Goal: Task Accomplishment & Management: Manage account settings

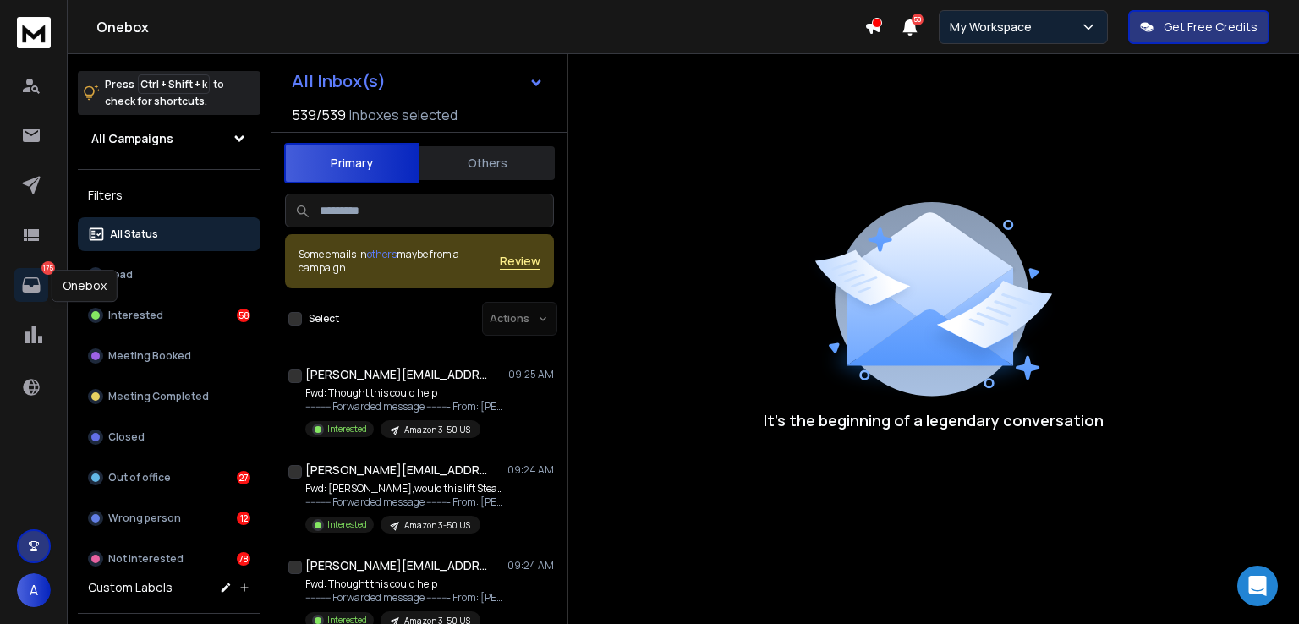
click at [997, 28] on p "My Workspace" at bounding box center [994, 27] width 89 height 17
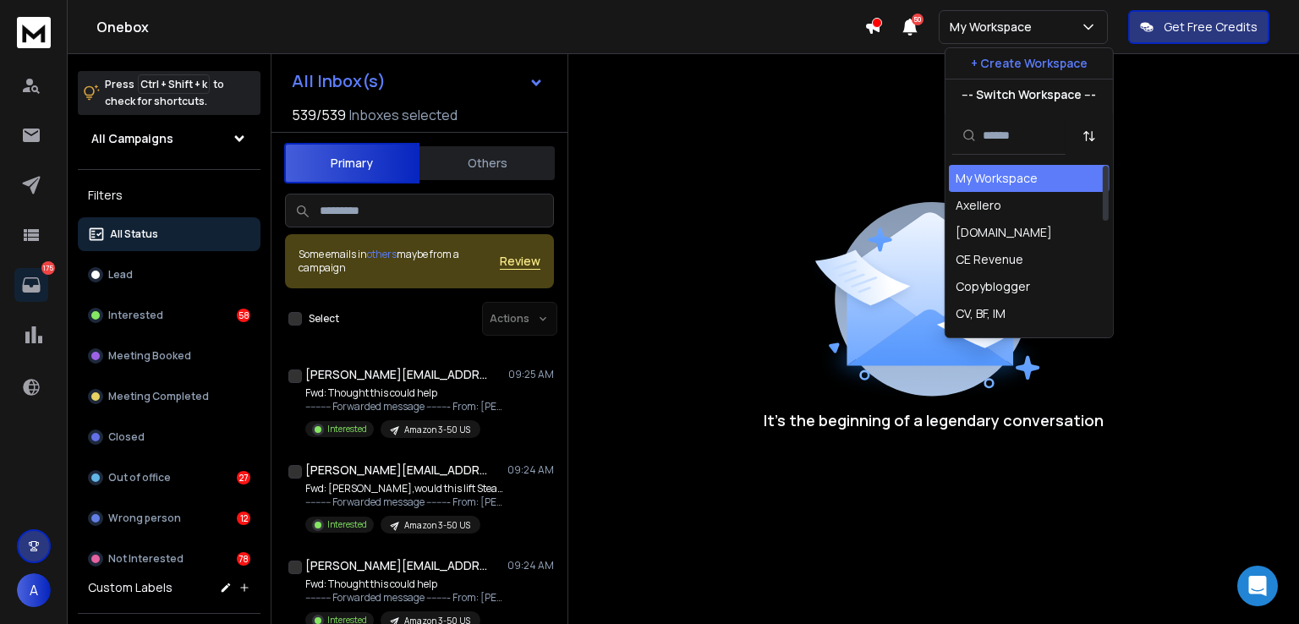
click at [1022, 179] on div "My Workspace" at bounding box center [997, 178] width 82 height 17
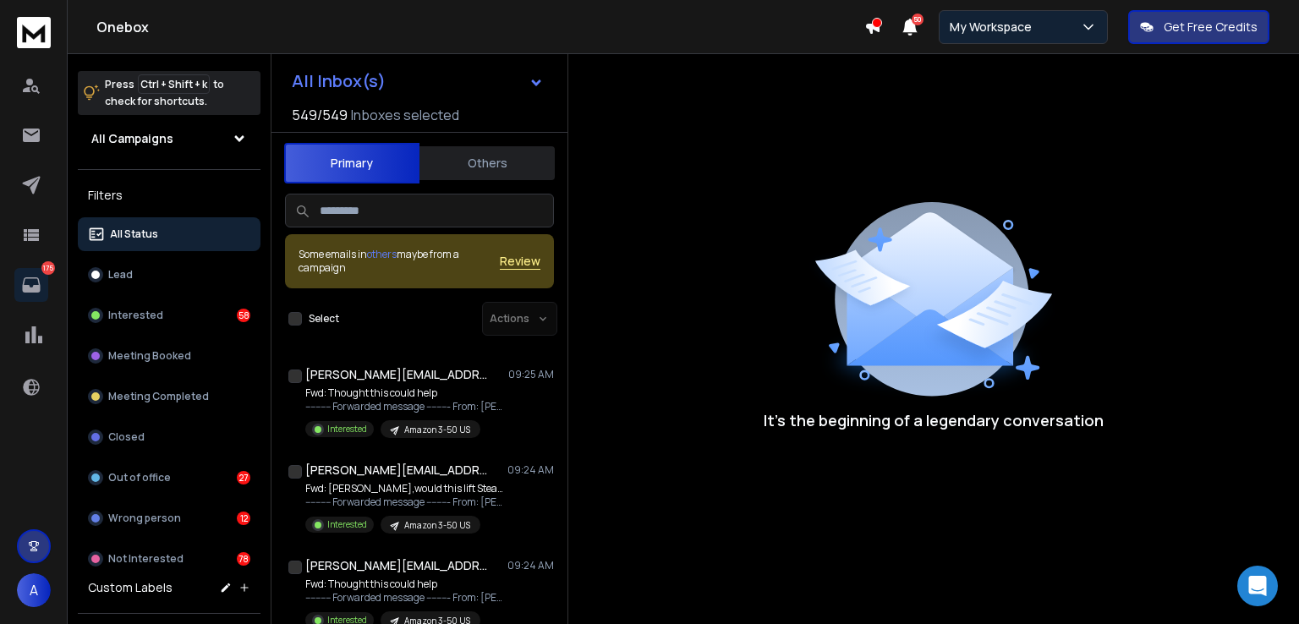
click at [968, 32] on p "My Workspace" at bounding box center [994, 27] width 89 height 17
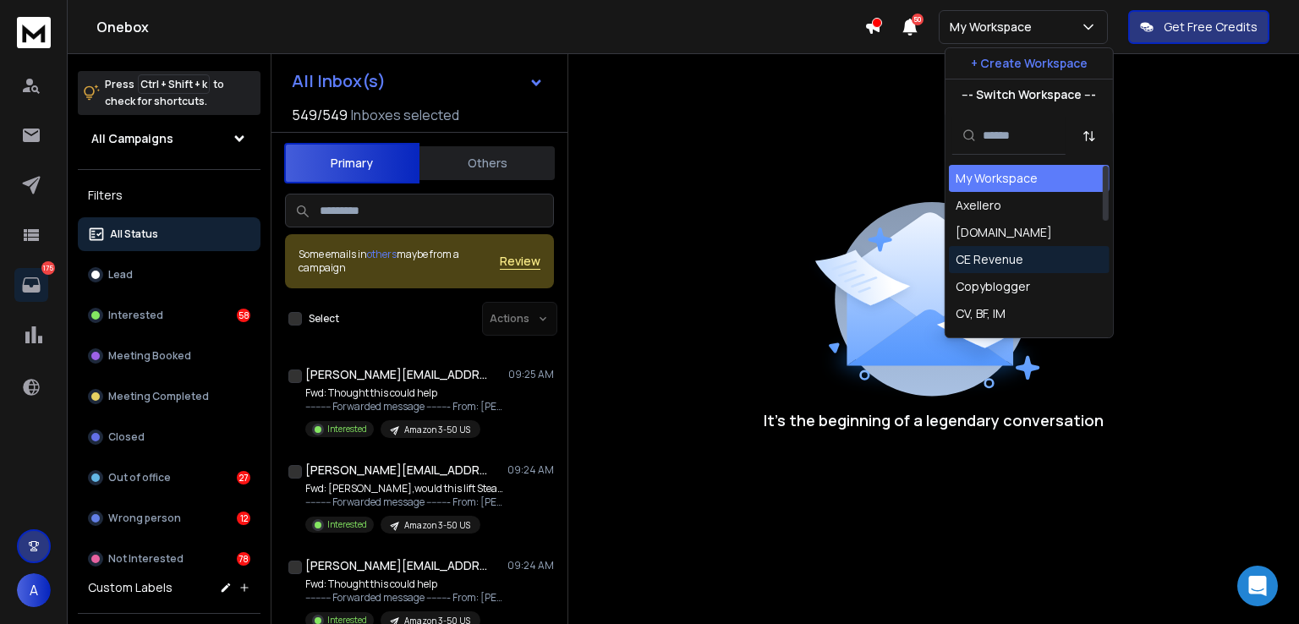
scroll to position [282, 0]
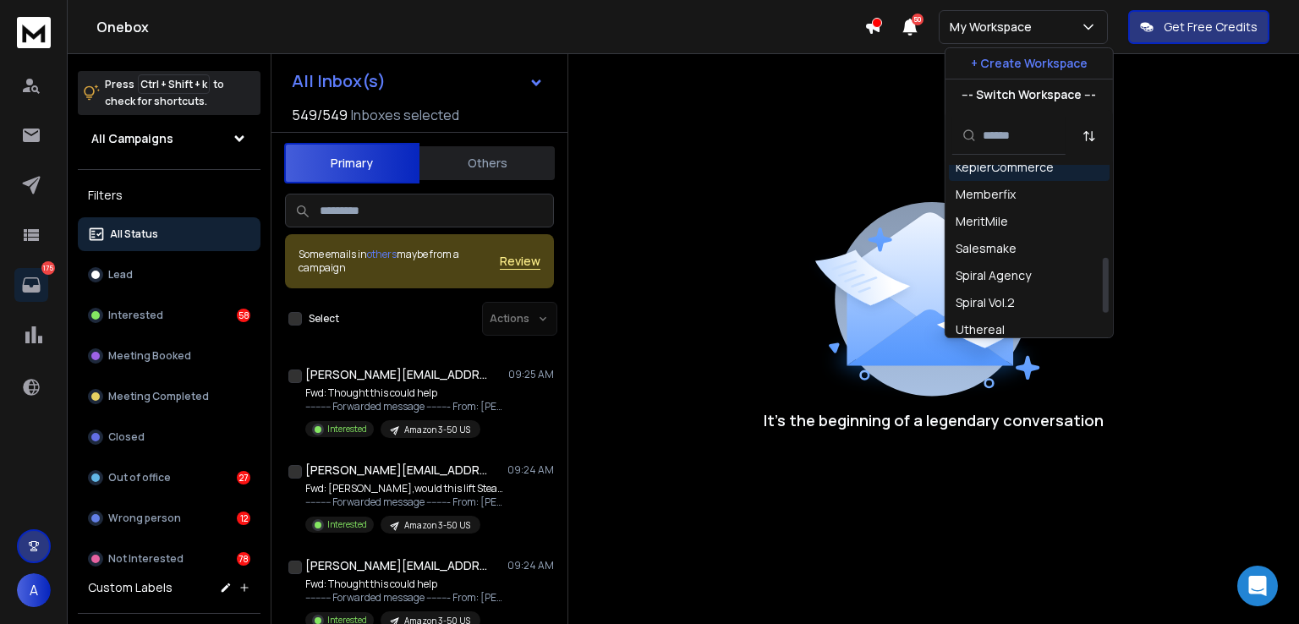
click at [1011, 171] on div "KeplerCommerce" at bounding box center [1005, 167] width 98 height 17
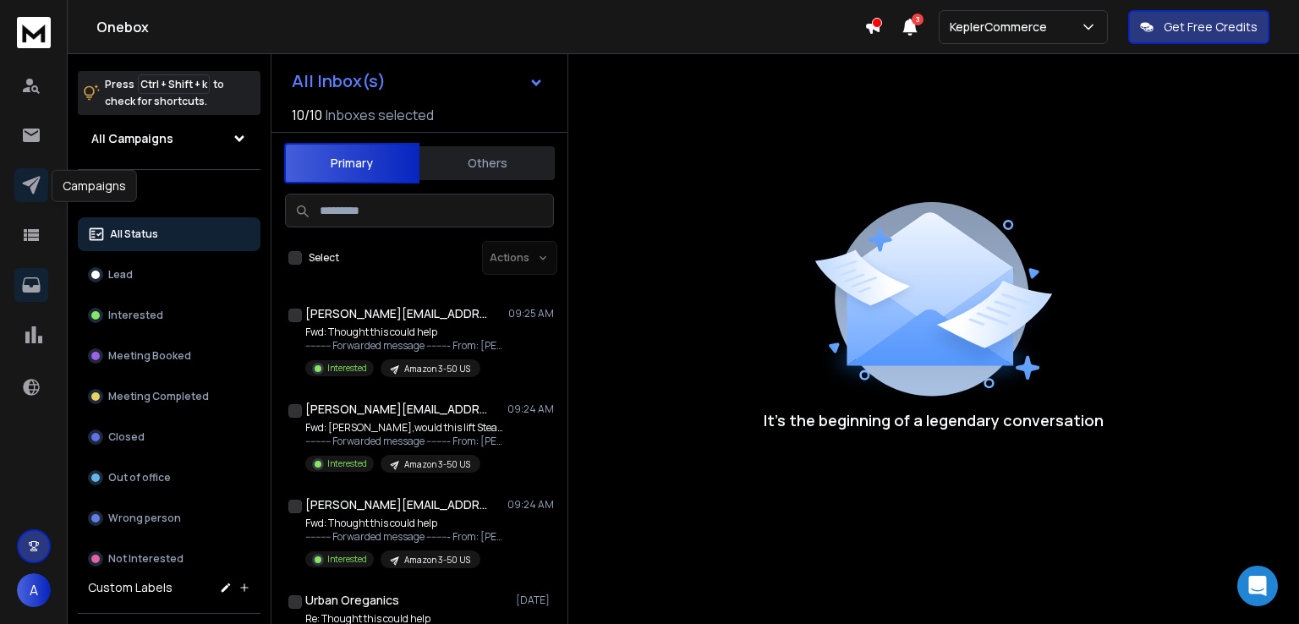
click at [41, 182] on icon at bounding box center [31, 185] width 20 height 20
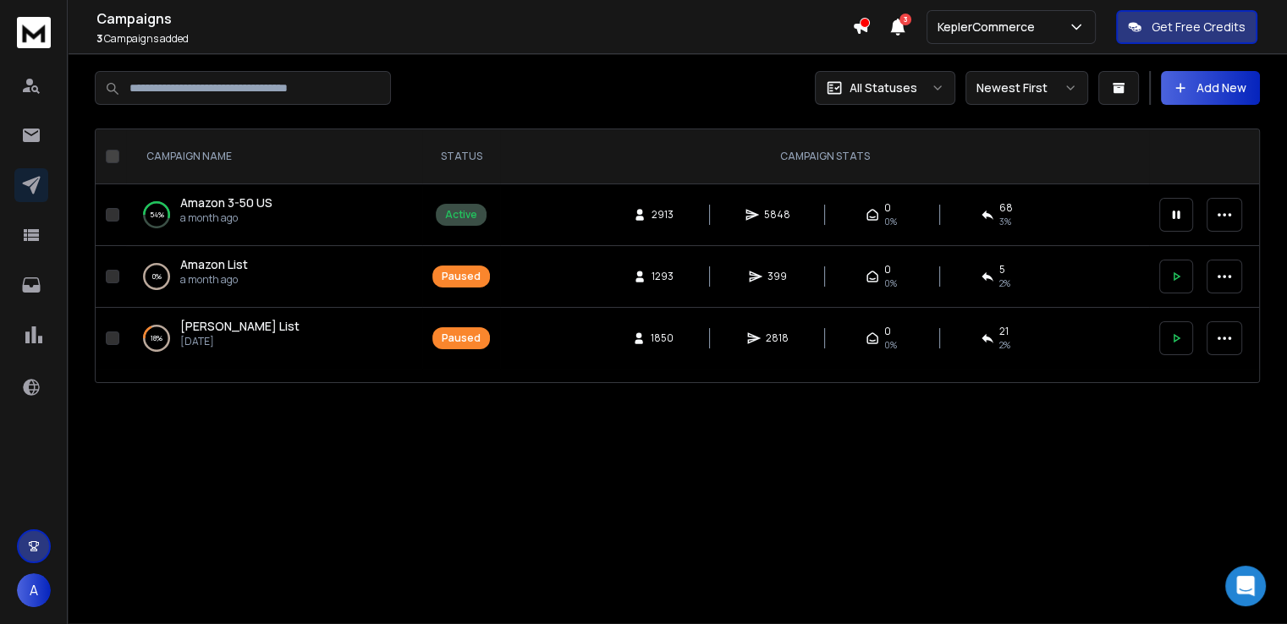
click at [254, 203] on span "Amazon 3-50 US" at bounding box center [226, 203] width 92 height 16
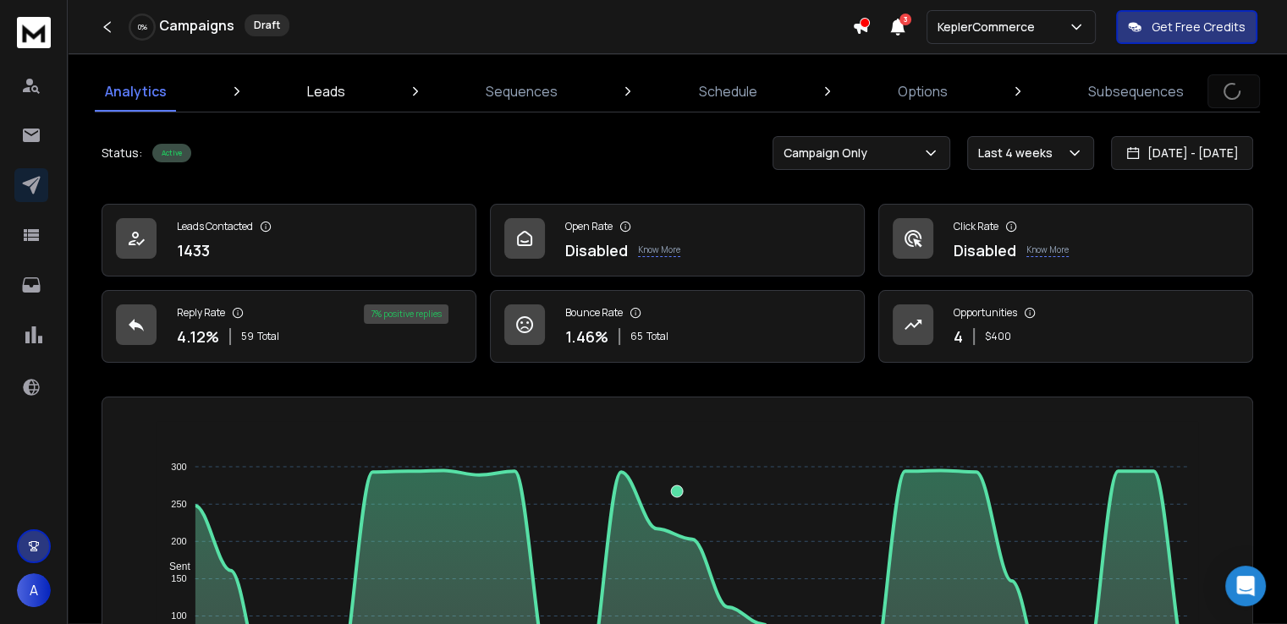
click at [332, 96] on p "Leads" at bounding box center [326, 91] width 38 height 20
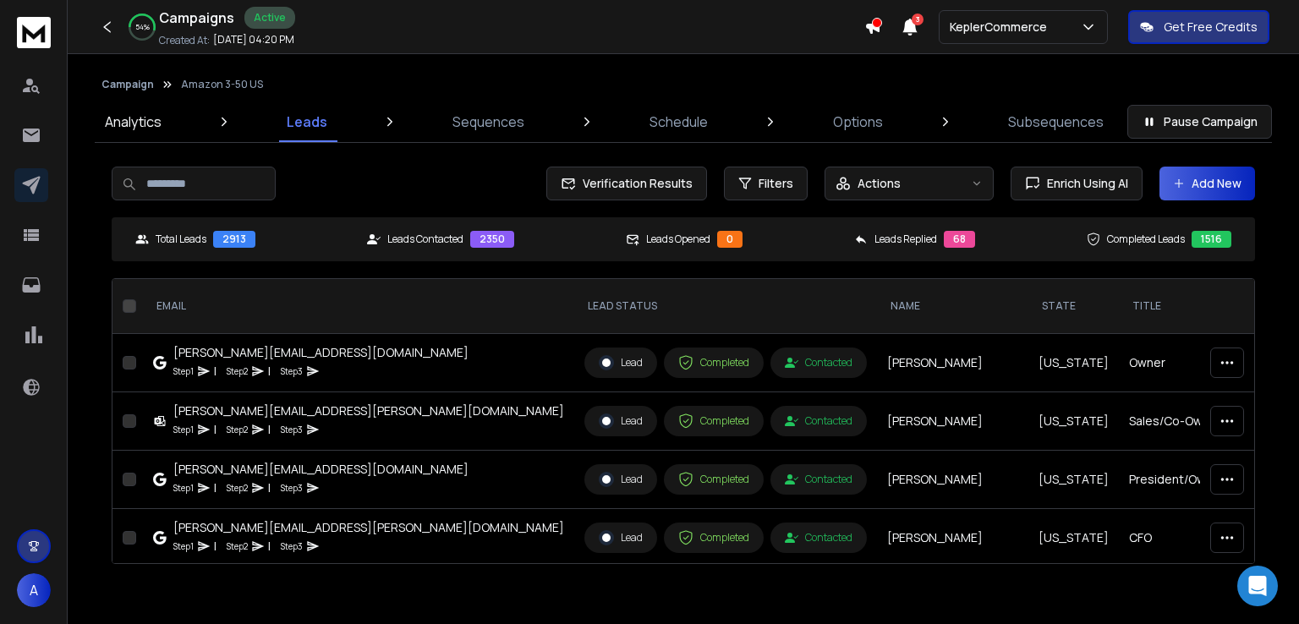
drag, startPoint x: 157, startPoint y: 109, endPoint x: 146, endPoint y: 114, distance: 12.1
click at [156, 109] on link "Analytics" at bounding box center [133, 122] width 77 height 41
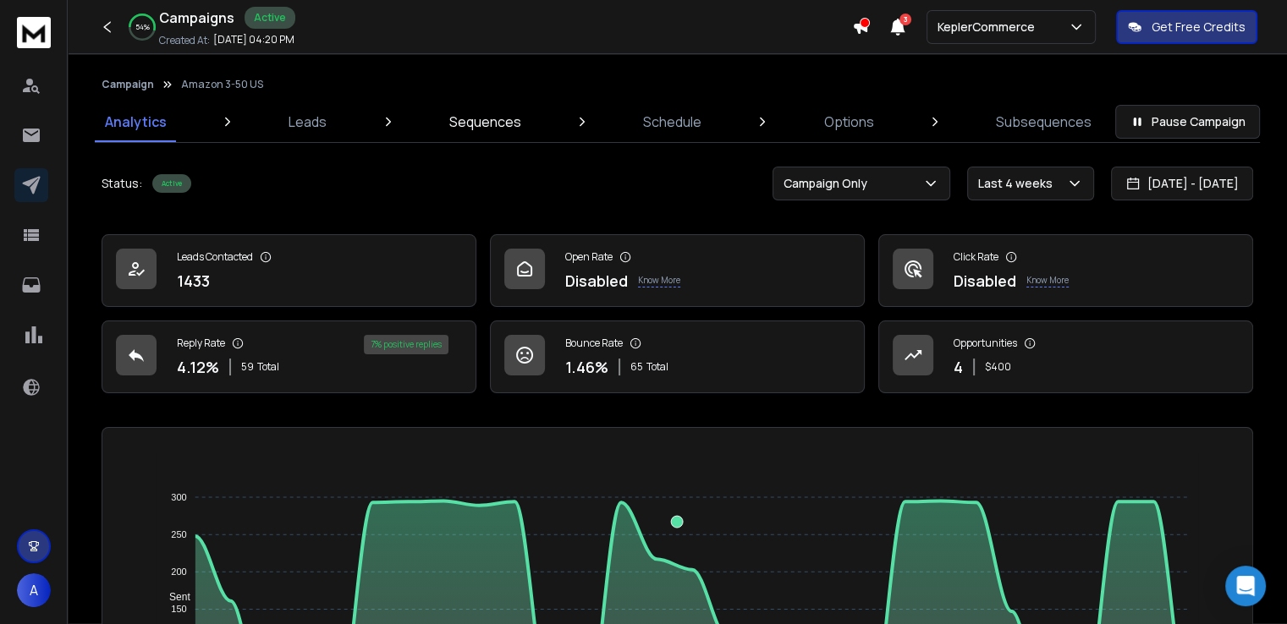
click at [470, 119] on p "Sequences" at bounding box center [485, 122] width 72 height 20
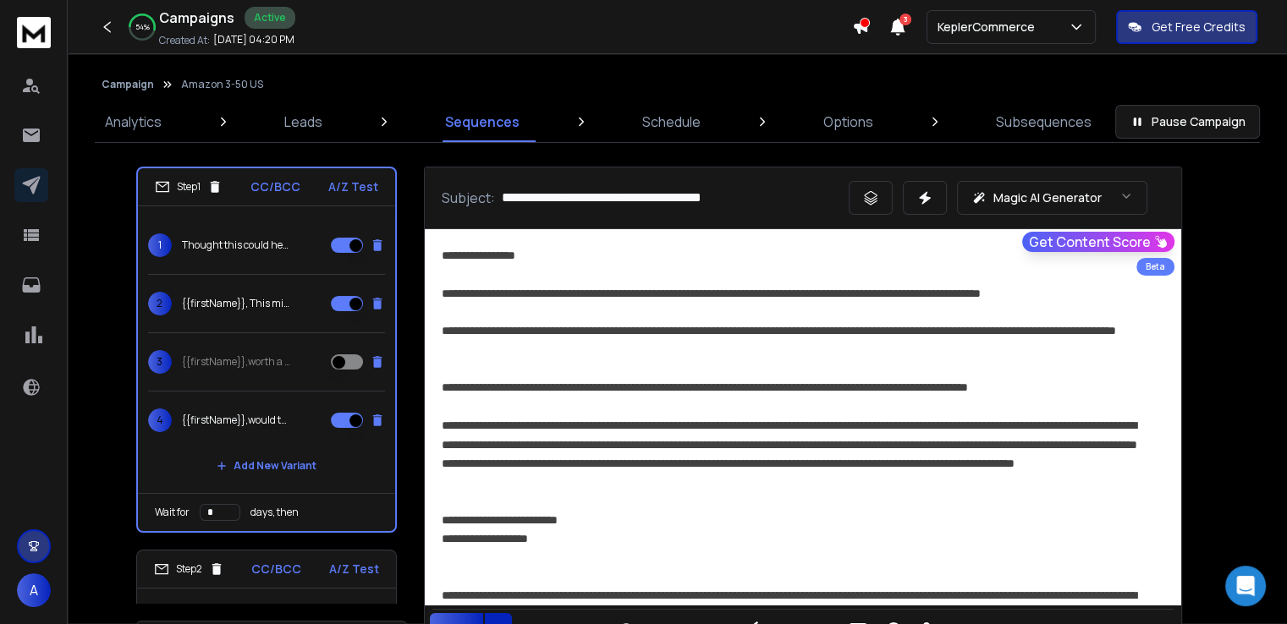
click at [261, 360] on p "{{firstName}},worth a look?" at bounding box center [236, 362] width 108 height 14
type input "**********"
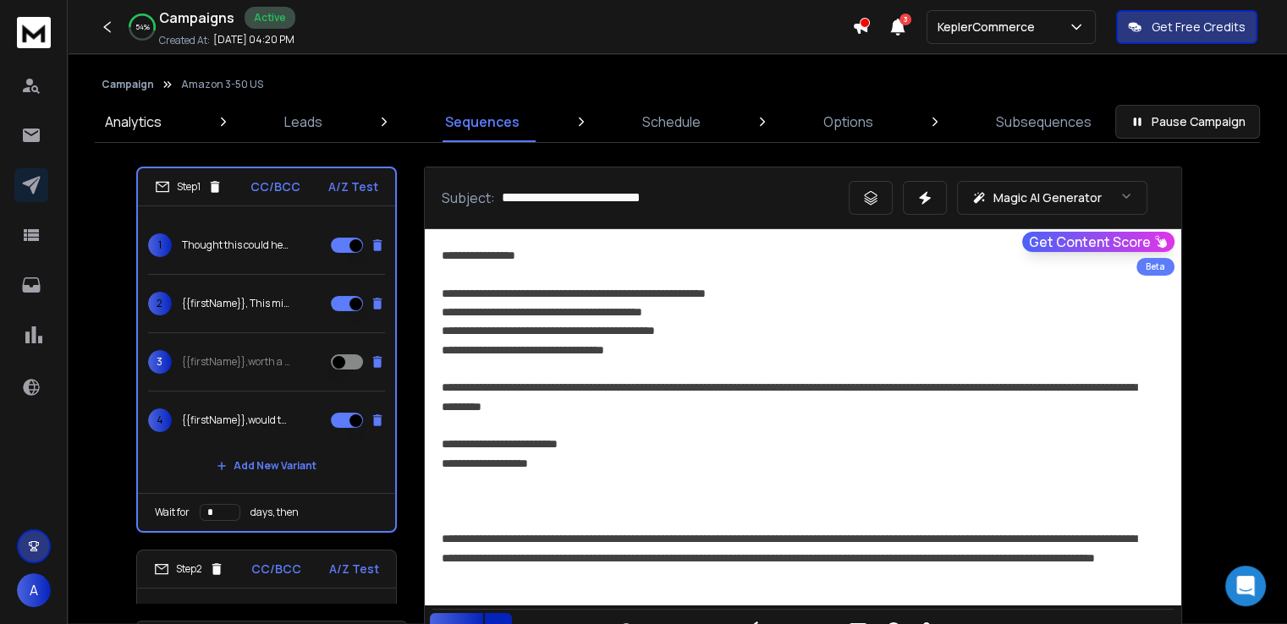
click at [145, 121] on p "Analytics" at bounding box center [133, 122] width 57 height 20
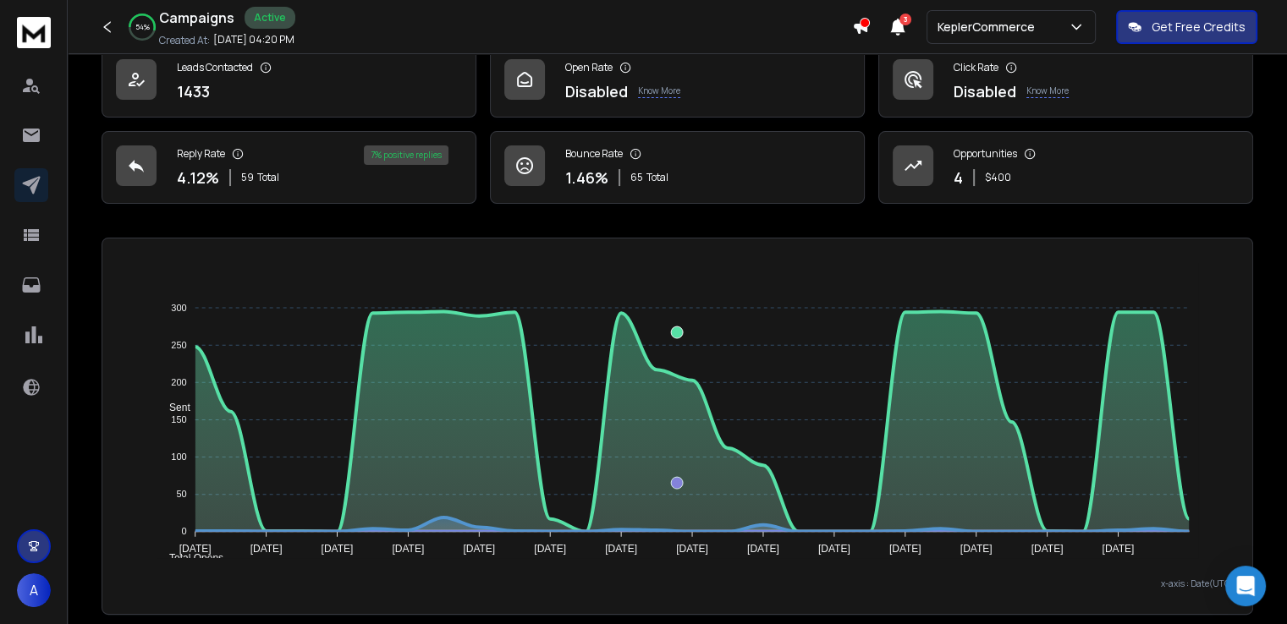
scroll to position [745, 0]
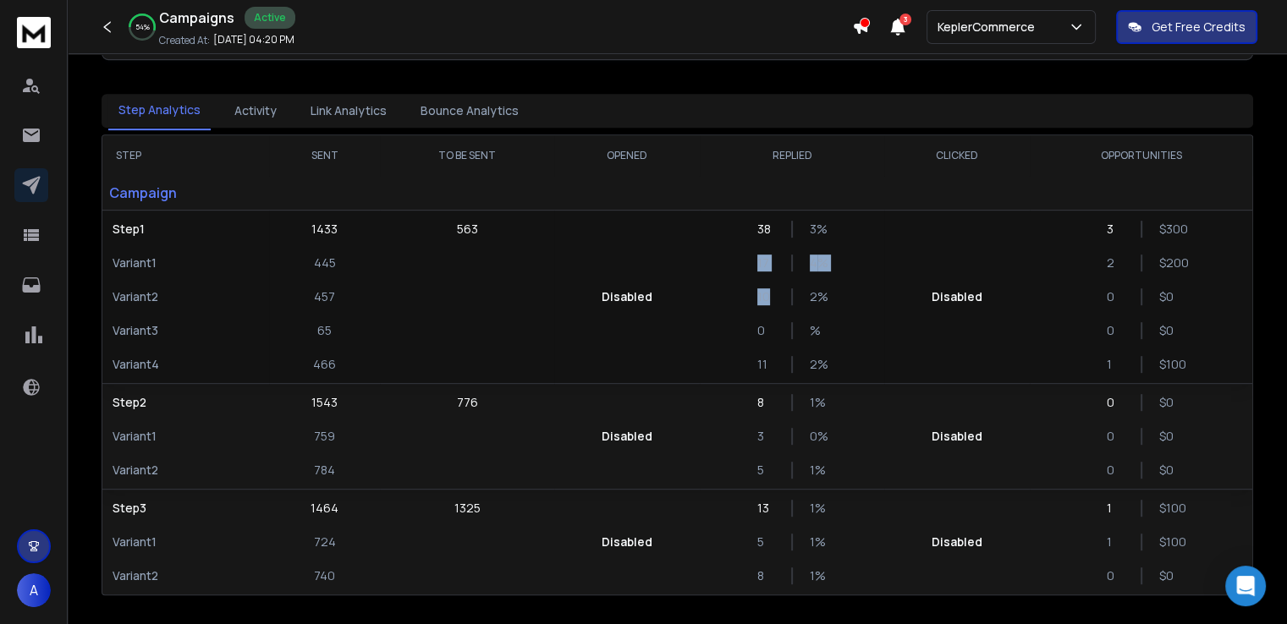
drag, startPoint x: 751, startPoint y: 262, endPoint x: 772, endPoint y: 293, distance: 36.6
click at [772, 293] on div "38 3 % 17 4 % 10 2 % 0 % 11 2 %" at bounding box center [792, 297] width 164 height 152
click at [772, 293] on p "10" at bounding box center [765, 296] width 17 height 17
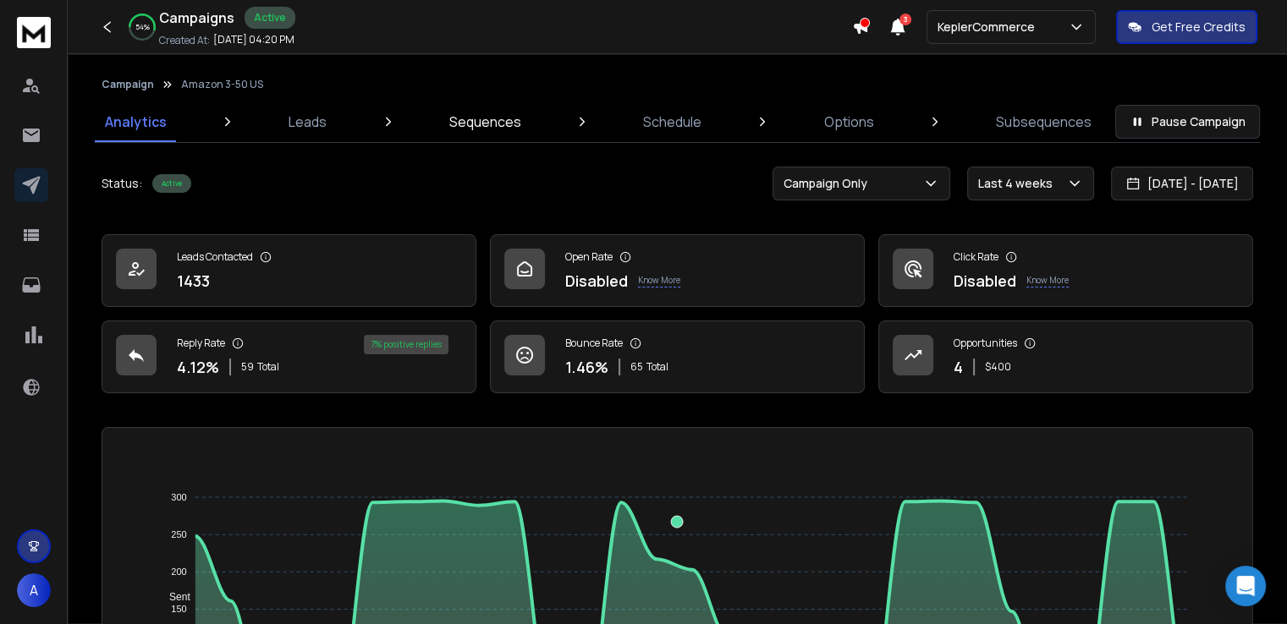
click at [481, 118] on p "Sequences" at bounding box center [485, 122] width 72 height 20
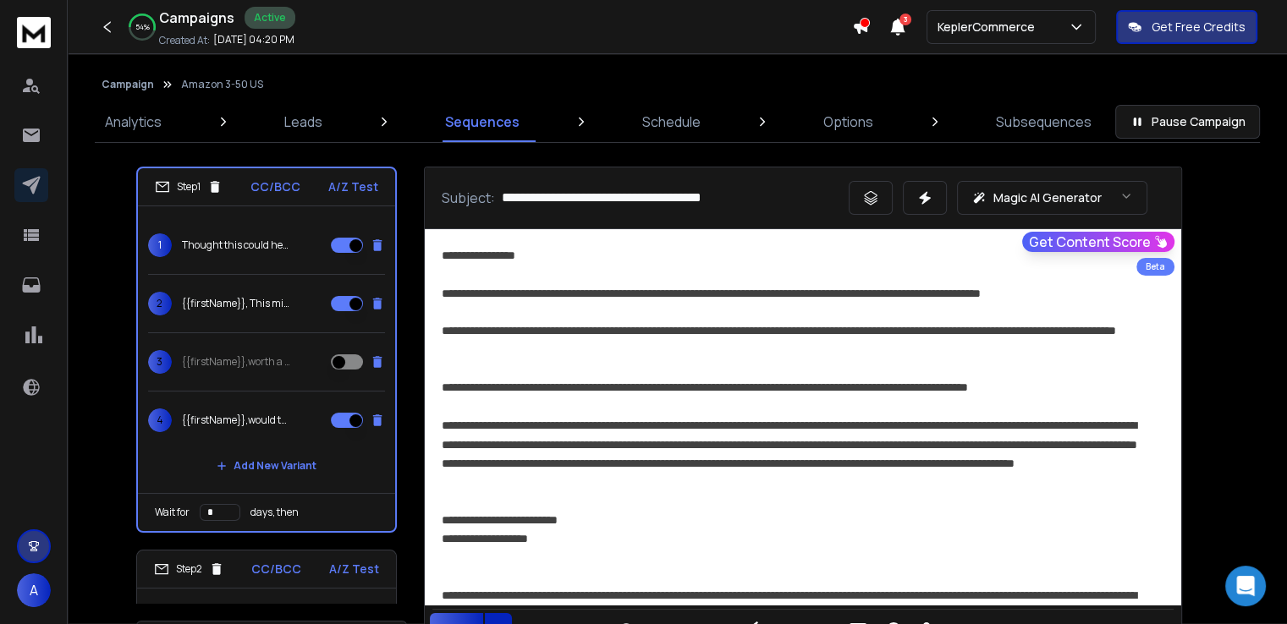
click at [272, 423] on p "{{firstName}},would this lift {{companyName}}’s revenue?" at bounding box center [236, 421] width 108 height 14
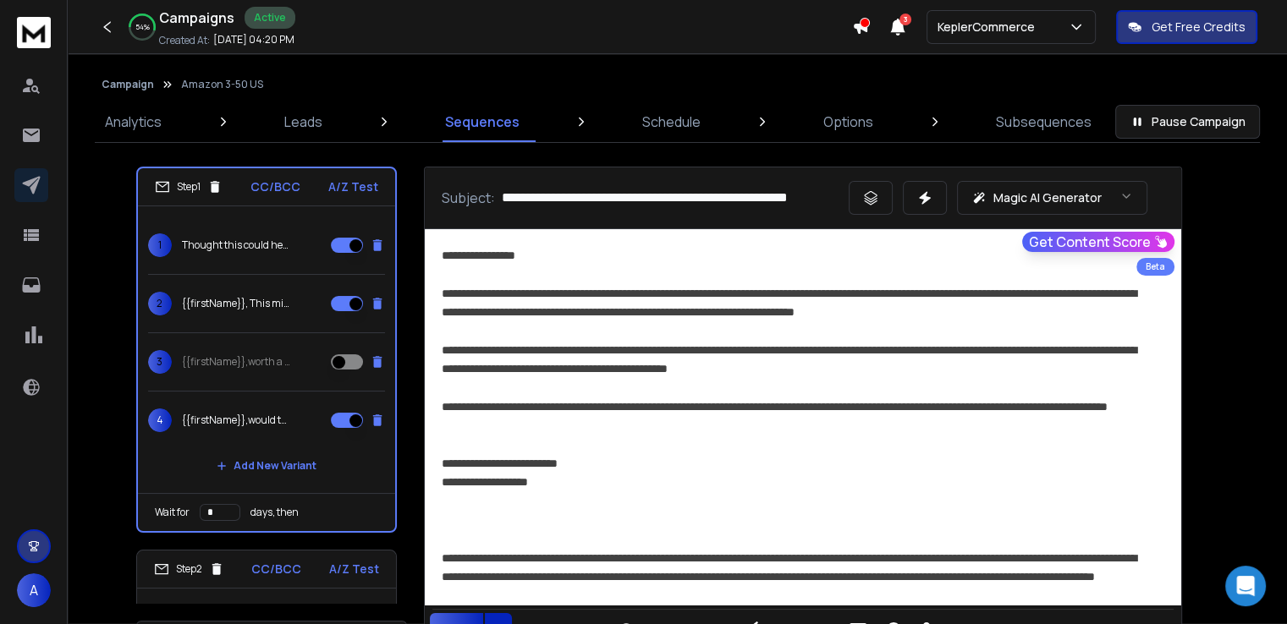
click at [252, 235] on div "1 Thought this could help {{companyName}}" at bounding box center [219, 246] width 142 height 24
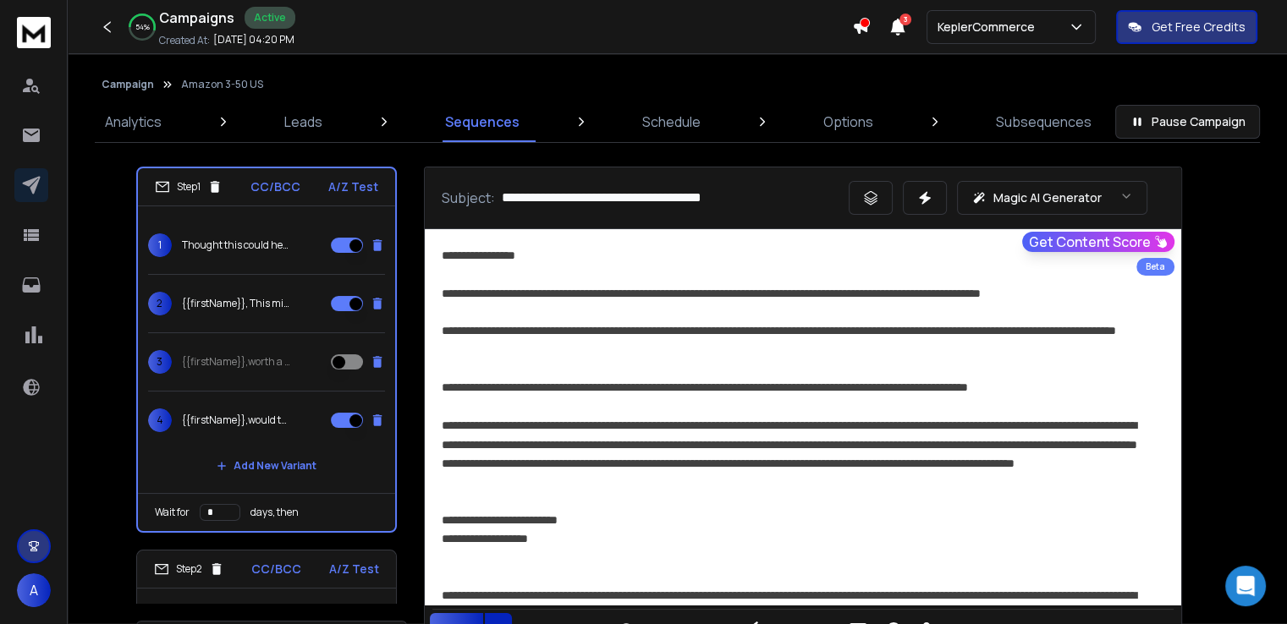
click at [250, 306] on p "{{firstName}}, This might surprise you about {{companyName}}’s performance" at bounding box center [236, 304] width 108 height 14
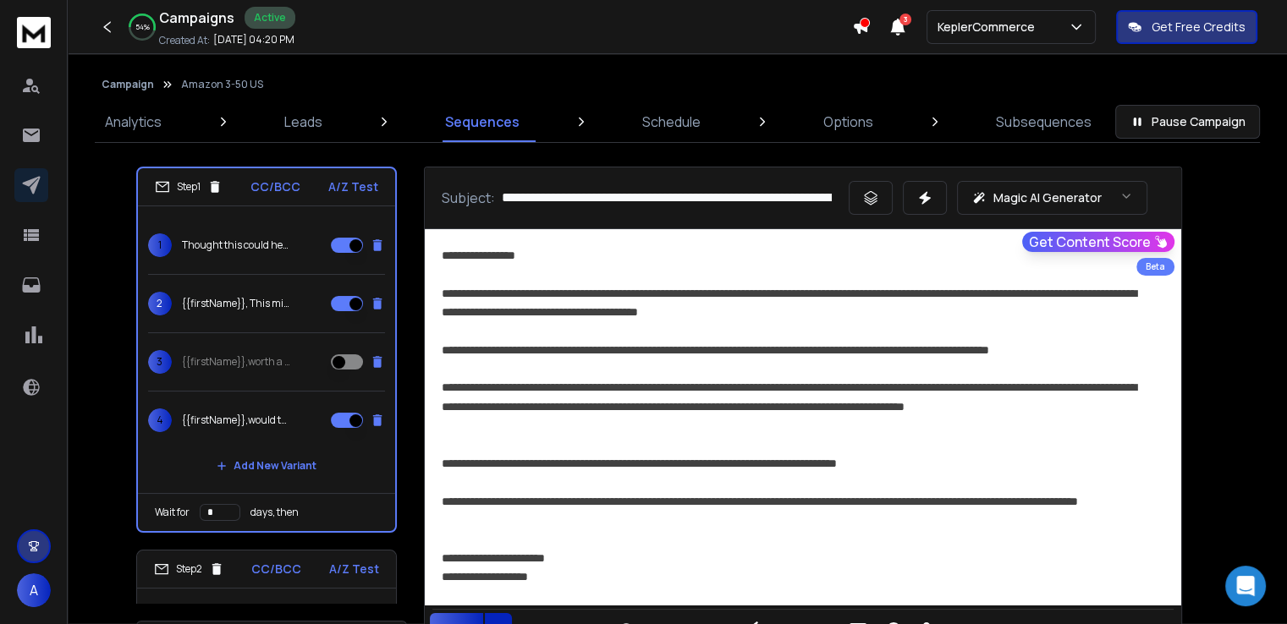
click at [272, 420] on p "{{firstName}},would this lift {{companyName}}’s revenue?" at bounding box center [236, 421] width 108 height 14
type input "**********"
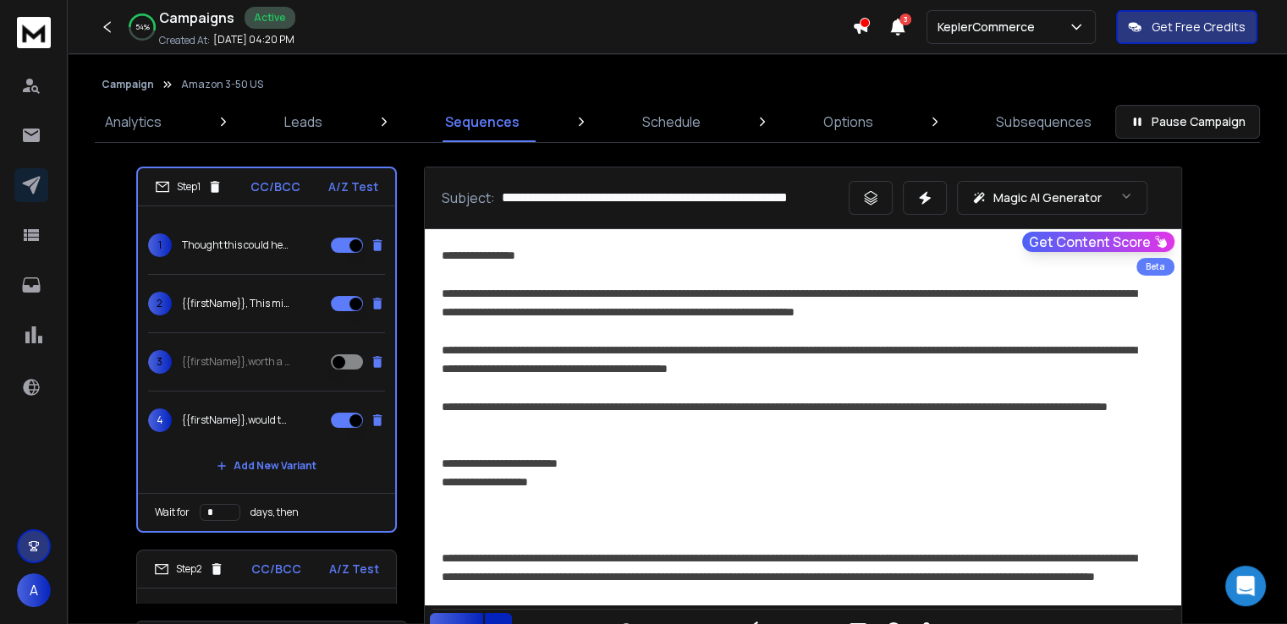
click at [343, 420] on button "button" at bounding box center [347, 420] width 32 height 15
click at [268, 461] on button "Add New Variant" at bounding box center [266, 466] width 127 height 34
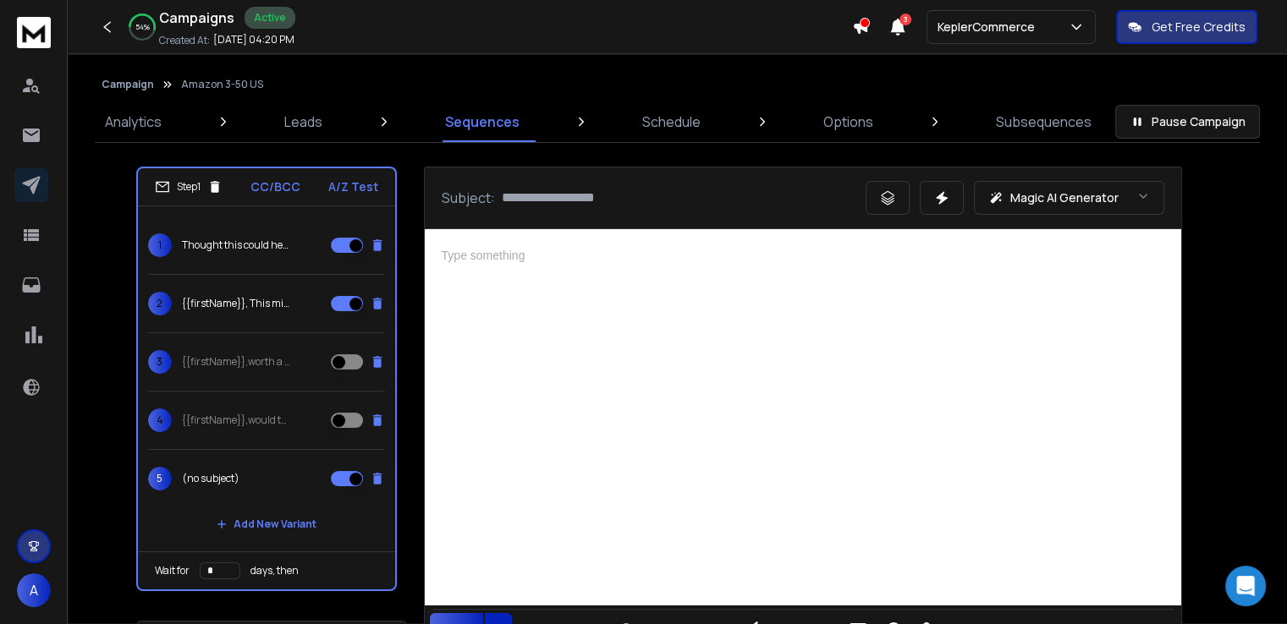
click at [372, 475] on icon at bounding box center [376, 479] width 9 height 12
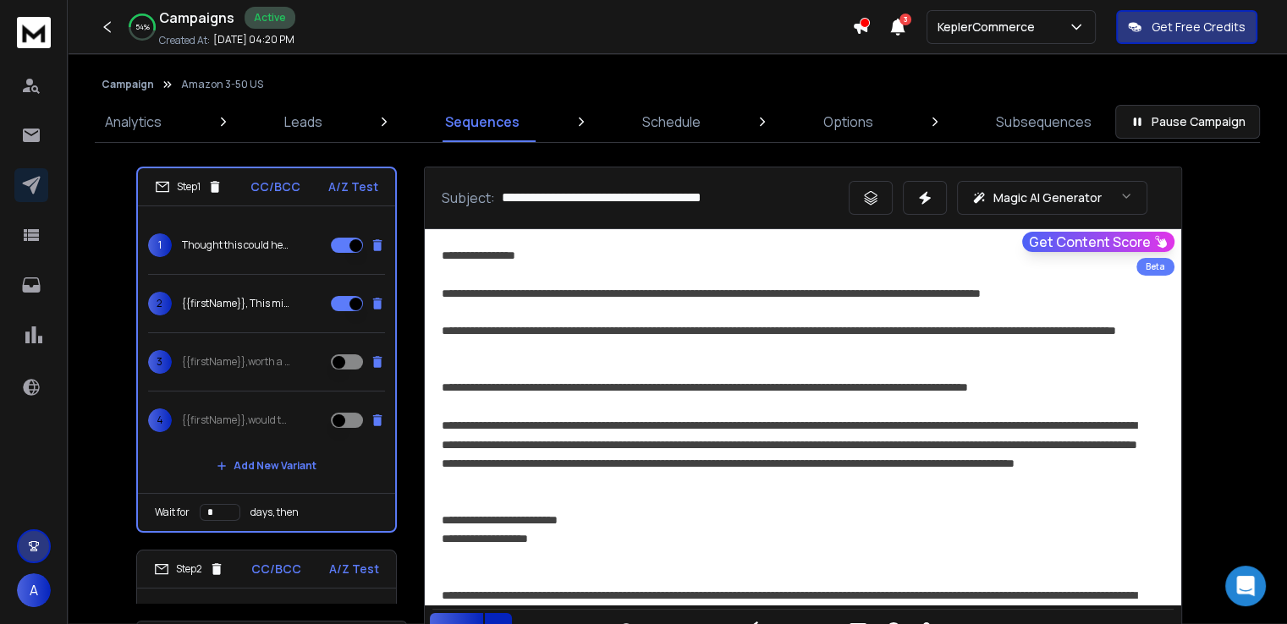
click at [338, 417] on button "button" at bounding box center [347, 420] width 32 height 15
type input "**********"
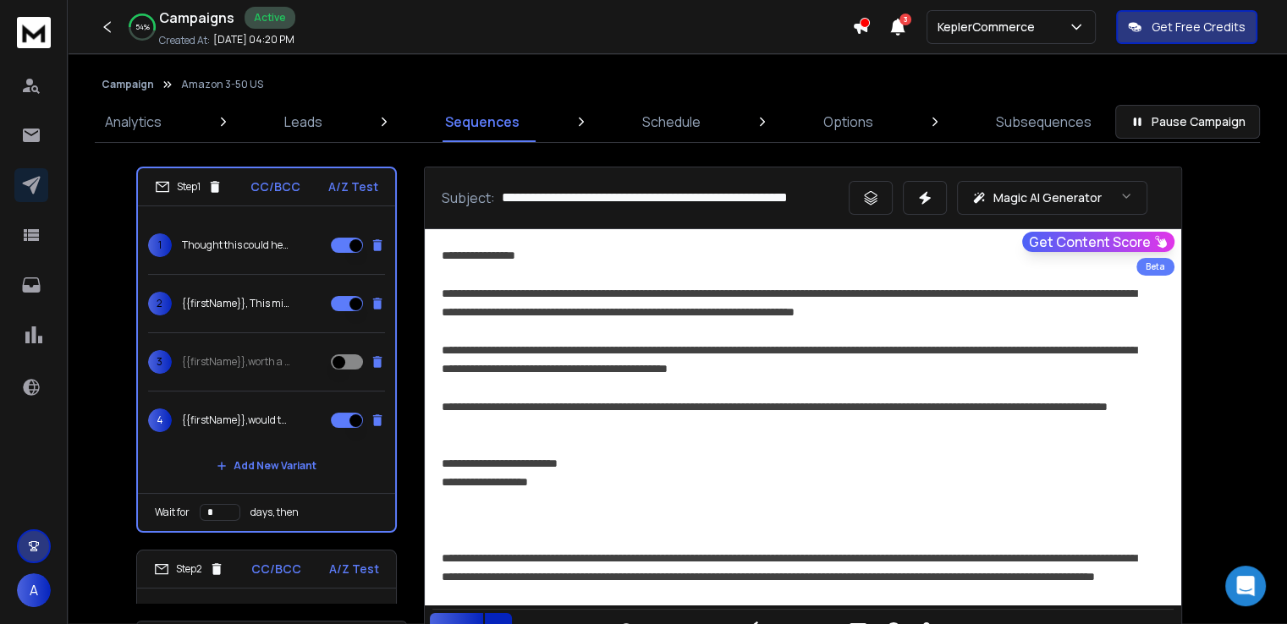
scroll to position [38, 0]
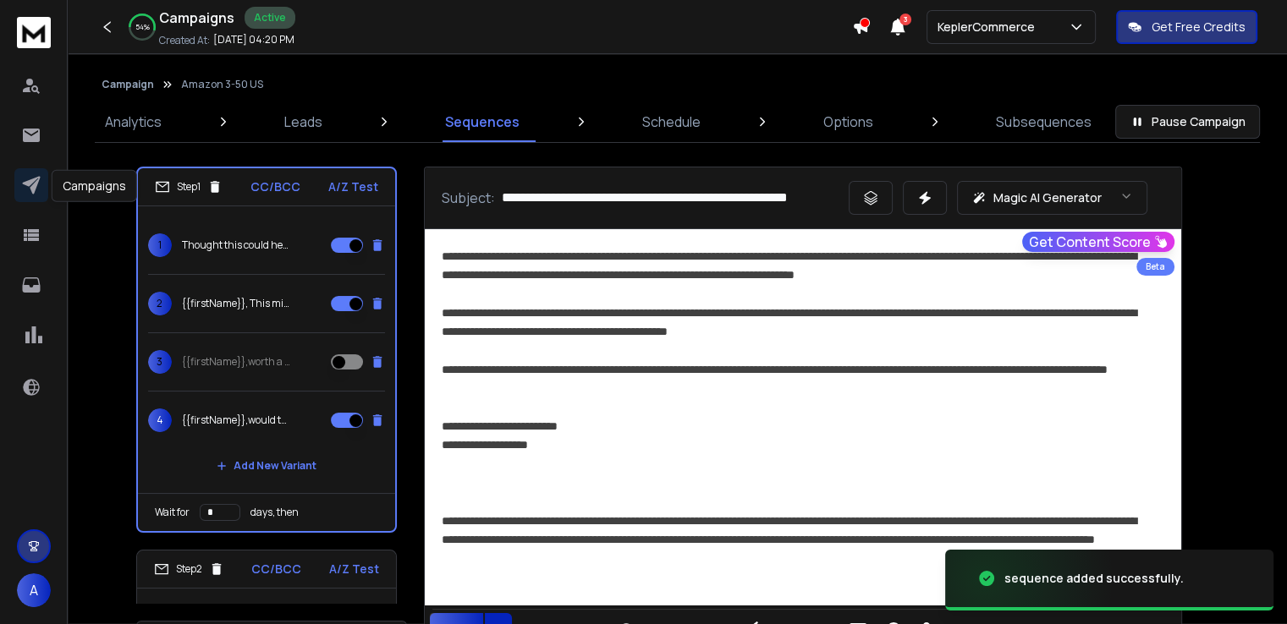
click at [29, 175] on icon at bounding box center [31, 185] width 20 height 20
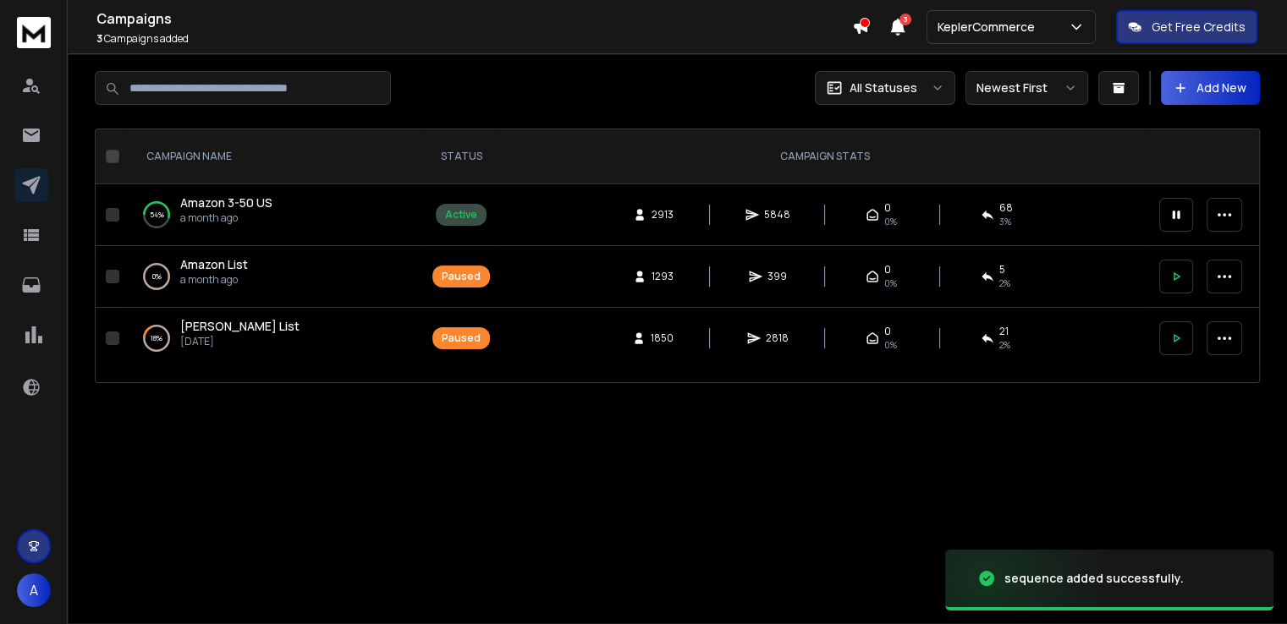
click at [1239, 218] on button "button" at bounding box center [1224, 215] width 36 height 34
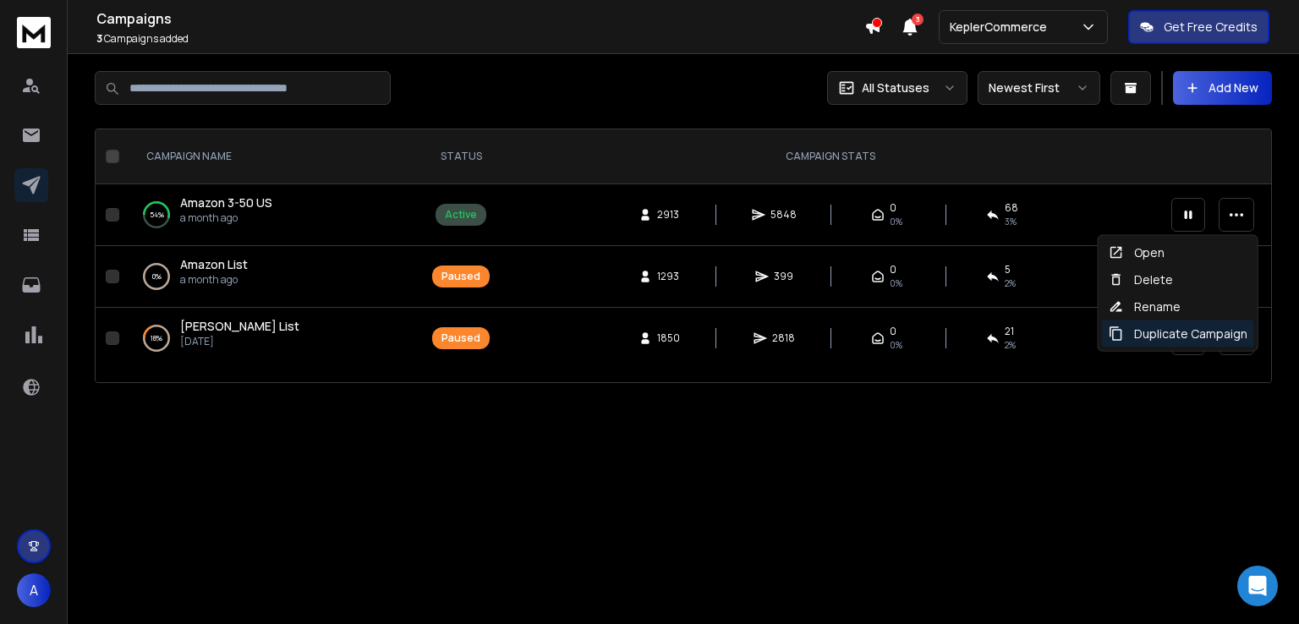
click at [1215, 335] on div "Duplicate Campaign" at bounding box center [1178, 334] width 139 height 17
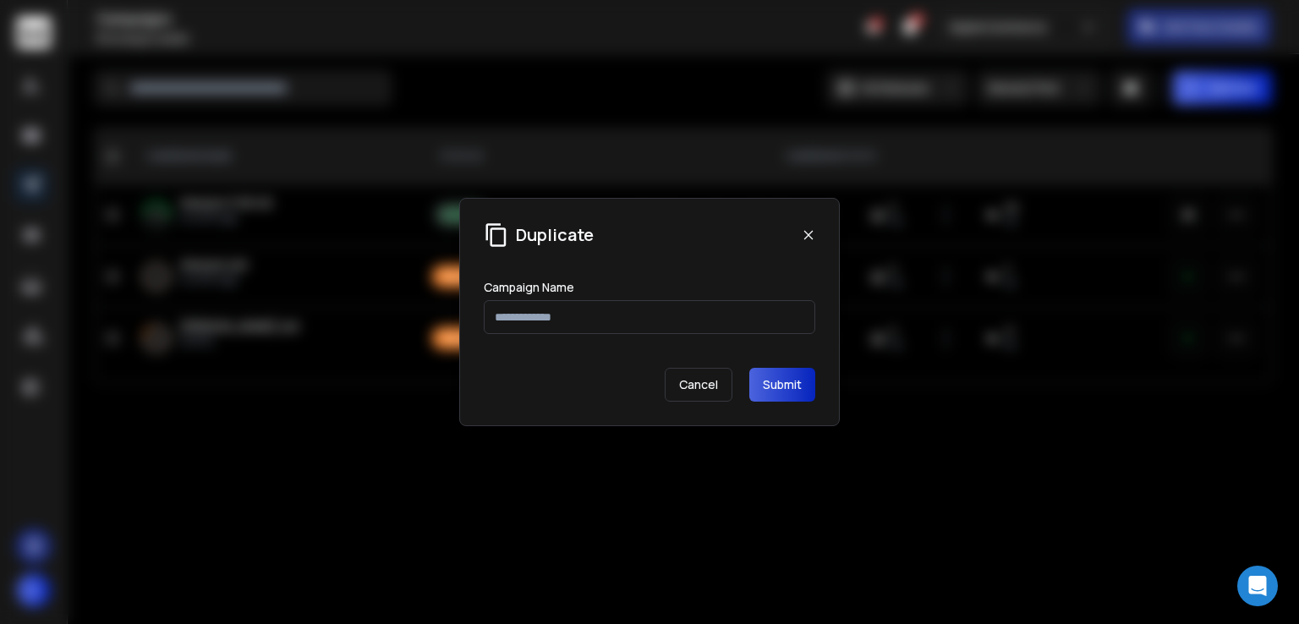
click at [572, 316] on input "text" at bounding box center [650, 317] width 332 height 34
type input "**********"
click at [785, 387] on button "Submit" at bounding box center [783, 385] width 66 height 34
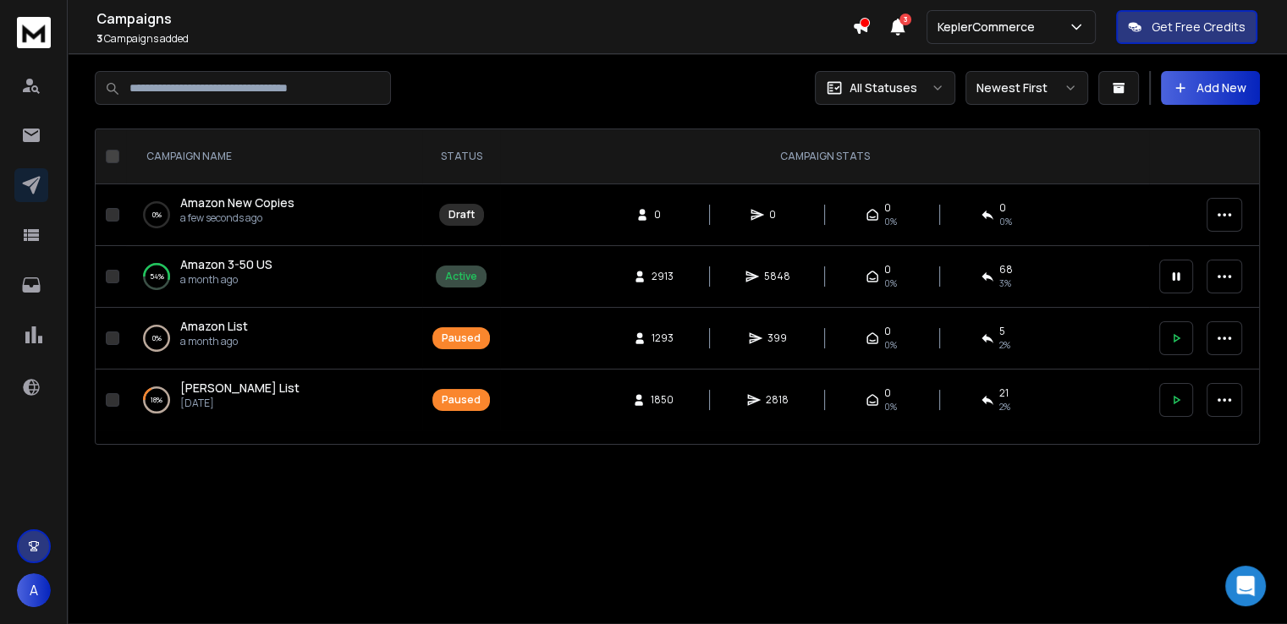
click at [350, 201] on div "0 % Amazon New Copies a few seconds ago" at bounding box center [274, 215] width 262 height 41
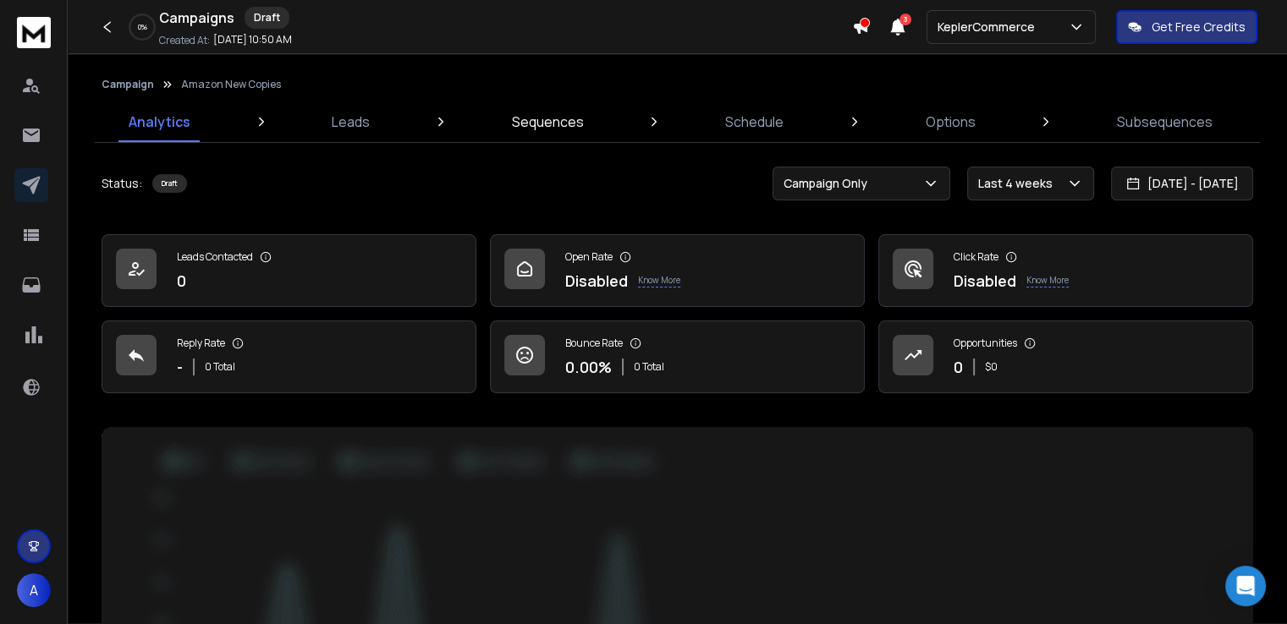
click at [540, 118] on p "Sequences" at bounding box center [548, 122] width 72 height 20
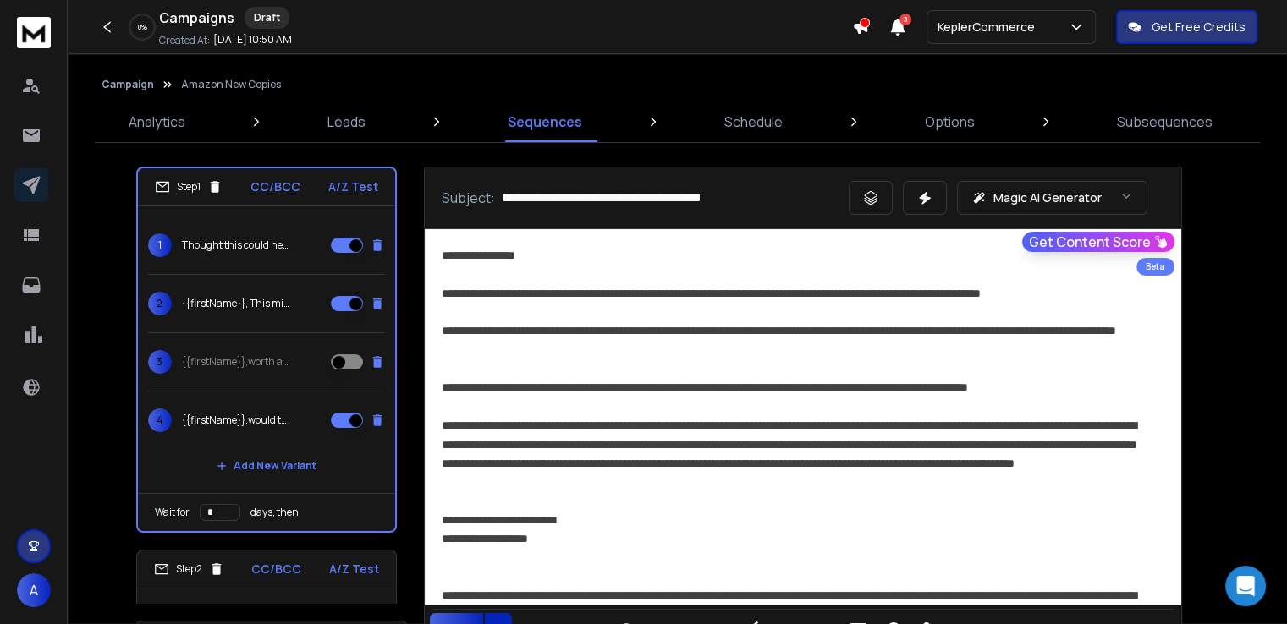
click at [376, 362] on icon at bounding box center [377, 361] width 15 height 15
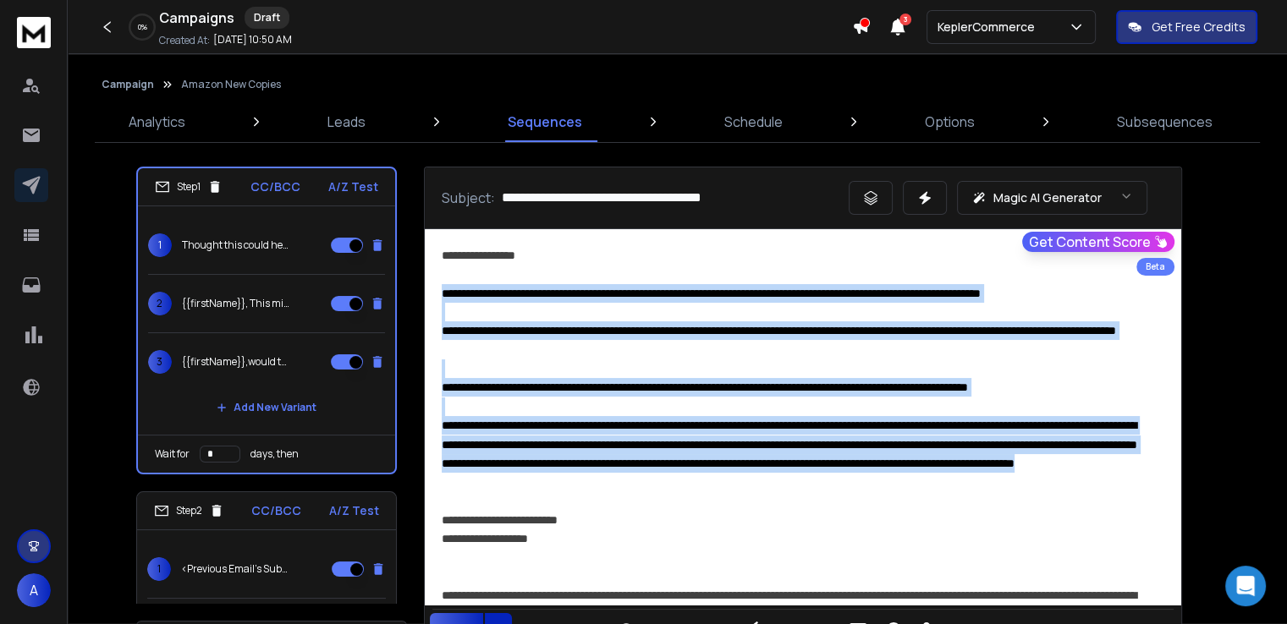
drag, startPoint x: 436, startPoint y: 292, endPoint x: 836, endPoint y: 477, distance: 441.0
click at [836, 477] on div "**********" at bounding box center [803, 416] width 756 height 375
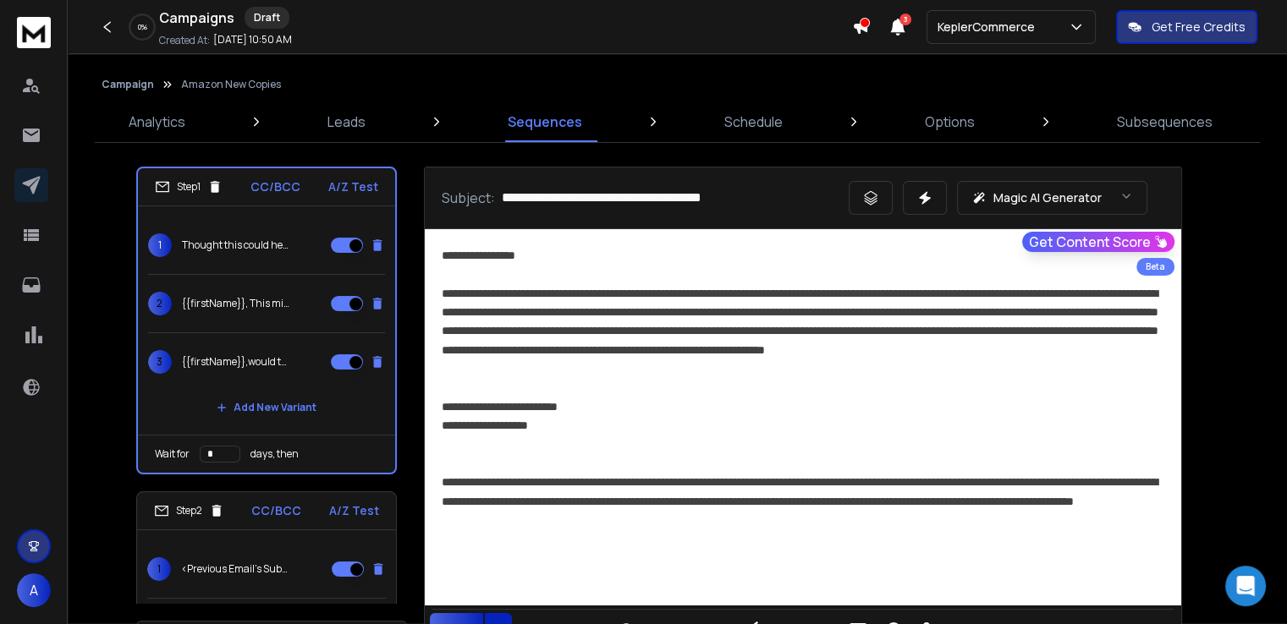
click at [1052, 310] on div "**********" at bounding box center [803, 331] width 723 height 95
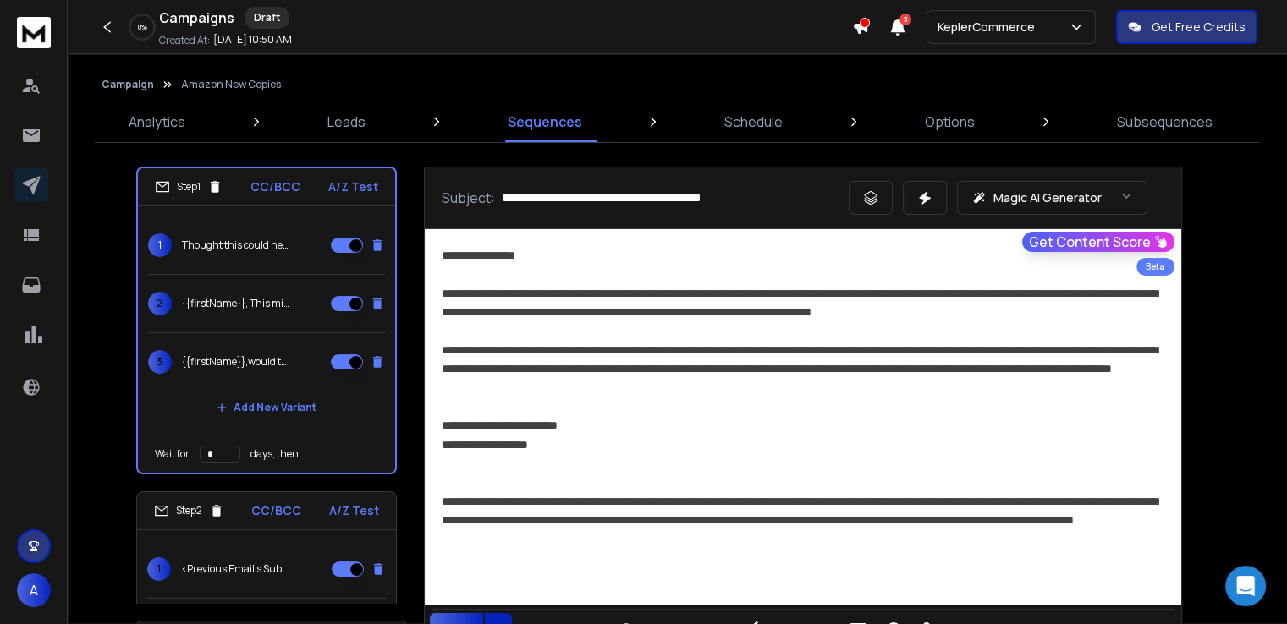
click at [680, 373] on div "**********" at bounding box center [803, 369] width 723 height 57
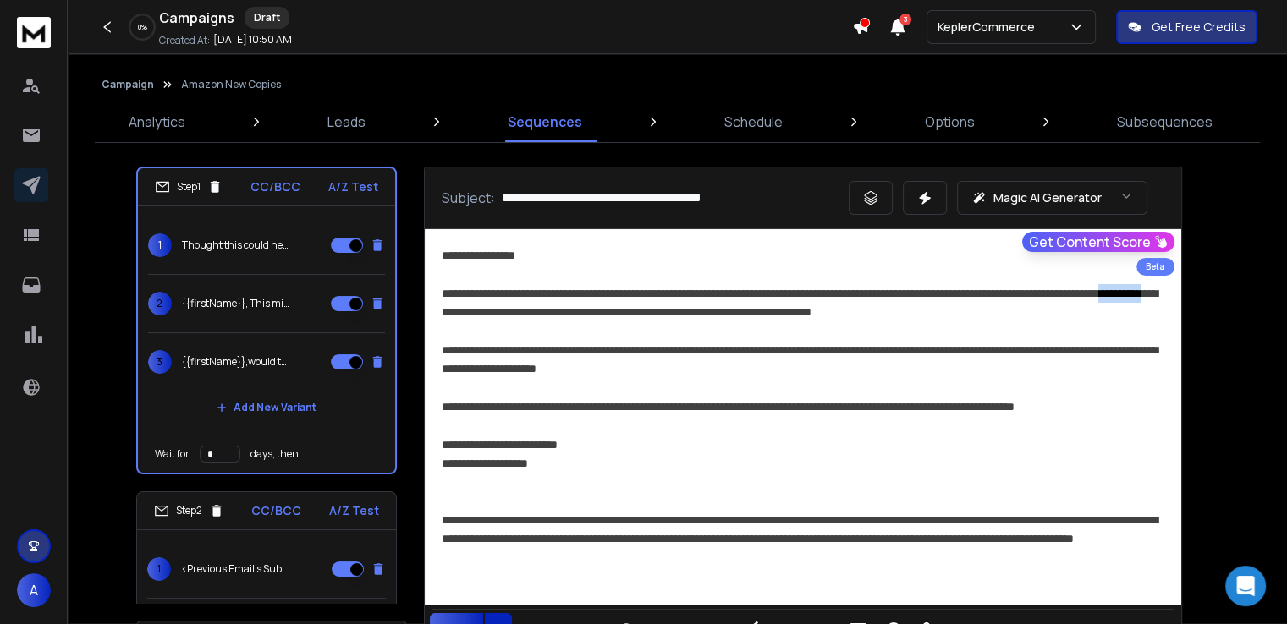
drag, startPoint x: 585, startPoint y: 314, endPoint x: 521, endPoint y: 316, distance: 64.3
click at [521, 316] on div "**********" at bounding box center [803, 303] width 723 height 38
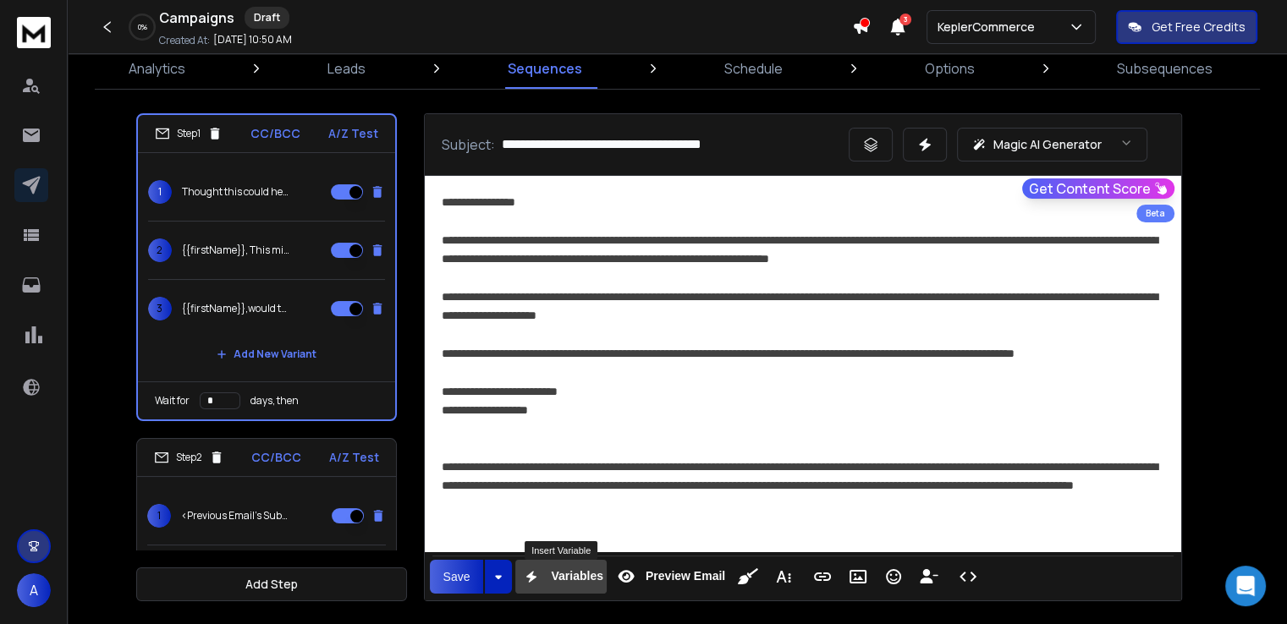
click at [574, 569] on span "Variables" at bounding box center [576, 576] width 59 height 14
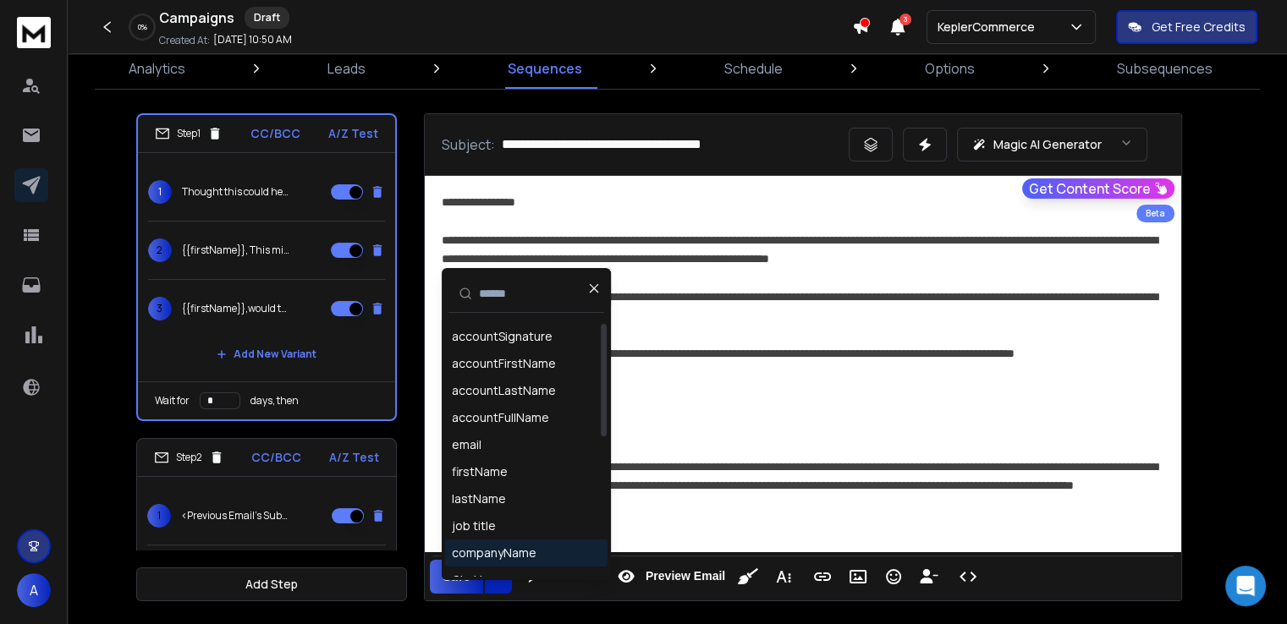
click at [551, 547] on div "companyName" at bounding box center [526, 553] width 162 height 27
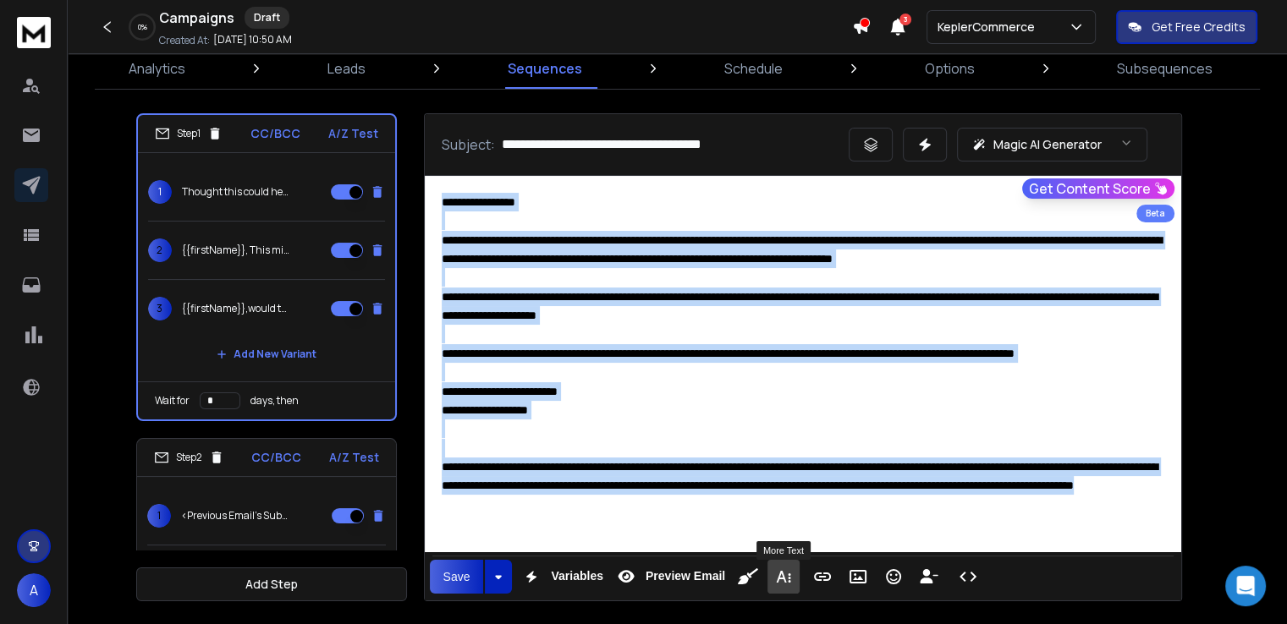
click at [785, 575] on icon "button" at bounding box center [783, 577] width 20 height 20
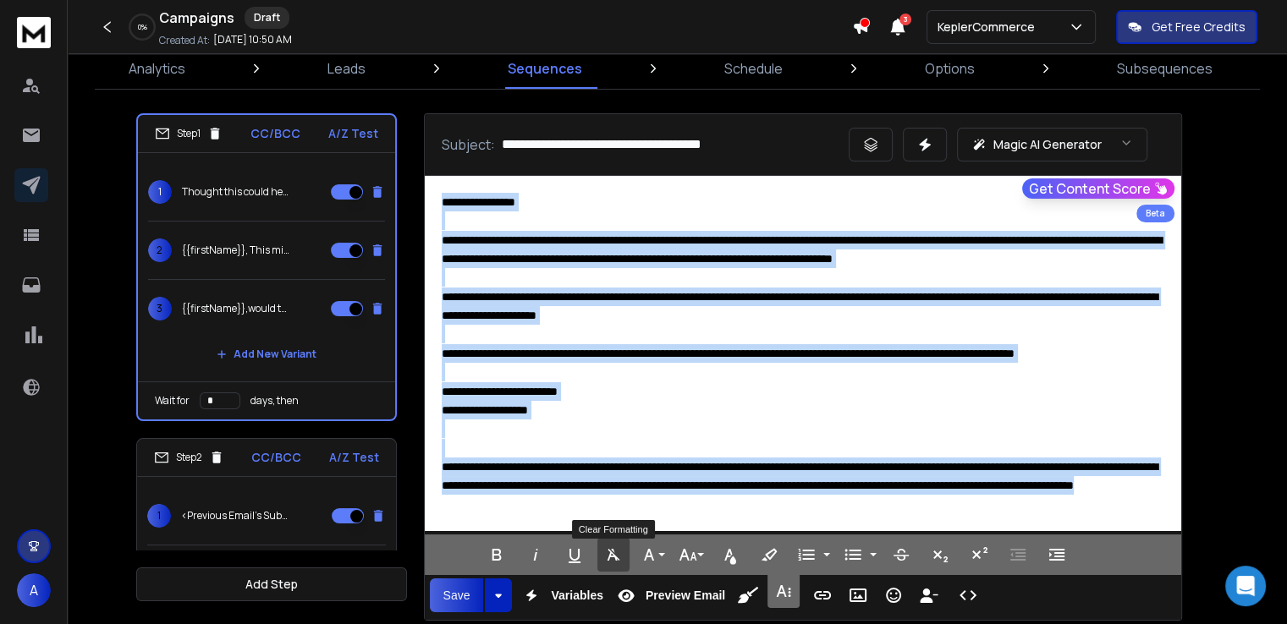
click at [610, 549] on icon "button" at bounding box center [613, 555] width 20 height 20
click at [755, 593] on icon "button" at bounding box center [748, 595] width 20 height 16
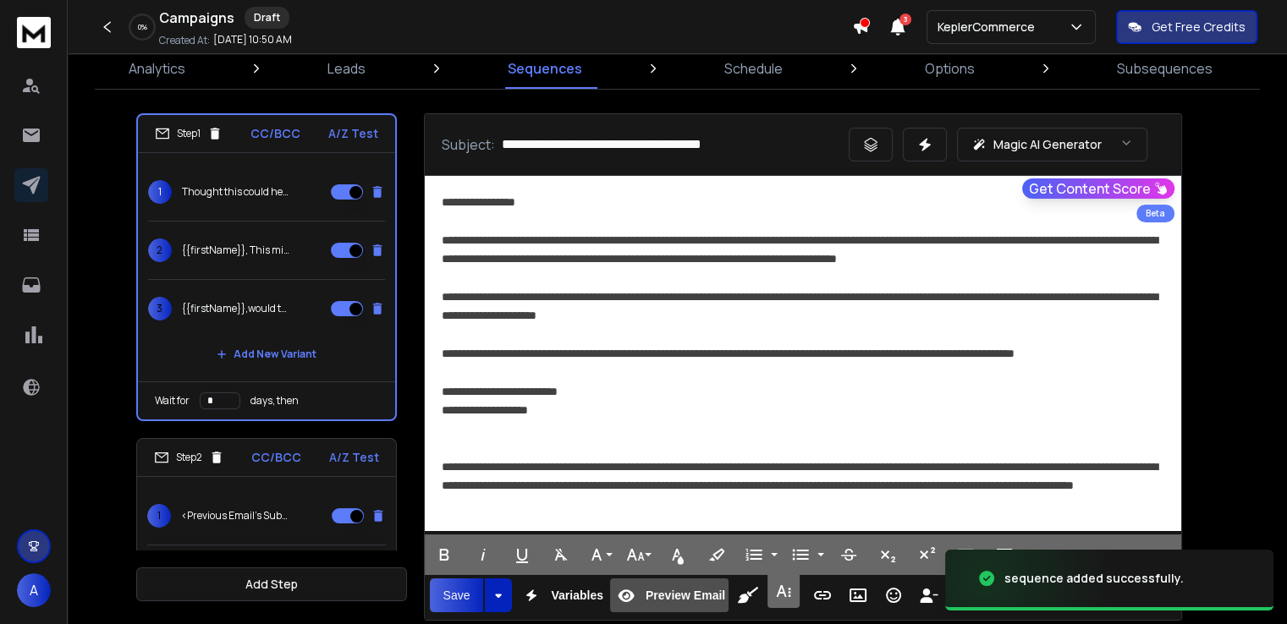
click at [680, 593] on span "Preview Email" at bounding box center [685, 596] width 86 height 14
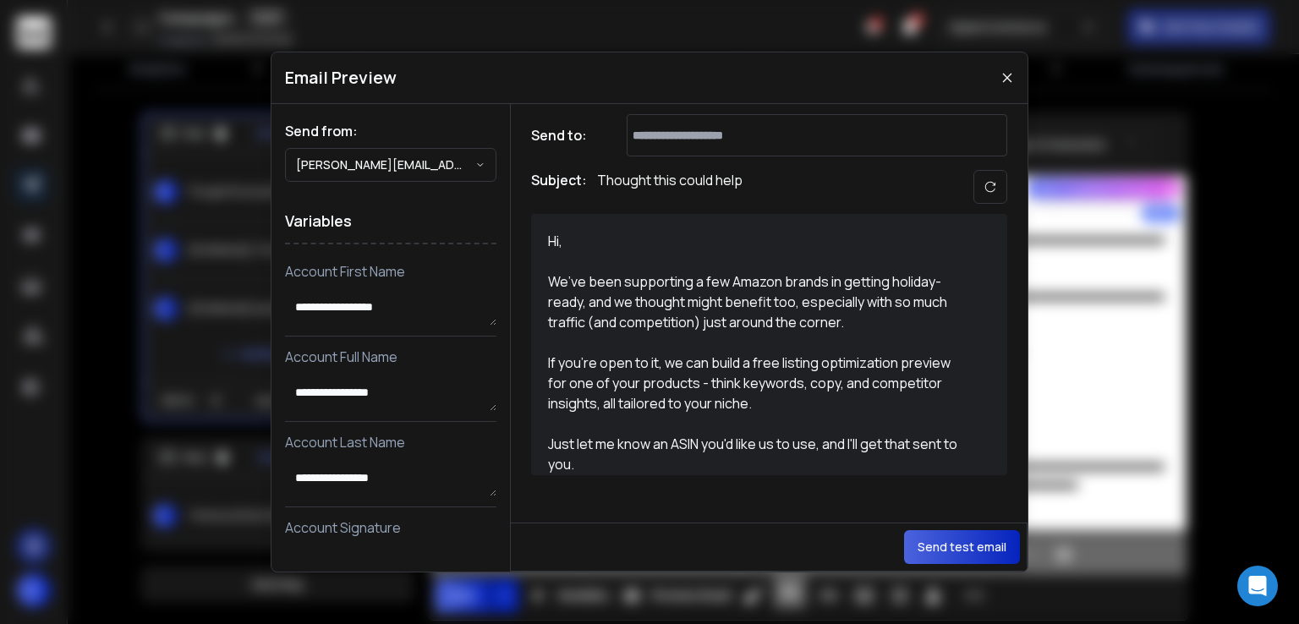
click at [1005, 82] on icon at bounding box center [1008, 78] width 14 height 14
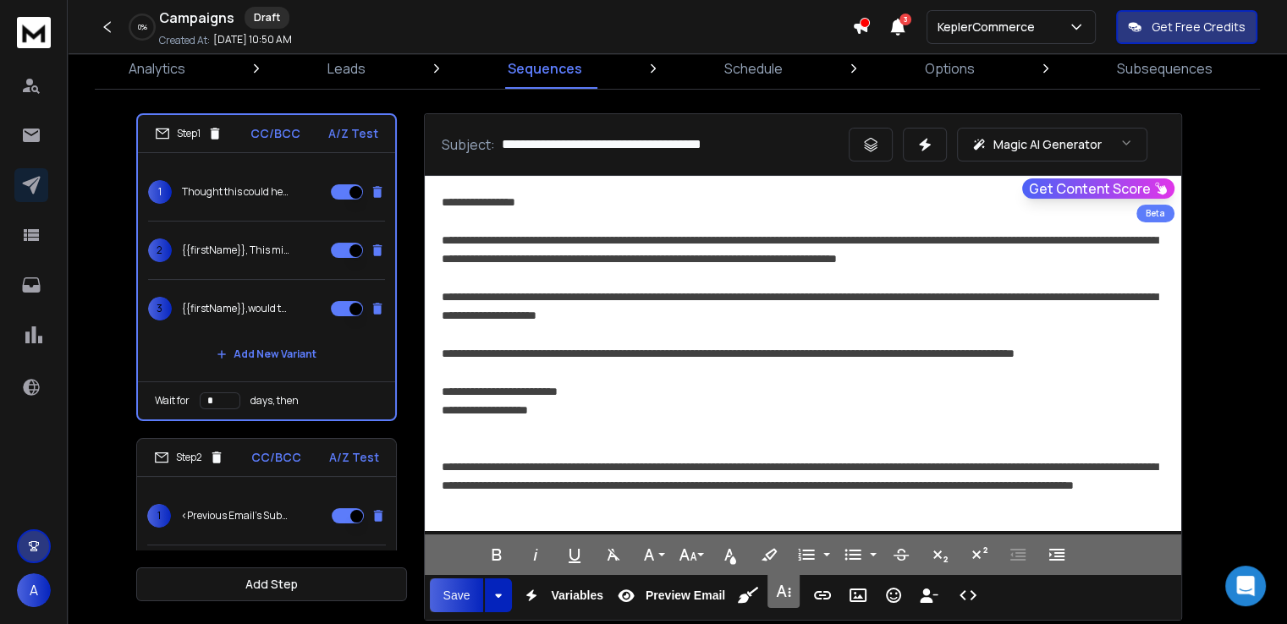
click at [578, 261] on div "**********" at bounding box center [803, 250] width 723 height 38
click at [675, 602] on span "Preview Email" at bounding box center [685, 596] width 86 height 14
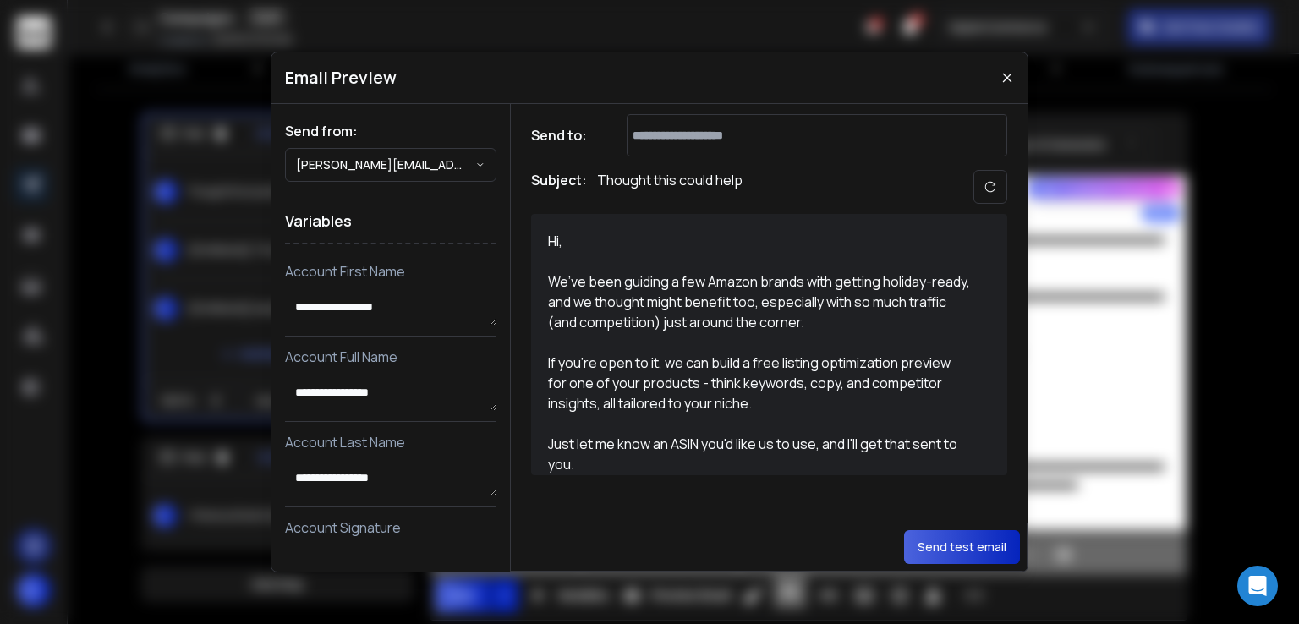
click at [1009, 77] on icon at bounding box center [1008, 78] width 14 height 14
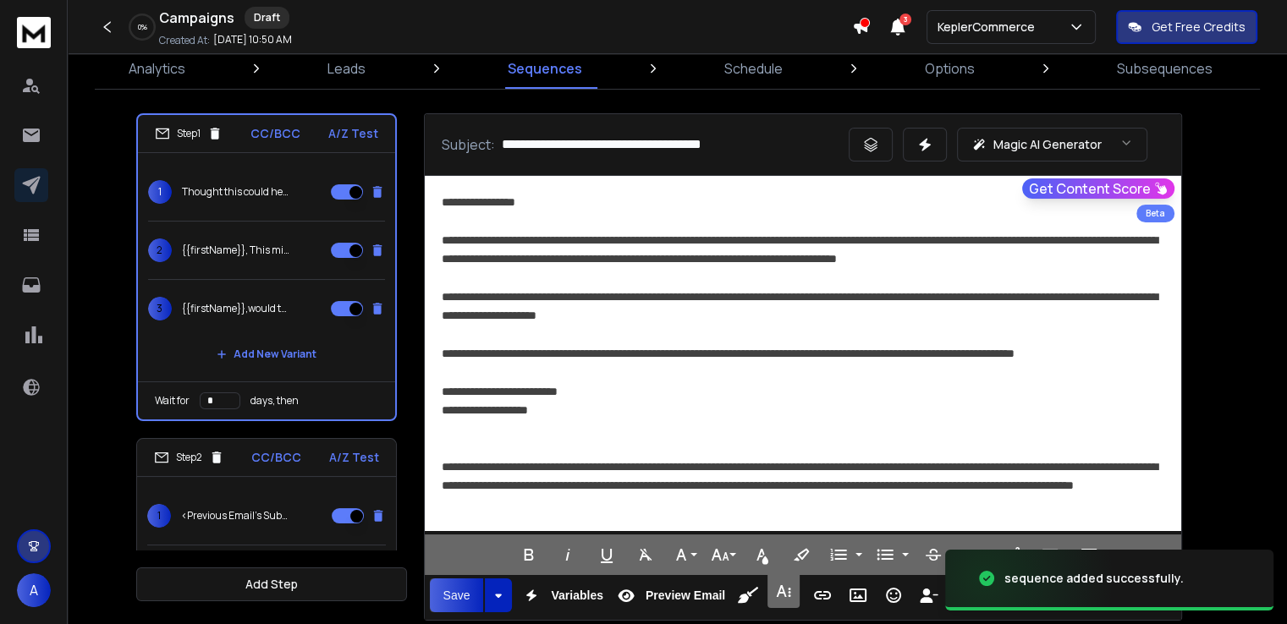
click at [268, 236] on div "2 {{firstName}}, This might surprise you about {{companyName}}’s performance" at bounding box center [266, 251] width 237 height 58
type input "**********"
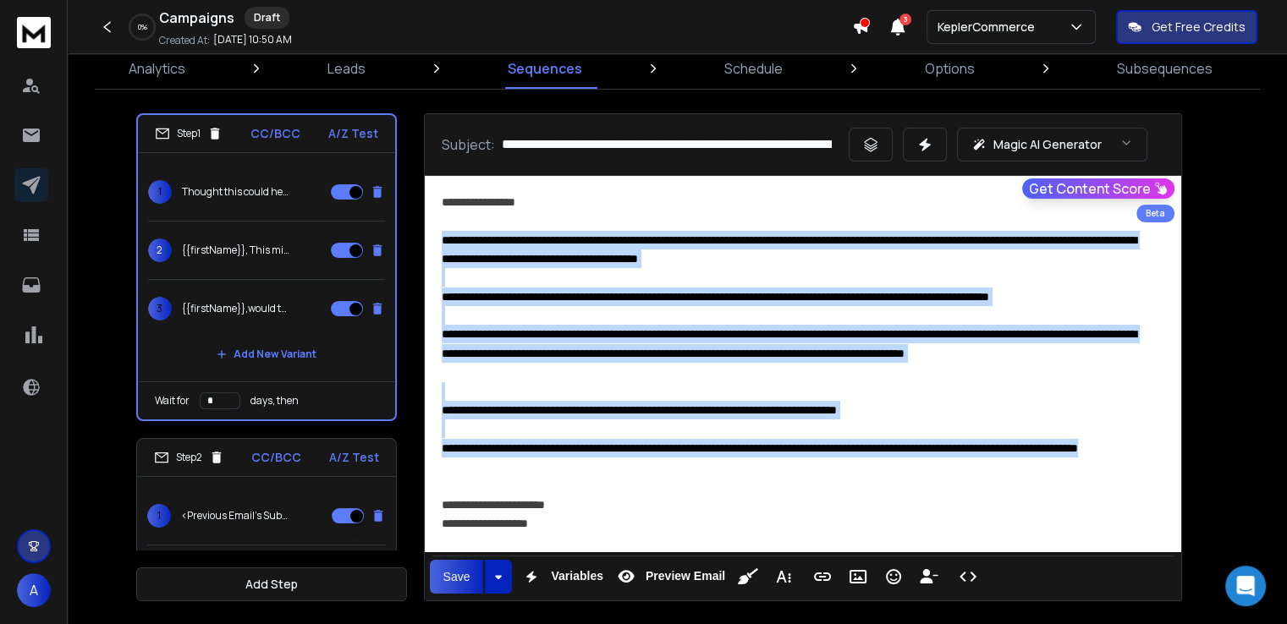
drag, startPoint x: 453, startPoint y: 237, endPoint x: 1151, endPoint y: 470, distance: 736.8
click at [1151, 470] on div "**********" at bounding box center [803, 363] width 756 height 375
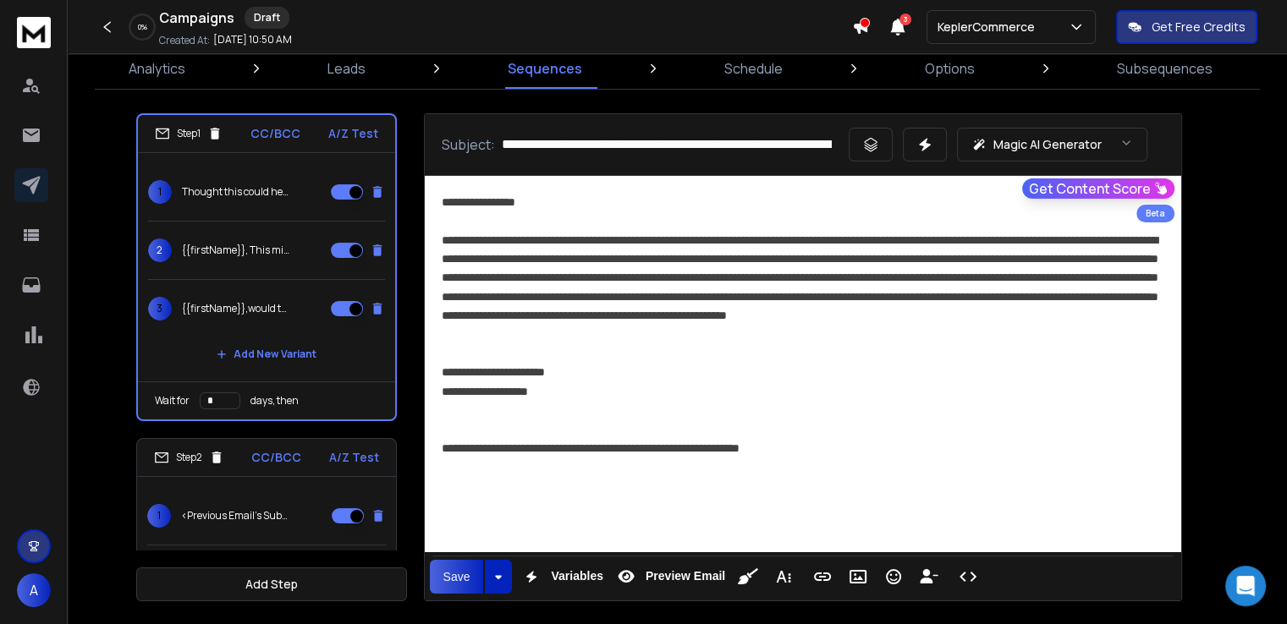
click at [1170, 243] on div "**********" at bounding box center [803, 363] width 756 height 375
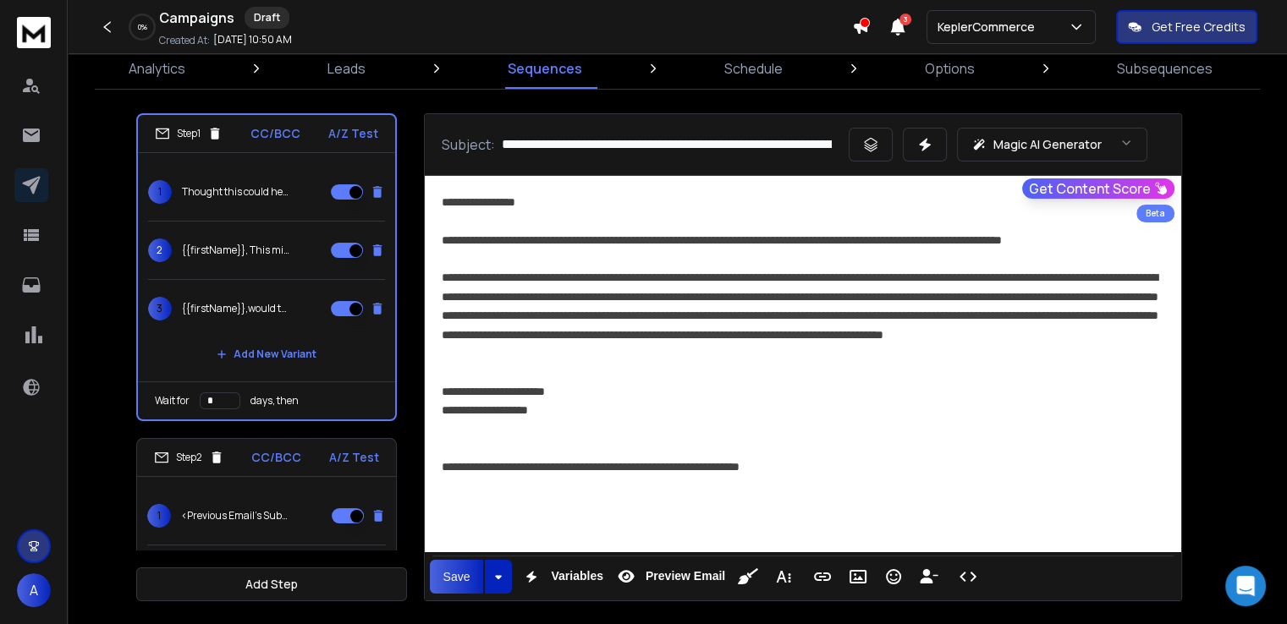
click at [612, 297] on div "**********" at bounding box center [803, 315] width 723 height 95
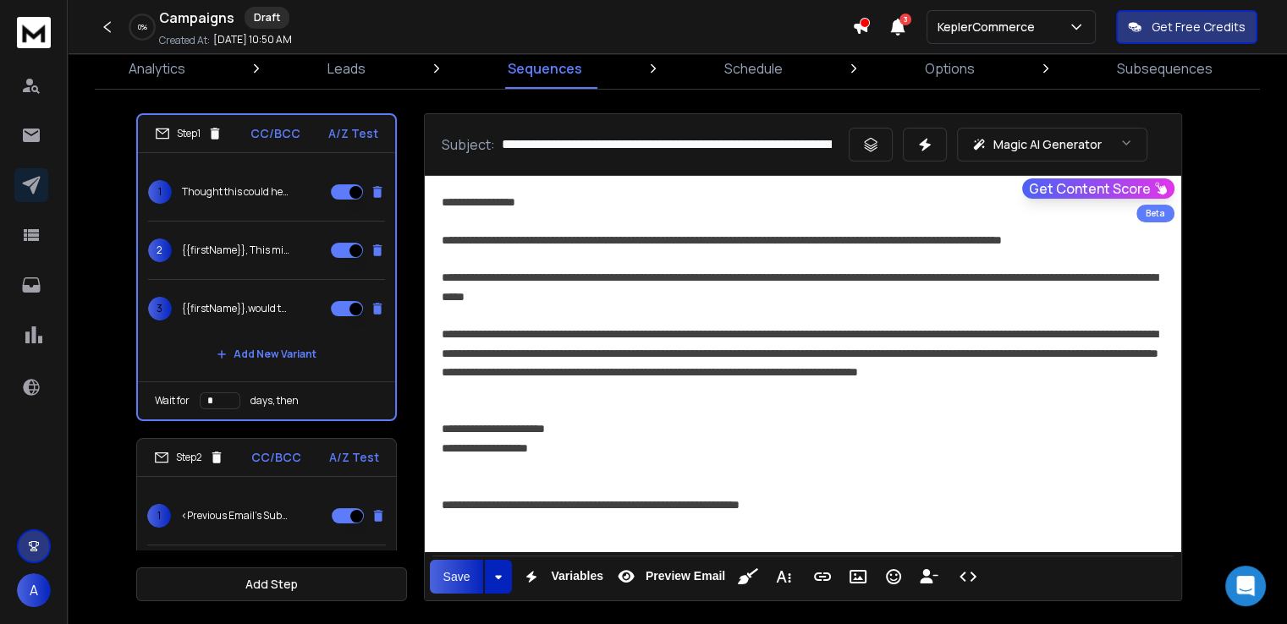
click at [613, 336] on div "**********" at bounding box center [803, 363] width 723 height 76
click at [585, 578] on span "Variables" at bounding box center [576, 576] width 59 height 14
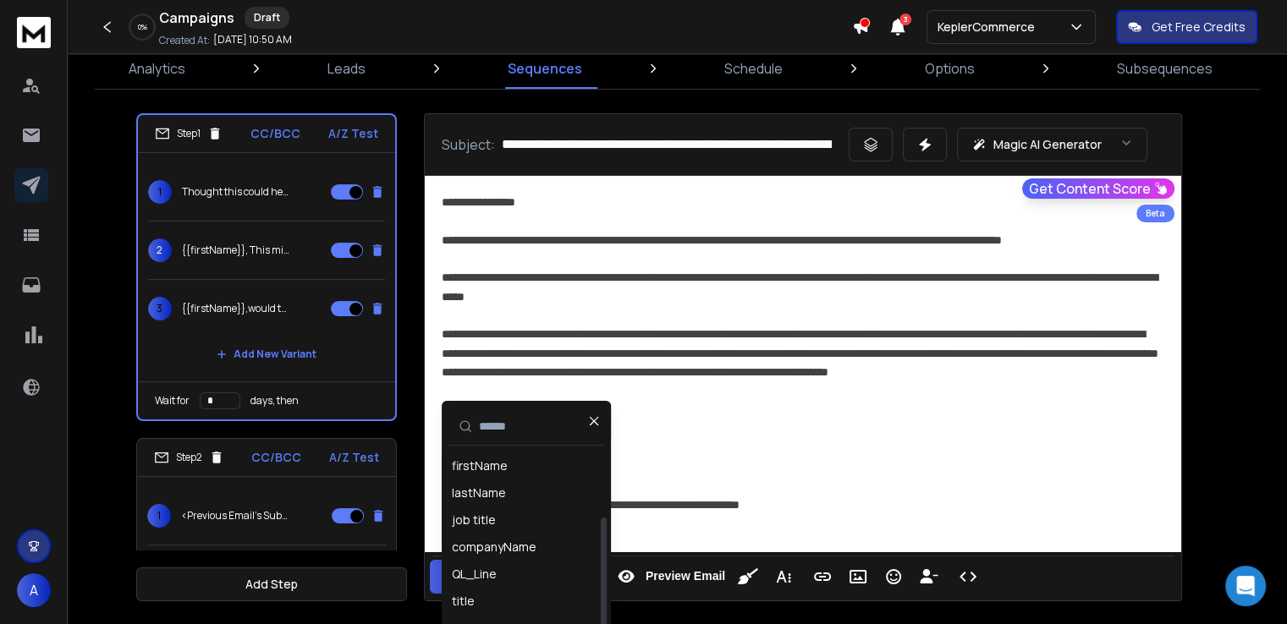
drag, startPoint x: 601, startPoint y: 499, endPoint x: 585, endPoint y: 559, distance: 62.0
click at [601, 562] on div at bounding box center [604, 574] width 6 height 113
click at [565, 545] on div "companyName" at bounding box center [526, 546] width 162 height 27
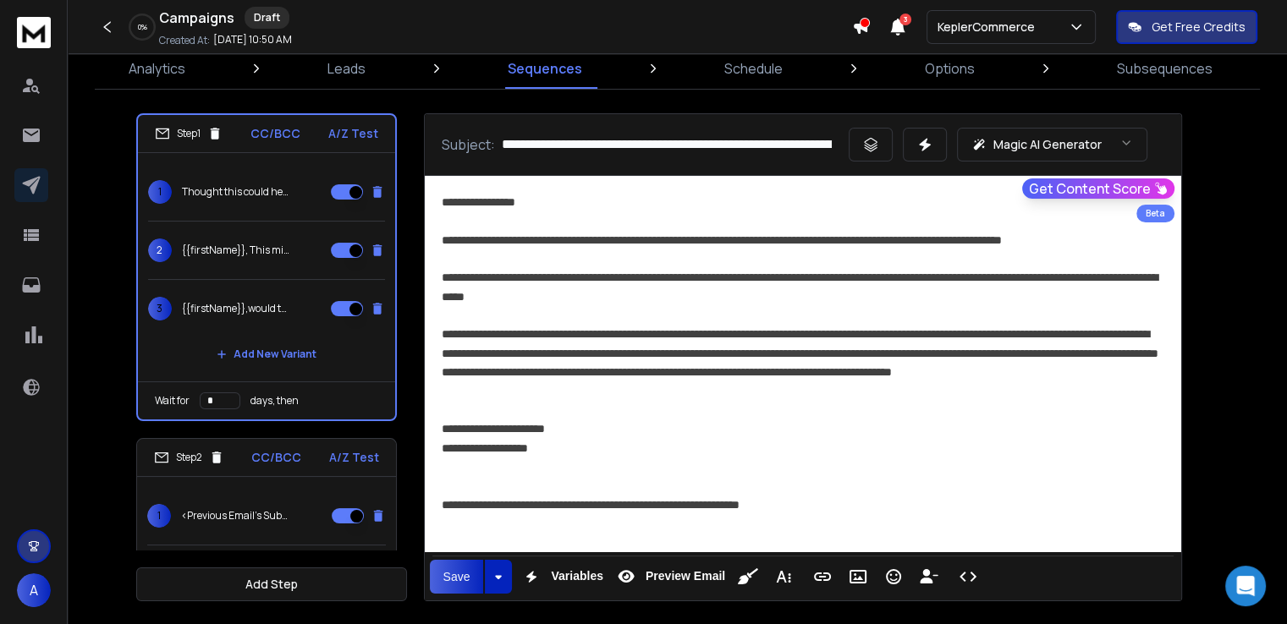
click at [520, 370] on div "**********" at bounding box center [803, 363] width 723 height 76
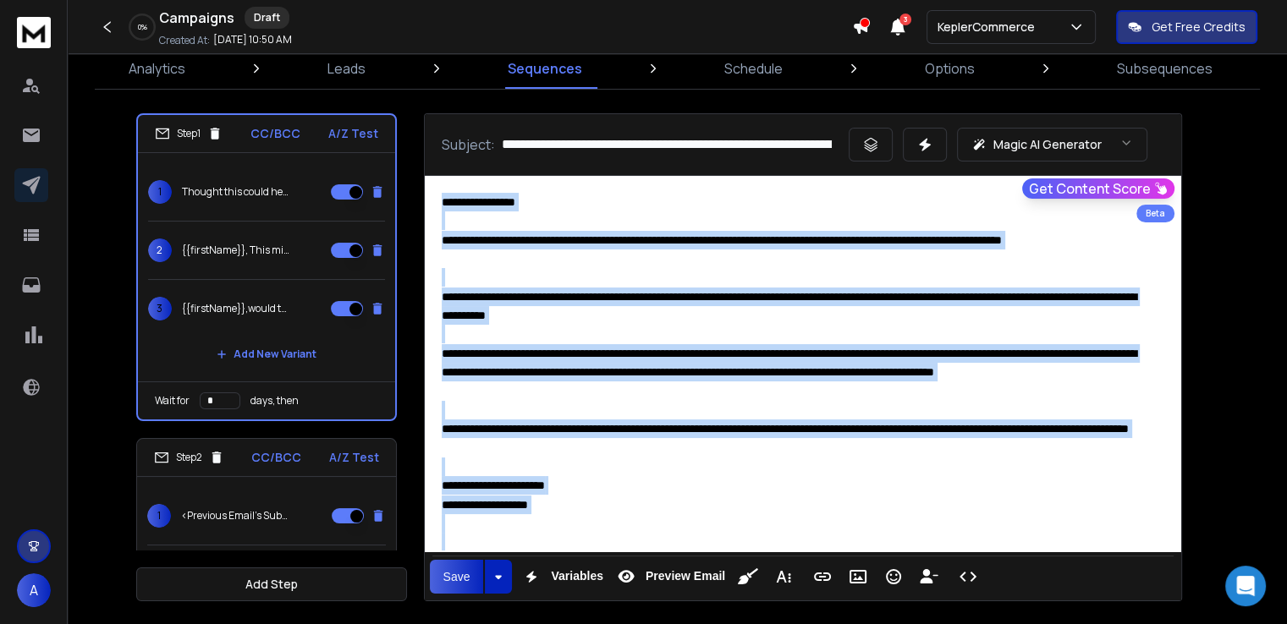
scroll to position [38, 0]
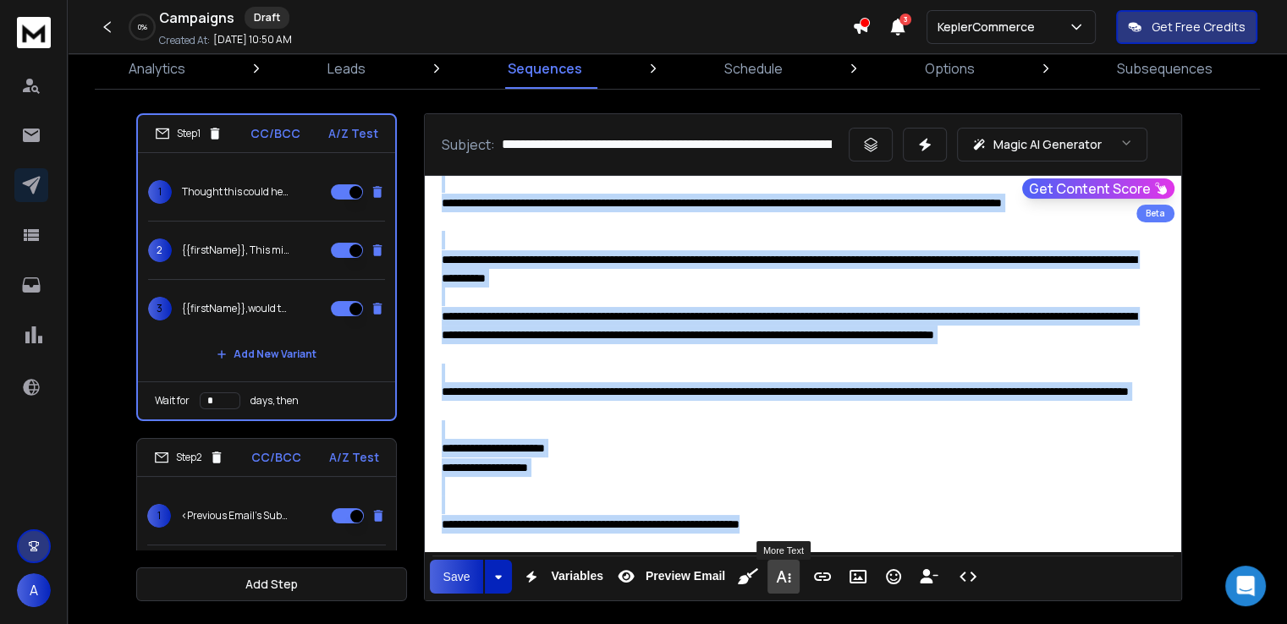
click at [786, 571] on icon "button" at bounding box center [783, 577] width 20 height 20
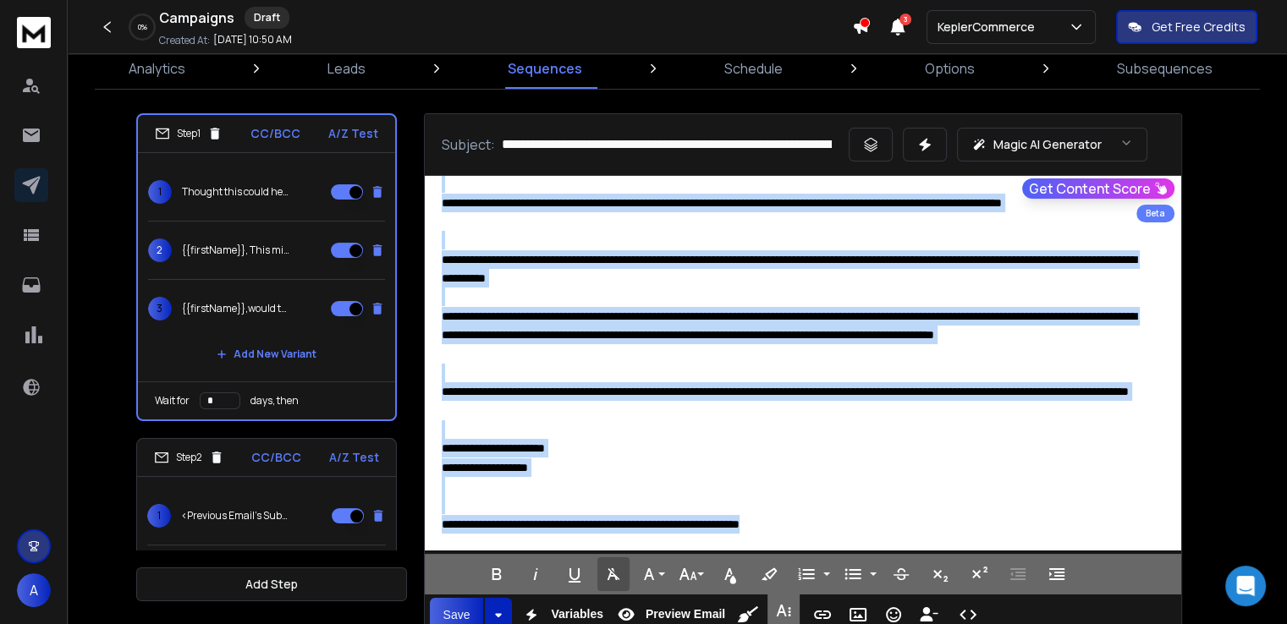
click at [606, 571] on icon "button" at bounding box center [613, 574] width 20 height 20
click at [745, 613] on icon "button" at bounding box center [748, 615] width 20 height 16
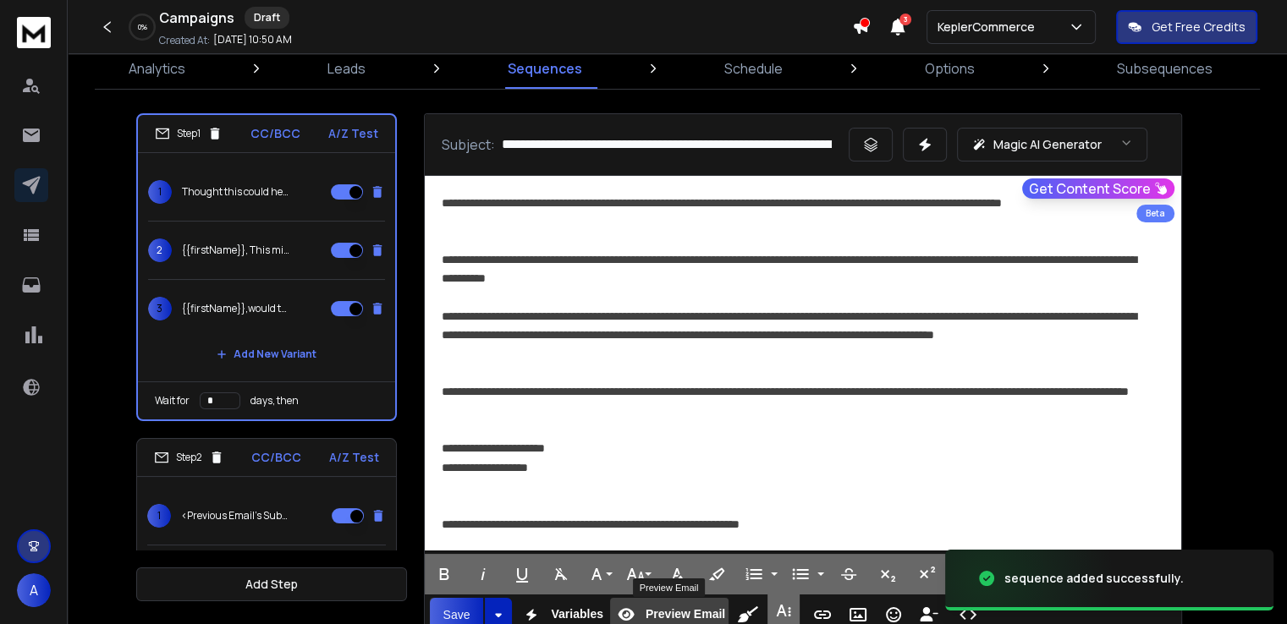
click at [650, 613] on span "Preview Email" at bounding box center [685, 614] width 86 height 14
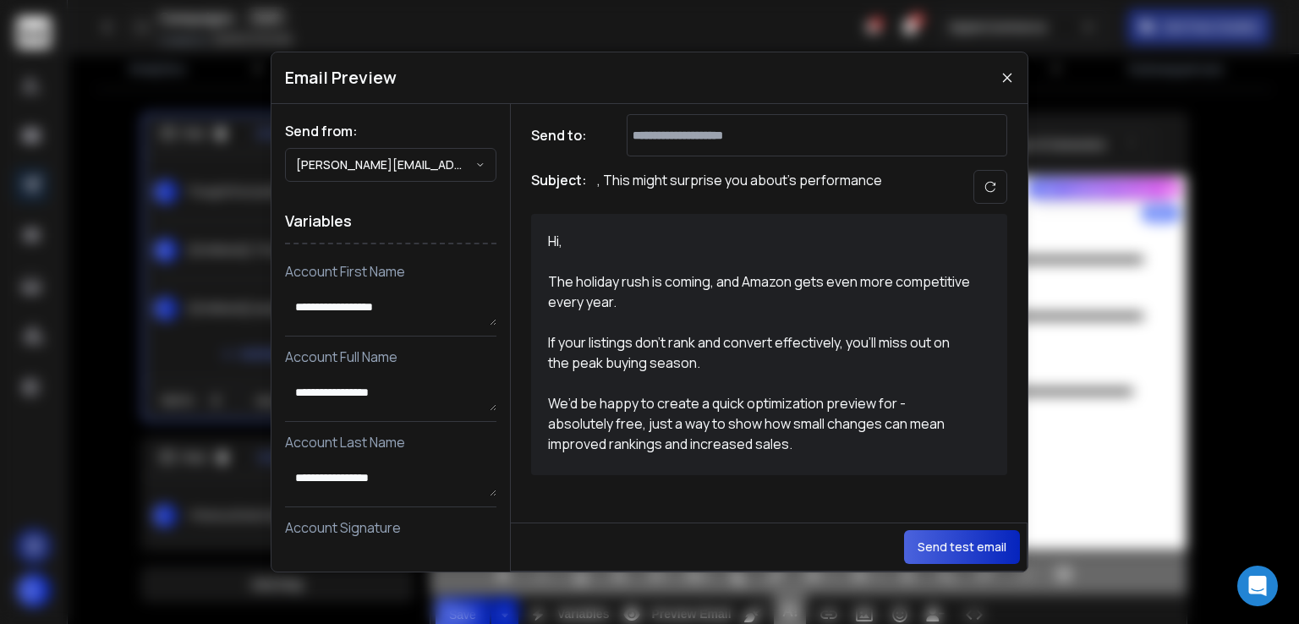
click at [1004, 79] on icon at bounding box center [1008, 78] width 14 height 14
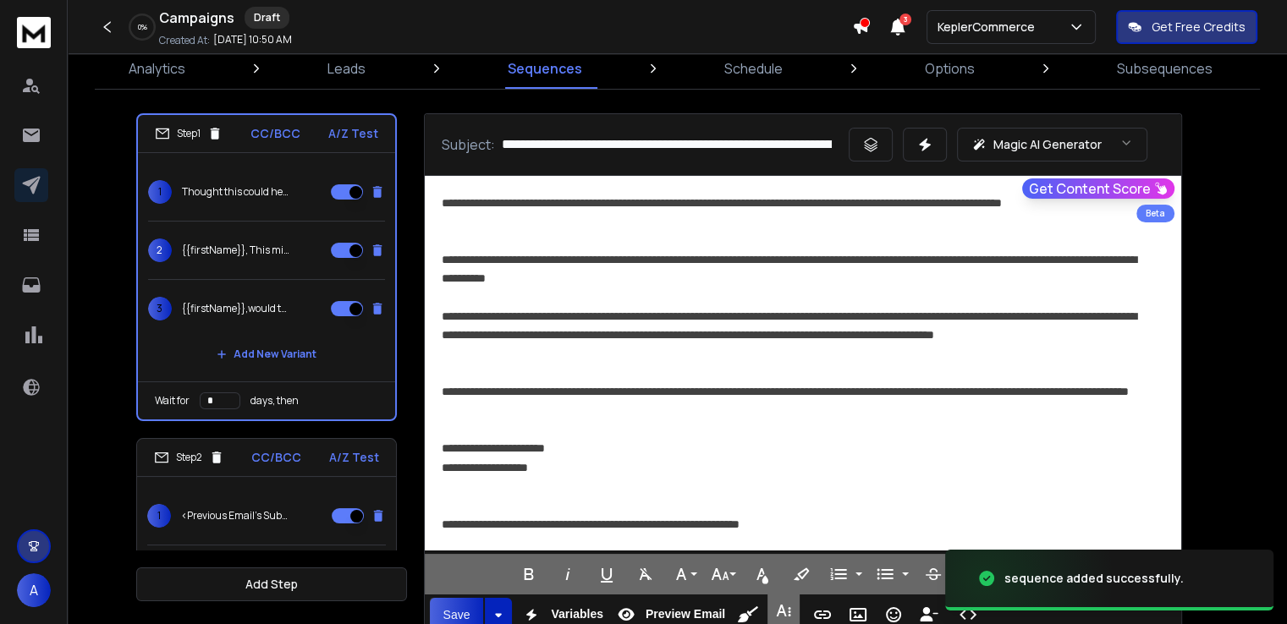
click at [442, 520] on div "**********" at bounding box center [797, 524] width 710 height 19
click at [266, 302] on p "{{firstName}},would this lift {{companyName}}’s revenue?" at bounding box center [236, 309] width 108 height 14
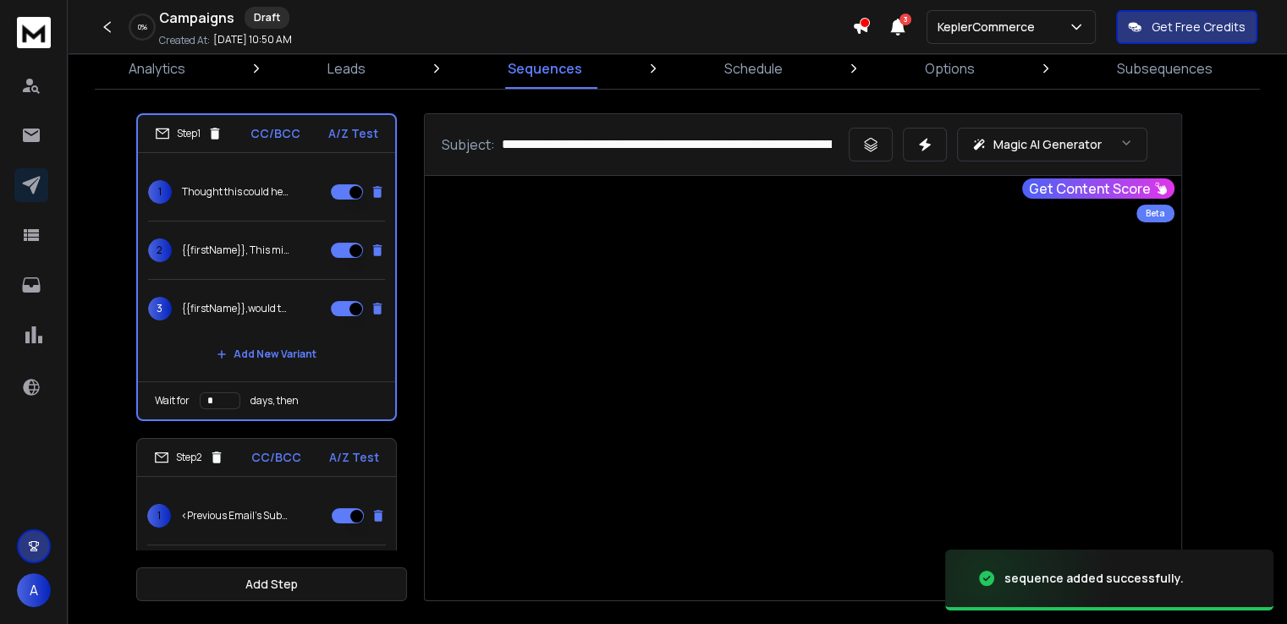
type input "**********"
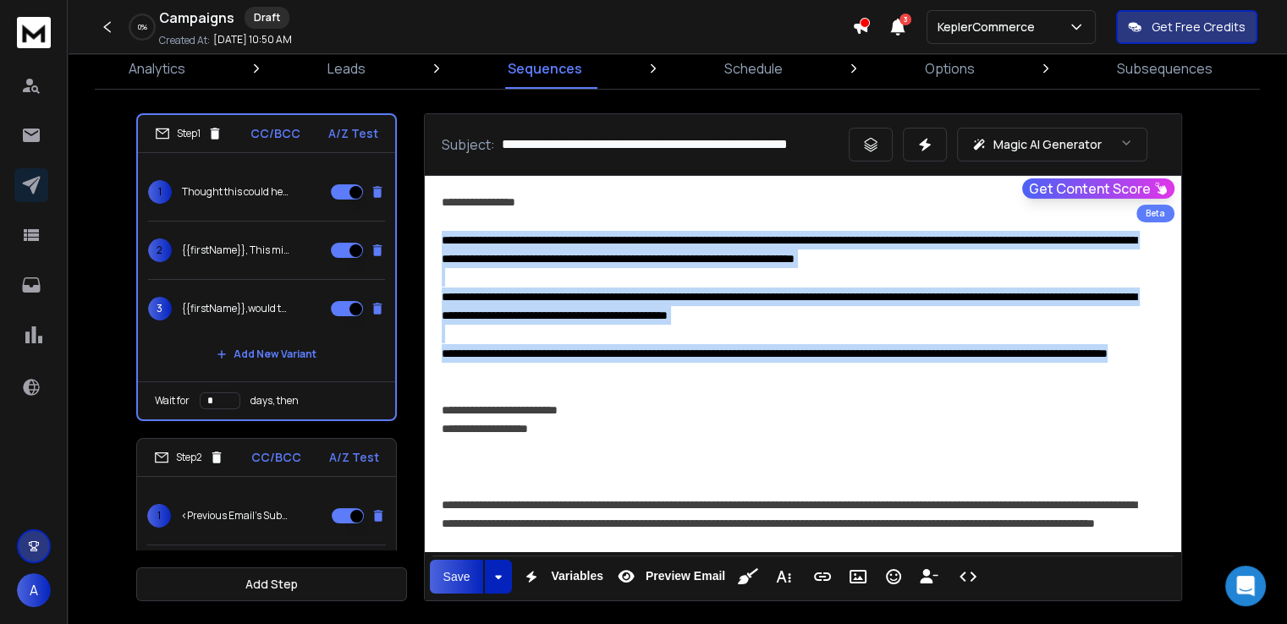
drag, startPoint x: 437, startPoint y: 236, endPoint x: 684, endPoint y: 380, distance: 285.1
click at [684, 380] on div "**********" at bounding box center [803, 363] width 756 height 375
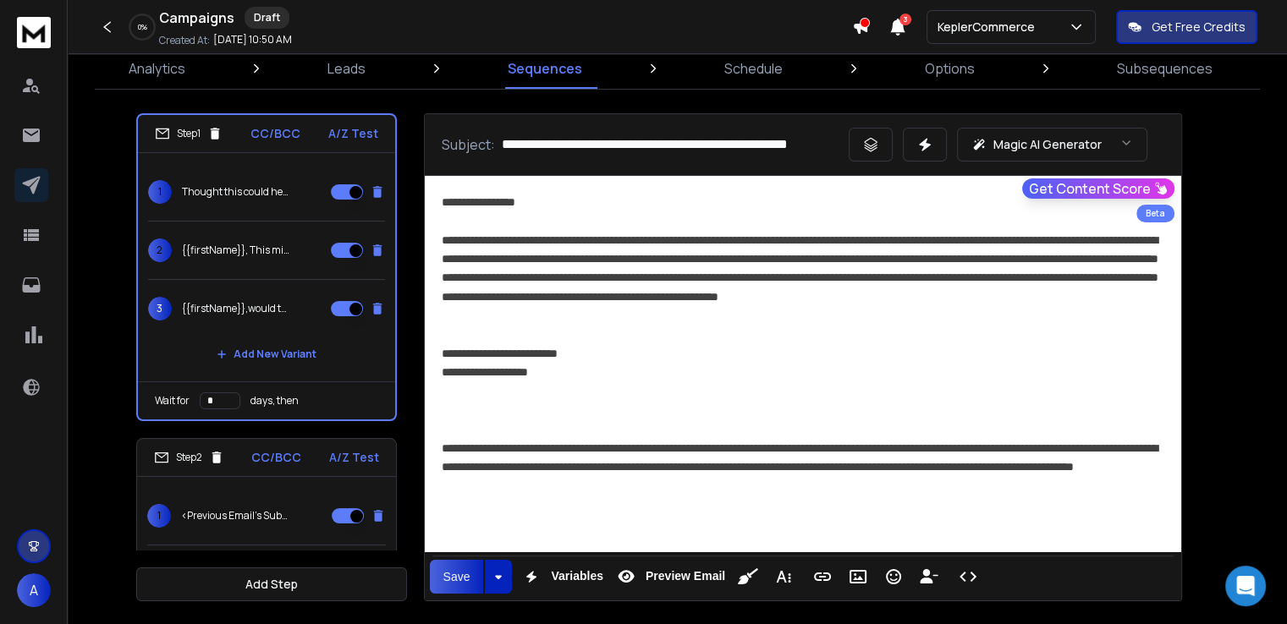
click at [1107, 245] on div "**********" at bounding box center [803, 278] width 723 height 95
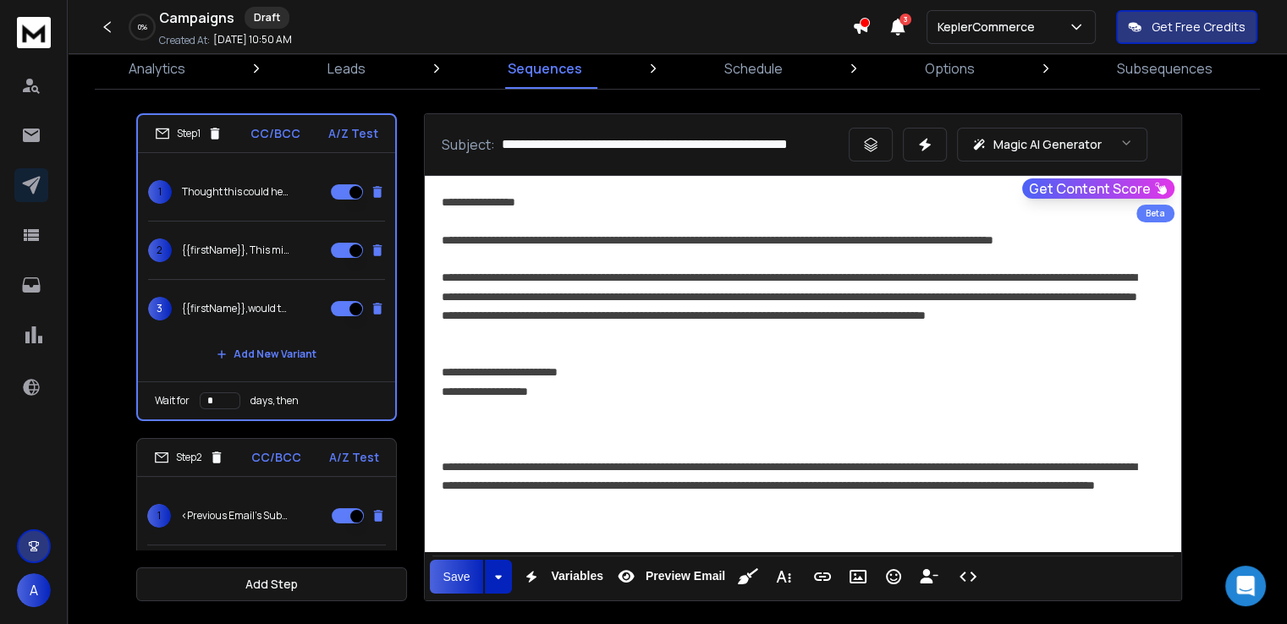
click at [986, 275] on div "**********" at bounding box center [797, 306] width 710 height 76
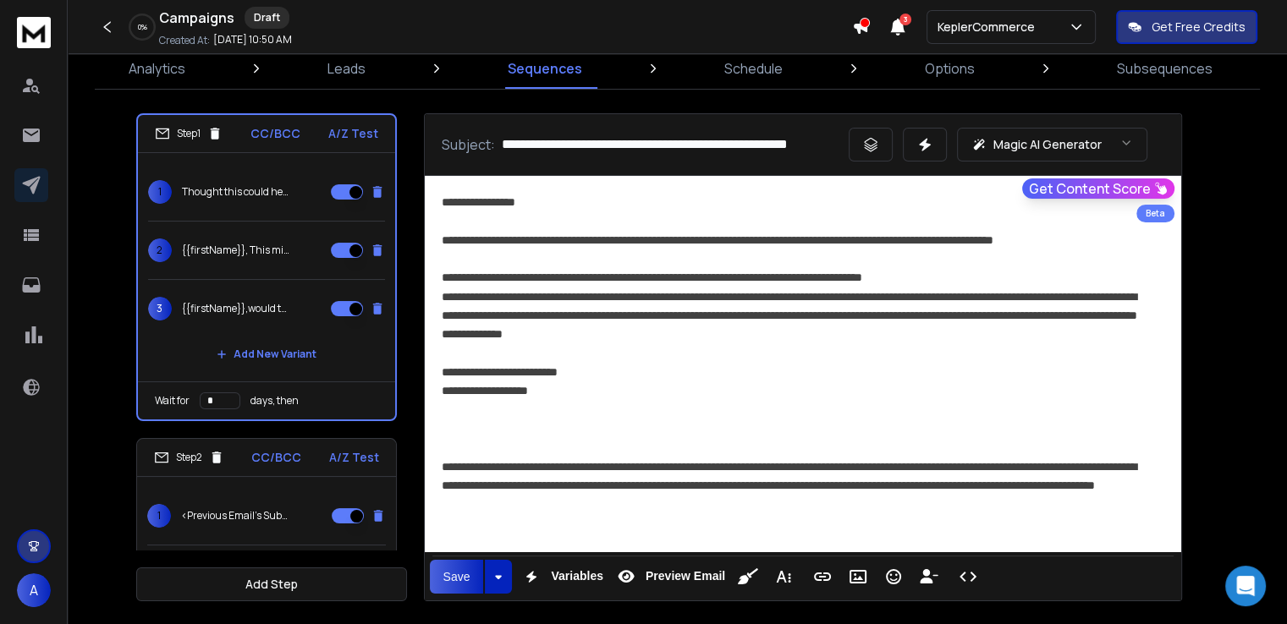
click at [520, 299] on div "**********" at bounding box center [797, 316] width 710 height 57
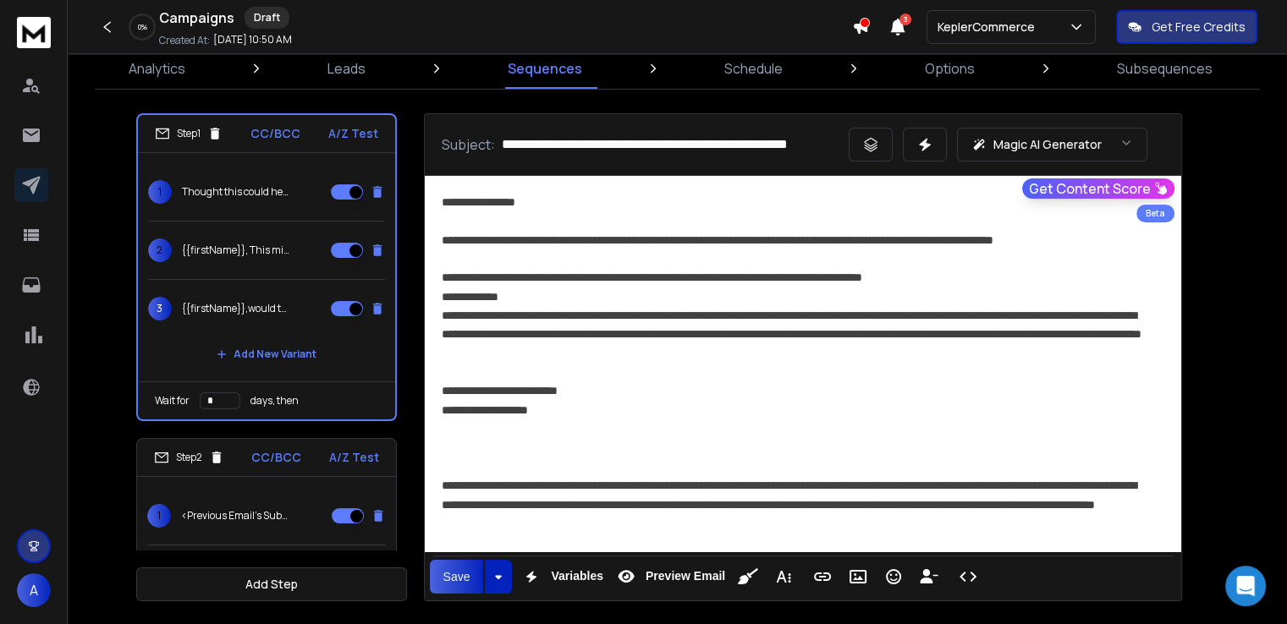
click at [548, 314] on div "**********" at bounding box center [797, 334] width 710 height 57
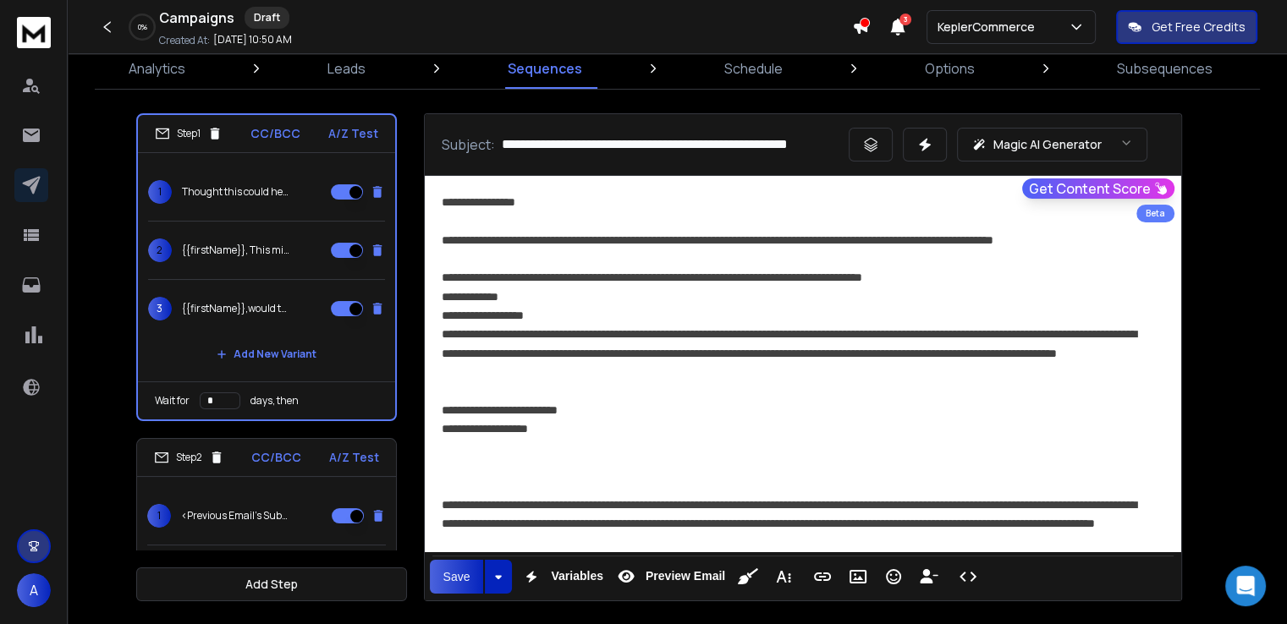
click at [557, 332] on div "**********" at bounding box center [797, 353] width 710 height 57
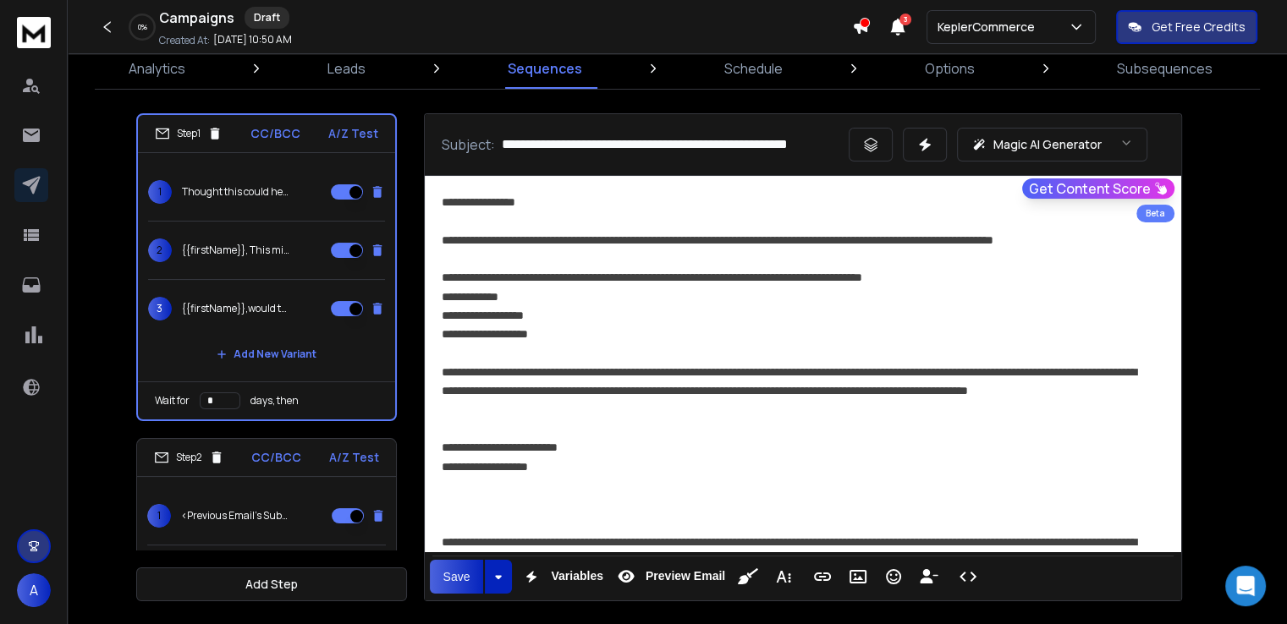
click at [799, 371] on div "**********" at bounding box center [797, 391] width 710 height 57
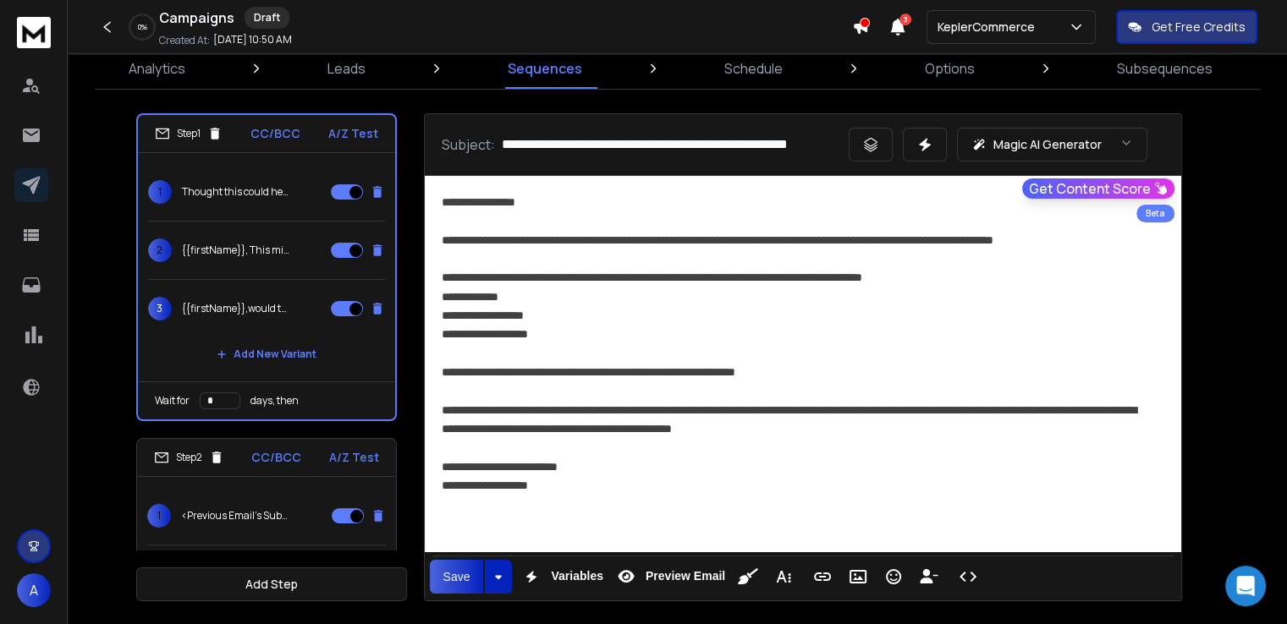
click at [475, 376] on div "**********" at bounding box center [797, 372] width 710 height 19
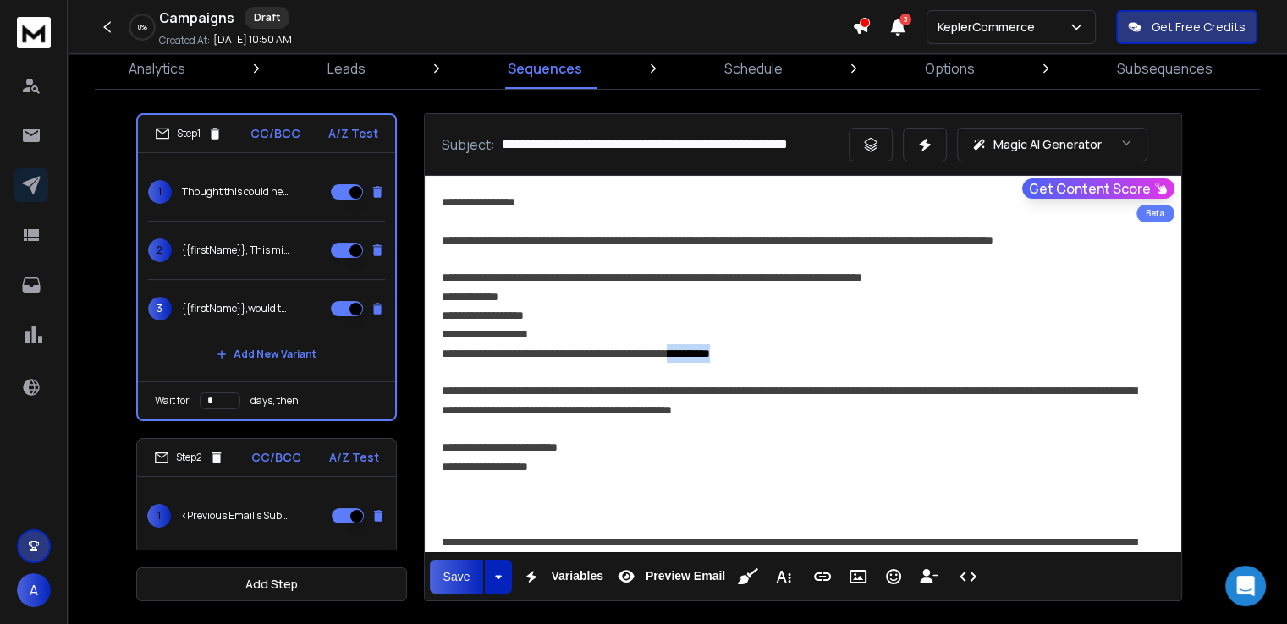
drag, startPoint x: 772, startPoint y: 356, endPoint x: 706, endPoint y: 353, distance: 65.2
click at [706, 353] on div "**********" at bounding box center [797, 353] width 710 height 19
drag, startPoint x: 574, startPoint y: 582, endPoint x: 565, endPoint y: 584, distance: 8.6
click at [567, 584] on div "Variables" at bounding box center [560, 576] width 91 height 27
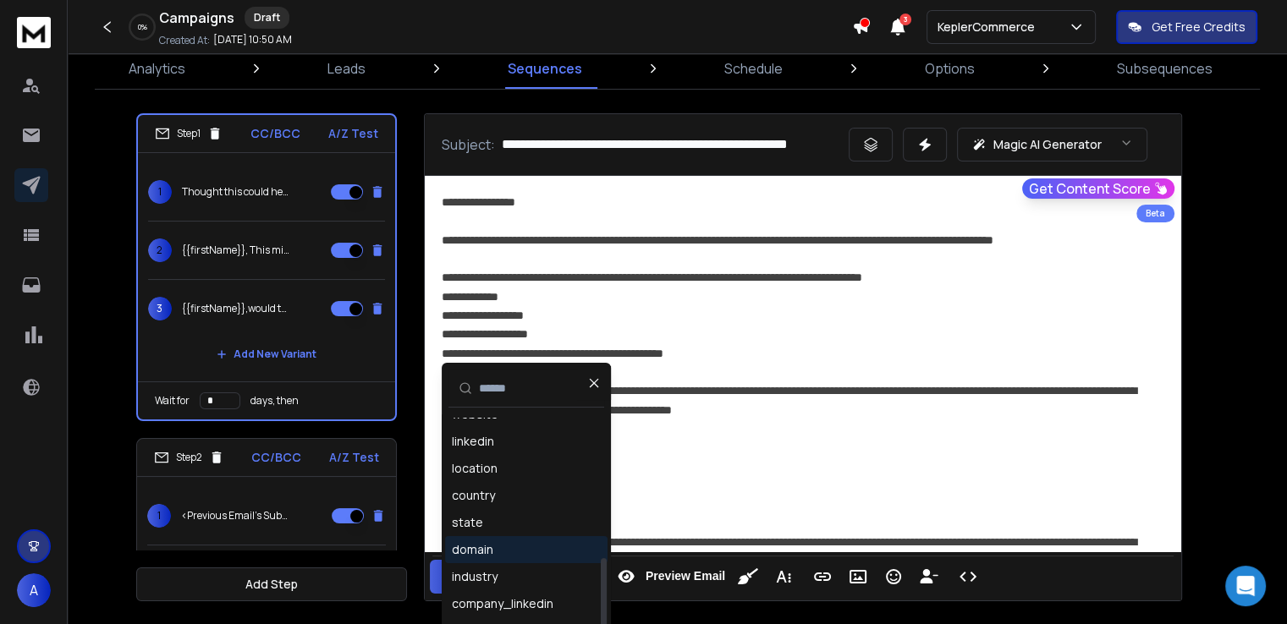
scroll to position [0, 0]
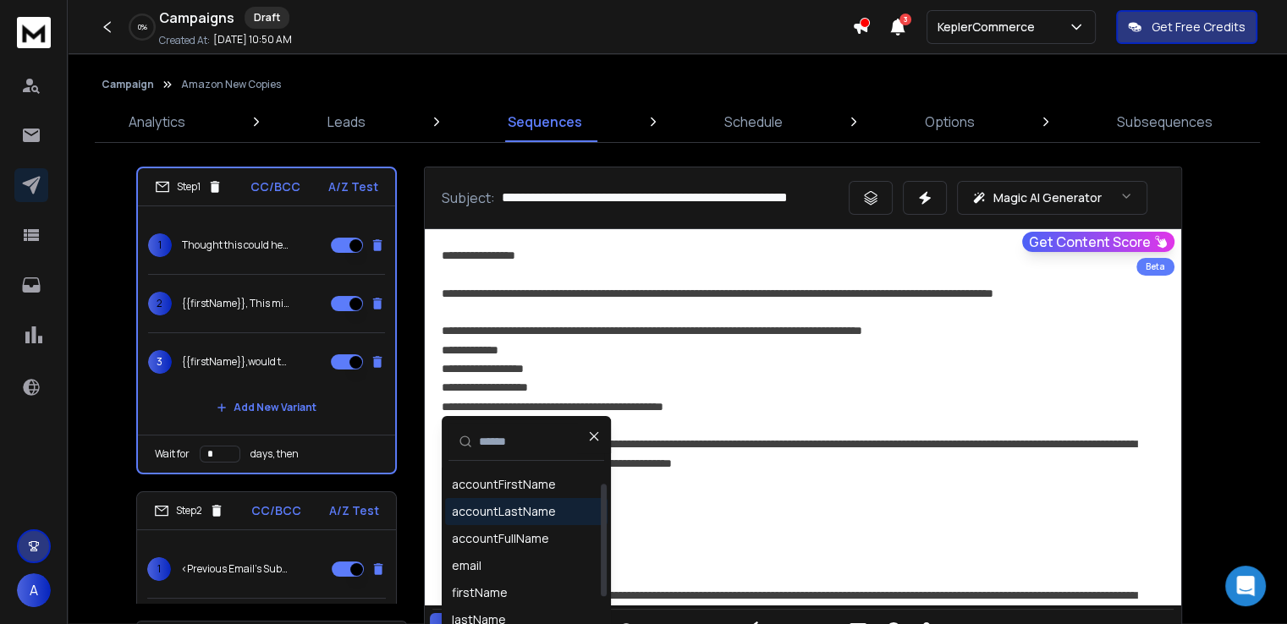
drag, startPoint x: 599, startPoint y: 512, endPoint x: 597, endPoint y: 536, distance: 23.7
click at [599, 539] on div at bounding box center [603, 598] width 8 height 254
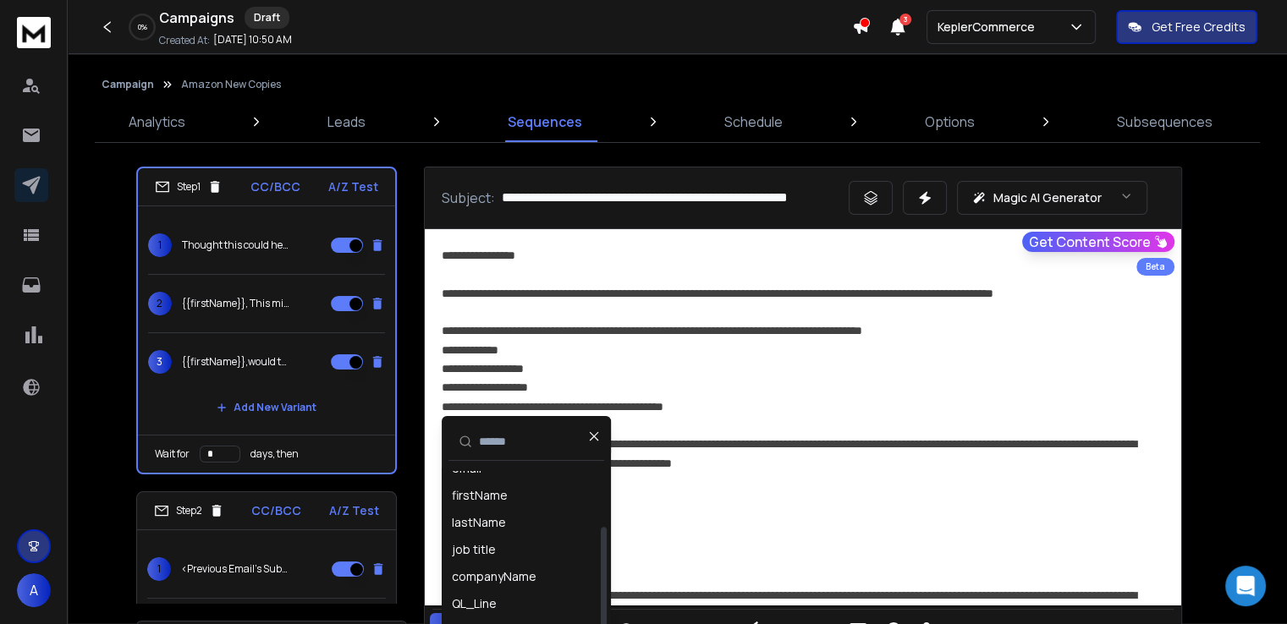
drag, startPoint x: 602, startPoint y: 534, endPoint x: 579, endPoint y: 569, distance: 42.0
click at [601, 574] on div at bounding box center [604, 583] width 6 height 113
click at [574, 579] on div "companyName" at bounding box center [526, 585] width 162 height 27
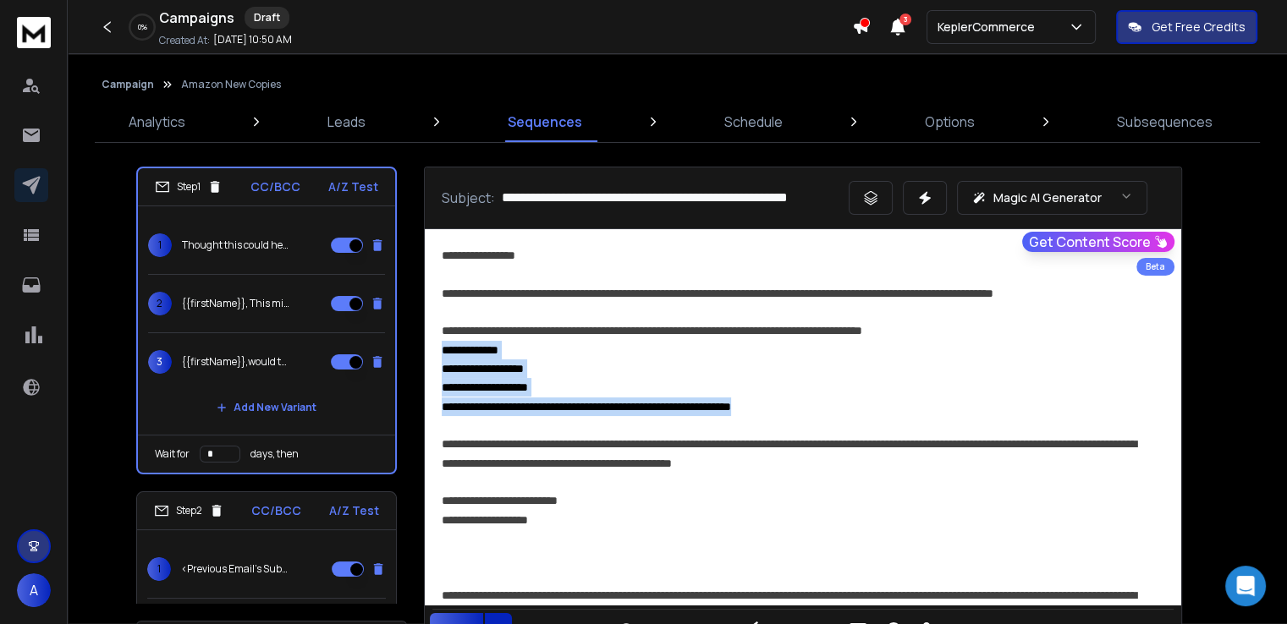
drag, startPoint x: 436, startPoint y: 353, endPoint x: 838, endPoint y: 404, distance: 406.0
click at [838, 404] on div "**********" at bounding box center [803, 416] width 756 height 375
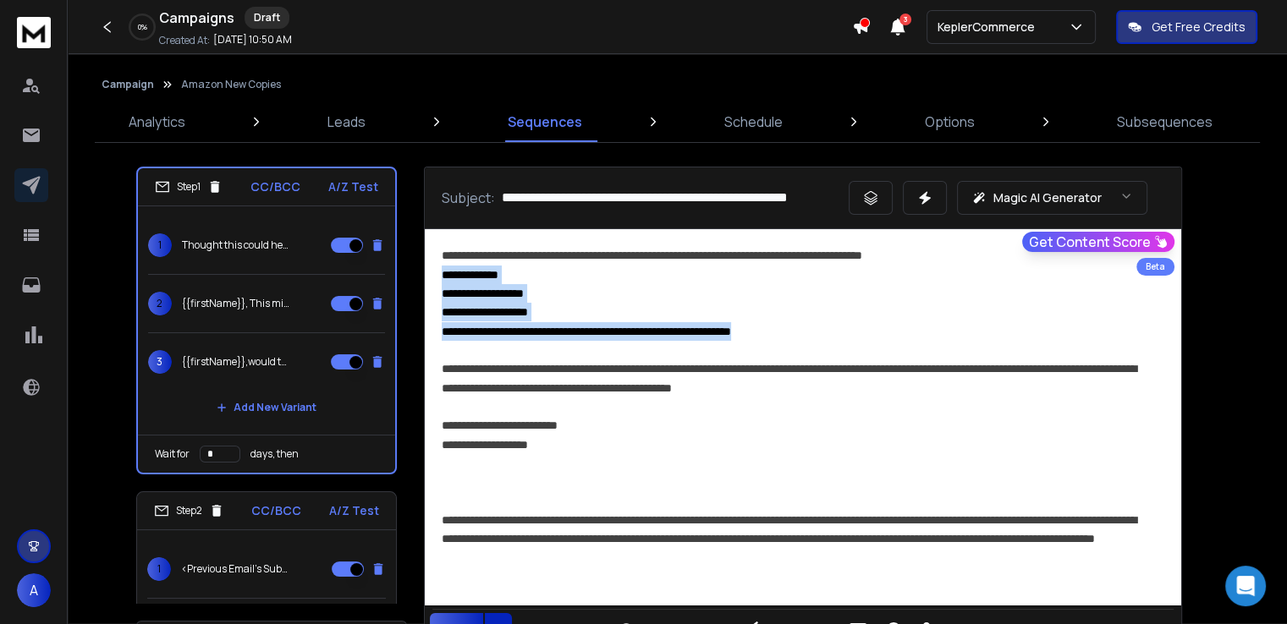
scroll to position [53, 0]
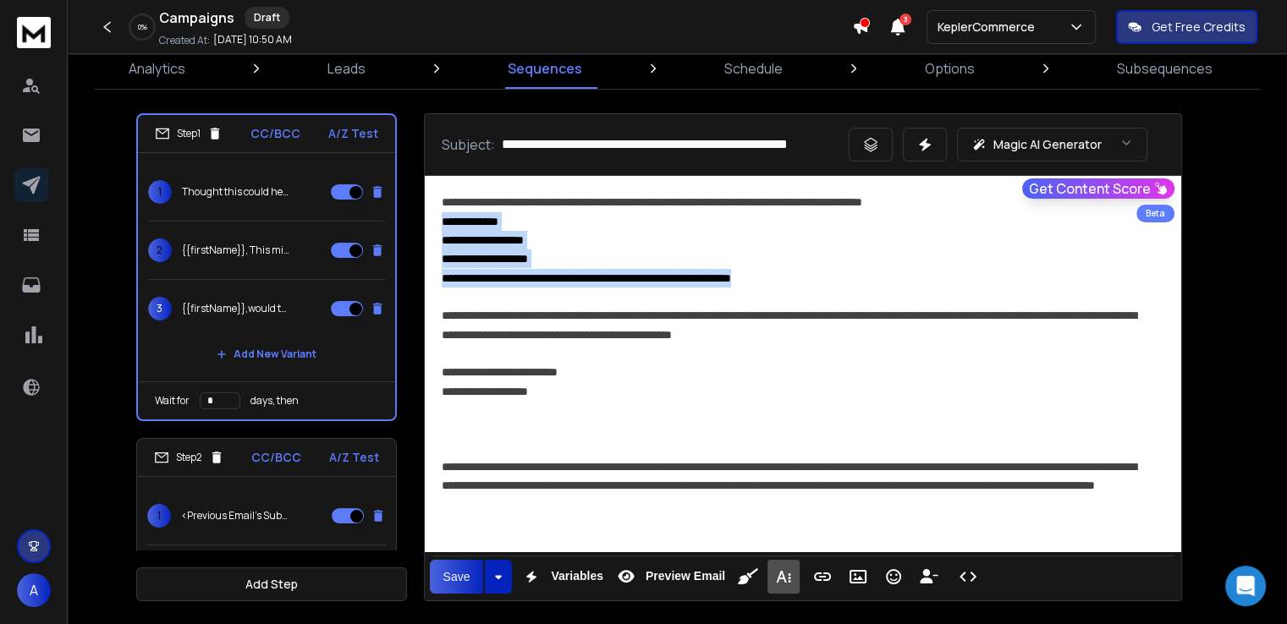
click at [787, 575] on icon "button" at bounding box center [783, 577] width 20 height 20
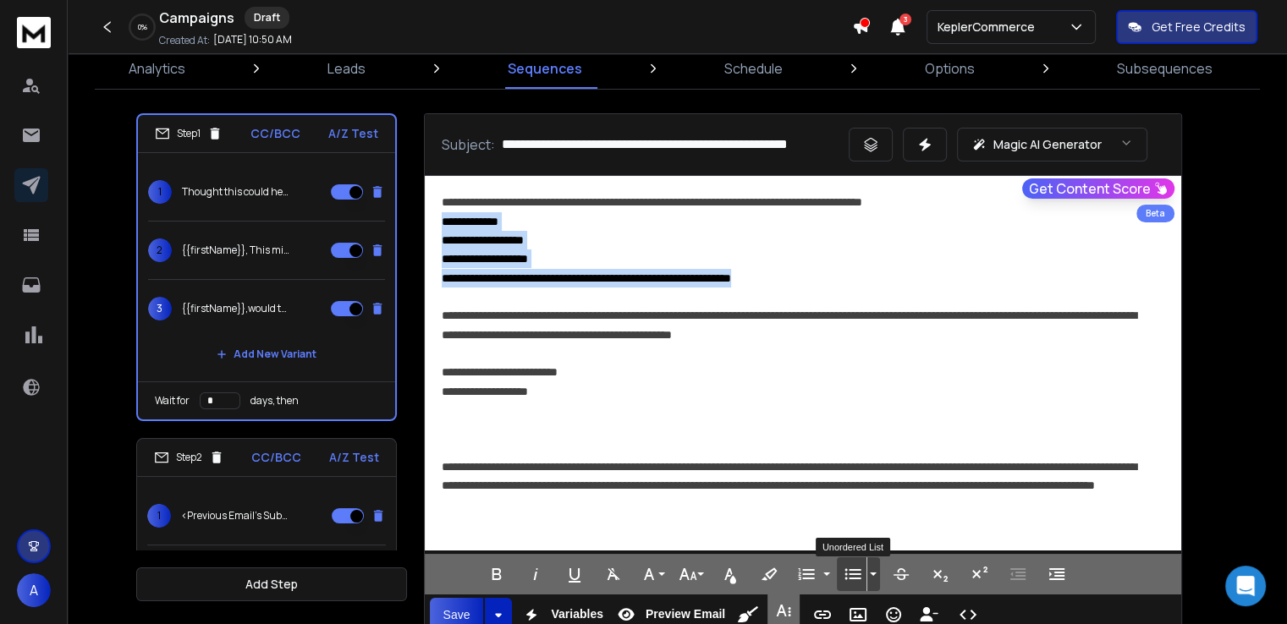
click at [849, 570] on icon "button" at bounding box center [853, 574] width 20 height 20
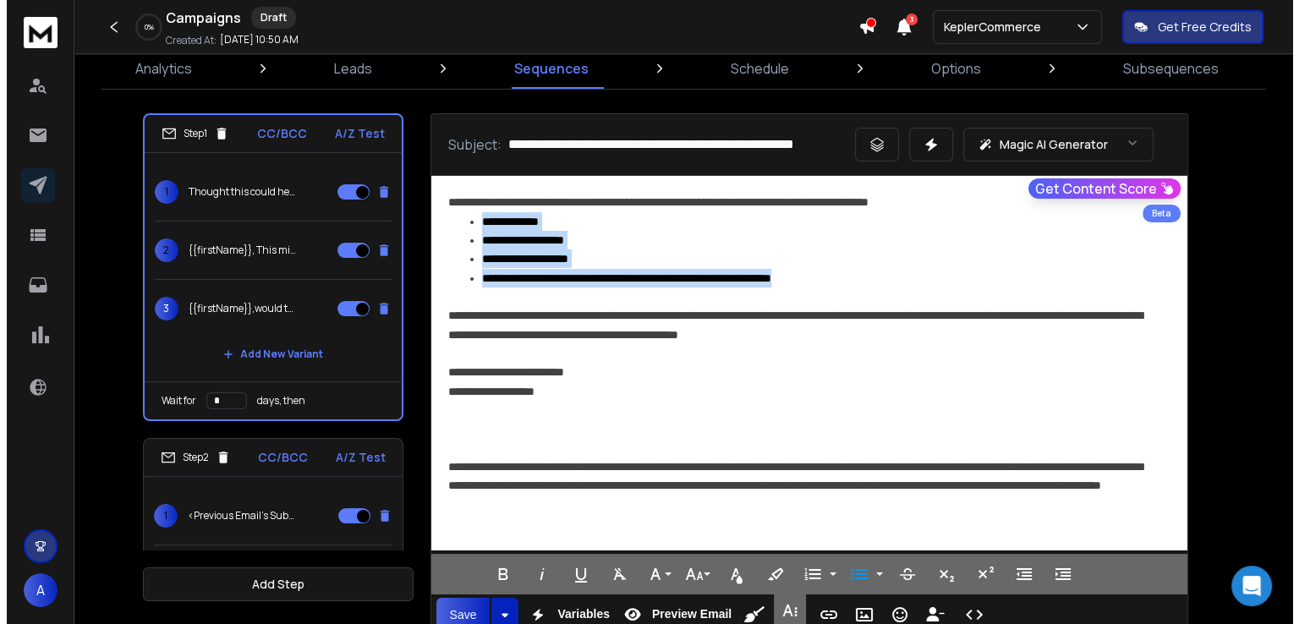
scroll to position [0, 0]
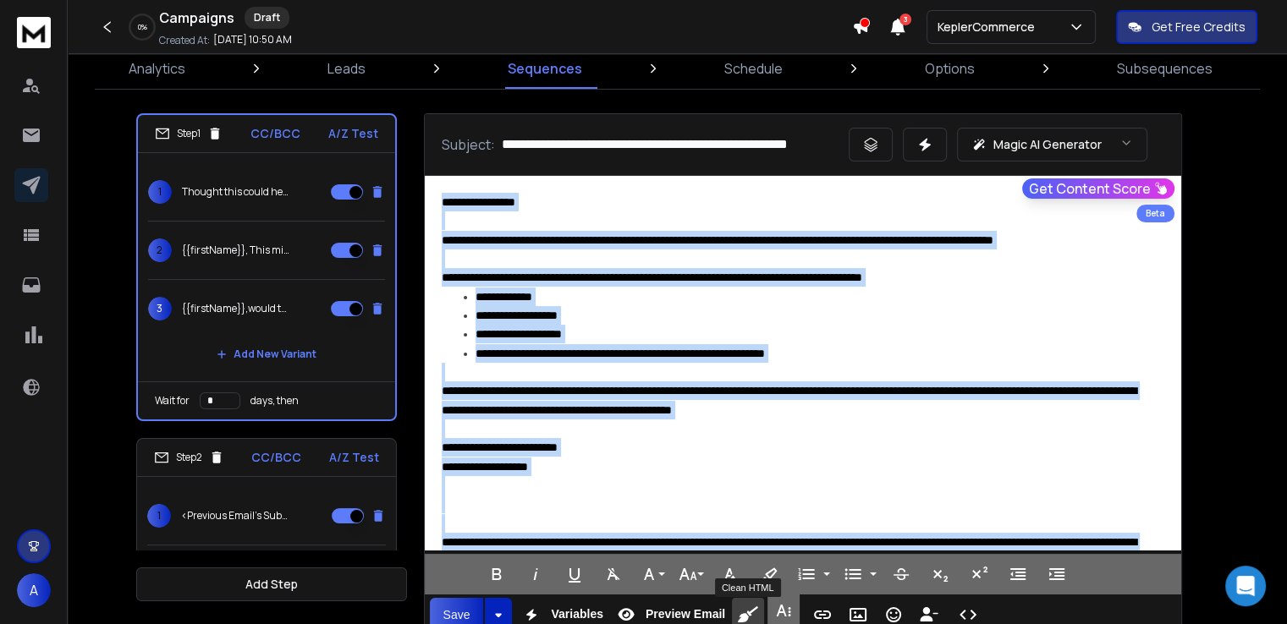
click at [748, 616] on icon "button" at bounding box center [748, 615] width 20 height 16
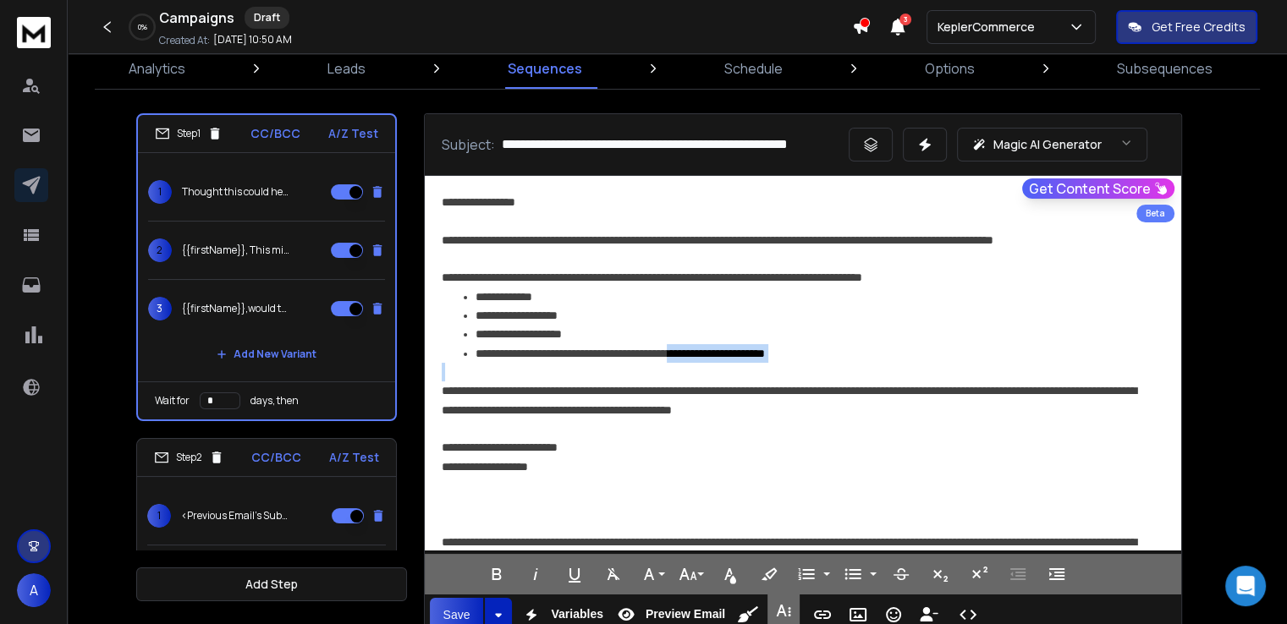
click at [698, 367] on div "**********" at bounding box center [803, 363] width 756 height 375
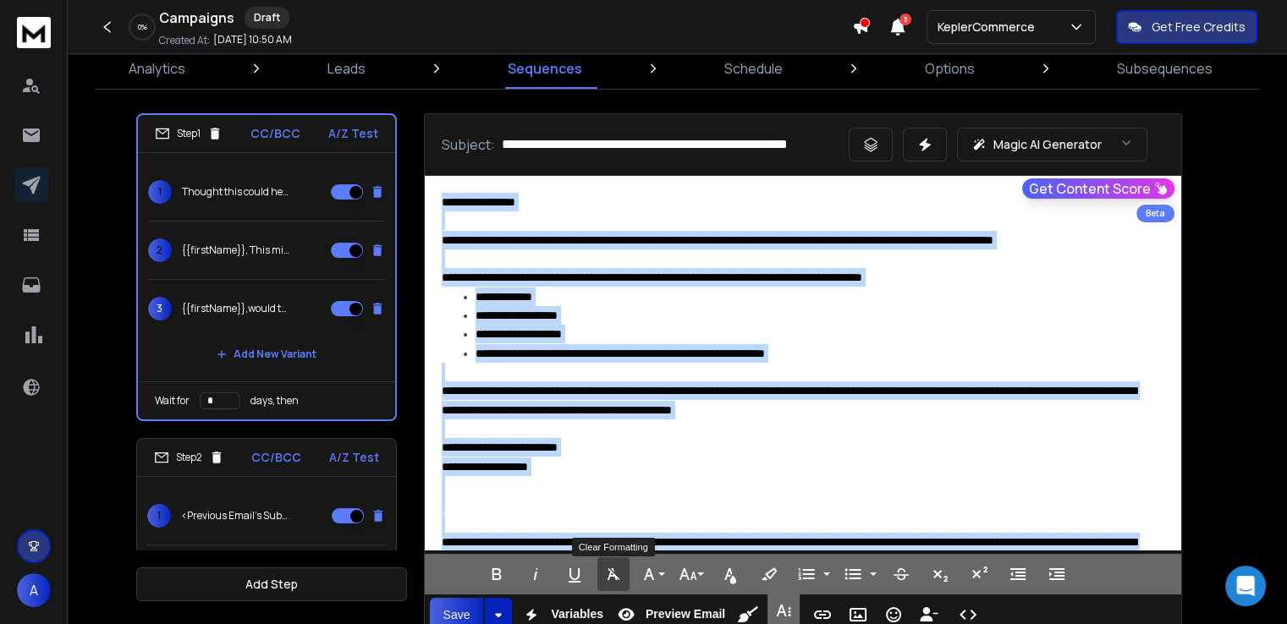
click at [611, 569] on icon "button" at bounding box center [613, 574] width 20 height 20
click at [736, 620] on button "Clean HTML" at bounding box center [748, 615] width 32 height 34
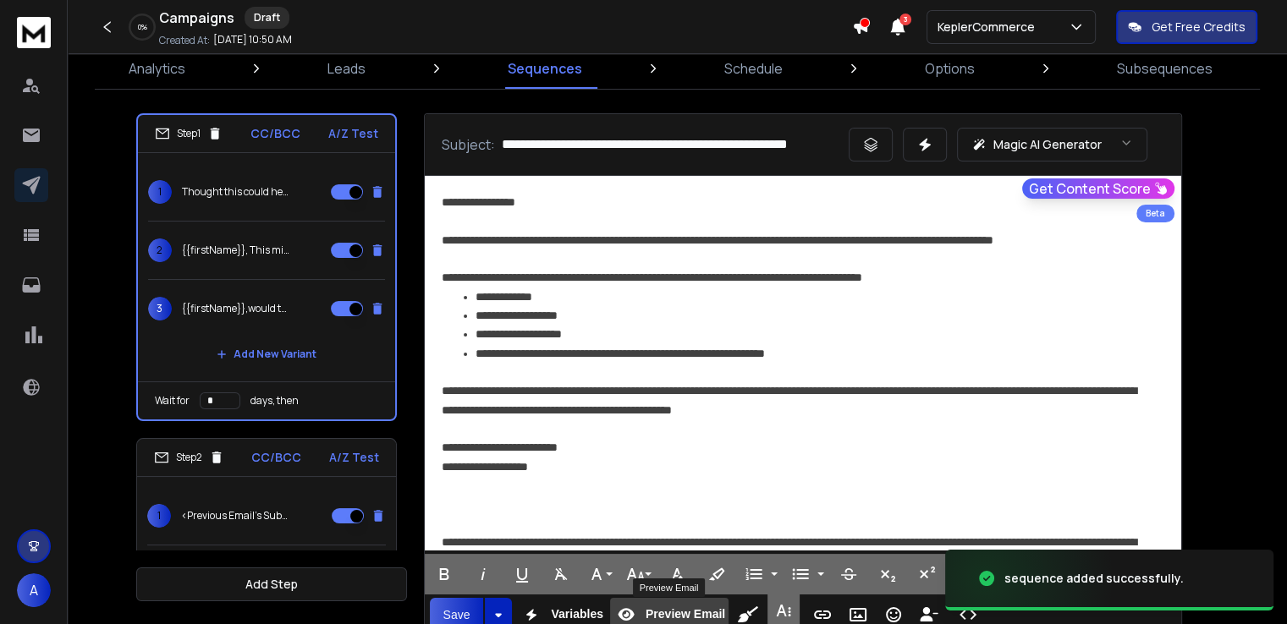
click at [694, 610] on span "Preview Email" at bounding box center [685, 614] width 86 height 14
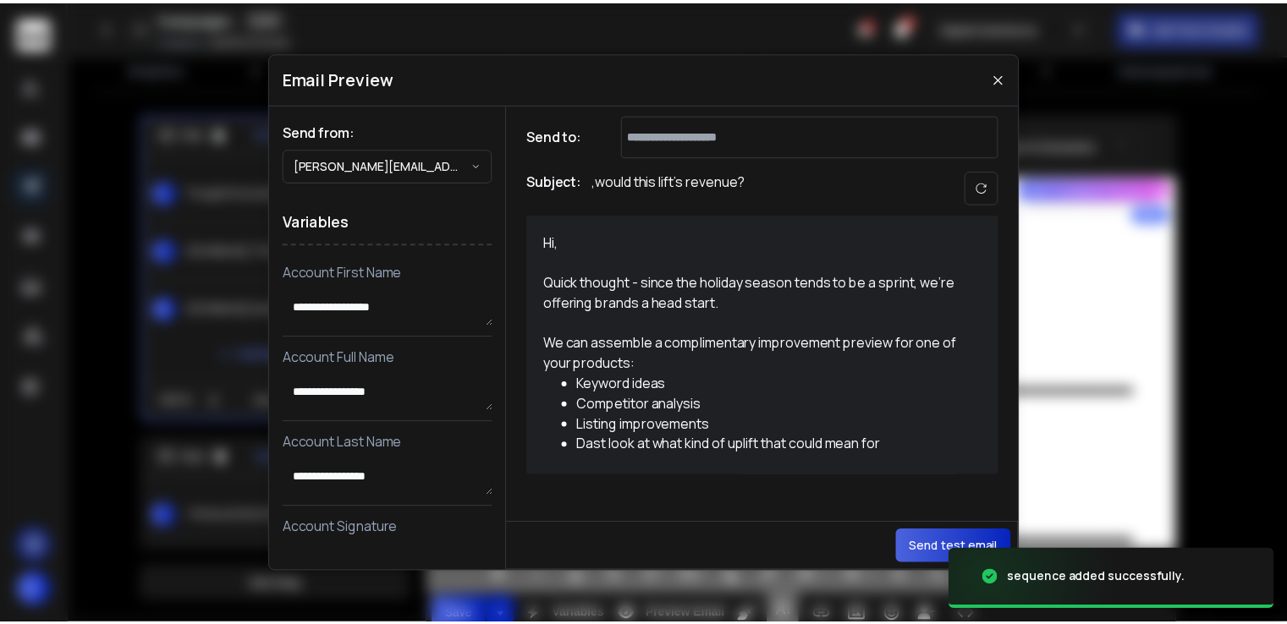
scroll to position [263, 0]
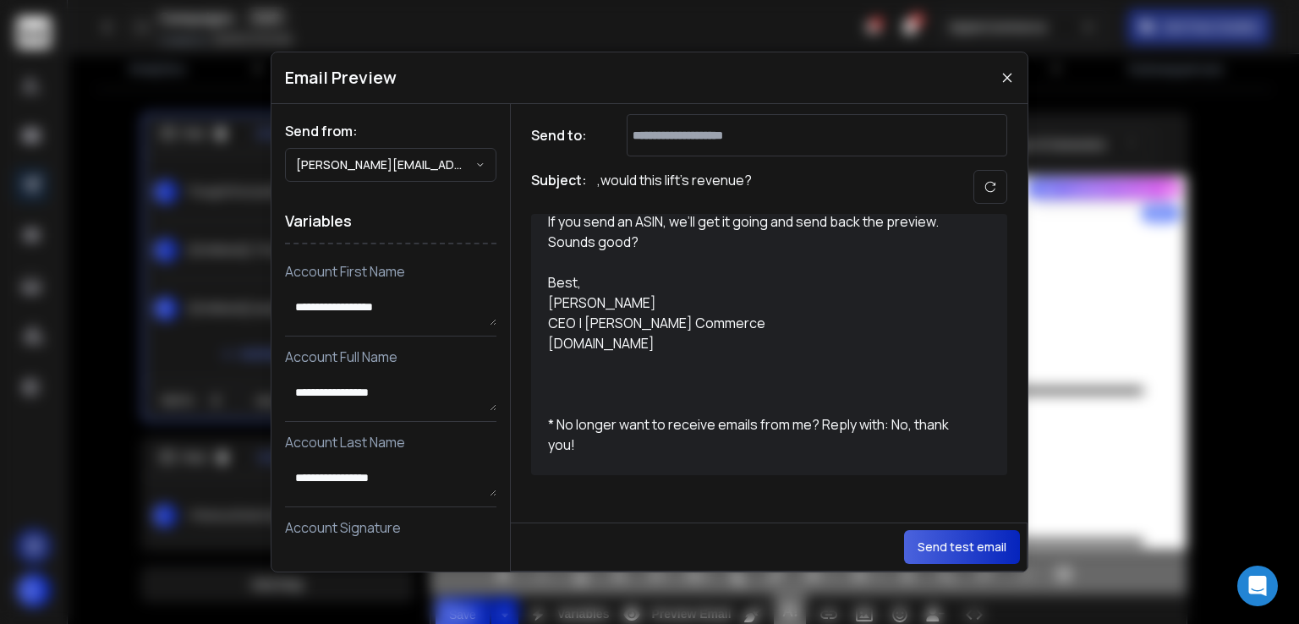
click at [1008, 81] on icon at bounding box center [1008, 78] width 14 height 14
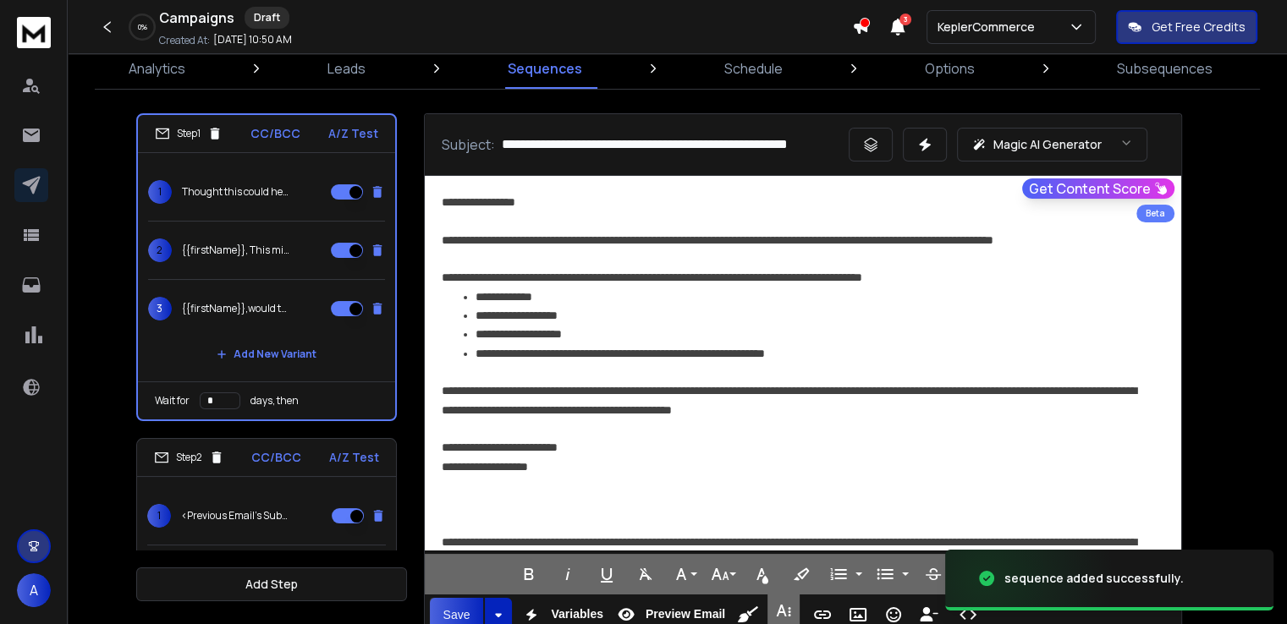
scroll to position [282, 0]
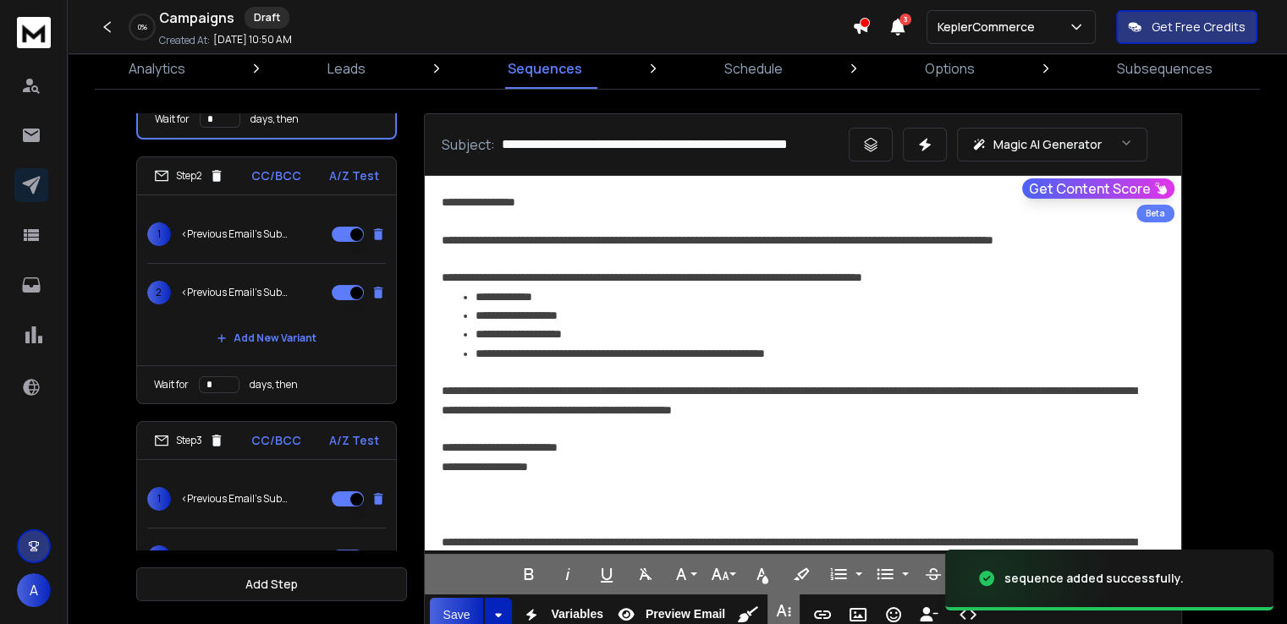
click at [236, 123] on input "*" at bounding box center [220, 119] width 41 height 17
type input "**********"
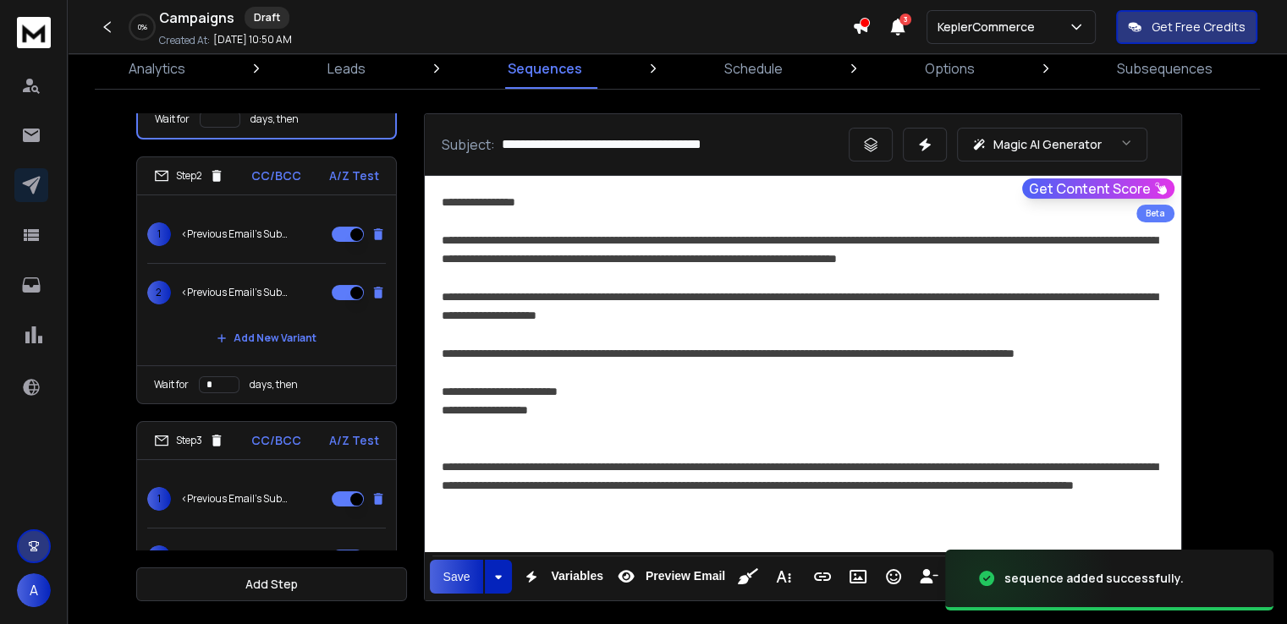
scroll to position [279, 0]
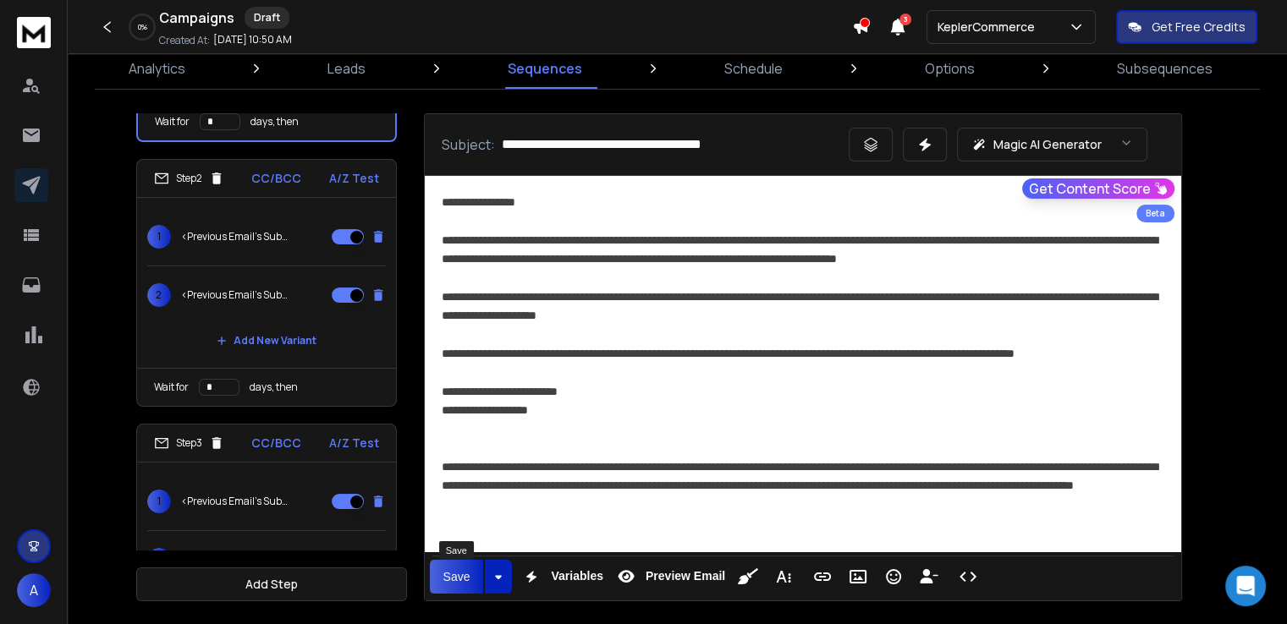
type input "*"
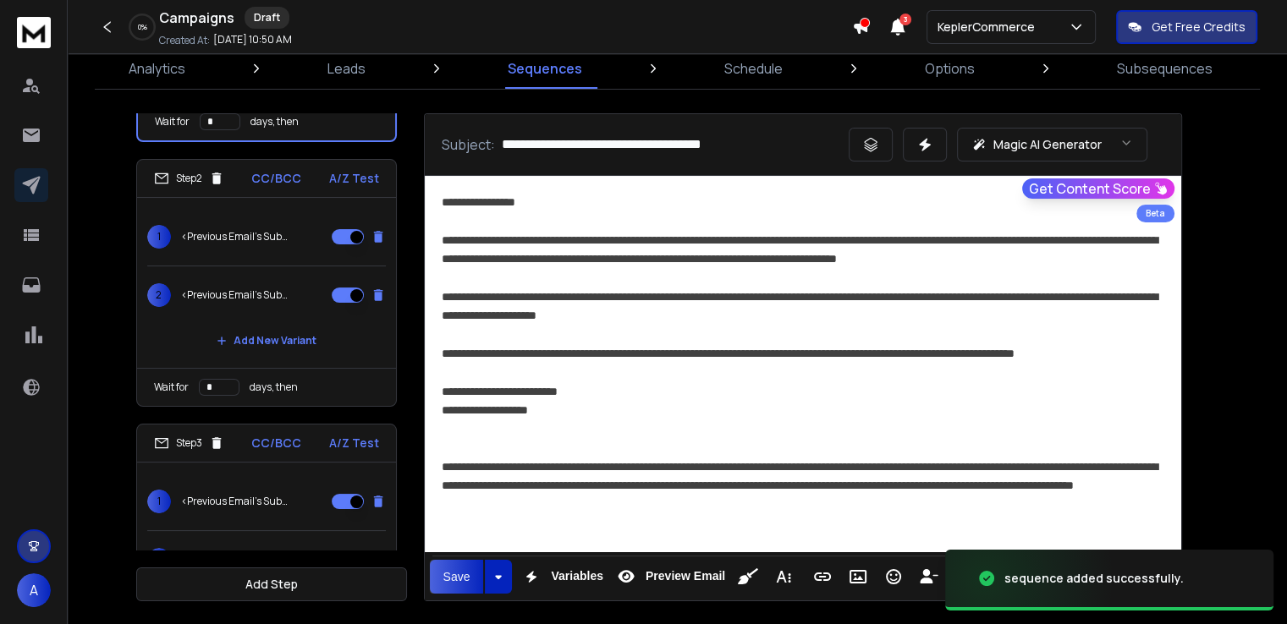
click at [231, 382] on input "*" at bounding box center [219, 387] width 41 height 17
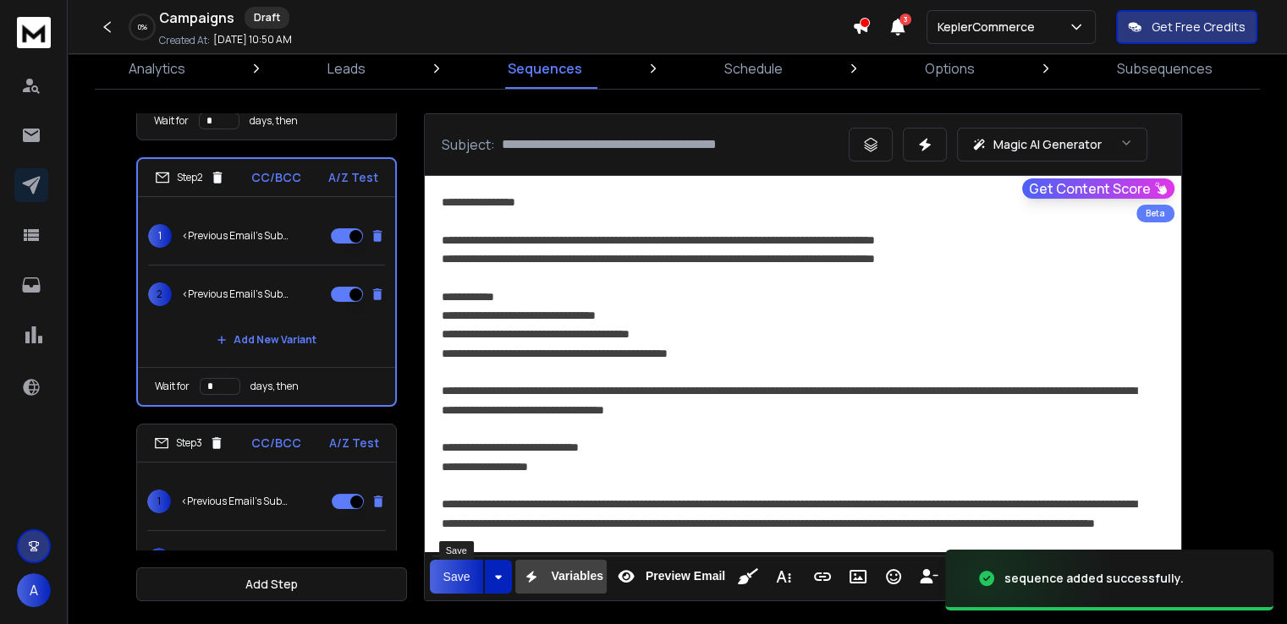
type input "*"
click at [274, 229] on p "<Previous Email's Subject>" at bounding box center [236, 236] width 108 height 14
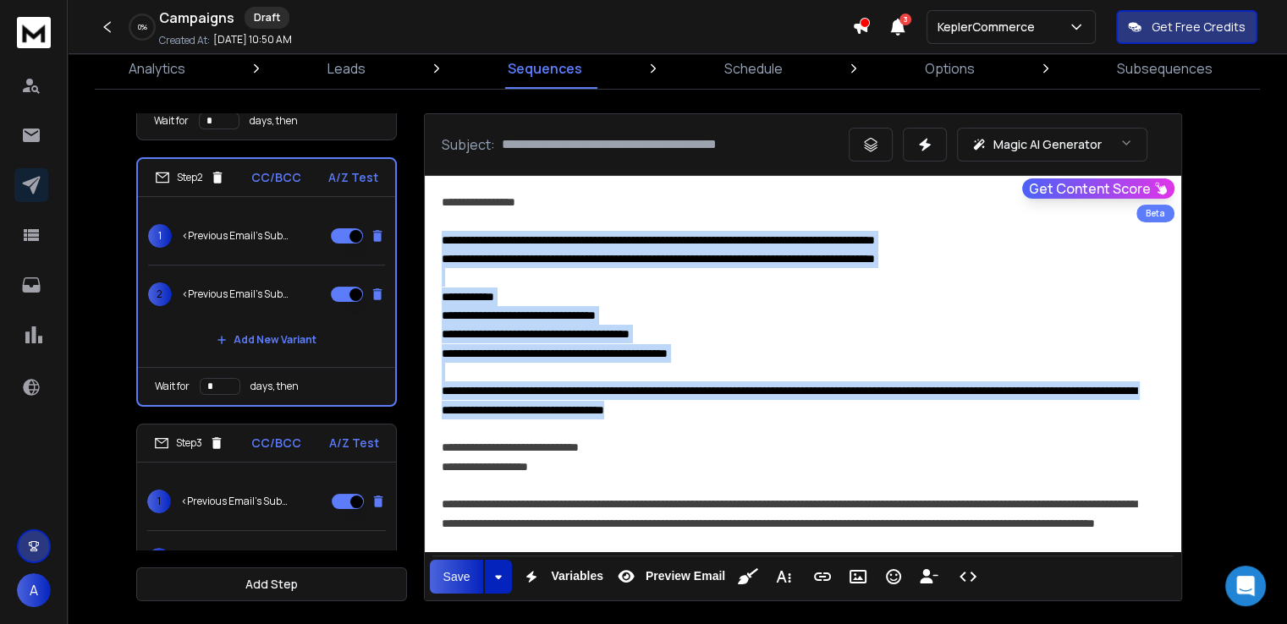
drag, startPoint x: 438, startPoint y: 238, endPoint x: 958, endPoint y: 409, distance: 547.1
click at [958, 409] on div "**********" at bounding box center [803, 363] width 756 height 375
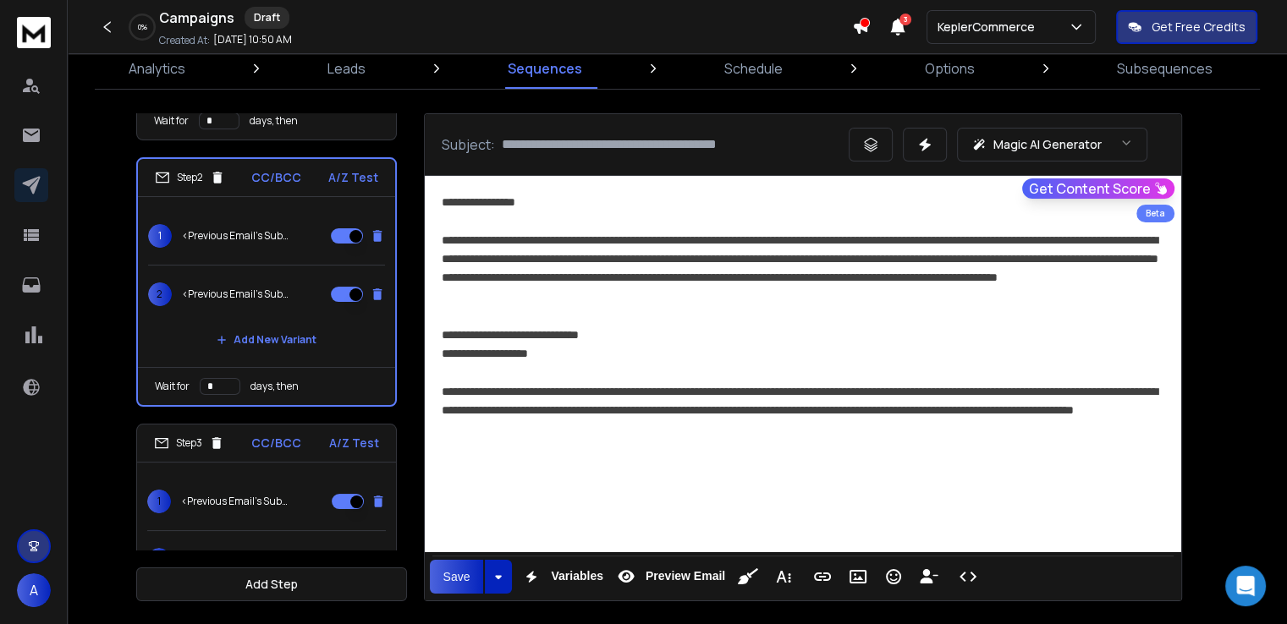
click at [971, 239] on div "**********" at bounding box center [803, 269] width 723 height 76
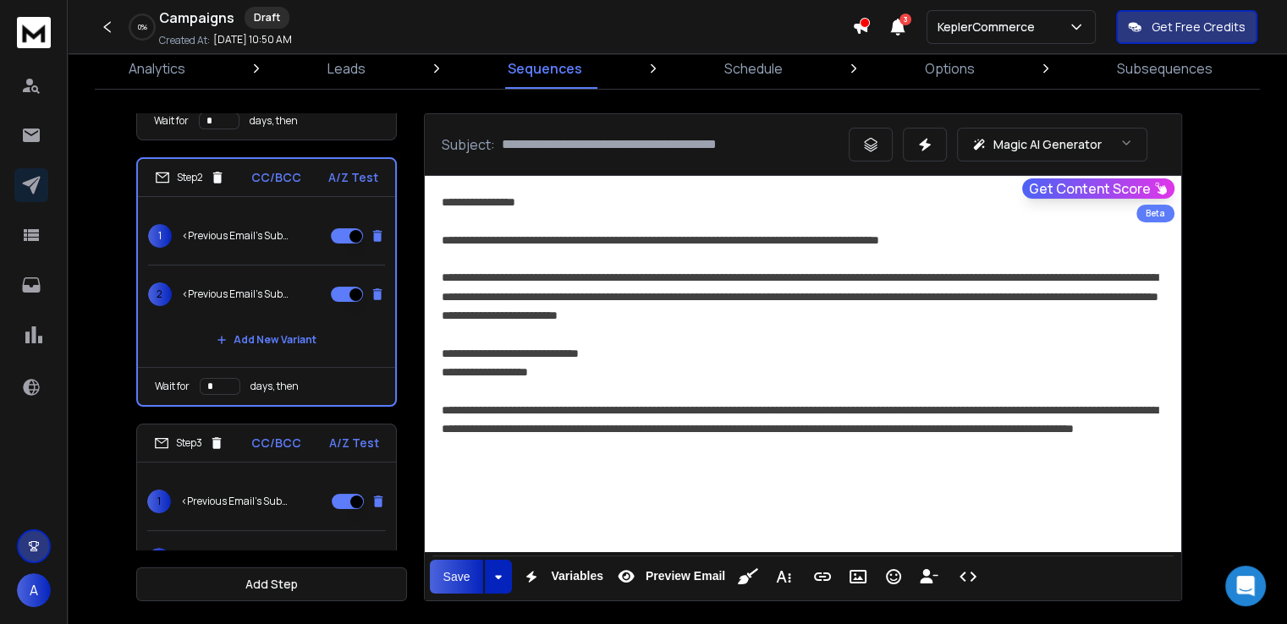
click at [873, 276] on div "**********" at bounding box center [803, 296] width 723 height 57
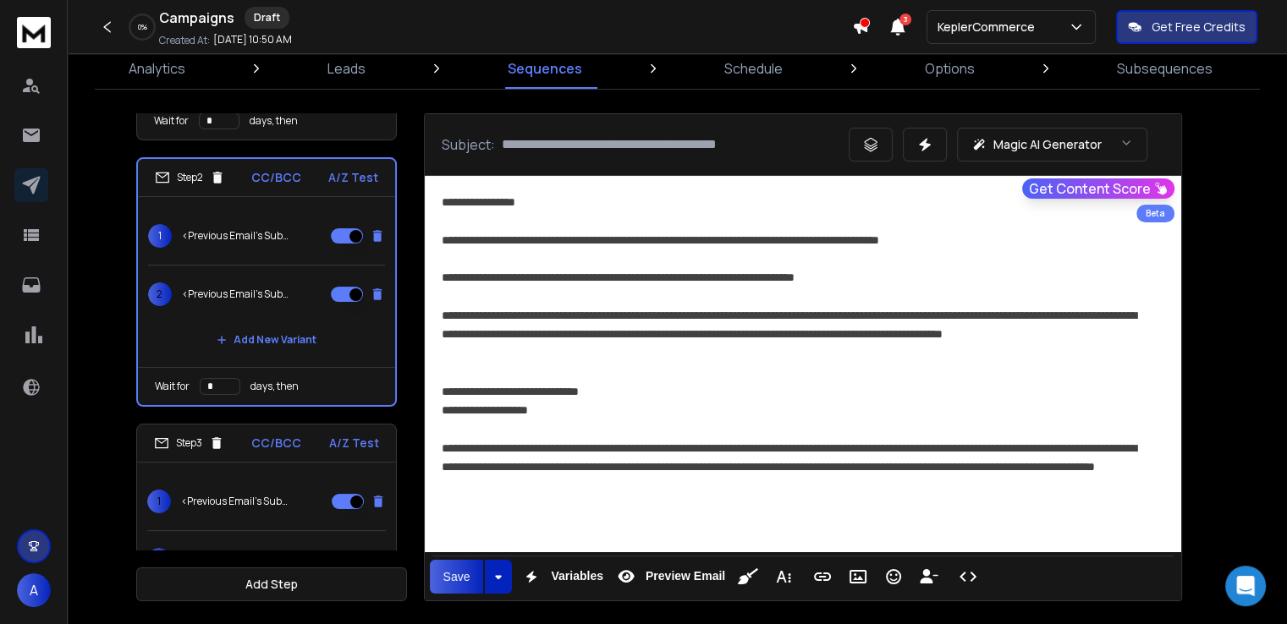
click at [760, 316] on div "**********" at bounding box center [797, 334] width 710 height 57
click at [745, 316] on div "**********" at bounding box center [797, 334] width 710 height 57
click at [1046, 316] on div "**********" at bounding box center [797, 334] width 710 height 57
click at [841, 338] on div "**********" at bounding box center [797, 334] width 710 height 57
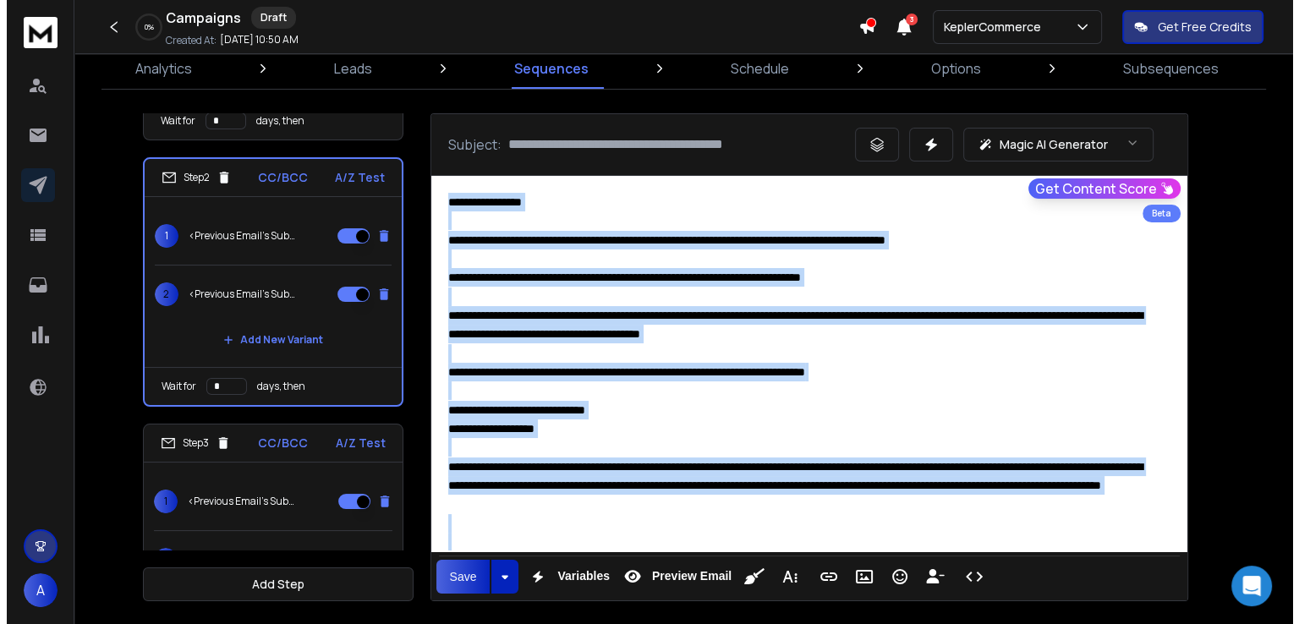
scroll to position [19, 0]
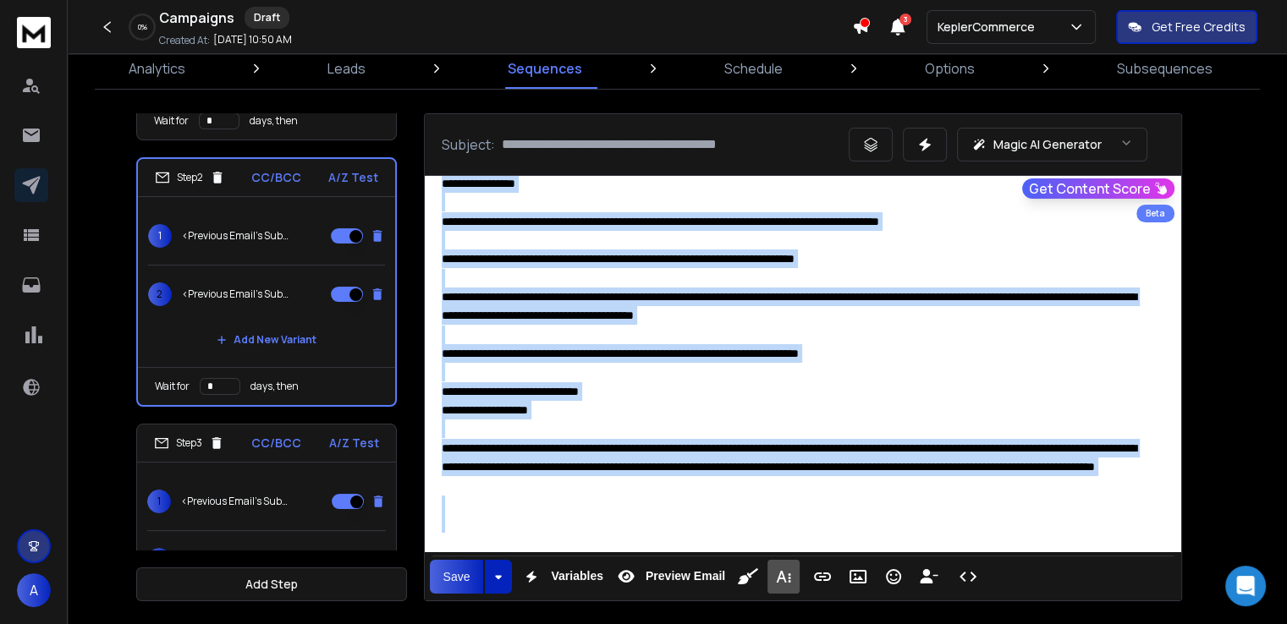
click at [782, 580] on icon "button" at bounding box center [783, 577] width 20 height 20
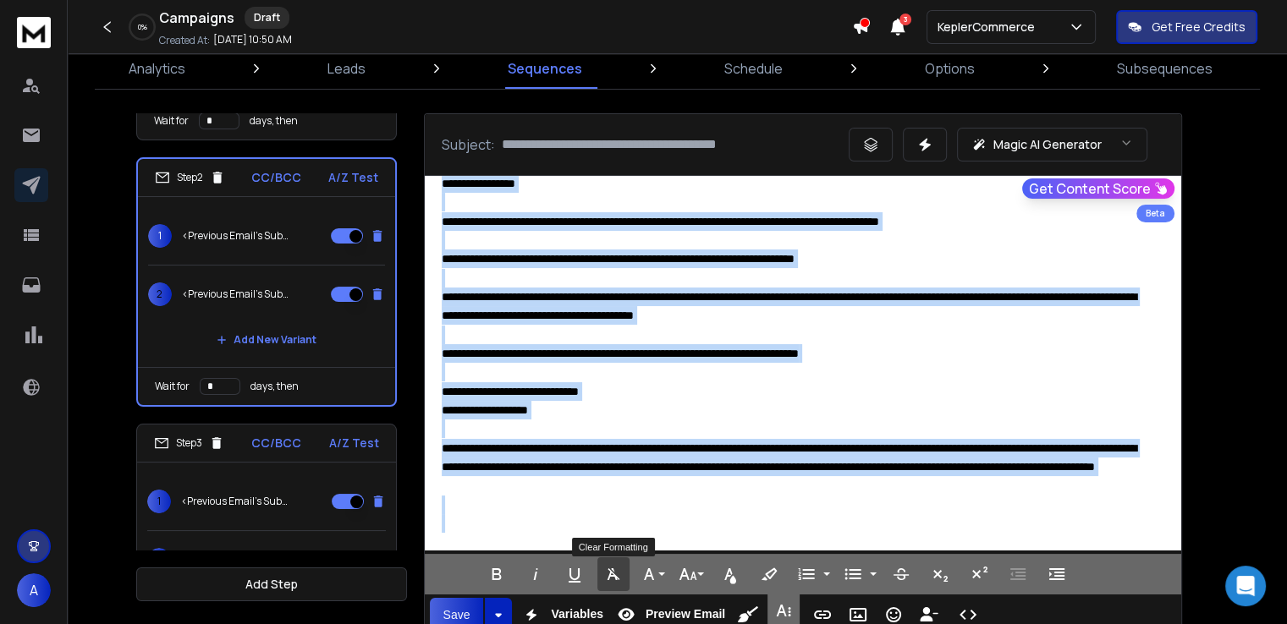
click at [617, 574] on icon "button" at bounding box center [613, 574] width 20 height 20
click at [752, 613] on icon "button" at bounding box center [748, 615] width 20 height 16
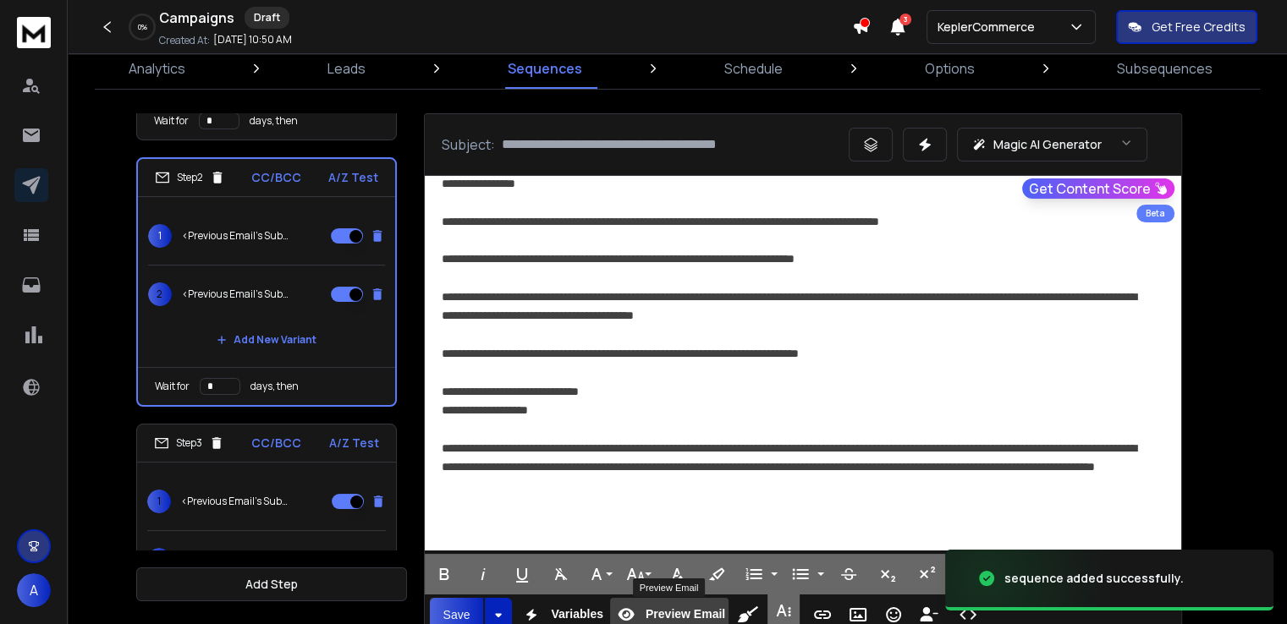
click at [654, 617] on span "Preview Email" at bounding box center [685, 614] width 86 height 14
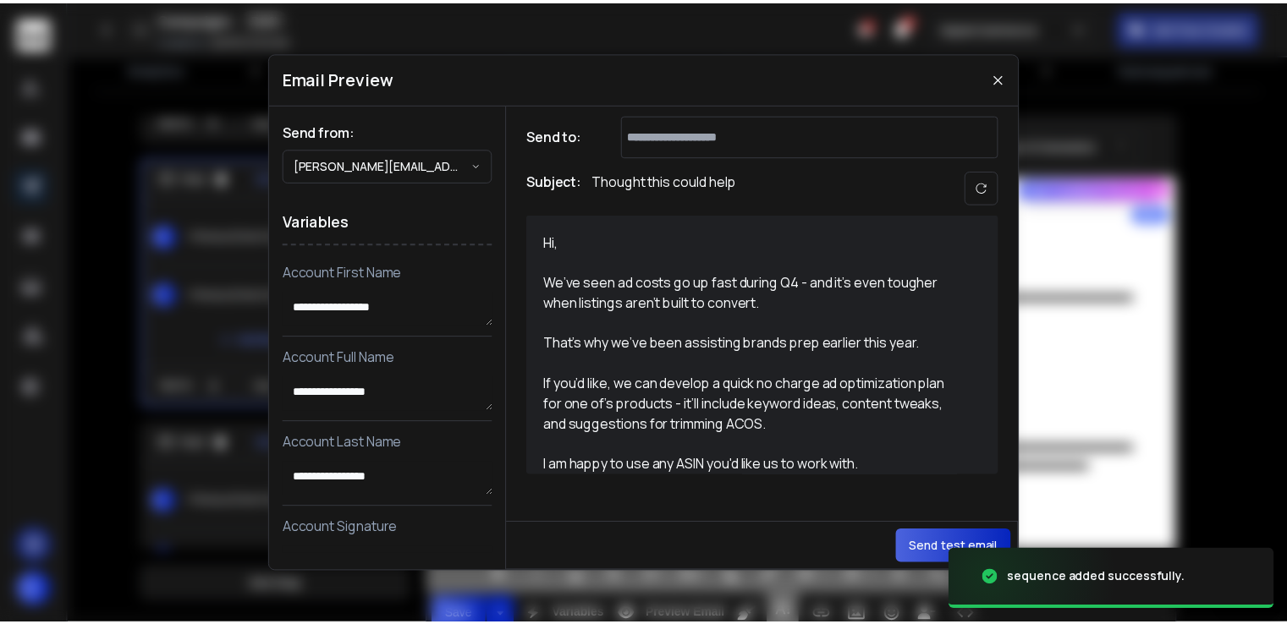
scroll to position [202, 0]
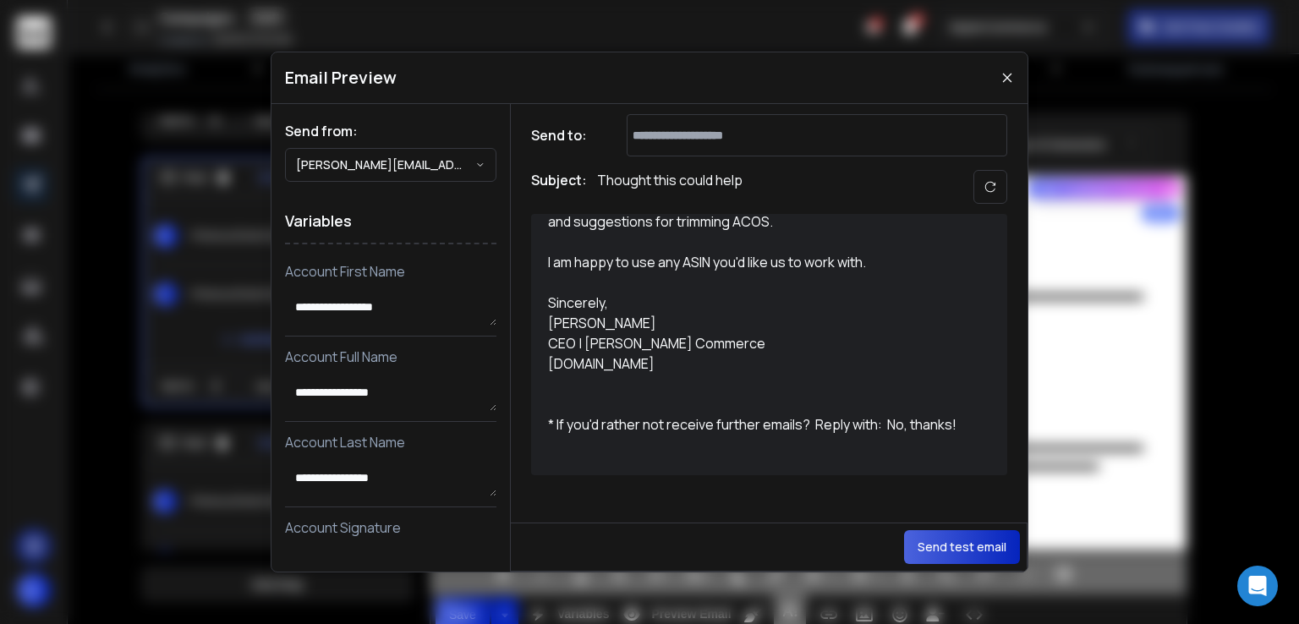
drag, startPoint x: 1003, startPoint y: 77, endPoint x: 924, endPoint y: 146, distance: 105.5
click at [1003, 76] on icon at bounding box center [1008, 78] width 14 height 14
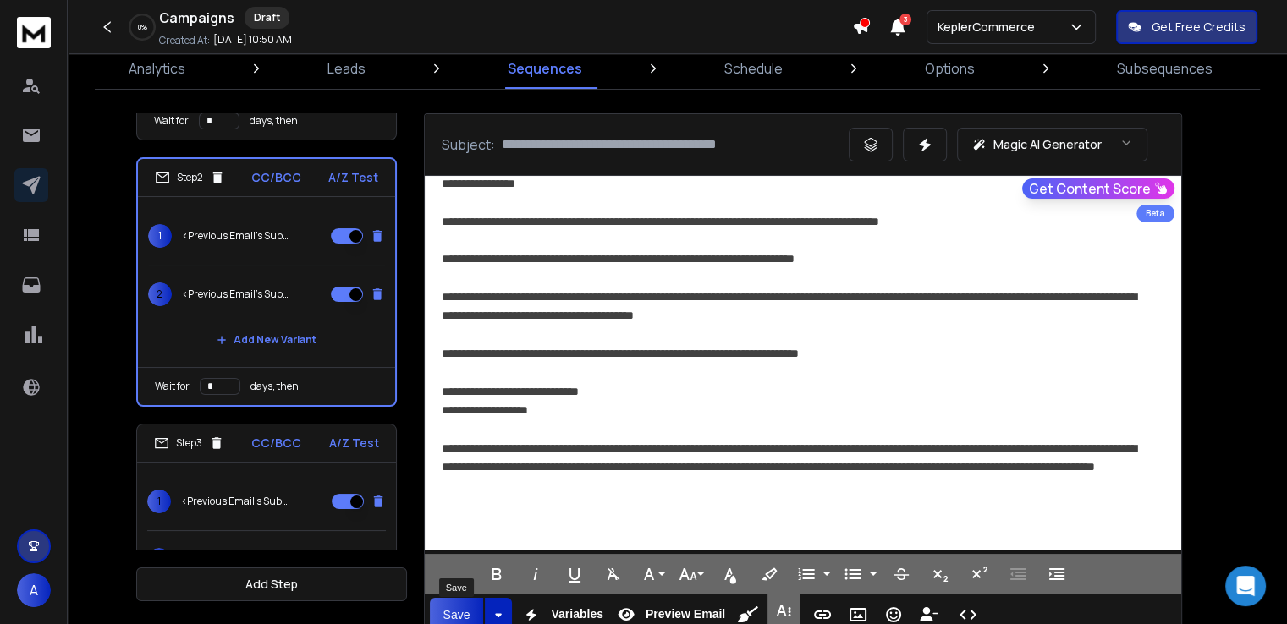
drag, startPoint x: 448, startPoint y: 607, endPoint x: 442, endPoint y: 586, distance: 22.2
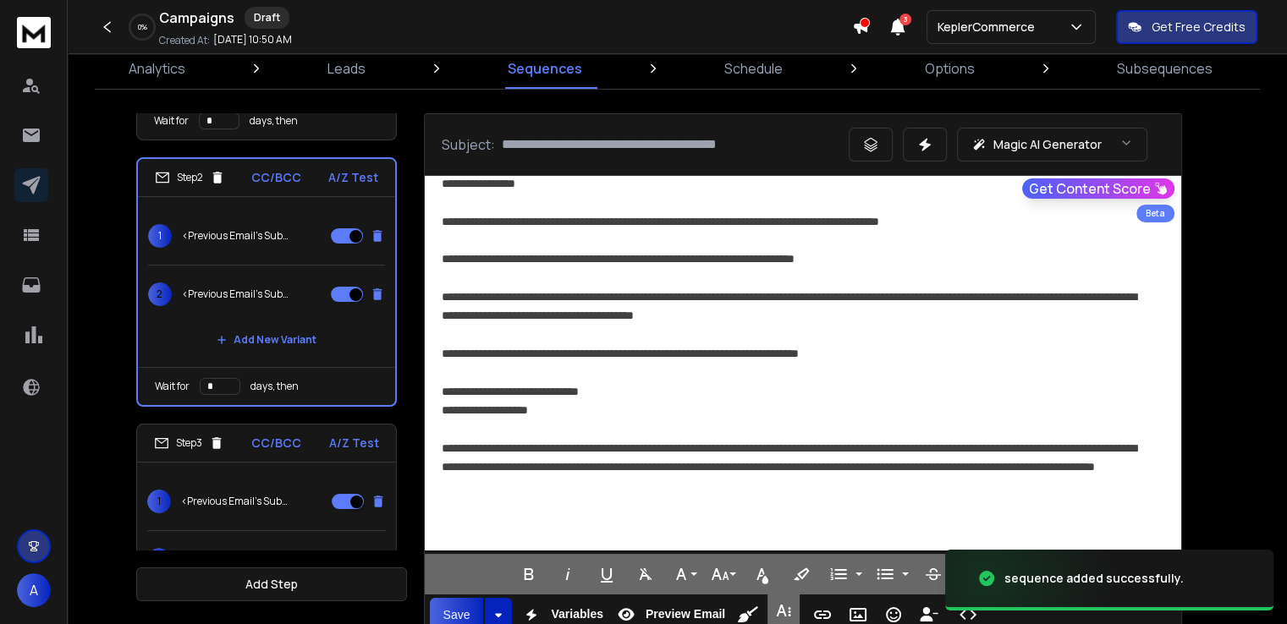
click at [264, 273] on div "2 <Previous Email's Subject>" at bounding box center [266, 295] width 237 height 58
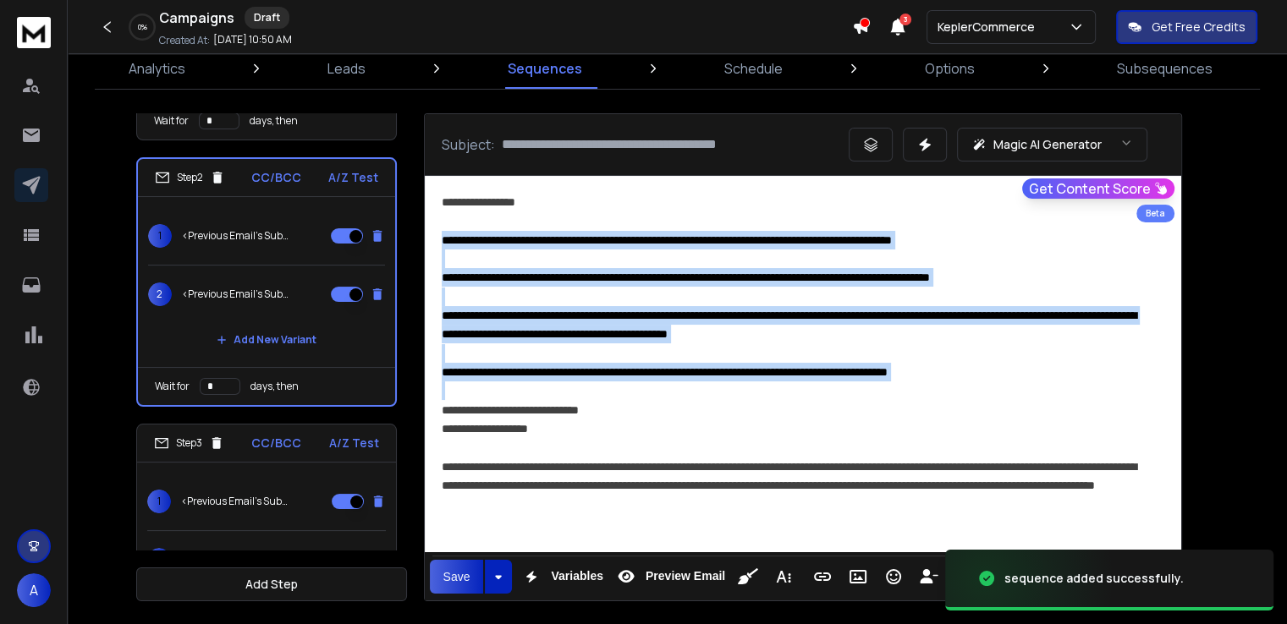
drag, startPoint x: 434, startPoint y: 240, endPoint x: 1050, endPoint y: 389, distance: 633.6
click at [1049, 389] on div "**********" at bounding box center [803, 363] width 756 height 375
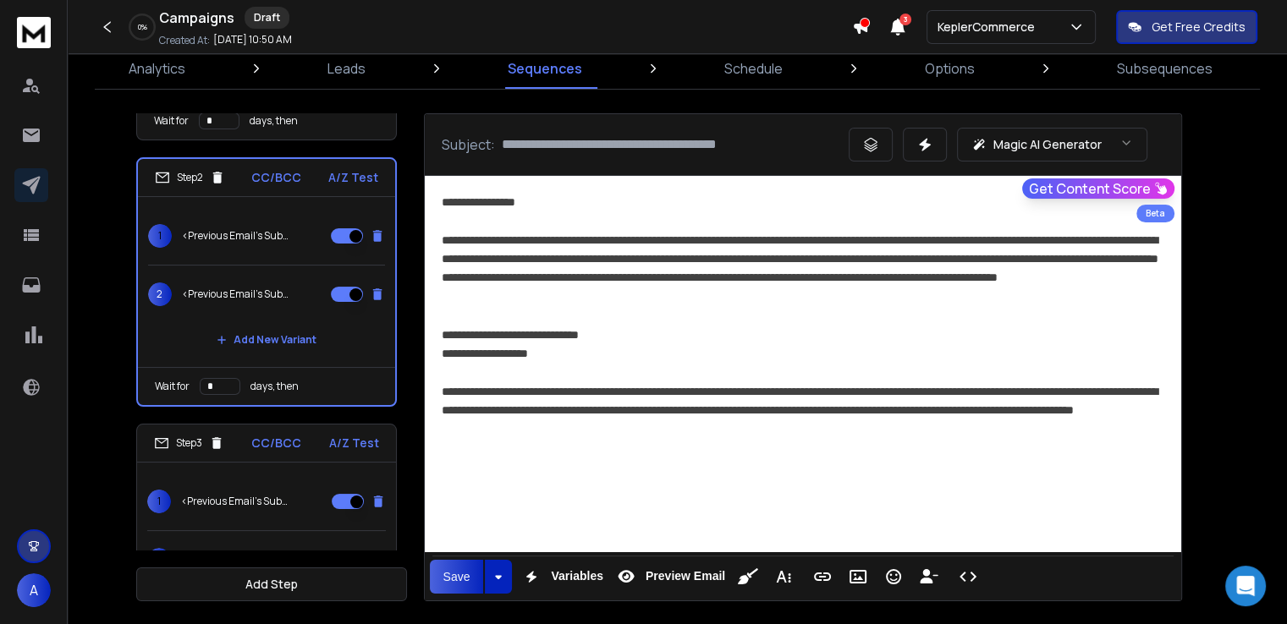
click at [973, 239] on div "**********" at bounding box center [803, 269] width 723 height 76
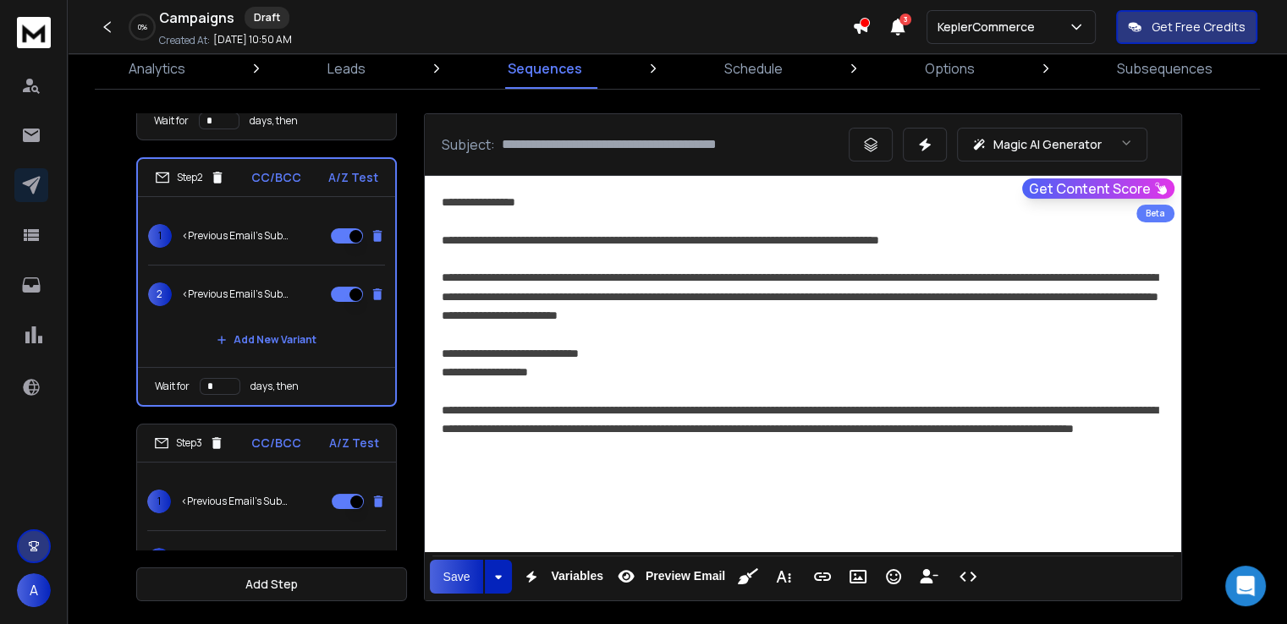
click at [873, 278] on div "**********" at bounding box center [803, 296] width 723 height 57
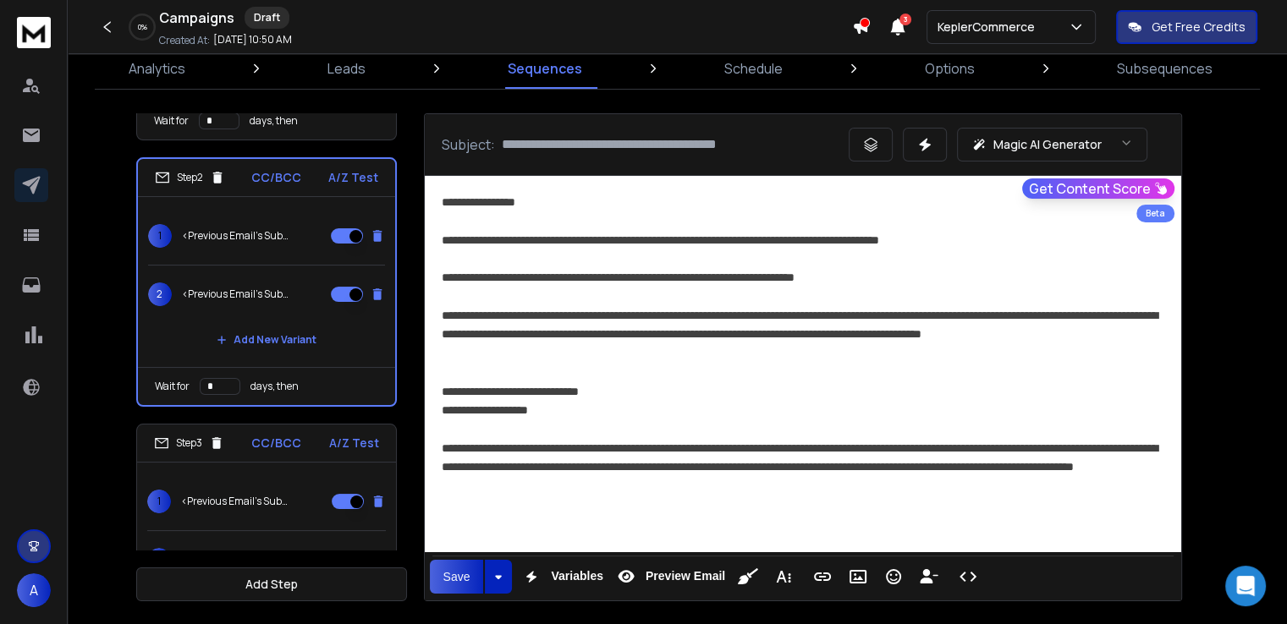
click at [992, 319] on div "**********" at bounding box center [803, 334] width 723 height 57
click at [258, 234] on p "<Previous Email's Subject>" at bounding box center [236, 236] width 108 height 14
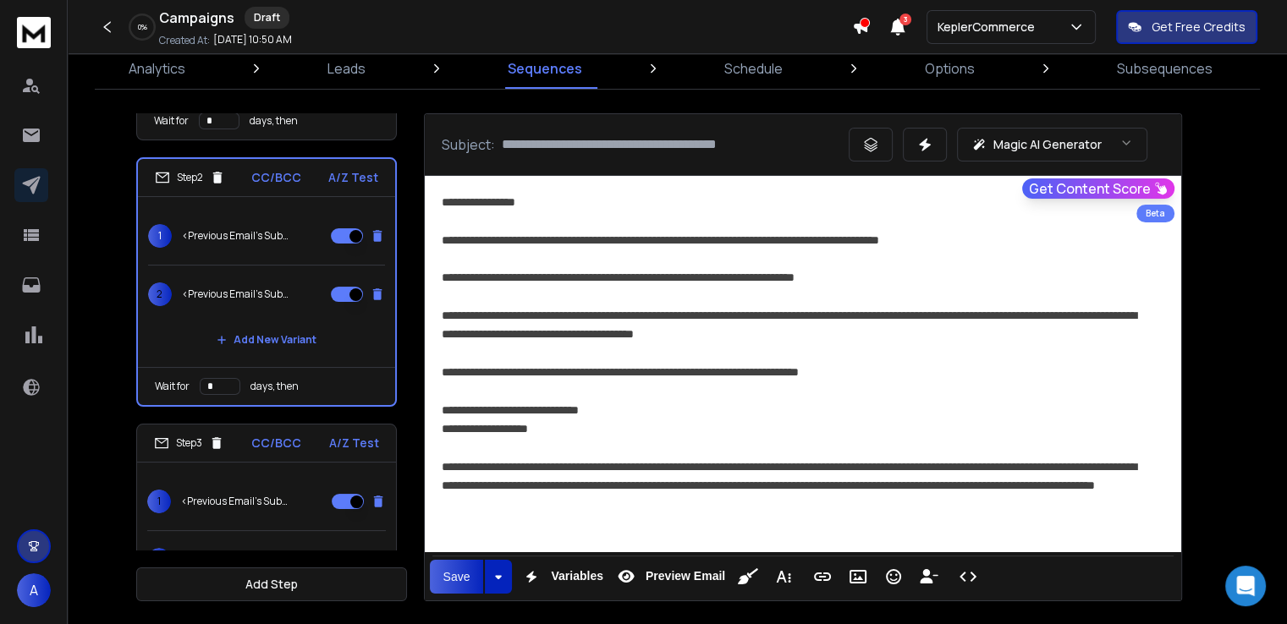
click at [257, 273] on div "2 <Previous Email's Subject>" at bounding box center [266, 295] width 237 height 58
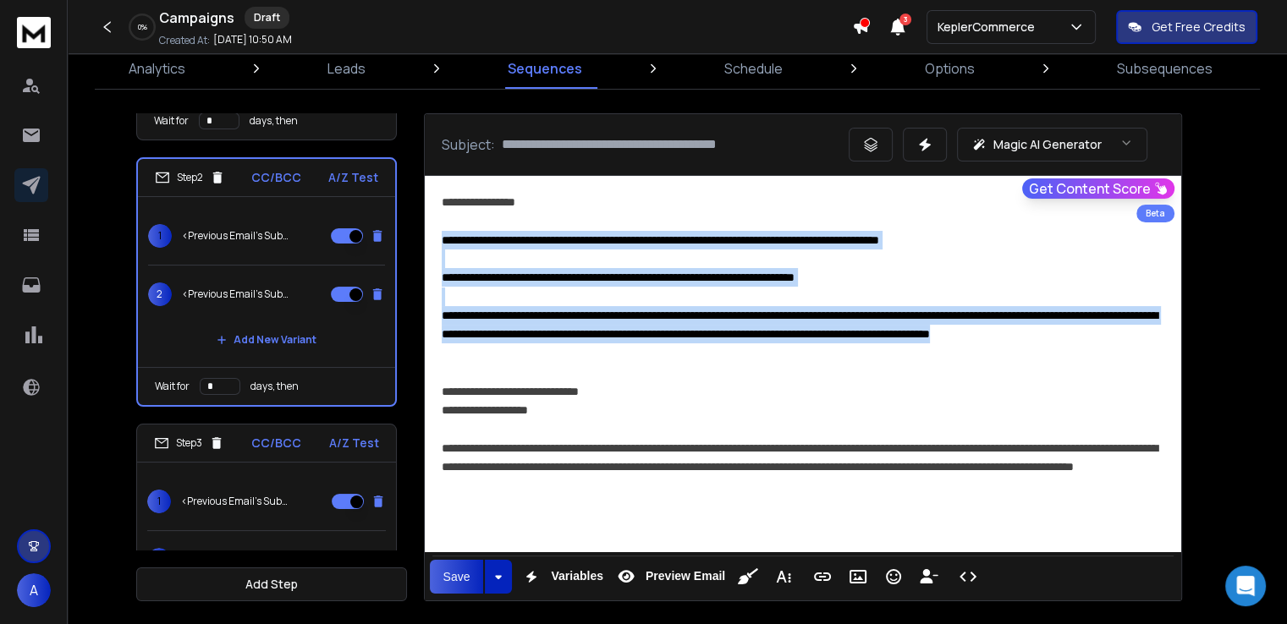
drag, startPoint x: 437, startPoint y: 236, endPoint x: 677, endPoint y: 360, distance: 269.4
click at [677, 360] on div "**********" at bounding box center [803, 363] width 756 height 375
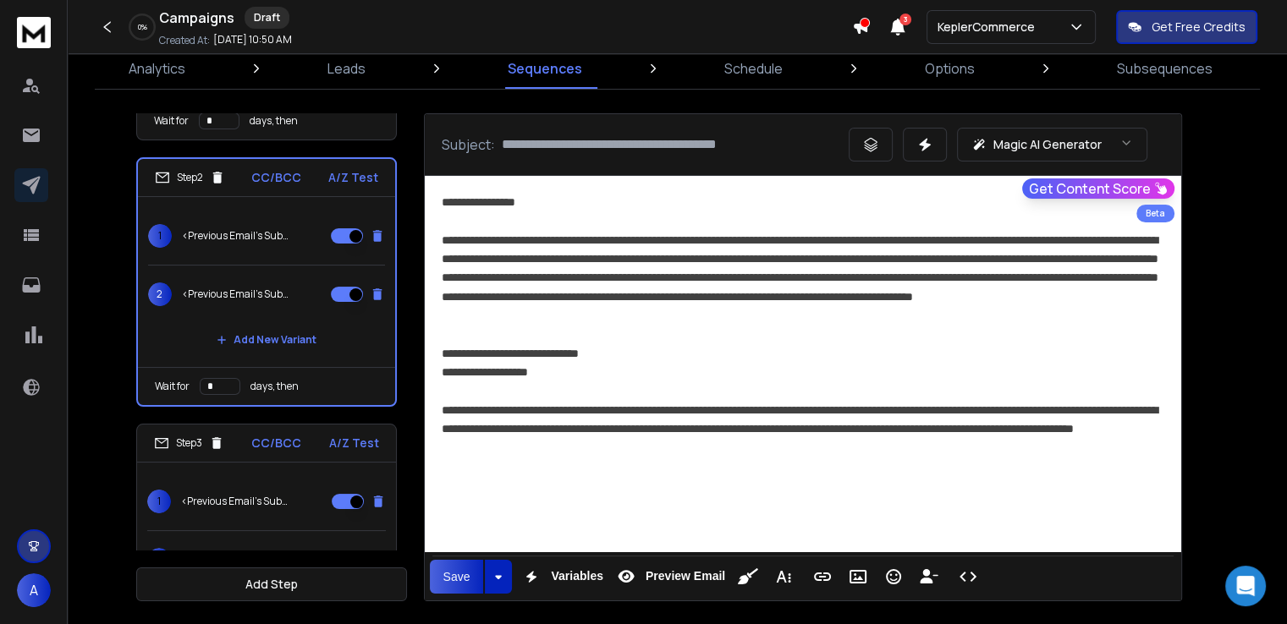
click at [963, 245] on div "**********" at bounding box center [803, 278] width 723 height 95
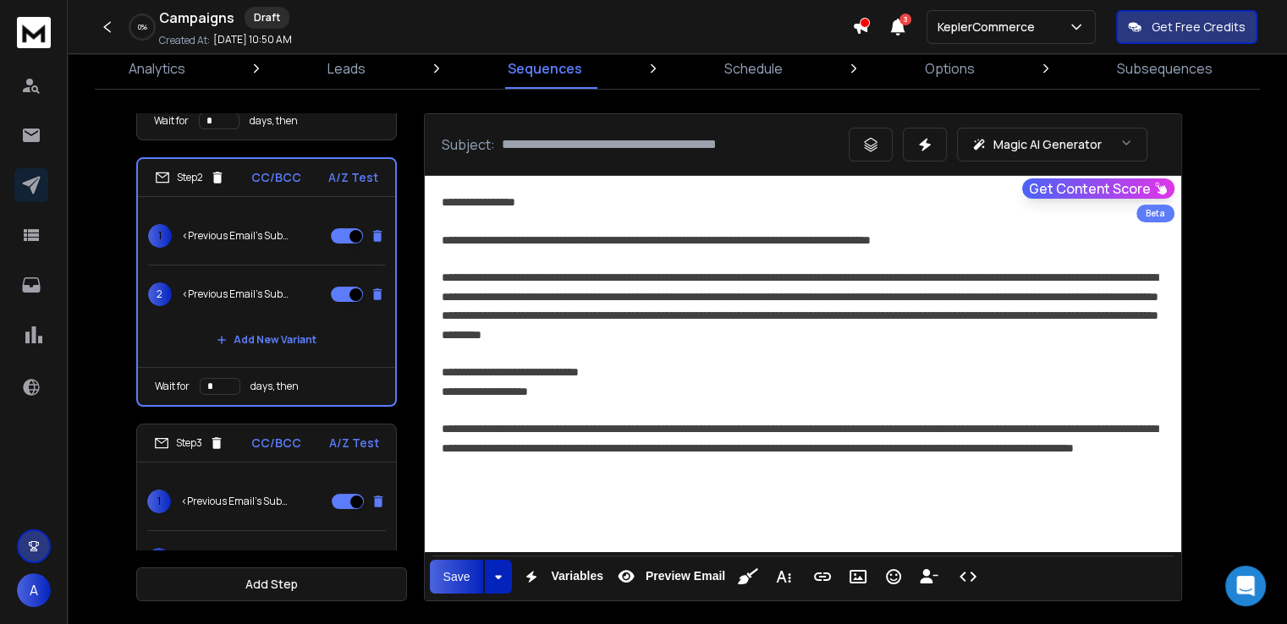
click at [487, 295] on div "**********" at bounding box center [803, 306] width 723 height 76
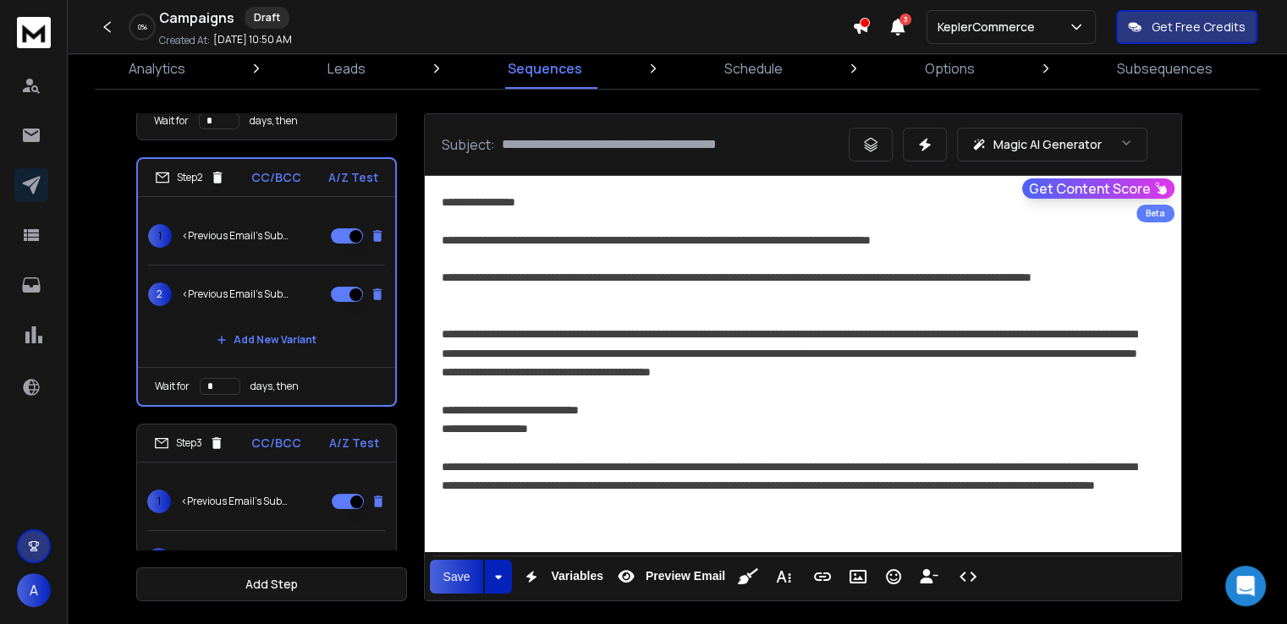
click at [948, 354] on div "**********" at bounding box center [797, 353] width 710 height 57
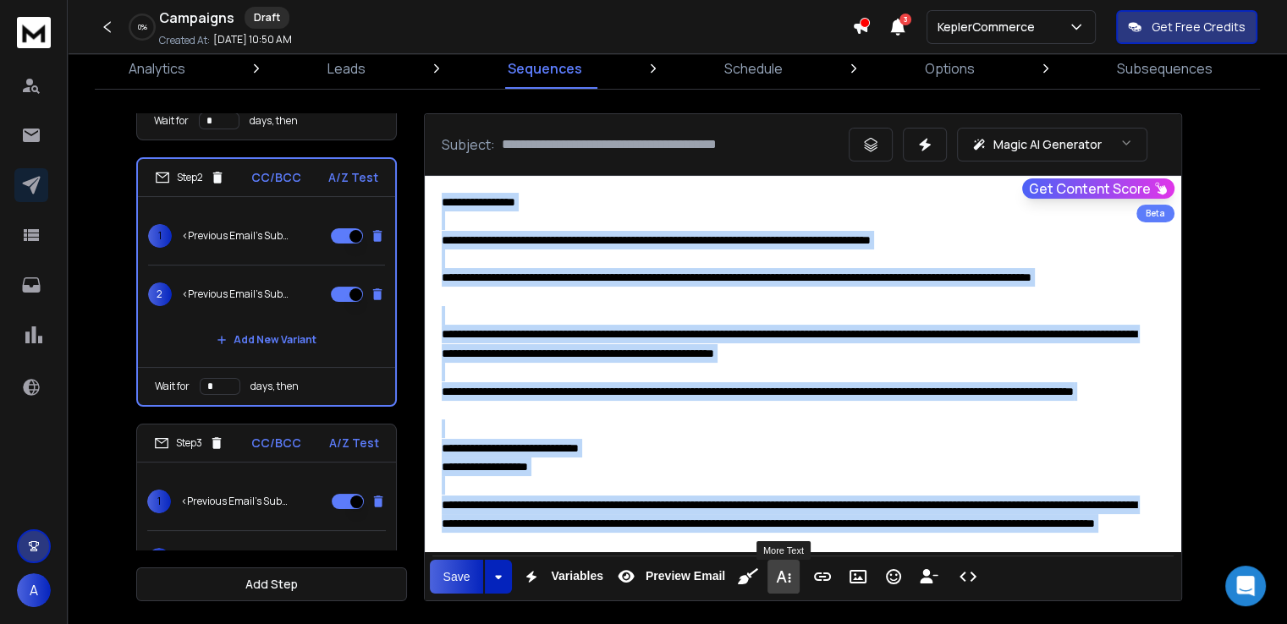
drag, startPoint x: 778, startPoint y: 576, endPoint x: 704, endPoint y: 568, distance: 74.9
click at [778, 576] on icon "button" at bounding box center [784, 577] width 14 height 12
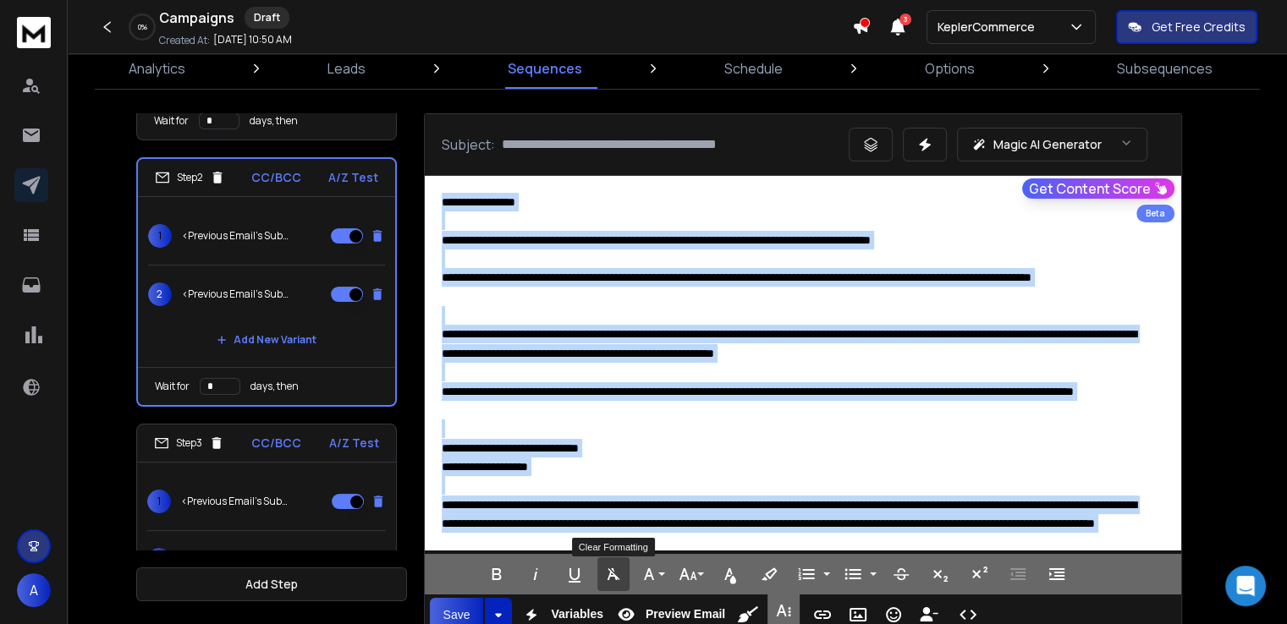
click at [619, 565] on icon "button" at bounding box center [613, 574] width 20 height 20
click at [746, 599] on button "Clean HTML" at bounding box center [748, 615] width 32 height 34
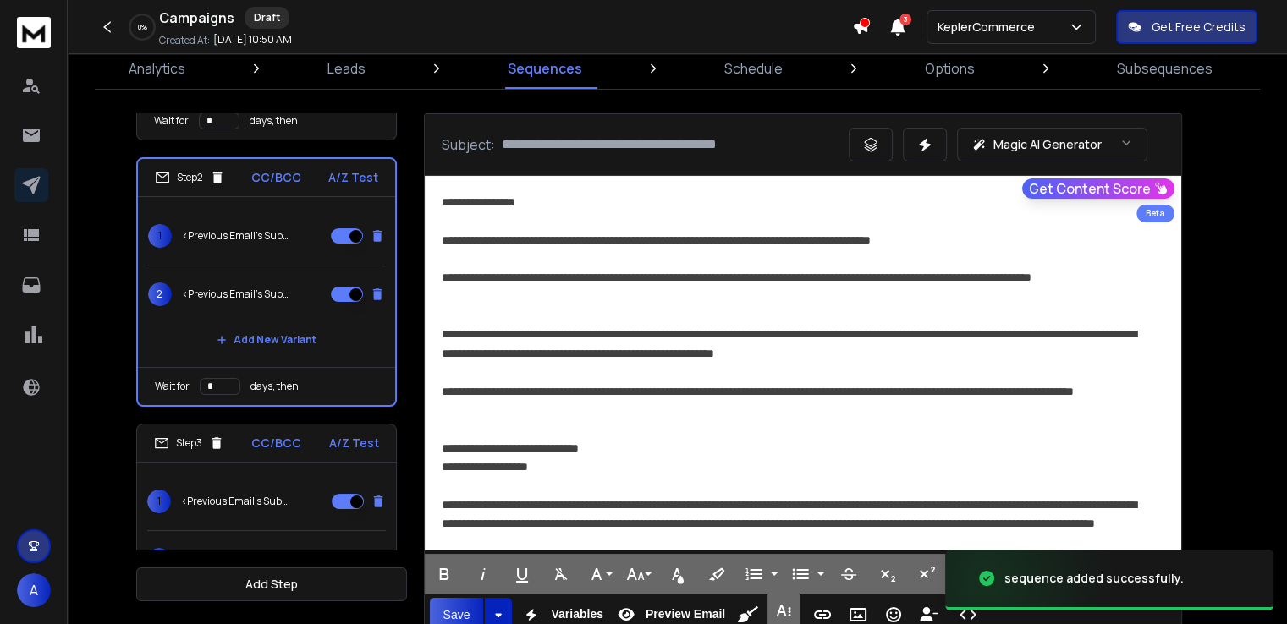
click at [427, 199] on div "**********" at bounding box center [803, 363] width 756 height 375
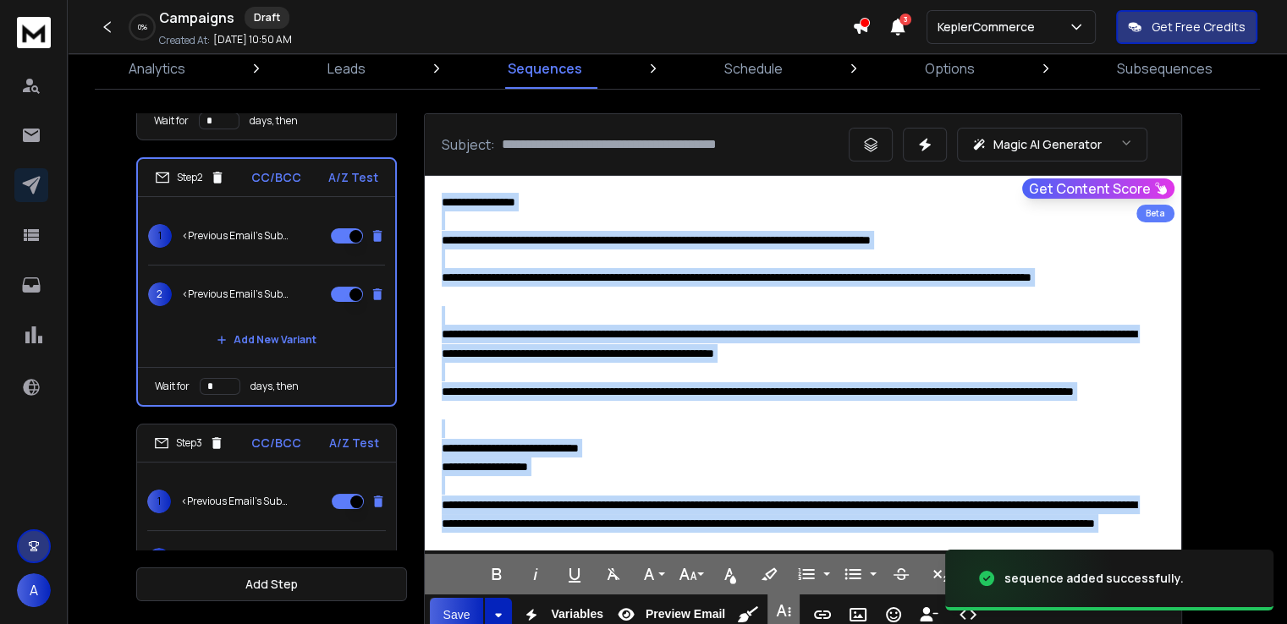
copy div "**********"
click at [279, 338] on button "Add New Variant" at bounding box center [266, 340] width 127 height 34
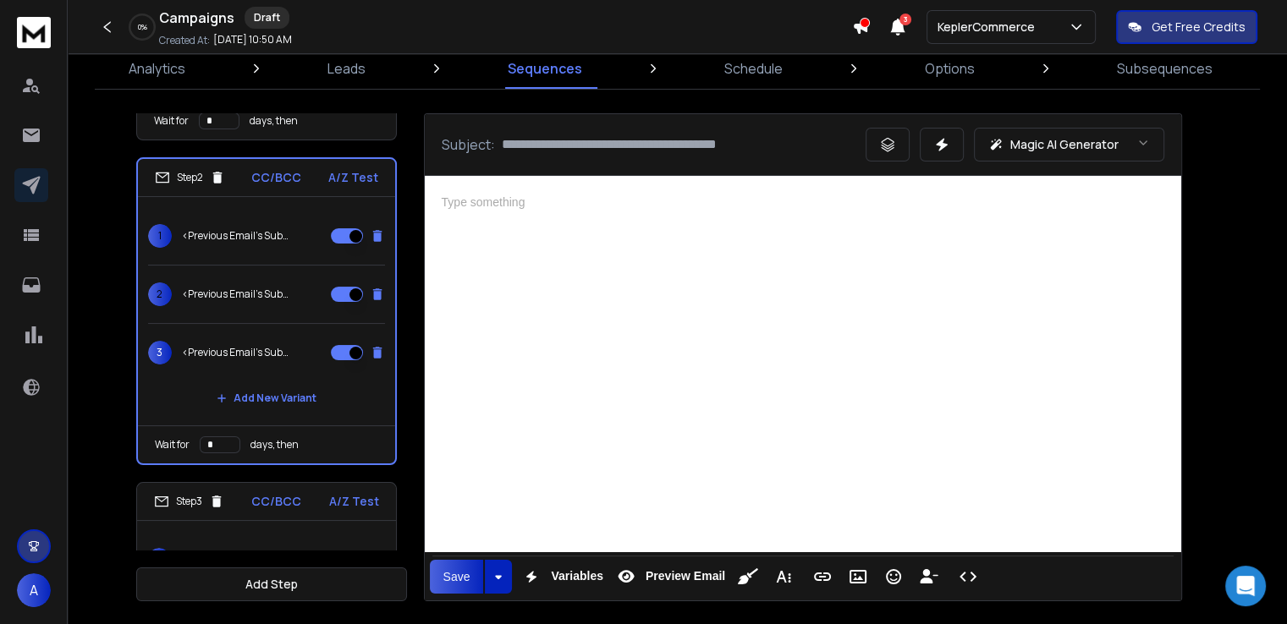
click at [464, 215] on div at bounding box center [803, 363] width 756 height 375
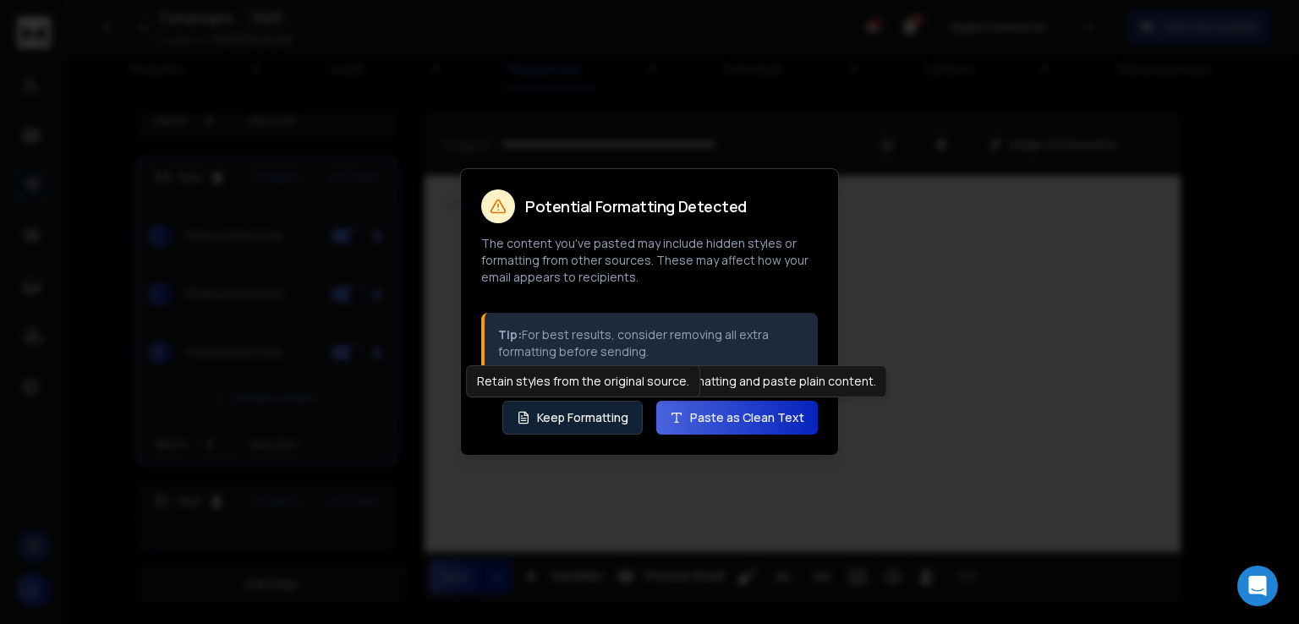
drag, startPoint x: 578, startPoint y: 425, endPoint x: 556, endPoint y: 408, distance: 27.8
click at [577, 424] on button "Keep Formatting" at bounding box center [573, 418] width 140 height 34
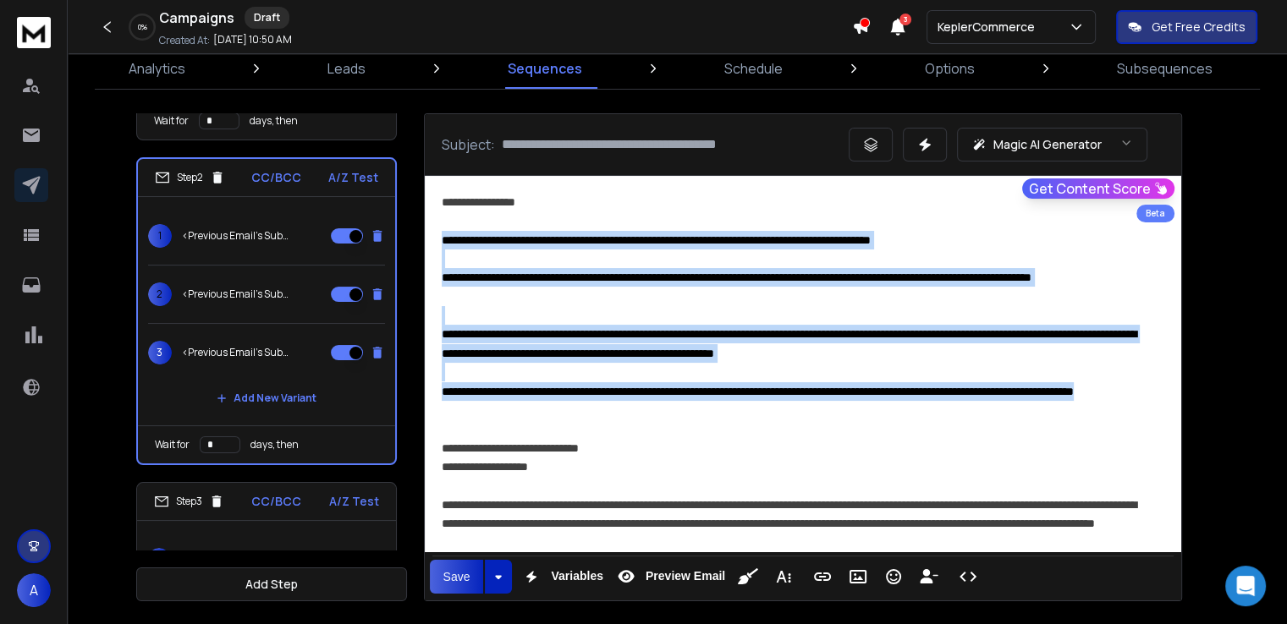
drag, startPoint x: 431, startPoint y: 241, endPoint x: 629, endPoint y: 407, distance: 258.2
click at [629, 407] on div "**********" at bounding box center [803, 363] width 756 height 375
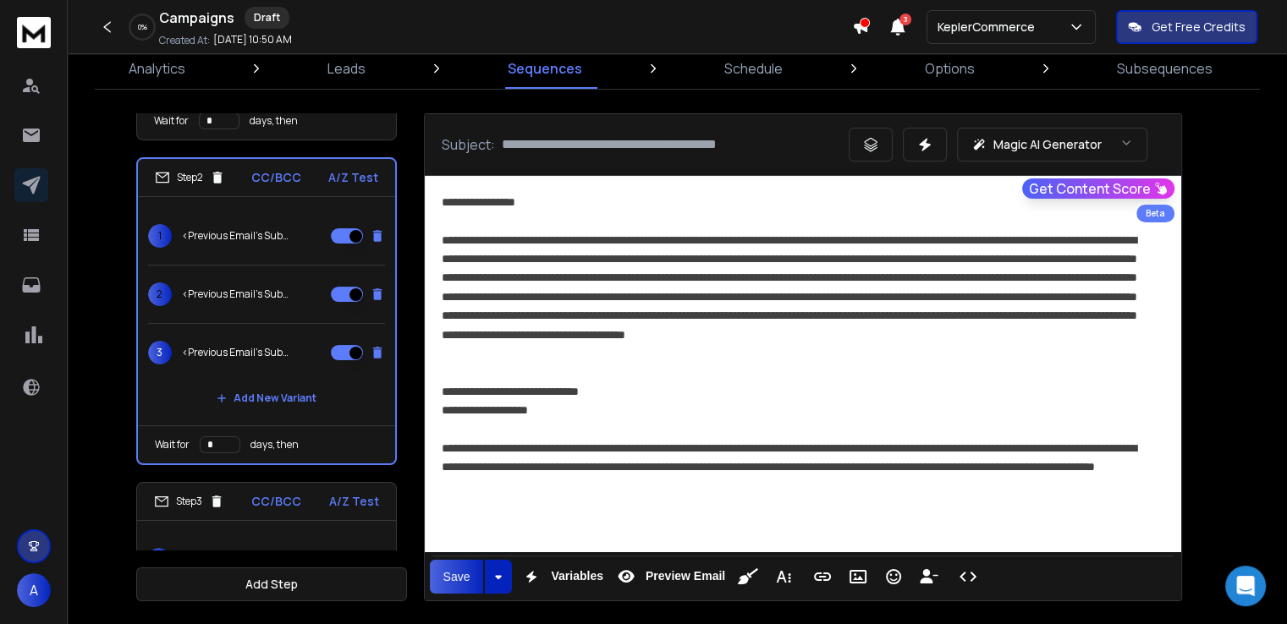
click at [750, 257] on div "**********" at bounding box center [797, 297] width 710 height 133
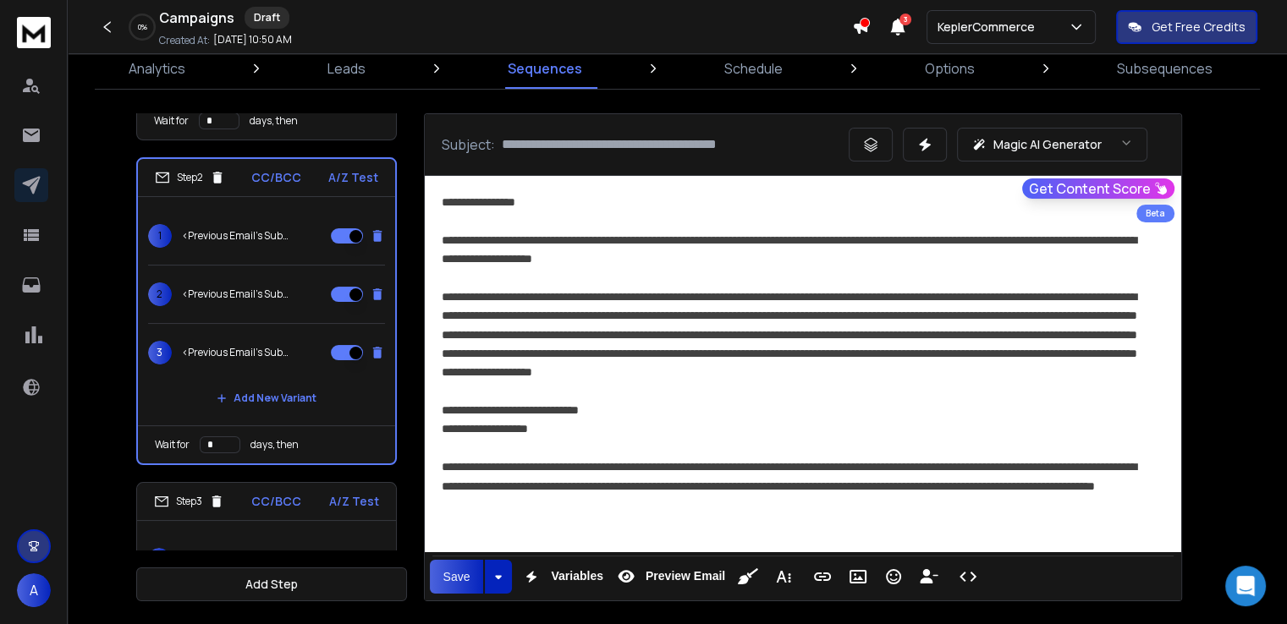
click at [1121, 317] on div "**********" at bounding box center [797, 335] width 710 height 95
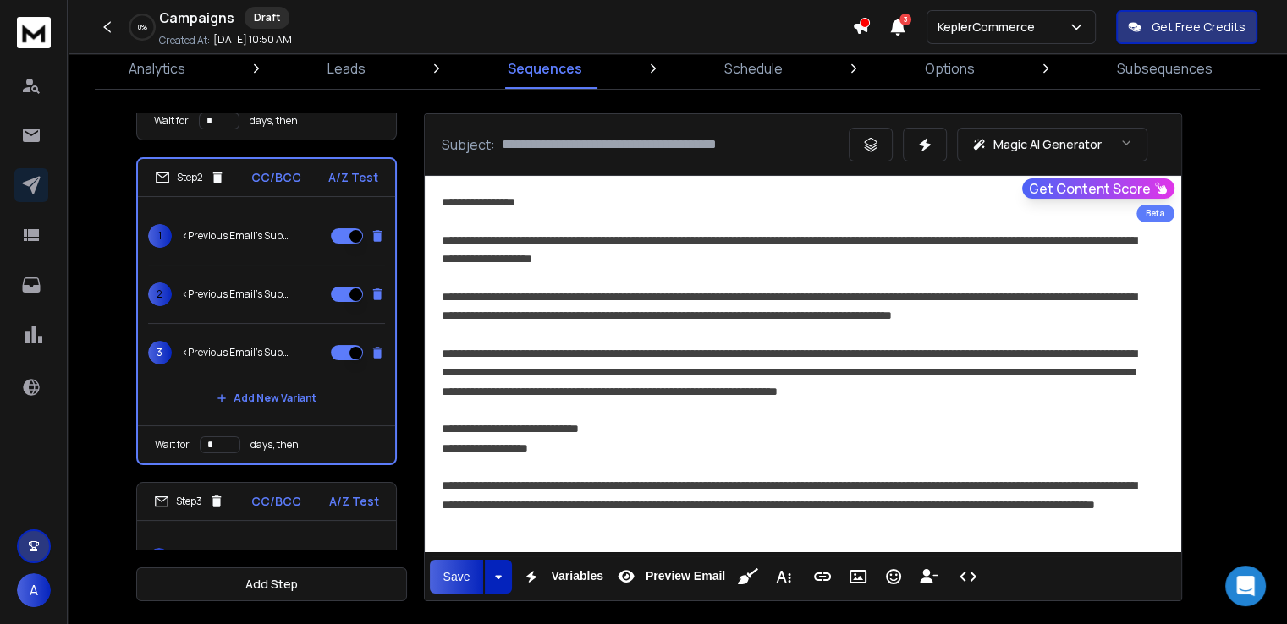
click at [602, 393] on div "**********" at bounding box center [797, 372] width 710 height 57
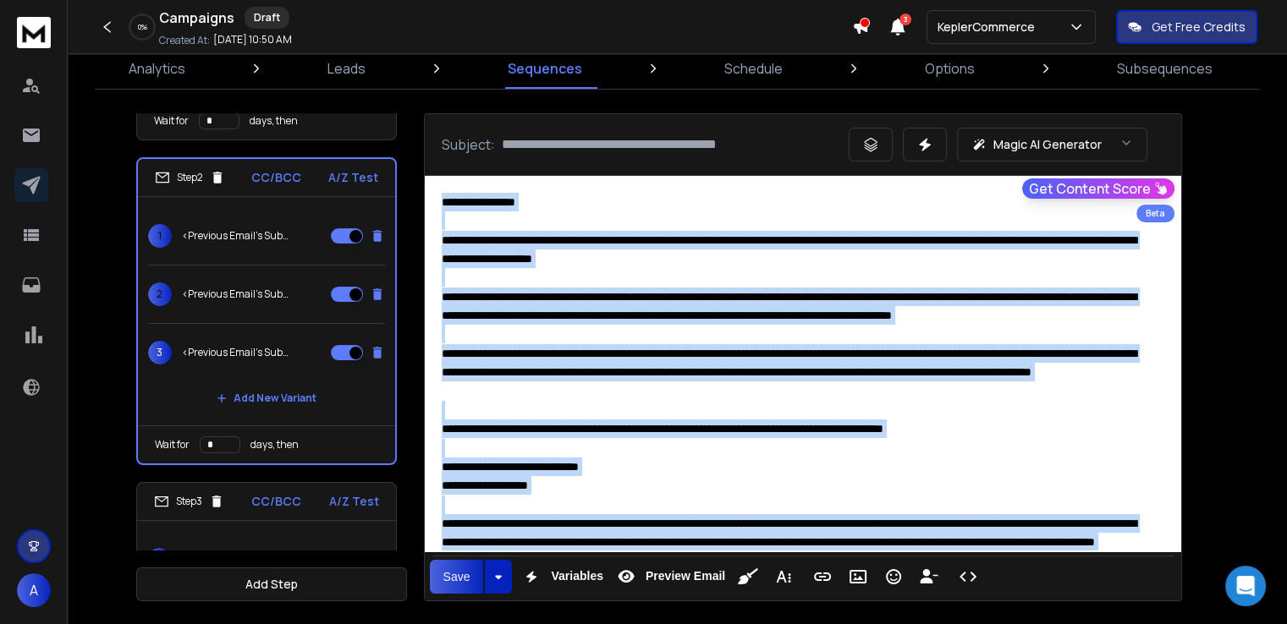
scroll to position [76, 0]
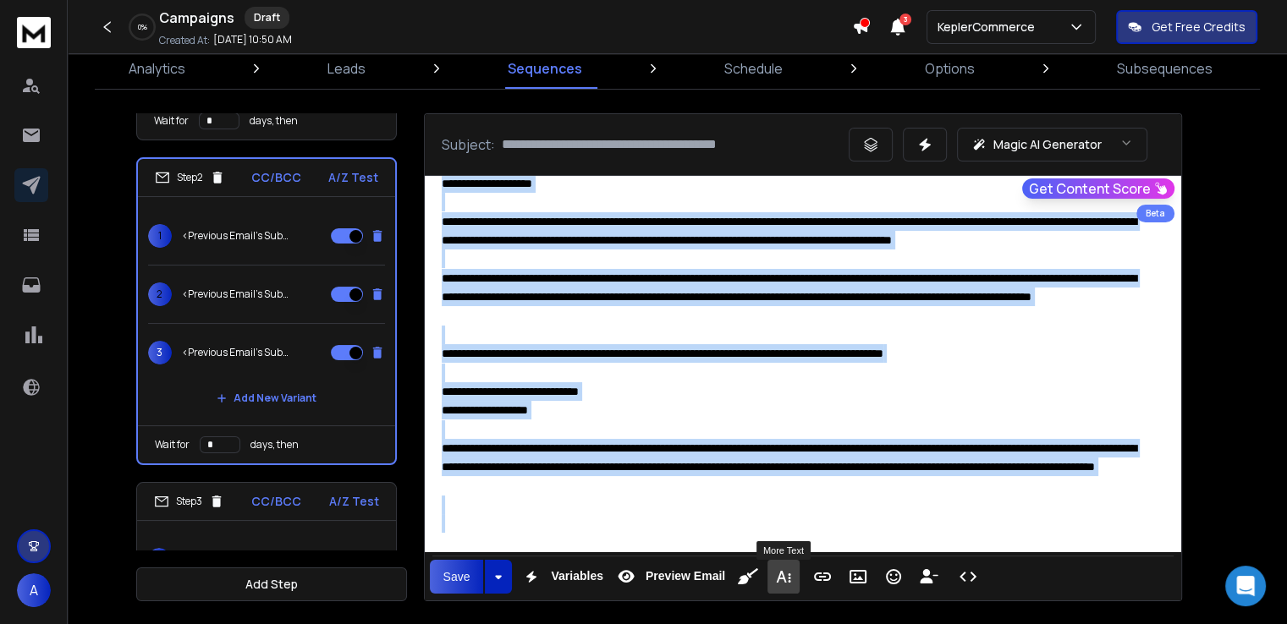
click at [777, 580] on icon "button" at bounding box center [783, 577] width 20 height 20
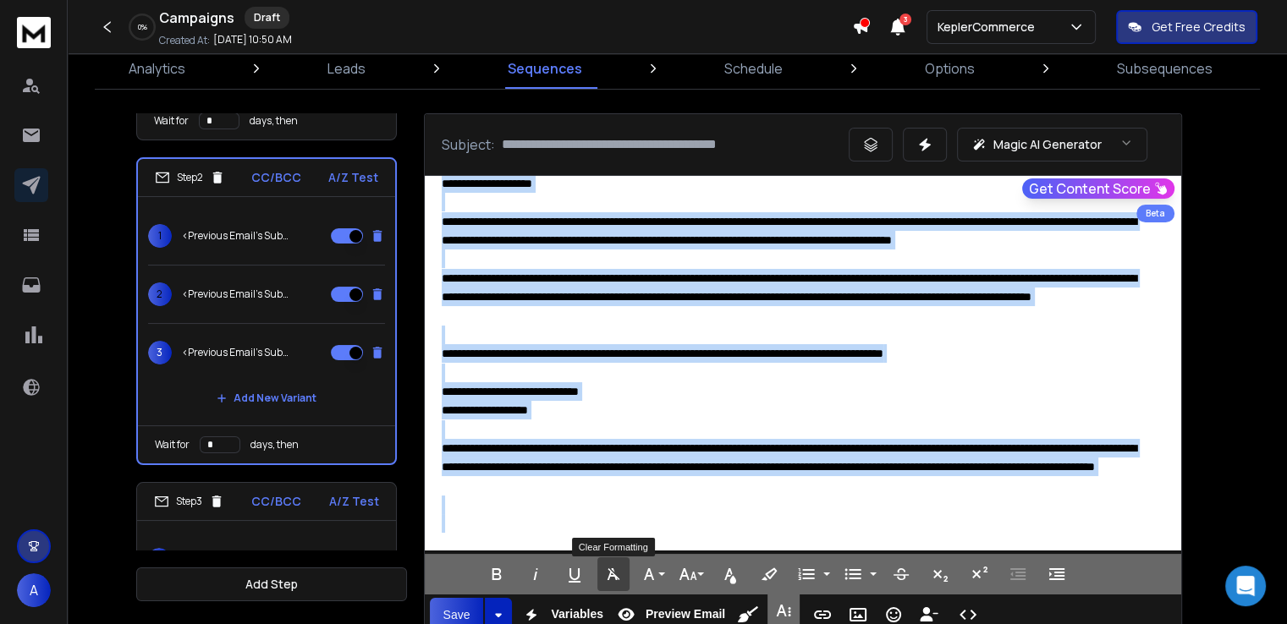
click at [612, 575] on icon "button" at bounding box center [613, 575] width 13 height 12
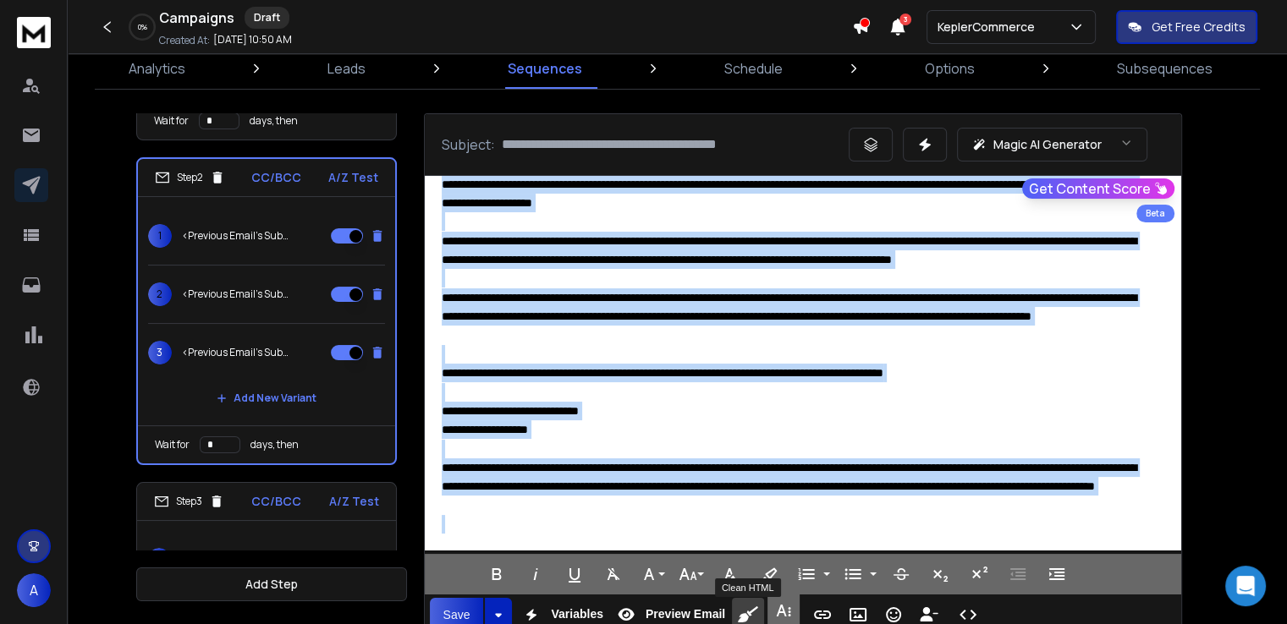
click at [745, 607] on icon "button" at bounding box center [748, 615] width 20 height 16
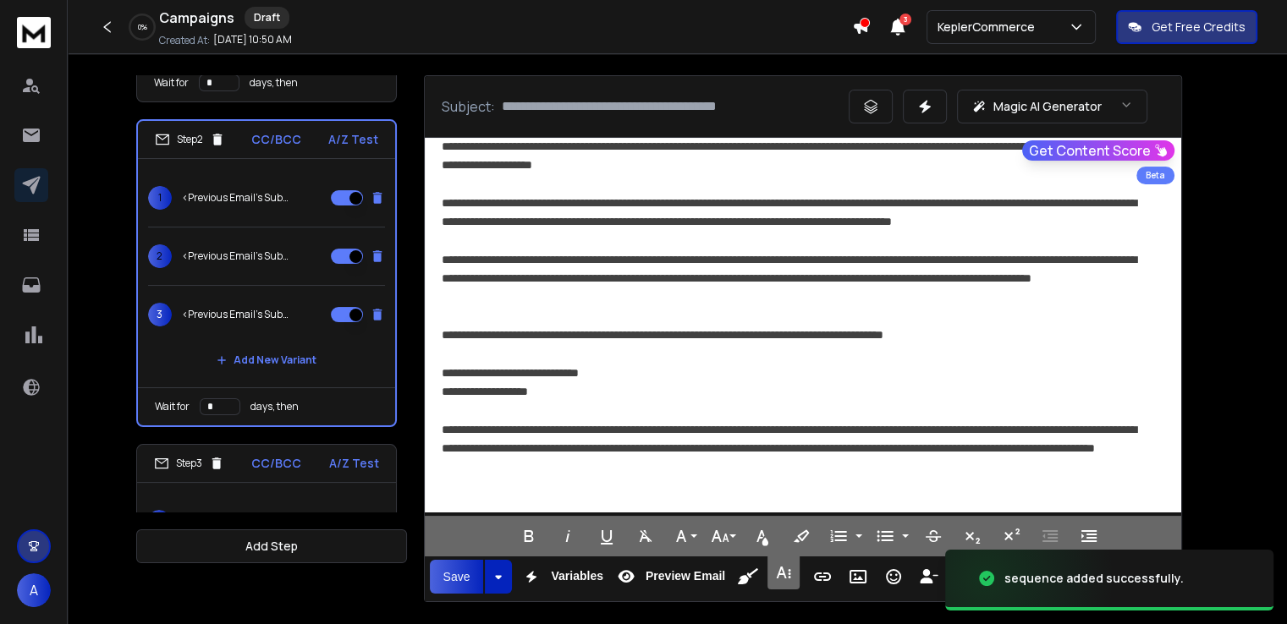
scroll to position [418, 0]
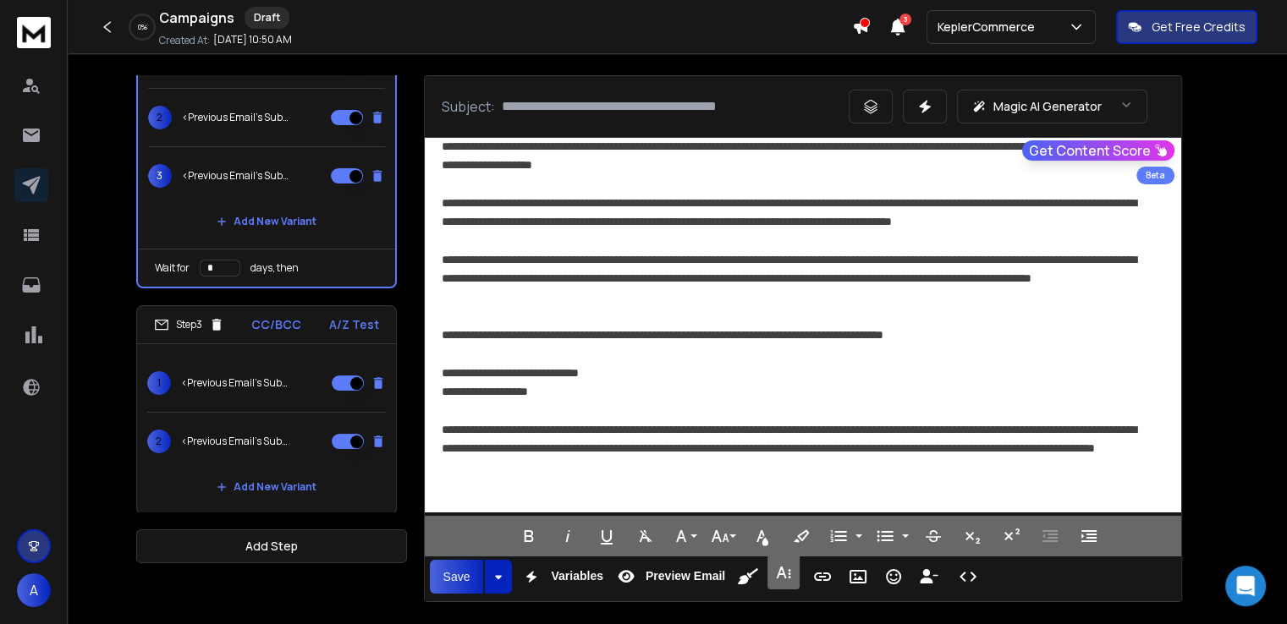
click at [263, 365] on div "1 <Previous Email's Subject>" at bounding box center [266, 383] width 239 height 58
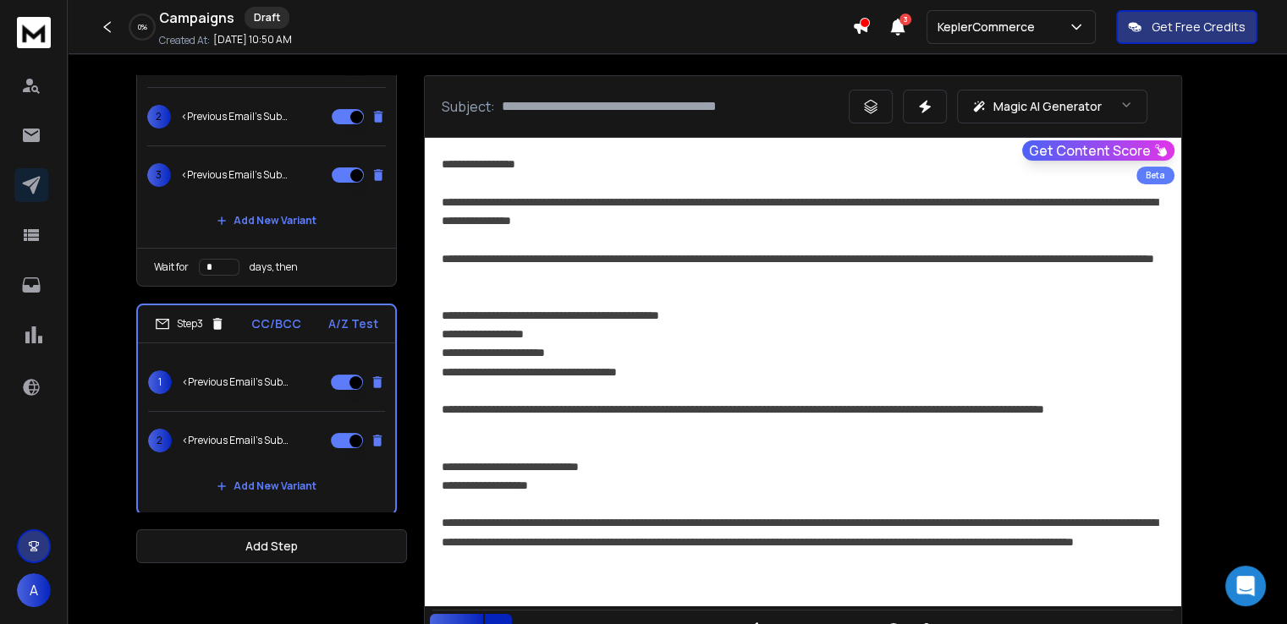
scroll to position [53, 0]
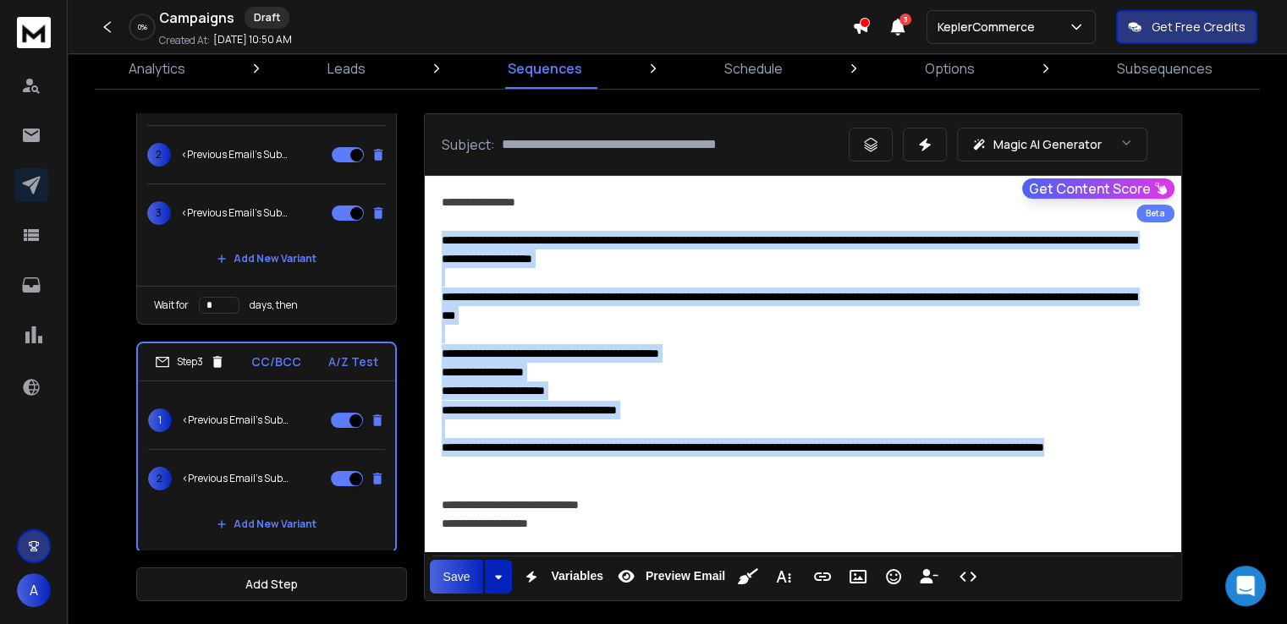
drag, startPoint x: 440, startPoint y: 238, endPoint x: 750, endPoint y: 465, distance: 385.0
click at [750, 465] on div "**********" at bounding box center [803, 363] width 756 height 375
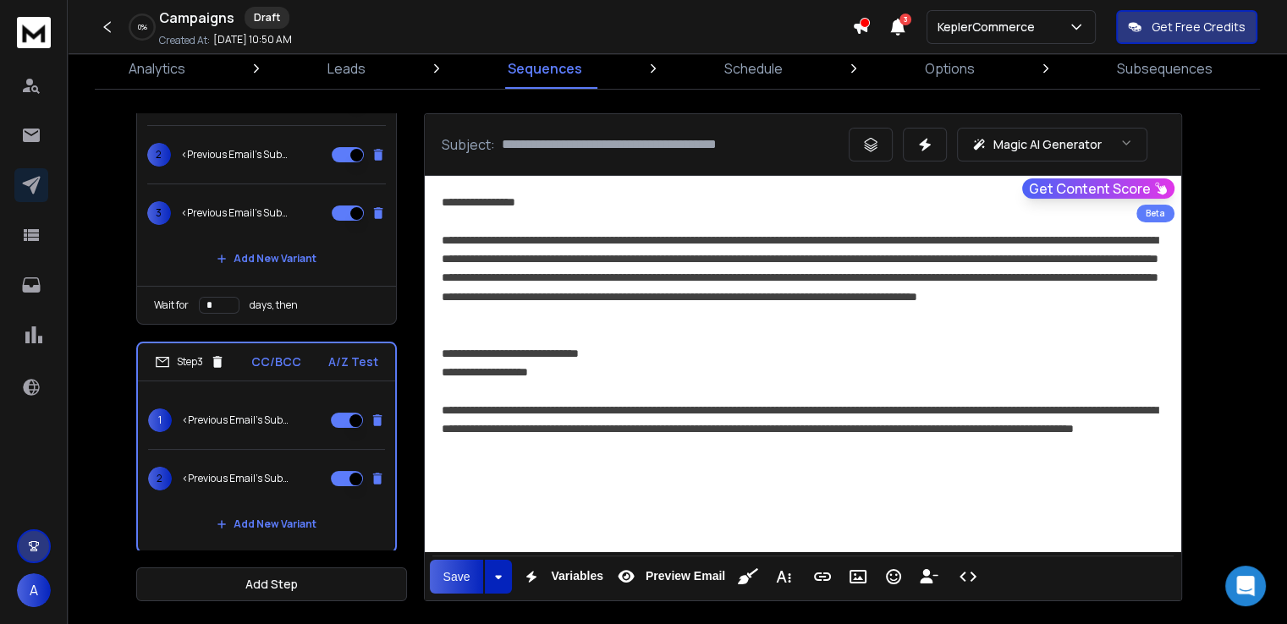
click at [990, 238] on div "**********" at bounding box center [803, 278] width 723 height 95
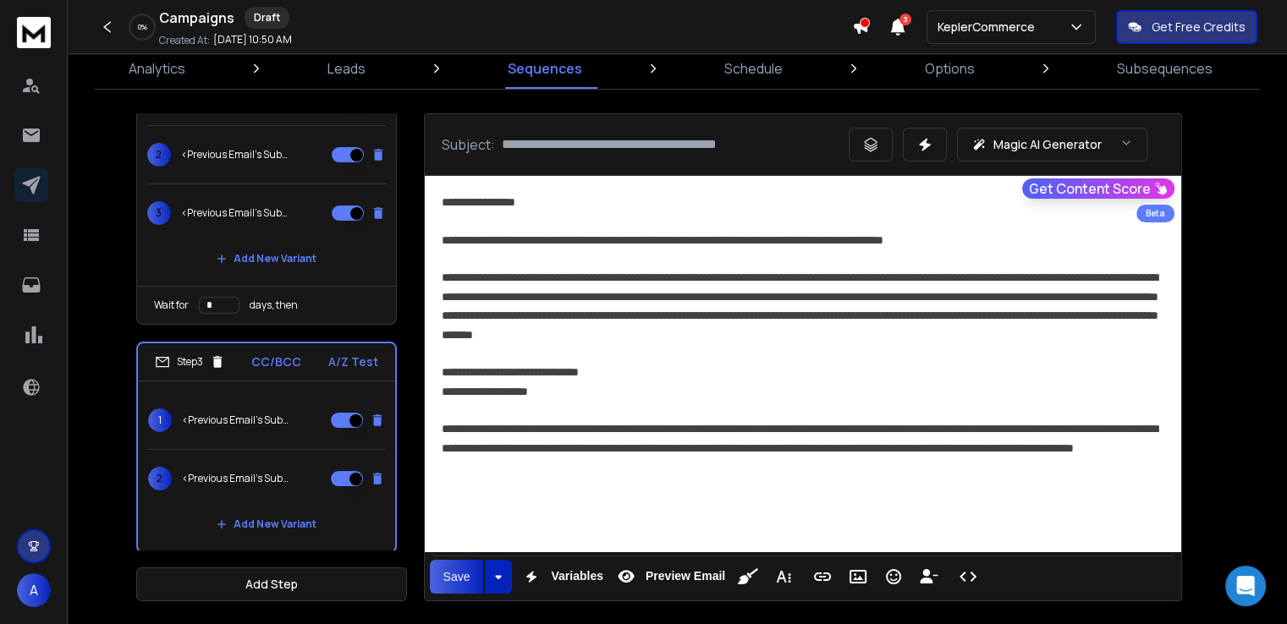
click at [1140, 274] on div "**********" at bounding box center [803, 306] width 723 height 76
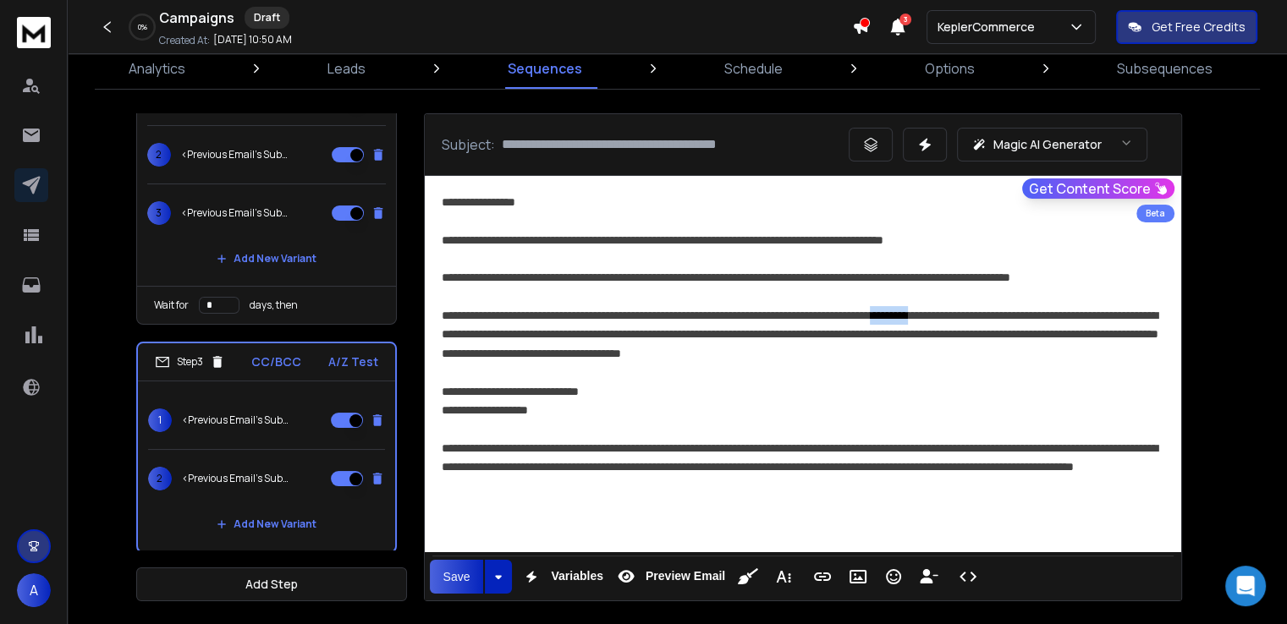
drag, startPoint x: 1016, startPoint y: 318, endPoint x: 959, endPoint y: 320, distance: 56.7
click at [959, 320] on div "**********" at bounding box center [803, 334] width 723 height 57
click at [579, 569] on span "Variables" at bounding box center [576, 576] width 59 height 14
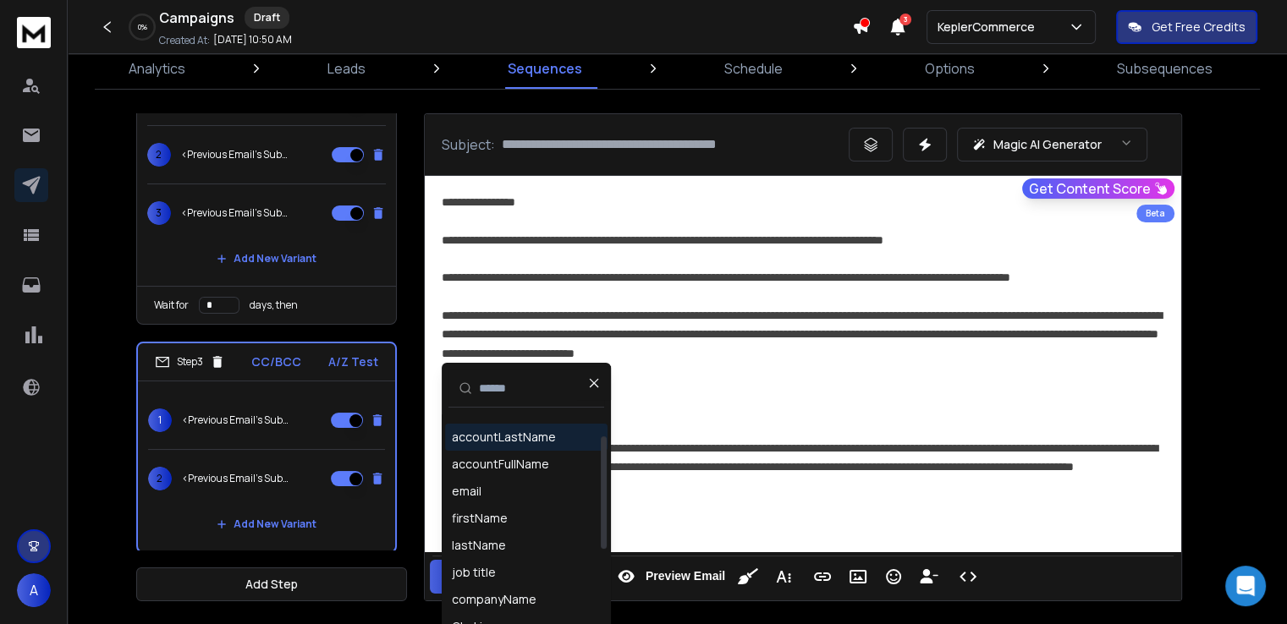
drag, startPoint x: 602, startPoint y: 471, endPoint x: 590, endPoint y: 511, distance: 41.5
click at [601, 495] on div at bounding box center [604, 493] width 6 height 113
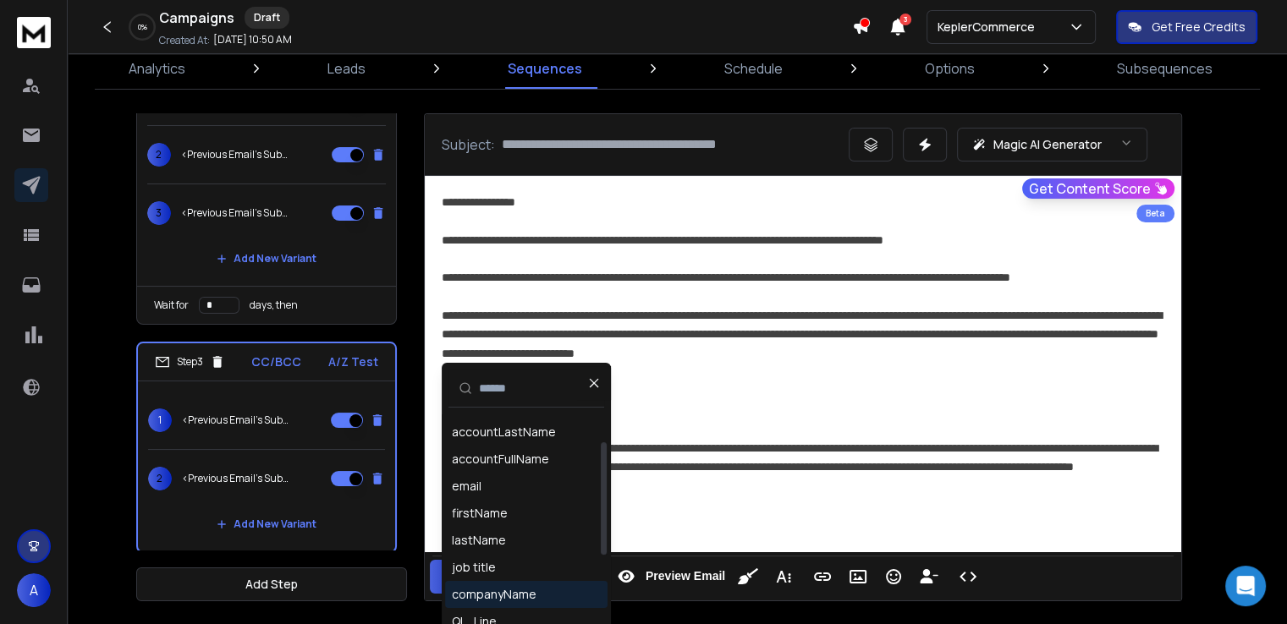
click at [558, 585] on div "companyName" at bounding box center [526, 594] width 162 height 27
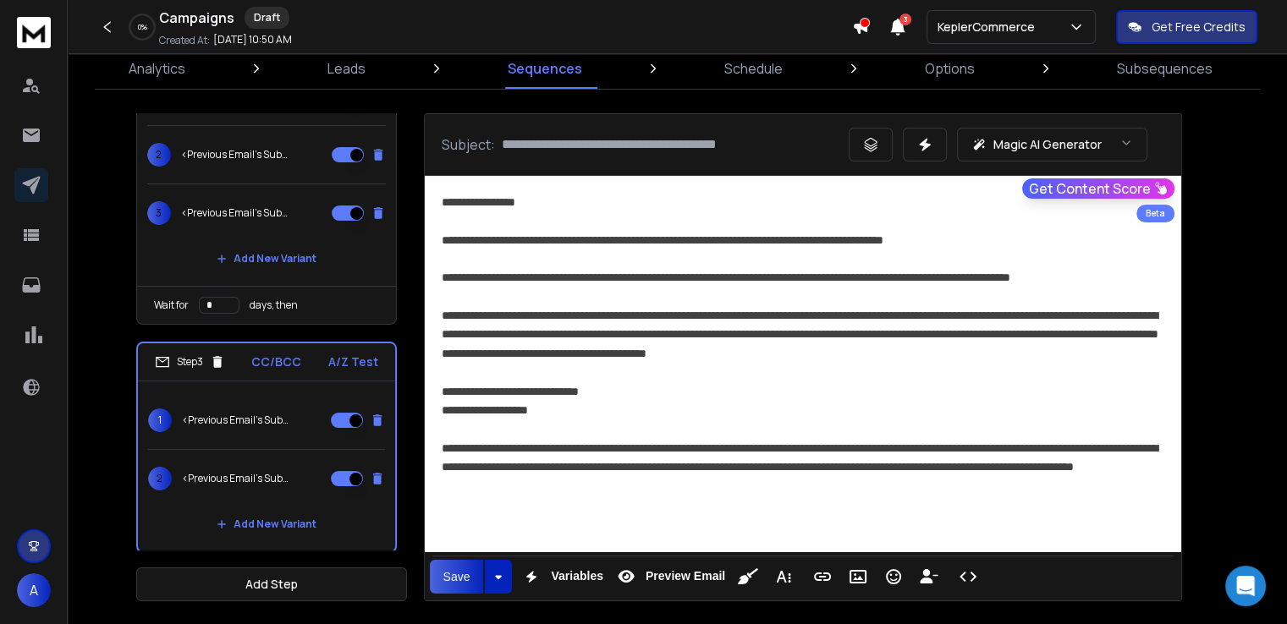
click at [1019, 335] on div "**********" at bounding box center [803, 334] width 723 height 57
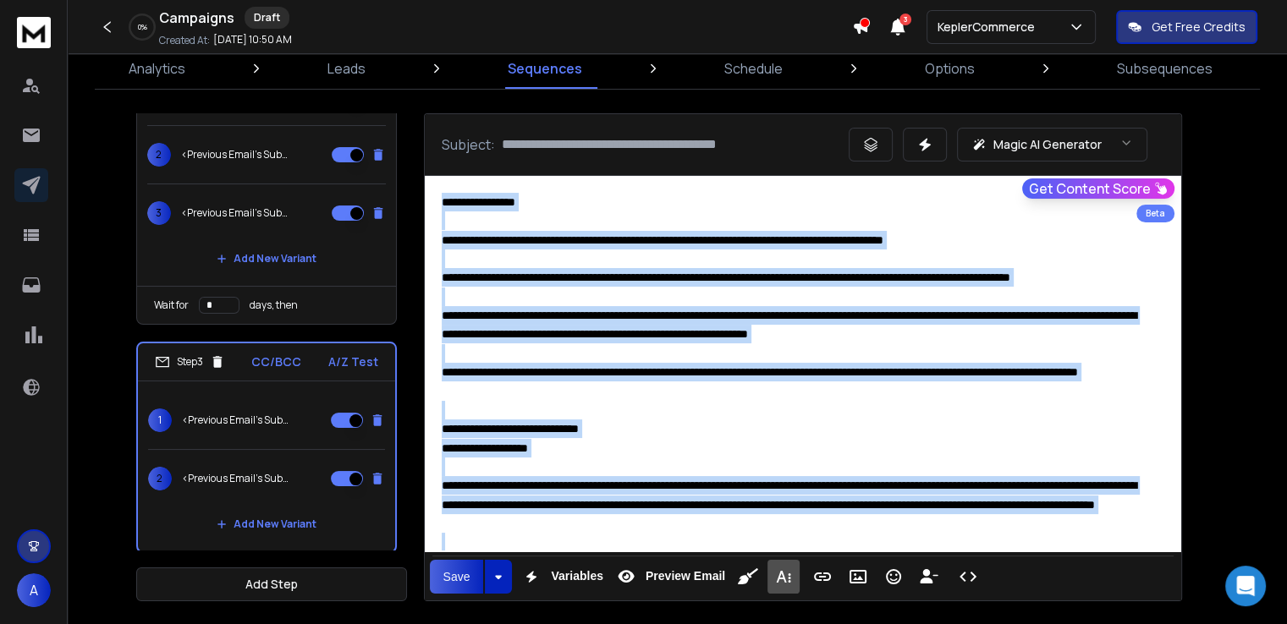
click at [789, 574] on icon "button" at bounding box center [784, 577] width 14 height 12
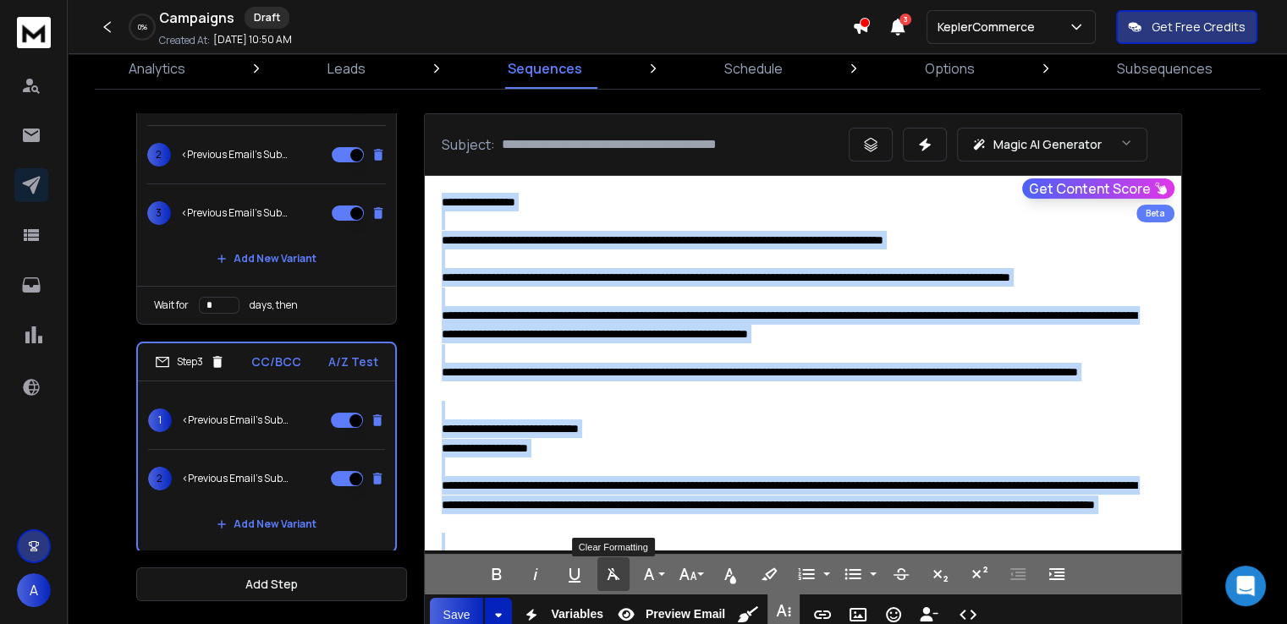
click at [602, 574] on button "Clear Formatting" at bounding box center [613, 575] width 32 height 34
click at [750, 613] on icon "button" at bounding box center [748, 615] width 20 height 16
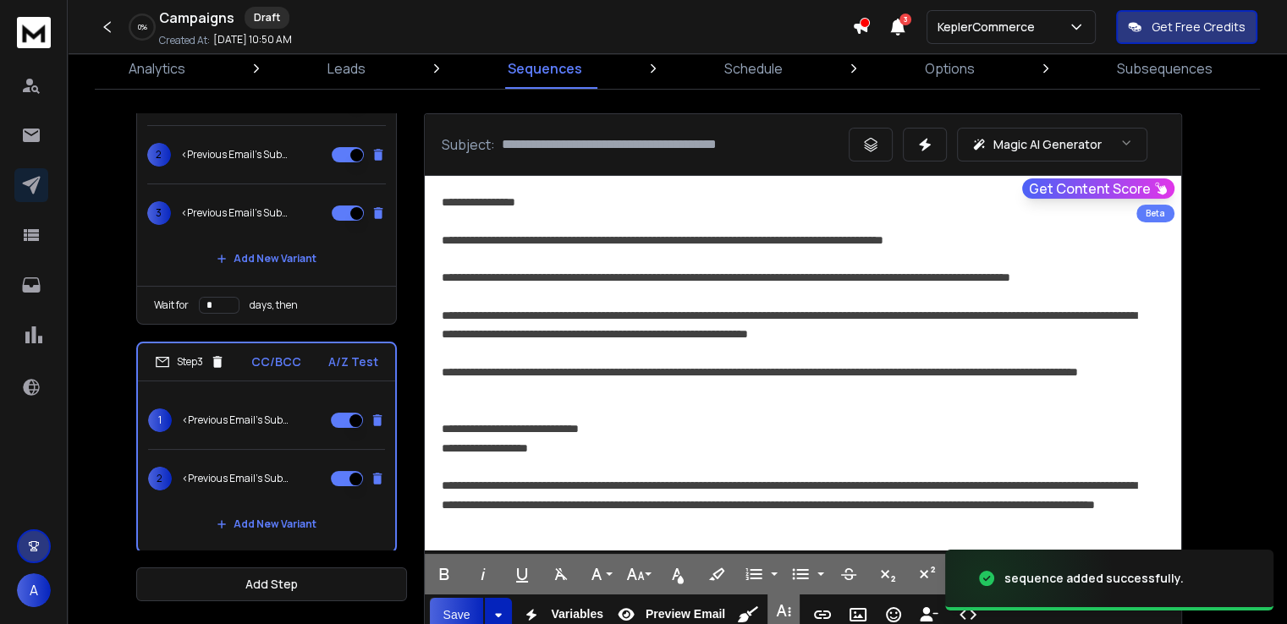
click at [233, 472] on p "<Previous Email's Subject>" at bounding box center [236, 479] width 108 height 14
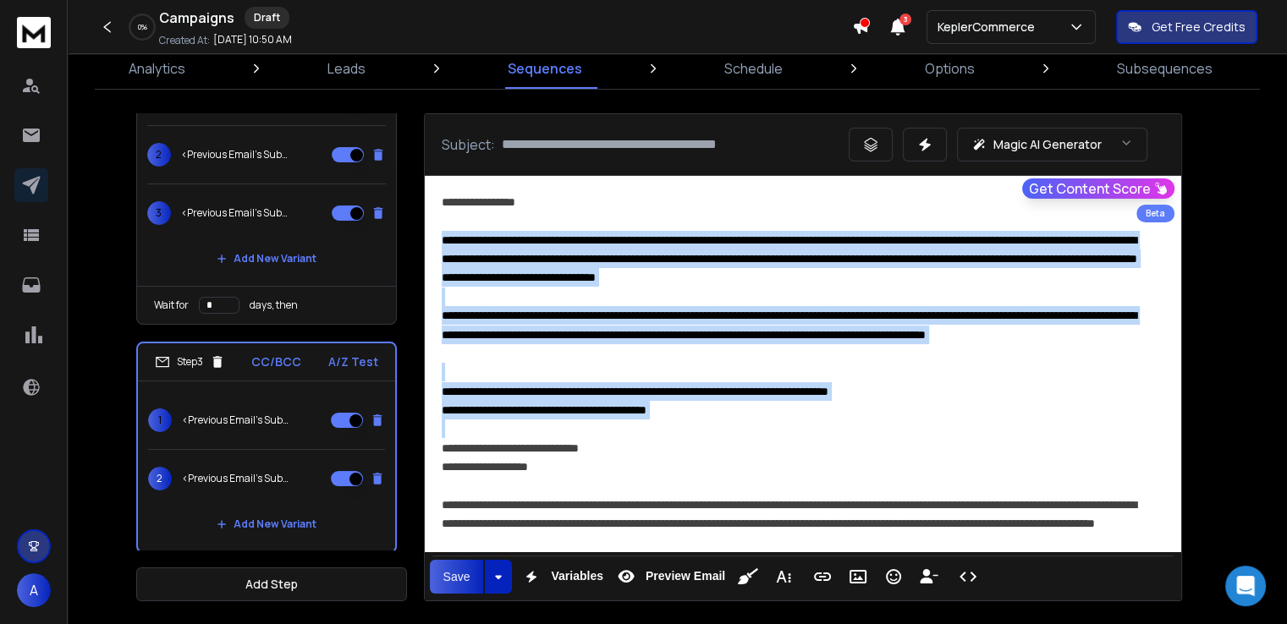
drag, startPoint x: 437, startPoint y: 244, endPoint x: 786, endPoint y: 424, distance: 393.1
click at [786, 424] on div "**********" at bounding box center [803, 363] width 756 height 375
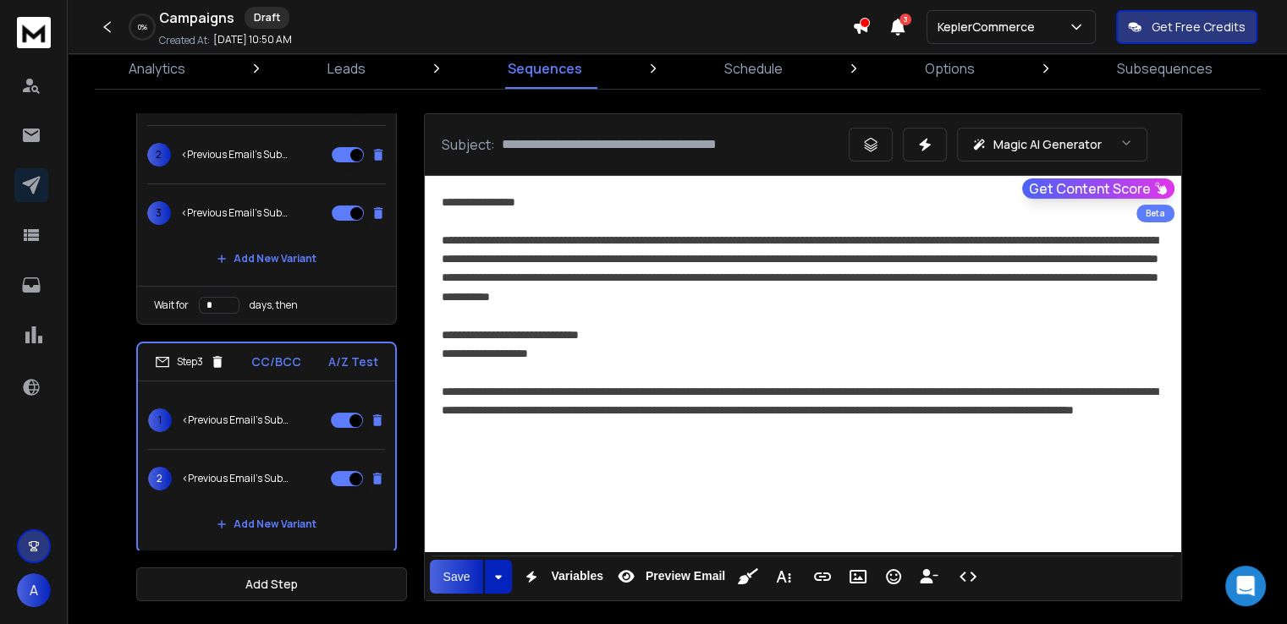
click at [1162, 239] on div "**********" at bounding box center [803, 269] width 723 height 76
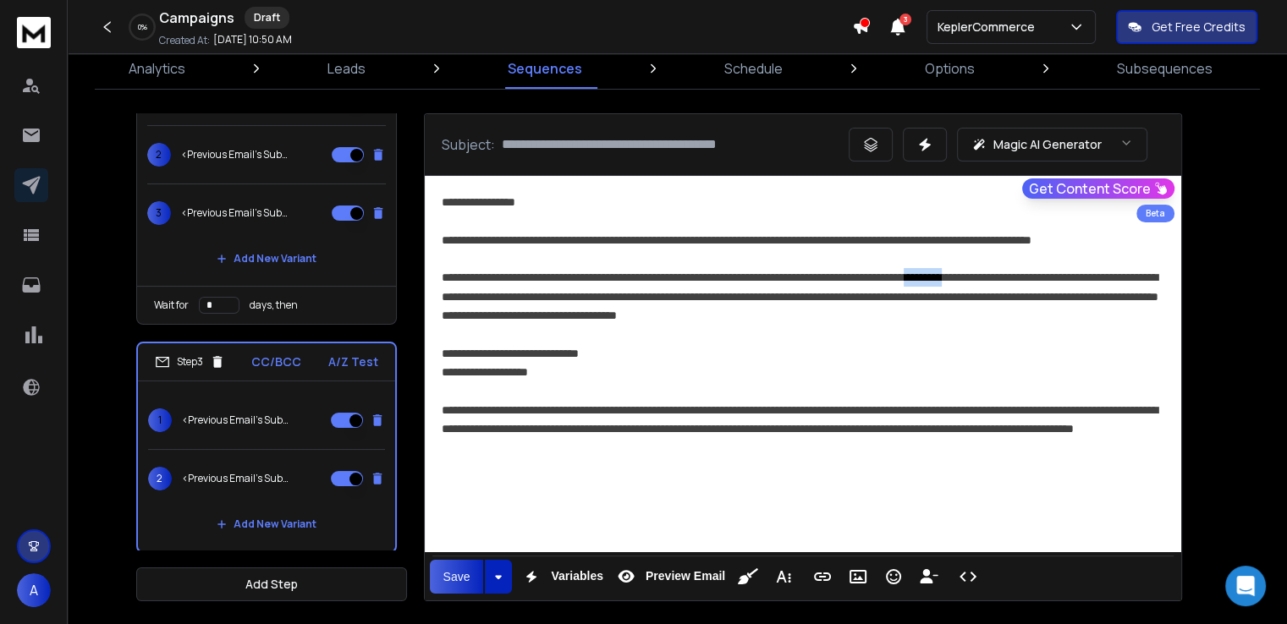
drag, startPoint x: 1043, startPoint y: 277, endPoint x: 985, endPoint y: 277, distance: 58.4
click at [985, 277] on div "**********" at bounding box center [803, 296] width 723 height 57
click at [597, 579] on span "Variables" at bounding box center [576, 576] width 59 height 14
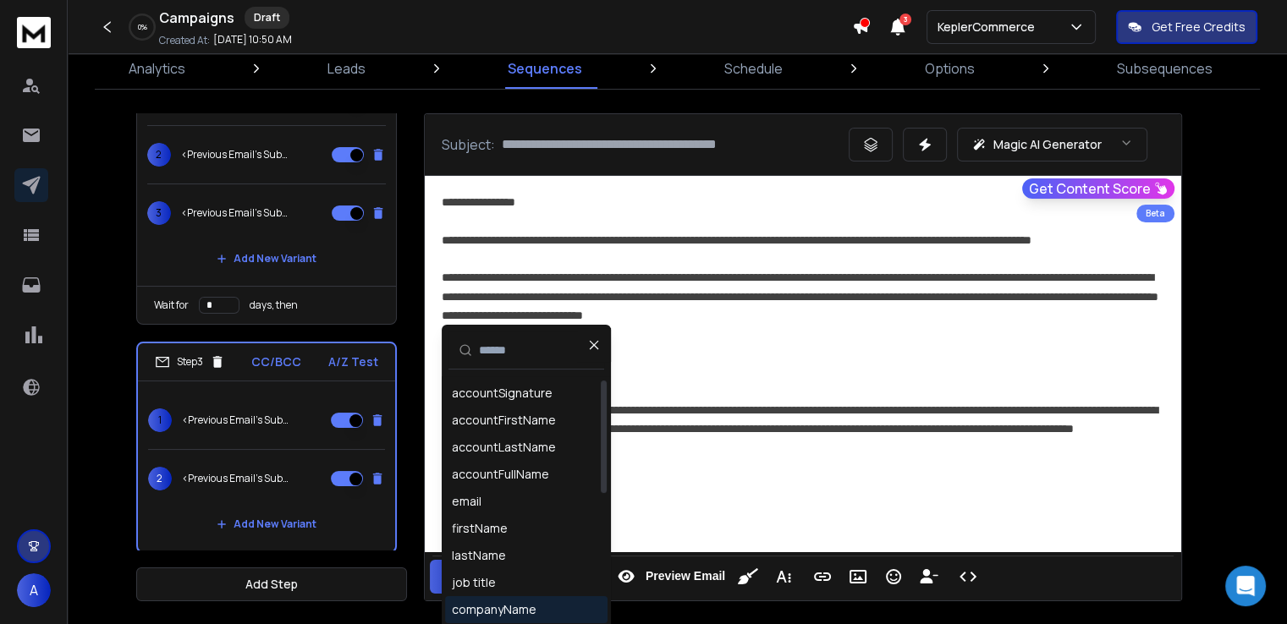
click at [563, 601] on div "companyName" at bounding box center [526, 609] width 162 height 27
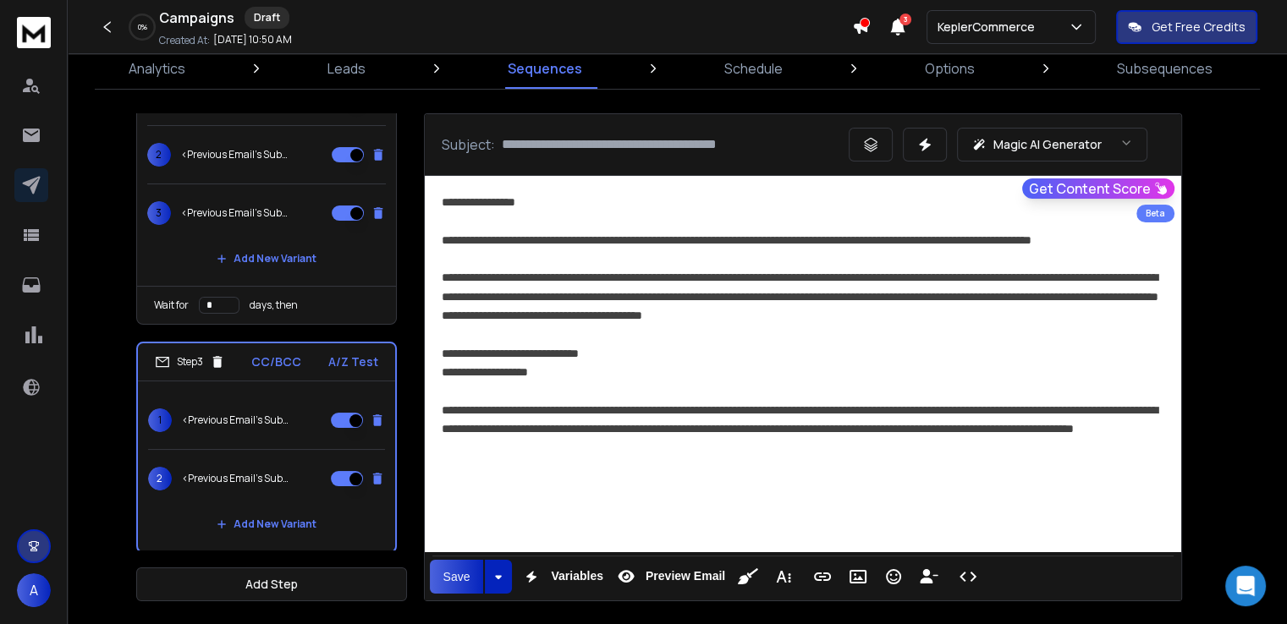
click at [1131, 278] on div "**********" at bounding box center [803, 296] width 723 height 57
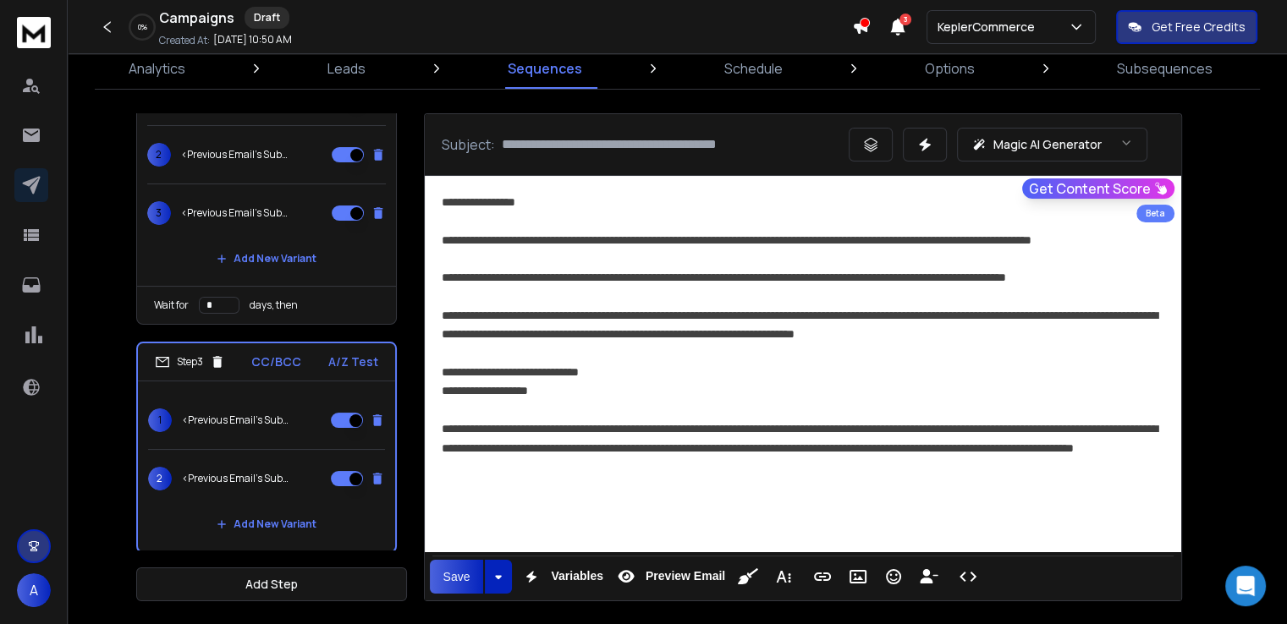
click at [650, 337] on div "**********" at bounding box center [803, 325] width 723 height 38
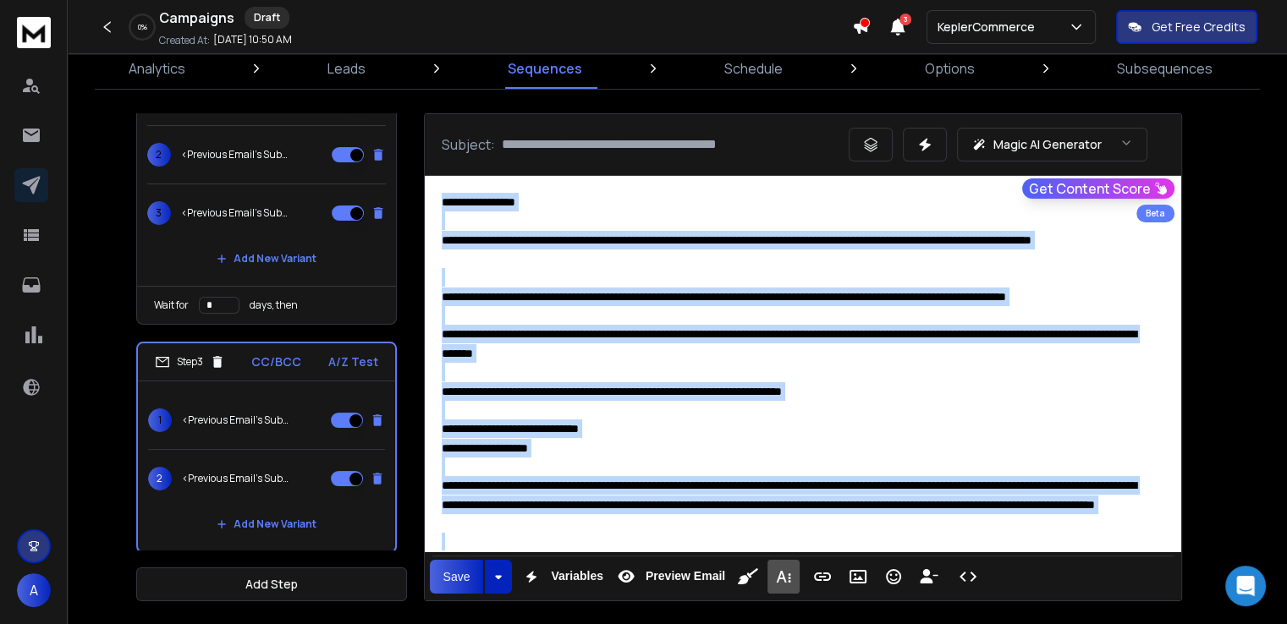
click at [784, 587] on button "More Text" at bounding box center [783, 577] width 32 height 34
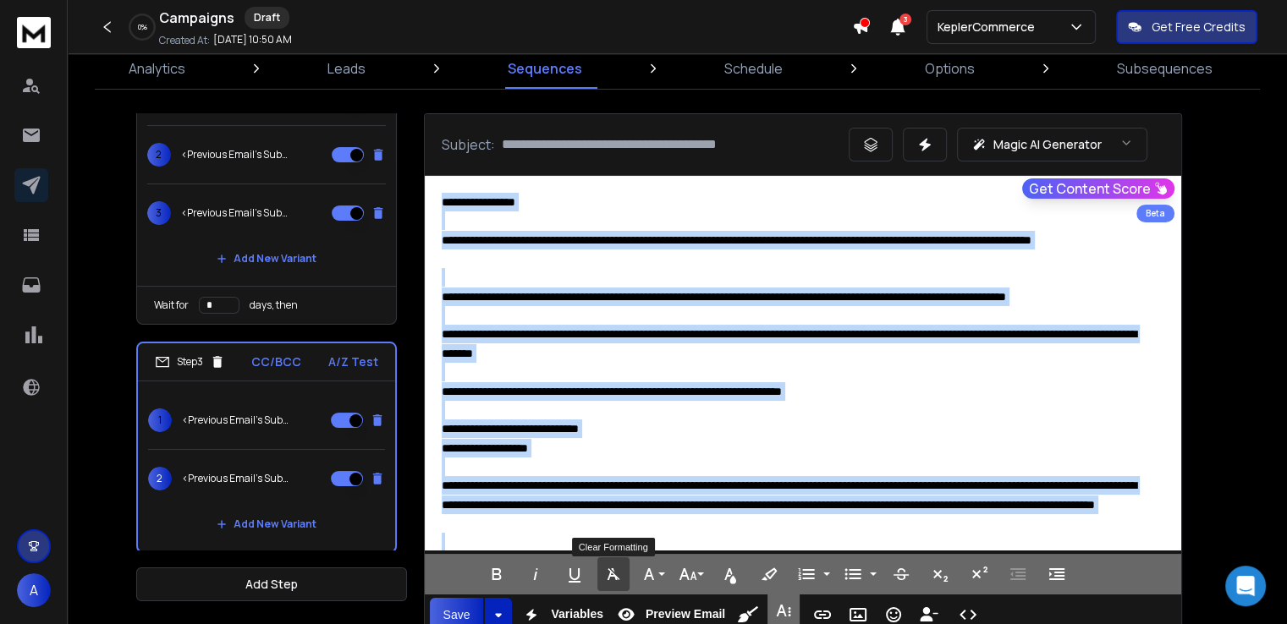
click at [613, 576] on icon "button" at bounding box center [613, 574] width 20 height 20
click at [739, 603] on button "Clean HTML" at bounding box center [748, 615] width 32 height 34
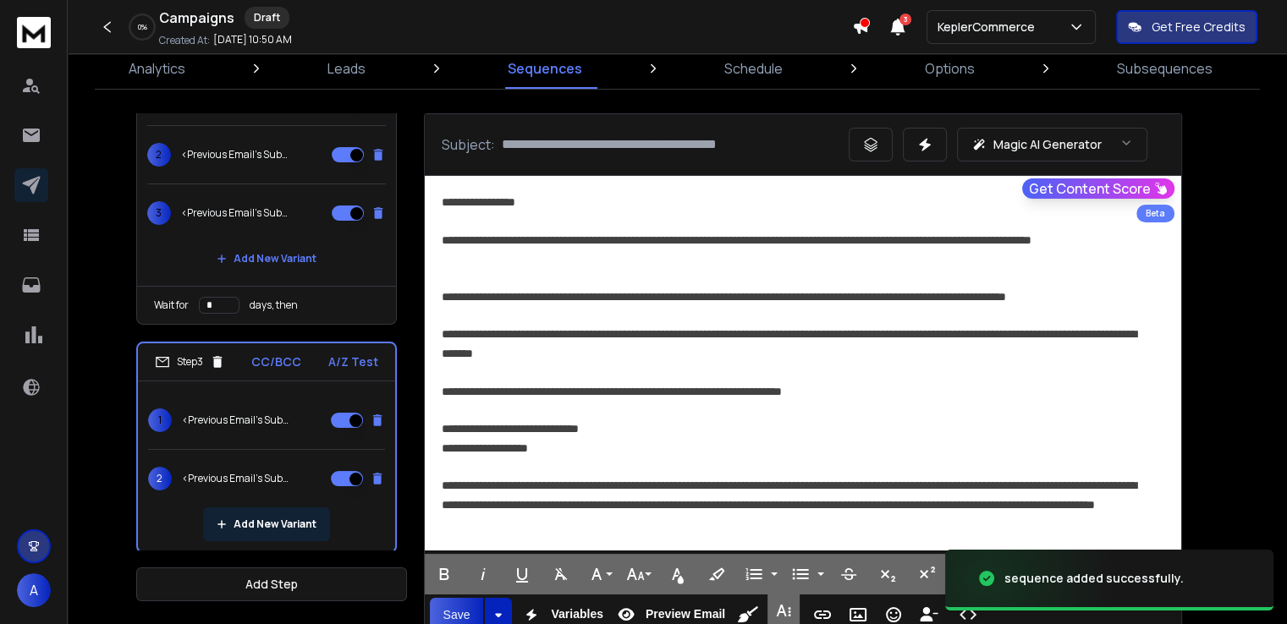
click at [265, 523] on button "Add New Variant" at bounding box center [266, 525] width 127 height 34
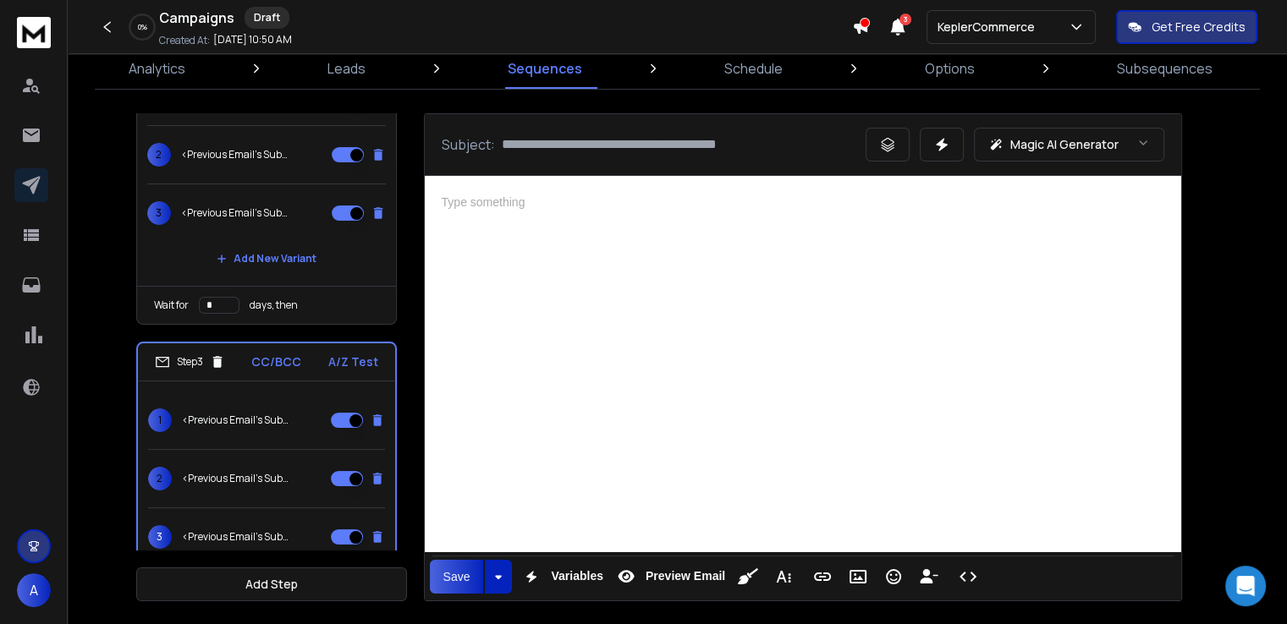
click at [503, 207] on div at bounding box center [803, 202] width 723 height 19
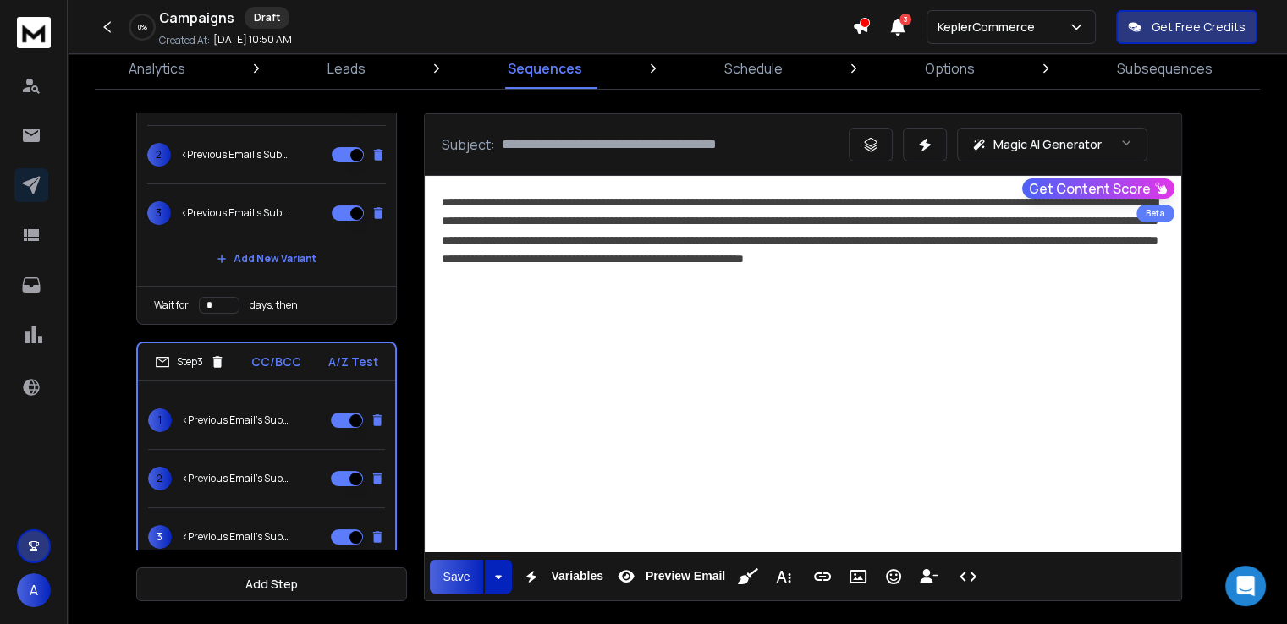
click at [283, 453] on div "2 <Previous Email's Subject>" at bounding box center [266, 479] width 237 height 58
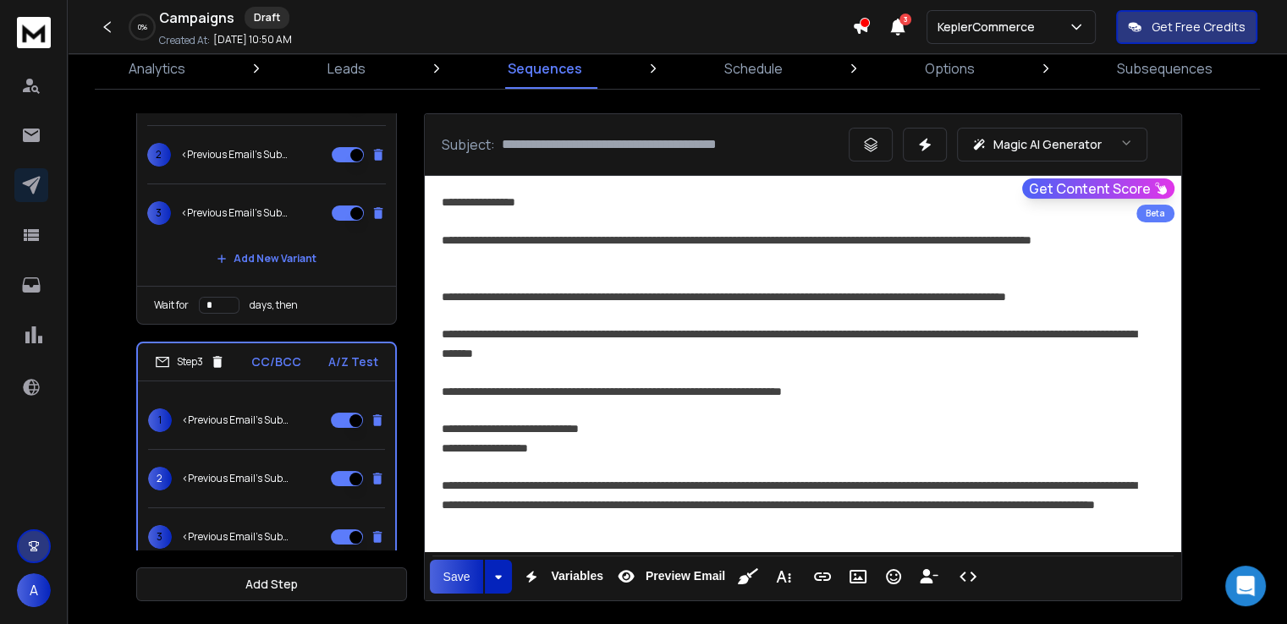
click at [646, 274] on div at bounding box center [803, 277] width 723 height 19
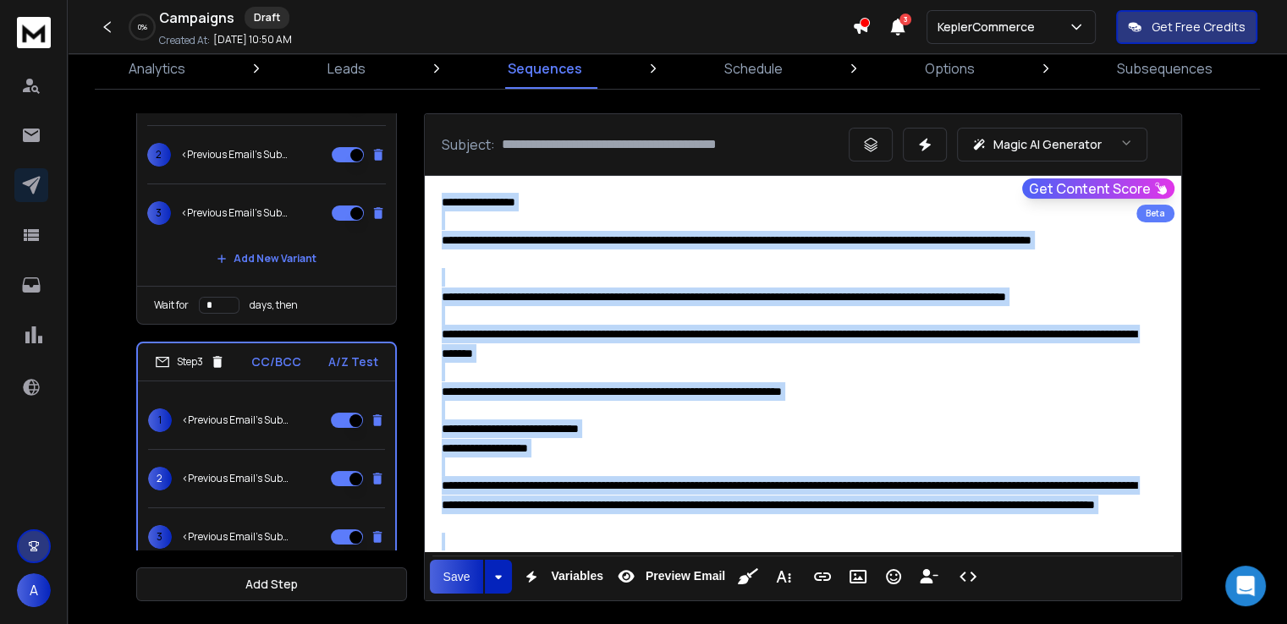
copy div "**********"
click at [237, 536] on p "<Previous Email's Subject>" at bounding box center [236, 537] width 108 height 14
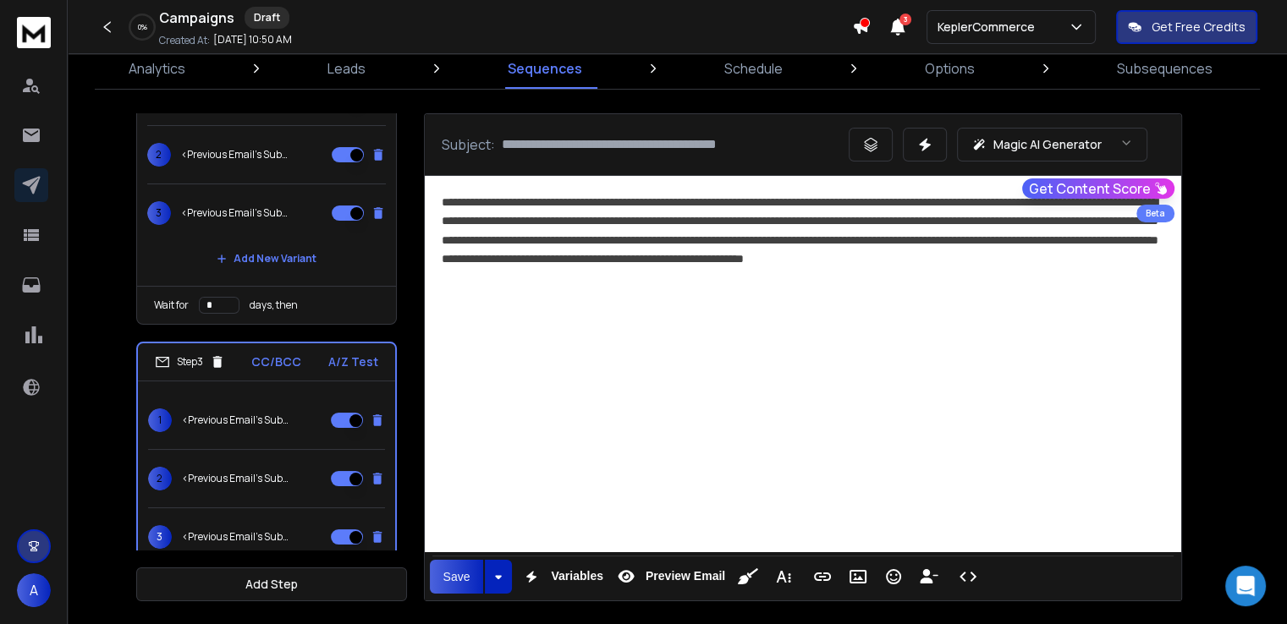
click at [571, 294] on div "**********" at bounding box center [803, 363] width 756 height 375
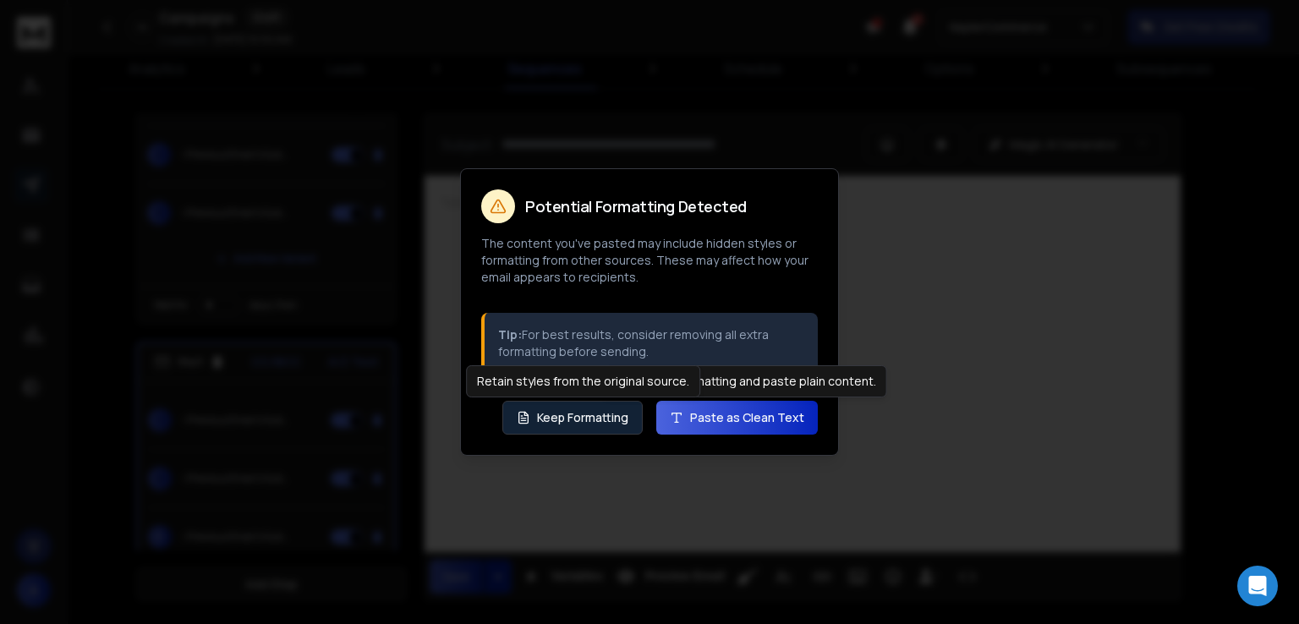
click at [545, 420] on button "Keep Formatting" at bounding box center [573, 418] width 140 height 34
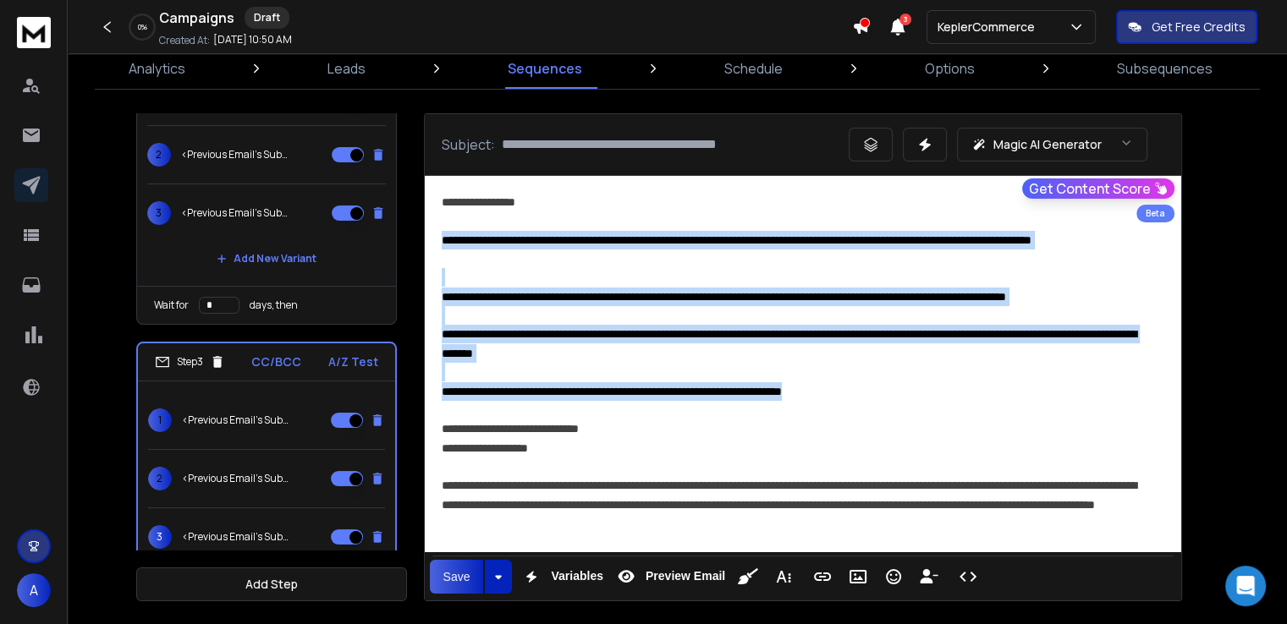
drag, startPoint x: 437, startPoint y: 235, endPoint x: 924, endPoint y: 390, distance: 511.3
click at [924, 390] on div "**********" at bounding box center [803, 363] width 756 height 375
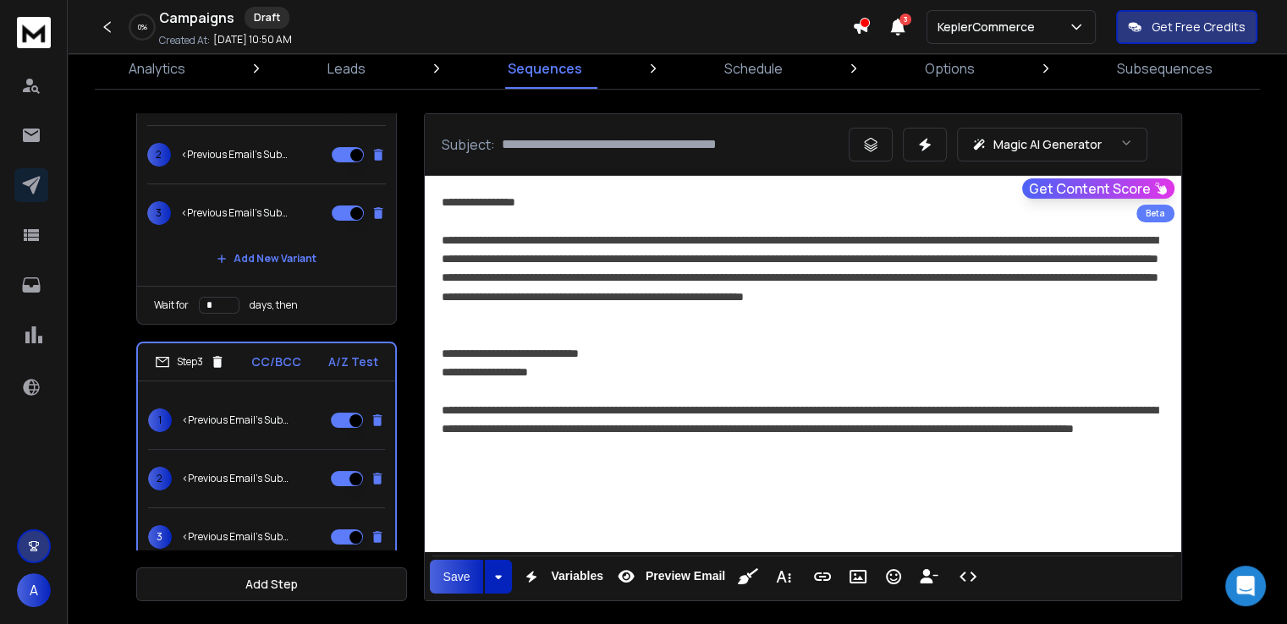
click at [922, 255] on div "**********" at bounding box center [803, 278] width 723 height 95
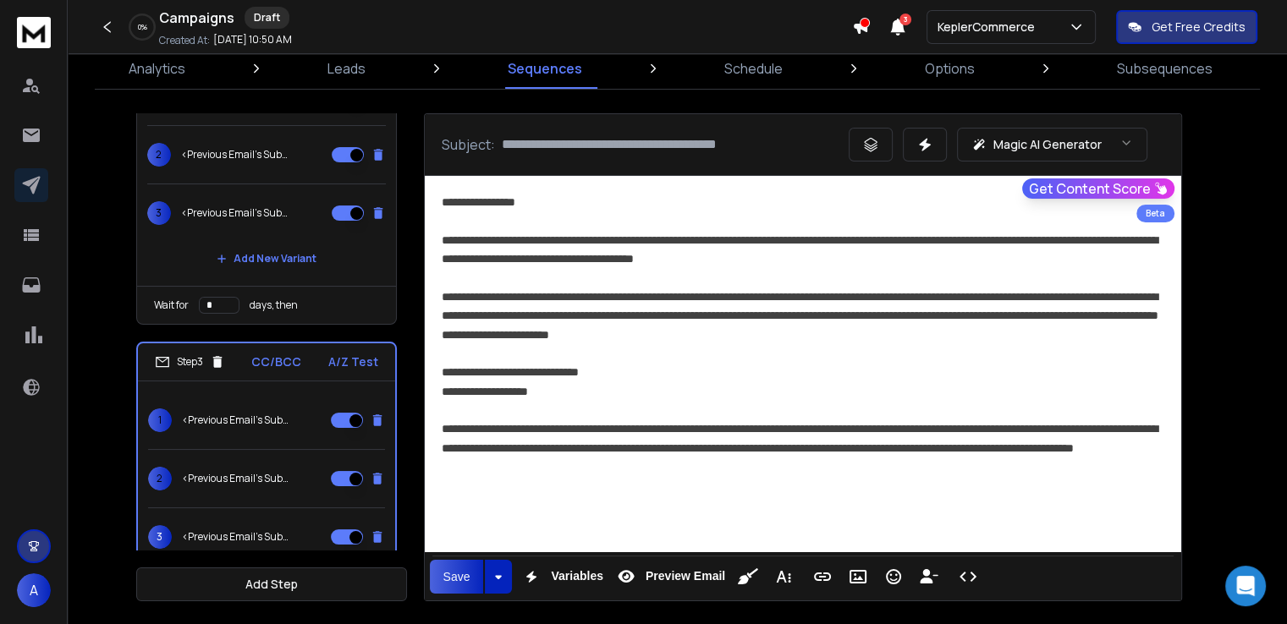
click at [945, 315] on div "**********" at bounding box center [803, 316] width 723 height 57
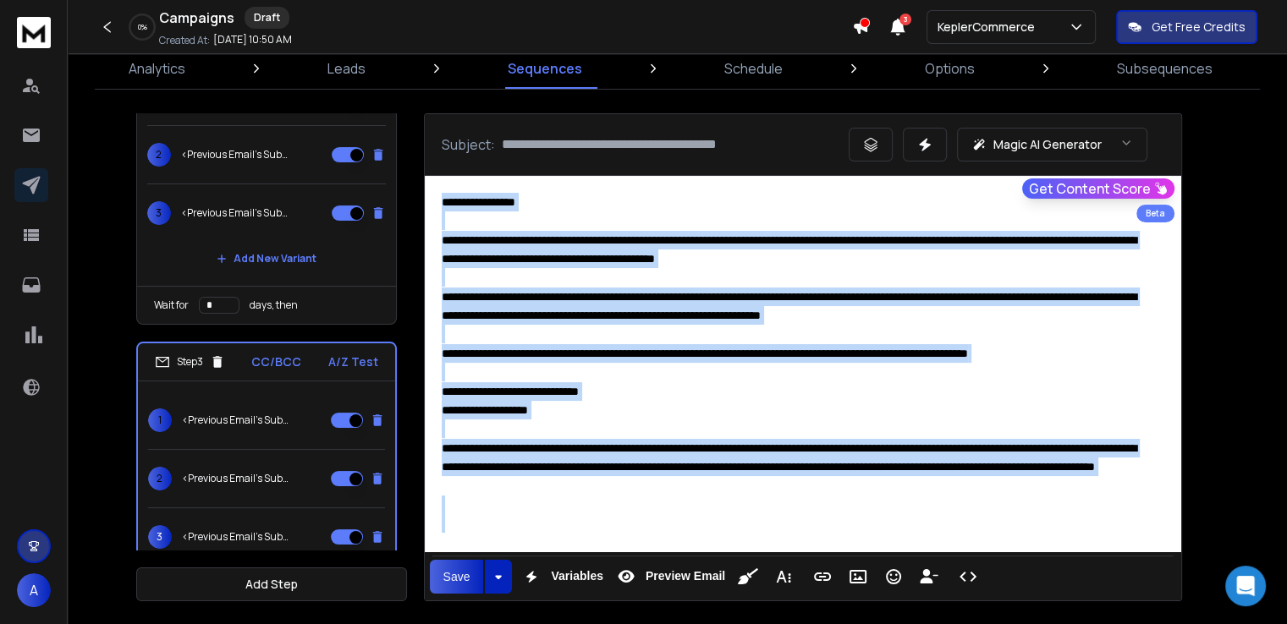
scroll to position [0, 0]
click at [784, 576] on icon "button" at bounding box center [783, 577] width 20 height 20
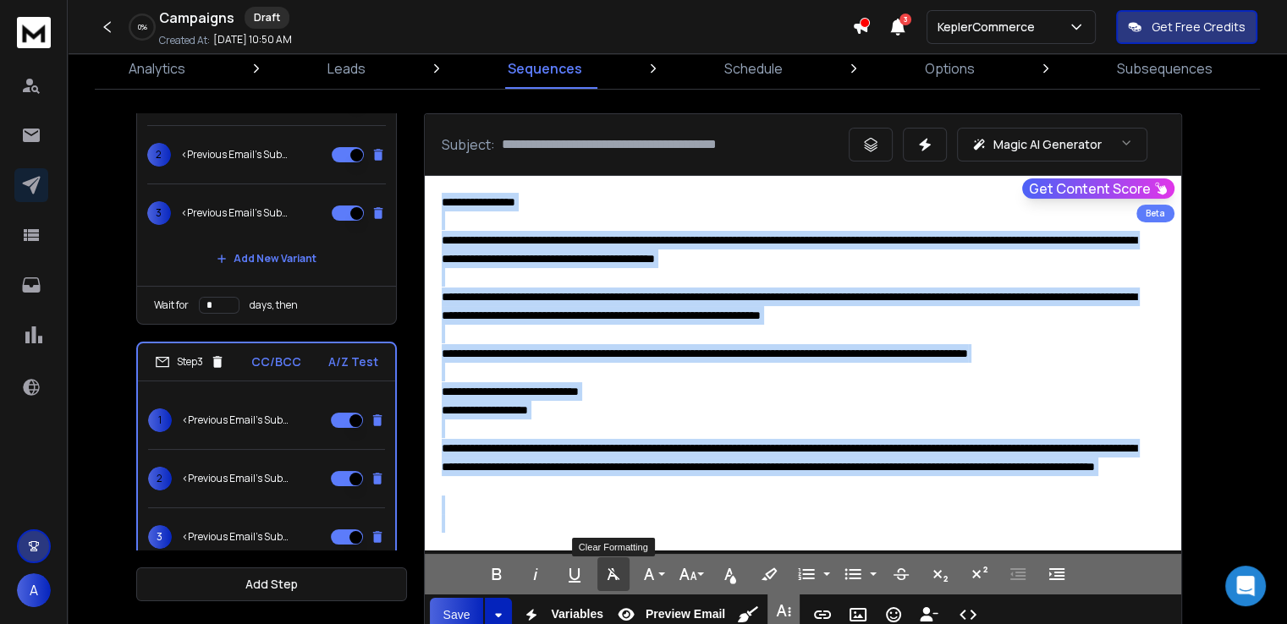
click at [608, 569] on icon "button" at bounding box center [613, 574] width 20 height 20
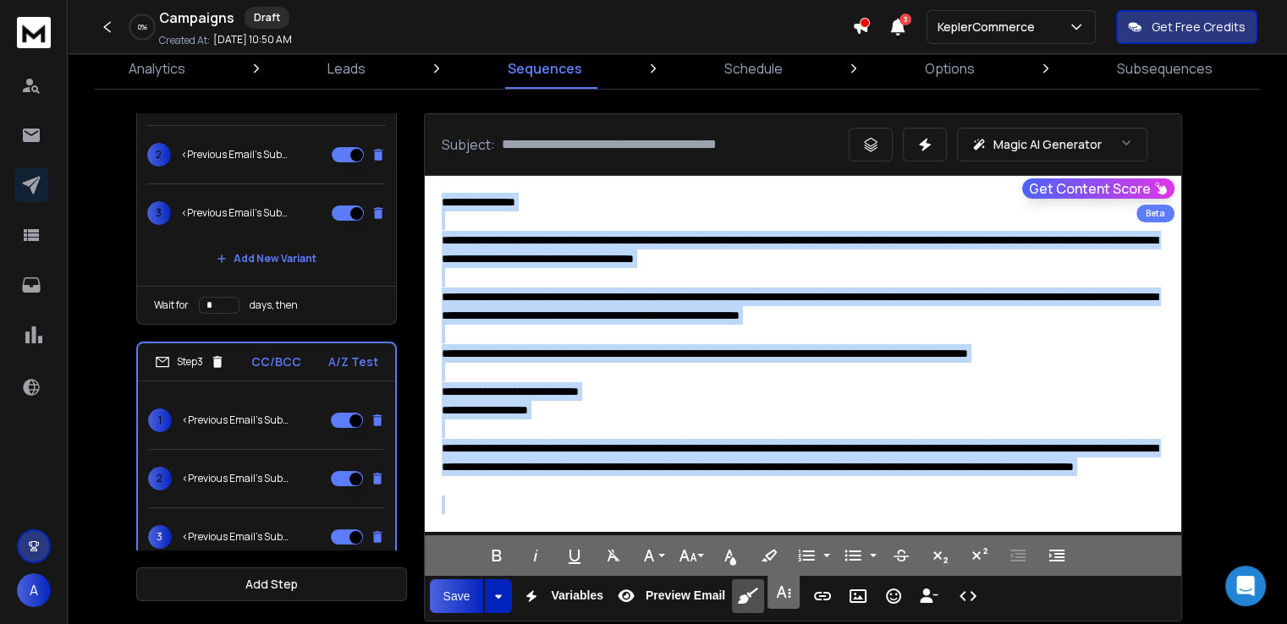
click at [753, 591] on icon "button" at bounding box center [748, 596] width 20 height 16
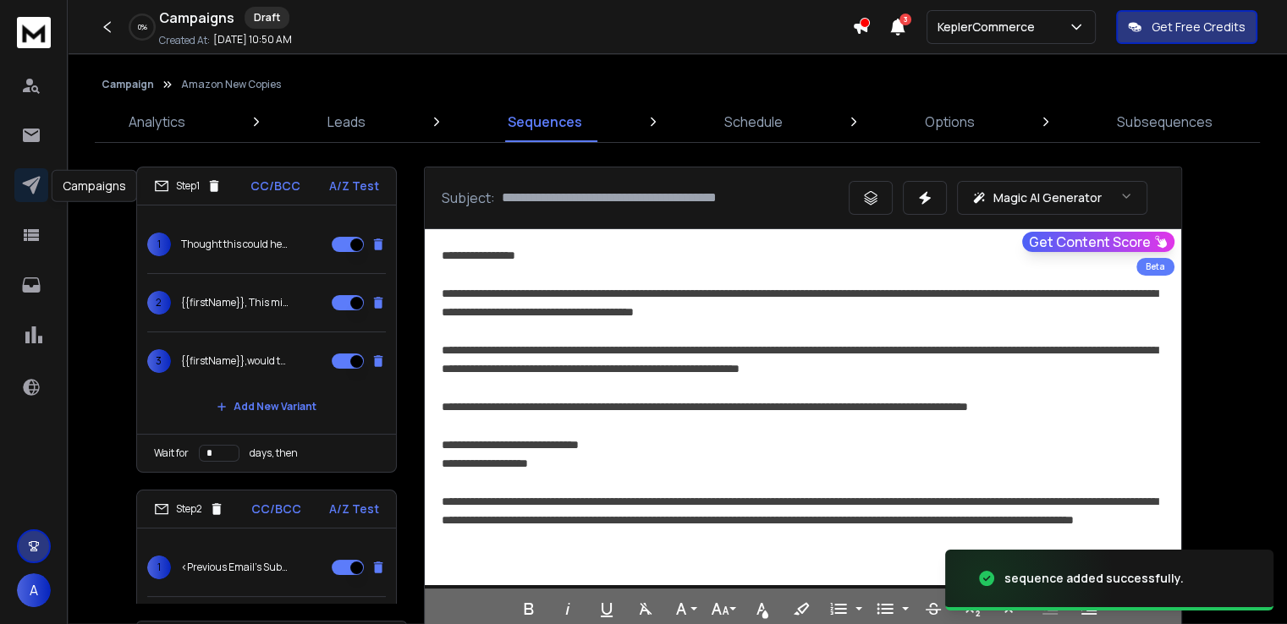
click at [36, 179] on icon at bounding box center [31, 185] width 18 height 18
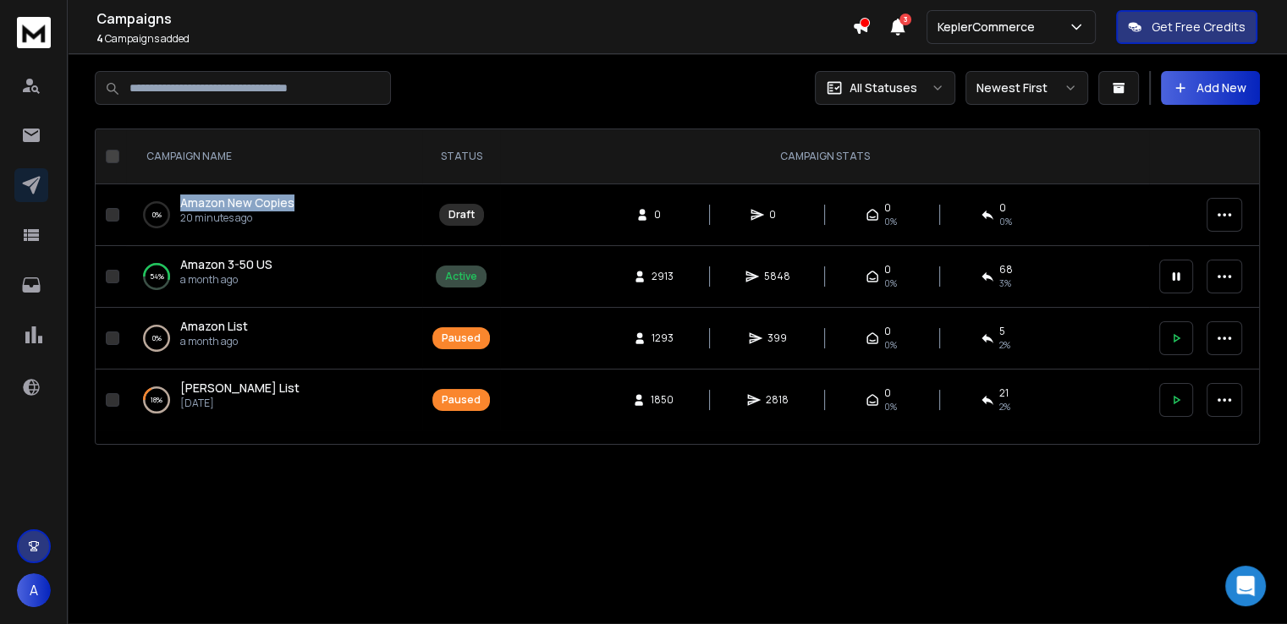
copy span "Amazon New Copies"
drag, startPoint x: 179, startPoint y: 203, endPoint x: 290, endPoint y: 67, distance: 176.1
click at [300, 202] on div "0 % Amazon New Copies 20 minutes ago" at bounding box center [274, 215] width 262 height 41
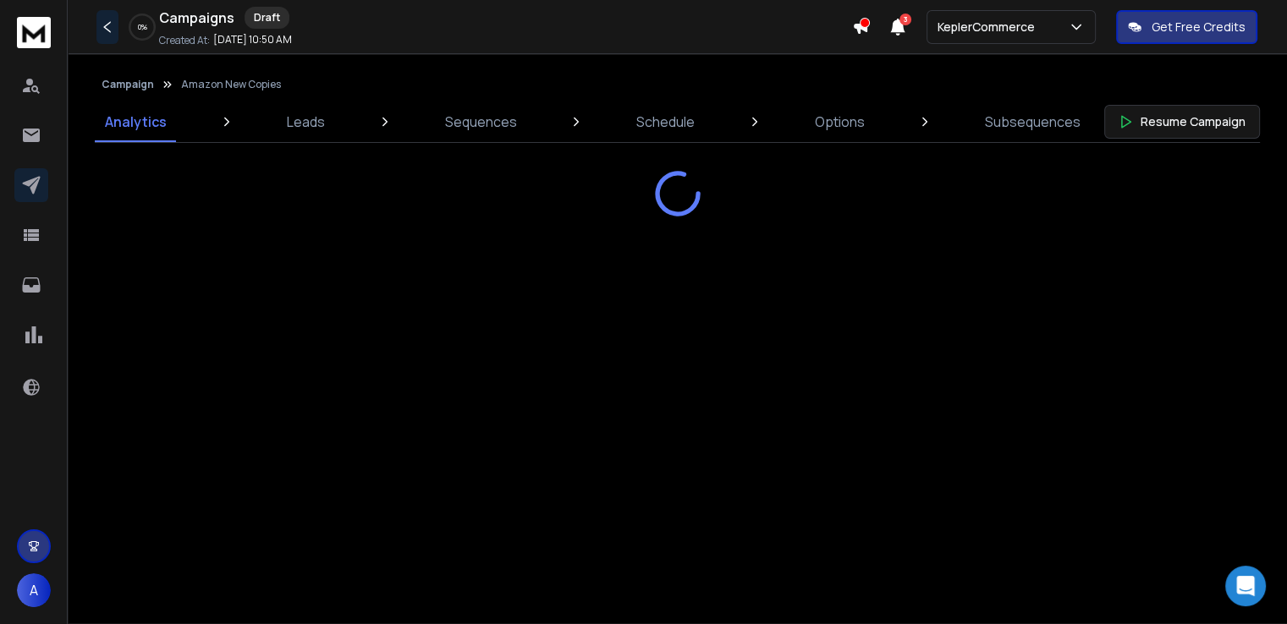
click at [106, 25] on icon at bounding box center [106, 26] width 7 height 11
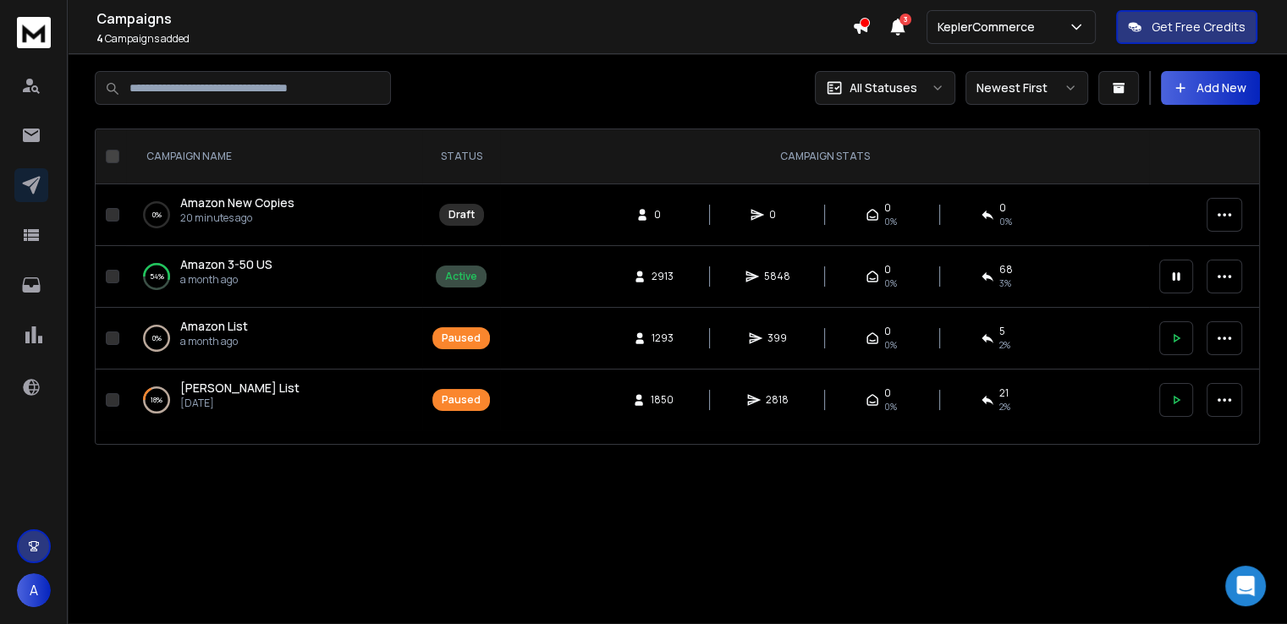
click at [271, 330] on div "0 % Amazon List a month ago" at bounding box center [274, 338] width 262 height 41
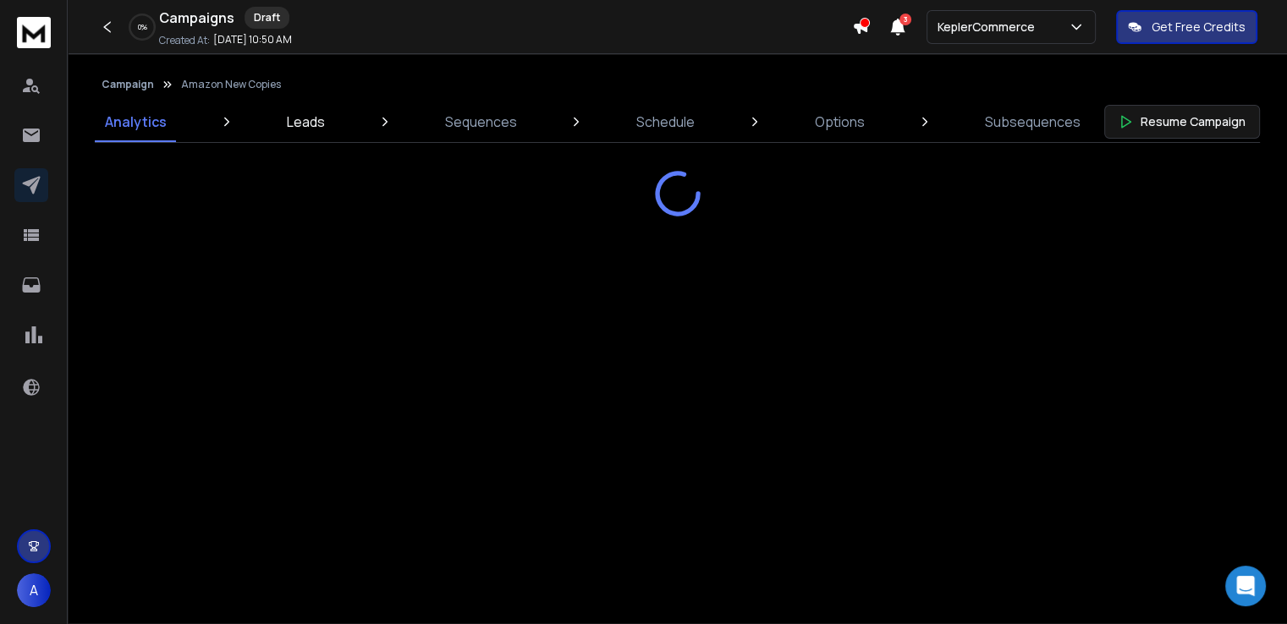
click at [321, 122] on p "Leads" at bounding box center [306, 122] width 38 height 20
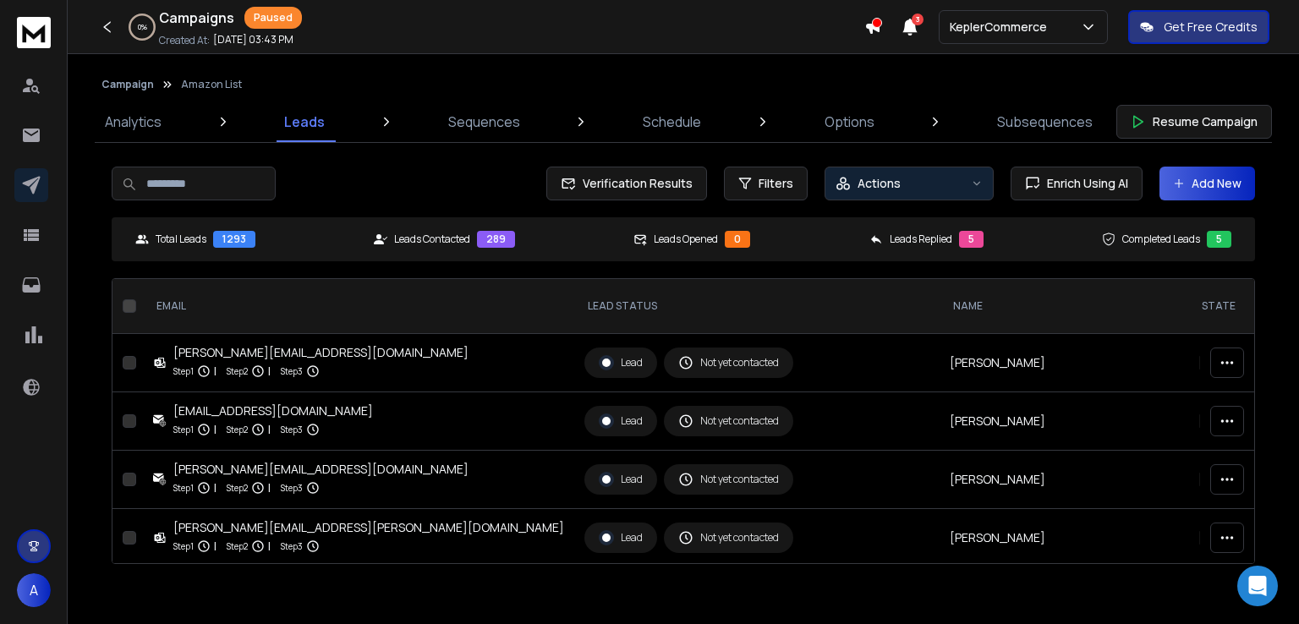
drag, startPoint x: 963, startPoint y: 170, endPoint x: 950, endPoint y: 180, distance: 16.3
click at [963, 170] on button "Actions" at bounding box center [909, 184] width 169 height 34
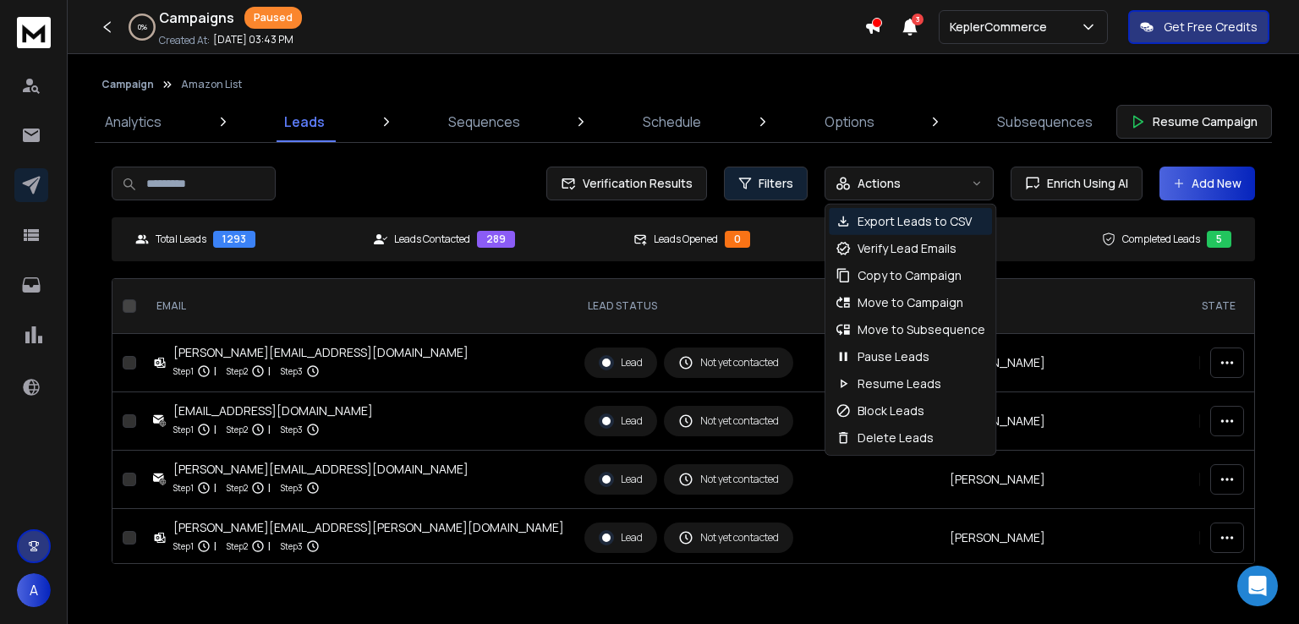
click at [793, 187] on span "Filters" at bounding box center [776, 183] width 35 height 17
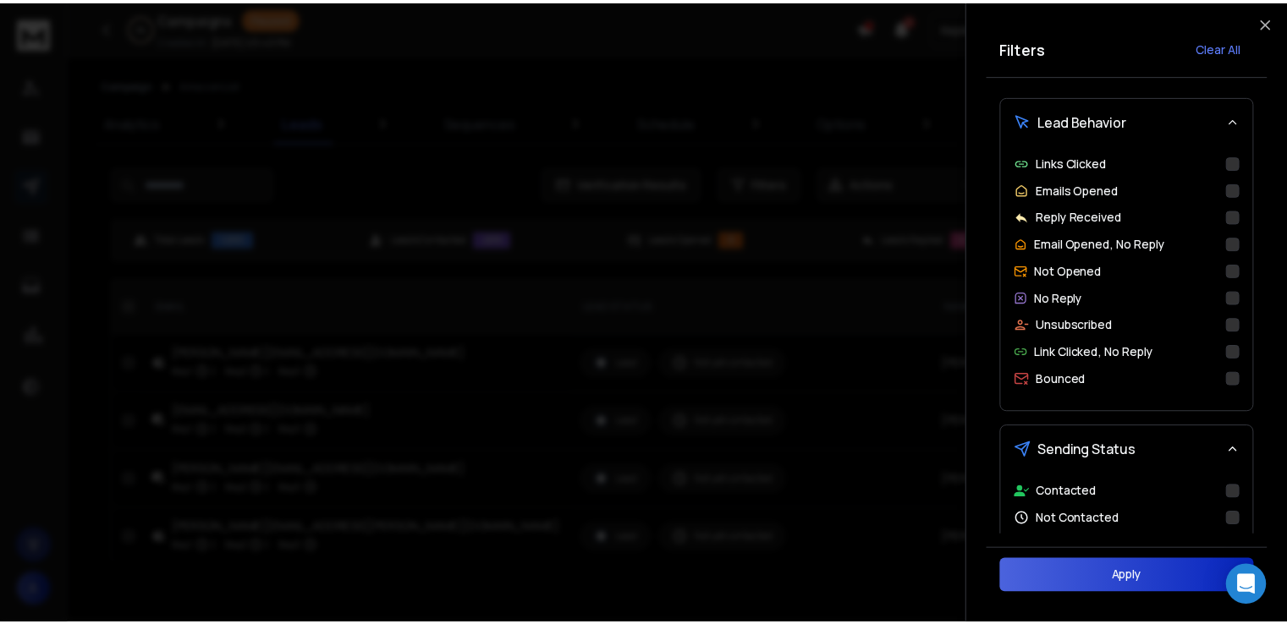
scroll to position [282, 0]
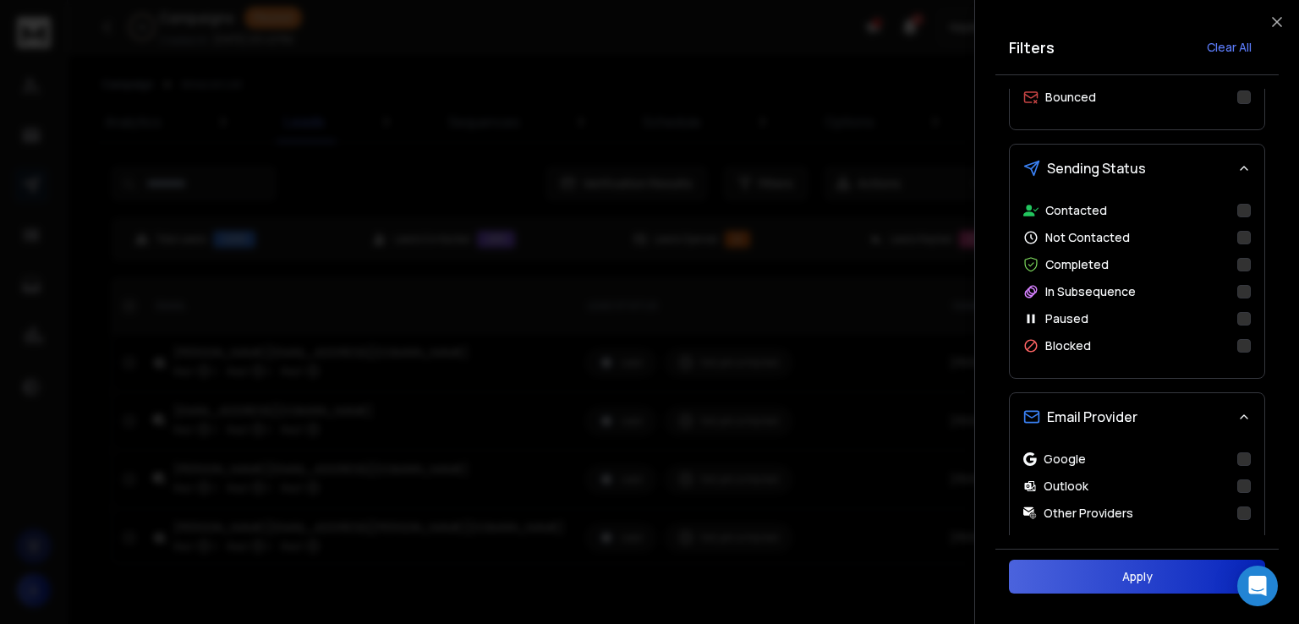
click at [1096, 234] on p "Not Contacted" at bounding box center [1088, 237] width 85 height 17
click at [1238, 234] on button "Not Contacted" at bounding box center [1245, 238] width 14 height 14
click at [1141, 560] on button "Apply" at bounding box center [1137, 577] width 256 height 34
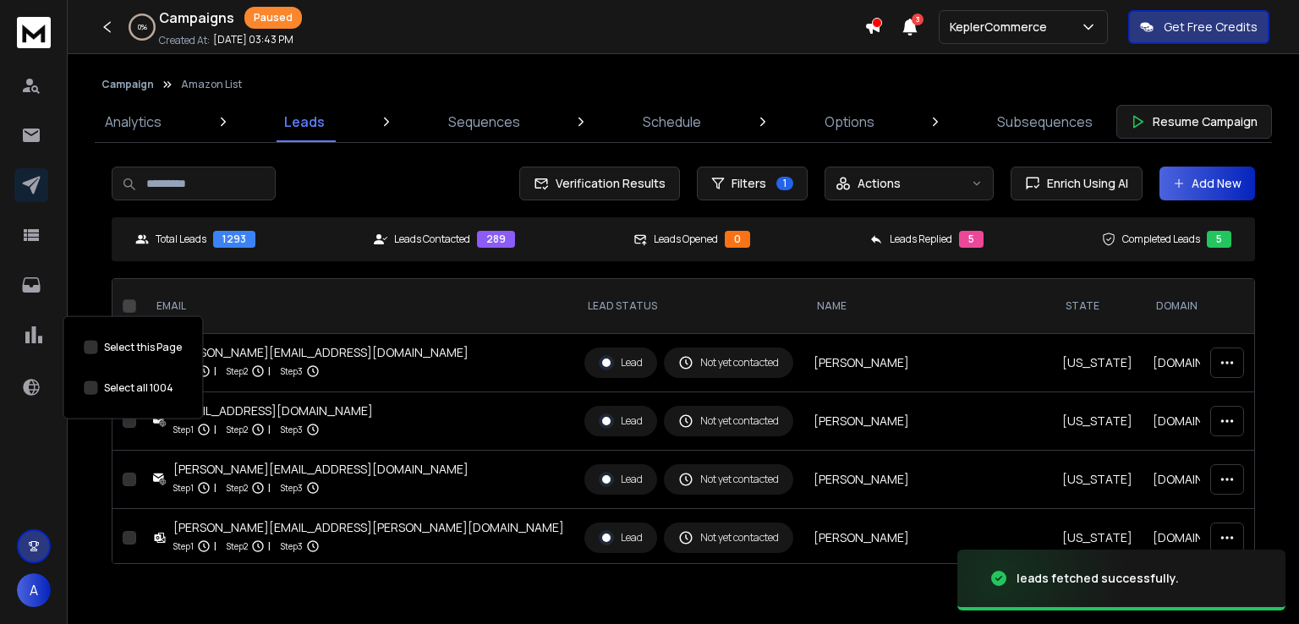
click at [81, 387] on div "Select this Page Select all 1004" at bounding box center [133, 368] width 118 height 88
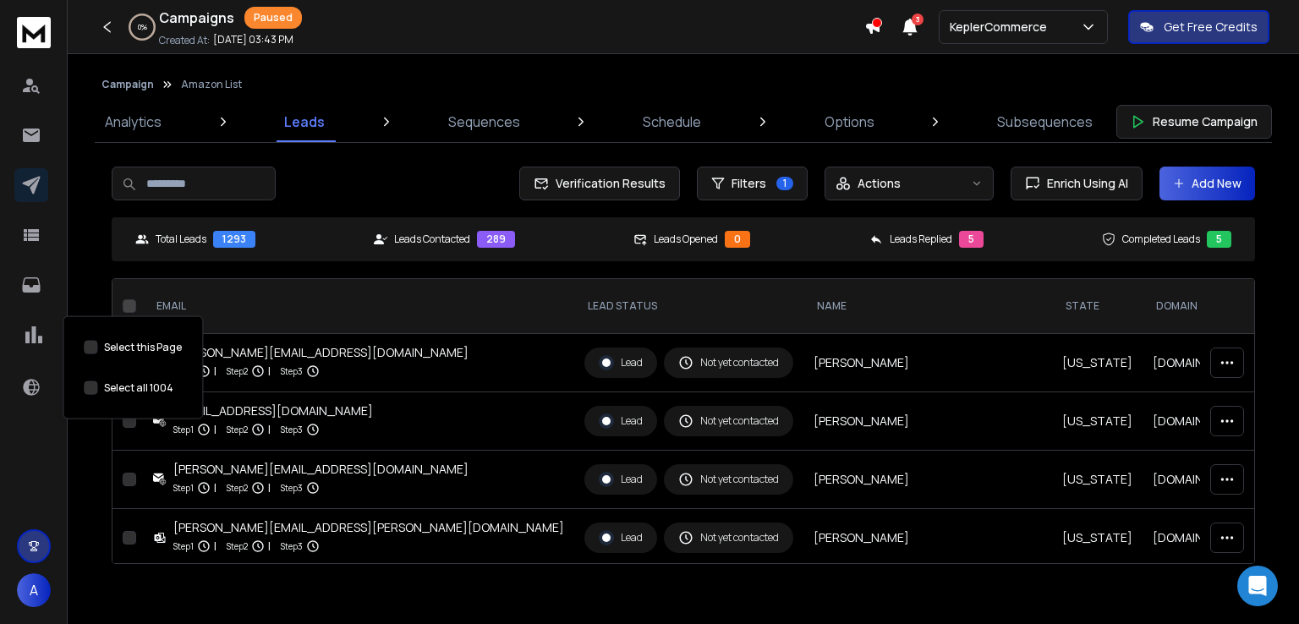
click at [91, 392] on button "Select this Page" at bounding box center [91, 389] width 14 height 14
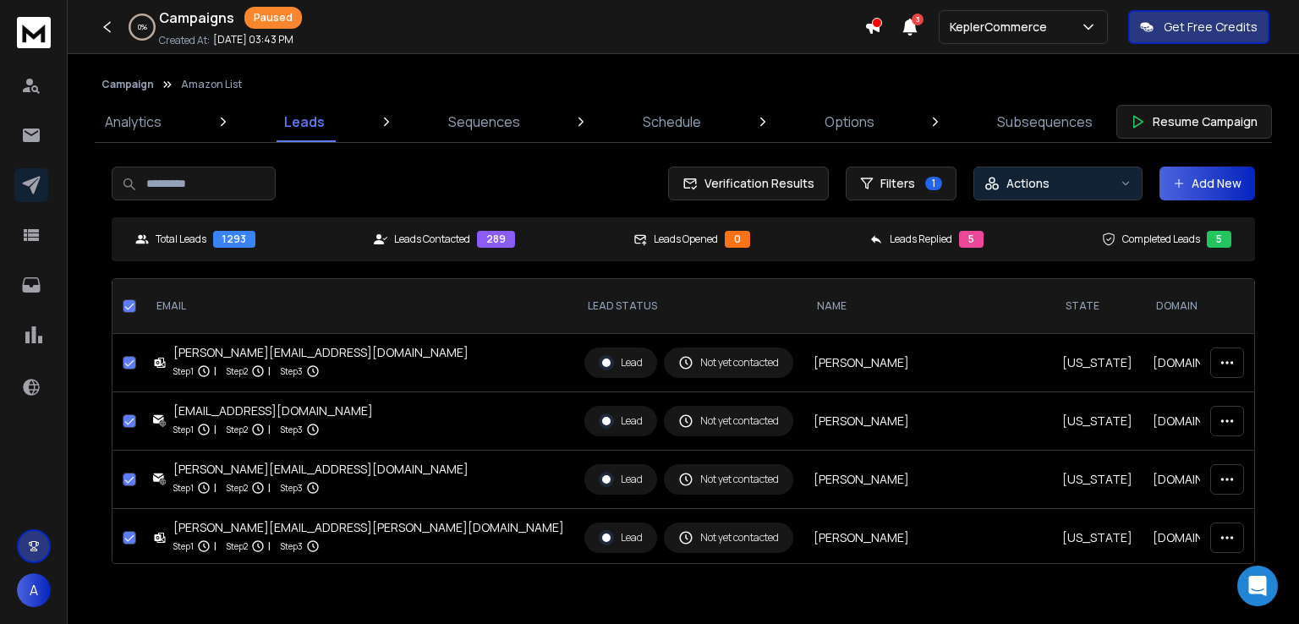
click at [1069, 187] on div "Actions" at bounding box center [1049, 183] width 129 height 17
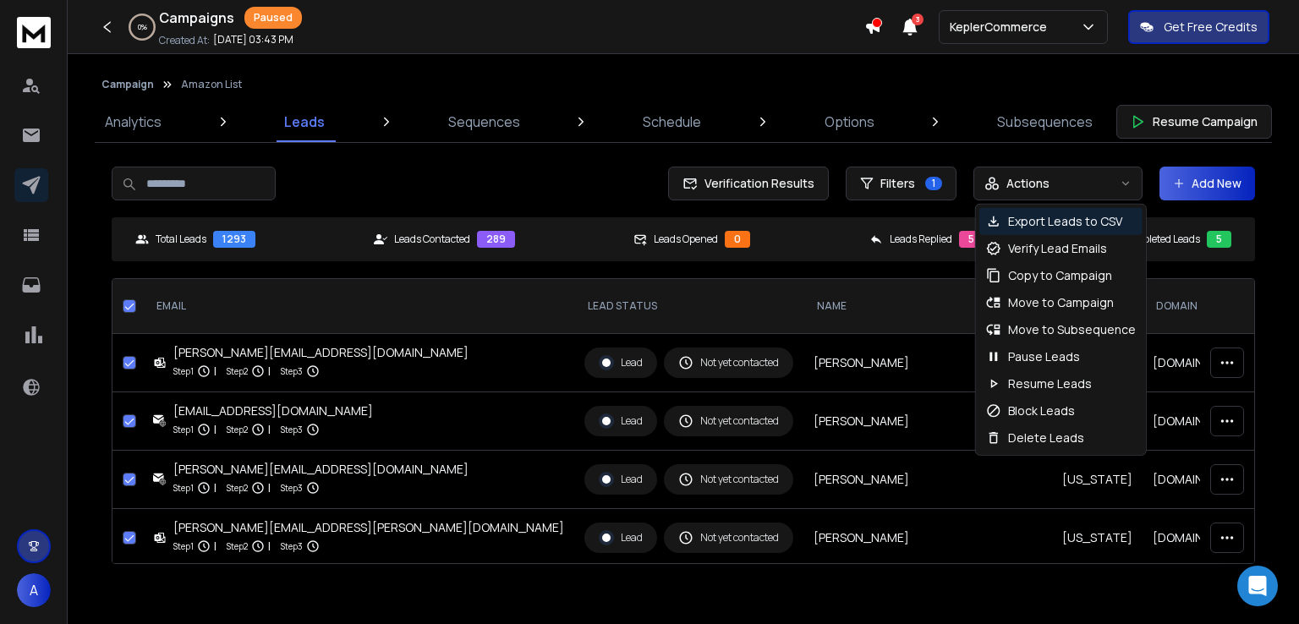
click at [1055, 226] on p "Export Leads to CSV" at bounding box center [1065, 221] width 114 height 17
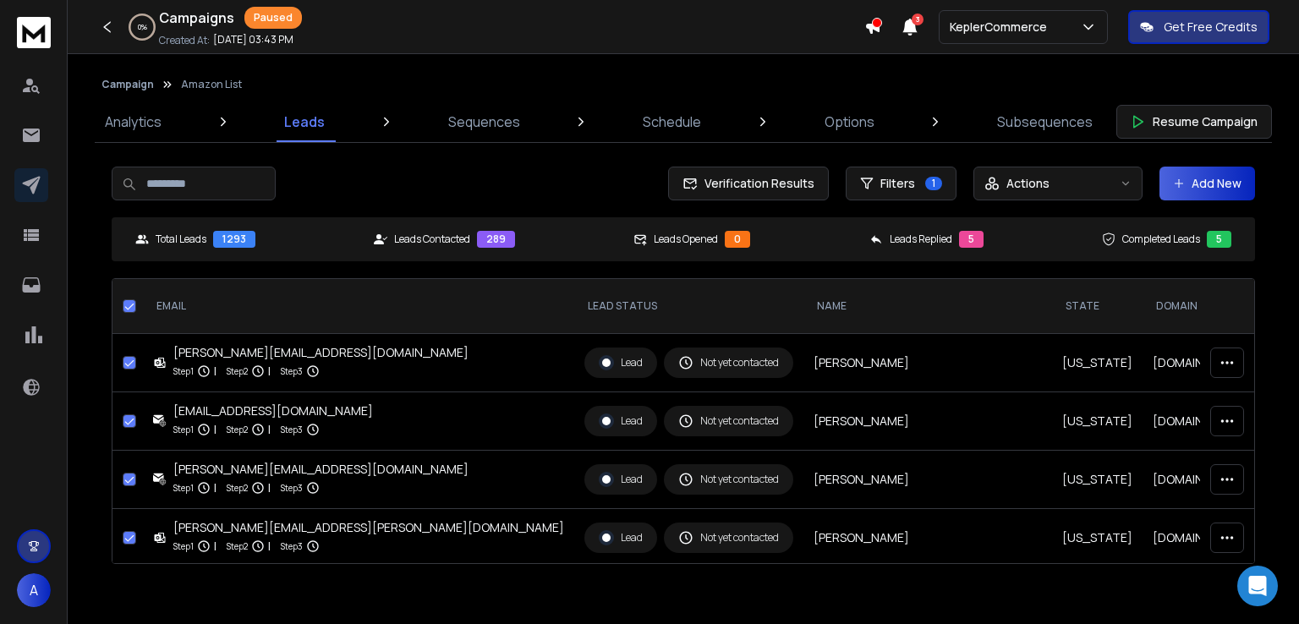
click at [514, 168] on div "Verification Results Filters 1 Actions Add New" at bounding box center [684, 184] width 1144 height 34
click at [1009, 187] on p "Actions" at bounding box center [1028, 183] width 43 height 17
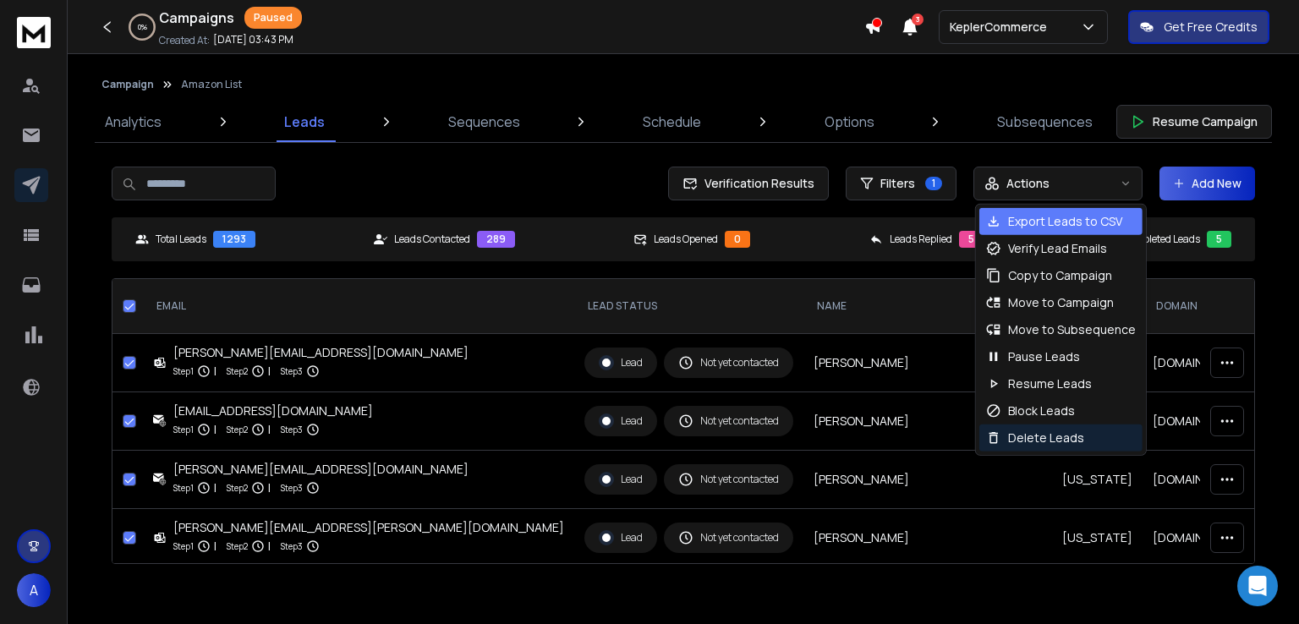
click at [1088, 437] on div "Delete Leads" at bounding box center [1061, 438] width 163 height 27
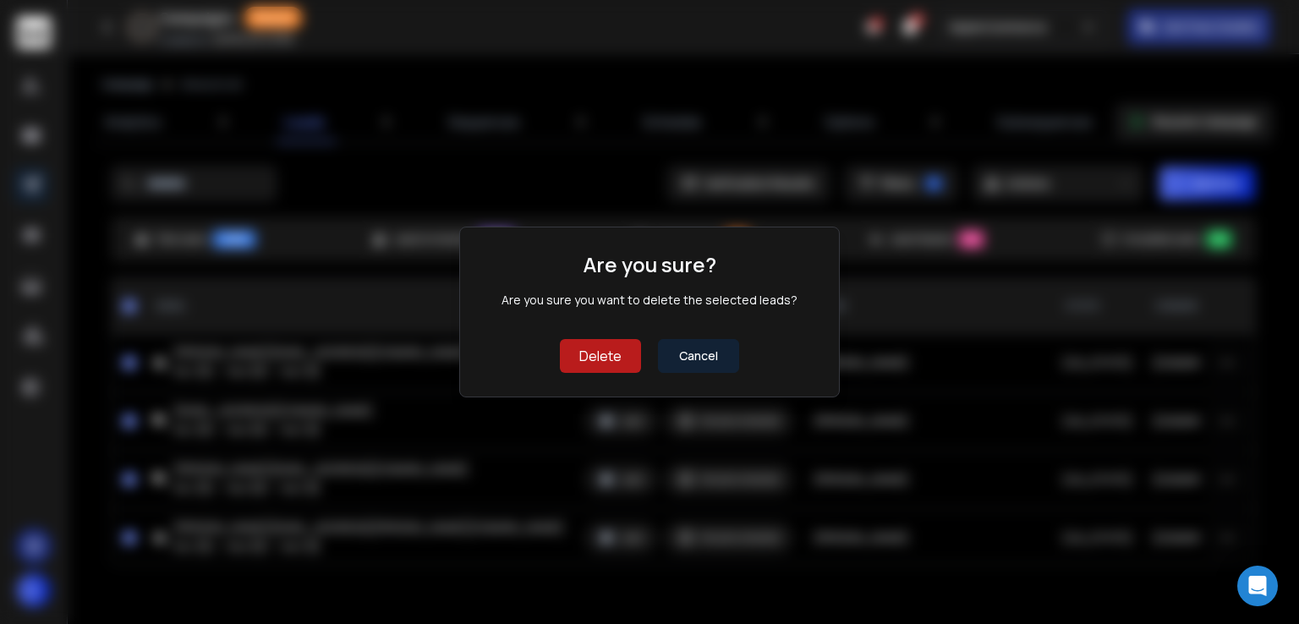
click at [602, 349] on button "Delete" at bounding box center [600, 356] width 81 height 34
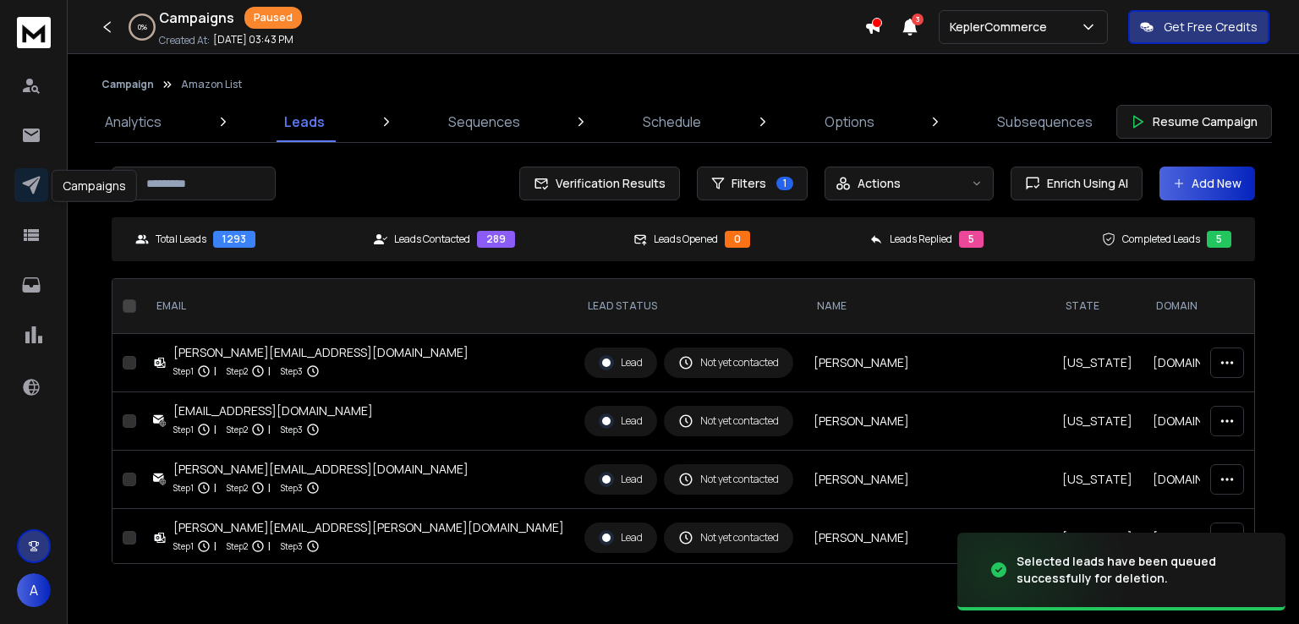
click at [25, 180] on icon at bounding box center [31, 185] width 20 height 20
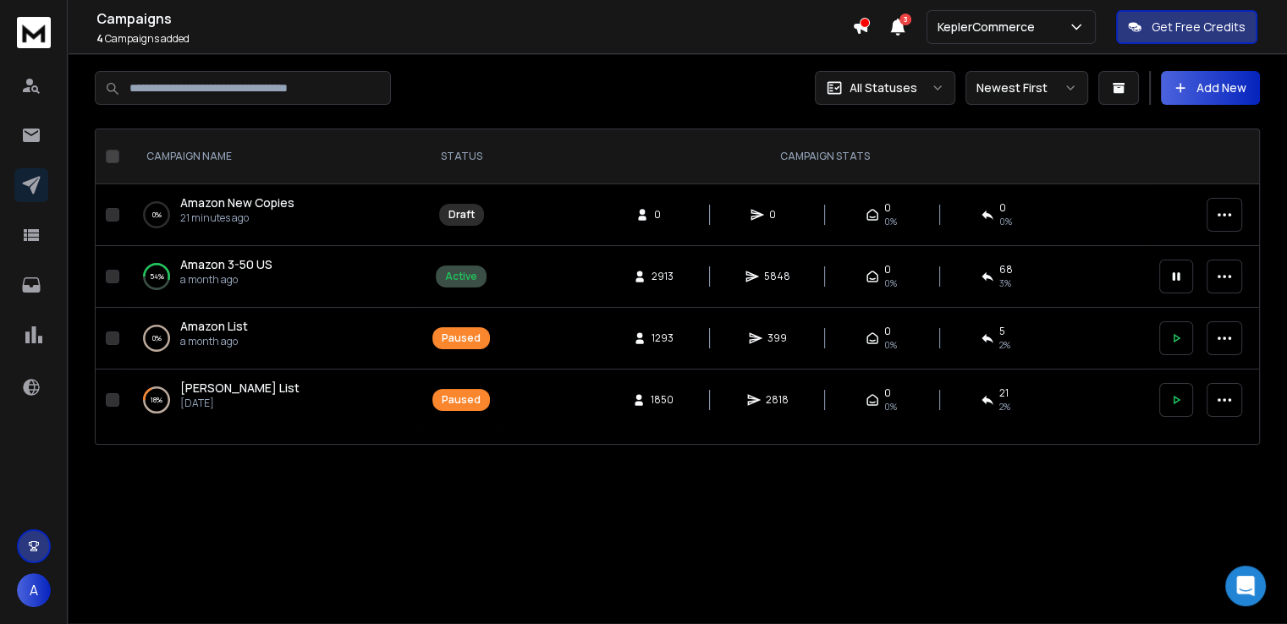
click at [274, 209] on span "Amazon New Copies" at bounding box center [237, 203] width 114 height 16
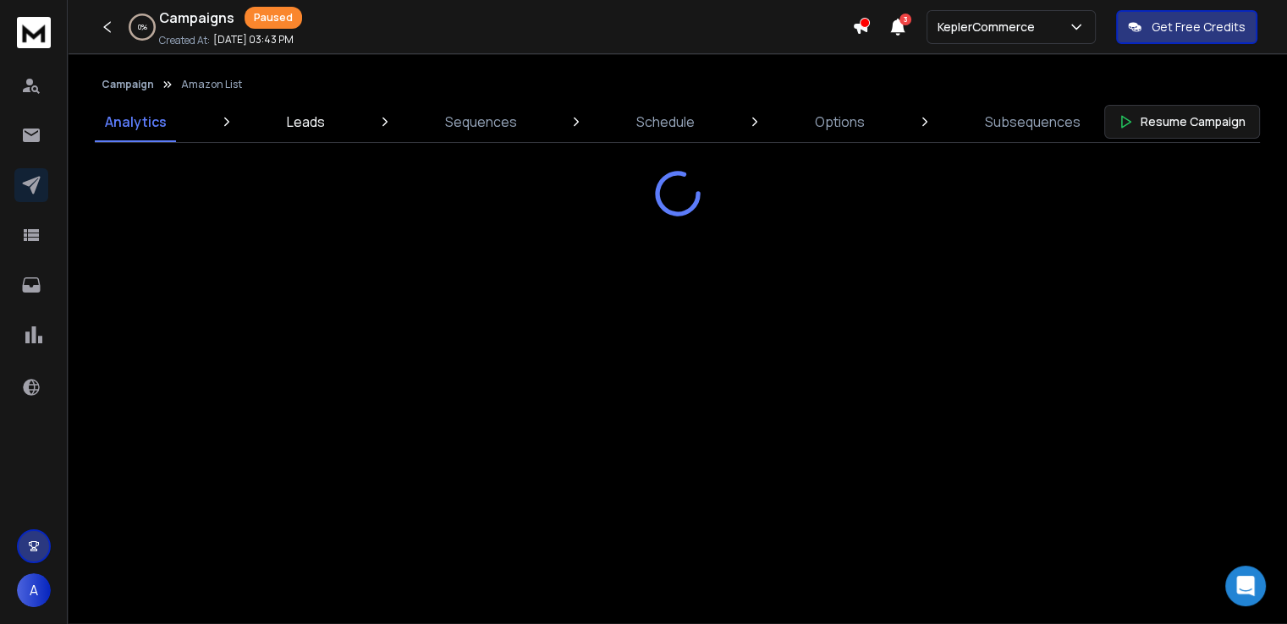
click at [297, 137] on link "Leads" at bounding box center [306, 122] width 58 height 41
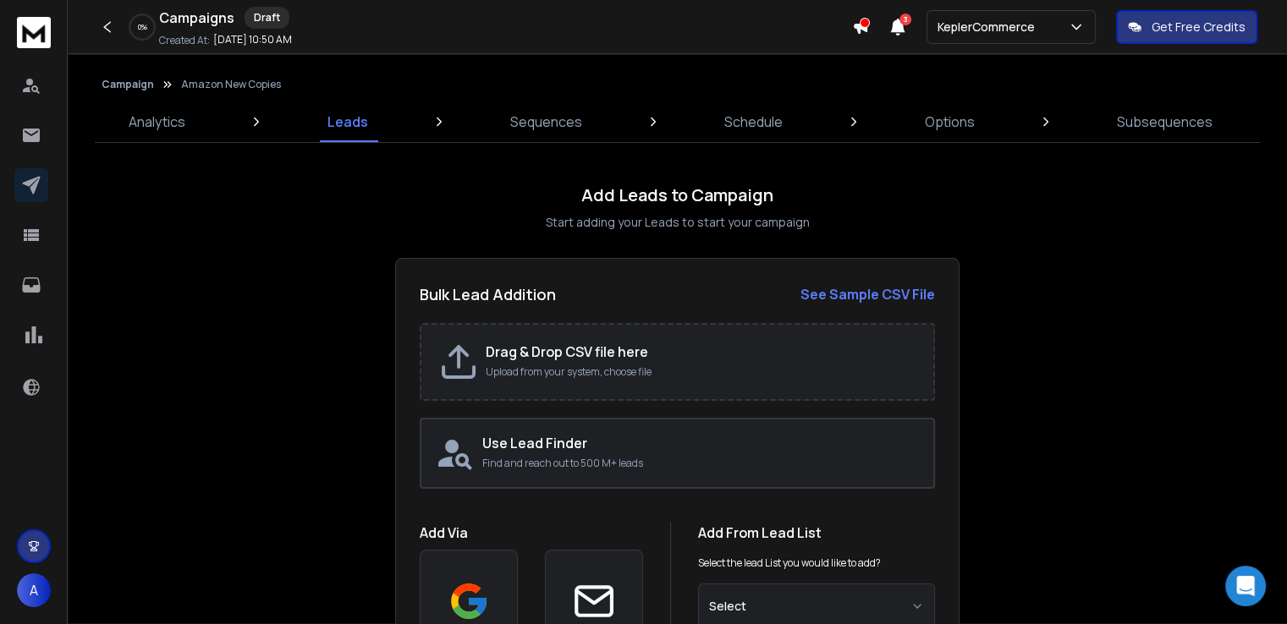
click at [530, 354] on h2 "Drag & Drop CSV file here" at bounding box center [701, 352] width 431 height 20
type input "**********"
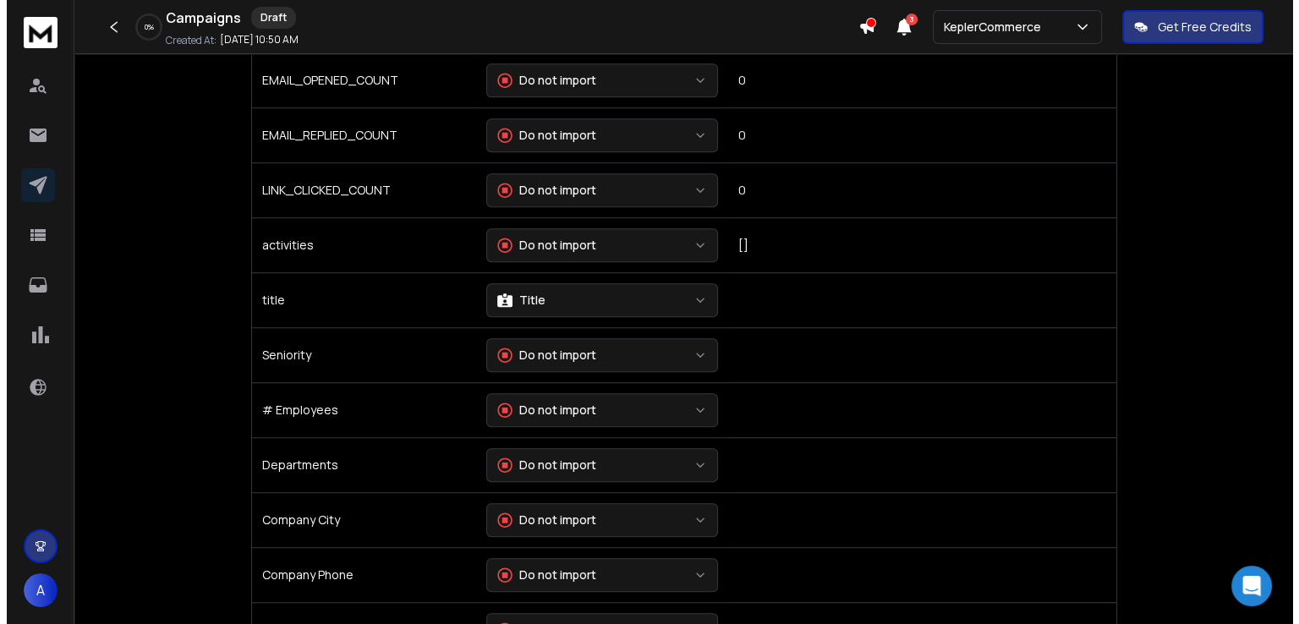
scroll to position [1251, 0]
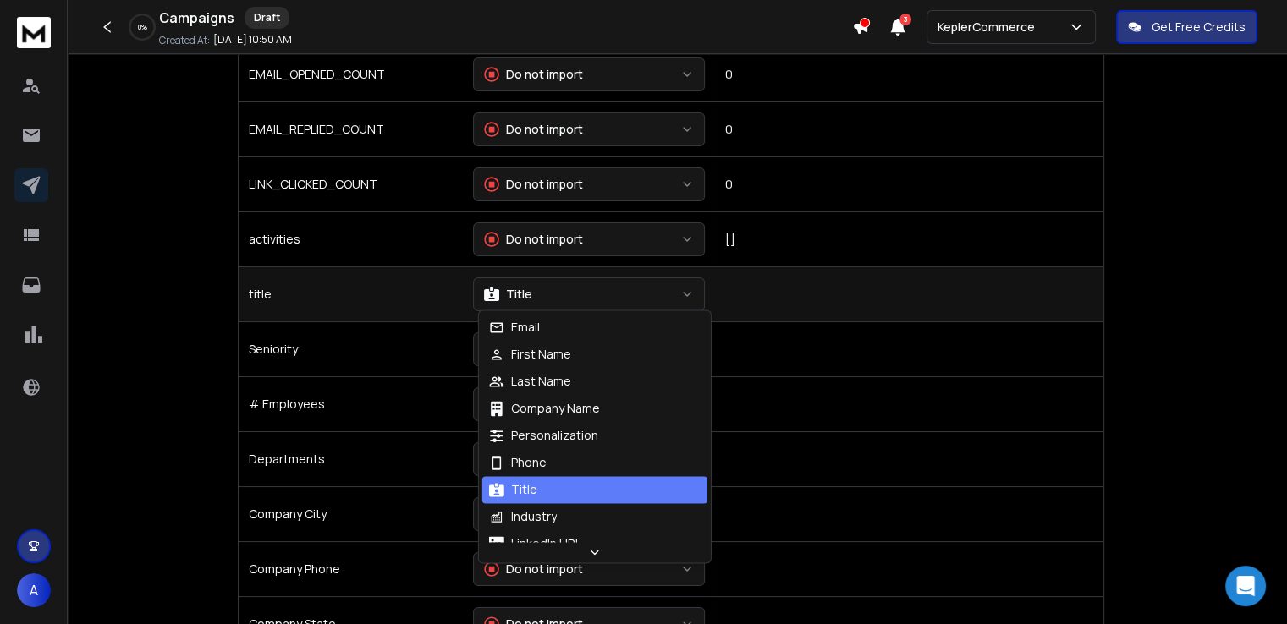
click at [596, 285] on button "Title" at bounding box center [589, 294] width 232 height 34
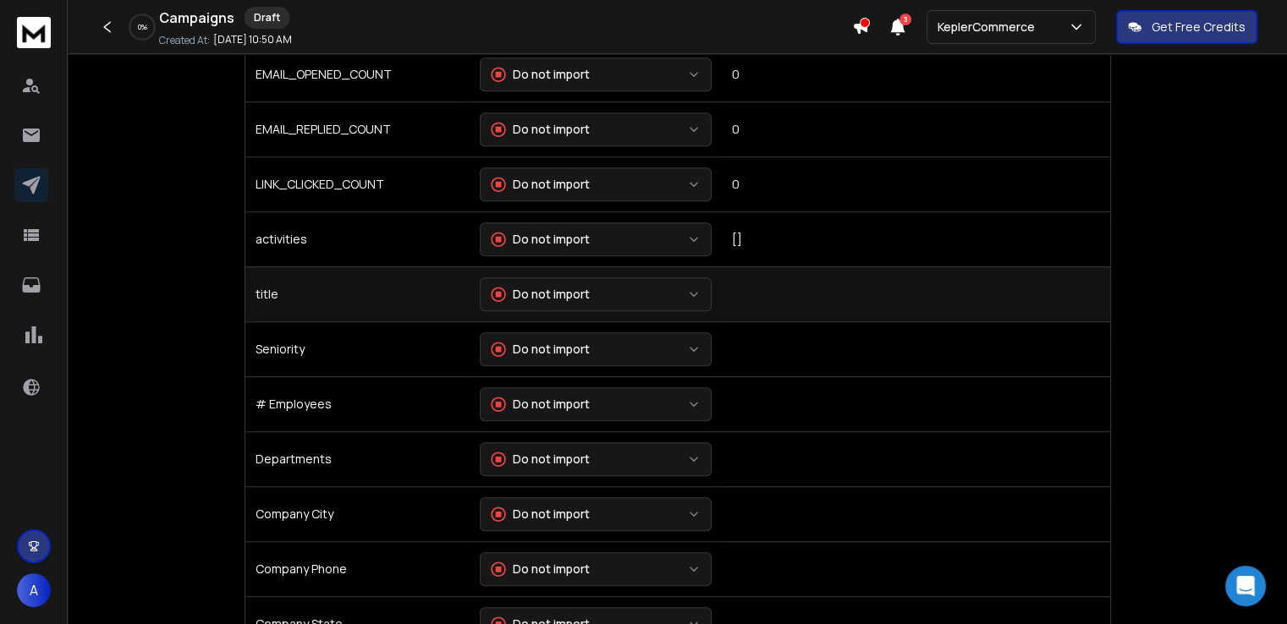
scroll to position [1700, 0]
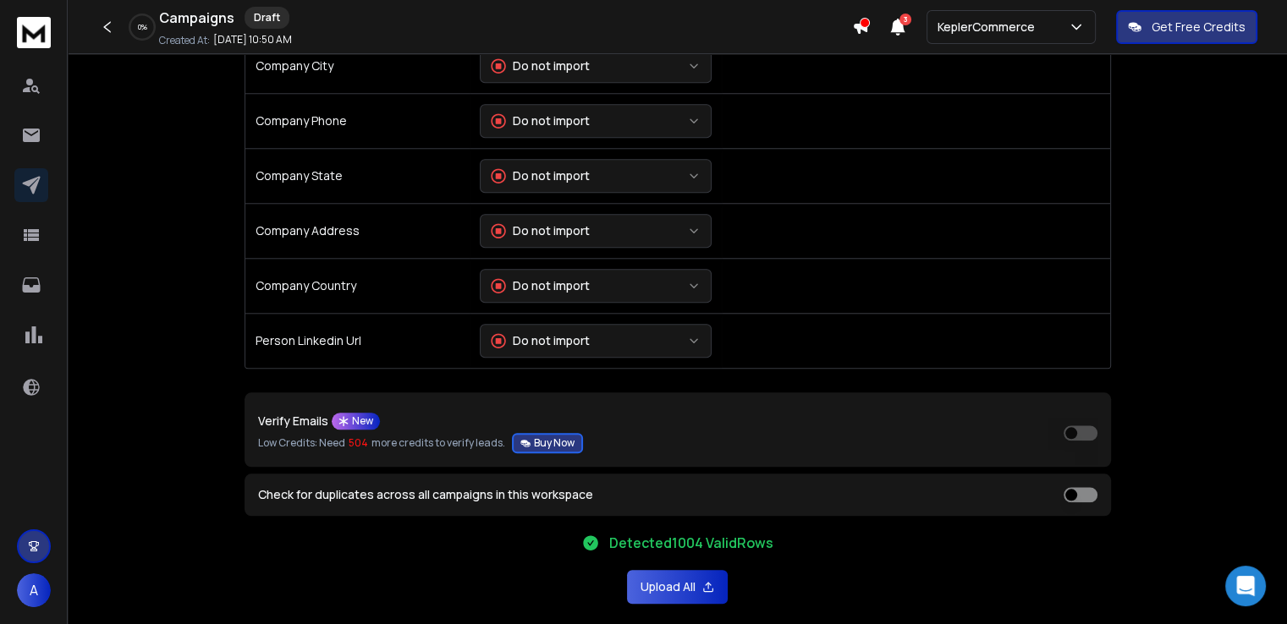
click at [668, 583] on button "Upload All" at bounding box center [677, 587] width 101 height 34
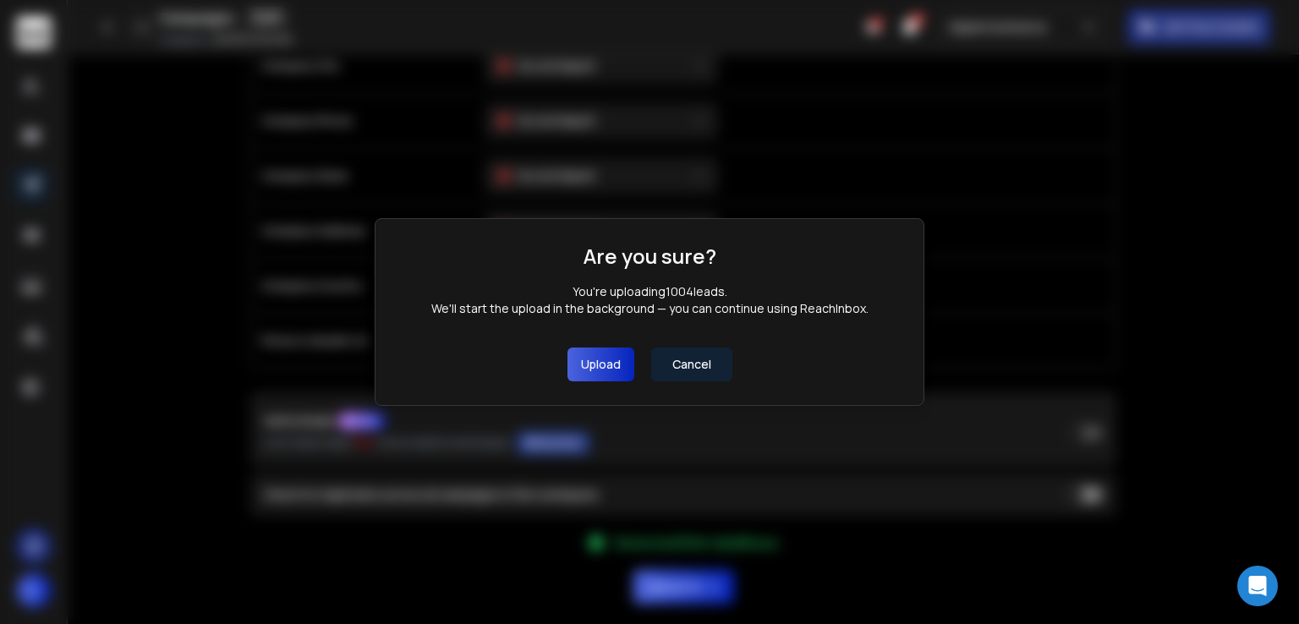
click at [610, 356] on button "Upload" at bounding box center [601, 365] width 67 height 34
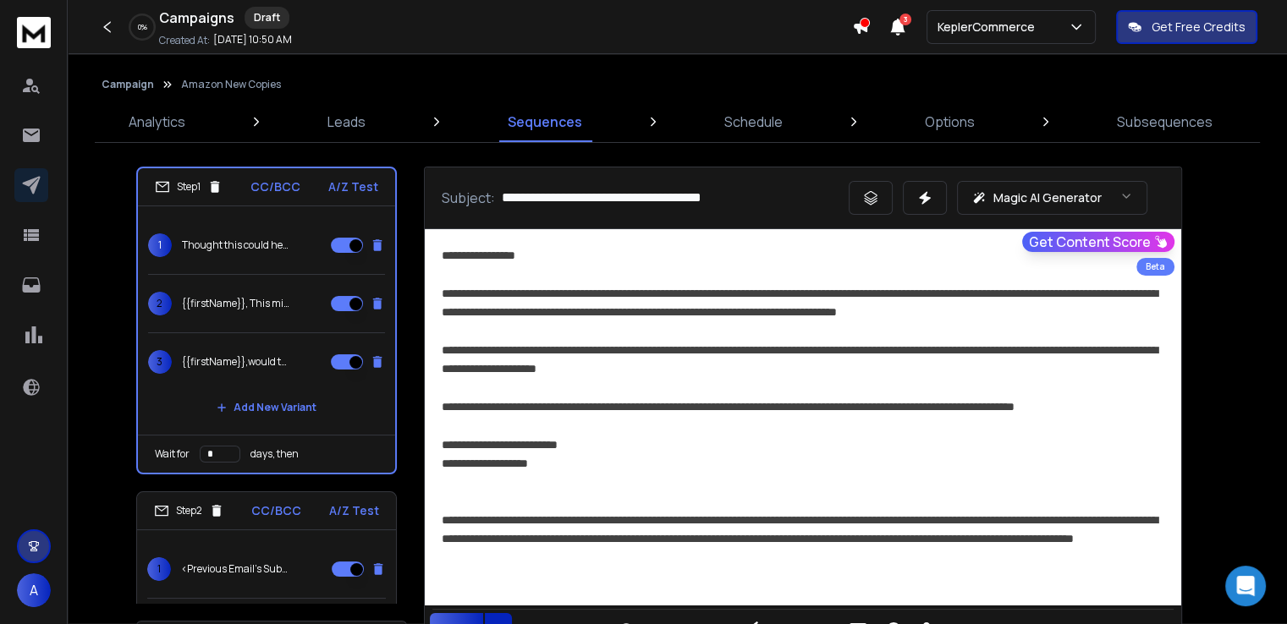
scroll to position [53, 0]
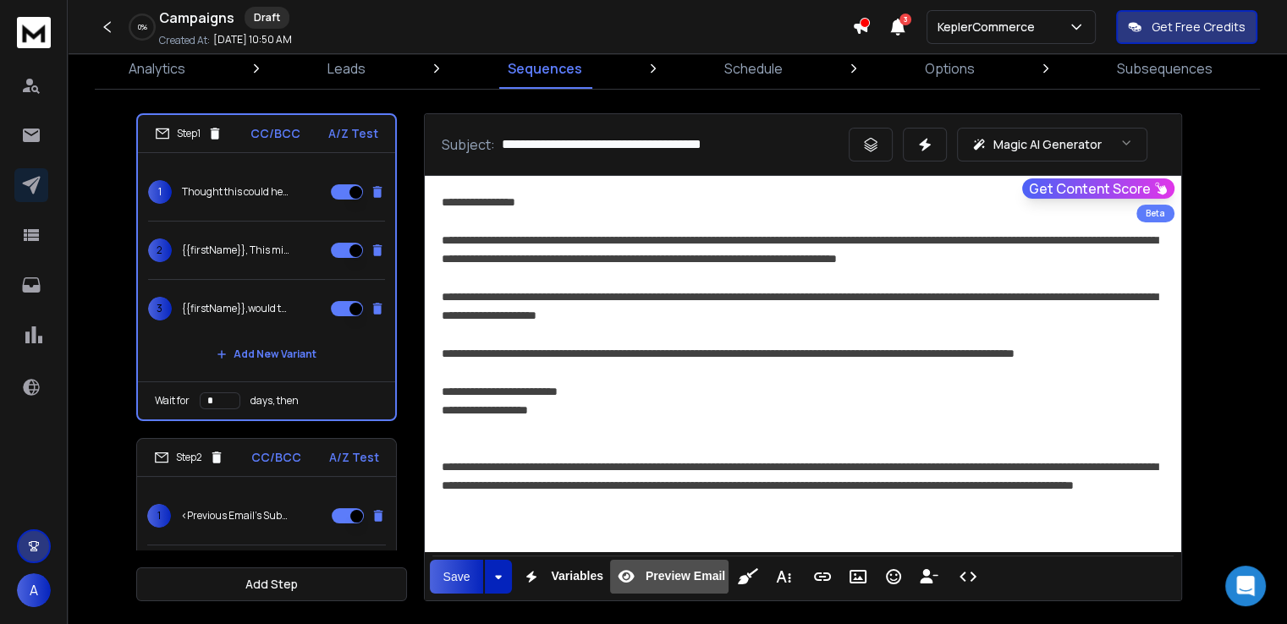
click at [690, 574] on span "Preview Email" at bounding box center [685, 576] width 86 height 14
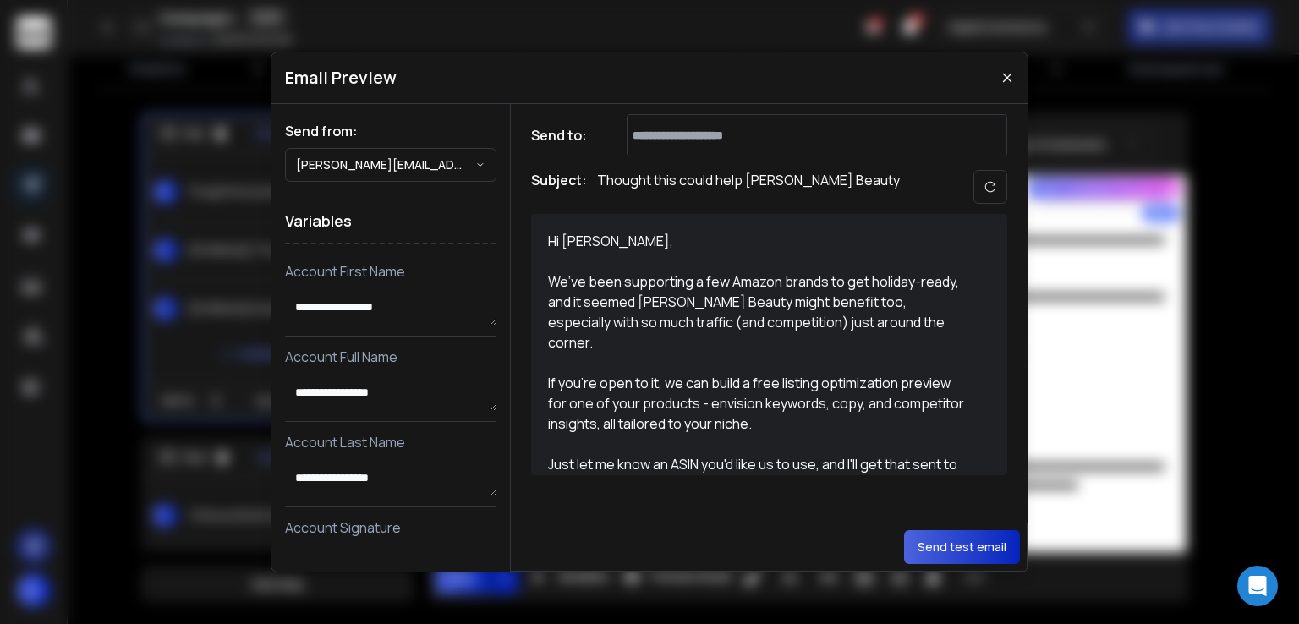
click at [1009, 77] on icon at bounding box center [1008, 78] width 14 height 14
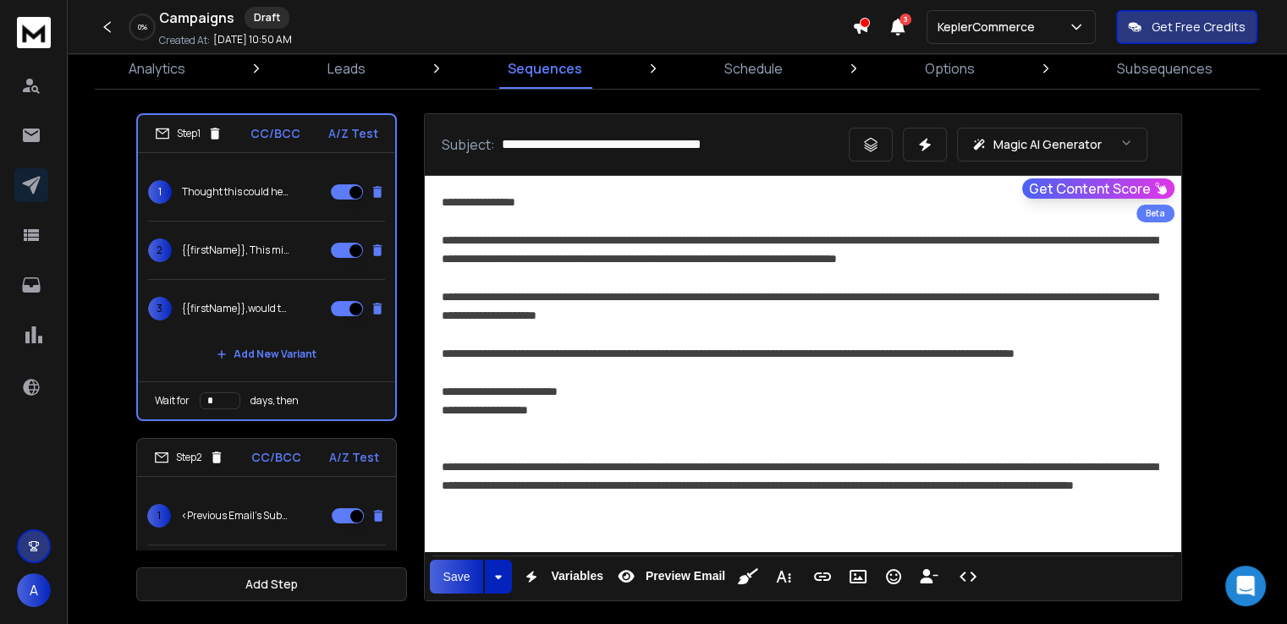
click at [290, 245] on div "2 {{firstName}}, This might surprise you about {{companyName}}’s performance" at bounding box center [266, 251] width 237 height 58
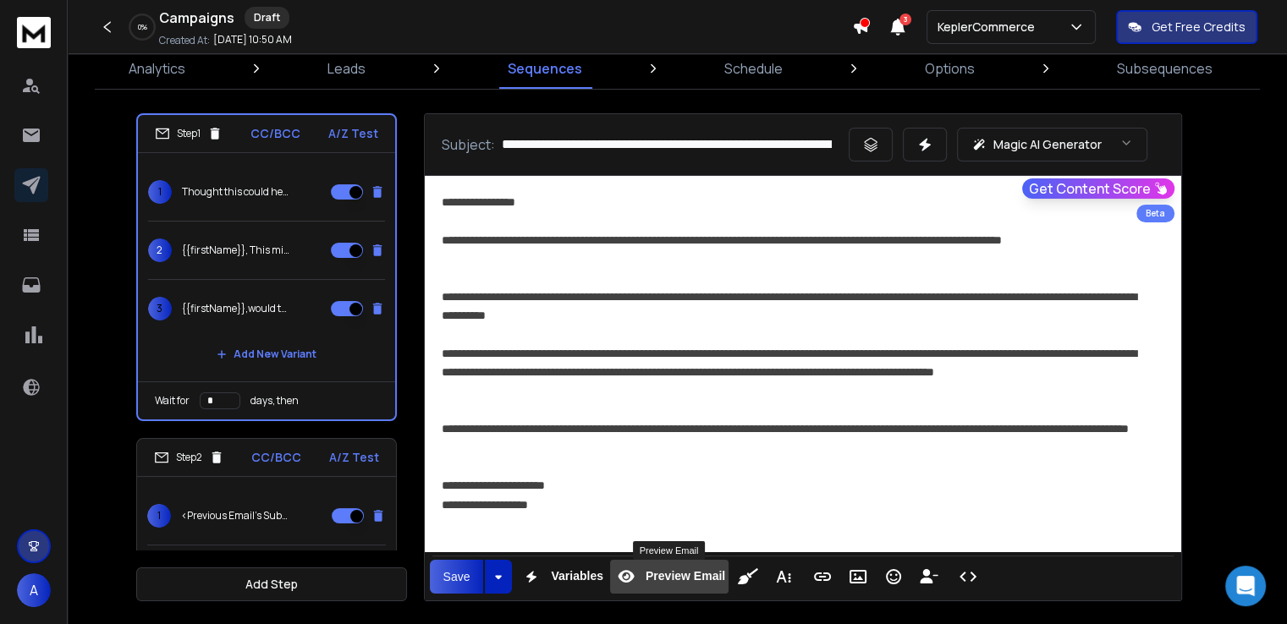
click at [670, 574] on span "Preview Email" at bounding box center [685, 576] width 86 height 14
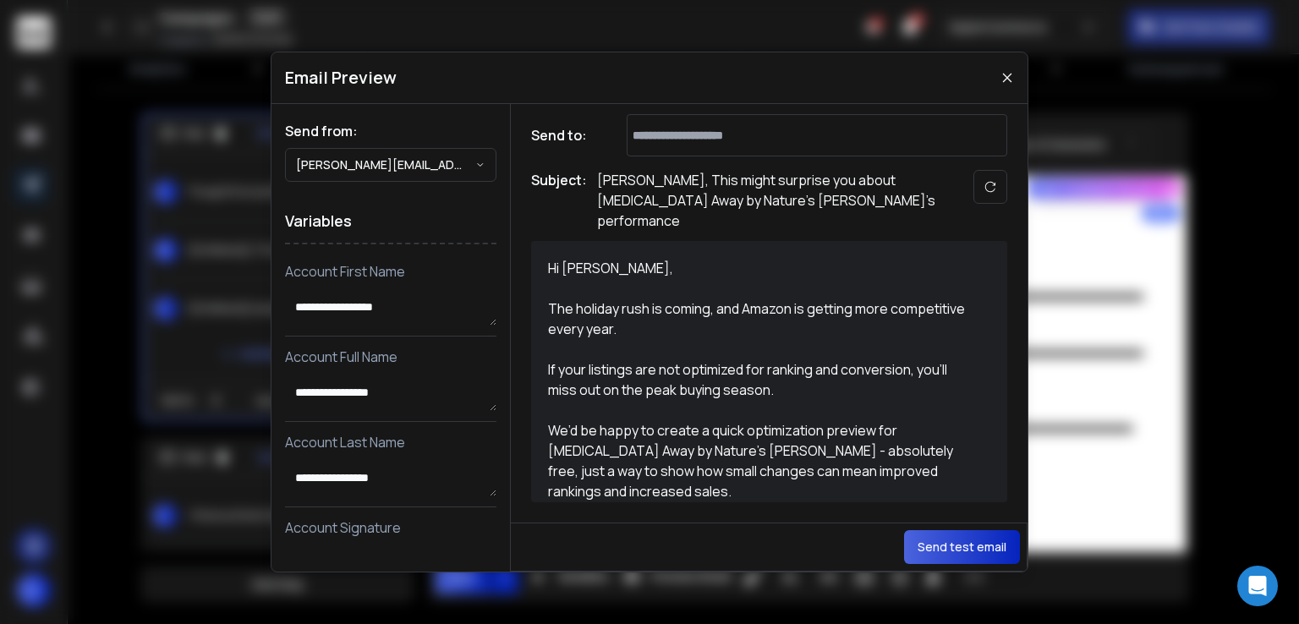
click at [1006, 79] on icon at bounding box center [1007, 78] width 9 height 9
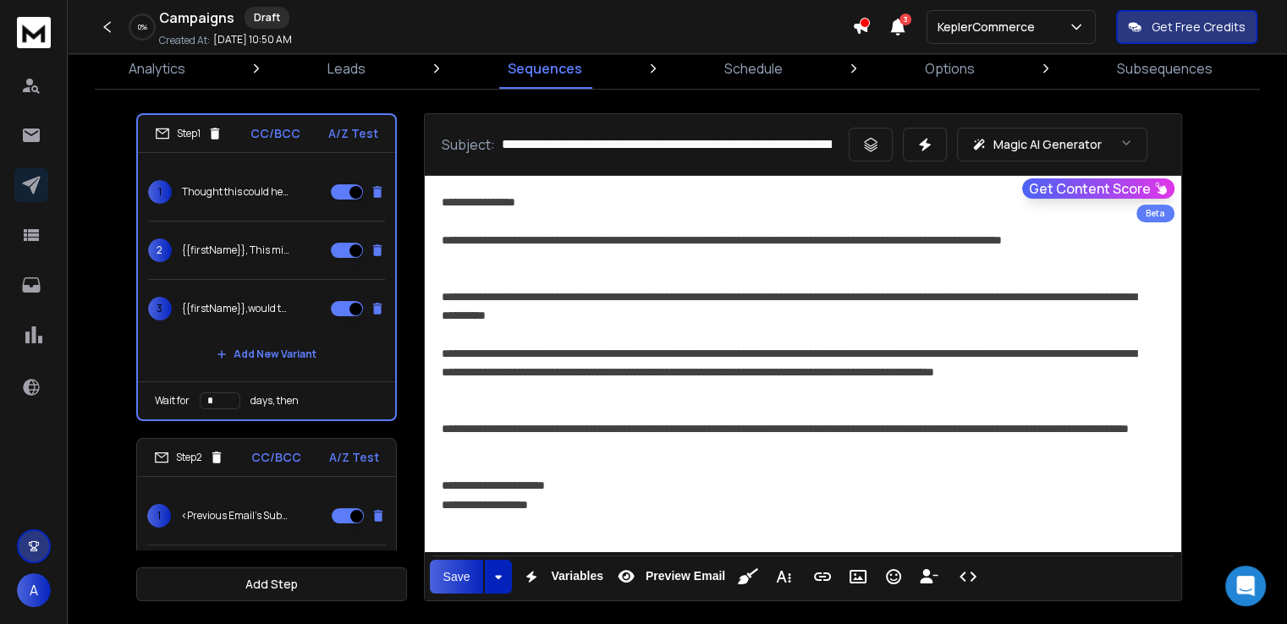
click at [745, 131] on div "**********" at bounding box center [803, 145] width 756 height 62
click at [749, 136] on input "**********" at bounding box center [667, 145] width 330 height 20
click at [680, 584] on div "Preview Email" at bounding box center [669, 577] width 118 height 28
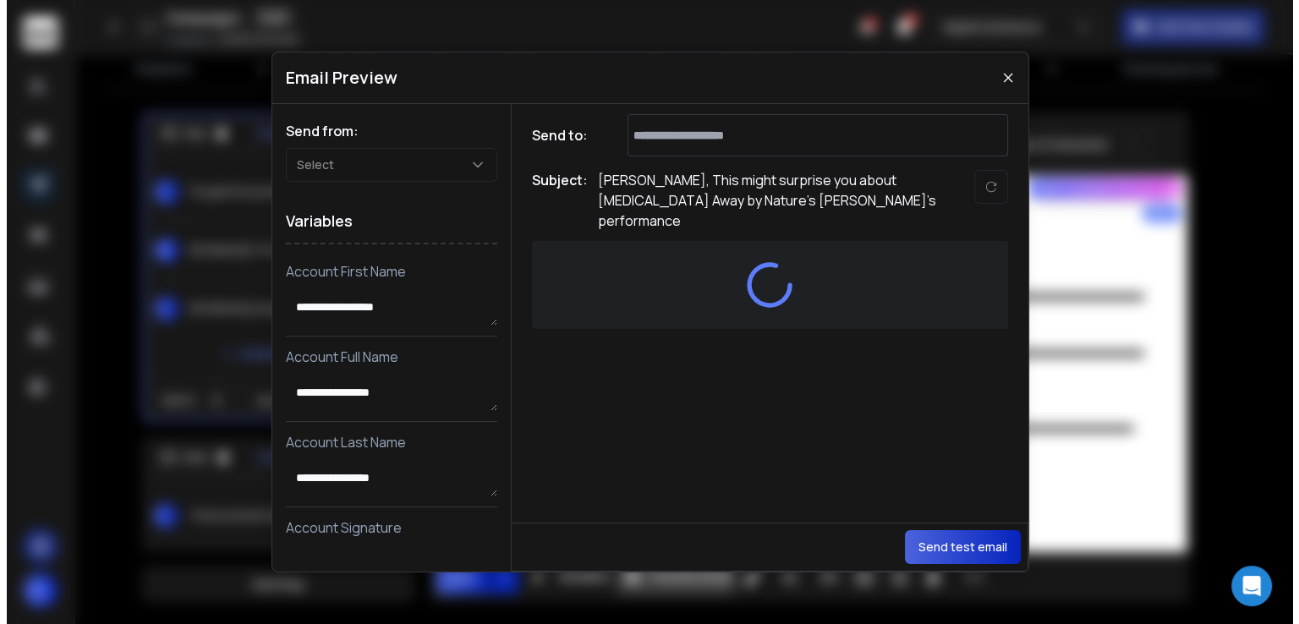
scroll to position [0, 0]
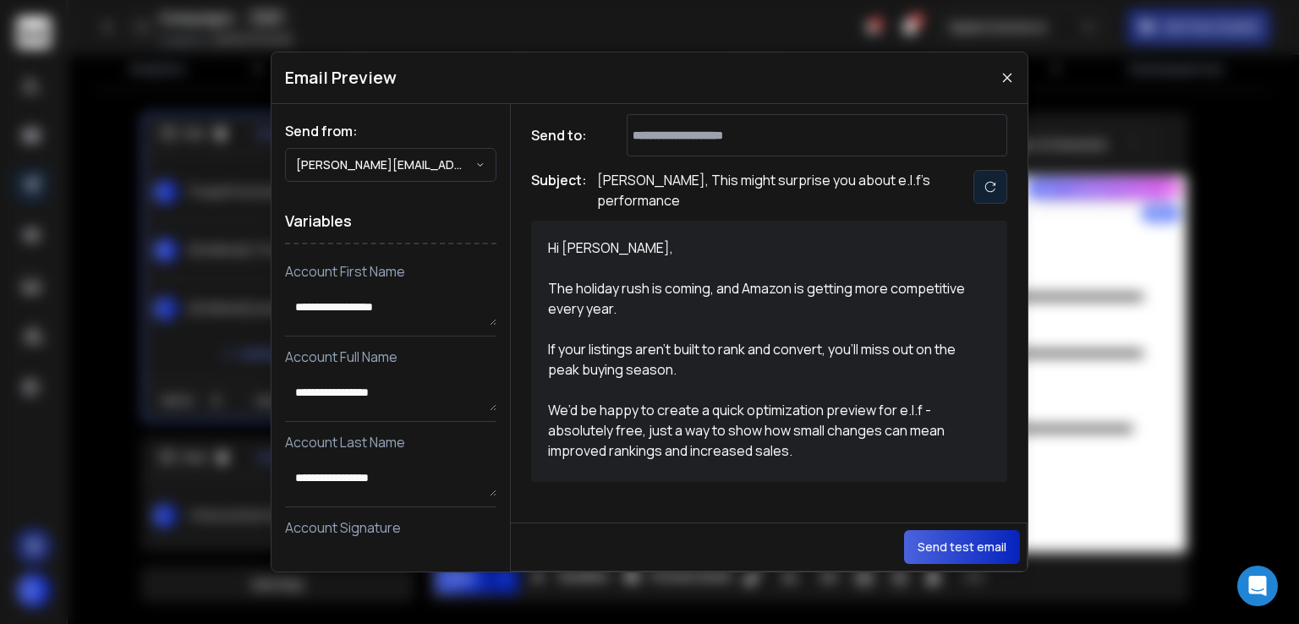
click at [993, 185] on icon at bounding box center [991, 187] width 12 height 12
click at [1008, 75] on icon at bounding box center [1008, 78] width 14 height 14
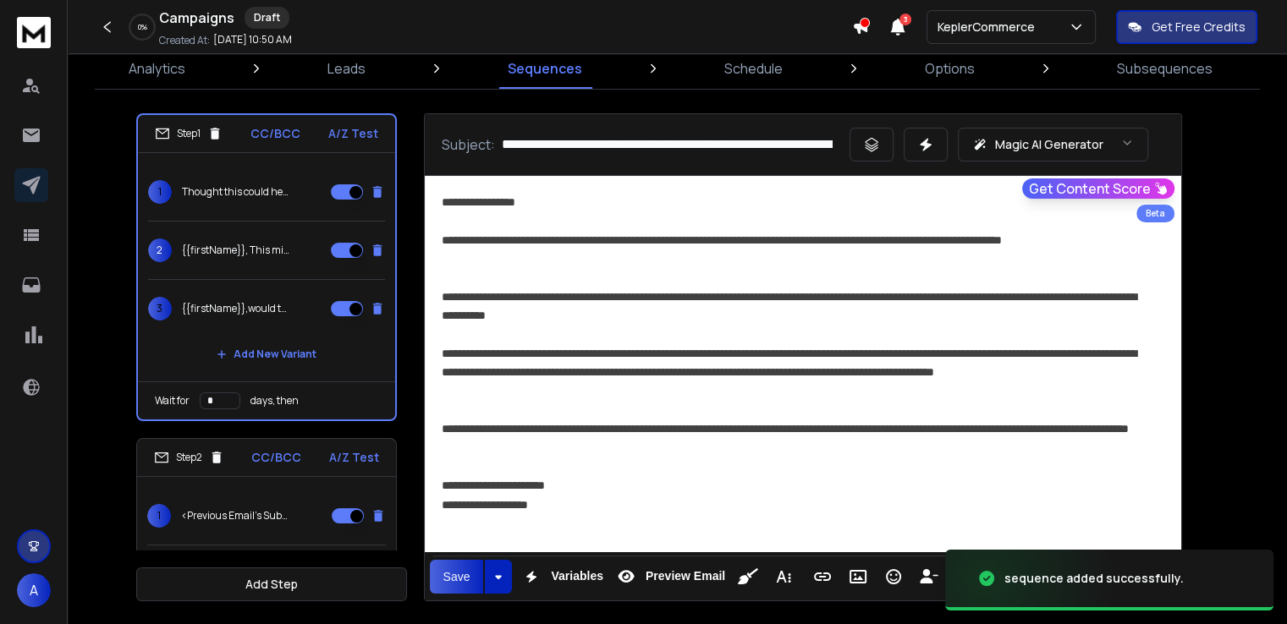
click at [263, 306] on p "{{firstName}},would this lift {{companyName}}’s revenue?" at bounding box center [236, 309] width 108 height 14
type input "**********"
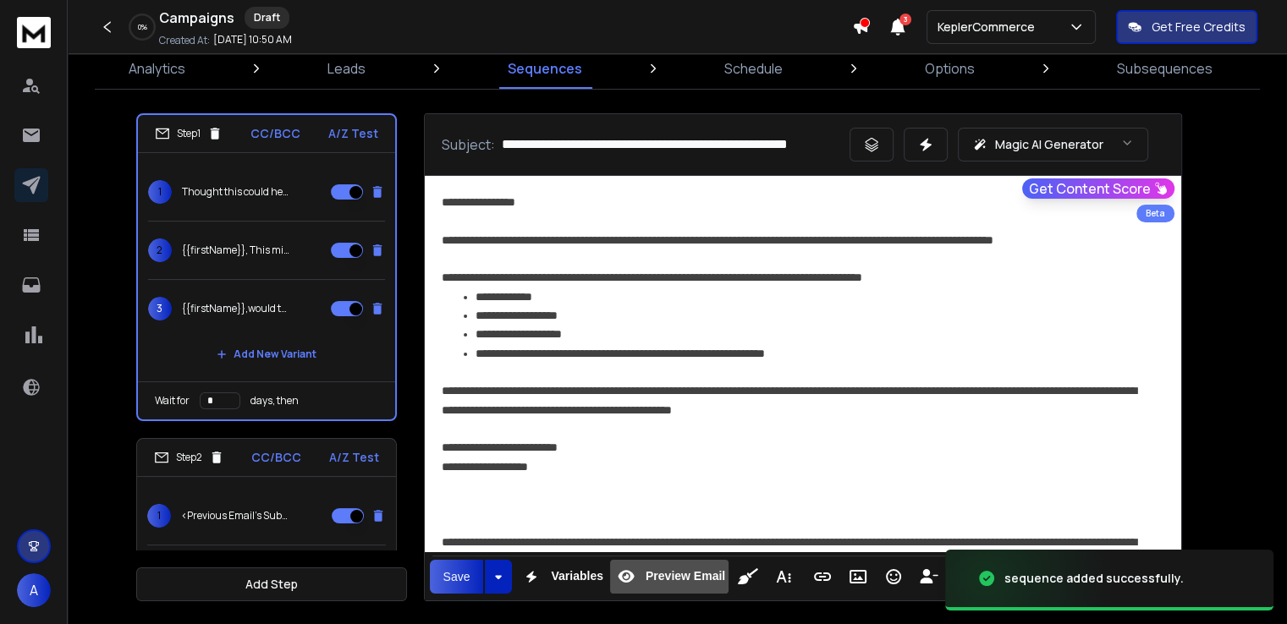
click at [663, 569] on span "Preview Email" at bounding box center [685, 576] width 86 height 14
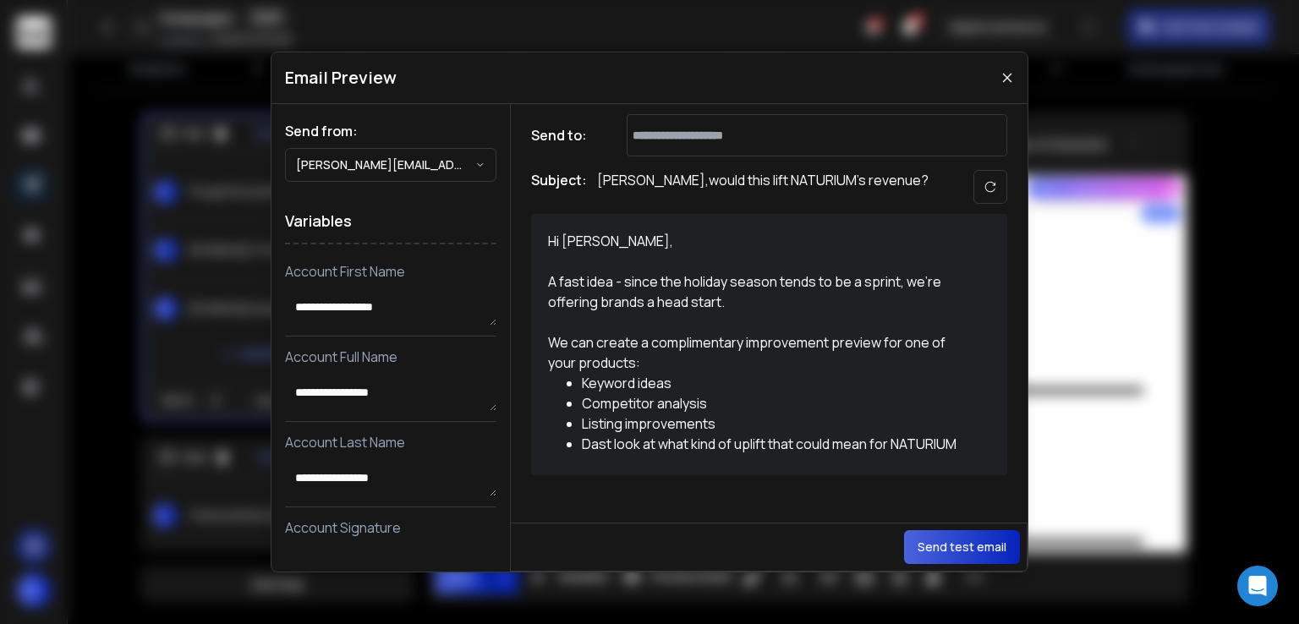
click at [1004, 75] on icon at bounding box center [1007, 78] width 9 height 9
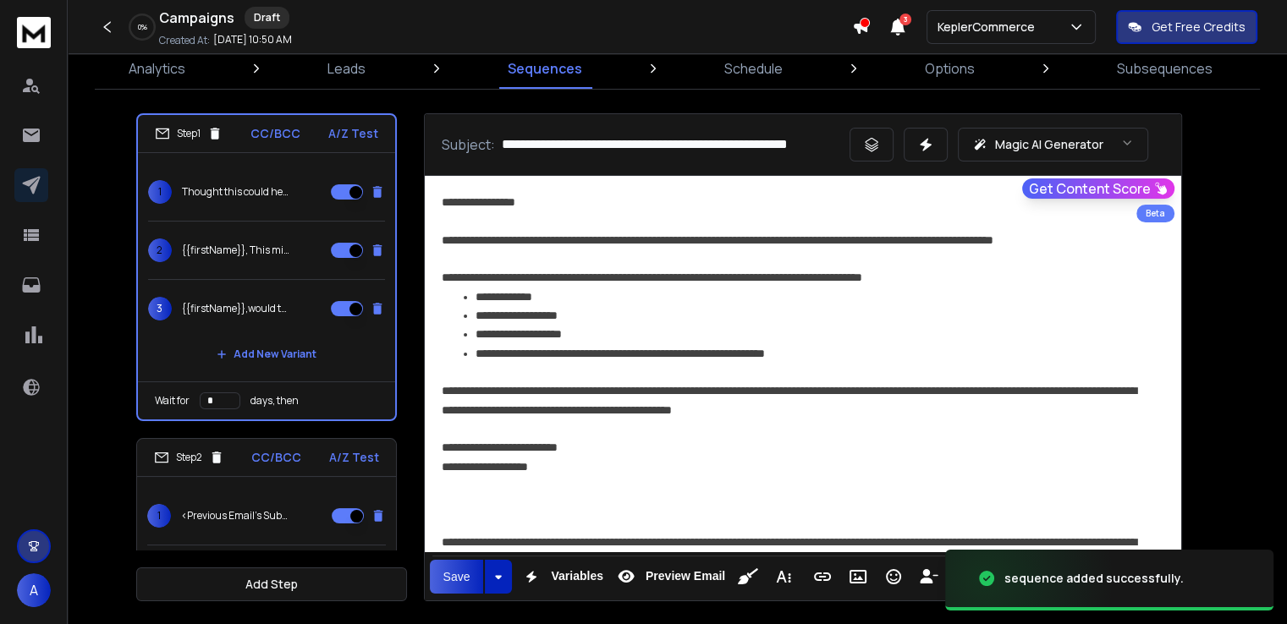
click at [279, 501] on div "1 <Previous Email's Subject>" at bounding box center [266, 516] width 239 height 58
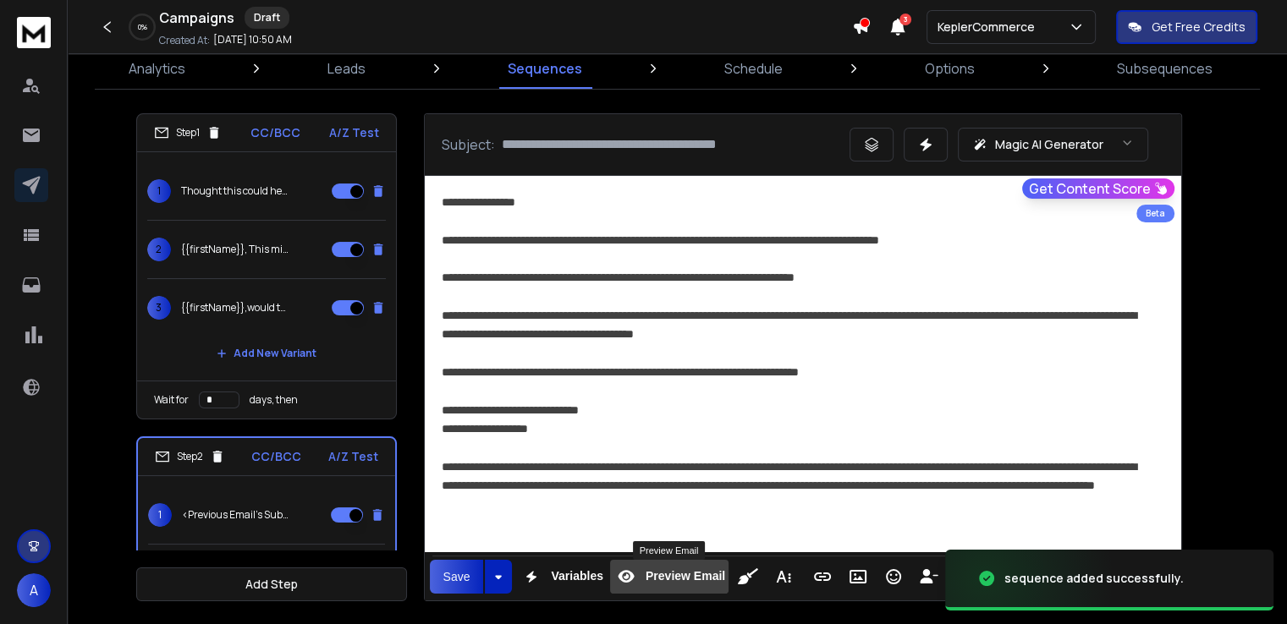
click at [664, 576] on span "Preview Email" at bounding box center [685, 576] width 86 height 14
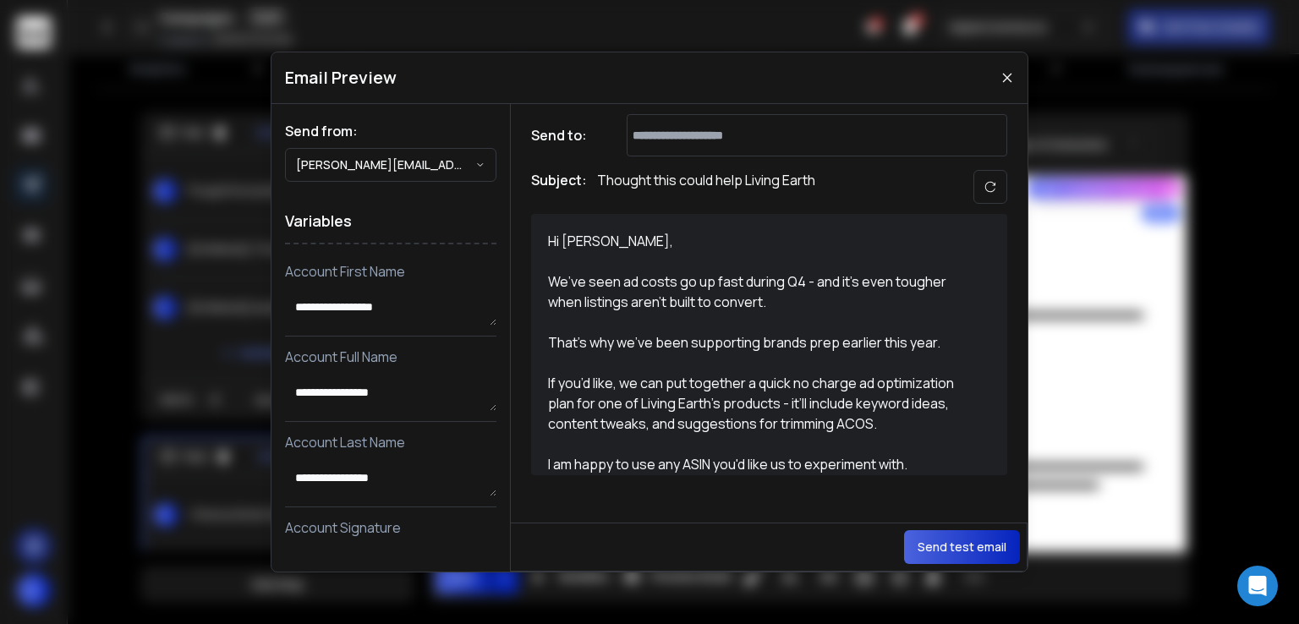
drag, startPoint x: 1008, startPoint y: 70, endPoint x: 972, endPoint y: 115, distance: 57.7
click at [1008, 70] on div "Email Preview" at bounding box center [650, 77] width 756 height 51
click at [1008, 80] on icon at bounding box center [1008, 78] width 14 height 14
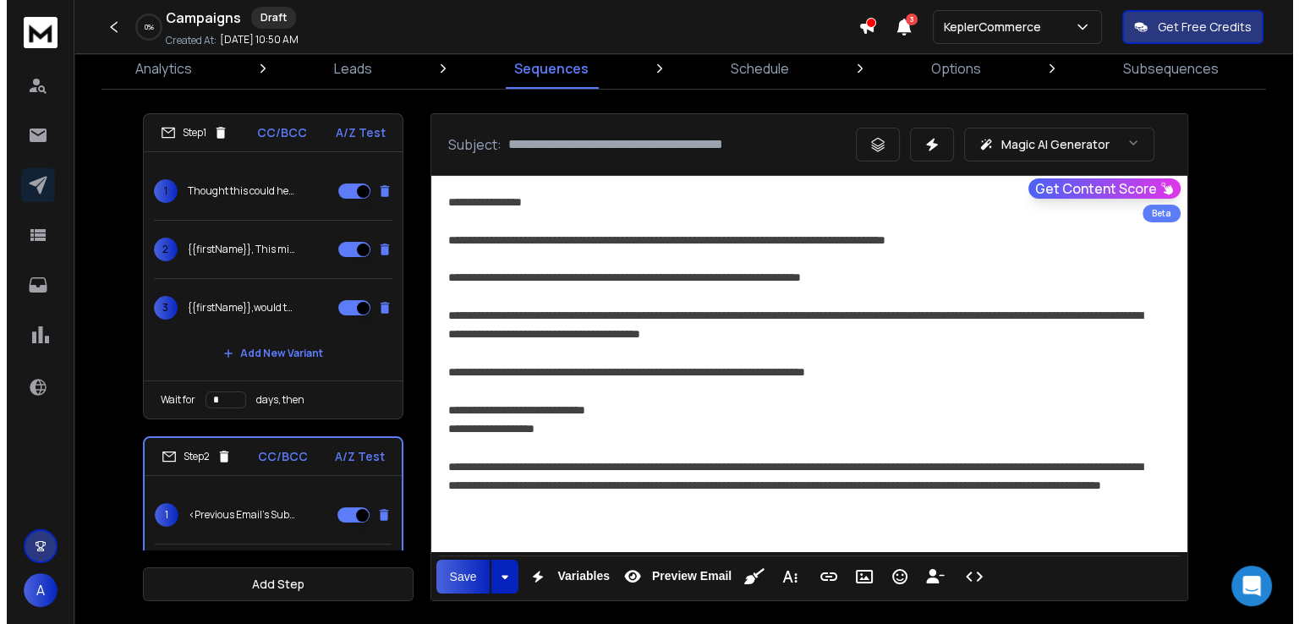
scroll to position [282, 0]
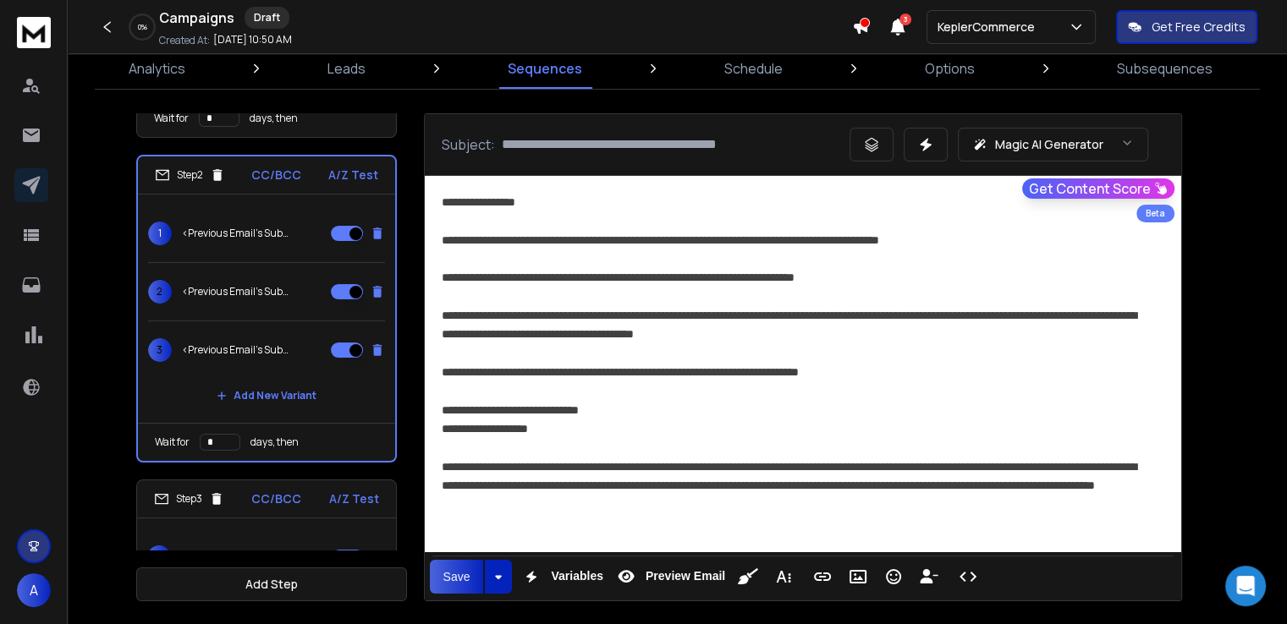
click at [234, 302] on div "2 <Previous Email's Subject>" at bounding box center [266, 292] width 237 height 58
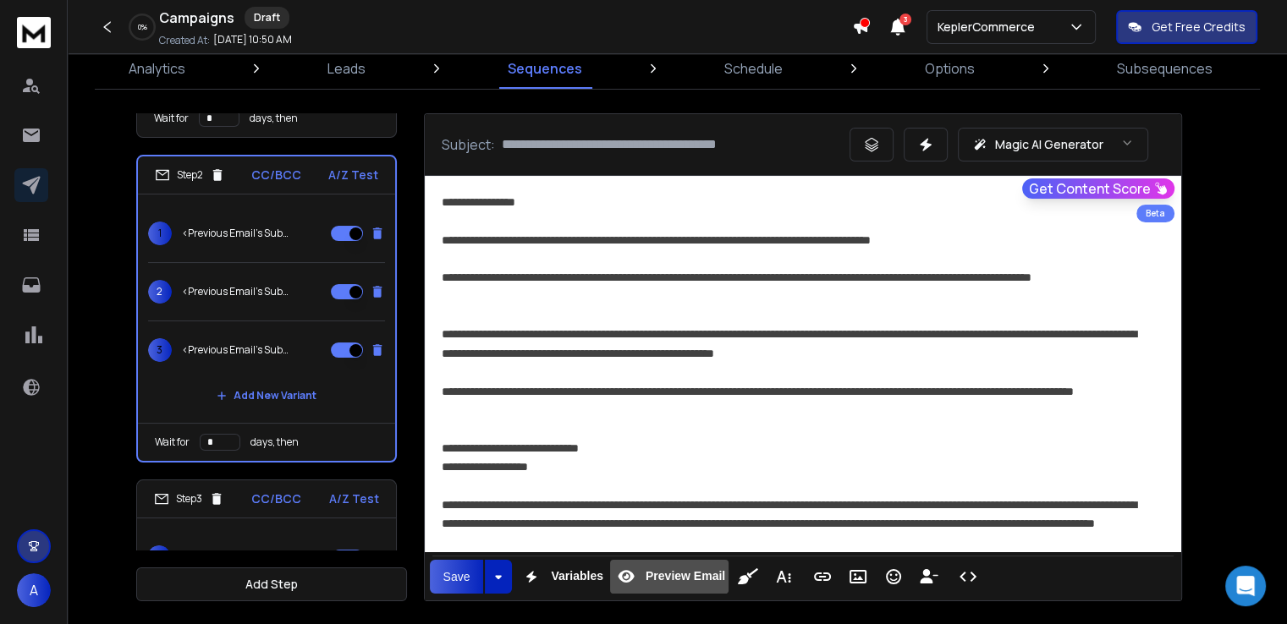
click at [647, 570] on span "Preview Email" at bounding box center [685, 576] width 86 height 14
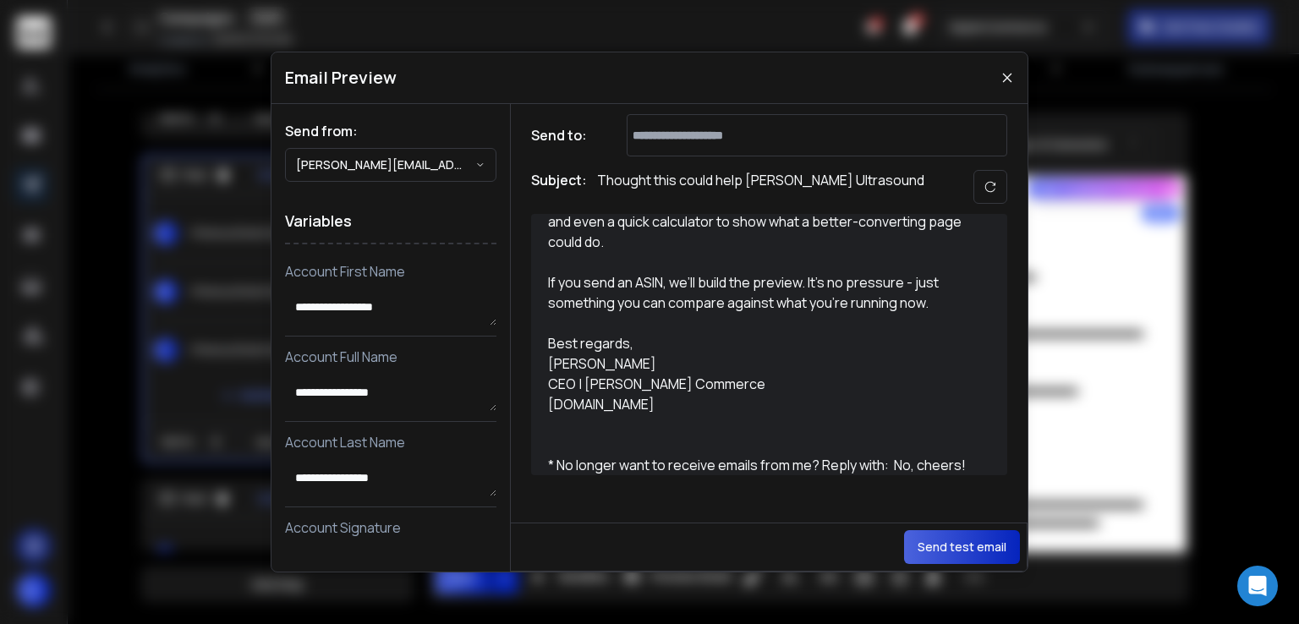
scroll to position [0, 0]
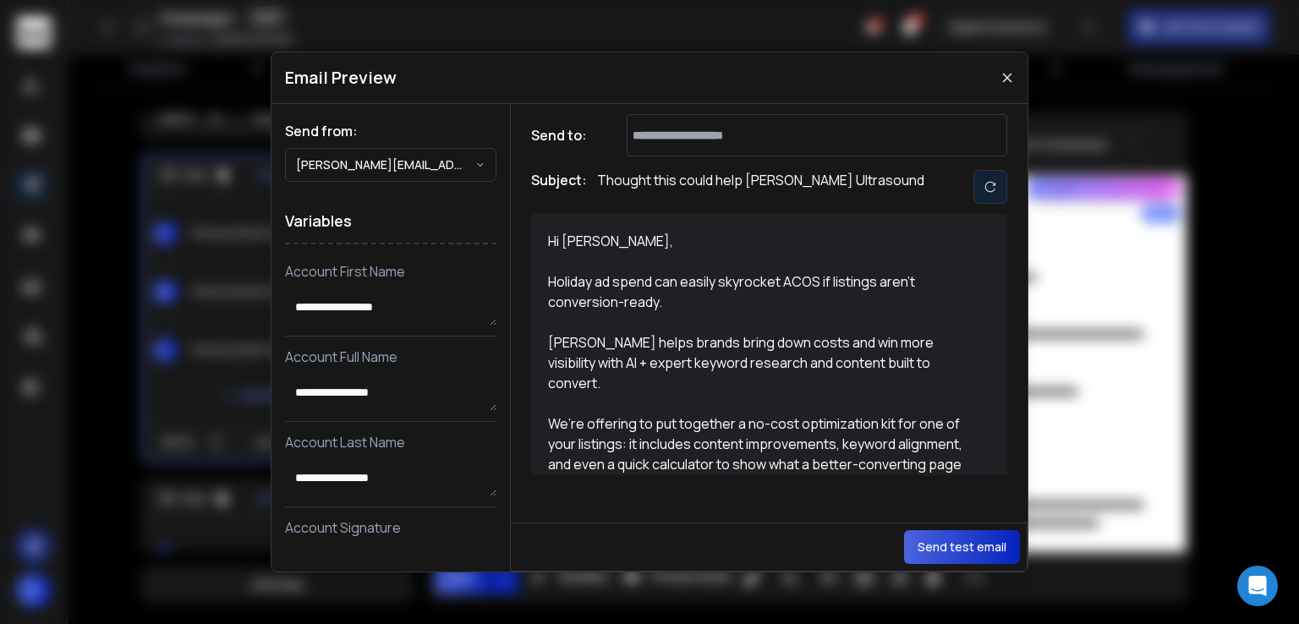
click at [986, 184] on icon at bounding box center [991, 187] width 12 height 12
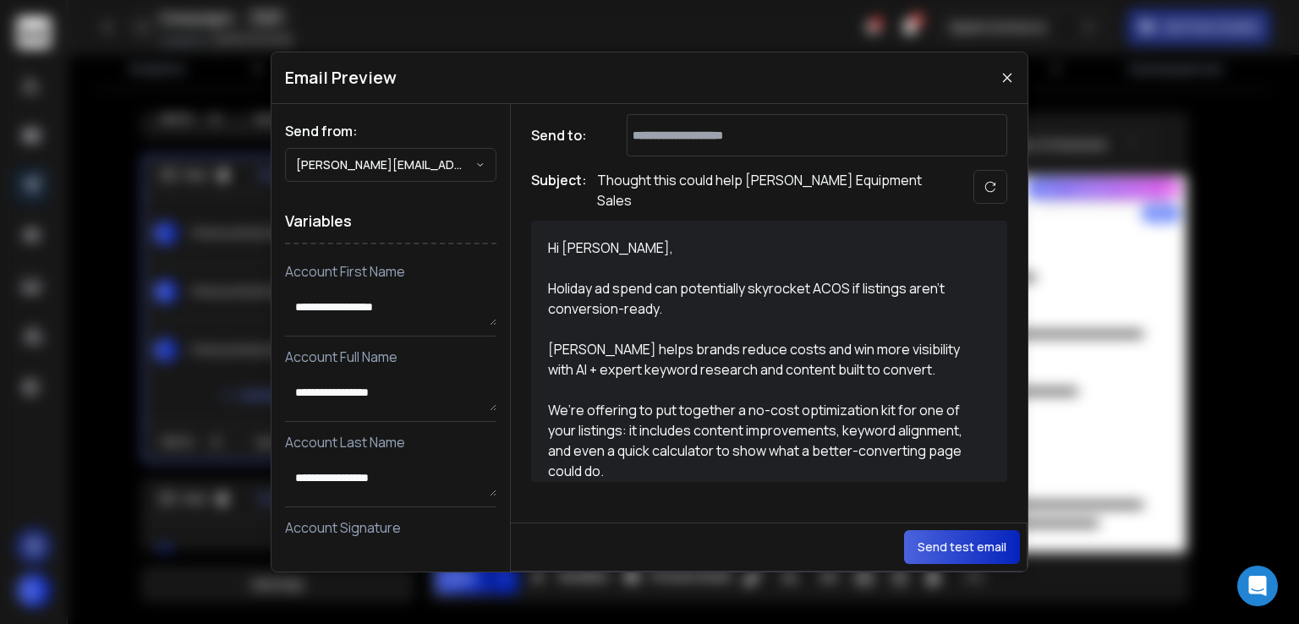
click at [1001, 84] on icon at bounding box center [1008, 78] width 14 height 14
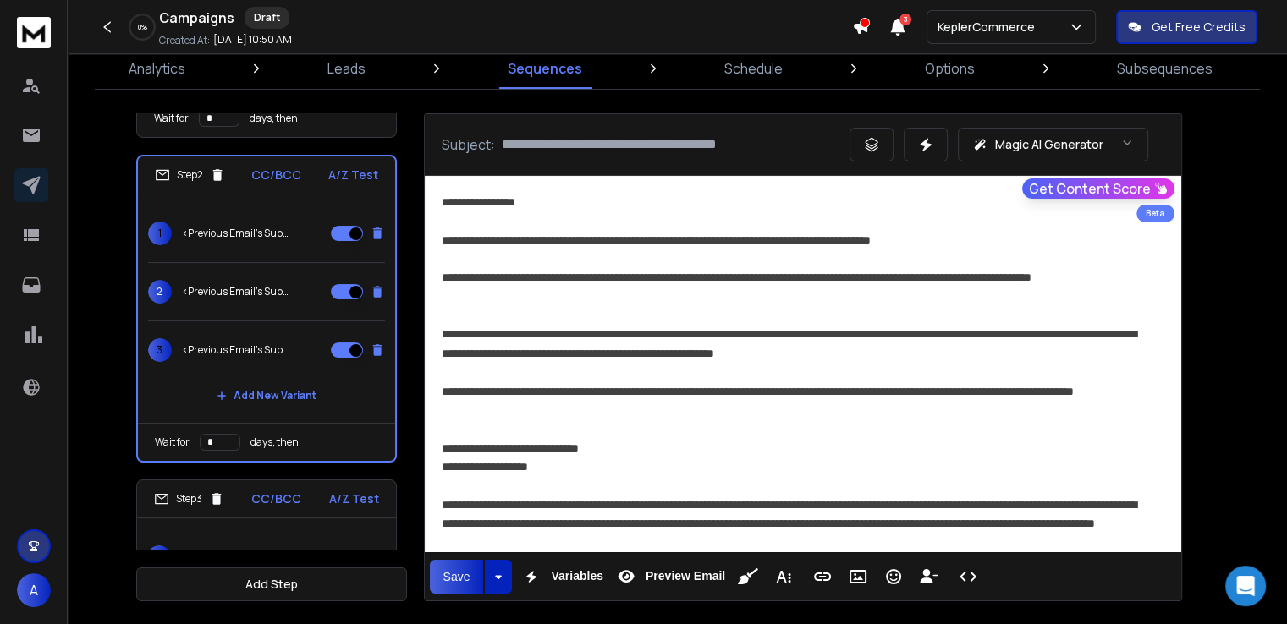
click at [239, 321] on div "3 <Previous Email's Subject>" at bounding box center [266, 350] width 237 height 58
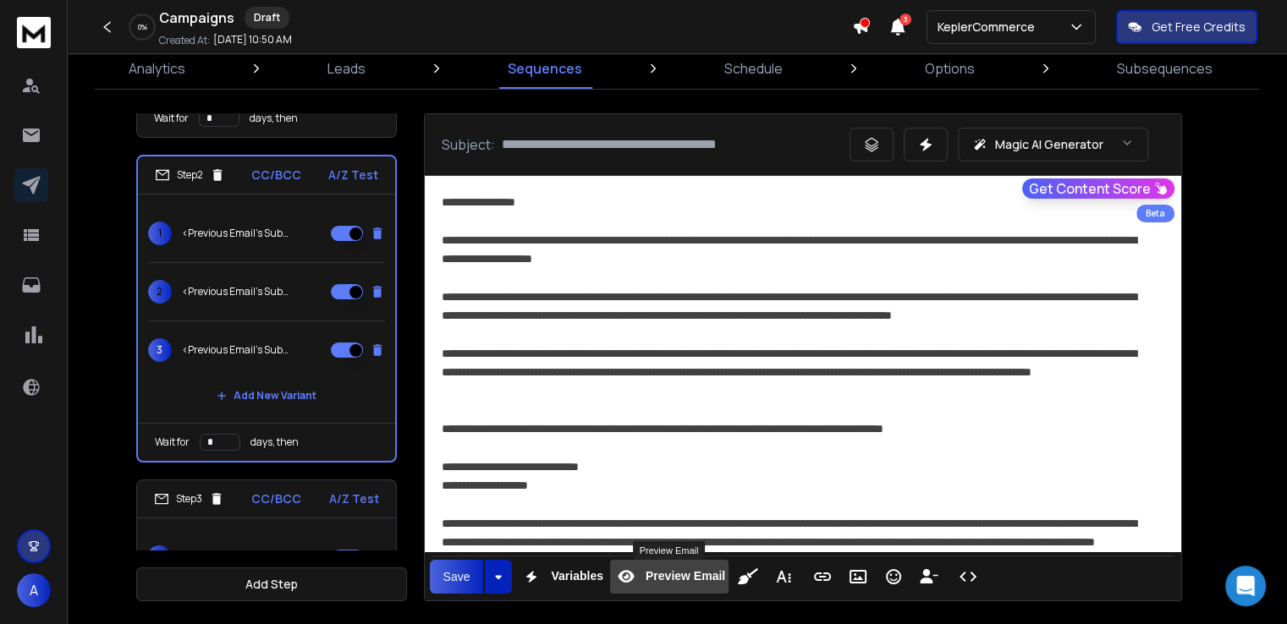
click at [668, 577] on span "Preview Email" at bounding box center [685, 576] width 86 height 14
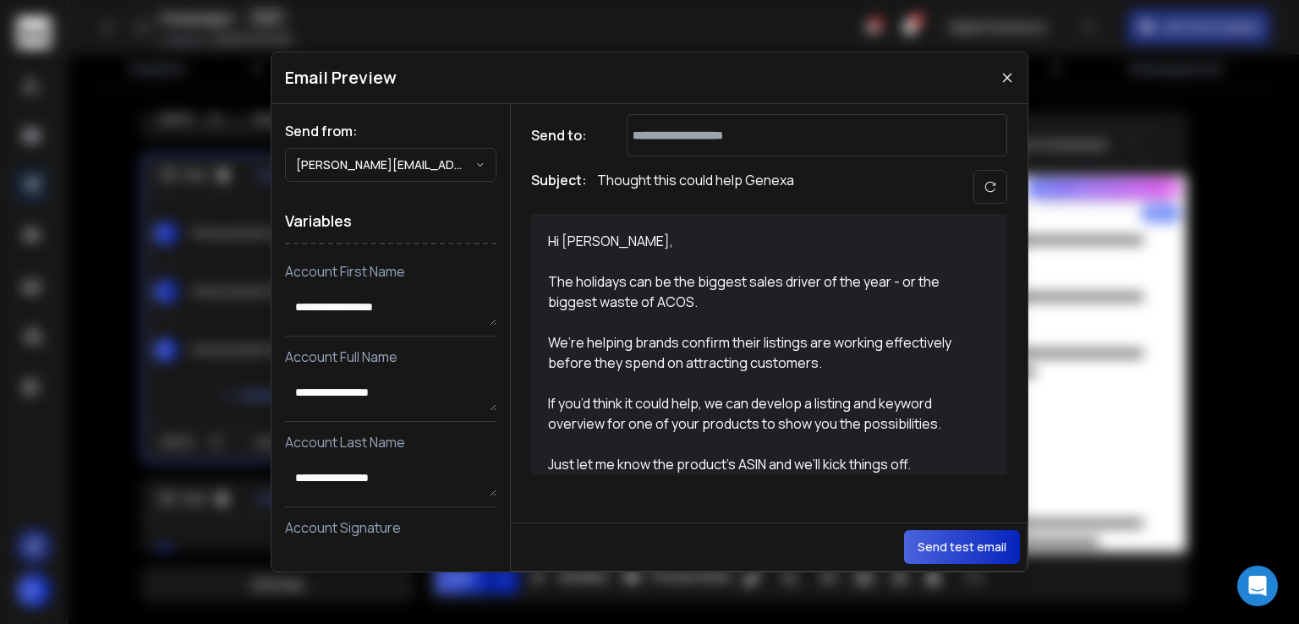
scroll to position [202, 0]
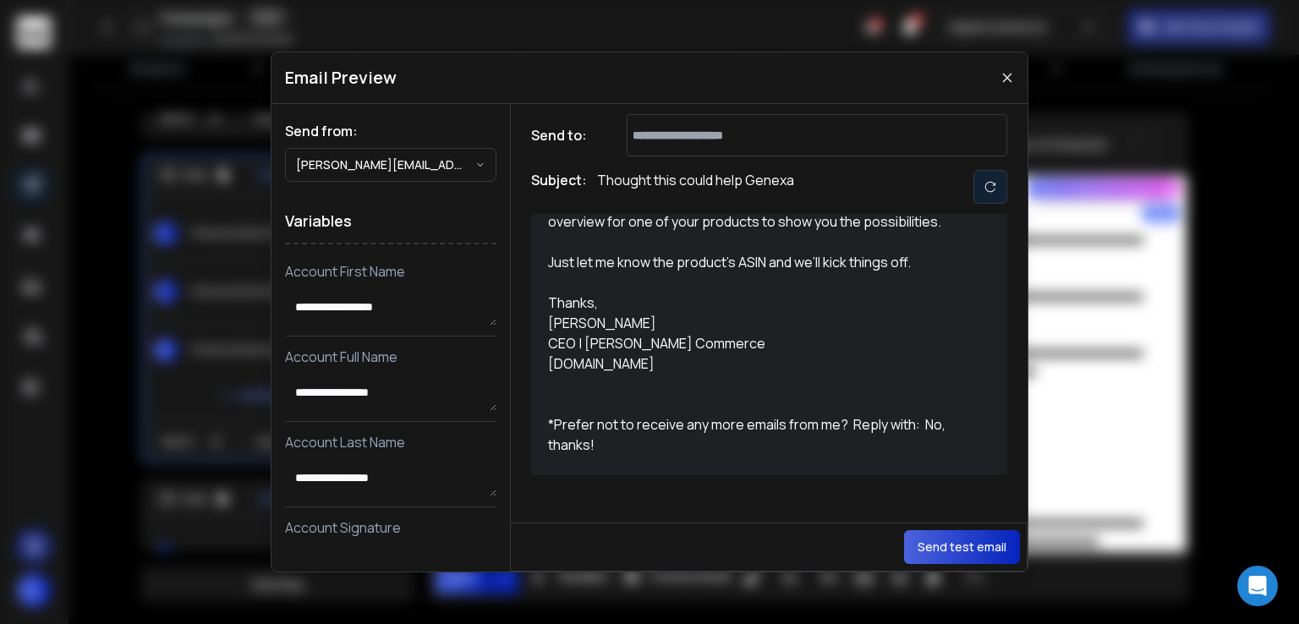
click at [984, 190] on button at bounding box center [991, 187] width 34 height 34
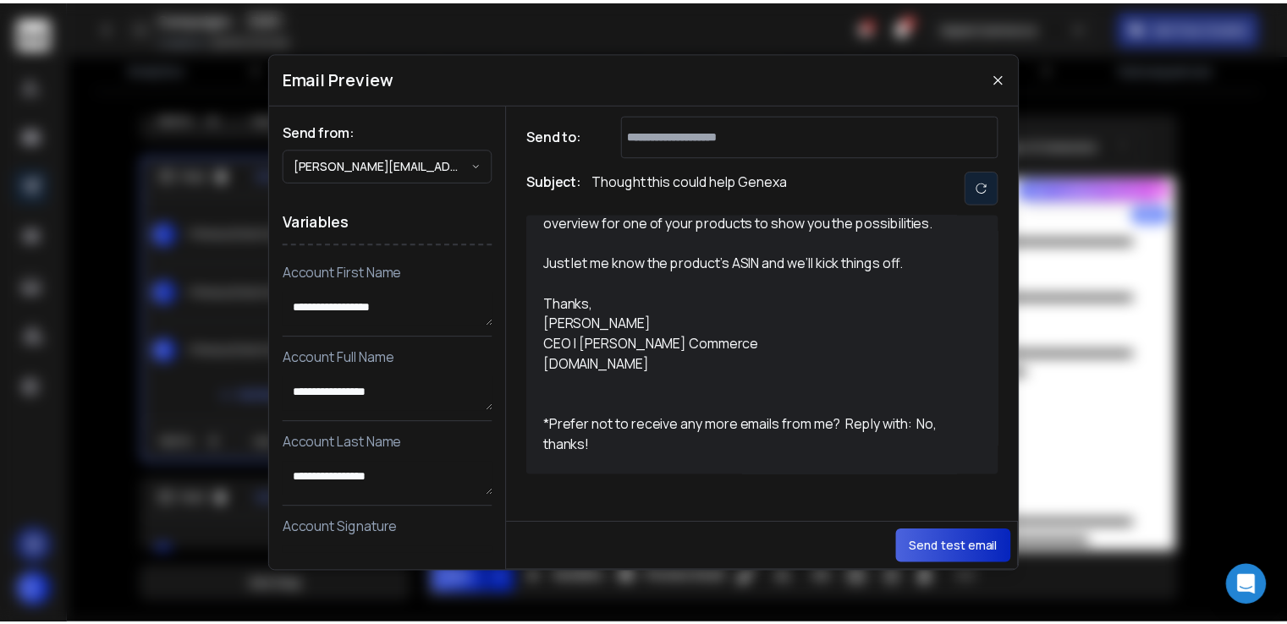
scroll to position [0, 0]
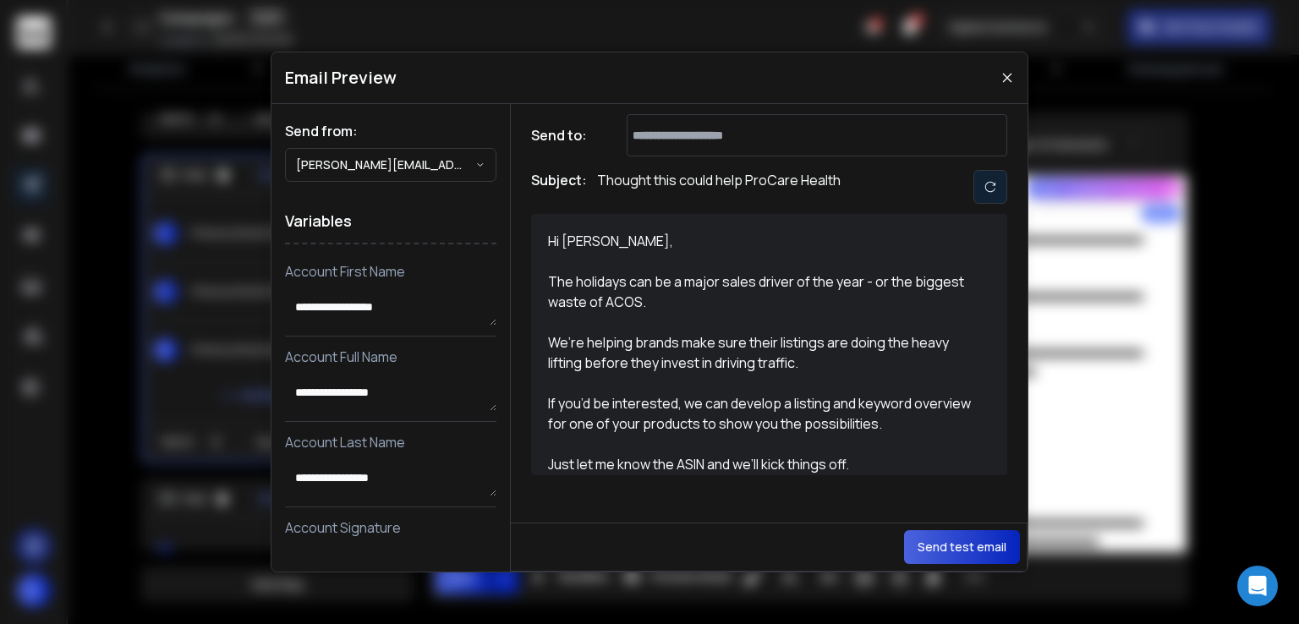
click at [985, 190] on icon at bounding box center [991, 187] width 12 height 12
click at [1008, 77] on icon at bounding box center [1007, 78] width 9 height 9
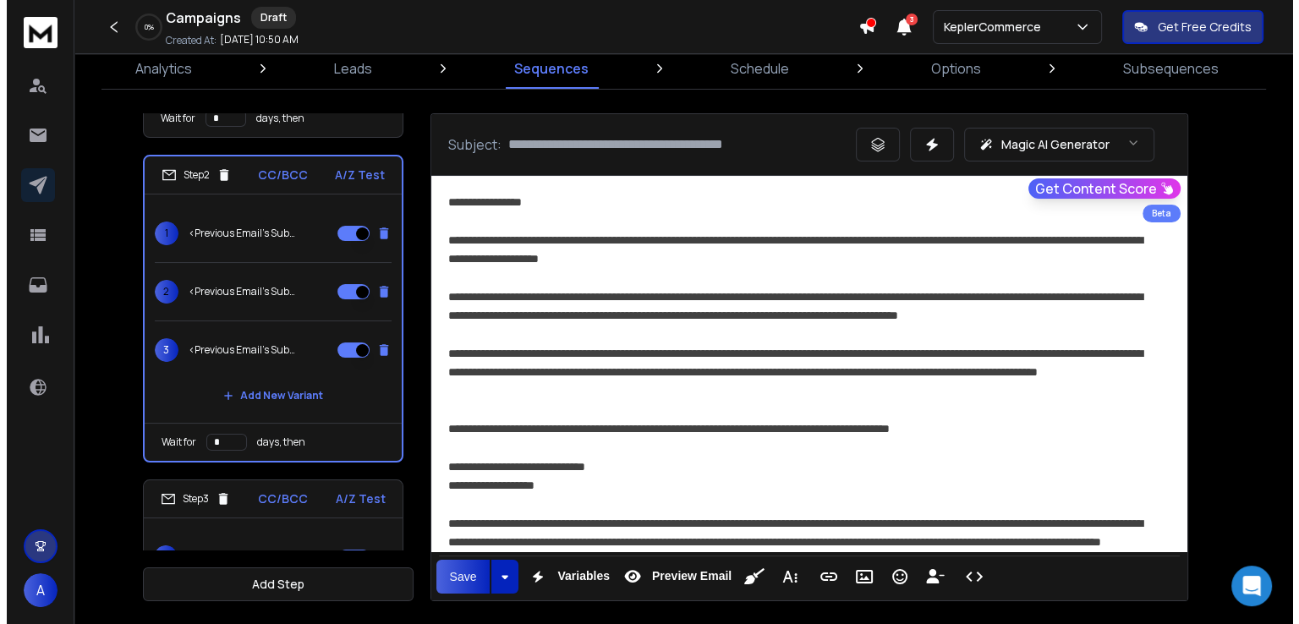
scroll to position [476, 0]
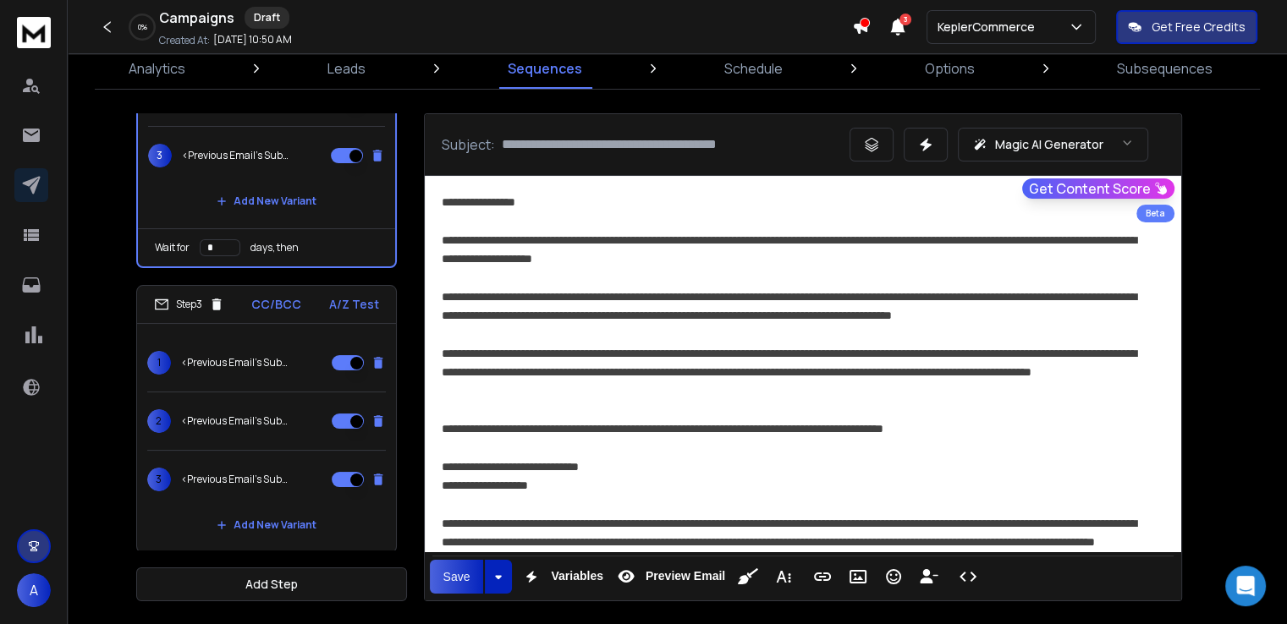
click at [267, 356] on p "<Previous Email's Subject>" at bounding box center [235, 363] width 108 height 14
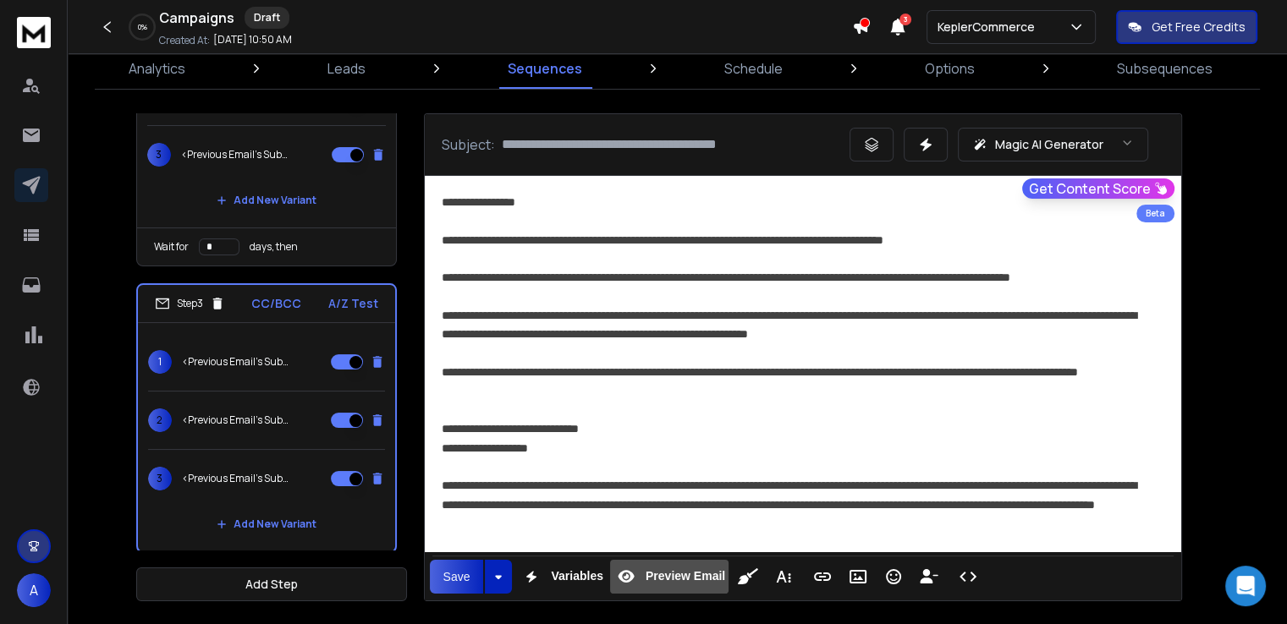
click at [687, 577] on span "Preview Email" at bounding box center [685, 576] width 86 height 14
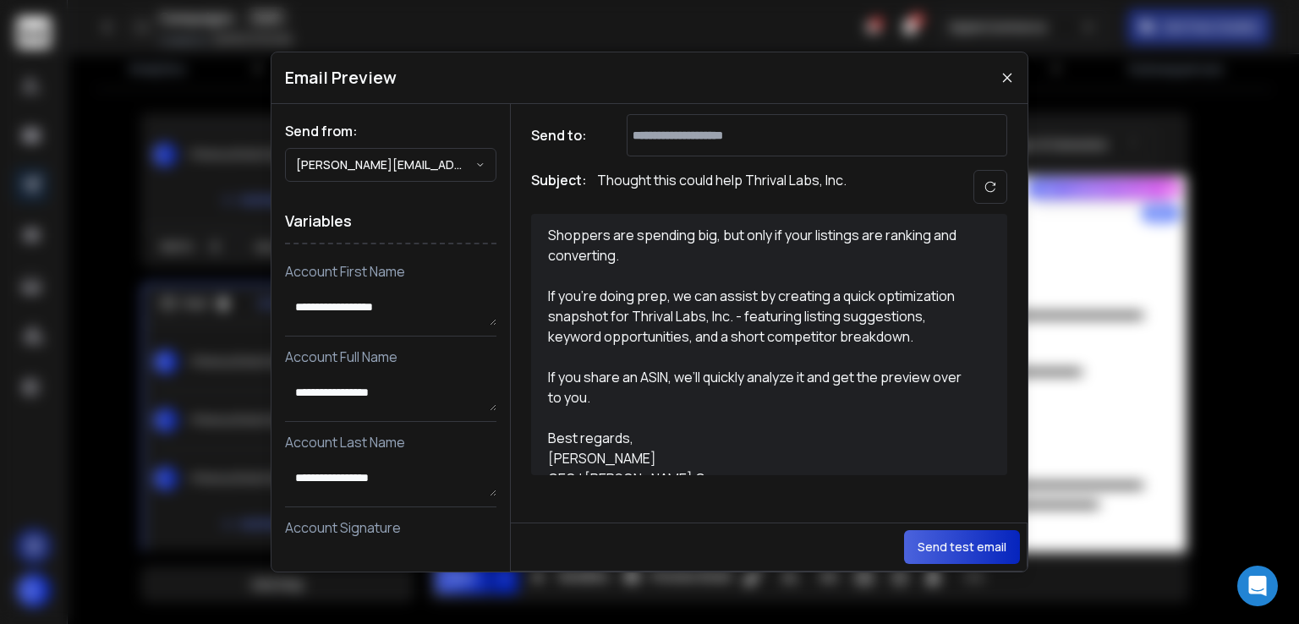
scroll to position [102, 0]
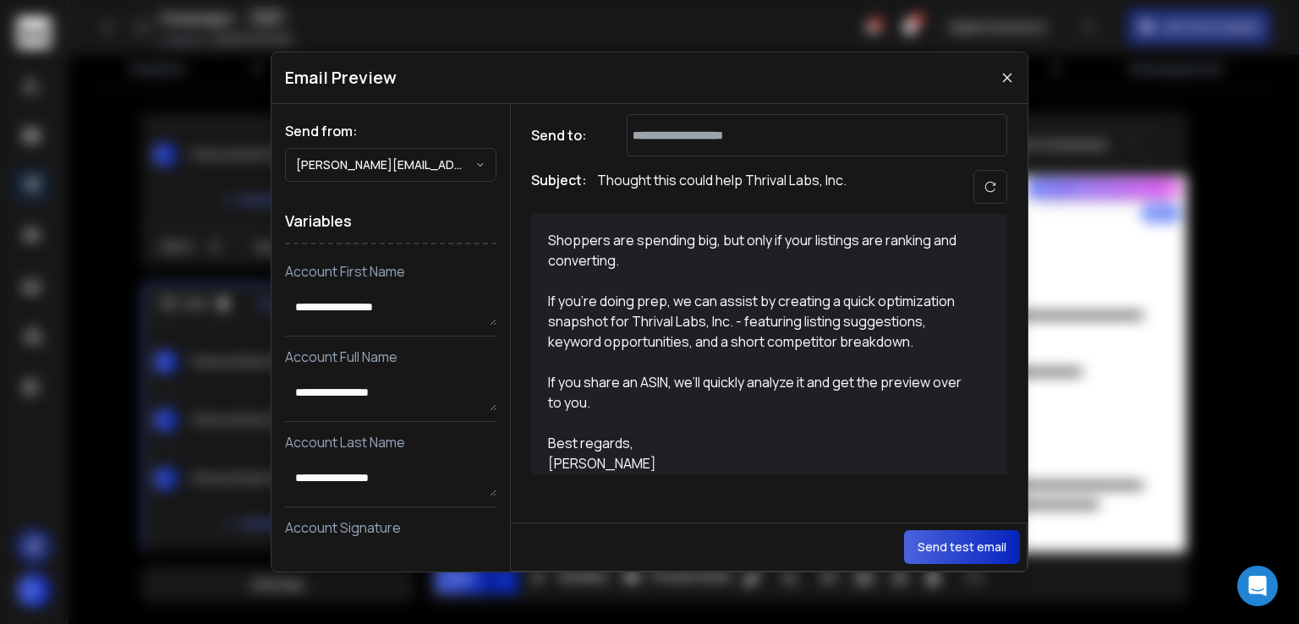
click at [1006, 76] on icon at bounding box center [1007, 78] width 9 height 9
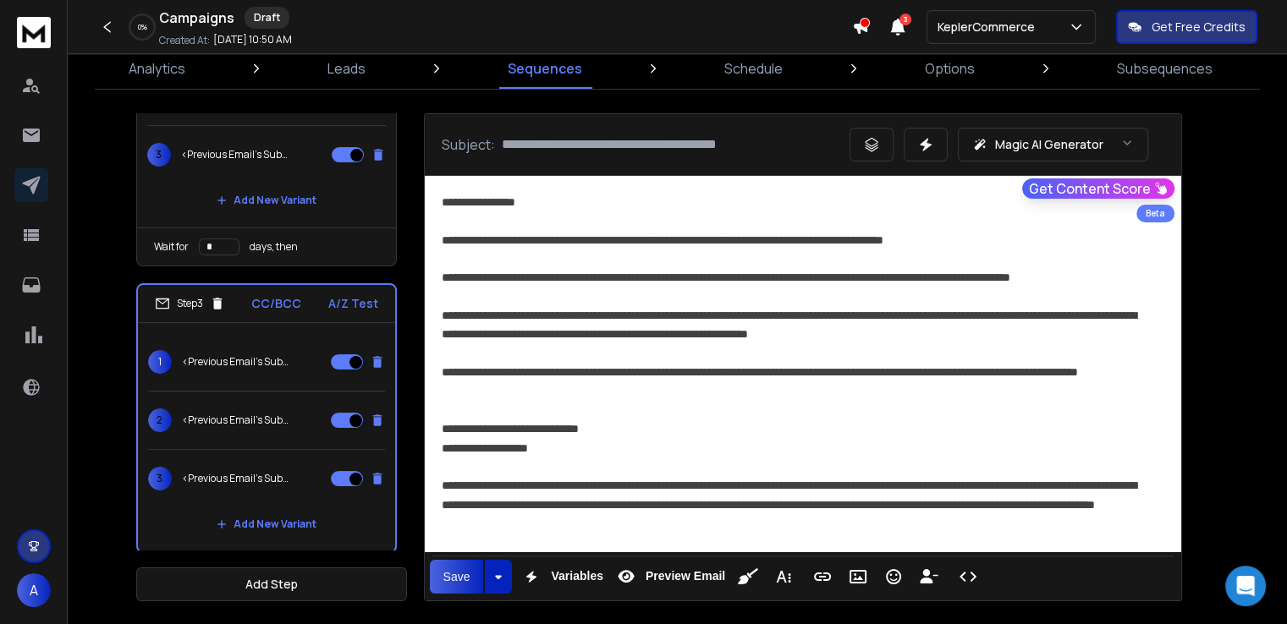
click at [283, 414] on p "<Previous Email's Subject>" at bounding box center [236, 421] width 108 height 14
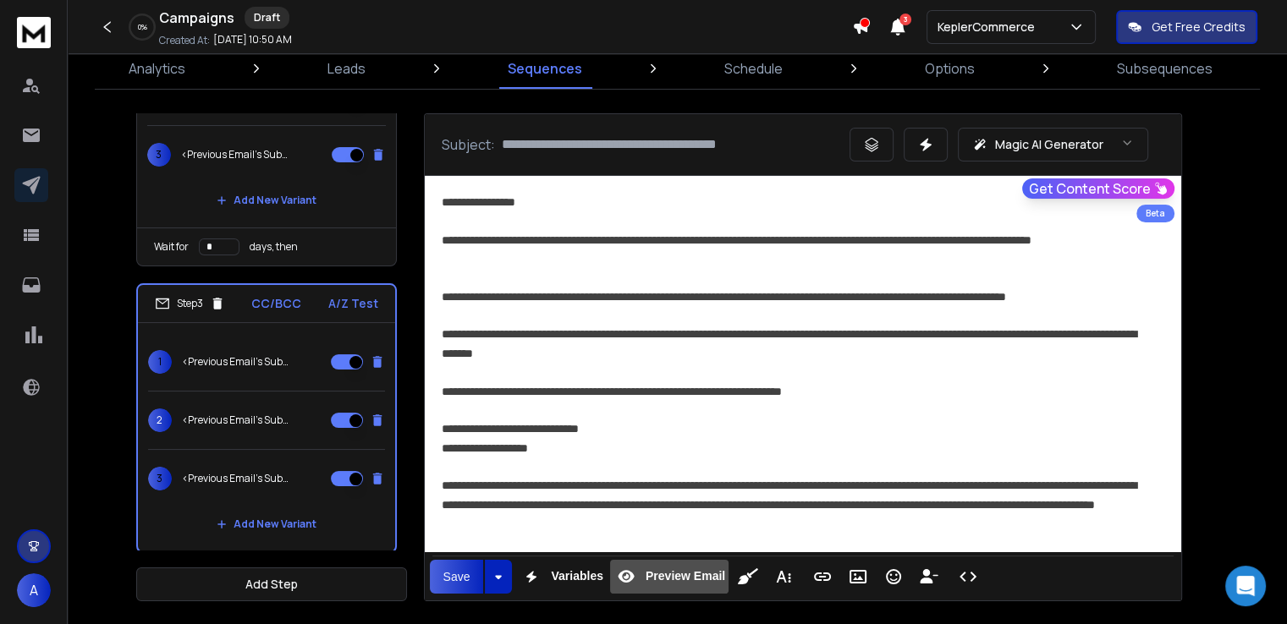
click at [677, 576] on span "Preview Email" at bounding box center [685, 576] width 86 height 14
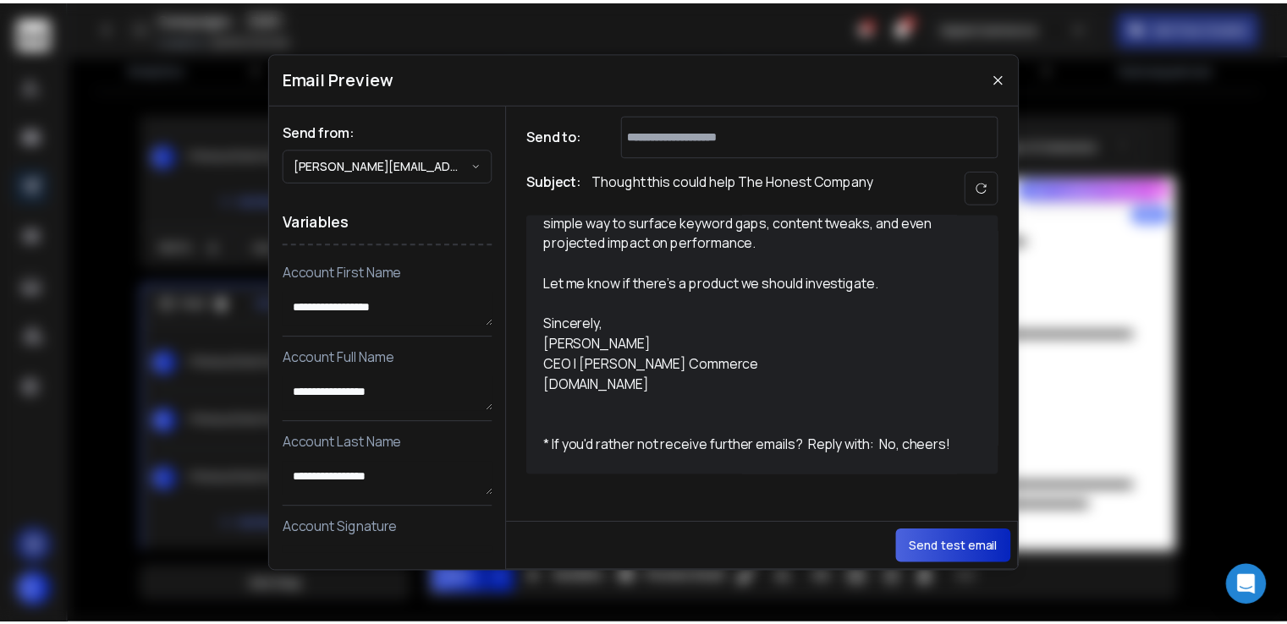
scroll to position [0, 0]
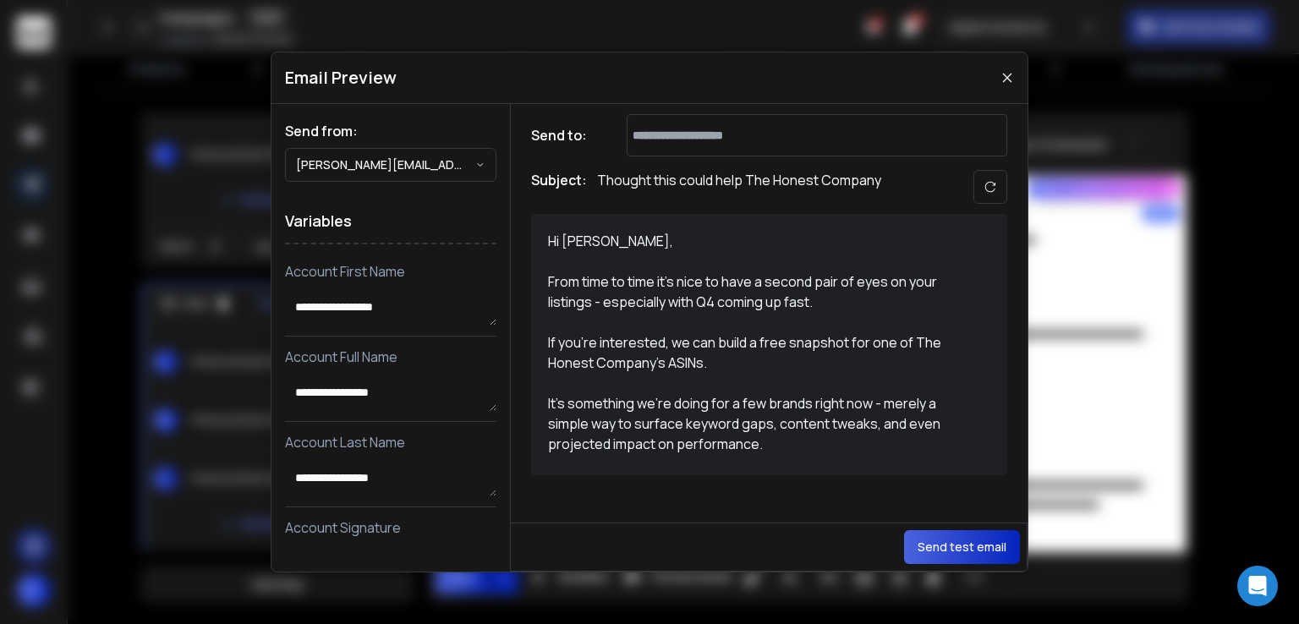
click at [1005, 75] on icon at bounding box center [1007, 78] width 9 height 9
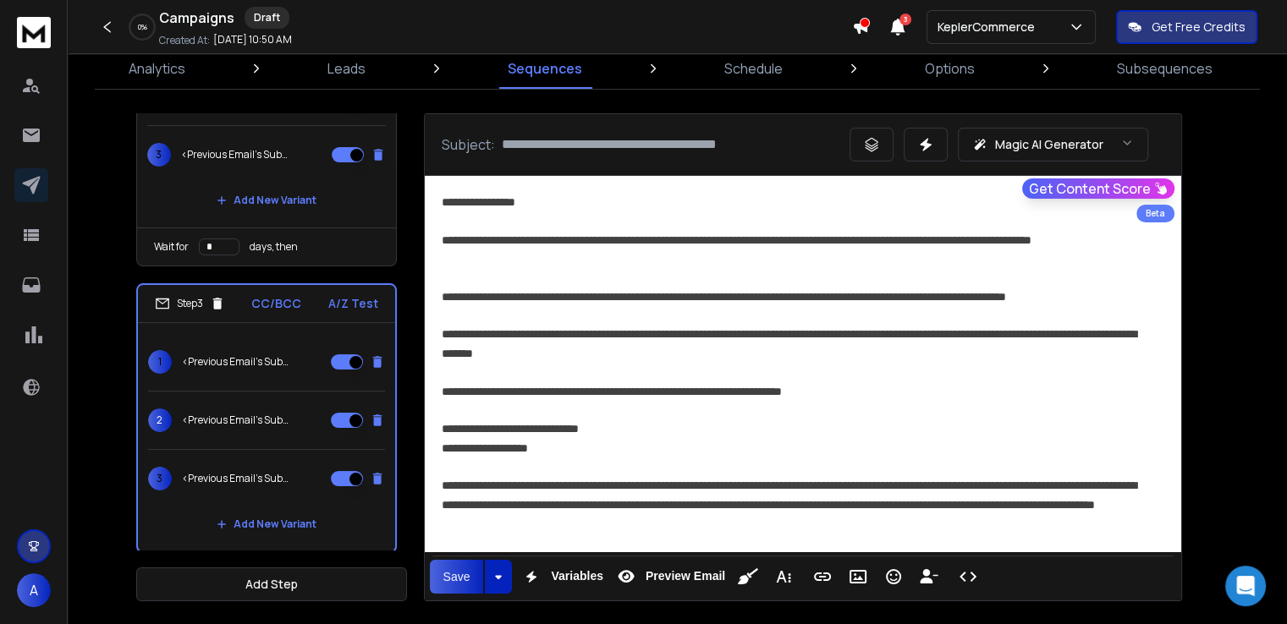
click at [248, 467] on div "3 <Previous Email's Subject>" at bounding box center [219, 479] width 142 height 24
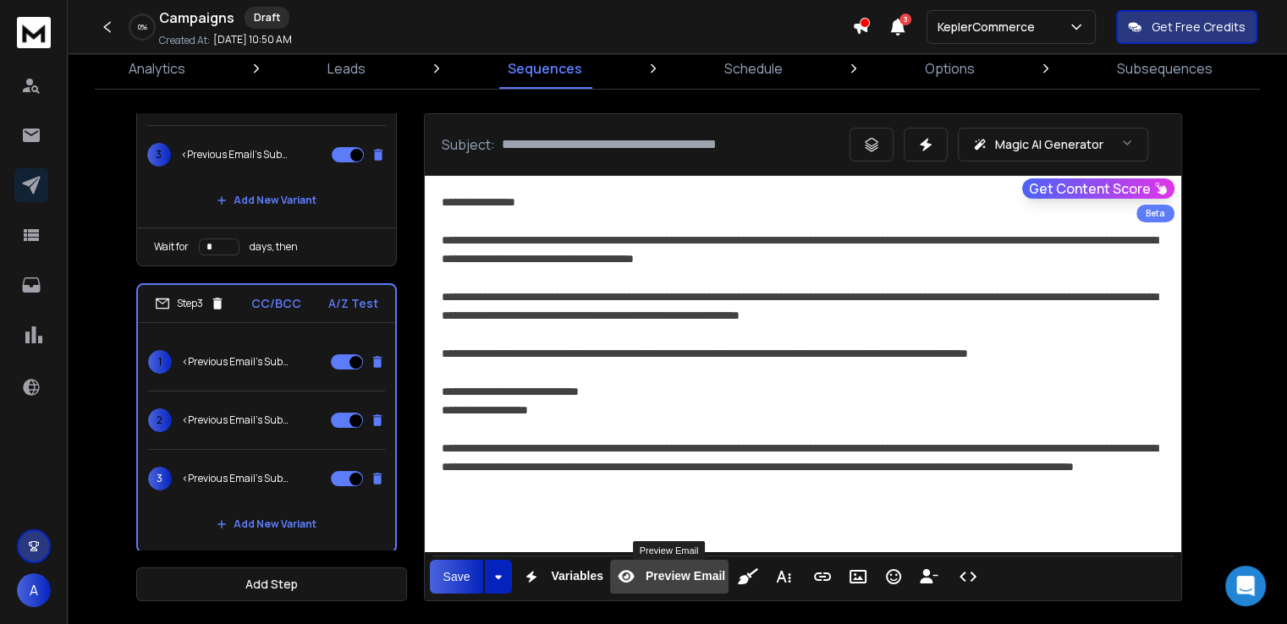
click at [659, 571] on span "Preview Email" at bounding box center [685, 576] width 86 height 14
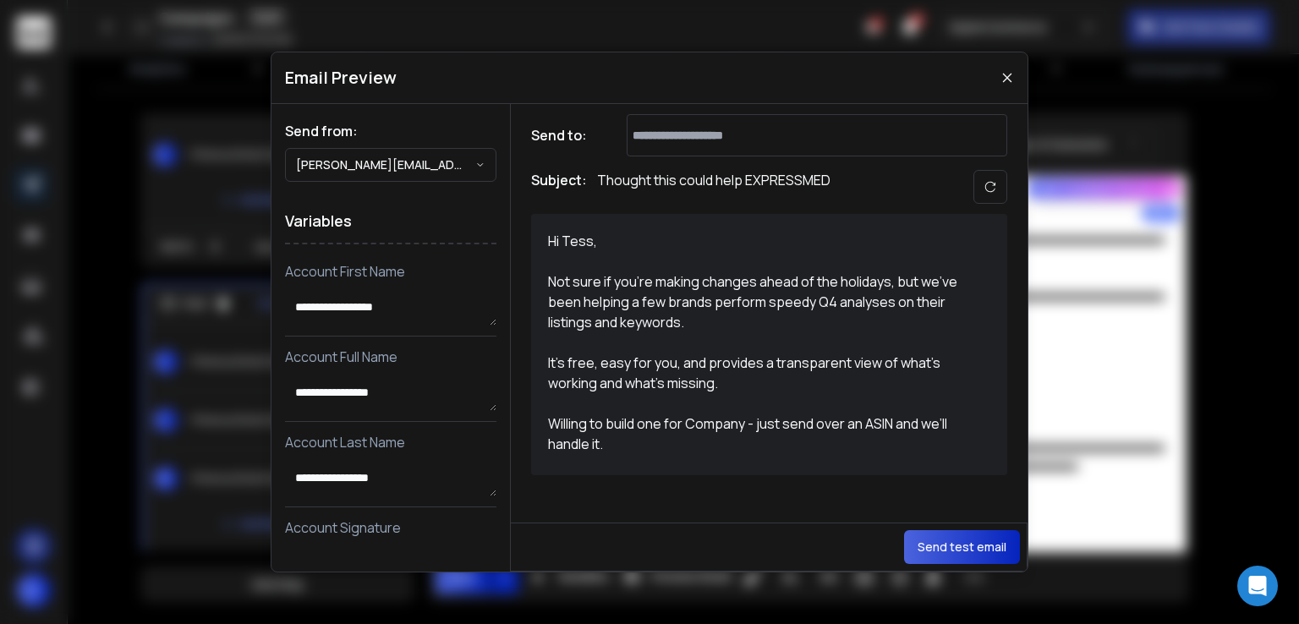
click at [1008, 74] on icon at bounding box center [1008, 78] width 14 height 14
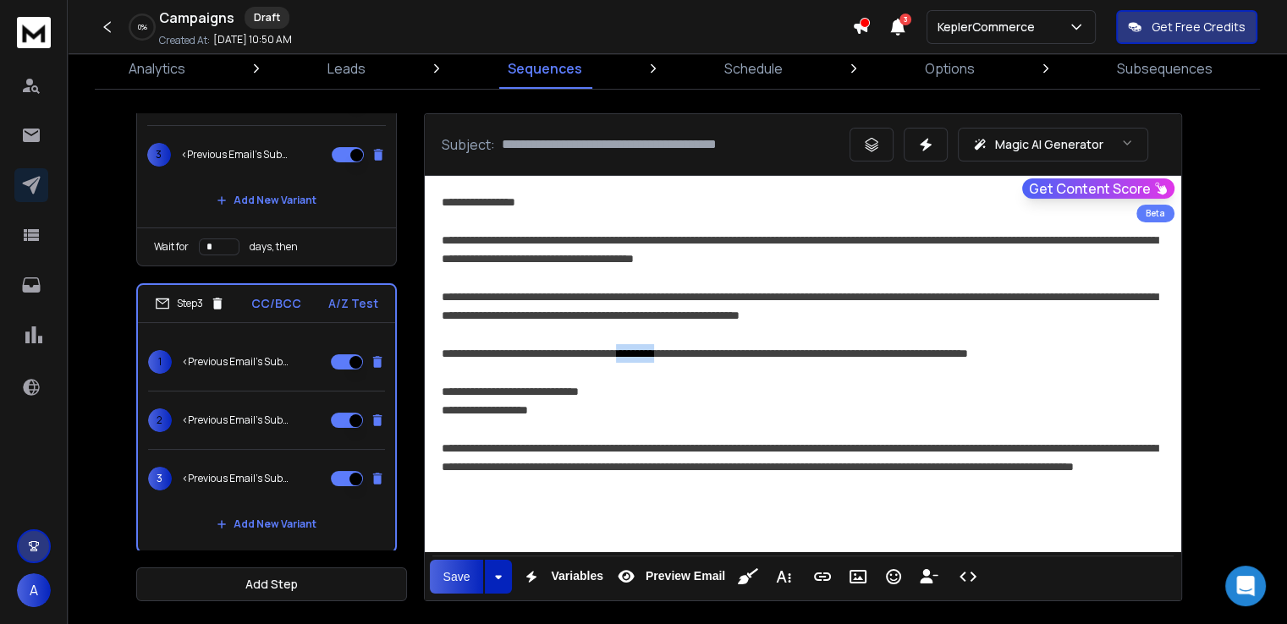
drag, startPoint x: 711, startPoint y: 354, endPoint x: 673, endPoint y: 340, distance: 39.6
click at [654, 356] on div "**********" at bounding box center [803, 353] width 723 height 19
click at [566, 580] on span "Variables" at bounding box center [576, 576] width 59 height 14
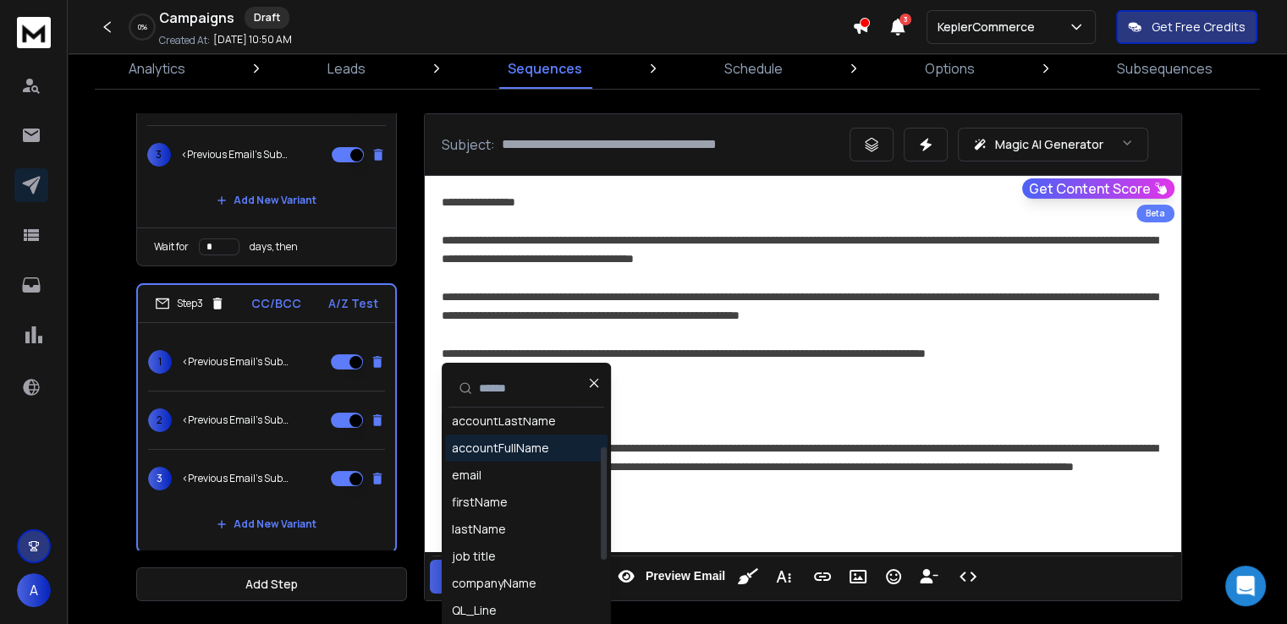
drag, startPoint x: 602, startPoint y: 494, endPoint x: 567, endPoint y: 569, distance: 82.9
click at [601, 525] on div at bounding box center [604, 504] width 6 height 113
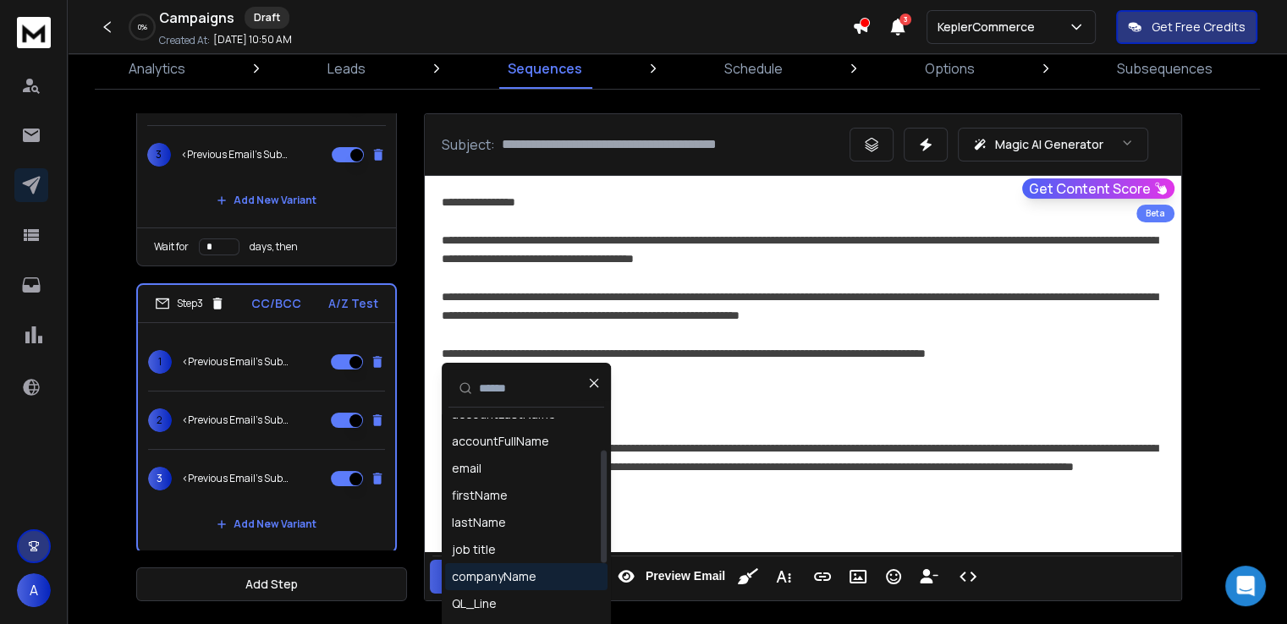
click at [564, 572] on div "companyName" at bounding box center [526, 576] width 162 height 27
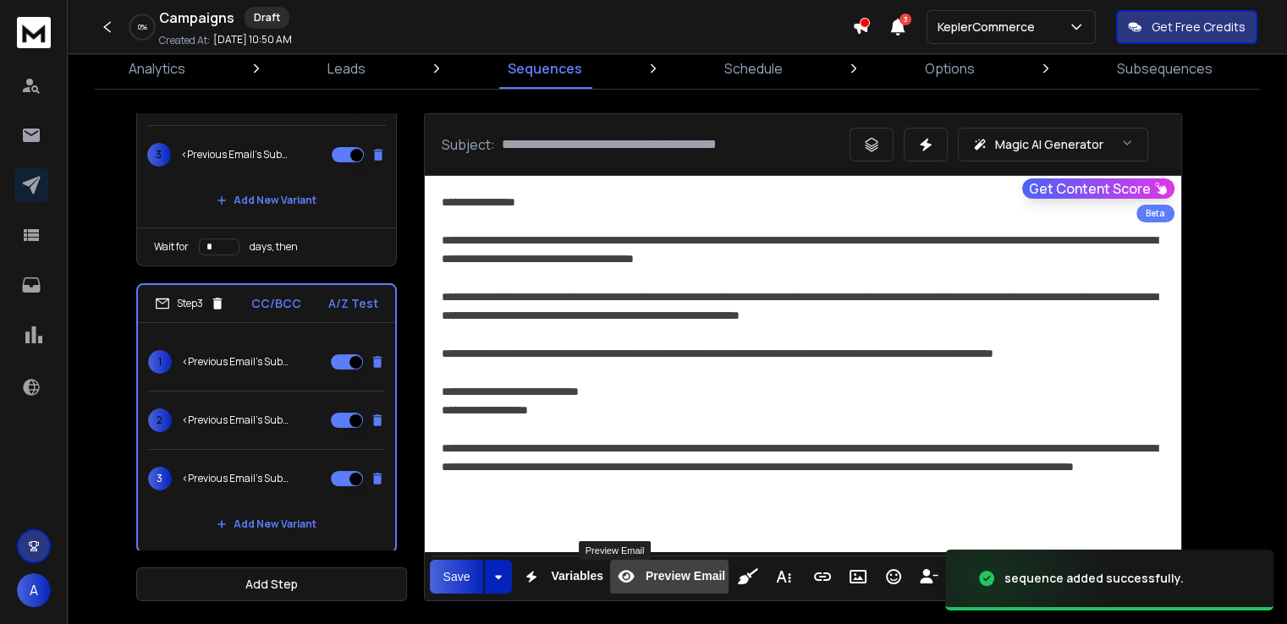
click at [667, 580] on span "Preview Email" at bounding box center [685, 576] width 86 height 14
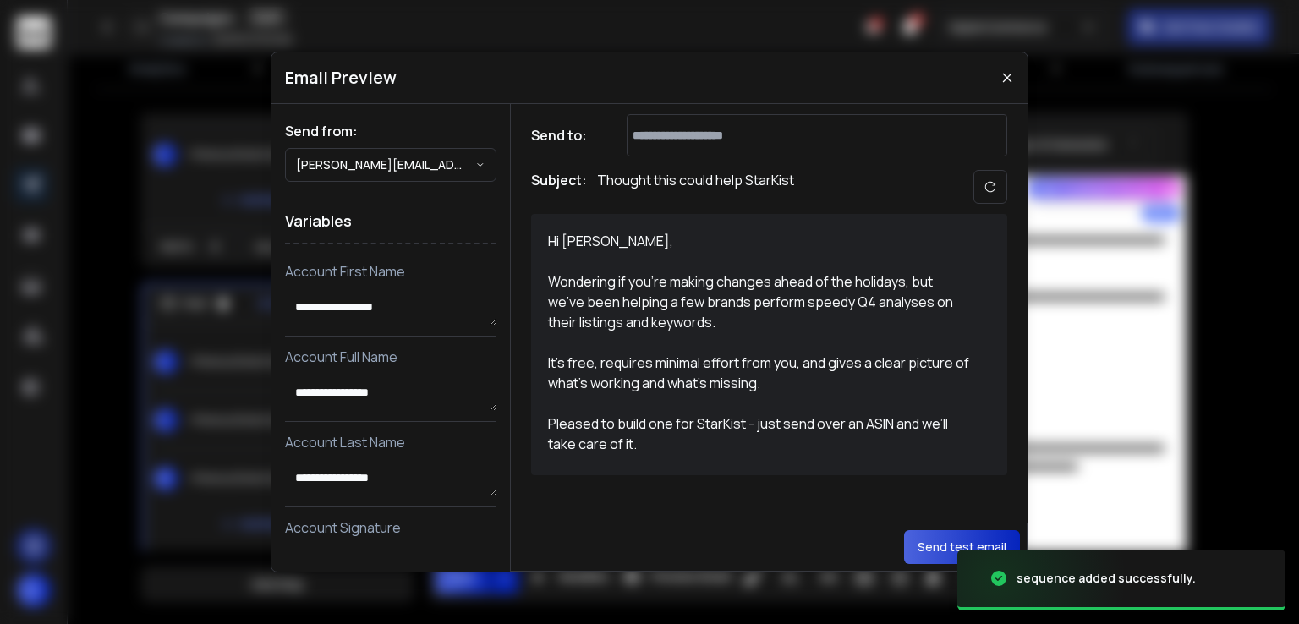
click at [1011, 84] on icon at bounding box center [1008, 78] width 14 height 14
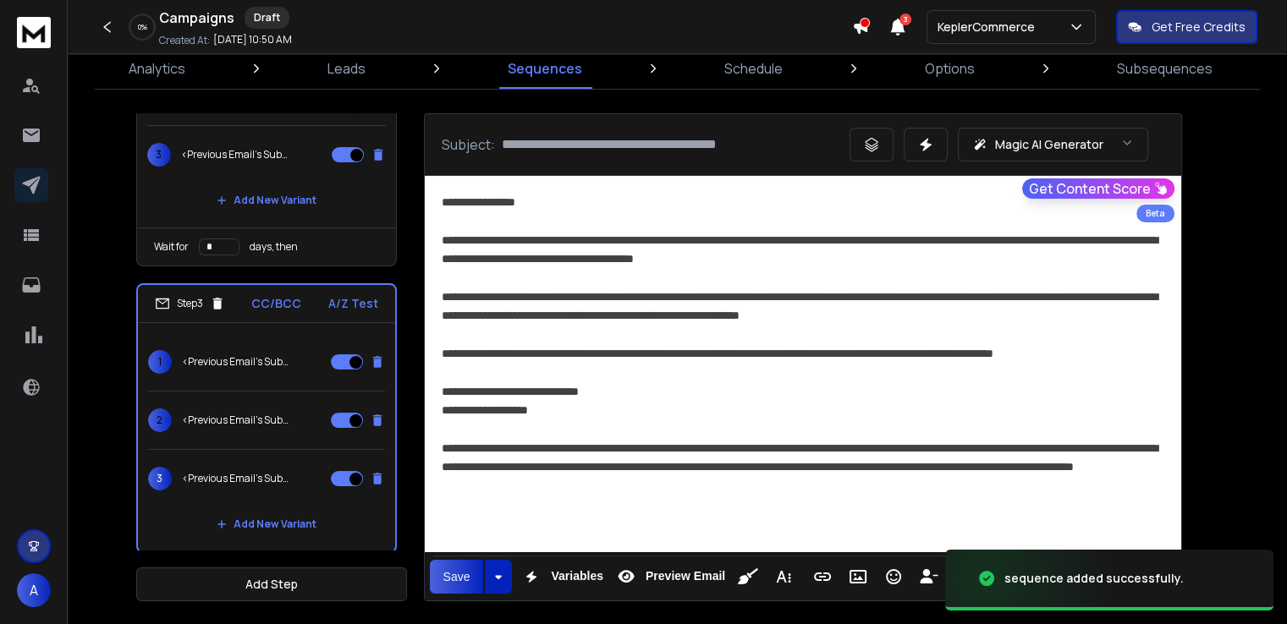
click at [248, 424] on div "2 <Previous Email's Subject>" at bounding box center [219, 421] width 142 height 24
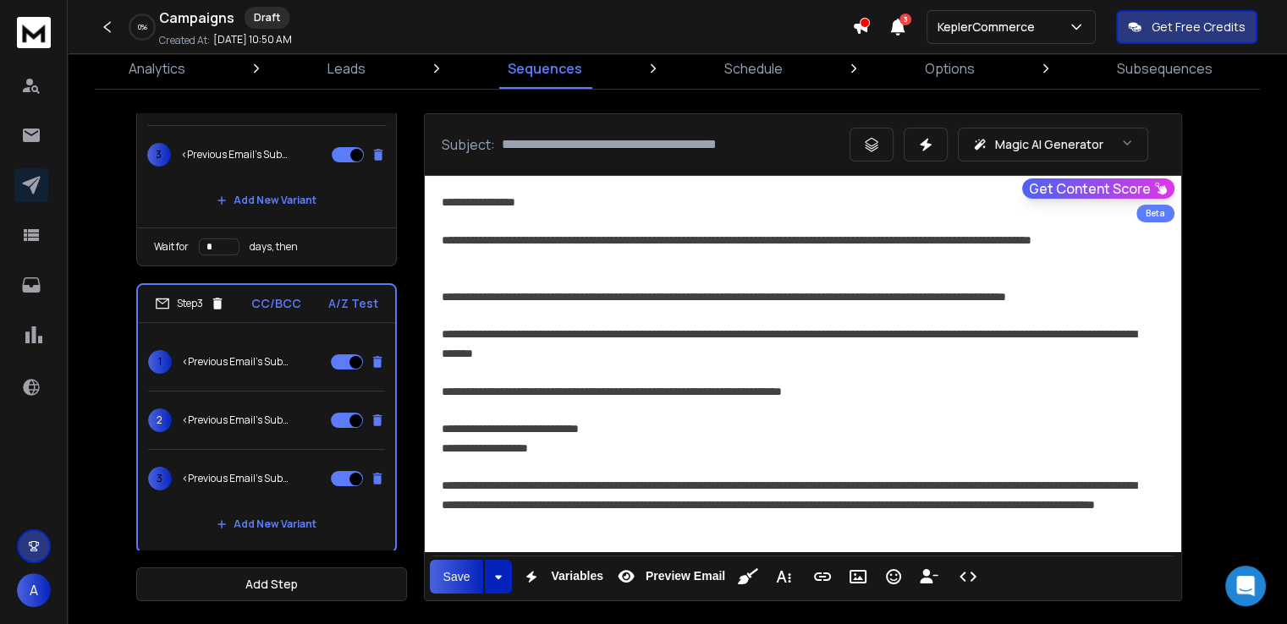
click at [270, 460] on div "3 <Previous Email's Subject>" at bounding box center [266, 479] width 237 height 58
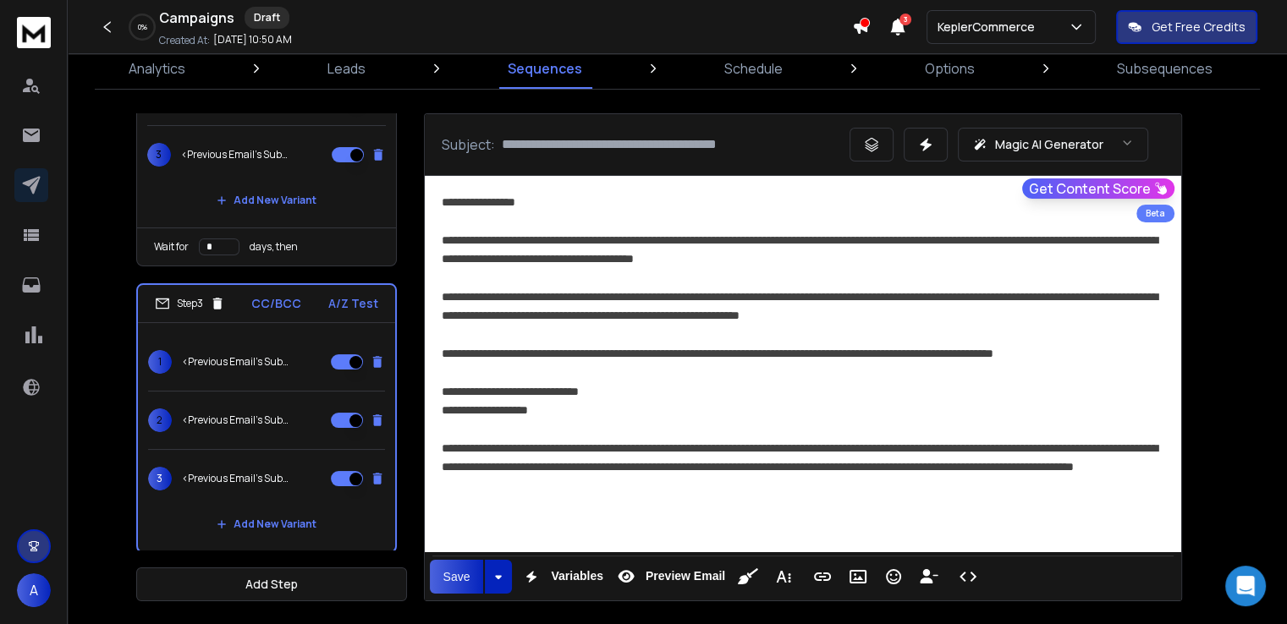
click at [275, 427] on div "2 <Previous Email's Subject>" at bounding box center [219, 421] width 142 height 24
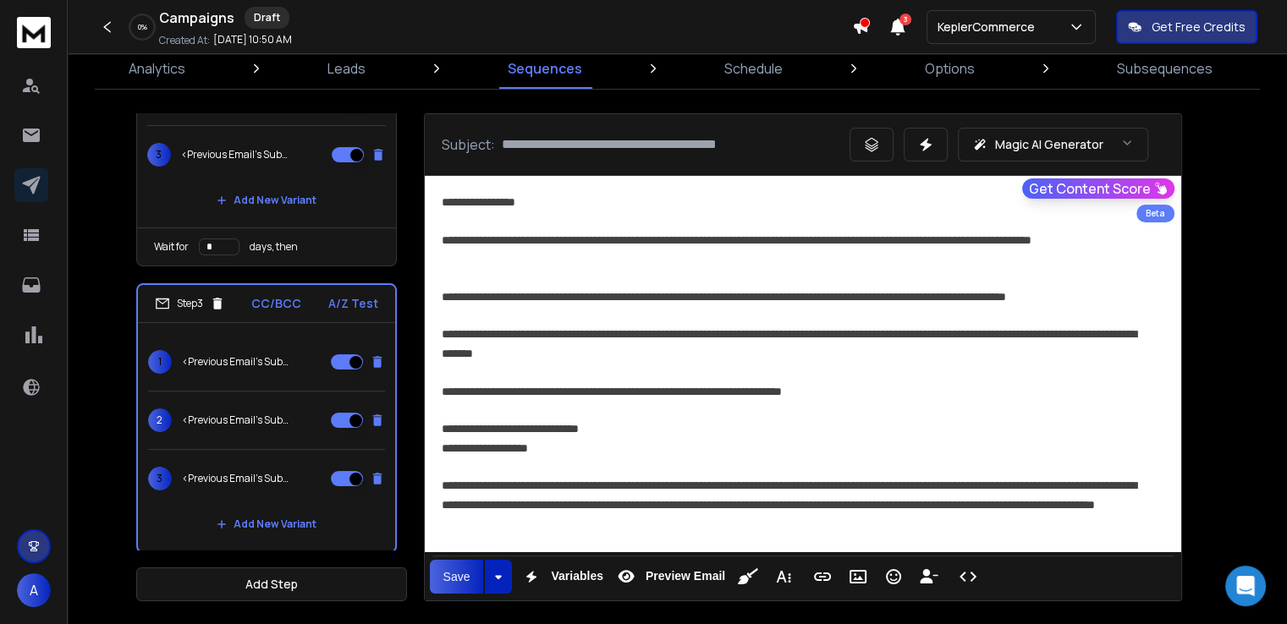
click at [264, 363] on p "<Previous Email's Subject>" at bounding box center [236, 362] width 108 height 14
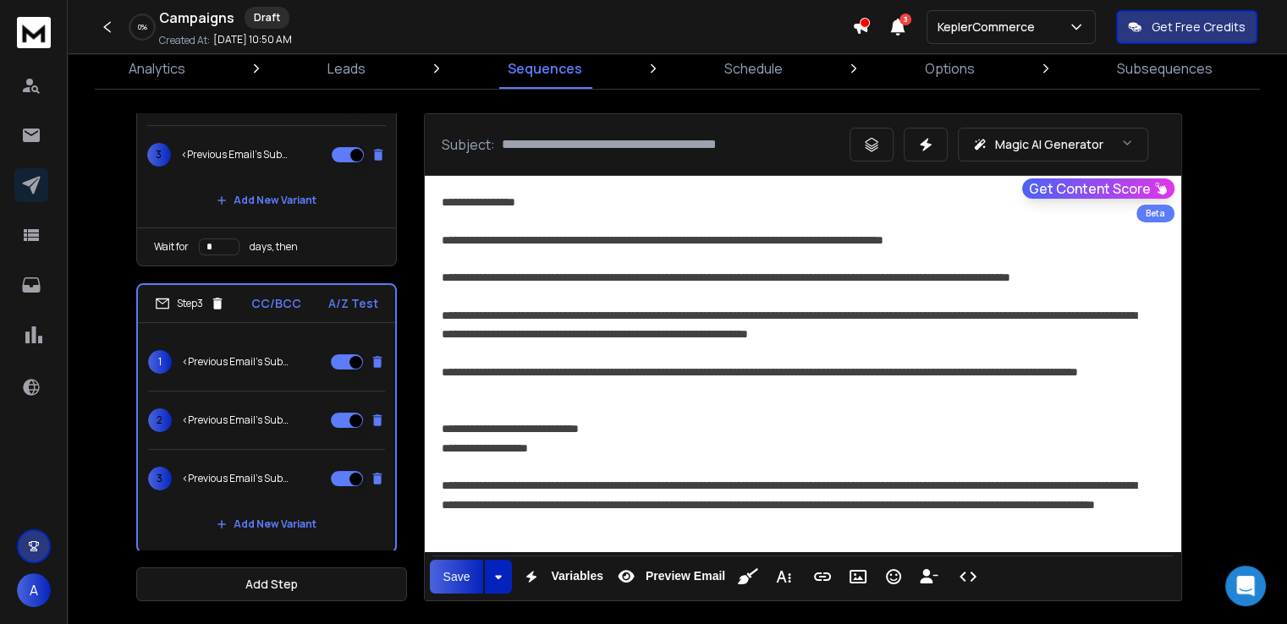
scroll to position [194, 0]
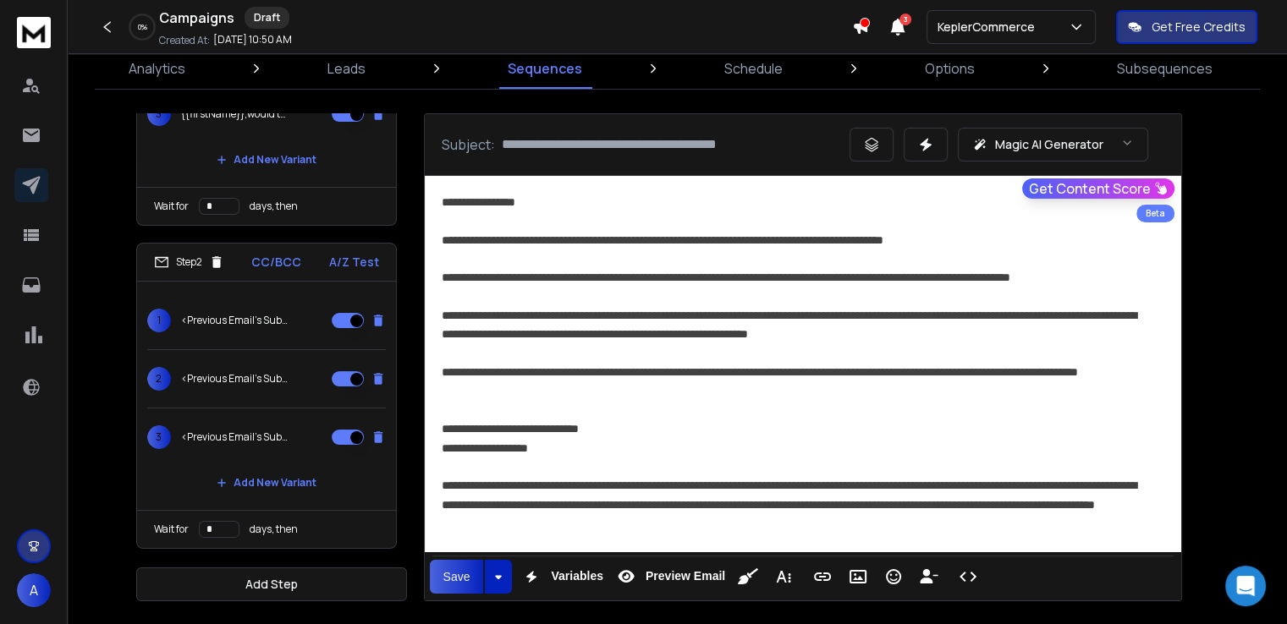
click at [255, 426] on div "3 <Previous Email's Subject>" at bounding box center [218, 438] width 142 height 24
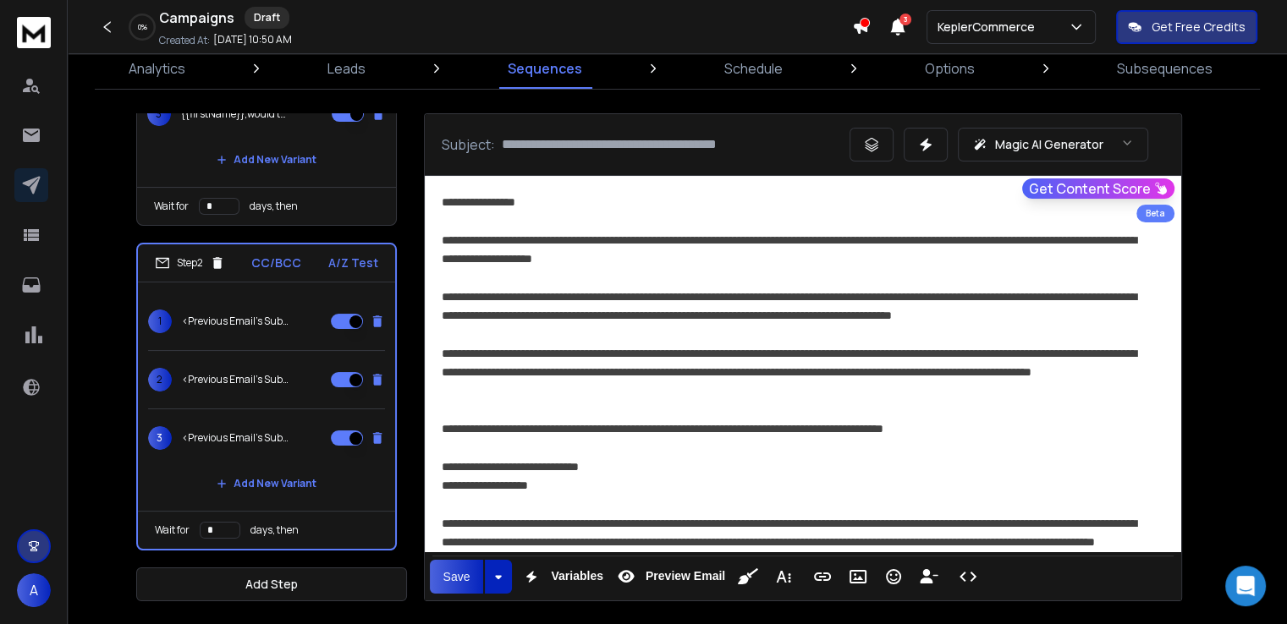
click at [264, 368] on div "2 <Previous Email's Subject>" at bounding box center [219, 380] width 142 height 24
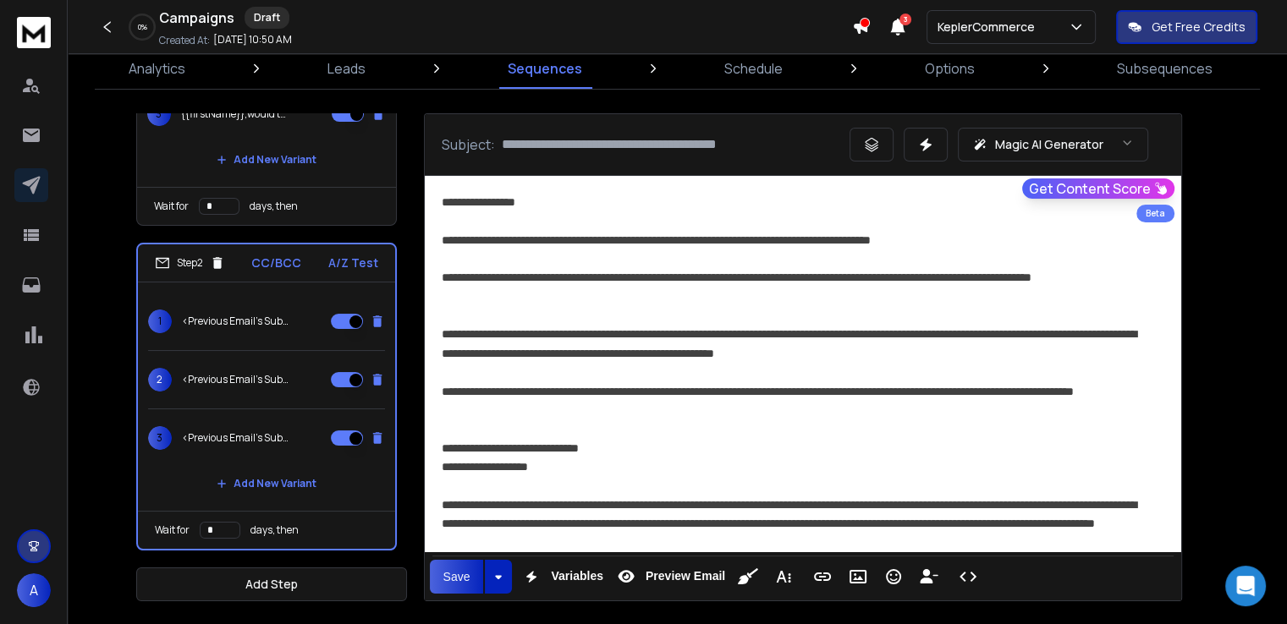
click at [272, 318] on p "<Previous Email's Subject>" at bounding box center [236, 322] width 108 height 14
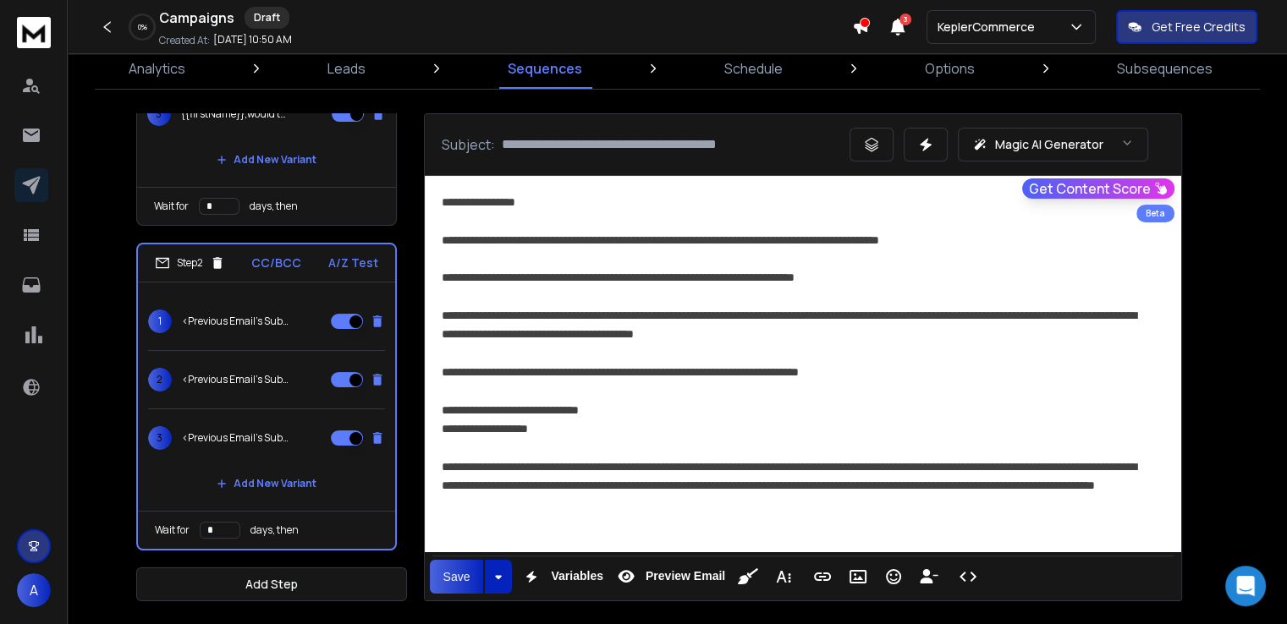
scroll to position [0, 0]
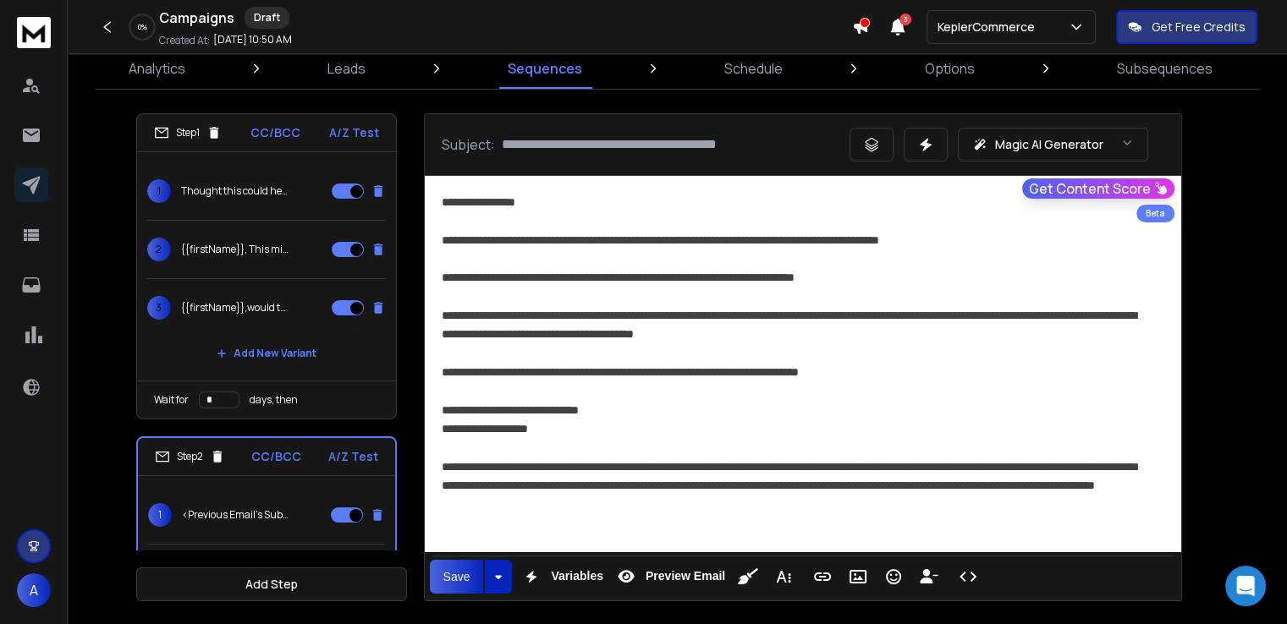
click at [268, 306] on p "{{firstName}},would this lift {{companyName}}’s revenue?" at bounding box center [235, 308] width 108 height 14
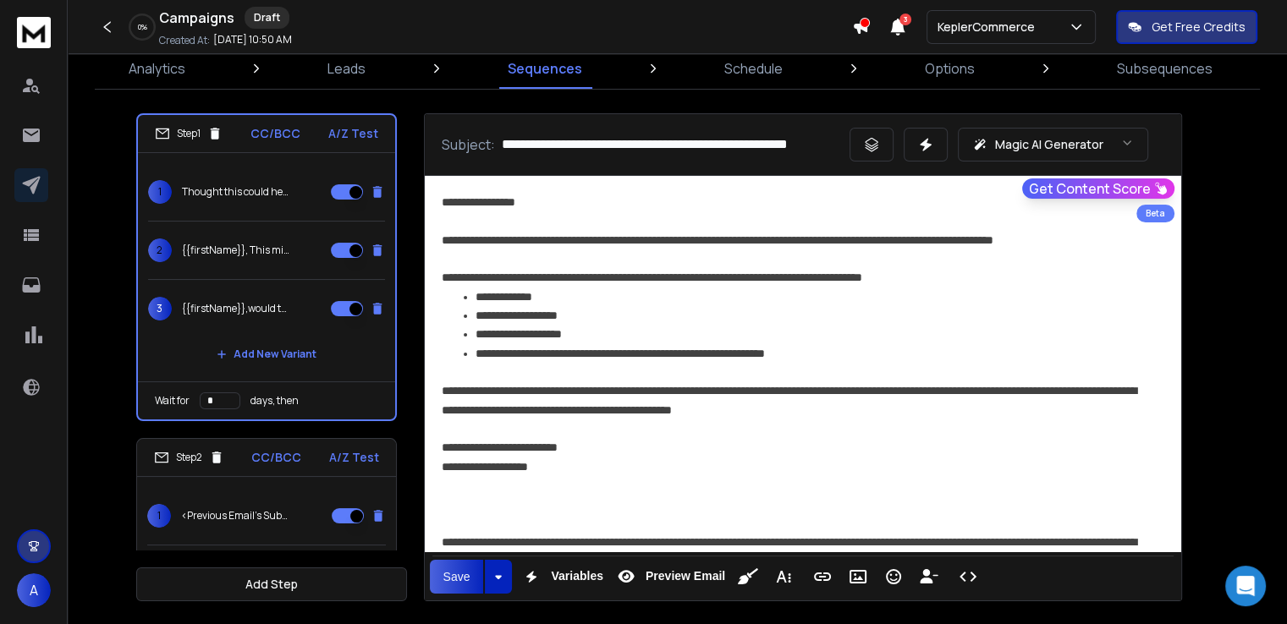
click at [271, 264] on div "2 {{firstName}}, This might surprise you about {{companyName}}’s performance" at bounding box center [266, 251] width 237 height 58
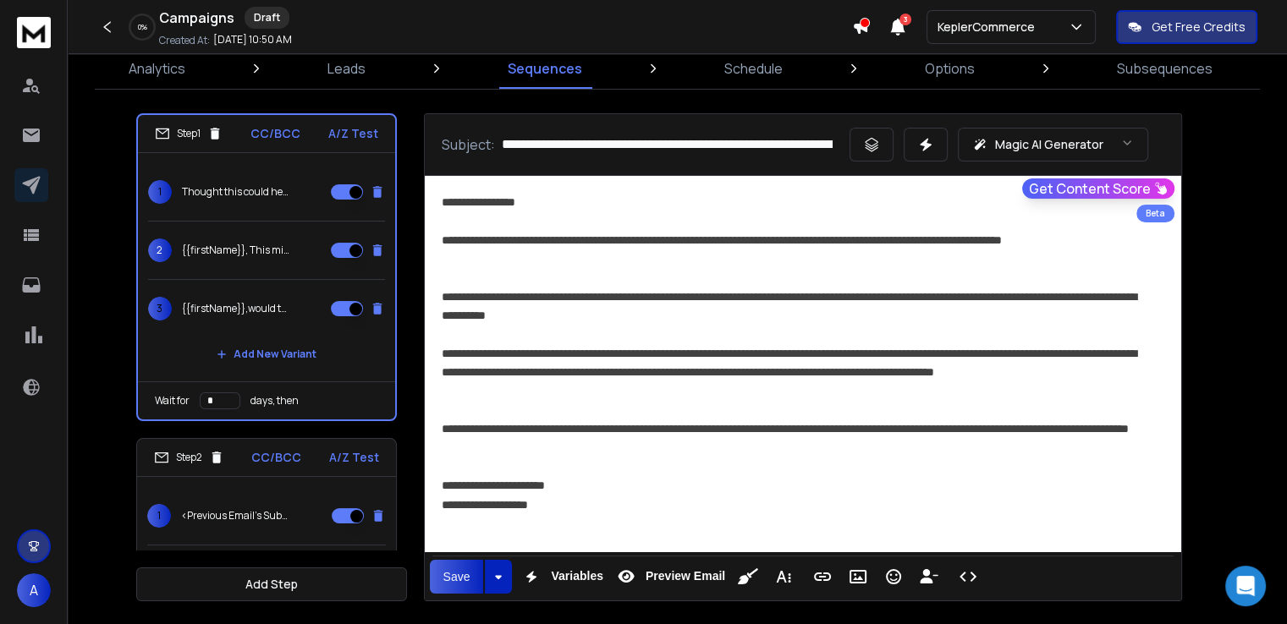
click at [274, 203] on div "1 Thought this could help {{companyName}}" at bounding box center [266, 192] width 237 height 58
type input "**********"
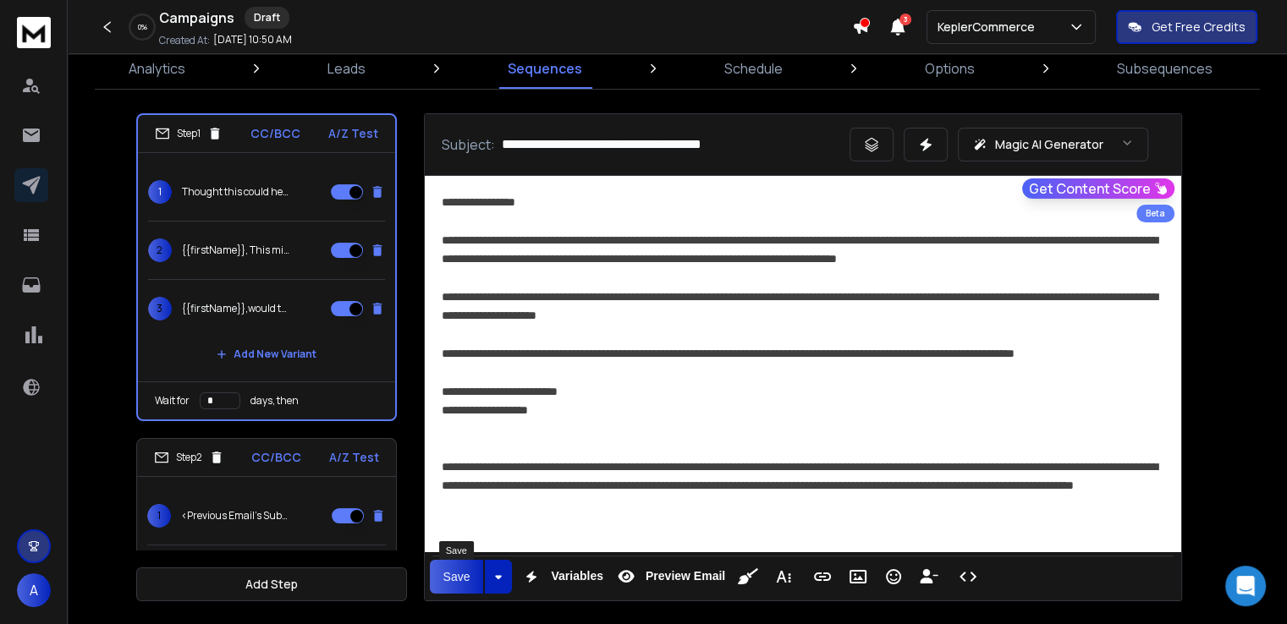
drag, startPoint x: 460, startPoint y: 568, endPoint x: 473, endPoint y: 545, distance: 26.1
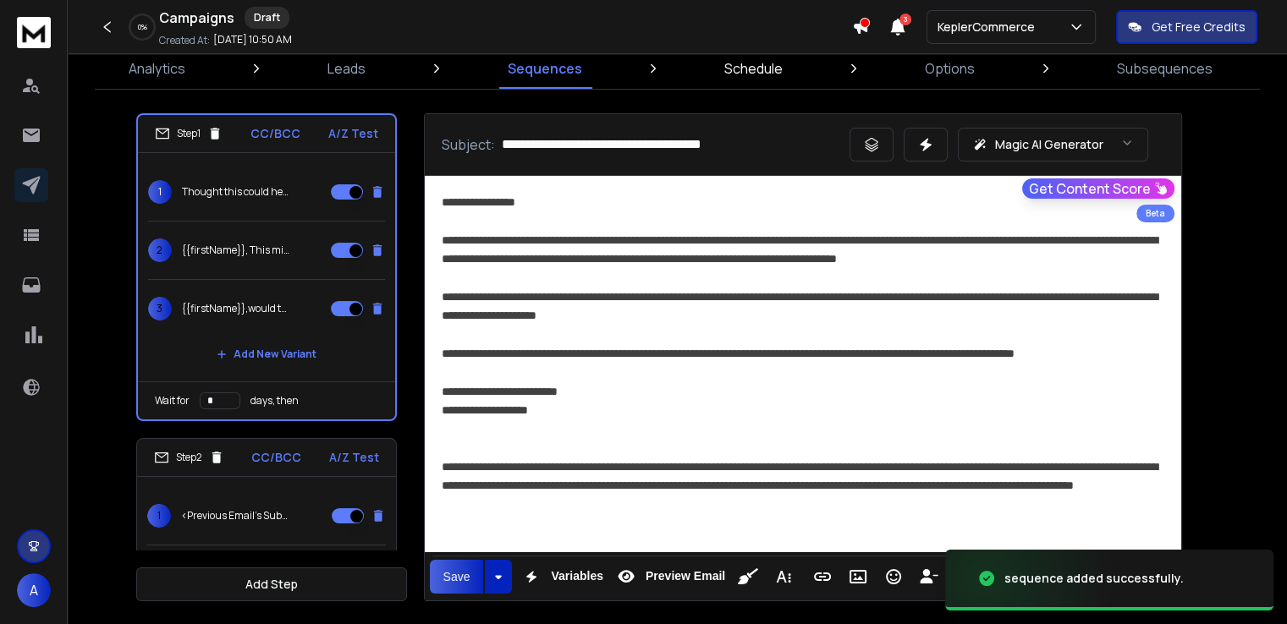
click at [761, 63] on p "Schedule" at bounding box center [753, 68] width 58 height 20
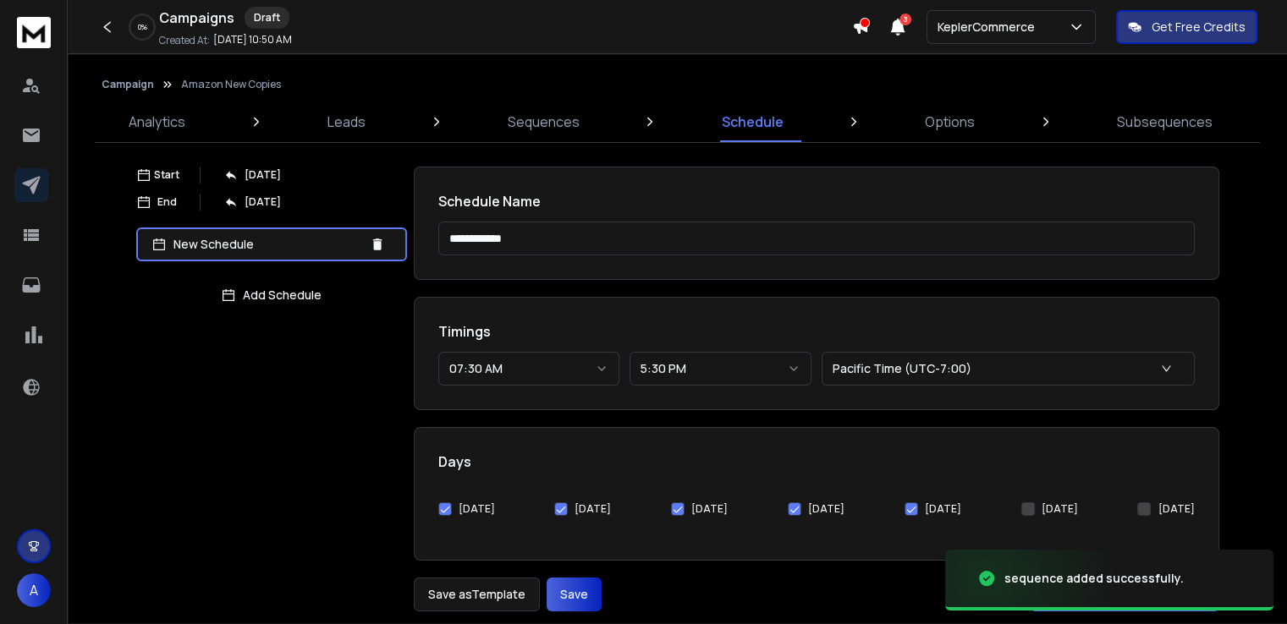
click at [281, 175] on p "Thu Jul 31 2025" at bounding box center [263, 175] width 36 height 14
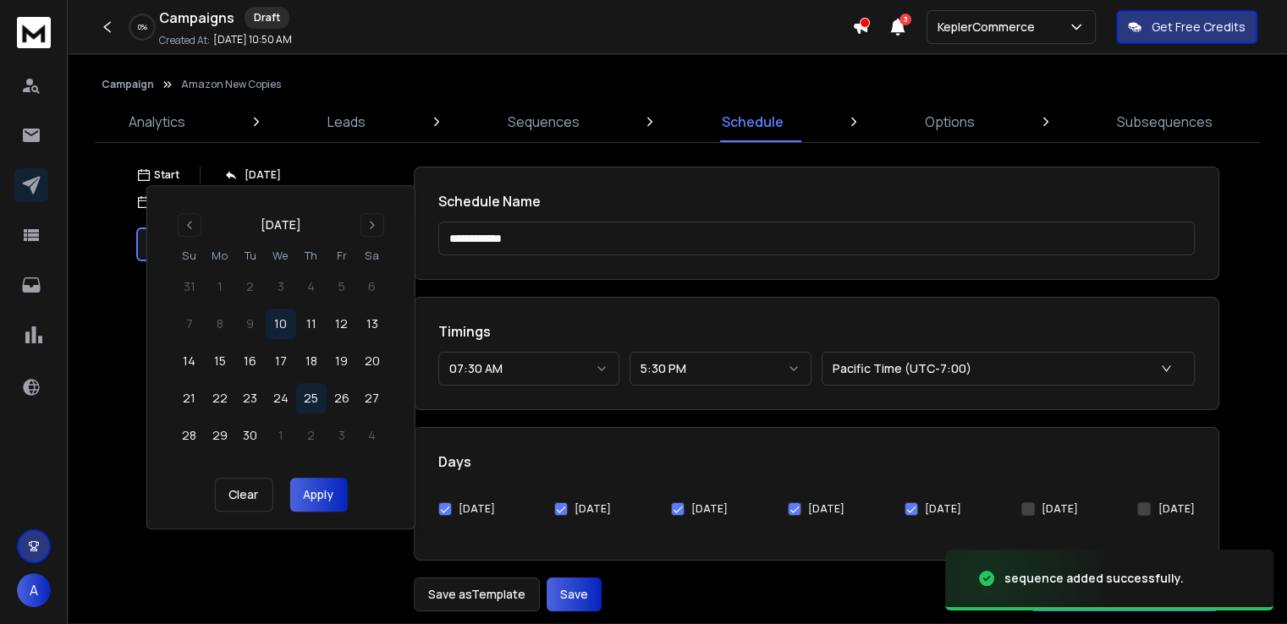
drag, startPoint x: 281, startPoint y: 322, endPoint x: 305, endPoint y: 404, distance: 84.6
click at [280, 323] on button "10" at bounding box center [281, 324] width 30 height 30
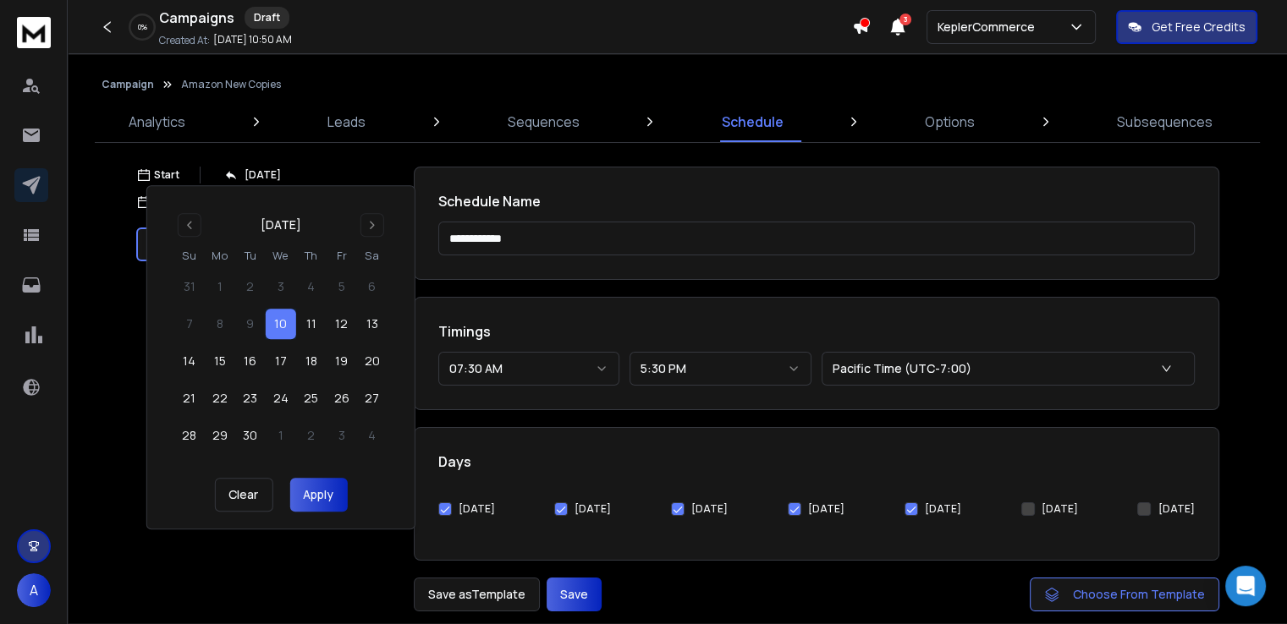
click at [311, 491] on button "Apply" at bounding box center [318, 495] width 58 height 34
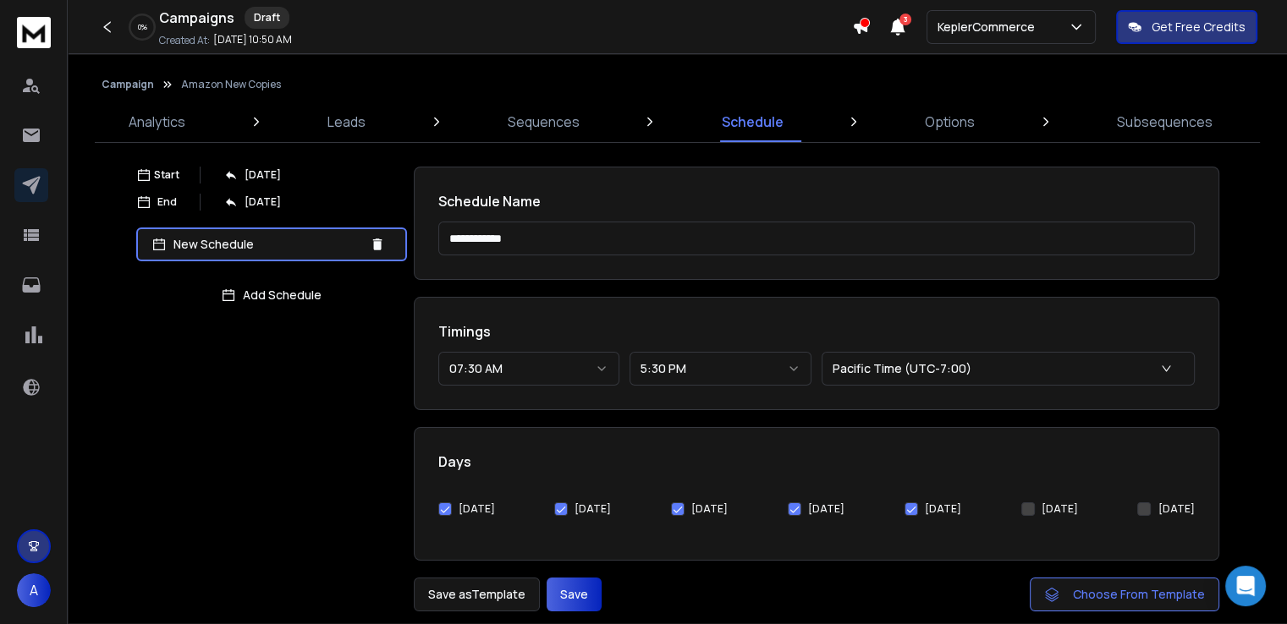
click at [547, 599] on button "Save" at bounding box center [574, 595] width 55 height 34
click at [933, 118] on p "Options" at bounding box center [950, 122] width 50 height 20
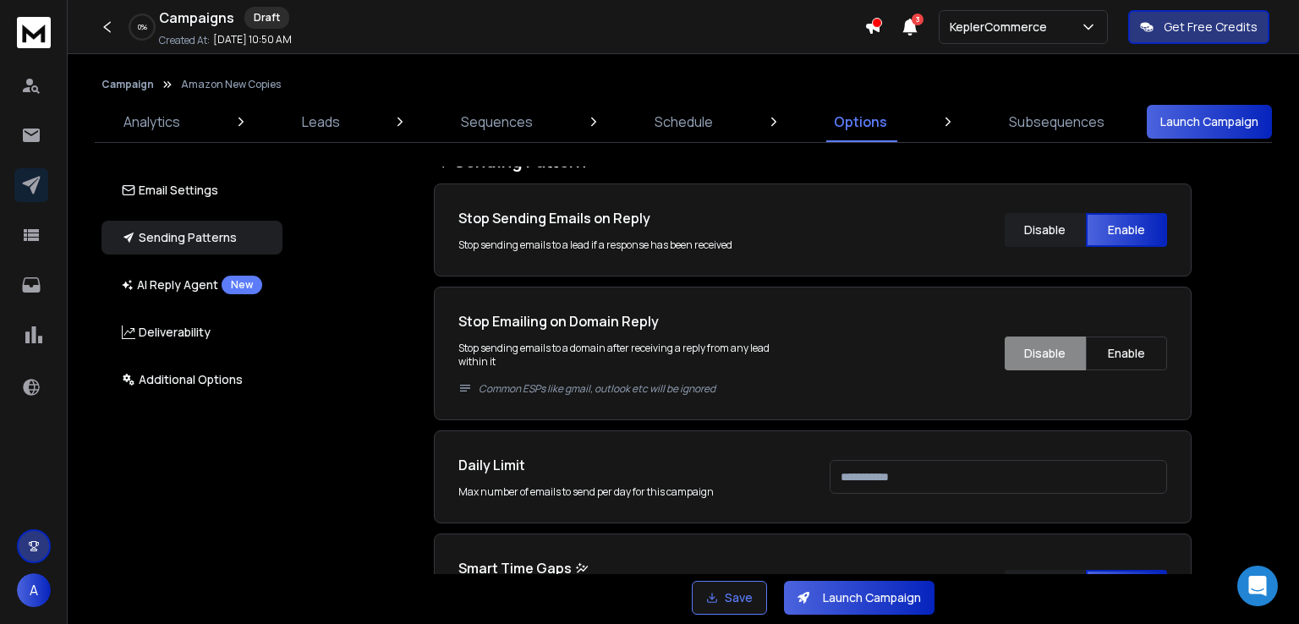
scroll to position [846, 0]
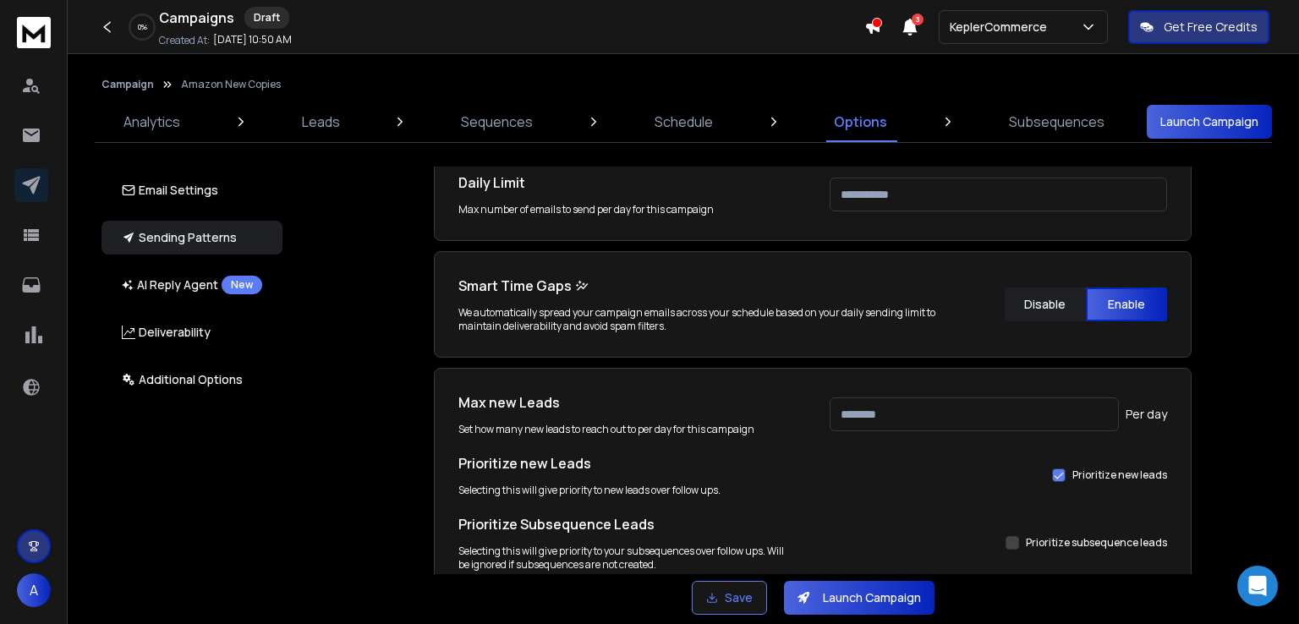
drag, startPoint x: 870, startPoint y: 197, endPoint x: 803, endPoint y: 197, distance: 66.8
click at [803, 197] on div "Daily Limit Max number of emails to send per day for this campaign ***" at bounding box center [813, 195] width 709 height 44
type input "***"
drag, startPoint x: 890, startPoint y: 426, endPoint x: 805, endPoint y: 395, distance: 89.9
click at [810, 419] on div "Max new Leads Set how many new leads to reach out to per day for this campaign …" at bounding box center [813, 415] width 709 height 44
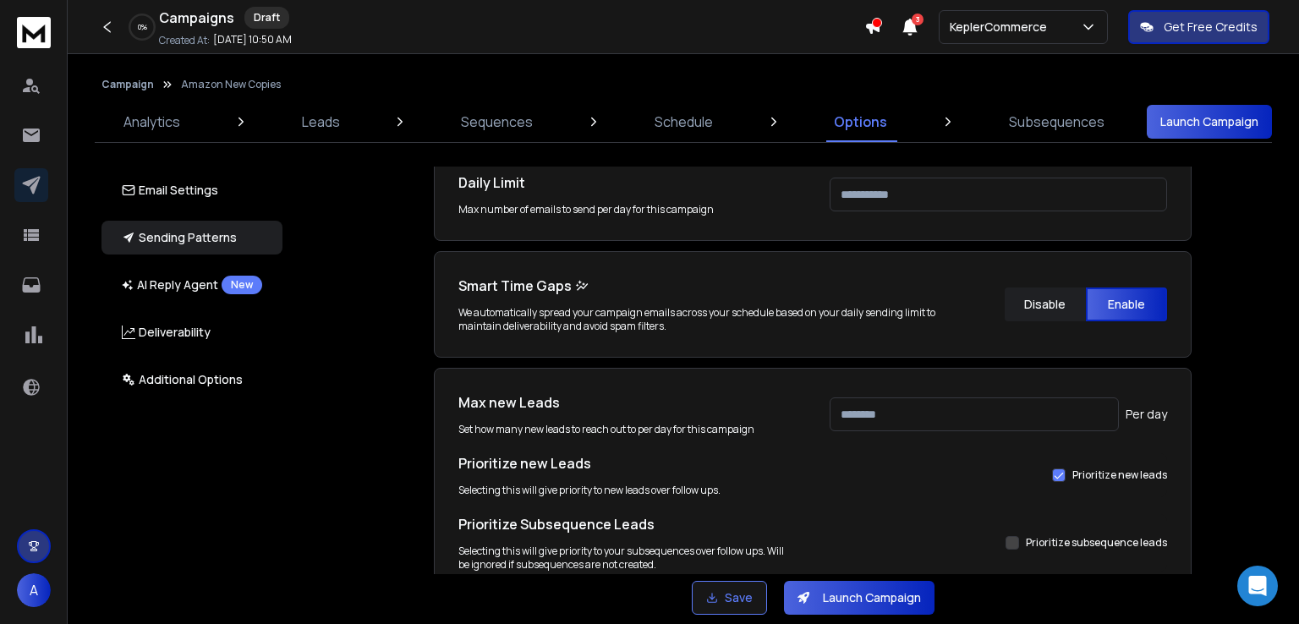
scroll to position [1128, 0]
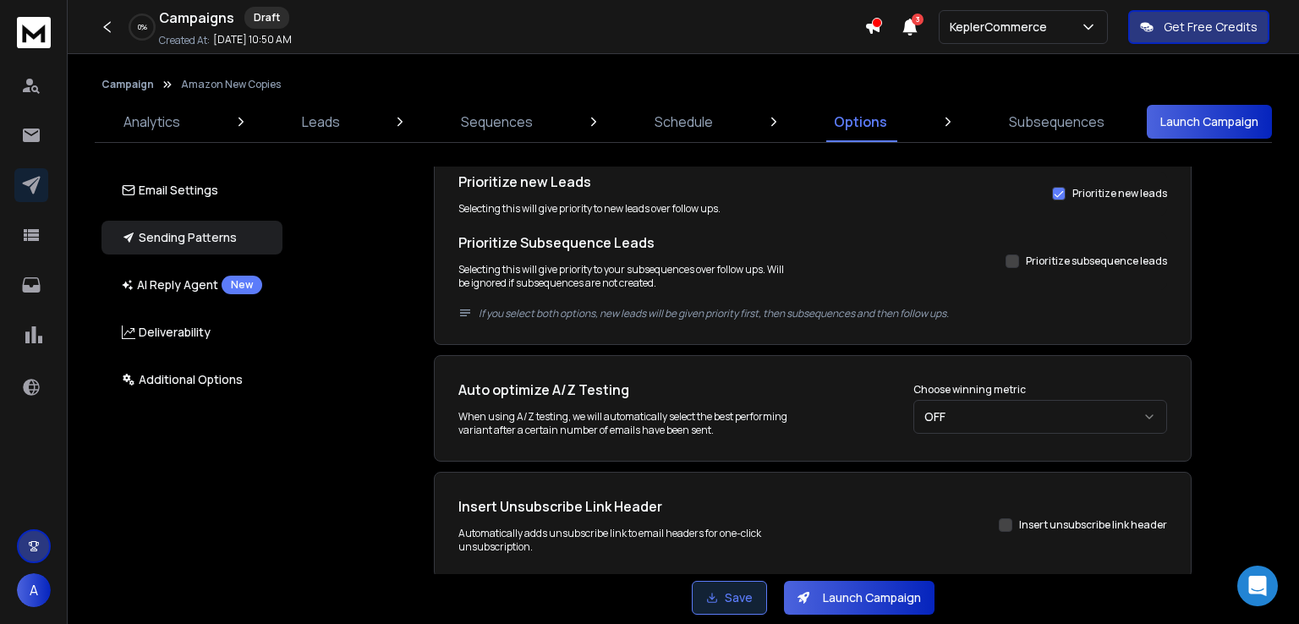
type input "***"
click at [750, 589] on button "Save" at bounding box center [729, 598] width 75 height 34
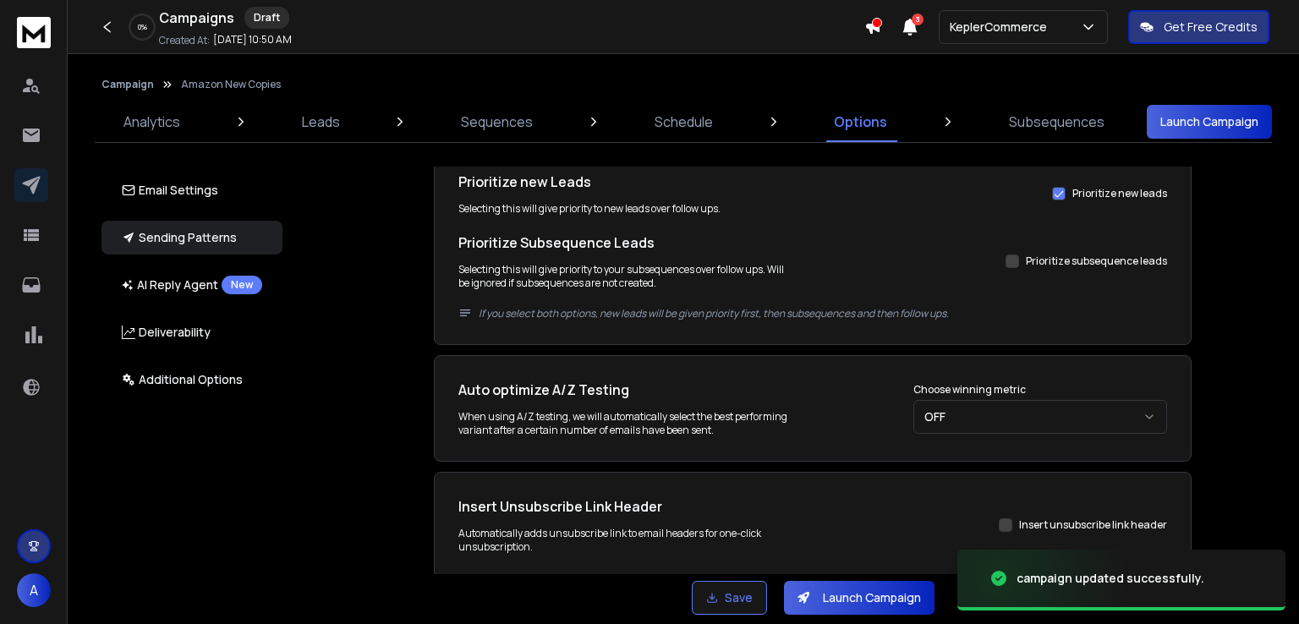
click at [839, 602] on button "Launch Campaign" at bounding box center [859, 598] width 151 height 34
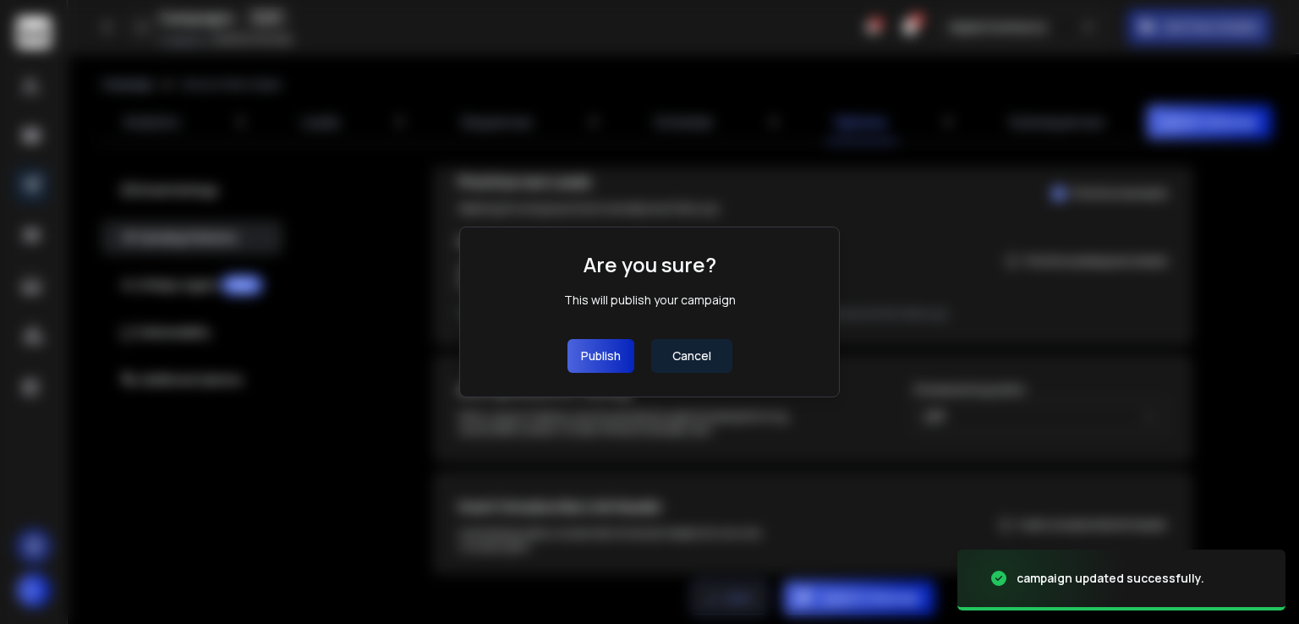
click at [613, 354] on button "Publish" at bounding box center [601, 356] width 67 height 34
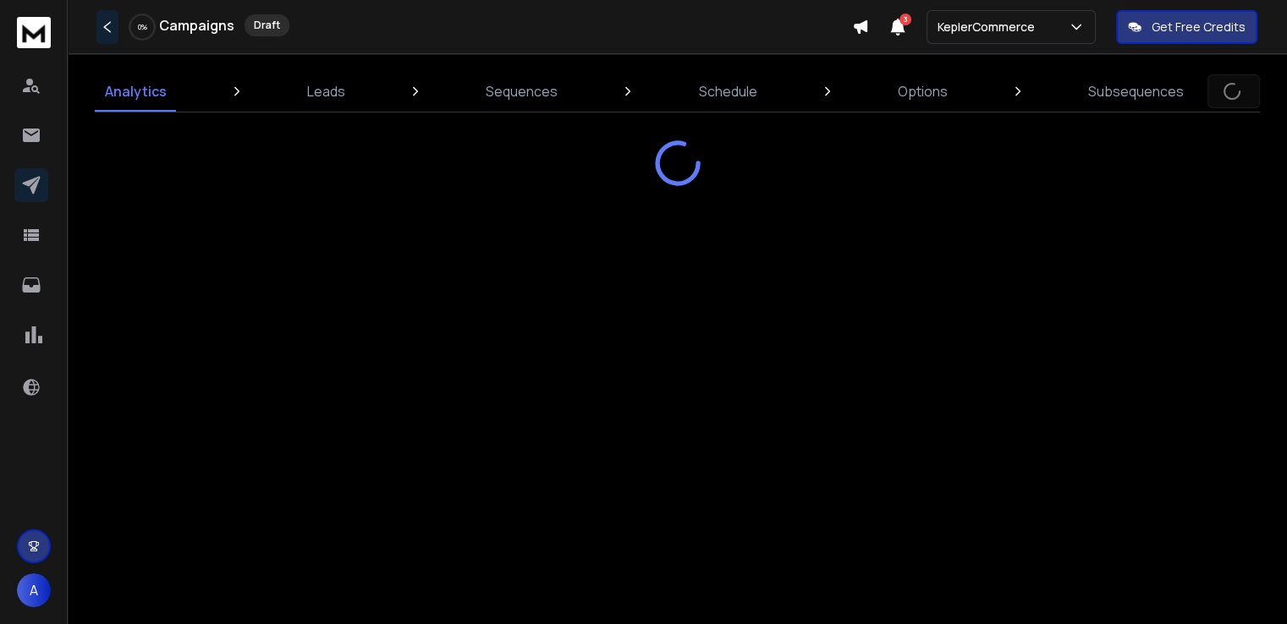
click at [107, 34] on icon at bounding box center [107, 26] width 15 height 15
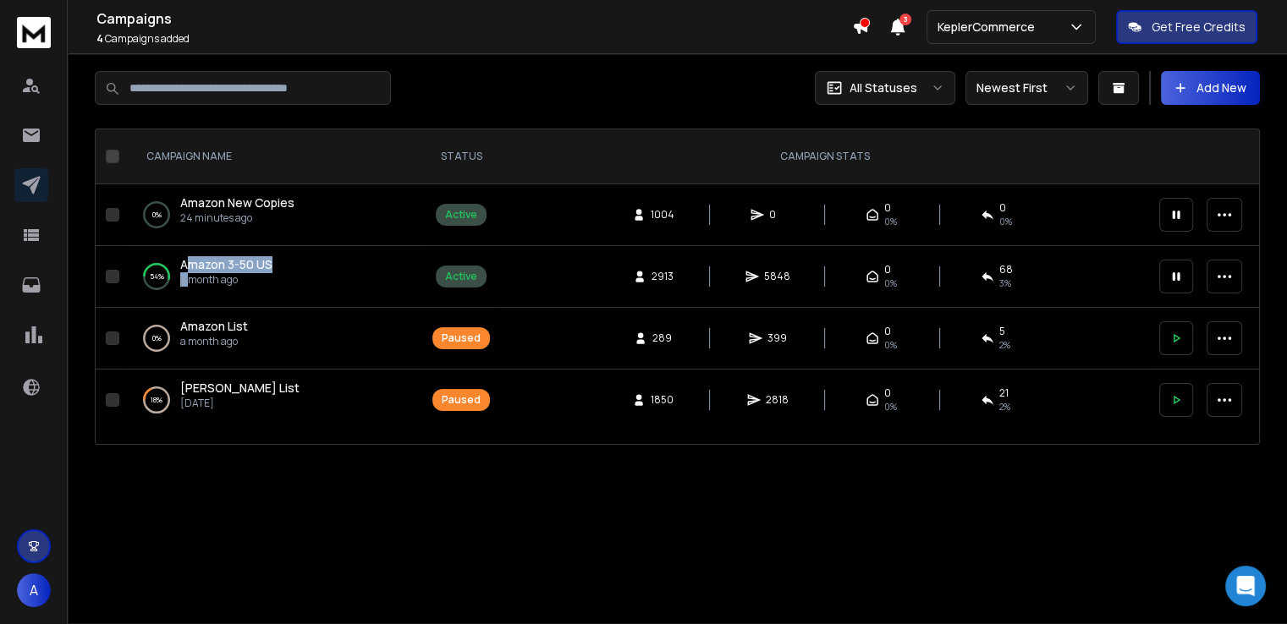
click at [189, 271] on div "Amazon 3-50 US a month ago" at bounding box center [226, 276] width 92 height 41
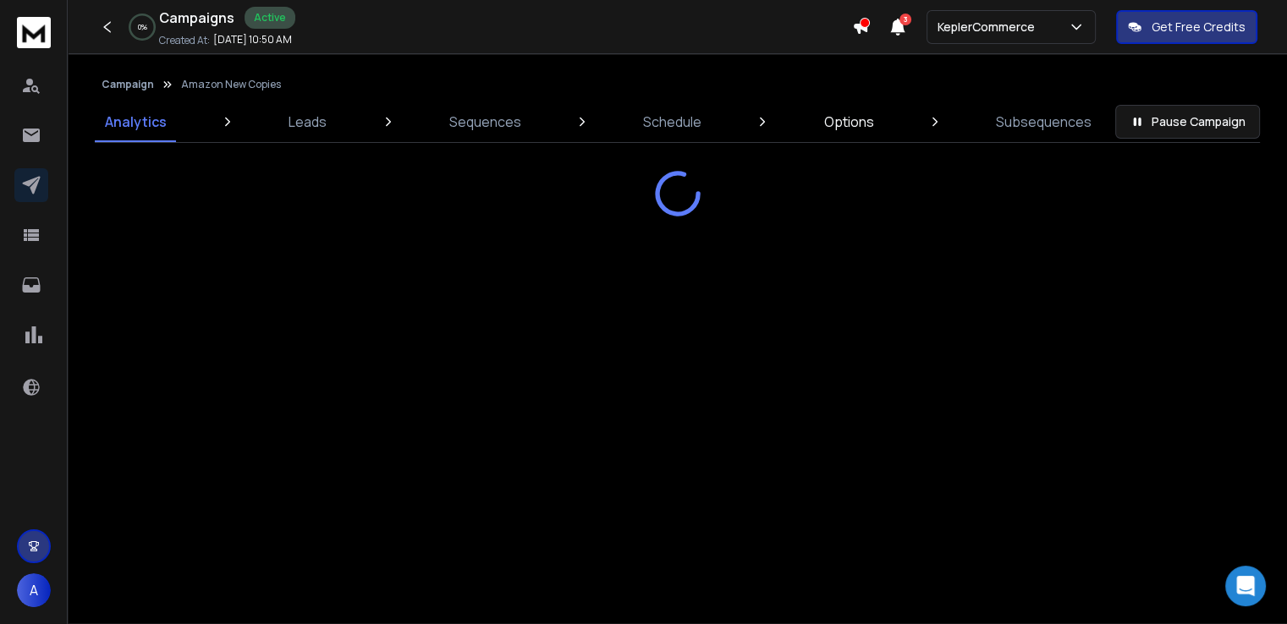
click at [860, 127] on p "Options" at bounding box center [849, 122] width 50 height 20
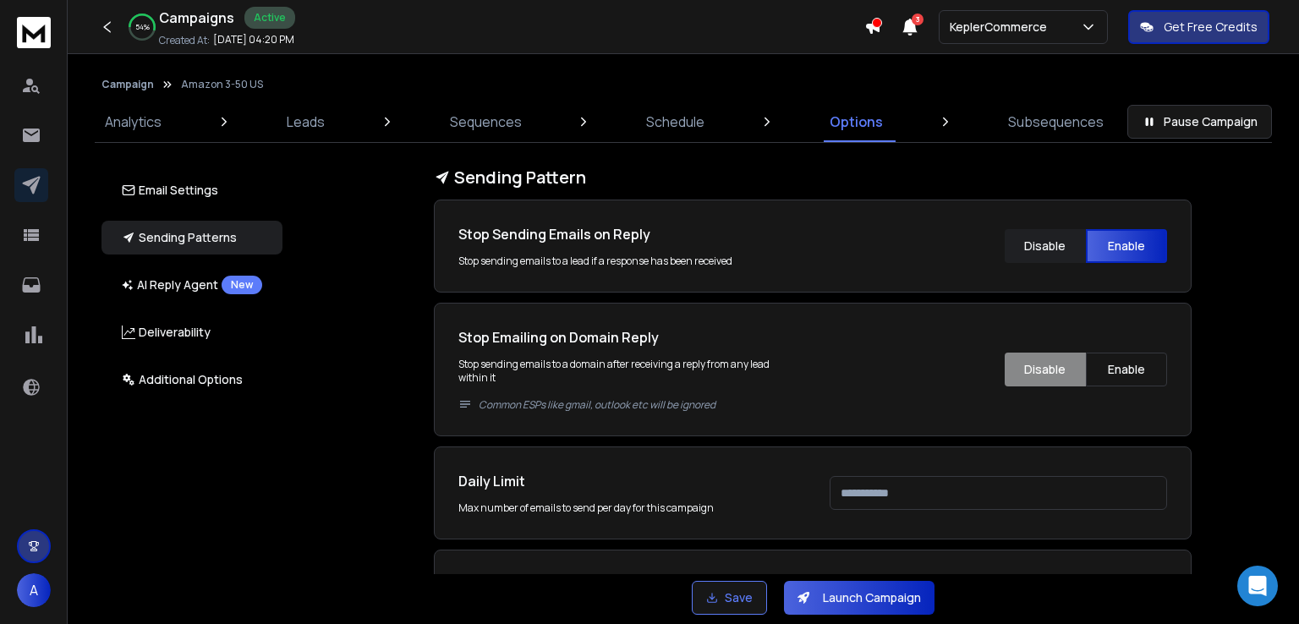
scroll to position [548, 0]
drag, startPoint x: 889, startPoint y: 489, endPoint x: 784, endPoint y: 488, distance: 104.9
click at [784, 488] on div "Daily Limit Max number of emails to send per day for this campaign ***" at bounding box center [813, 492] width 709 height 44
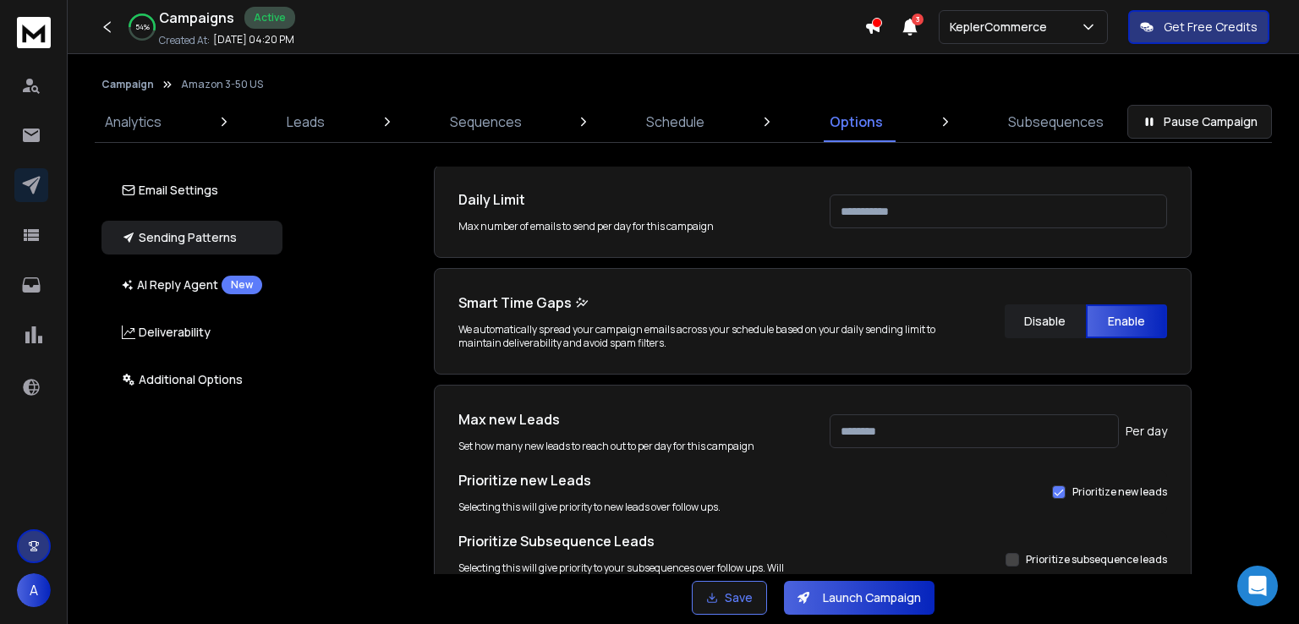
type input "***"
drag, startPoint x: 899, startPoint y: 423, endPoint x: 809, endPoint y: 418, distance: 90.7
click at [813, 448] on div "Max new Leads Set how many new leads to reach out to per day for this campaign …" at bounding box center [813, 431] width 709 height 44
type input "***"
click at [753, 586] on button "Save" at bounding box center [729, 598] width 75 height 34
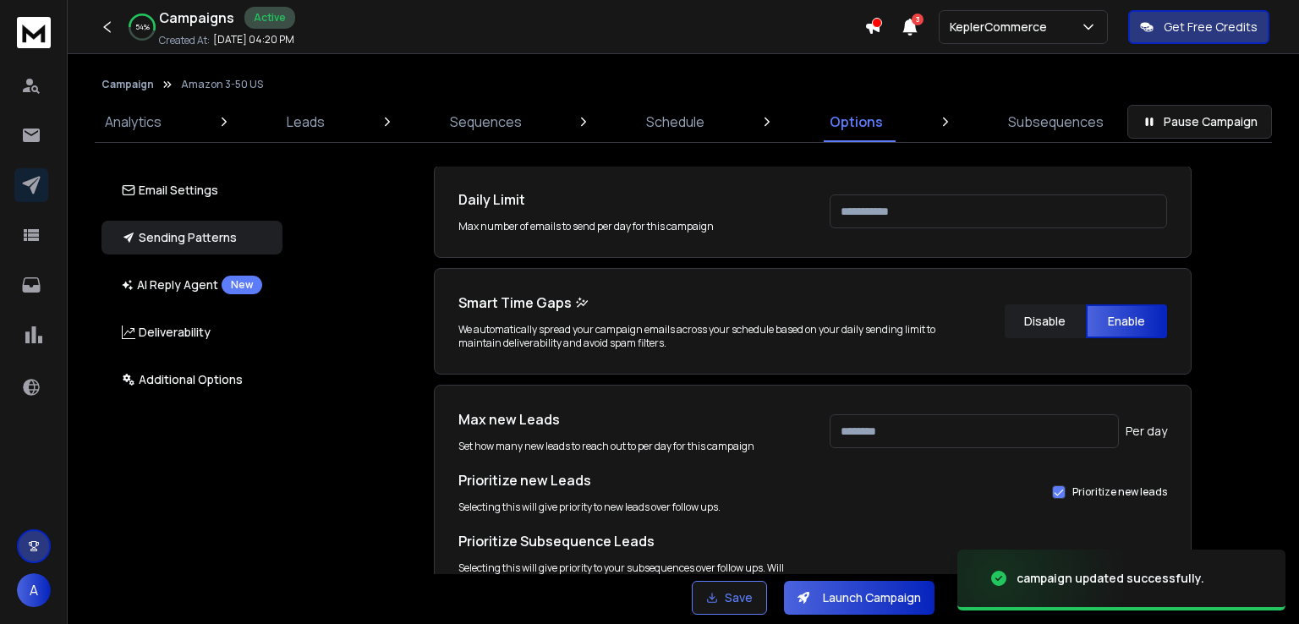
click at [832, 596] on button "Launch Campaign" at bounding box center [859, 598] width 151 height 34
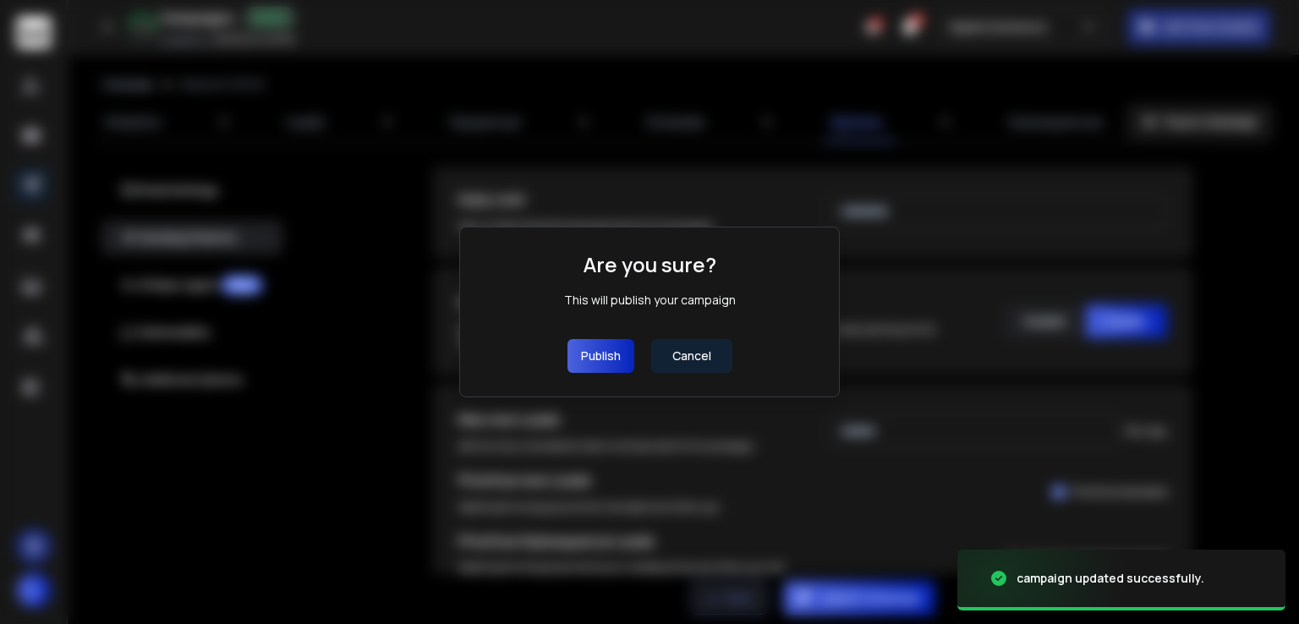
click at [608, 349] on button "Publish" at bounding box center [601, 356] width 67 height 34
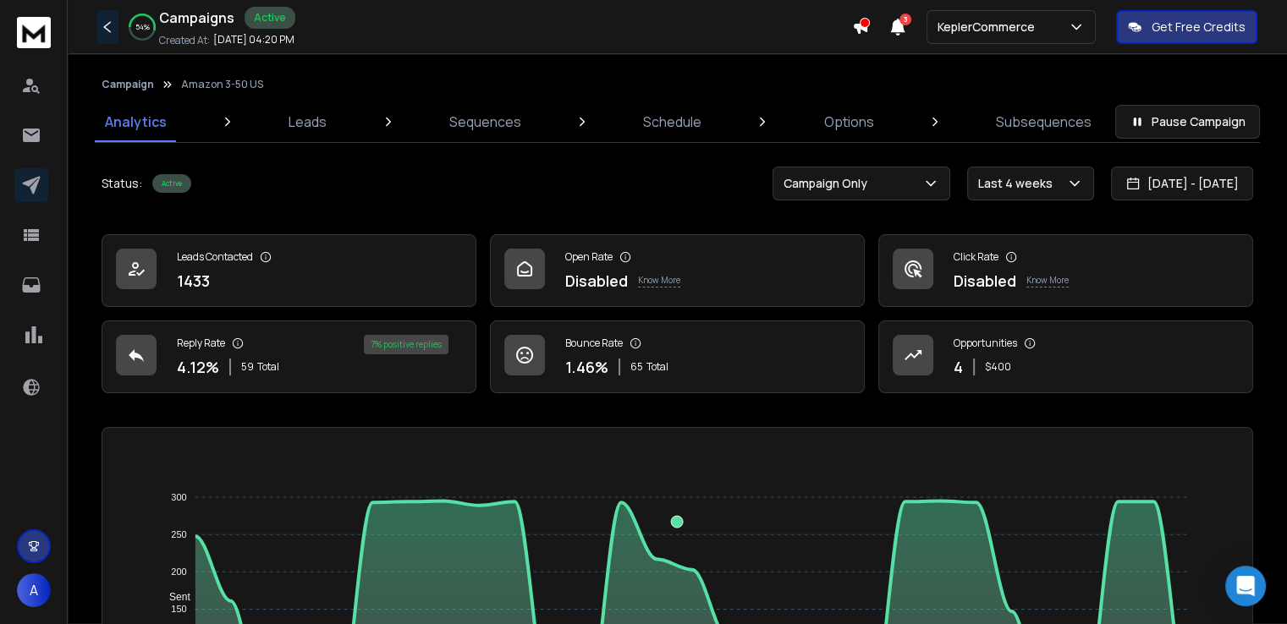
click at [107, 31] on icon at bounding box center [107, 26] width 15 height 15
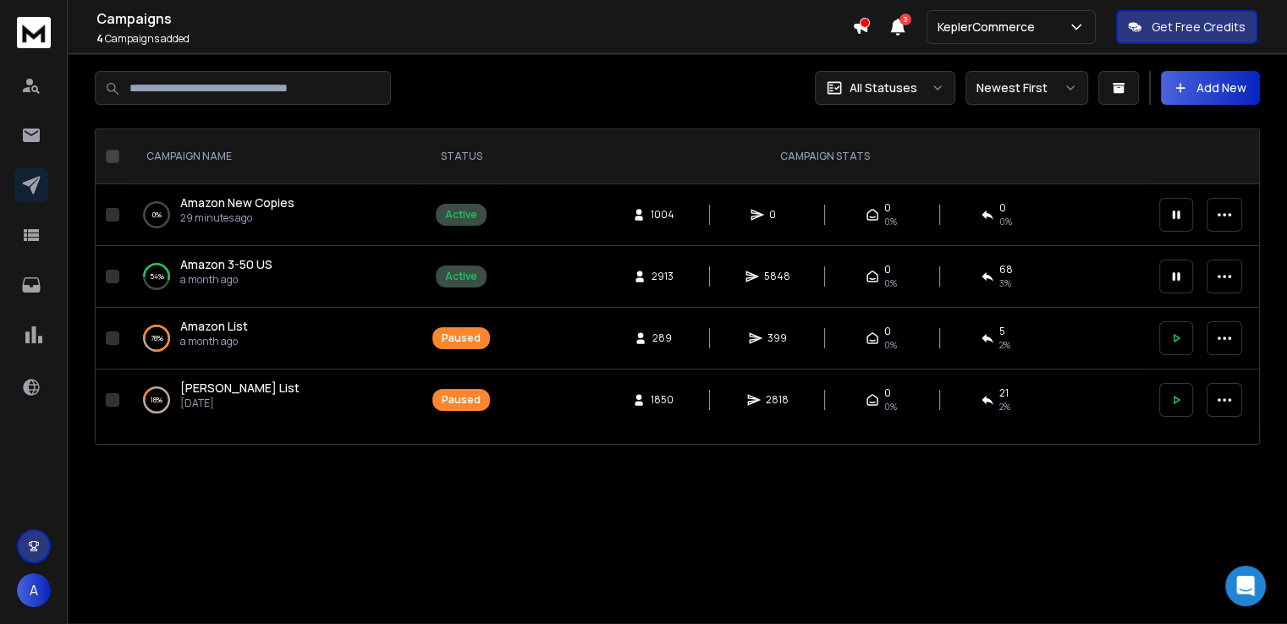
click at [278, 212] on p "29 minutes ago" at bounding box center [237, 219] width 114 height 14
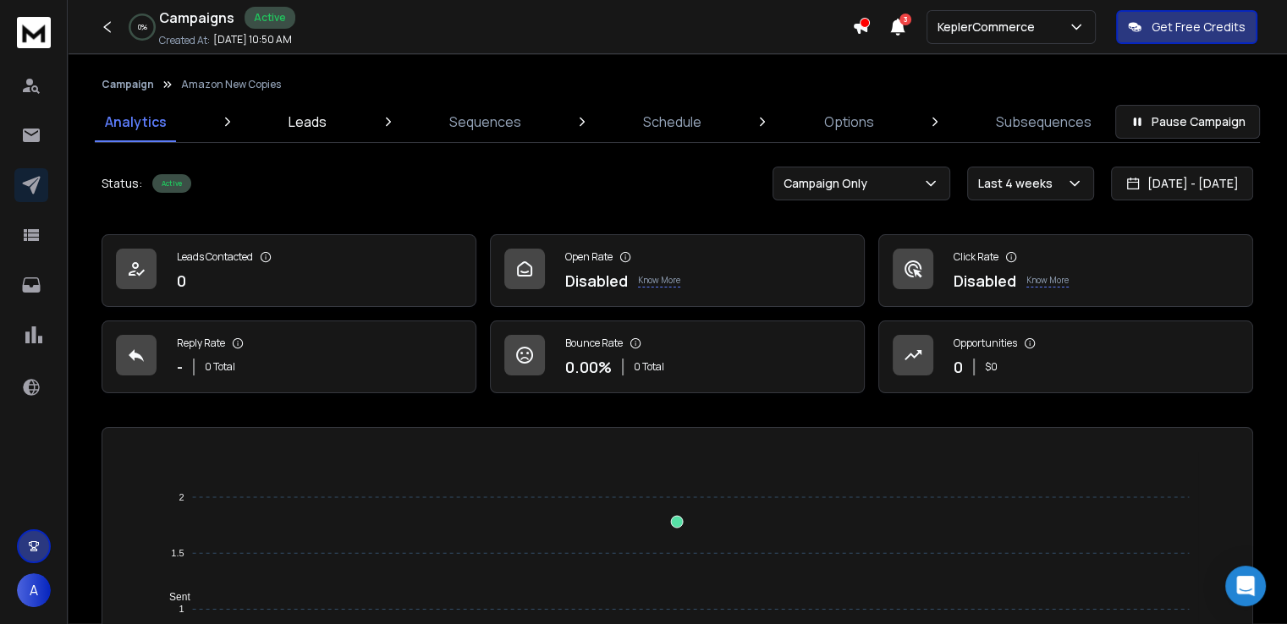
click at [310, 118] on p "Leads" at bounding box center [307, 122] width 38 height 20
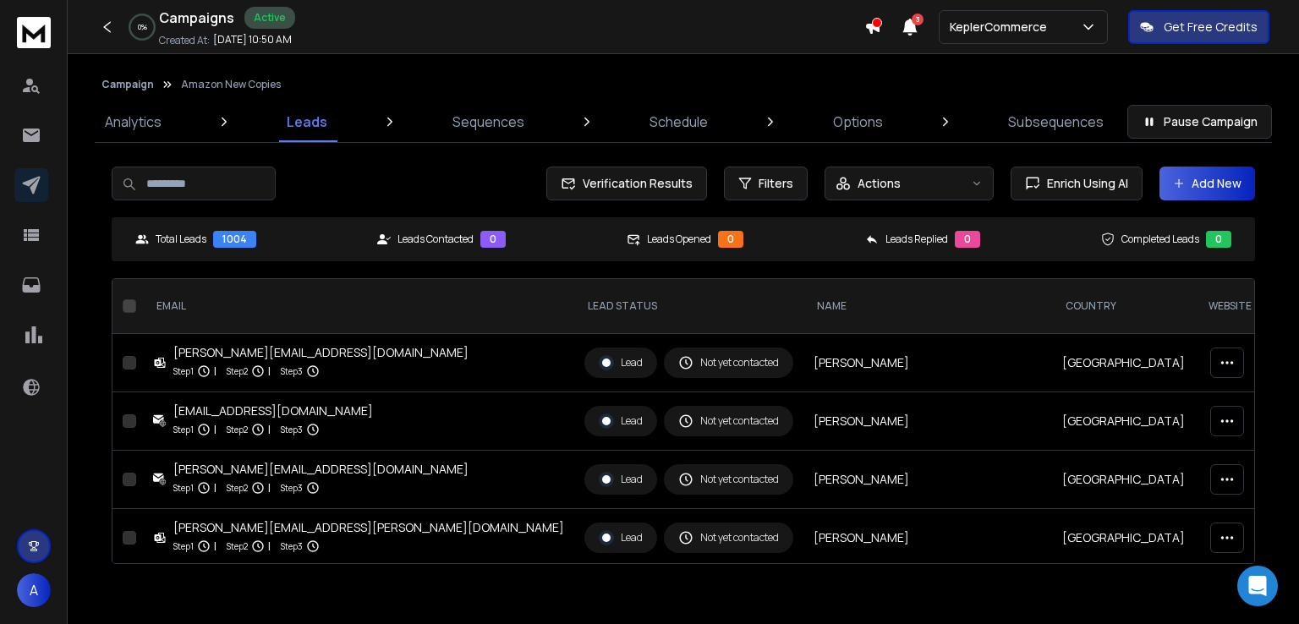
click at [1181, 175] on button "Add New" at bounding box center [1208, 184] width 96 height 34
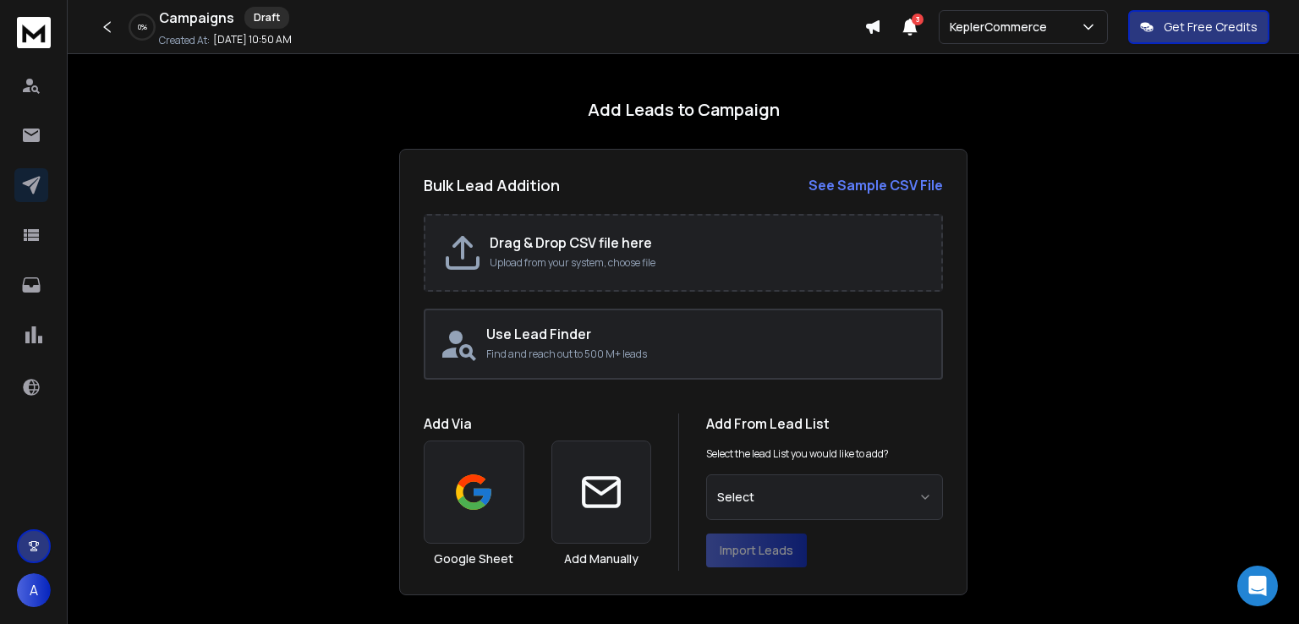
click at [551, 251] on h2 "Drag & Drop CSV file here" at bounding box center [707, 243] width 435 height 20
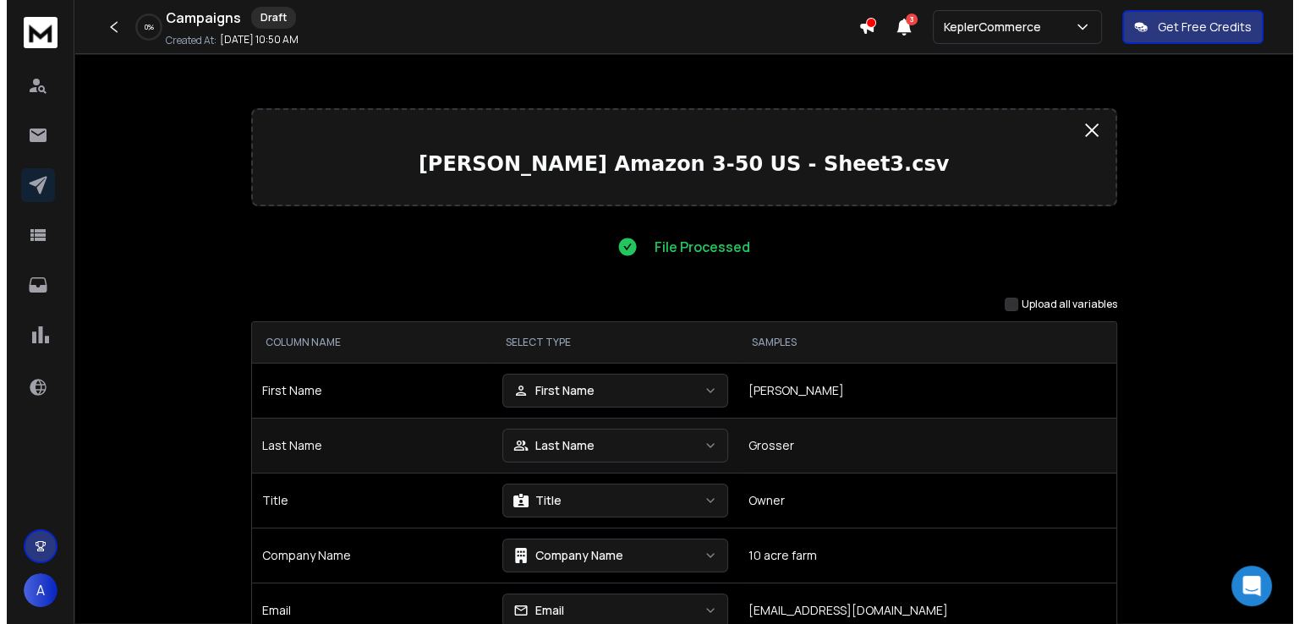
scroll to position [282, 0]
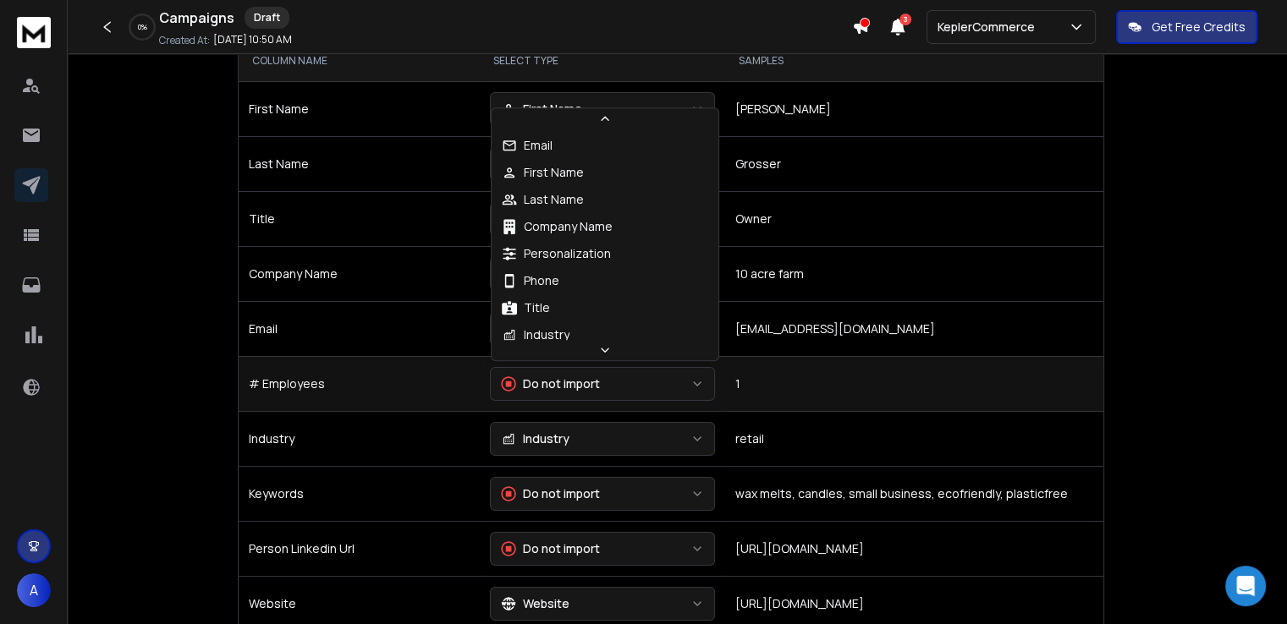
click at [563, 376] on div "Do not import" at bounding box center [550, 384] width 99 height 17
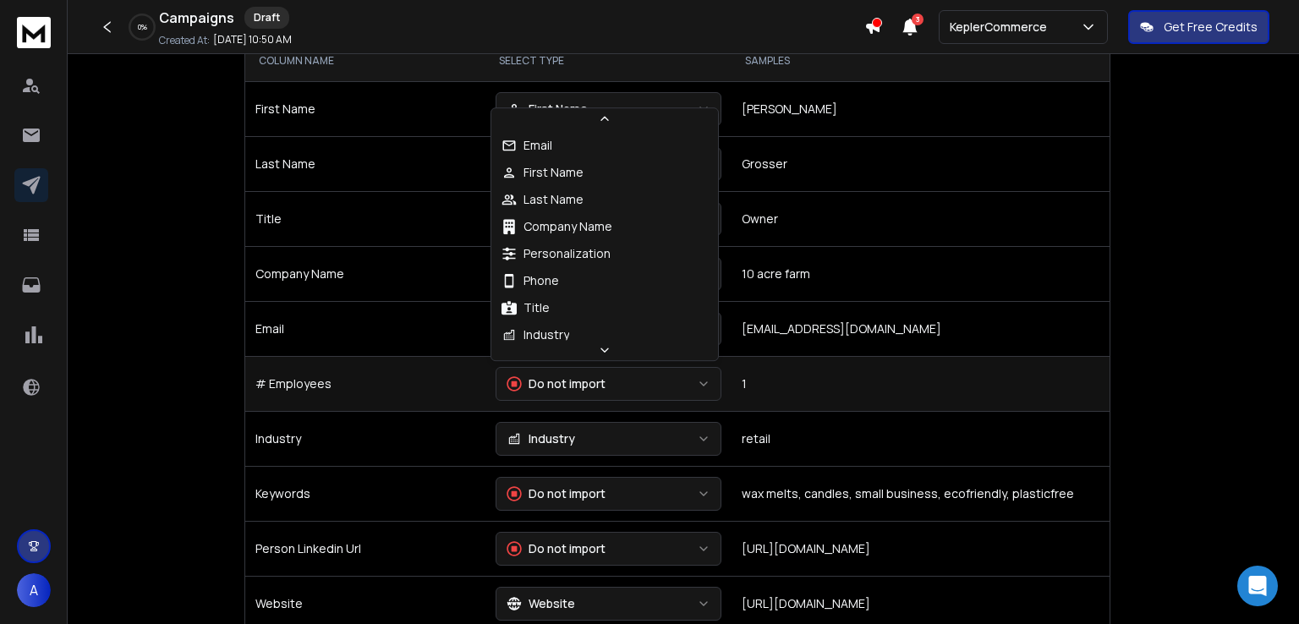
scroll to position [170, 0]
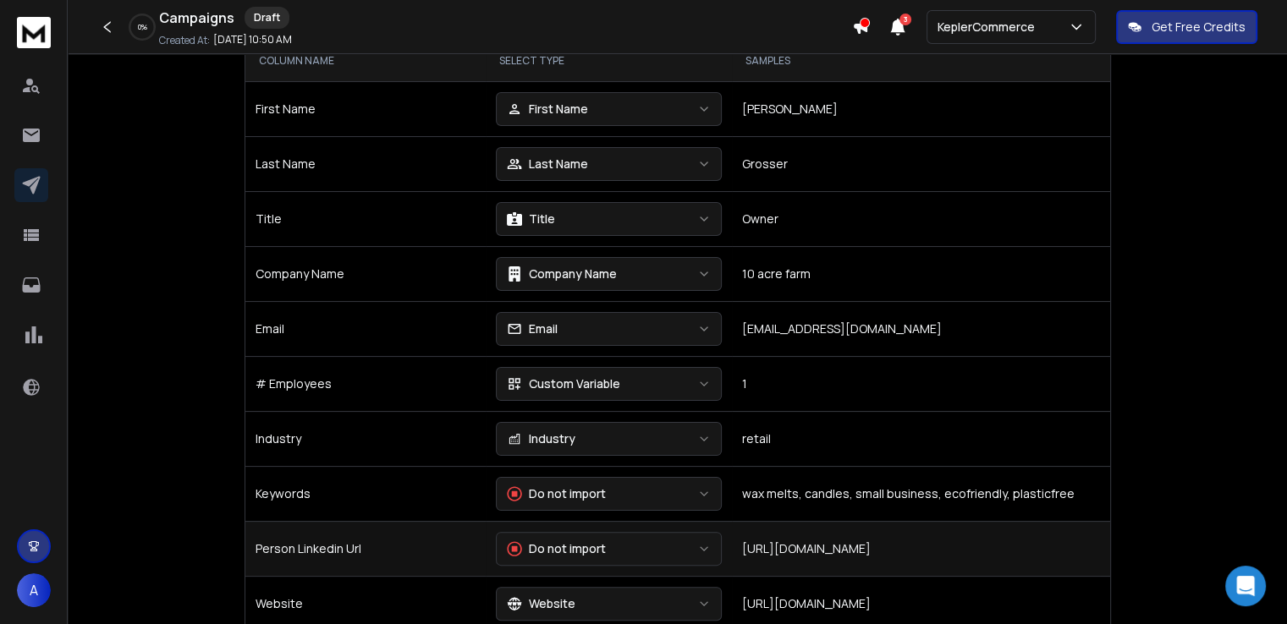
click at [586, 542] on div "Do not import" at bounding box center [556, 549] width 99 height 17
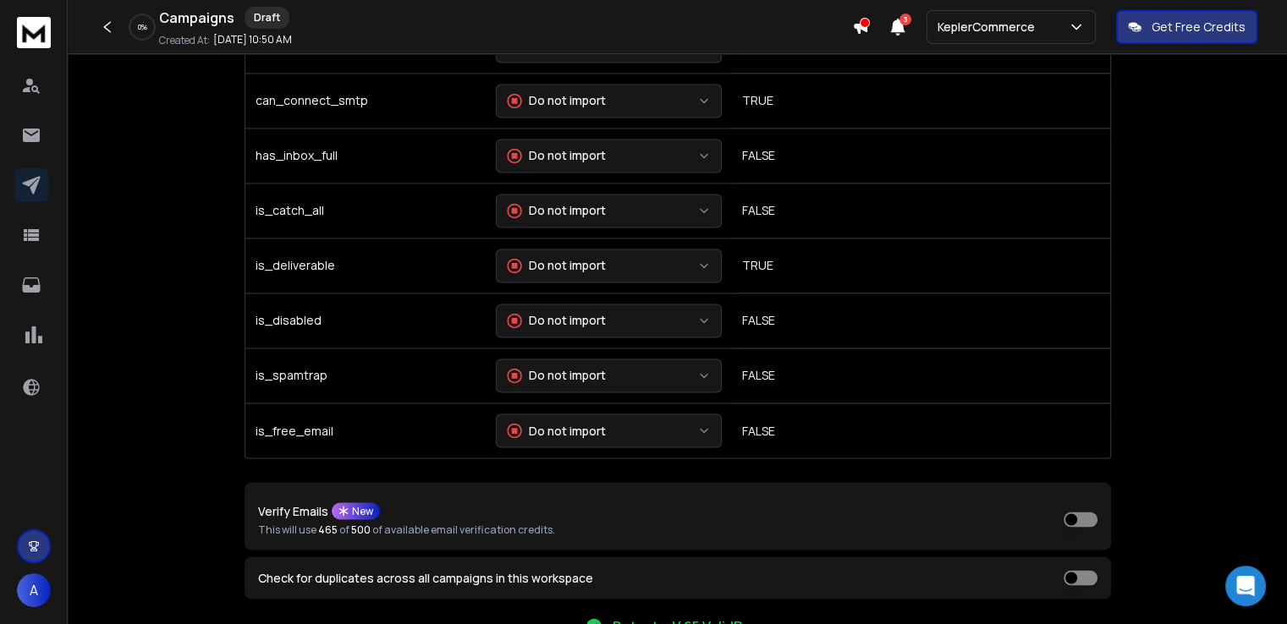
scroll to position [2899, 0]
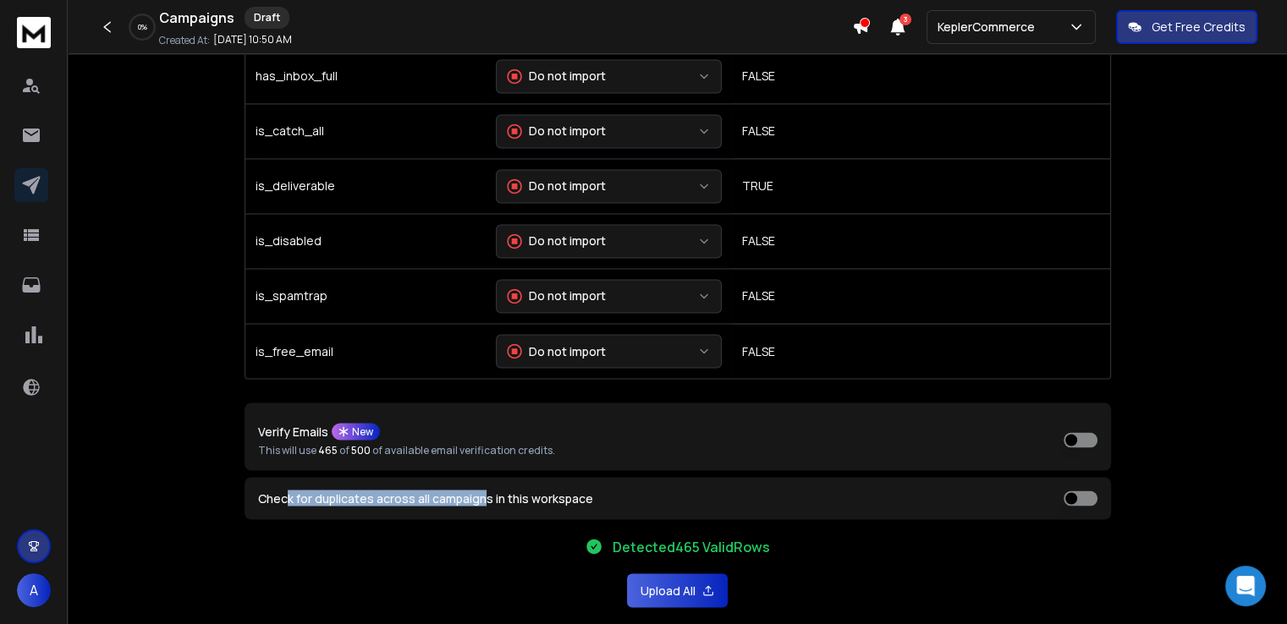
drag, startPoint x: 292, startPoint y: 488, endPoint x: 481, endPoint y: 485, distance: 188.7
click at [481, 492] on label "Check for duplicates across all campaigns in this workspace" at bounding box center [425, 498] width 335 height 12
click at [675, 576] on button "Upload All" at bounding box center [677, 591] width 101 height 34
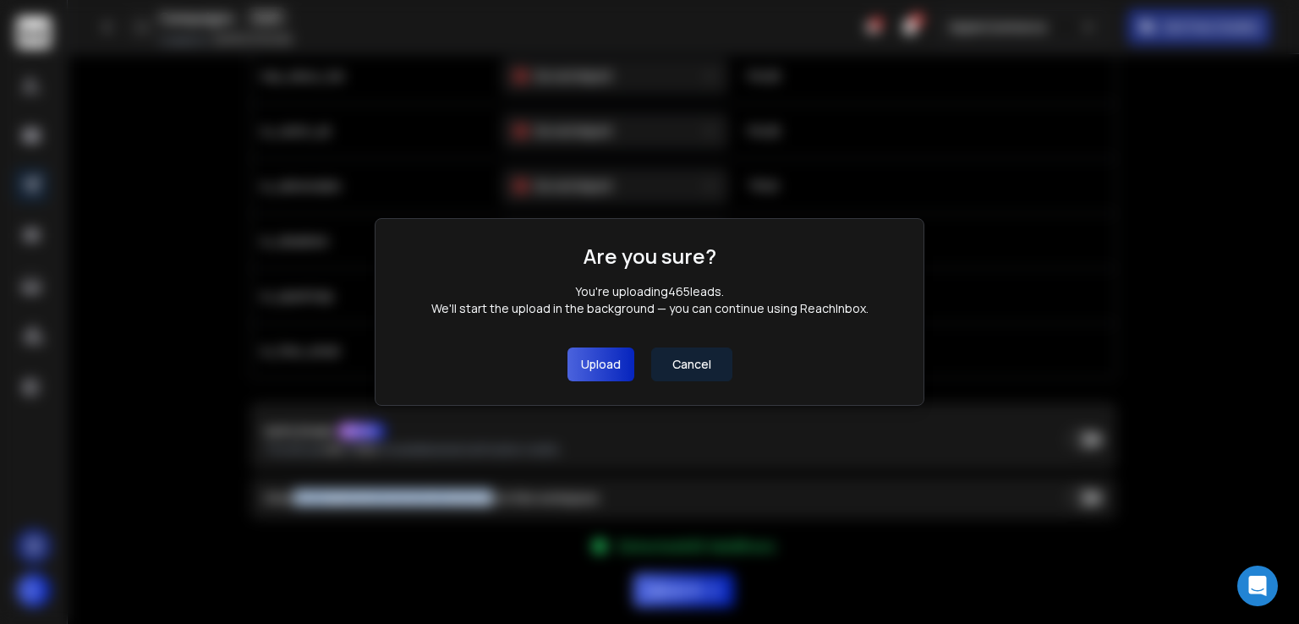
click at [603, 366] on button "Upload" at bounding box center [601, 365] width 67 height 34
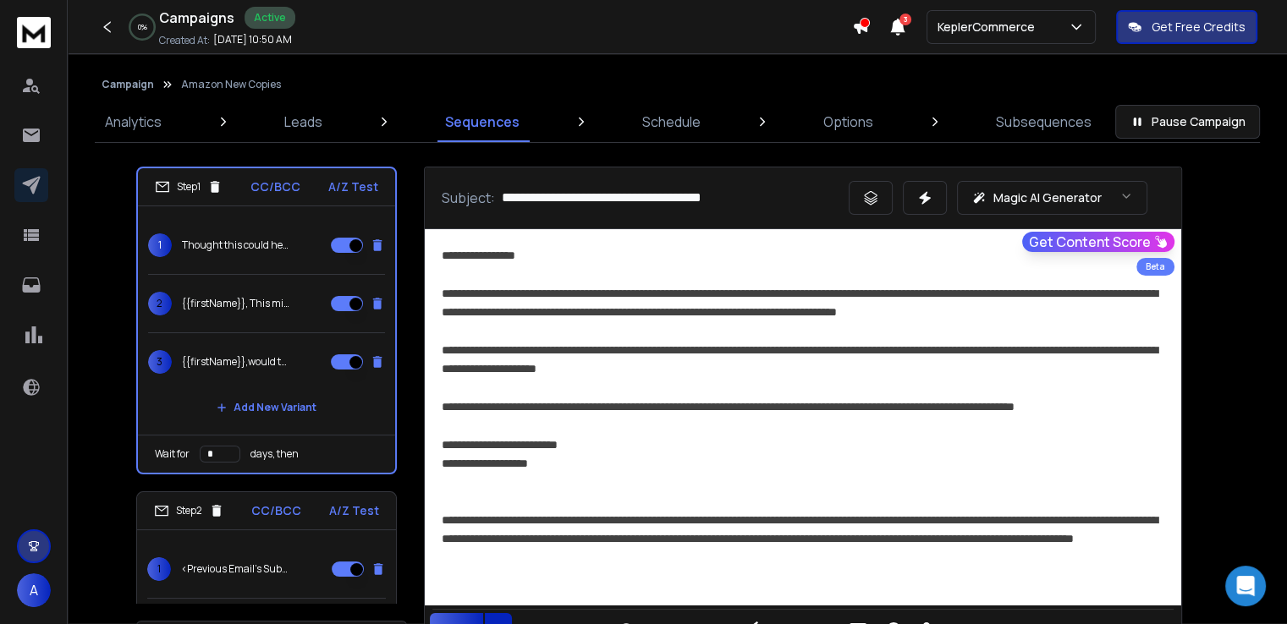
scroll to position [53, 0]
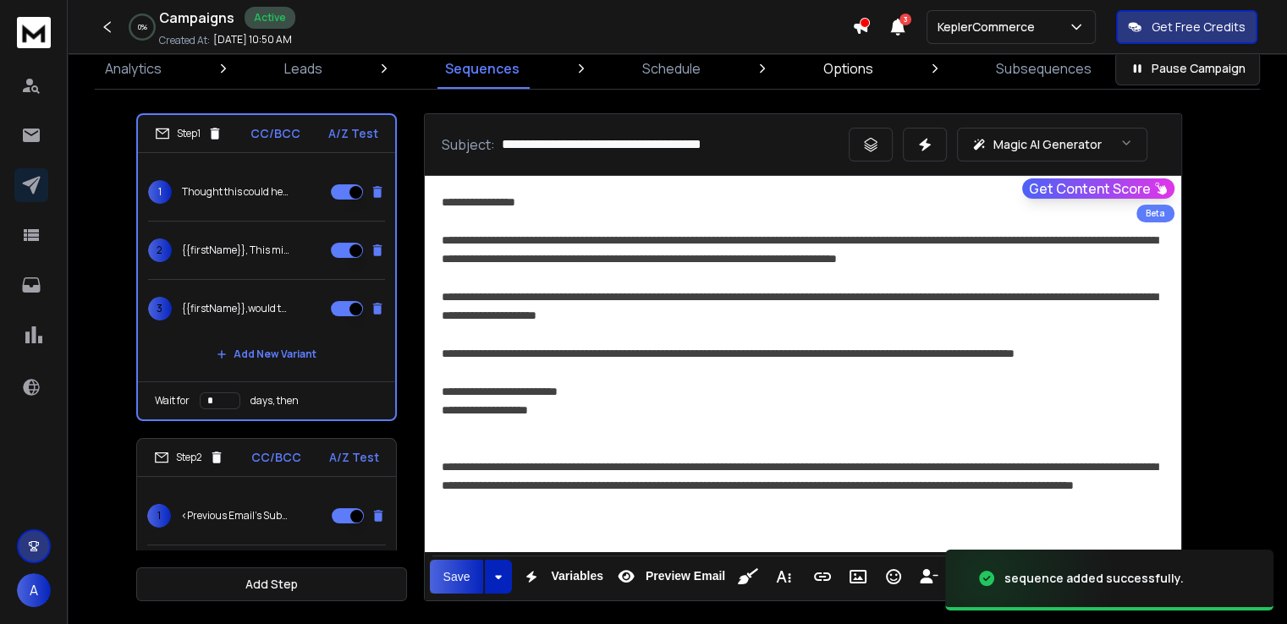
drag, startPoint x: 865, startPoint y: 68, endPoint x: 852, endPoint y: 112, distance: 45.8
click at [865, 68] on p "Options" at bounding box center [848, 68] width 50 height 20
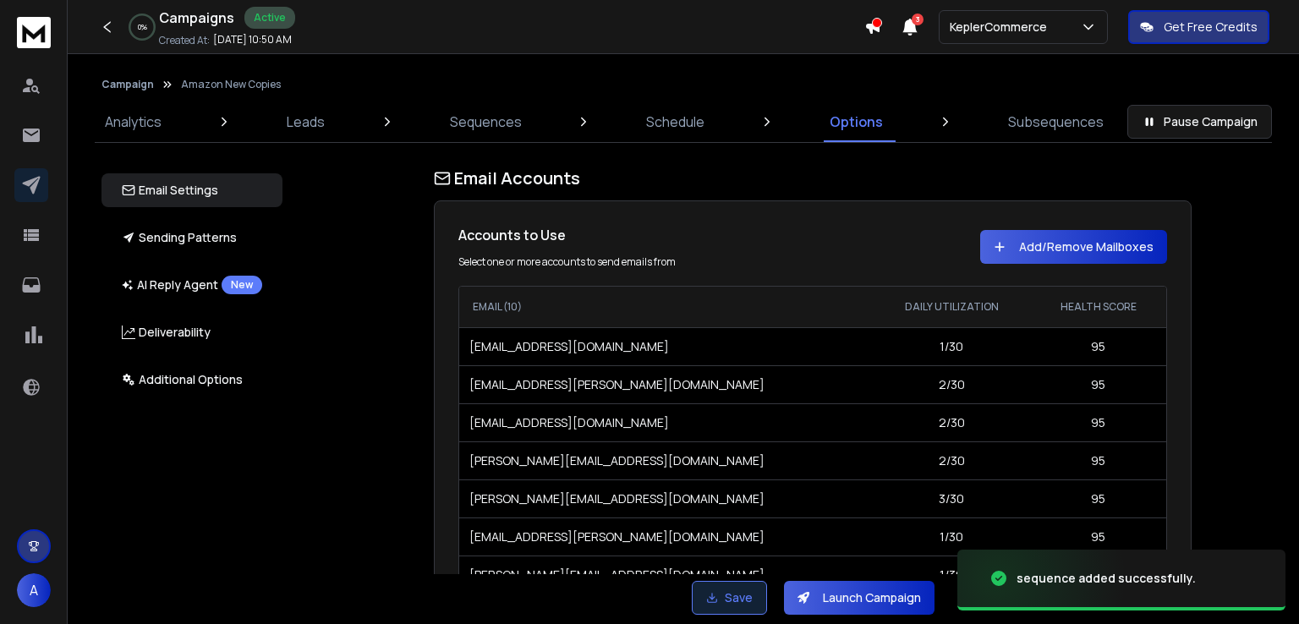
click at [722, 591] on button "Save" at bounding box center [729, 598] width 75 height 34
click at [846, 602] on button "Launch Campaign" at bounding box center [859, 598] width 151 height 34
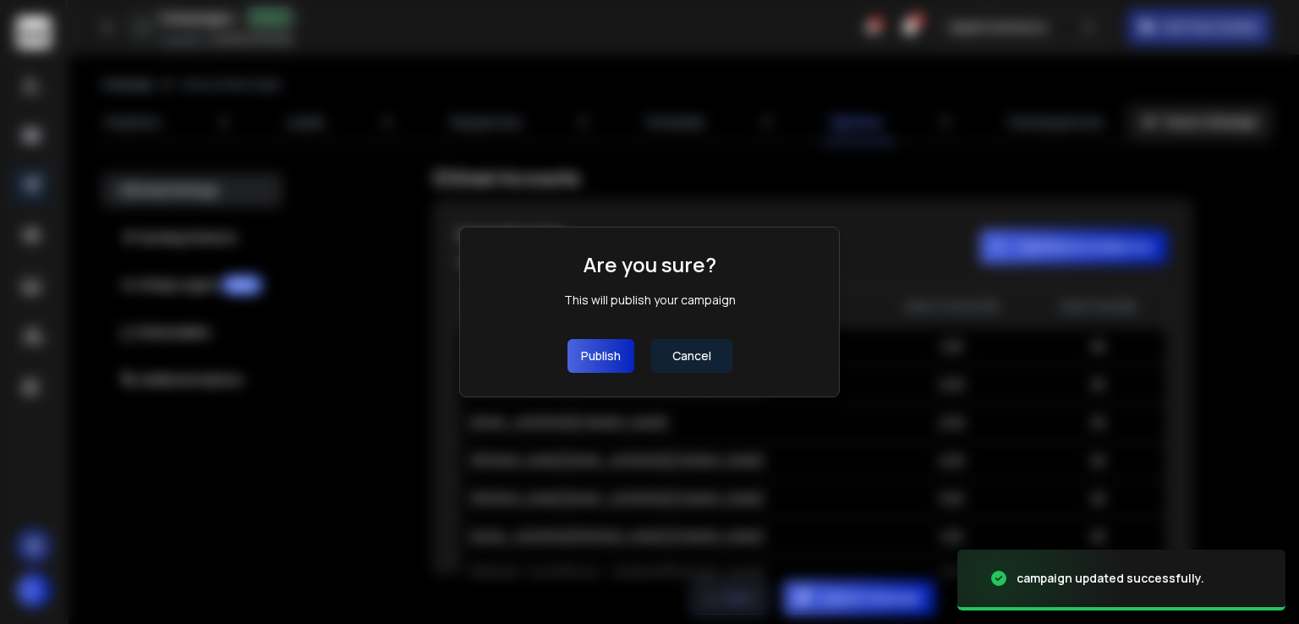
click at [592, 344] on button "Publish" at bounding box center [601, 356] width 67 height 34
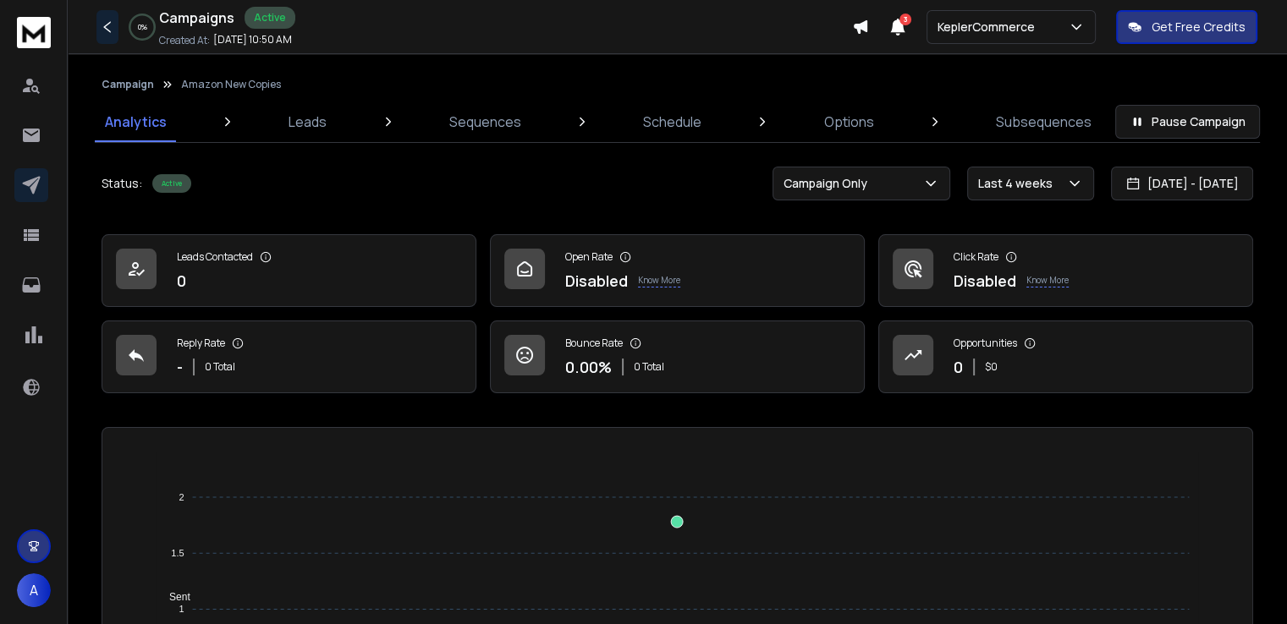
click at [100, 18] on button at bounding box center [107, 27] width 22 height 34
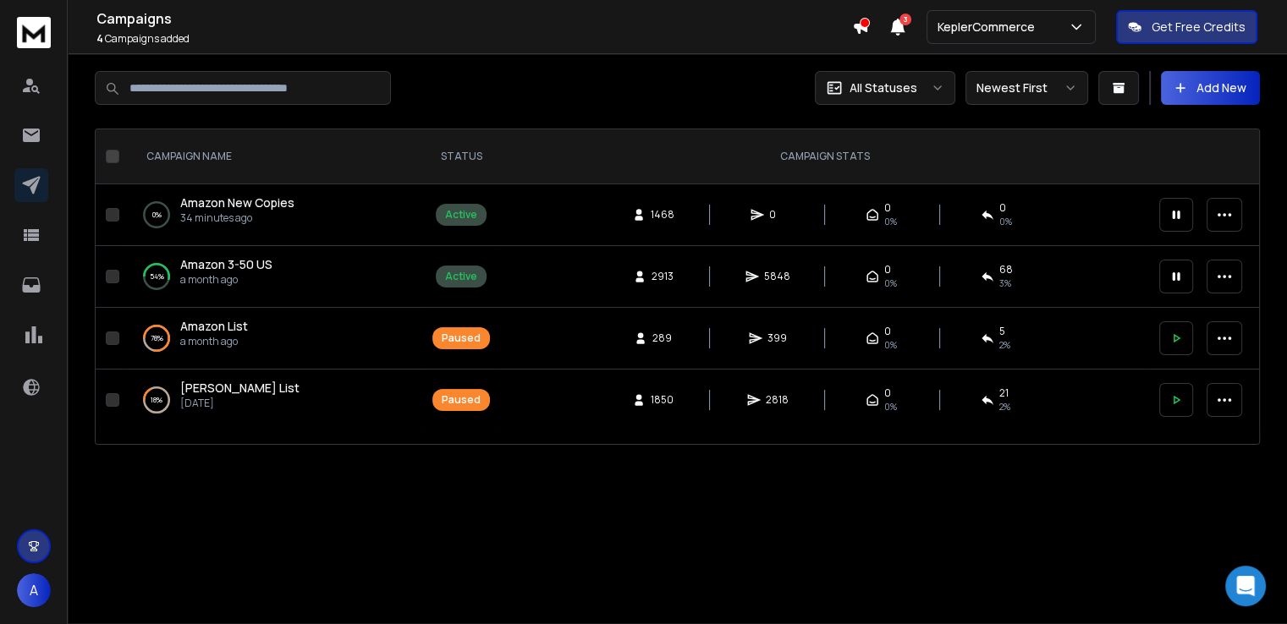
click at [339, 261] on div "54 % Amazon 3-50 US a month ago" at bounding box center [274, 276] width 262 height 41
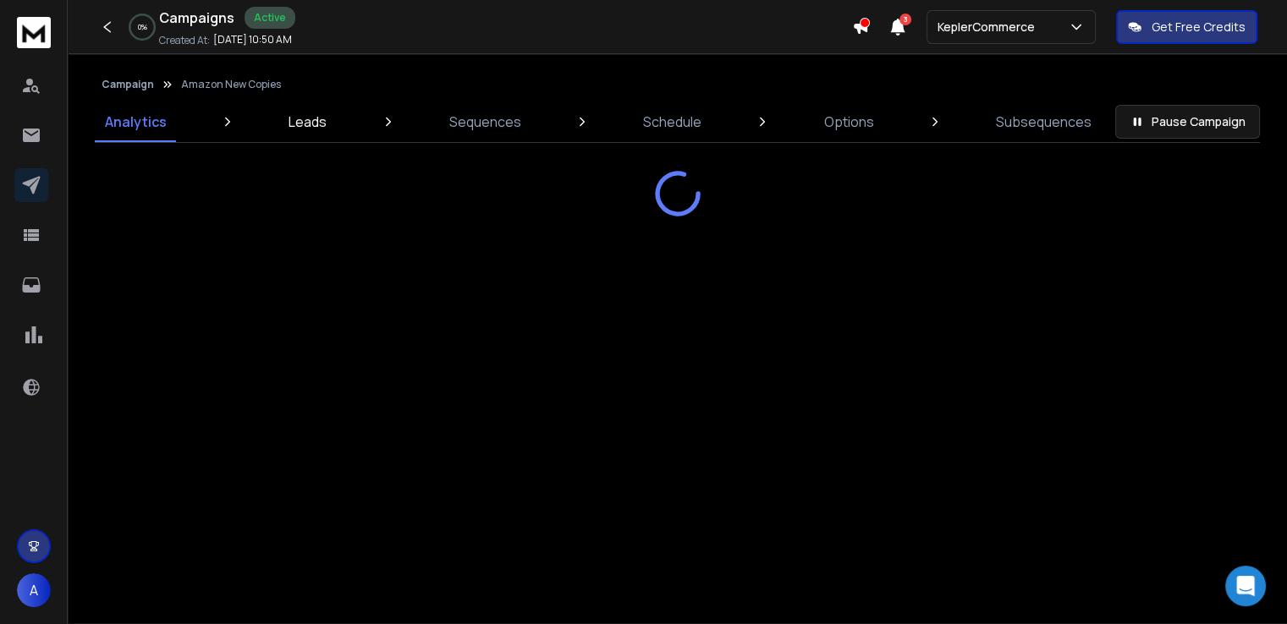
click at [314, 122] on p "Leads" at bounding box center [307, 122] width 38 height 20
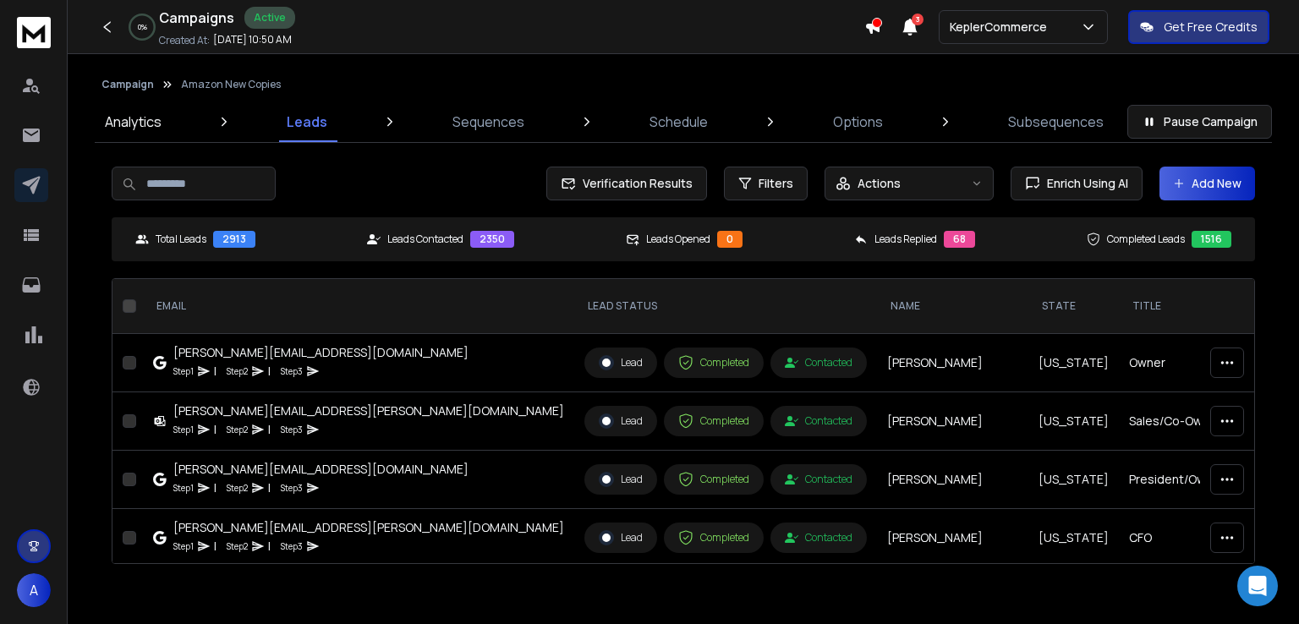
click at [163, 118] on link "Analytics" at bounding box center [133, 122] width 77 height 41
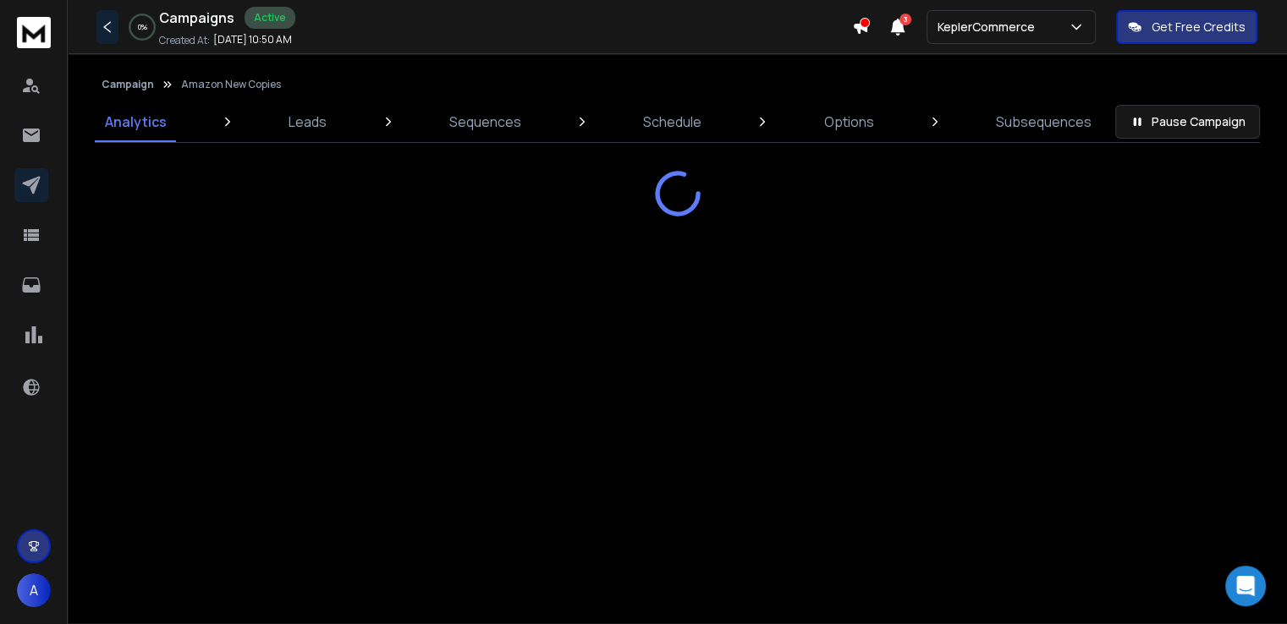
click at [113, 29] on icon at bounding box center [107, 26] width 15 height 15
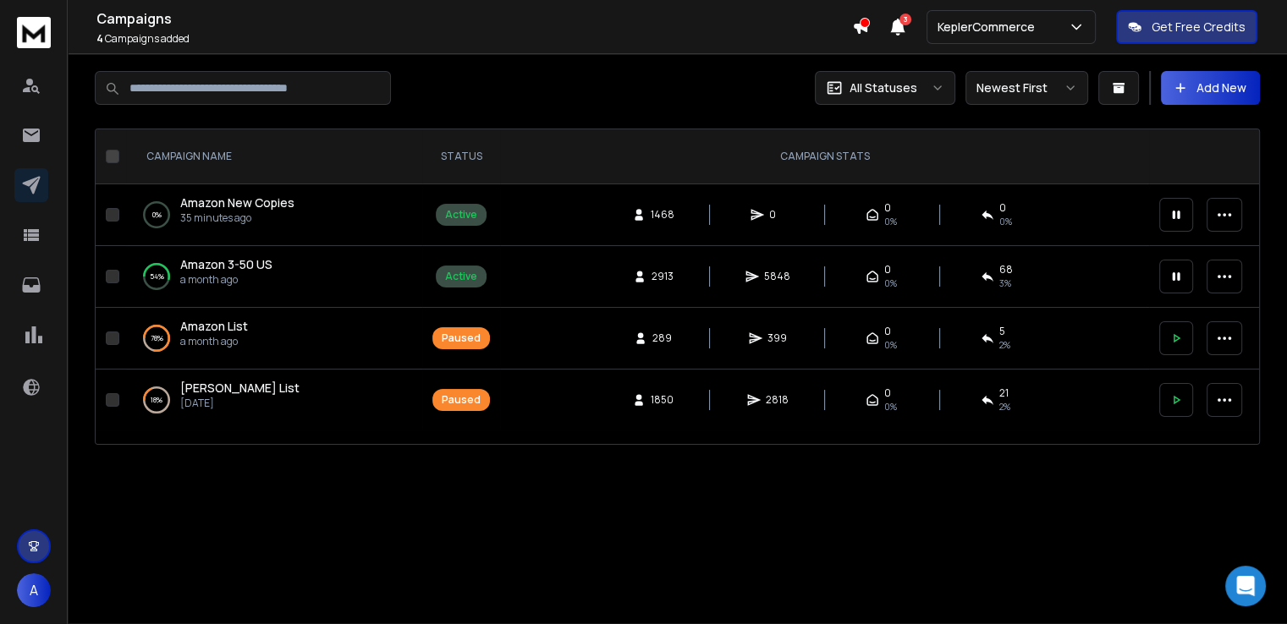
click at [221, 276] on p "a month ago" at bounding box center [226, 280] width 92 height 14
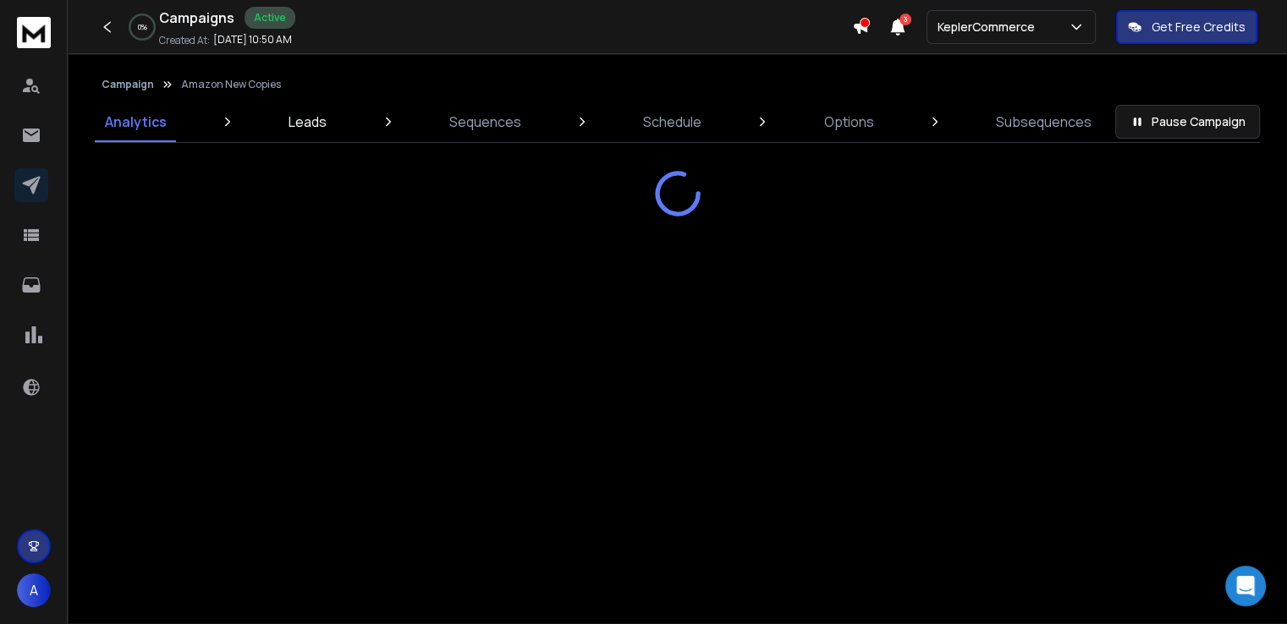
click at [330, 140] on link "Leads" at bounding box center [307, 122] width 58 height 41
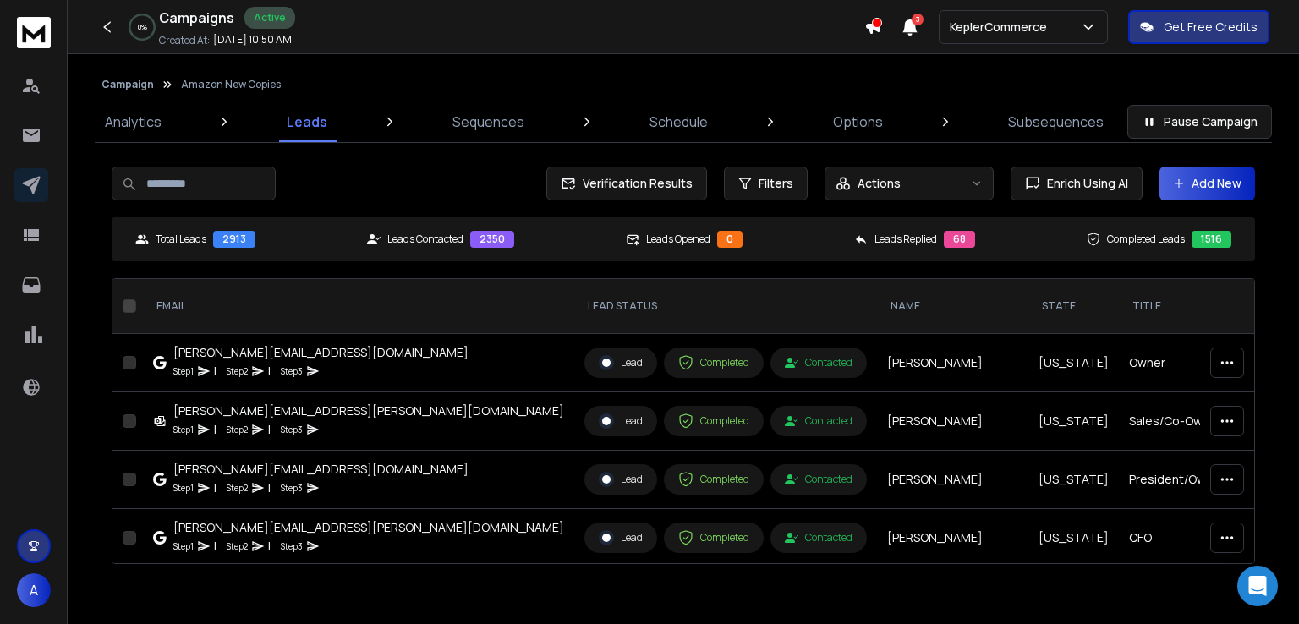
click at [251, 188] on input at bounding box center [194, 184] width 164 height 34
paste input "**********"
type input "**********"
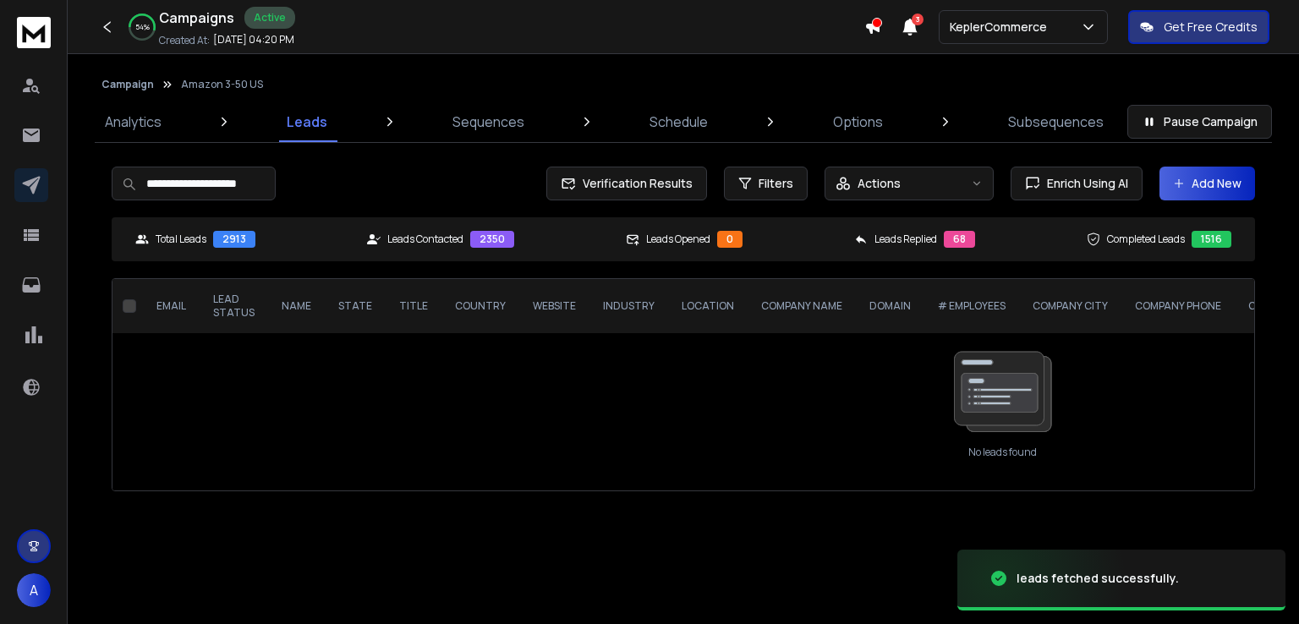
click at [212, 181] on input "**********" at bounding box center [194, 184] width 164 height 34
click at [217, 180] on input "**********" at bounding box center [194, 184] width 164 height 34
paste input "***"
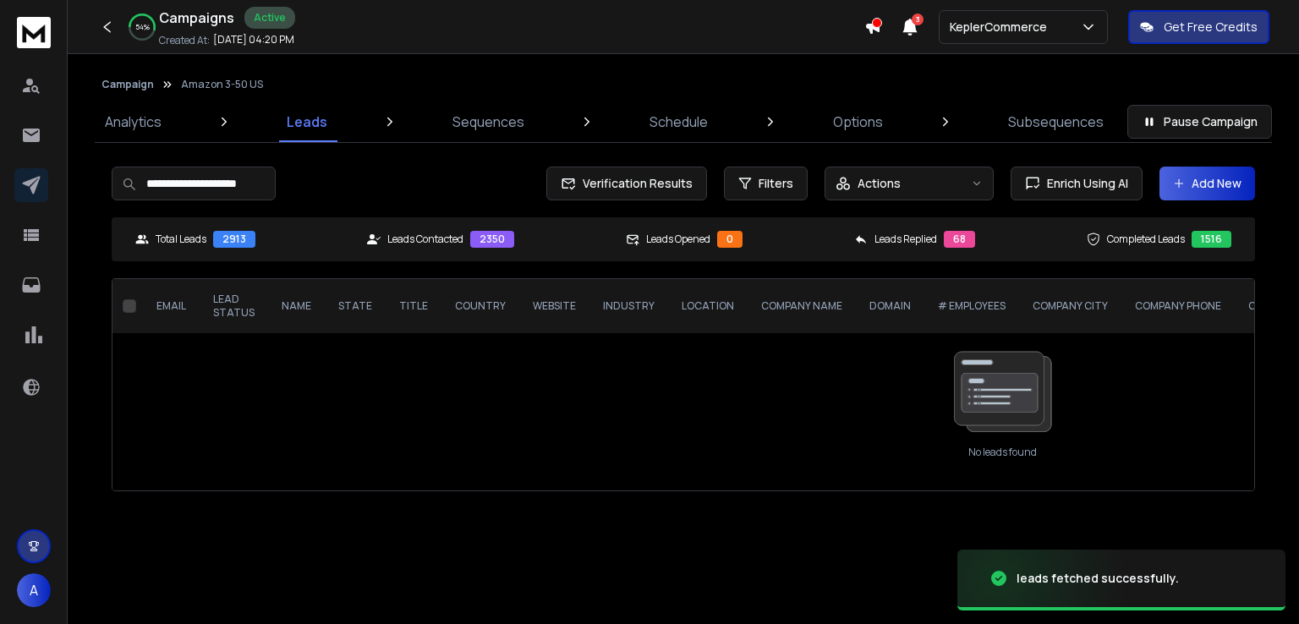
type input "**********"
click at [230, 177] on input "**********" at bounding box center [194, 184] width 164 height 34
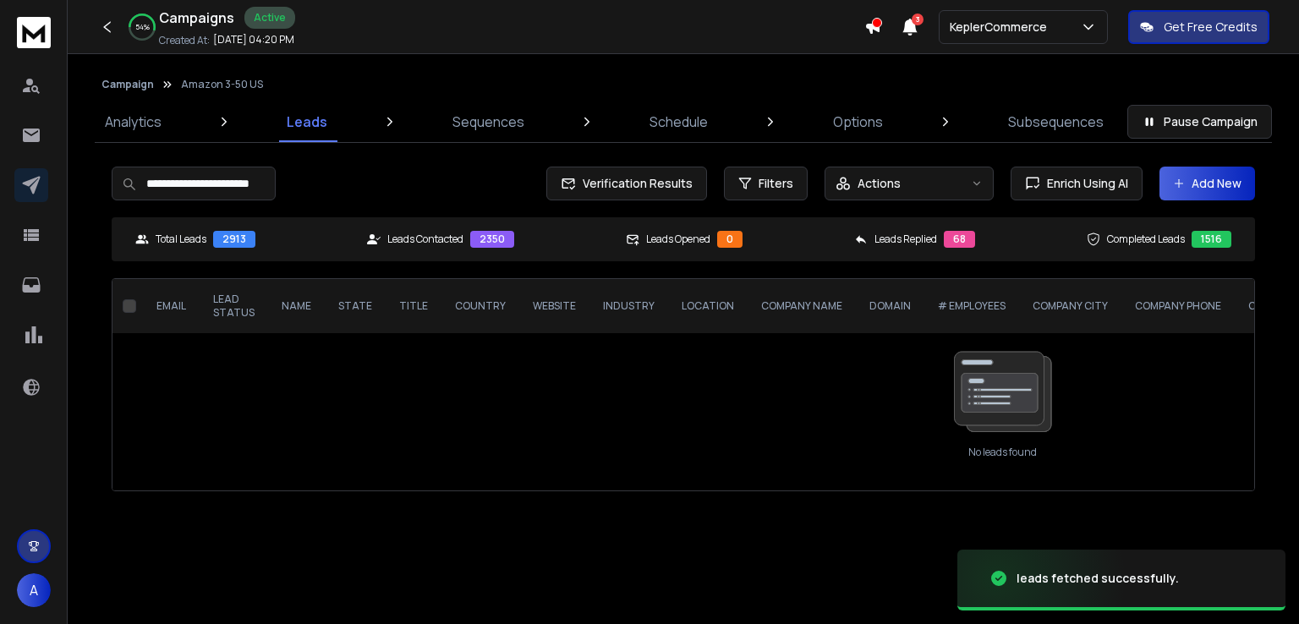
paste input
type input "**********"
click at [184, 184] on input "**********" at bounding box center [194, 184] width 164 height 34
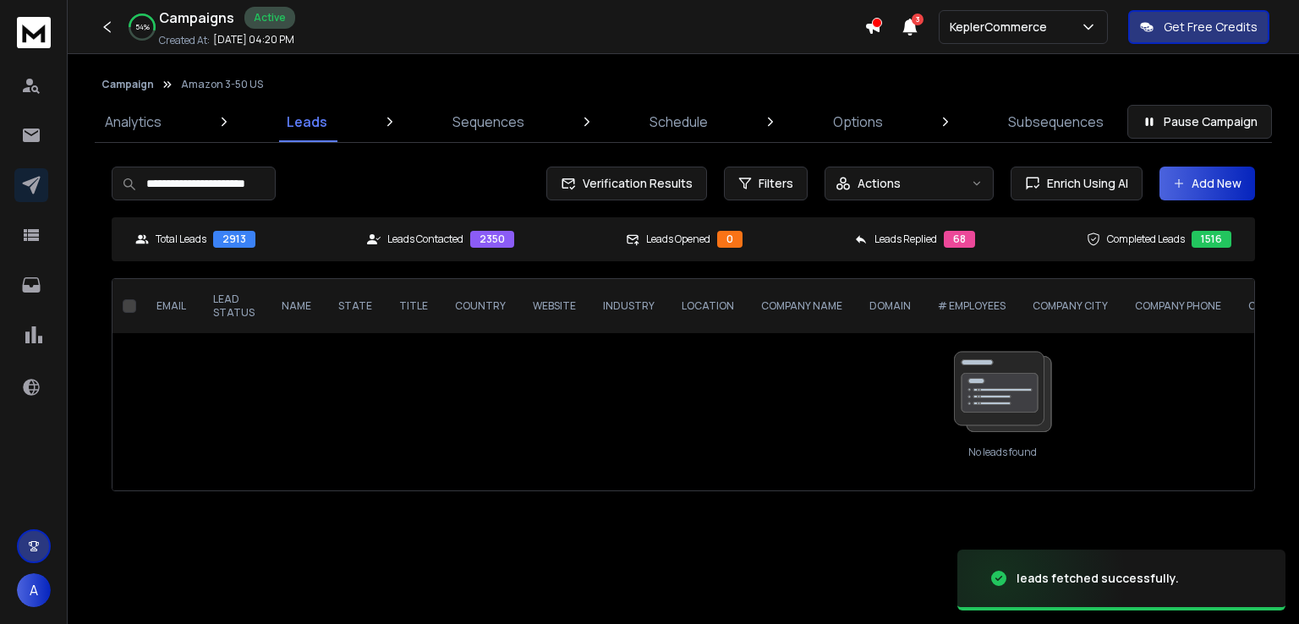
click at [184, 184] on input "**********" at bounding box center [194, 184] width 164 height 34
paste input
type input "**********"
click at [174, 184] on input "**********" at bounding box center [194, 184] width 164 height 34
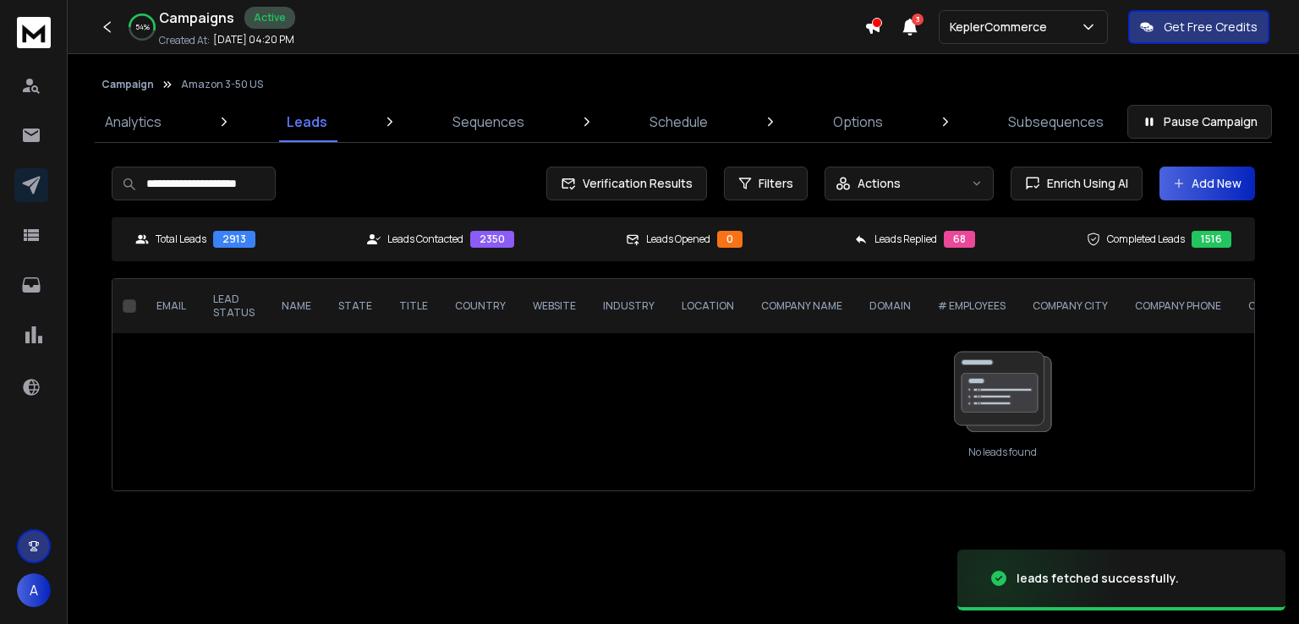
click at [174, 184] on input "**********" at bounding box center [194, 184] width 164 height 34
paste input
type input "**********"
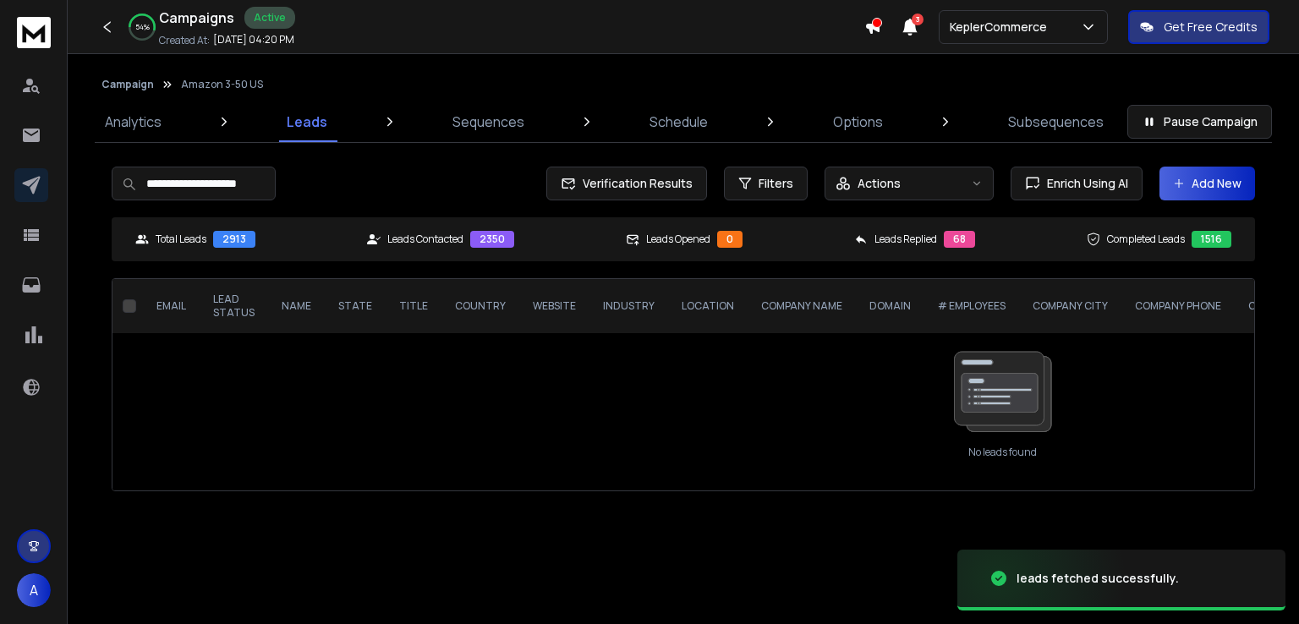
click at [192, 182] on input "**********" at bounding box center [194, 184] width 164 height 34
paste input "***"
type input "**********"
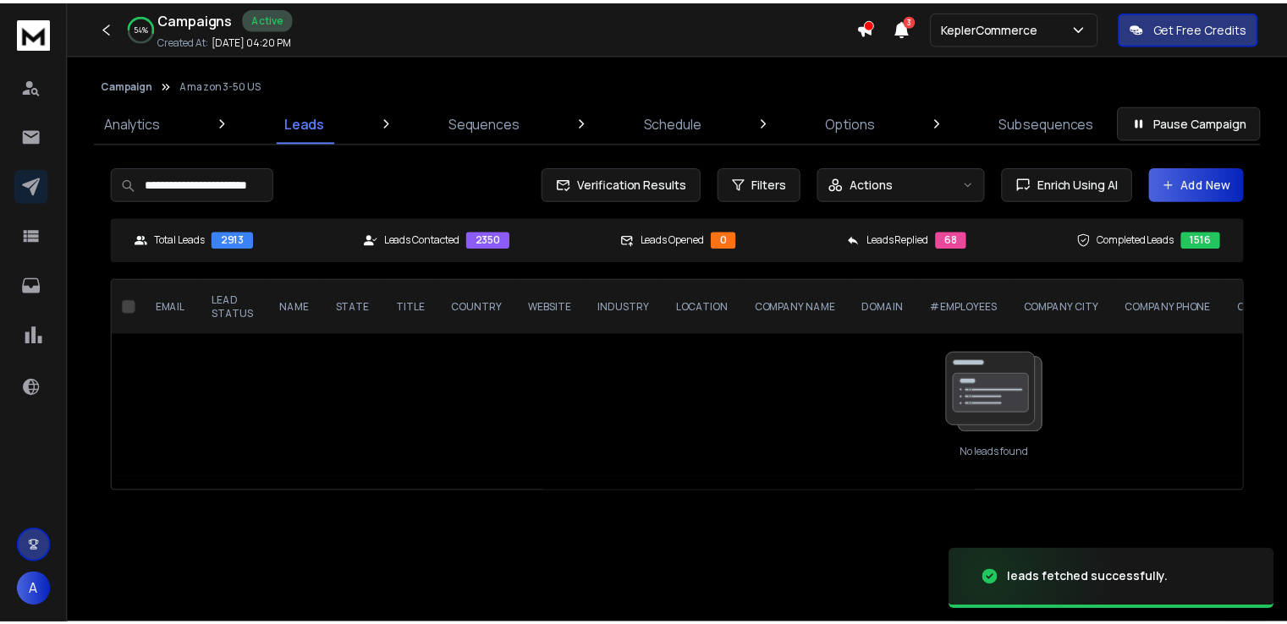
scroll to position [0, 5]
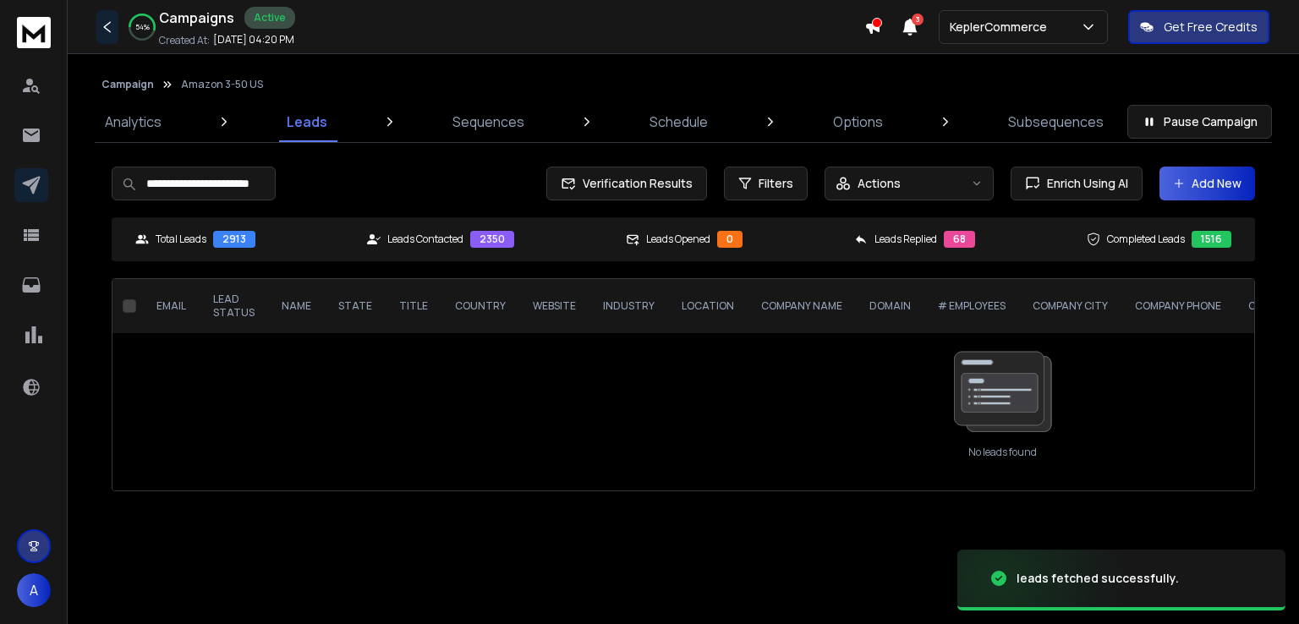
click at [112, 31] on icon at bounding box center [107, 26] width 15 height 15
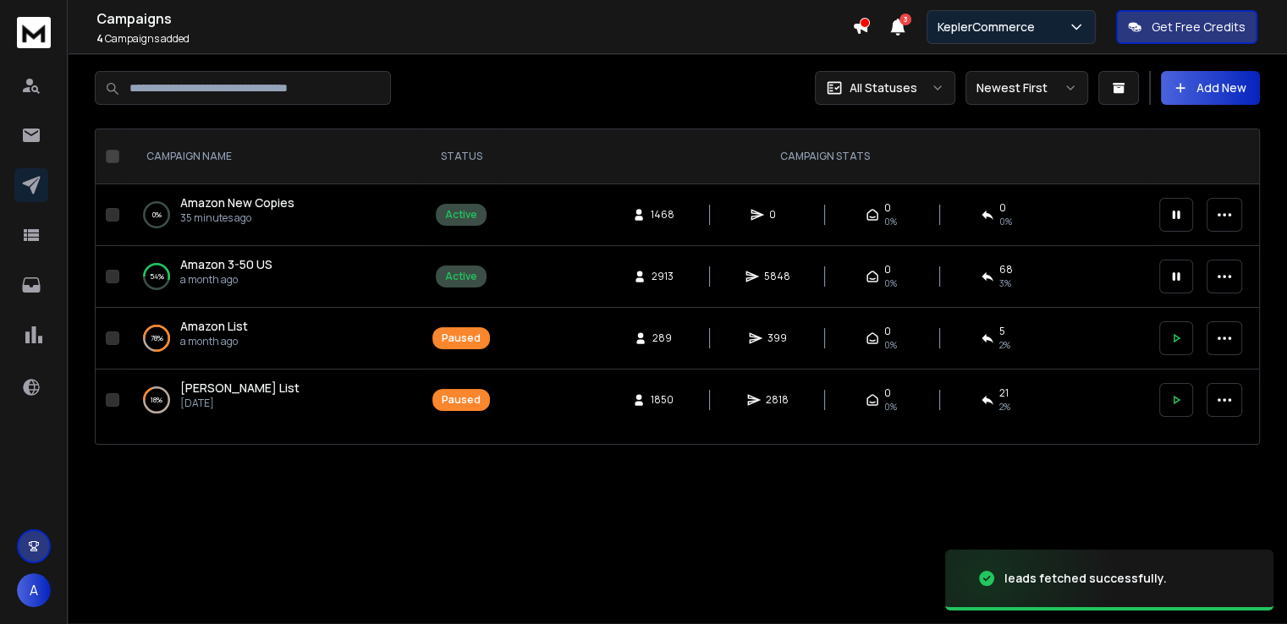
click at [1016, 27] on p "KeplerCommerce" at bounding box center [989, 27] width 104 height 17
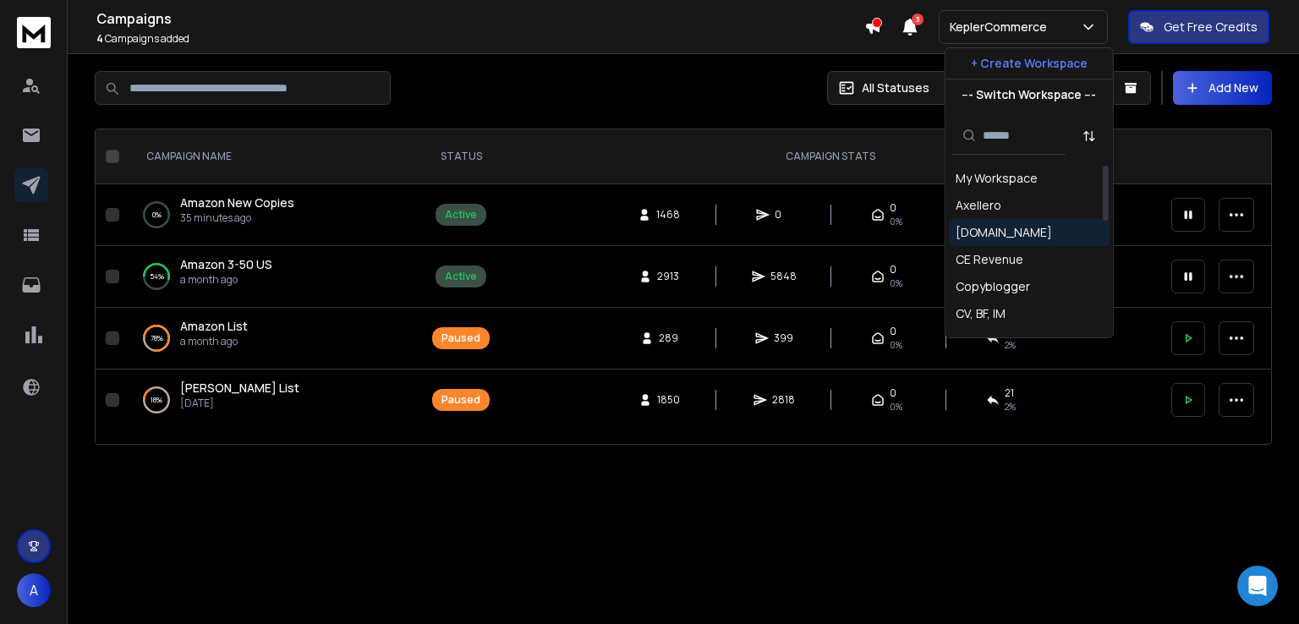
click at [1063, 243] on div "[DOMAIN_NAME]" at bounding box center [1029, 232] width 161 height 27
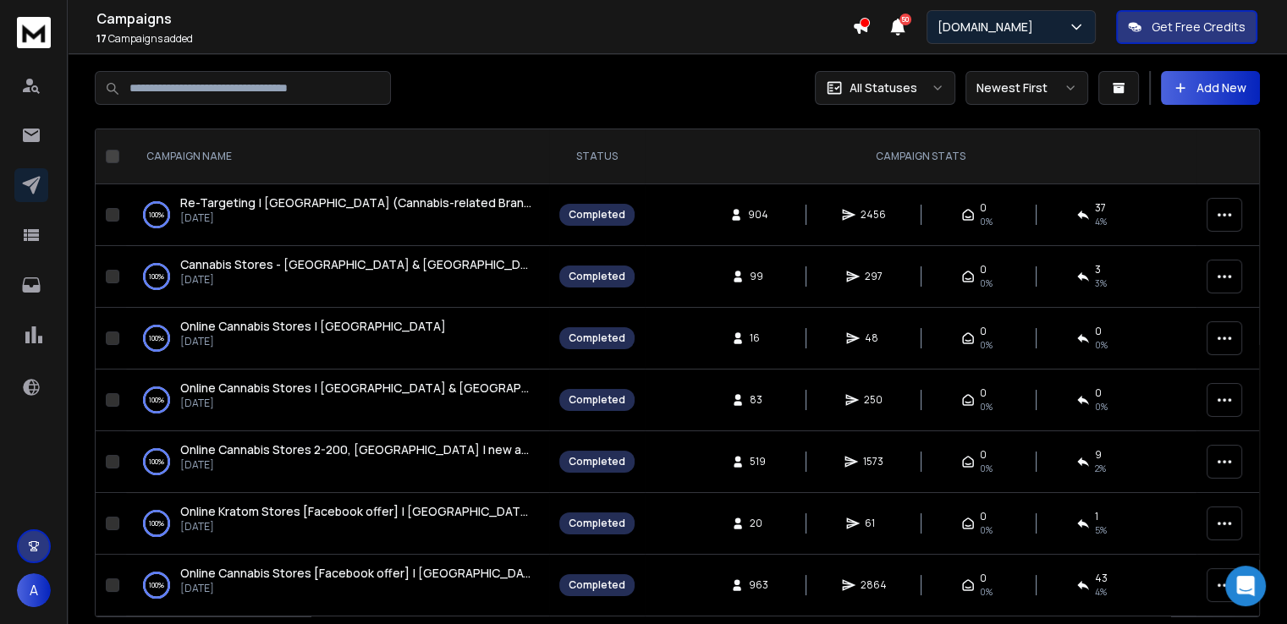
click at [1058, 28] on div "[DOMAIN_NAME]" at bounding box center [1010, 27] width 147 height 17
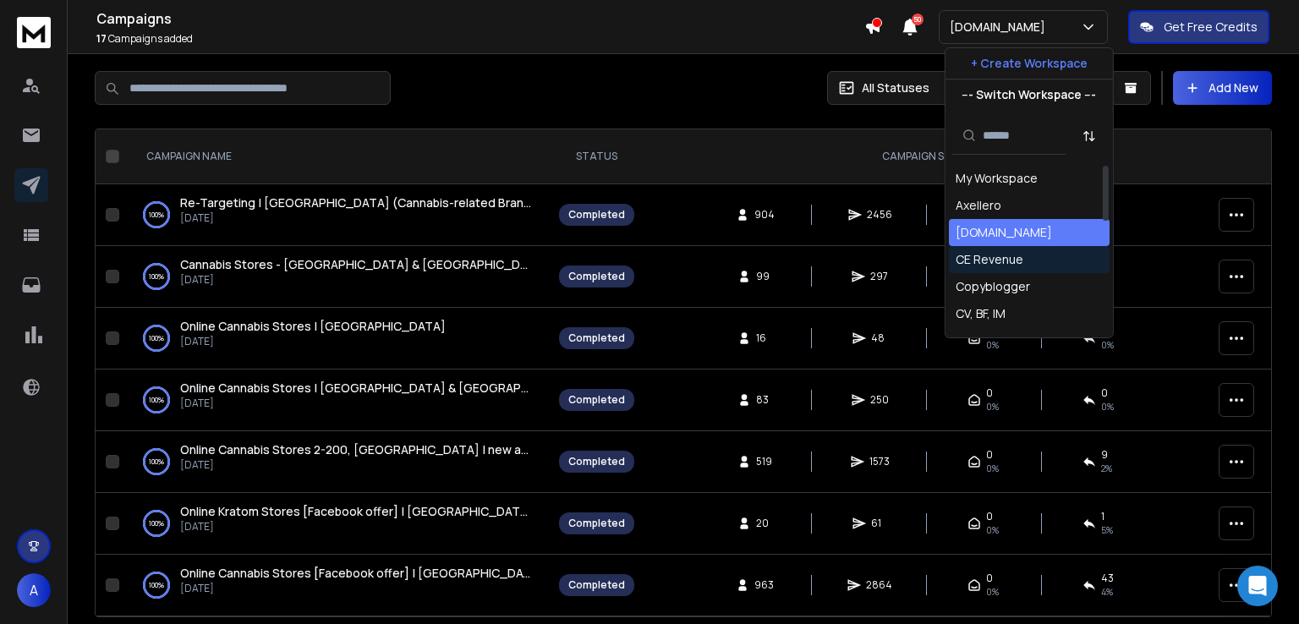
click at [1008, 251] on div "CE Revenue" at bounding box center [990, 259] width 68 height 17
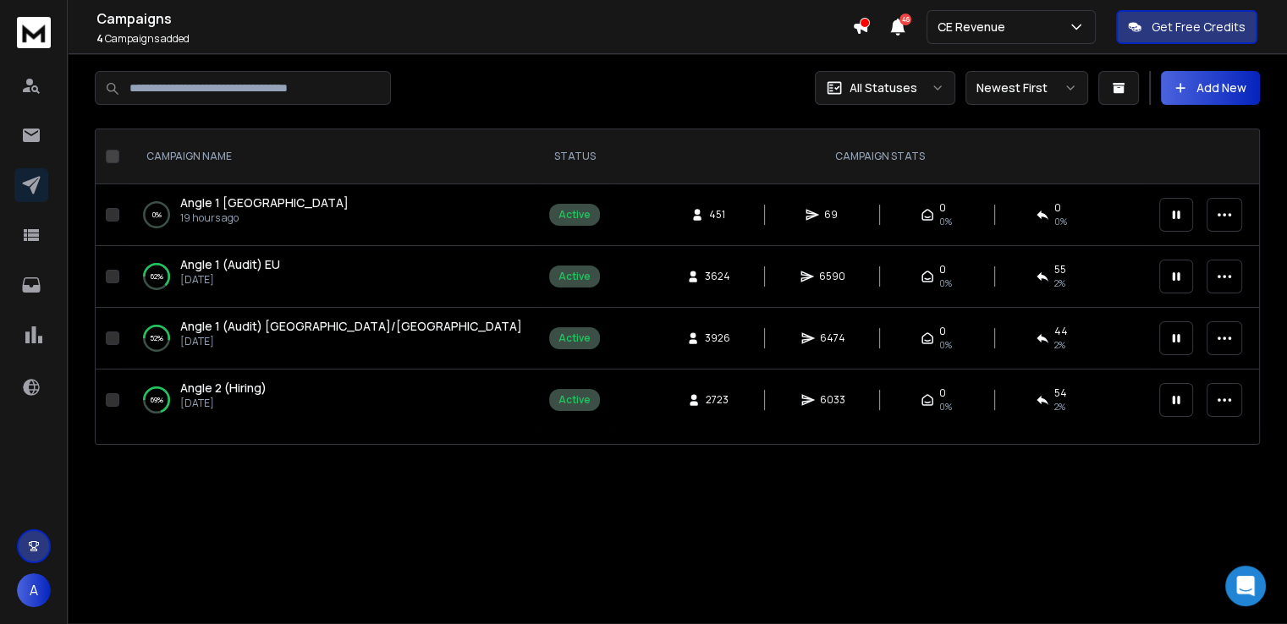
click at [318, 214] on div "0 % Angle 1 [GEOGRAPHIC_DATA] 19 hours ago" at bounding box center [332, 215] width 379 height 41
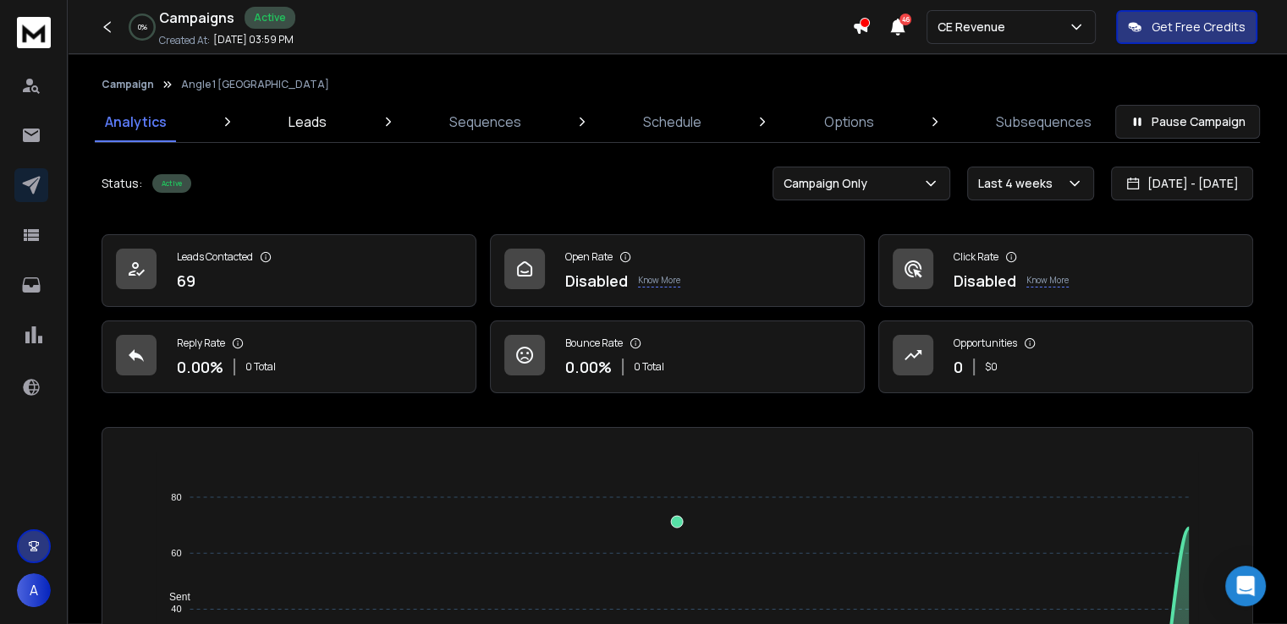
click at [322, 135] on link "Leads" at bounding box center [307, 122] width 58 height 41
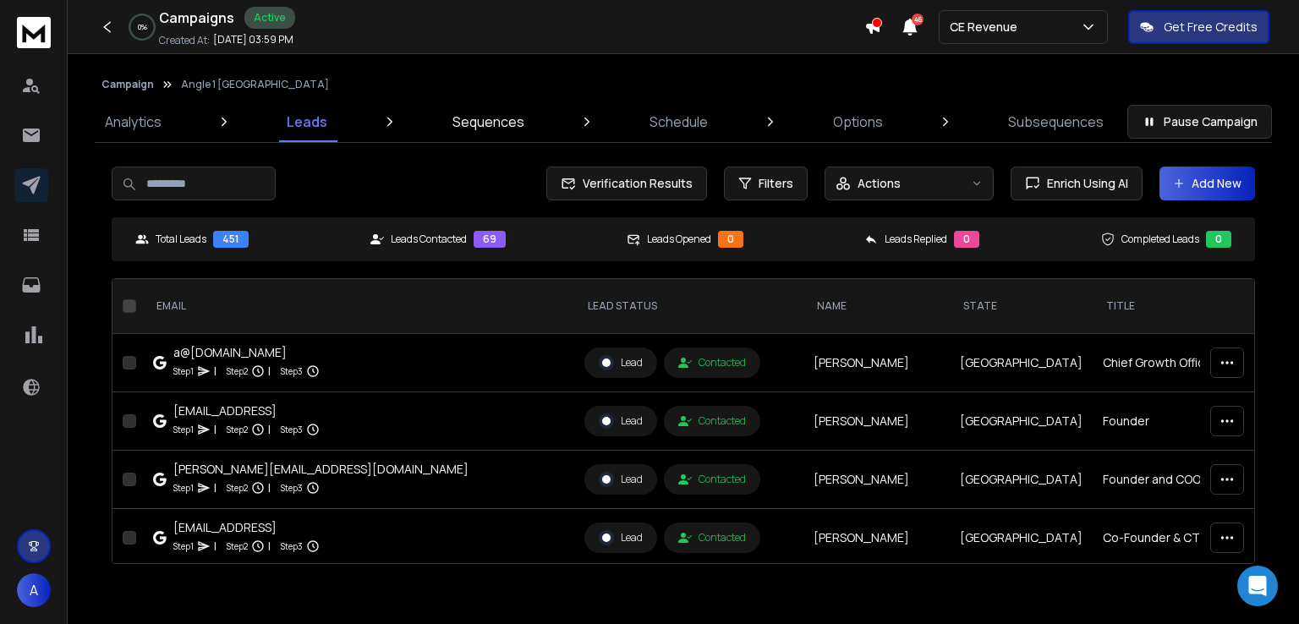
click at [475, 113] on p "Sequences" at bounding box center [489, 122] width 72 height 20
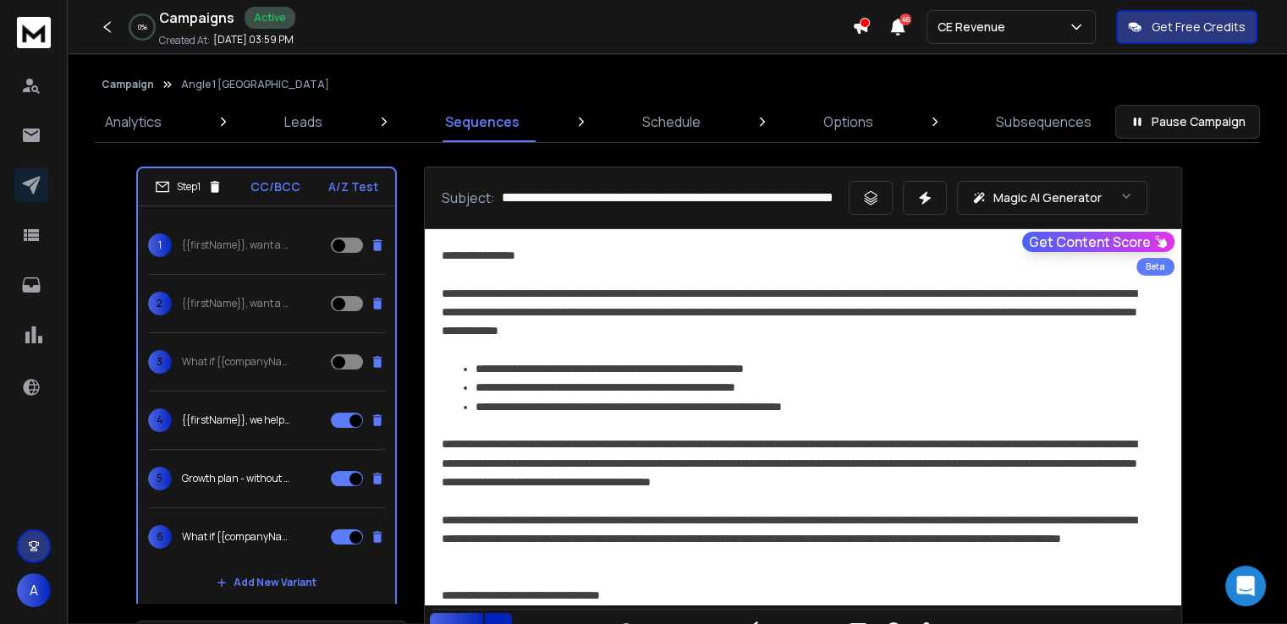
click at [274, 422] on p "{{firstName}}, we helped [PERSON_NAME] hit $500K — want the same?" at bounding box center [236, 421] width 108 height 14
type input "**********"
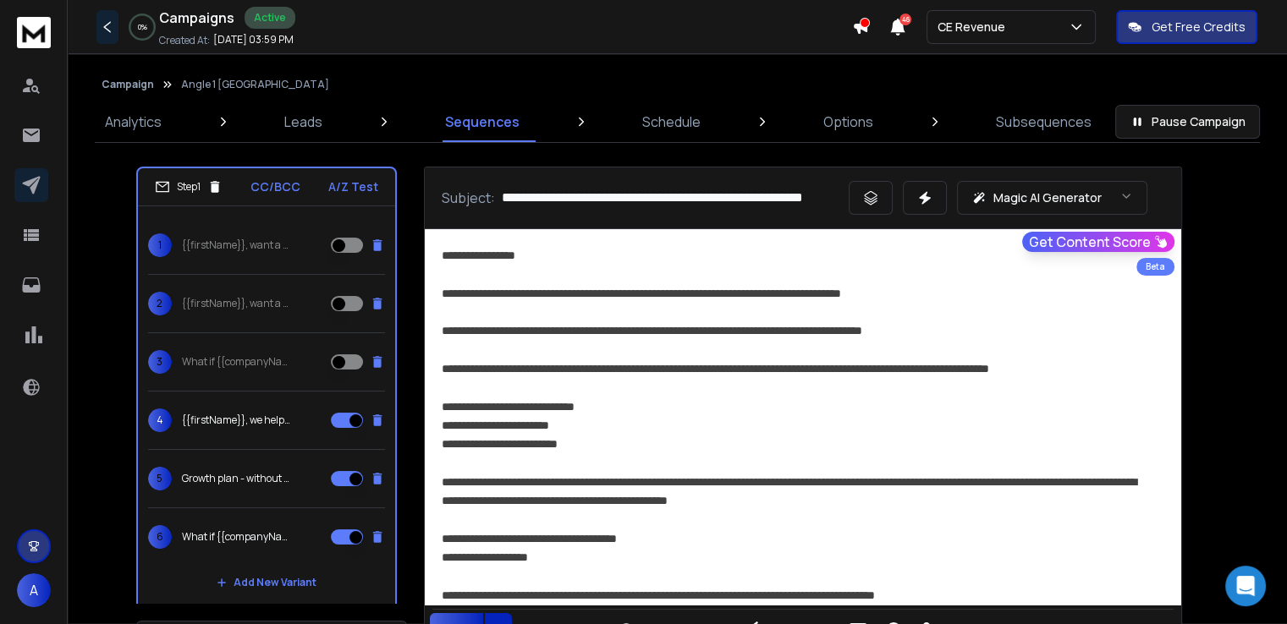
click at [105, 24] on icon at bounding box center [107, 26] width 15 height 15
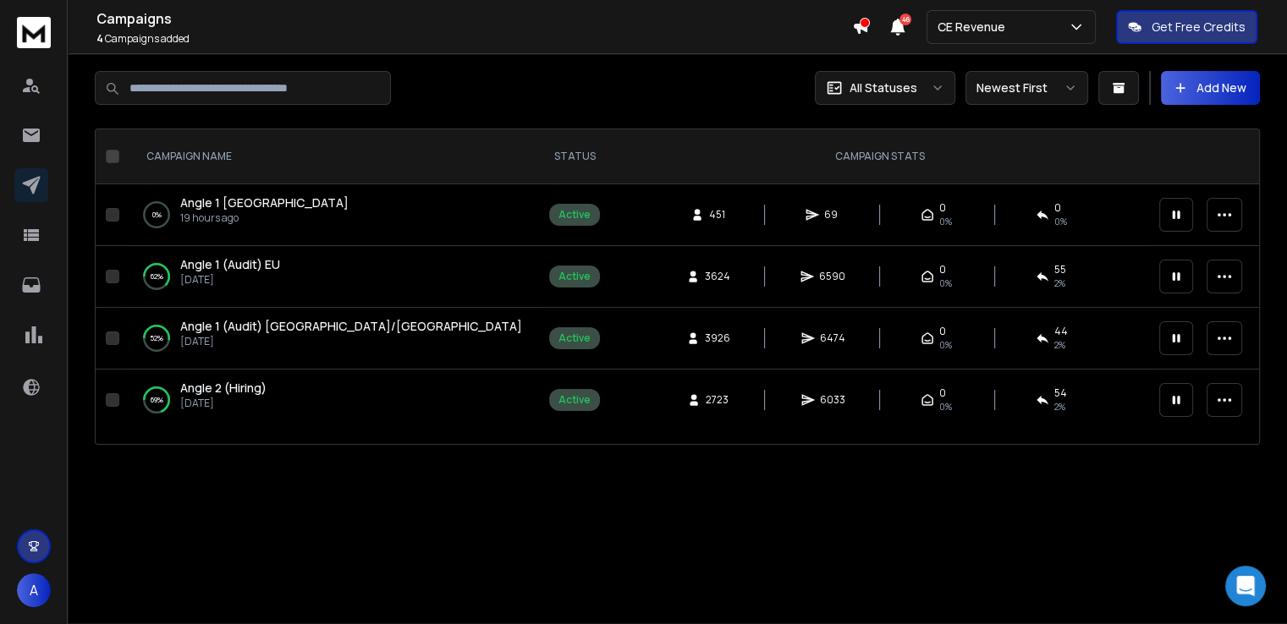
click at [24, 113] on div at bounding box center [33, 240] width 39 height 342
click at [32, 129] on icon at bounding box center [31, 136] width 17 height 14
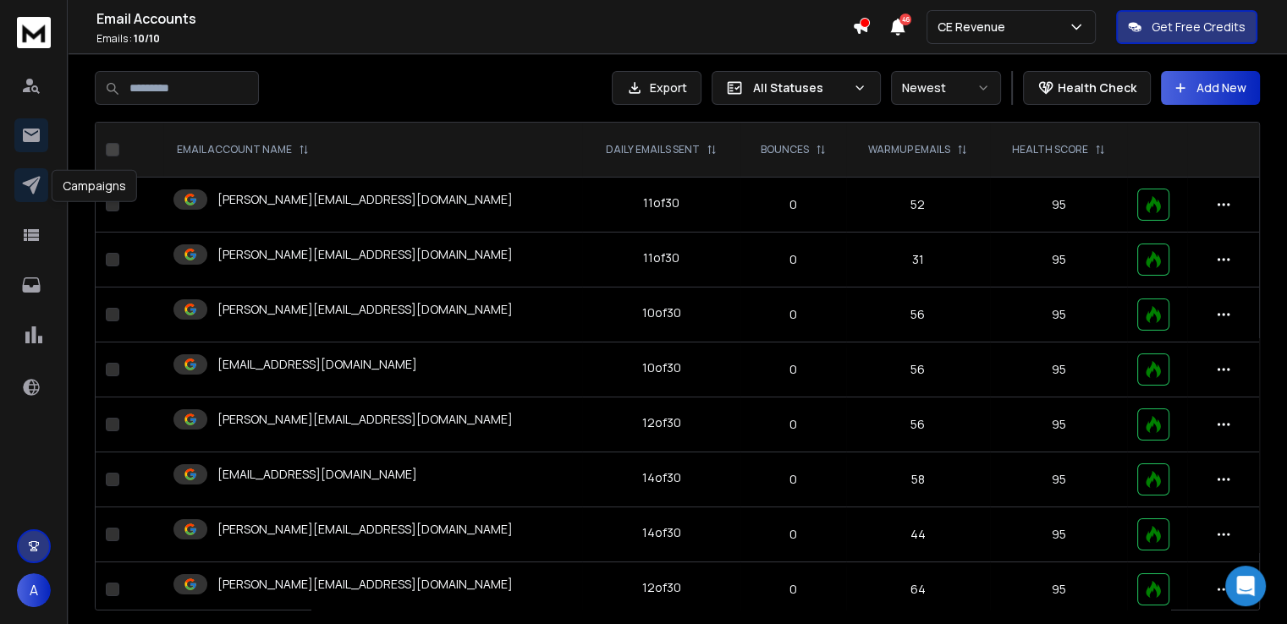
click at [24, 180] on icon at bounding box center [31, 185] width 20 height 20
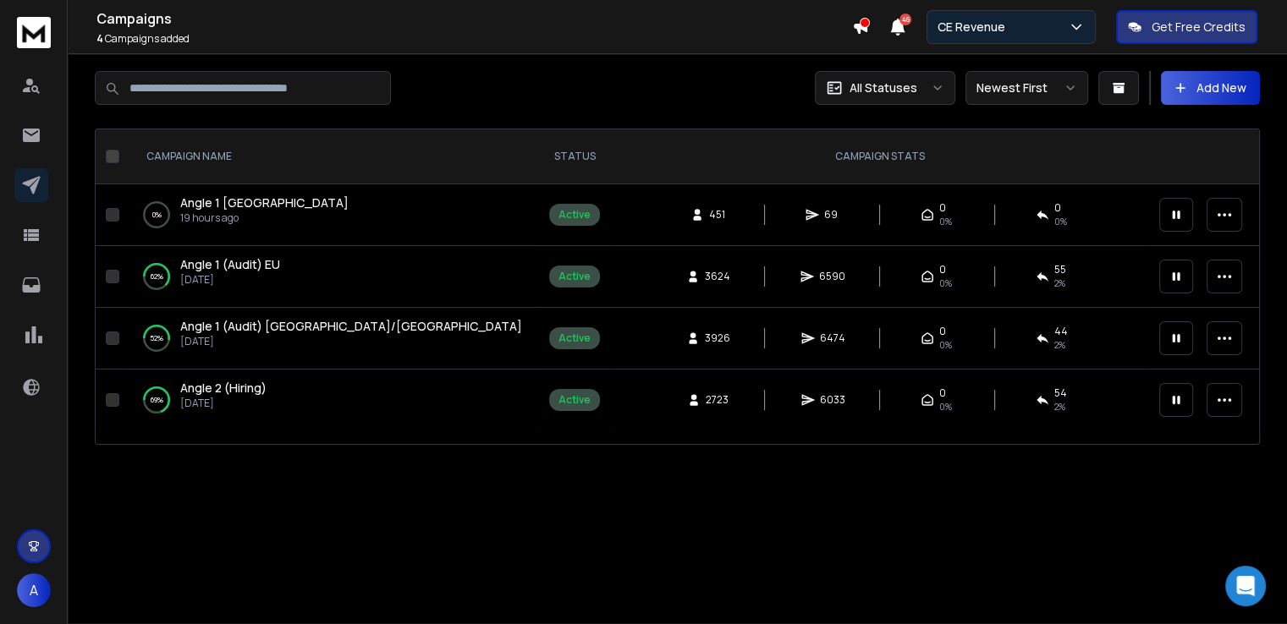
click at [992, 28] on p "CE Revenue" at bounding box center [974, 27] width 74 height 17
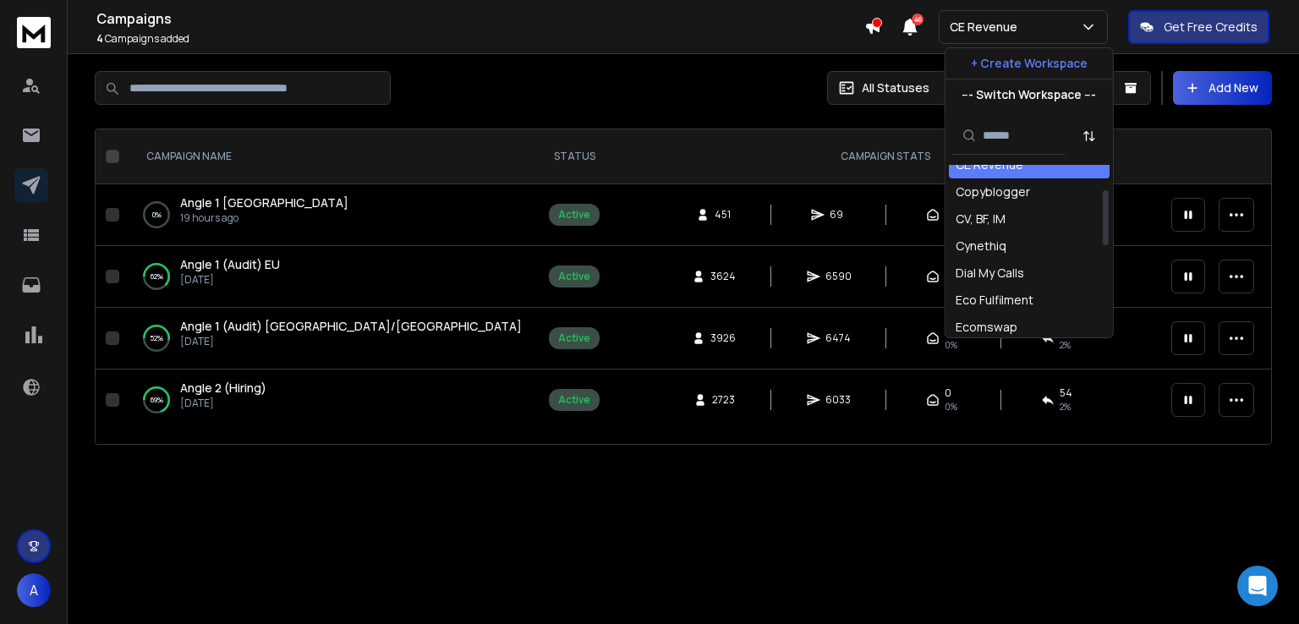
scroll to position [104, 0]
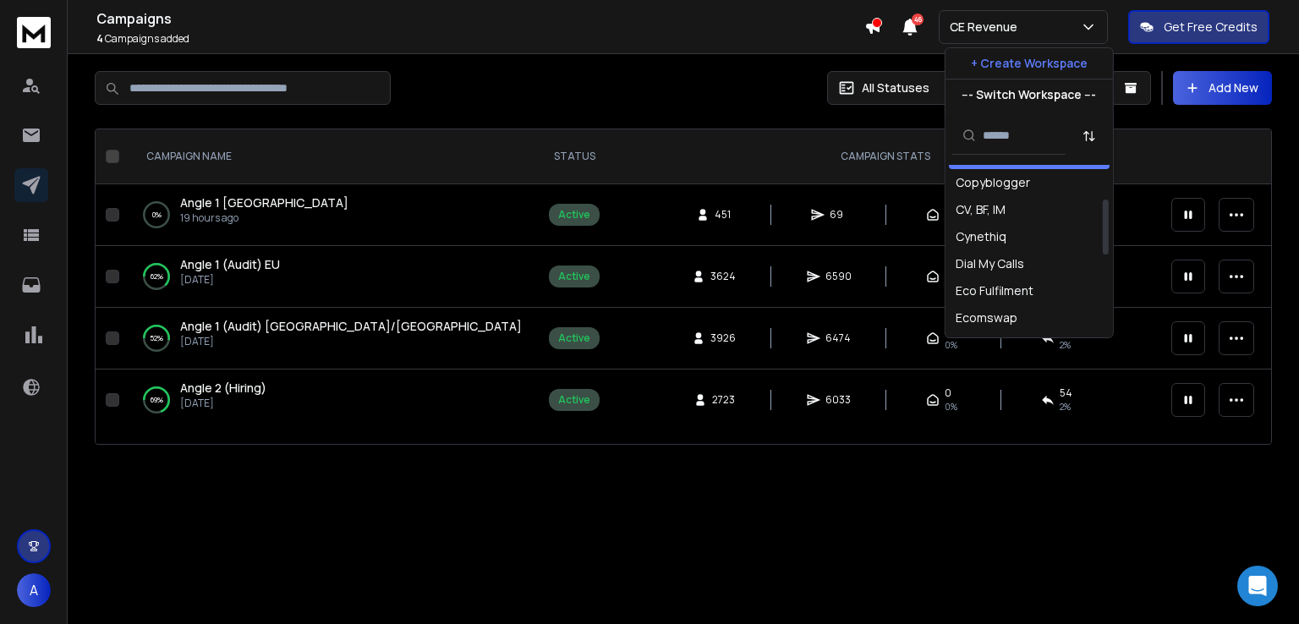
drag, startPoint x: 1105, startPoint y: 181, endPoint x: 1108, endPoint y: 215, distance: 34.0
click at [1108, 215] on div at bounding box center [1106, 227] width 6 height 55
drag, startPoint x: 1107, startPoint y: 228, endPoint x: 1103, endPoint y: 263, distance: 35.8
click at [1103, 263] on div at bounding box center [1106, 262] width 6 height 55
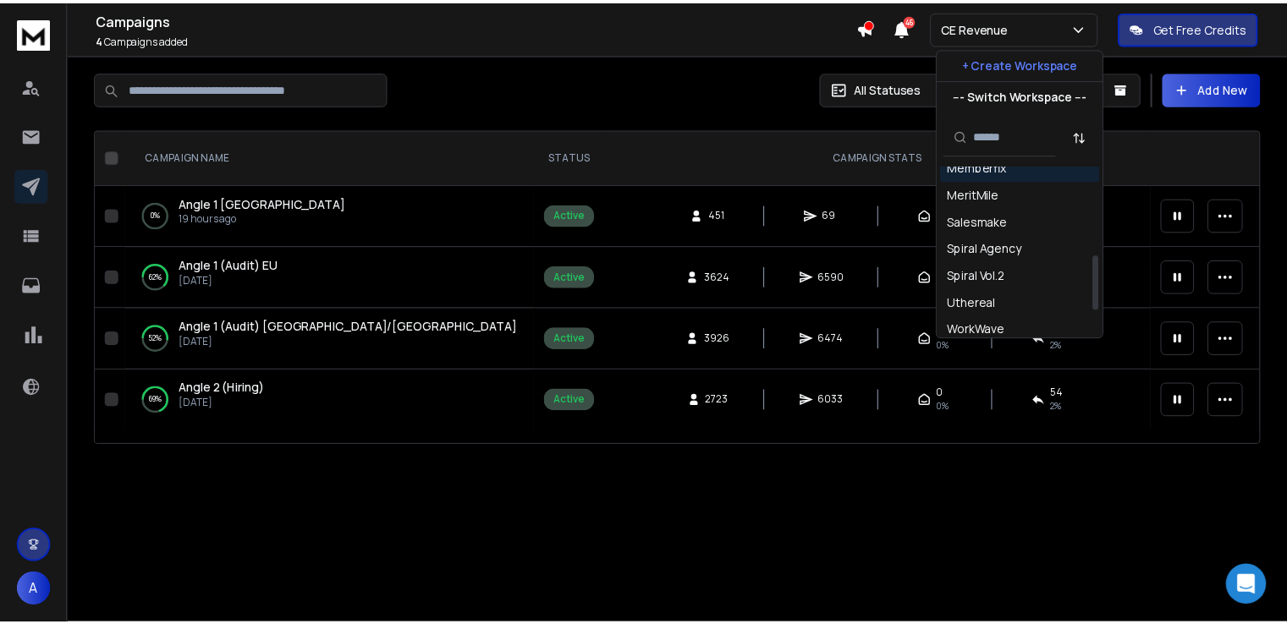
scroll to position [345, 0]
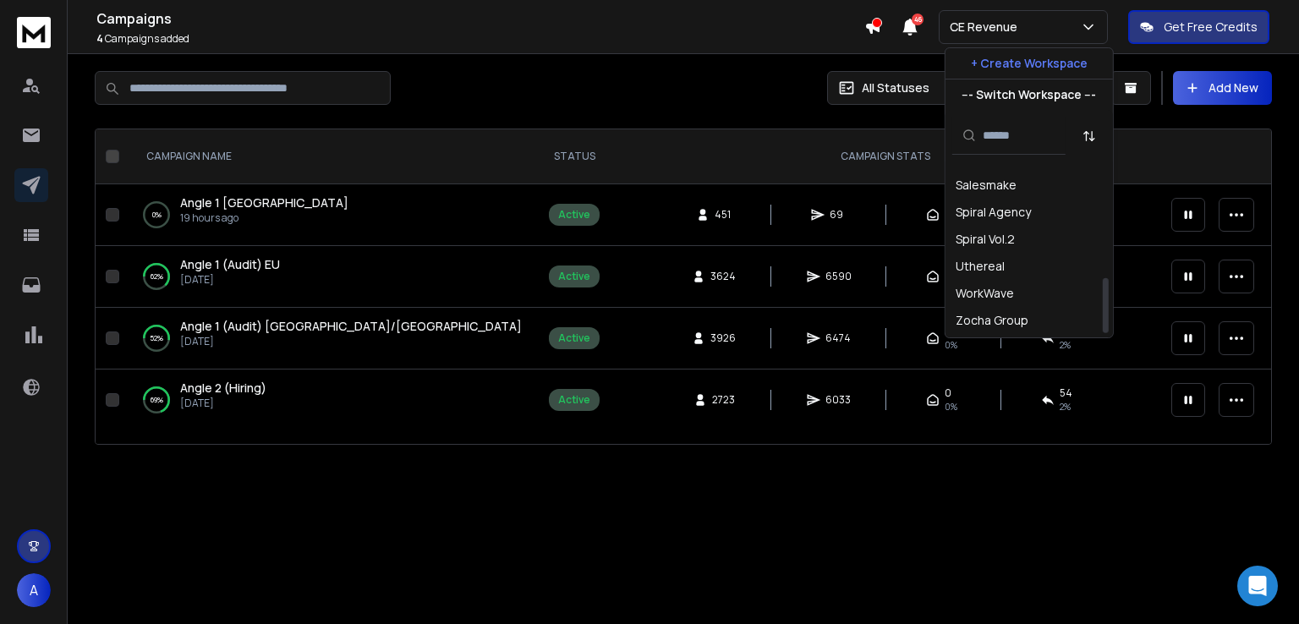
drag, startPoint x: 1105, startPoint y: 275, endPoint x: 1105, endPoint y: 322, distance: 47.4
click at [1105, 322] on div at bounding box center [1106, 305] width 6 height 55
click at [1058, 272] on div "Uthereal" at bounding box center [1029, 266] width 161 height 27
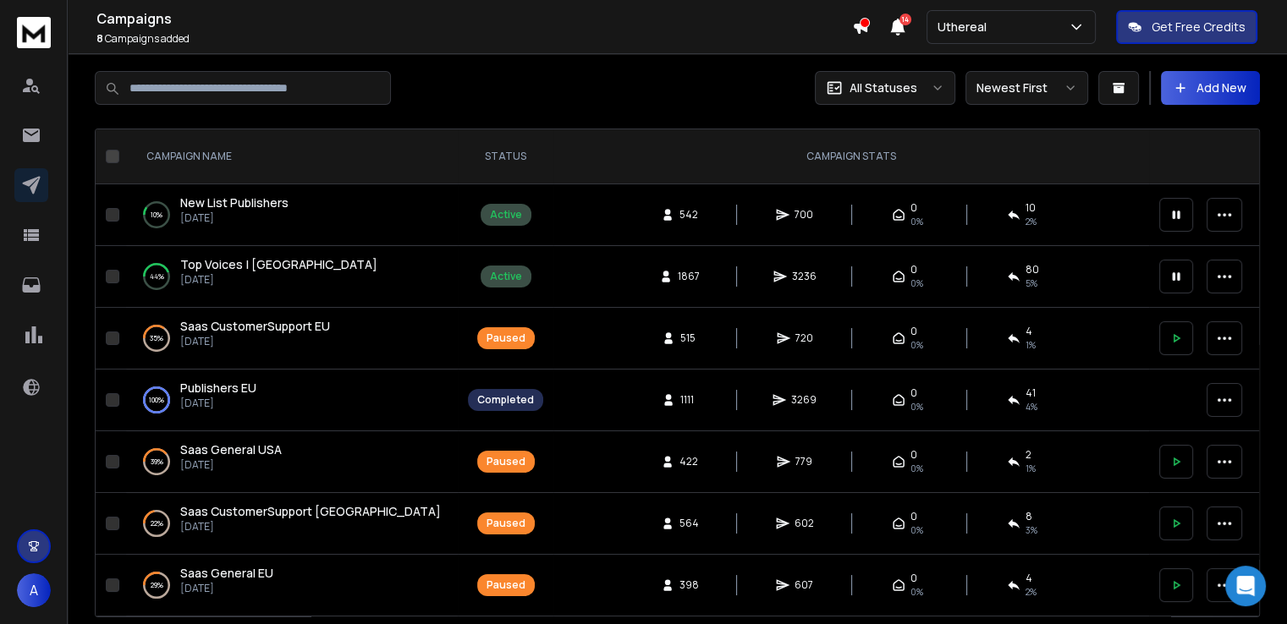
click at [360, 250] on td "44 % Top Voices | USA 2 months ago" at bounding box center [292, 277] width 332 height 62
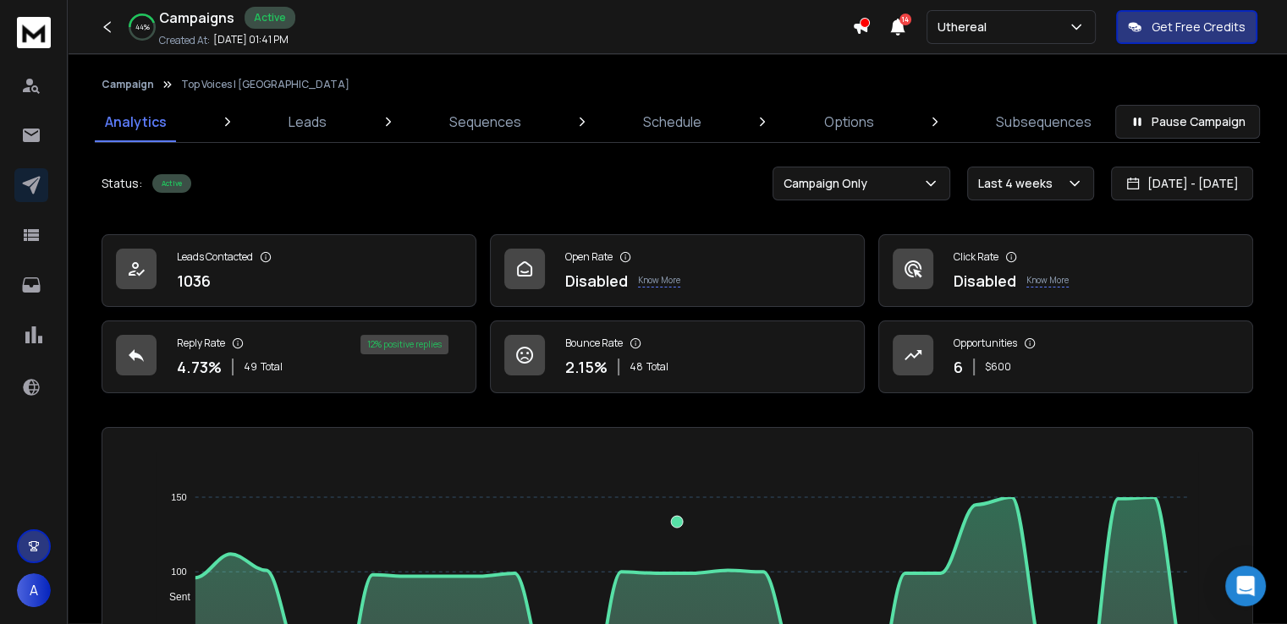
scroll to position [563, 0]
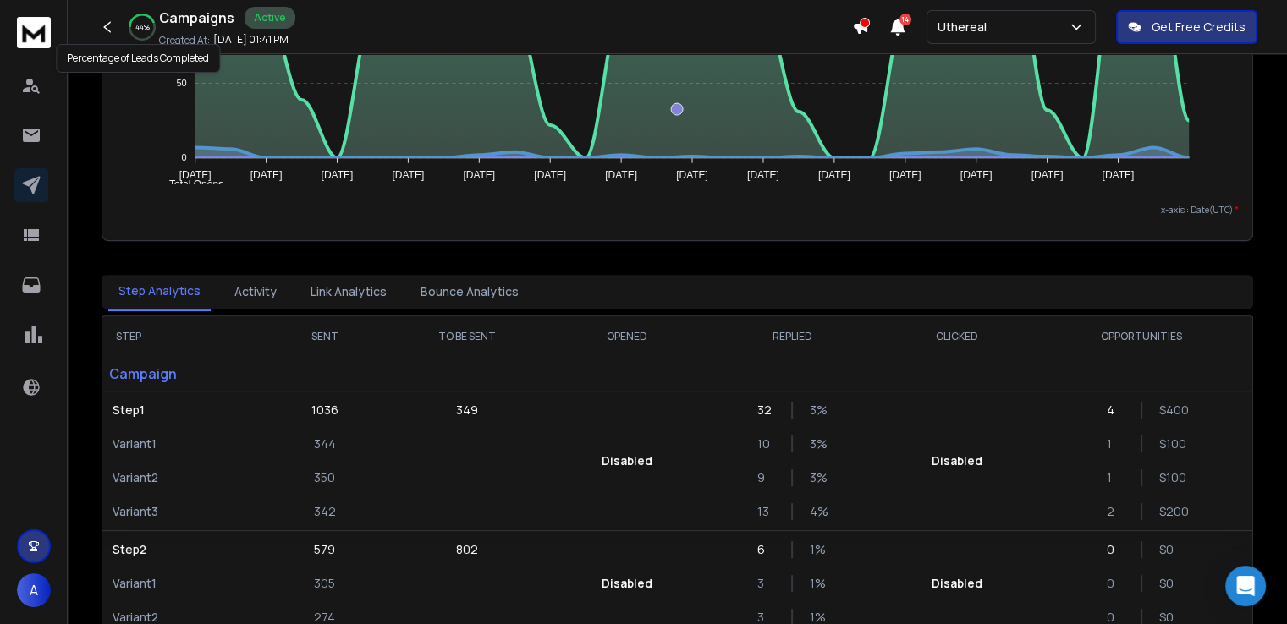
click at [124, 21] on div "44 % Campaigns Active Created At: Jul 21, 2025, 01:41 PM" at bounding box center [195, 27] width 199 height 41
click at [114, 28] on icon at bounding box center [107, 26] width 15 height 15
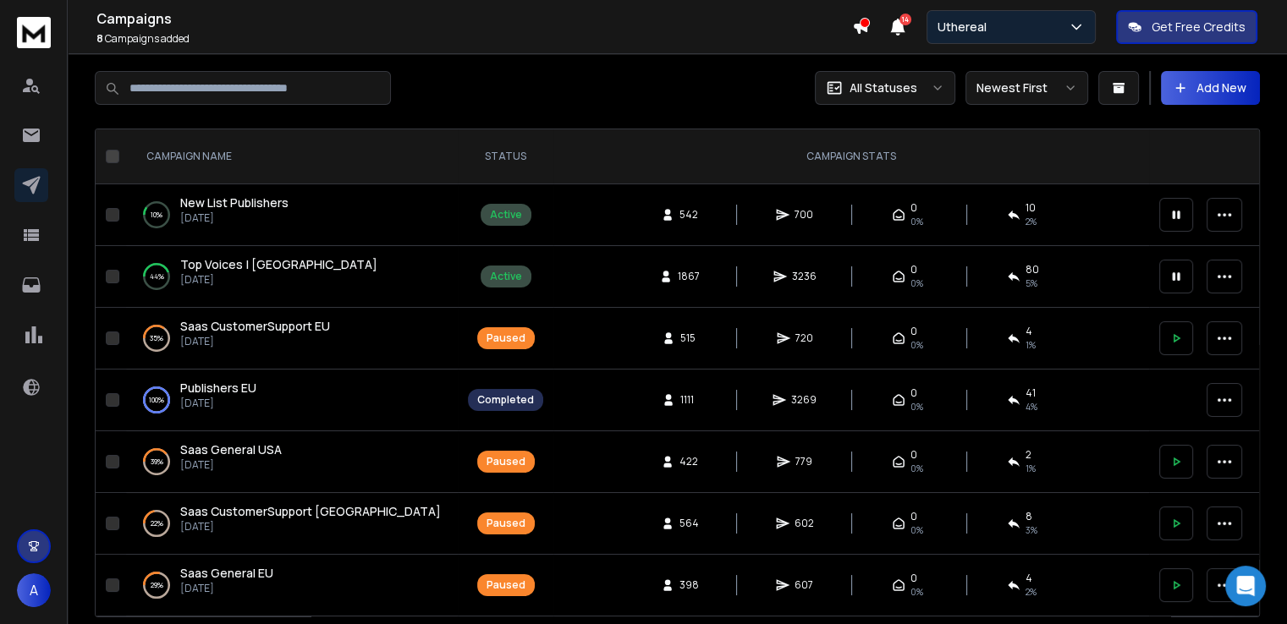
click at [1007, 24] on div "Uthereal" at bounding box center [1010, 27] width 147 height 17
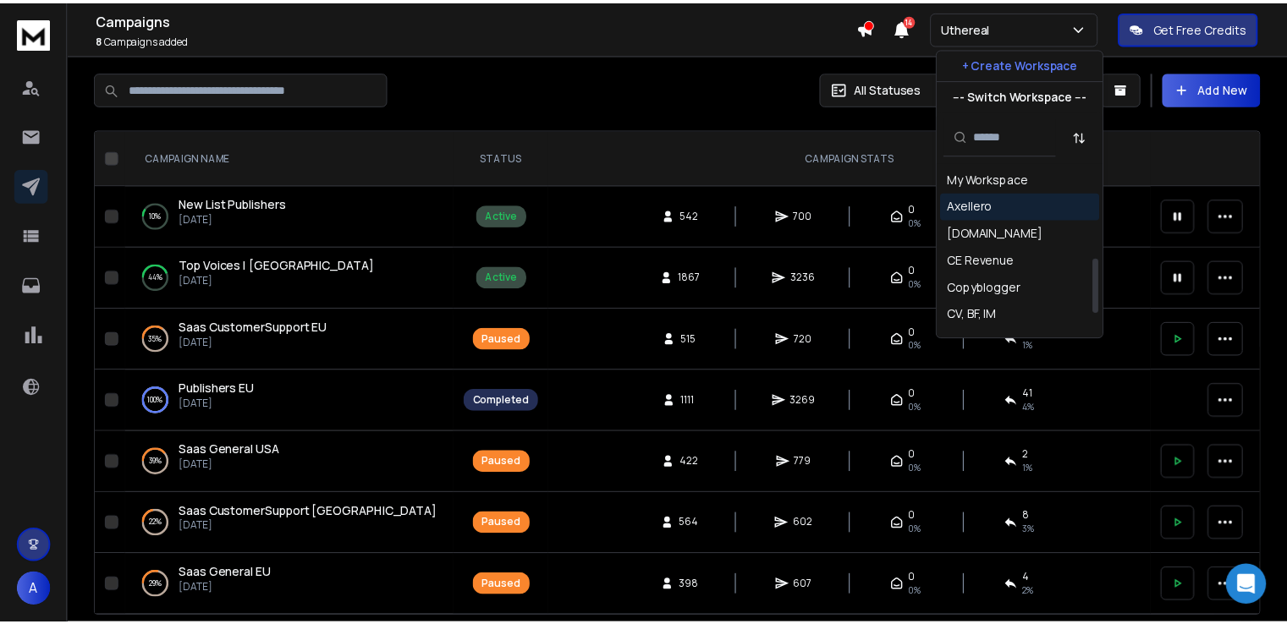
scroll to position [282, 0]
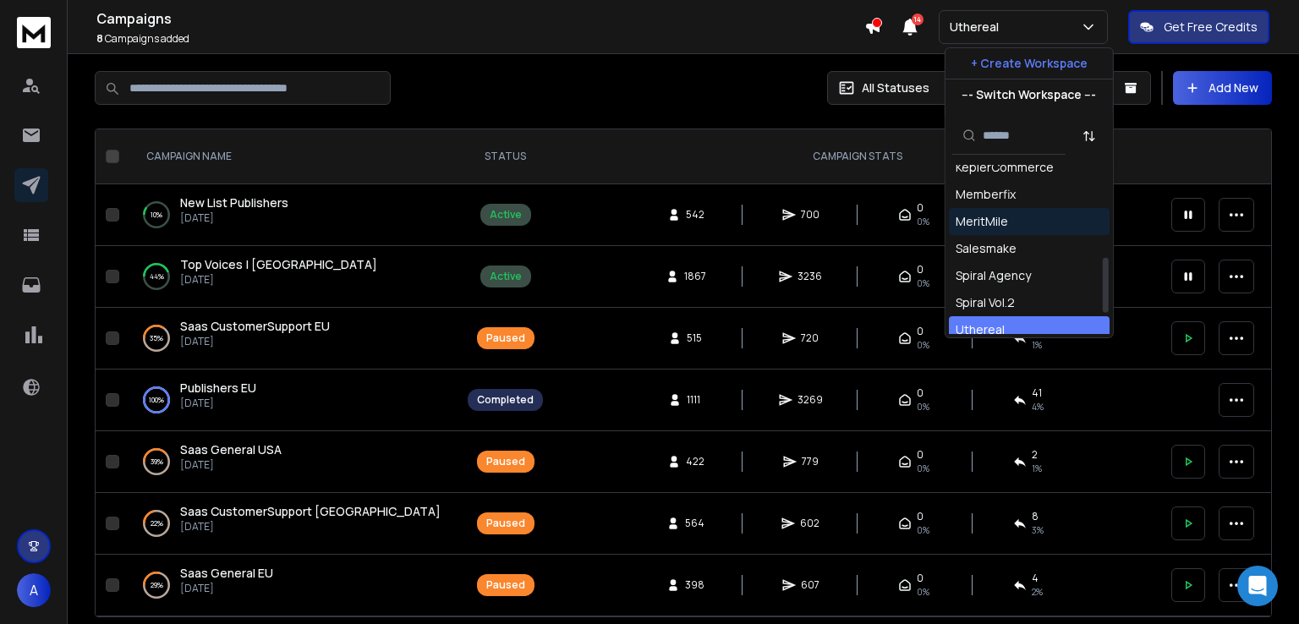
click at [1015, 223] on div "MeritMile" at bounding box center [1029, 221] width 161 height 27
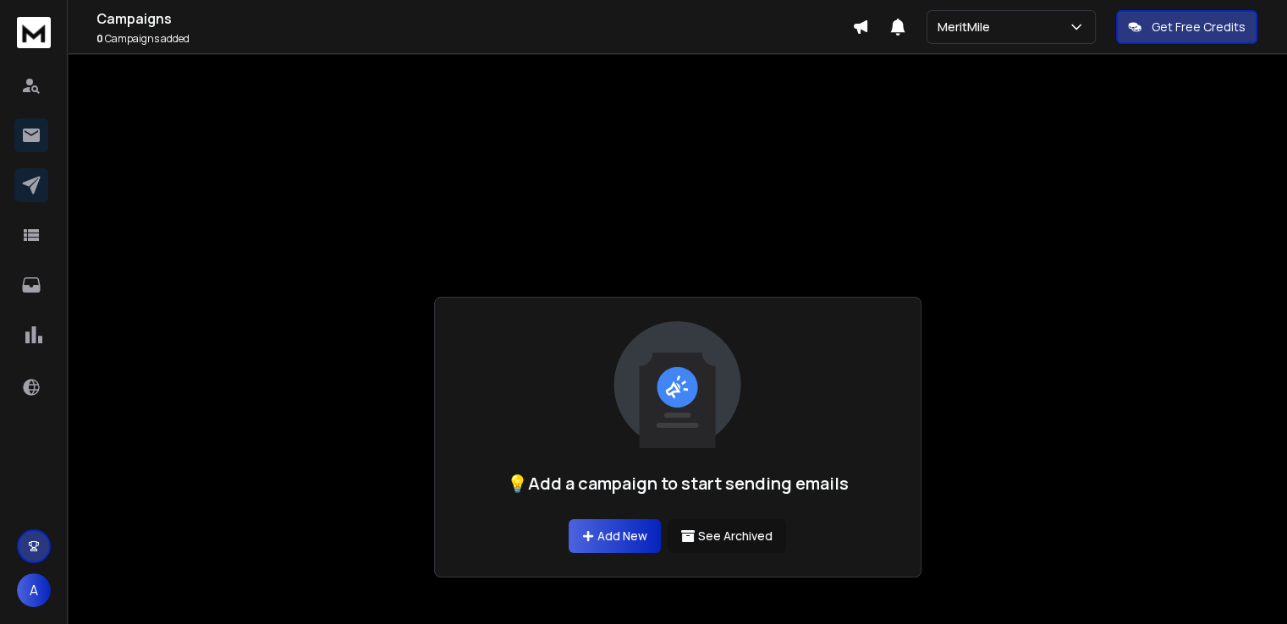
click at [34, 125] on icon at bounding box center [31, 135] width 20 height 20
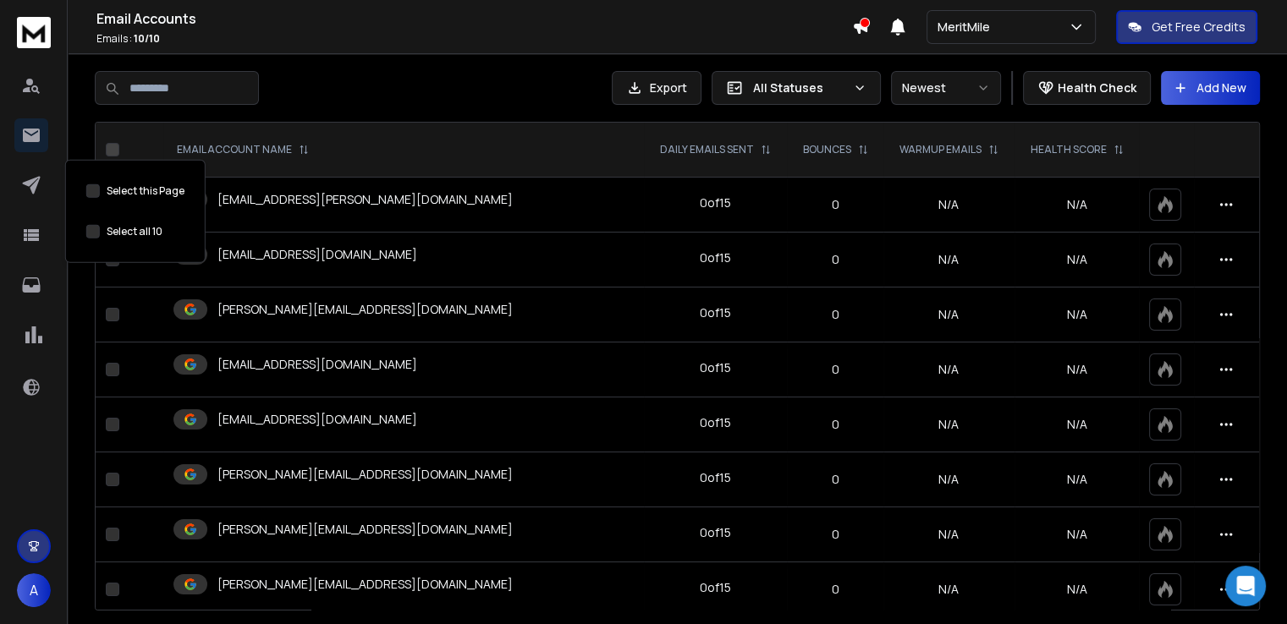
click at [117, 146] on button "Select this Page" at bounding box center [113, 150] width 14 height 14
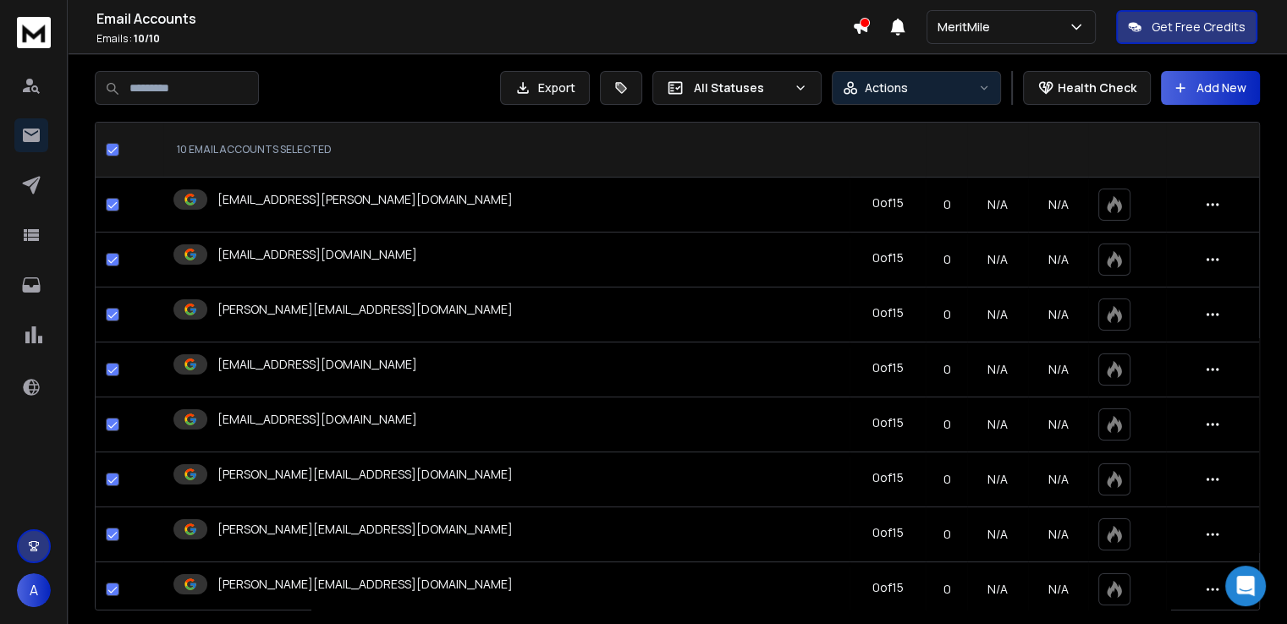
click at [937, 85] on div "Actions" at bounding box center [907, 88] width 129 height 17
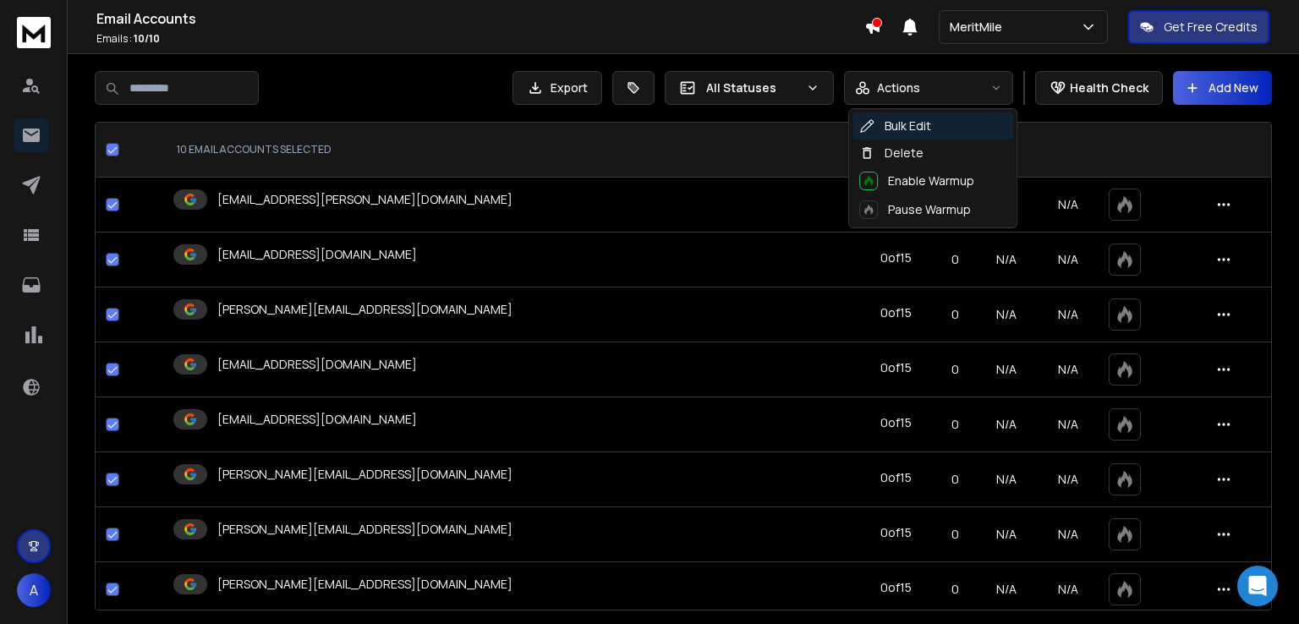
click at [920, 118] on div "Bulk Edit" at bounding box center [896, 126] width 72 height 17
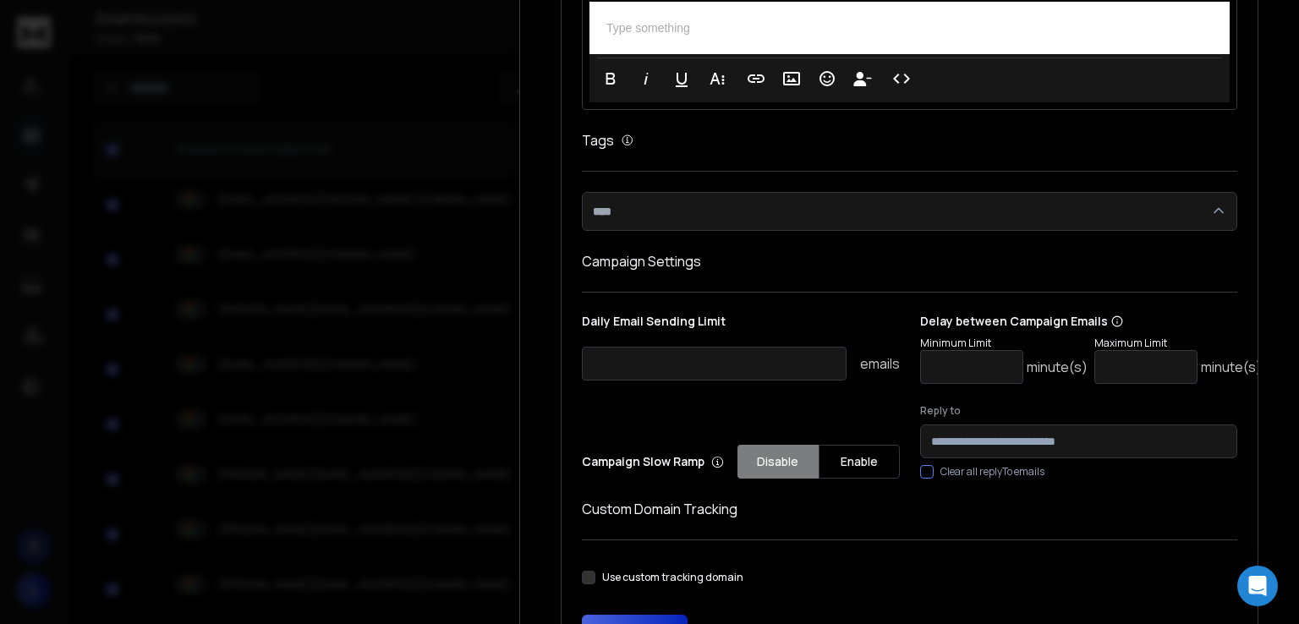
scroll to position [387, 0]
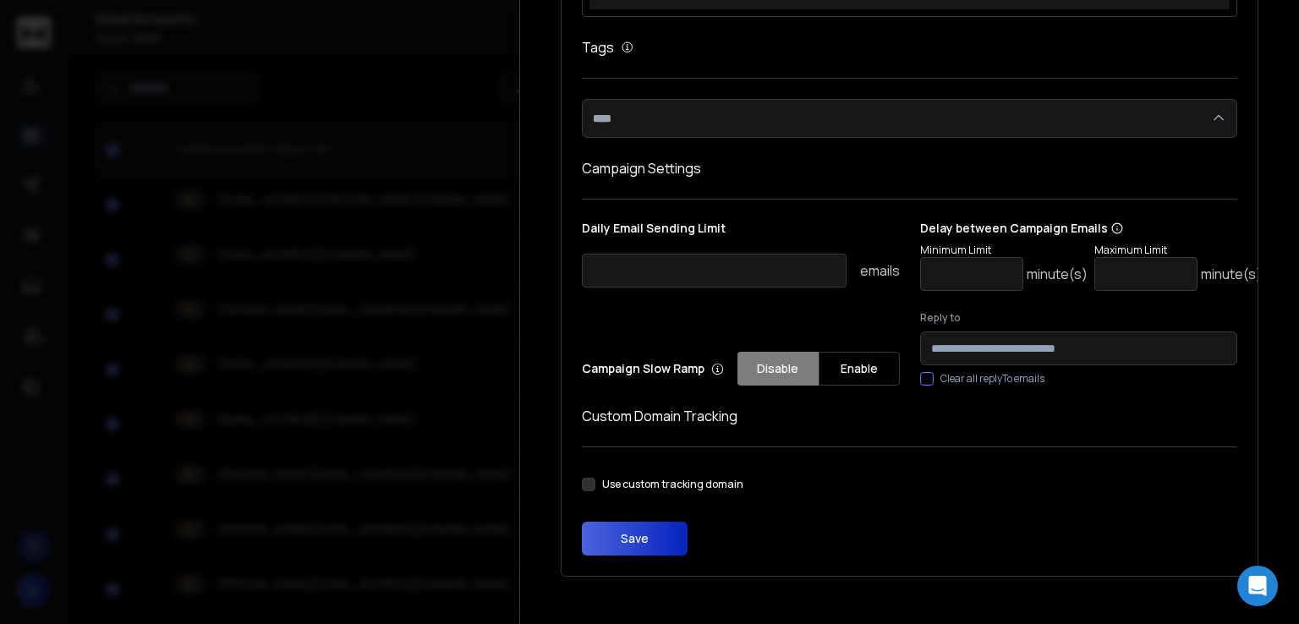
click at [755, 254] on input "number" at bounding box center [714, 271] width 264 height 34
type input "*"
click at [924, 259] on input "number" at bounding box center [971, 274] width 103 height 34
click at [1132, 257] on input "number" at bounding box center [1146, 274] width 103 height 34
type input "*"
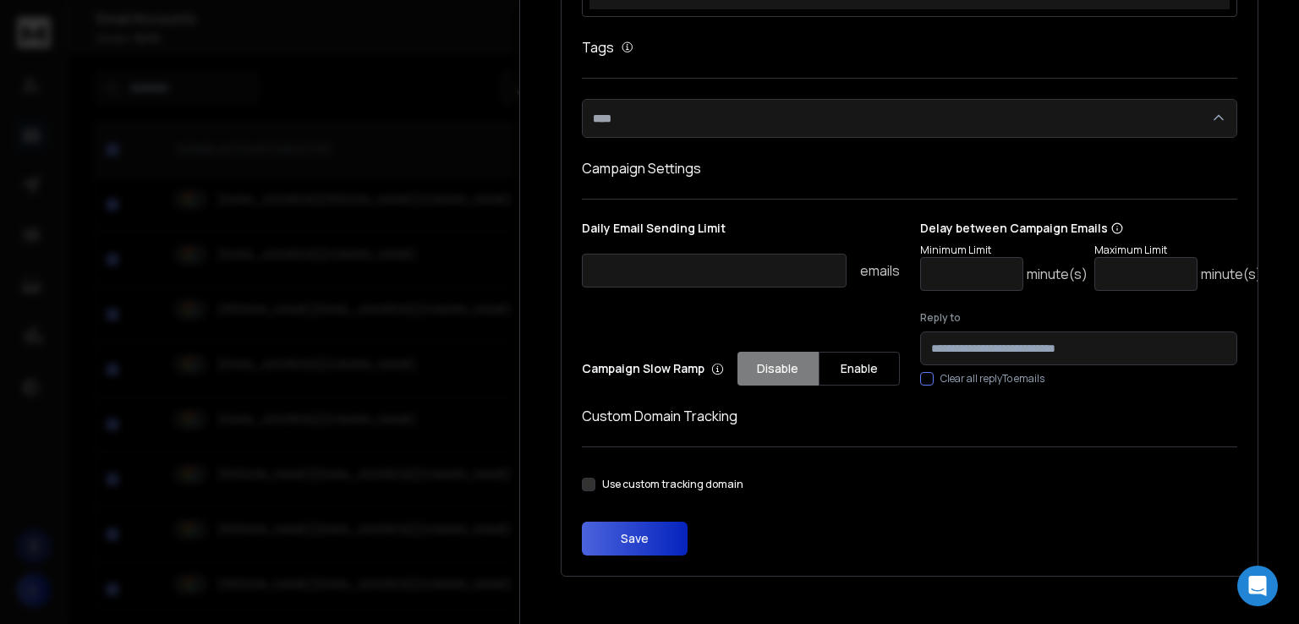
type input "**"
click at [986, 261] on input "*" at bounding box center [971, 274] width 103 height 34
type input "*"
click at [635, 526] on button "Save" at bounding box center [635, 539] width 106 height 34
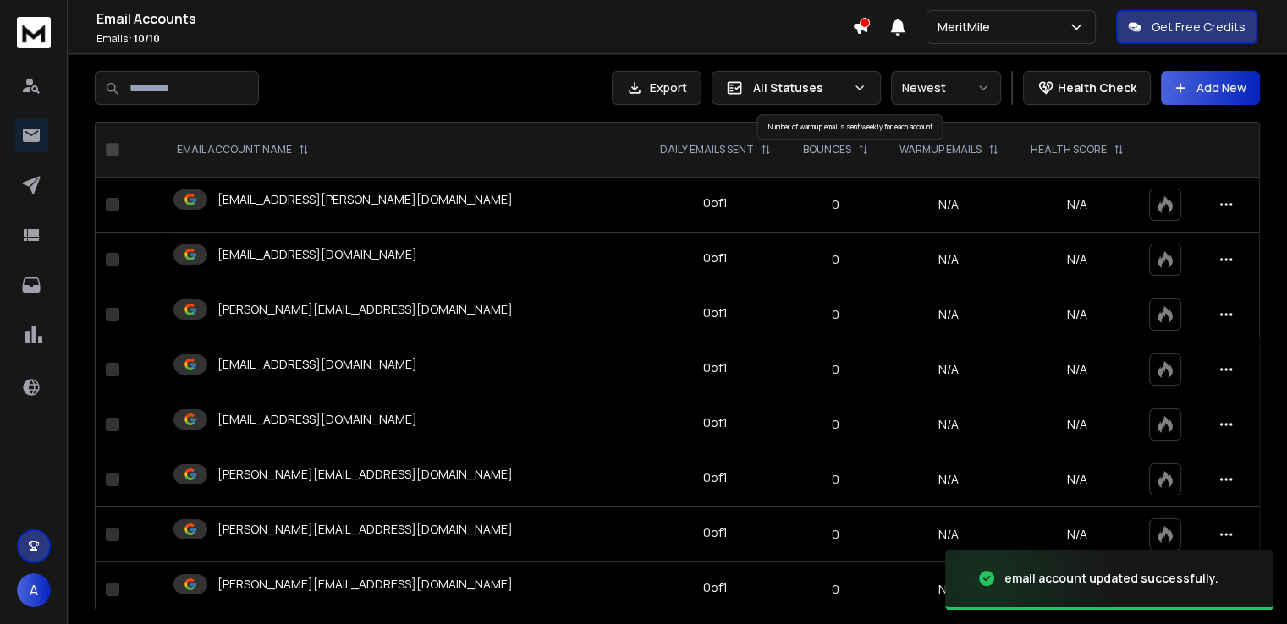
click at [944, 92] on button "Newest" at bounding box center [946, 88] width 110 height 34
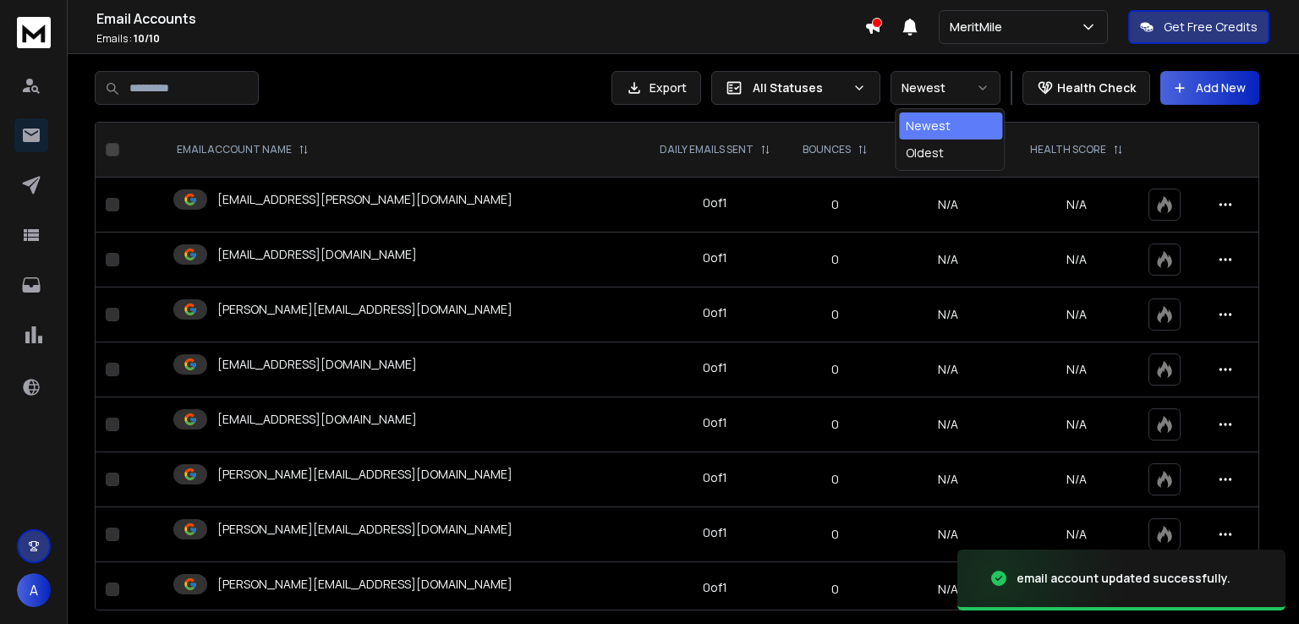
click at [823, 89] on p "All Statuses" at bounding box center [799, 88] width 93 height 17
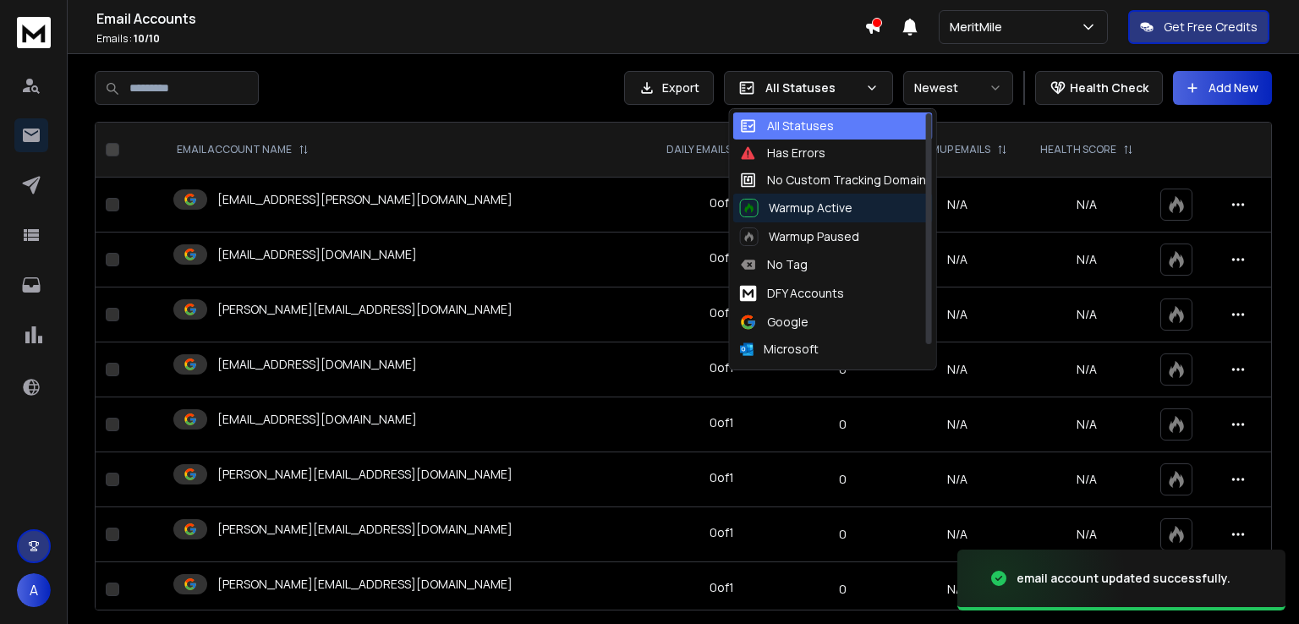
click at [822, 207] on div "Warmup Active" at bounding box center [796, 208] width 113 height 19
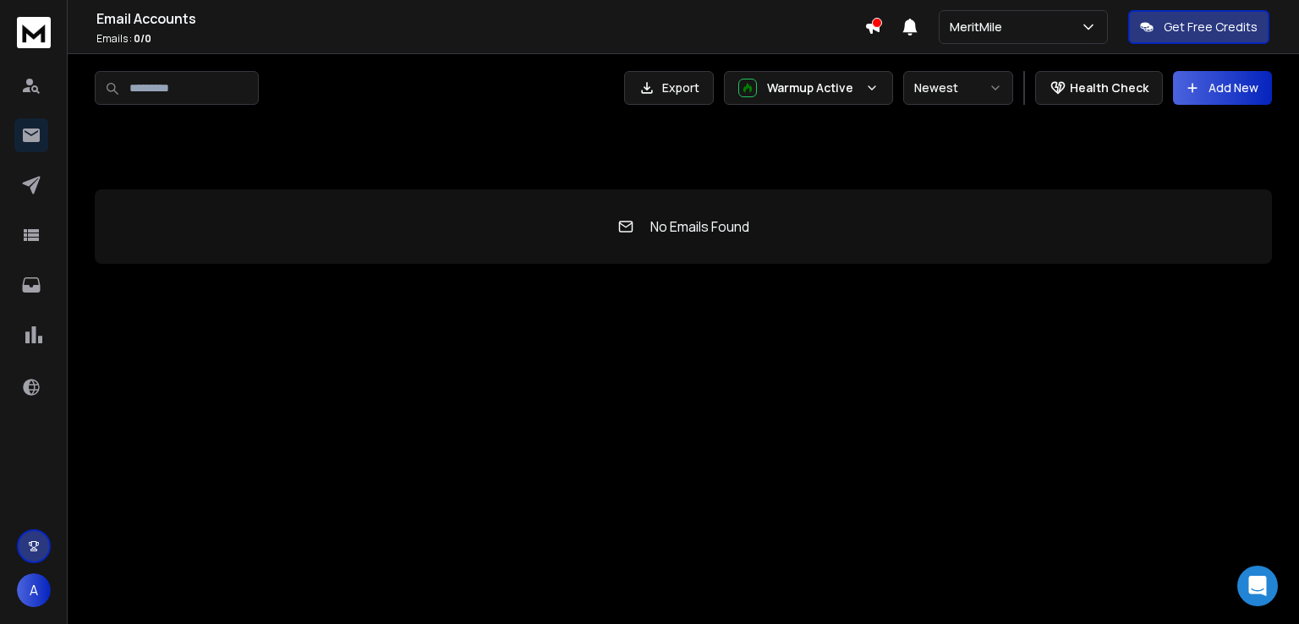
click at [851, 89] on p "Warmup Active" at bounding box center [812, 88] width 91 height 17
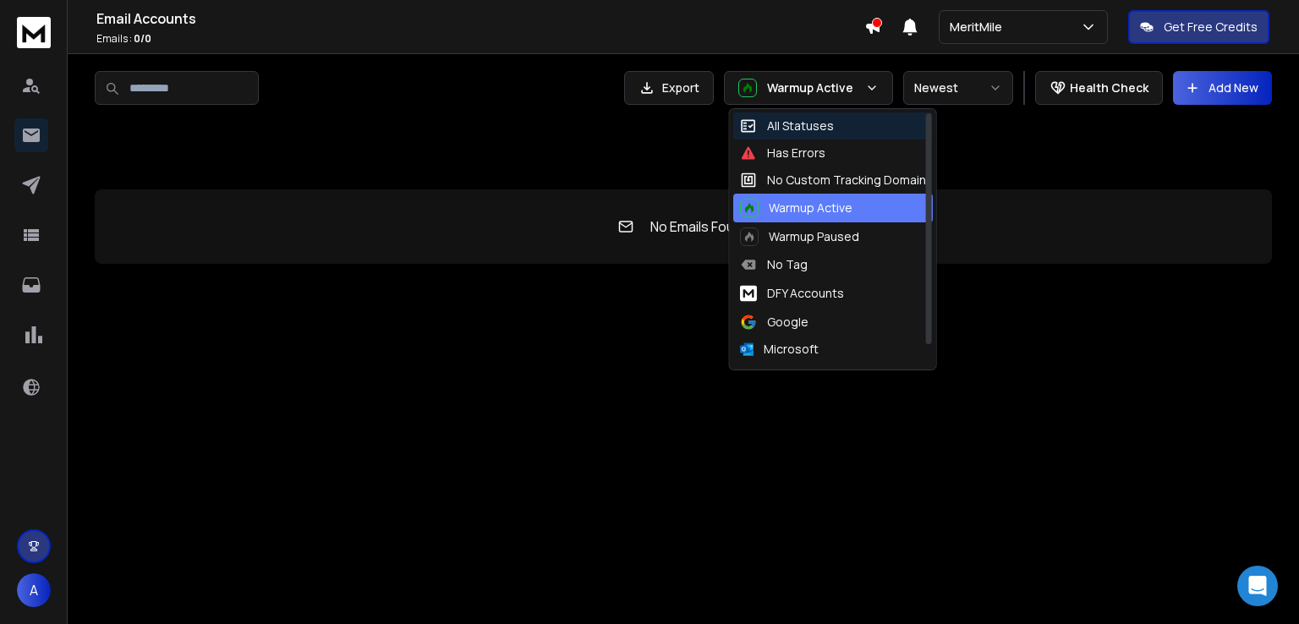
click at [819, 124] on div "All Statuses" at bounding box center [787, 126] width 94 height 17
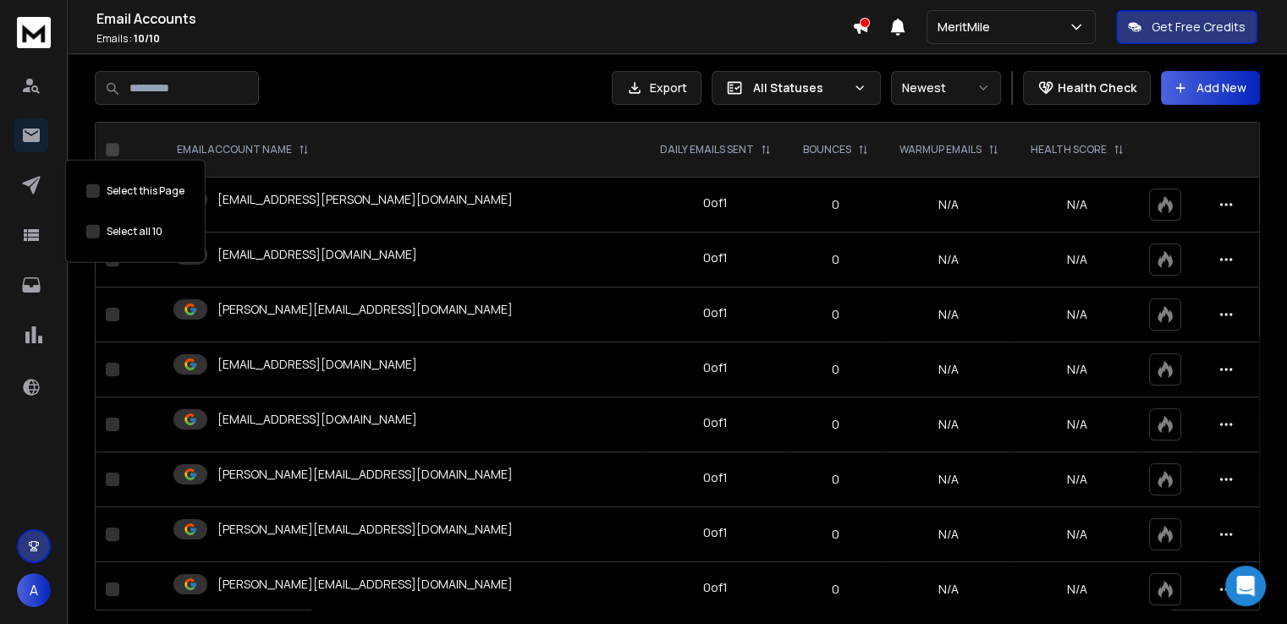
click at [108, 147] on button "Select this Page" at bounding box center [113, 150] width 14 height 14
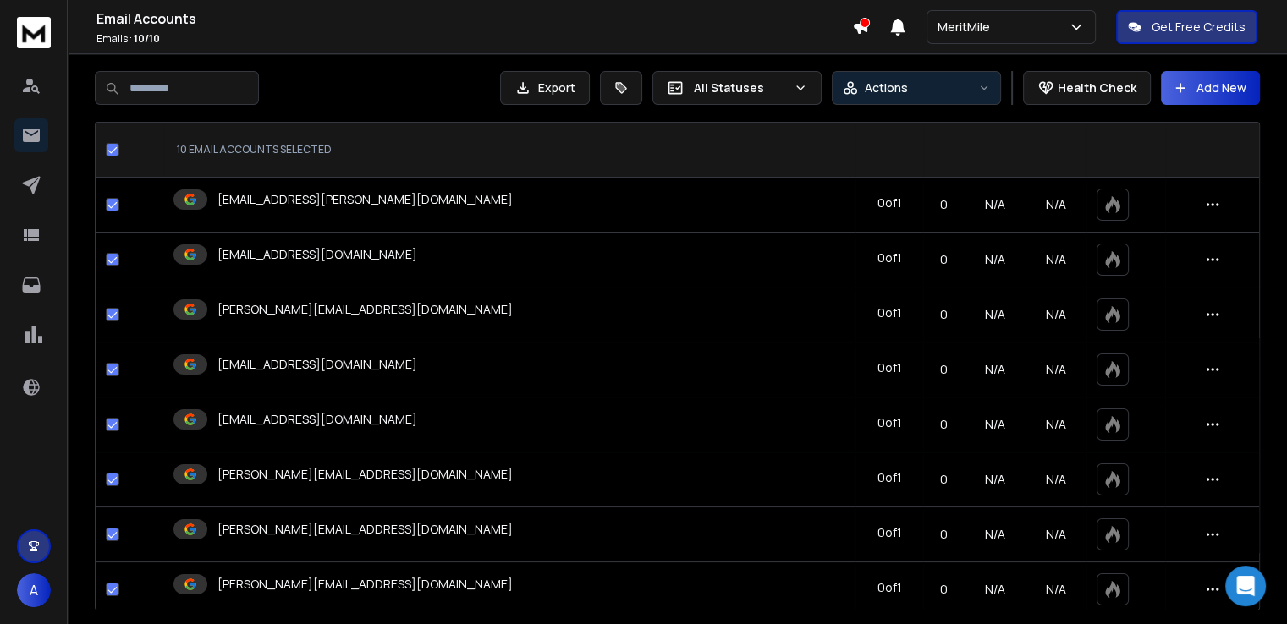
click at [912, 95] on div "Actions" at bounding box center [907, 88] width 129 height 17
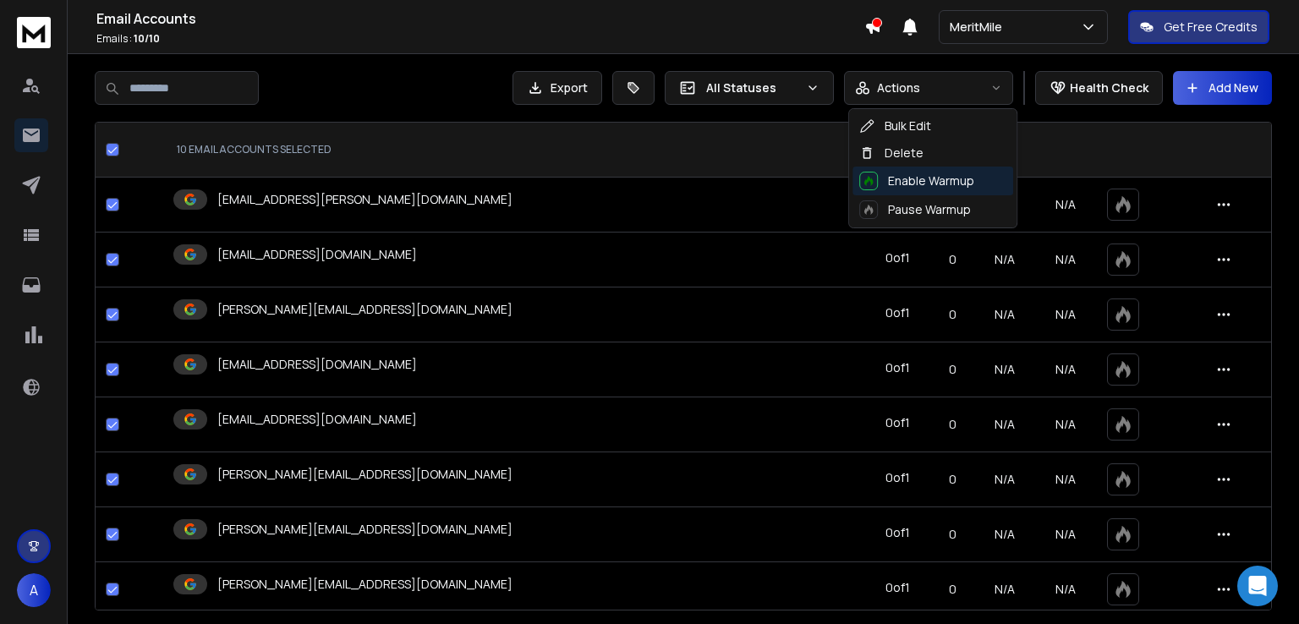
click at [917, 177] on div "Enable Warmup" at bounding box center [917, 181] width 115 height 19
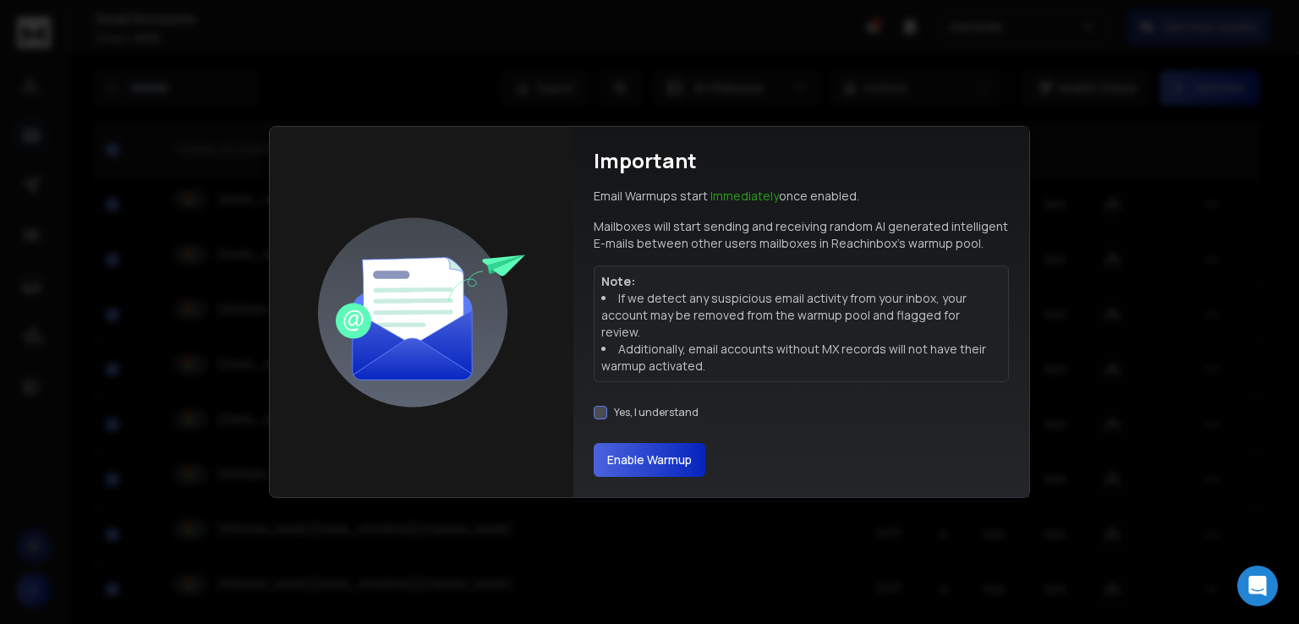
click at [601, 407] on button "Yes, I understand" at bounding box center [601, 413] width 14 height 14
click at [629, 443] on button "Enable Warmup" at bounding box center [650, 460] width 112 height 34
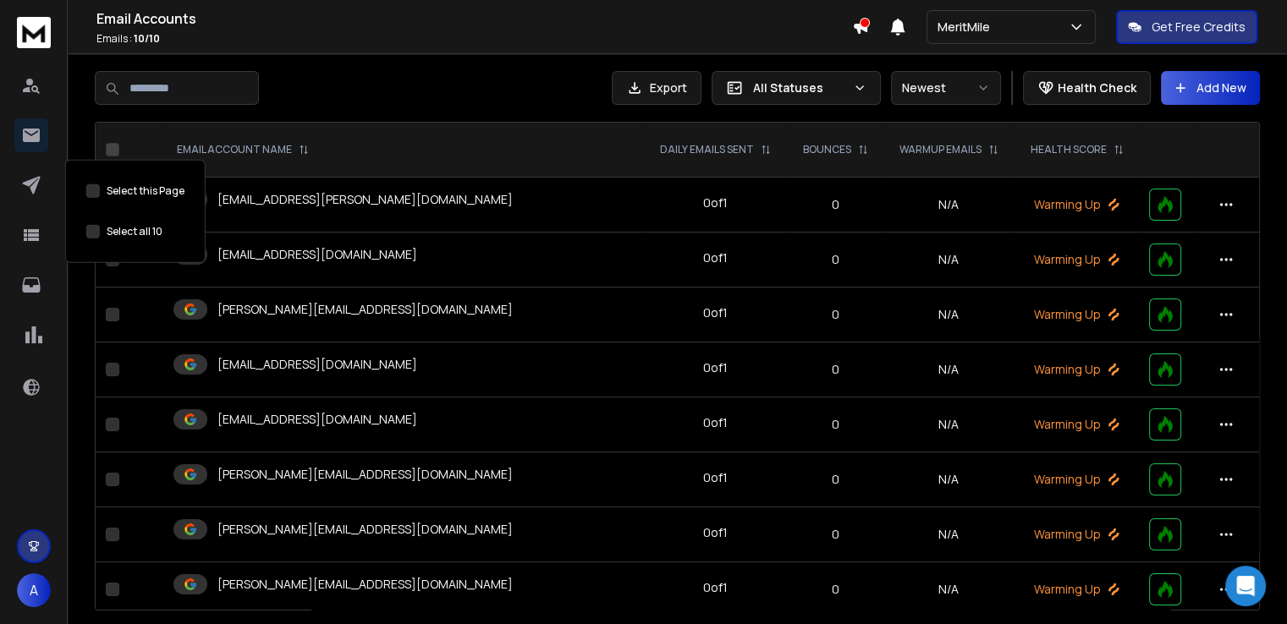
click at [112, 146] on button "Select this Page" at bounding box center [113, 150] width 14 height 14
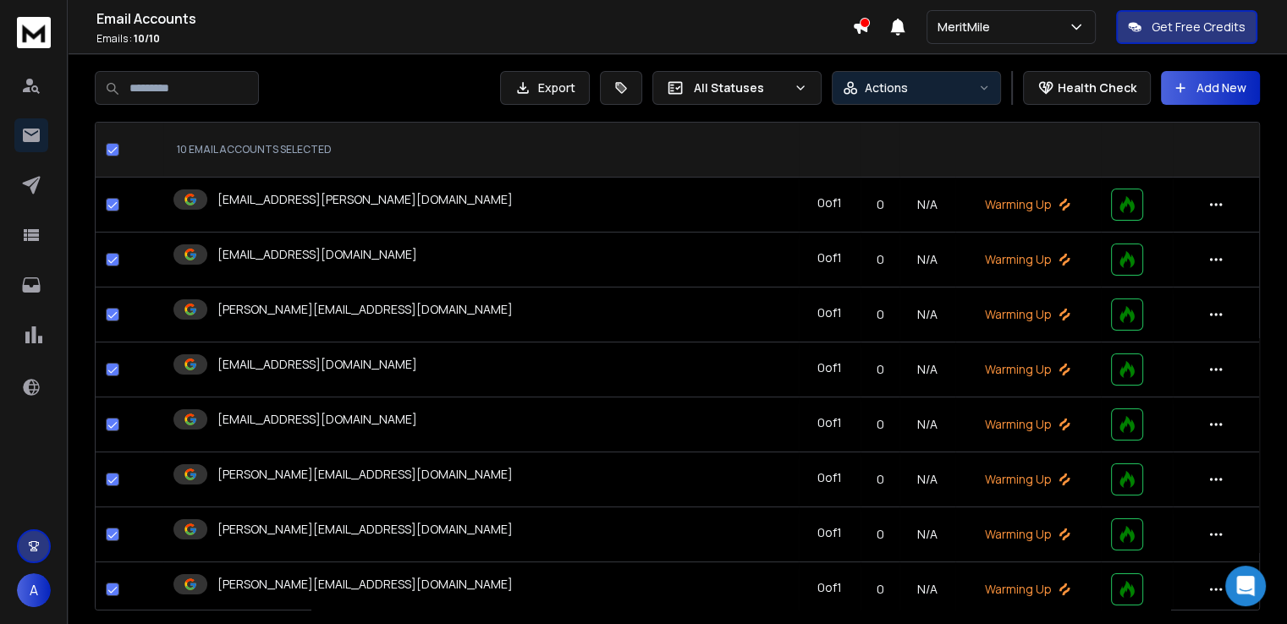
click at [900, 87] on p "Actions" at bounding box center [886, 88] width 43 height 17
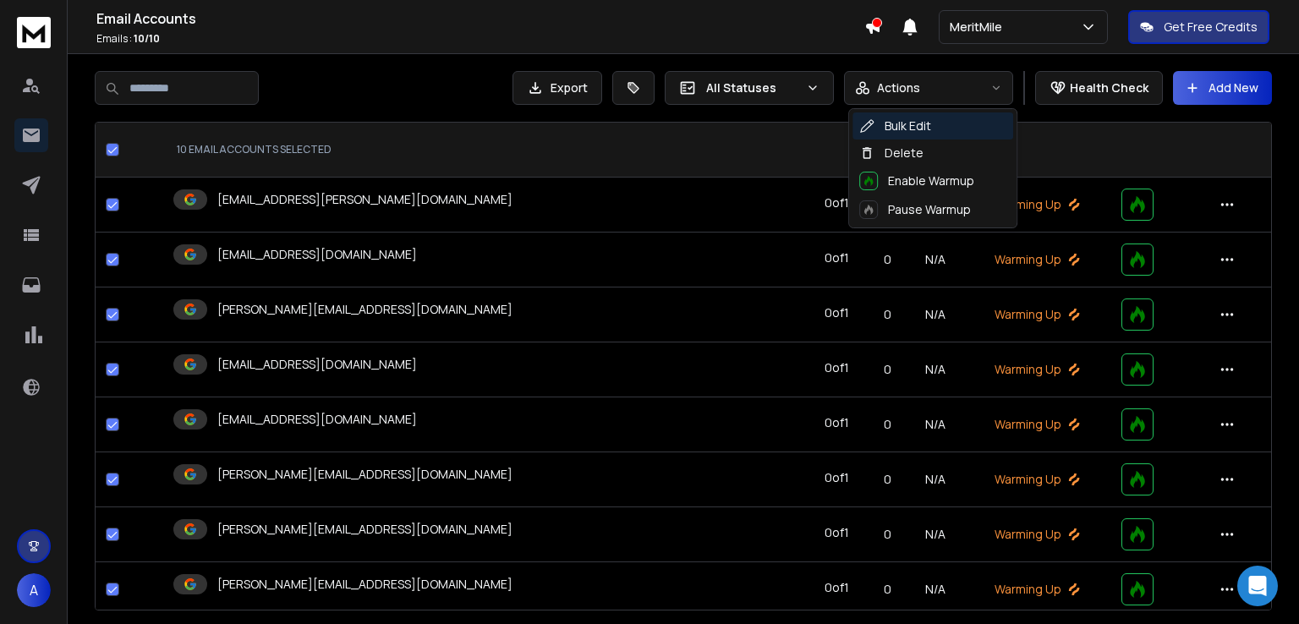
click at [905, 126] on div "Bulk Edit" at bounding box center [896, 126] width 72 height 17
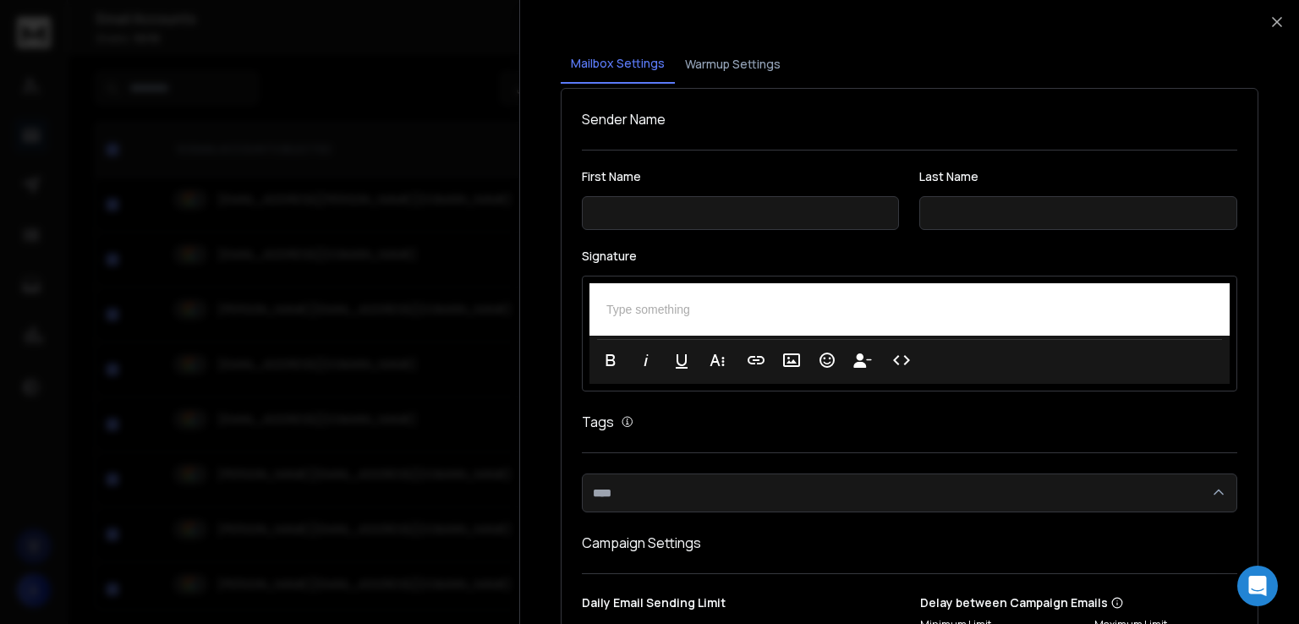
click at [770, 217] on input "text" at bounding box center [740, 213] width 317 height 34
type input "*****"
drag, startPoint x: 964, startPoint y: 217, endPoint x: 971, endPoint y: 208, distance: 11.4
click at [964, 217] on input "text" at bounding box center [1078, 213] width 317 height 34
type input "*******"
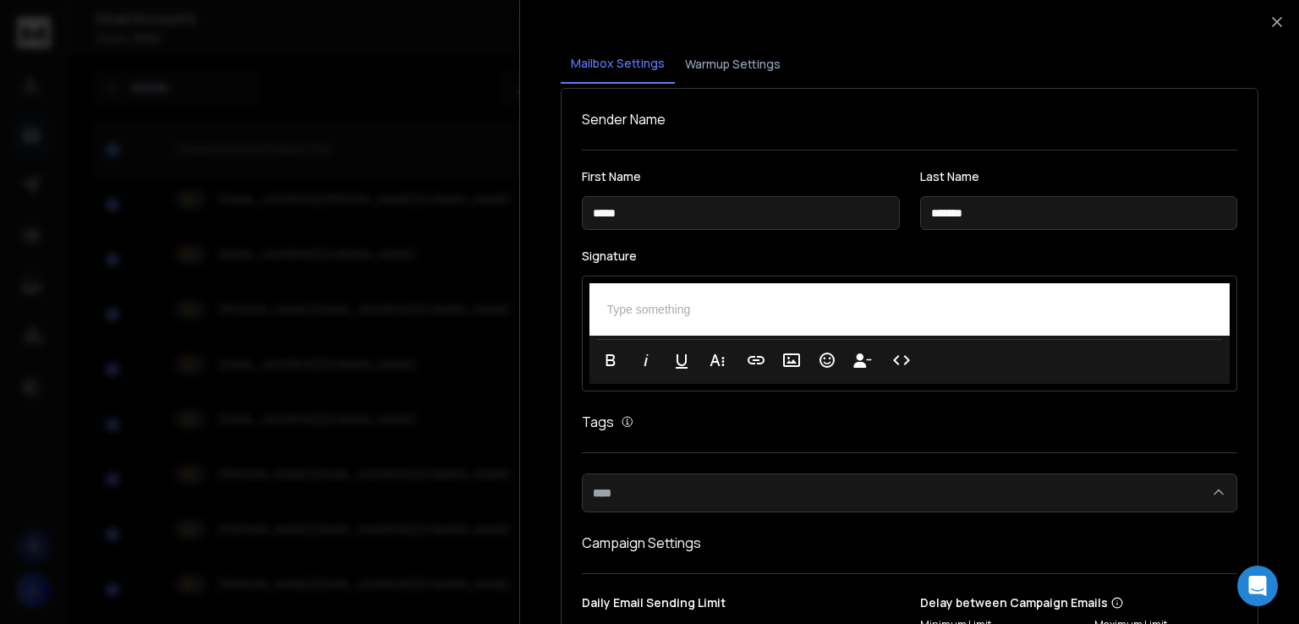
click at [651, 300] on div at bounding box center [910, 309] width 607 height 19
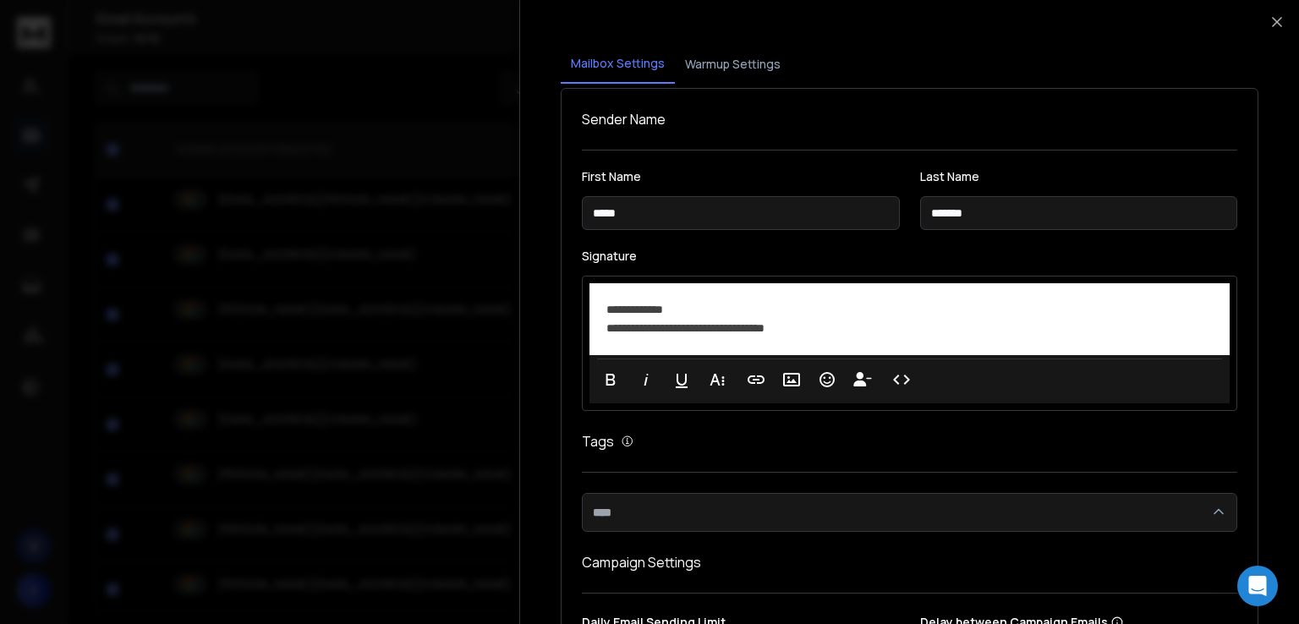
scroll to position [406, 0]
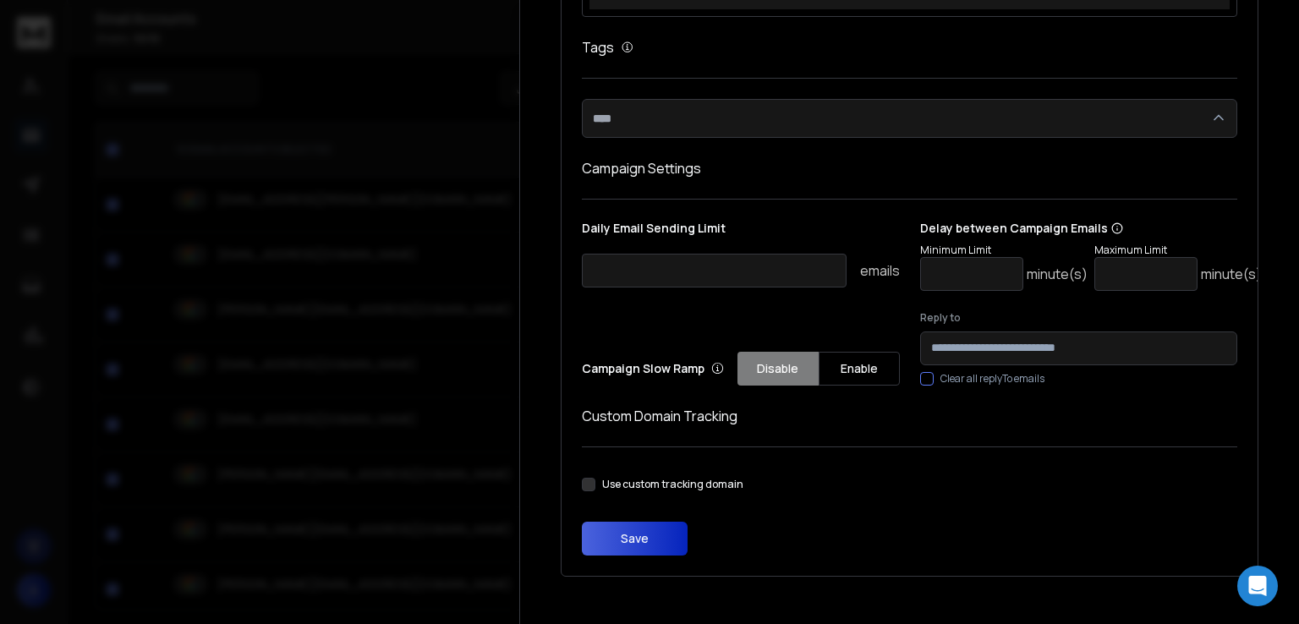
click at [654, 525] on button "Save" at bounding box center [635, 539] width 106 height 34
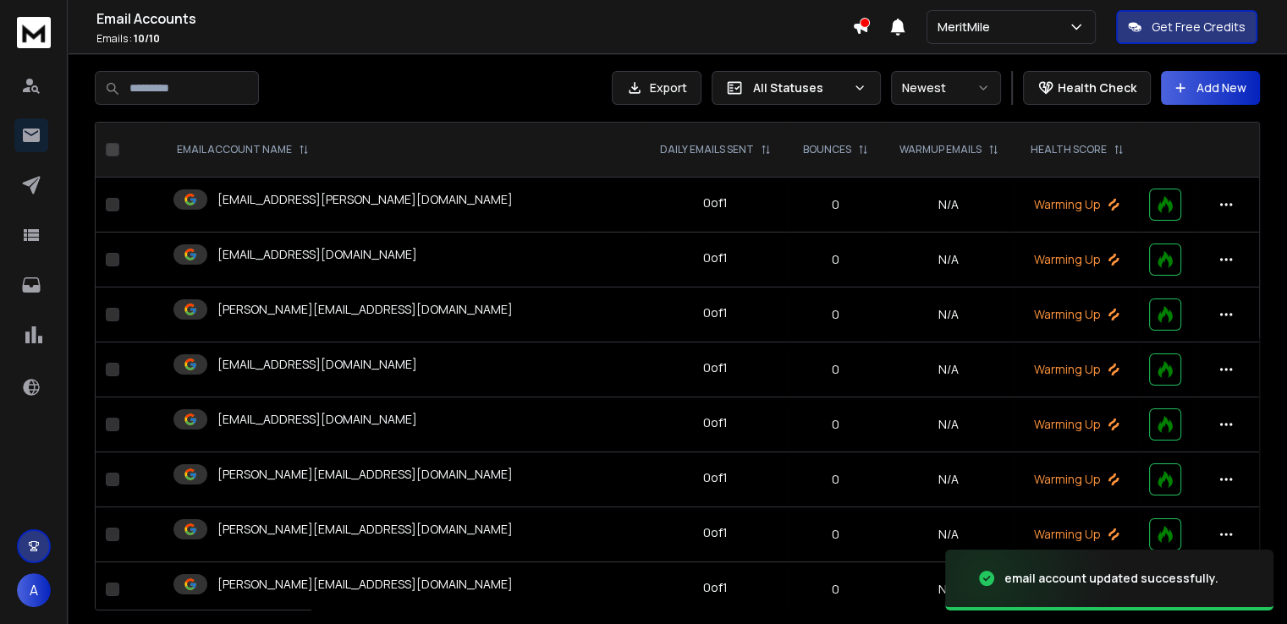
click at [407, 356] on div "slindars@getmeritmile.com" at bounding box center [403, 364] width 460 height 20
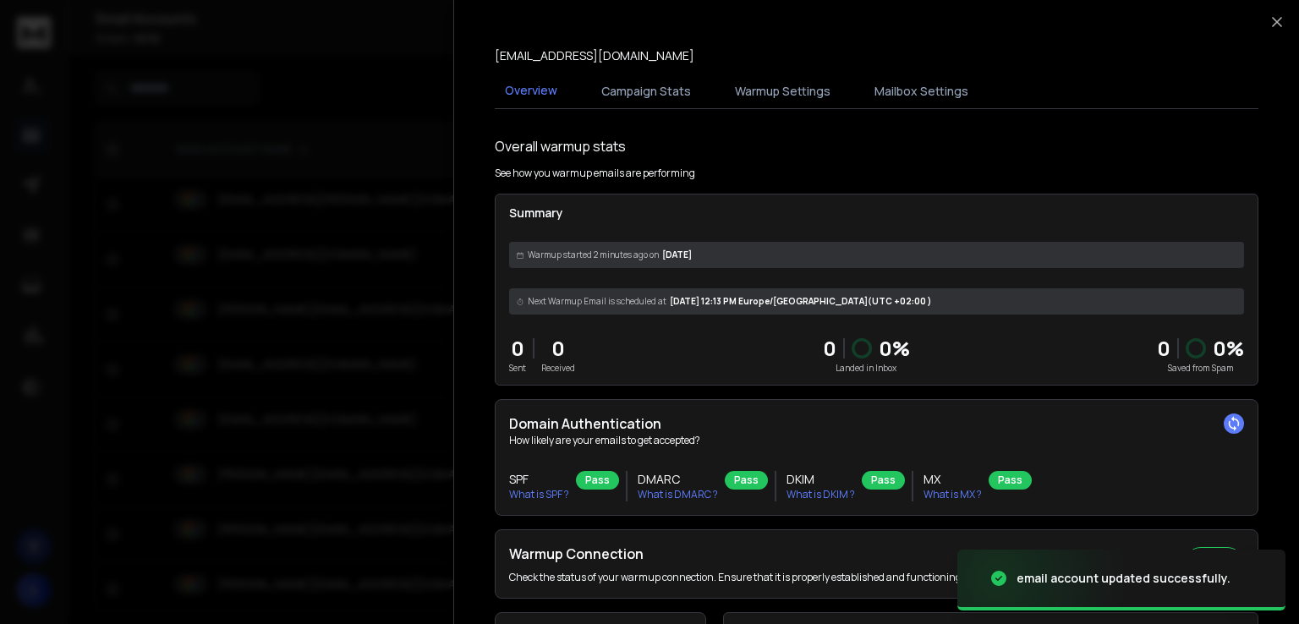
click at [818, 89] on button "Warmup Settings" at bounding box center [783, 91] width 116 height 37
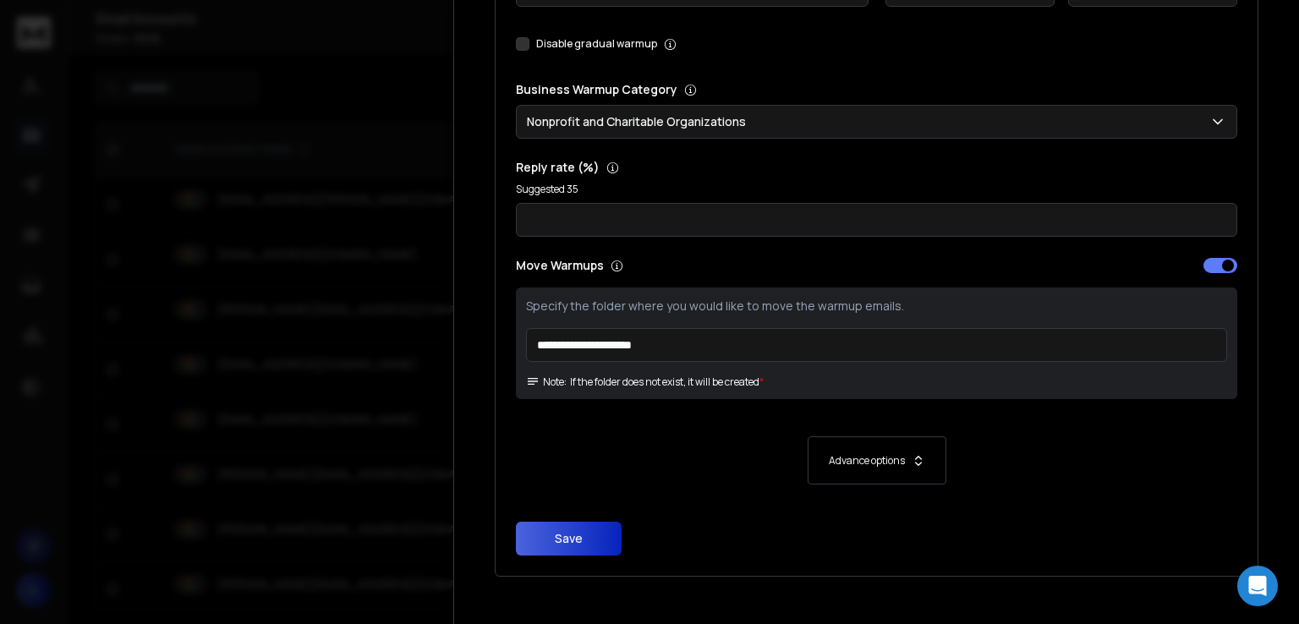
scroll to position [0, 0]
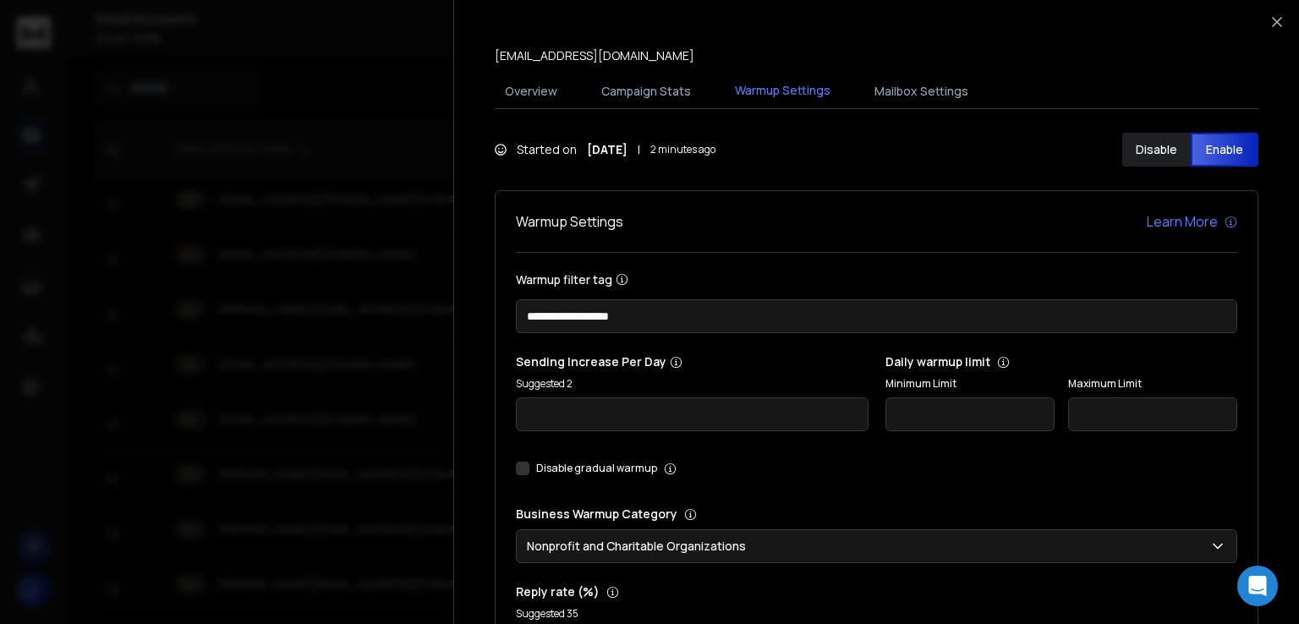
click at [892, 80] on button "Mailbox Settings" at bounding box center [922, 91] width 114 height 37
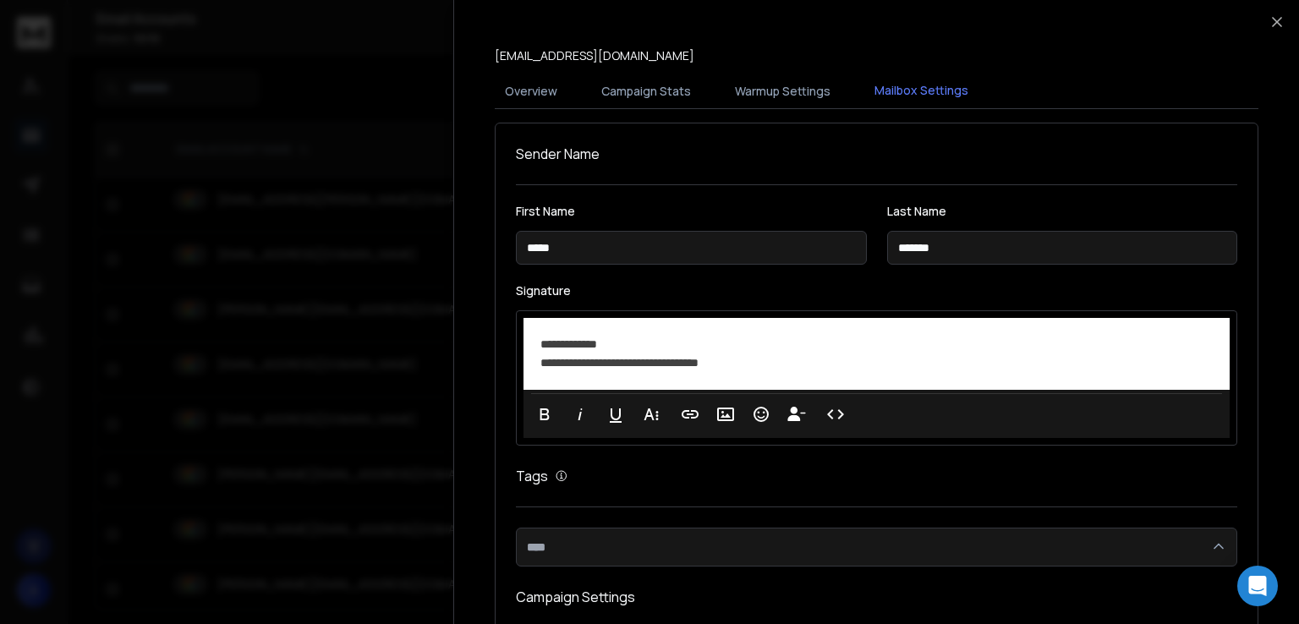
scroll to position [681, 0]
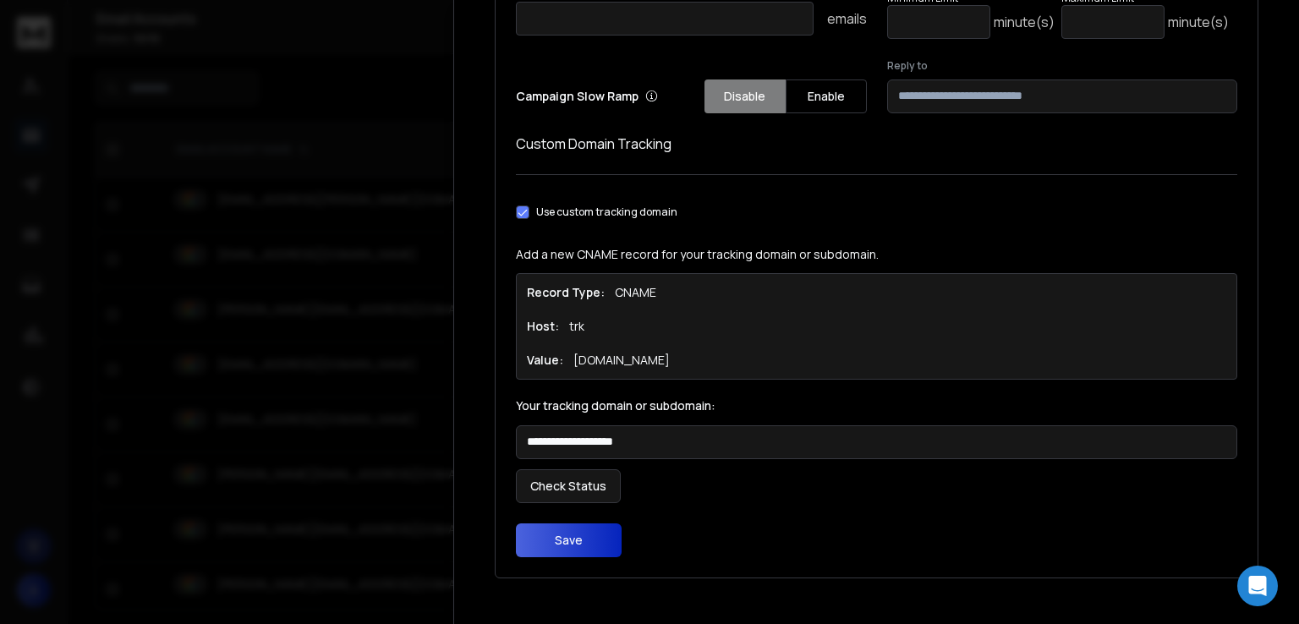
click at [353, 328] on div at bounding box center [649, 312] width 1299 height 624
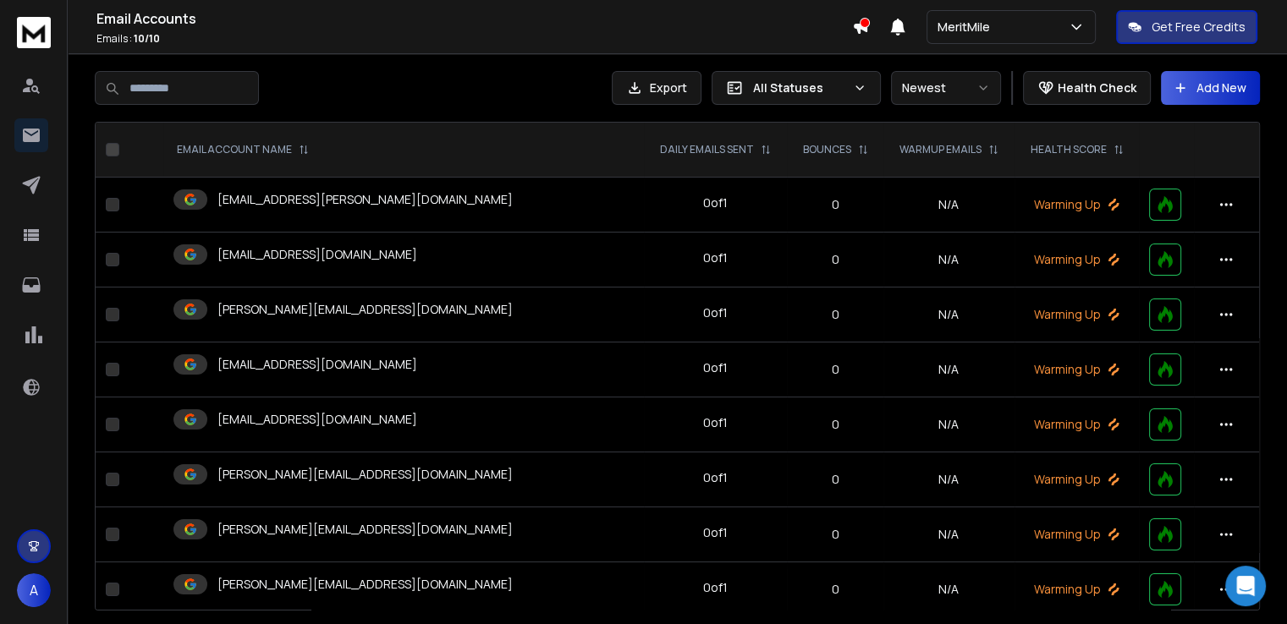
click at [392, 574] on div "scott_lindars@gomeritmile.com" at bounding box center [342, 584] width 339 height 20
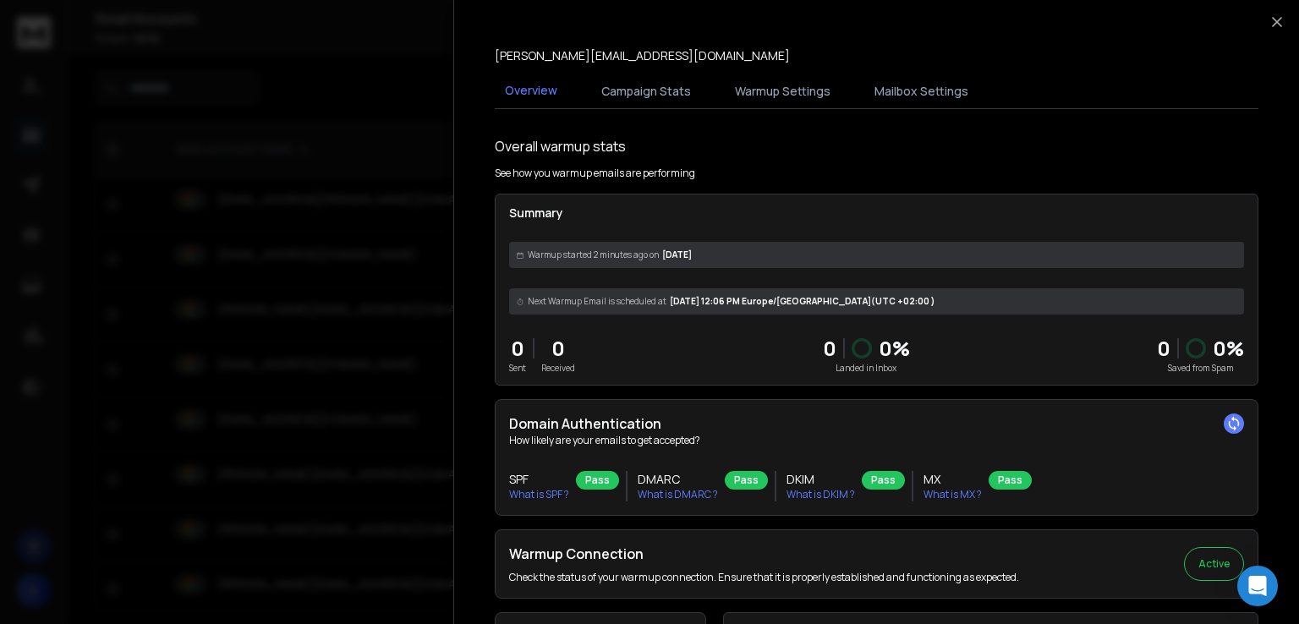
click at [942, 78] on button "Mailbox Settings" at bounding box center [922, 91] width 114 height 37
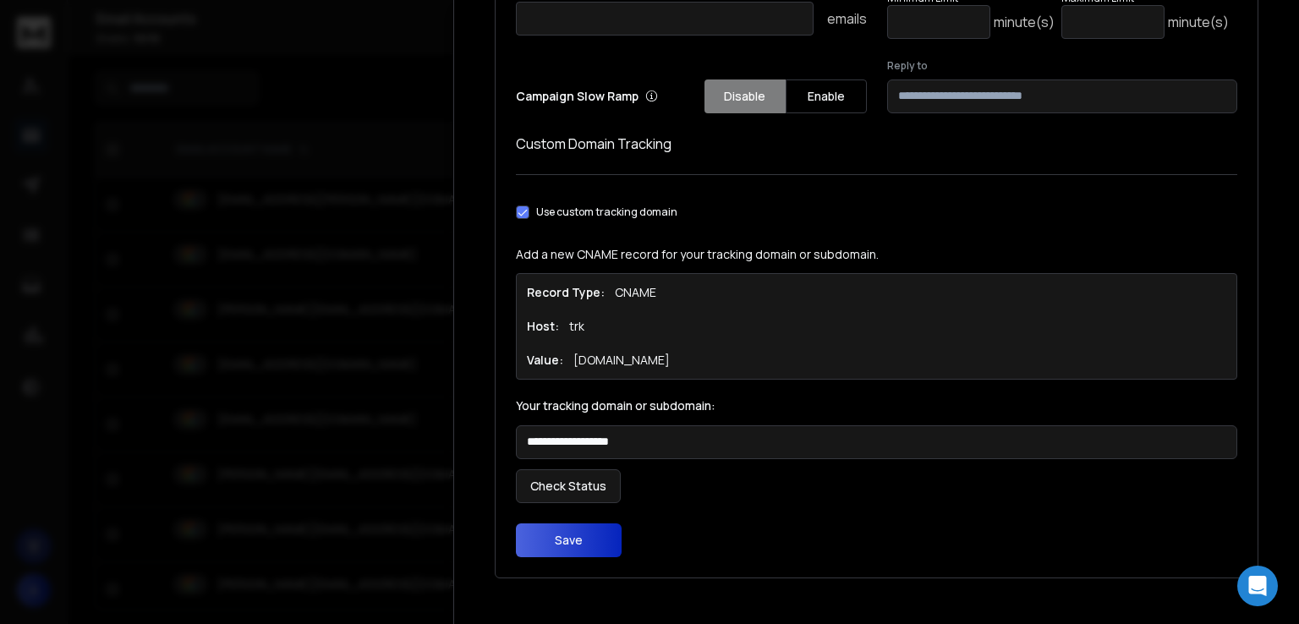
click at [385, 343] on div at bounding box center [649, 312] width 1299 height 624
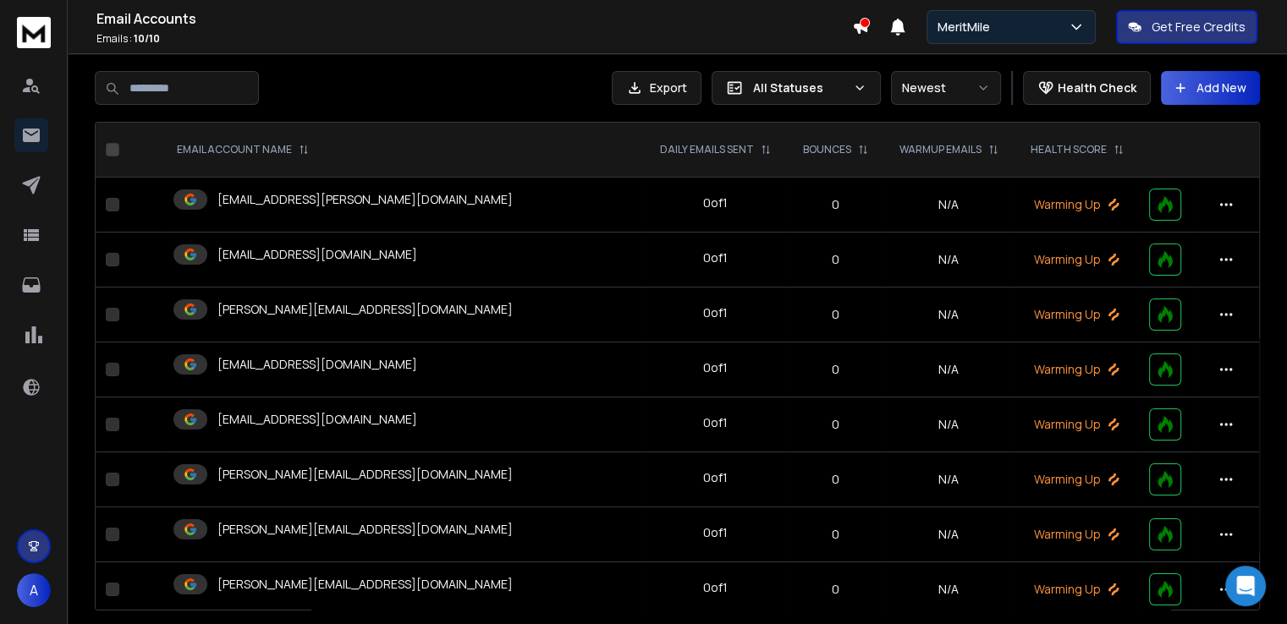
click at [1011, 26] on div "MeritMile" at bounding box center [1010, 27] width 147 height 17
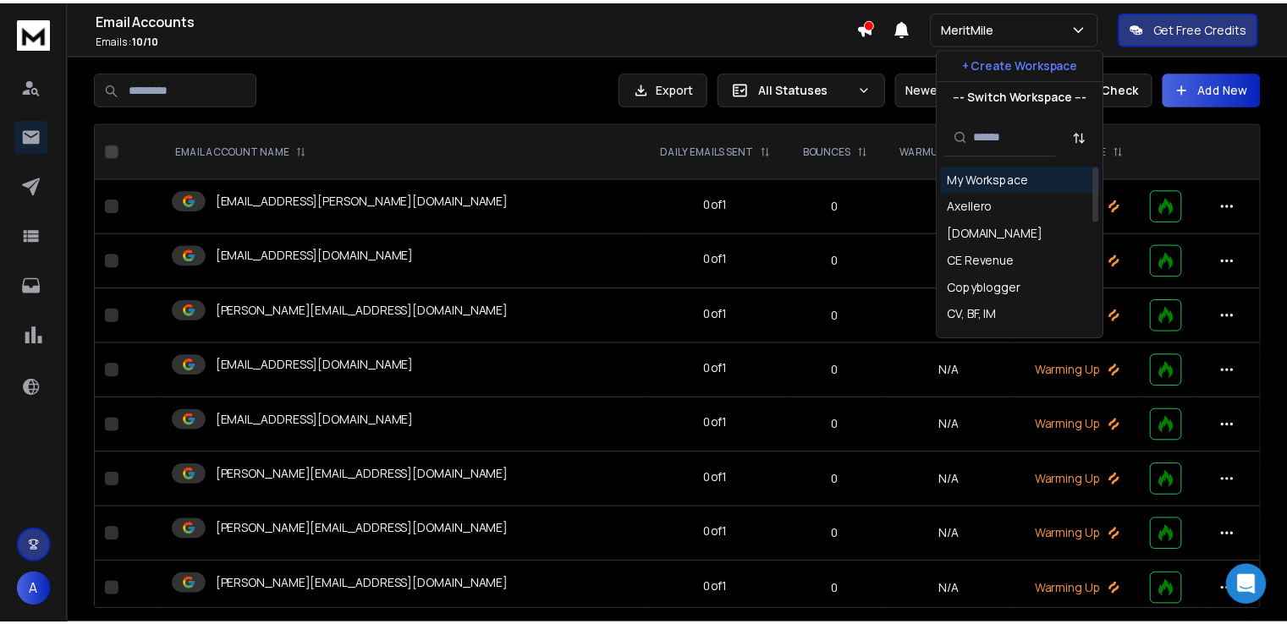
scroll to position [345, 0]
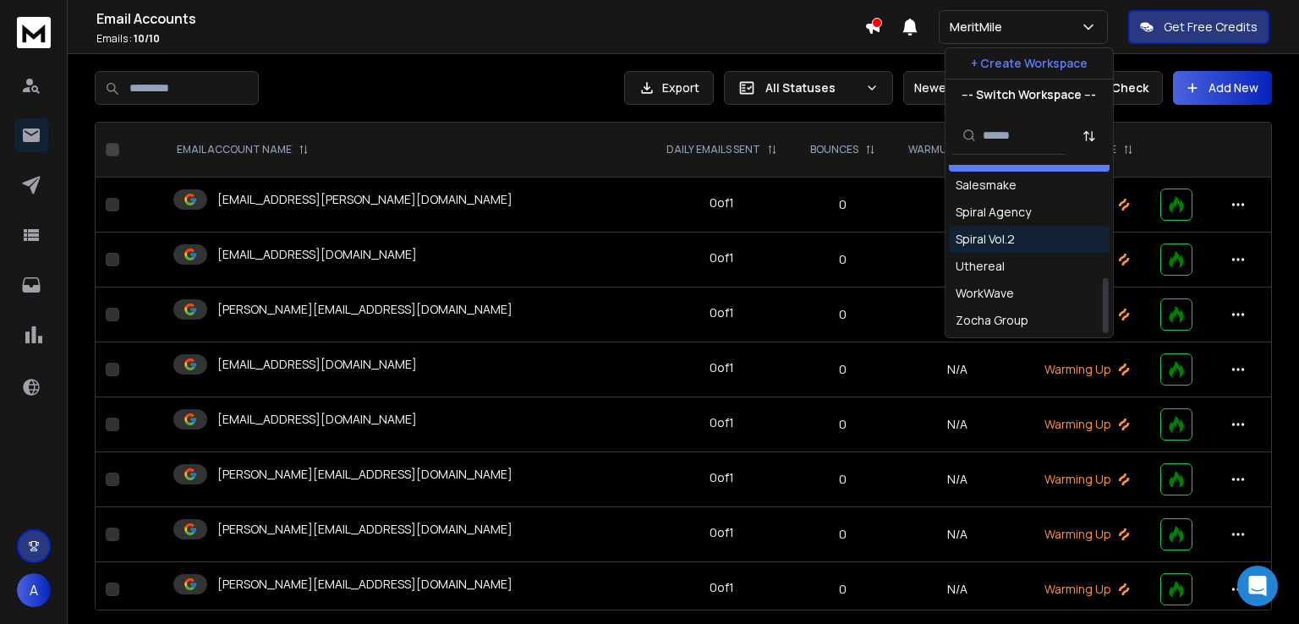
click at [988, 266] on div "Uthereal" at bounding box center [980, 266] width 49 height 17
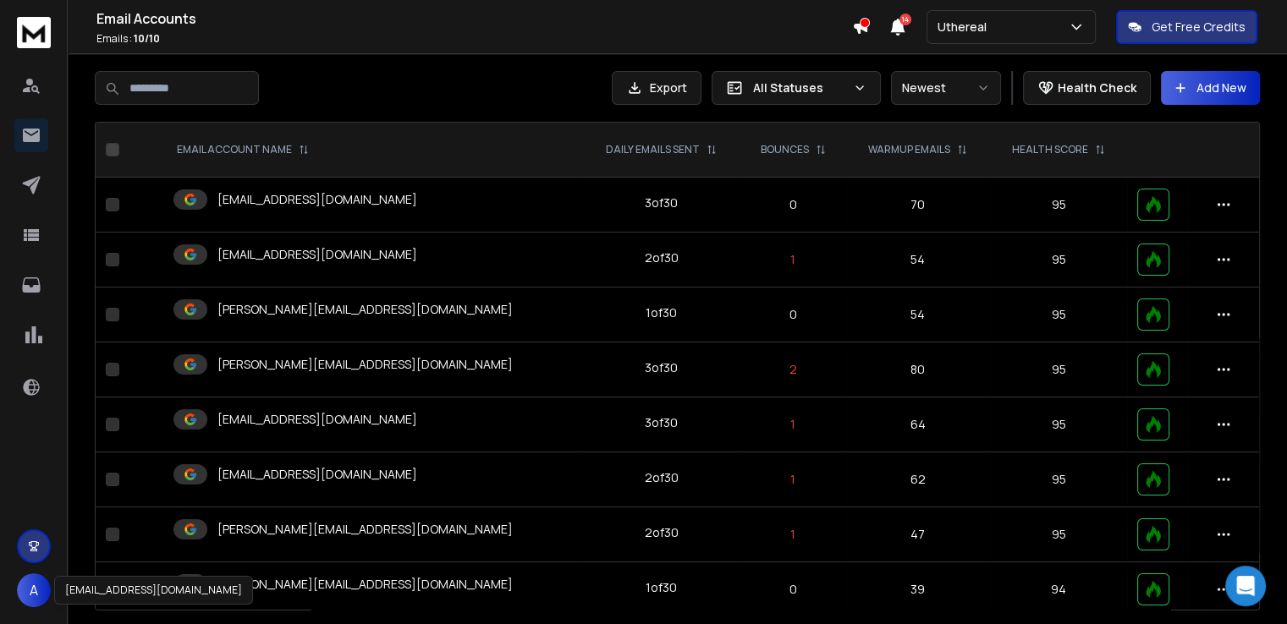
click at [32, 596] on span "A" at bounding box center [34, 591] width 34 height 34
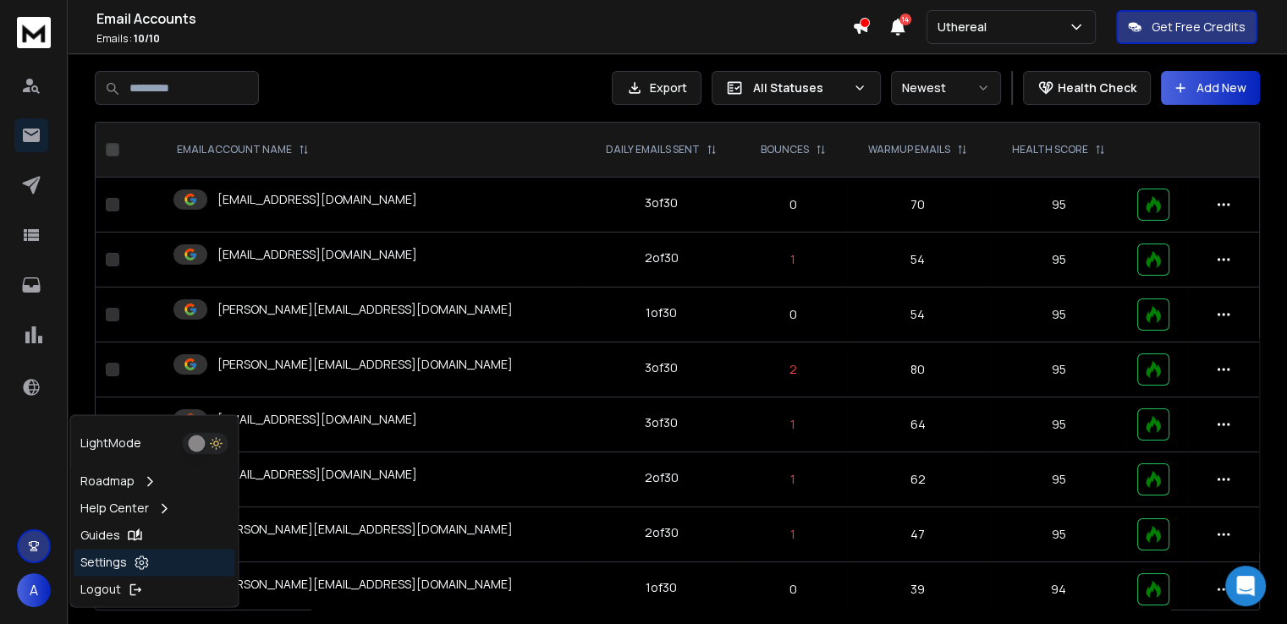
click at [85, 566] on p "Settings" at bounding box center [103, 562] width 47 height 17
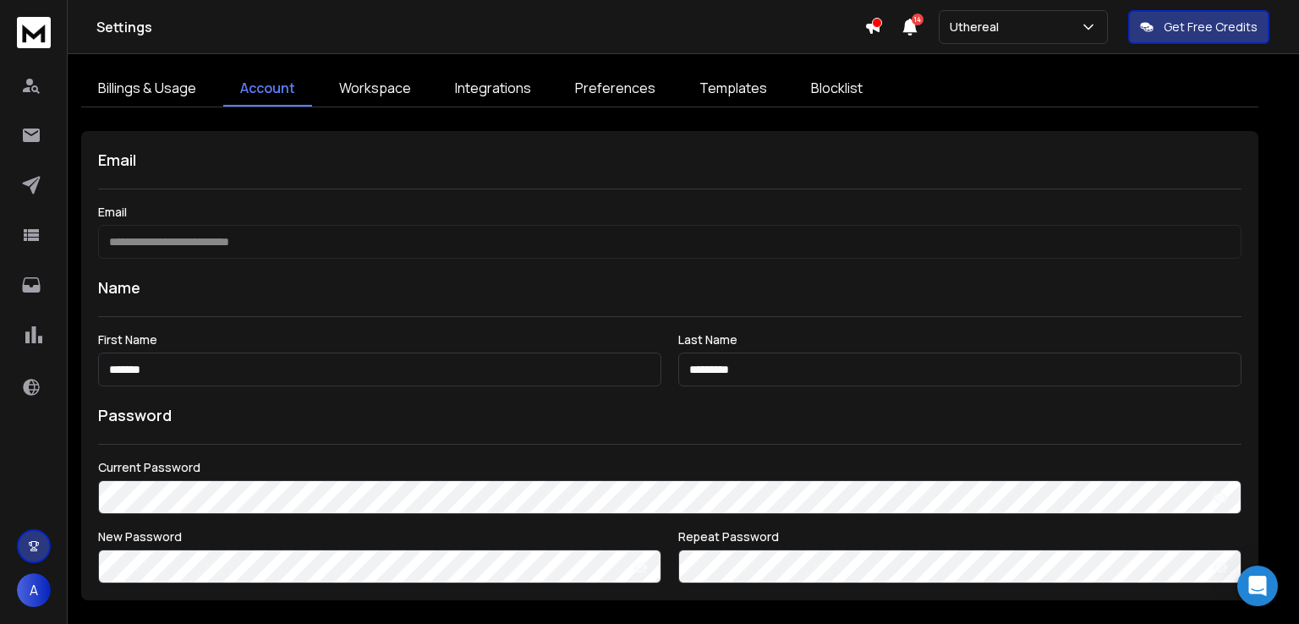
click at [801, 91] on link "Blocklist" at bounding box center [836, 89] width 85 height 36
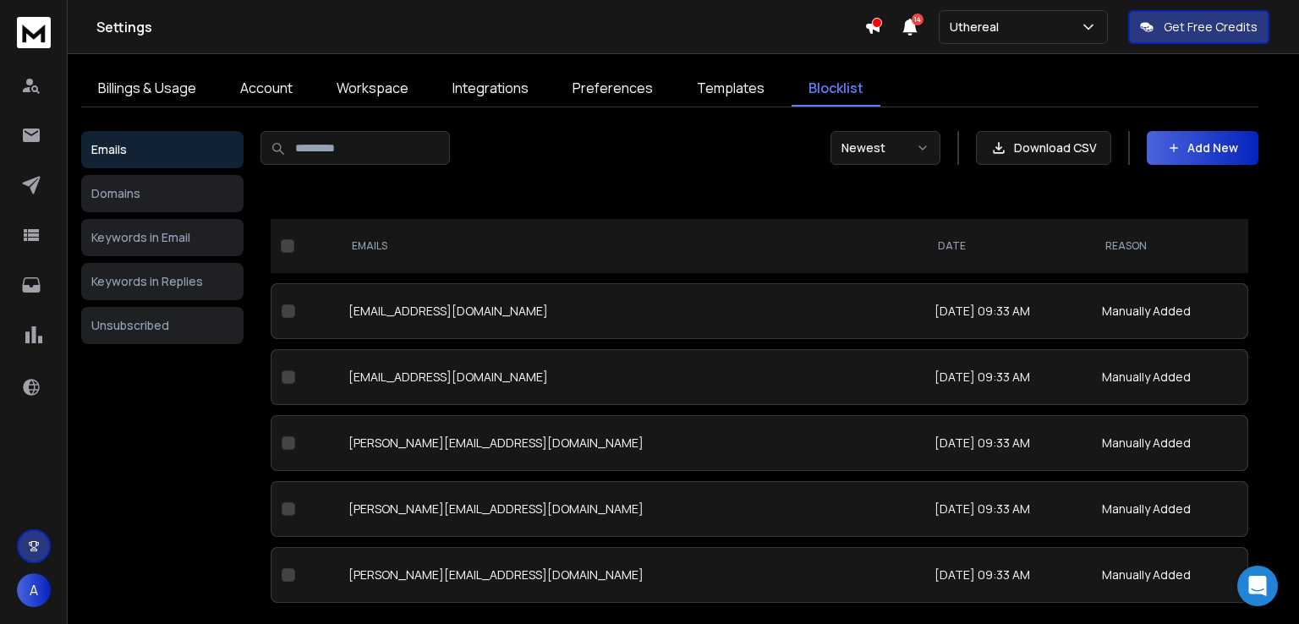
click at [1212, 153] on p "Add New" at bounding box center [1213, 148] width 51 height 17
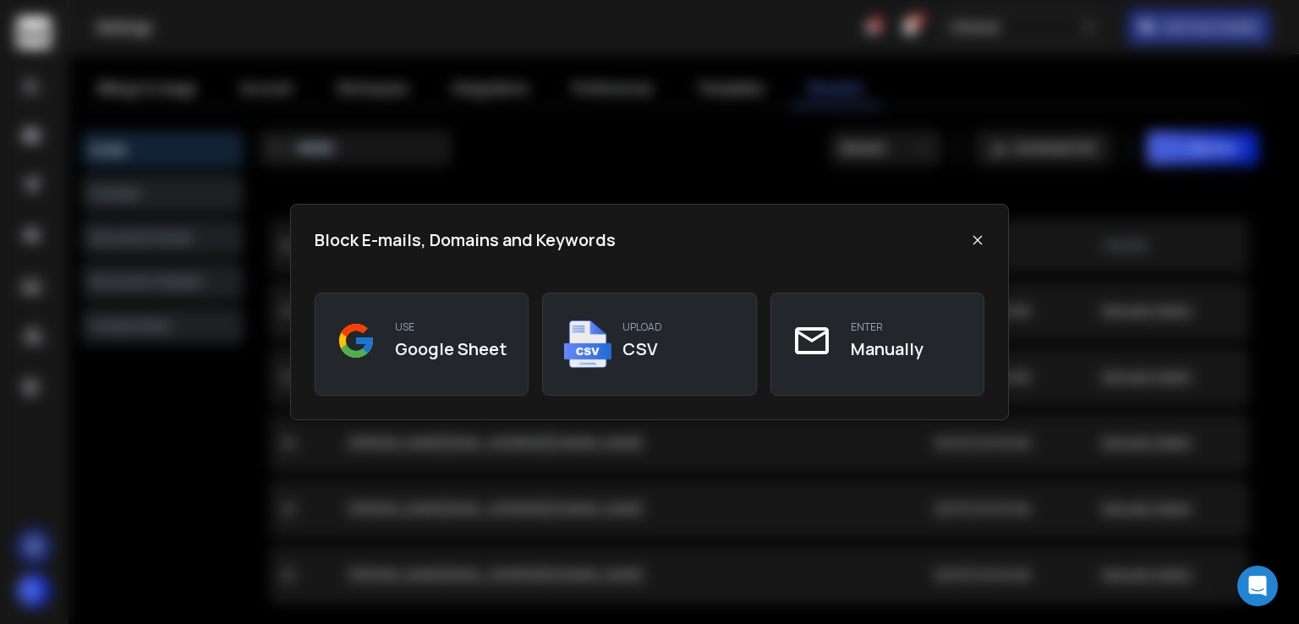
click at [882, 343] on h3 "Manually" at bounding box center [887, 350] width 73 height 24
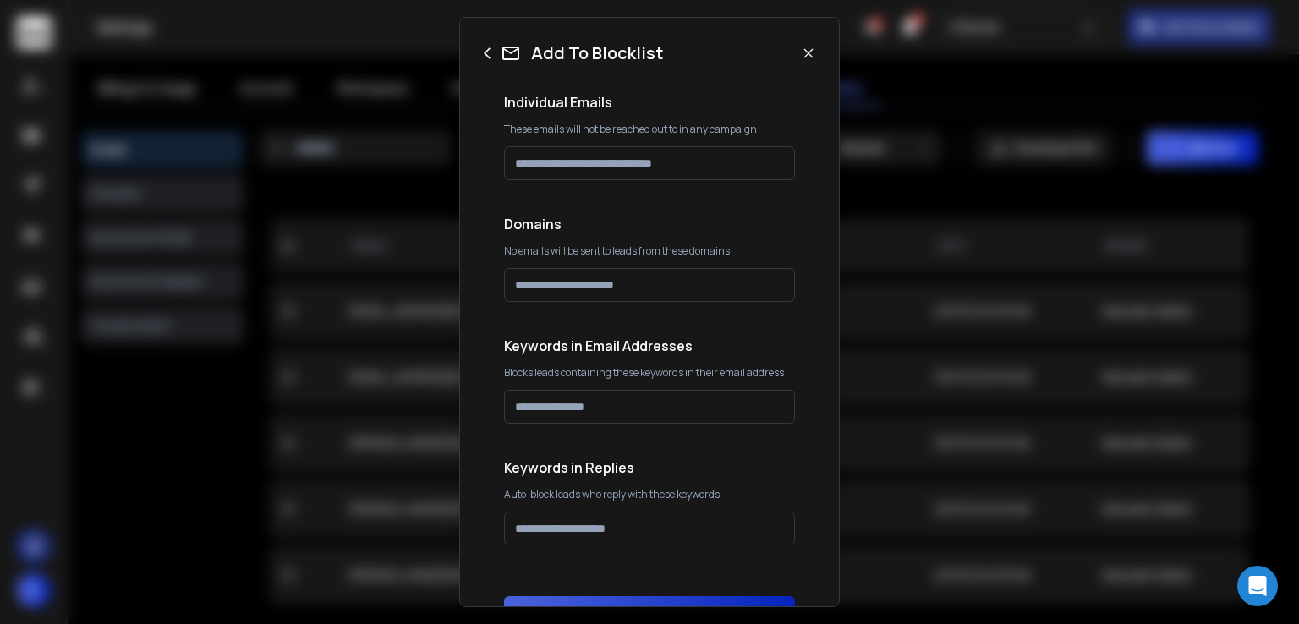
click at [570, 288] on input at bounding box center [649, 285] width 291 height 34
paste input "**********"
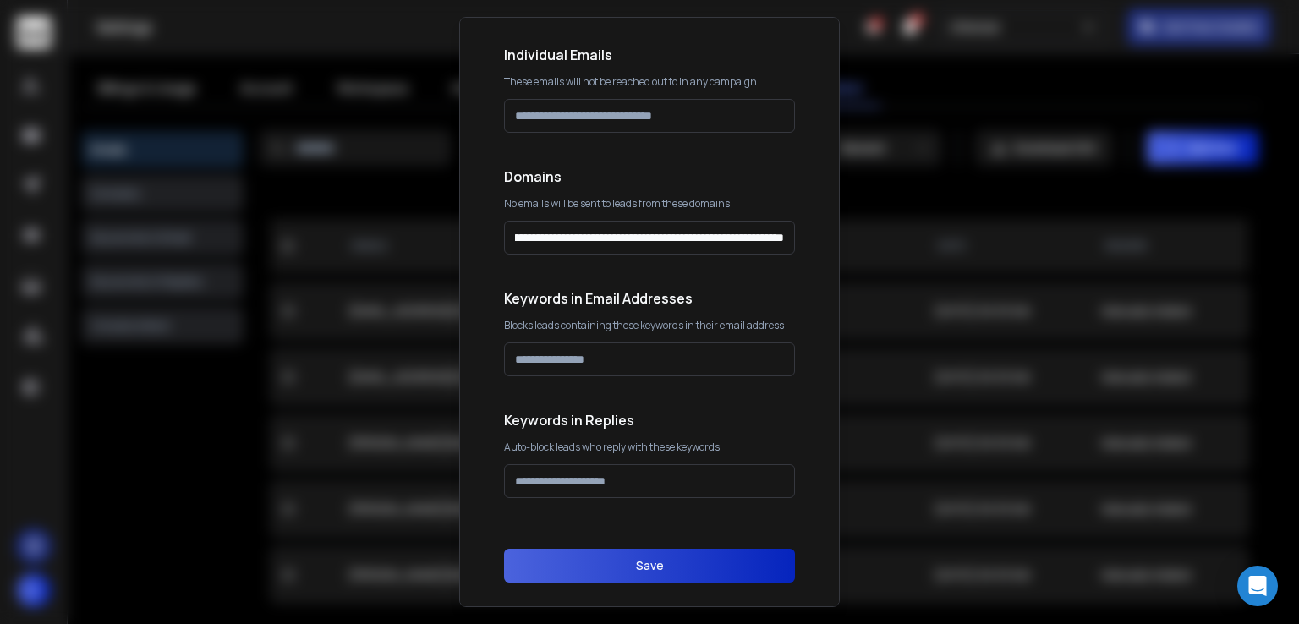
type input "**********"
drag, startPoint x: 682, startPoint y: 554, endPoint x: 720, endPoint y: 564, distance: 39.4
click at [680, 554] on button "Save" at bounding box center [649, 566] width 291 height 34
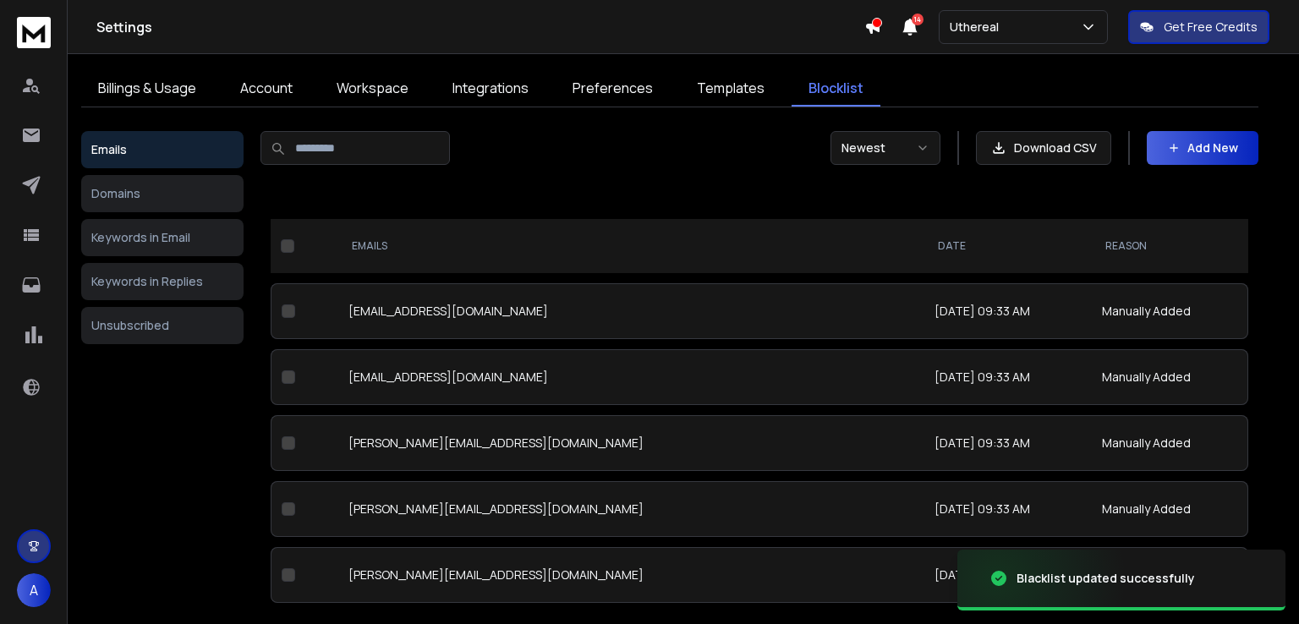
click at [1190, 148] on p "Add New" at bounding box center [1213, 148] width 51 height 17
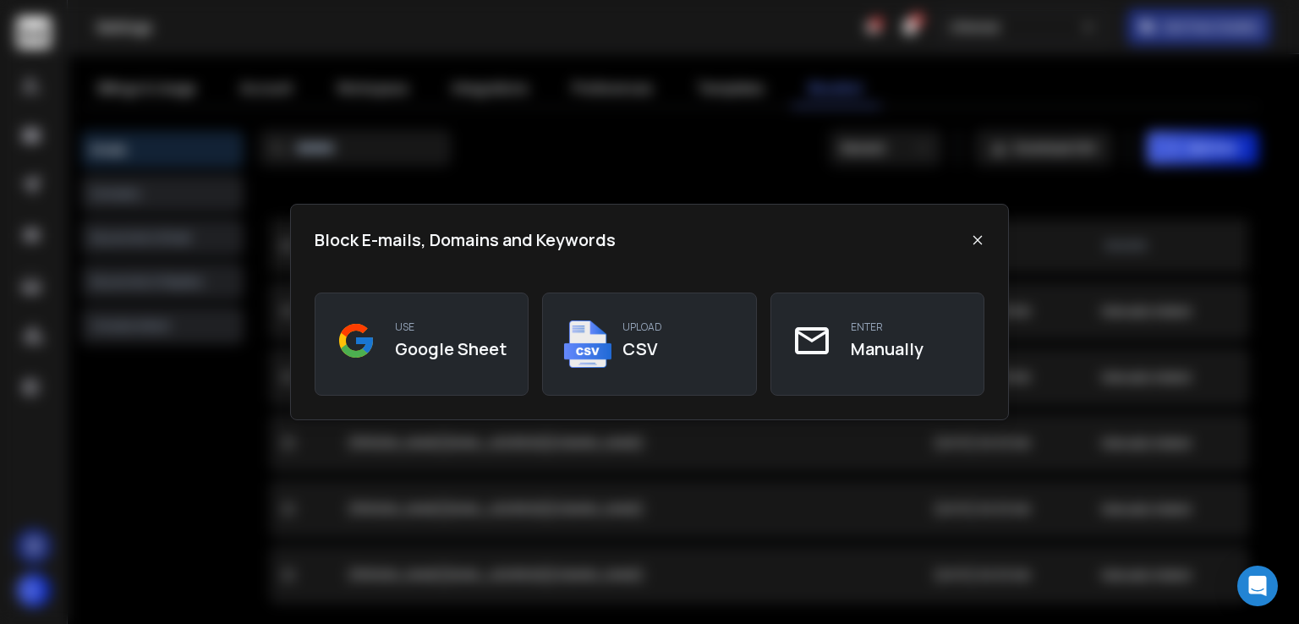
click at [876, 349] on h3 "Manually" at bounding box center [887, 350] width 73 height 24
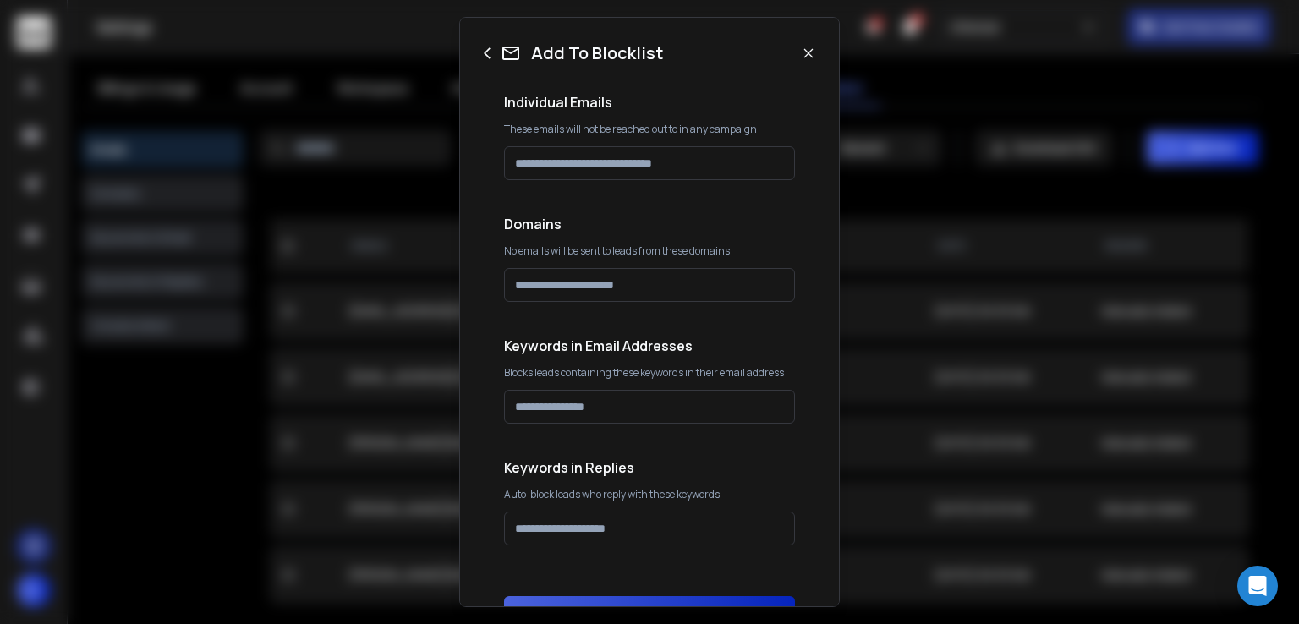
click at [603, 163] on input at bounding box center [649, 163] width 291 height 34
paste input "**********"
type input "**********"
click at [646, 595] on div "**********" at bounding box center [650, 361] width 332 height 538
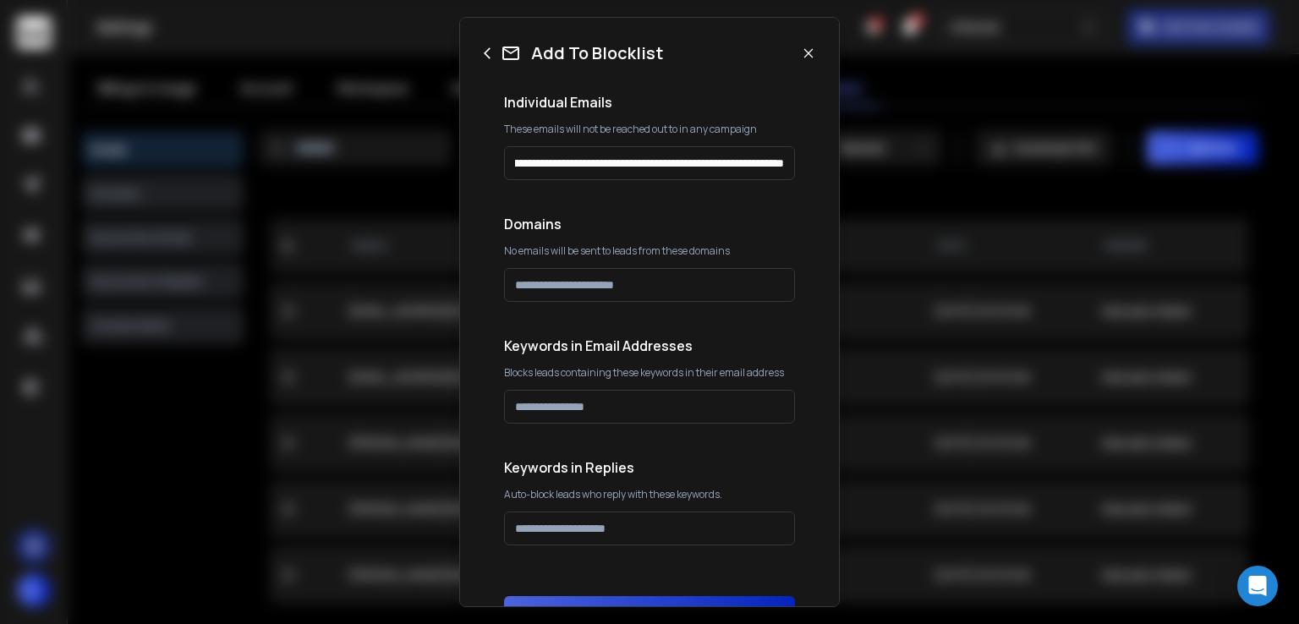
scroll to position [0, 0]
click at [651, 602] on button "Save" at bounding box center [649, 613] width 291 height 34
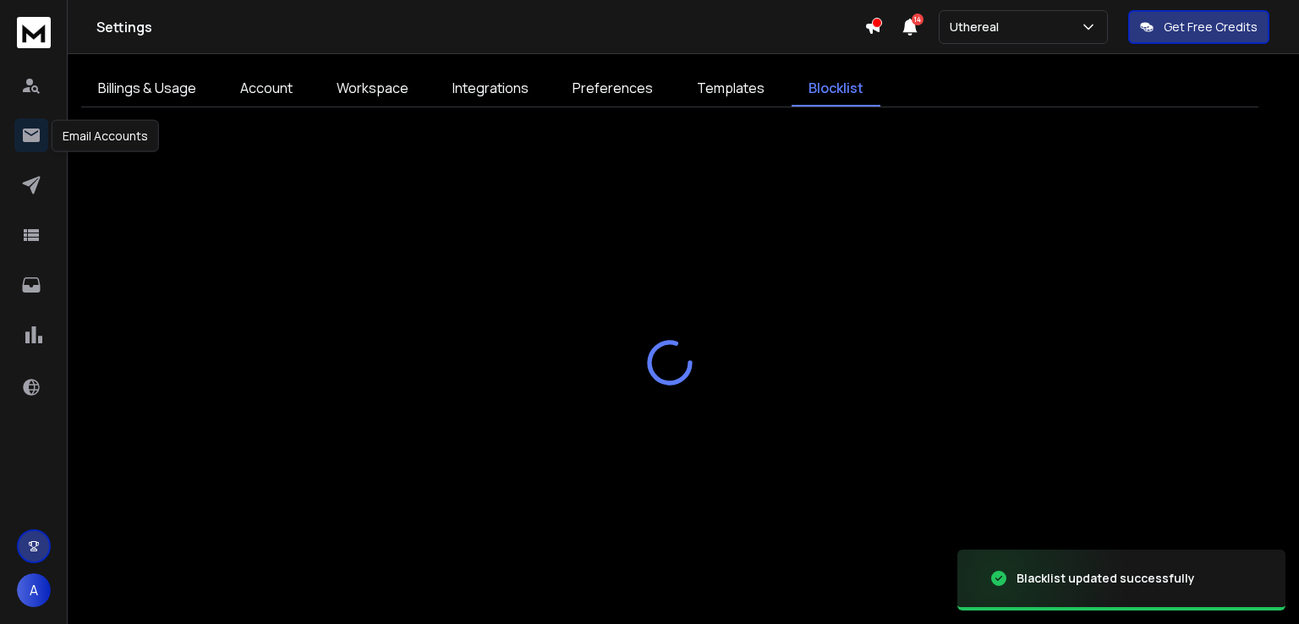
click at [35, 142] on icon at bounding box center [31, 135] width 20 height 20
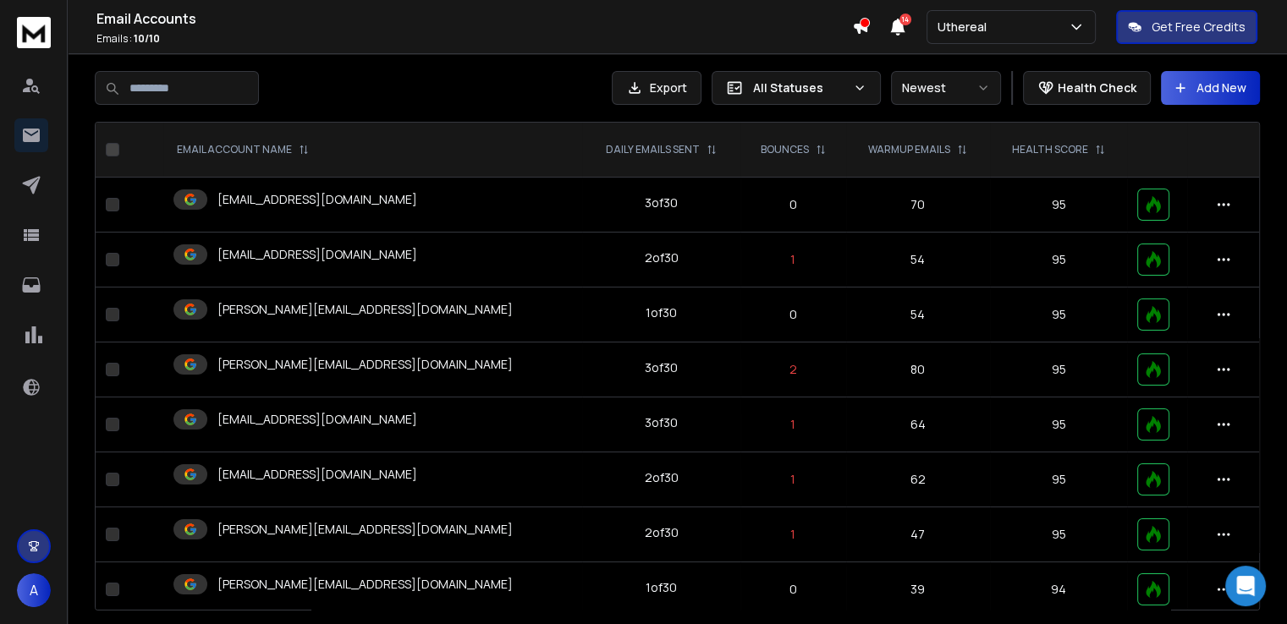
click at [750, 365] on p "2" at bounding box center [792, 369] width 85 height 17
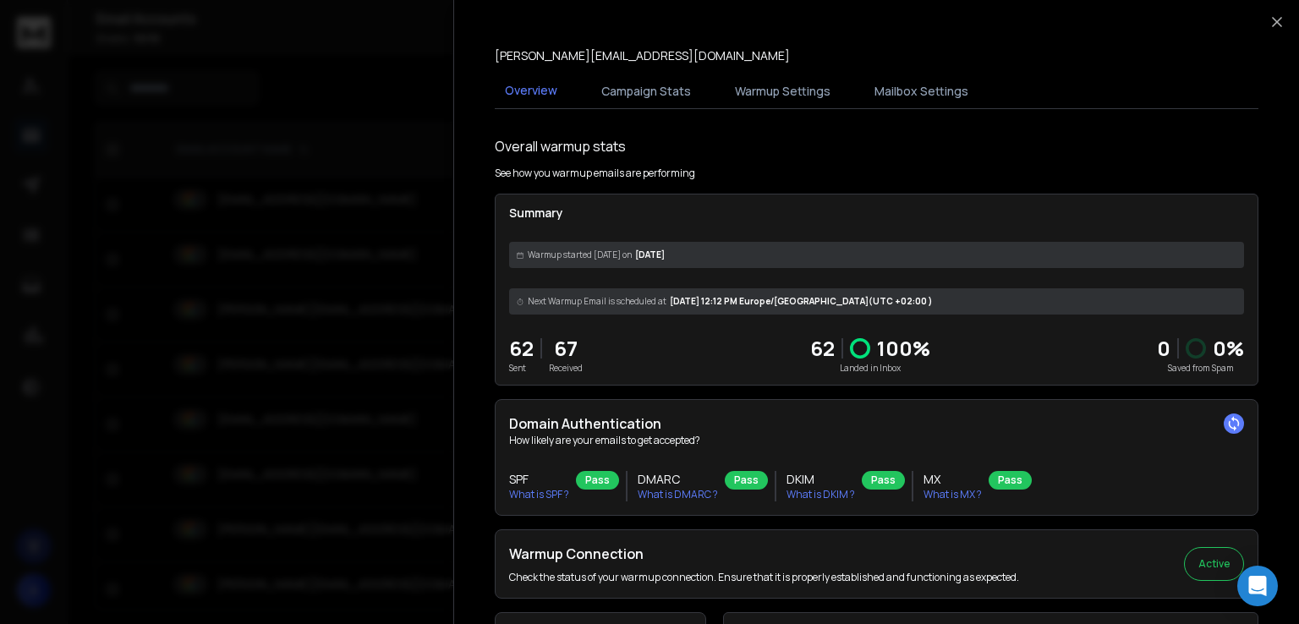
click at [646, 94] on button "Campaign Stats" at bounding box center [646, 91] width 110 height 37
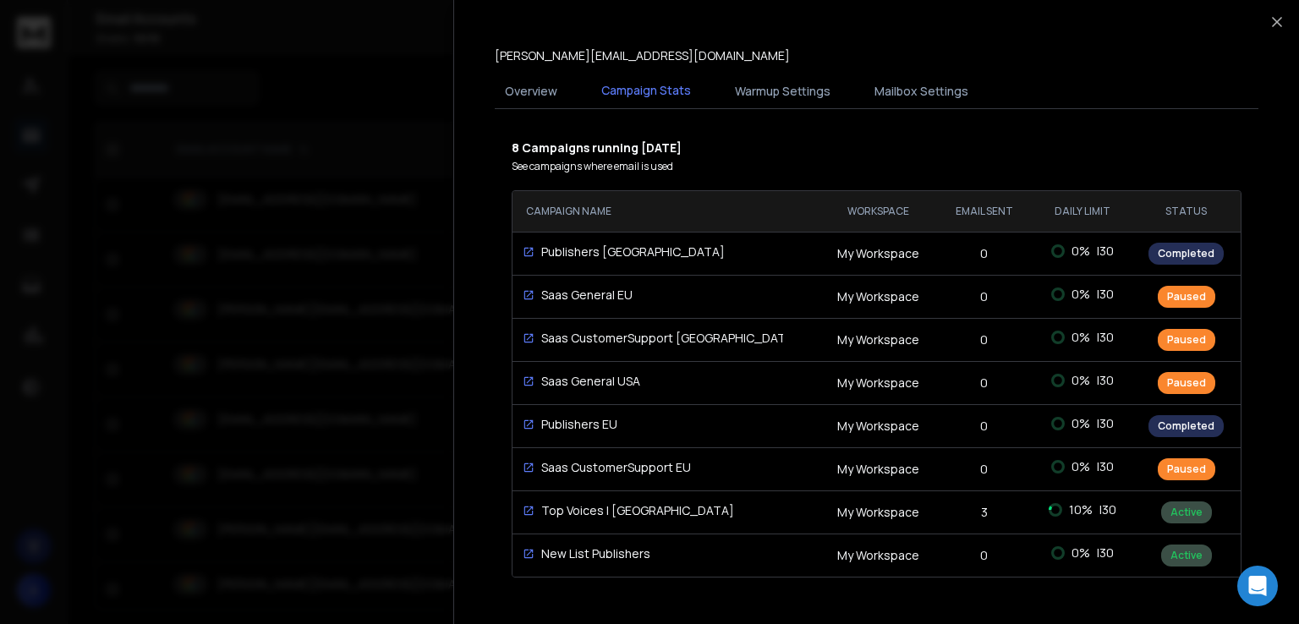
click at [783, 85] on button "Warmup Settings" at bounding box center [783, 91] width 116 height 37
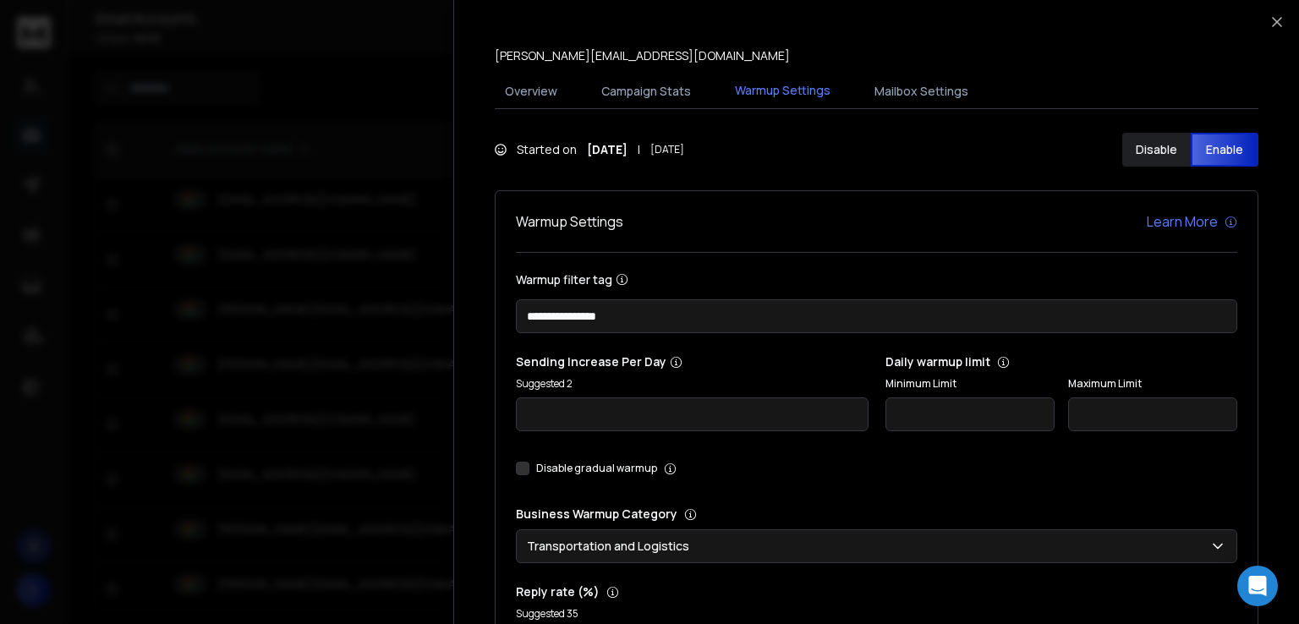
click at [931, 87] on button "Mailbox Settings" at bounding box center [922, 91] width 114 height 37
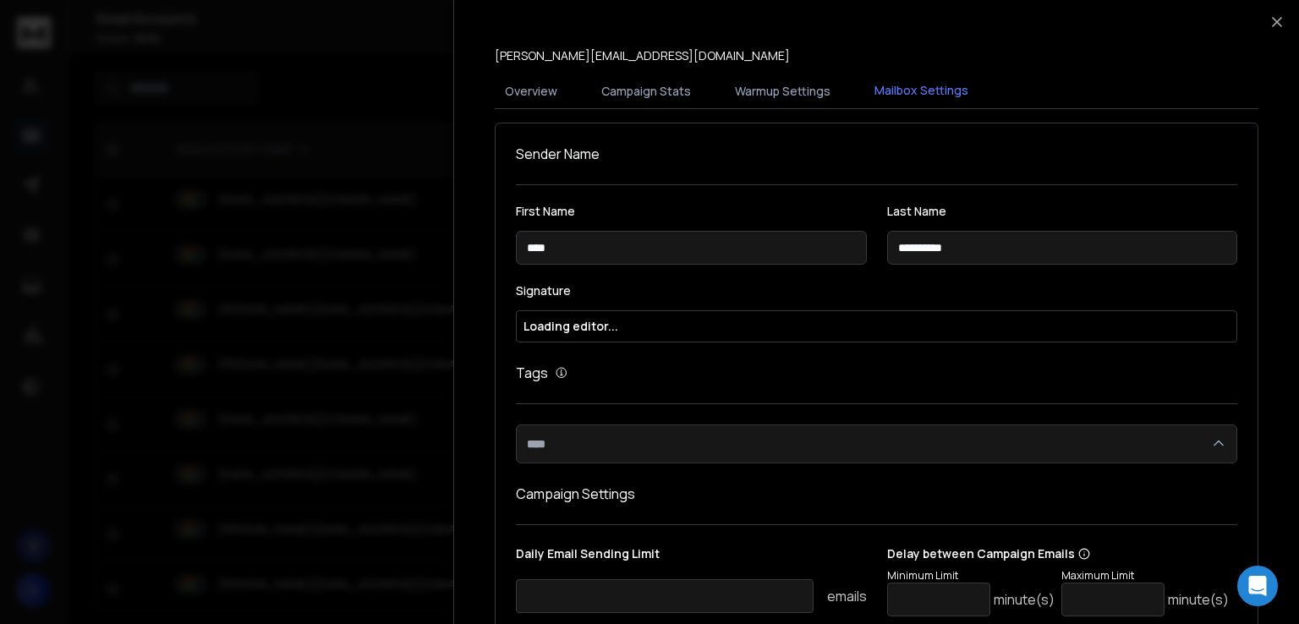
click at [508, 72] on div "**********" at bounding box center [877, 601] width 805 height 1163
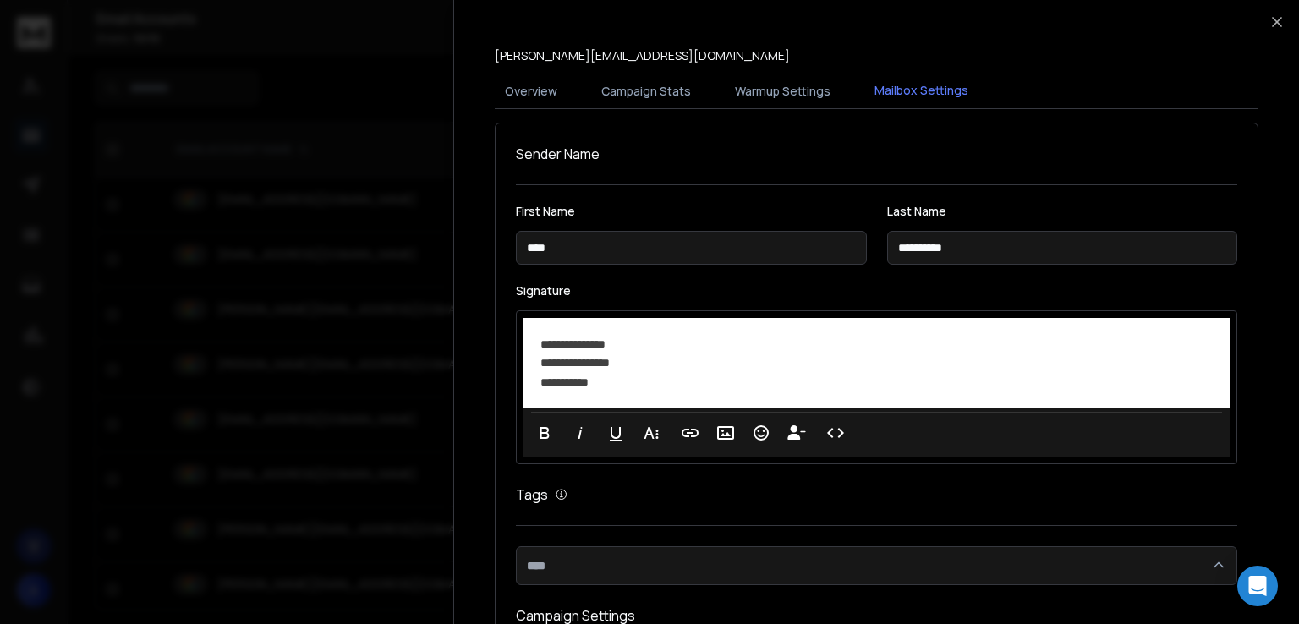
click at [517, 82] on button "Overview" at bounding box center [531, 91] width 73 height 37
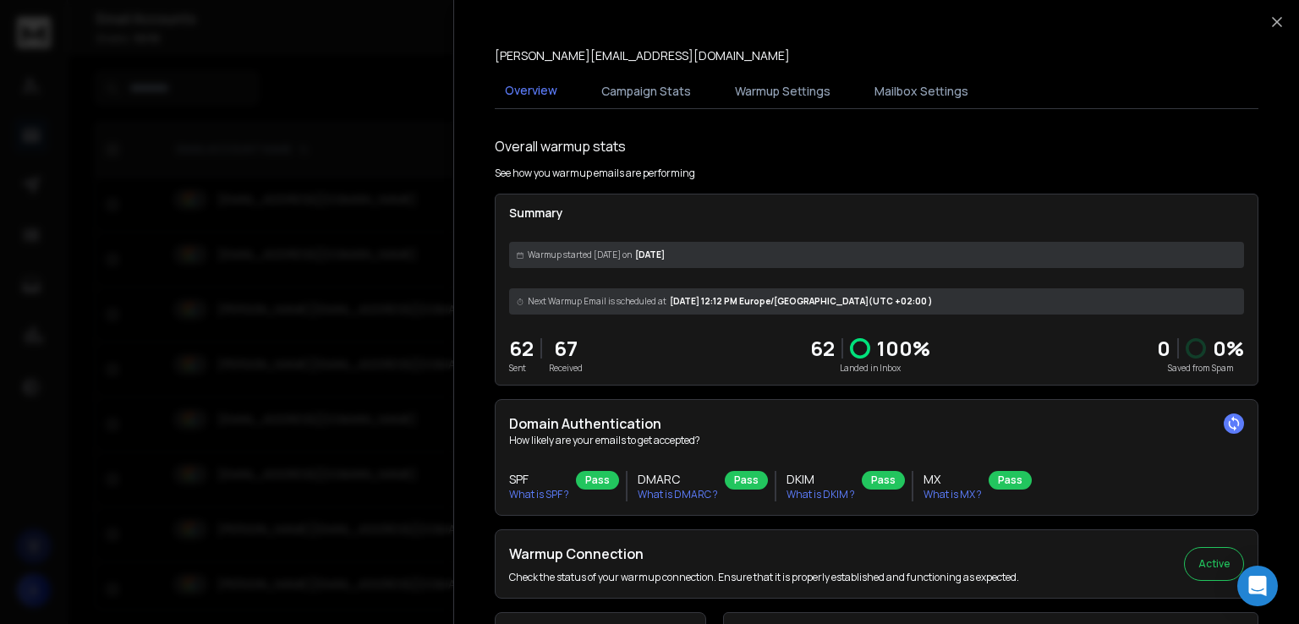
scroll to position [563, 0]
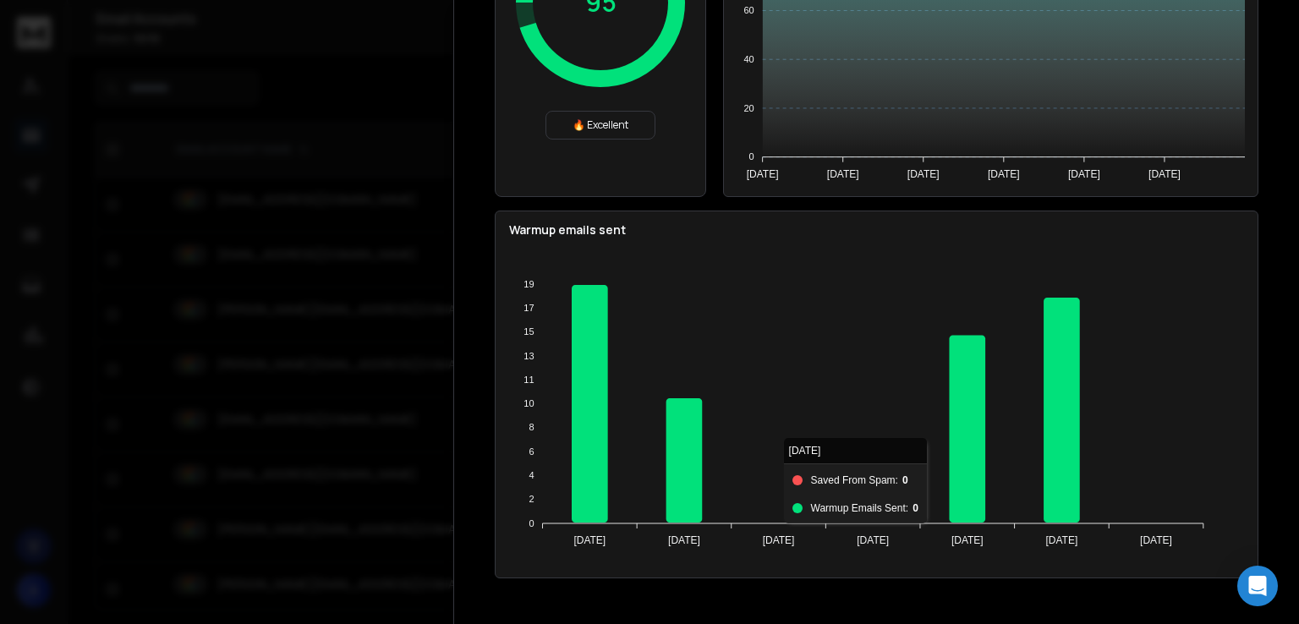
click at [349, 359] on div at bounding box center [649, 312] width 1299 height 624
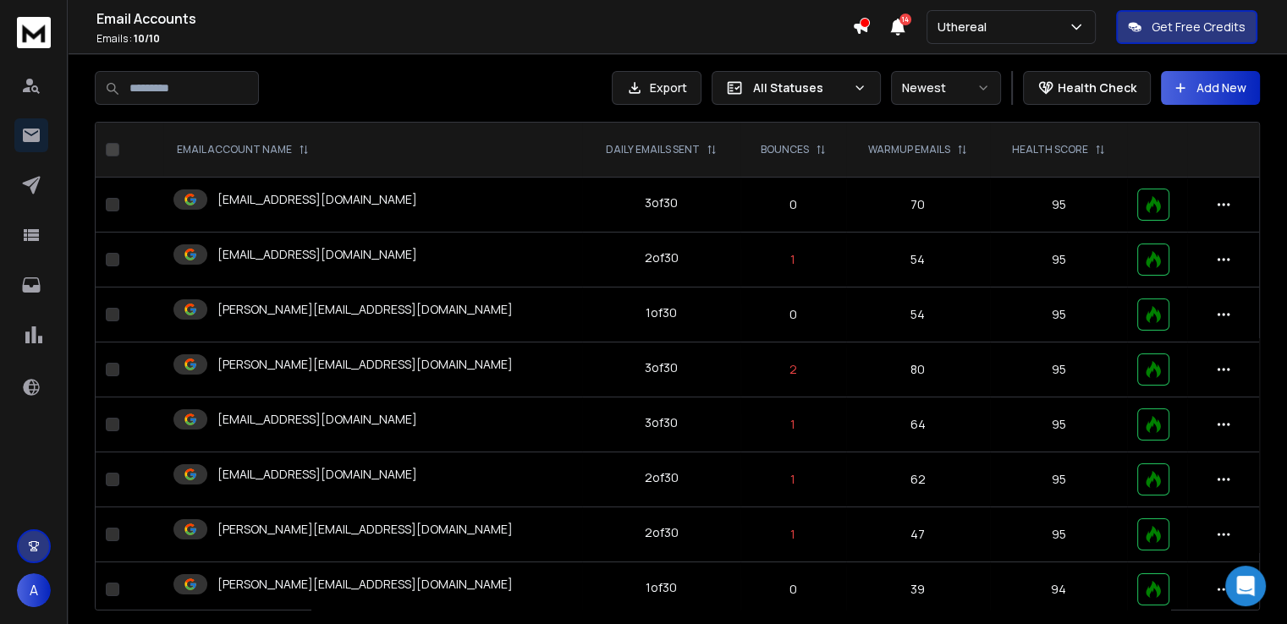
scroll to position [129, 0]
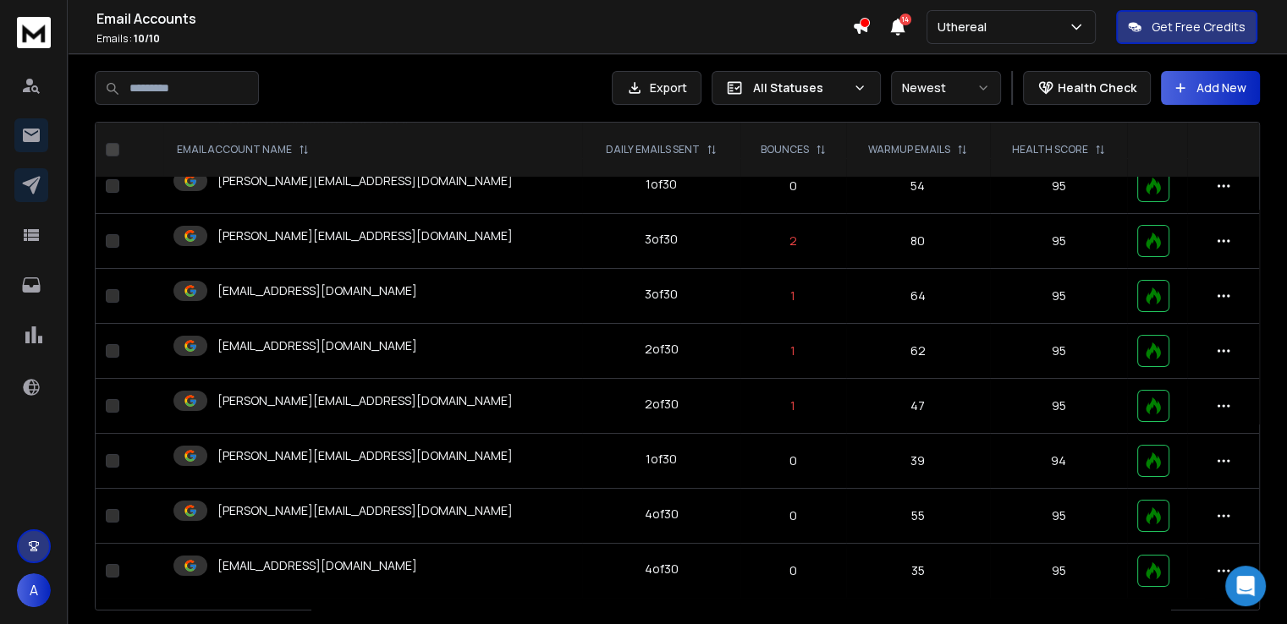
click at [41, 173] on link at bounding box center [31, 185] width 34 height 34
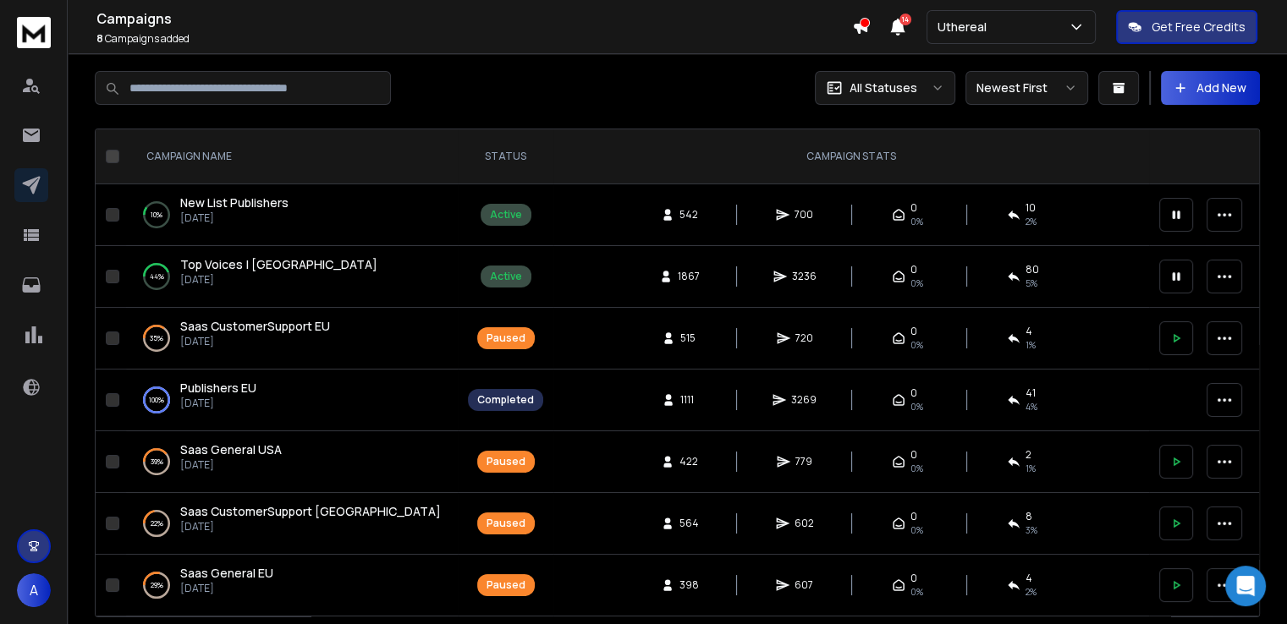
click at [332, 221] on div "10 % New List Publishers 19 days ago" at bounding box center [292, 215] width 298 height 41
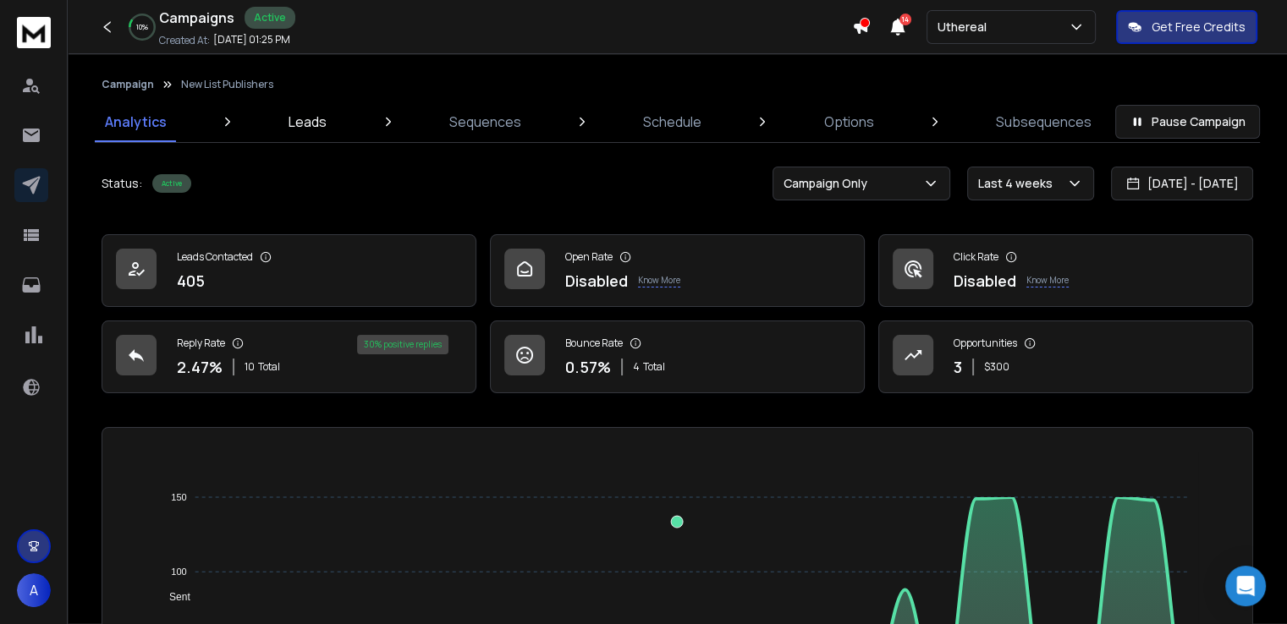
click at [294, 127] on p "Leads" at bounding box center [307, 122] width 38 height 20
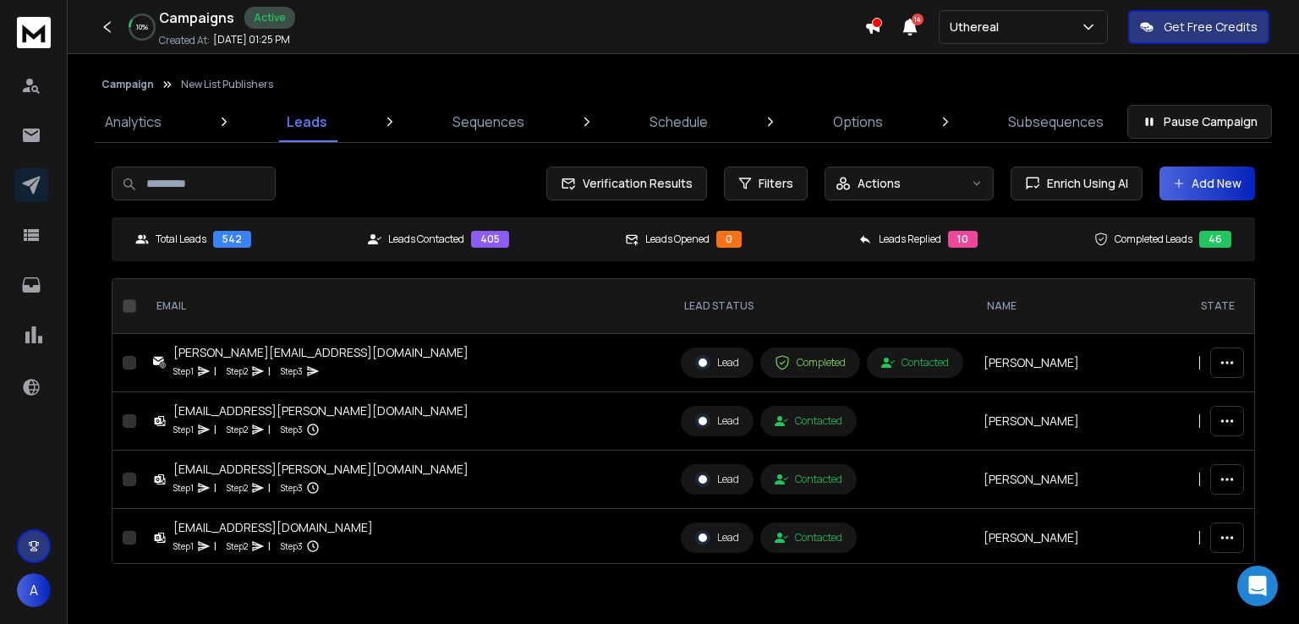
click at [1201, 182] on button "Add New" at bounding box center [1208, 184] width 96 height 34
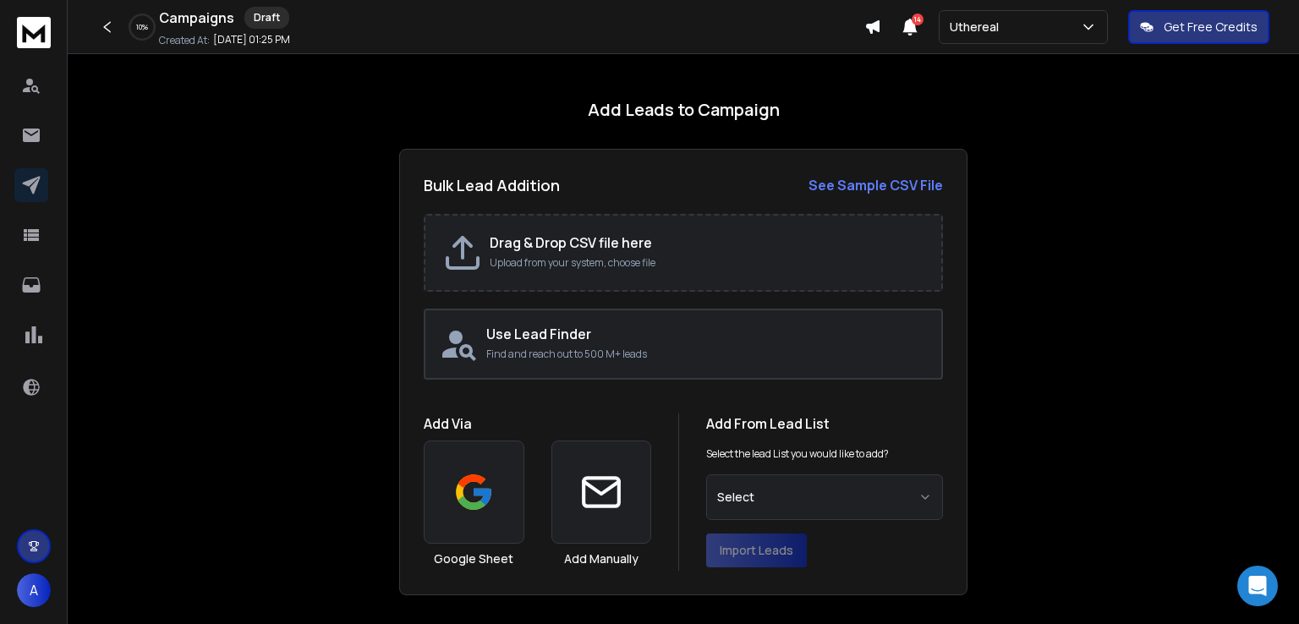
click at [594, 234] on h2 "Drag & Drop CSV file here" at bounding box center [707, 243] width 435 height 20
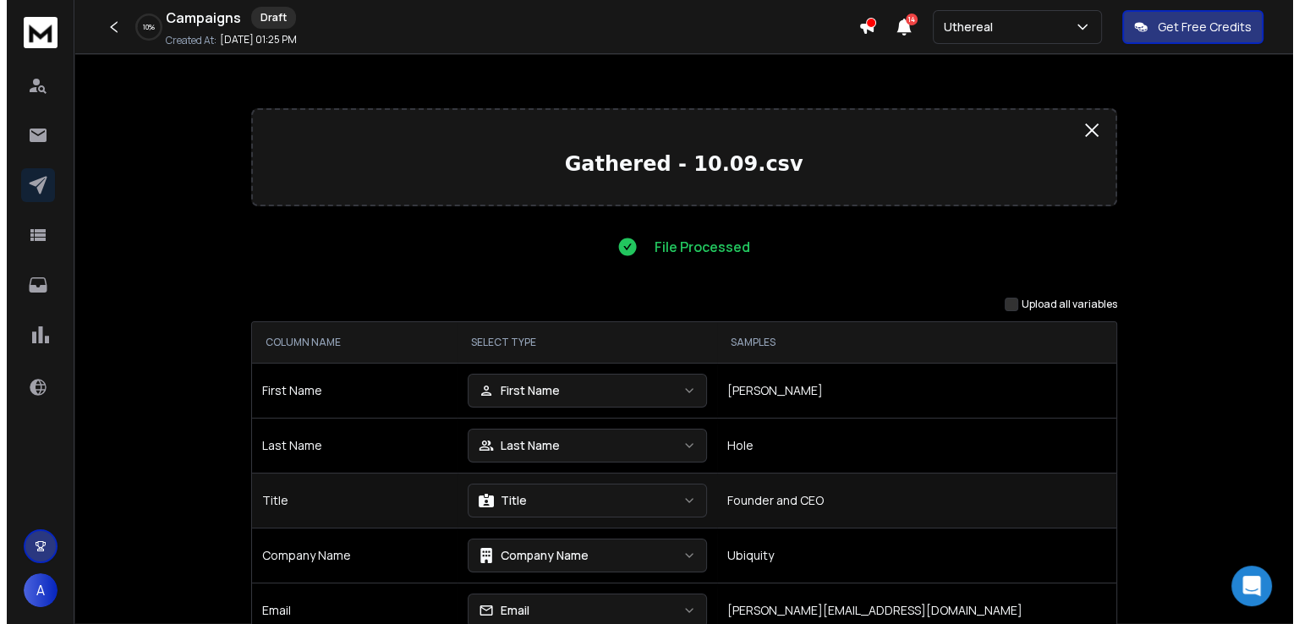
scroll to position [282, 0]
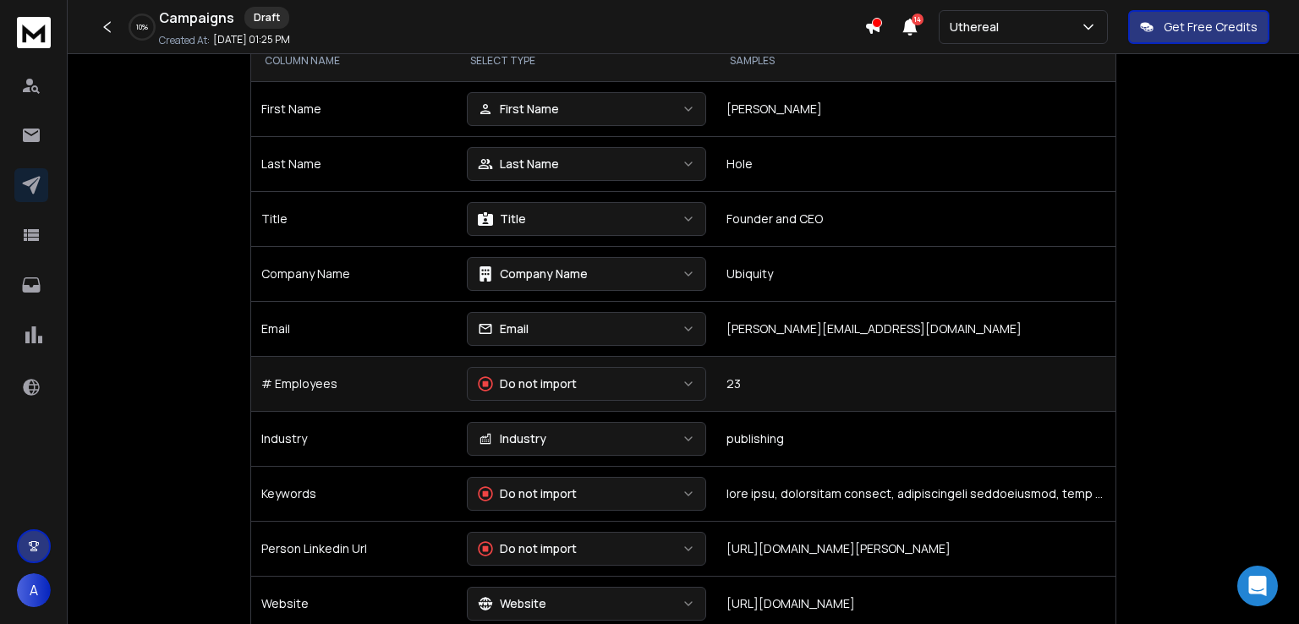
click at [589, 380] on button "Do not import" at bounding box center [586, 384] width 239 height 34
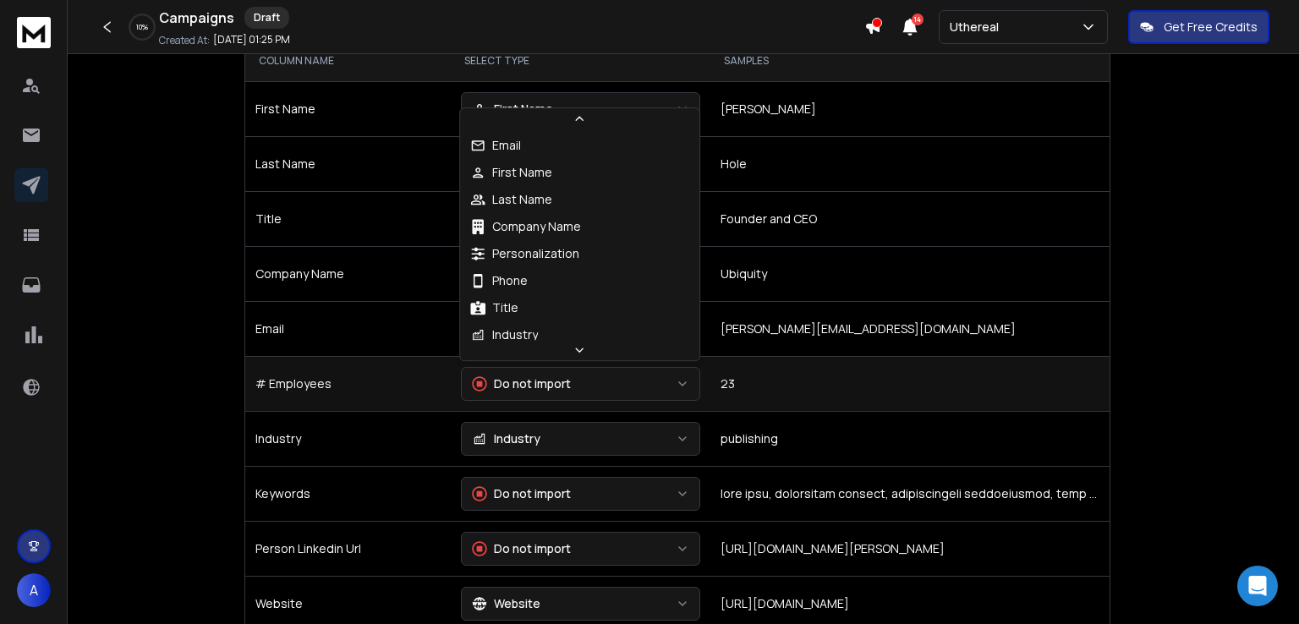
scroll to position [170, 0]
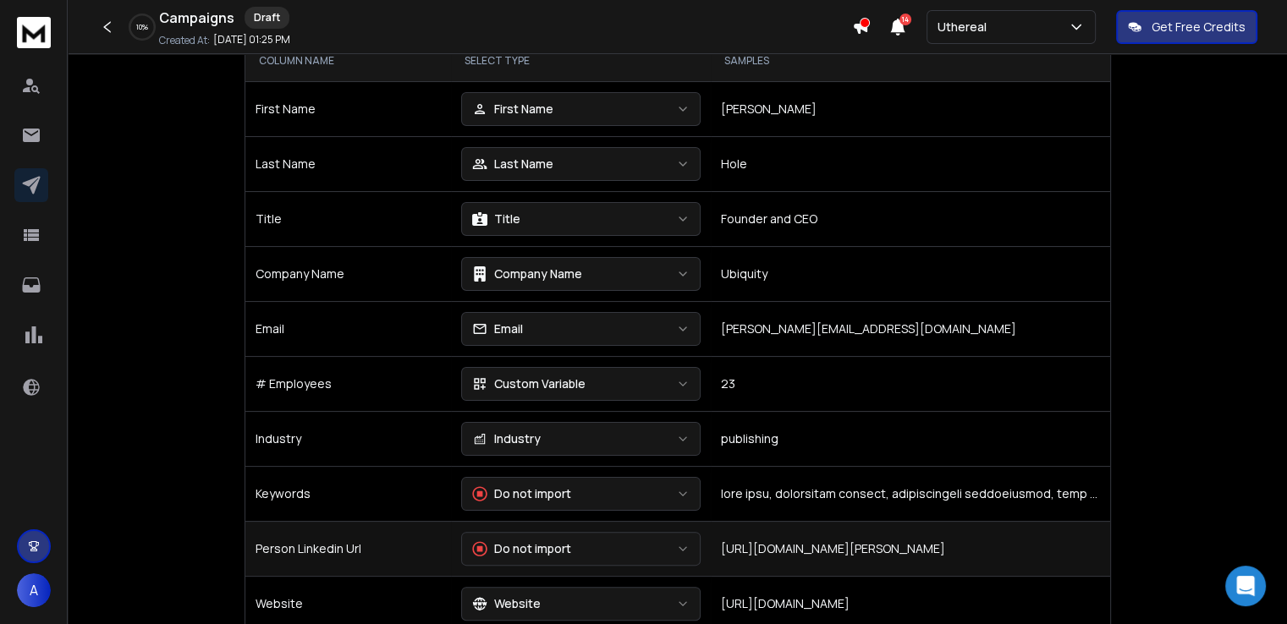
click at [572, 539] on button "Do not import" at bounding box center [580, 549] width 239 height 34
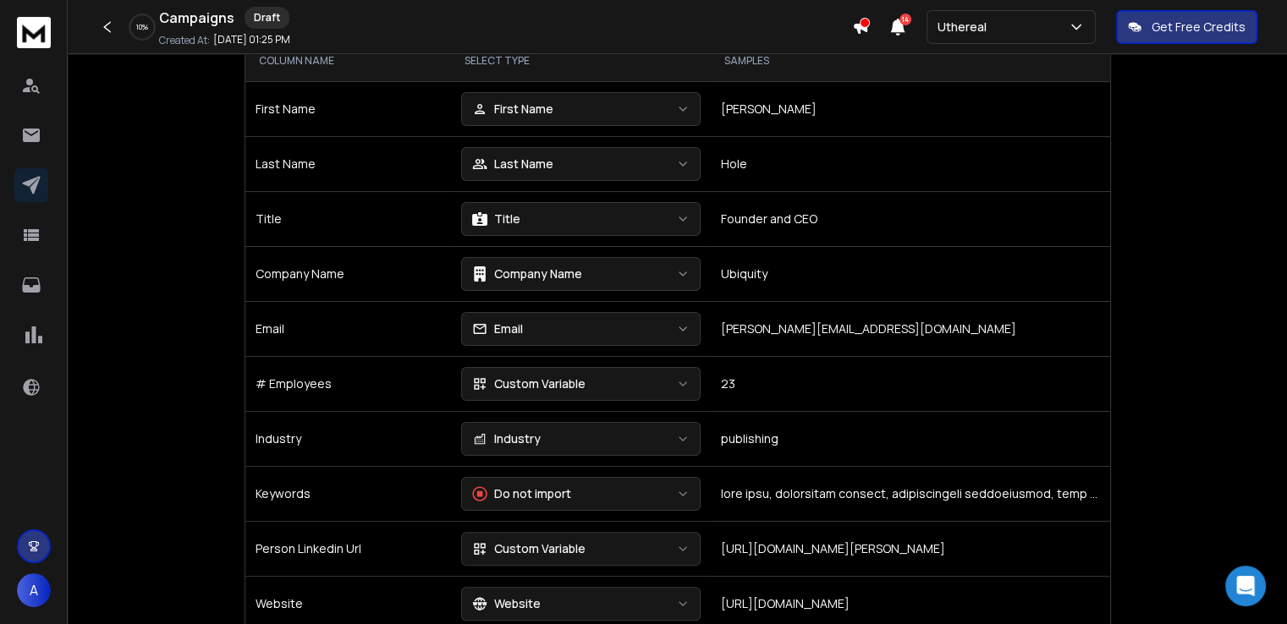
scroll to position [1090, 0]
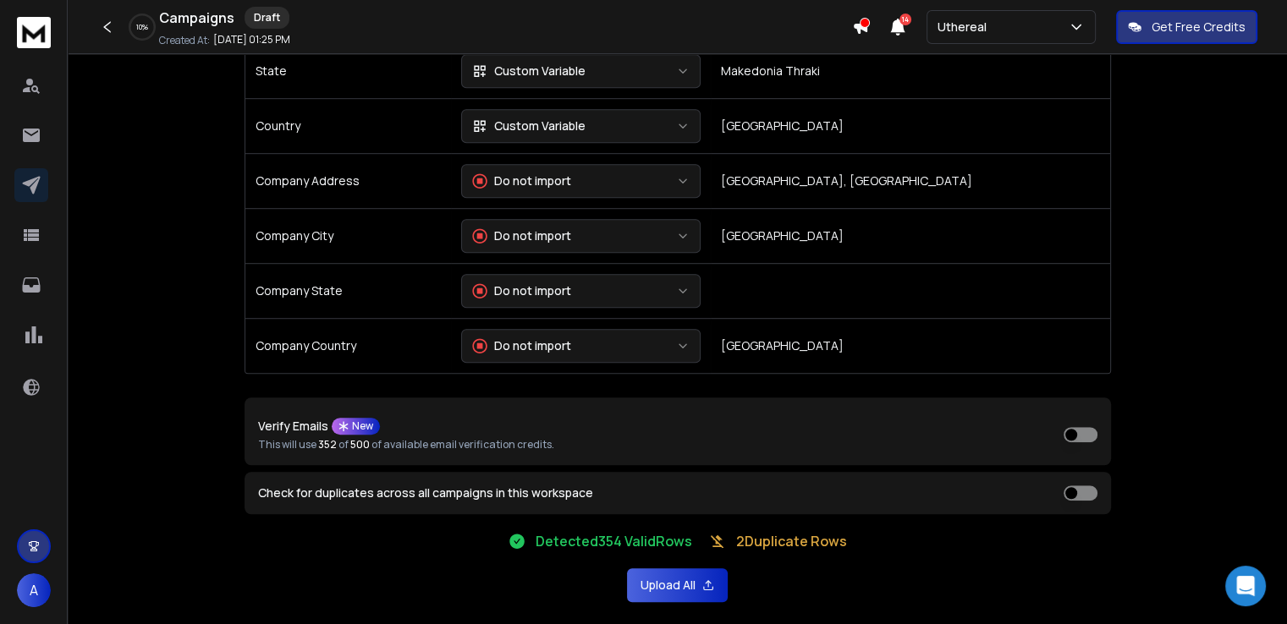
click at [653, 589] on button "Upload All" at bounding box center [677, 586] width 101 height 34
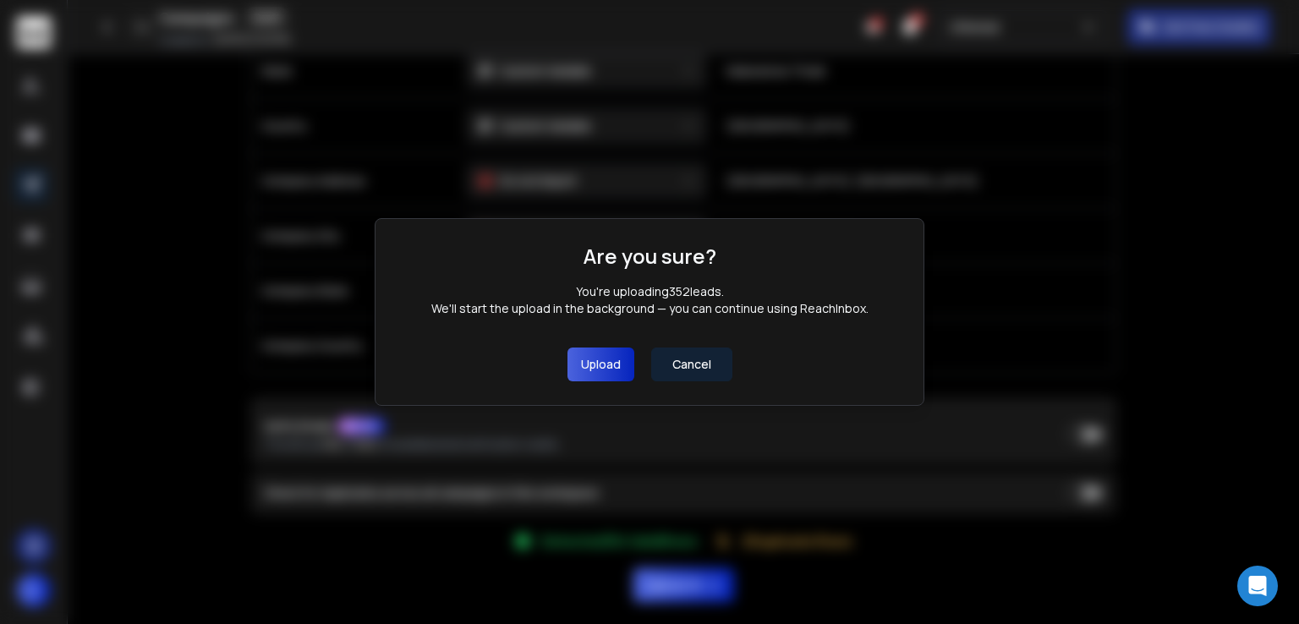
click at [598, 367] on button "Upload" at bounding box center [601, 365] width 67 height 34
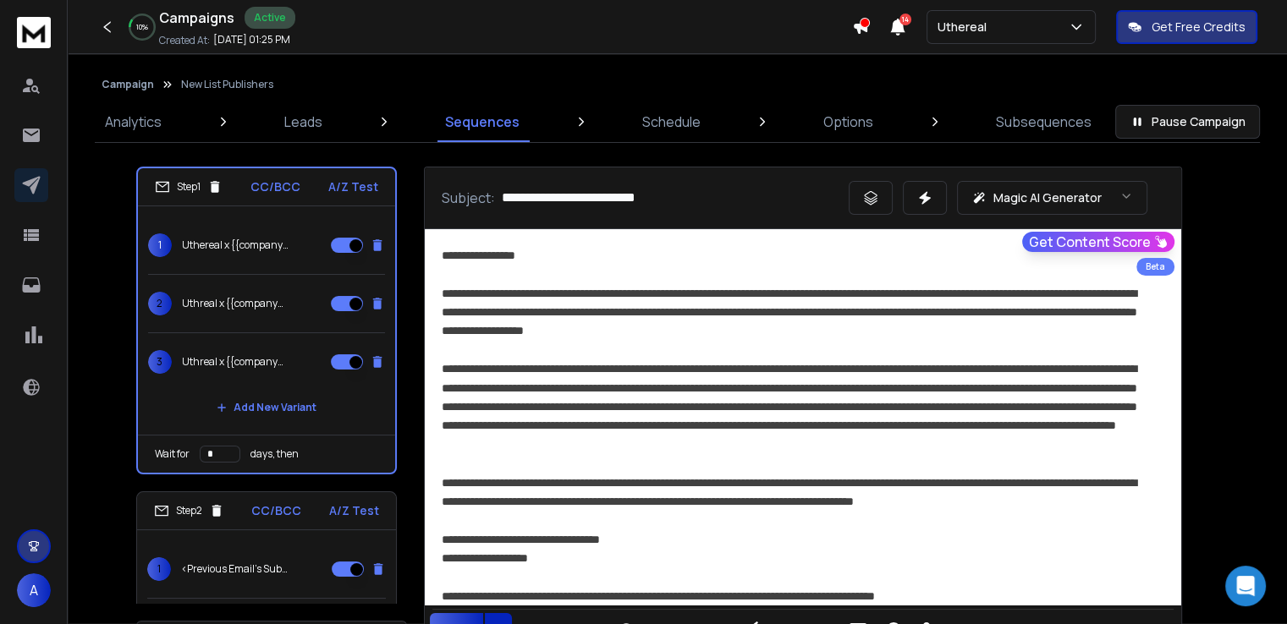
scroll to position [19, 0]
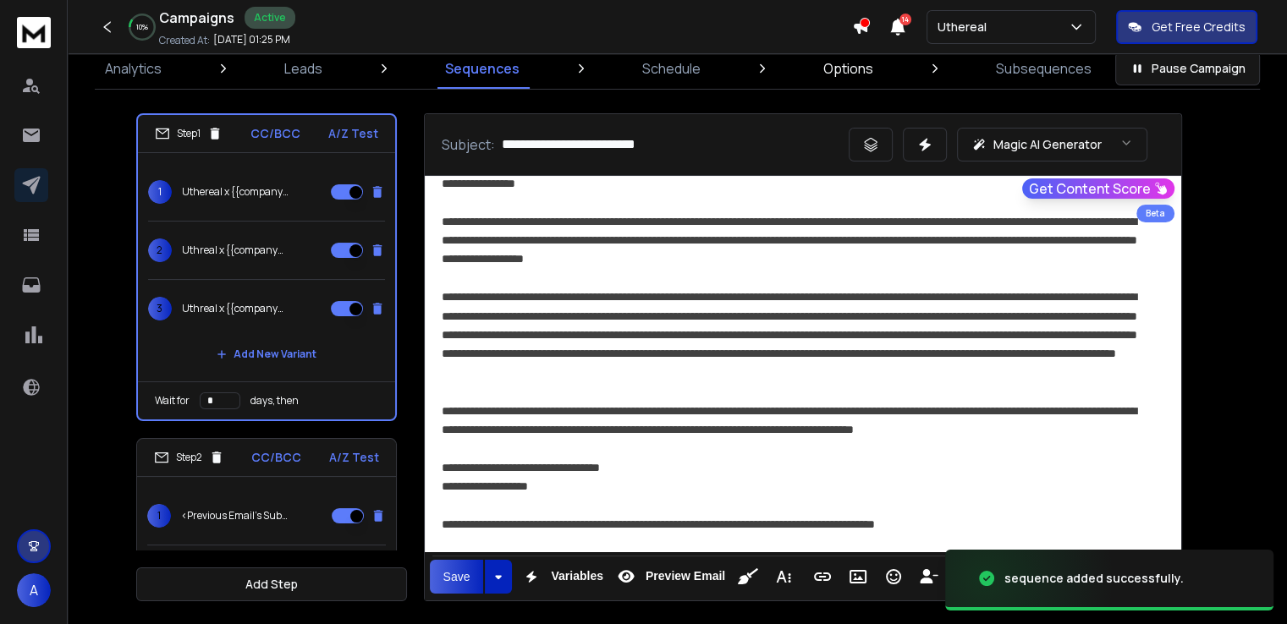
click at [869, 69] on p "Options" at bounding box center [848, 68] width 50 height 20
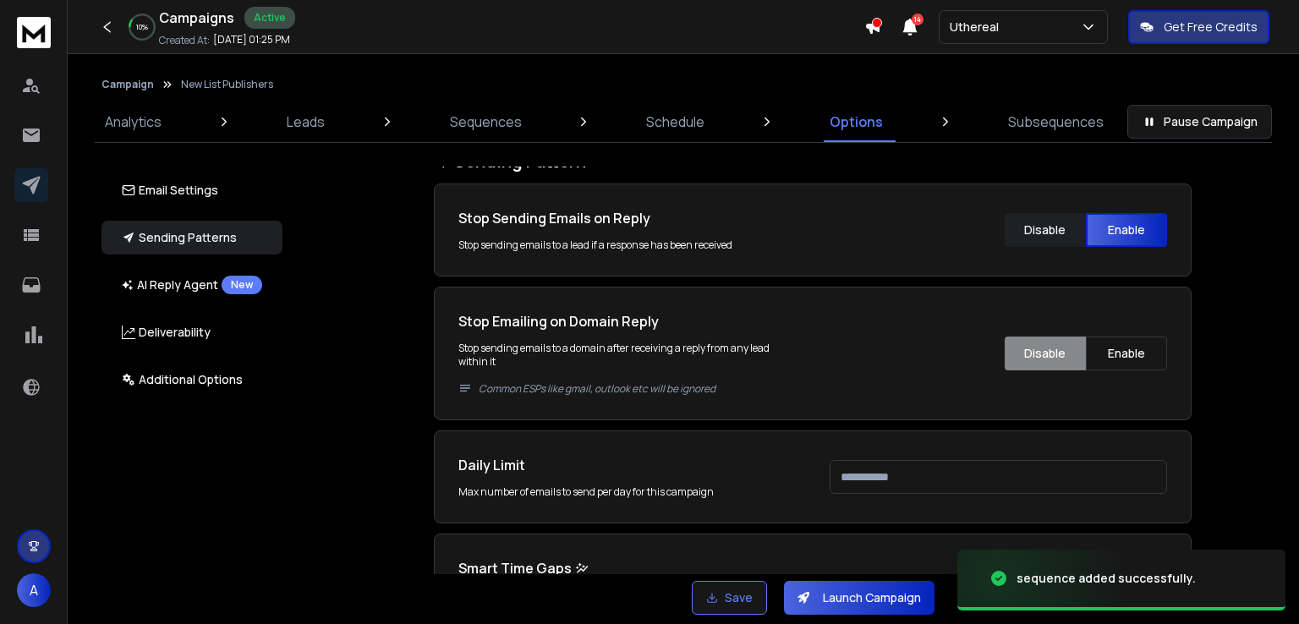
scroll to position [846, 0]
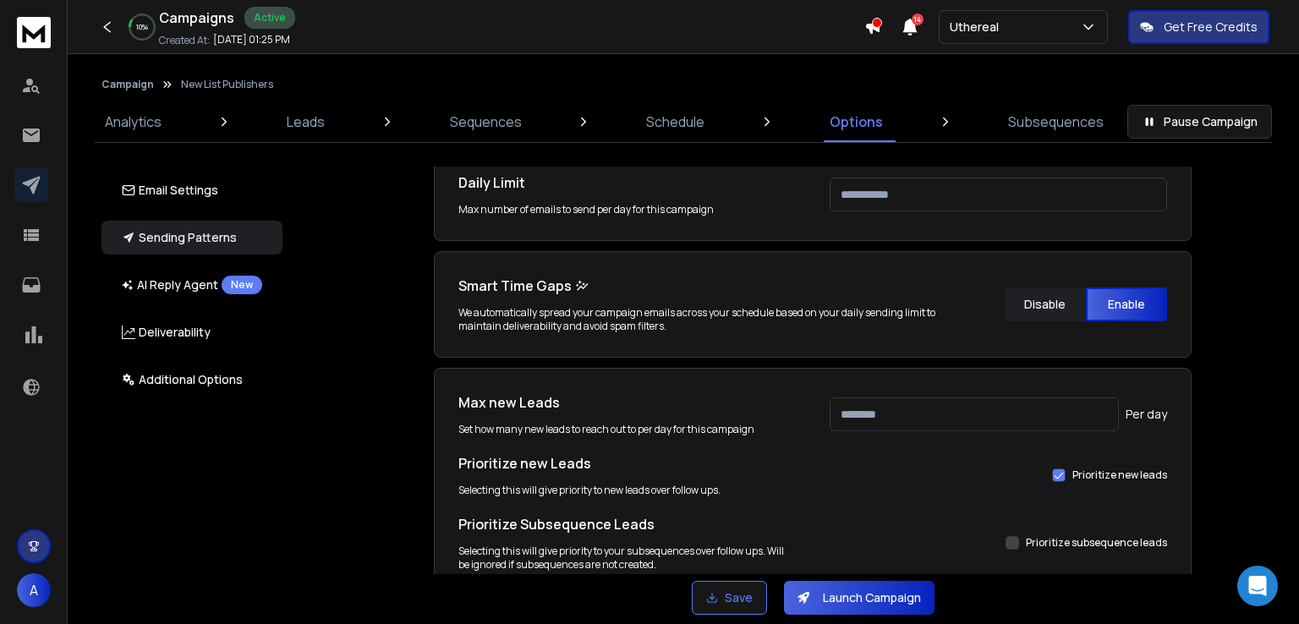
click at [734, 601] on button "Save" at bounding box center [729, 598] width 75 height 34
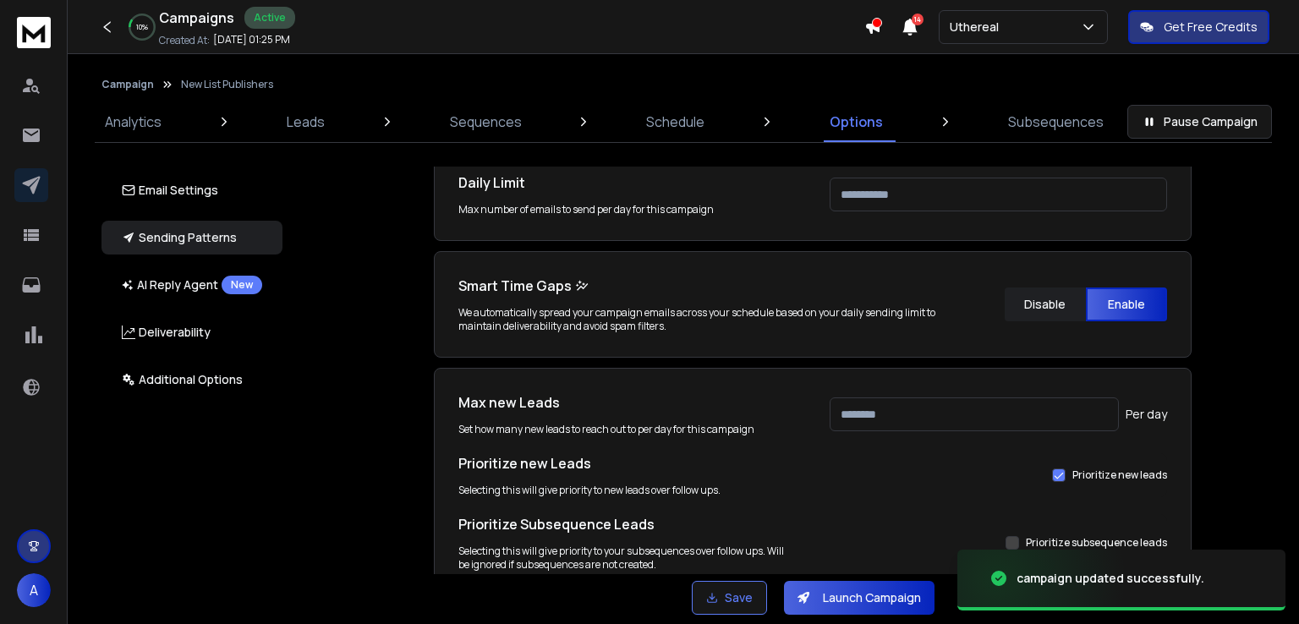
click at [880, 594] on button "Launch Campaign" at bounding box center [859, 598] width 151 height 34
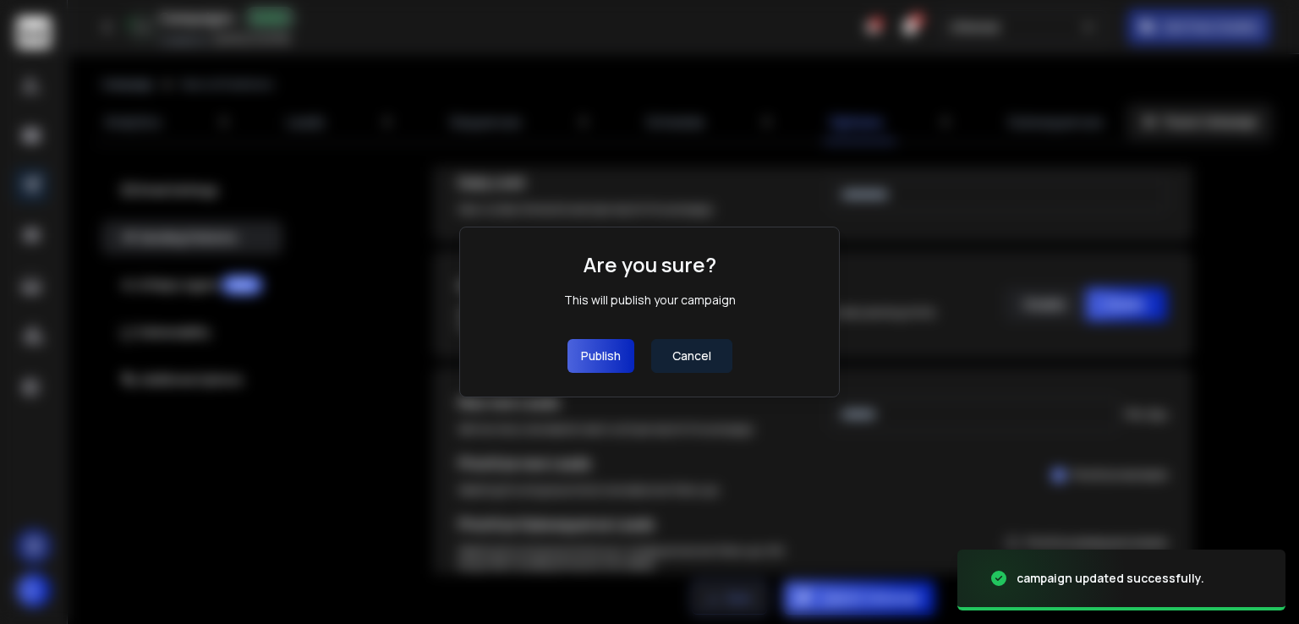
click at [595, 353] on button "Publish" at bounding box center [601, 356] width 67 height 34
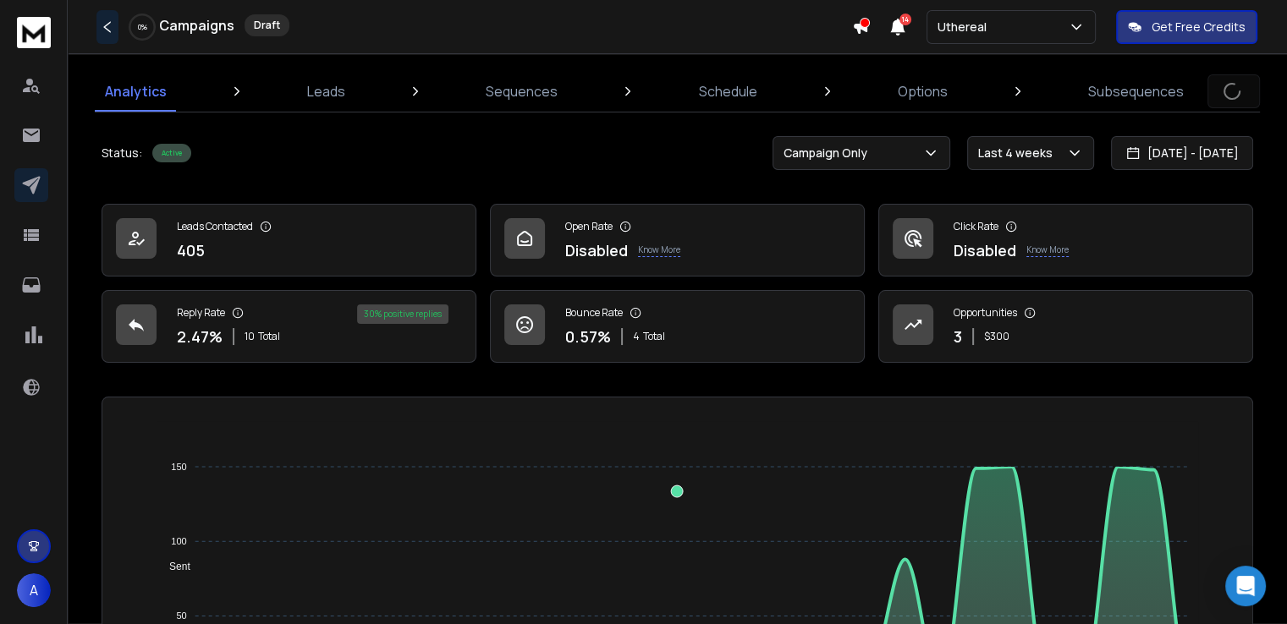
click at [111, 29] on icon at bounding box center [107, 26] width 15 height 15
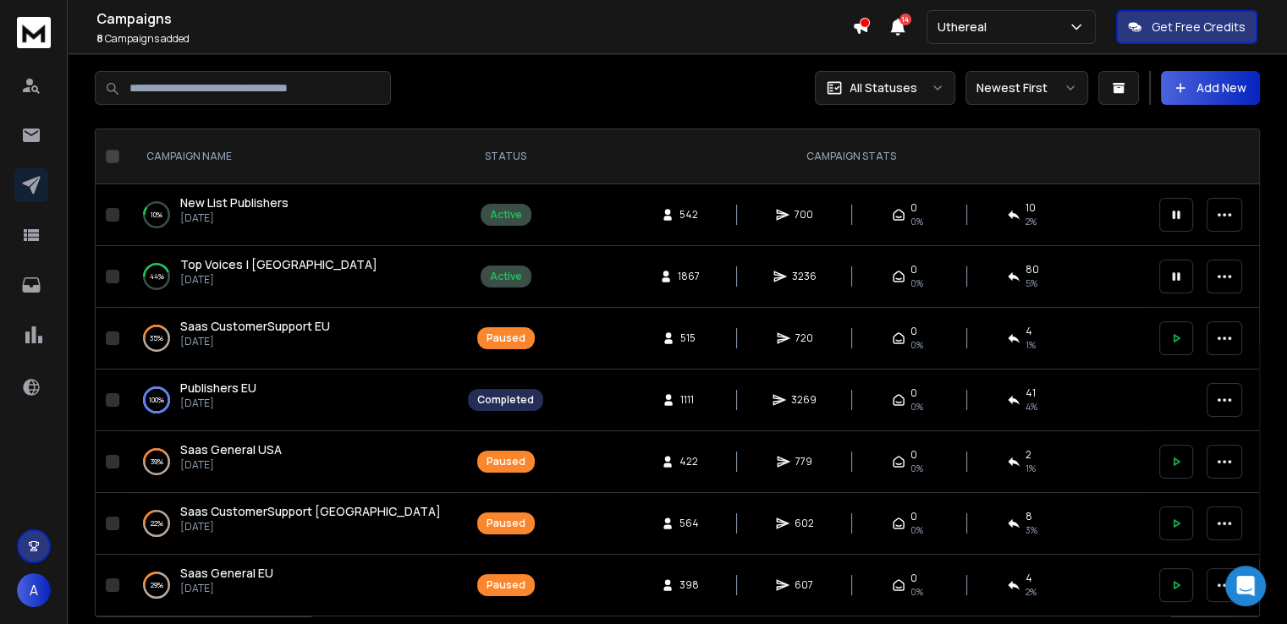
click at [324, 271] on div "44 % Top Voices | USA 2 months ago" at bounding box center [292, 276] width 298 height 41
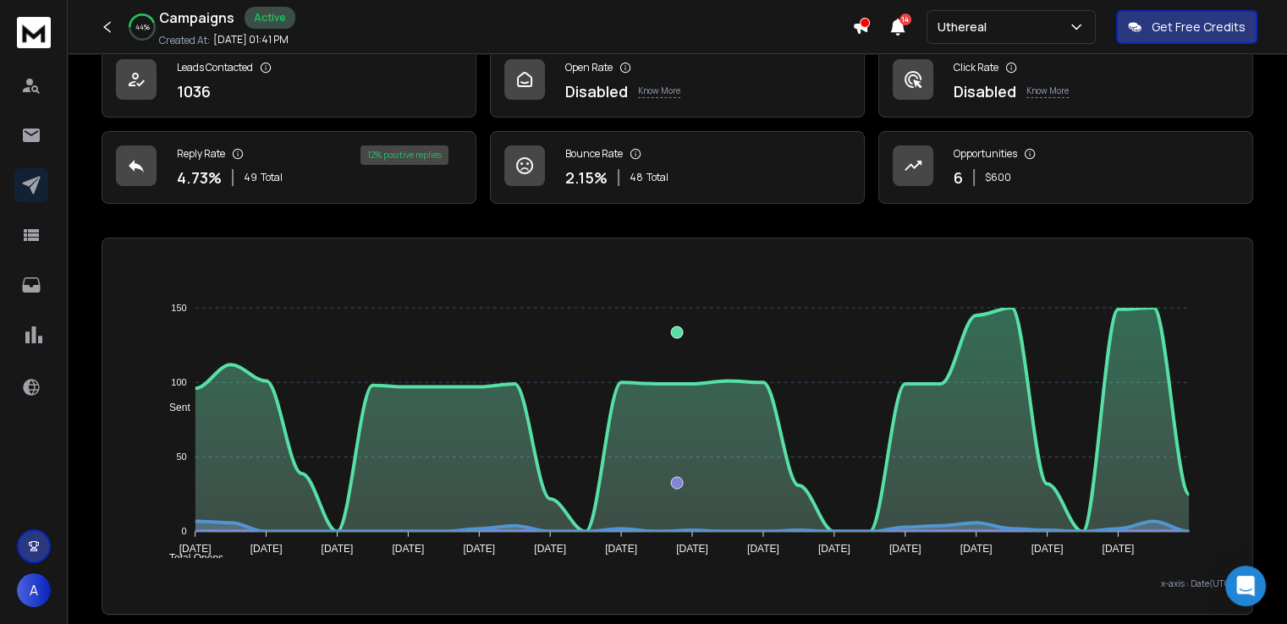
scroll to position [472, 0]
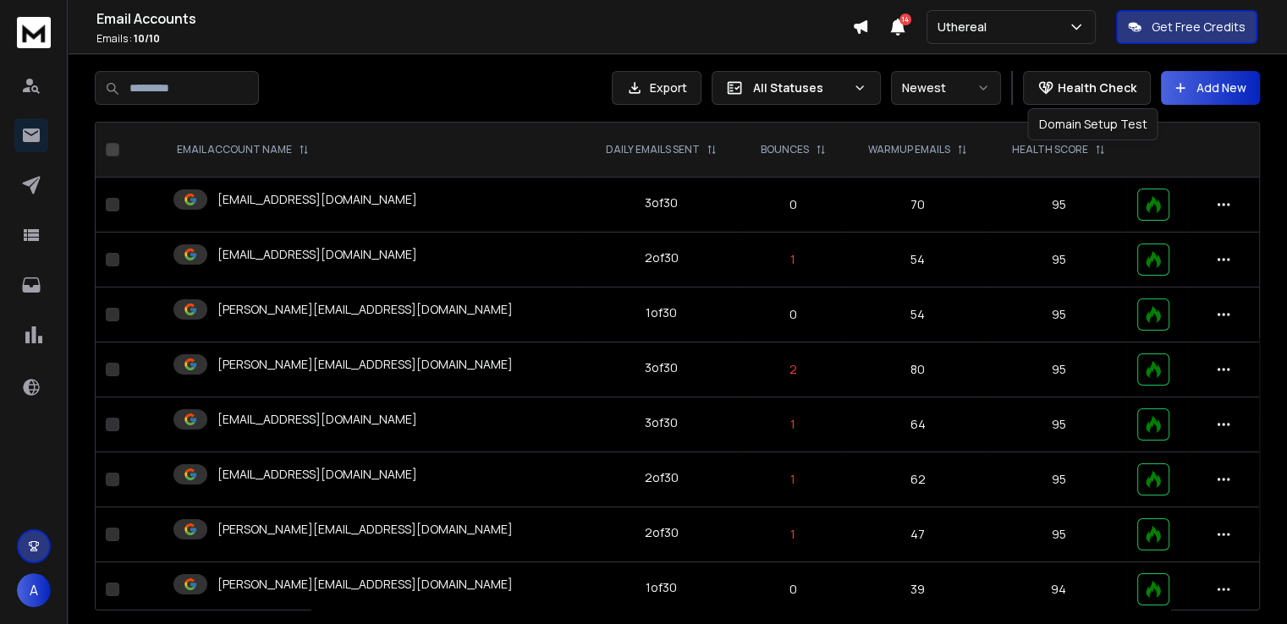
click at [1031, 36] on button "Uthereal" at bounding box center [1010, 27] width 169 height 34
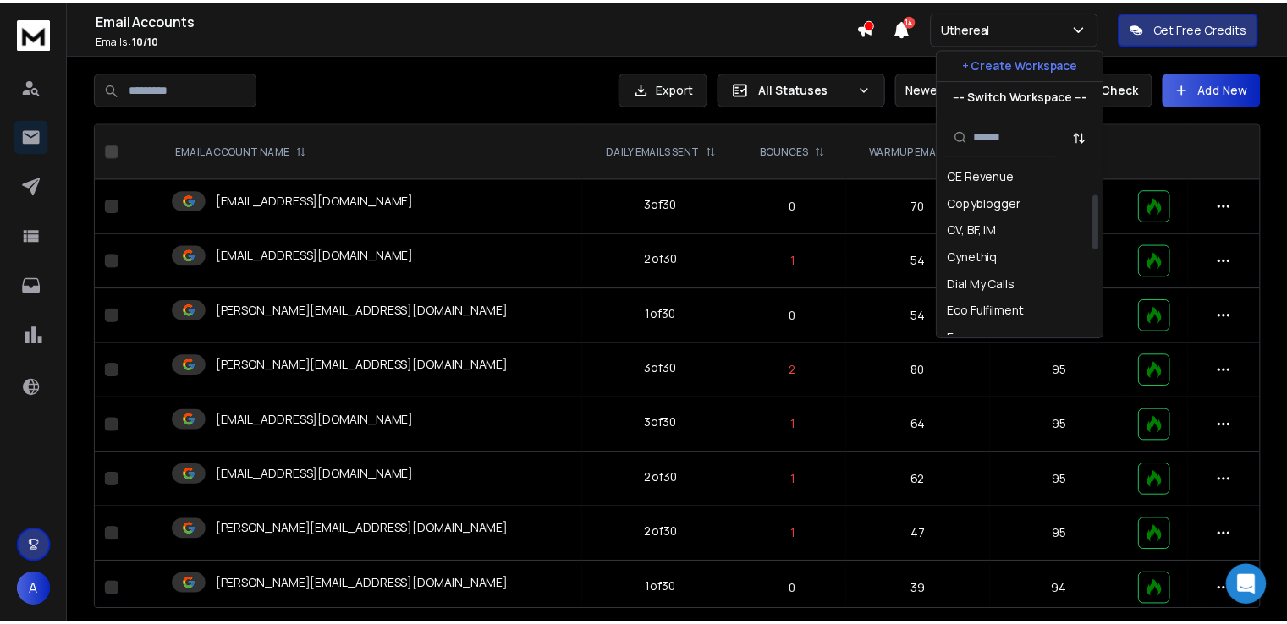
scroll to position [93, 0]
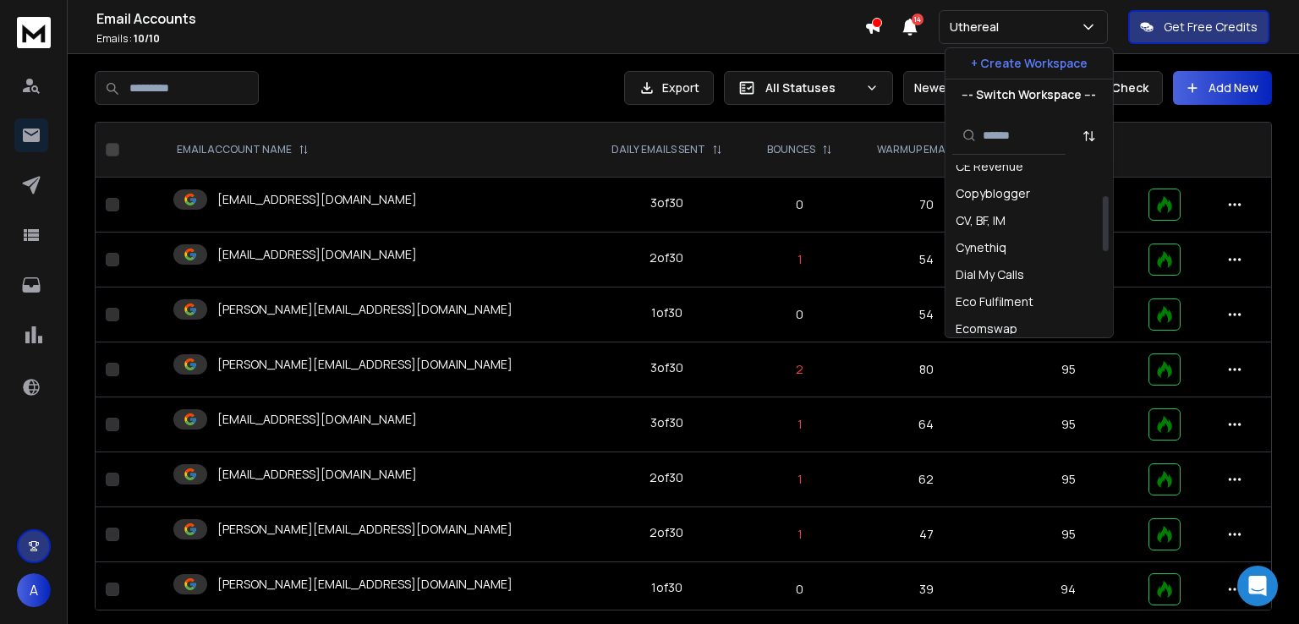
drag, startPoint x: 1107, startPoint y: 190, endPoint x: 1101, endPoint y: 220, distance: 31.0
click at [1103, 220] on div at bounding box center [1106, 223] width 6 height 55
click at [1015, 224] on div "CV, BF, IM" at bounding box center [1029, 220] width 161 height 27
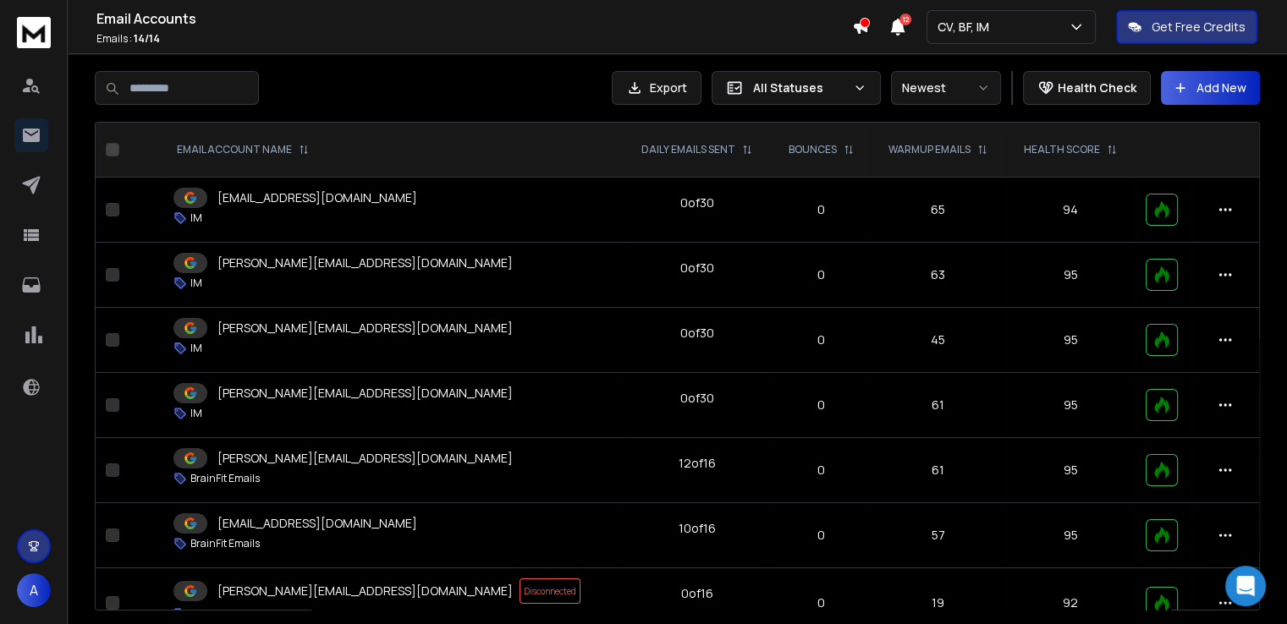
click at [302, 583] on p "[PERSON_NAME][EMAIL_ADDRESS][DOMAIN_NAME]" at bounding box center [364, 591] width 295 height 17
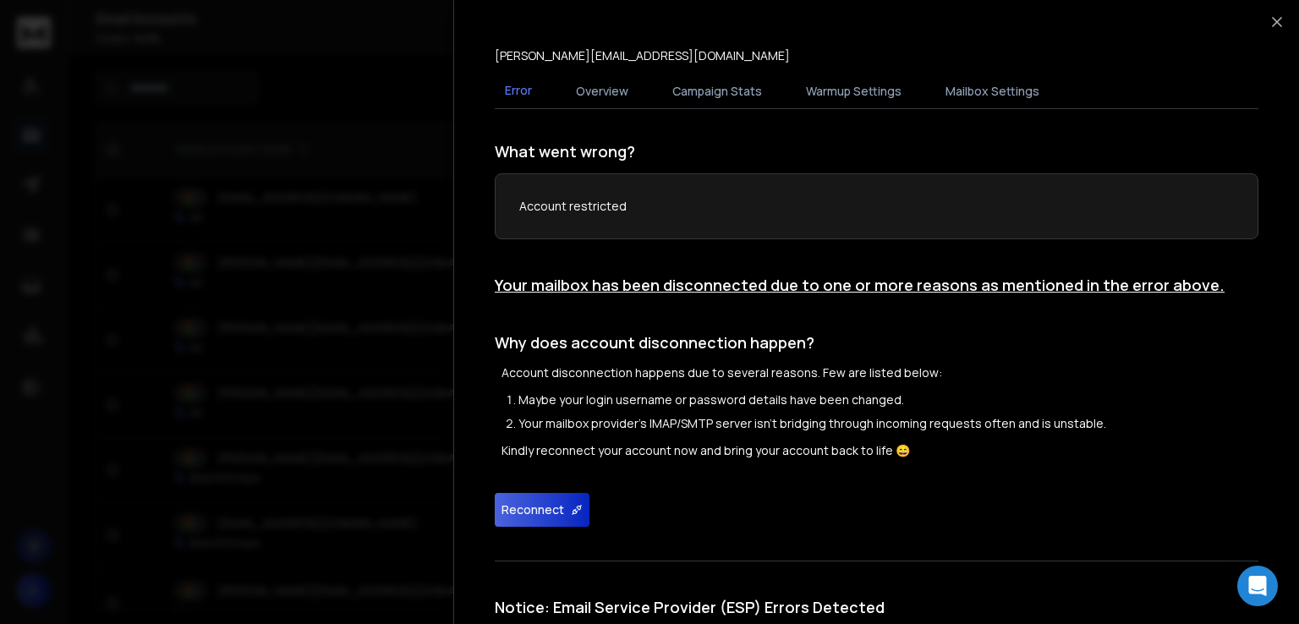
click at [136, 286] on div at bounding box center [649, 312] width 1299 height 624
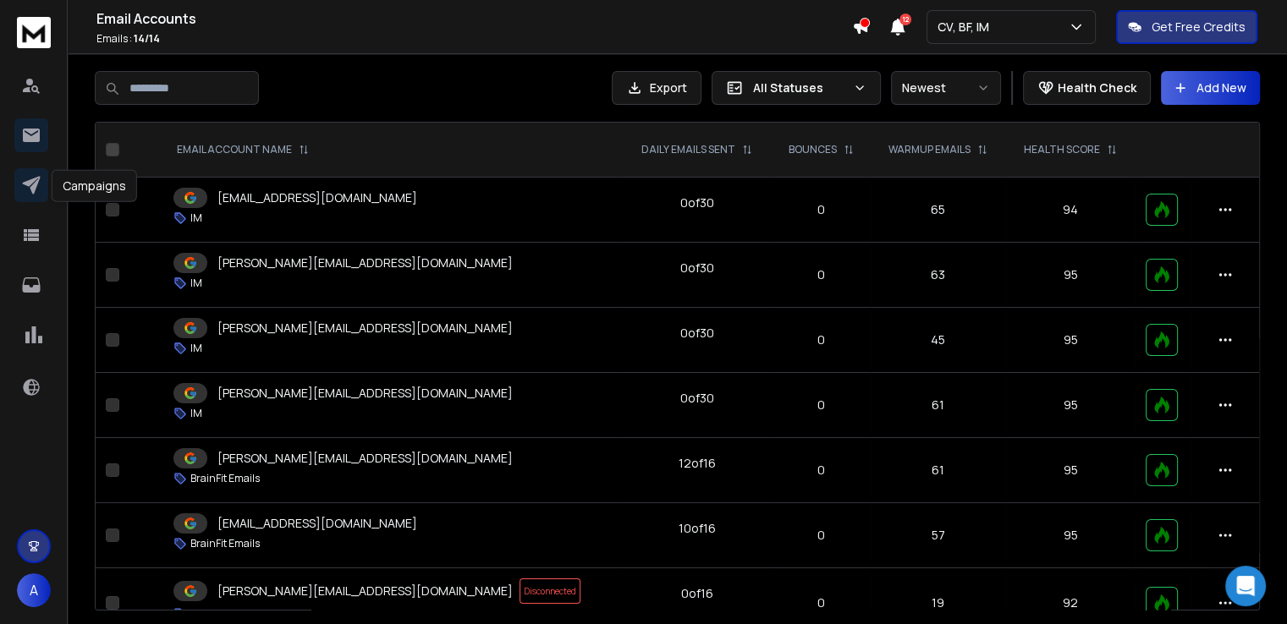
click at [31, 180] on icon at bounding box center [31, 185] width 18 height 18
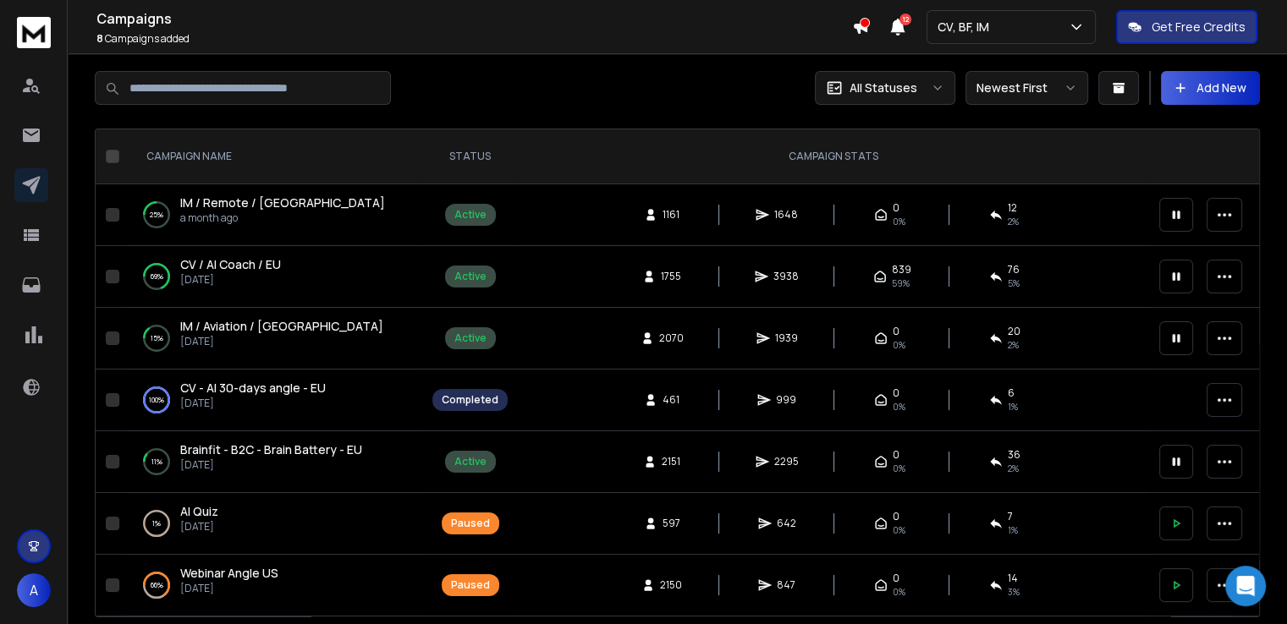
click at [316, 280] on div "69 % CV / AI Coach / EU [DATE]" at bounding box center [274, 276] width 262 height 41
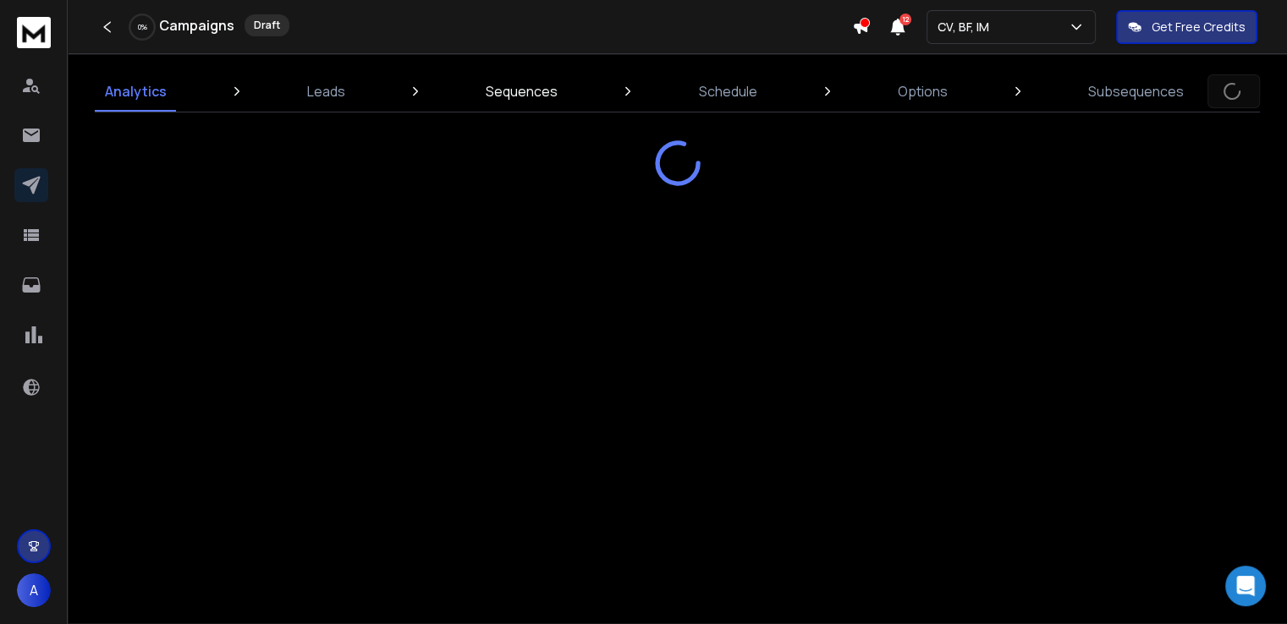
click at [492, 100] on p "Sequences" at bounding box center [522, 91] width 72 height 20
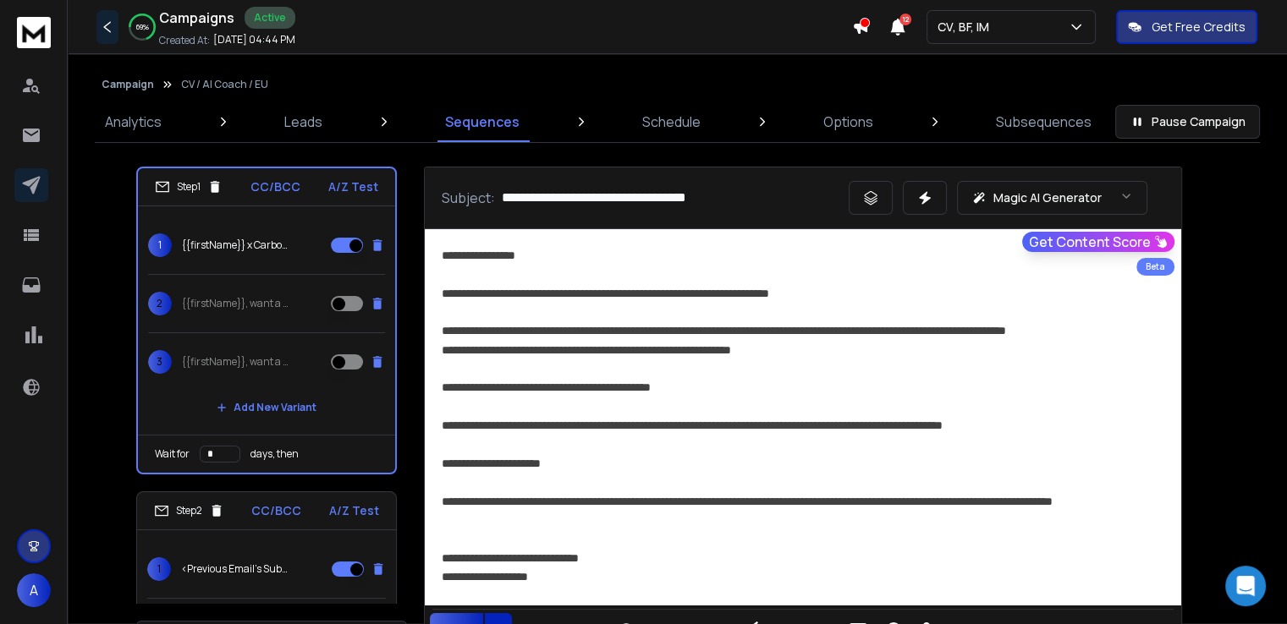
click at [113, 19] on icon at bounding box center [107, 26] width 15 height 15
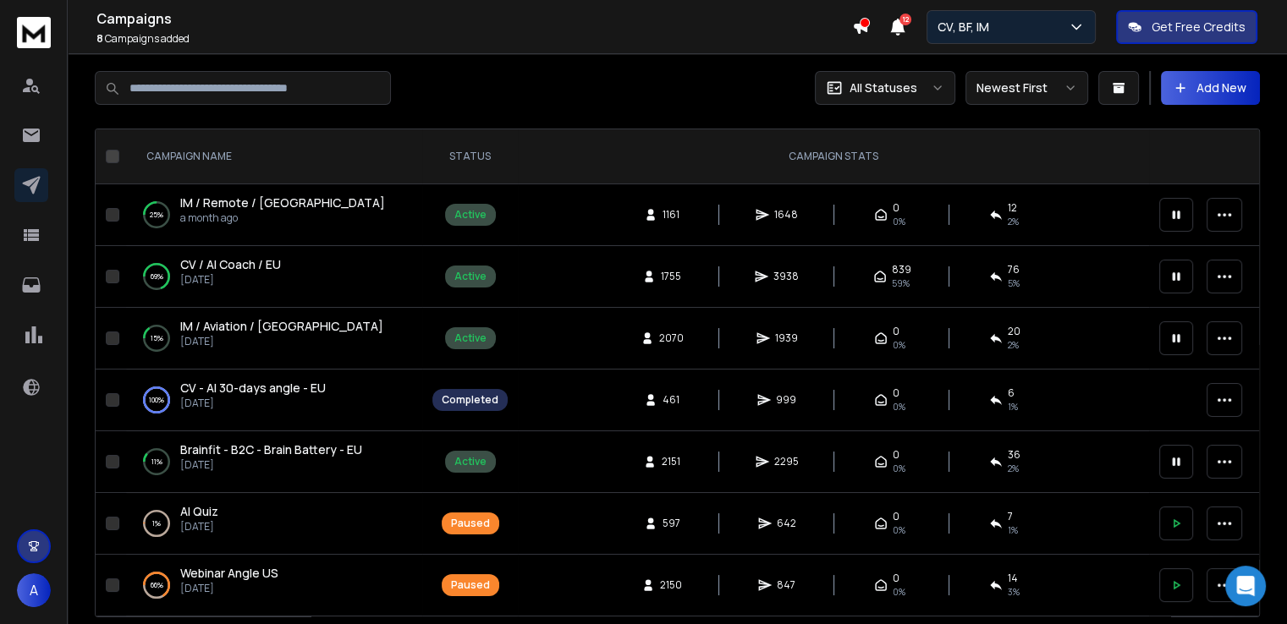
click at [1028, 37] on button "CV, BF, IM" at bounding box center [1010, 27] width 169 height 34
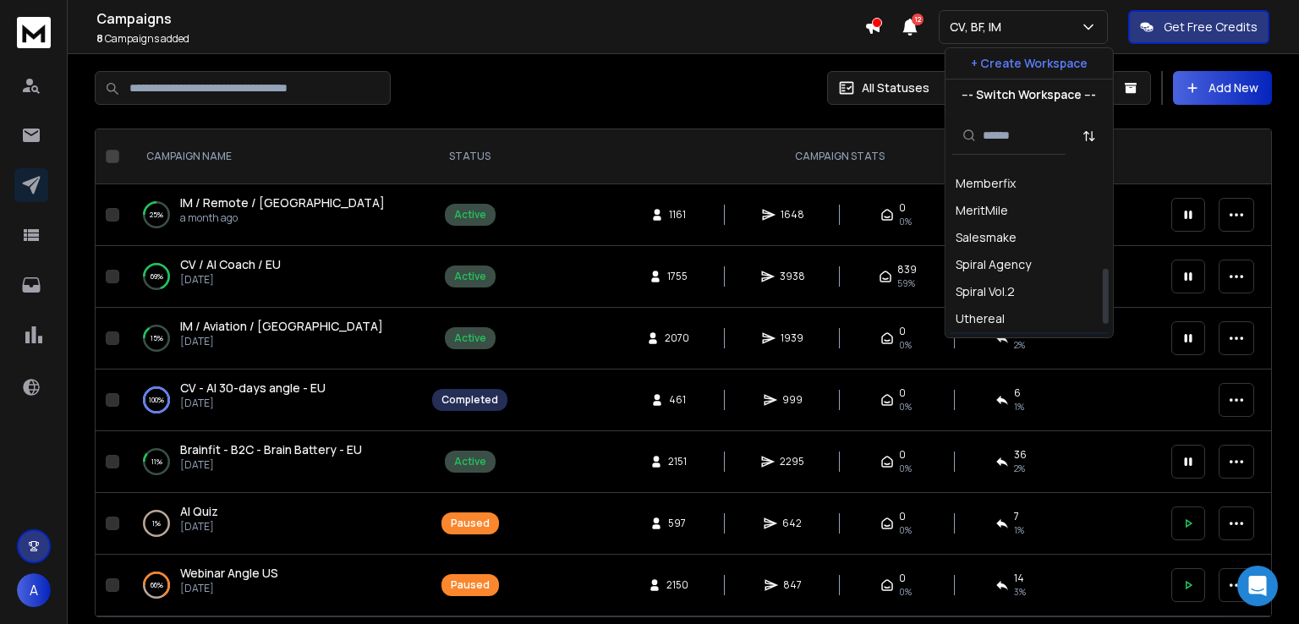
scroll to position [287, 0]
drag, startPoint x: 1108, startPoint y: 291, endPoint x: 1106, endPoint y: 272, distance: 19.6
click at [1106, 272] on div at bounding box center [1106, 286] width 6 height 55
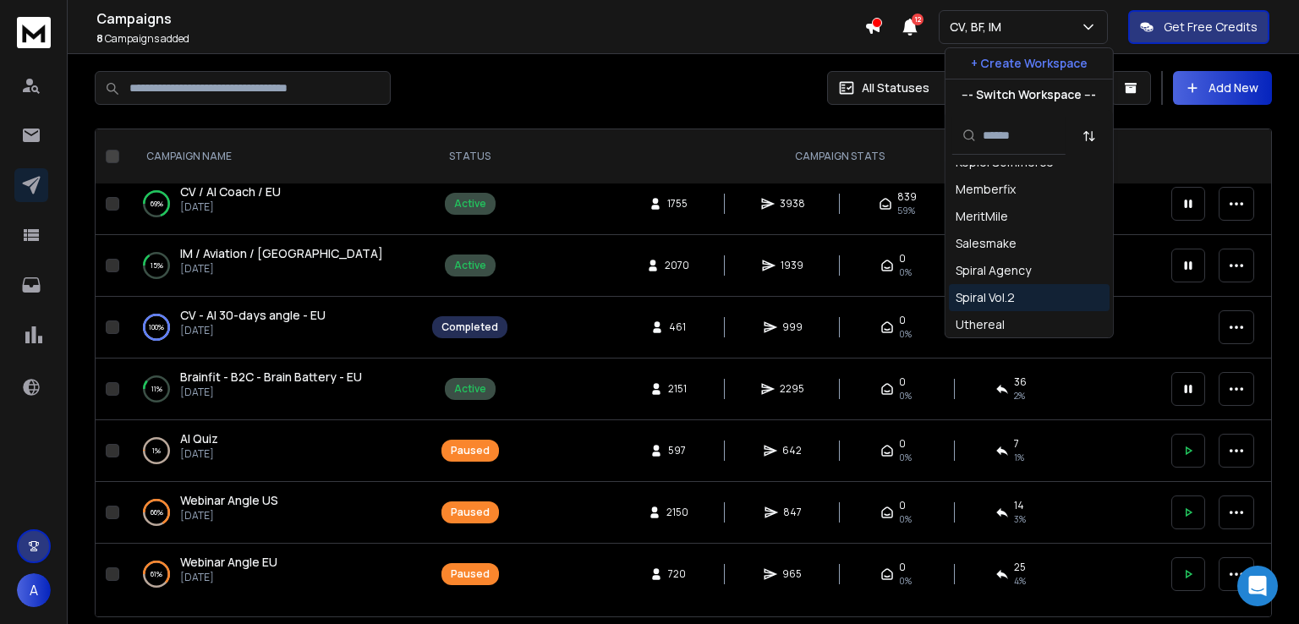
scroll to position [0, 0]
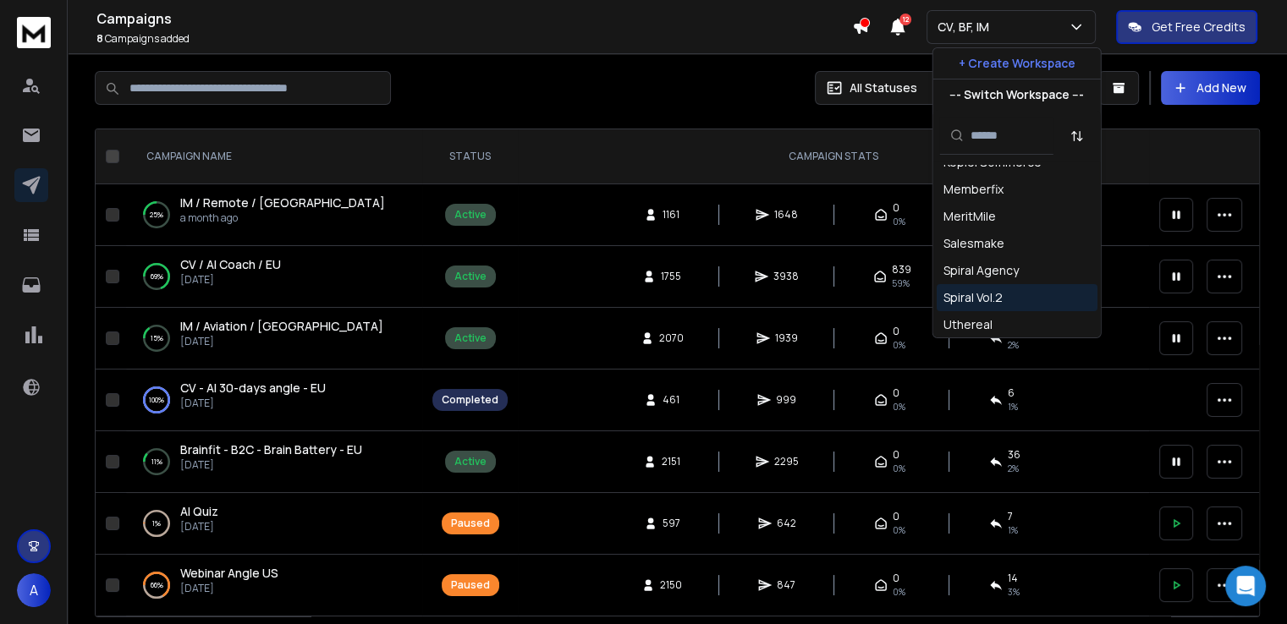
click at [591, 48] on div "Campaigns 8 Campaigns added 12 CV, BF, IM Get Free Credits" at bounding box center [643, 27] width 1287 height 54
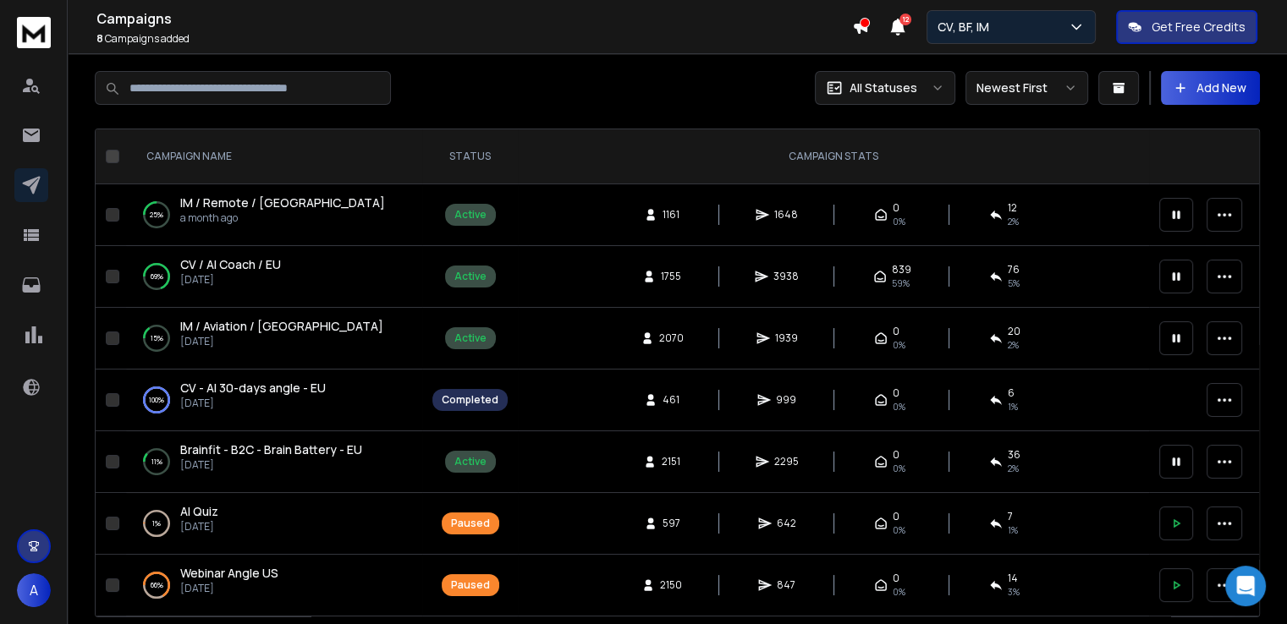
click at [996, 32] on p "CV, BF, IM" at bounding box center [966, 27] width 58 height 17
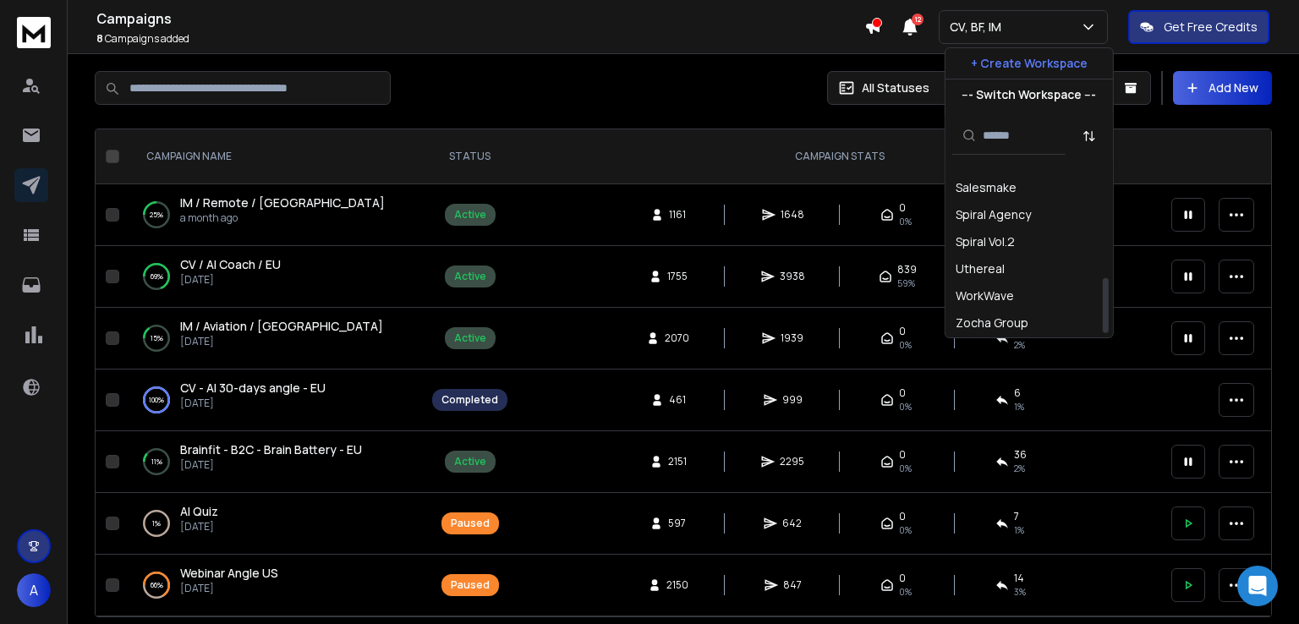
scroll to position [345, 0]
drag, startPoint x: 1105, startPoint y: 187, endPoint x: 1111, endPoint y: 321, distance: 133.8
click at [1109, 321] on div at bounding box center [1106, 305] width 6 height 55
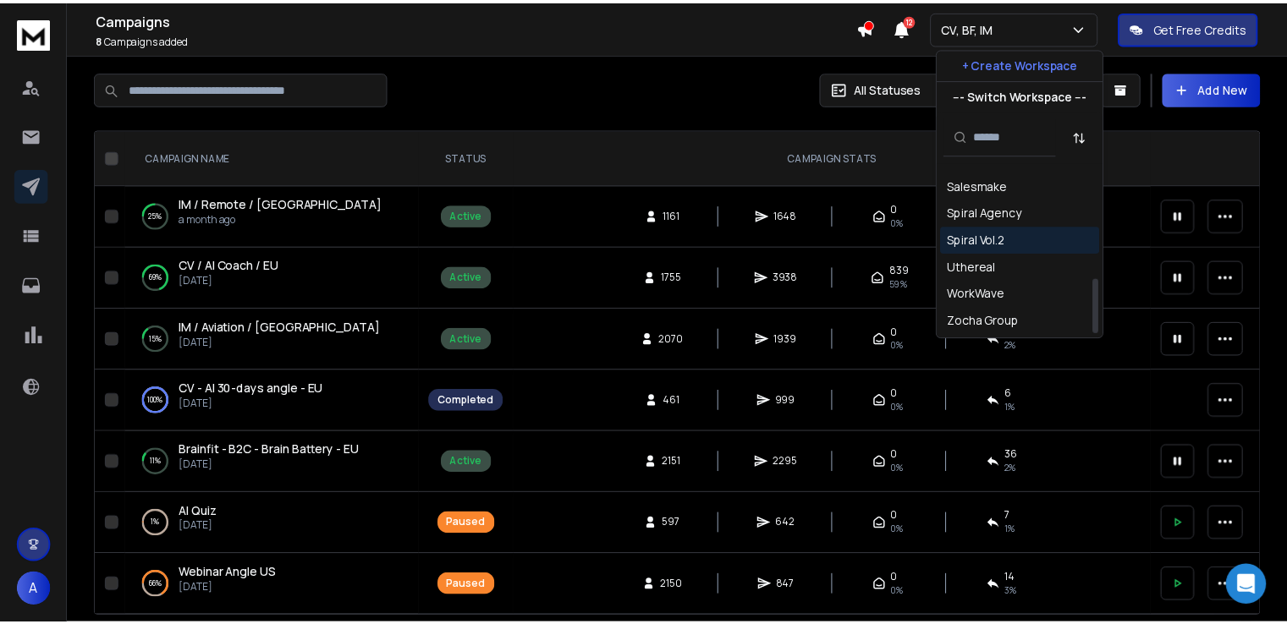
scroll to position [0, 0]
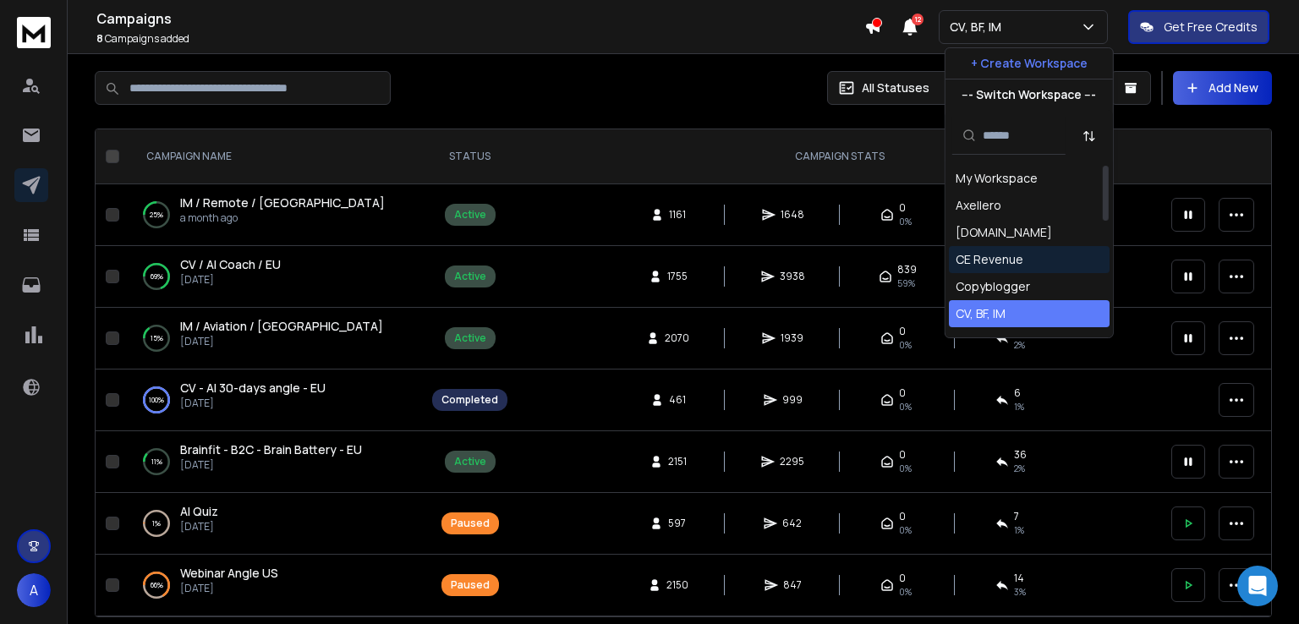
click at [1015, 255] on div "CE Revenue" at bounding box center [990, 259] width 68 height 17
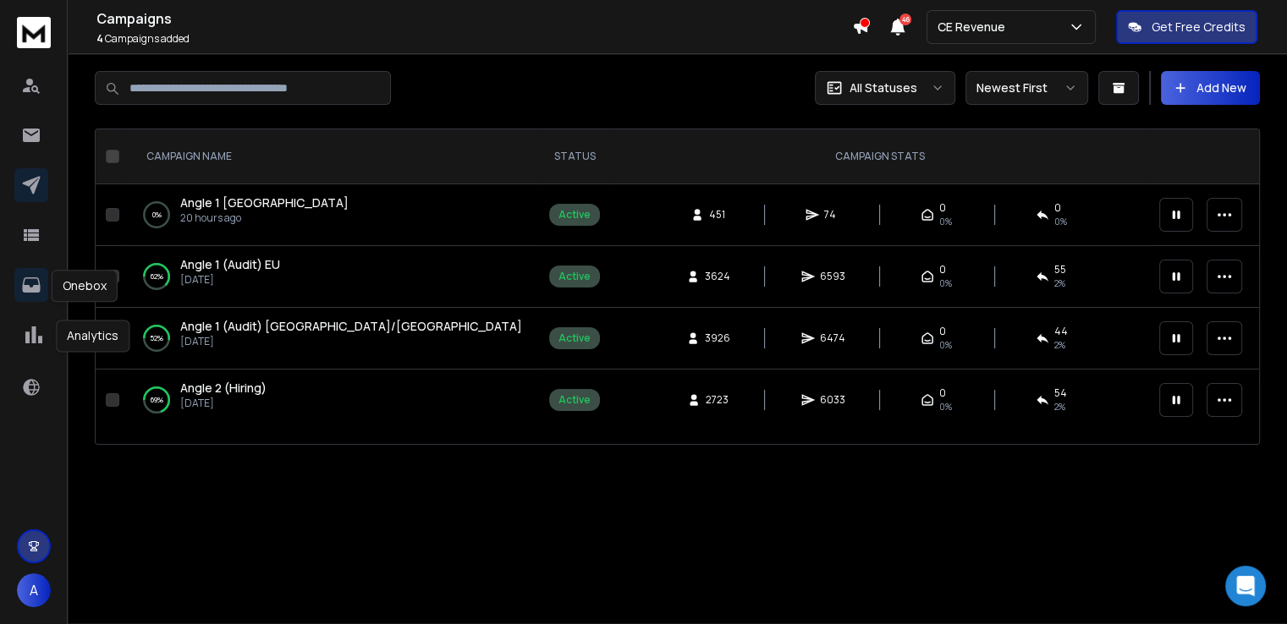
click at [44, 285] on link at bounding box center [31, 285] width 34 height 34
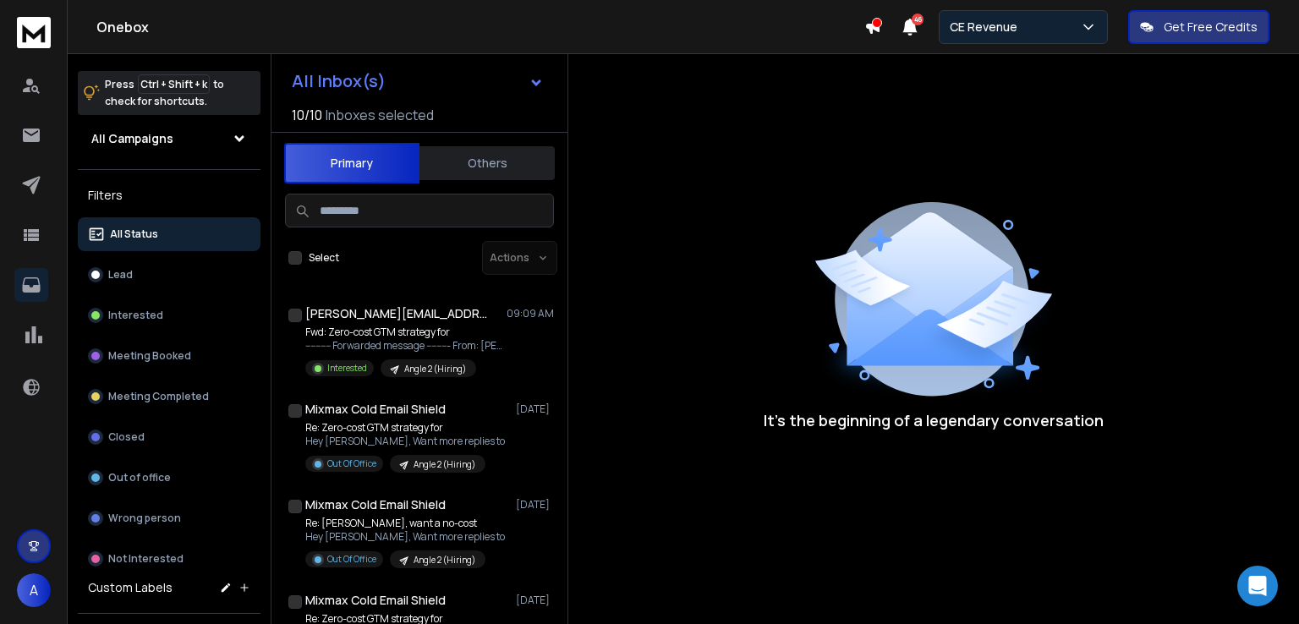
drag, startPoint x: 1039, startPoint y: 28, endPoint x: 1030, endPoint y: 39, distance: 14.4
click at [1036, 29] on div "CE Revenue" at bounding box center [1023, 27] width 147 height 17
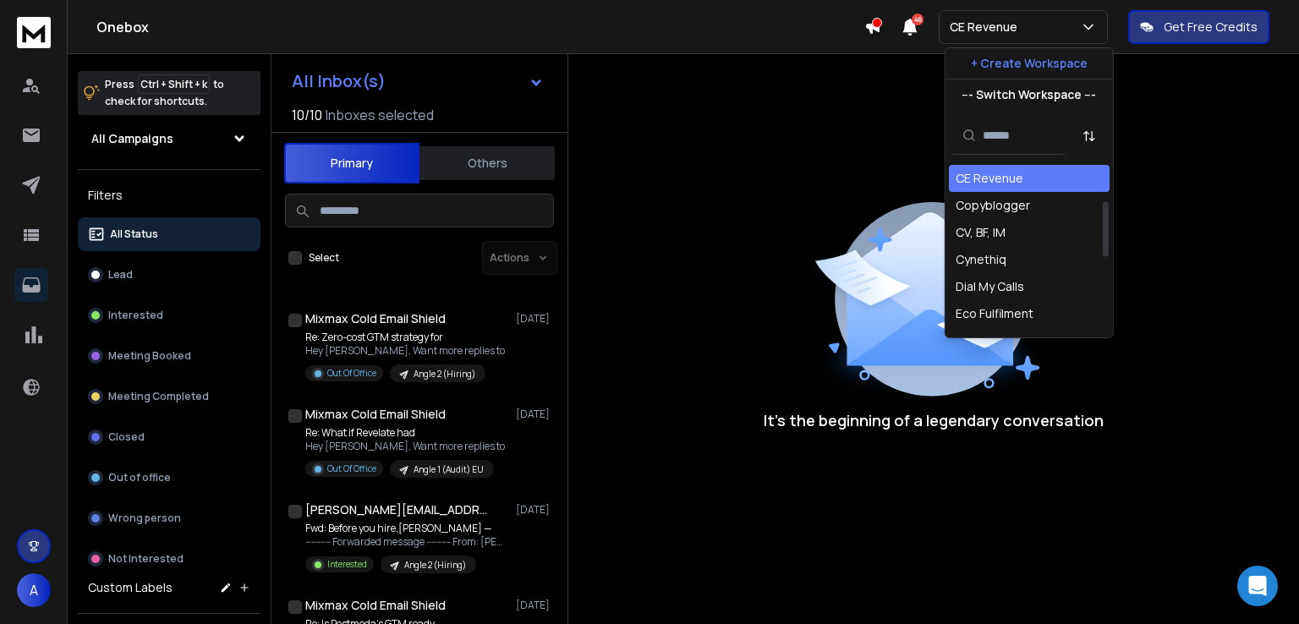
scroll to position [110, 0]
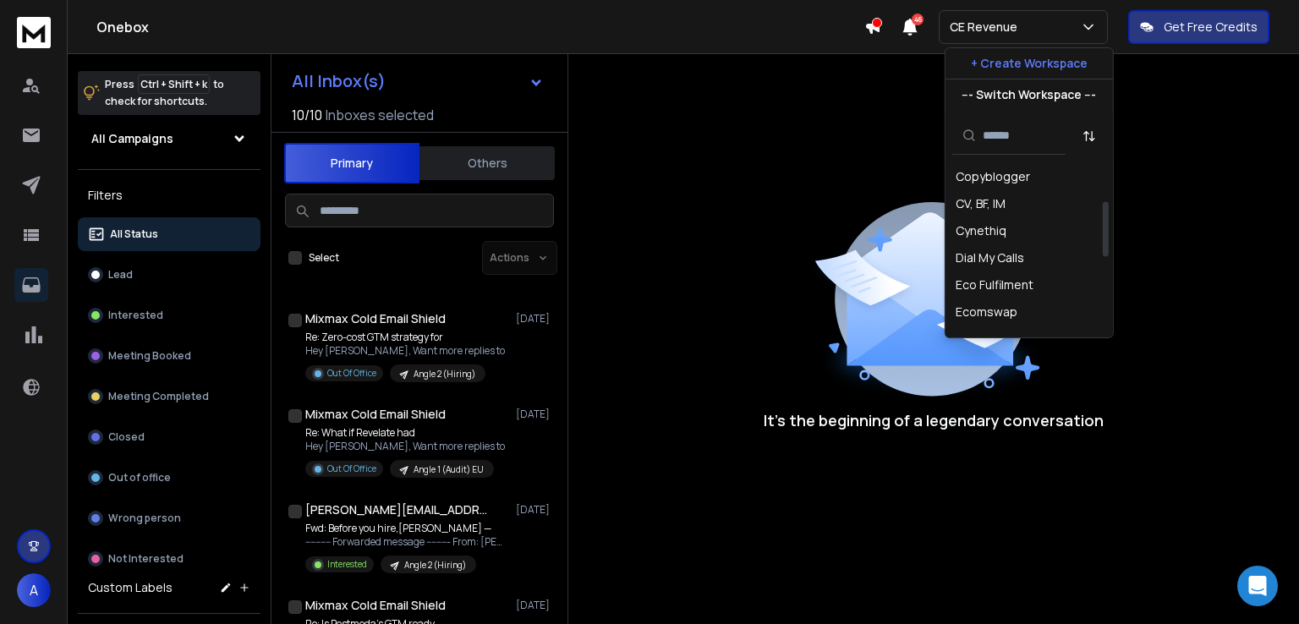
drag, startPoint x: 1105, startPoint y: 178, endPoint x: 1107, endPoint y: 214, distance: 36.4
click at [1107, 214] on div at bounding box center [1106, 228] width 6 height 55
click at [1059, 283] on div "Eco Fulfilment" at bounding box center [1029, 285] width 161 height 27
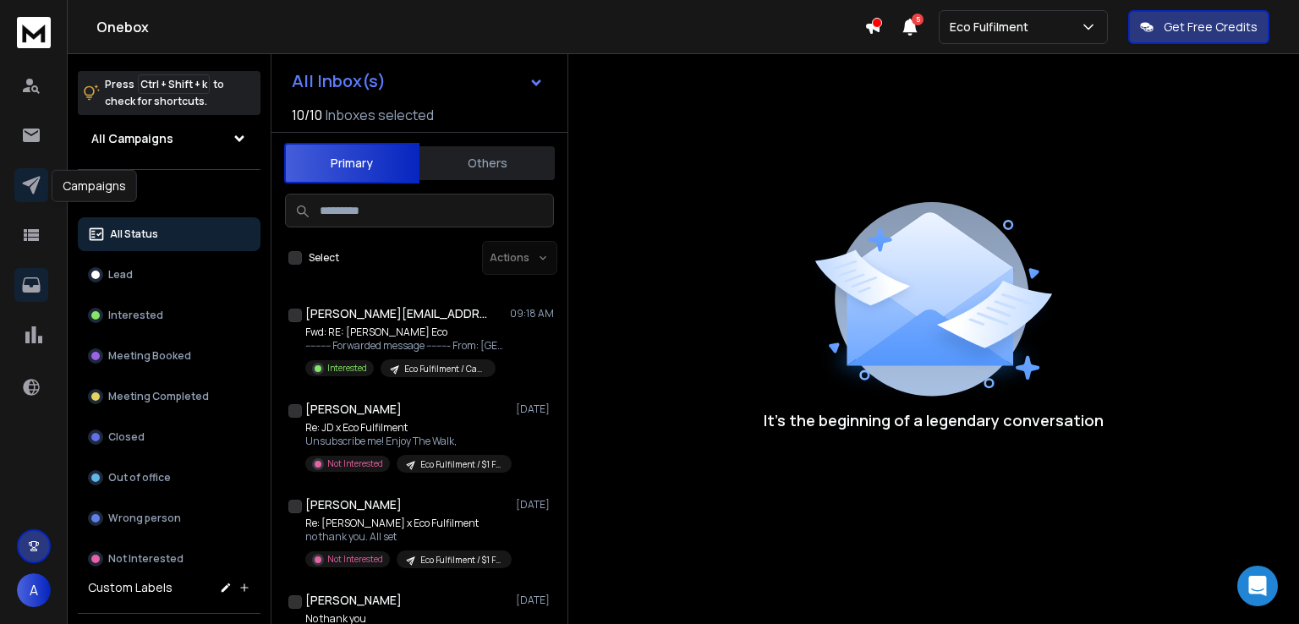
click at [36, 194] on icon at bounding box center [31, 185] width 20 height 20
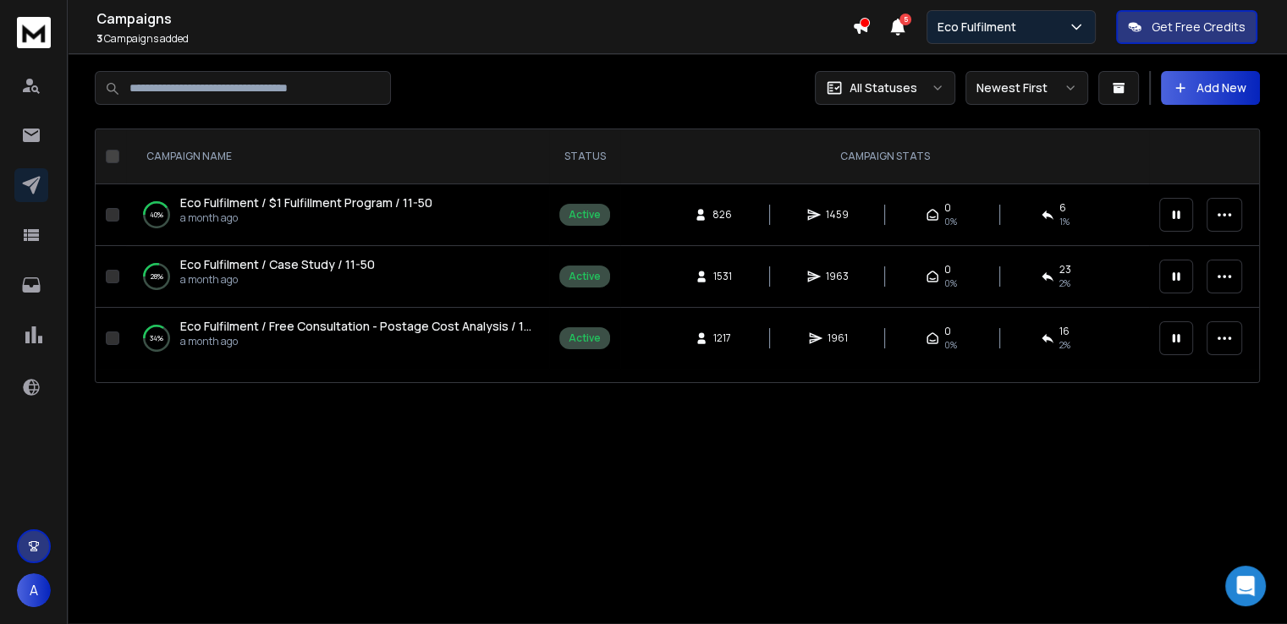
click at [1015, 30] on p "Eco Fulfilment" at bounding box center [979, 27] width 85 height 17
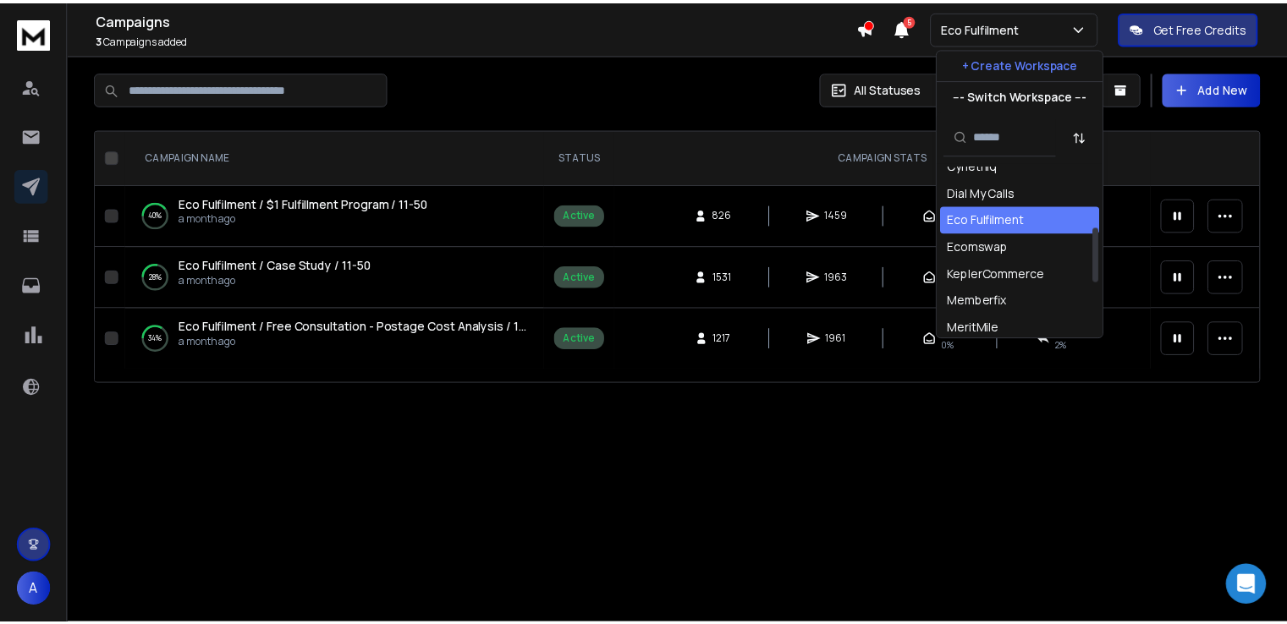
scroll to position [186, 0]
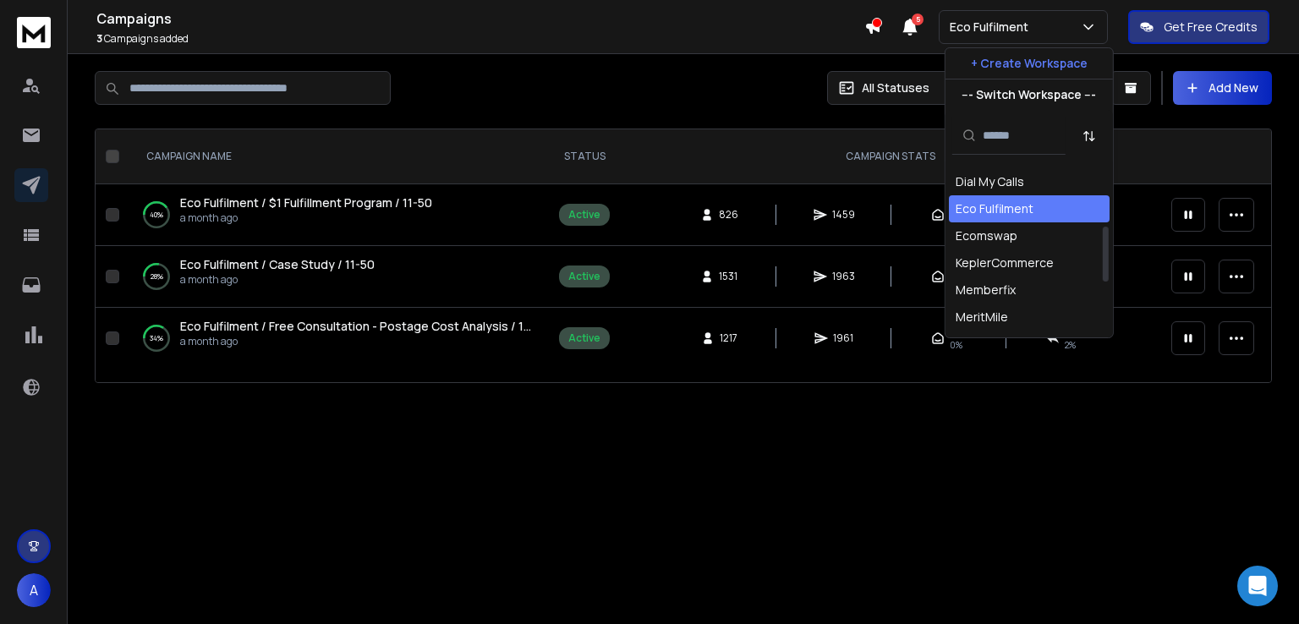
drag, startPoint x: 1107, startPoint y: 199, endPoint x: 1110, endPoint y: 260, distance: 61.0
click at [1109, 260] on div at bounding box center [1106, 254] width 6 height 55
click at [1083, 258] on div "KeplerCommerce" at bounding box center [1029, 263] width 161 height 27
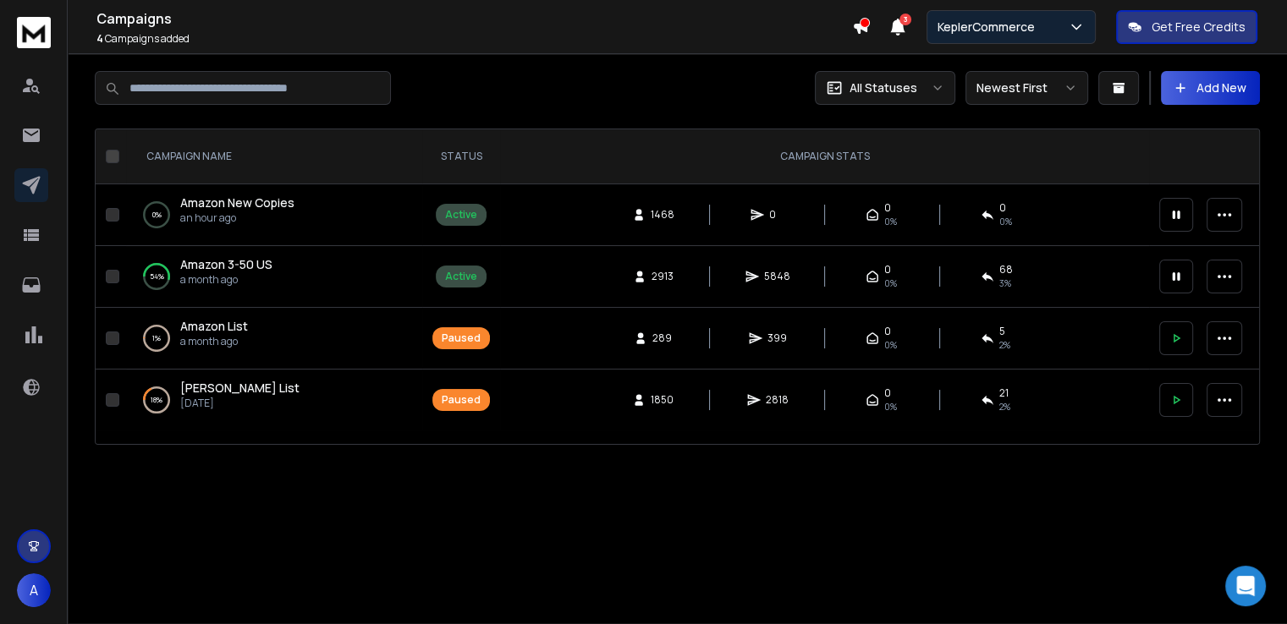
click at [1041, 23] on p "KeplerCommerce" at bounding box center [989, 27] width 104 height 17
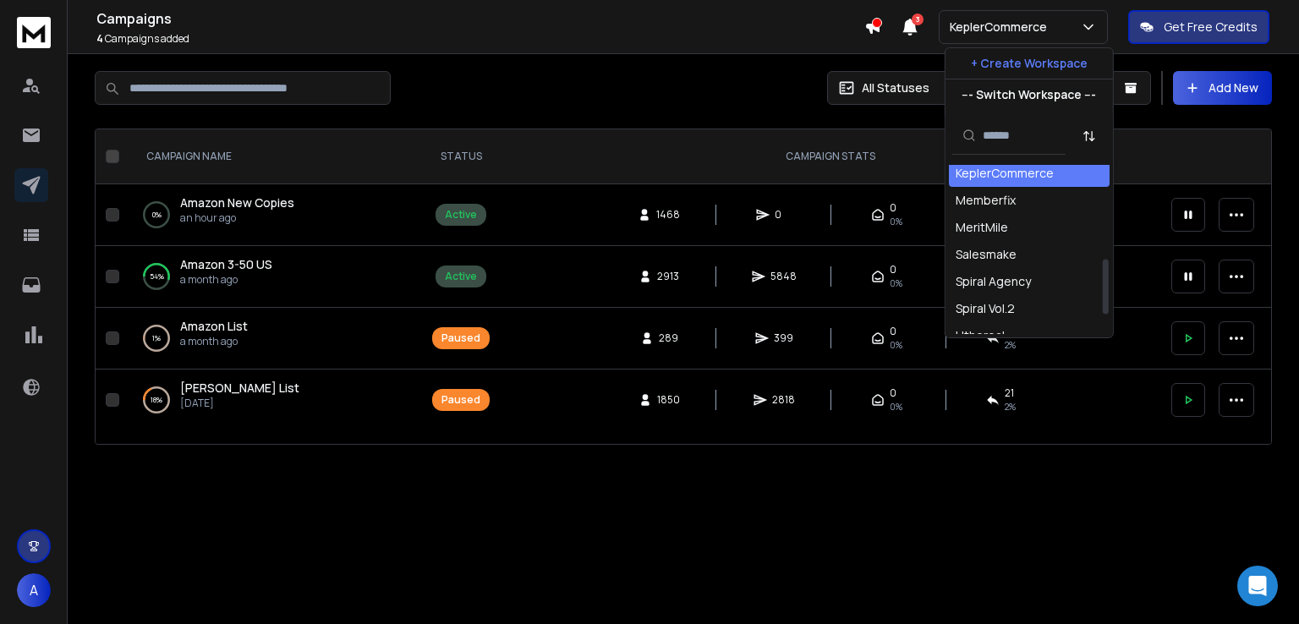
scroll to position [287, 0]
drag, startPoint x: 1107, startPoint y: 196, endPoint x: 1104, endPoint y: 285, distance: 88.9
click at [1104, 285] on div at bounding box center [1106, 286] width 6 height 55
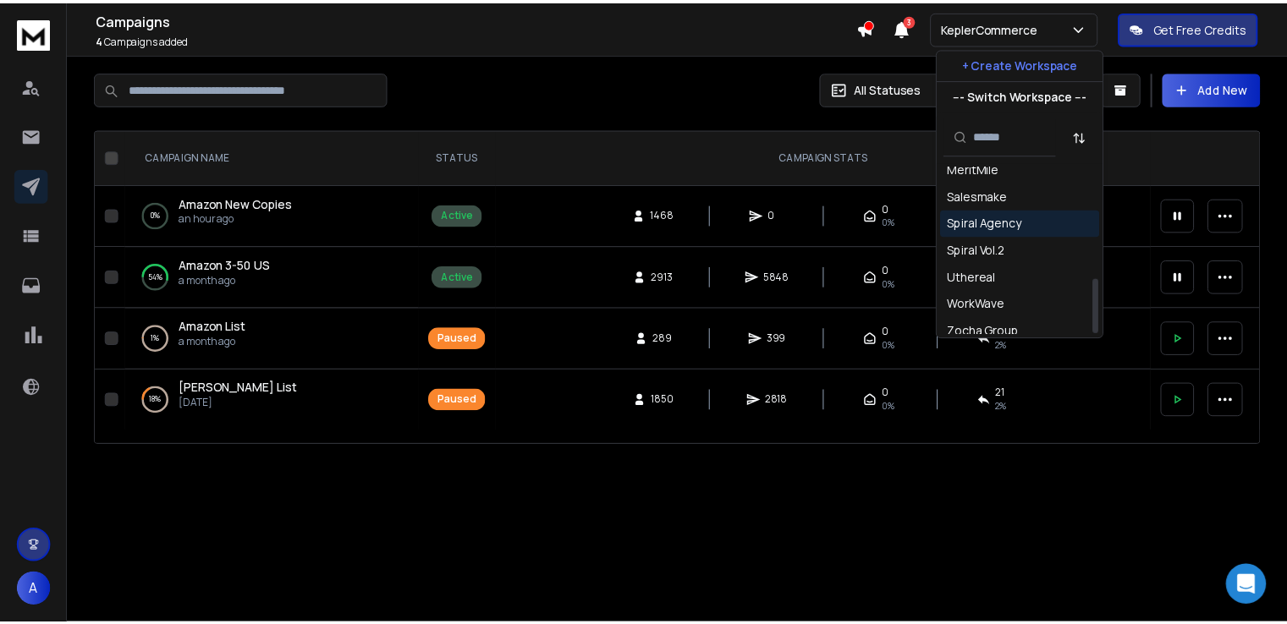
scroll to position [345, 0]
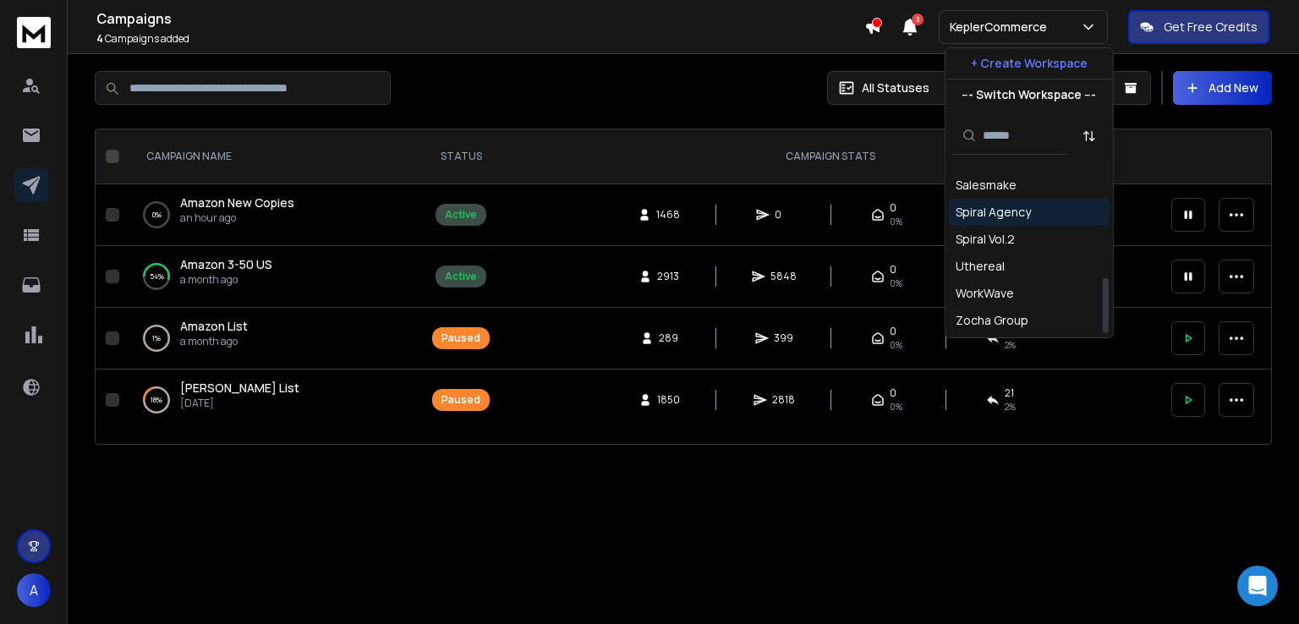
drag, startPoint x: 1102, startPoint y: 282, endPoint x: 1085, endPoint y: 283, distance: 17.8
click at [1103, 303] on div at bounding box center [1106, 305] width 6 height 55
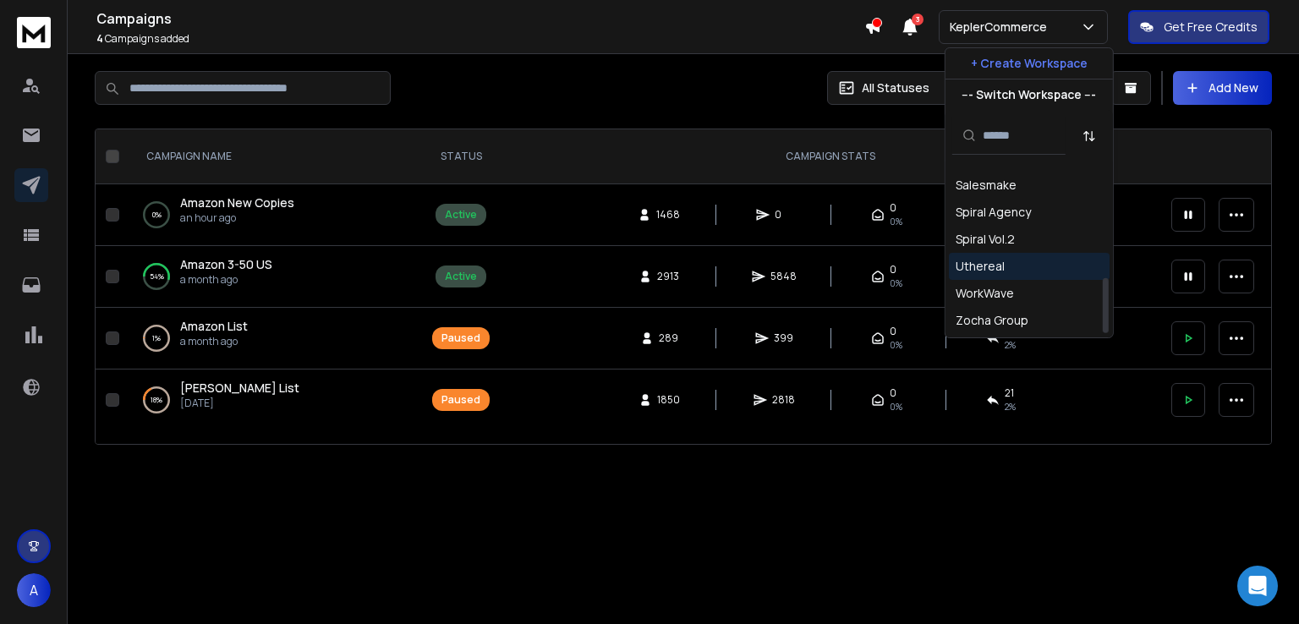
click at [1070, 269] on div "Uthereal" at bounding box center [1029, 266] width 161 height 27
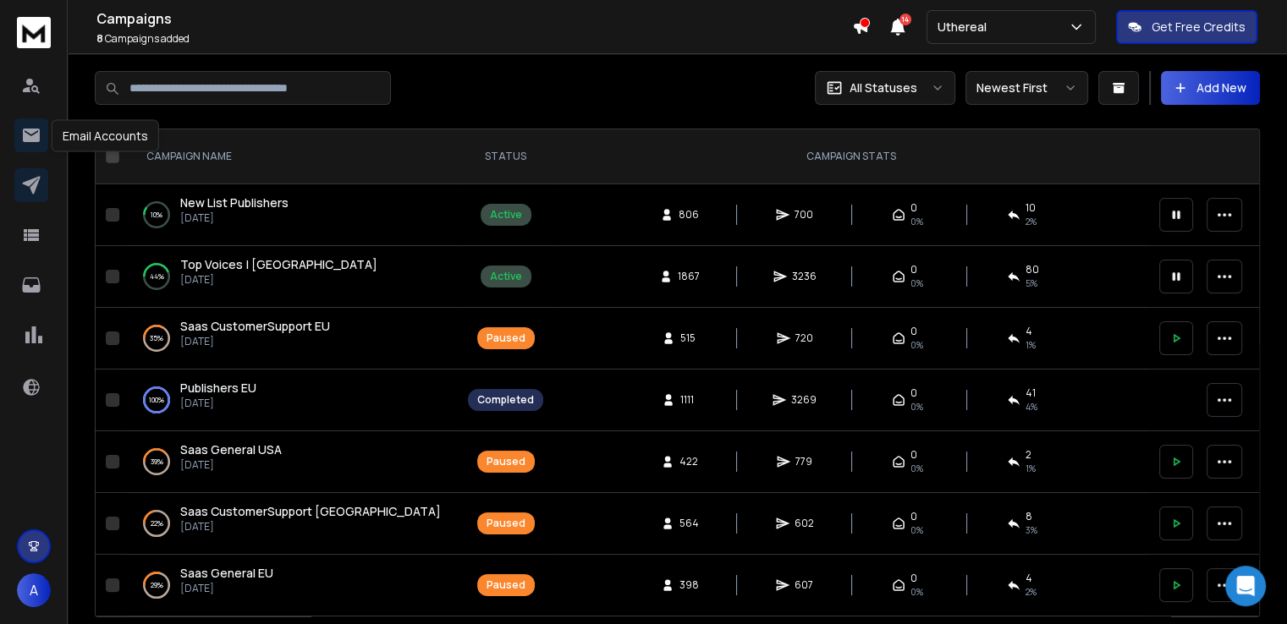
click at [24, 138] on icon at bounding box center [31, 136] width 17 height 14
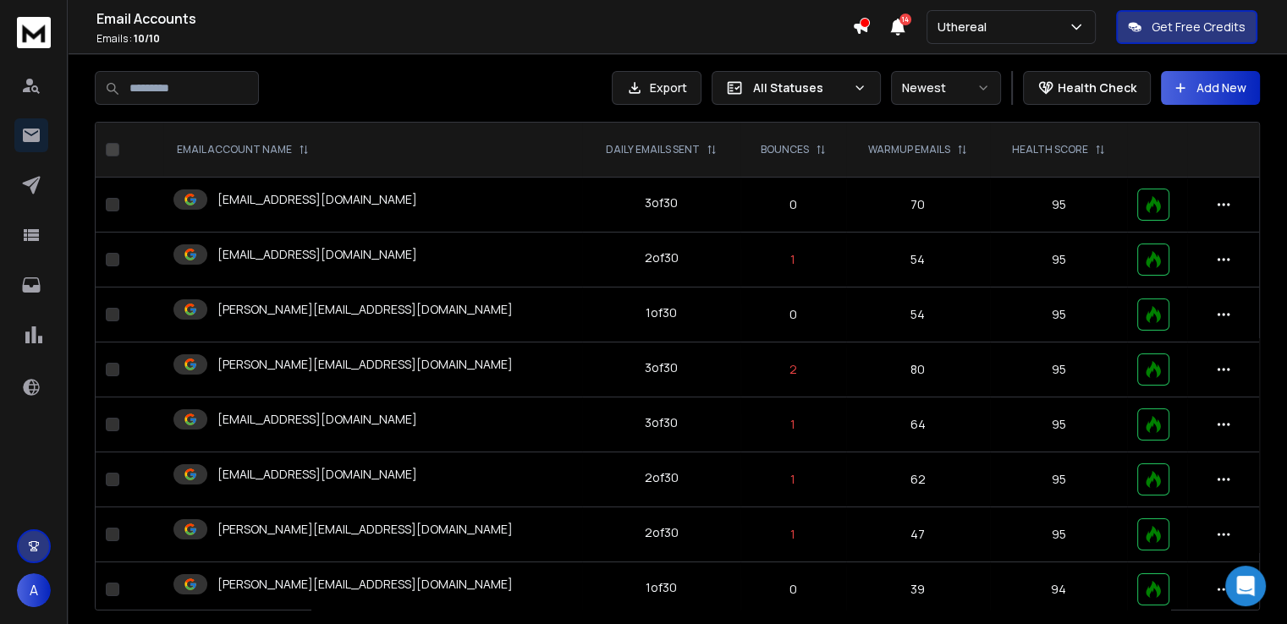
click at [750, 374] on p "2" at bounding box center [792, 369] width 85 height 17
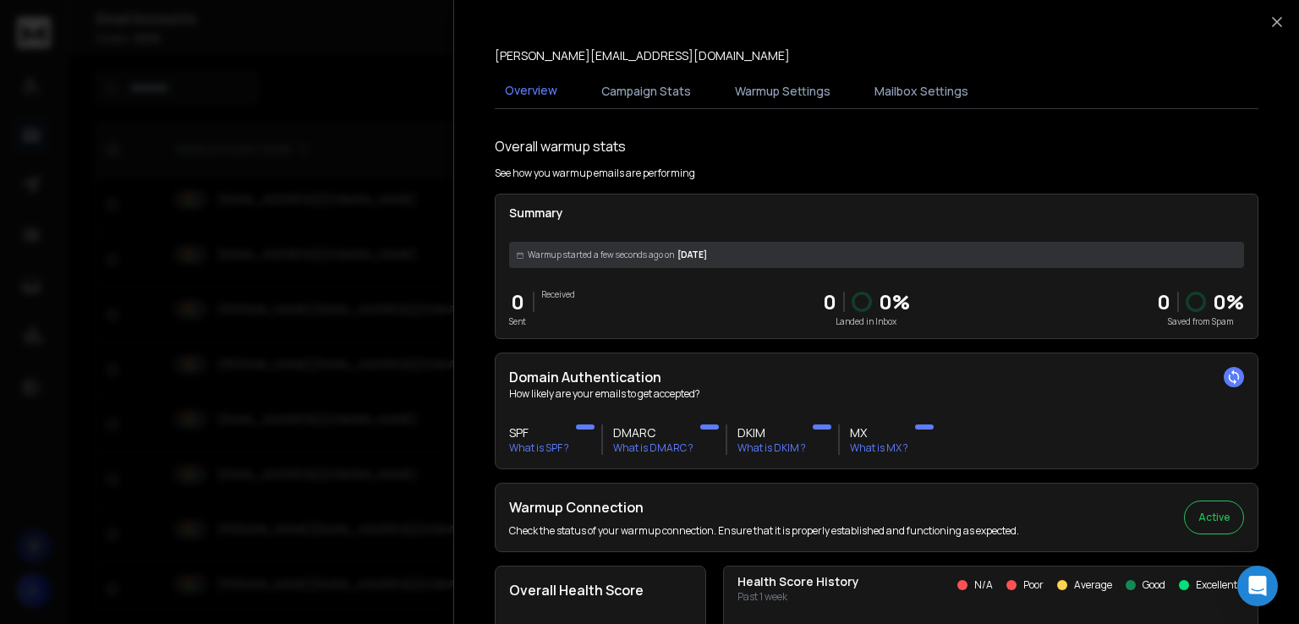
click at [305, 283] on div at bounding box center [649, 312] width 1299 height 624
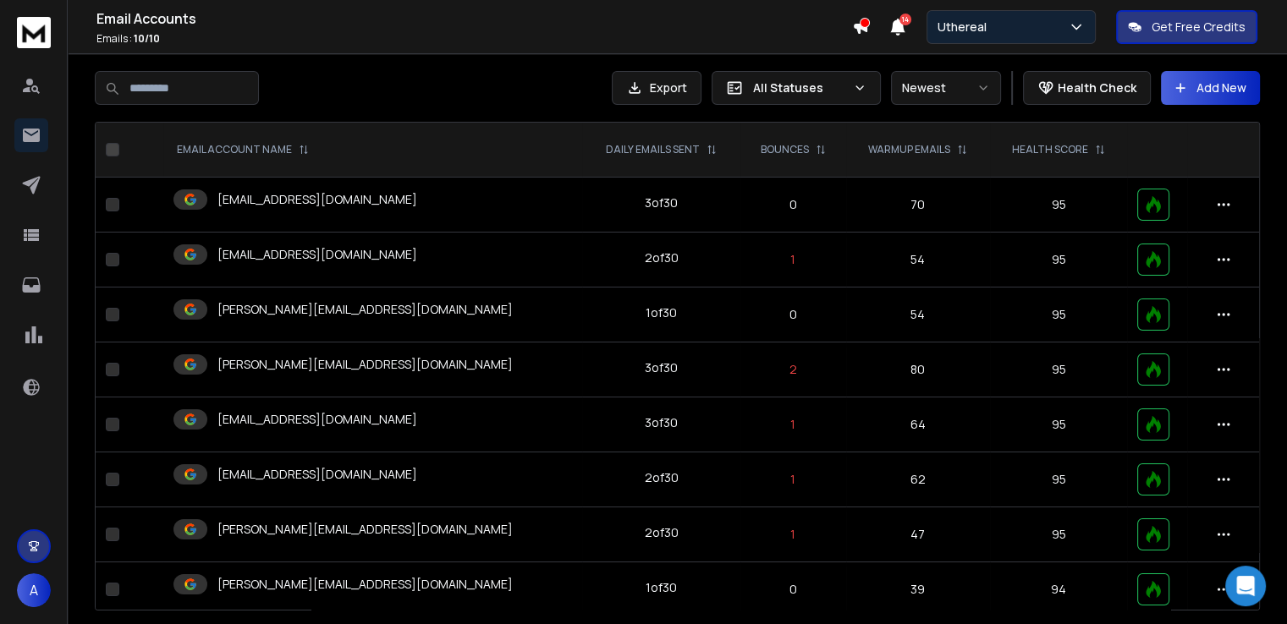
click at [1010, 14] on button "Uthereal" at bounding box center [1010, 27] width 169 height 34
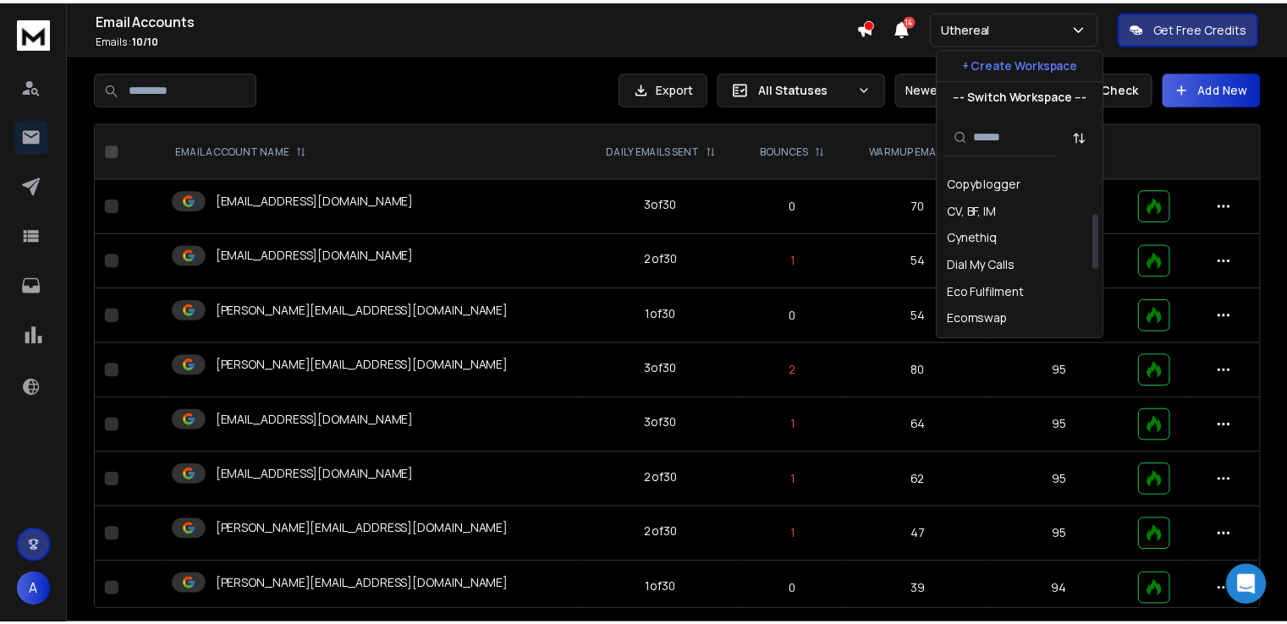
scroll to position [87, 0]
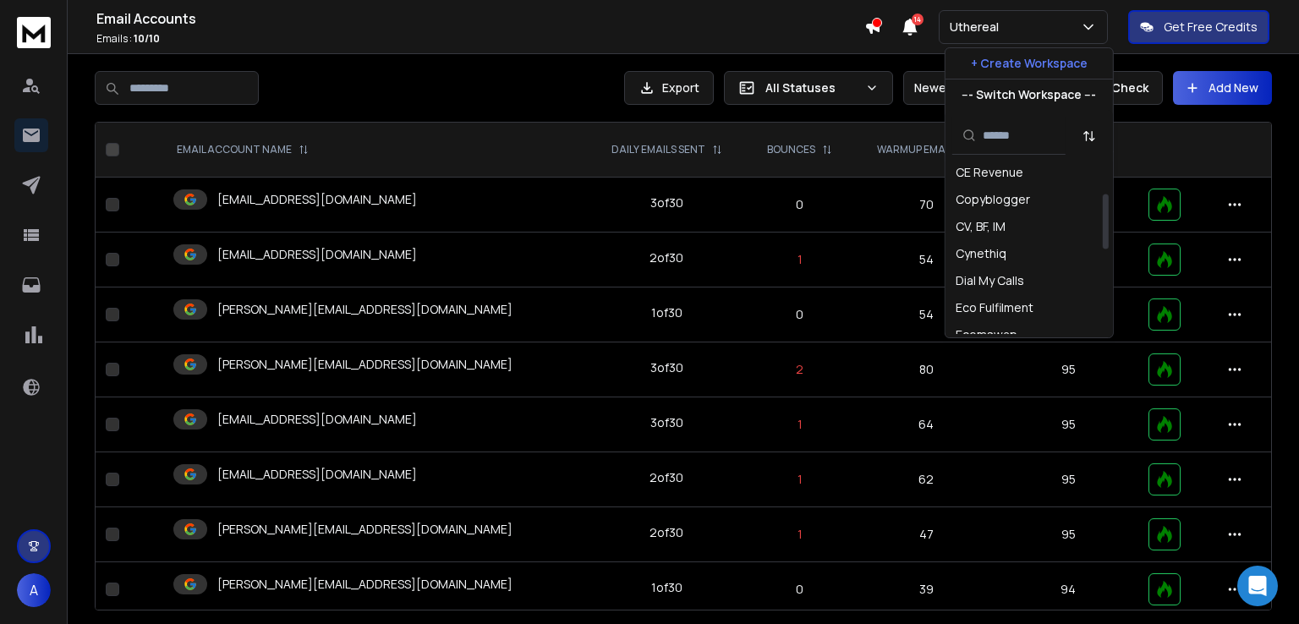
drag, startPoint x: 1107, startPoint y: 291, endPoint x: 1100, endPoint y: 207, distance: 84.0
click at [1103, 207] on div at bounding box center [1106, 222] width 6 height 55
click at [1036, 223] on div "CV, BF, IM" at bounding box center [1029, 226] width 161 height 27
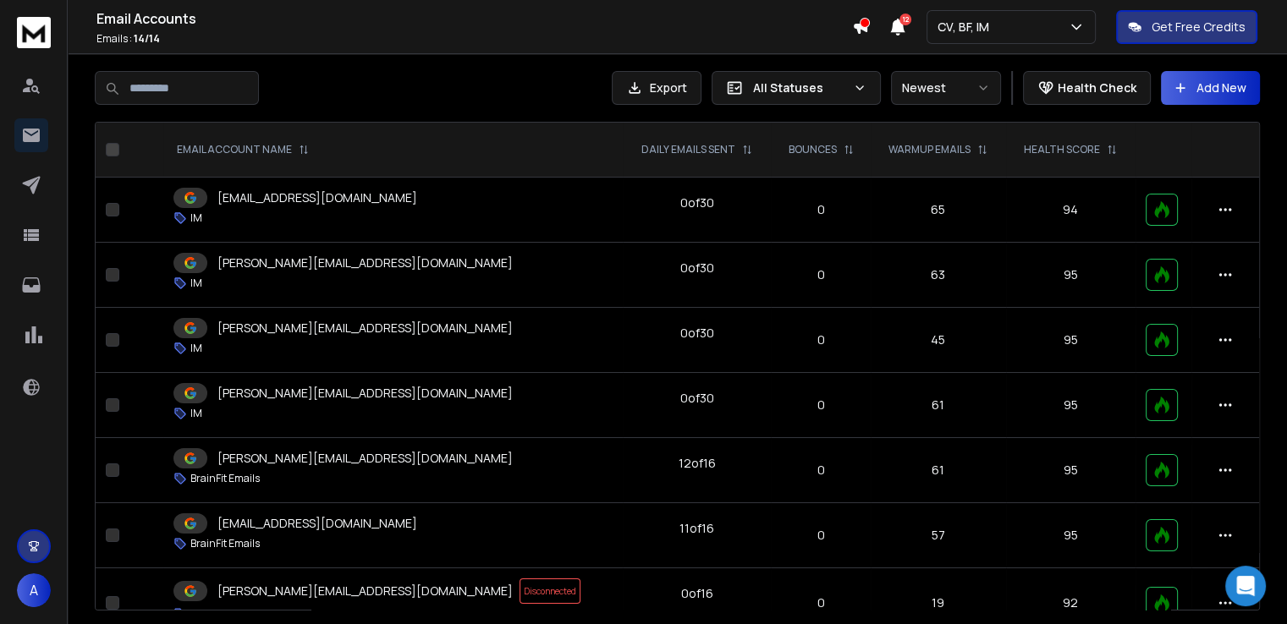
click at [249, 585] on p "[PERSON_NAME][EMAIL_ADDRESS][DOMAIN_NAME]" at bounding box center [364, 591] width 295 height 17
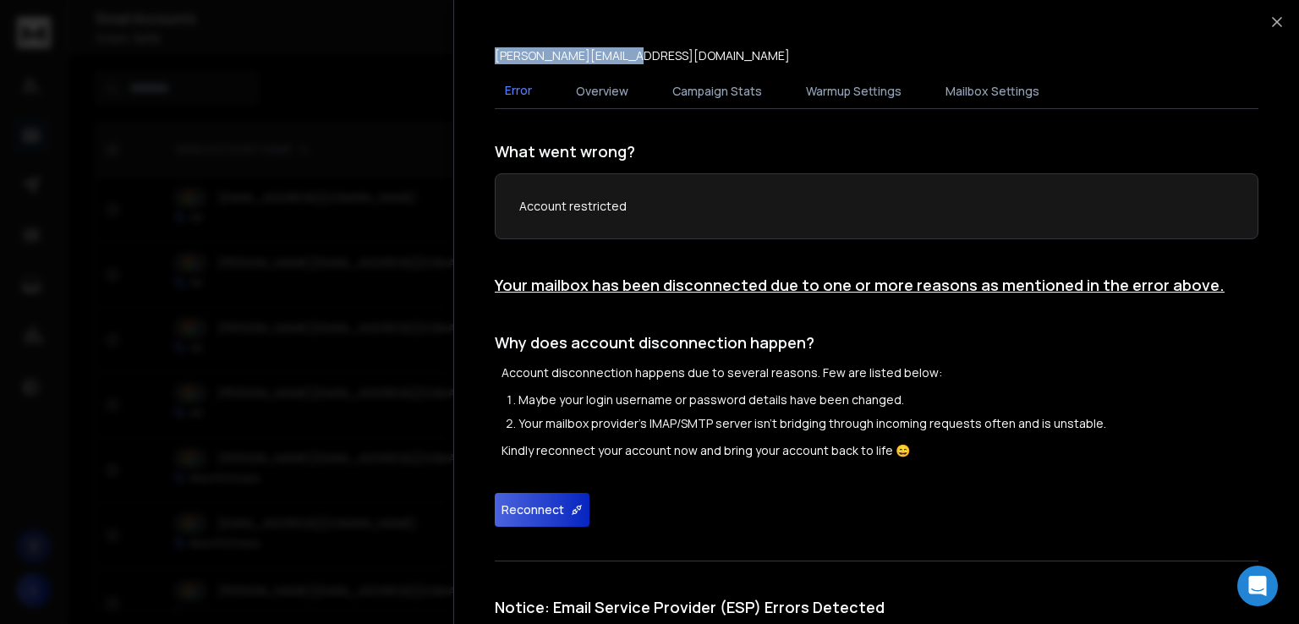
copy p "[PERSON_NAME][EMAIL_ADDRESS][DOMAIN_NAME]"
drag, startPoint x: 606, startPoint y: 52, endPoint x: 531, endPoint y: 31, distance: 77.2
click at [481, 52] on div "[PERSON_NAME][EMAIL_ADDRESS][DOMAIN_NAME] Error Overview Campaign Stats Warmup …" at bounding box center [877, 537] width 805 height 1034
click at [291, 258] on div at bounding box center [649, 312] width 1299 height 624
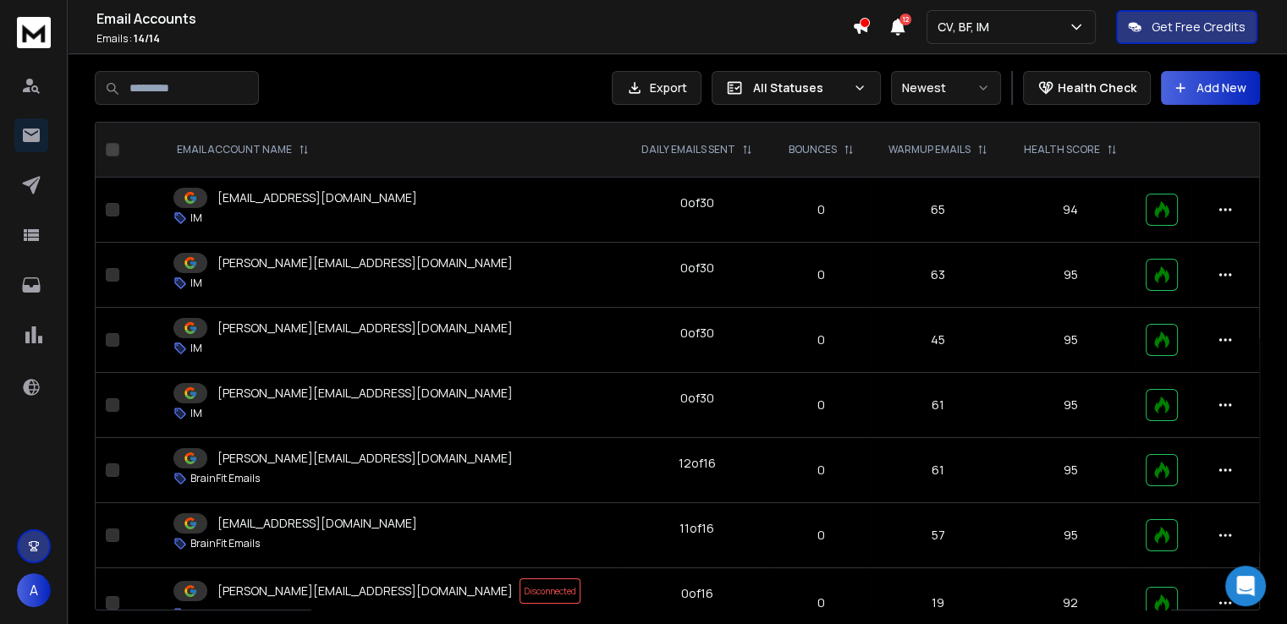
scroll to position [282, 0]
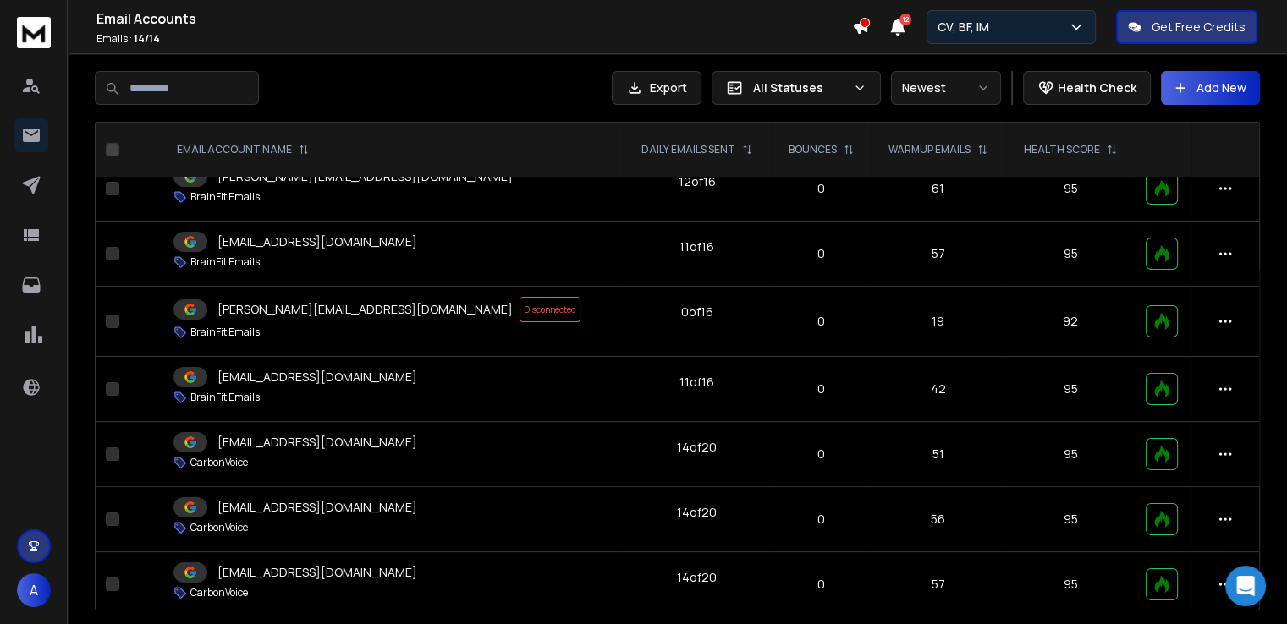
click at [1054, 32] on div "CV, BF, IM" at bounding box center [1010, 27] width 147 height 17
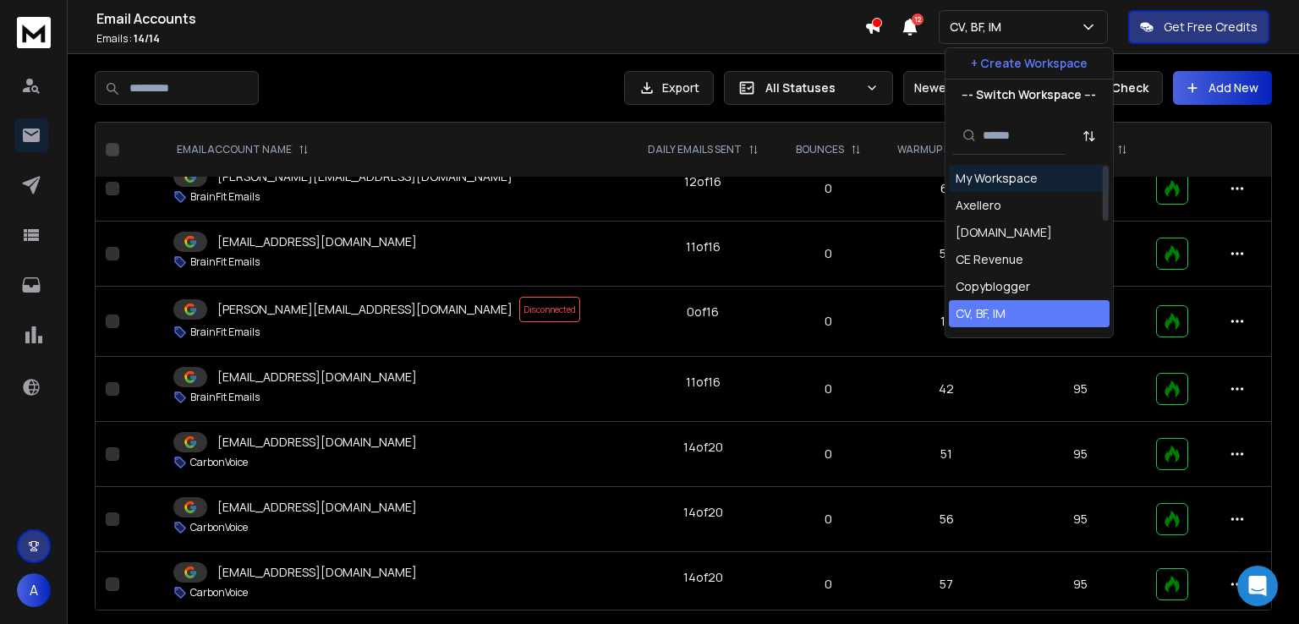
click at [1022, 175] on div "My Workspace" at bounding box center [997, 178] width 82 height 17
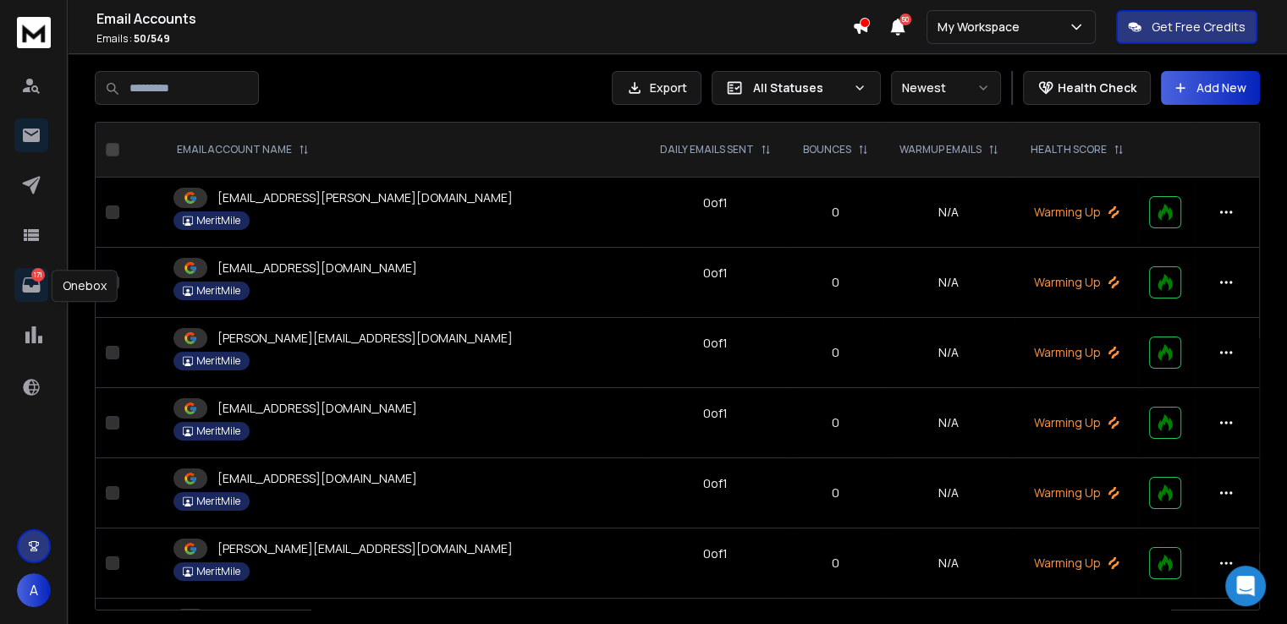
click at [45, 279] on link "171" at bounding box center [31, 285] width 34 height 34
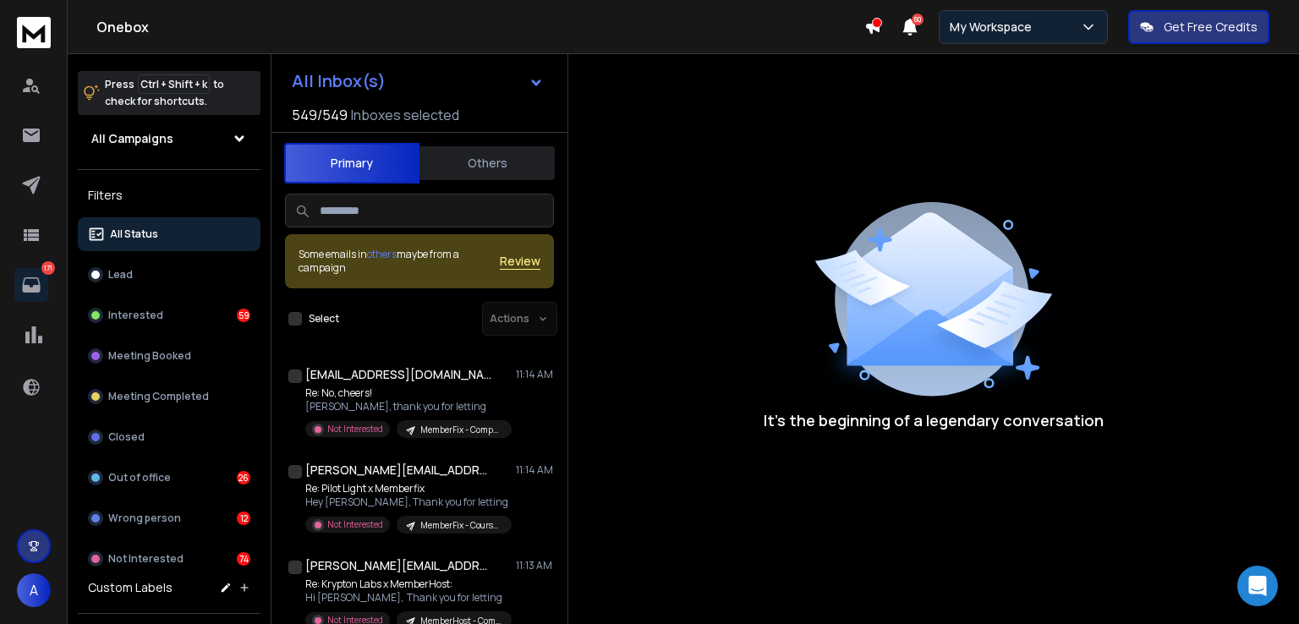
click at [985, 26] on p "My Workspace" at bounding box center [994, 27] width 89 height 17
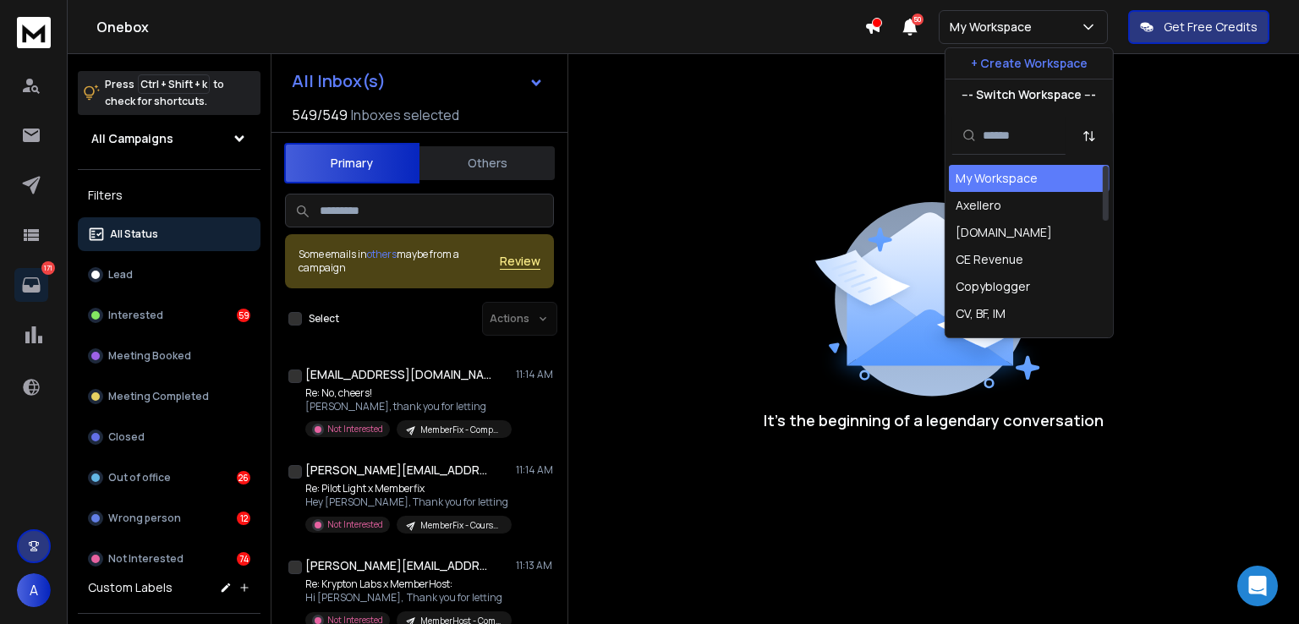
click at [1040, 179] on div "My Workspace" at bounding box center [1029, 178] width 161 height 27
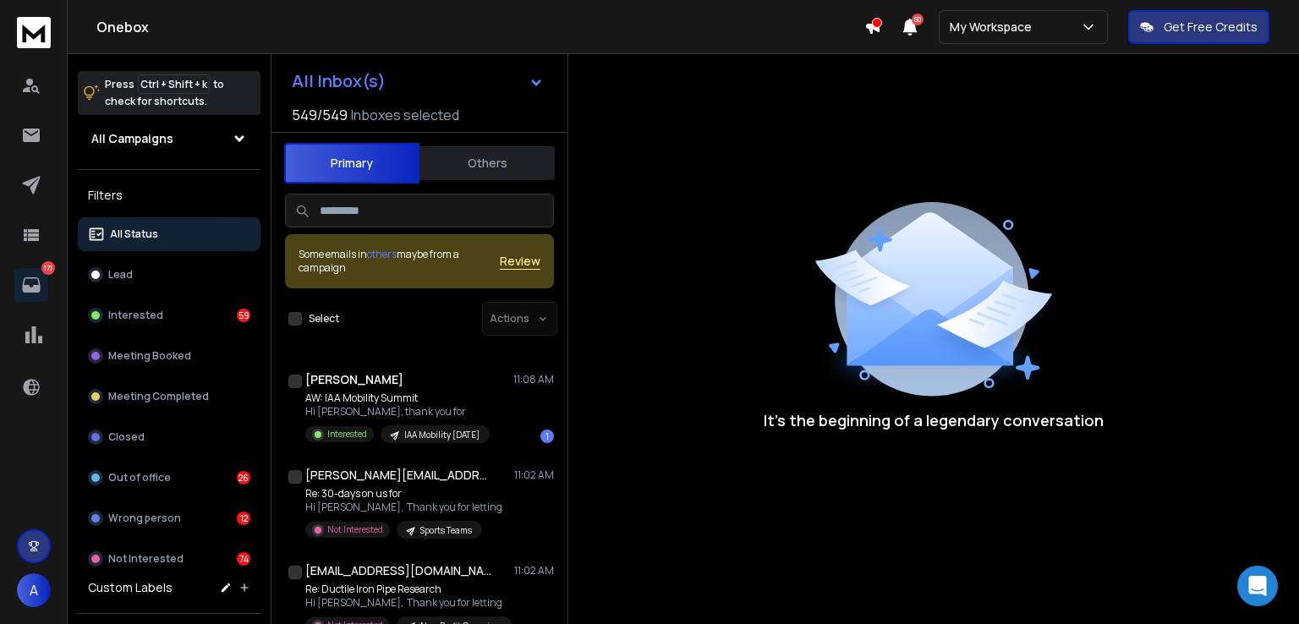
scroll to position [563, 0]
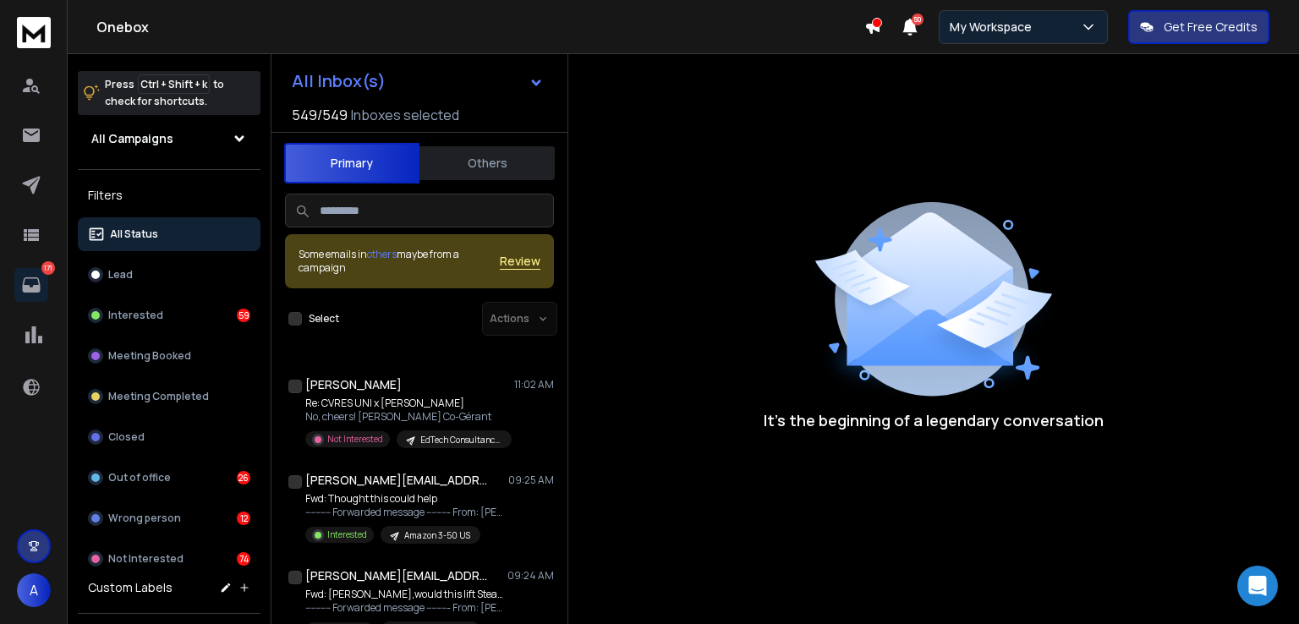
click at [1039, 28] on p "My Workspace" at bounding box center [994, 27] width 89 height 17
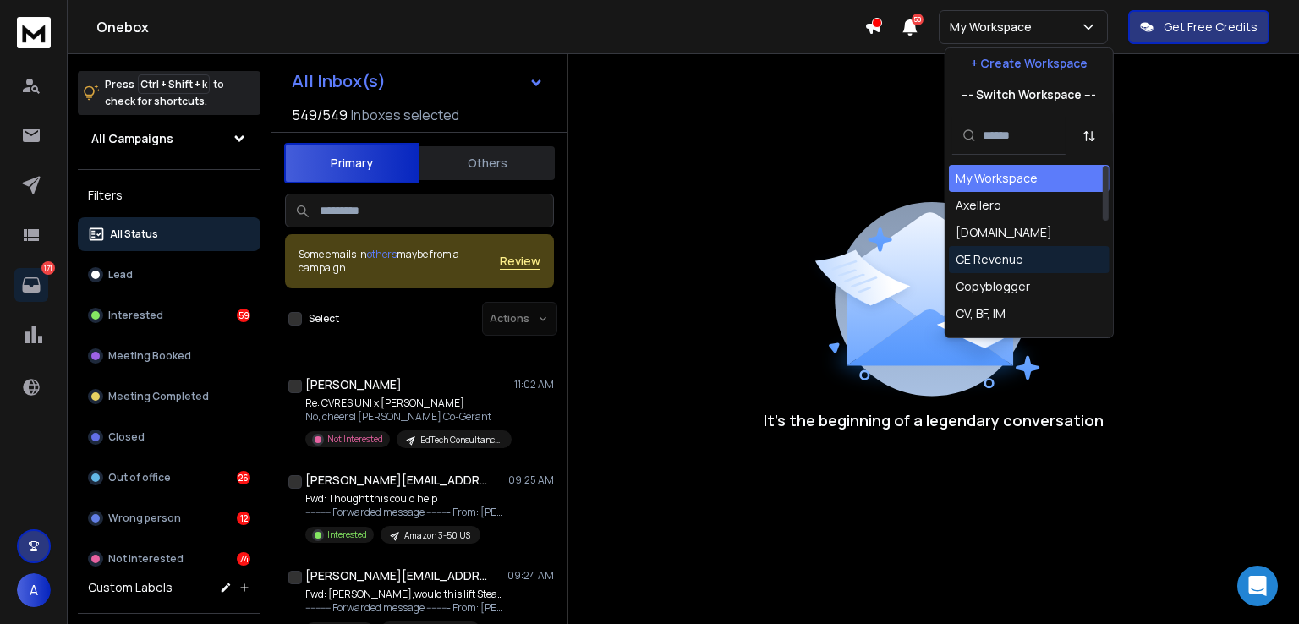
click at [1030, 268] on div "CE Revenue" at bounding box center [1029, 259] width 161 height 27
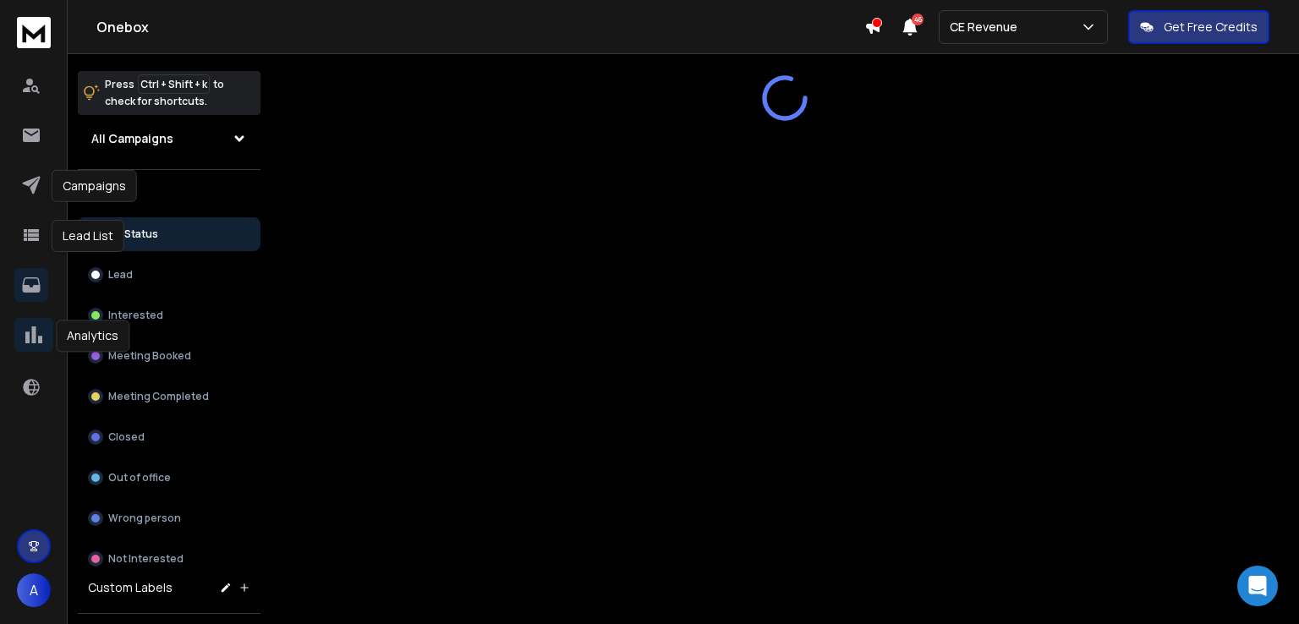
click at [44, 340] on icon at bounding box center [33, 334] width 25 height 25
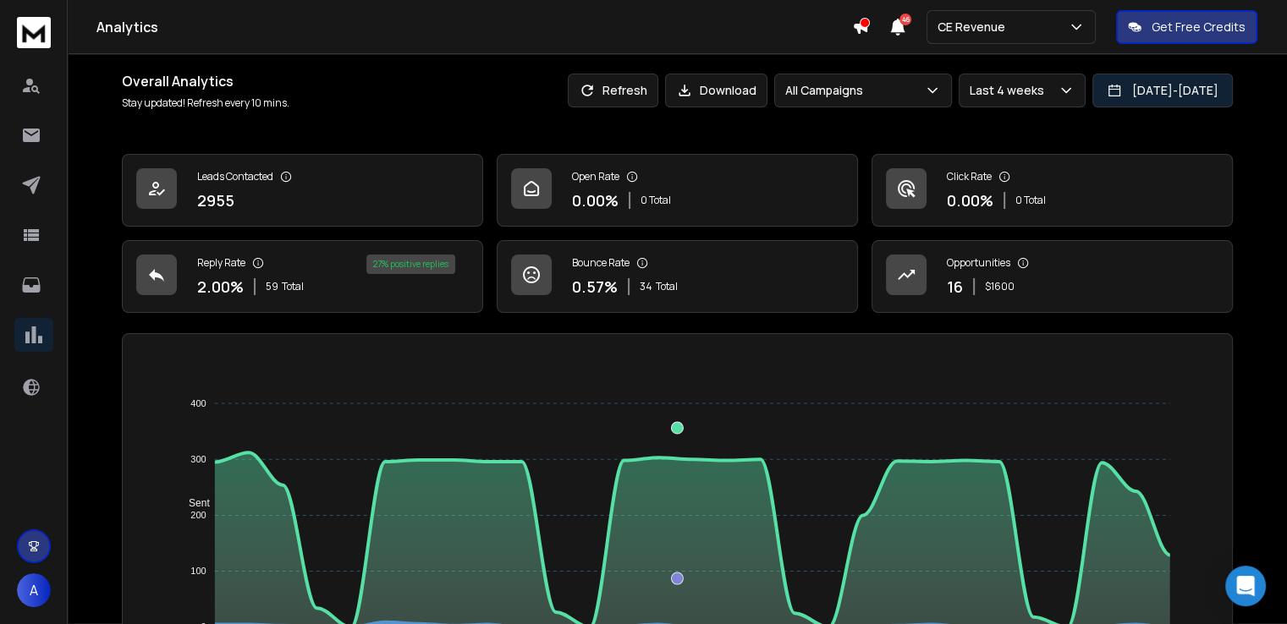
click at [1092, 86] on button "[DATE] - [DATE]" at bounding box center [1162, 91] width 140 height 34
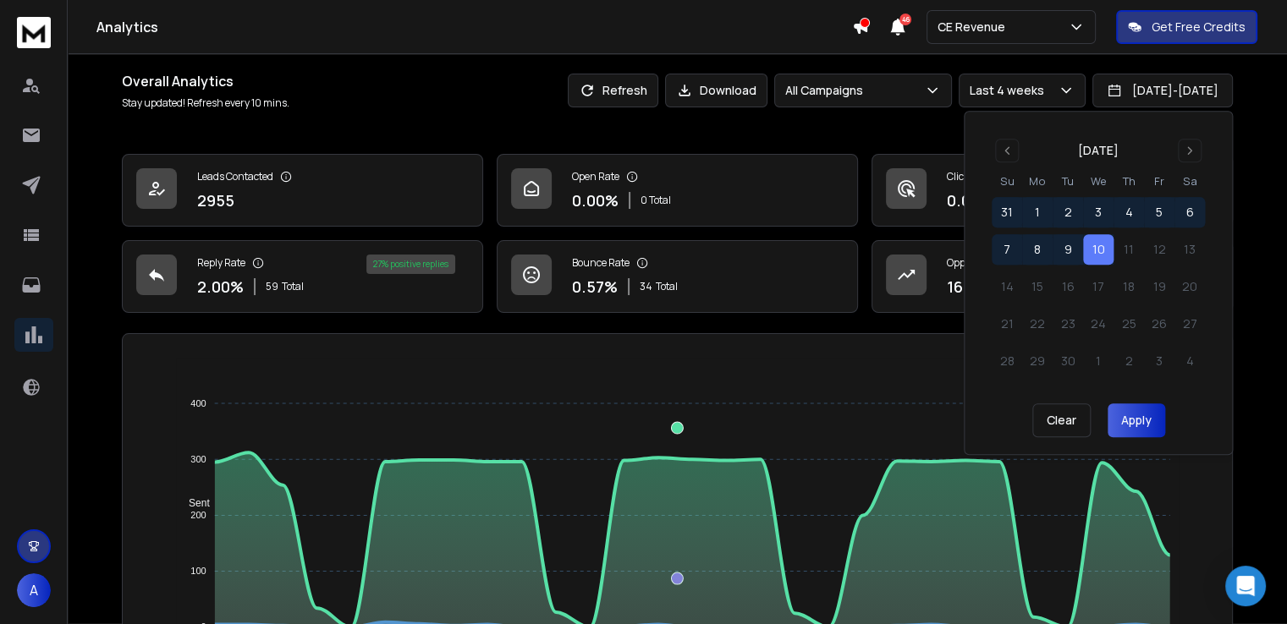
click at [1036, 207] on button "1" at bounding box center [1037, 212] width 30 height 30
click at [1101, 248] on button "10" at bounding box center [1098, 249] width 30 height 30
click at [1041, 212] on button "1" at bounding box center [1037, 212] width 30 height 30
click at [1095, 248] on button "10" at bounding box center [1098, 249] width 30 height 30
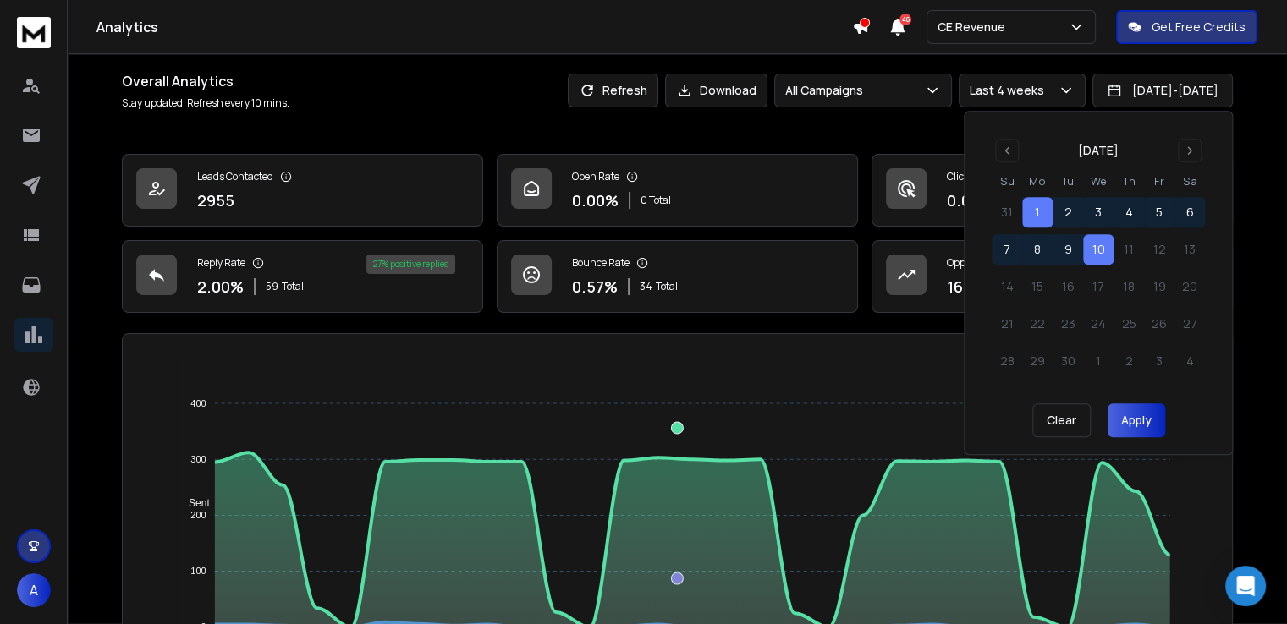
click at [1154, 417] on button "Apply" at bounding box center [1136, 421] width 58 height 34
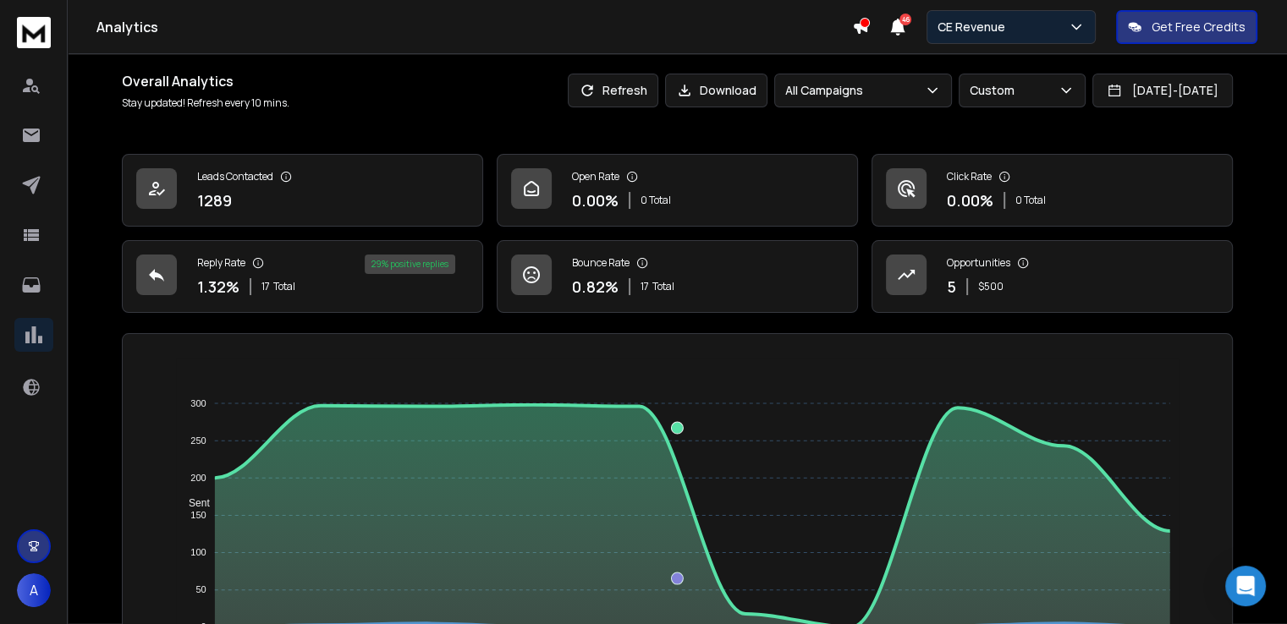
click at [1046, 26] on div "CE Revenue" at bounding box center [1010, 27] width 147 height 17
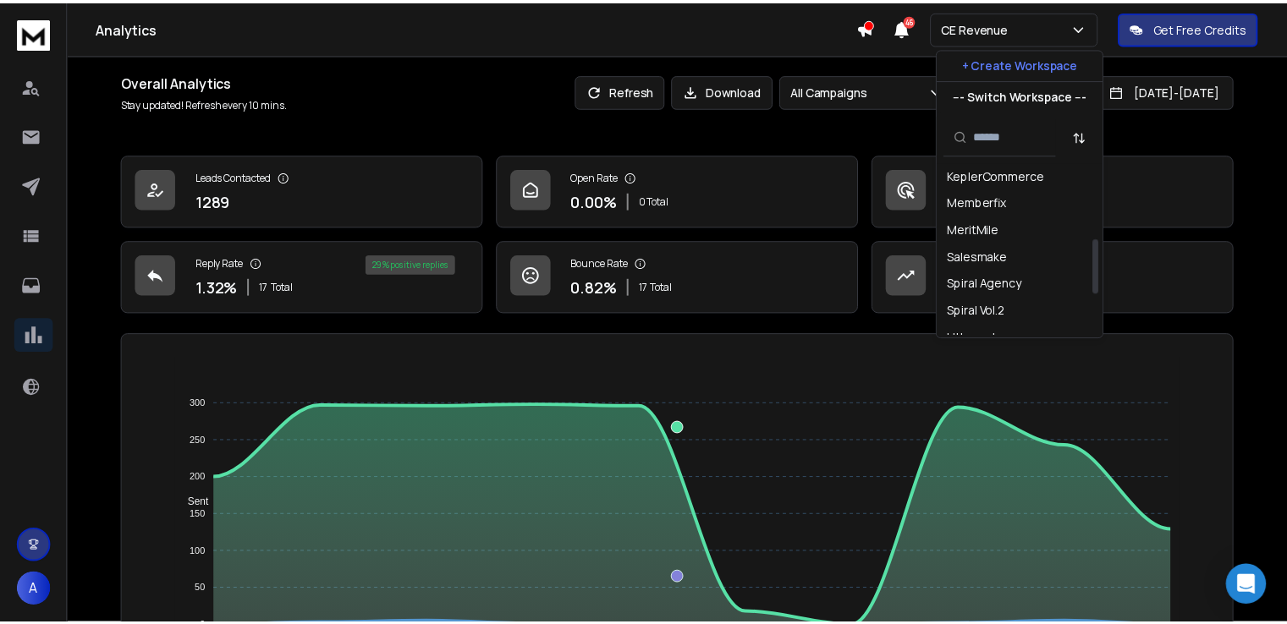
scroll to position [345, 0]
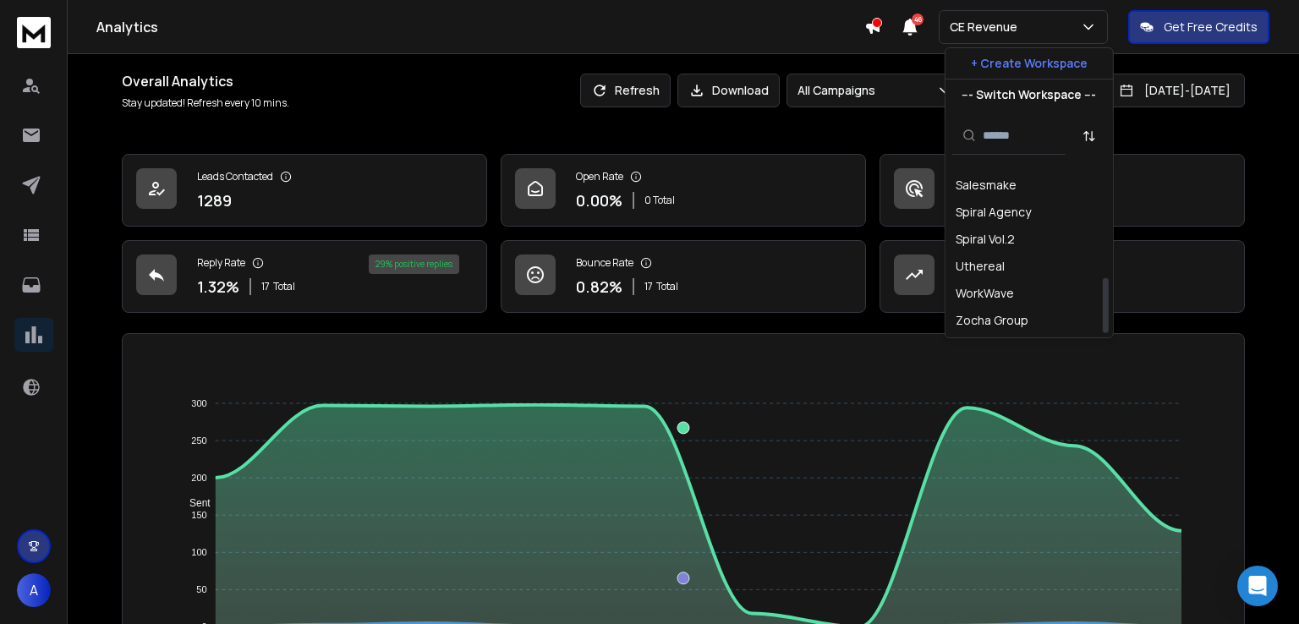
drag, startPoint x: 1105, startPoint y: 203, endPoint x: 1116, endPoint y: 316, distance: 113.1
click at [1109, 316] on div at bounding box center [1106, 305] width 6 height 55
click at [1068, 274] on div "Uthereal" at bounding box center [1029, 266] width 161 height 27
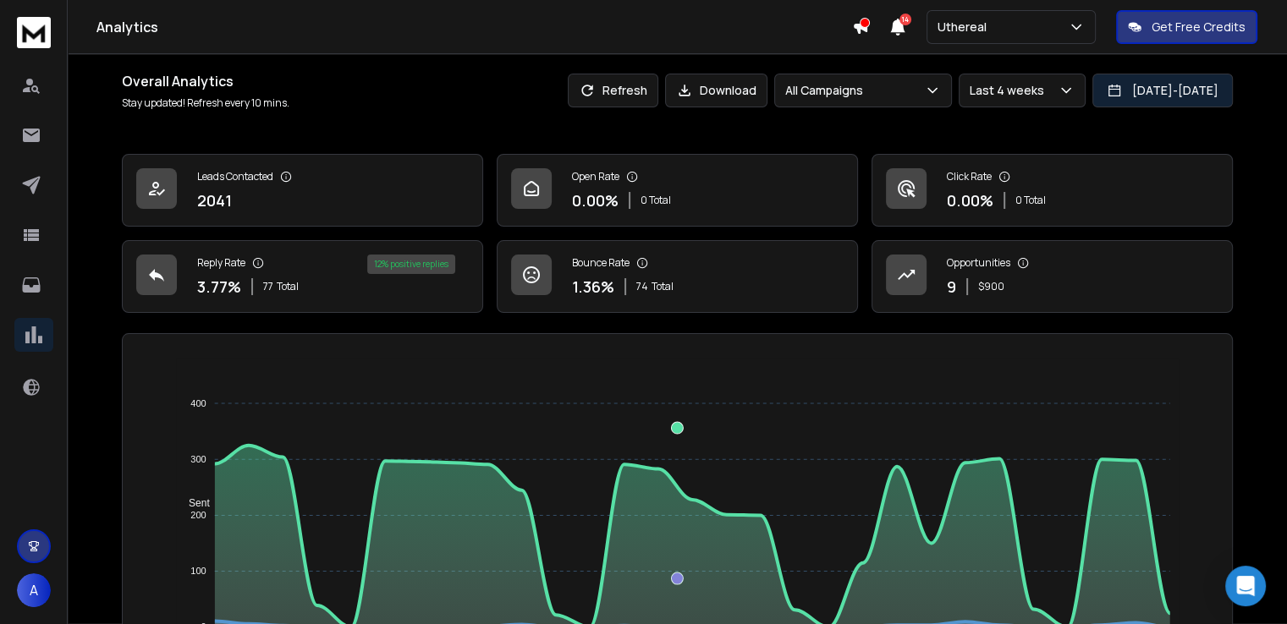
click at [1191, 75] on button "[DATE] - [DATE]" at bounding box center [1162, 91] width 140 height 34
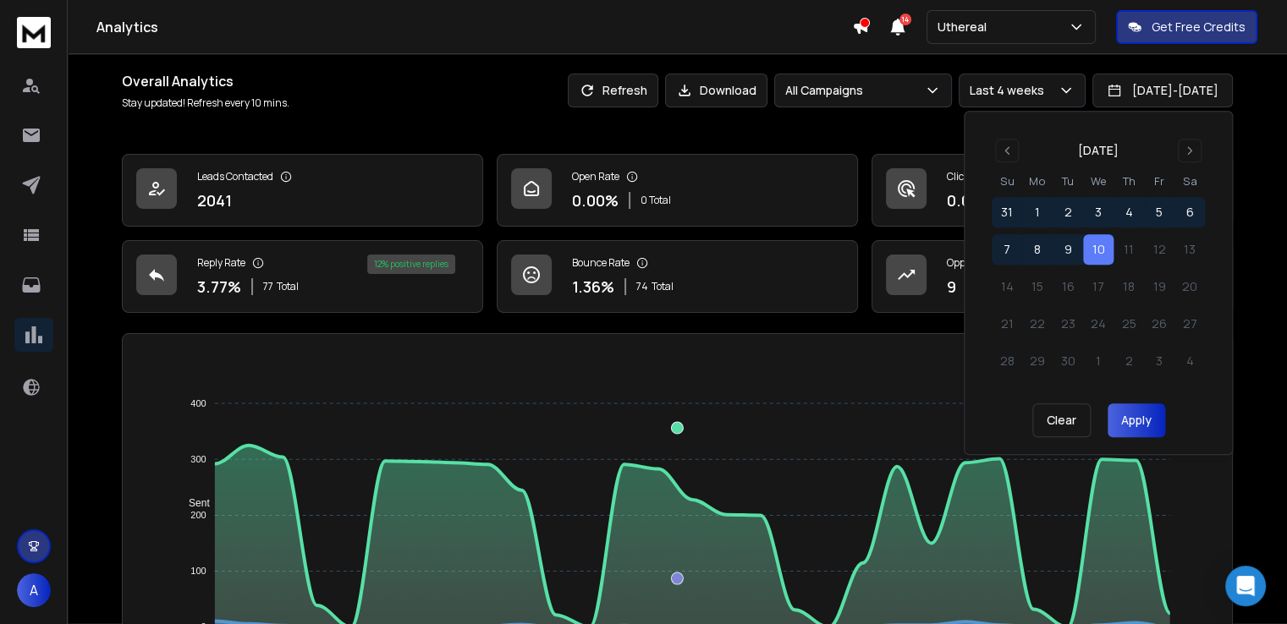
click at [1038, 203] on button "1" at bounding box center [1037, 212] width 30 height 30
drag, startPoint x: 1092, startPoint y: 250, endPoint x: 1142, endPoint y: 373, distance: 133.2
click at [1091, 250] on button "10" at bounding box center [1098, 249] width 30 height 30
drag, startPoint x: 1151, startPoint y: 430, endPoint x: 1031, endPoint y: 316, distance: 165.2
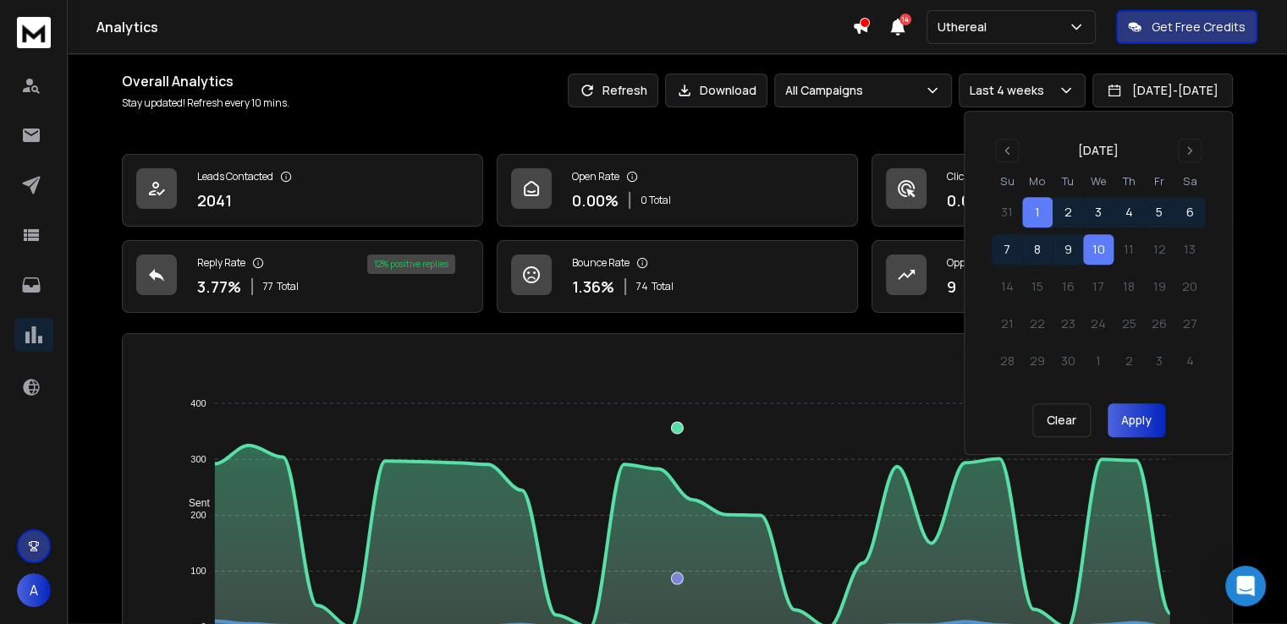
click at [1150, 430] on button "Apply" at bounding box center [1136, 421] width 58 height 34
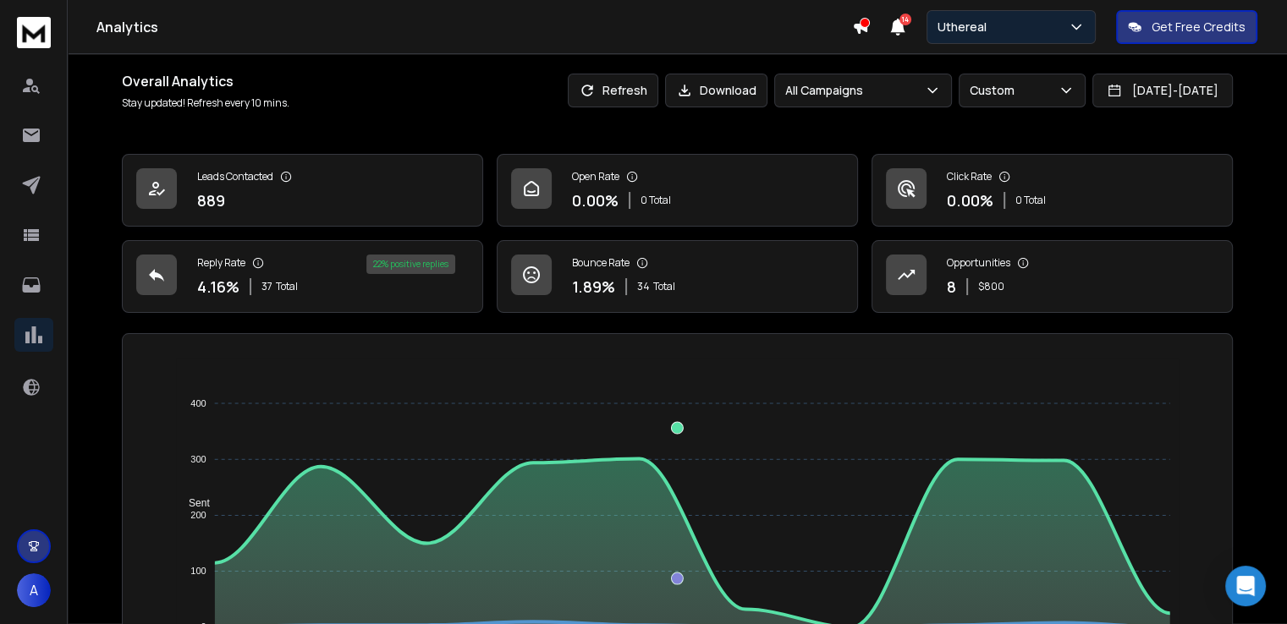
click at [1074, 30] on icon "button" at bounding box center [1076, 27] width 17 height 17
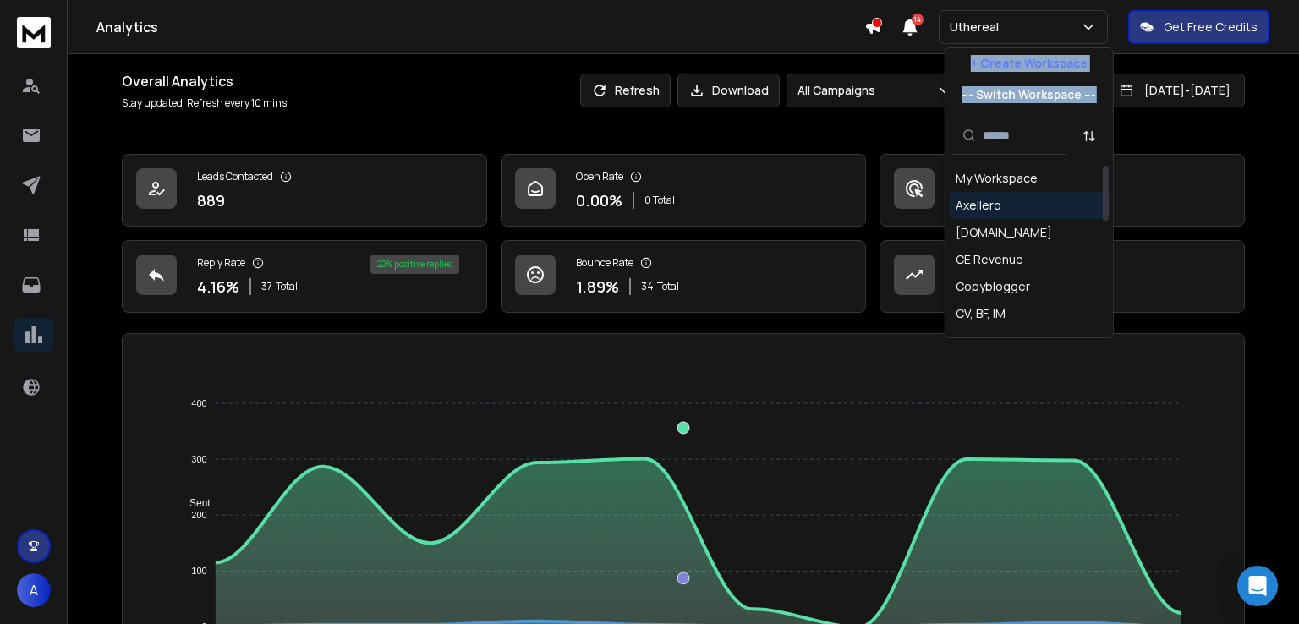
drag, startPoint x: 1111, startPoint y: 201, endPoint x: 1110, endPoint y: 213, distance: 12.7
click at [1115, 231] on body "Get only verified leads with our AI-powered Lead Finder, starting at $22/mo Try…" at bounding box center [649, 312] width 1299 height 624
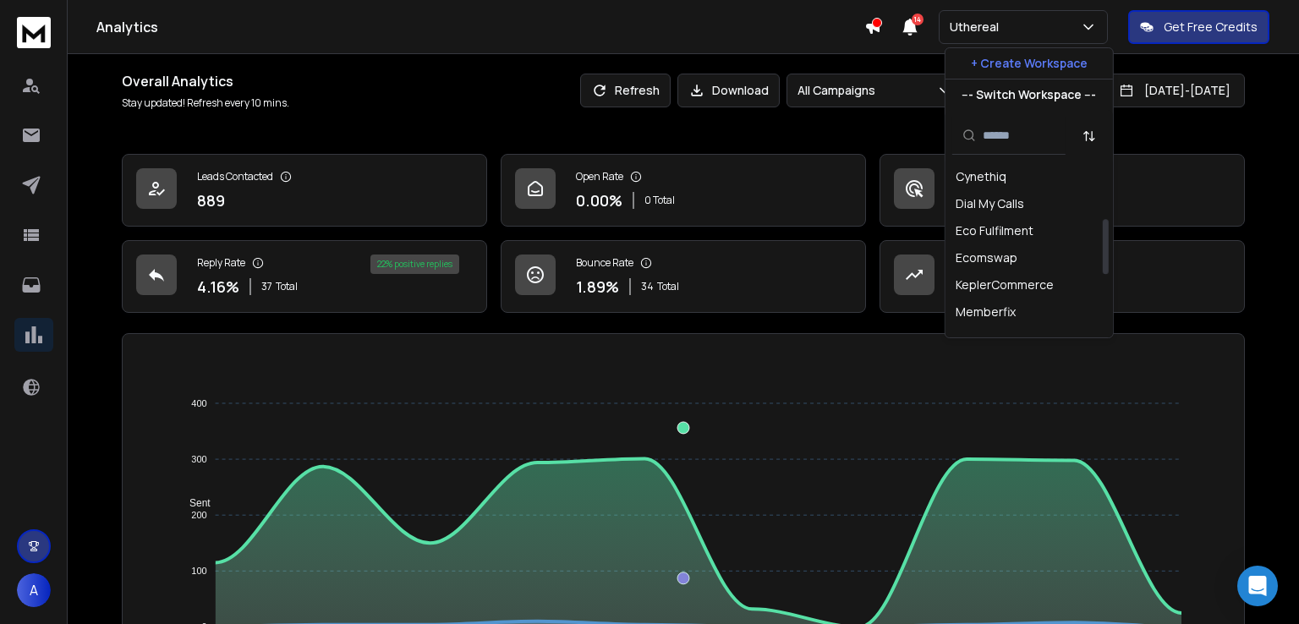
drag, startPoint x: 1108, startPoint y: 206, endPoint x: 1066, endPoint y: 278, distance: 83.4
click at [1109, 258] on div at bounding box center [1106, 246] width 6 height 55
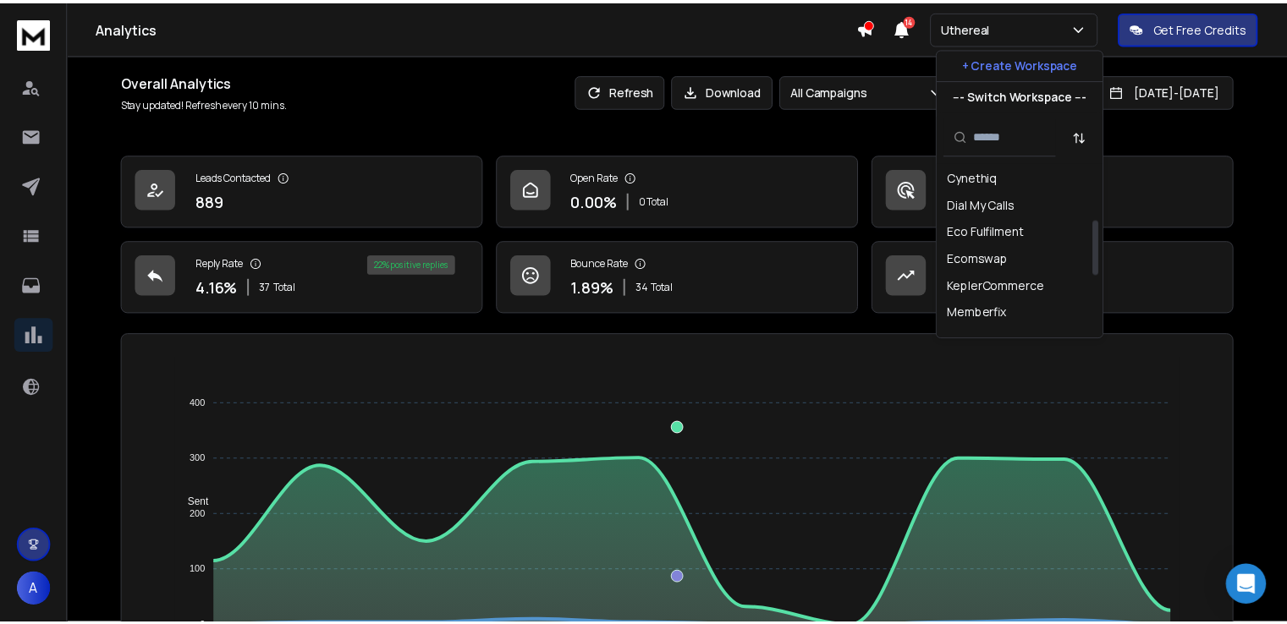
scroll to position [166, 0]
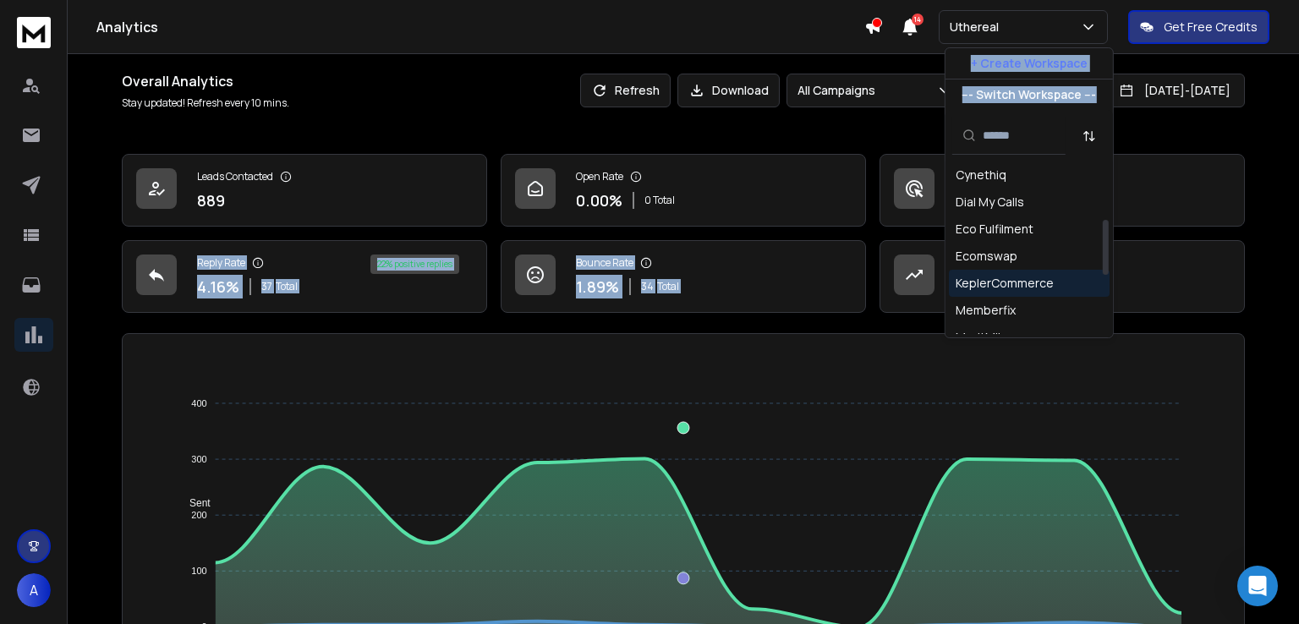
click at [1063, 279] on div "KeplerCommerce" at bounding box center [1029, 283] width 161 height 27
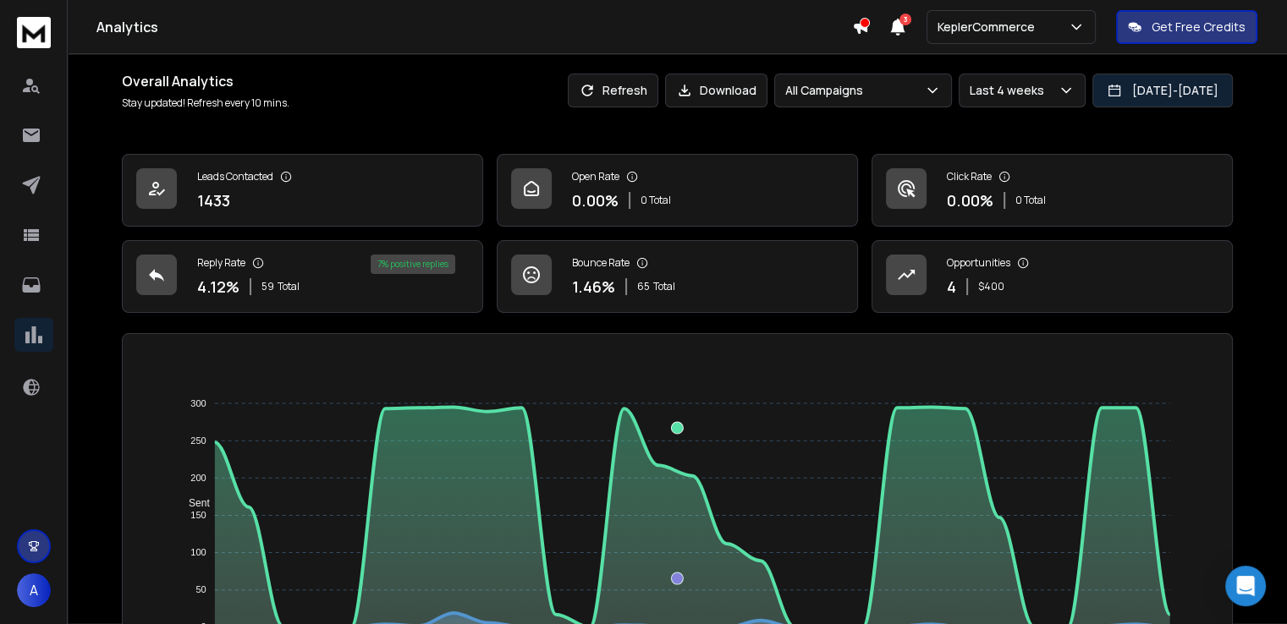
click at [1128, 90] on button "[DATE] - [DATE]" at bounding box center [1162, 91] width 140 height 34
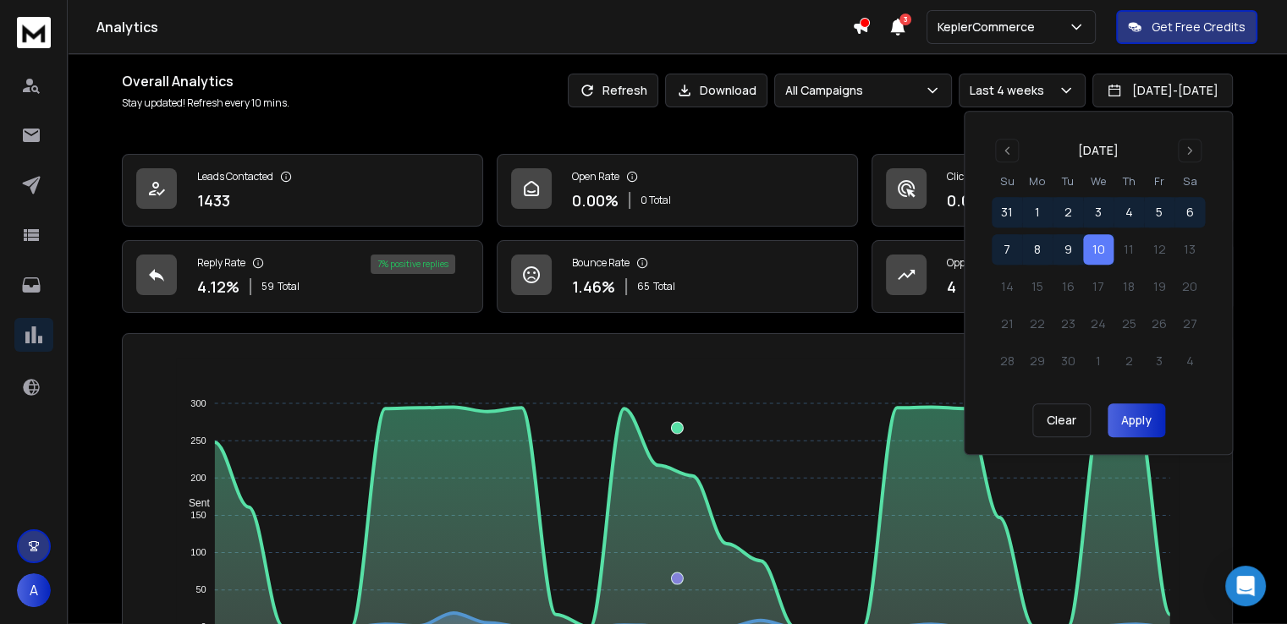
click at [1044, 211] on button "1" at bounding box center [1037, 212] width 30 height 30
drag, startPoint x: 1110, startPoint y: 245, endPoint x: 1102, endPoint y: 249, distance: 9.1
click at [1106, 246] on button "10" at bounding box center [1098, 249] width 30 height 30
click at [1131, 418] on button "Apply" at bounding box center [1136, 421] width 58 height 34
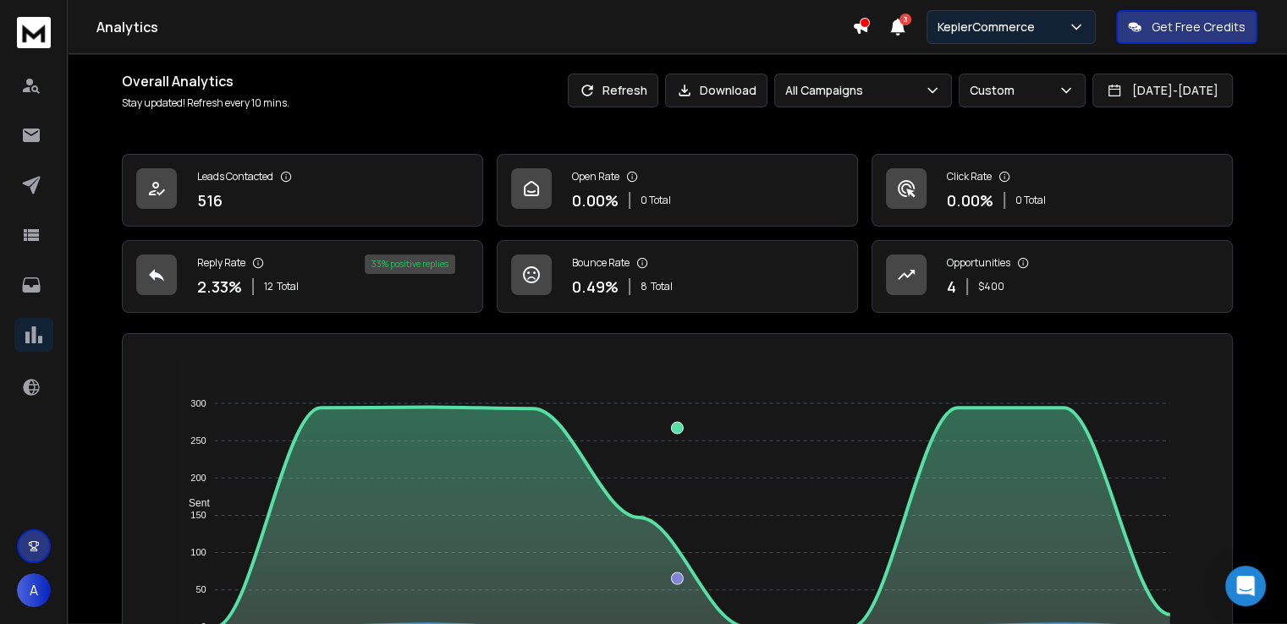
click at [1040, 43] on button "KeplerCommerce" at bounding box center [1010, 27] width 169 height 34
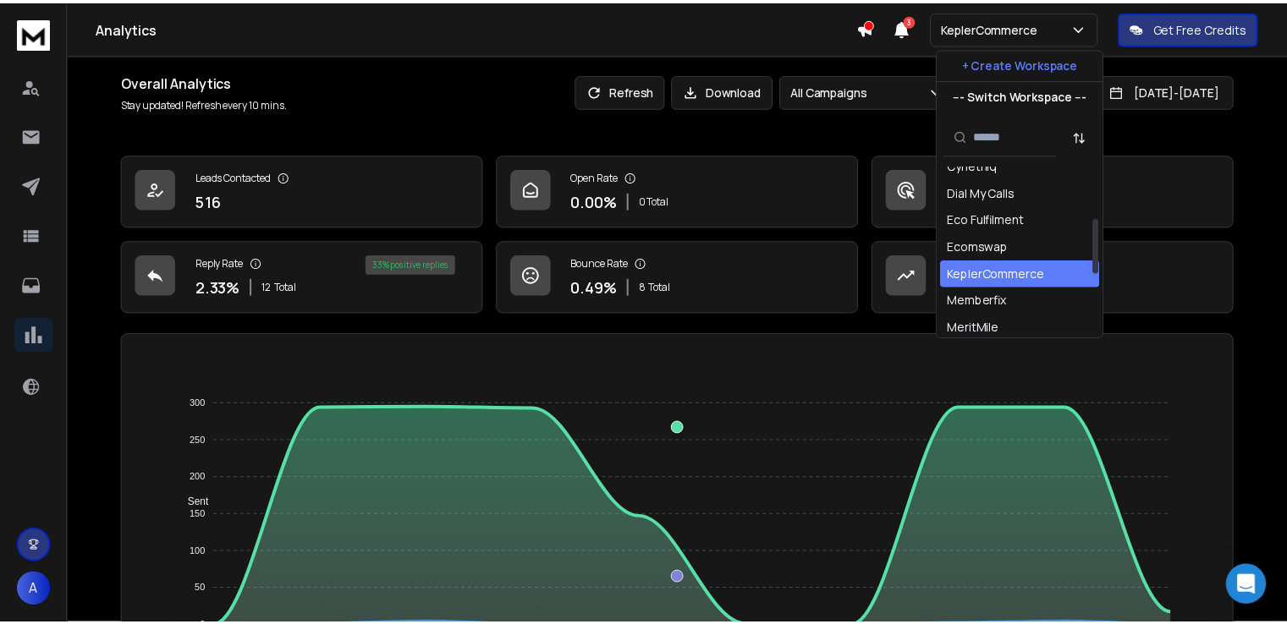
scroll to position [207, 0]
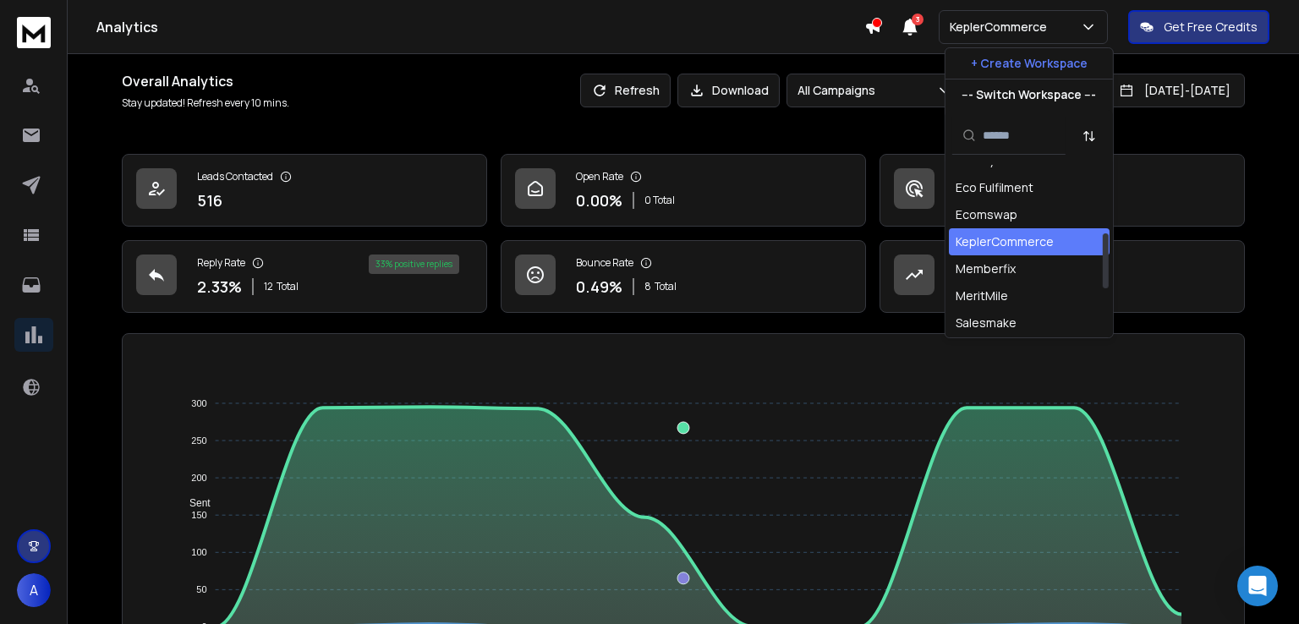
drag, startPoint x: 1103, startPoint y: 190, endPoint x: 1078, endPoint y: 236, distance: 52.3
click at [1107, 258] on div at bounding box center [1106, 261] width 6 height 55
click at [1047, 187] on div "Eco Fulfilment" at bounding box center [1029, 187] width 161 height 27
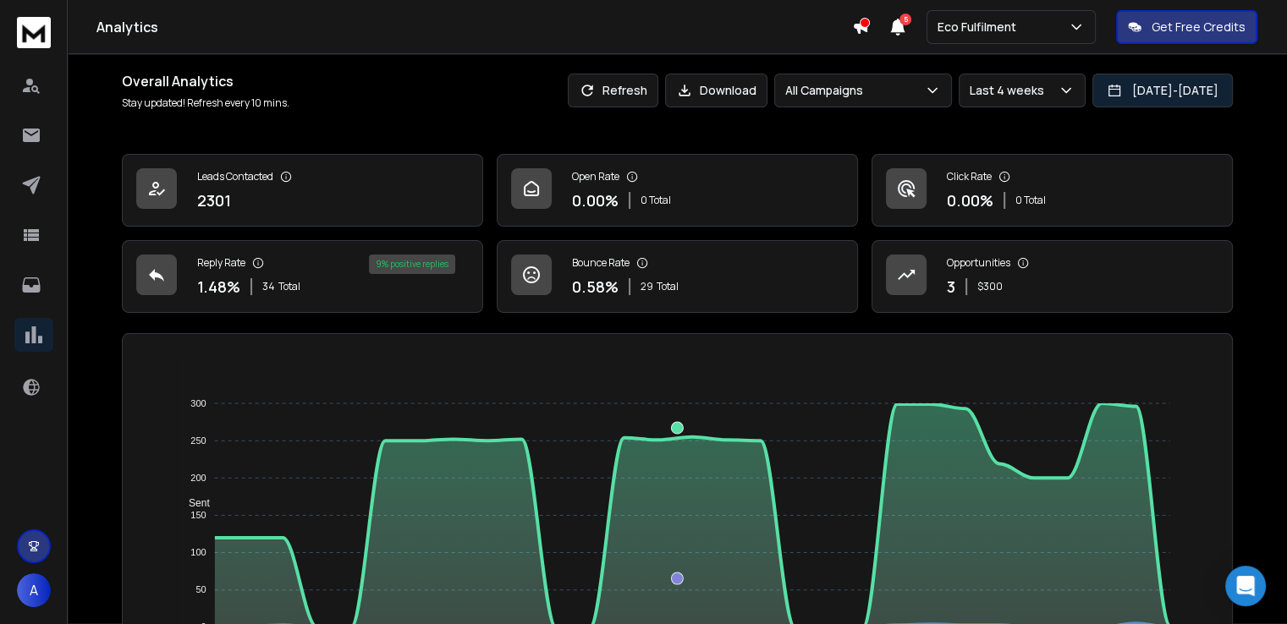
click at [1195, 82] on button "[DATE] - [DATE]" at bounding box center [1162, 91] width 140 height 34
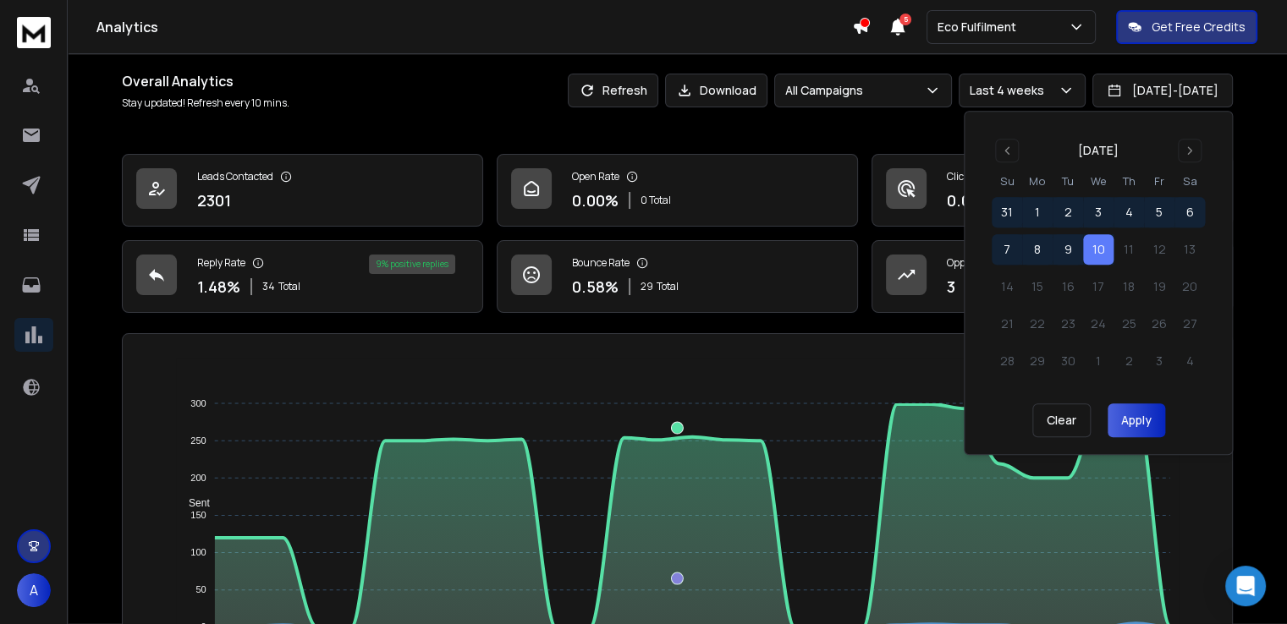
click at [1028, 218] on button "1" at bounding box center [1037, 212] width 30 height 30
click at [1030, 217] on button "1" at bounding box center [1037, 212] width 30 height 30
click at [1096, 253] on button "10" at bounding box center [1098, 249] width 30 height 30
click at [1140, 404] on button "Apply" at bounding box center [1136, 421] width 58 height 34
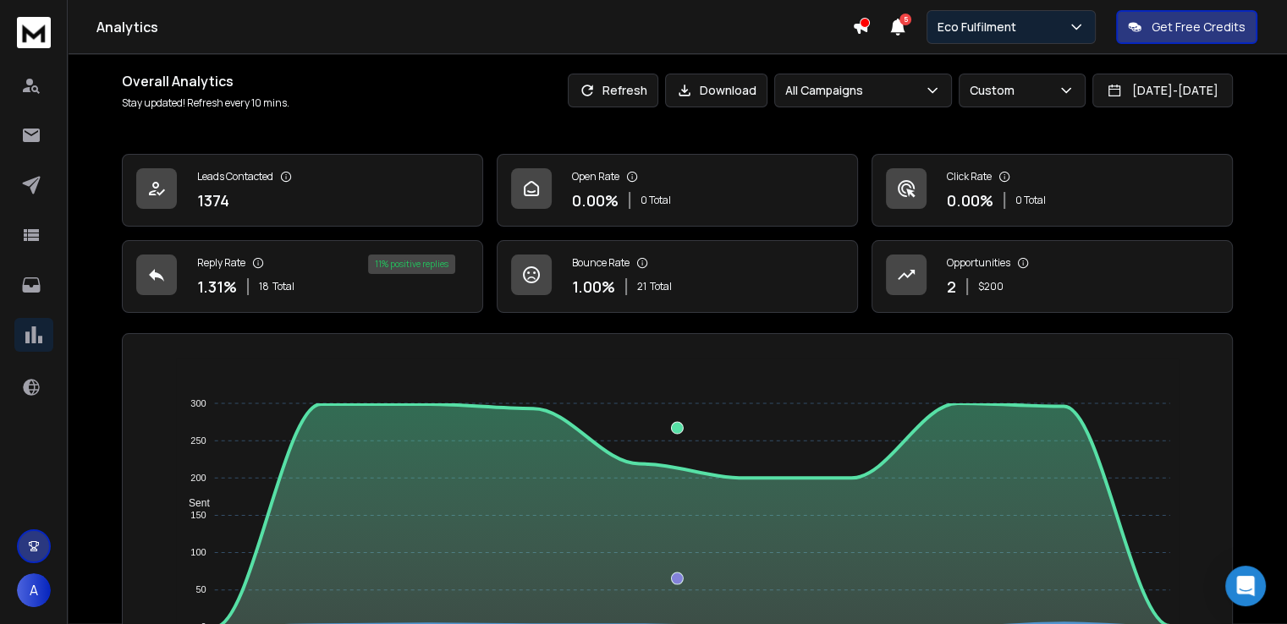
click at [1066, 14] on button "Eco Fulfilment" at bounding box center [1010, 27] width 169 height 34
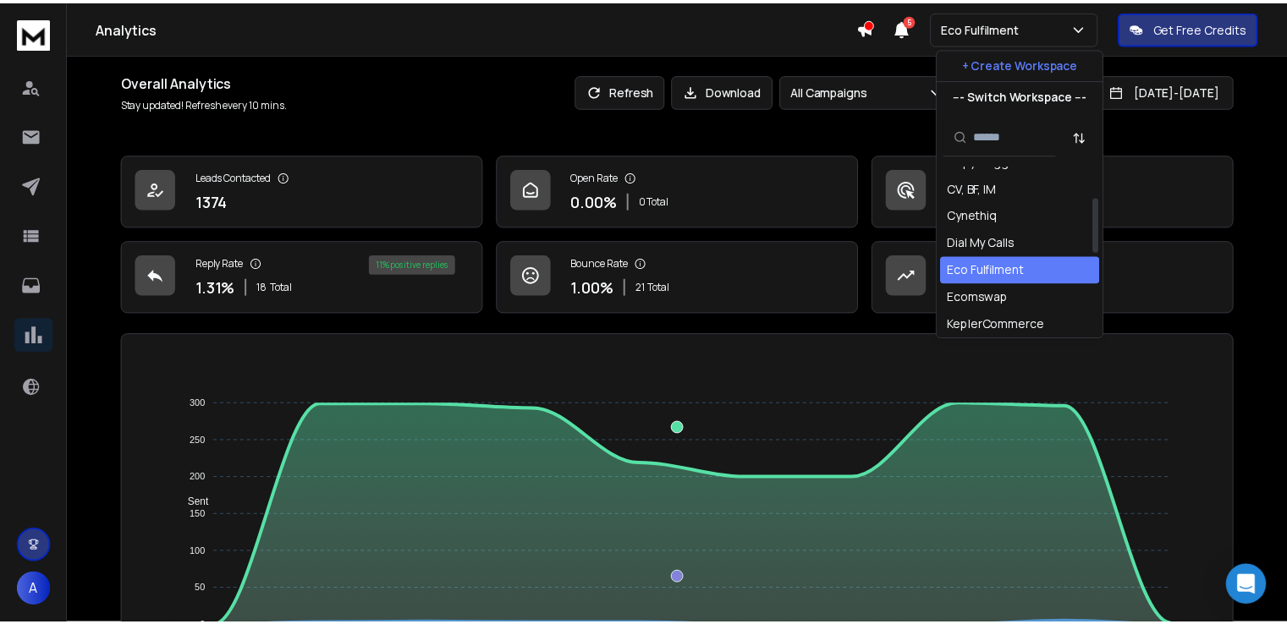
scroll to position [91, 0]
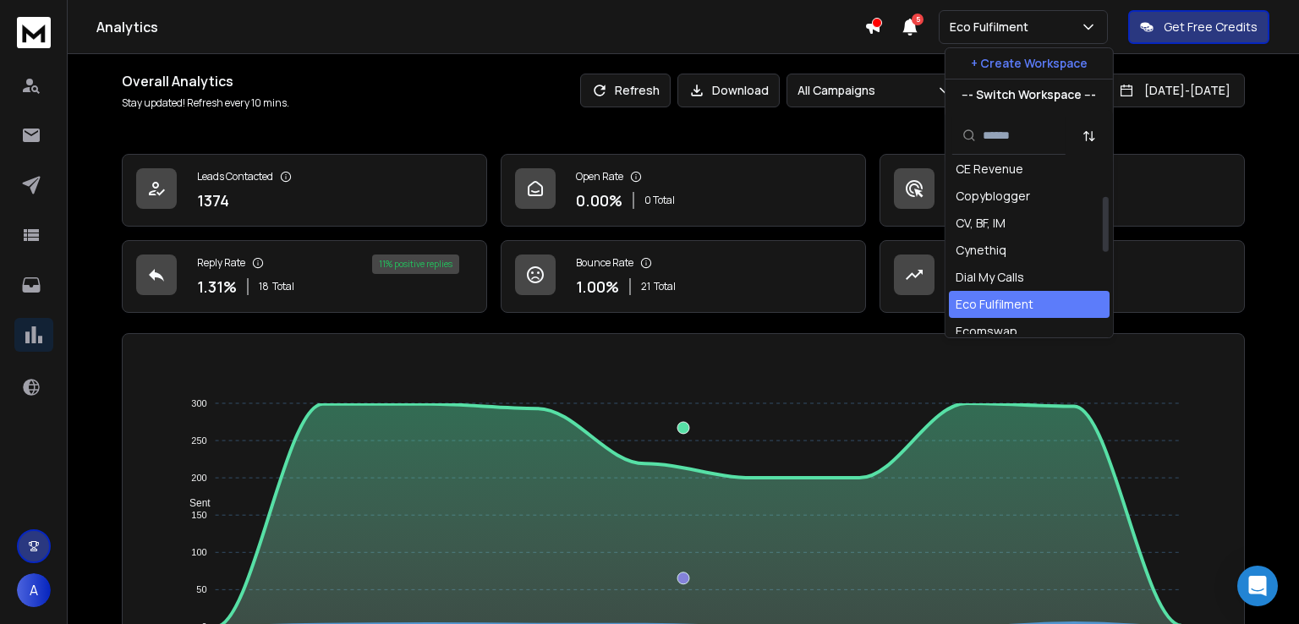
drag, startPoint x: 1107, startPoint y: 282, endPoint x: 1099, endPoint y: 219, distance: 63.2
click at [1103, 219] on div at bounding box center [1106, 224] width 6 height 55
click at [1075, 224] on div "CV, BF, IM" at bounding box center [1029, 223] width 161 height 27
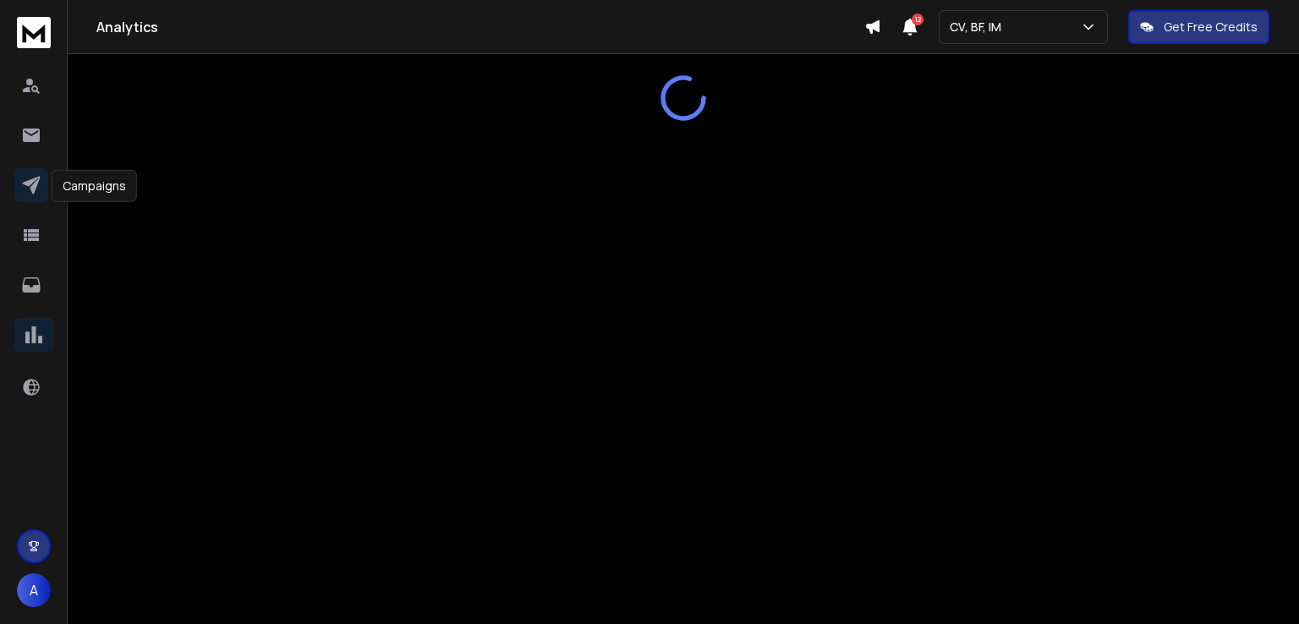
click at [32, 177] on icon at bounding box center [31, 185] width 20 height 20
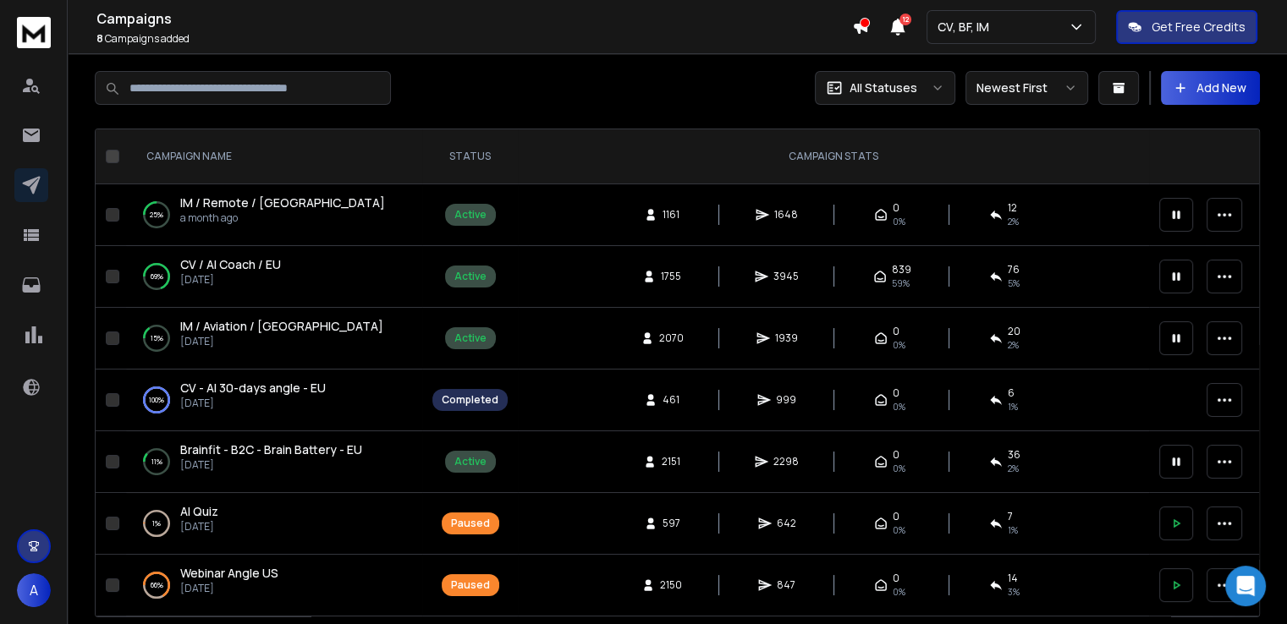
click at [1217, 272] on icon "button" at bounding box center [1224, 276] width 17 height 17
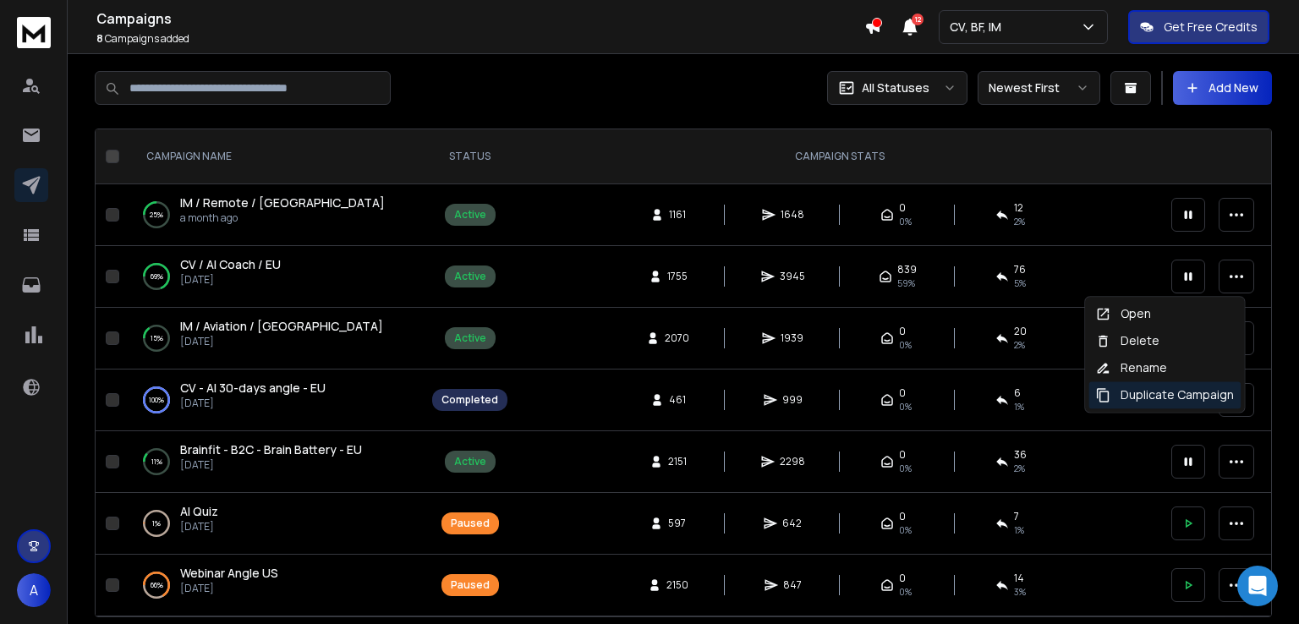
click at [1186, 388] on div "Duplicate Campaign" at bounding box center [1165, 395] width 139 height 17
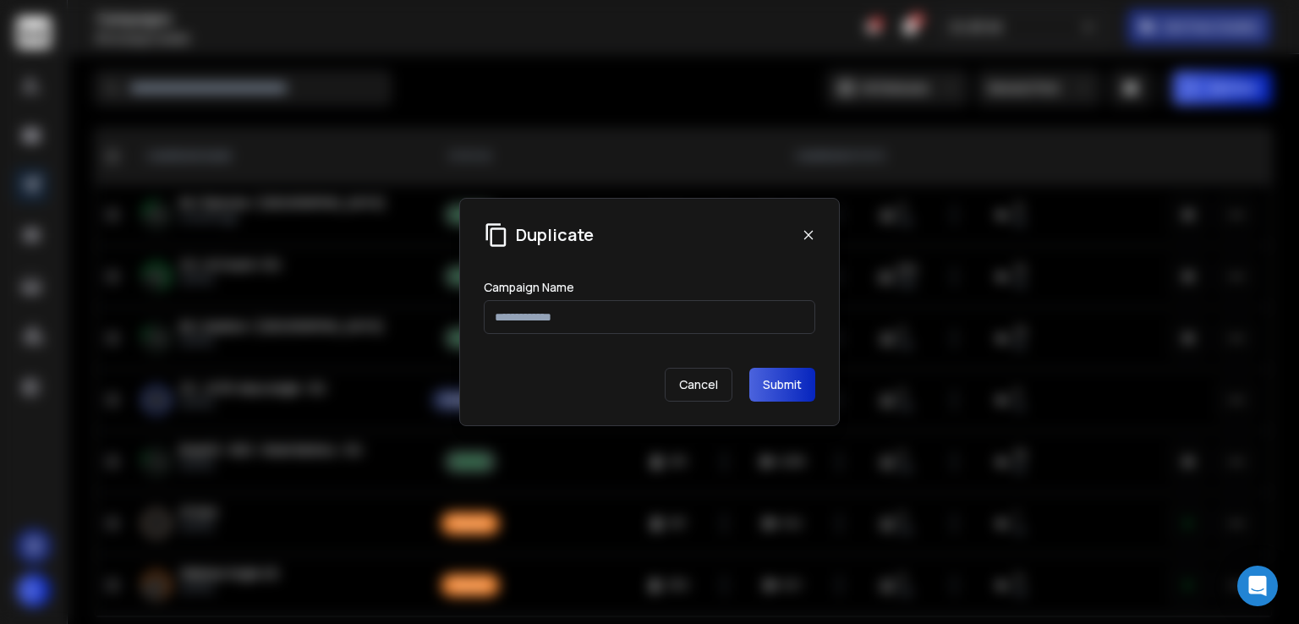
click at [626, 316] on input "text" at bounding box center [650, 317] width 332 height 34
type input "**********"
click at [788, 379] on button "Submit" at bounding box center [783, 385] width 66 height 34
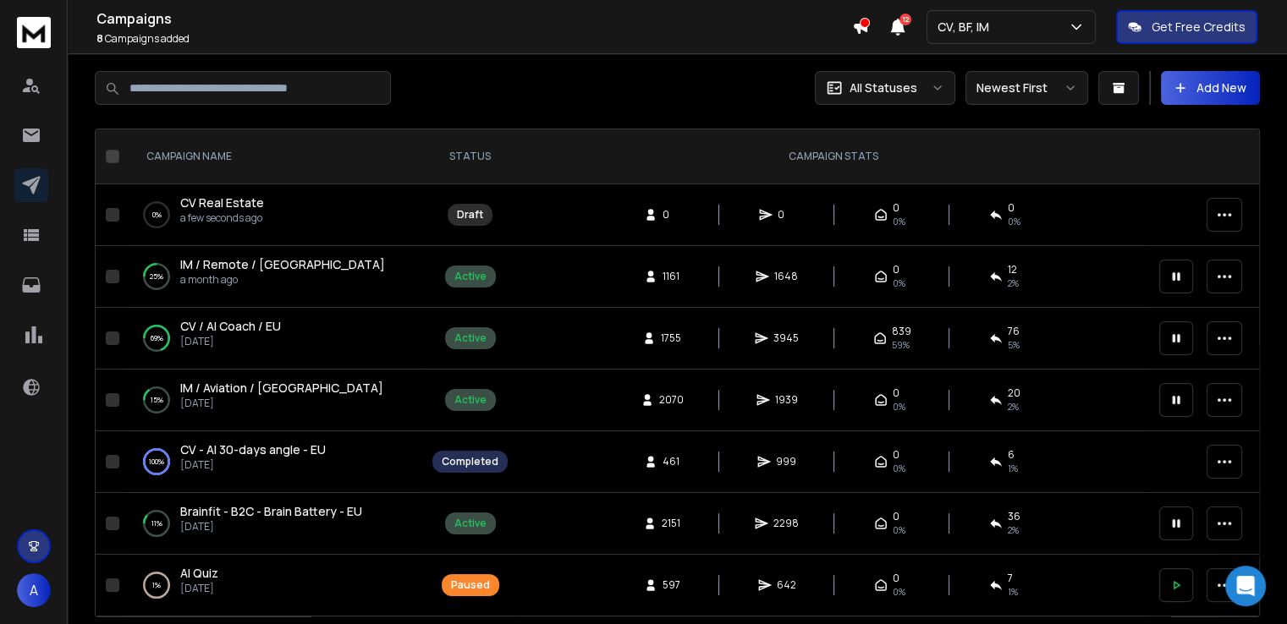
click at [352, 207] on div "0 % CV Real Estate a few seconds ago" at bounding box center [274, 215] width 262 height 41
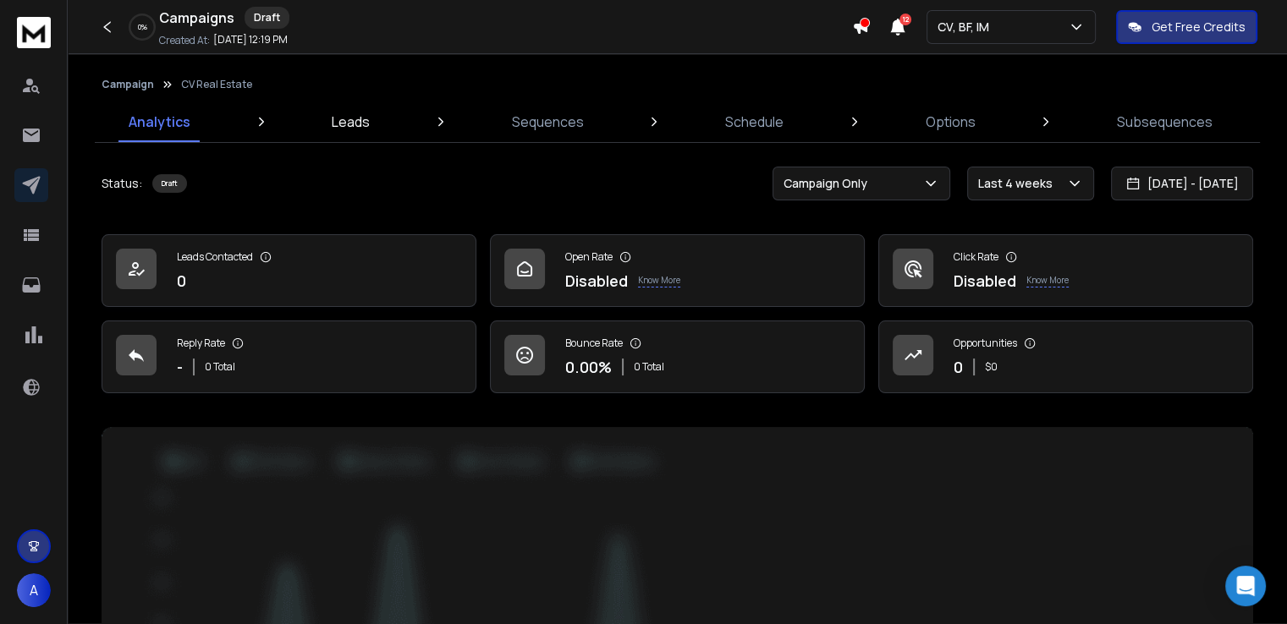
click at [333, 129] on p "Leads" at bounding box center [351, 122] width 38 height 20
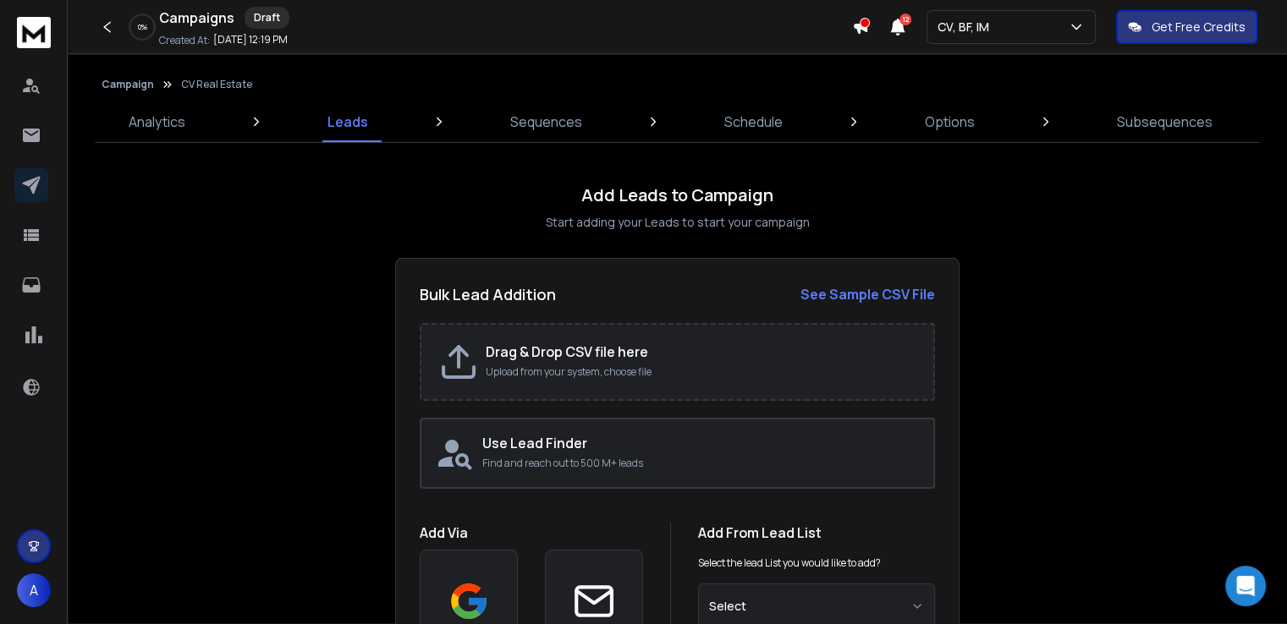
click at [536, 375] on p "Upload from your system, choose file" at bounding box center [701, 372] width 431 height 14
type input "**********"
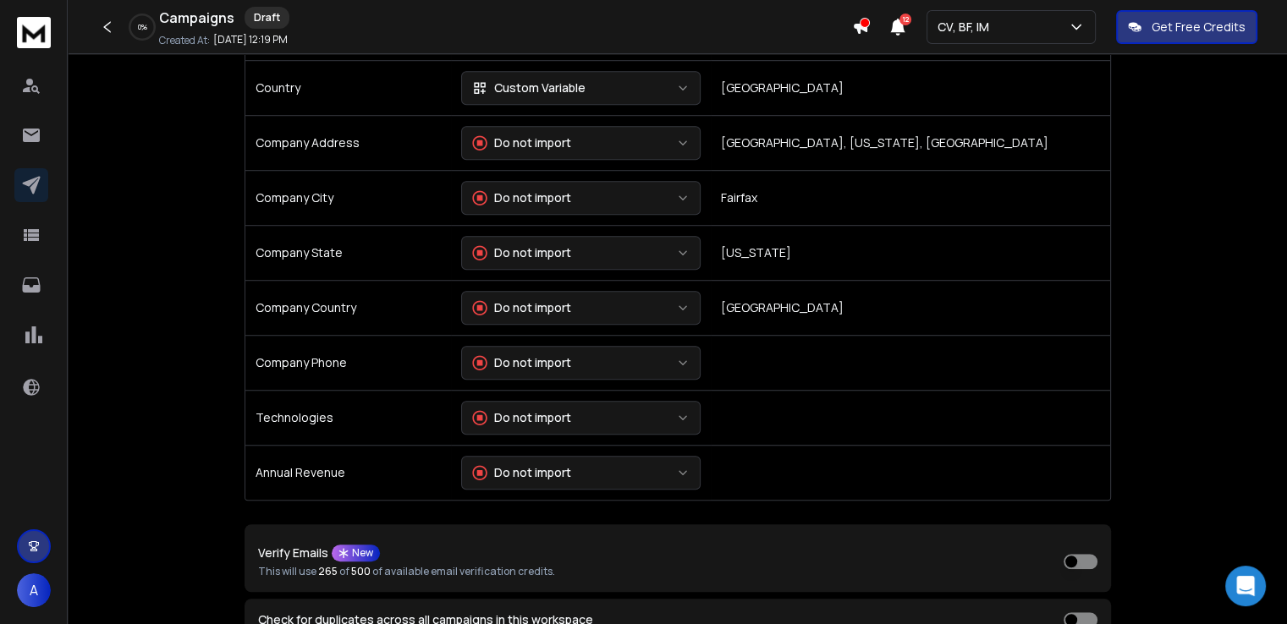
scroll to position [1310, 0]
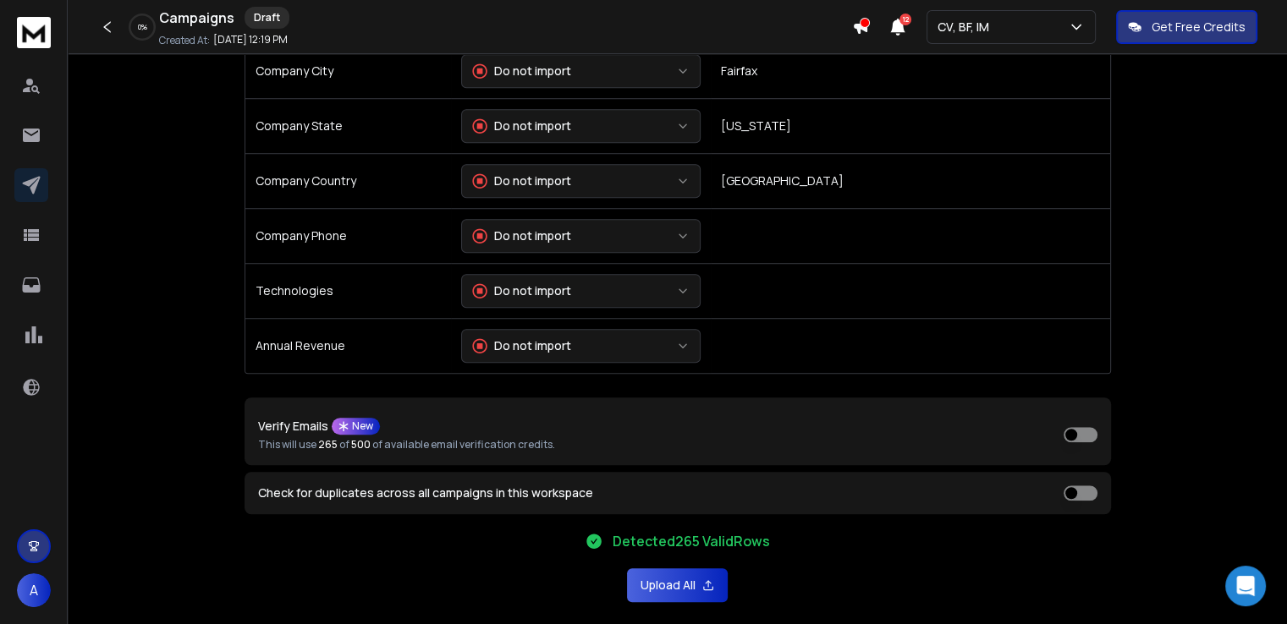
click at [668, 582] on button "Upload All" at bounding box center [677, 586] width 101 height 34
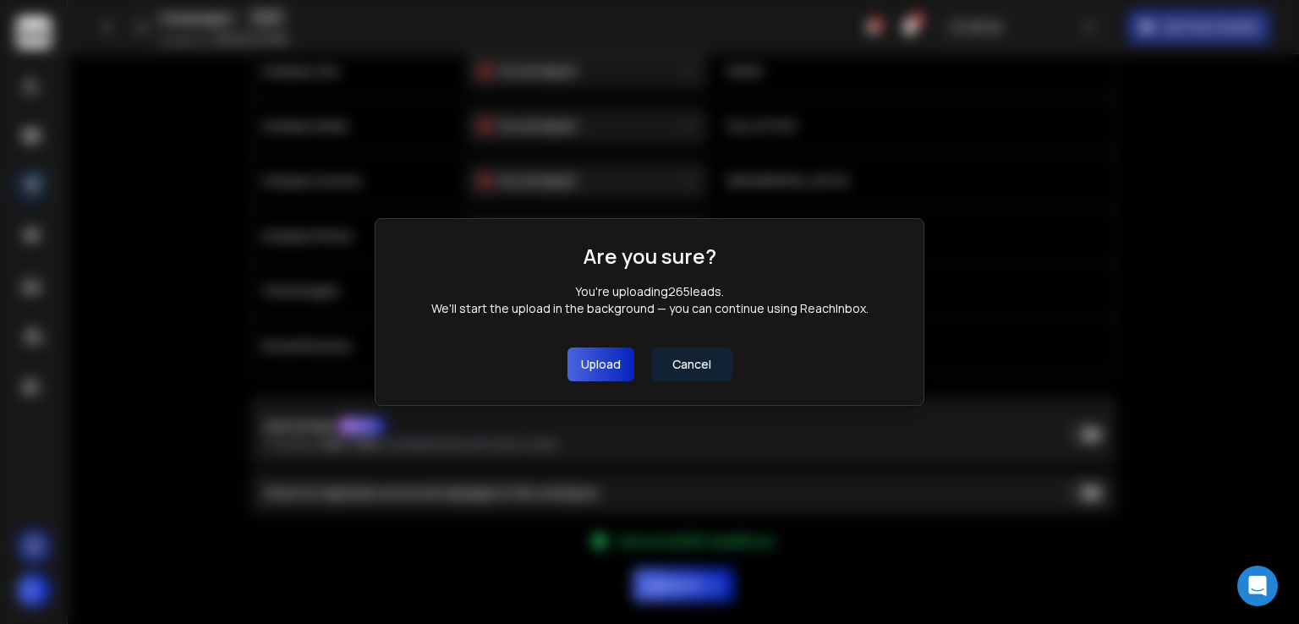
click at [587, 371] on button "Upload" at bounding box center [601, 365] width 67 height 34
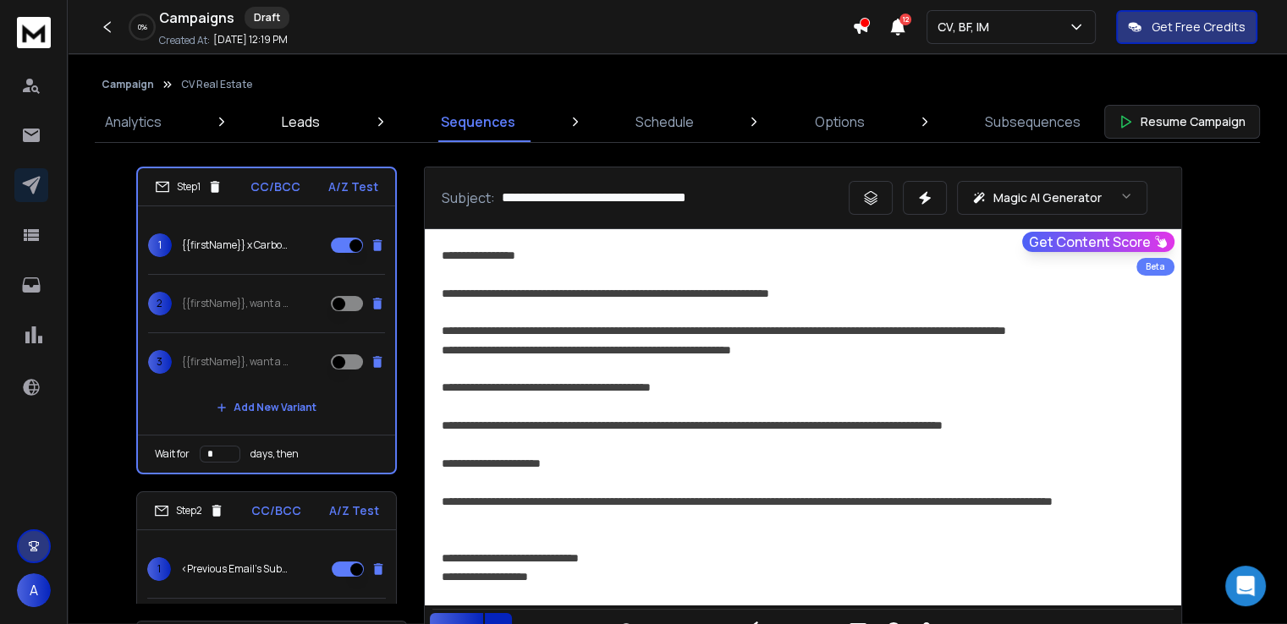
click at [318, 123] on p "Leads" at bounding box center [301, 122] width 38 height 20
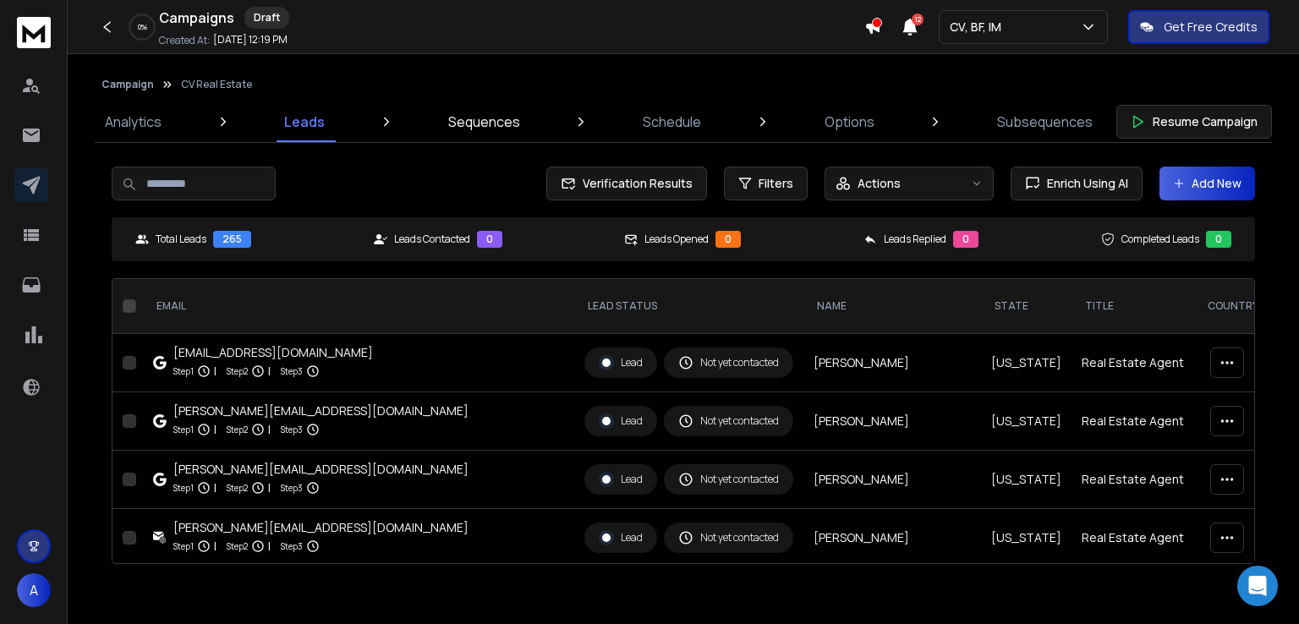
click at [475, 118] on p "Sequences" at bounding box center [484, 122] width 72 height 20
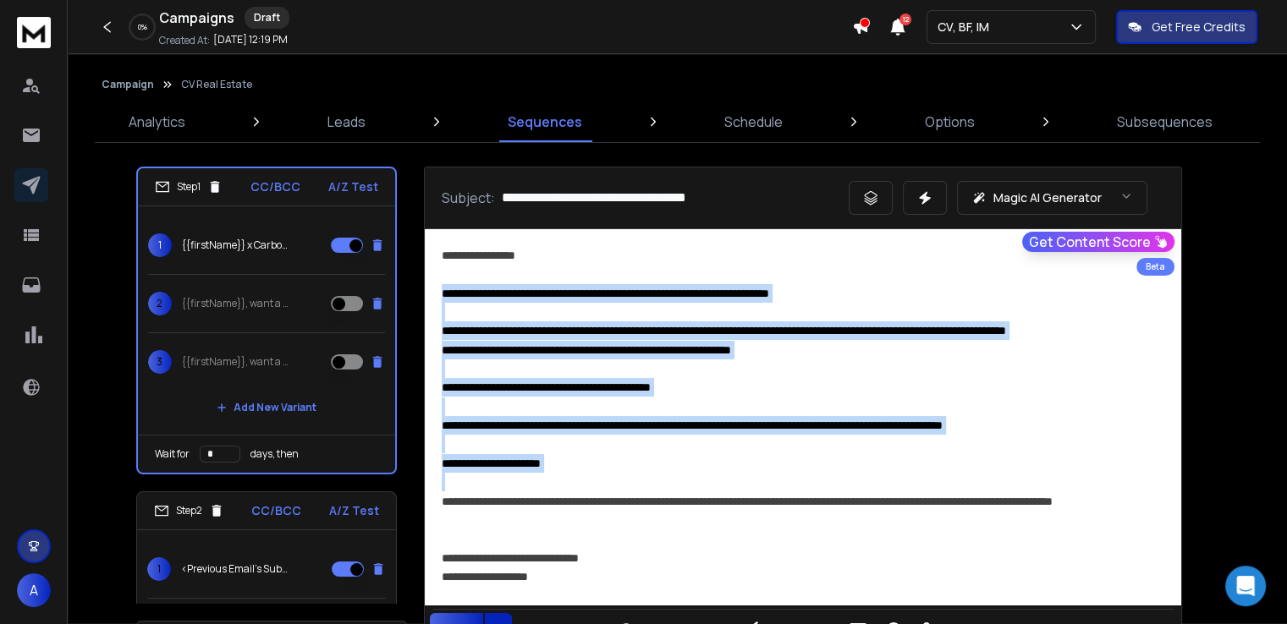
drag, startPoint x: 438, startPoint y: 294, endPoint x: 699, endPoint y: 477, distance: 318.3
click at [699, 477] on div "**********" at bounding box center [803, 416] width 756 height 375
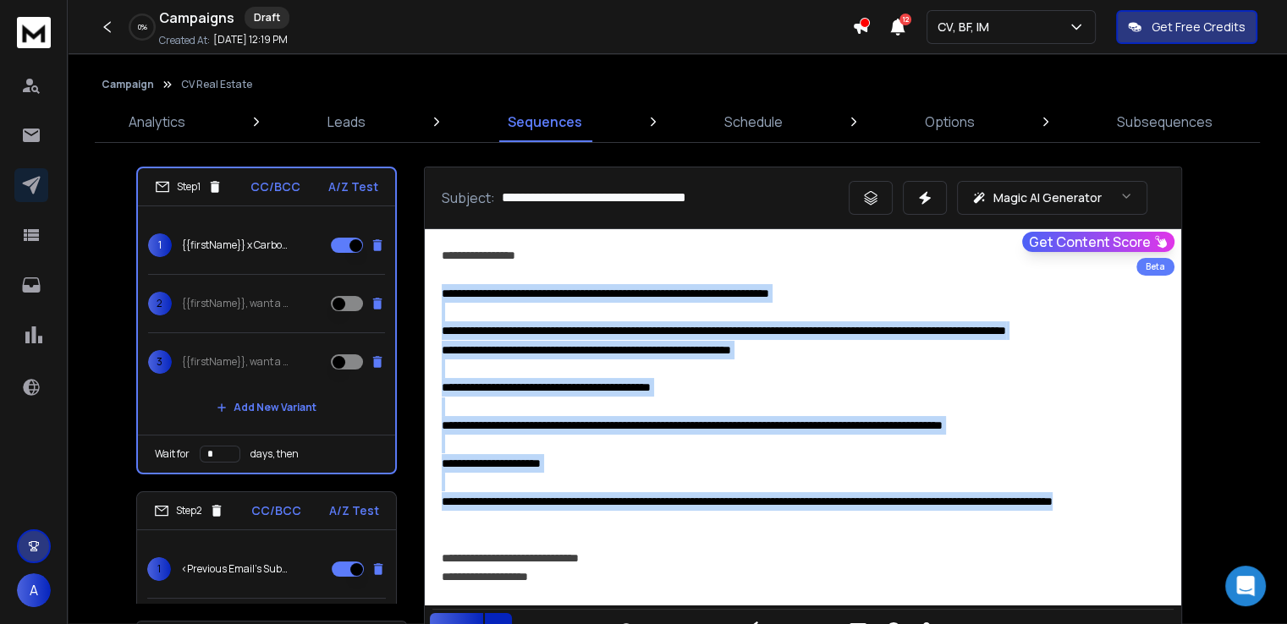
drag, startPoint x: 527, startPoint y: 517, endPoint x: 417, endPoint y: 285, distance: 256.6
click at [417, 285] on div "**********" at bounding box center [677, 411] width 1083 height 488
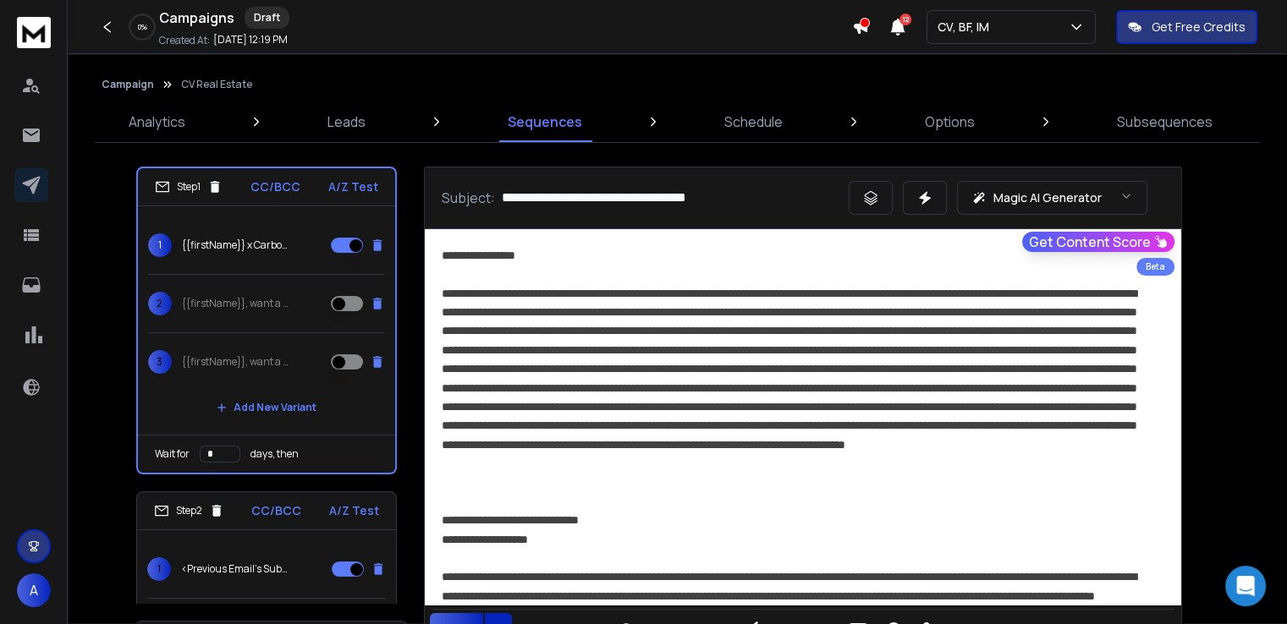
click at [654, 329] on div at bounding box center [797, 379] width 710 height 228
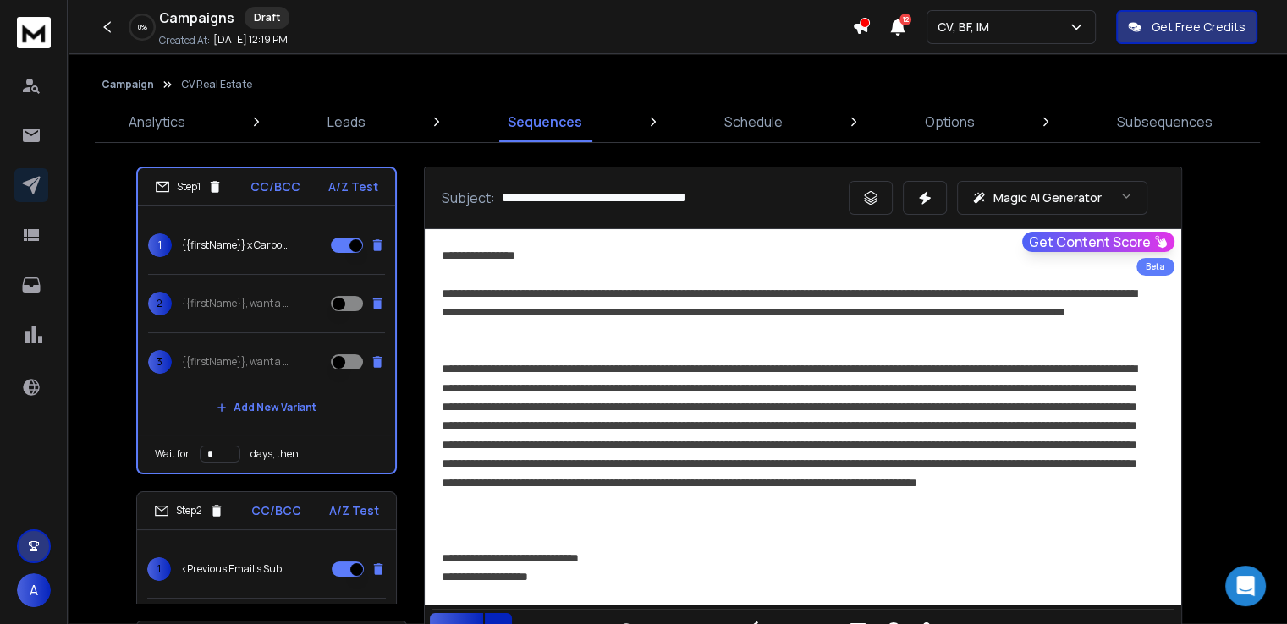
click at [683, 403] on div at bounding box center [797, 445] width 710 height 171
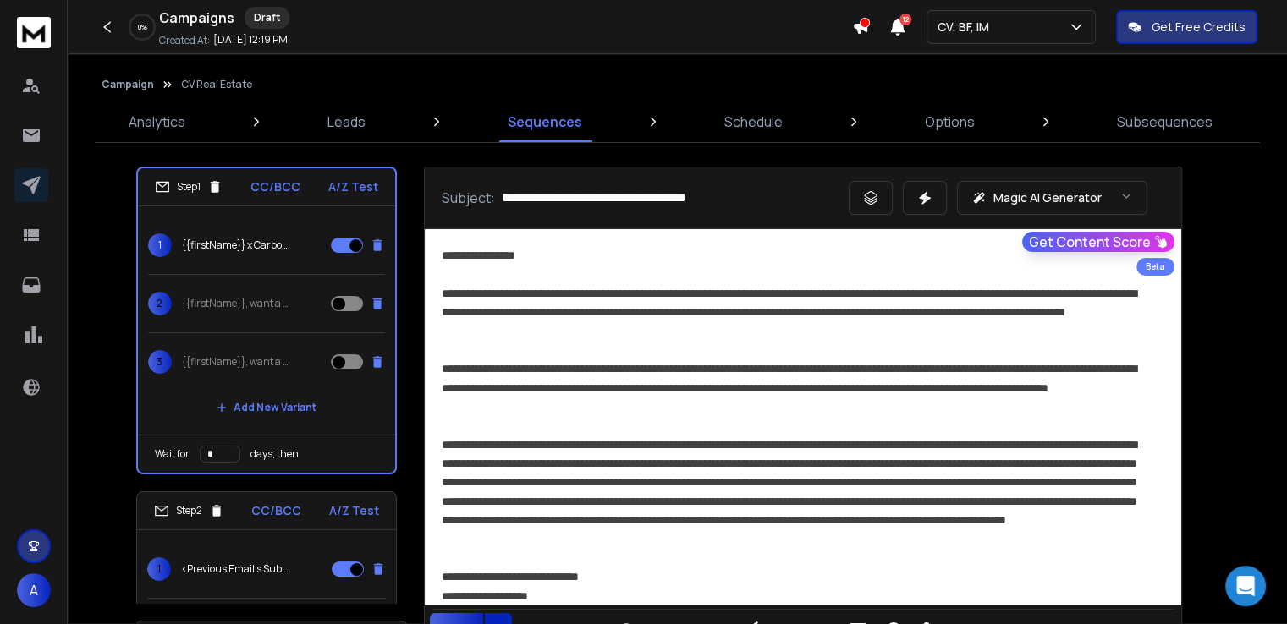
click at [605, 499] on div "**********" at bounding box center [797, 492] width 710 height 113
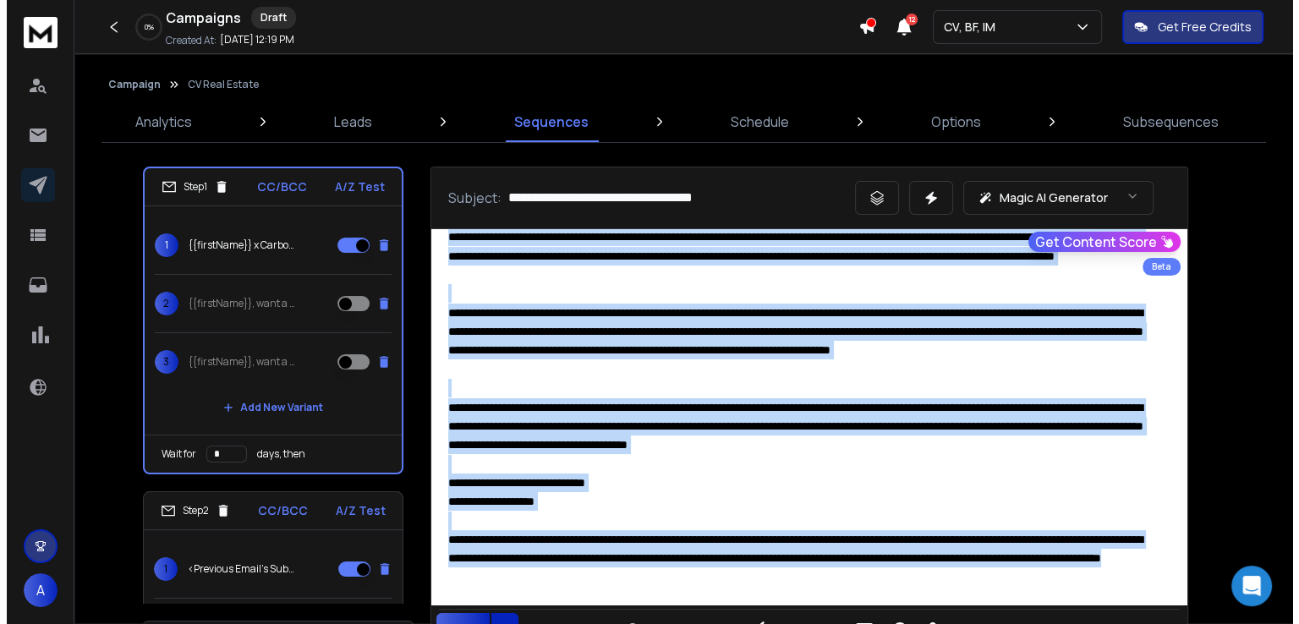
scroll to position [53, 0]
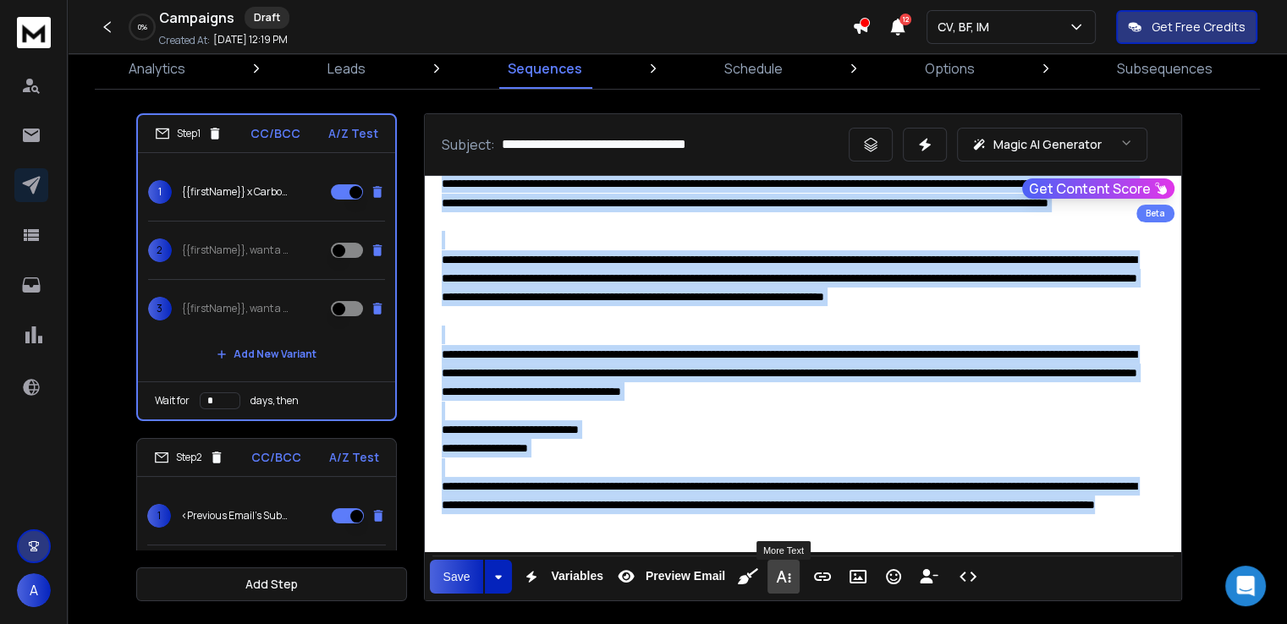
click at [772, 578] on button "More Text" at bounding box center [783, 577] width 32 height 34
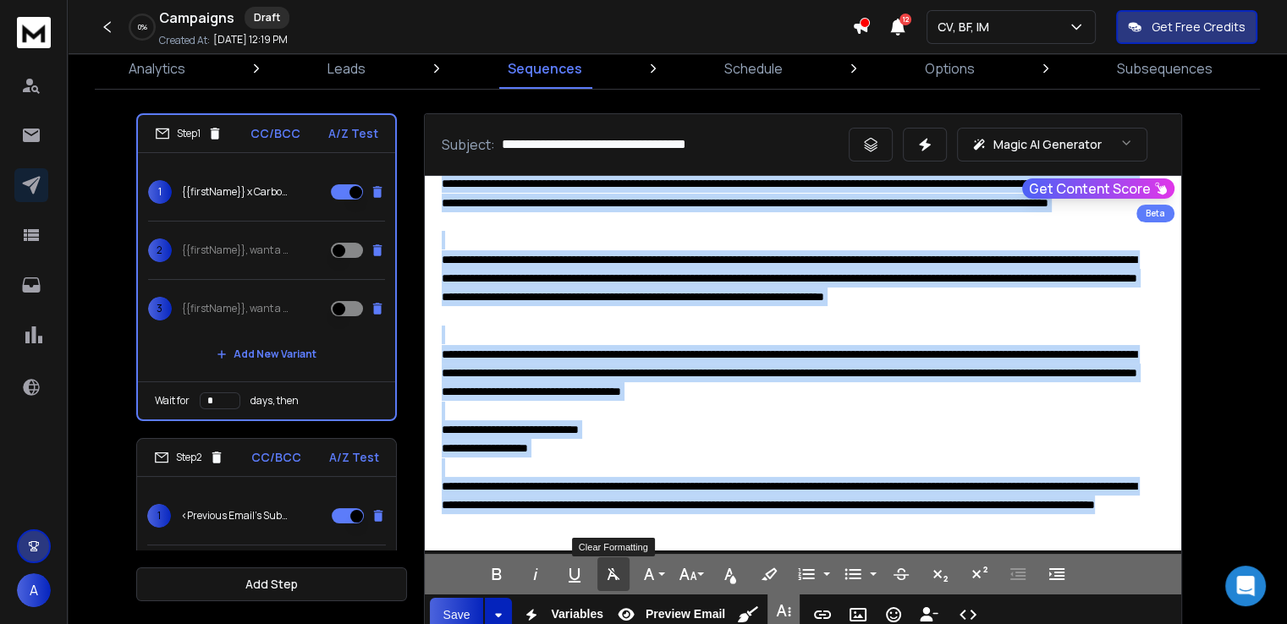
click at [618, 575] on icon "button" at bounding box center [613, 574] width 20 height 20
click at [751, 602] on button "Clean HTML" at bounding box center [748, 615] width 32 height 34
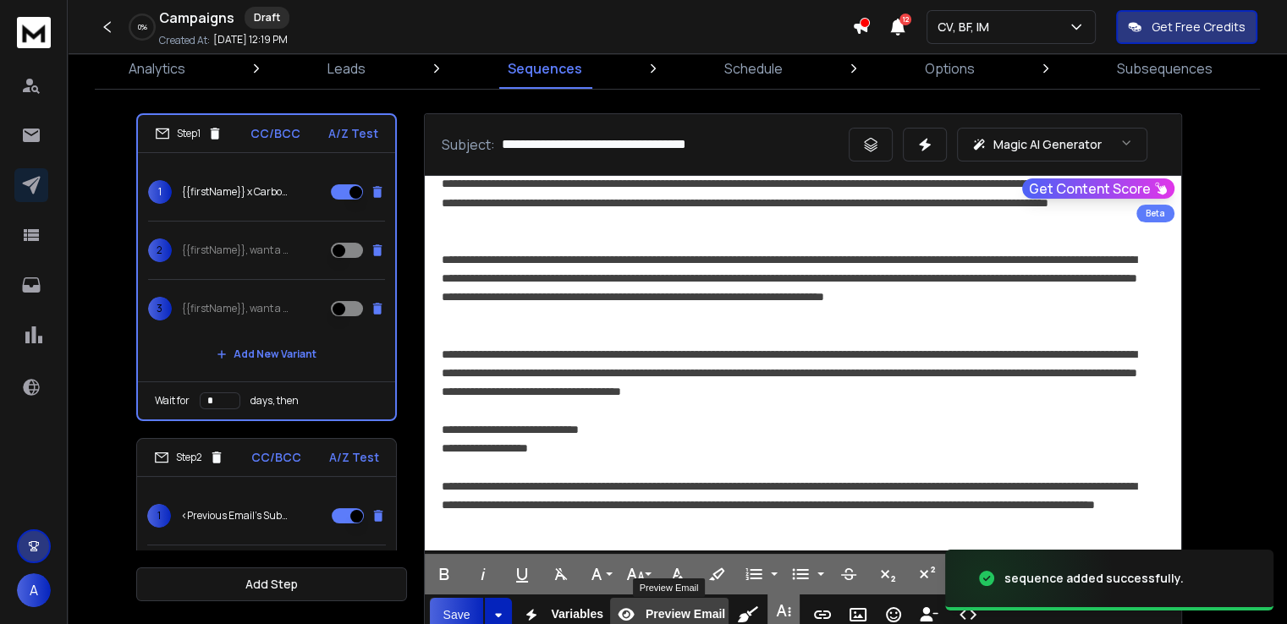
click at [703, 608] on span "Preview Email" at bounding box center [685, 614] width 86 height 14
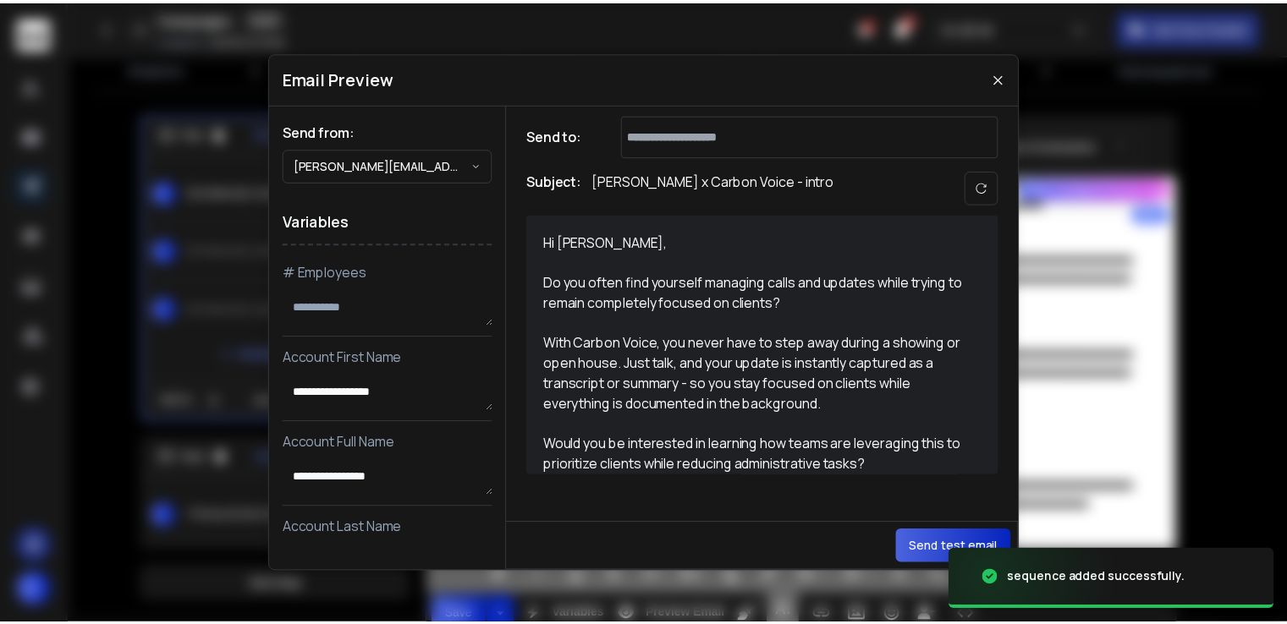
scroll to position [182, 0]
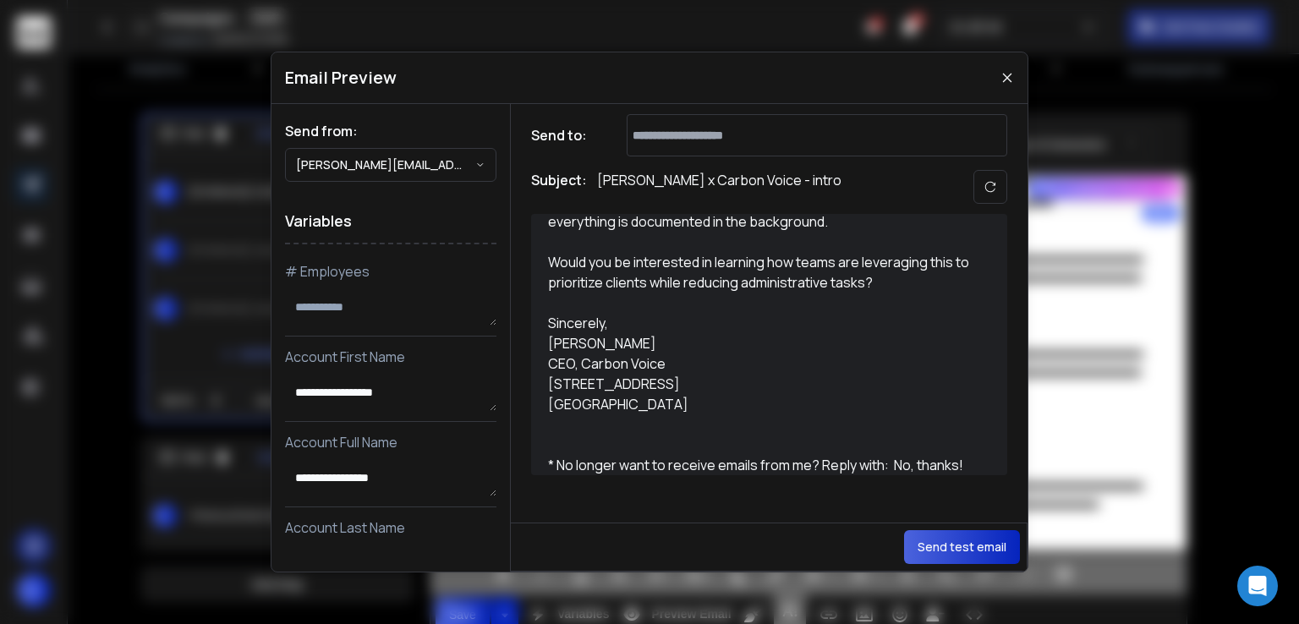
click at [1008, 79] on icon at bounding box center [1007, 78] width 9 height 9
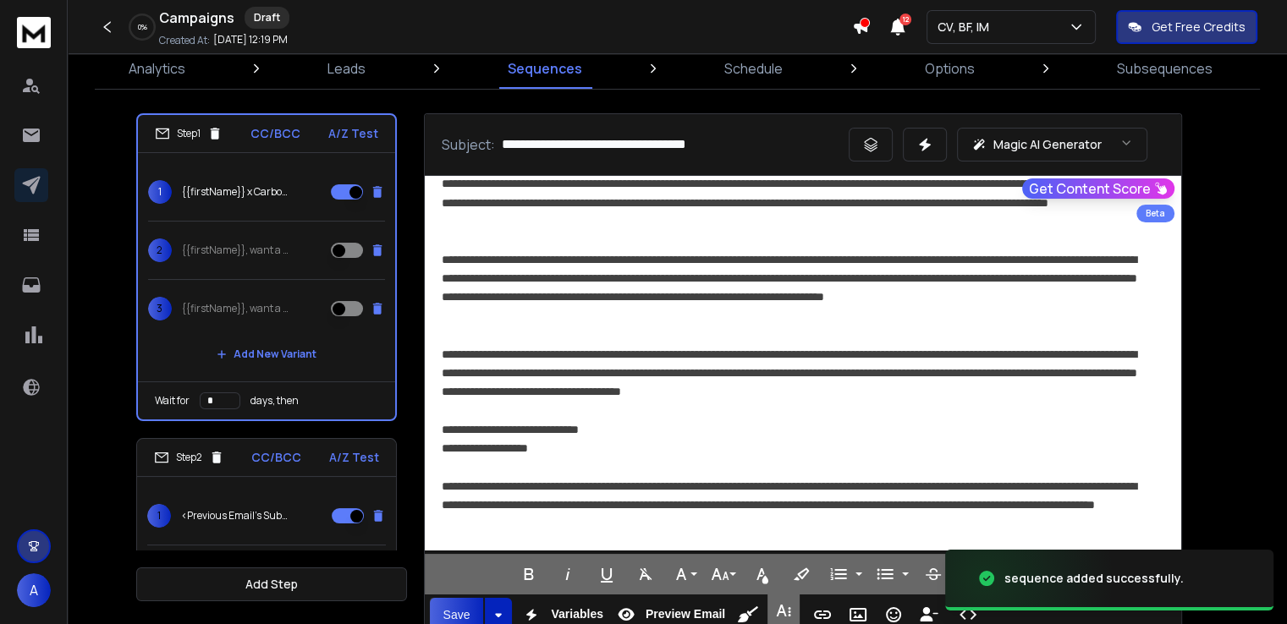
click at [247, 246] on p "{{firstName}}, want a costless trial?" at bounding box center [236, 251] width 108 height 14
type input "**********"
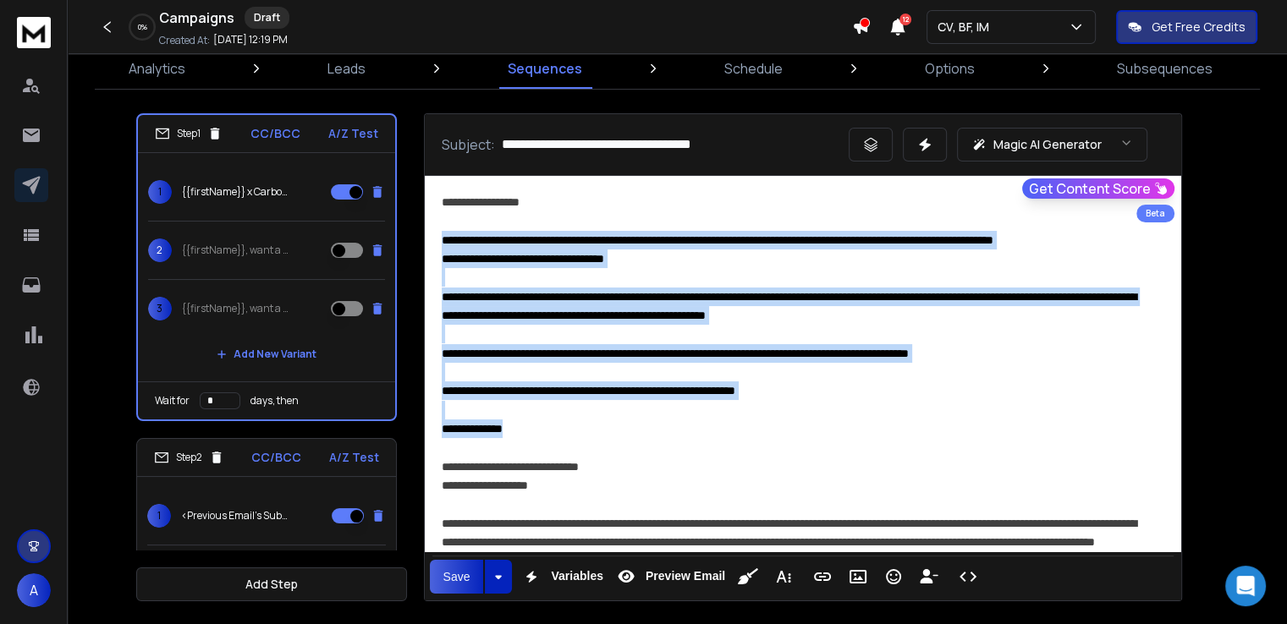
drag, startPoint x: 439, startPoint y: 234, endPoint x: 675, endPoint y: 426, distance: 303.8
click at [675, 426] on div "**********" at bounding box center [803, 363] width 756 height 375
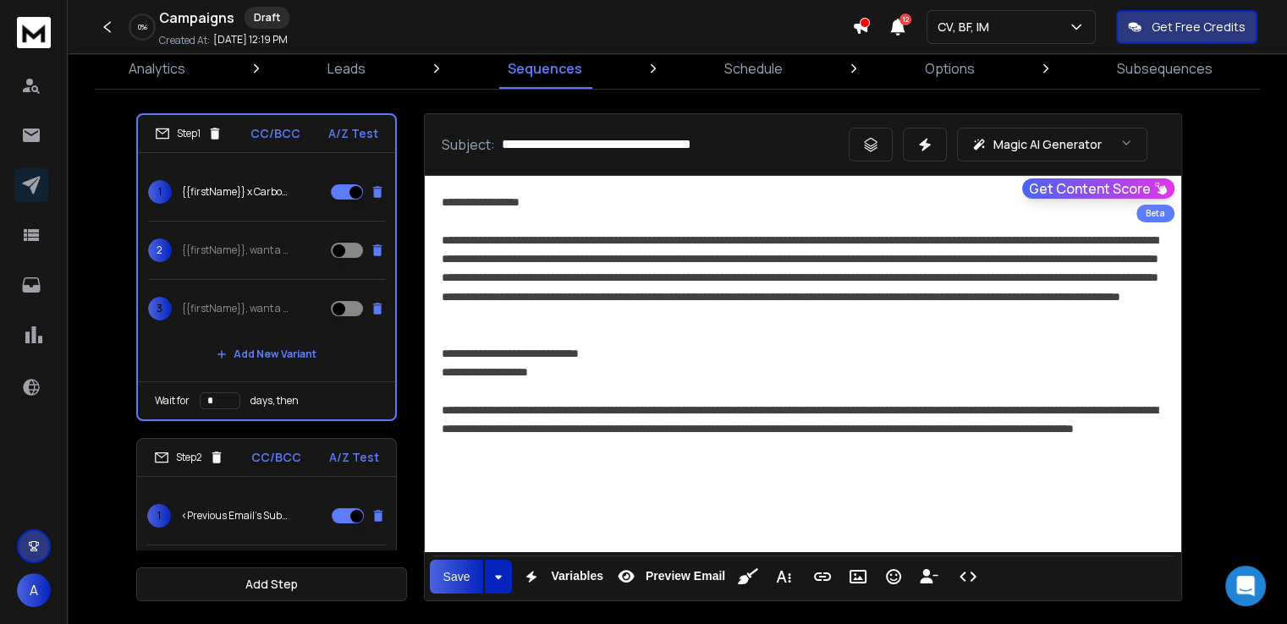
click at [1153, 241] on div "**********" at bounding box center [803, 278] width 723 height 95
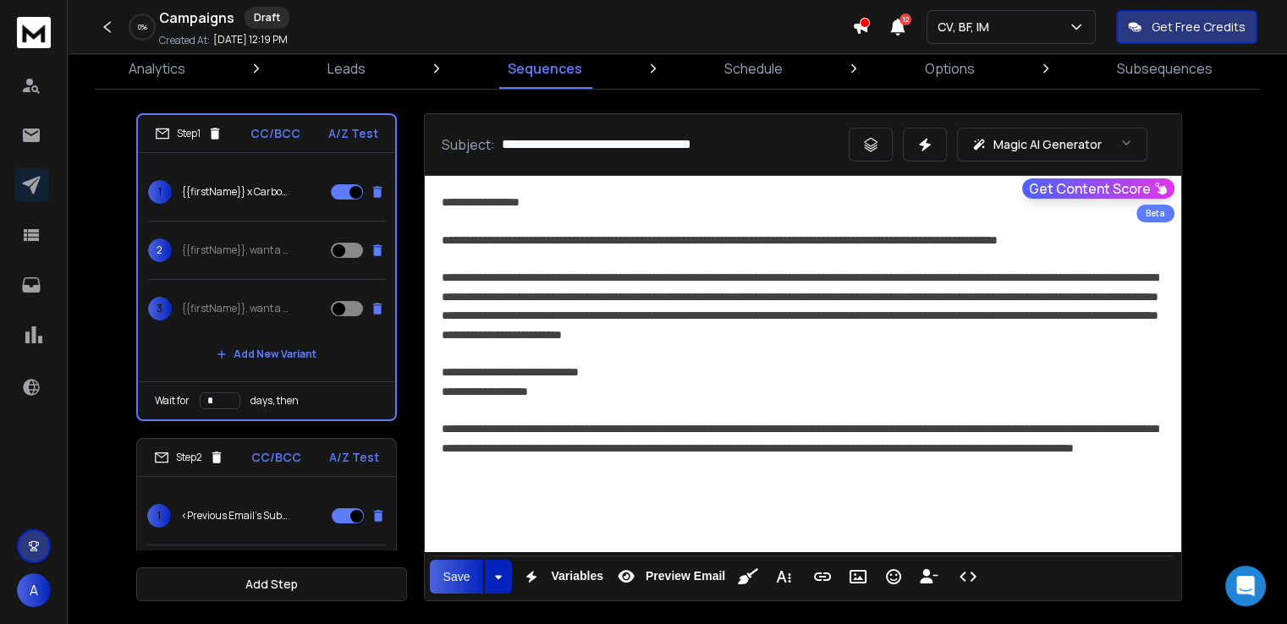
click at [673, 299] on div "**********" at bounding box center [803, 306] width 723 height 76
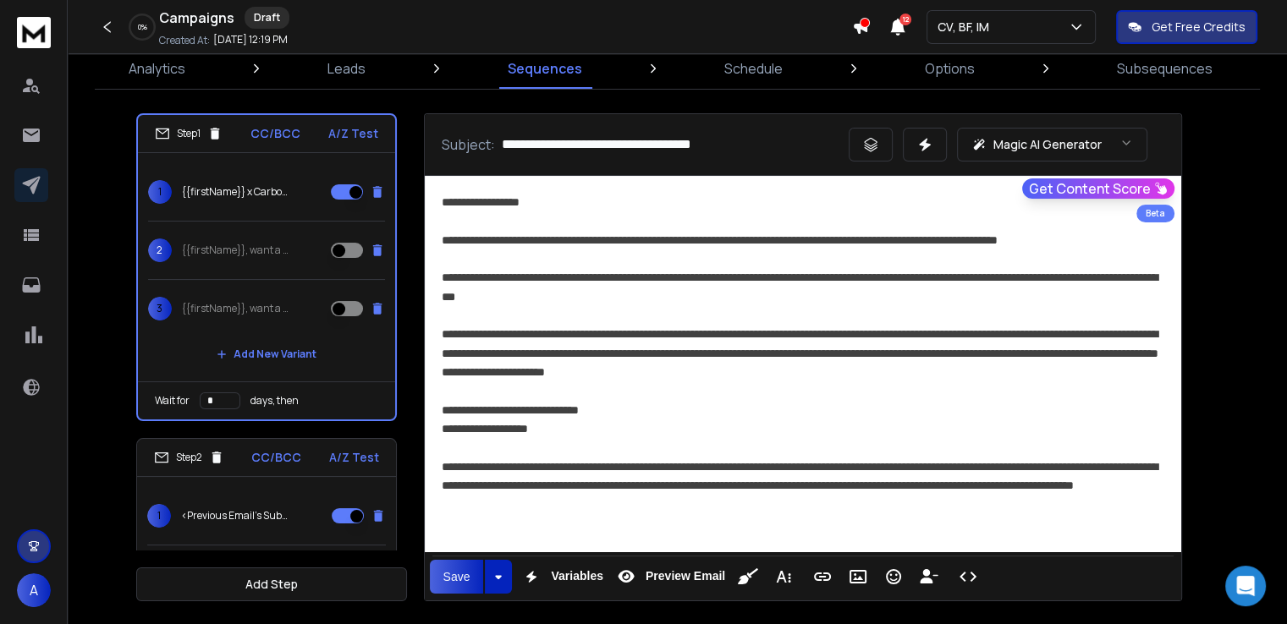
click at [843, 330] on div "**********" at bounding box center [803, 353] width 723 height 57
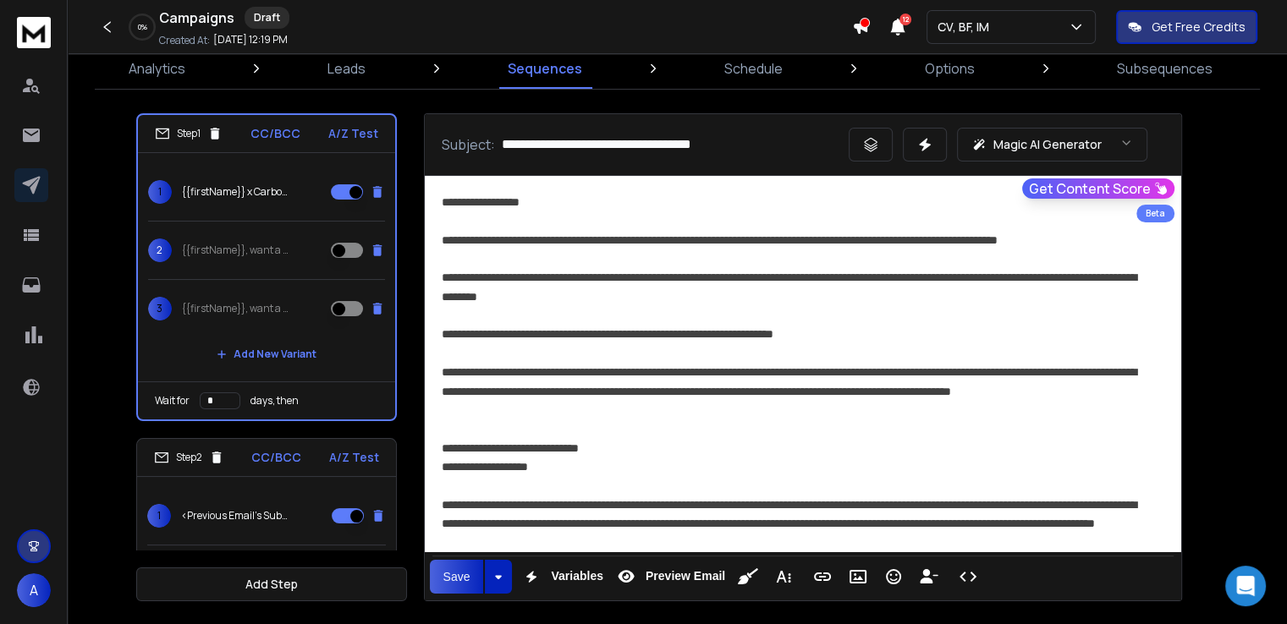
click at [481, 393] on div "**********" at bounding box center [797, 391] width 710 height 57
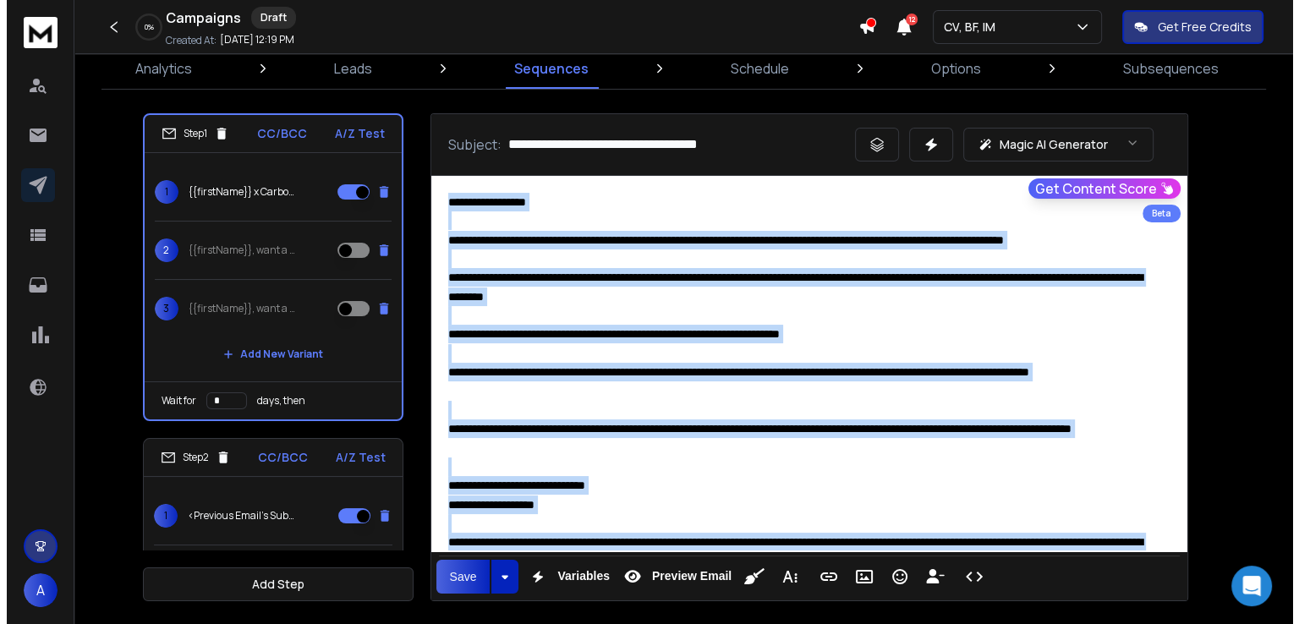
scroll to position [58, 0]
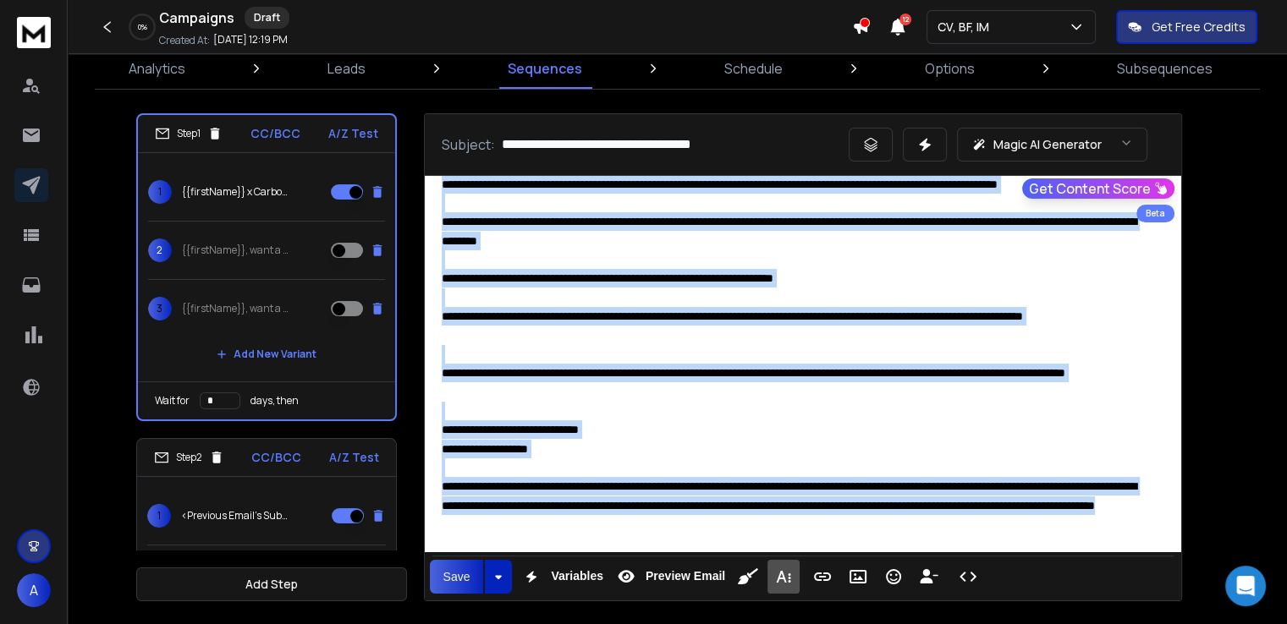
drag, startPoint x: 785, startPoint y: 571, endPoint x: 772, endPoint y: 558, distance: 19.1
click at [781, 571] on icon "button" at bounding box center [783, 577] width 20 height 20
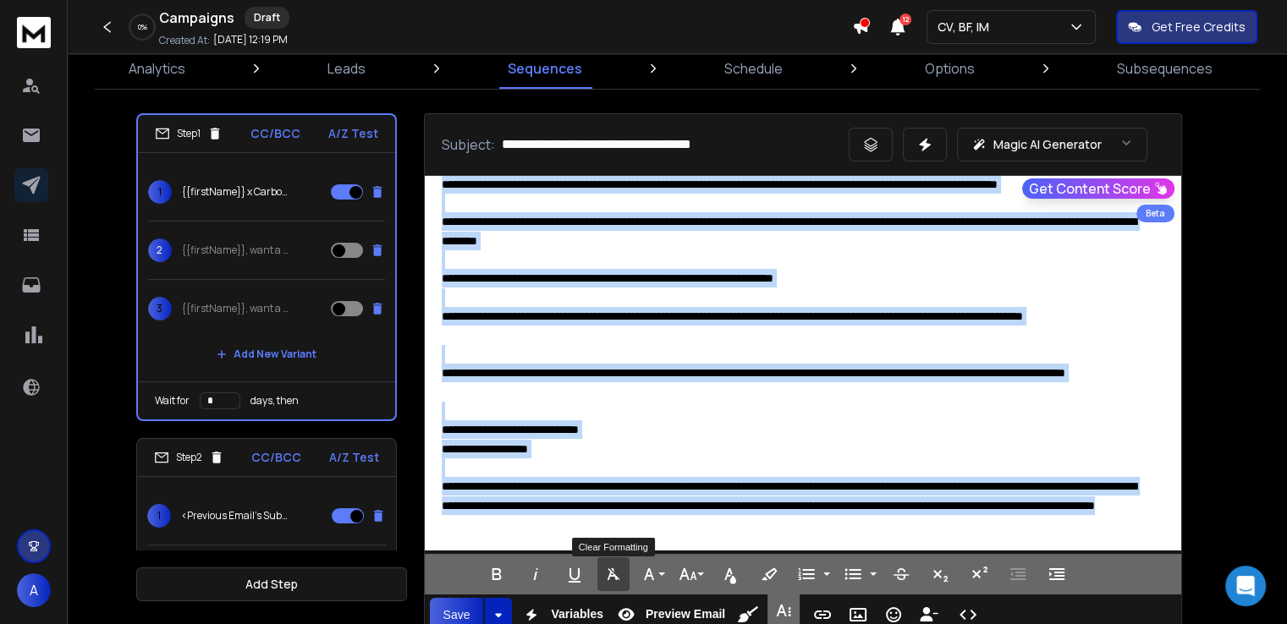
click at [618, 573] on icon "button" at bounding box center [613, 574] width 20 height 20
click at [741, 613] on icon "button" at bounding box center [748, 615] width 20 height 16
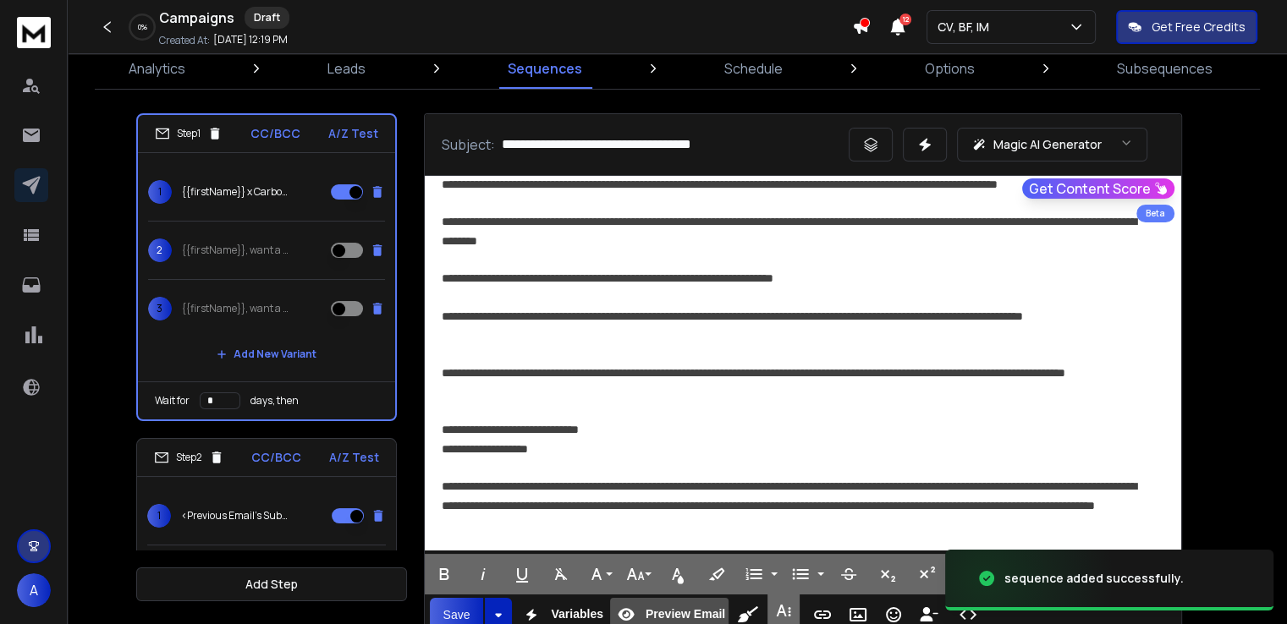
click at [670, 599] on button "Preview Email Preview Email" at bounding box center [669, 615] width 118 height 34
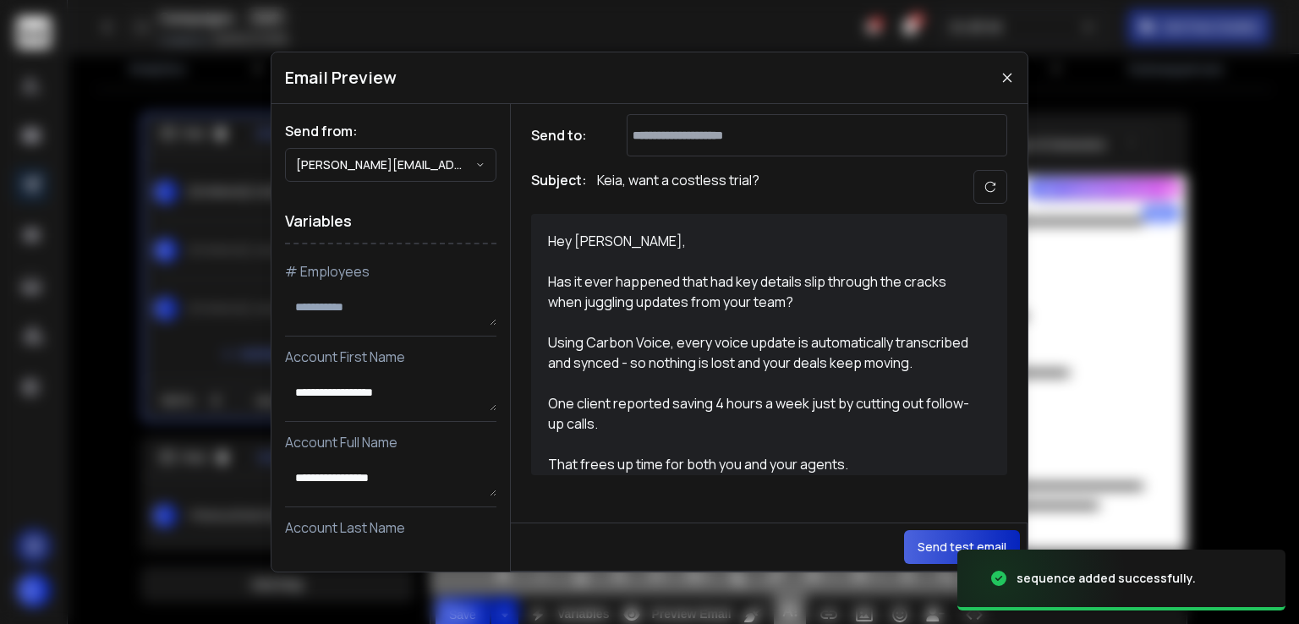
scroll to position [243, 0]
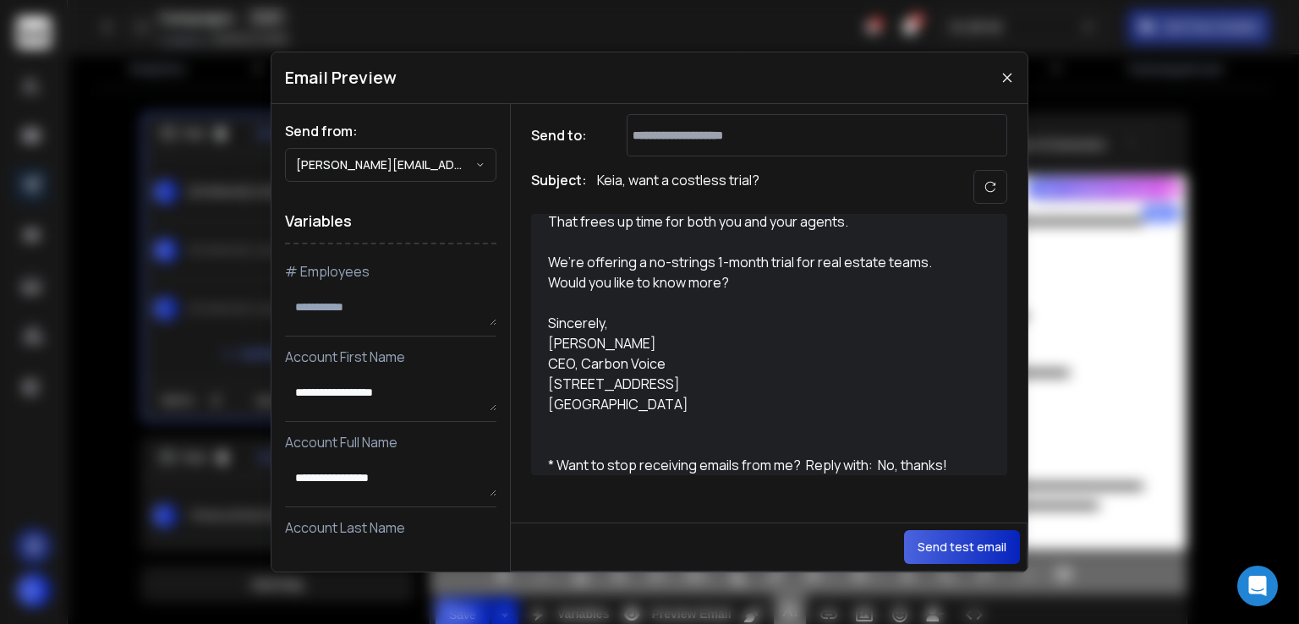
click at [1003, 78] on icon at bounding box center [1008, 78] width 14 height 14
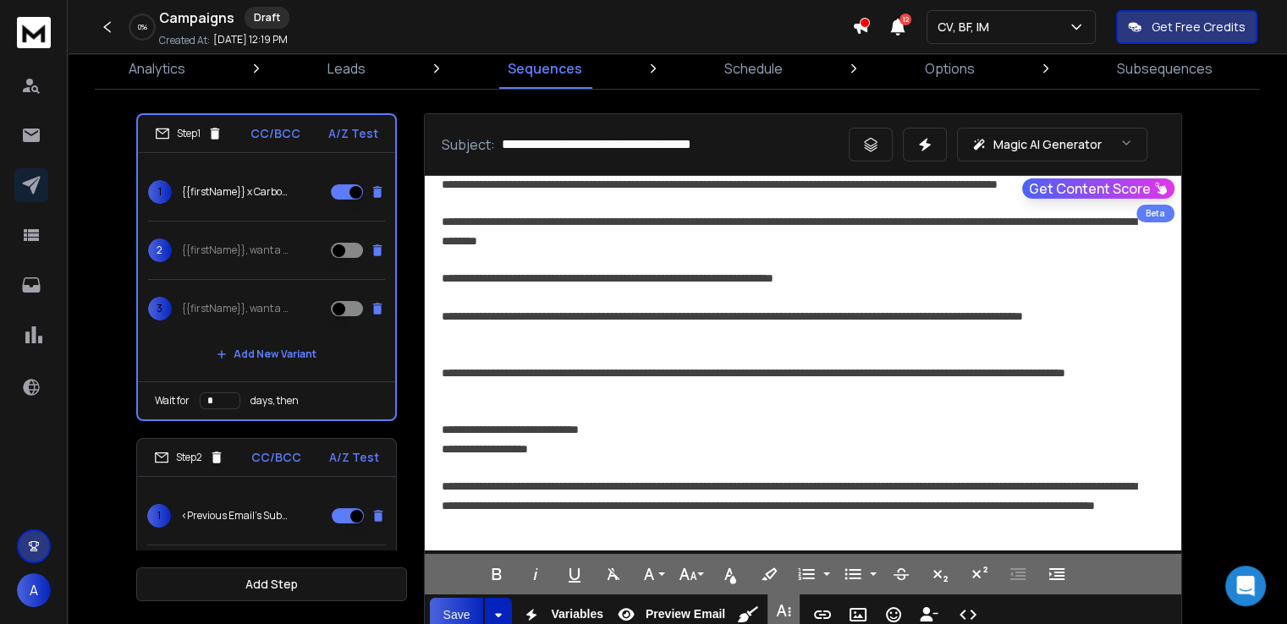
click at [340, 248] on button "button" at bounding box center [347, 250] width 32 height 15
click at [262, 306] on p "{{firstName}}, want a costless trial?" at bounding box center [236, 309] width 108 height 14
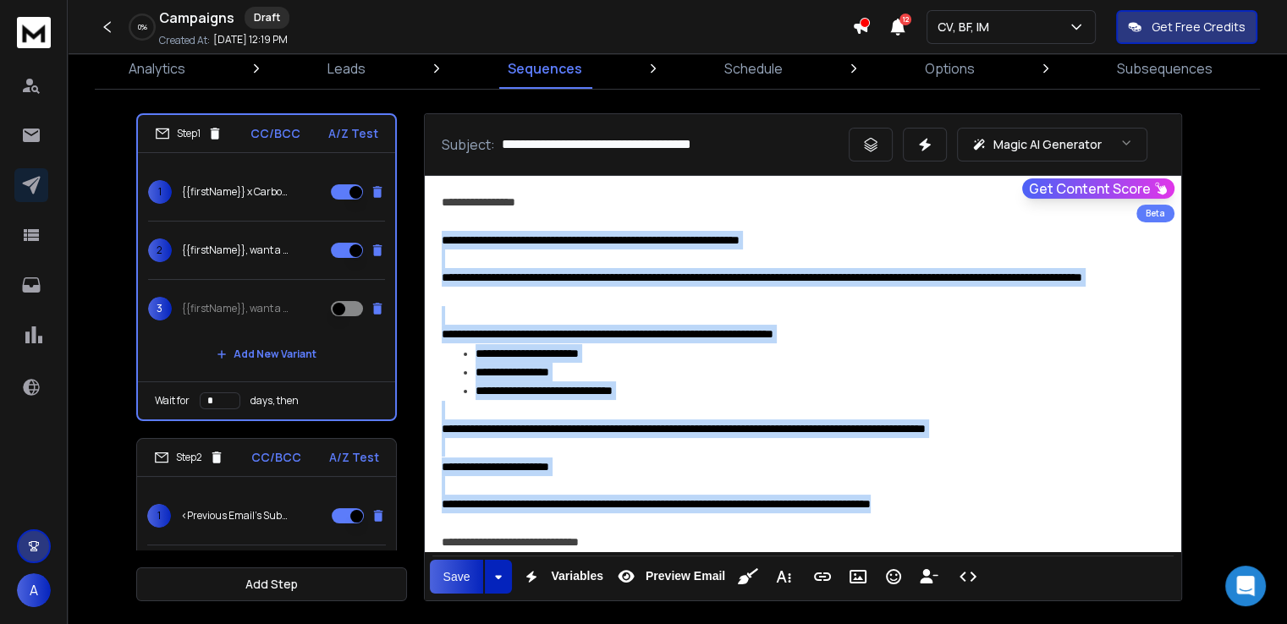
drag, startPoint x: 437, startPoint y: 239, endPoint x: 949, endPoint y: 507, distance: 577.5
click at [949, 507] on div "**********" at bounding box center [803, 363] width 756 height 375
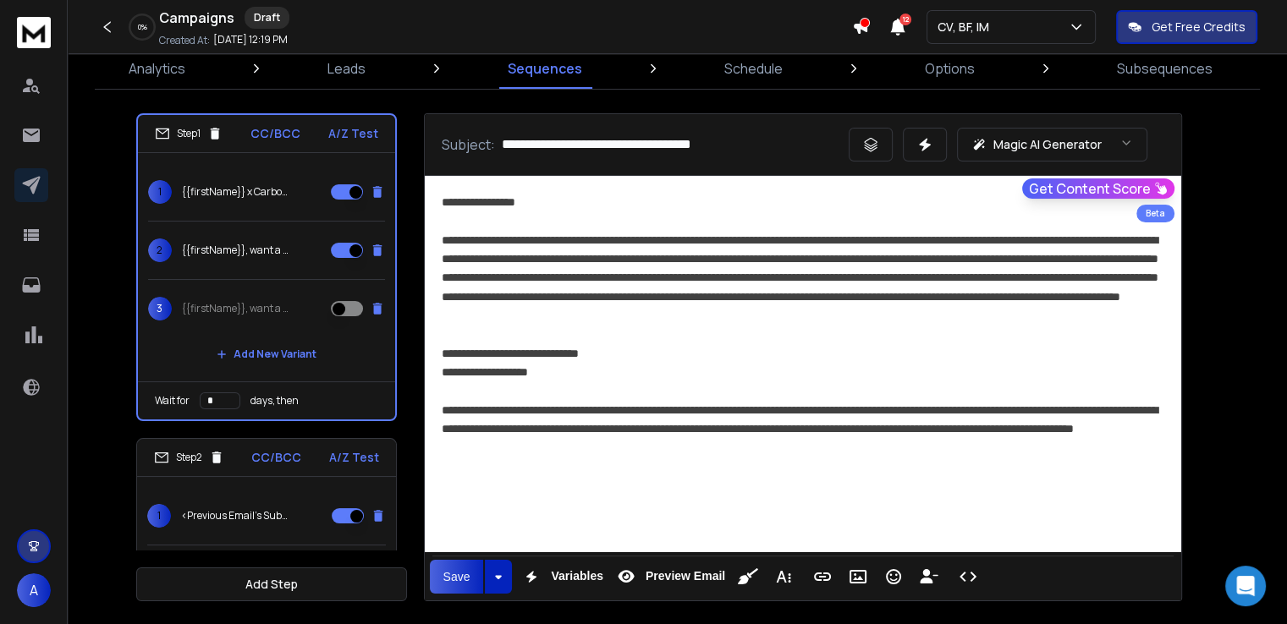
click at [443, 263] on div "**********" at bounding box center [803, 278] width 723 height 95
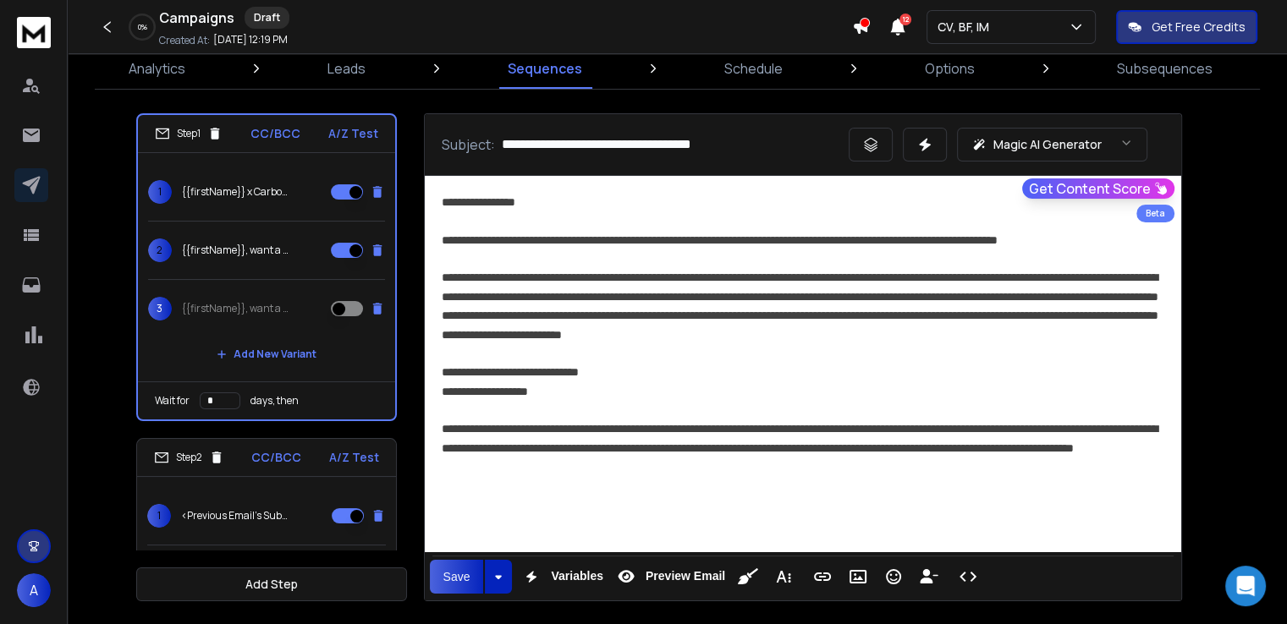
click at [674, 295] on div "**********" at bounding box center [803, 306] width 723 height 76
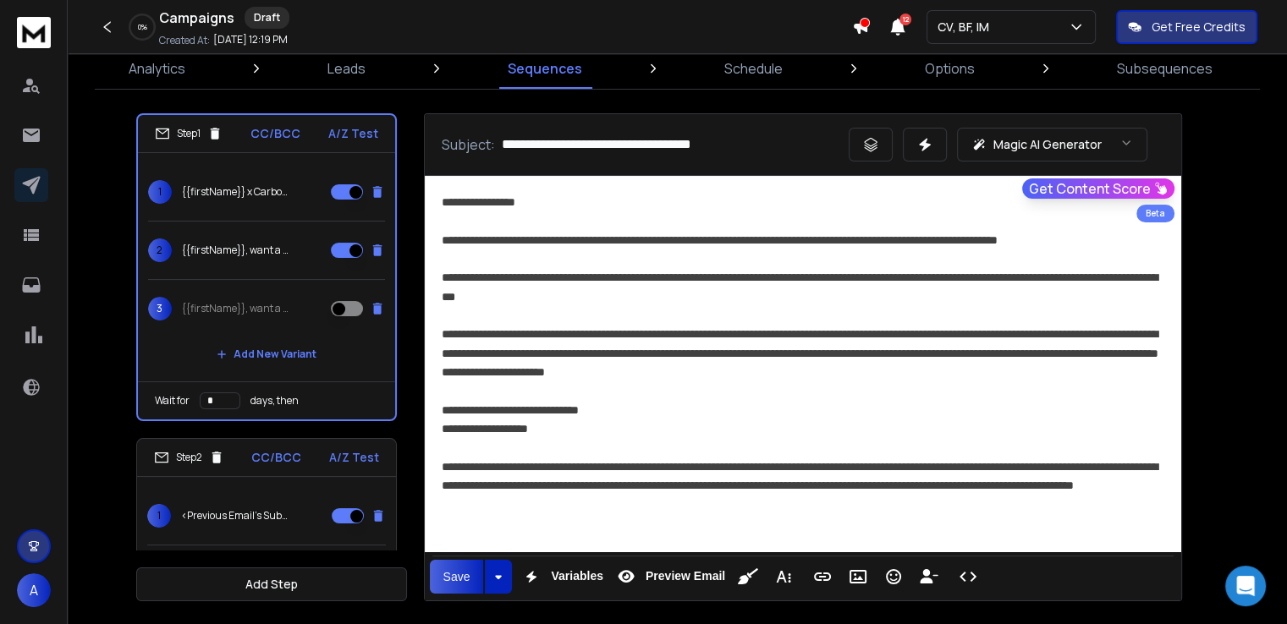
click at [836, 349] on div "**********" at bounding box center [803, 353] width 723 height 57
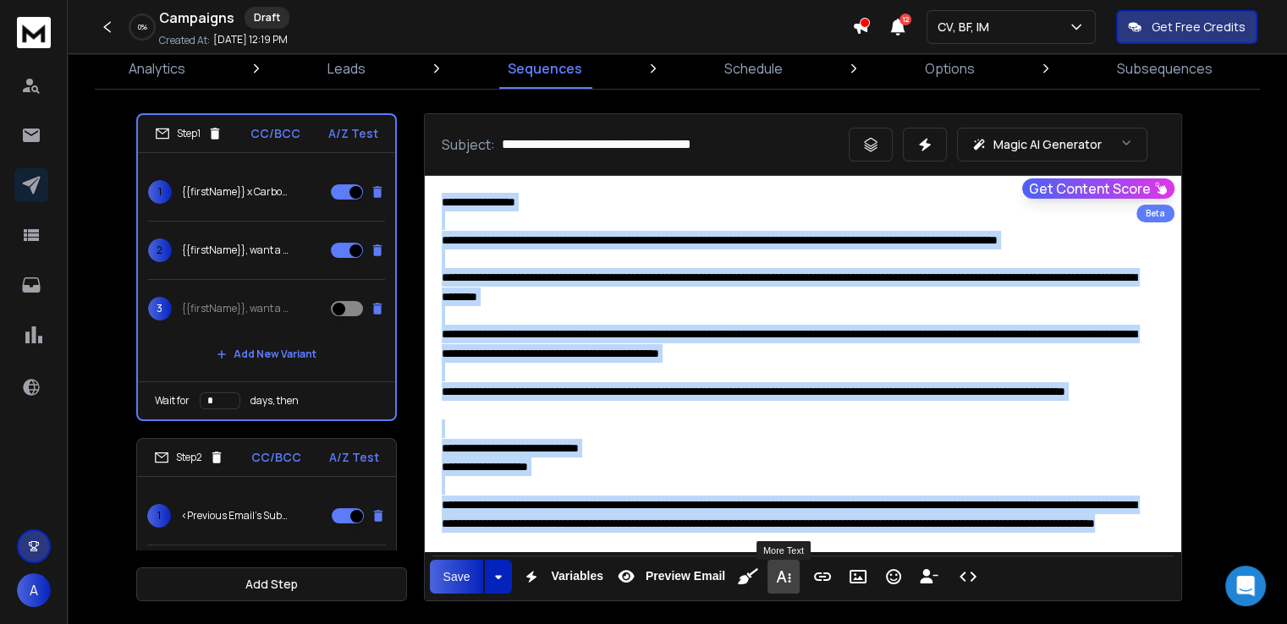
click at [773, 578] on icon "button" at bounding box center [783, 577] width 20 height 20
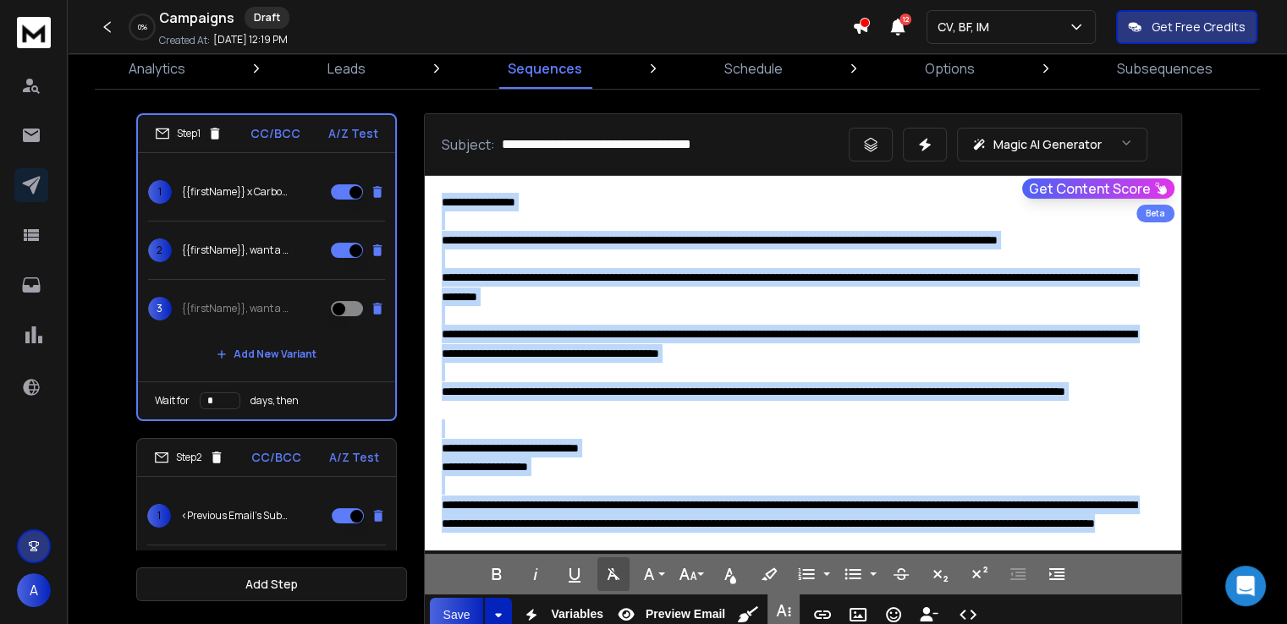
click at [612, 572] on icon "button" at bounding box center [613, 575] width 13 height 12
click at [747, 613] on icon "button" at bounding box center [748, 615] width 20 height 16
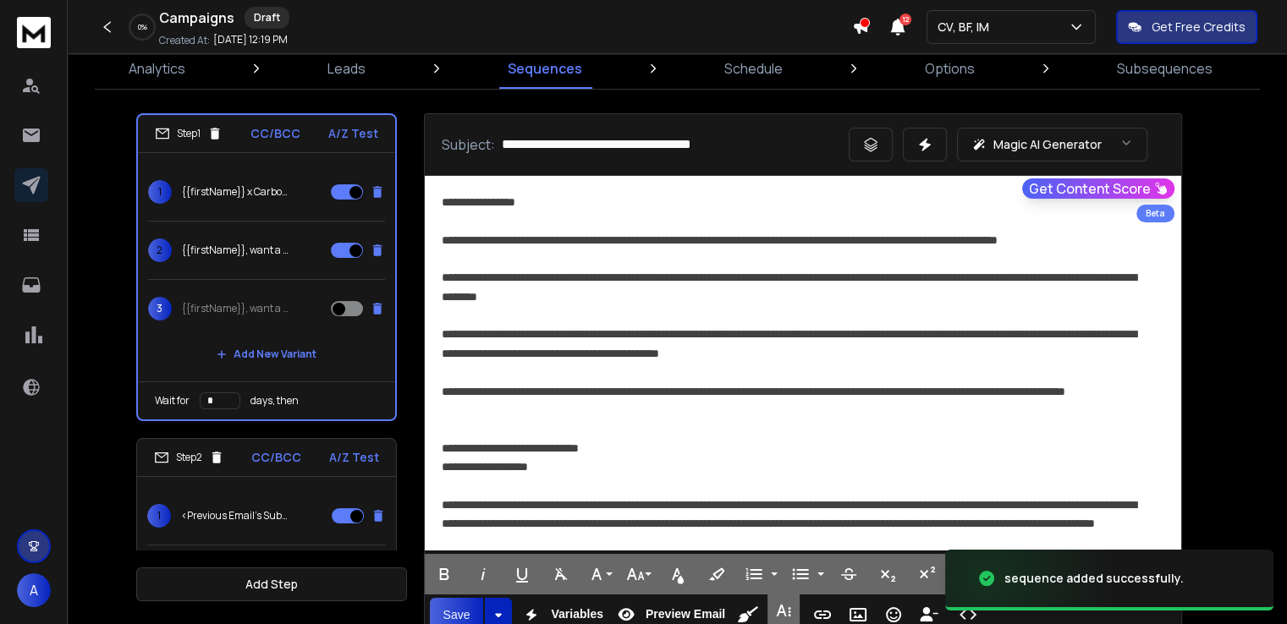
click at [335, 305] on button "button" at bounding box center [347, 308] width 32 height 15
click at [645, 610] on span "Preview Email" at bounding box center [685, 614] width 86 height 14
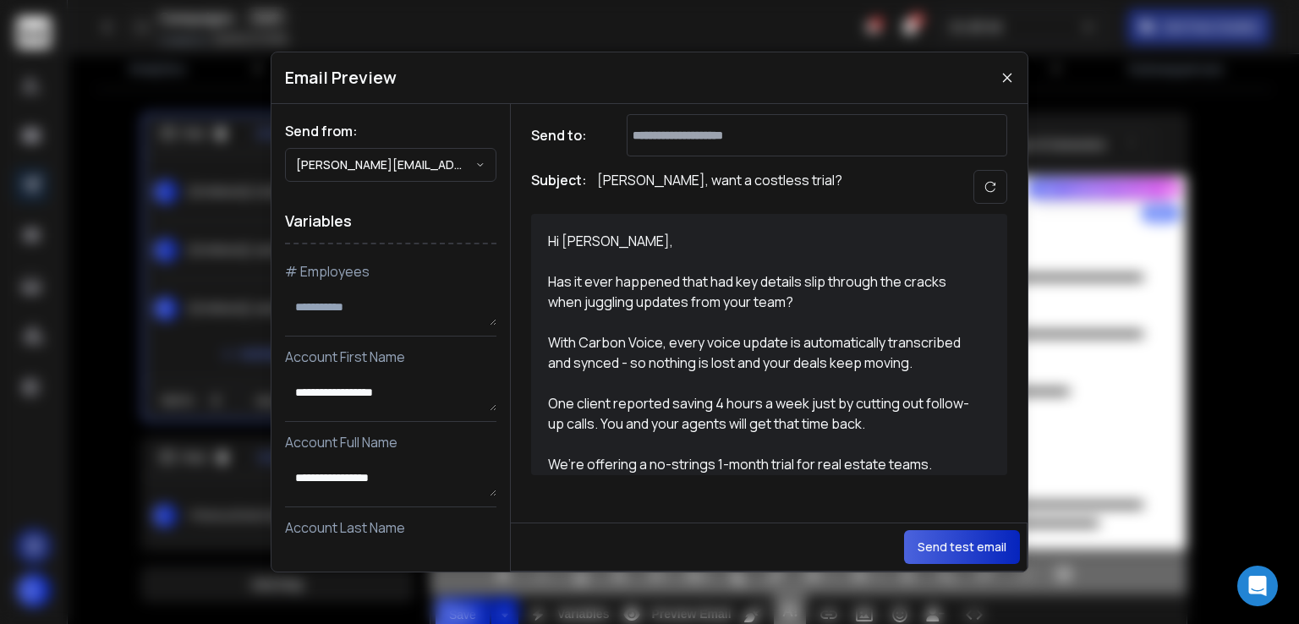
click at [1004, 78] on icon at bounding box center [1008, 78] width 14 height 14
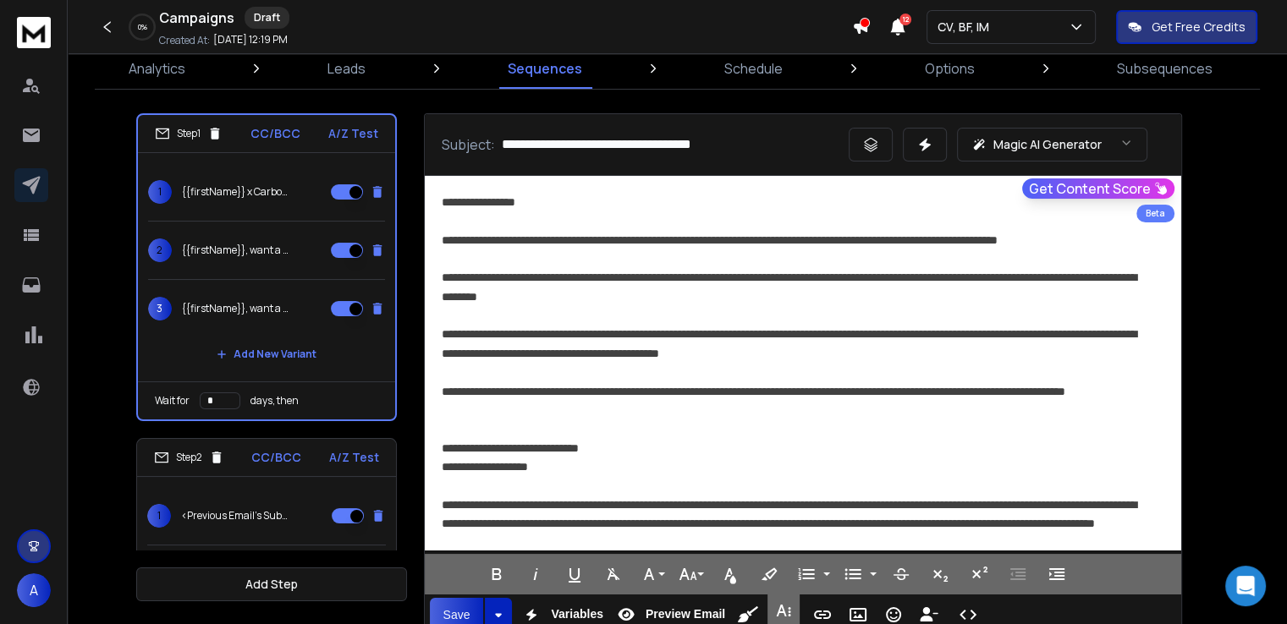
click at [229, 250] on p "{{firstName}}, want a costless trial?" at bounding box center [236, 251] width 108 height 14
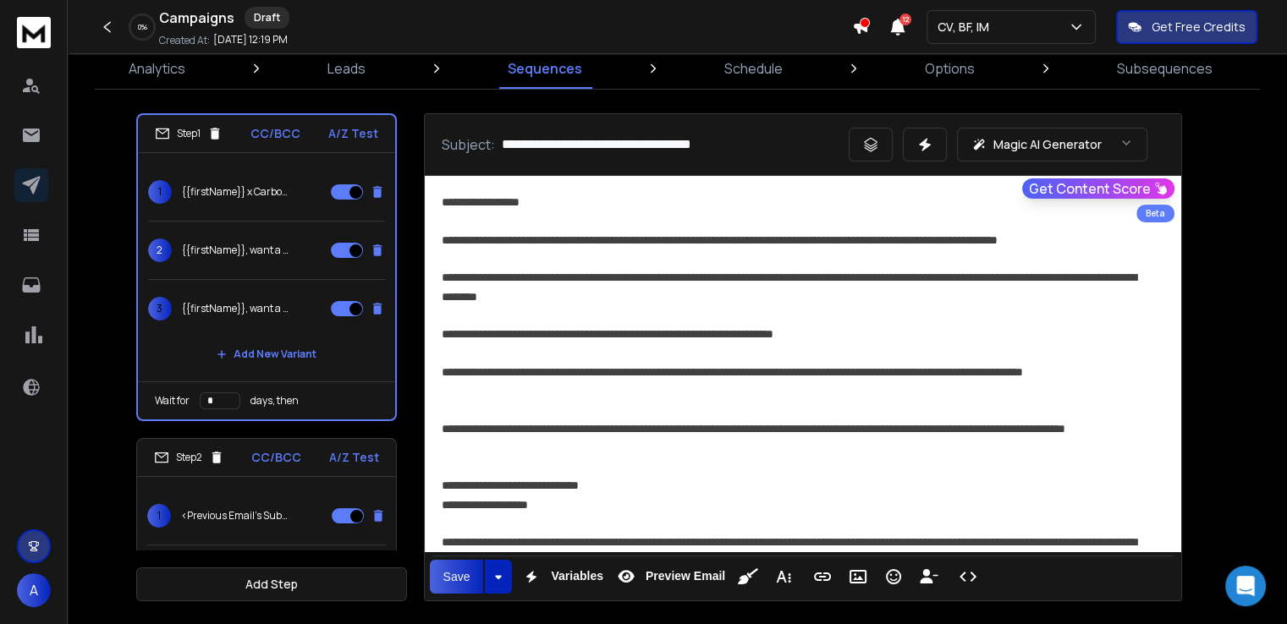
click at [256, 298] on div "3 {{firstName}}, want a costless trial?" at bounding box center [219, 309] width 142 height 24
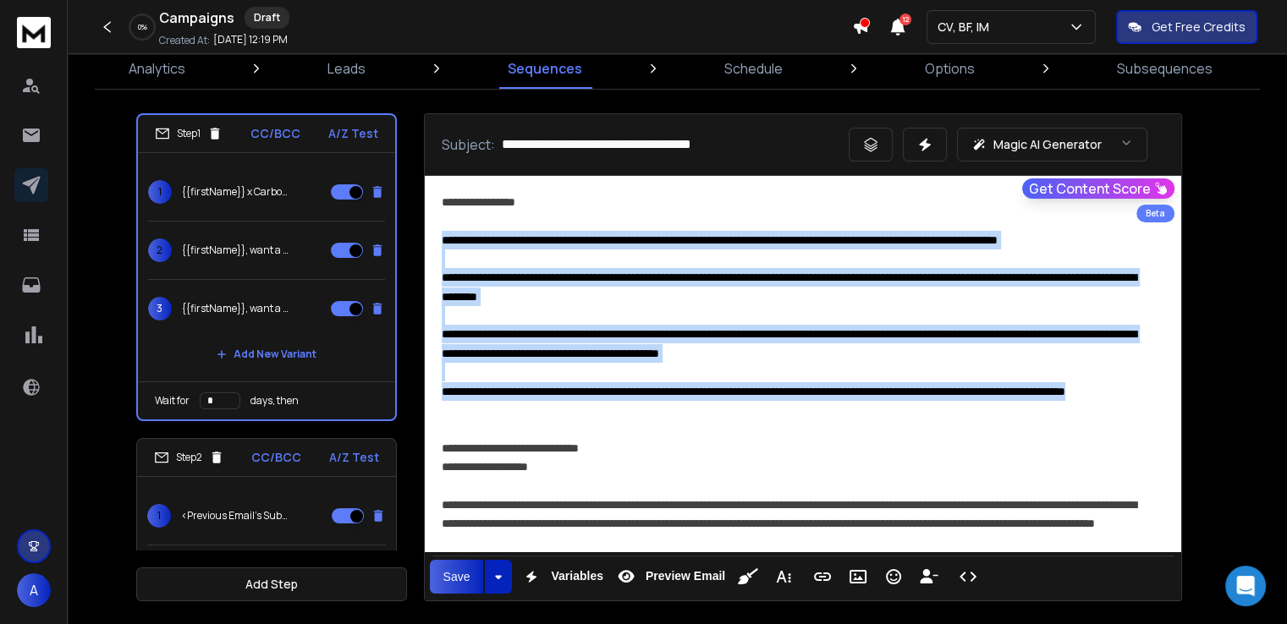
drag, startPoint x: 437, startPoint y: 241, endPoint x: 651, endPoint y: 417, distance: 277.1
click at [651, 417] on div "**********" at bounding box center [803, 363] width 756 height 375
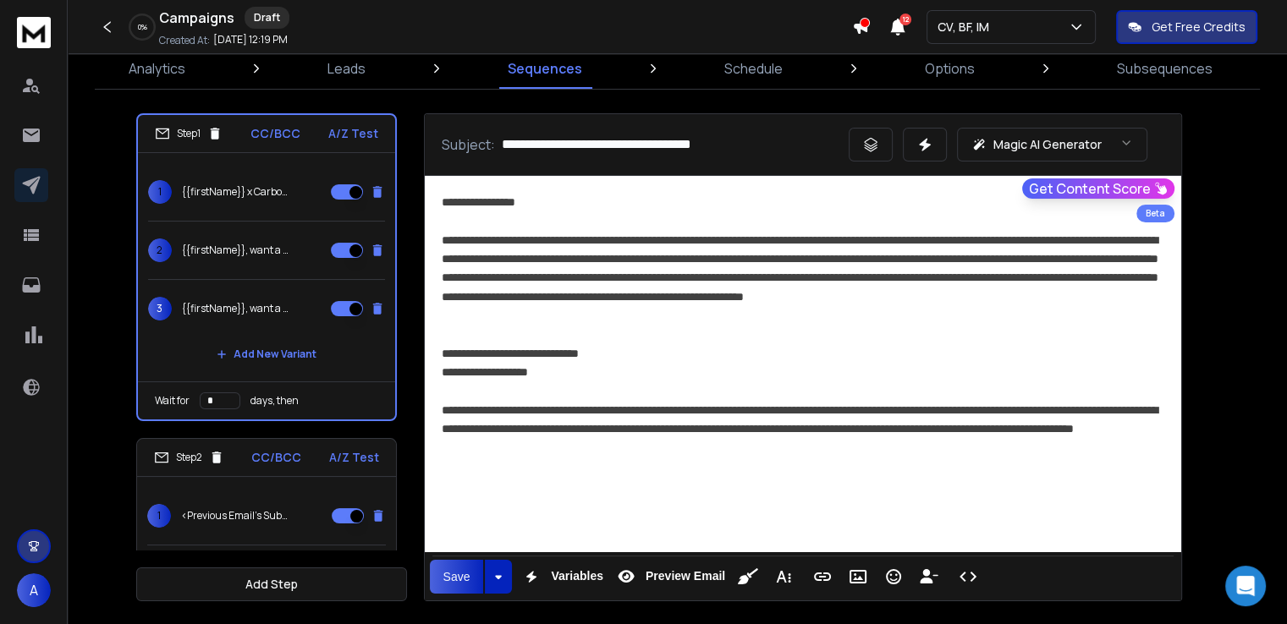
click at [486, 261] on div "**********" at bounding box center [803, 278] width 723 height 95
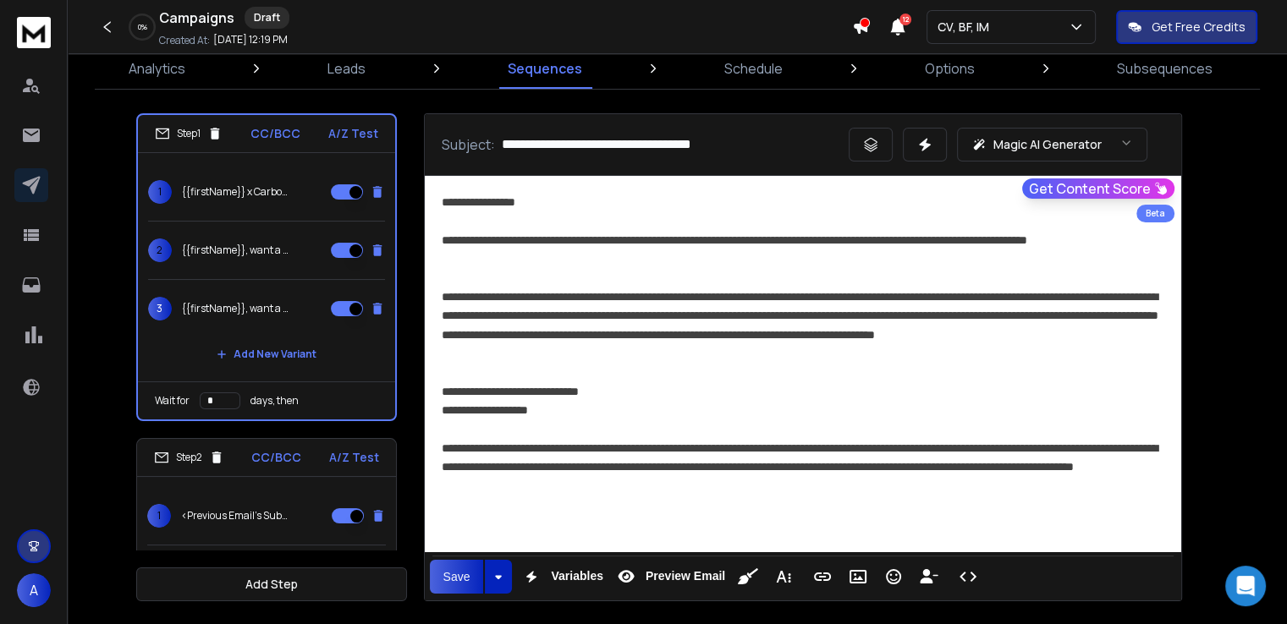
click at [629, 314] on div "**********" at bounding box center [803, 326] width 723 height 76
click at [626, 314] on div "**********" at bounding box center [803, 326] width 723 height 76
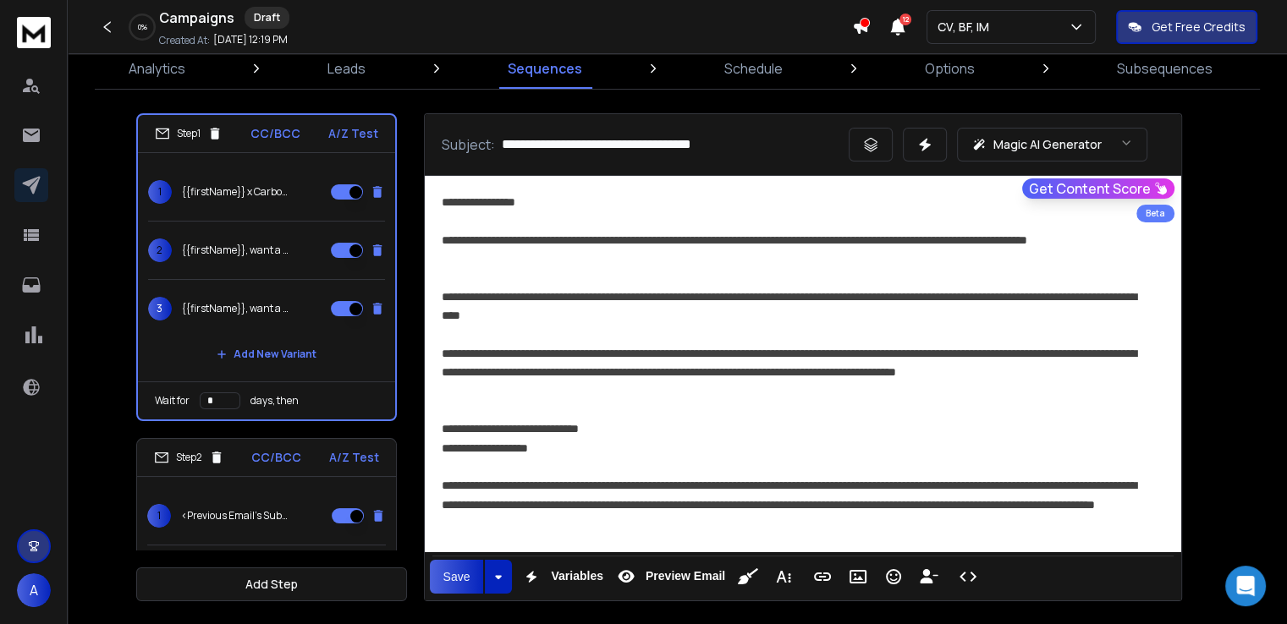
click at [986, 357] on div "**********" at bounding box center [797, 372] width 710 height 57
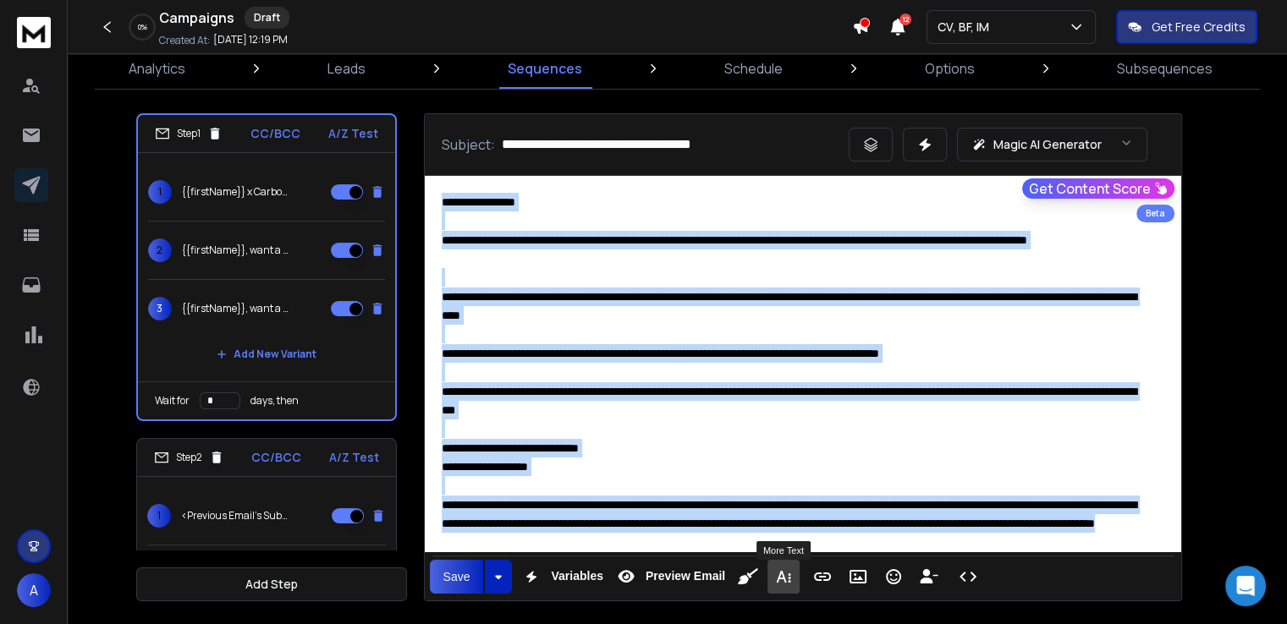
click at [783, 571] on icon "button" at bounding box center [783, 577] width 20 height 20
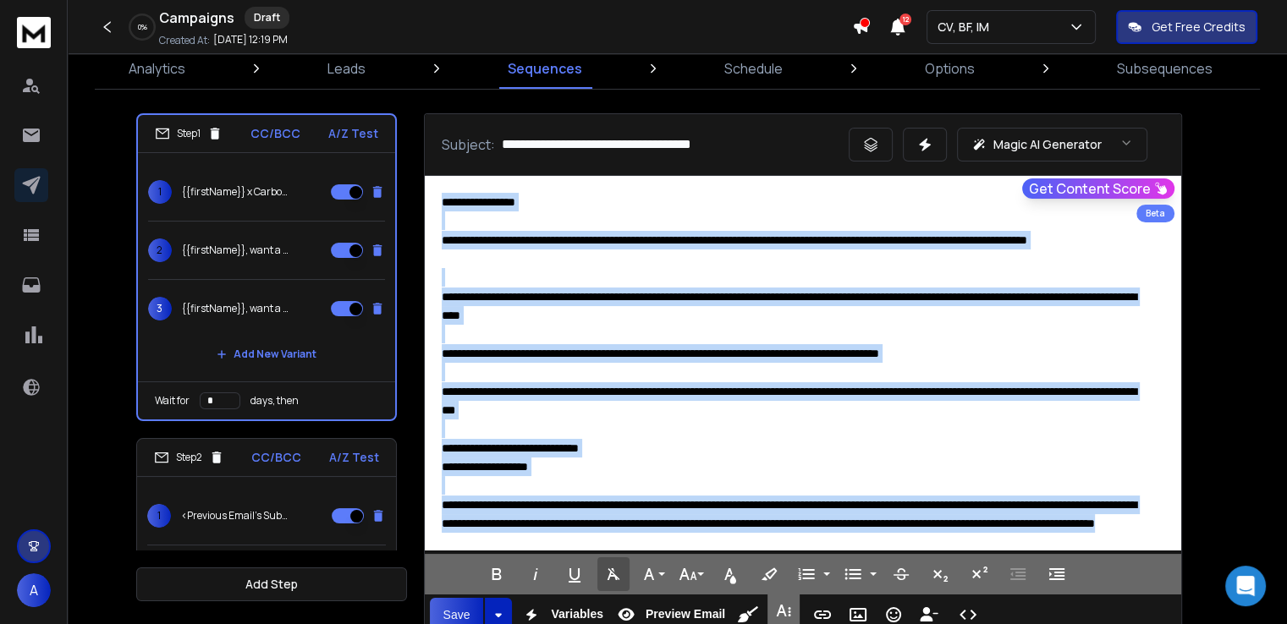
click at [607, 583] on icon "button" at bounding box center [613, 574] width 20 height 20
click at [755, 607] on icon "button" at bounding box center [748, 615] width 20 height 16
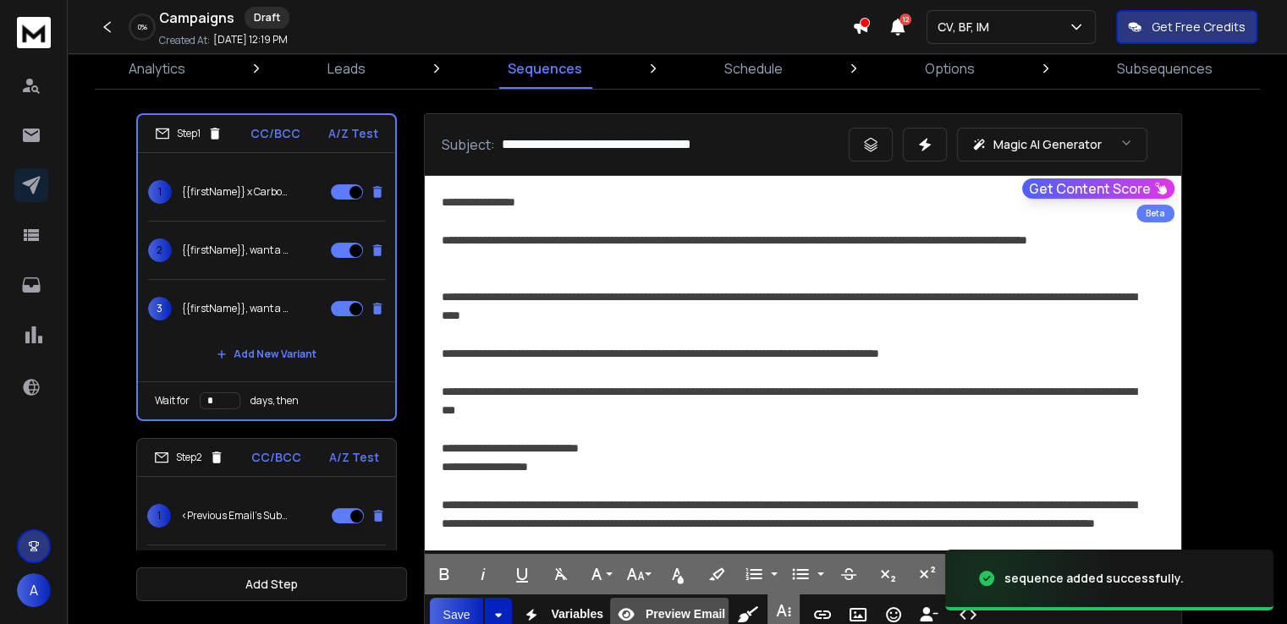
click at [708, 614] on span "Preview Email" at bounding box center [685, 614] width 86 height 14
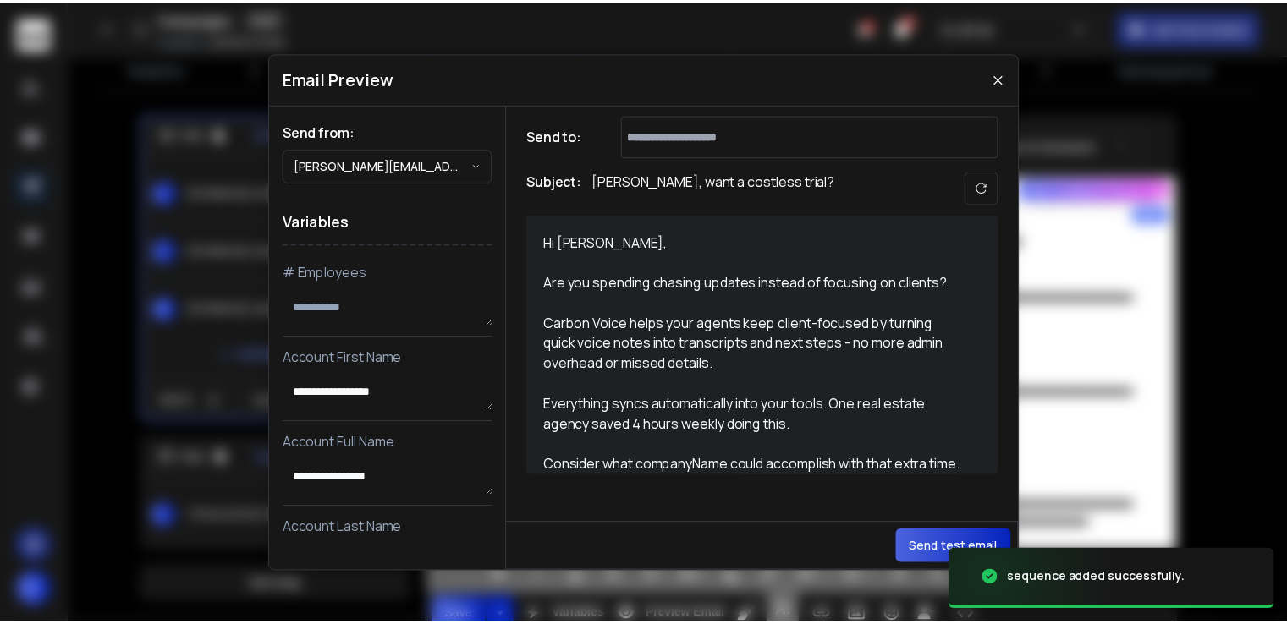
scroll to position [223, 0]
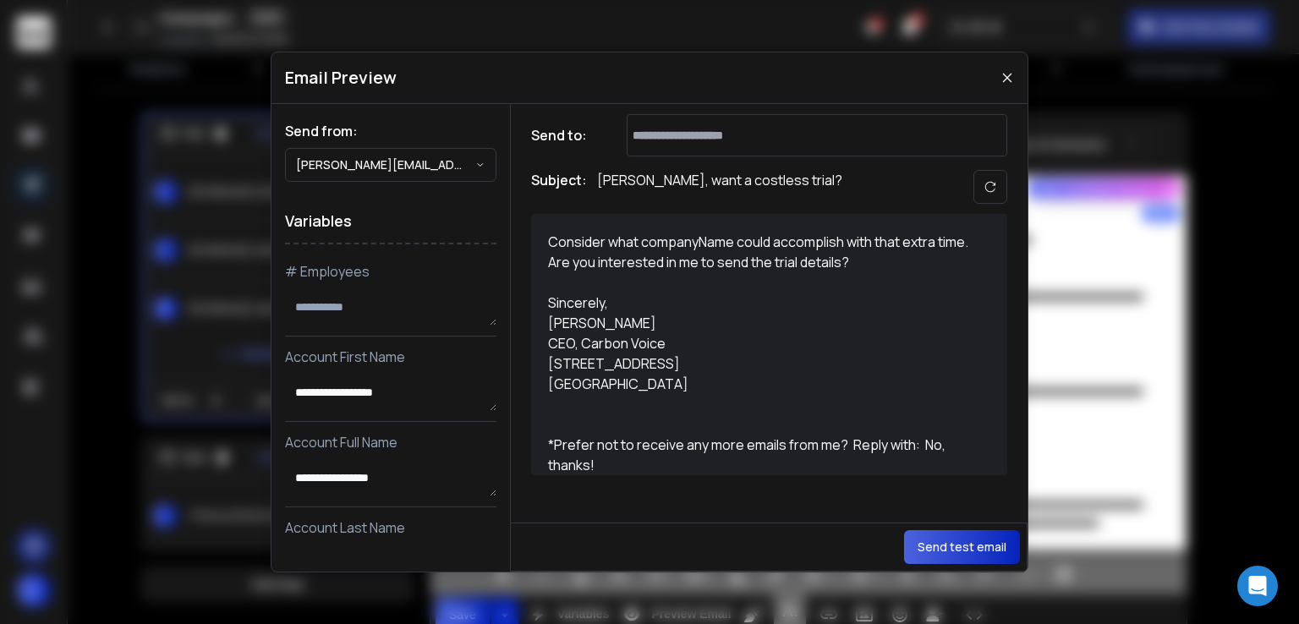
drag, startPoint x: 1008, startPoint y: 75, endPoint x: 893, endPoint y: 181, distance: 155.7
click at [1008, 75] on icon at bounding box center [1008, 78] width 14 height 14
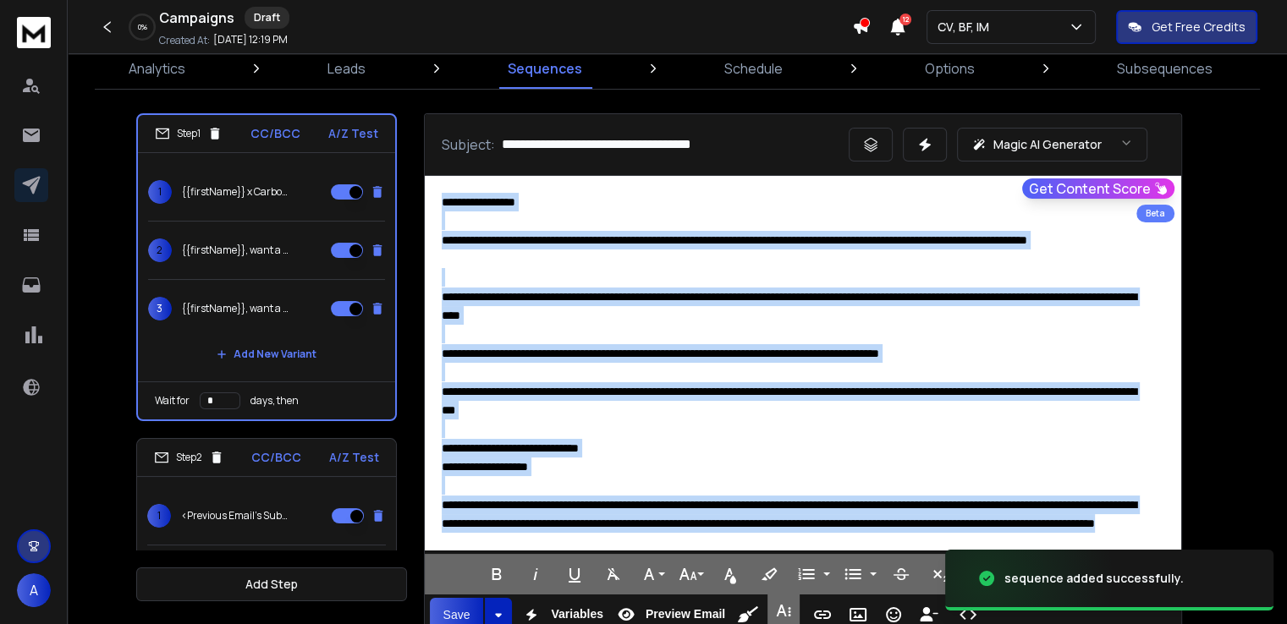
copy div "**********"
click at [276, 362] on button "Add New Variant" at bounding box center [266, 355] width 127 height 34
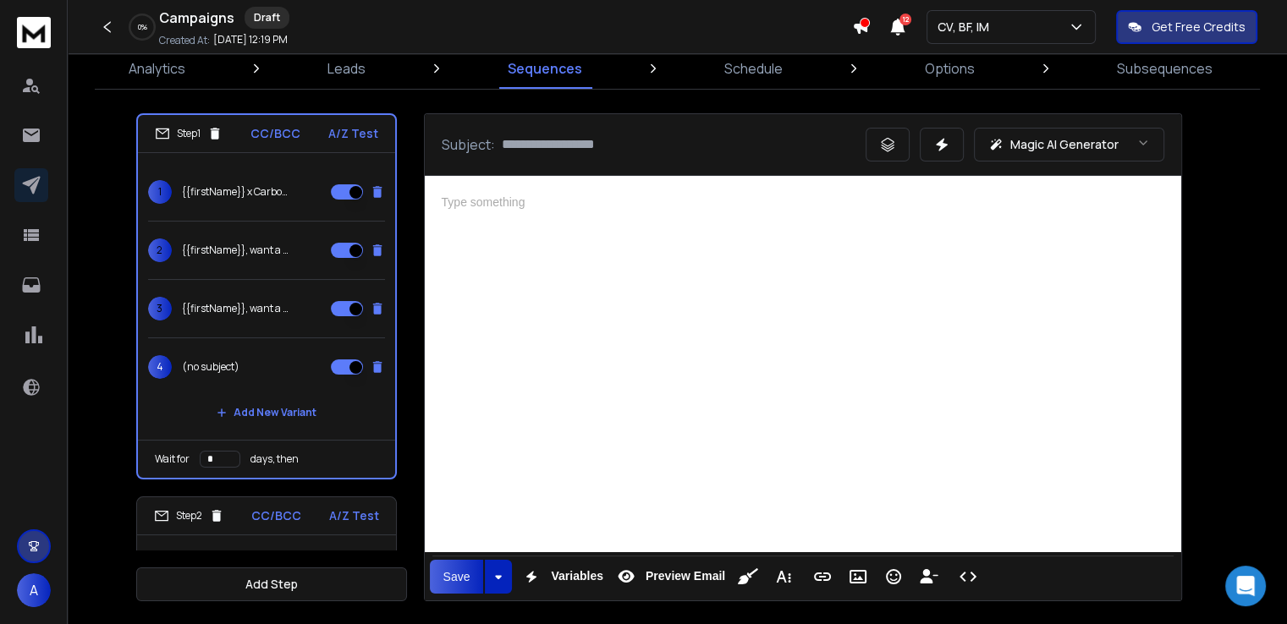
click at [572, 218] on div at bounding box center [803, 363] width 756 height 375
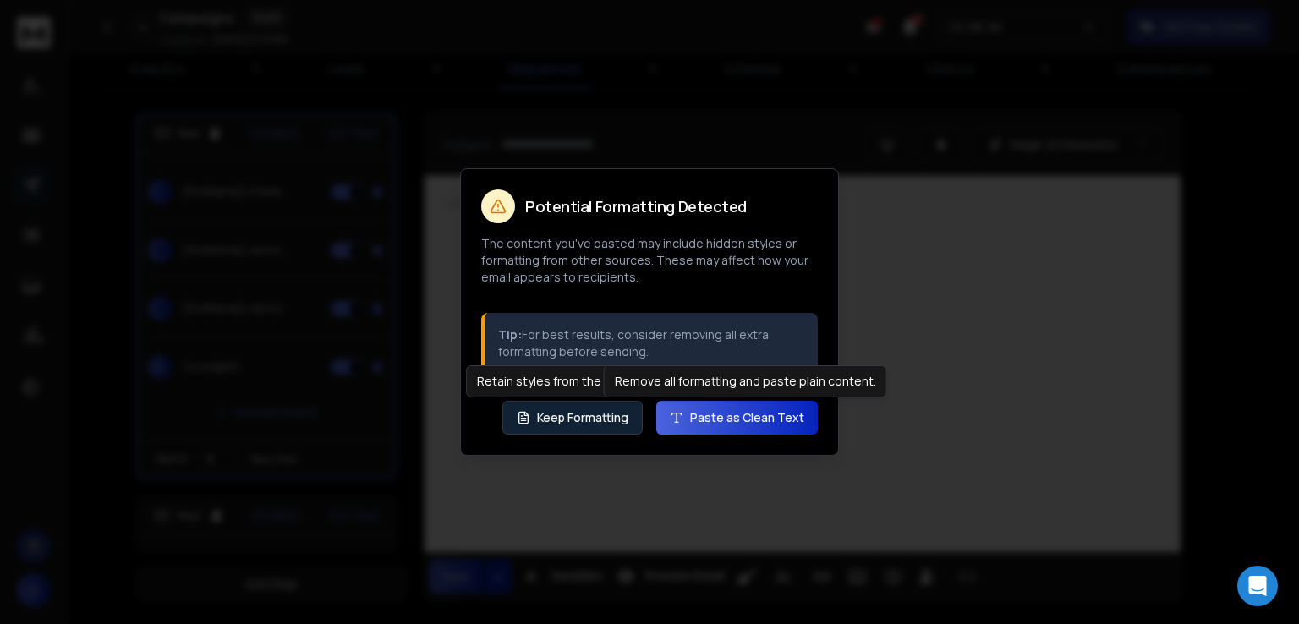
click at [601, 414] on button "Keep Formatting" at bounding box center [573, 418] width 140 height 34
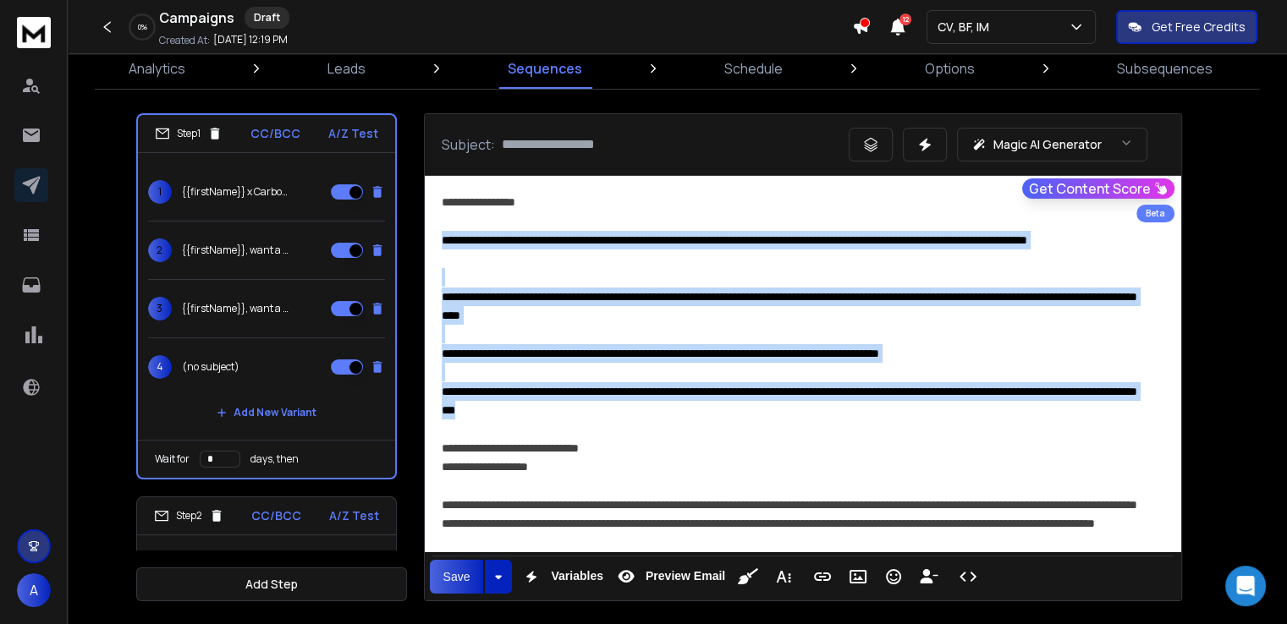
drag, startPoint x: 498, startPoint y: 277, endPoint x: 690, endPoint y: 418, distance: 238.4
click at [690, 418] on div "**********" at bounding box center [803, 363] width 756 height 375
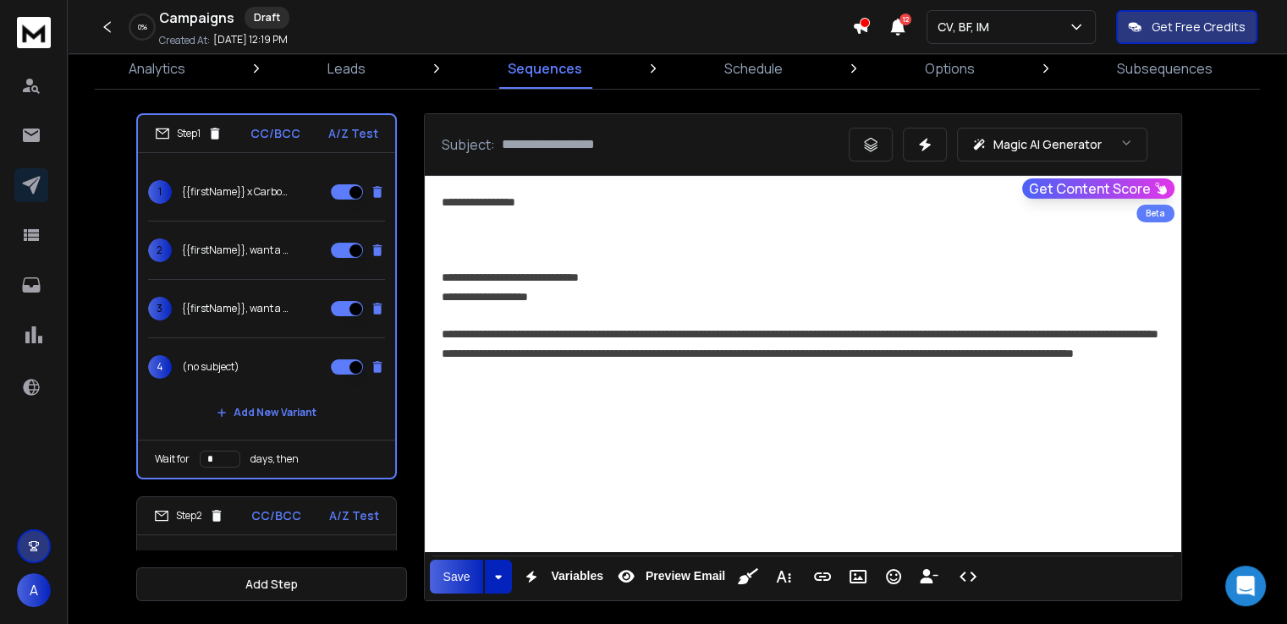
scroll to position [282, 0]
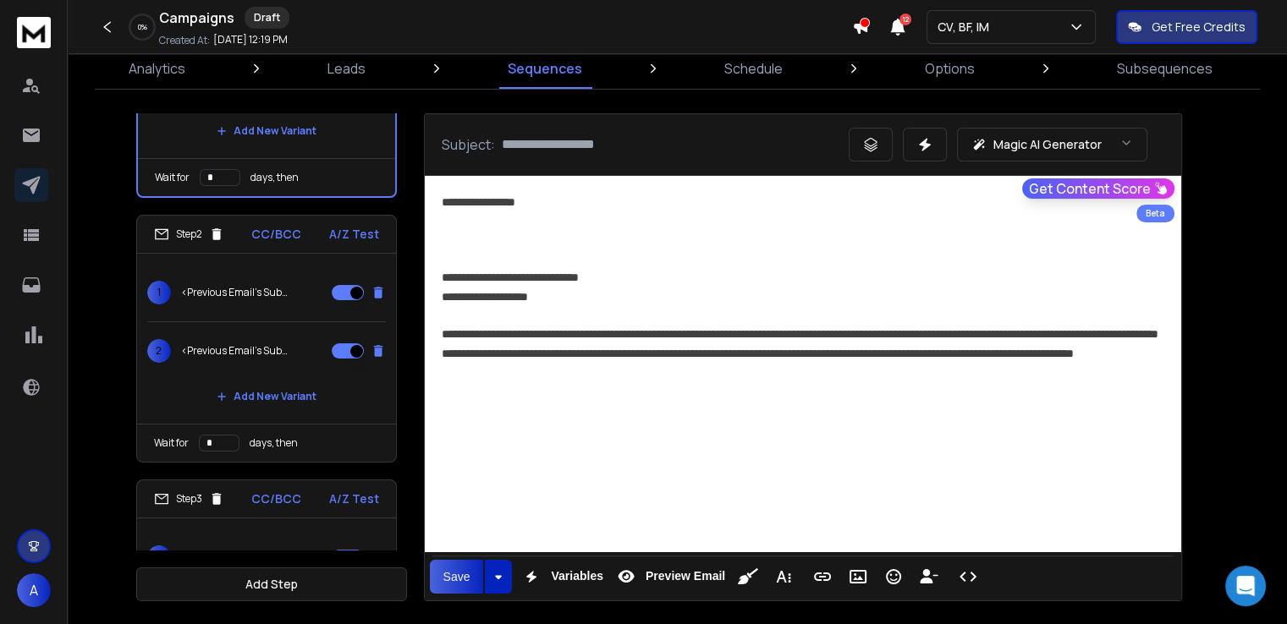
click at [217, 234] on icon at bounding box center [216, 234] width 9 height 12
type input "**********"
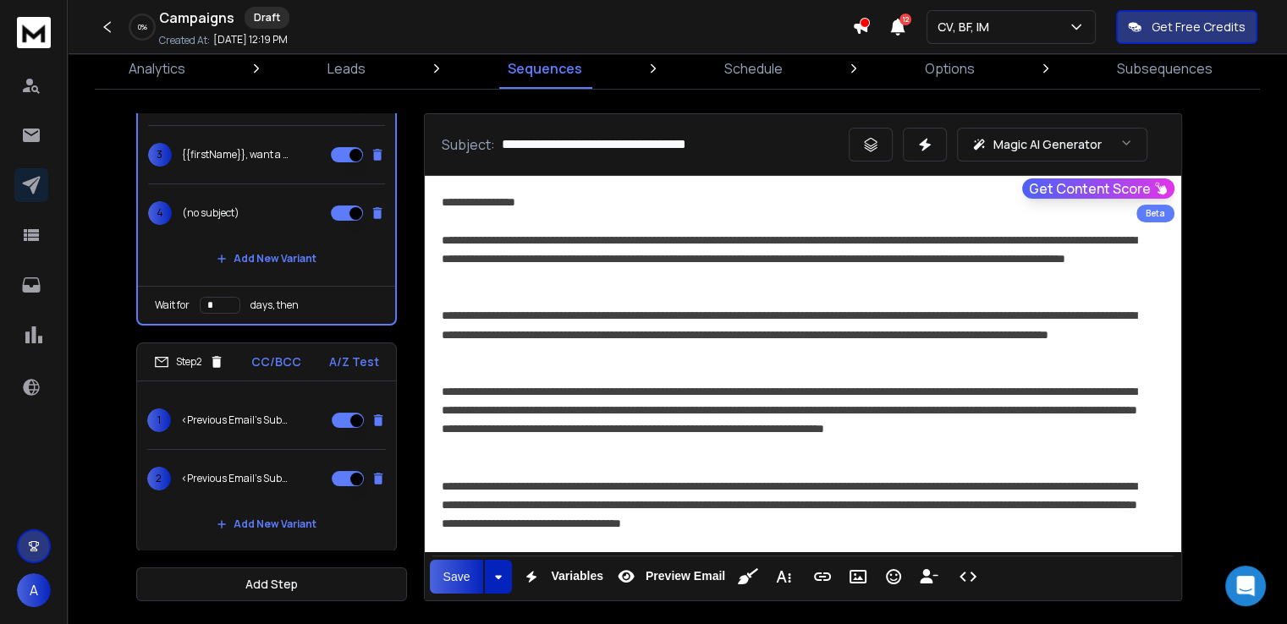
click at [216, 370] on div "Step 2 CC/BCC A/Z Test" at bounding box center [266, 362] width 259 height 38
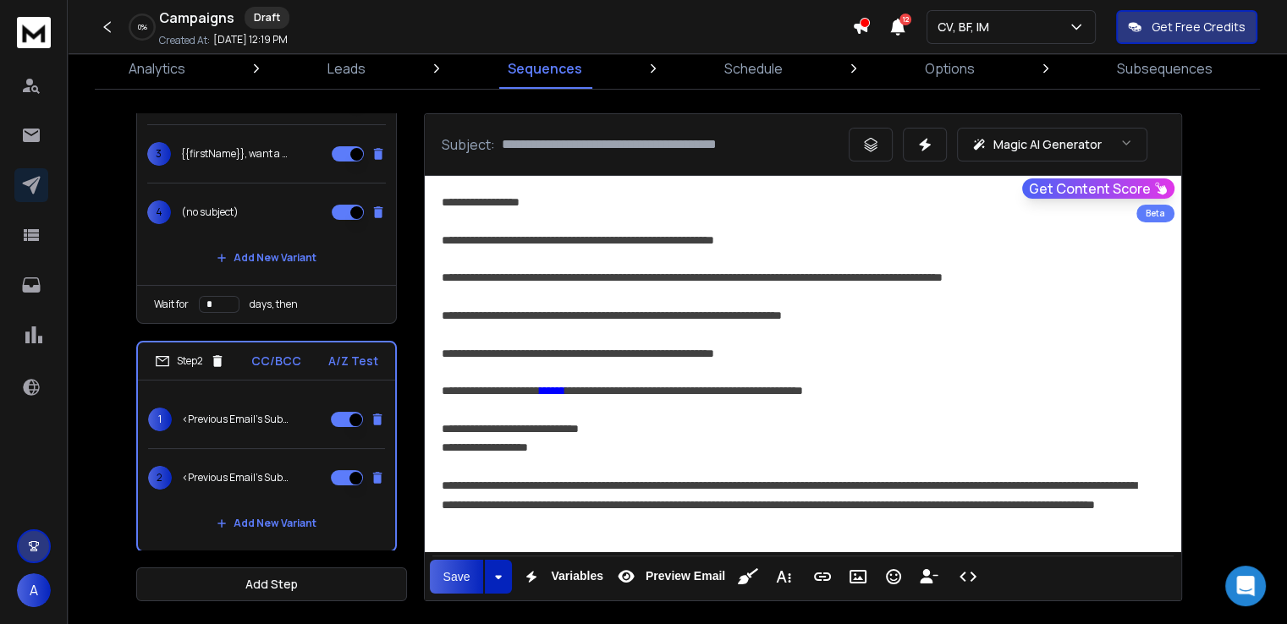
click at [228, 358] on div "Step 2 CC/BCC A/Z Test" at bounding box center [266, 362] width 257 height 38
click at [225, 363] on icon at bounding box center [217, 361] width 15 height 15
type input "**********"
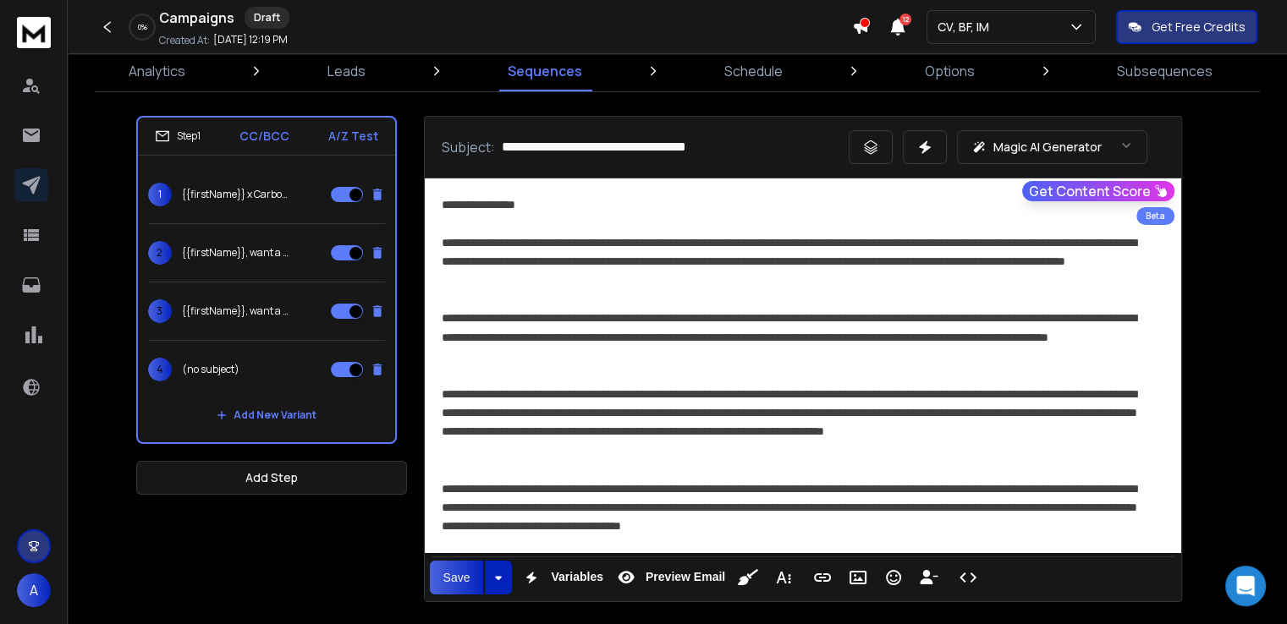
click at [263, 371] on div "4 (no subject)" at bounding box center [266, 370] width 237 height 58
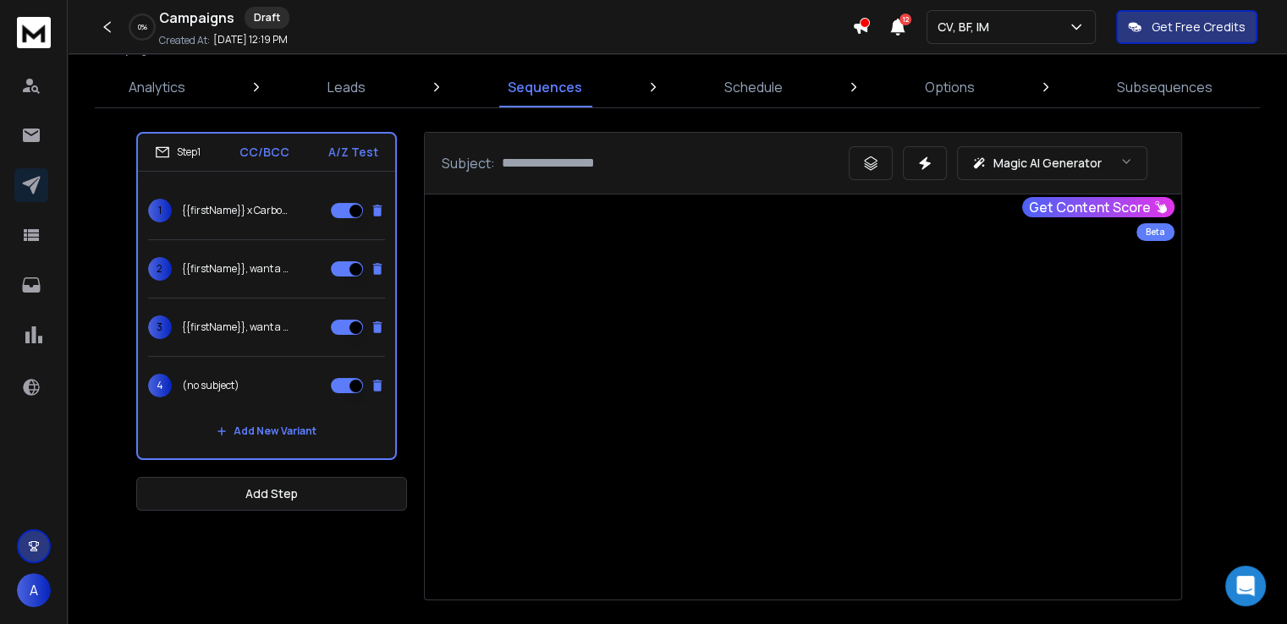
scroll to position [34, 0]
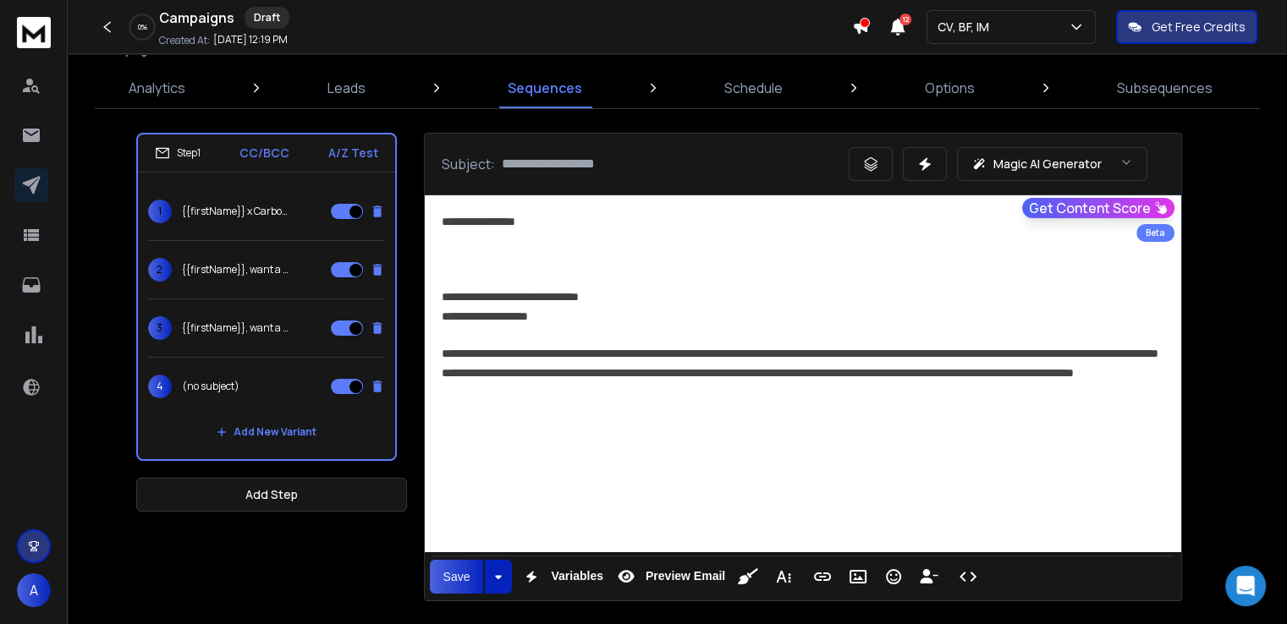
click at [507, 246] on div at bounding box center [803, 240] width 723 height 19
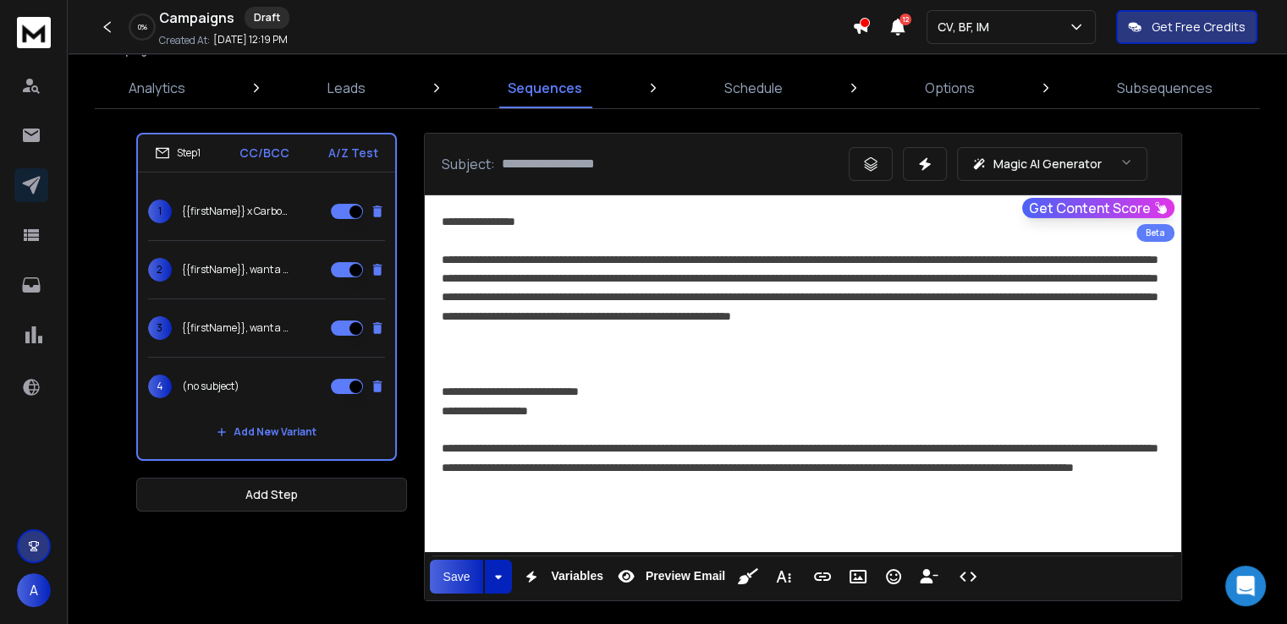
click at [723, 254] on div "**********" at bounding box center [803, 297] width 723 height 95
click at [1042, 253] on div "**********" at bounding box center [803, 297] width 723 height 95
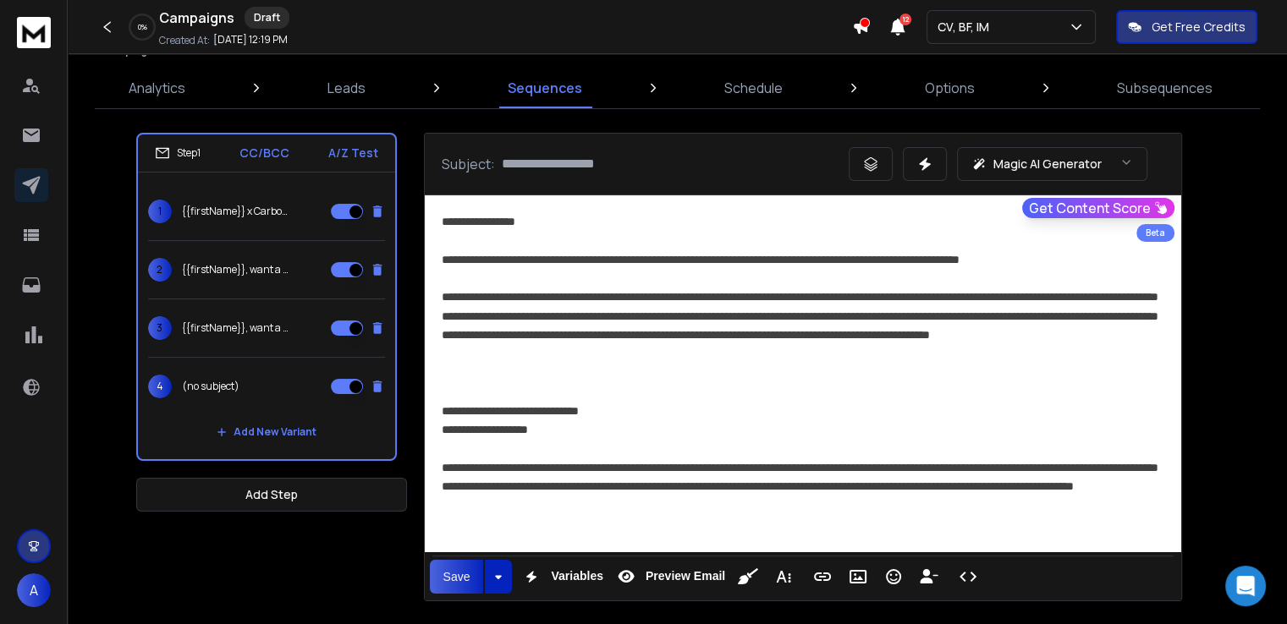
click at [926, 294] on div "**********" at bounding box center [803, 326] width 723 height 76
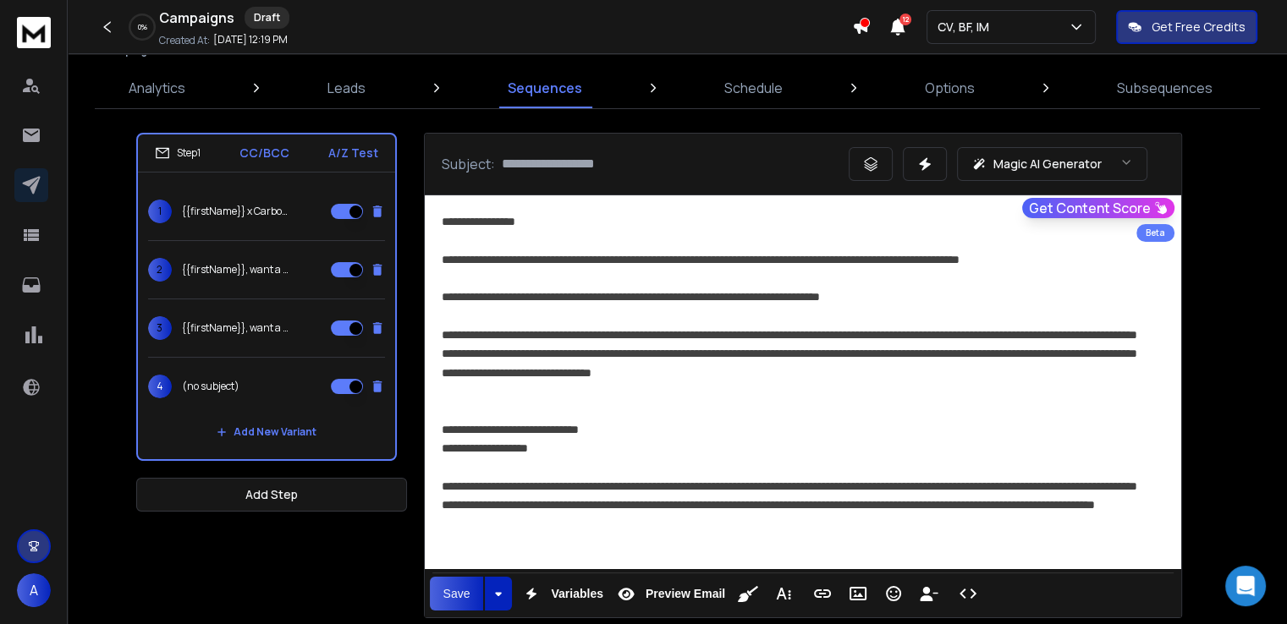
click at [514, 351] on div "**********" at bounding box center [797, 354] width 710 height 57
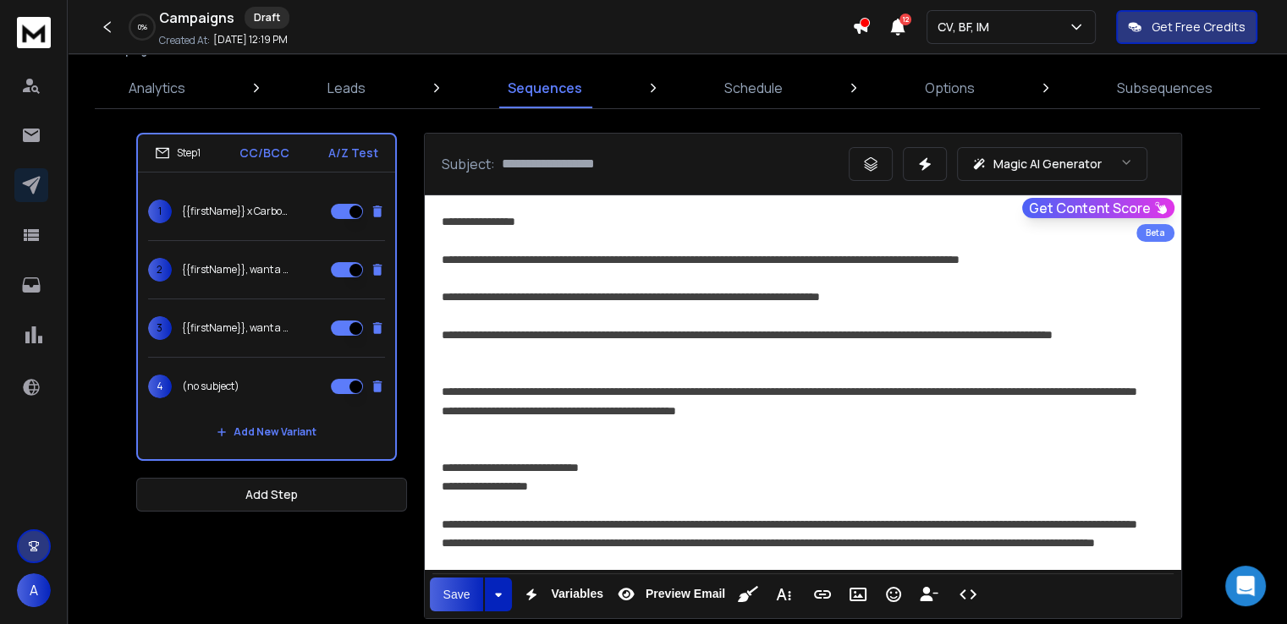
click at [742, 390] on div "**********" at bounding box center [797, 401] width 710 height 38
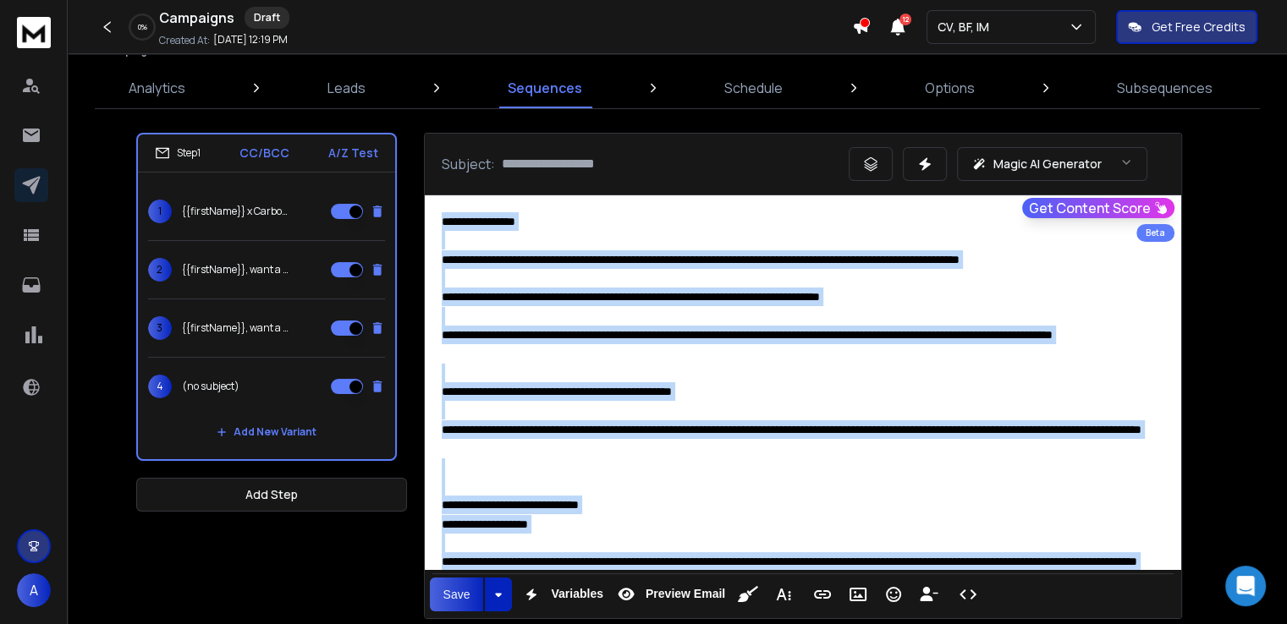
scroll to position [51, 0]
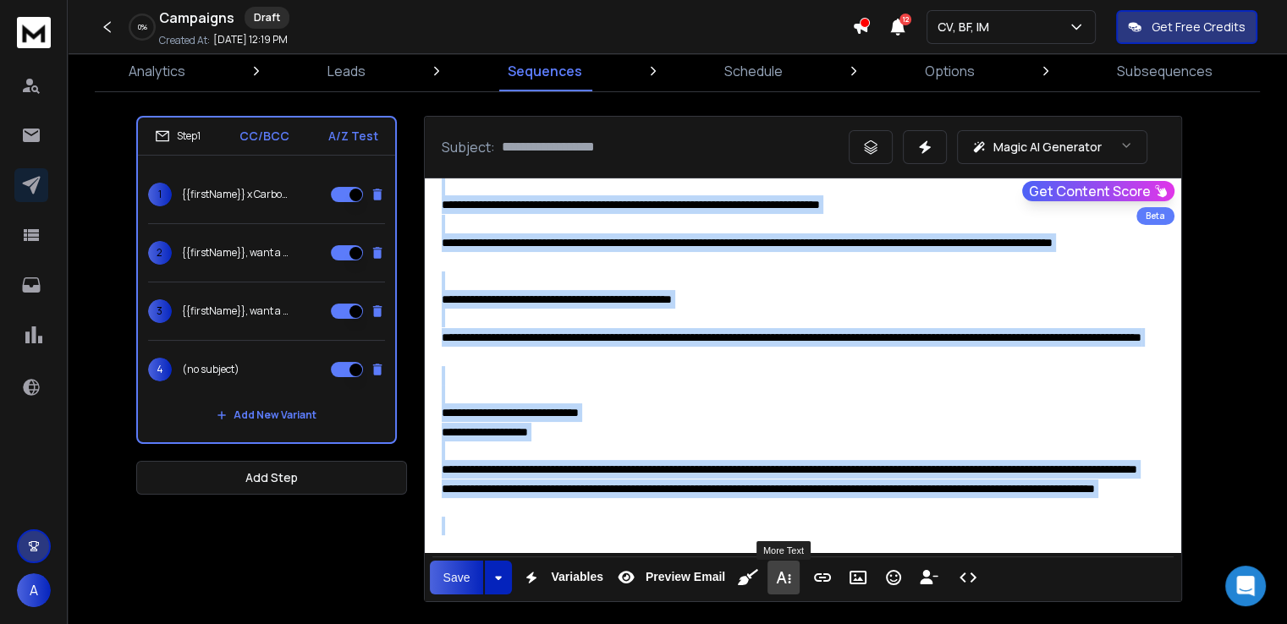
click at [773, 580] on icon "button" at bounding box center [783, 578] width 20 height 20
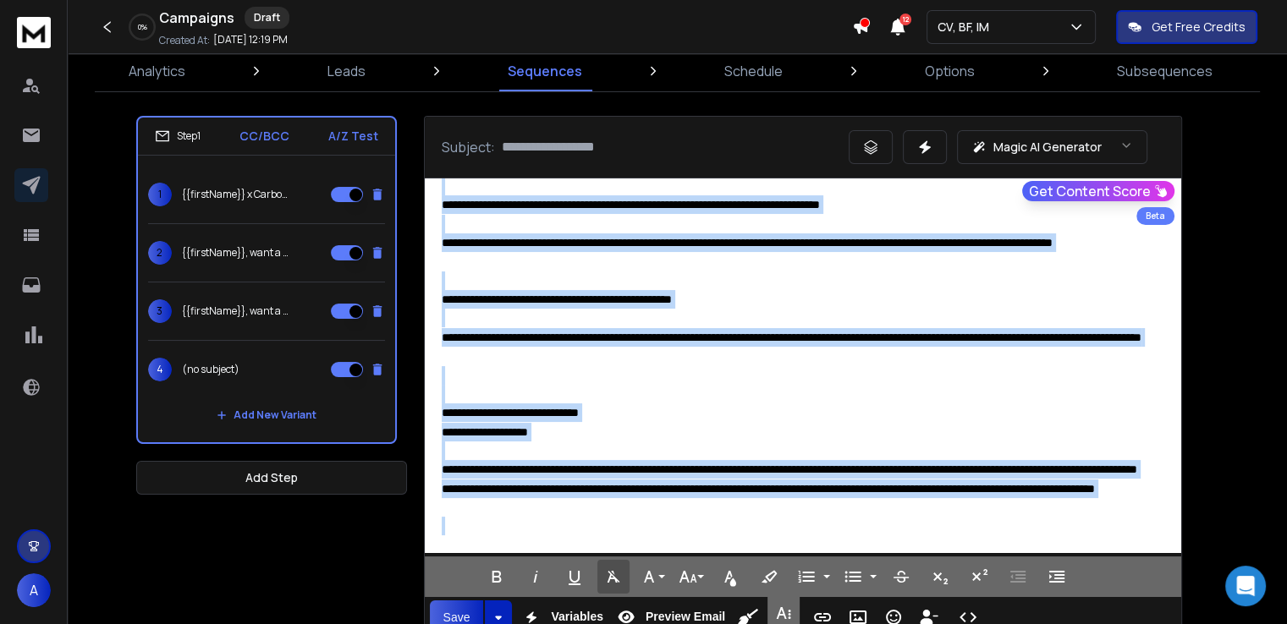
click at [607, 576] on icon "button" at bounding box center [613, 577] width 20 height 20
click at [755, 612] on icon "button" at bounding box center [748, 617] width 20 height 16
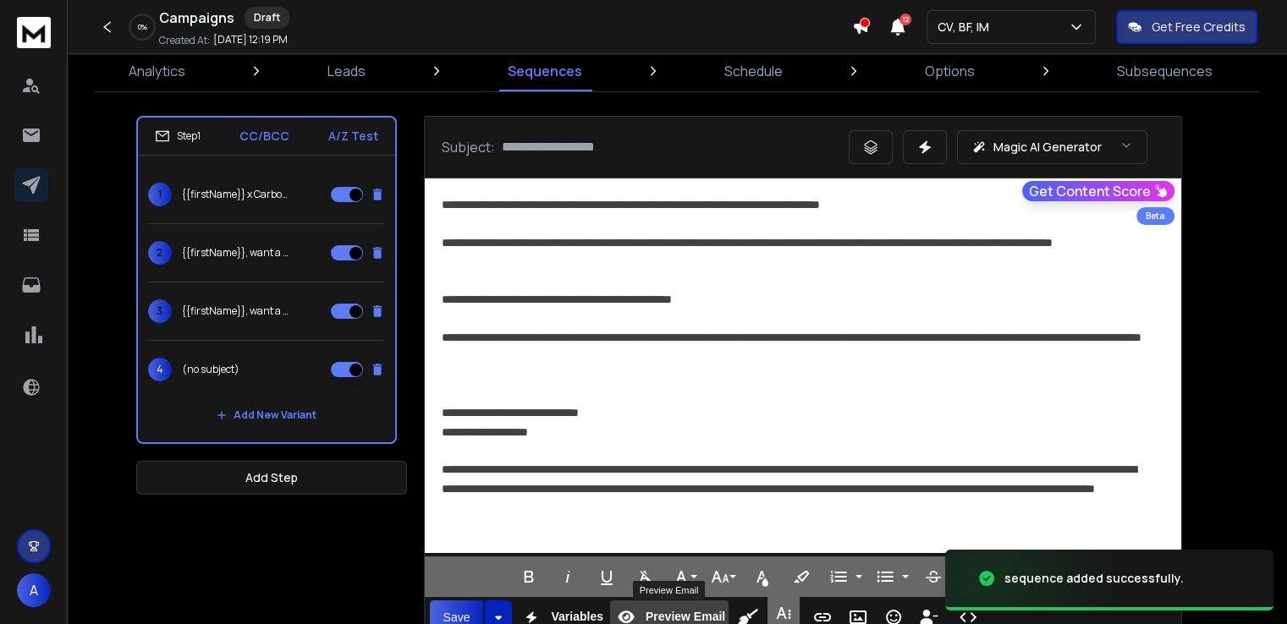
click at [692, 616] on span "Preview Email" at bounding box center [685, 617] width 86 height 14
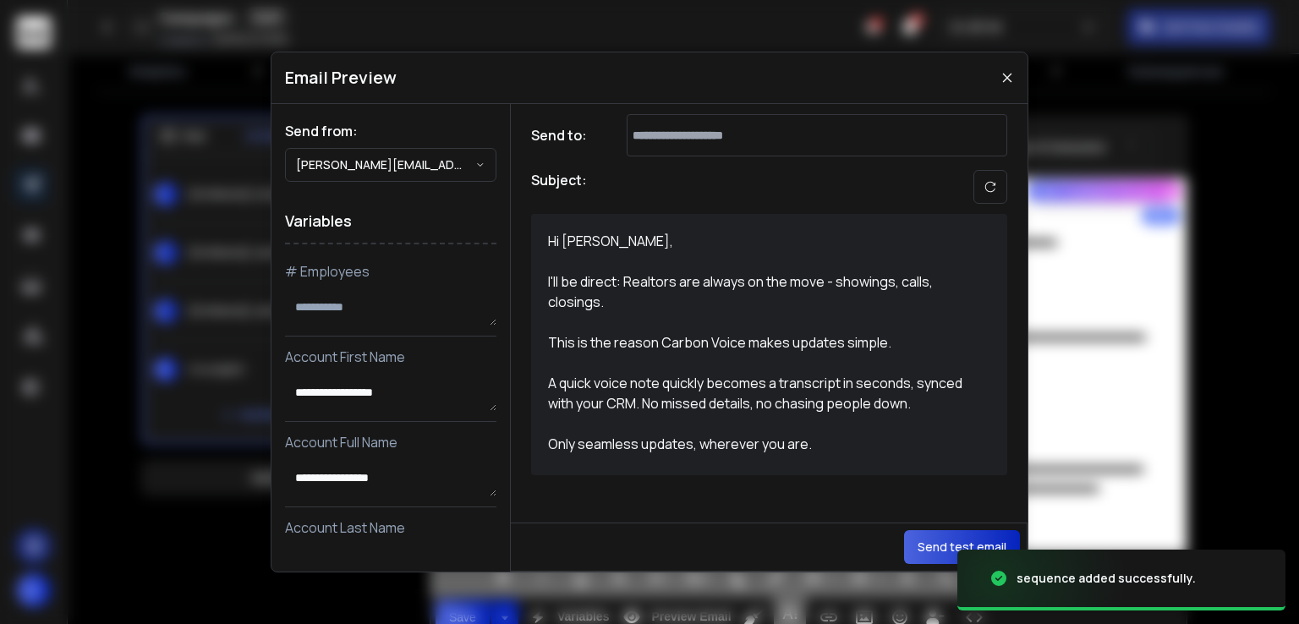
click at [1007, 77] on icon at bounding box center [1007, 78] width 9 height 9
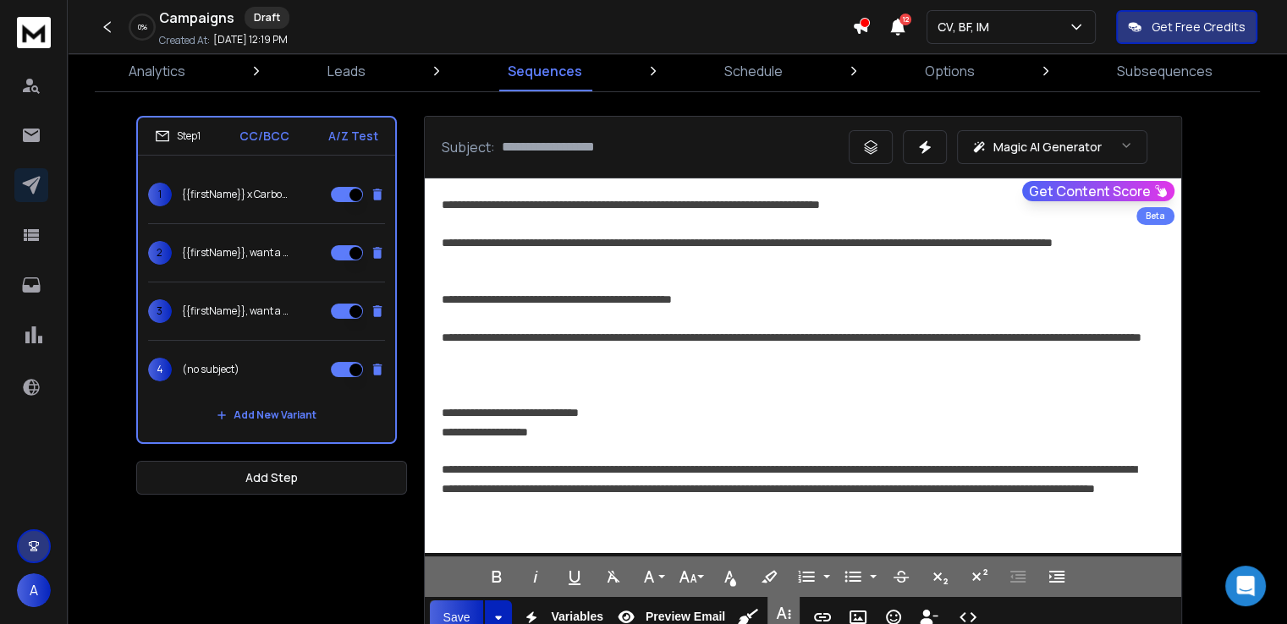
click at [251, 199] on p "{{firstName}} x Carbon Voice - intro" at bounding box center [236, 195] width 108 height 14
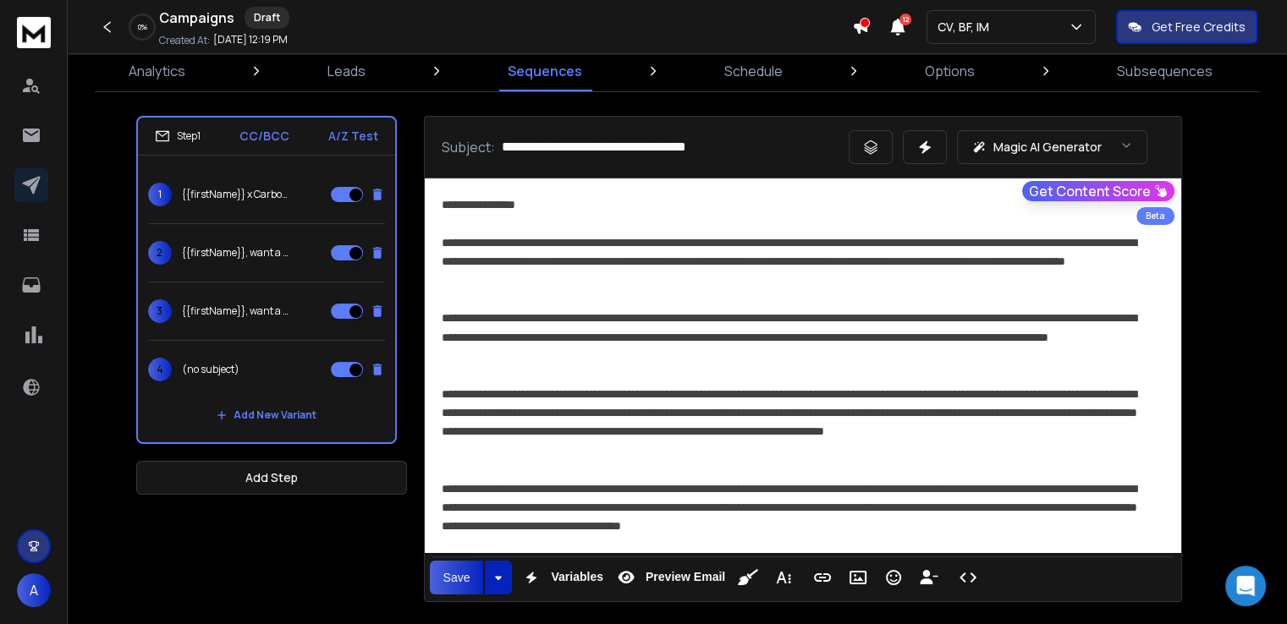
click at [262, 254] on p "{{firstName}}, want a costless trial?" at bounding box center [236, 253] width 108 height 14
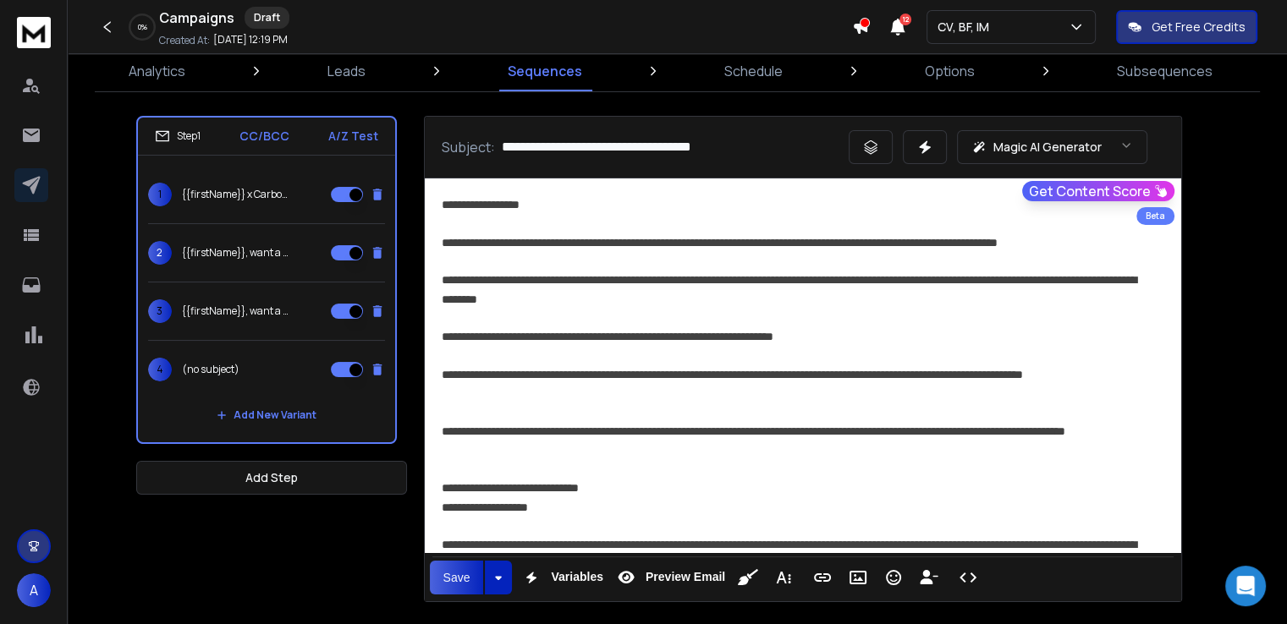
click at [239, 316] on p "{{firstName}}, want a costless trial?" at bounding box center [236, 312] width 108 height 14
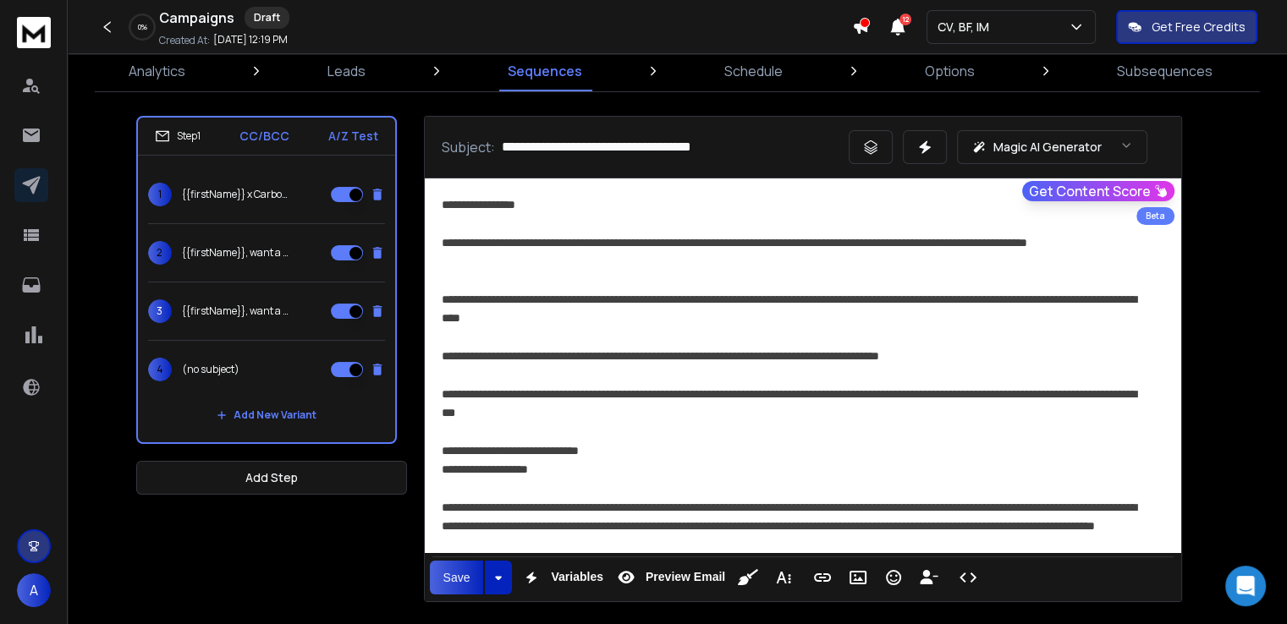
drag, startPoint x: 751, startPoint y: 139, endPoint x: 600, endPoint y: 152, distance: 152.0
click at [600, 152] on input "**********" at bounding box center [667, 147] width 330 height 20
click at [920, 143] on icon "button" at bounding box center [924, 147] width 15 height 15
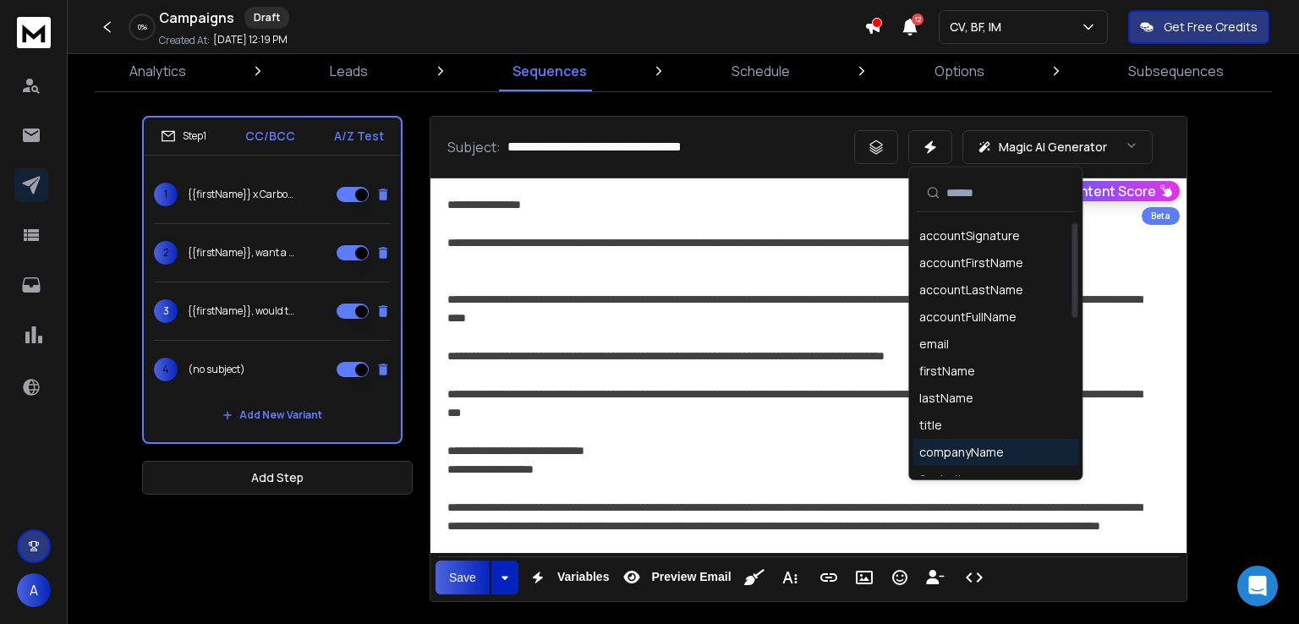
click at [972, 441] on div "companyName" at bounding box center [996, 452] width 166 height 27
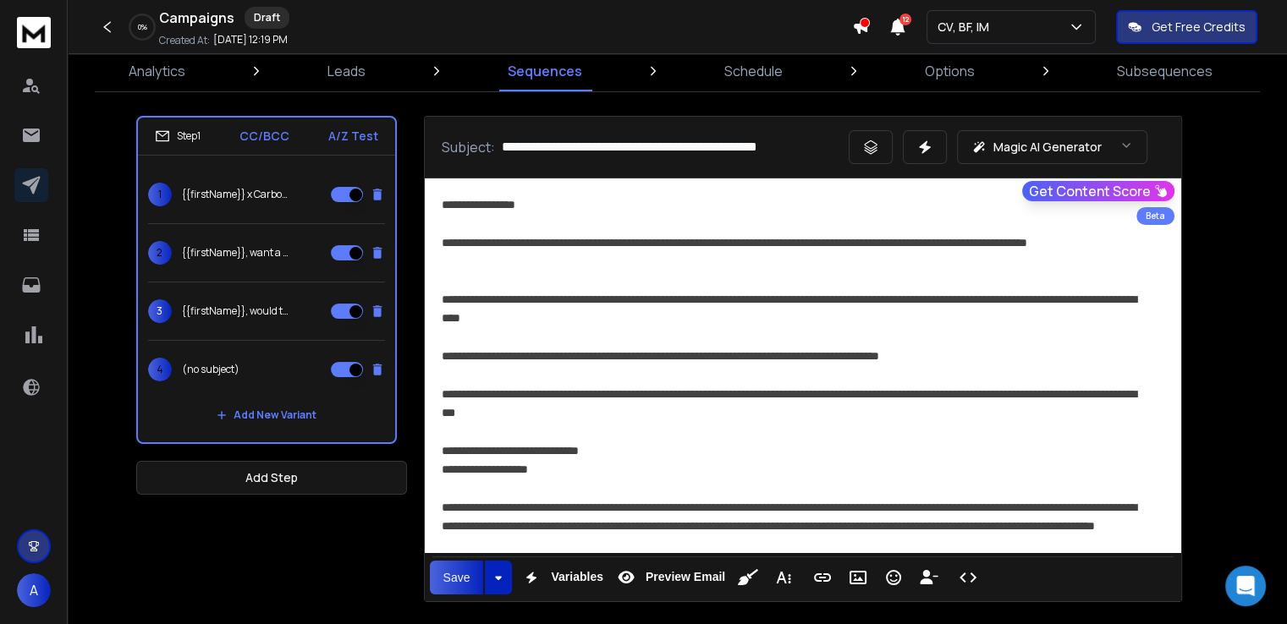
click at [670, 148] on input "**********" at bounding box center [667, 147] width 330 height 20
type input "**********"
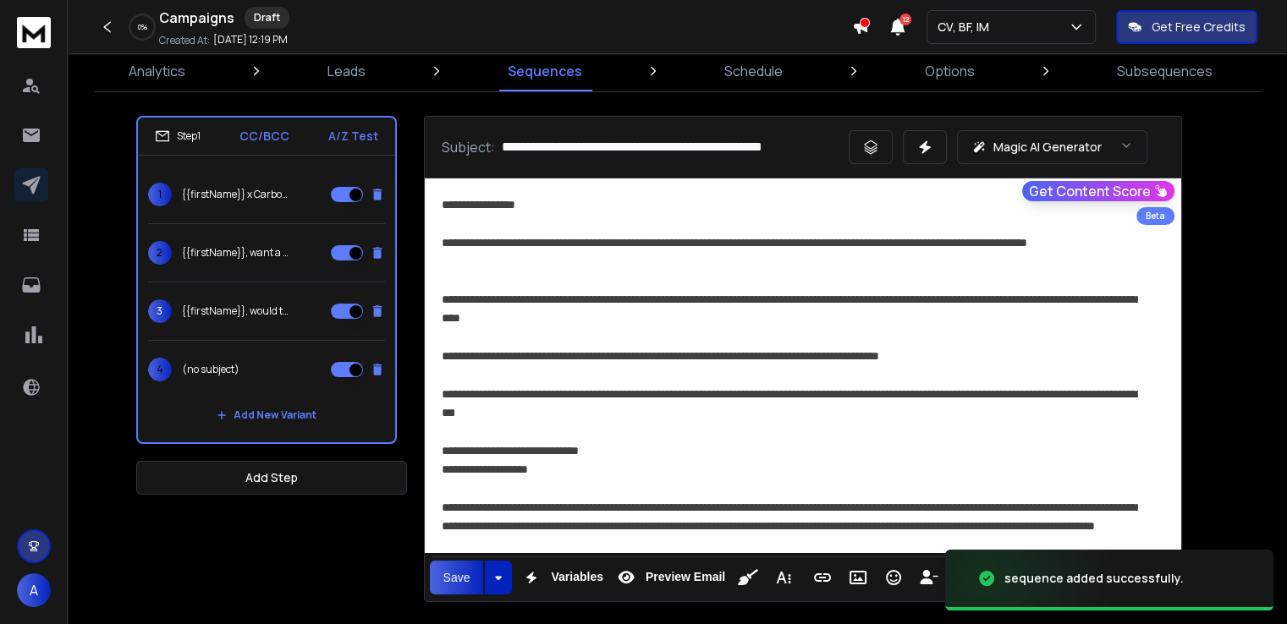
click at [287, 364] on div "4 (no subject)" at bounding box center [266, 370] width 237 height 58
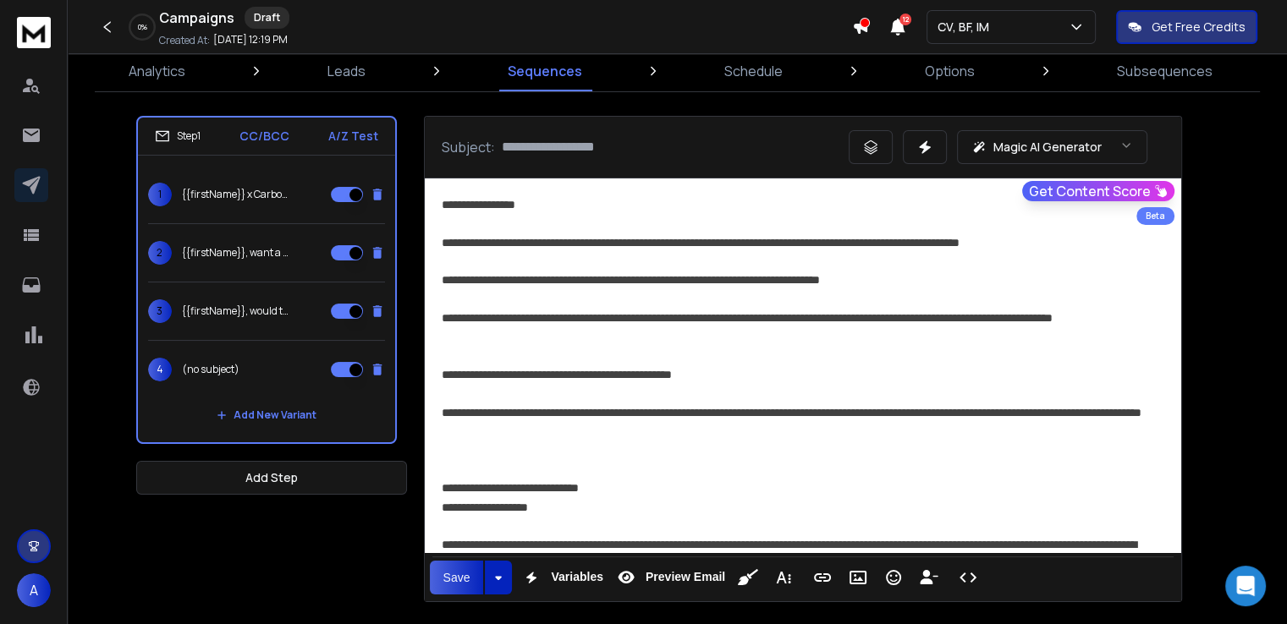
click at [565, 151] on input at bounding box center [667, 147] width 330 height 20
type input "*"
click at [514, 456] on div at bounding box center [803, 451] width 723 height 19
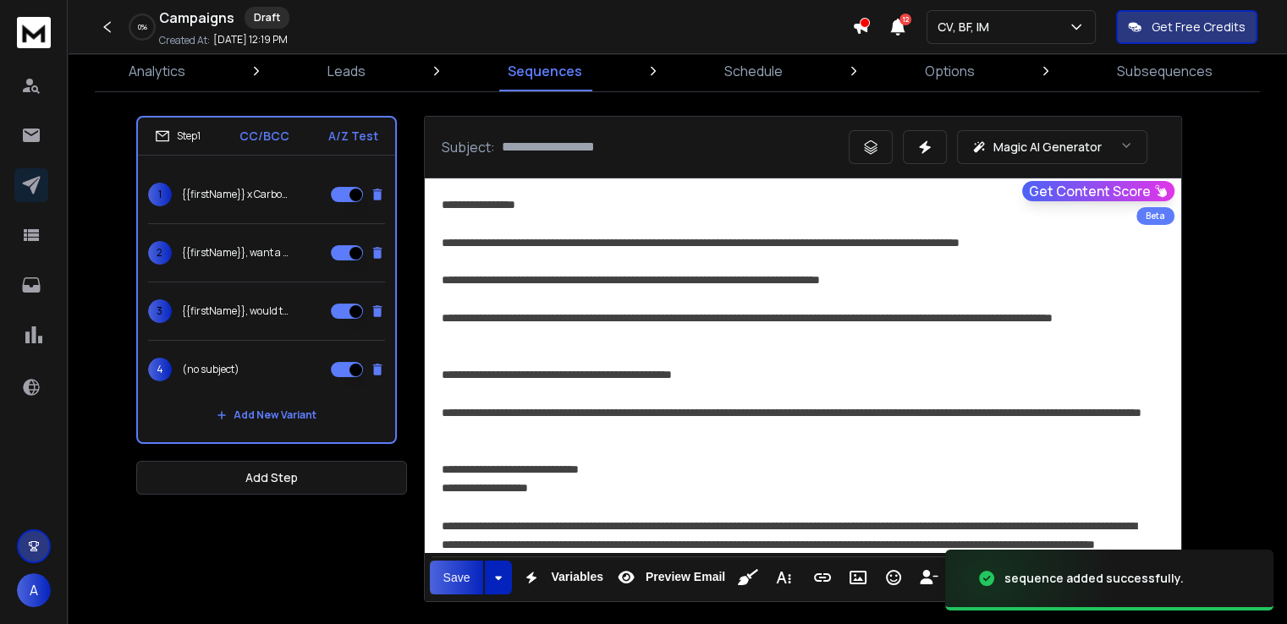
click at [592, 145] on input at bounding box center [667, 147] width 330 height 20
click at [280, 190] on p "{{firstName}} x Carbon Voice - intro" at bounding box center [236, 195] width 108 height 14
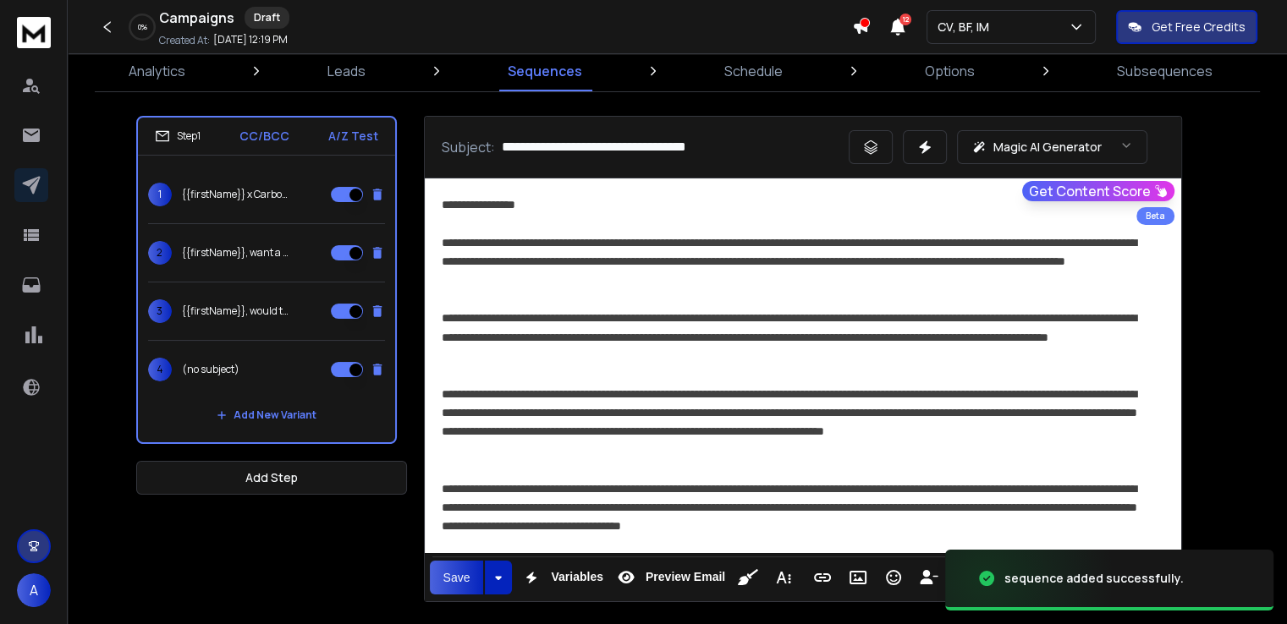
click at [270, 225] on div "2 {{firstName}}, want a costless trial?" at bounding box center [266, 253] width 237 height 58
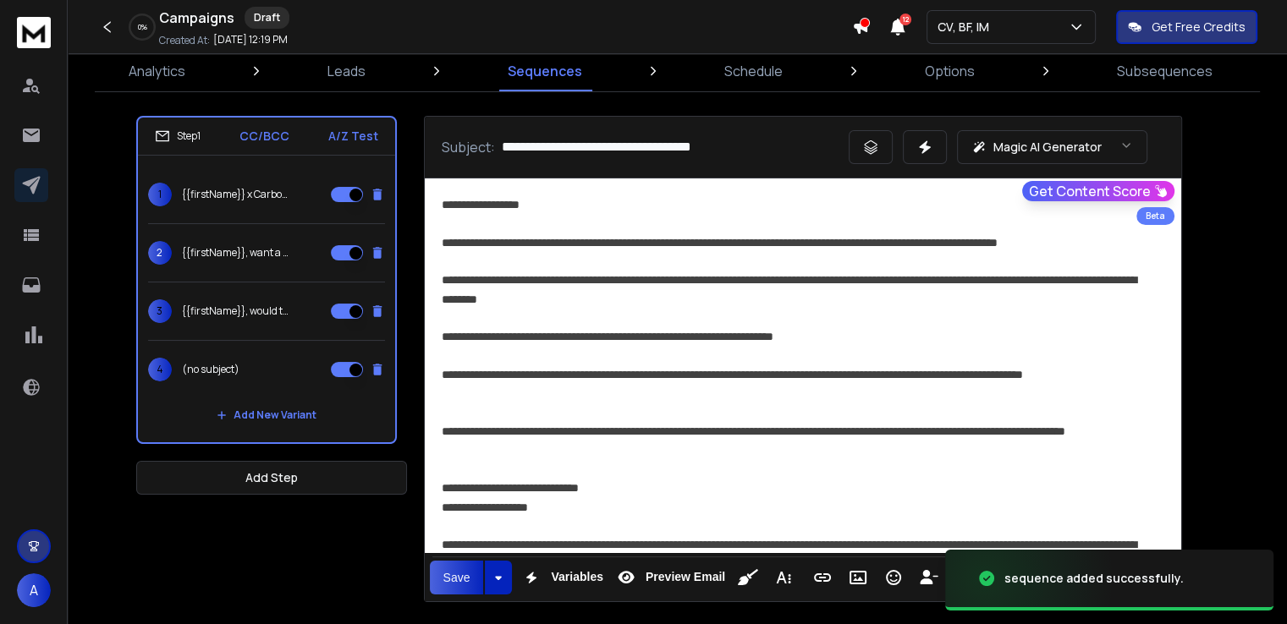
click at [266, 292] on div "3 {{firstName}}, would this interest {{companyName}}?" at bounding box center [266, 312] width 237 height 58
type input "**********"
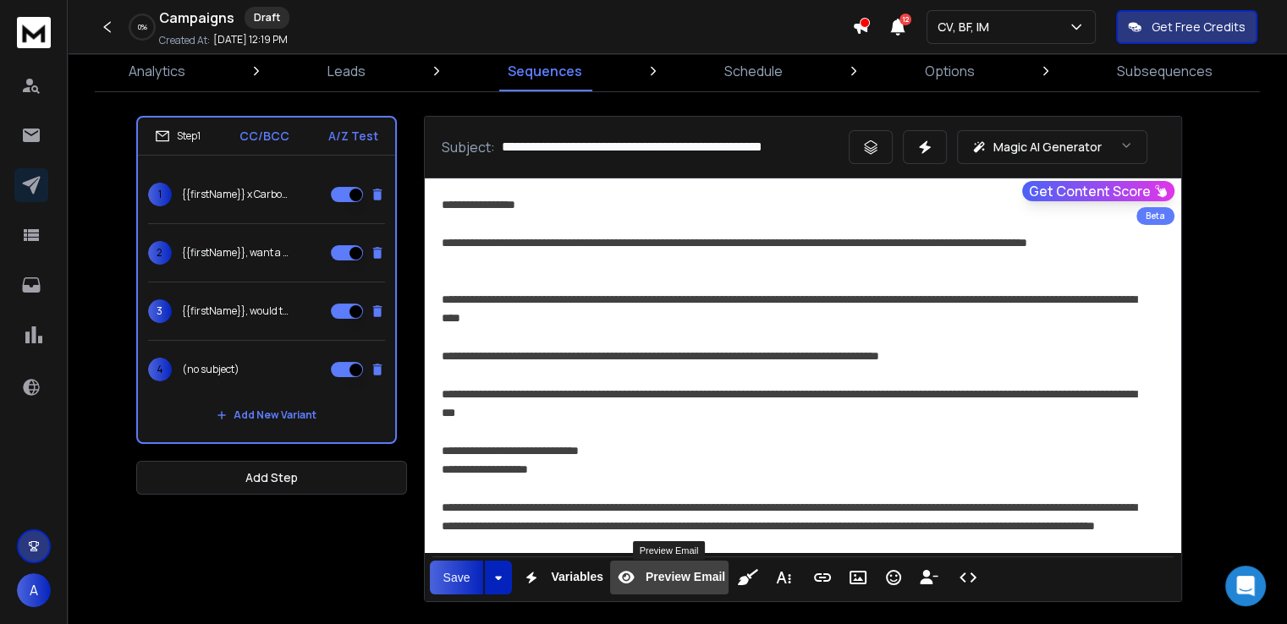
click at [694, 573] on span "Preview Email" at bounding box center [685, 577] width 86 height 14
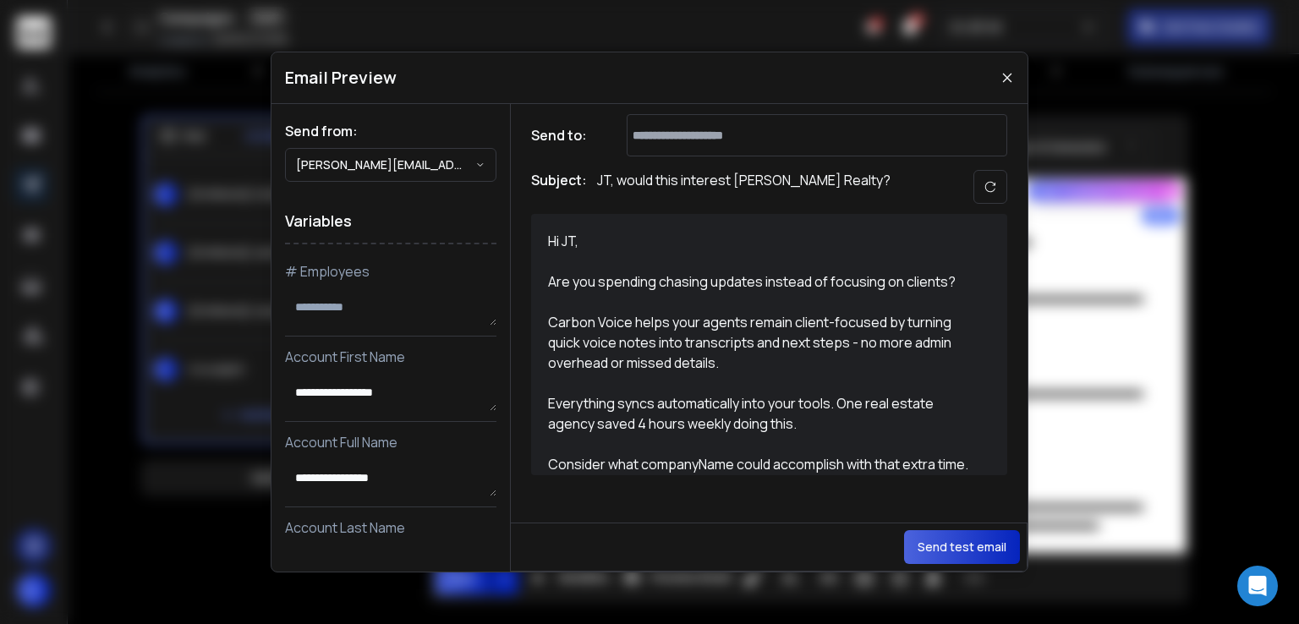
scroll to position [223, 0]
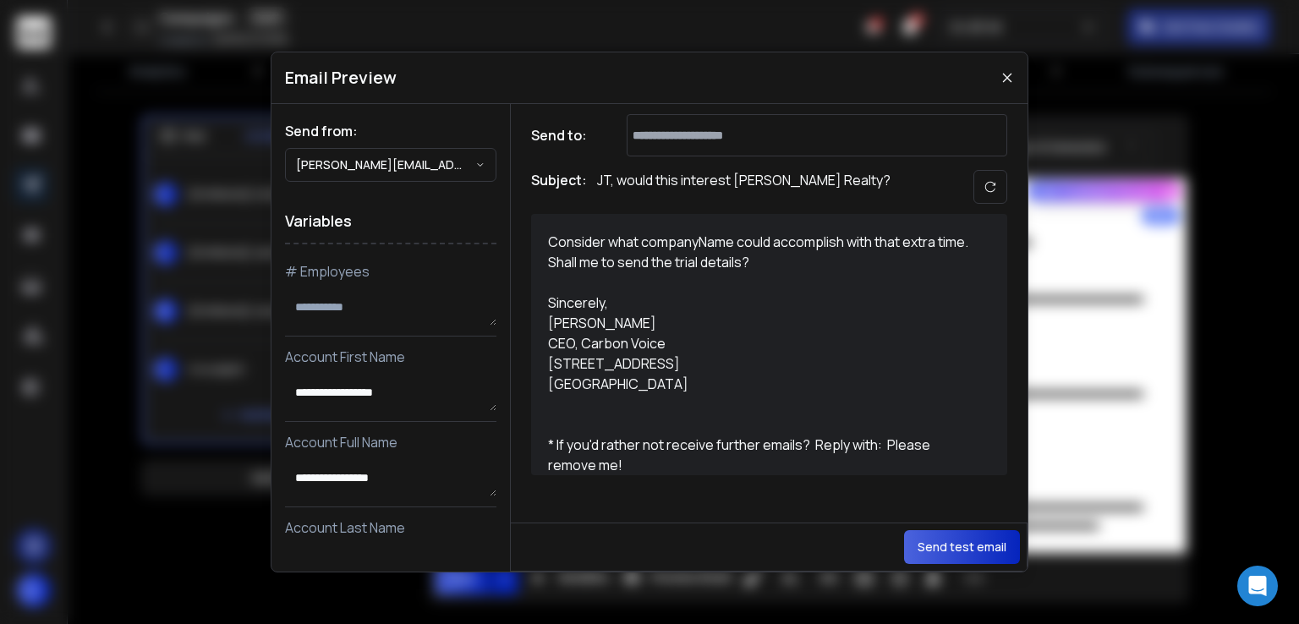
click at [1008, 74] on icon at bounding box center [1008, 78] width 14 height 14
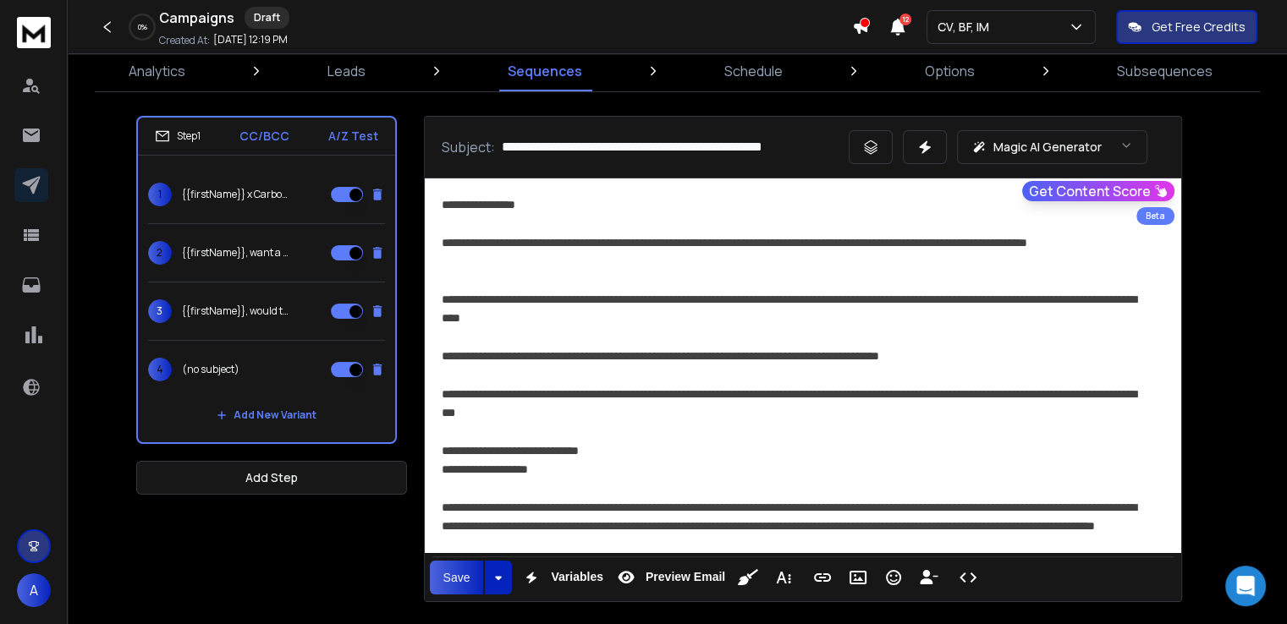
click at [212, 363] on p "(no subject)" at bounding box center [211, 370] width 58 height 14
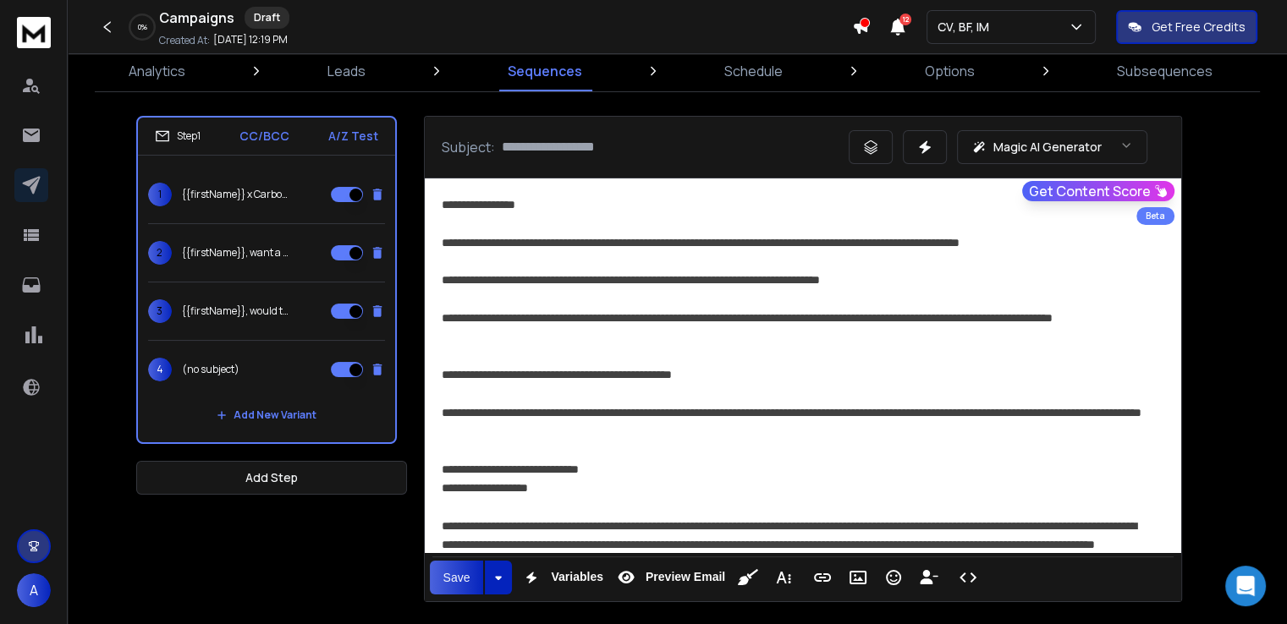
click at [596, 140] on input at bounding box center [667, 147] width 330 height 20
click at [932, 138] on button "button" at bounding box center [925, 147] width 44 height 34
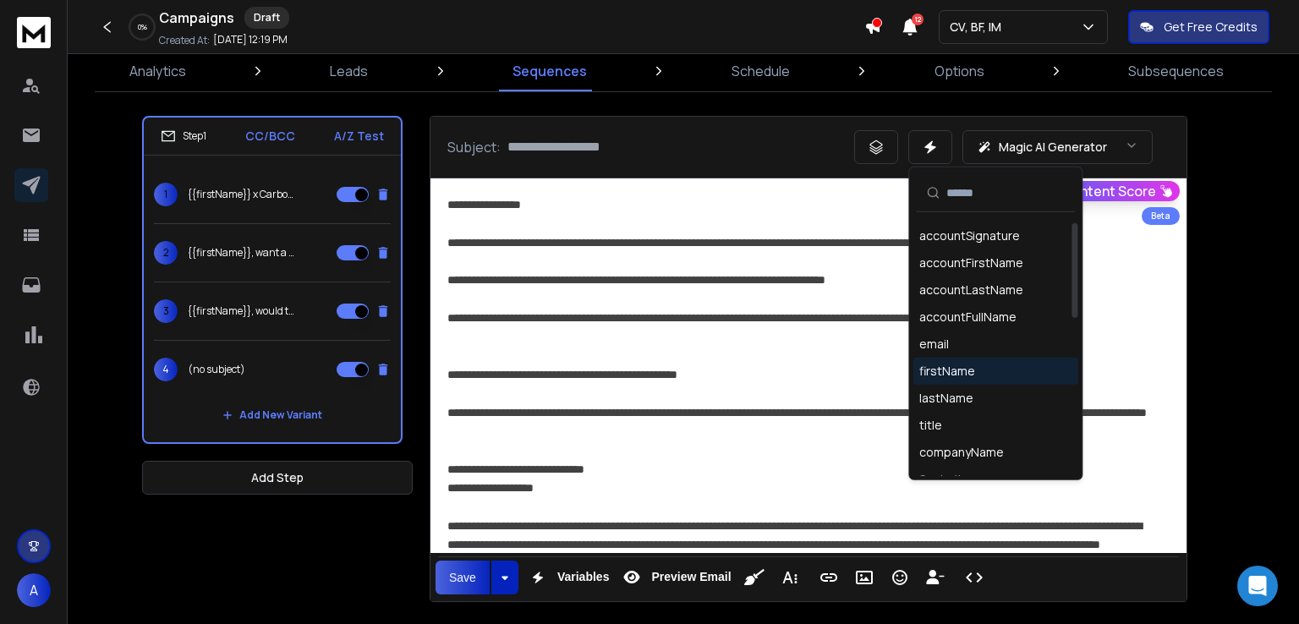
click at [964, 374] on div "firstName" at bounding box center [948, 371] width 56 height 17
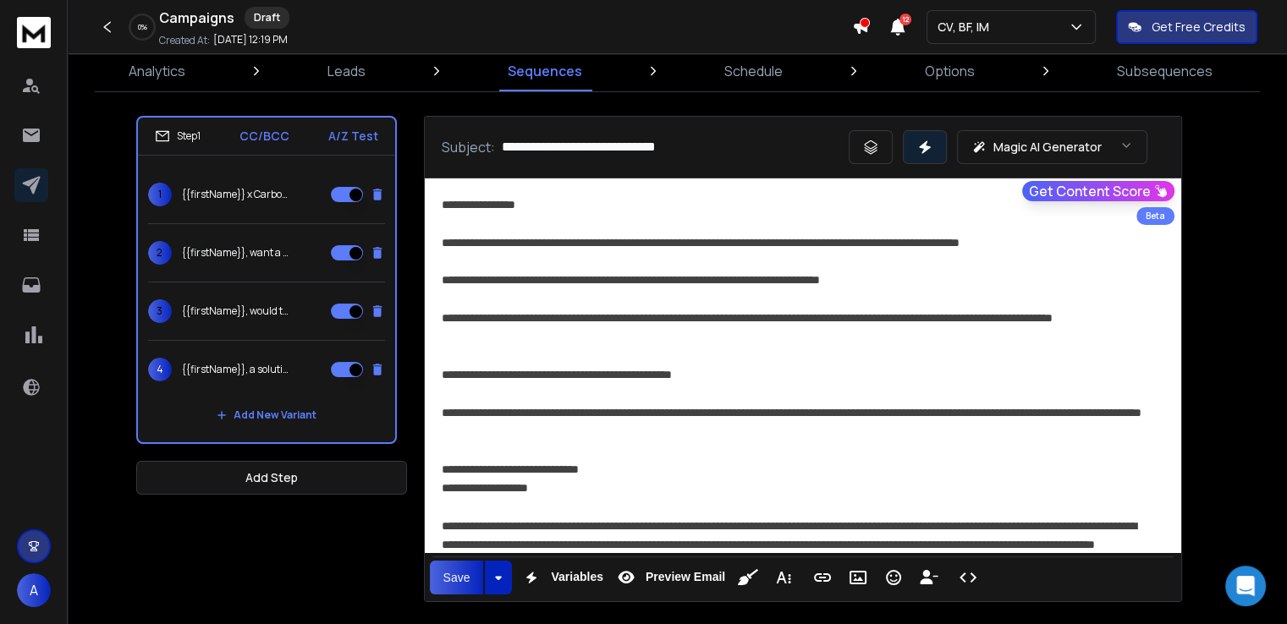
click at [926, 141] on icon "button" at bounding box center [924, 146] width 11 height 13
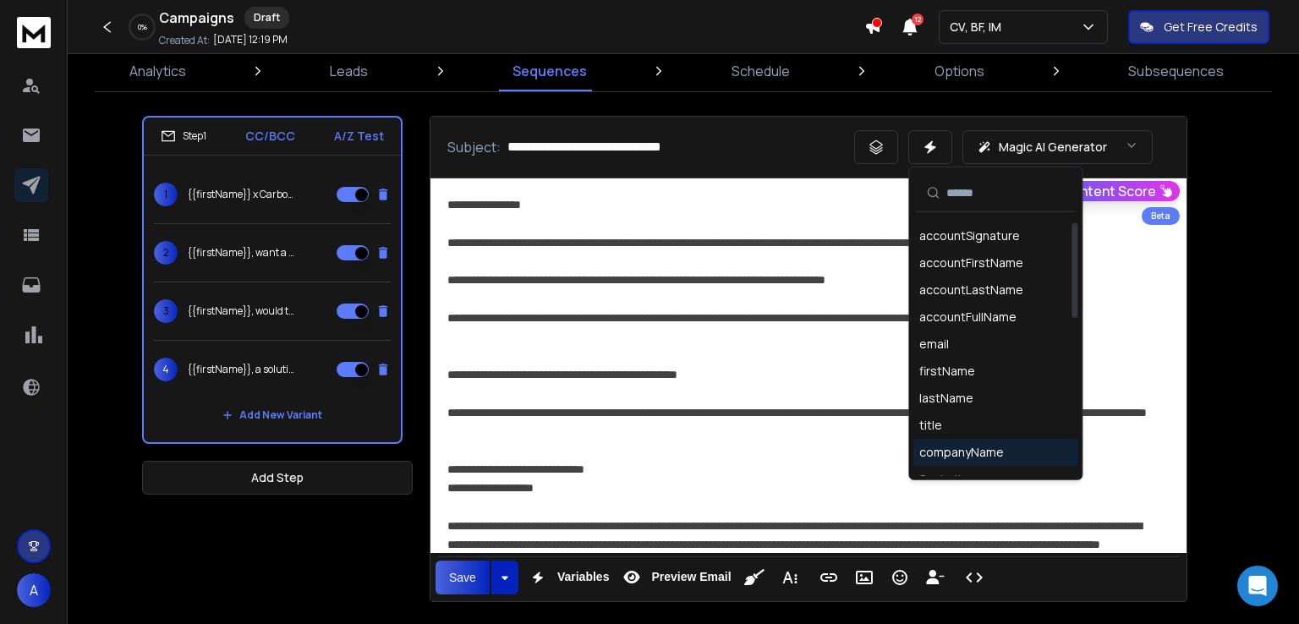
click at [994, 455] on div "companyName" at bounding box center [962, 452] width 85 height 17
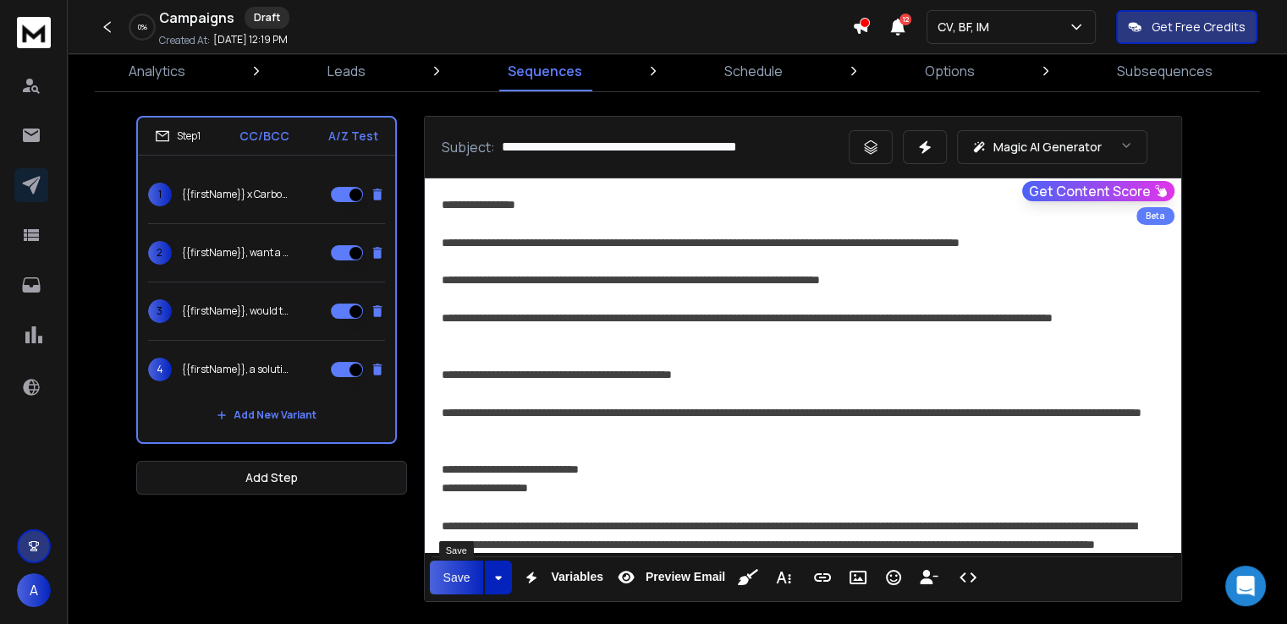
type input "**********"
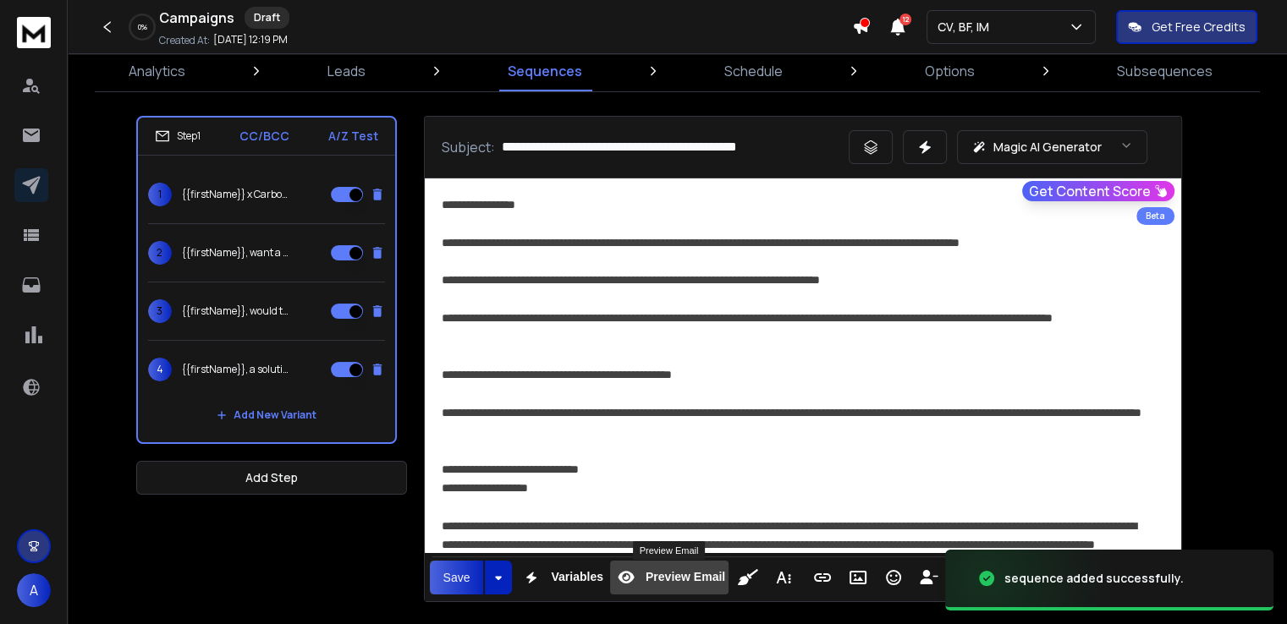
click at [707, 580] on span "Preview Email" at bounding box center [685, 577] width 86 height 14
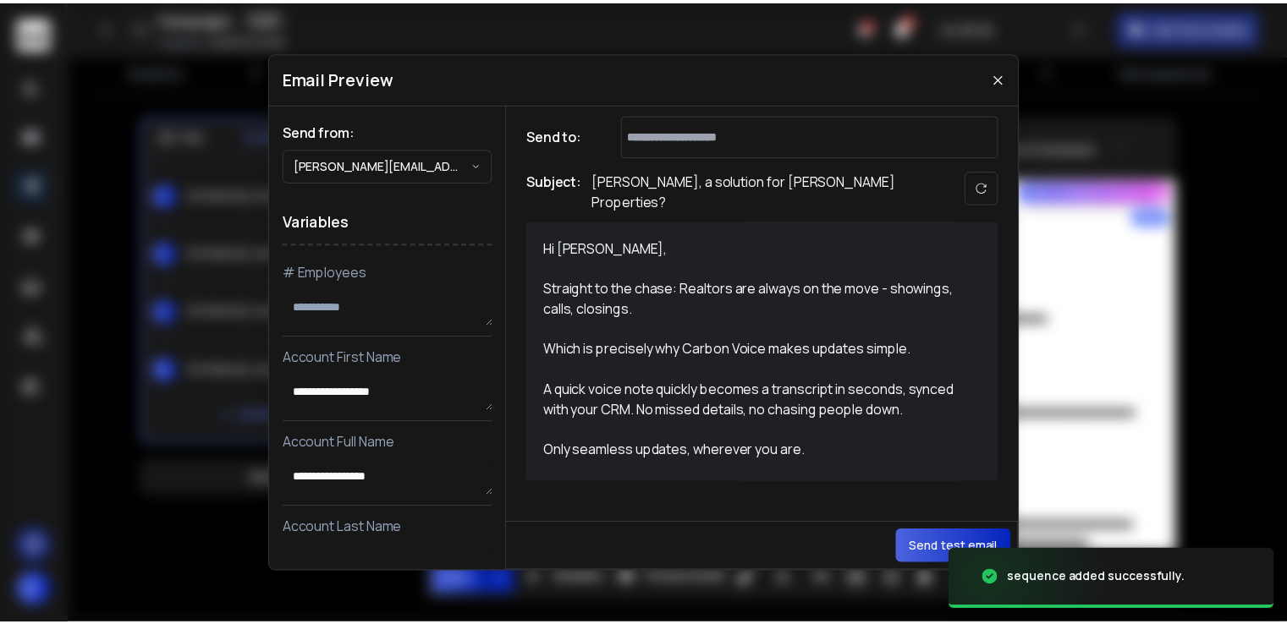
scroll to position [243, 0]
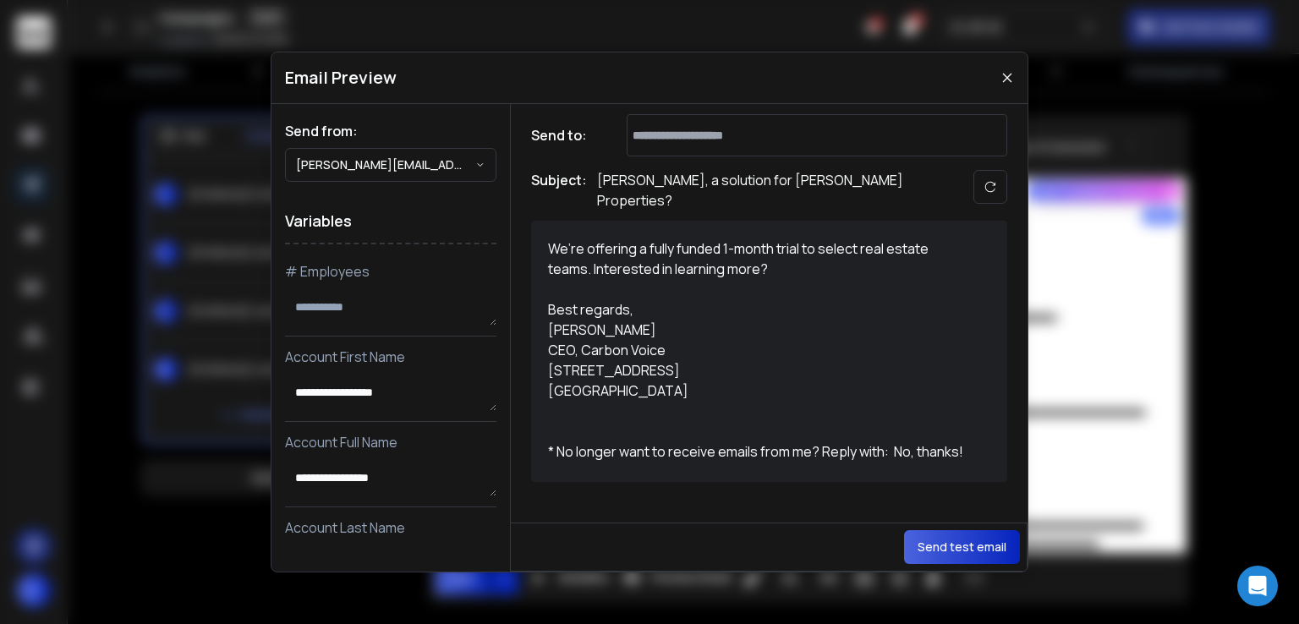
click at [1005, 82] on icon at bounding box center [1008, 78] width 14 height 14
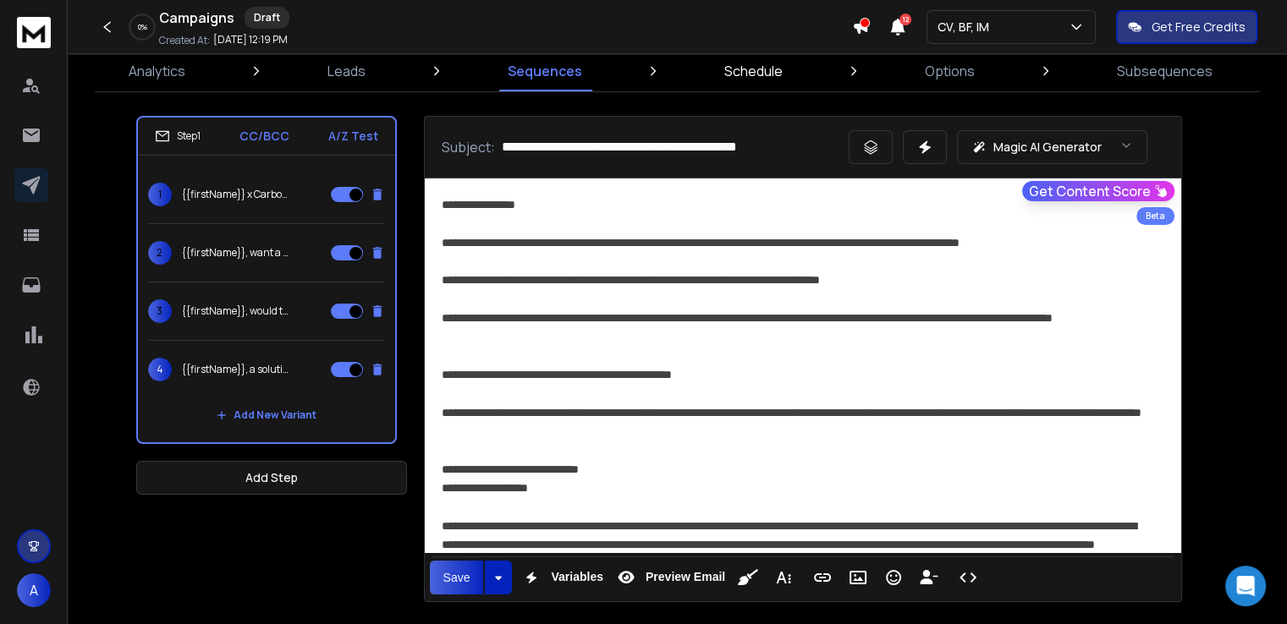
click at [776, 80] on p "Schedule" at bounding box center [753, 71] width 58 height 20
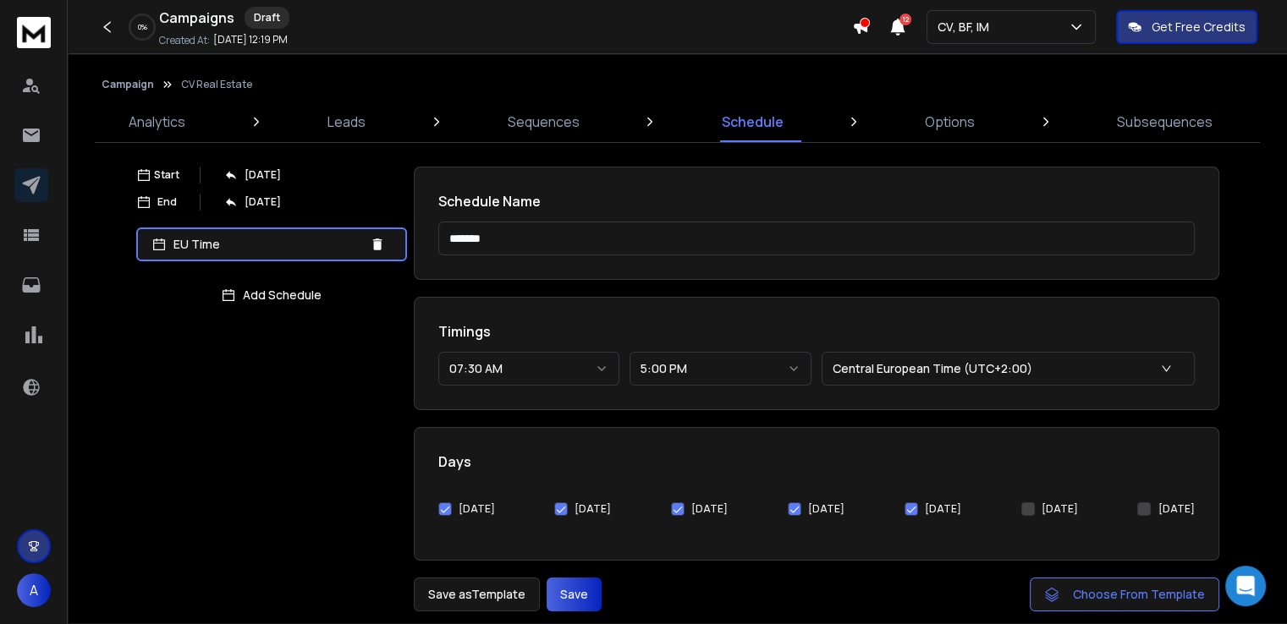
click at [281, 177] on p "Fri Jul 25 2025" at bounding box center [263, 175] width 36 height 14
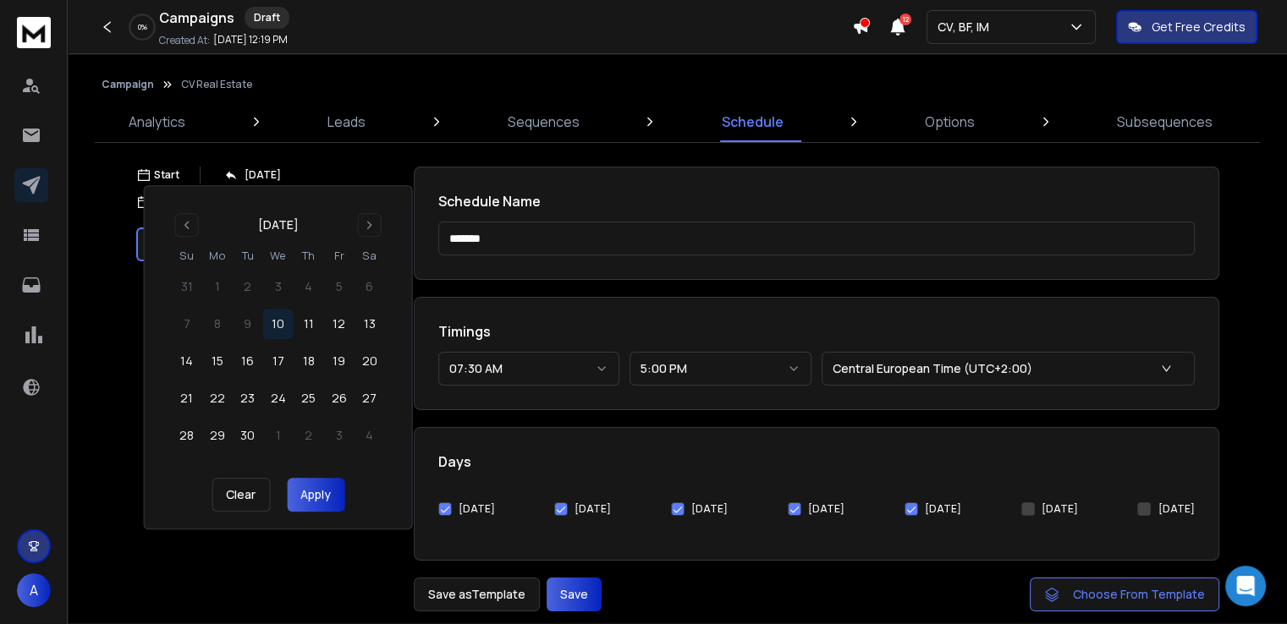
click at [275, 324] on button "10" at bounding box center [278, 324] width 30 height 30
click at [305, 492] on button "Apply" at bounding box center [316, 495] width 58 height 34
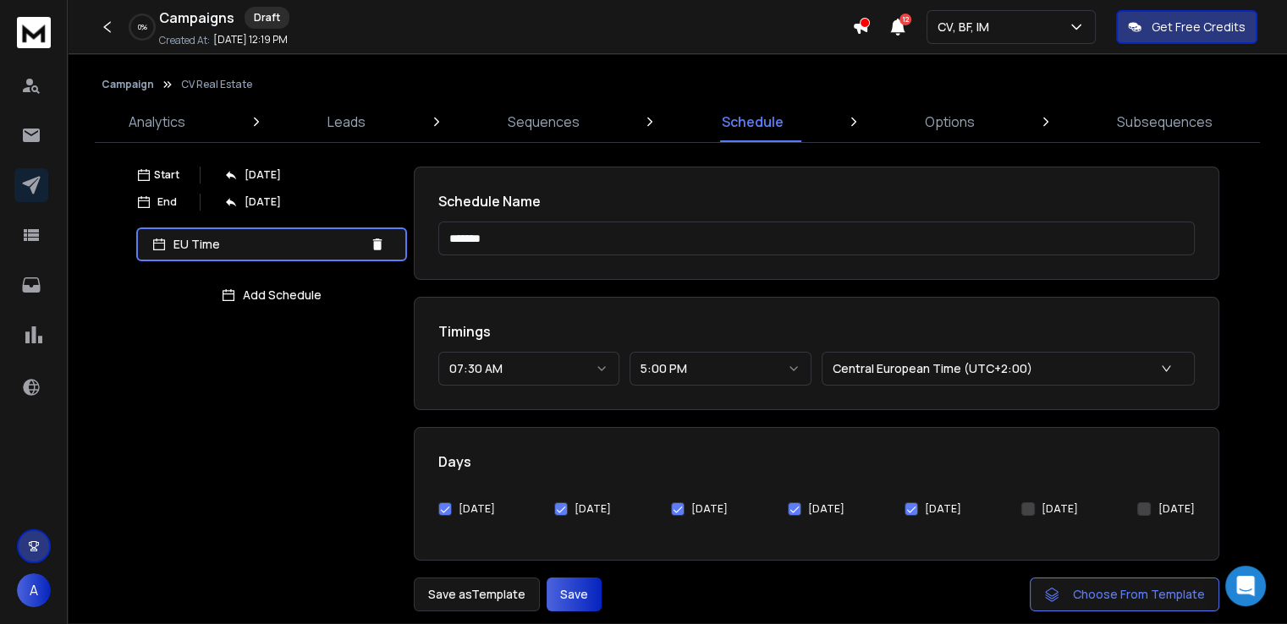
click at [585, 586] on button "Save" at bounding box center [574, 595] width 55 height 34
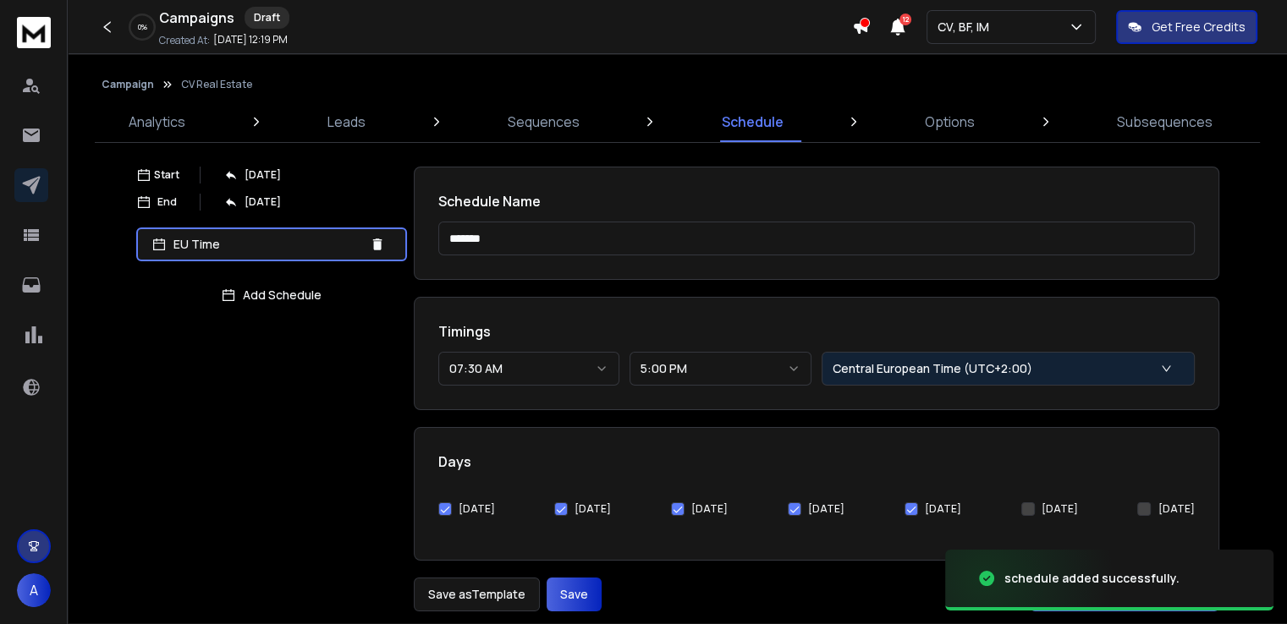
click at [1042, 368] on div "Central European Time (UTC+2:00)" at bounding box center [987, 368] width 310 height 17
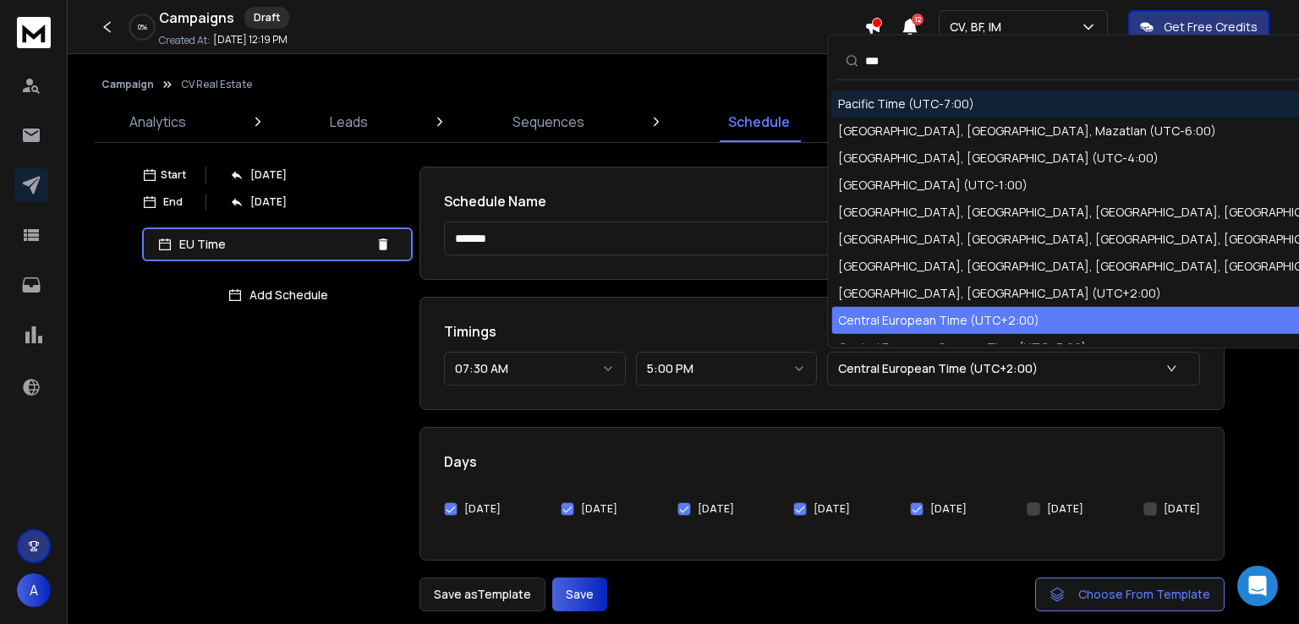
type input "***"
click at [968, 107] on div "Pacific Time (UTC-7:00)" at bounding box center [906, 104] width 136 height 17
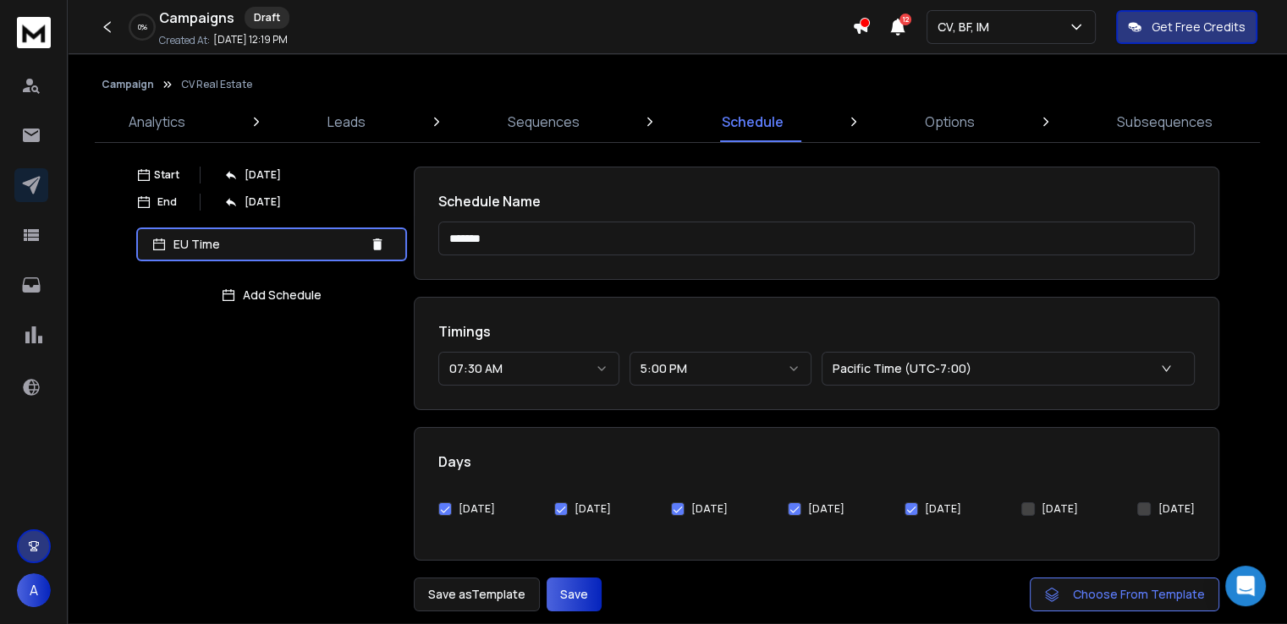
click at [585, 590] on button "Save" at bounding box center [574, 595] width 55 height 34
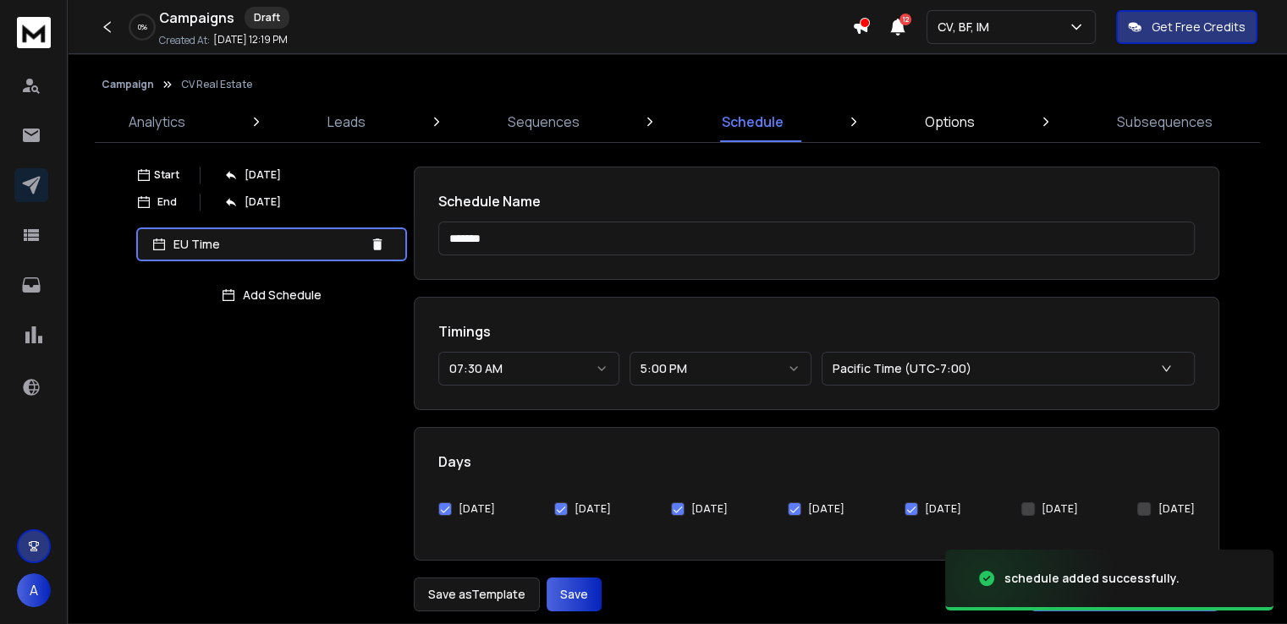
click at [953, 129] on p "Options" at bounding box center [950, 122] width 50 height 20
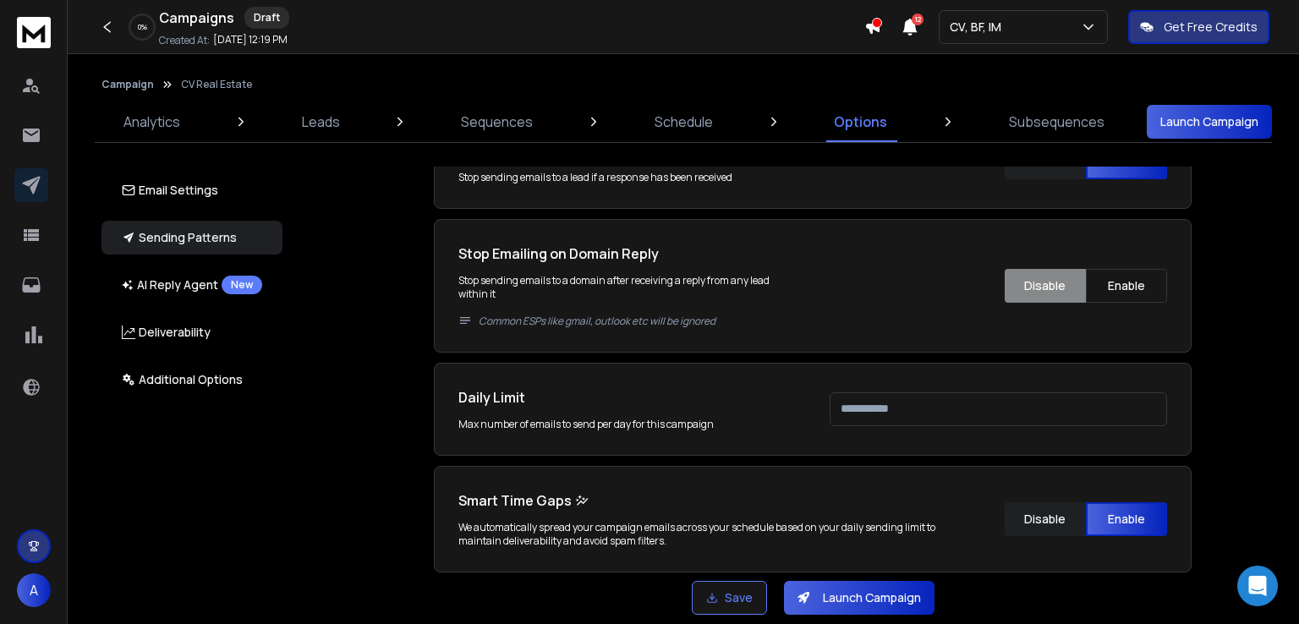
scroll to position [846, 0]
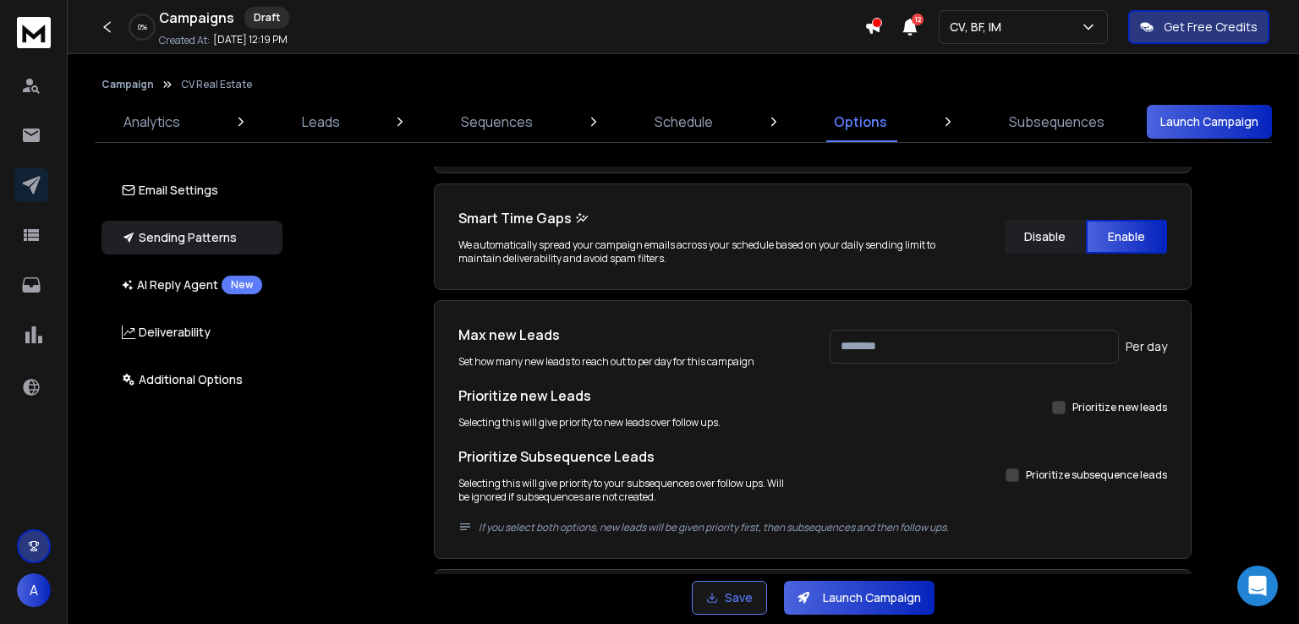
click at [1053, 402] on button "Prioritize new leads" at bounding box center [1059, 408] width 14 height 14
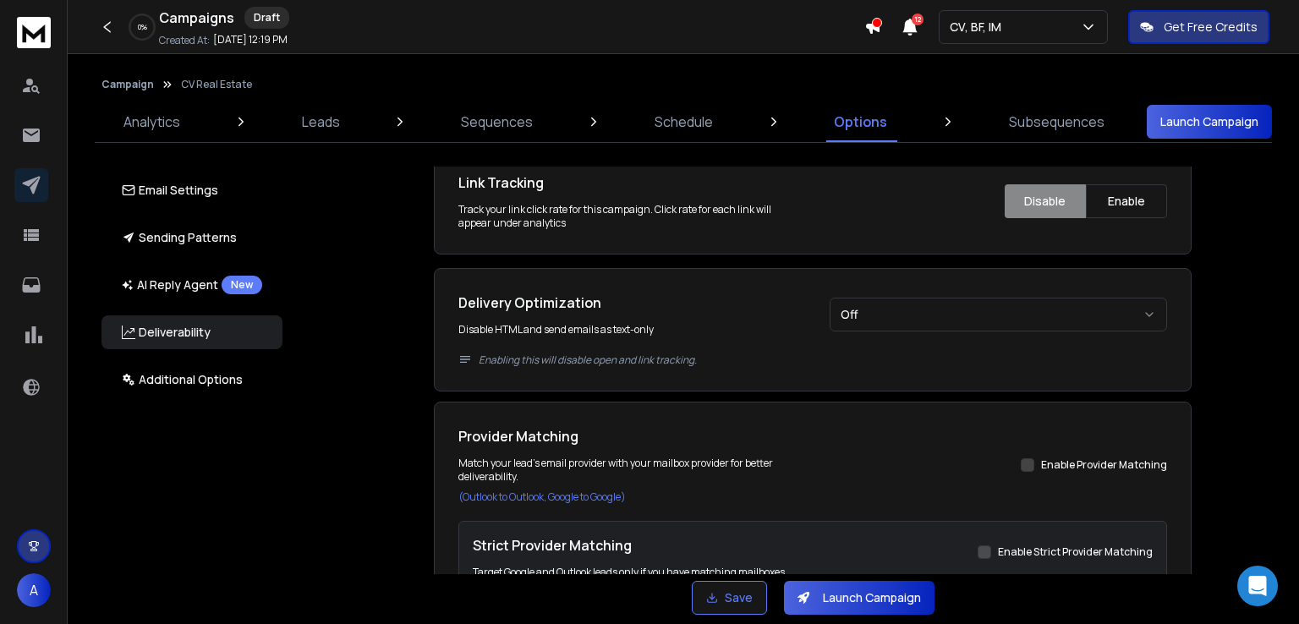
scroll to position [2256, 0]
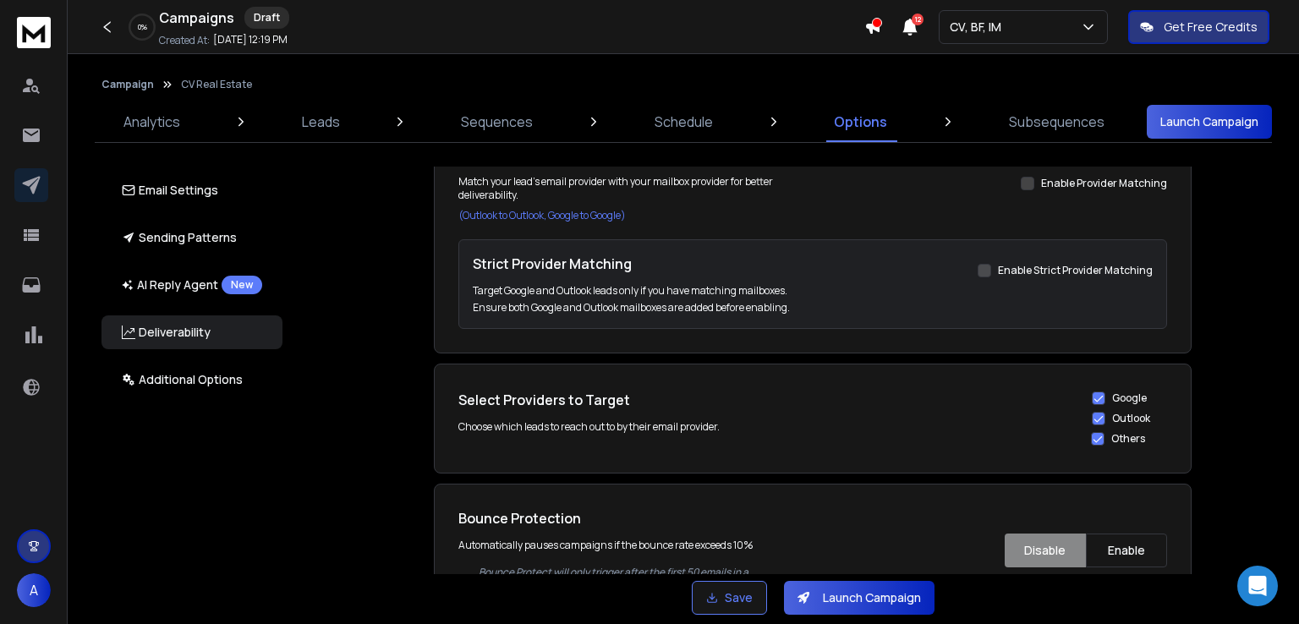
click at [1028, 181] on button "Enable Provider Matching" at bounding box center [1028, 184] width 14 height 14
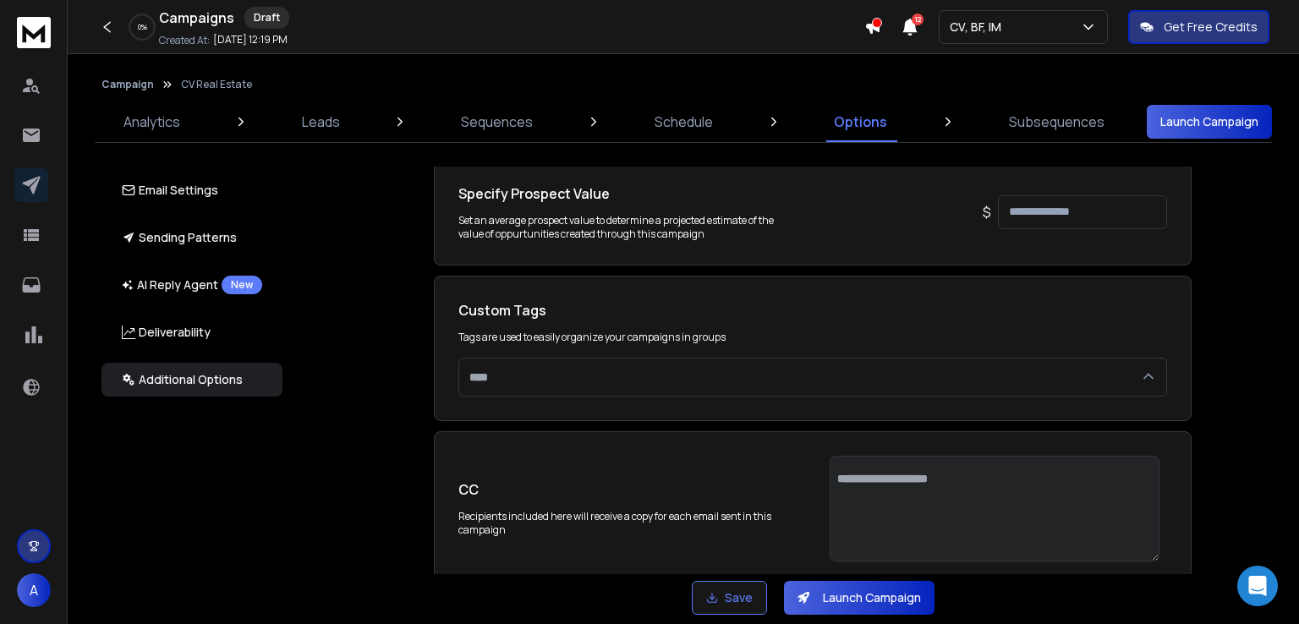
scroll to position [3279, 0]
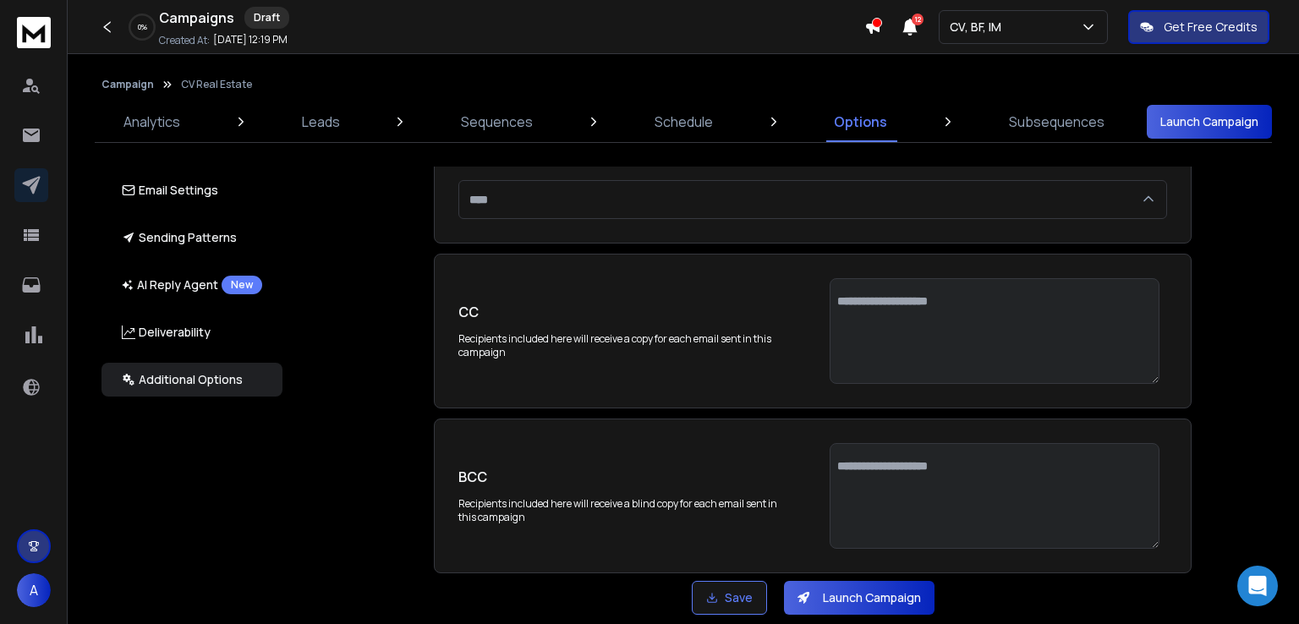
click at [709, 603] on icon "submit" at bounding box center [712, 598] width 12 height 12
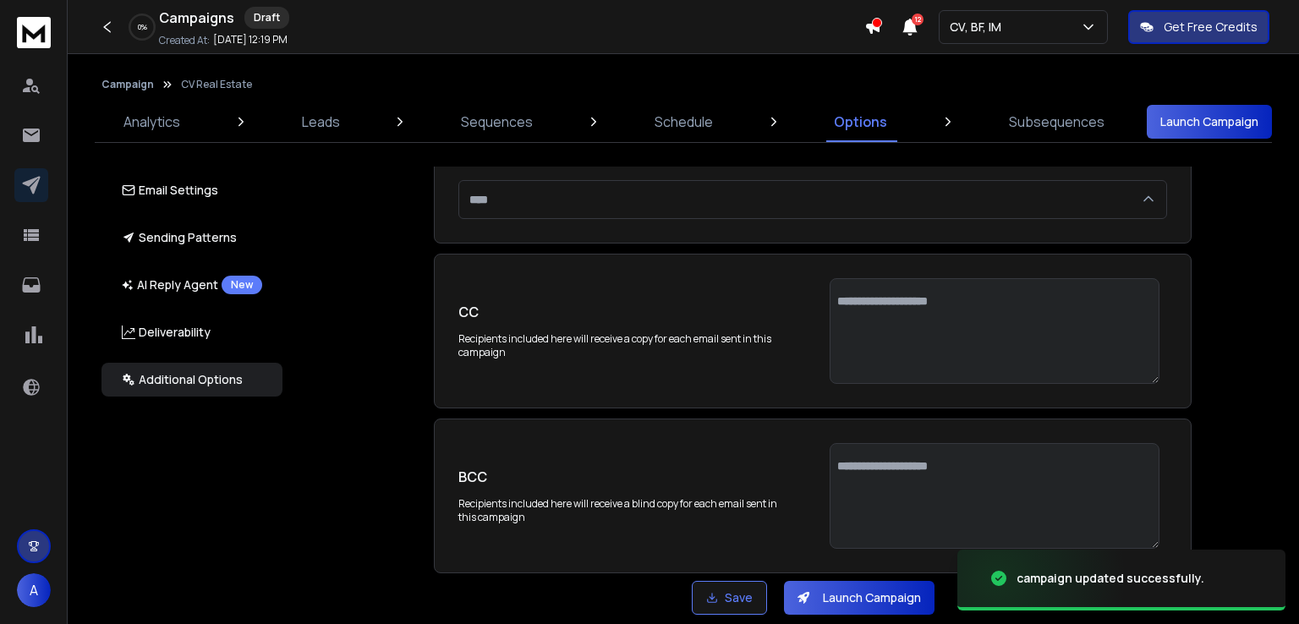
click at [812, 605] on button "Launch Campaign" at bounding box center [859, 598] width 151 height 34
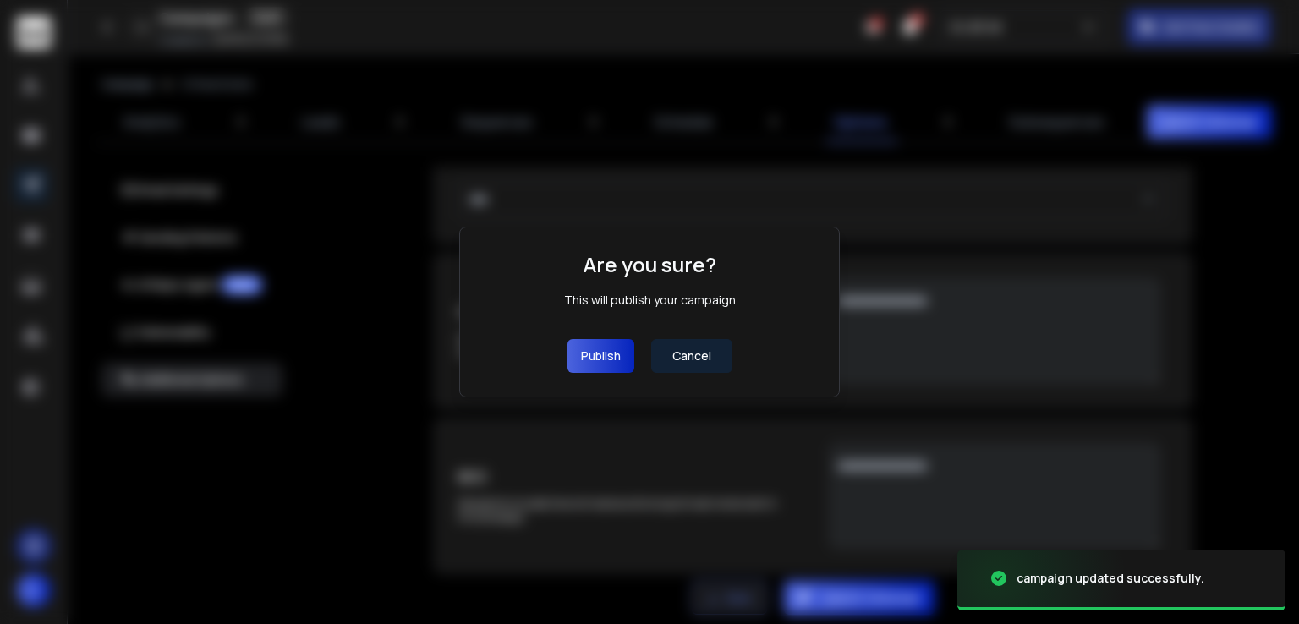
click at [596, 354] on button "Publish" at bounding box center [601, 356] width 67 height 34
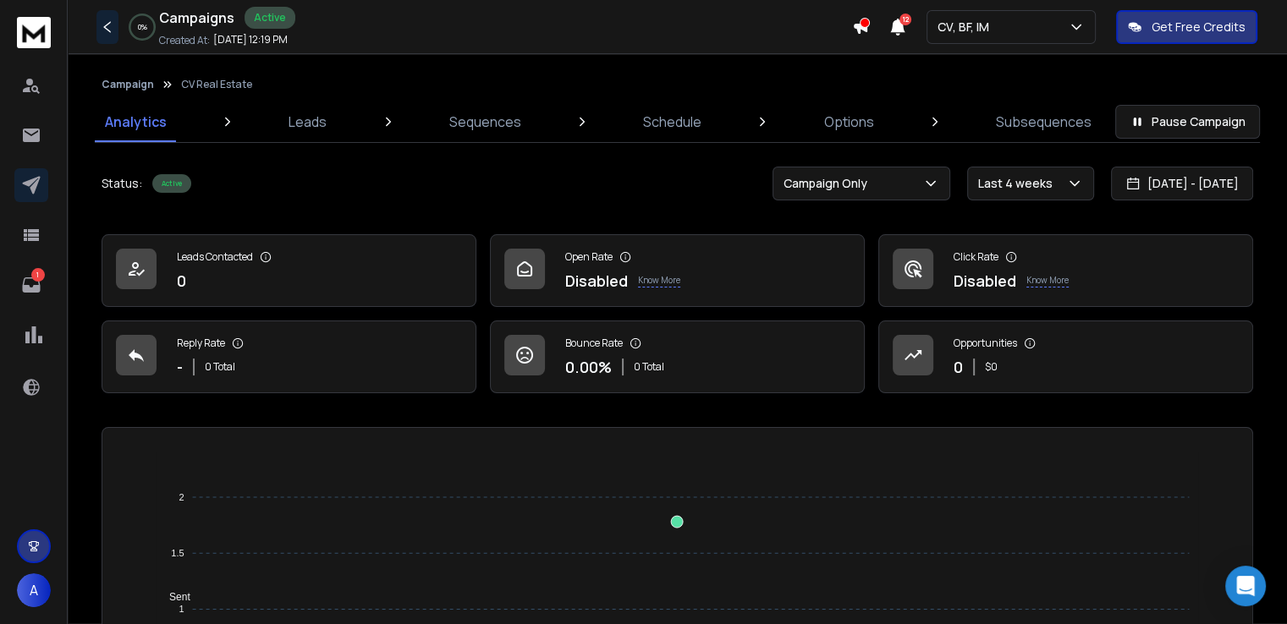
click at [108, 27] on icon at bounding box center [107, 26] width 15 height 15
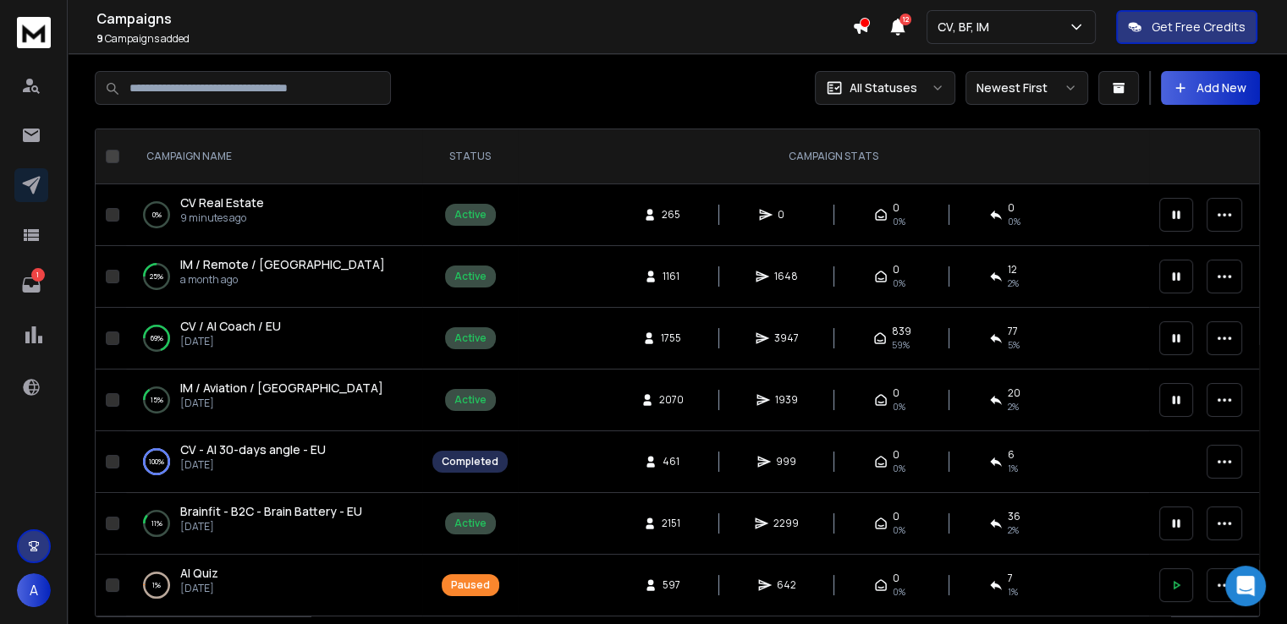
click at [285, 327] on div "69 % CV / AI Coach / EU 2 months ago" at bounding box center [274, 338] width 262 height 41
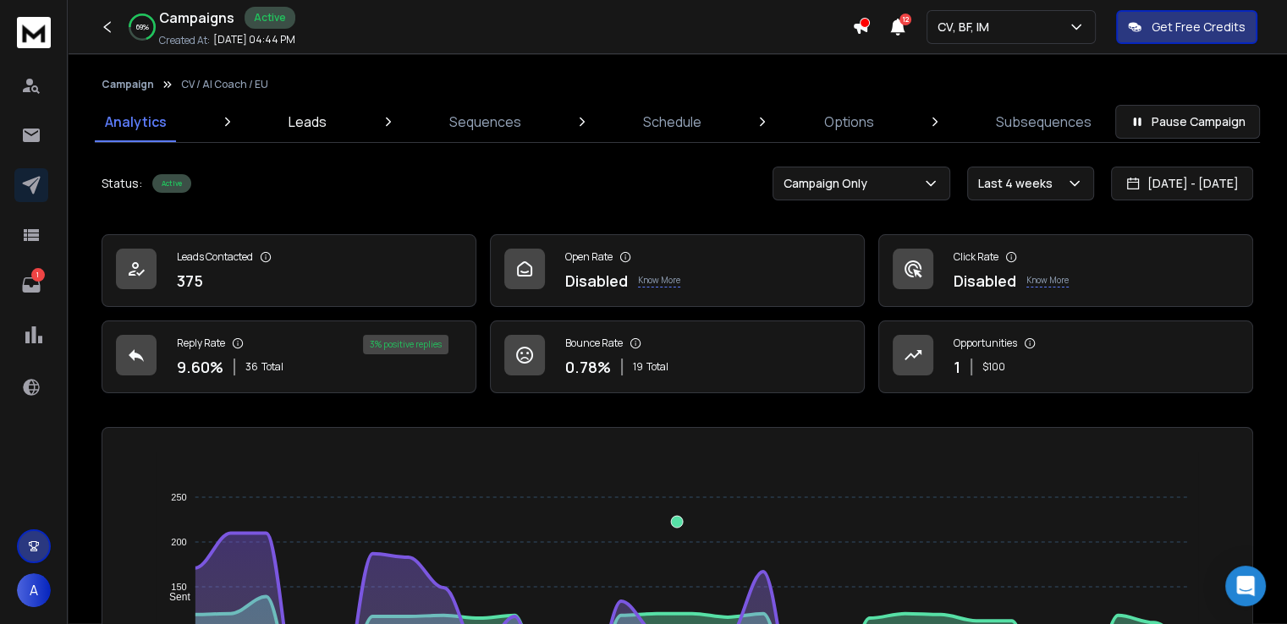
click at [291, 103] on link "Leads" at bounding box center [307, 122] width 58 height 41
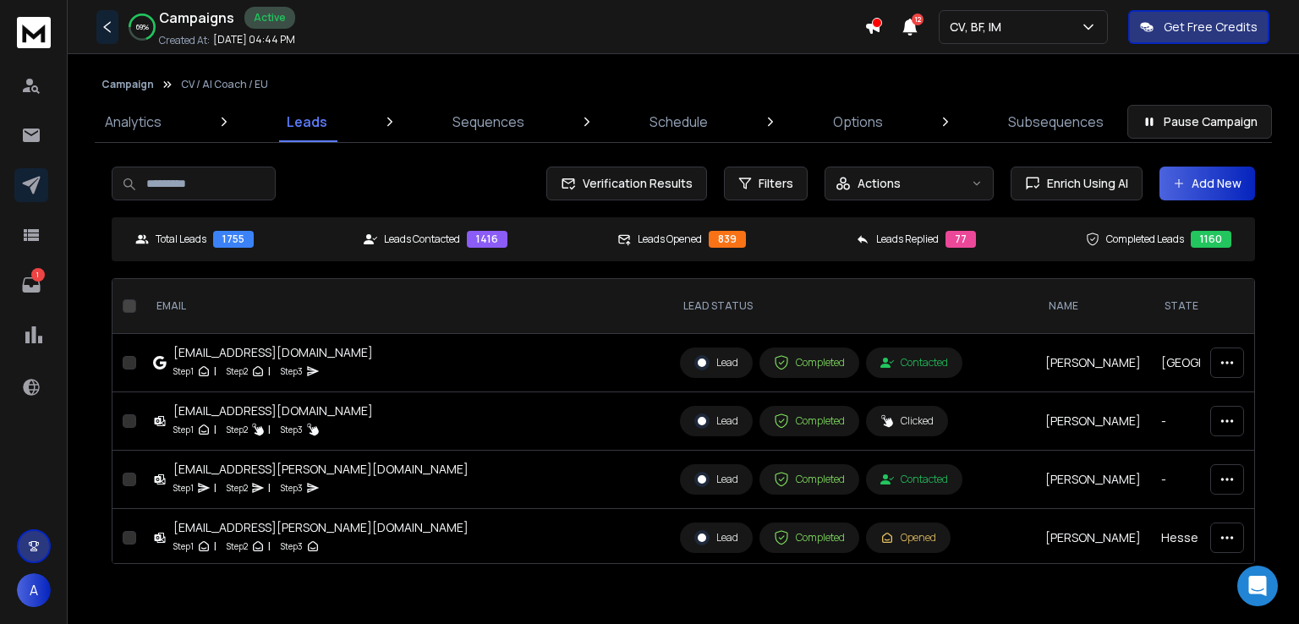
click at [114, 33] on icon at bounding box center [107, 26] width 15 height 15
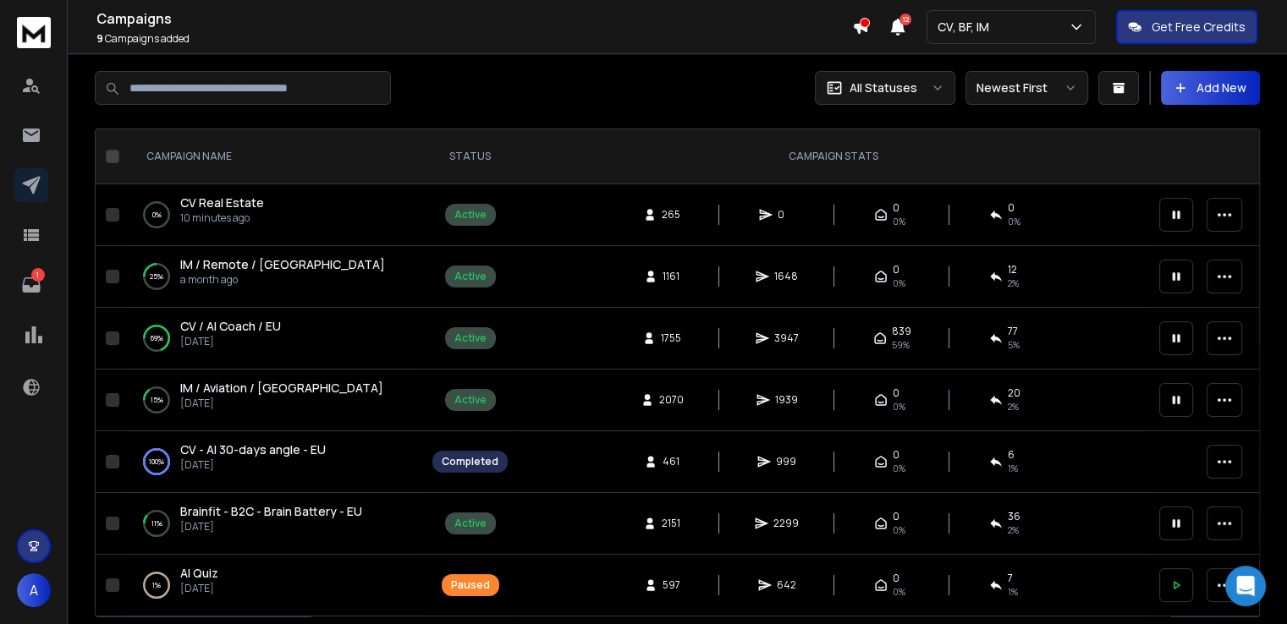
click at [238, 212] on p "10 minutes ago" at bounding box center [222, 219] width 84 height 14
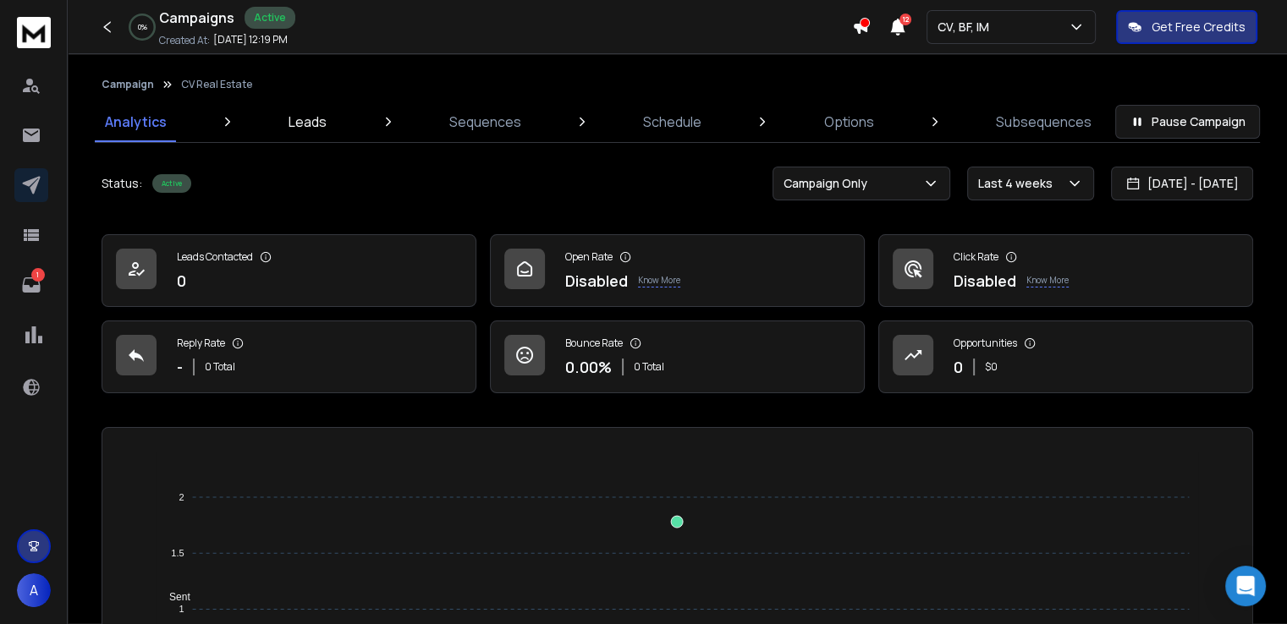
click at [310, 118] on p "Leads" at bounding box center [307, 122] width 38 height 20
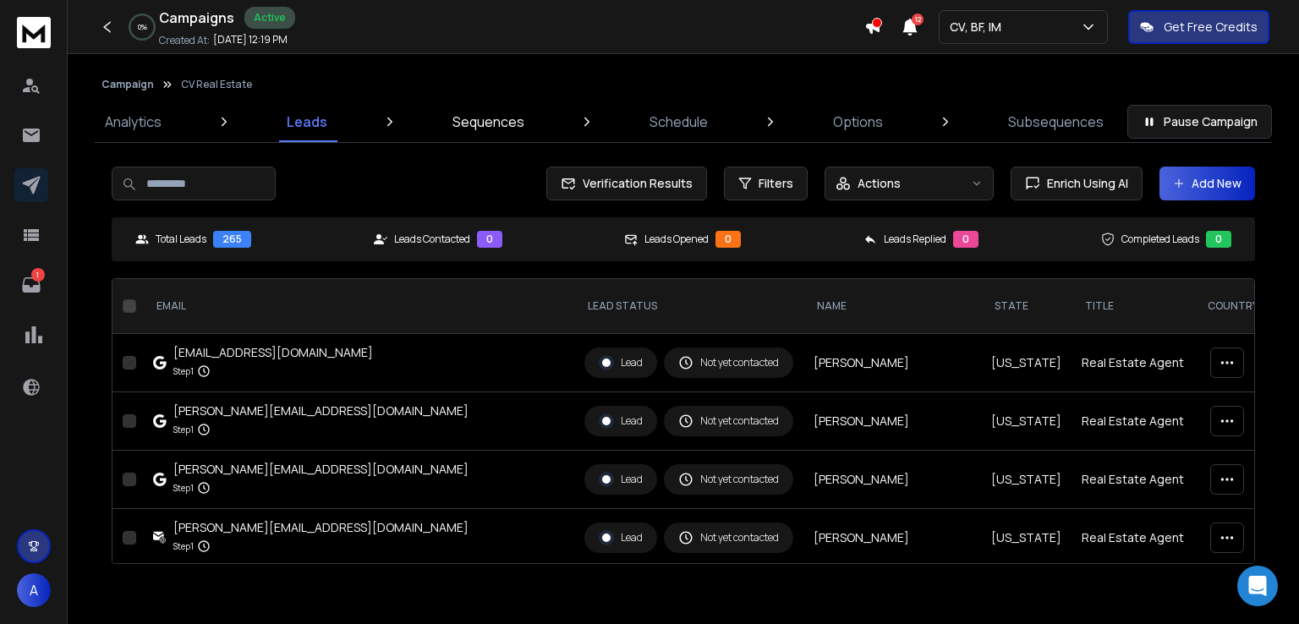
click at [503, 124] on p "Sequences" at bounding box center [489, 122] width 72 height 20
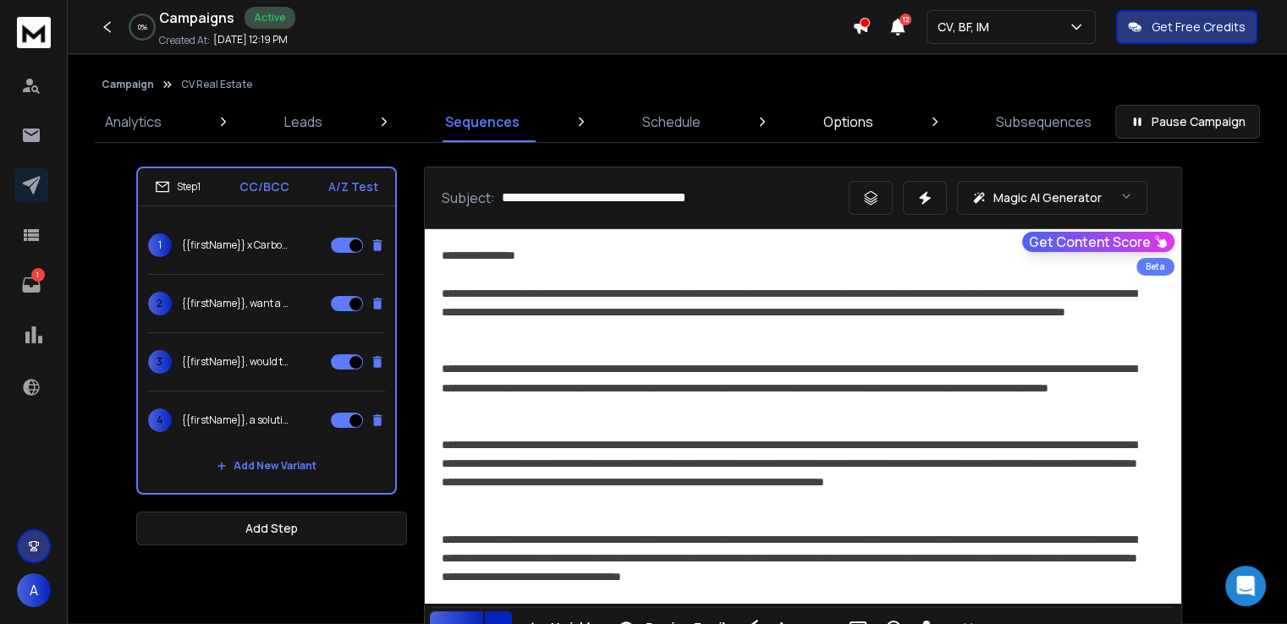
click at [855, 119] on p "Options" at bounding box center [848, 122] width 50 height 20
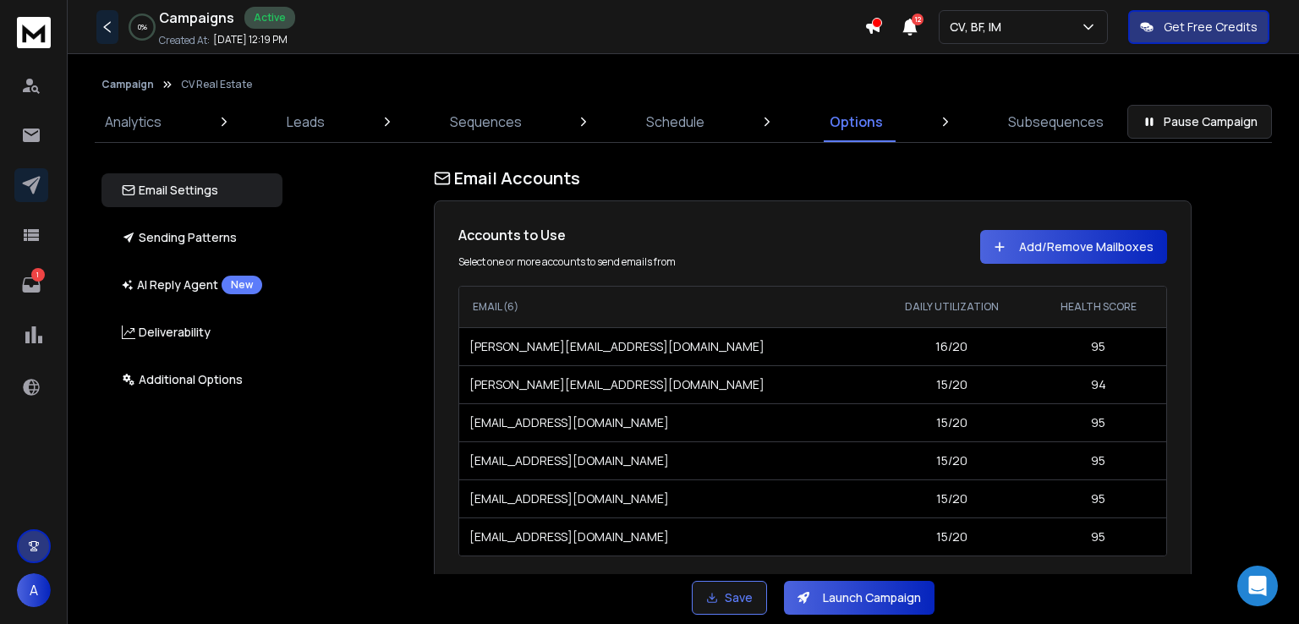
click at [102, 32] on icon at bounding box center [107, 26] width 15 height 15
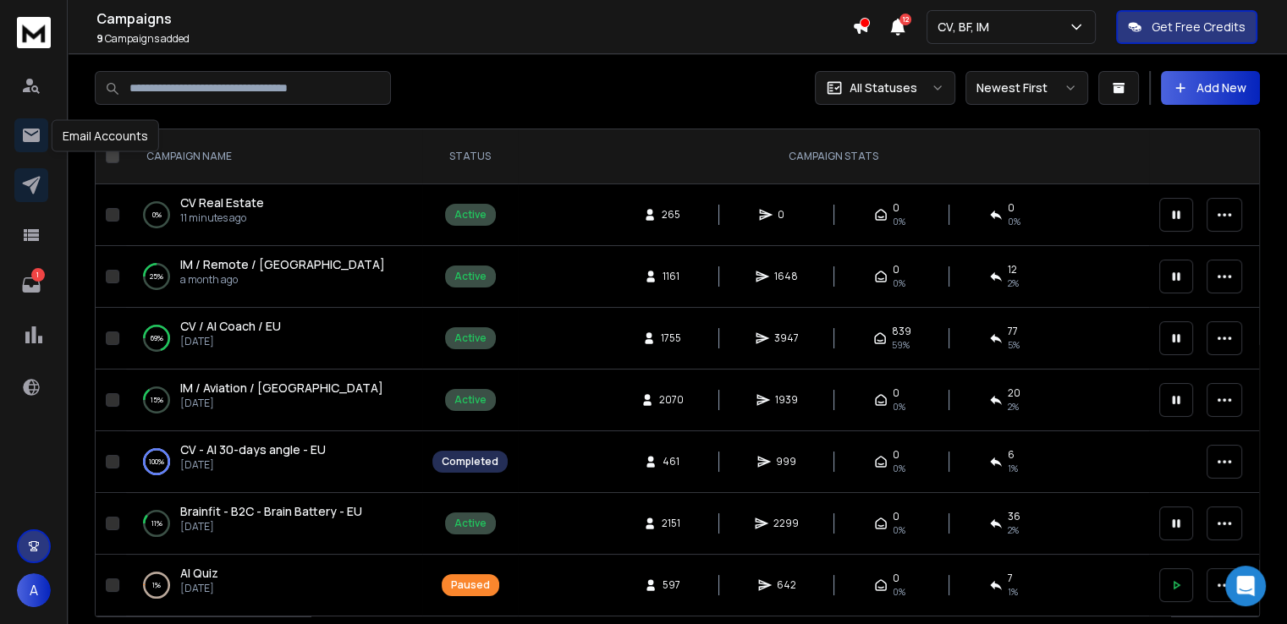
click at [30, 130] on icon at bounding box center [31, 136] width 17 height 14
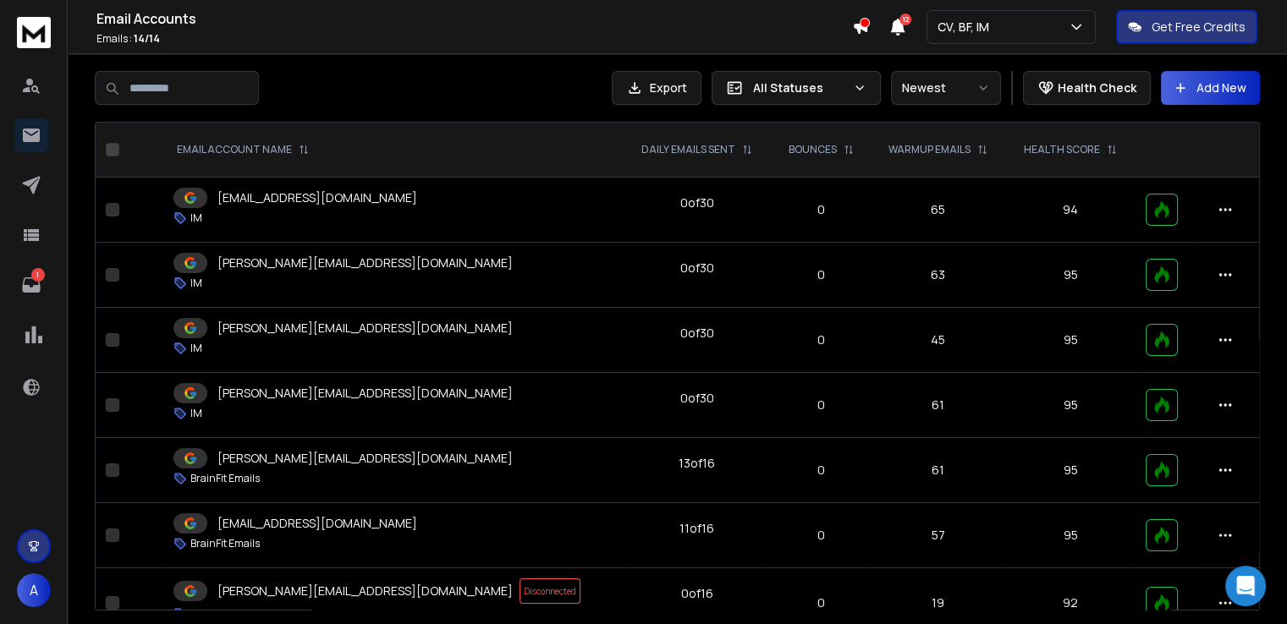
click at [777, 96] on p "All Statuses" at bounding box center [799, 88] width 93 height 17
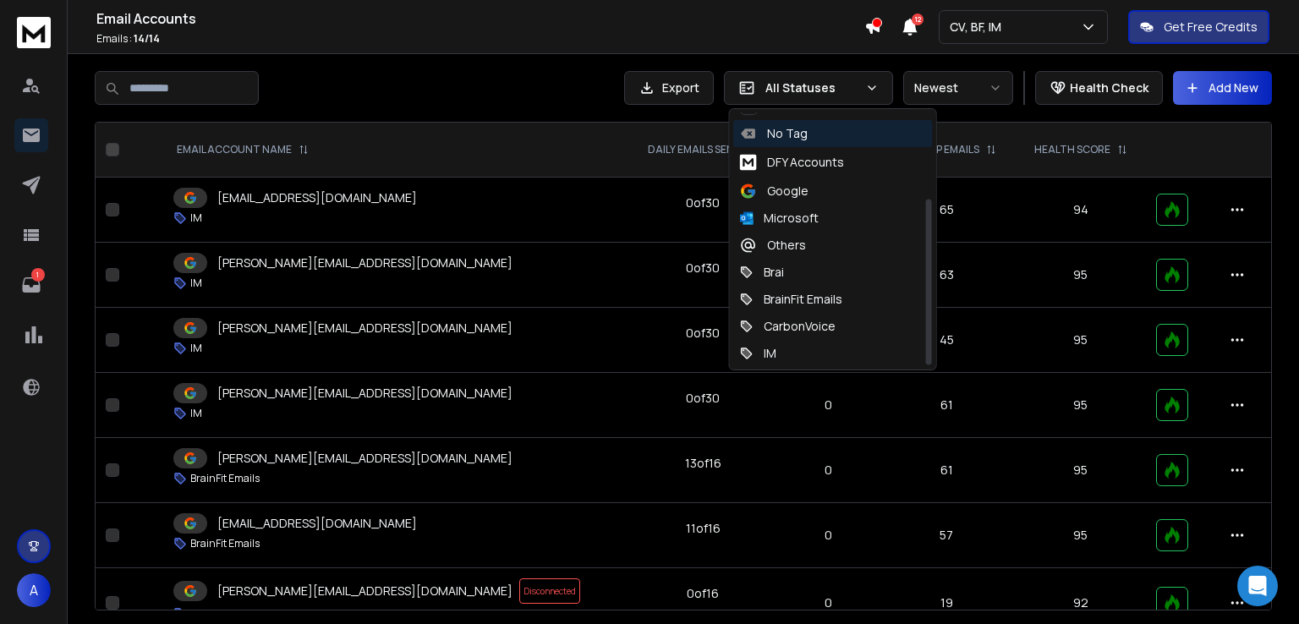
scroll to position [130, 0]
click at [806, 327] on div "CarbonVoice" at bounding box center [788, 327] width 96 height 17
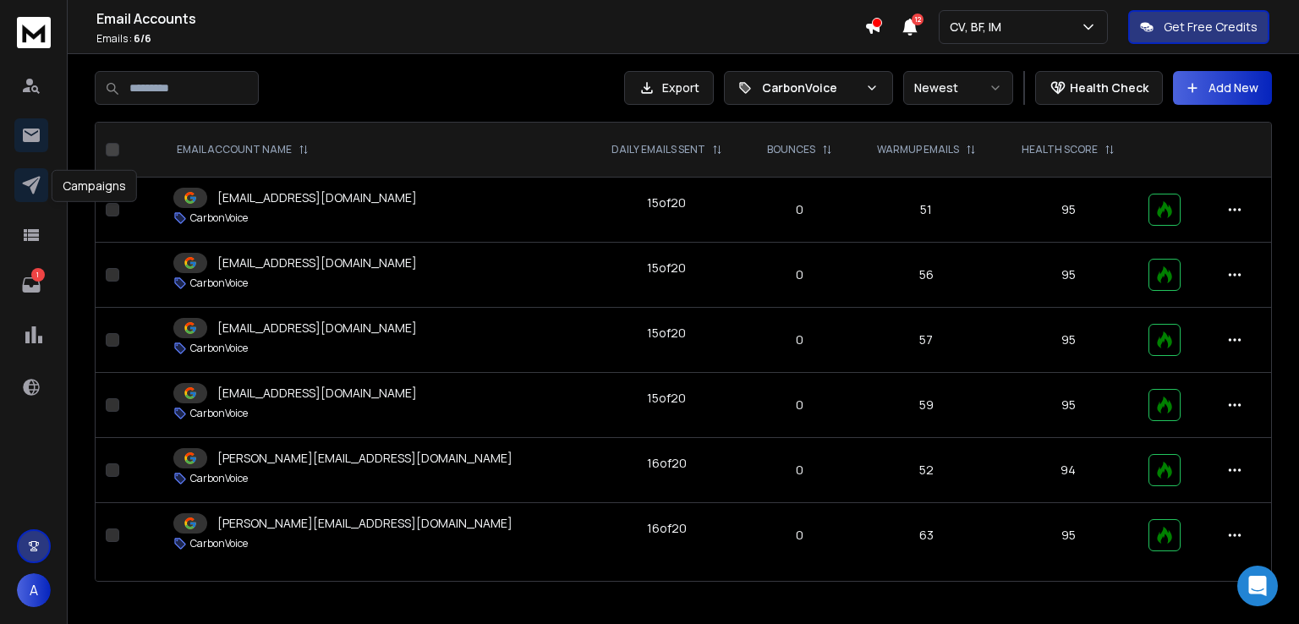
click at [28, 194] on icon at bounding box center [31, 185] width 20 height 20
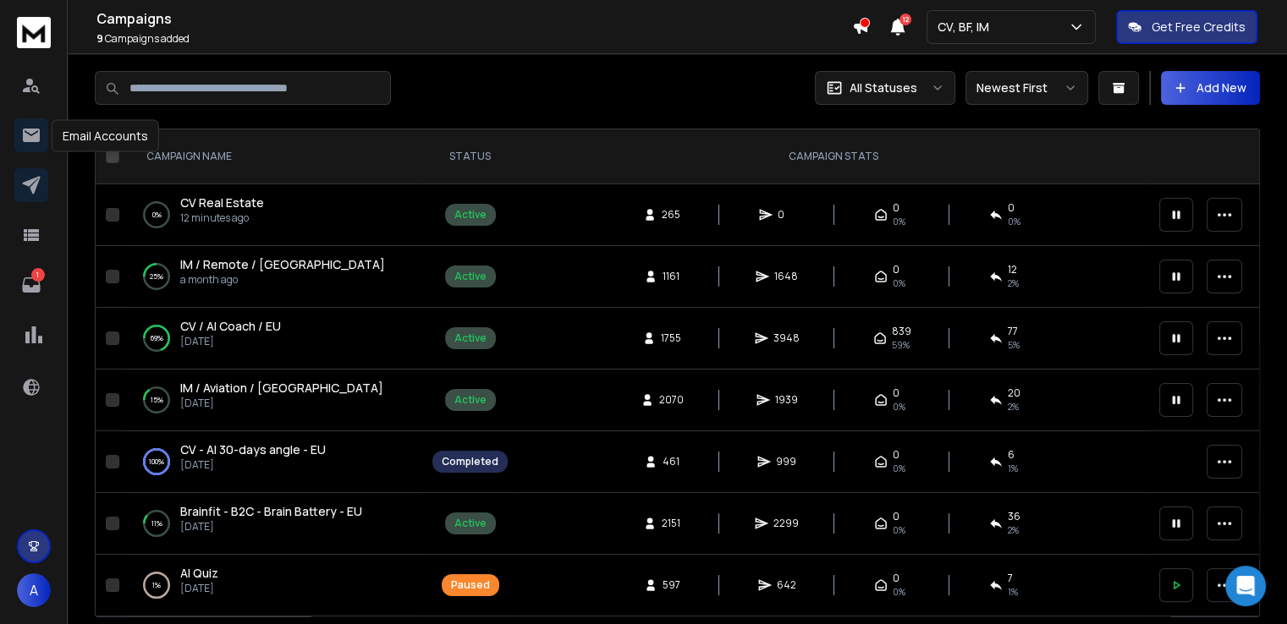
click at [27, 137] on icon at bounding box center [31, 136] width 17 height 14
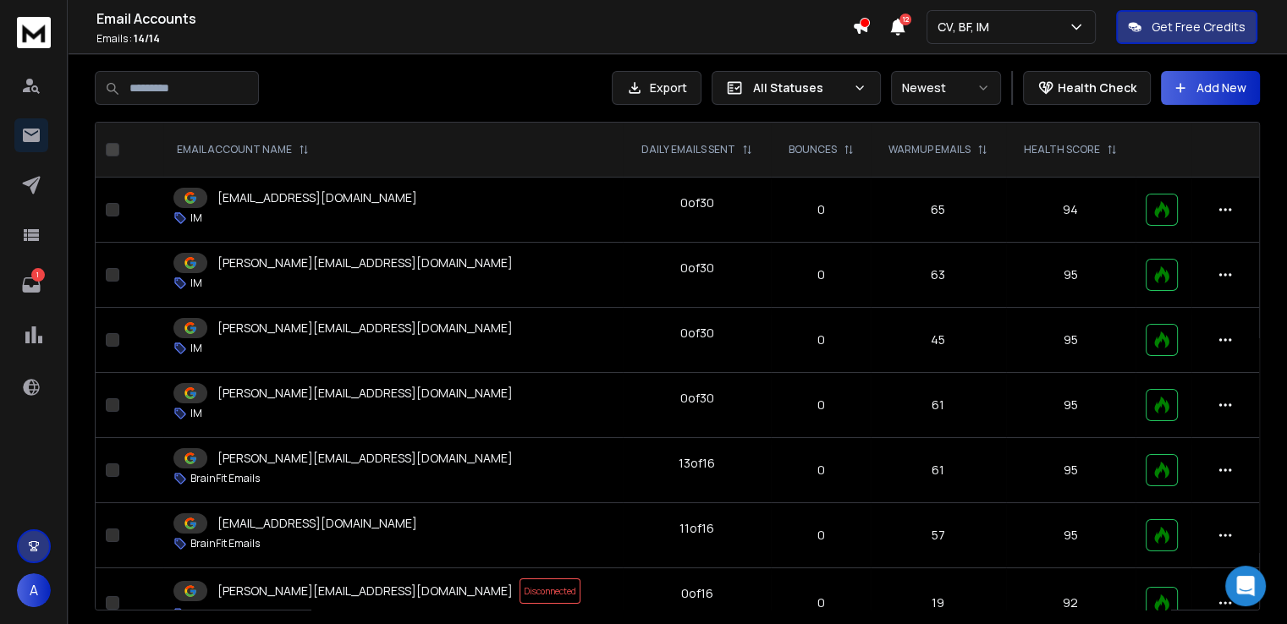
click at [843, 87] on p "All Statuses" at bounding box center [799, 88] width 93 height 17
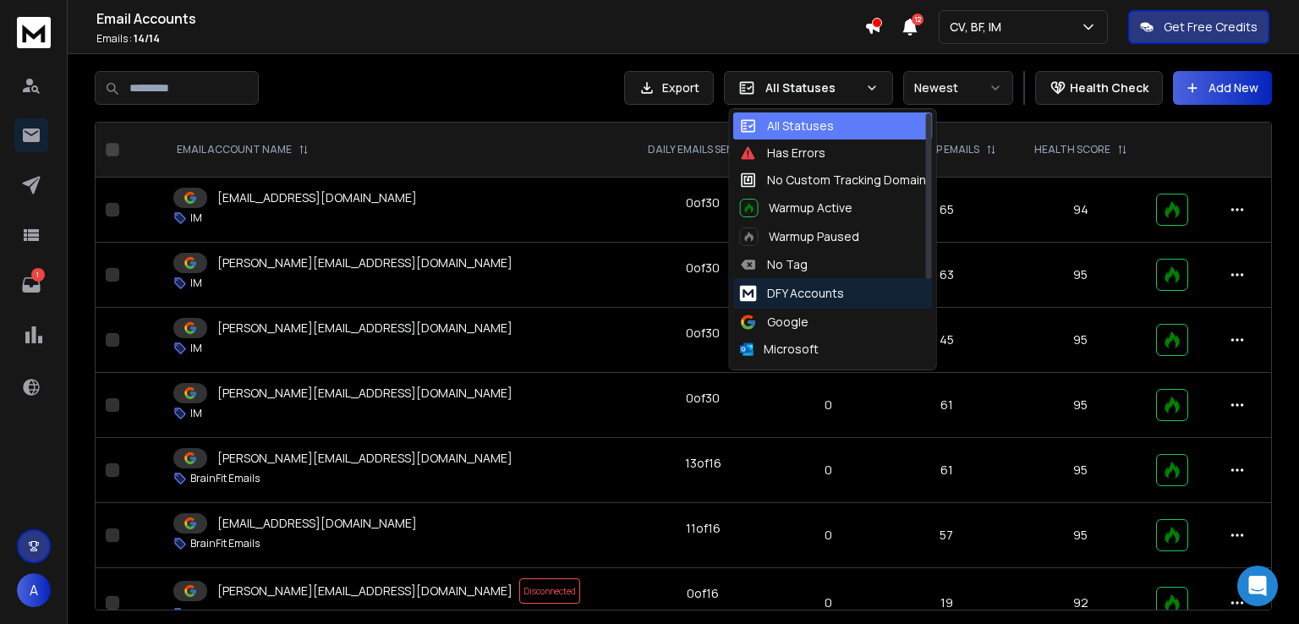
scroll to position [131, 0]
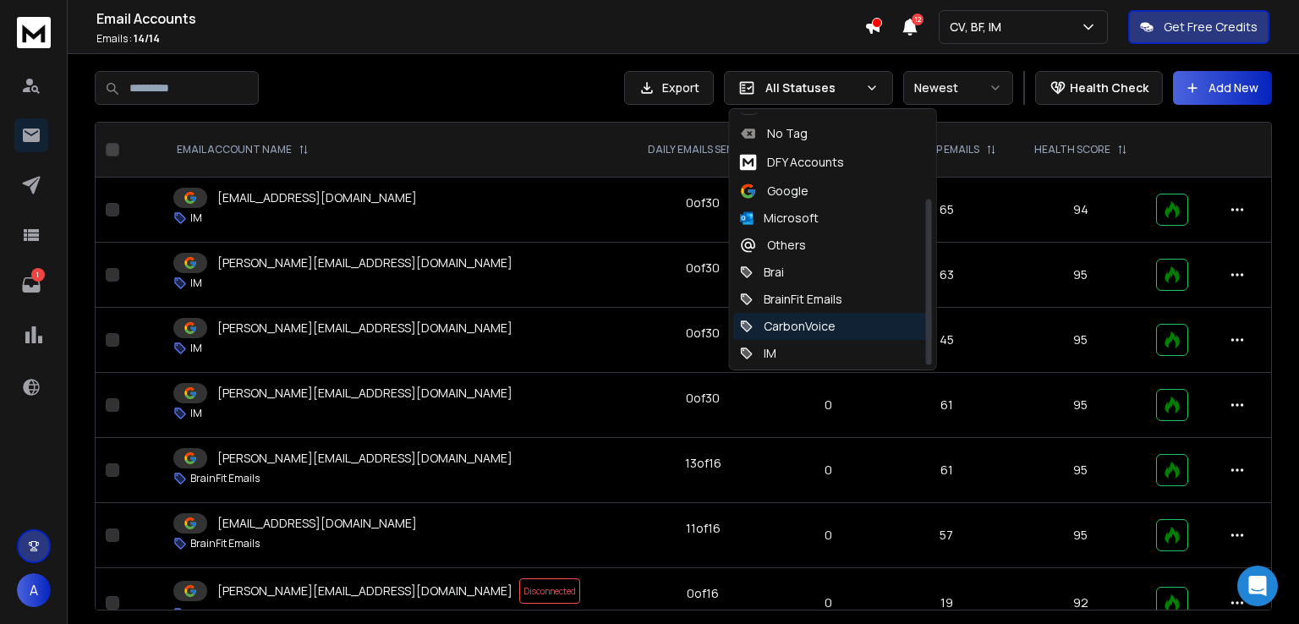
click at [851, 328] on div "CarbonVoice" at bounding box center [834, 326] width 200 height 27
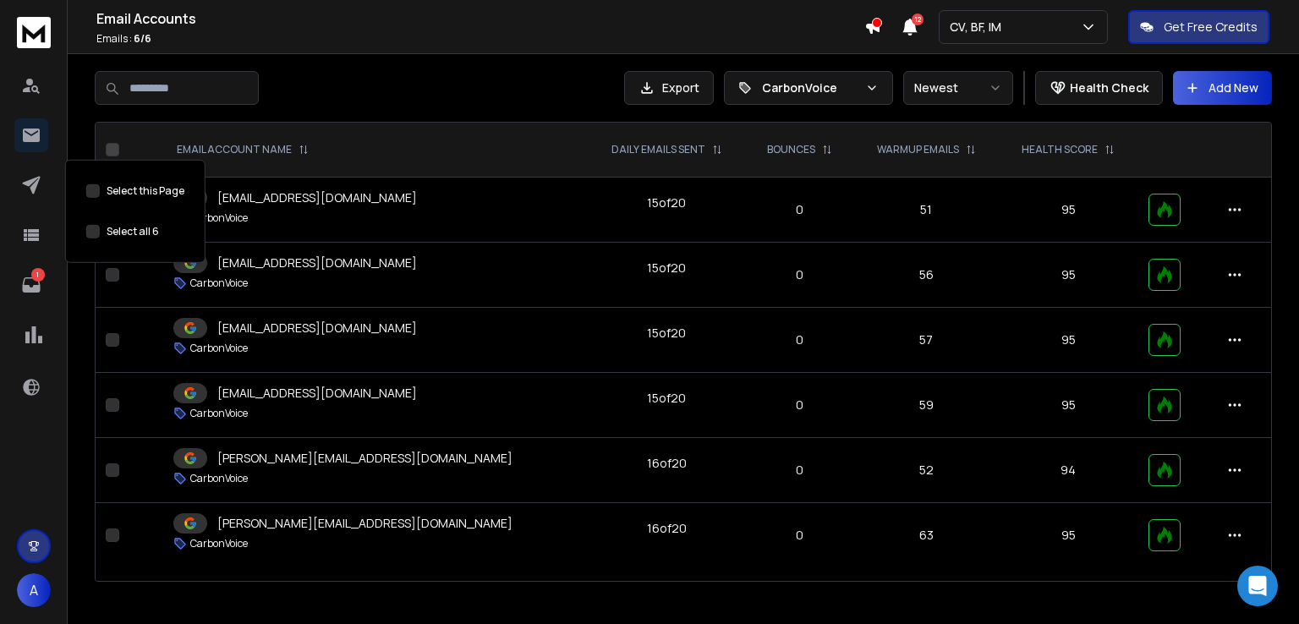
click at [108, 144] on button "Select this Page" at bounding box center [113, 150] width 14 height 14
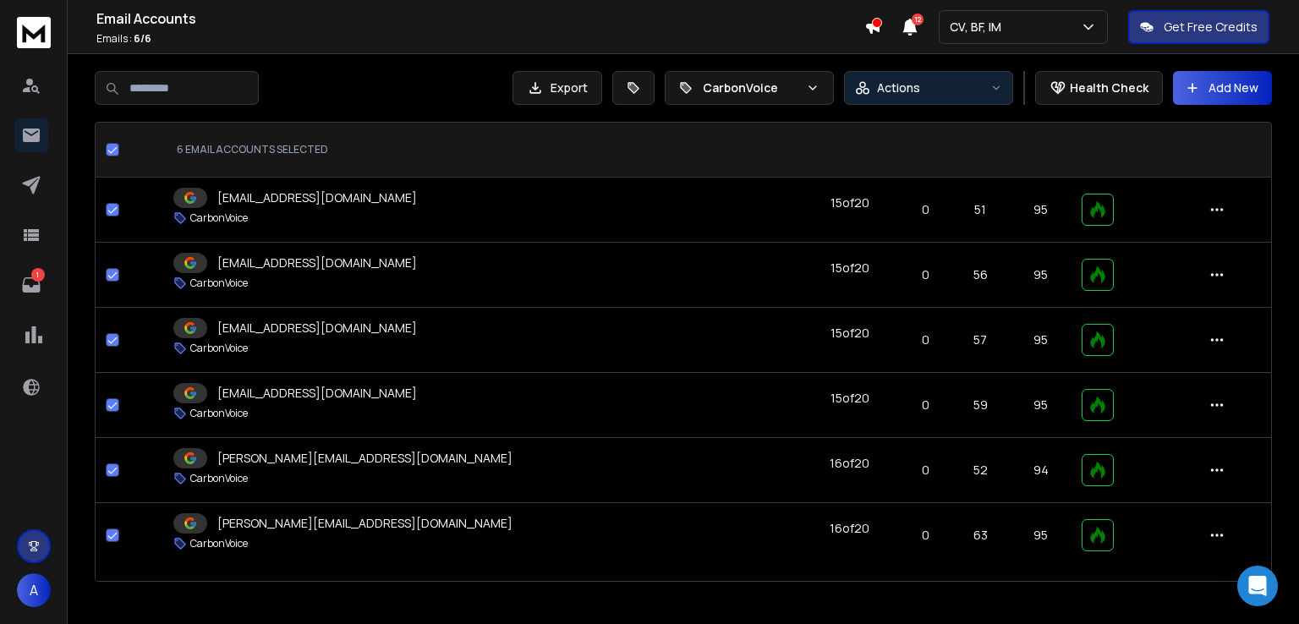
click at [876, 86] on div "Actions" at bounding box center [919, 88] width 129 height 17
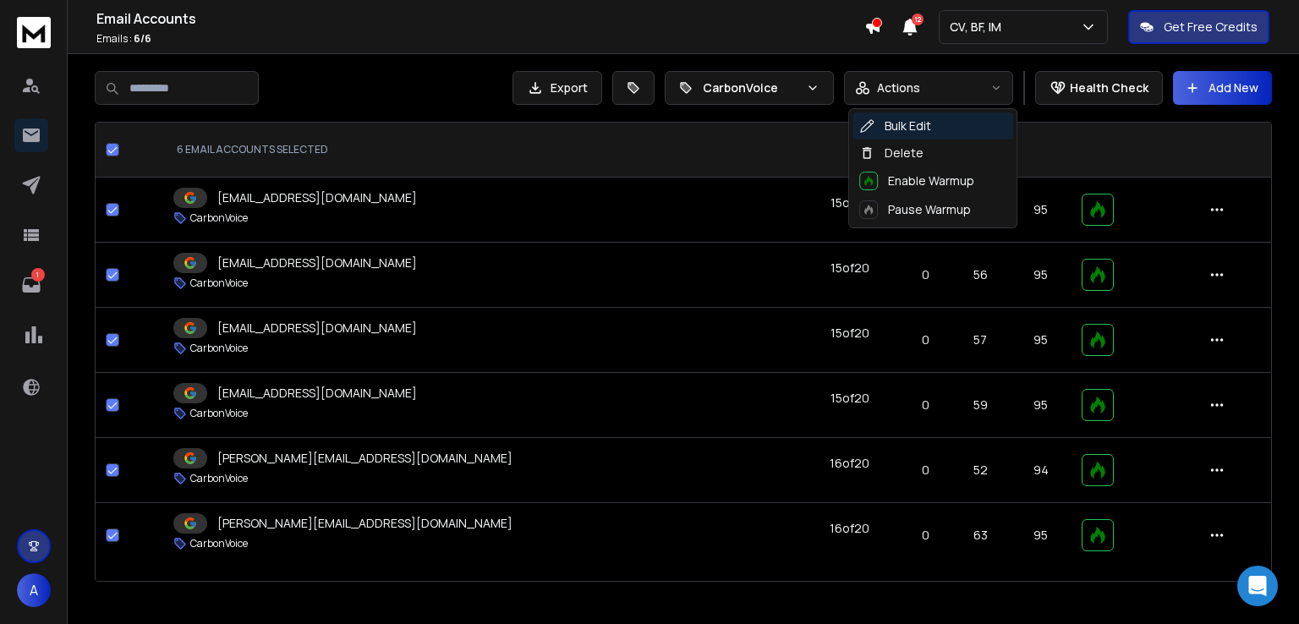
click at [903, 130] on div "Bulk Edit" at bounding box center [896, 126] width 72 height 17
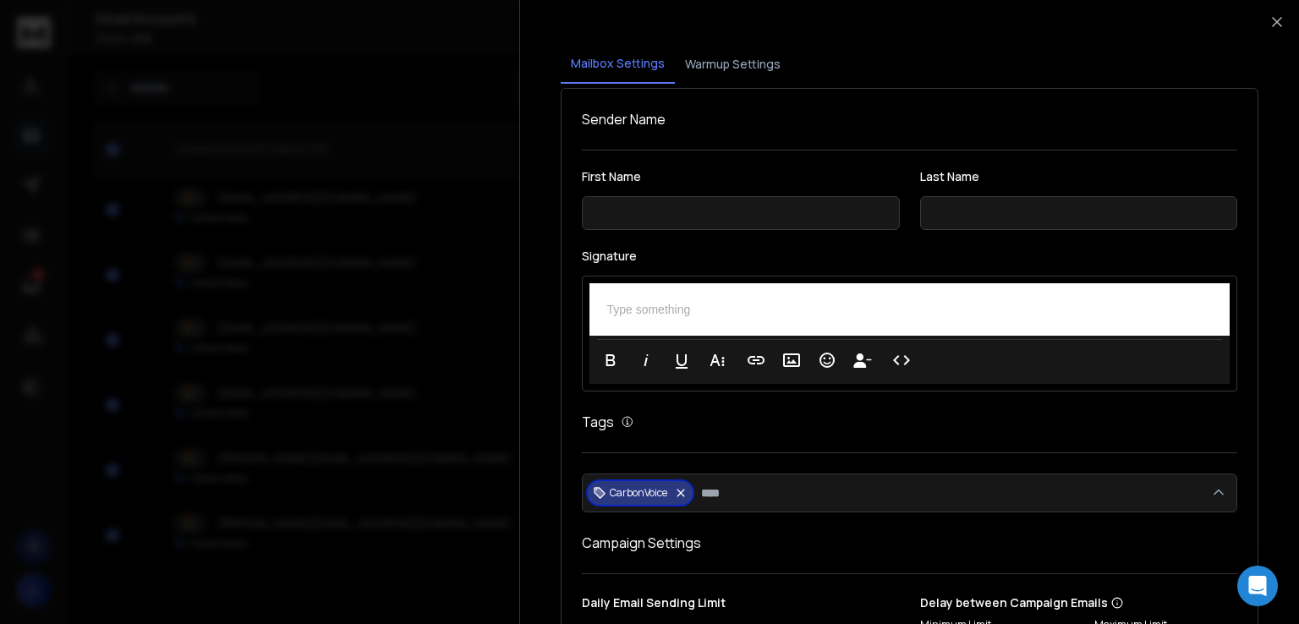
scroll to position [282, 0]
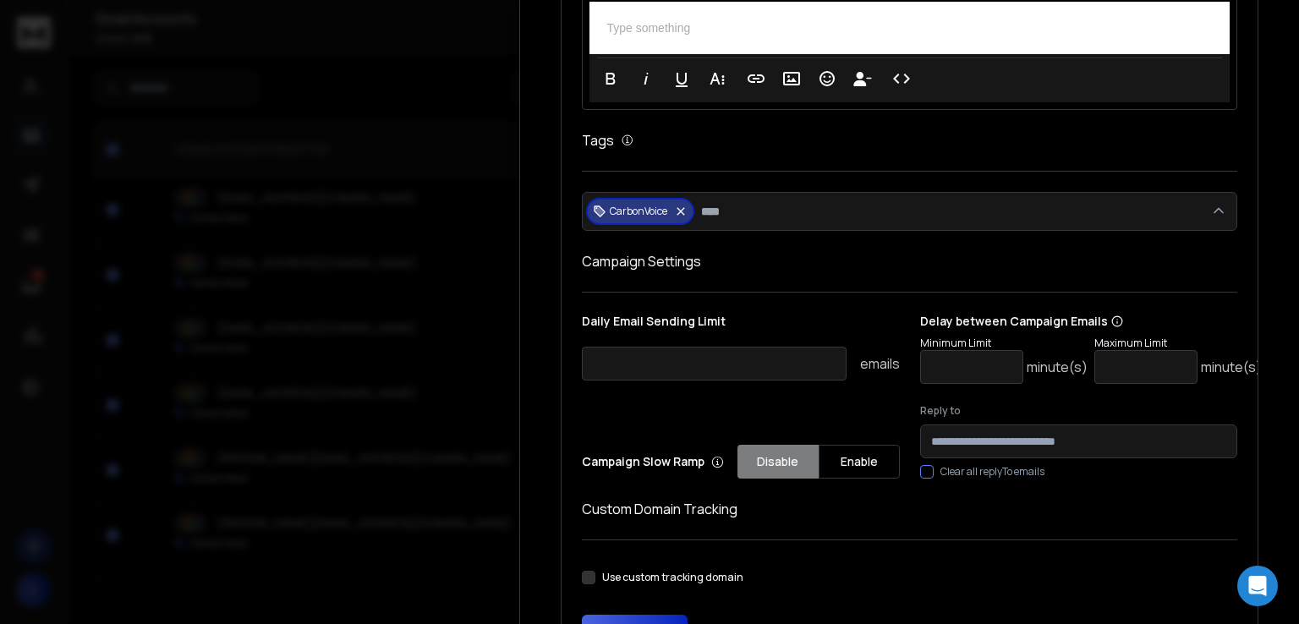
click at [720, 343] on div "emails" at bounding box center [740, 363] width 317 height 41
click at [720, 350] on input "number" at bounding box center [714, 364] width 264 height 34
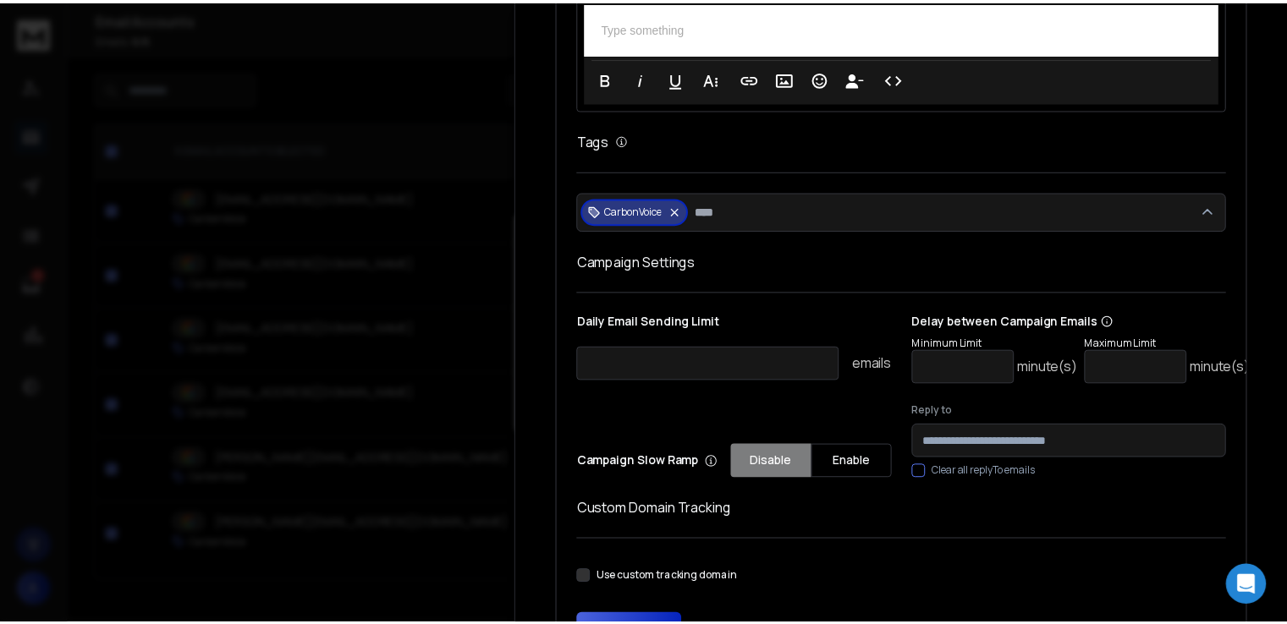
scroll to position [387, 0]
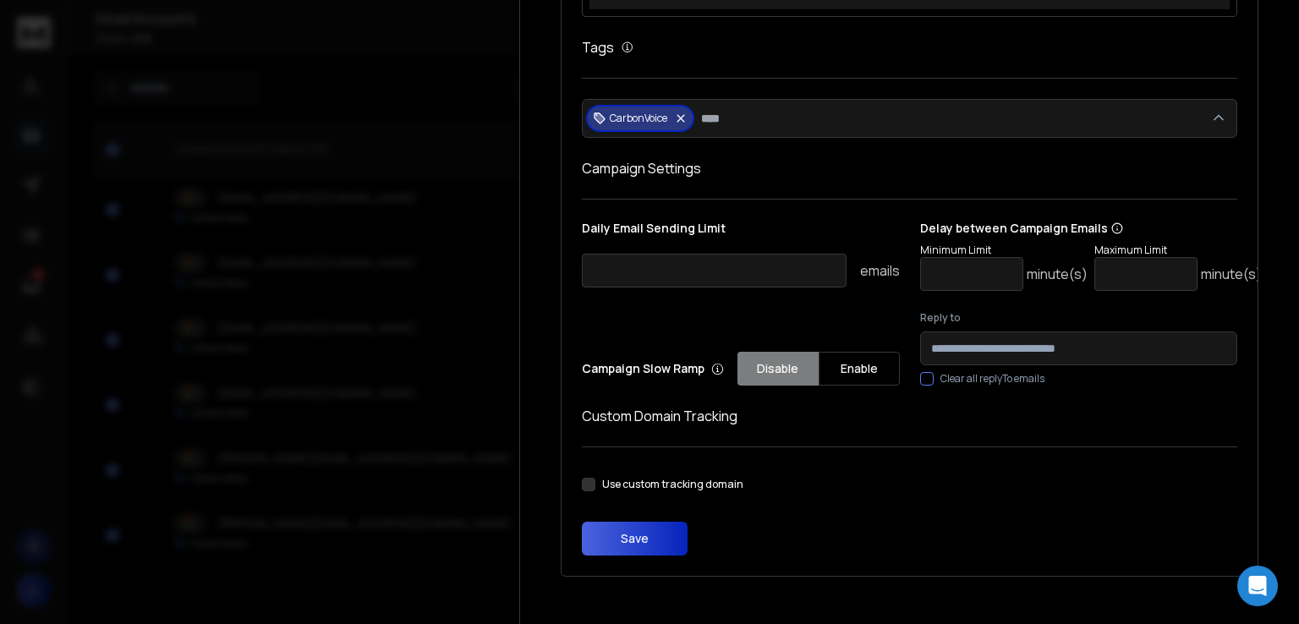
type input "**"
click at [958, 276] on input "number" at bounding box center [971, 274] width 103 height 34
click at [1123, 261] on input "number" at bounding box center [1146, 274] width 103 height 34
type input "*"
type input "**"
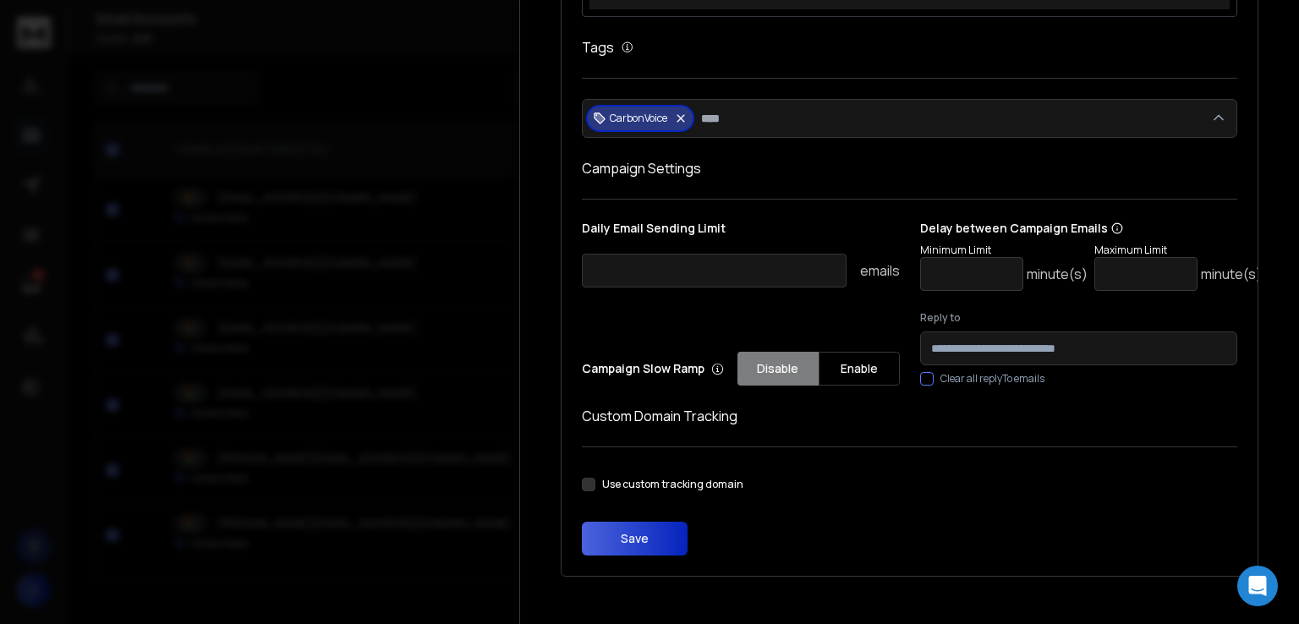
click at [1005, 260] on input "*" at bounding box center [971, 274] width 103 height 34
type input "*"
click at [662, 523] on button "Save" at bounding box center [635, 539] width 106 height 34
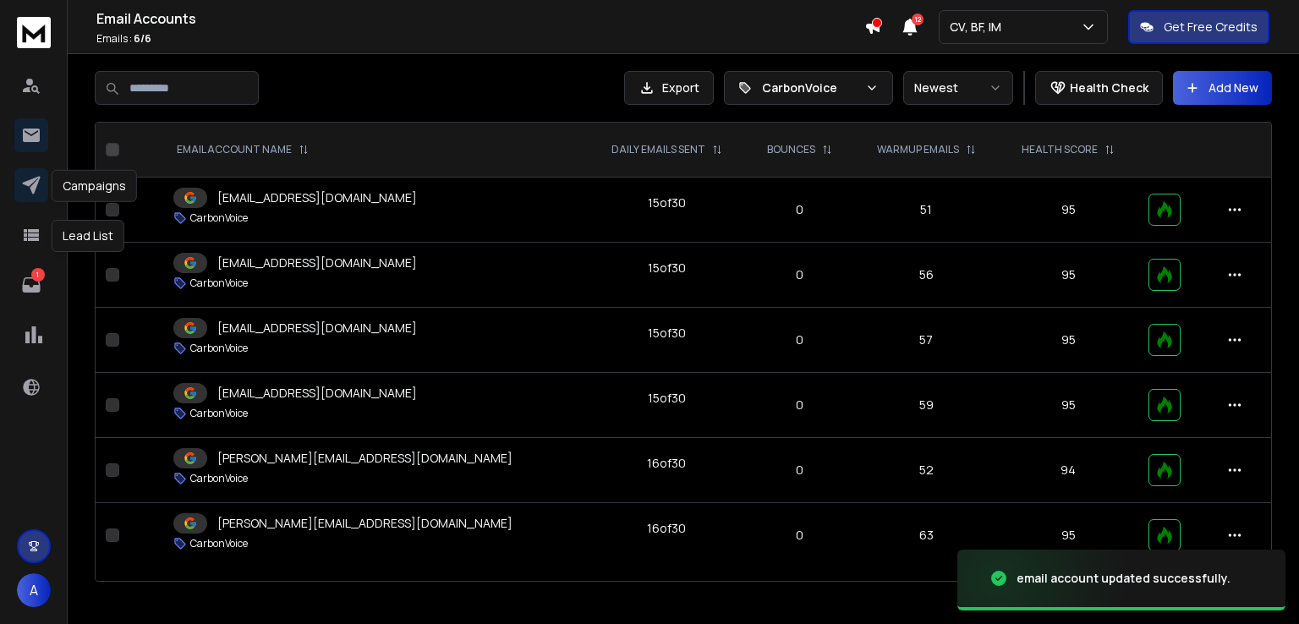
click at [30, 190] on icon at bounding box center [31, 185] width 18 height 18
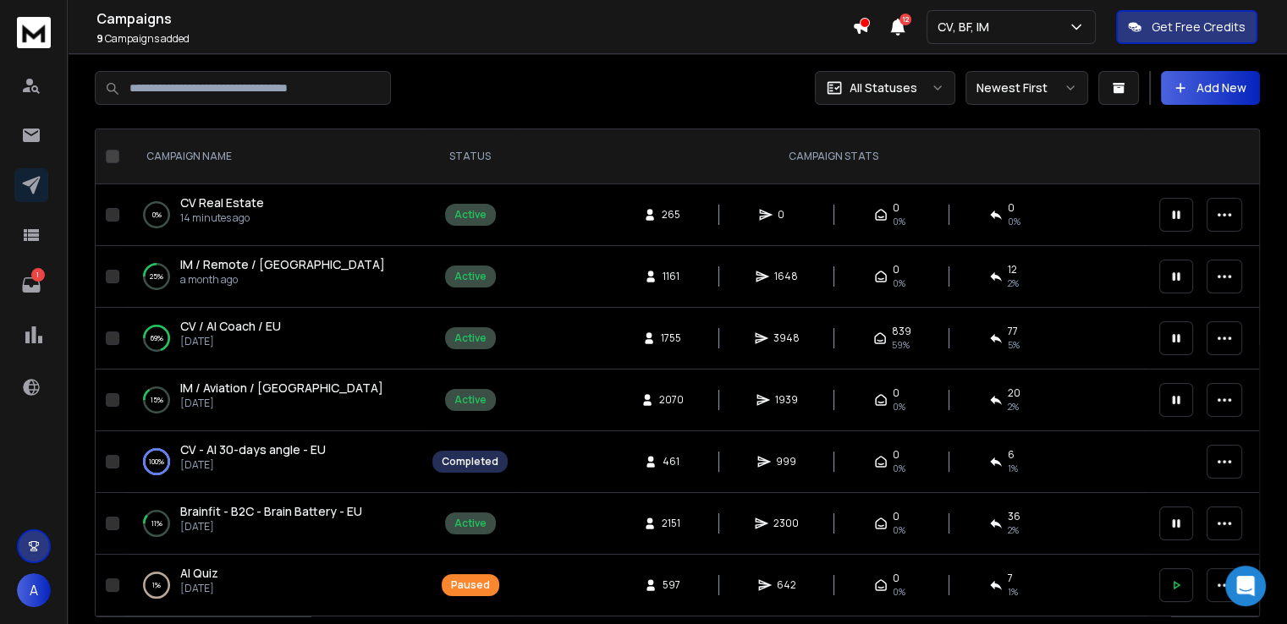
click at [1205, 79] on button "Add New" at bounding box center [1210, 88] width 99 height 34
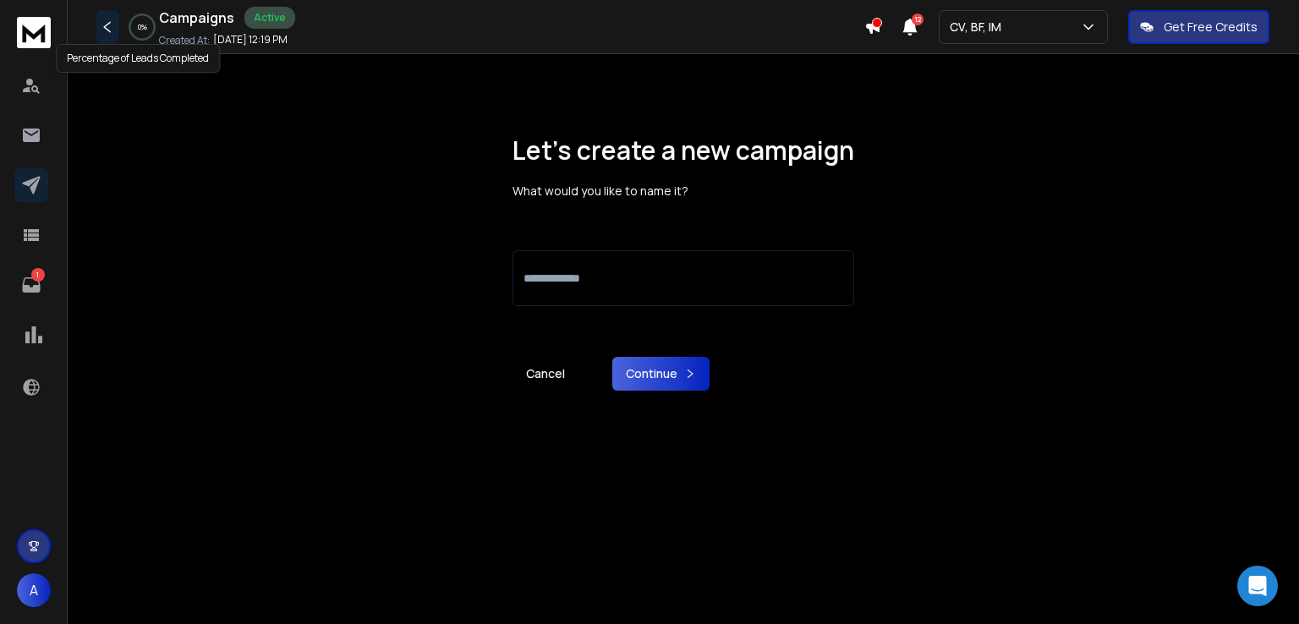
click at [111, 16] on button at bounding box center [107, 27] width 22 height 34
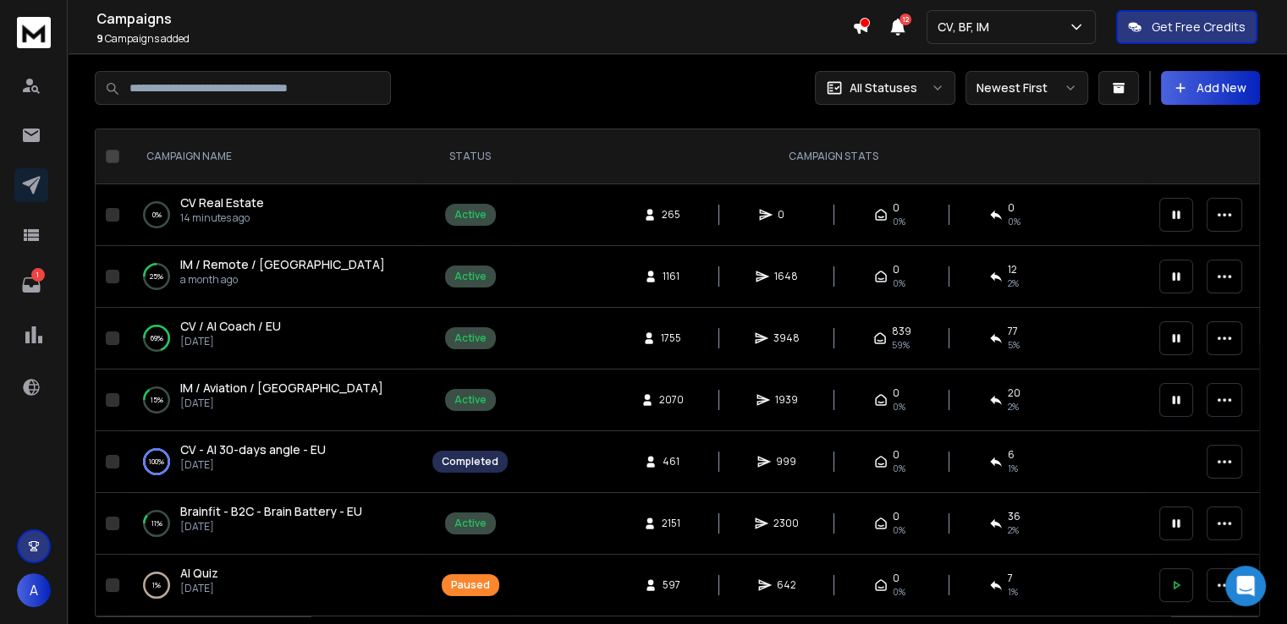
click at [1216, 279] on icon "button" at bounding box center [1224, 276] width 17 height 17
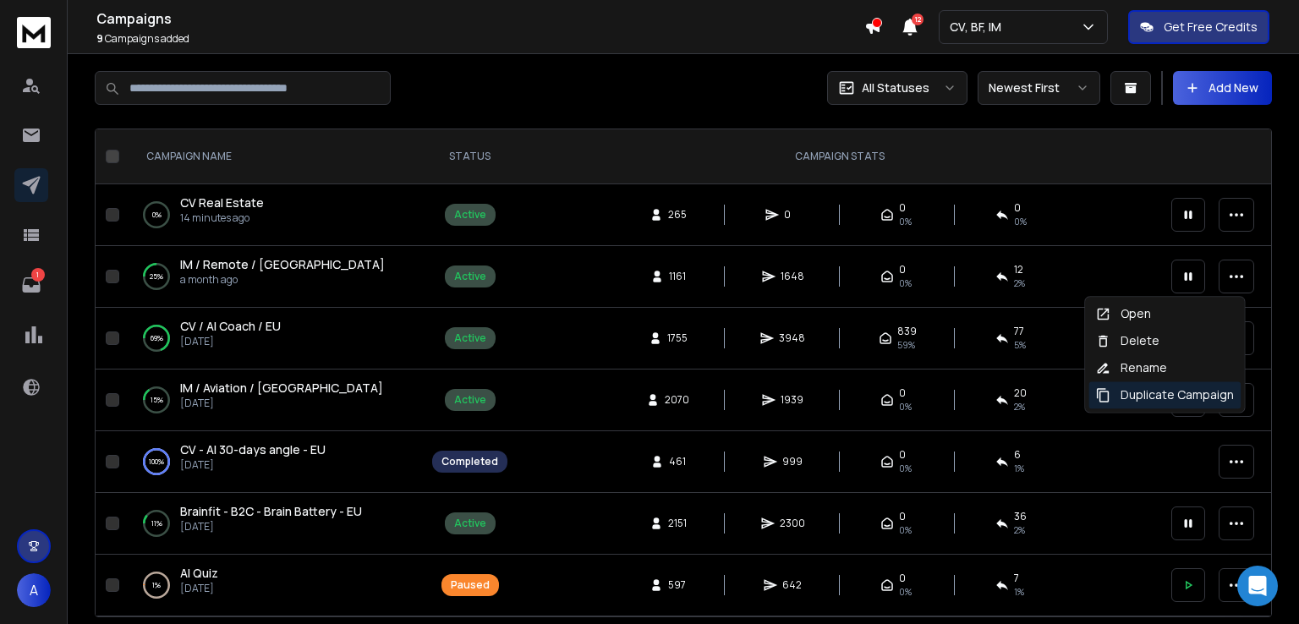
click at [1184, 395] on div "Duplicate Campaign" at bounding box center [1165, 395] width 139 height 17
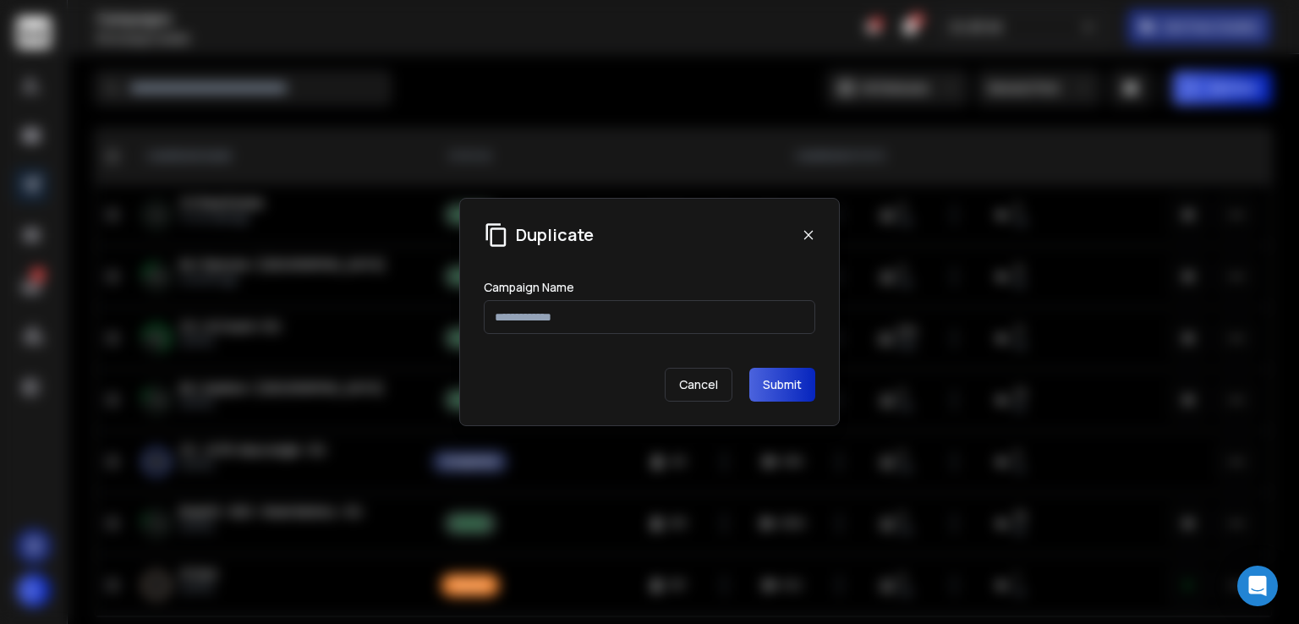
click at [661, 317] on input "text" at bounding box center [650, 317] width 332 height 34
type input "**********"
click at [784, 383] on button "Submit" at bounding box center [783, 385] width 66 height 34
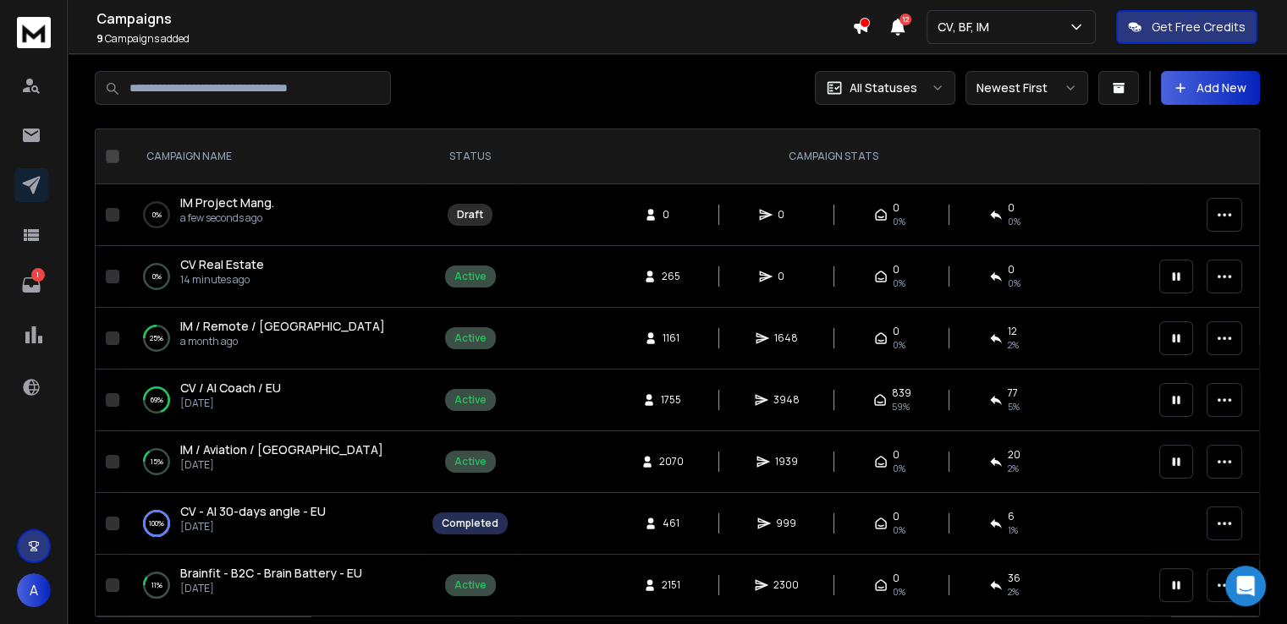
click at [360, 214] on div "0 % IM Project Mang. a few seconds ago" at bounding box center [274, 215] width 262 height 41
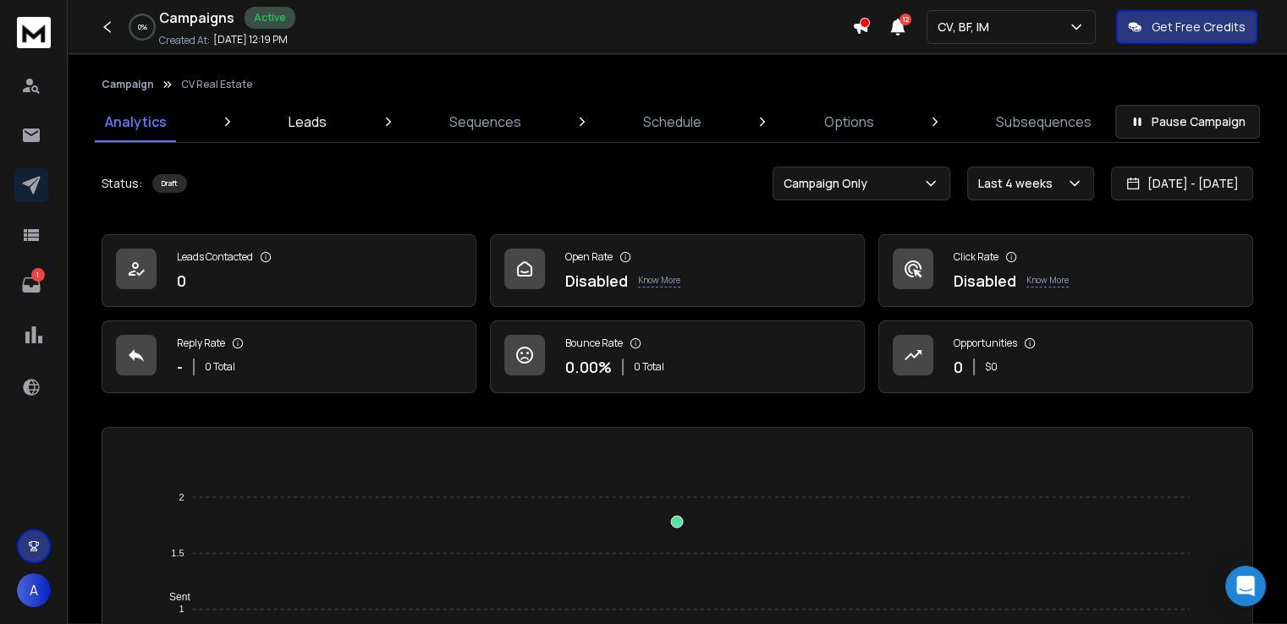
click at [294, 131] on p "Leads" at bounding box center [307, 122] width 38 height 20
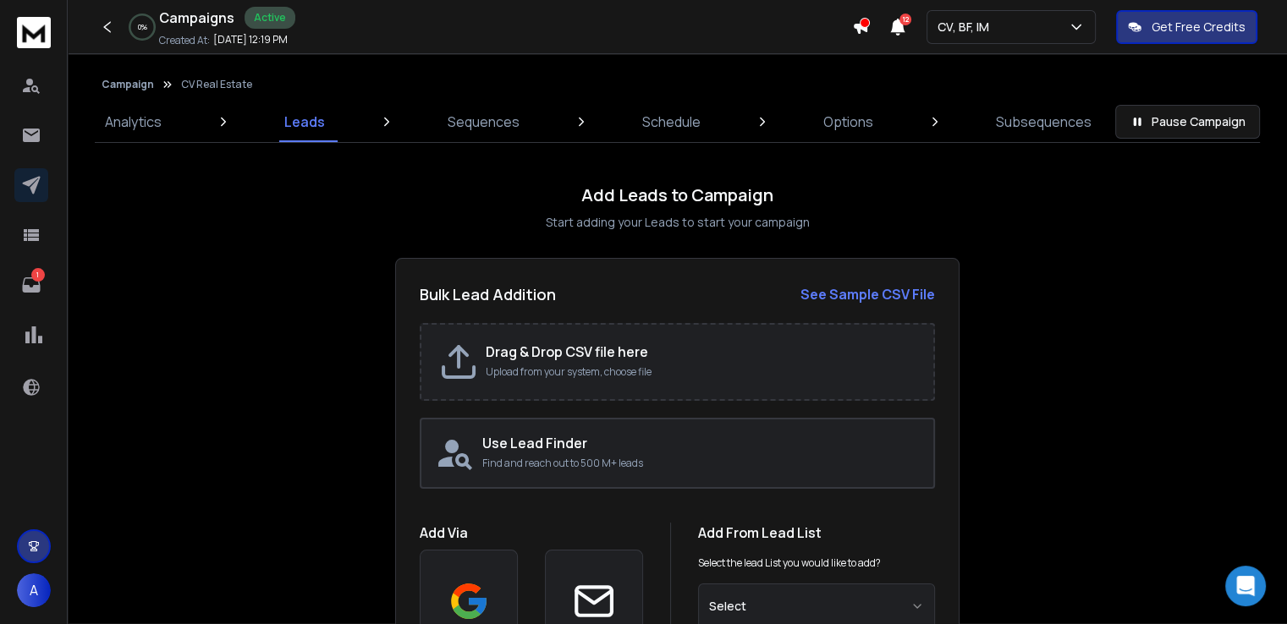
click at [573, 358] on h2 "Drag & Drop CSV file here" at bounding box center [701, 352] width 431 height 20
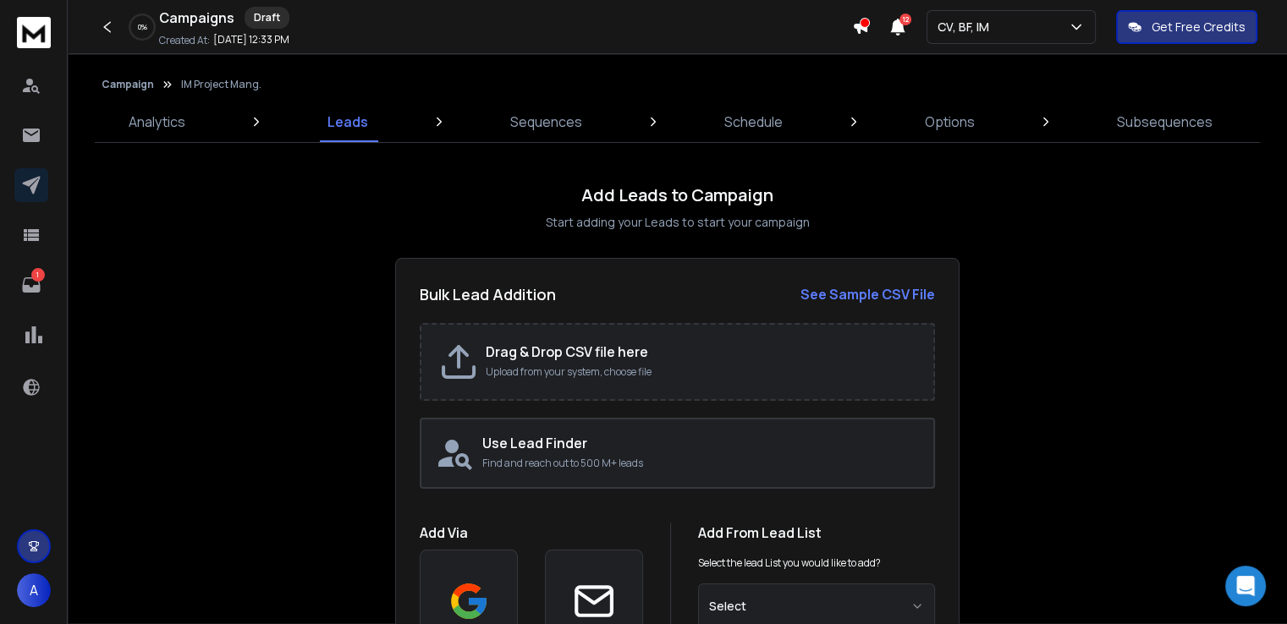
type input "**********"
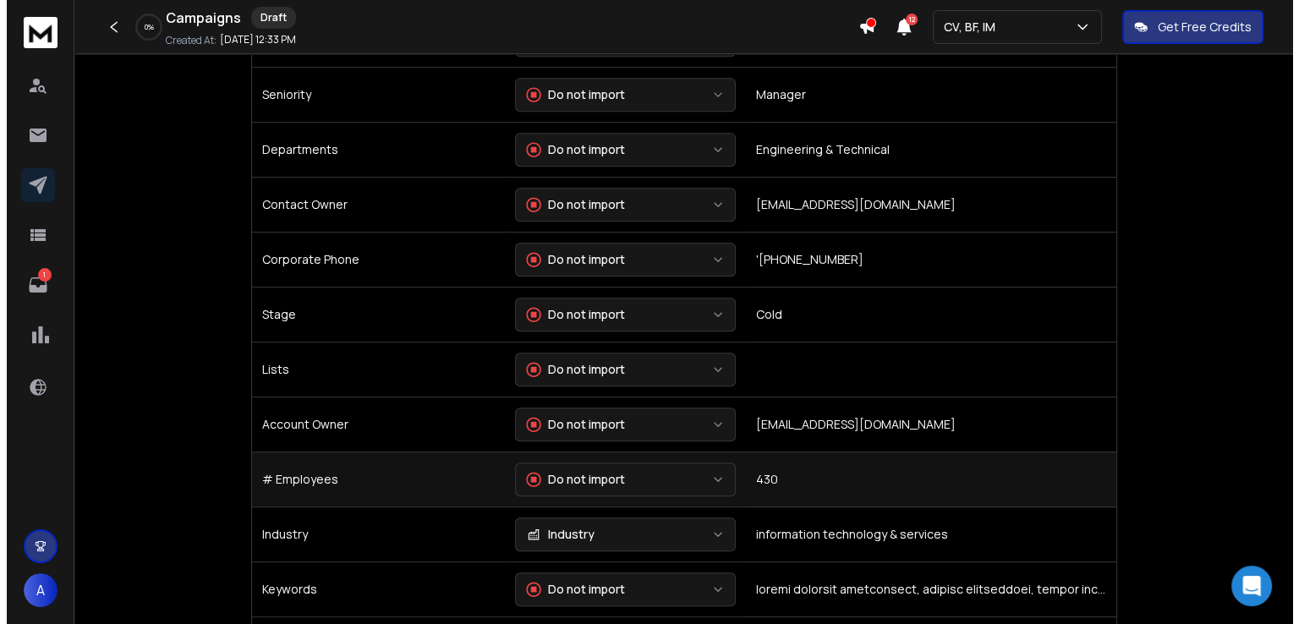
scroll to position [1128, 0]
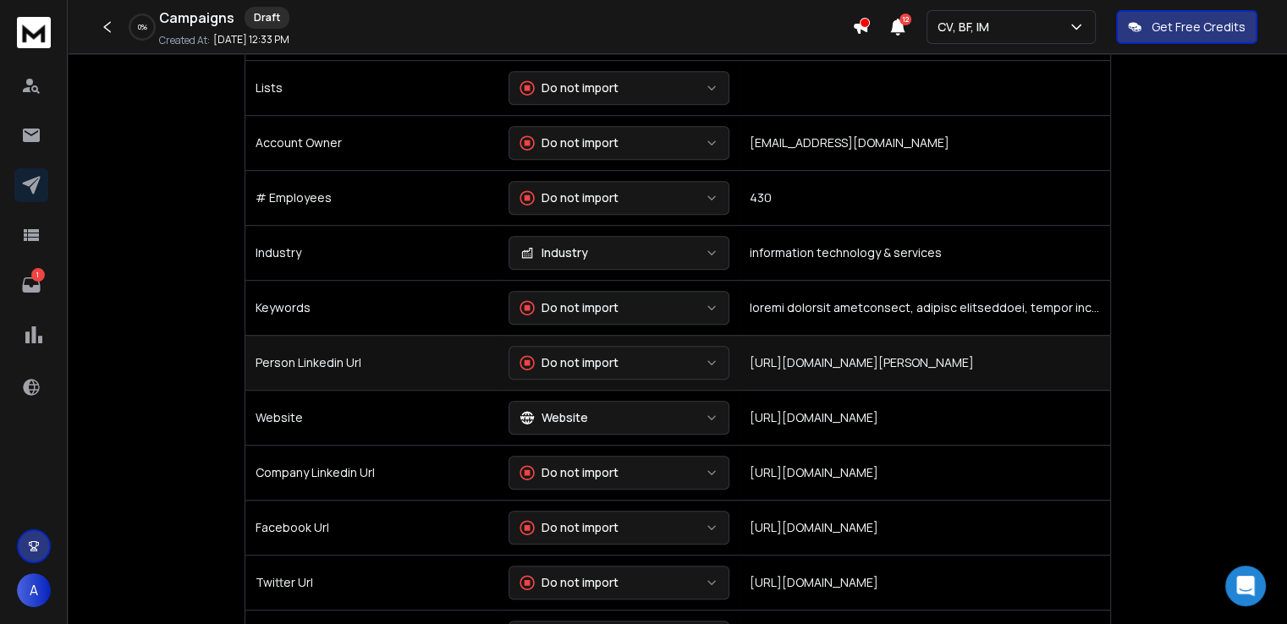
click at [593, 346] on button "Do not import" at bounding box center [618, 363] width 221 height 34
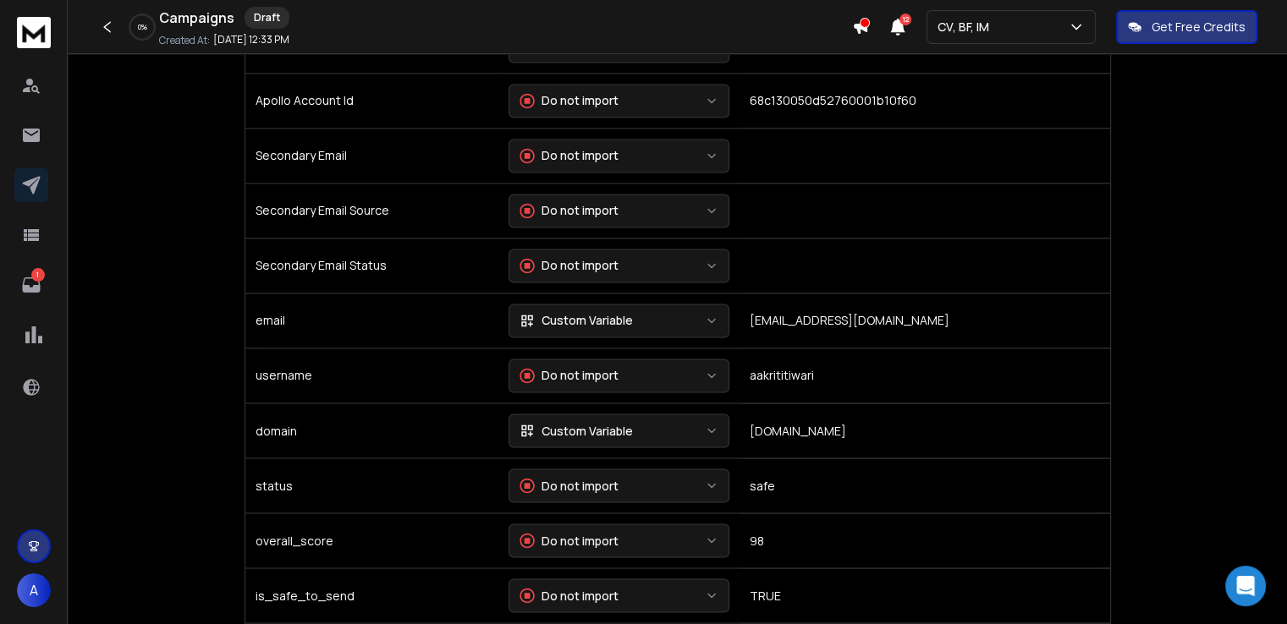
scroll to position [3728, 0]
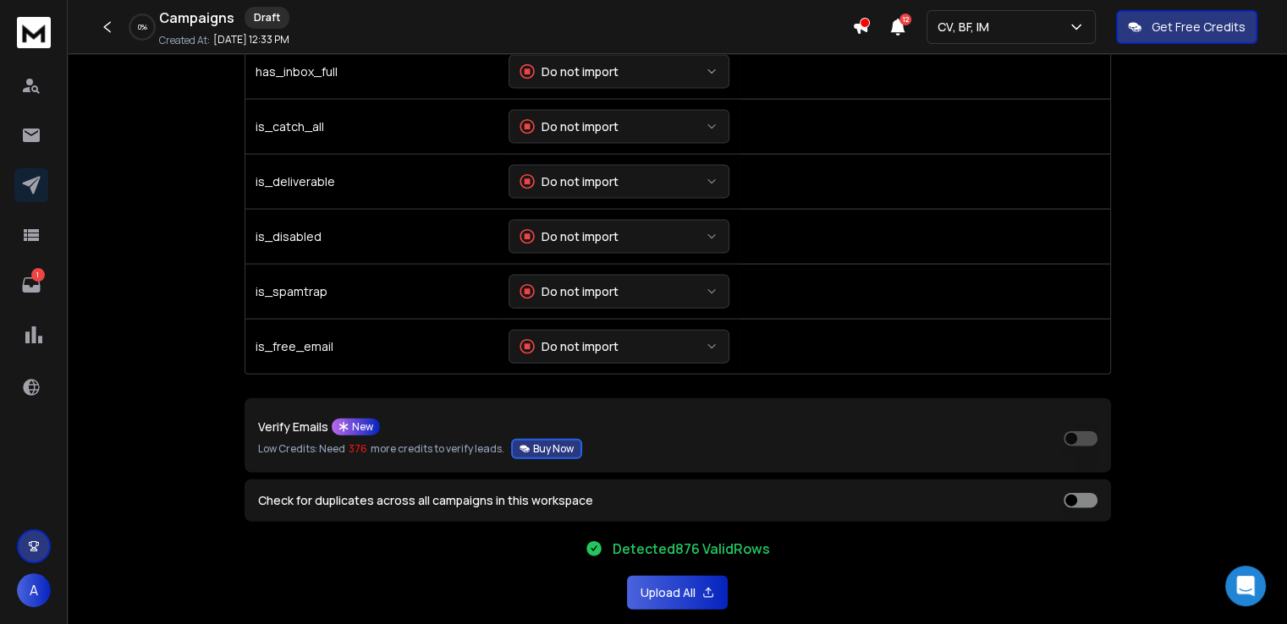
click at [668, 580] on button "Upload All" at bounding box center [677, 593] width 101 height 34
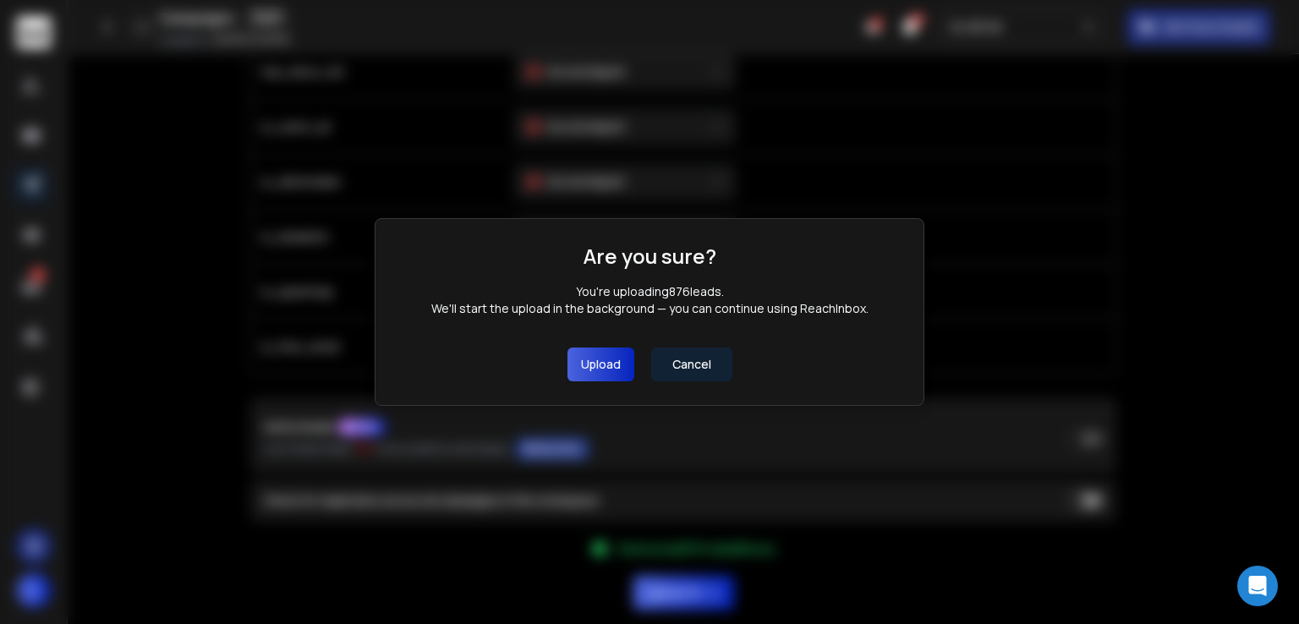
click at [617, 376] on button "Upload" at bounding box center [601, 365] width 67 height 34
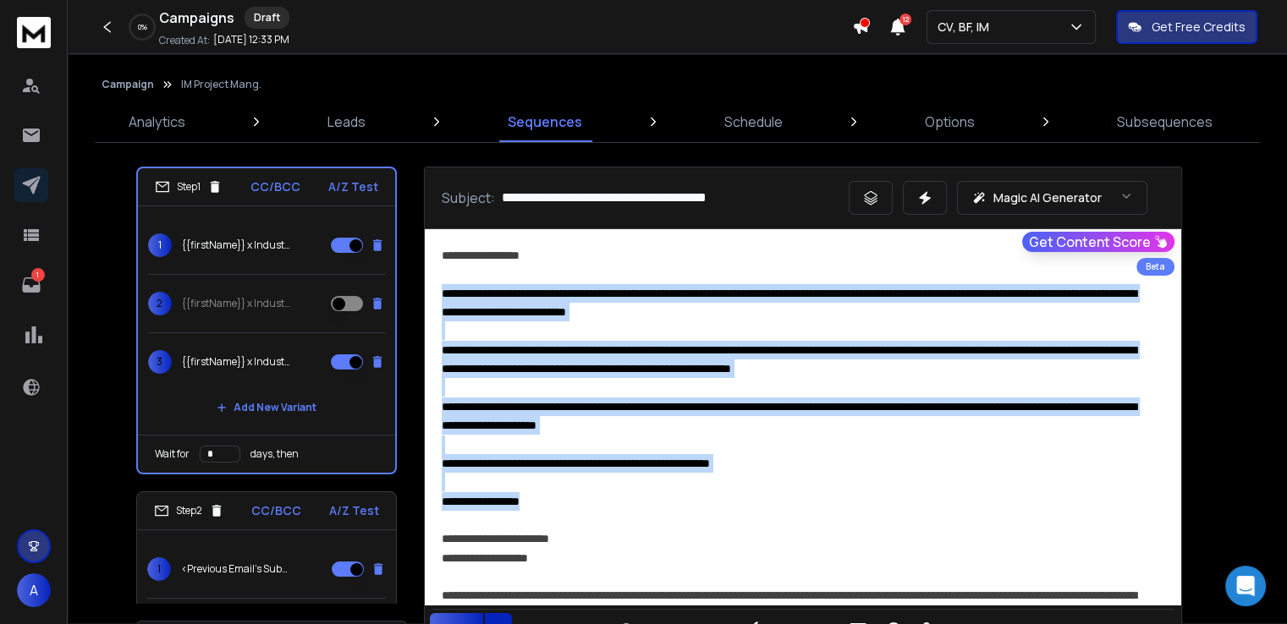
drag, startPoint x: 446, startPoint y: 293, endPoint x: 789, endPoint y: 501, distance: 401.6
click at [789, 501] on div "**********" at bounding box center [803, 416] width 756 height 375
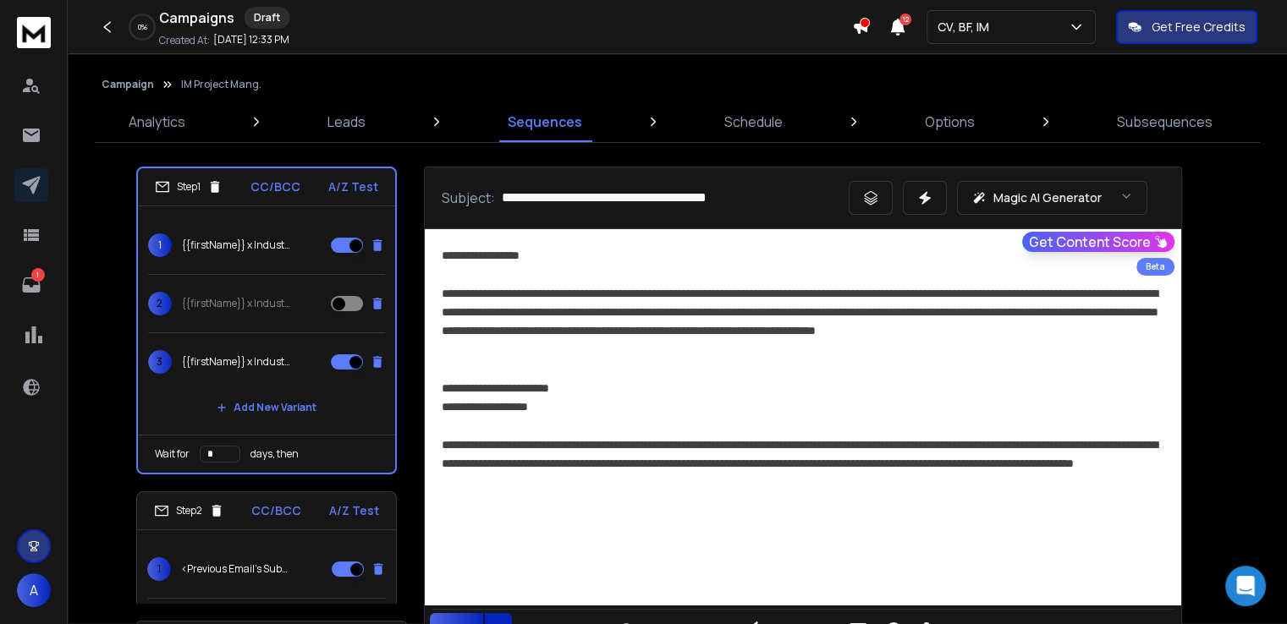
click at [965, 308] on div "**********" at bounding box center [803, 322] width 723 height 76
click at [1114, 285] on div "**********" at bounding box center [803, 322] width 723 height 76
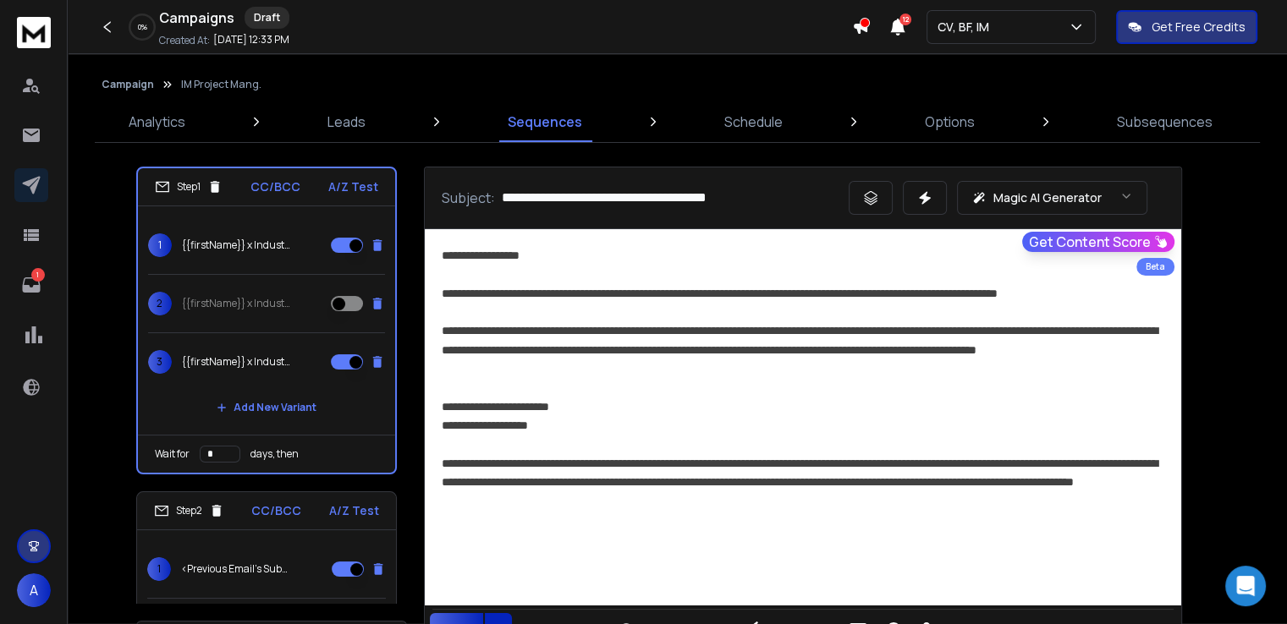
click at [830, 354] on div "**********" at bounding box center [803, 349] width 723 height 57
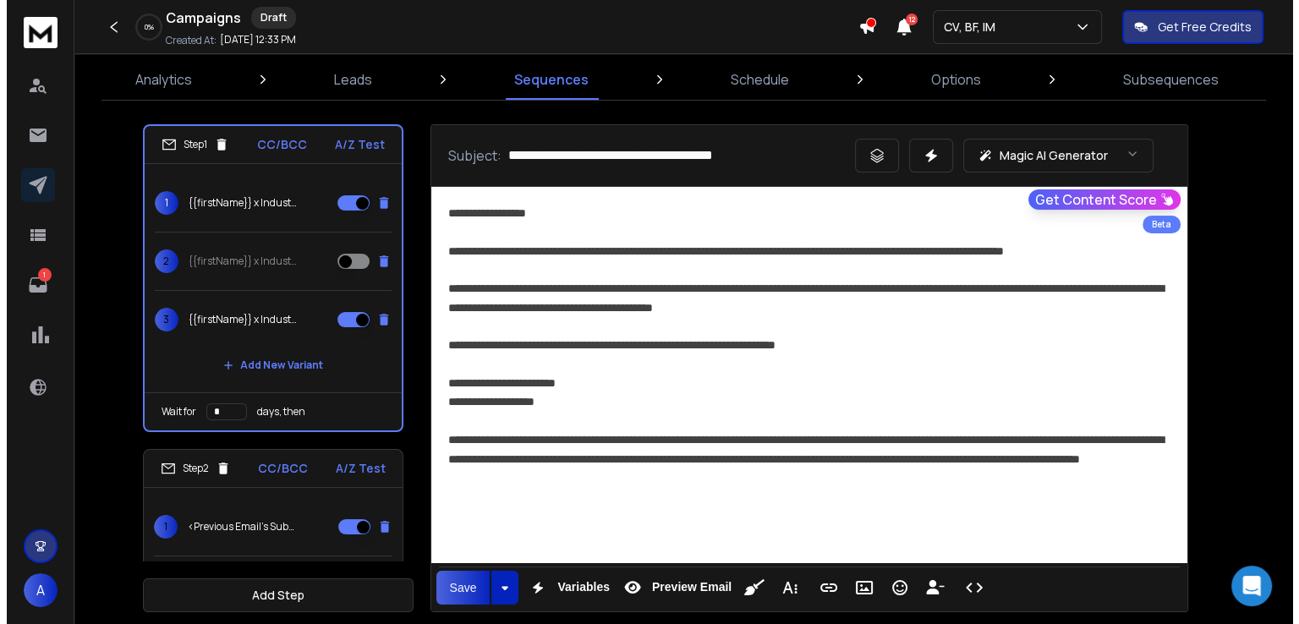
scroll to position [53, 0]
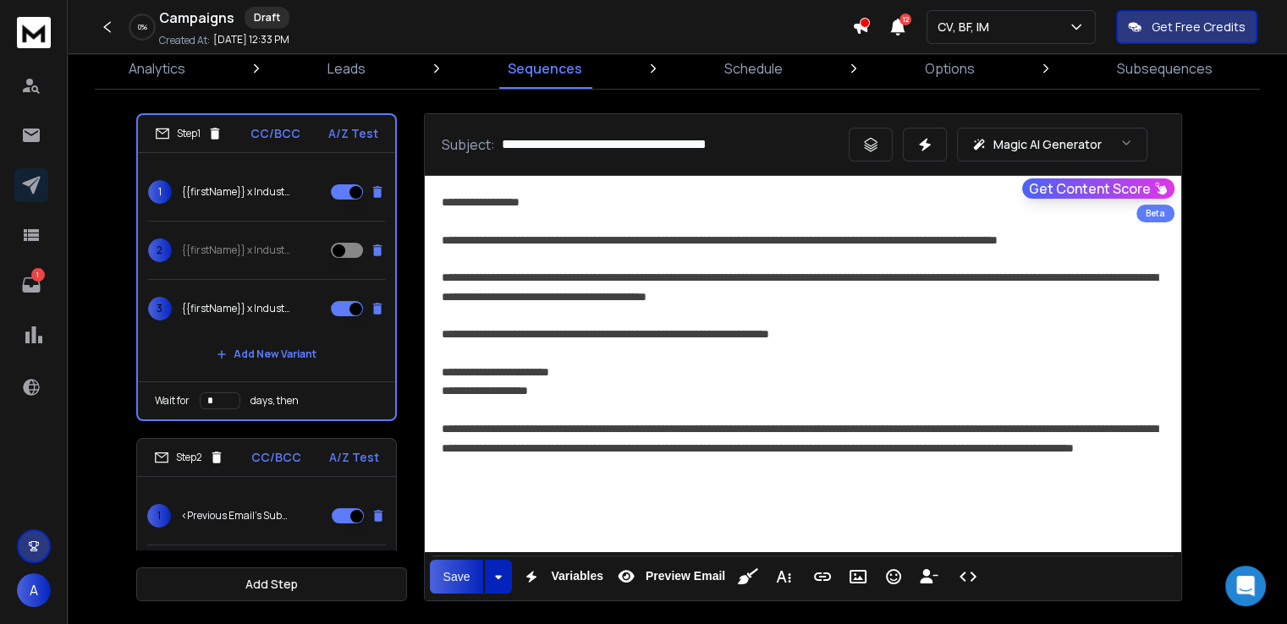
click at [801, 382] on div "**********" at bounding box center [803, 391] width 723 height 19
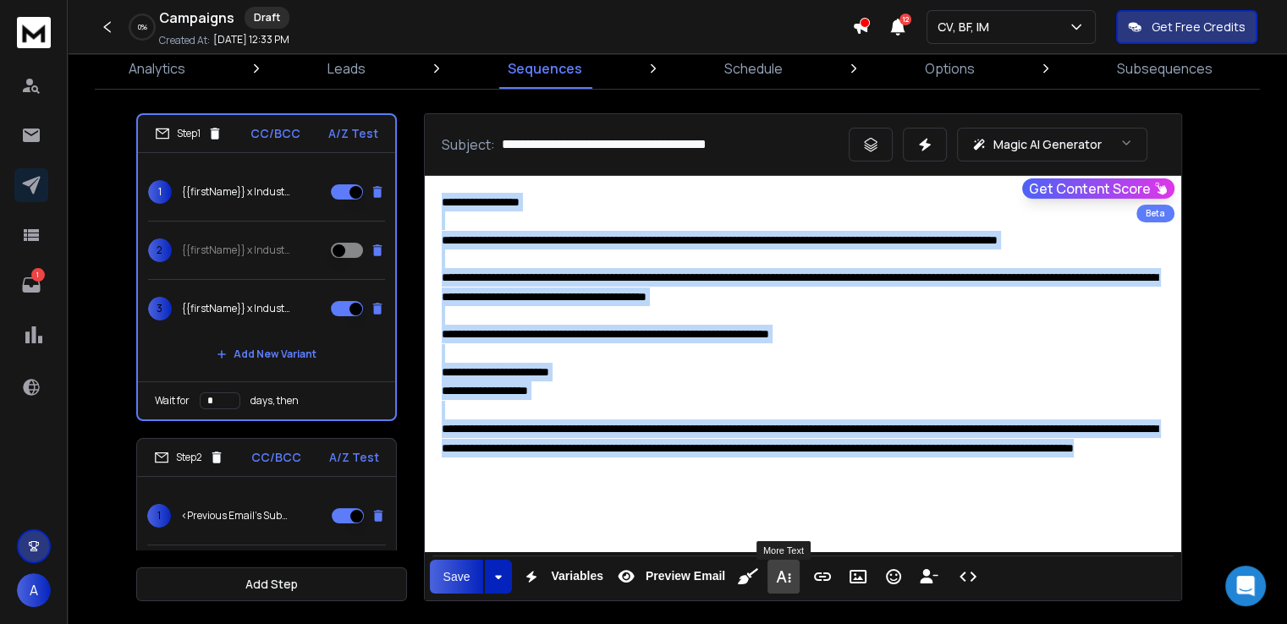
click at [777, 580] on icon "button" at bounding box center [784, 577] width 14 height 12
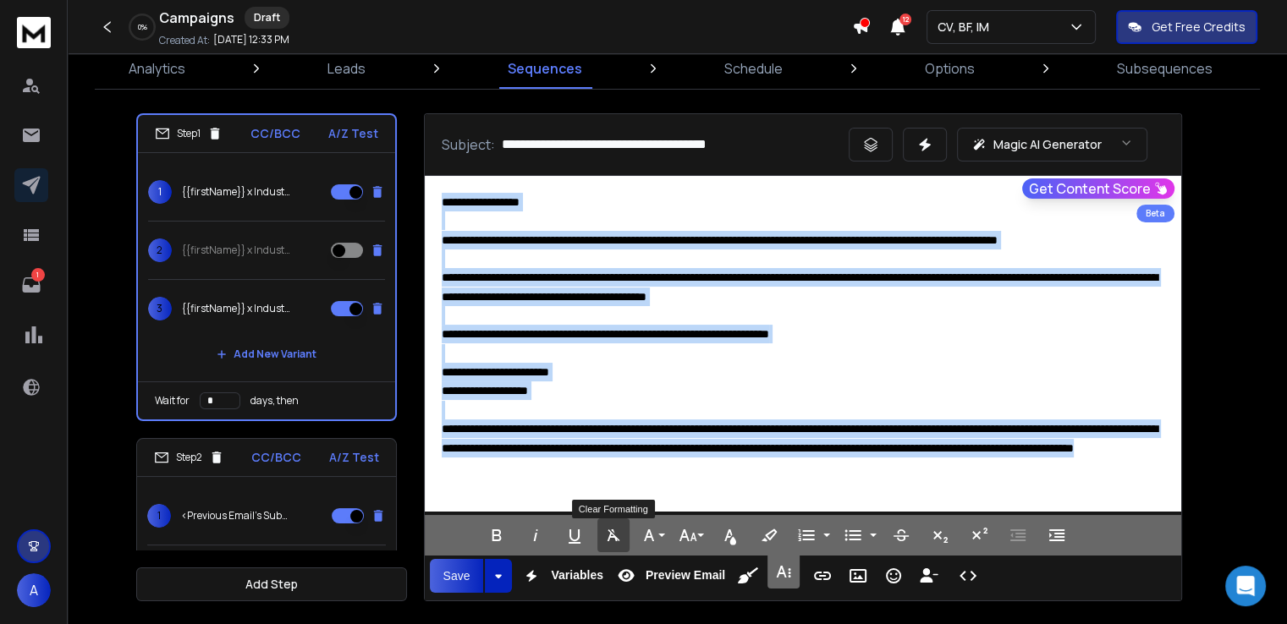
click at [615, 540] on icon "button" at bounding box center [613, 535] width 20 height 20
click at [744, 568] on icon "button" at bounding box center [748, 576] width 20 height 16
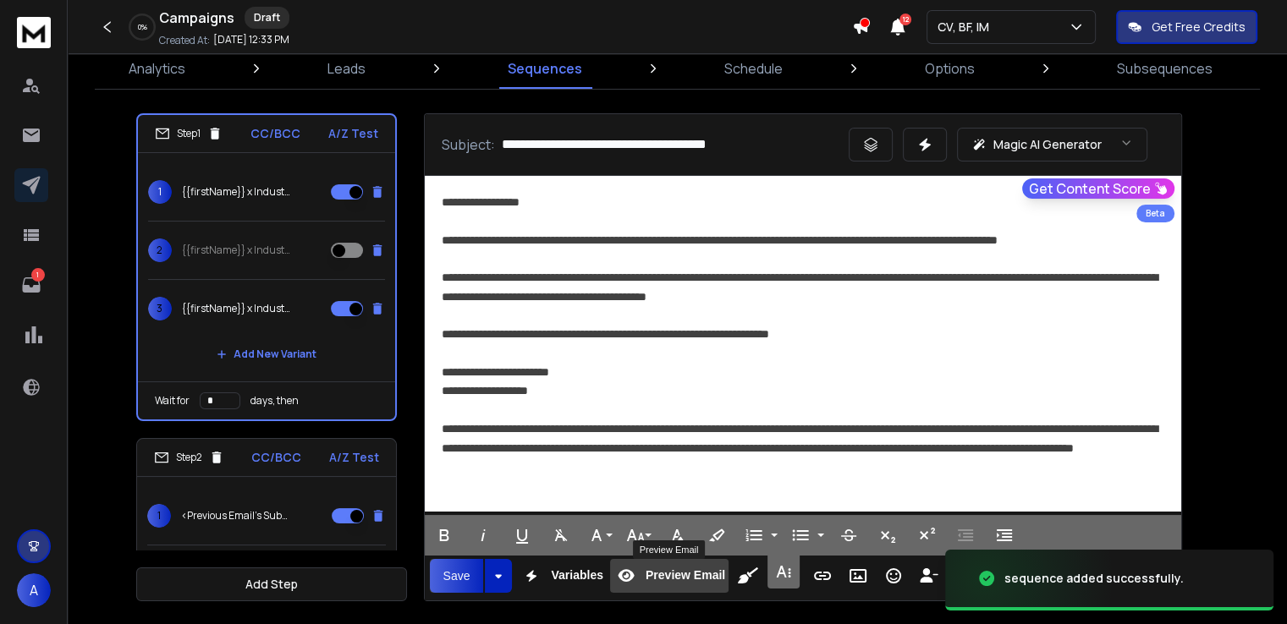
click at [694, 580] on span "Preview Email" at bounding box center [685, 576] width 86 height 14
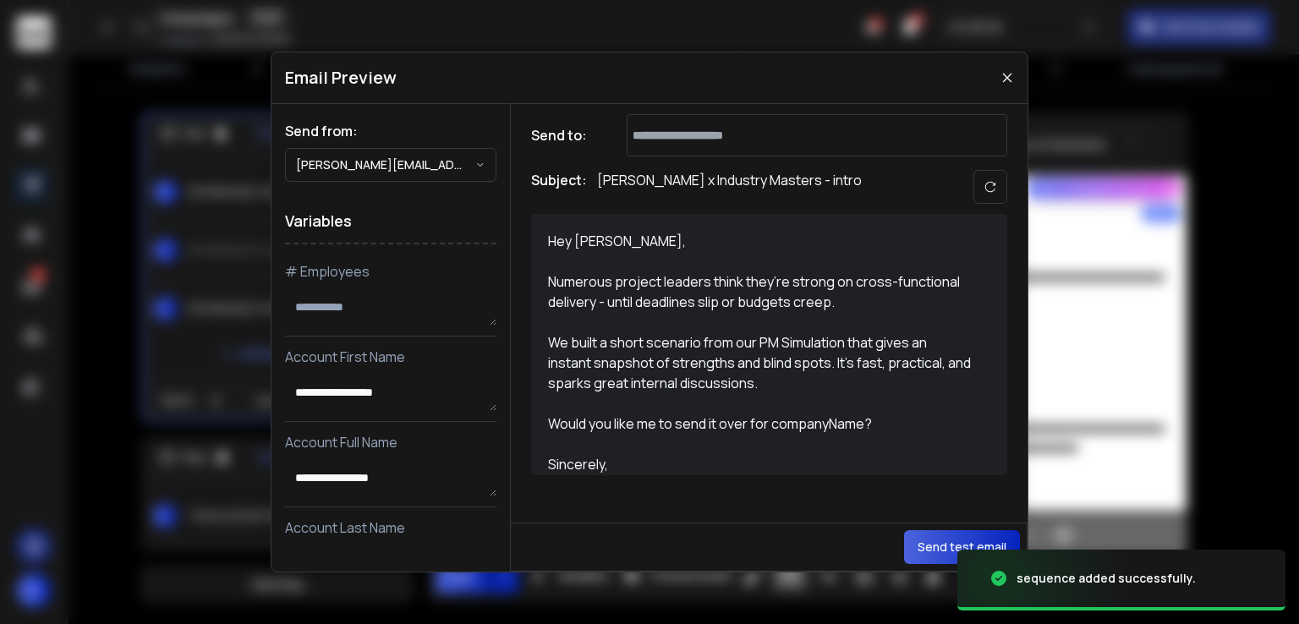
drag, startPoint x: 1007, startPoint y: 309, endPoint x: 1009, endPoint y: 335, distance: 26.3
click at [1009, 335] on div "Send to: Subject: Anabella x Industry Masters - intro Hey Anabella, Numerous pr…" at bounding box center [769, 289] width 517 height 371
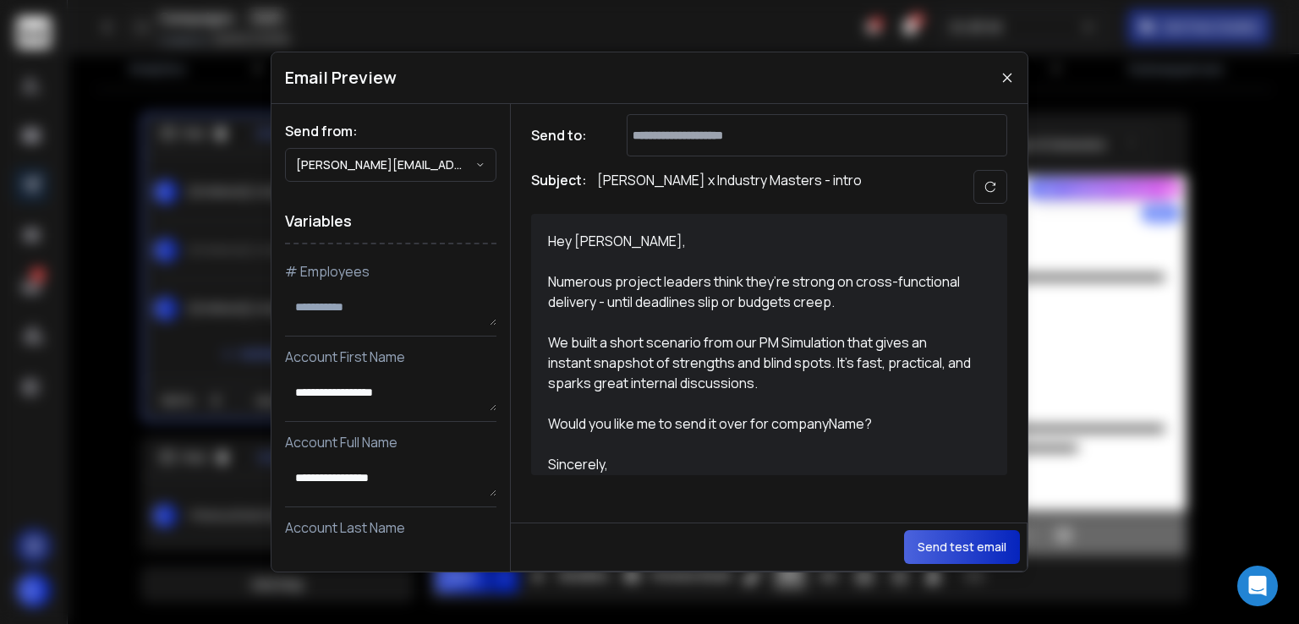
scroll to position [162, 0]
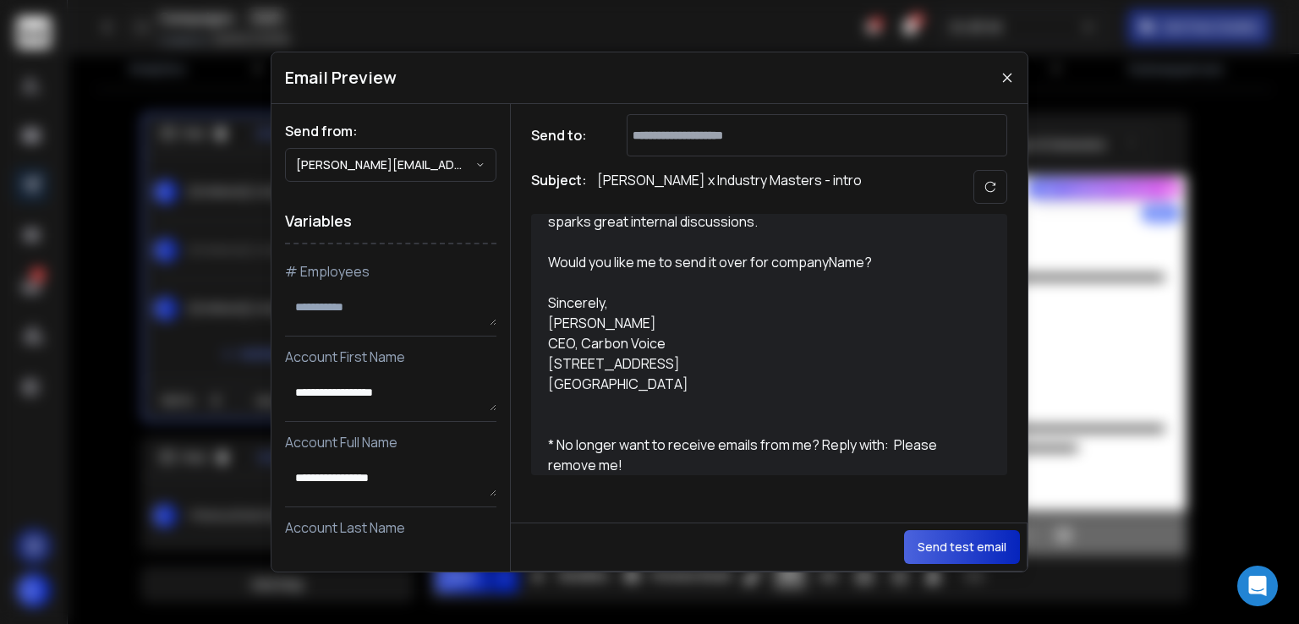
click at [1010, 70] on div "Email Preview" at bounding box center [650, 77] width 756 height 51
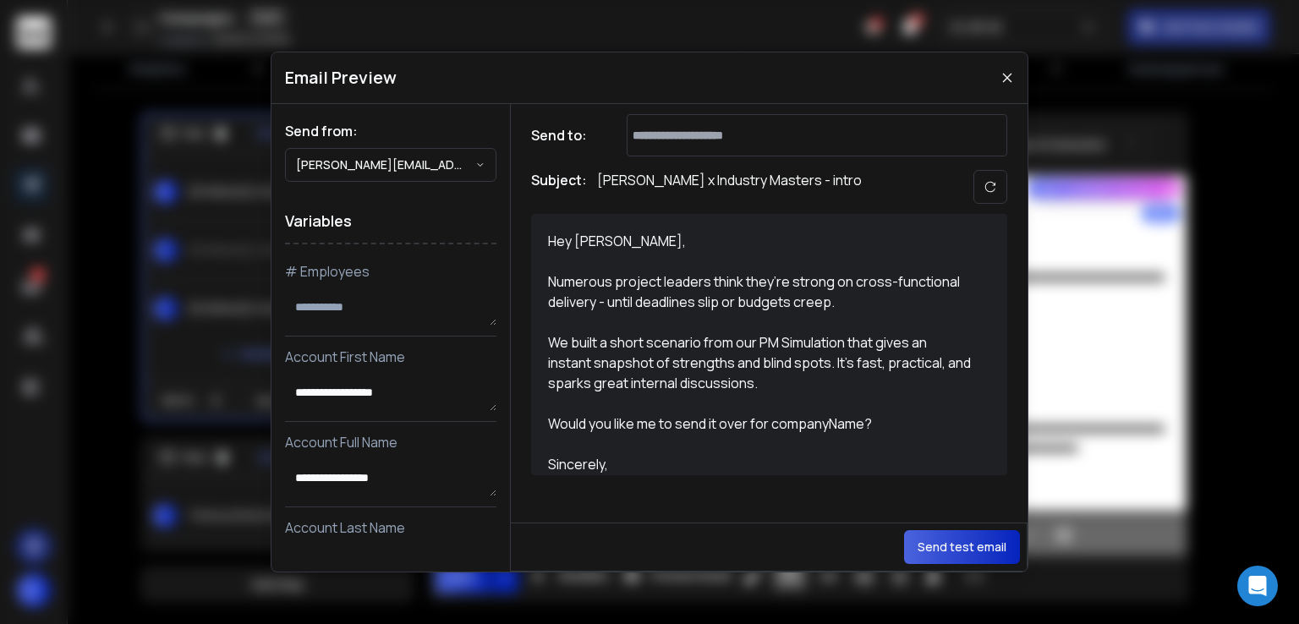
click at [1009, 76] on icon at bounding box center [1007, 78] width 9 height 9
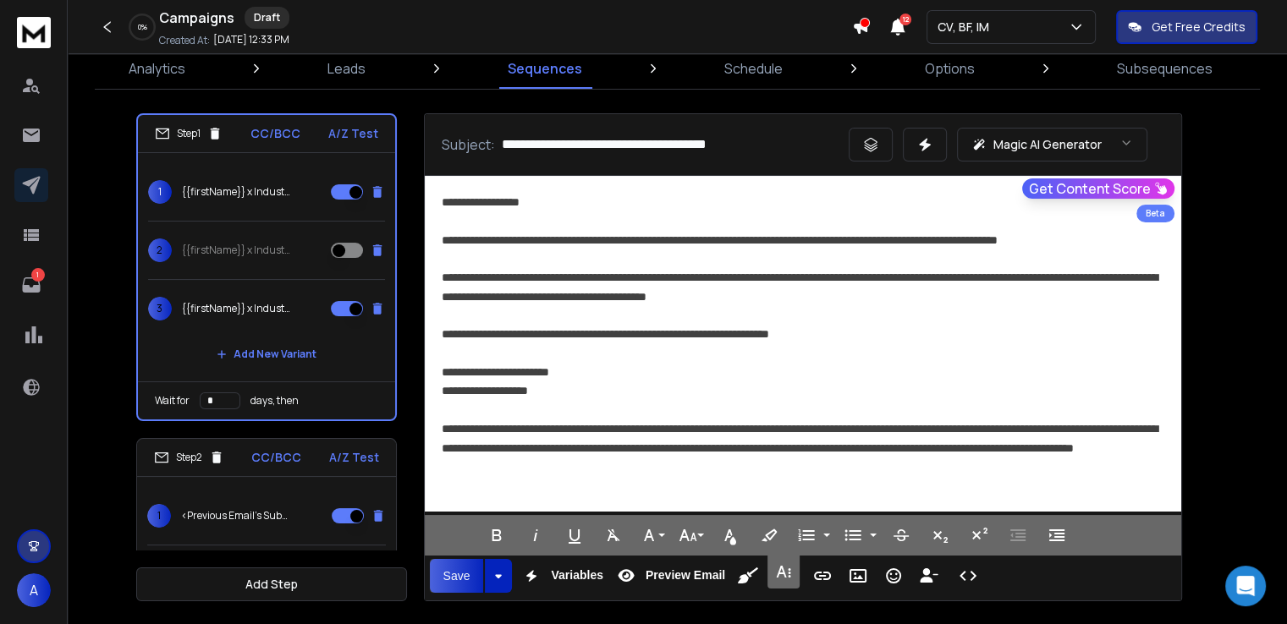
click at [258, 244] on p "{{firstName}} x Industry Masters" at bounding box center [236, 251] width 108 height 14
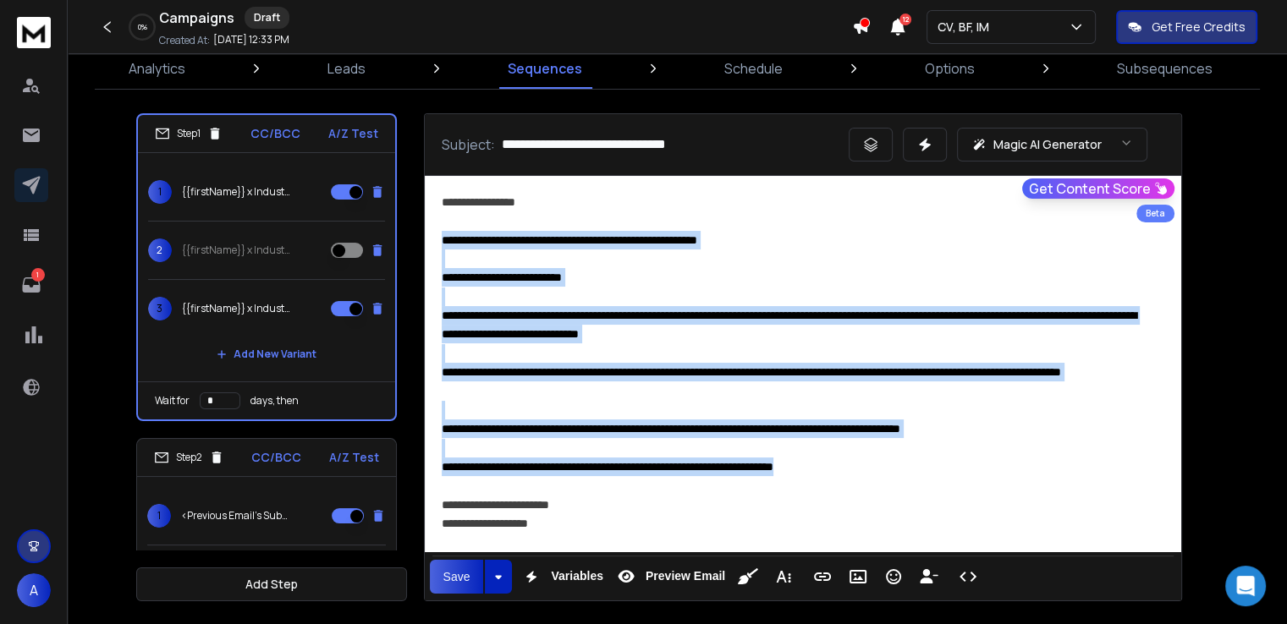
drag, startPoint x: 443, startPoint y: 234, endPoint x: 890, endPoint y: 471, distance: 505.6
click at [890, 471] on div "**********" at bounding box center [803, 363] width 756 height 375
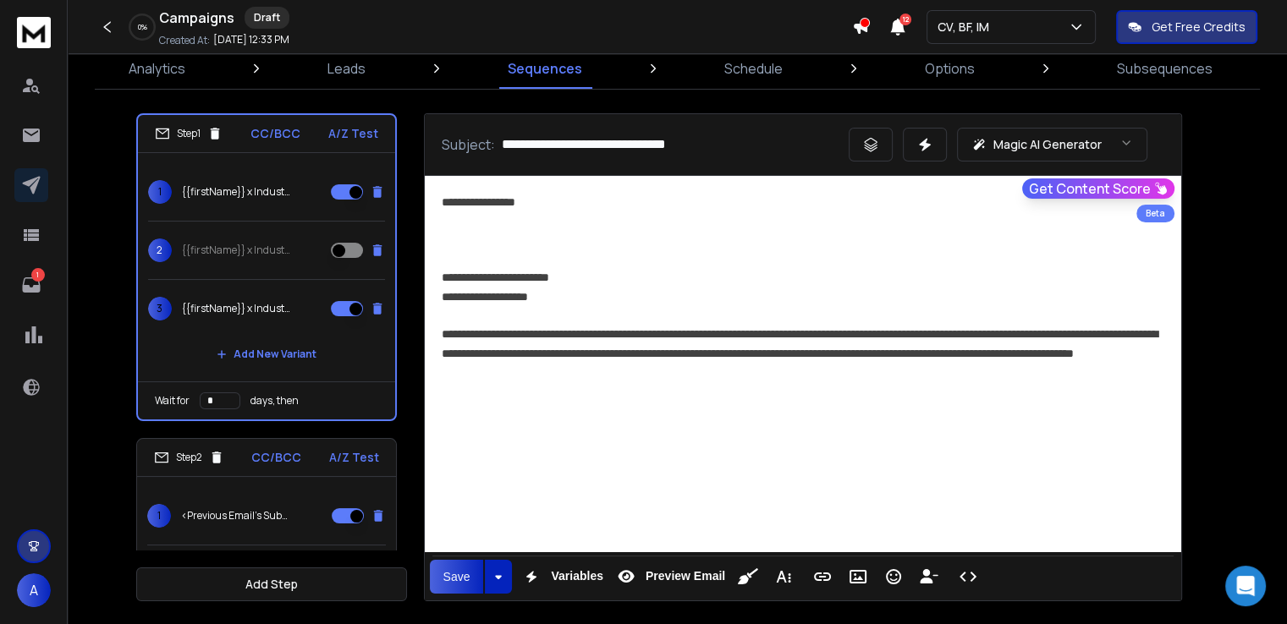
click at [472, 236] on div at bounding box center [803, 240] width 723 height 19
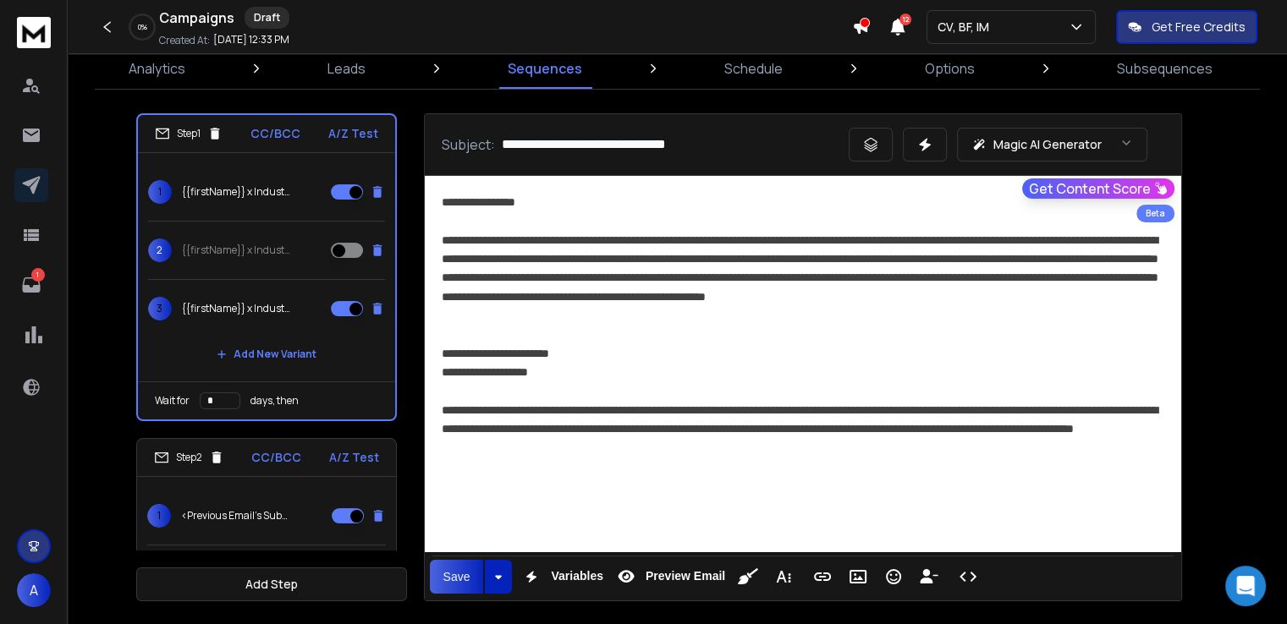
click at [774, 234] on div "**********" at bounding box center [803, 278] width 723 height 95
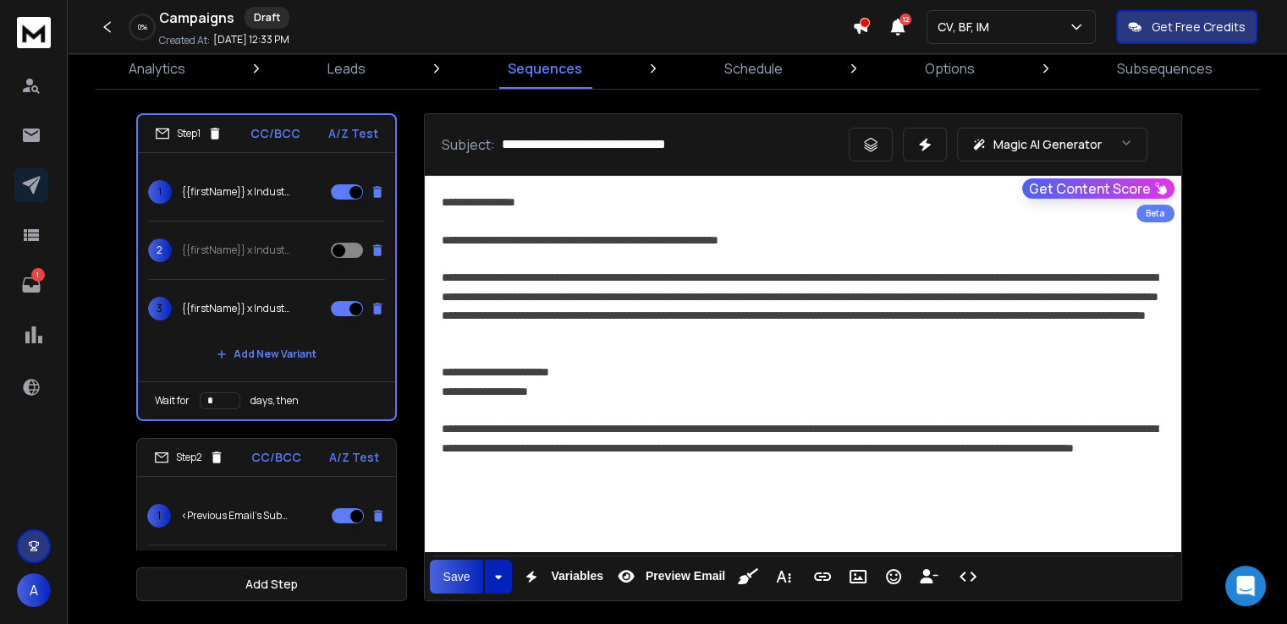
click at [1085, 281] on div "**********" at bounding box center [803, 306] width 723 height 76
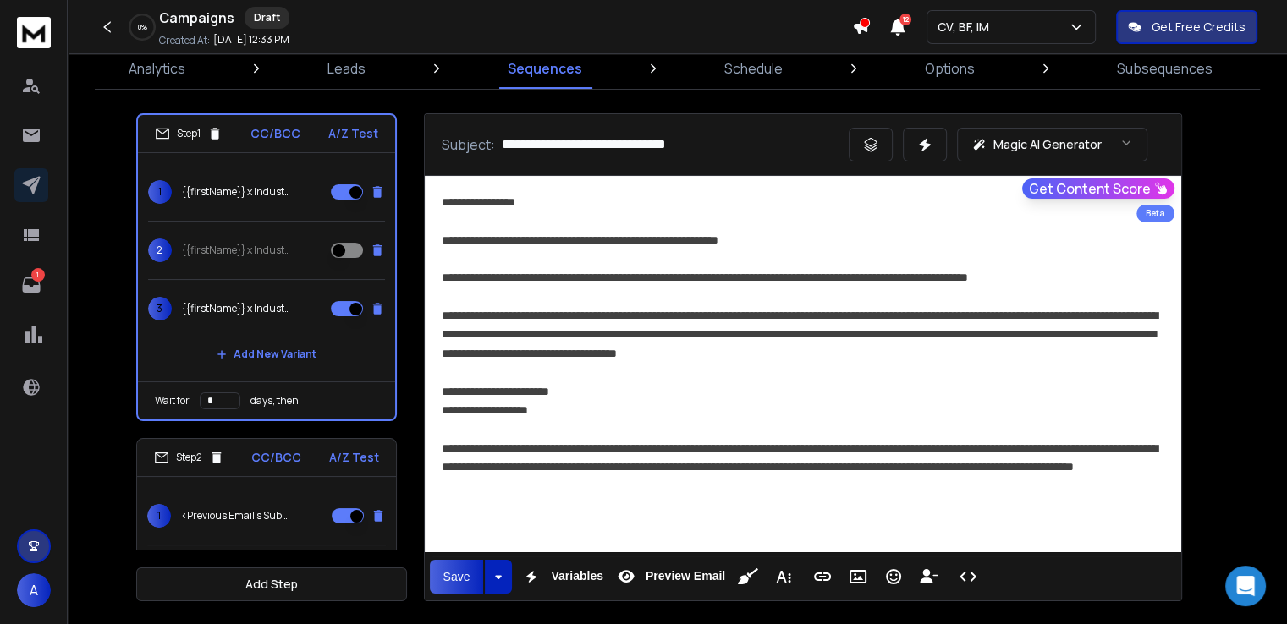
click at [695, 336] on div "**********" at bounding box center [803, 334] width 723 height 57
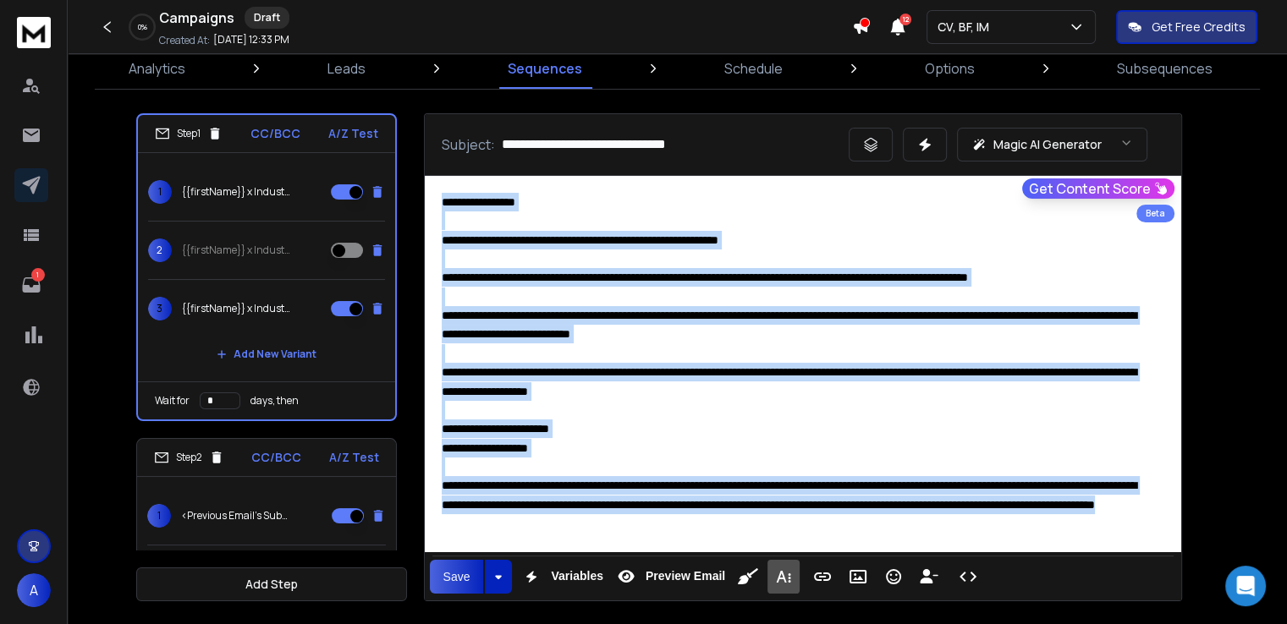
click at [785, 565] on button "More Text" at bounding box center [783, 577] width 32 height 34
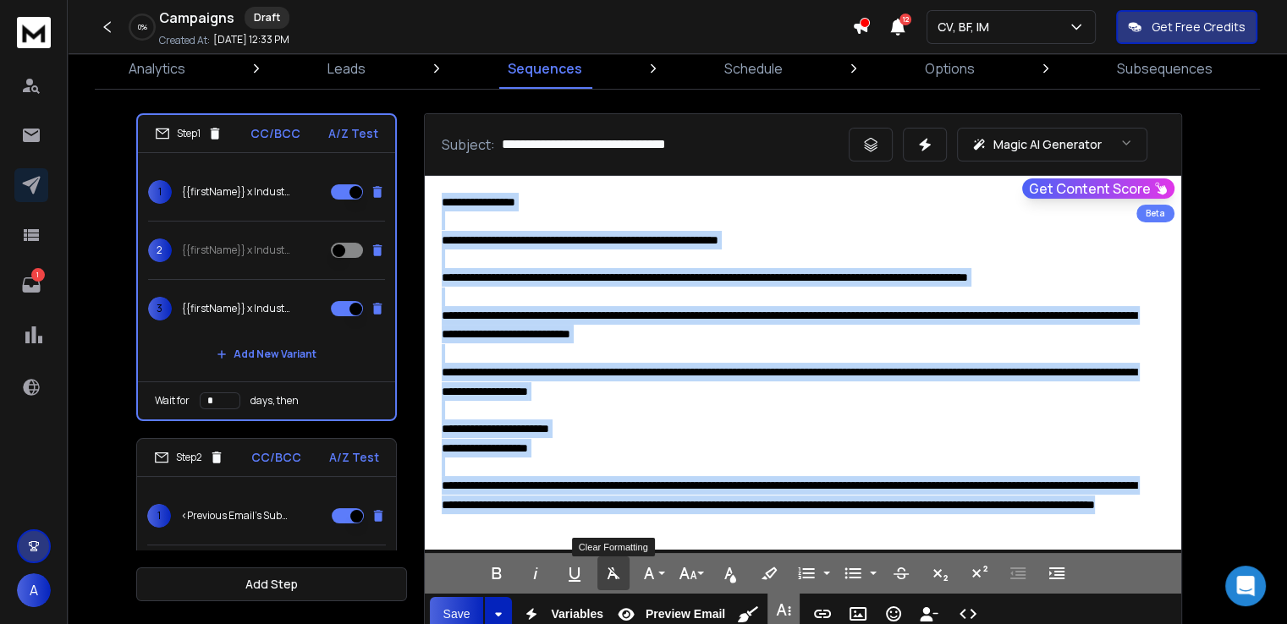
click at [605, 579] on icon "button" at bounding box center [613, 573] width 20 height 20
click at [753, 612] on icon "button" at bounding box center [748, 615] width 20 height 16
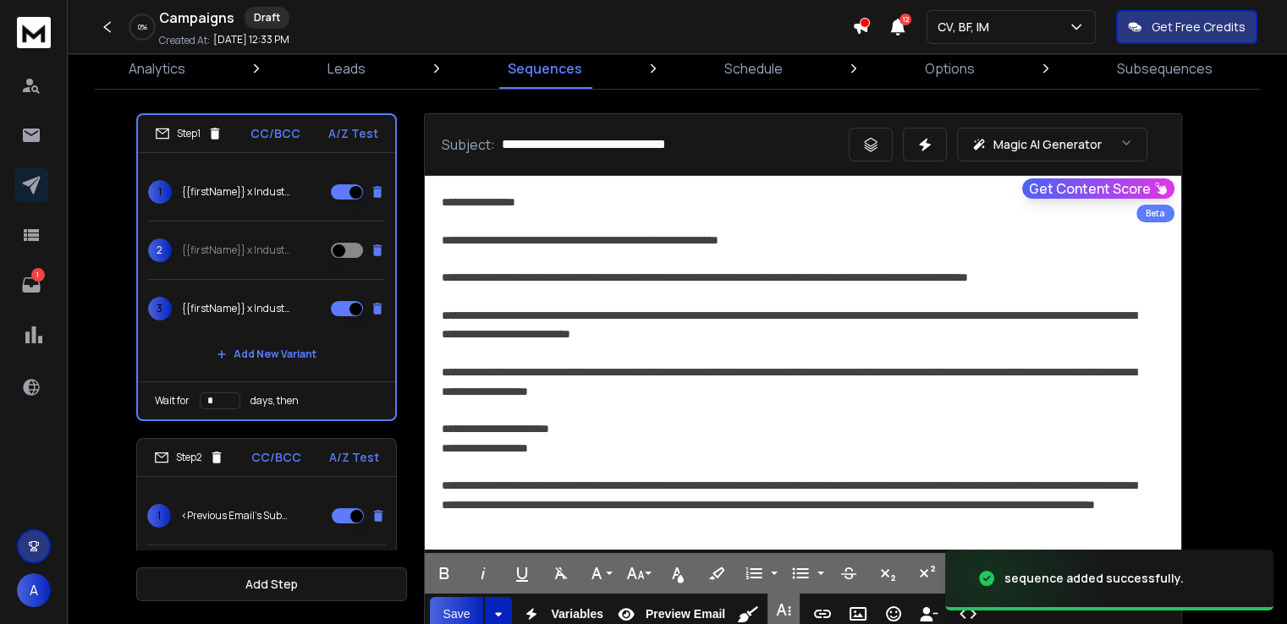
click at [338, 255] on button "button" at bounding box center [347, 250] width 32 height 15
click at [675, 612] on span "Preview Email" at bounding box center [685, 614] width 86 height 14
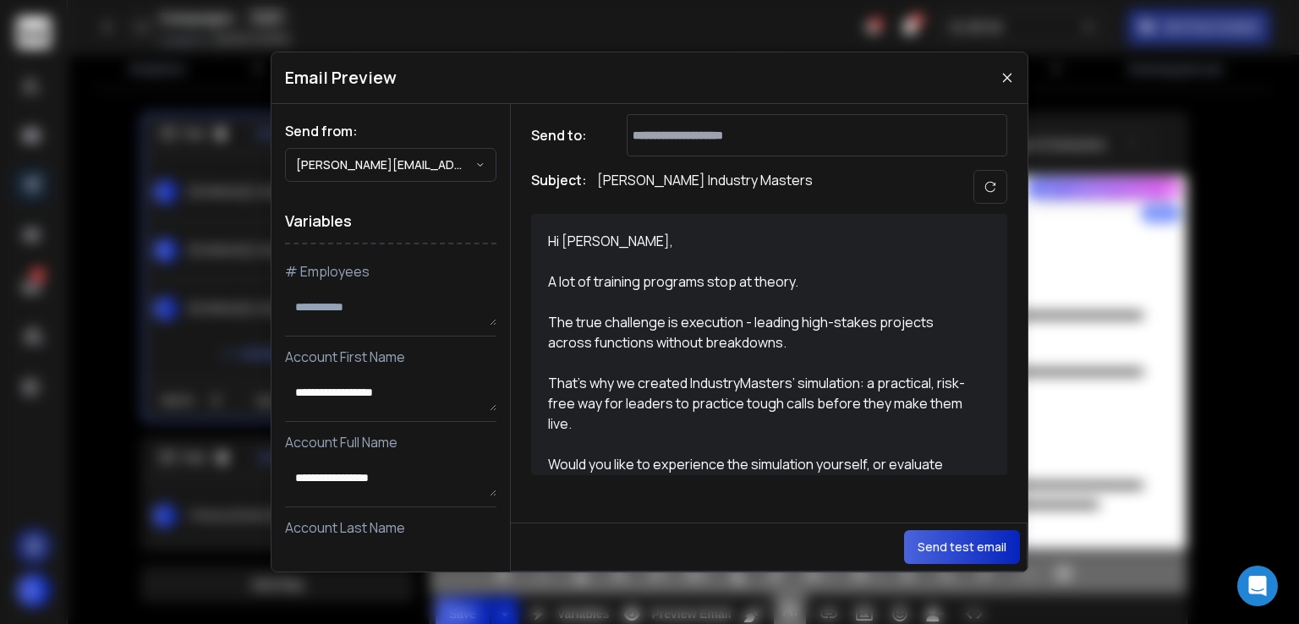
click at [1008, 74] on icon at bounding box center [1008, 78] width 14 height 14
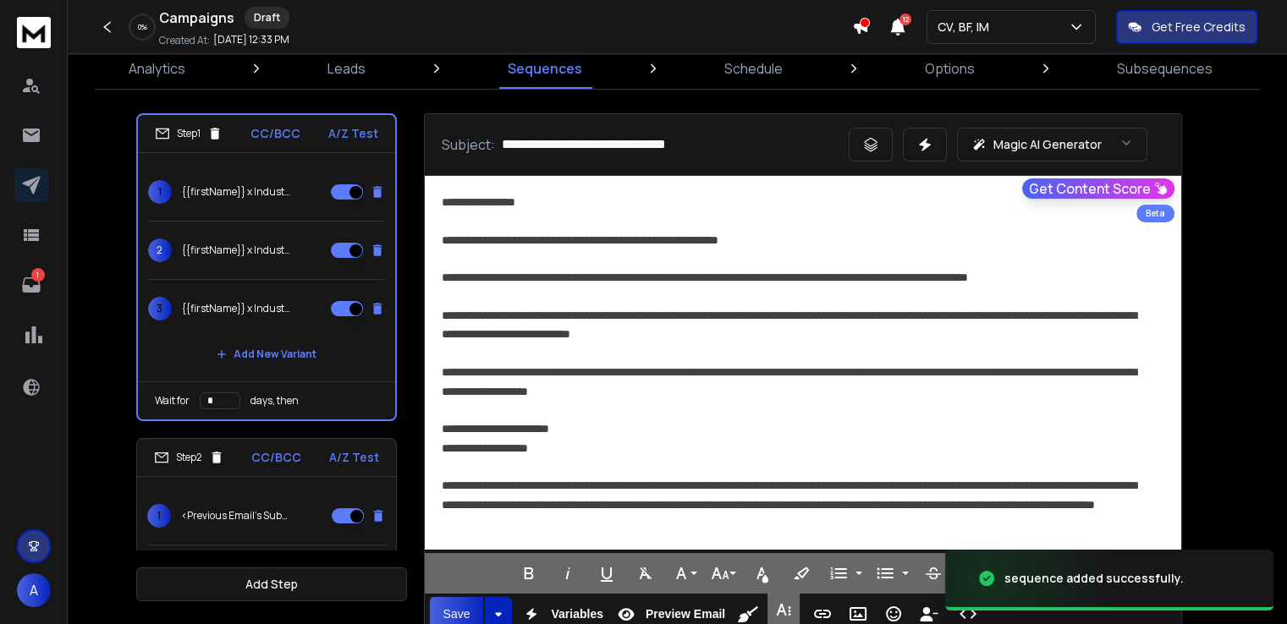
click at [272, 185] on p "{{firstName}} x Industry Masters - intro" at bounding box center [236, 192] width 108 height 14
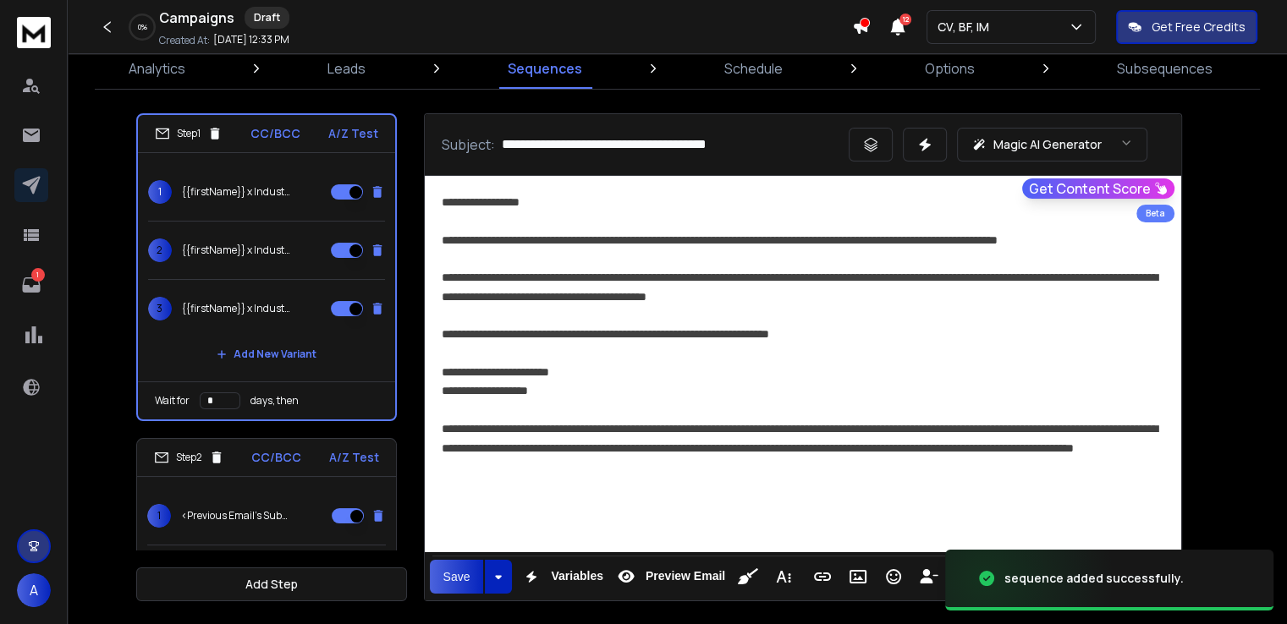
click at [278, 244] on p "{{firstName}} x Industry Masters" at bounding box center [236, 251] width 108 height 14
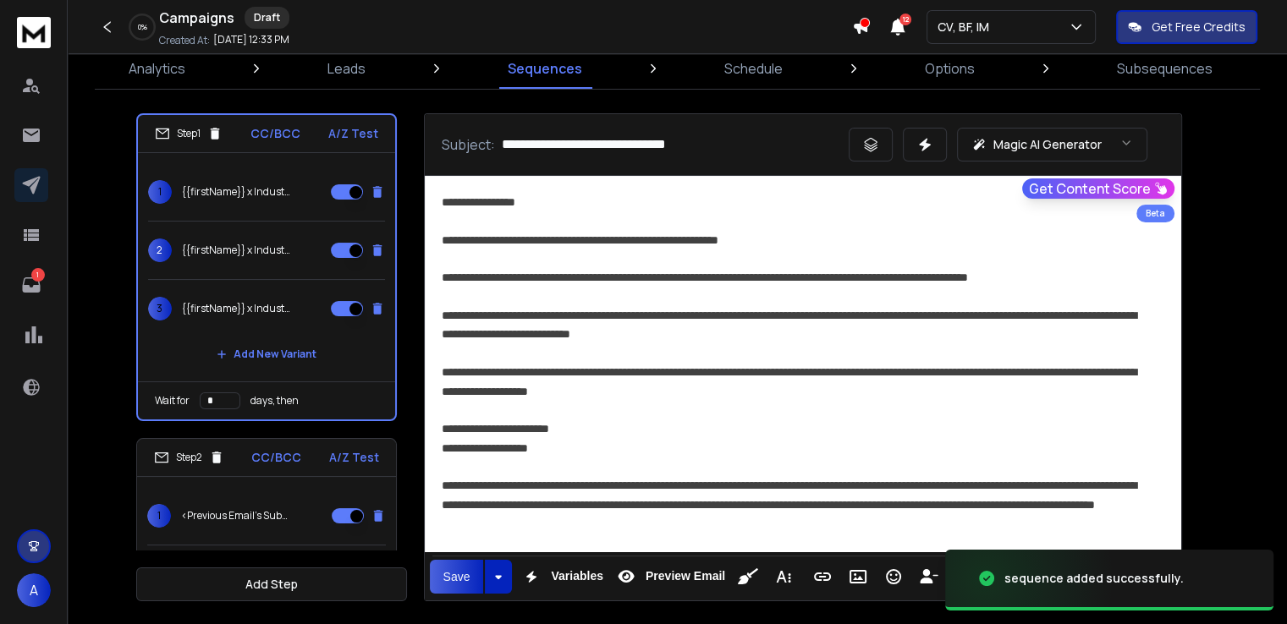
click at [270, 305] on p "{{firstName}} x Industry Masters - intro" at bounding box center [236, 309] width 108 height 14
type input "**********"
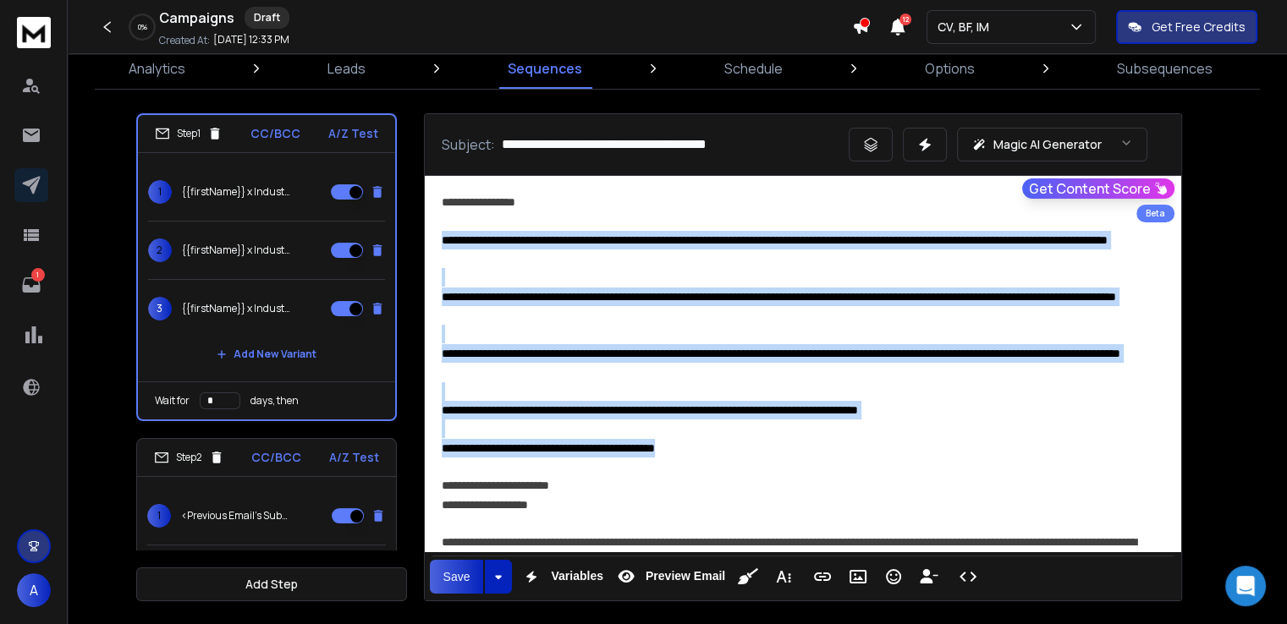
drag, startPoint x: 436, startPoint y: 239, endPoint x: 770, endPoint y: 455, distance: 397.8
click at [770, 455] on div "**********" at bounding box center [803, 363] width 756 height 375
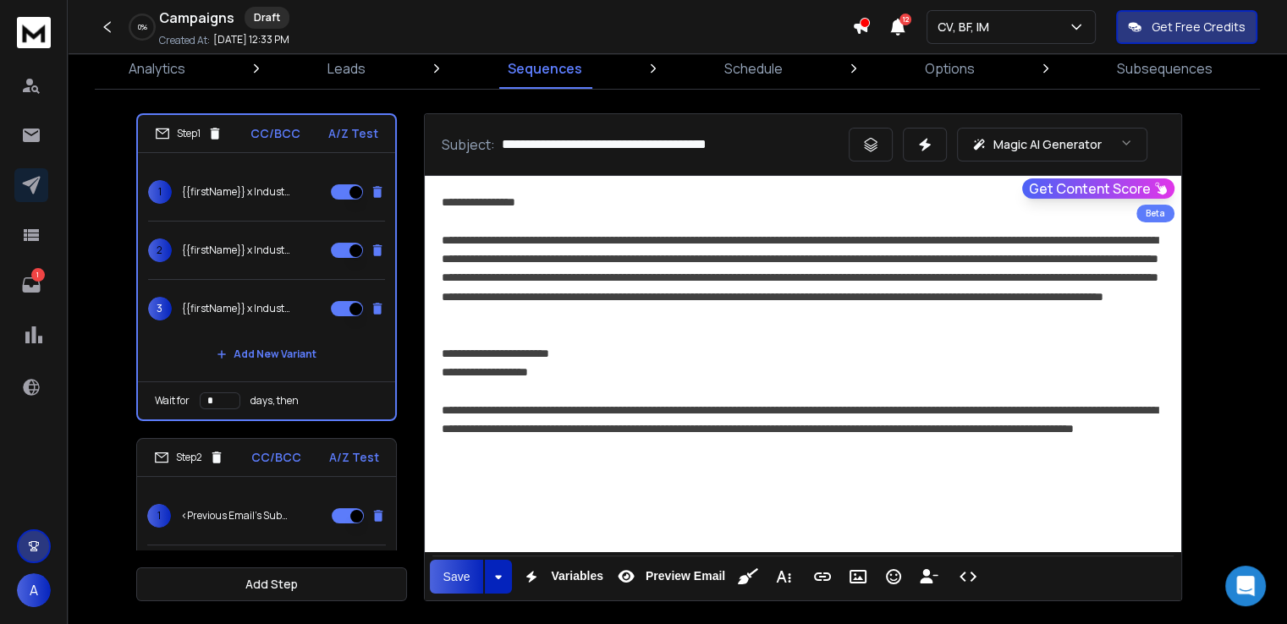
click at [757, 262] on div "**********" at bounding box center [803, 278] width 723 height 95
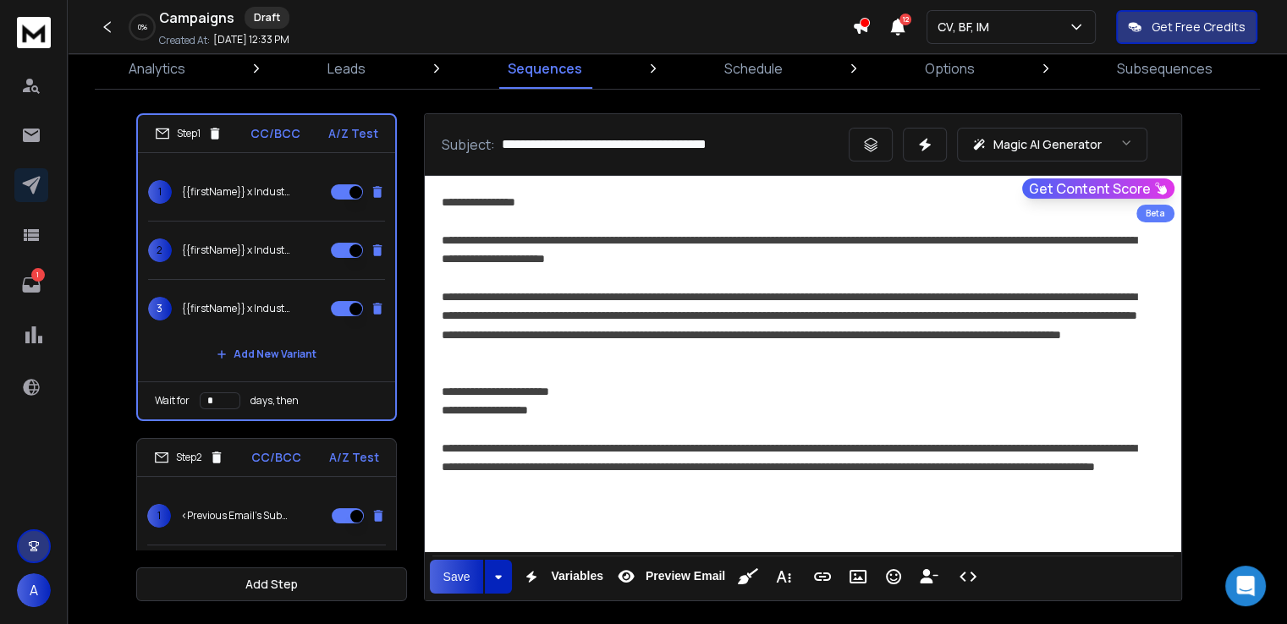
click at [801, 320] on div "**********" at bounding box center [797, 326] width 710 height 76
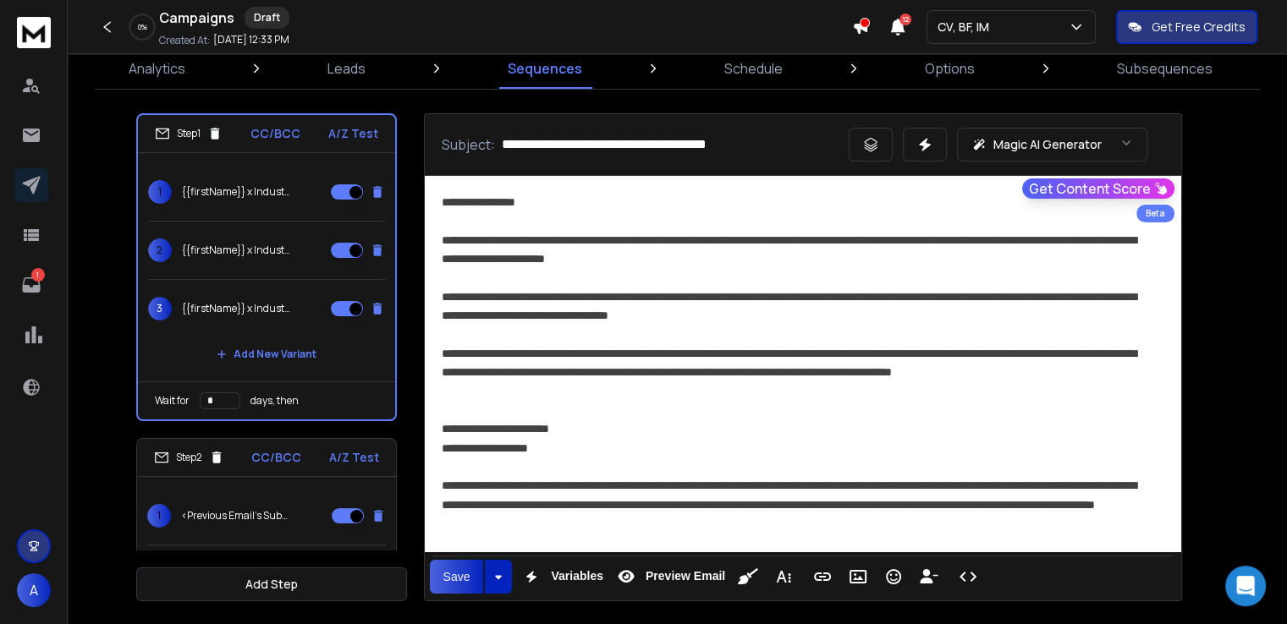
click at [781, 373] on div "**********" at bounding box center [797, 372] width 710 height 57
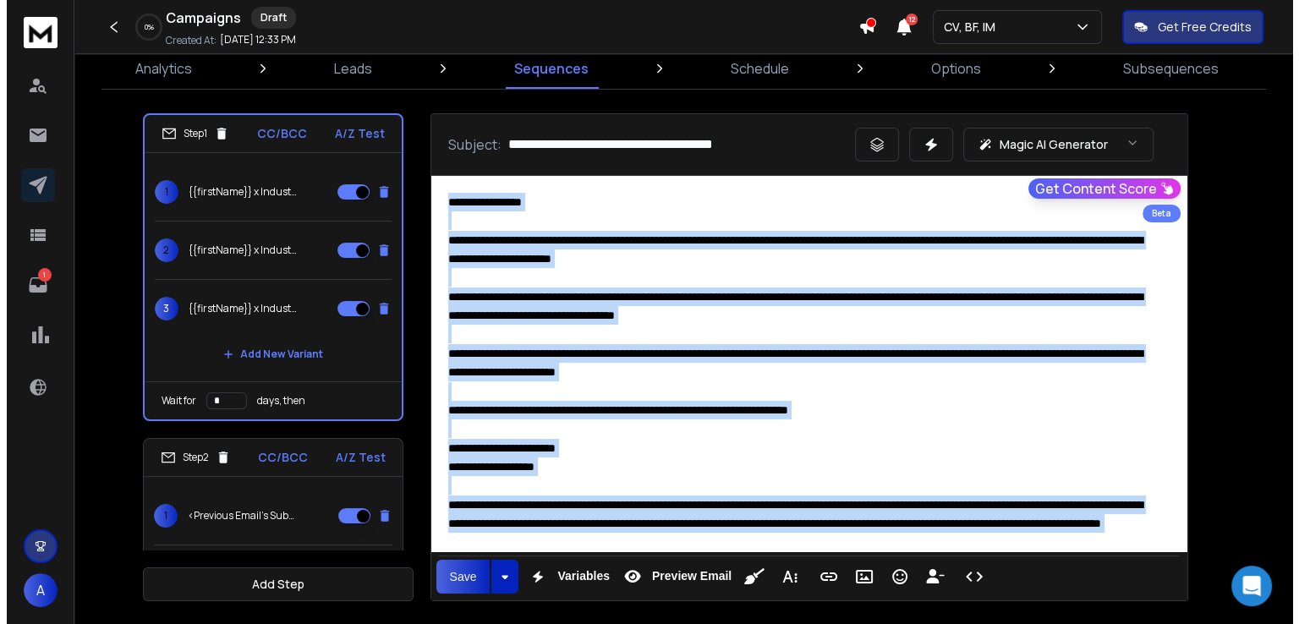
scroll to position [58, 0]
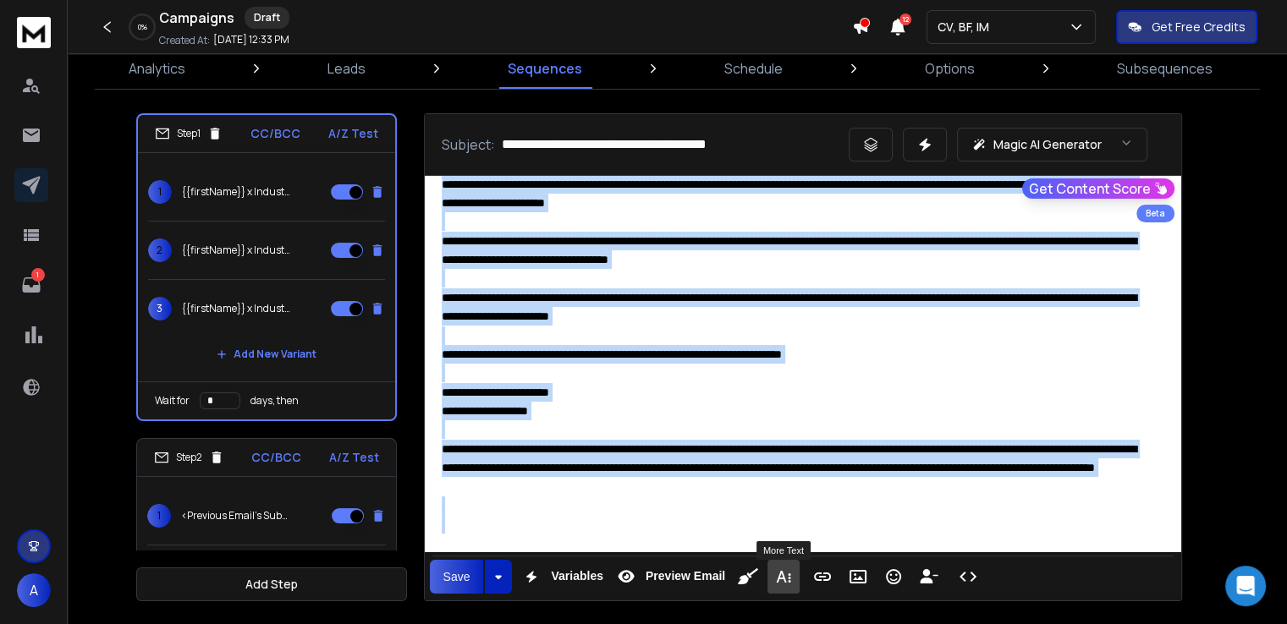
click at [776, 573] on icon "button" at bounding box center [783, 577] width 20 height 20
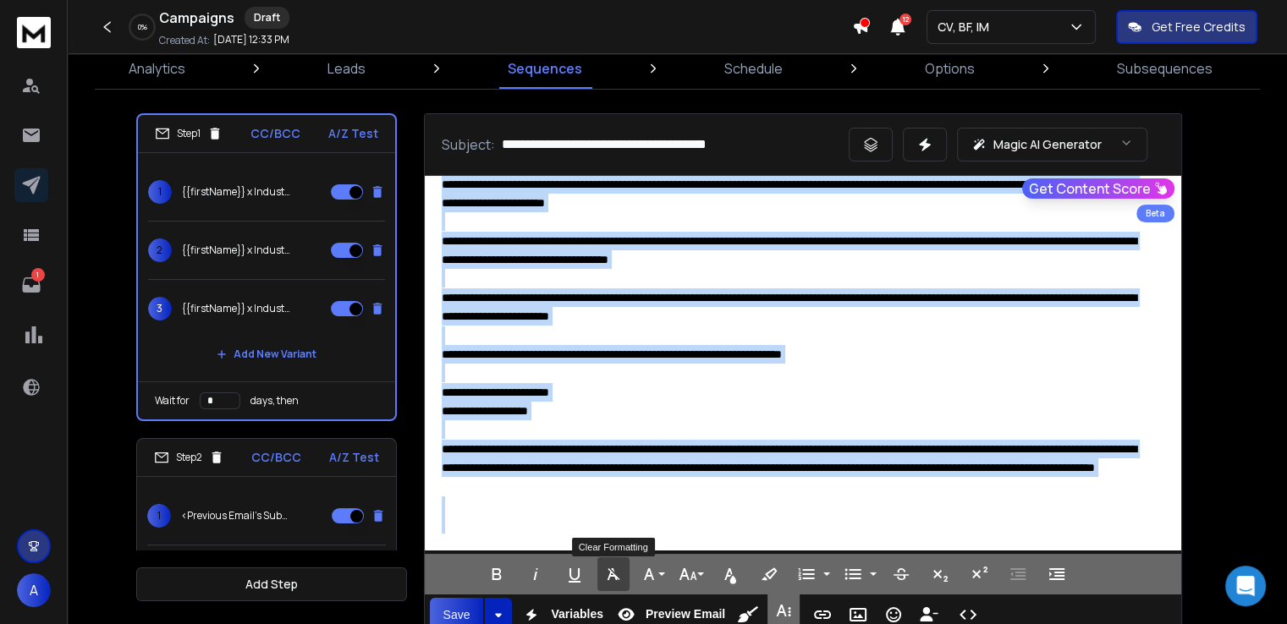
click at [606, 573] on icon "button" at bounding box center [613, 574] width 20 height 20
drag, startPoint x: 753, startPoint y: 604, endPoint x: 657, endPoint y: 617, distance: 97.3
click at [751, 605] on button "Clean HTML" at bounding box center [748, 615] width 32 height 34
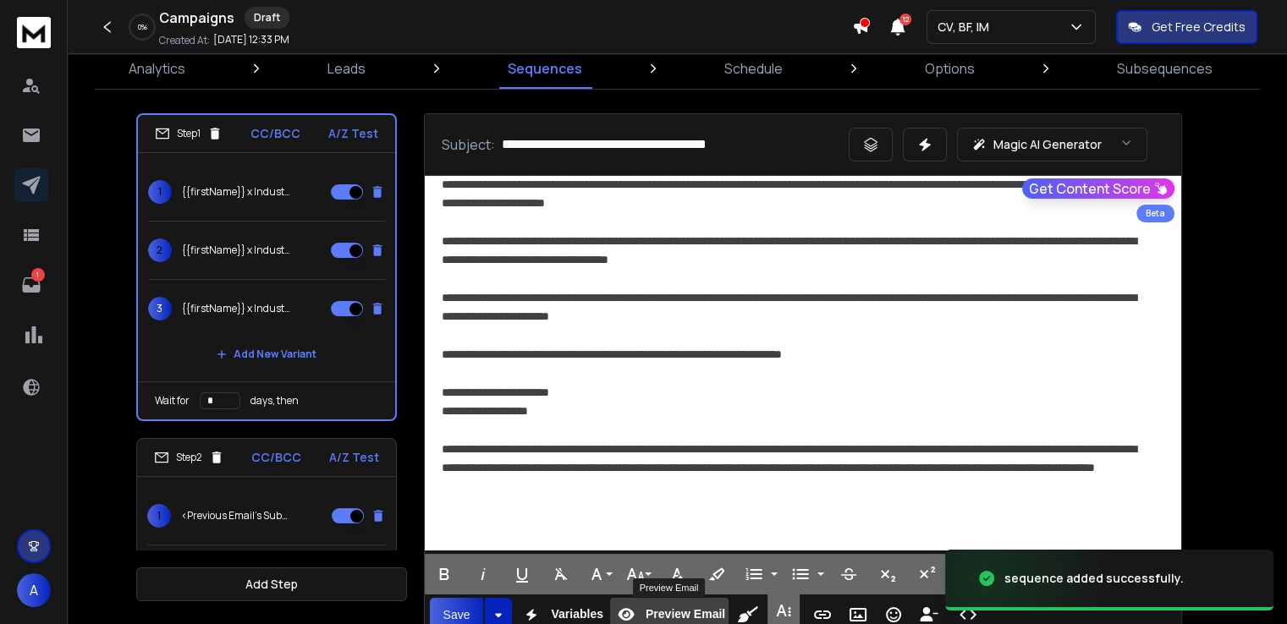
click at [701, 602] on div "Preview Email" at bounding box center [669, 615] width 118 height 28
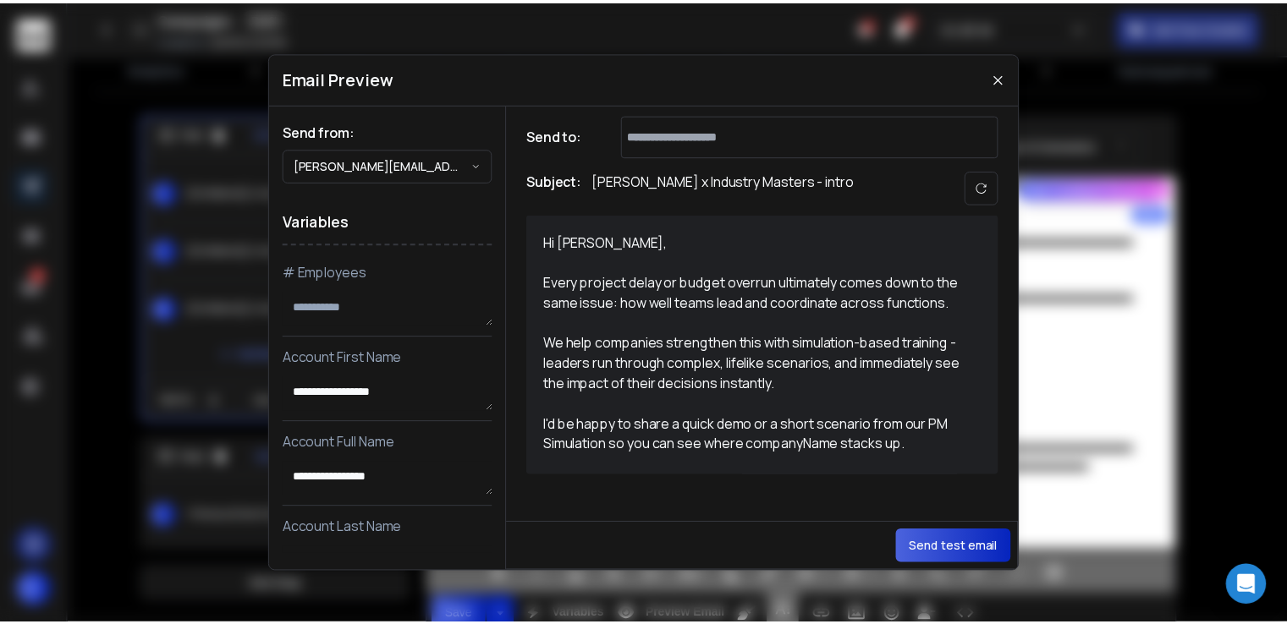
scroll to position [263, 0]
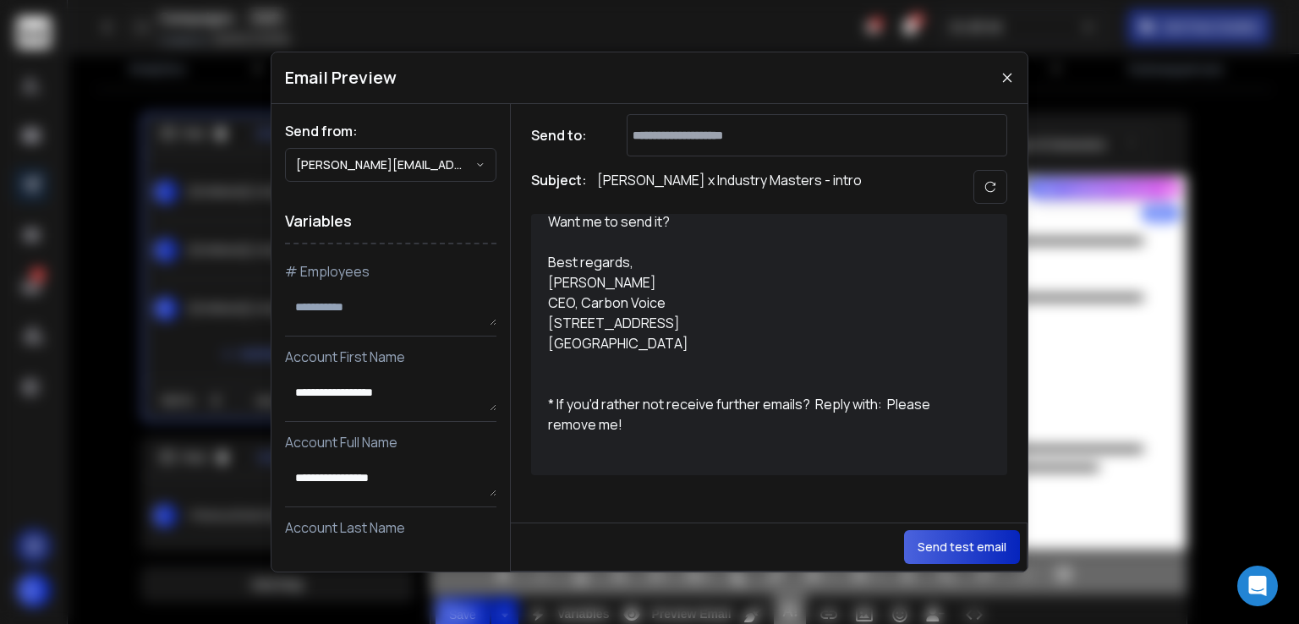
click at [1004, 79] on icon at bounding box center [1008, 78] width 14 height 14
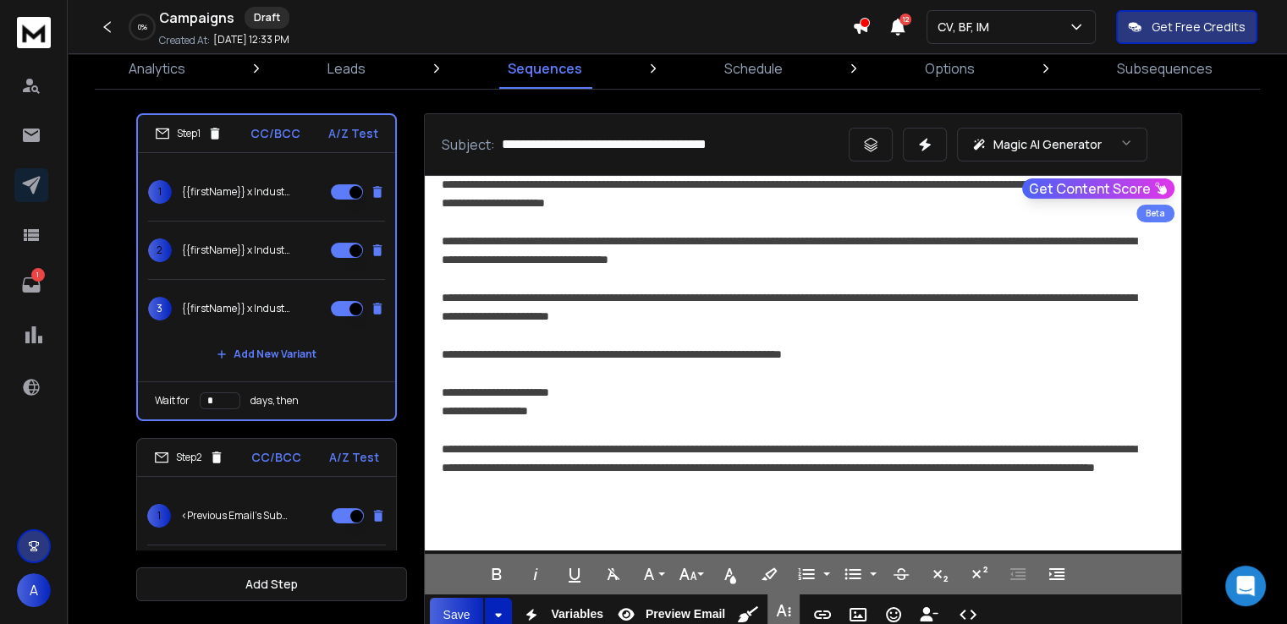
scroll to position [282, 0]
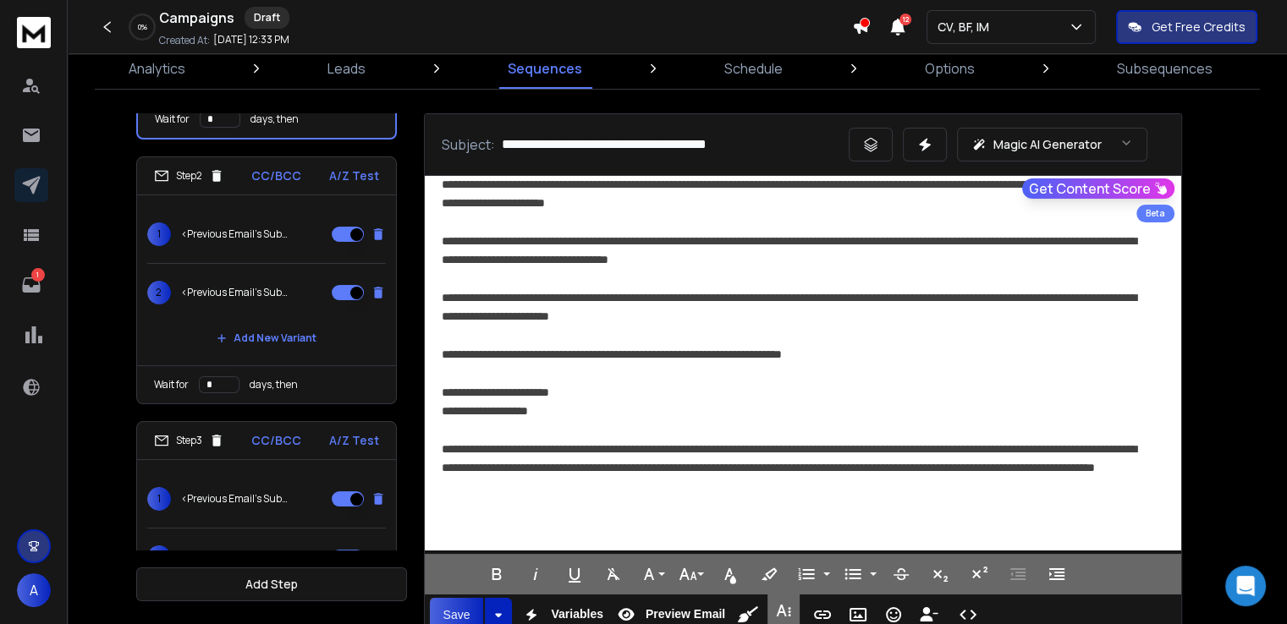
click at [234, 223] on div "1 <Previous Email's Subject>" at bounding box center [218, 235] width 142 height 24
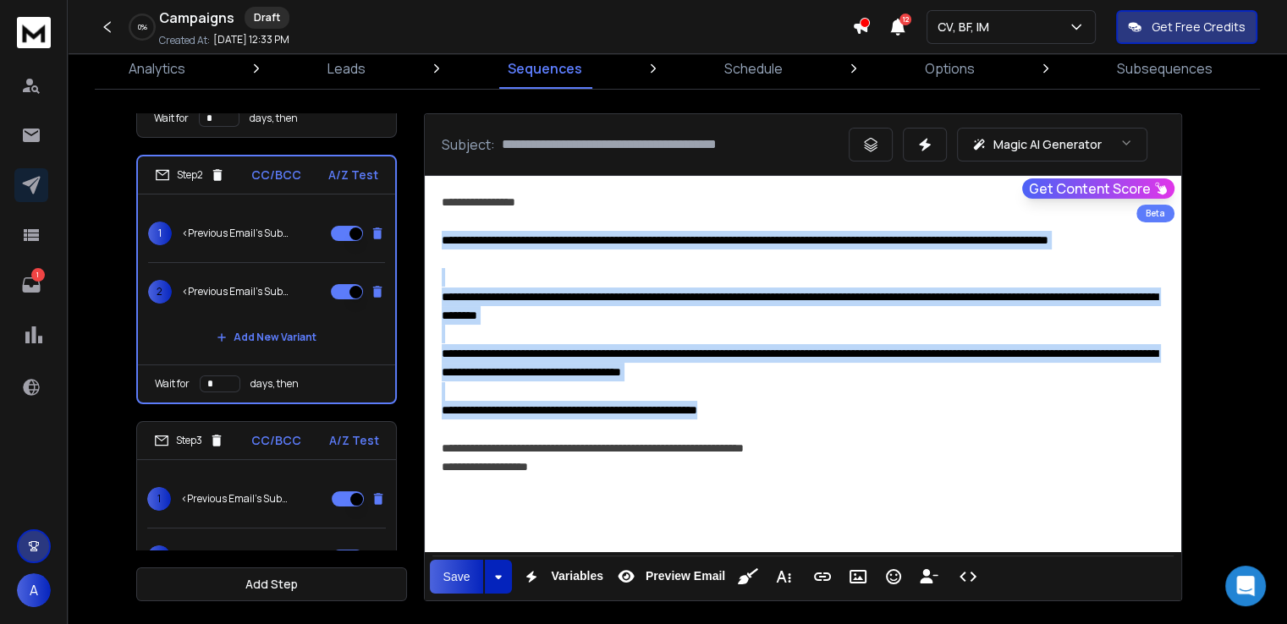
drag, startPoint x: 435, startPoint y: 234, endPoint x: 805, endPoint y: 409, distance: 408.7
click at [805, 409] on div "**********" at bounding box center [803, 363] width 756 height 375
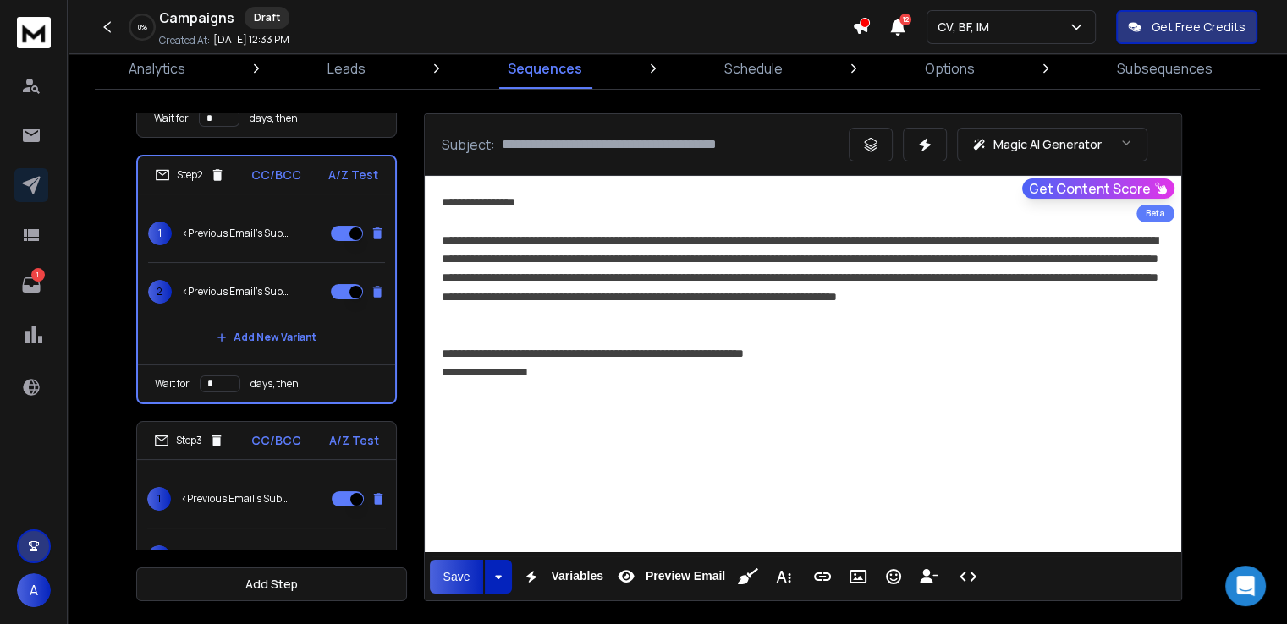
click at [659, 261] on div "**********" at bounding box center [803, 278] width 723 height 95
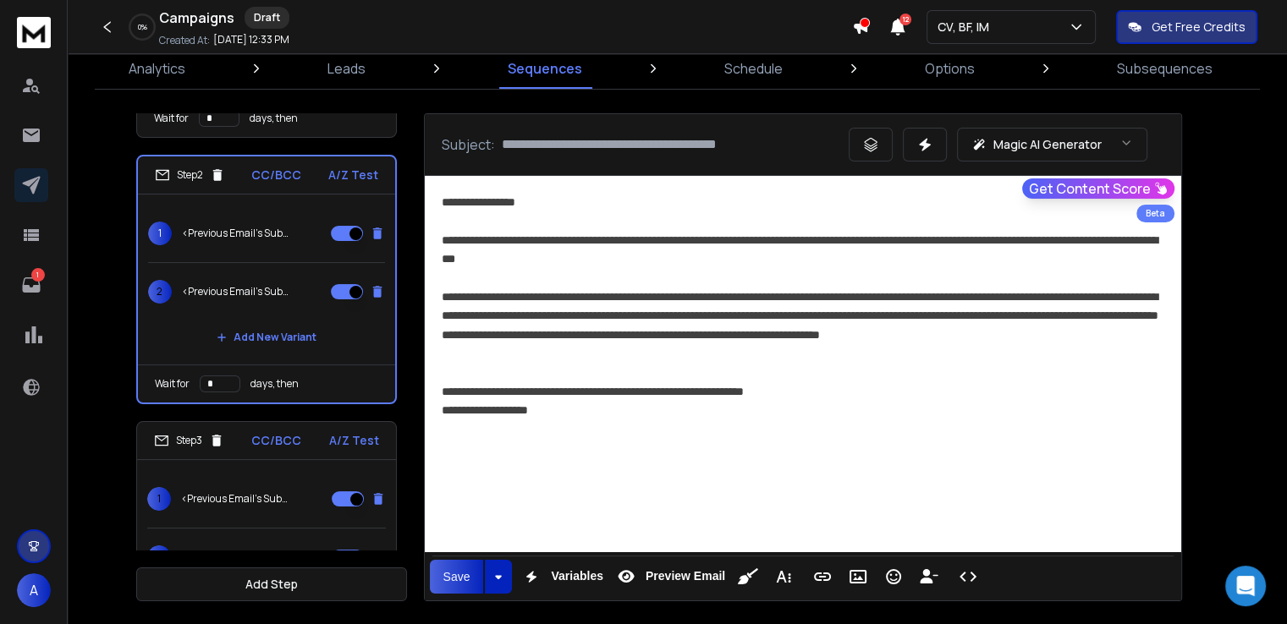
click at [986, 319] on div "**********" at bounding box center [803, 326] width 723 height 76
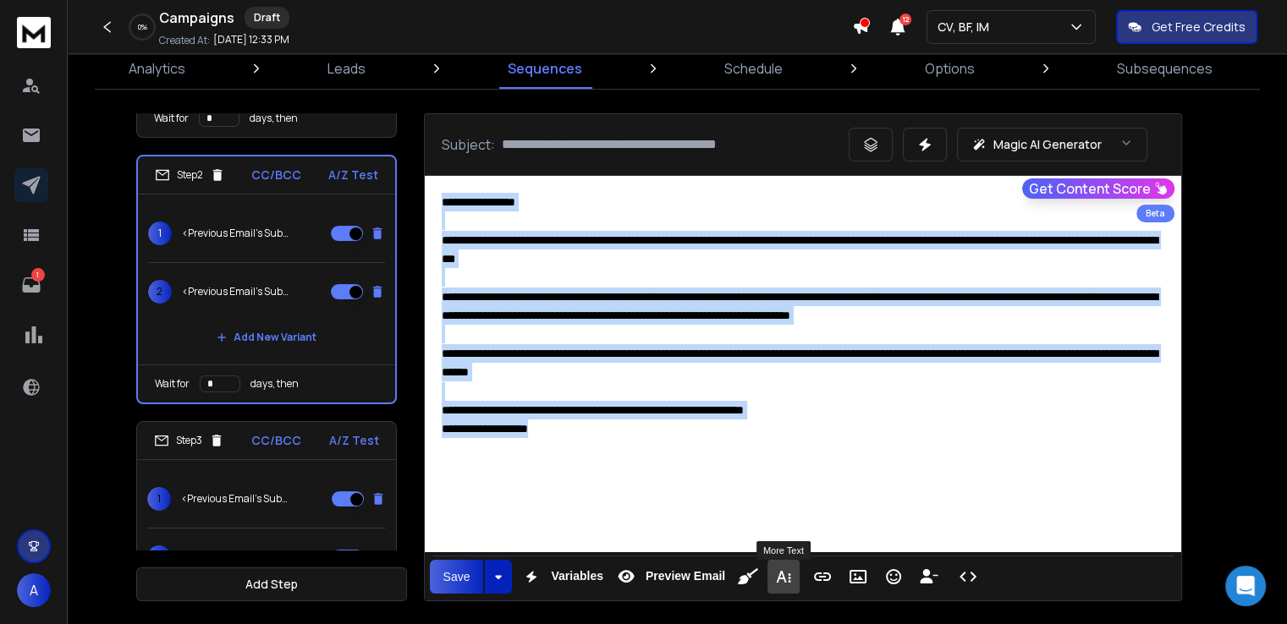
click at [778, 579] on icon "button" at bounding box center [783, 577] width 20 height 20
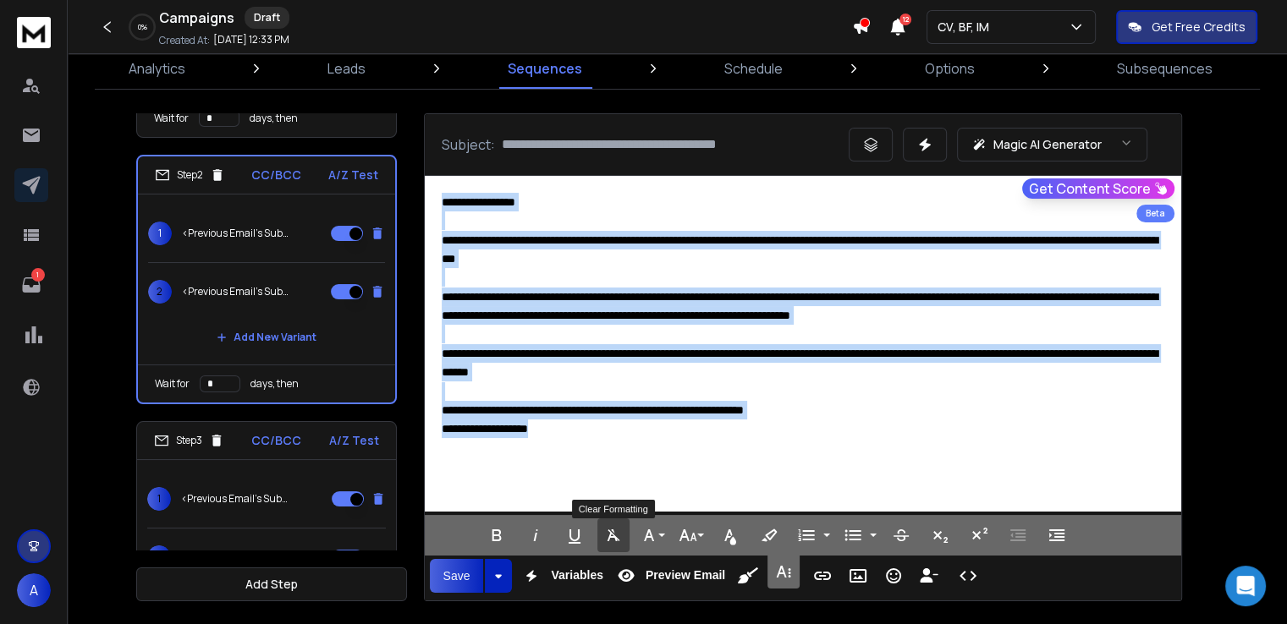
click at [607, 541] on icon "button" at bounding box center [613, 535] width 20 height 20
click at [745, 571] on icon "button" at bounding box center [748, 576] width 20 height 16
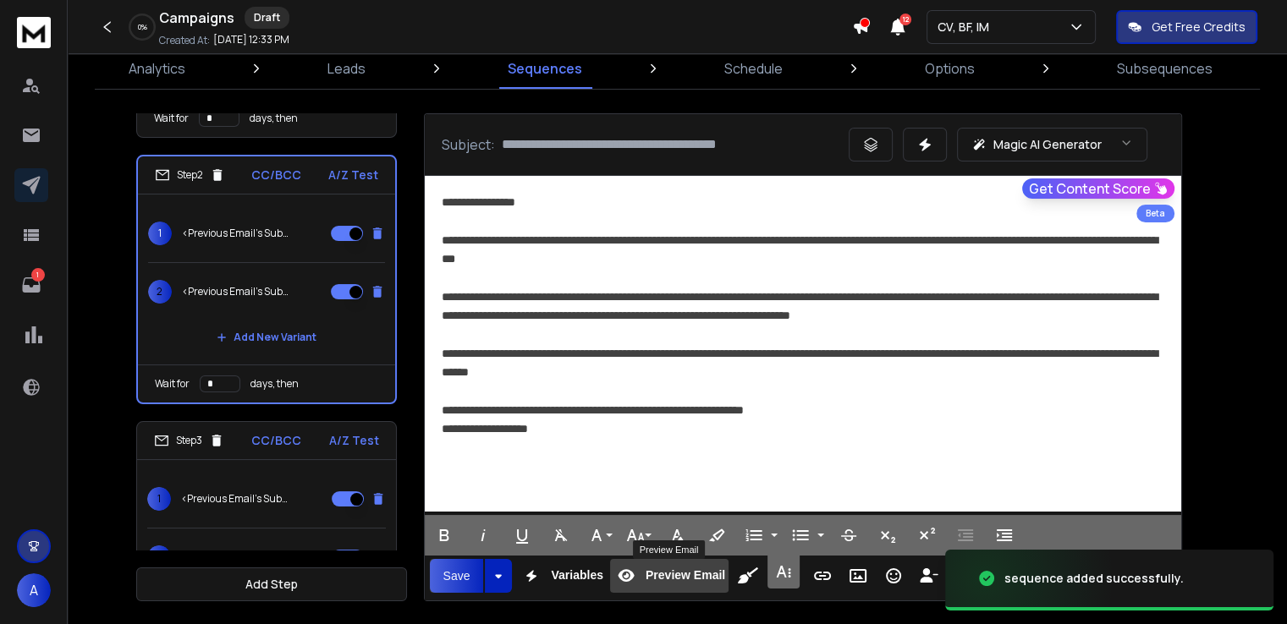
click at [711, 566] on div "Preview Email" at bounding box center [669, 576] width 118 height 28
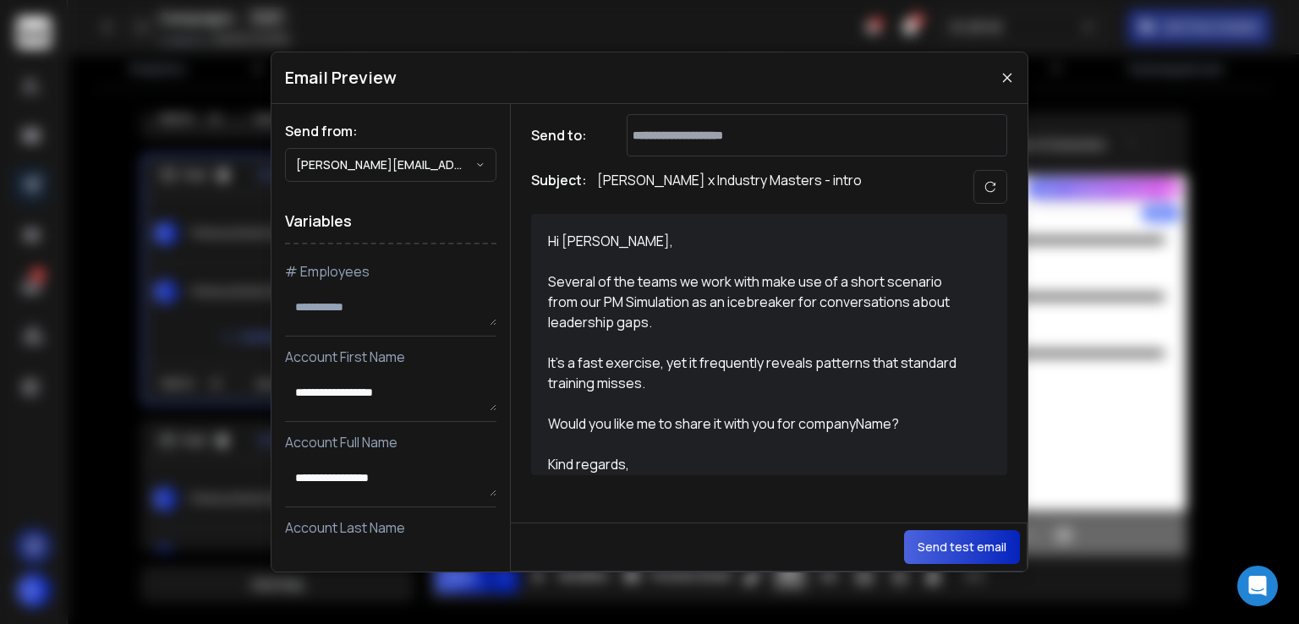
drag, startPoint x: 1002, startPoint y: 295, endPoint x: 1003, endPoint y: 309, distance: 13.6
click at [1003, 309] on div "Hi Brittney, Several of the teams we work with make use of a short scenario fro…" at bounding box center [769, 344] width 476 height 261
click at [1006, 81] on icon at bounding box center [1008, 78] width 14 height 14
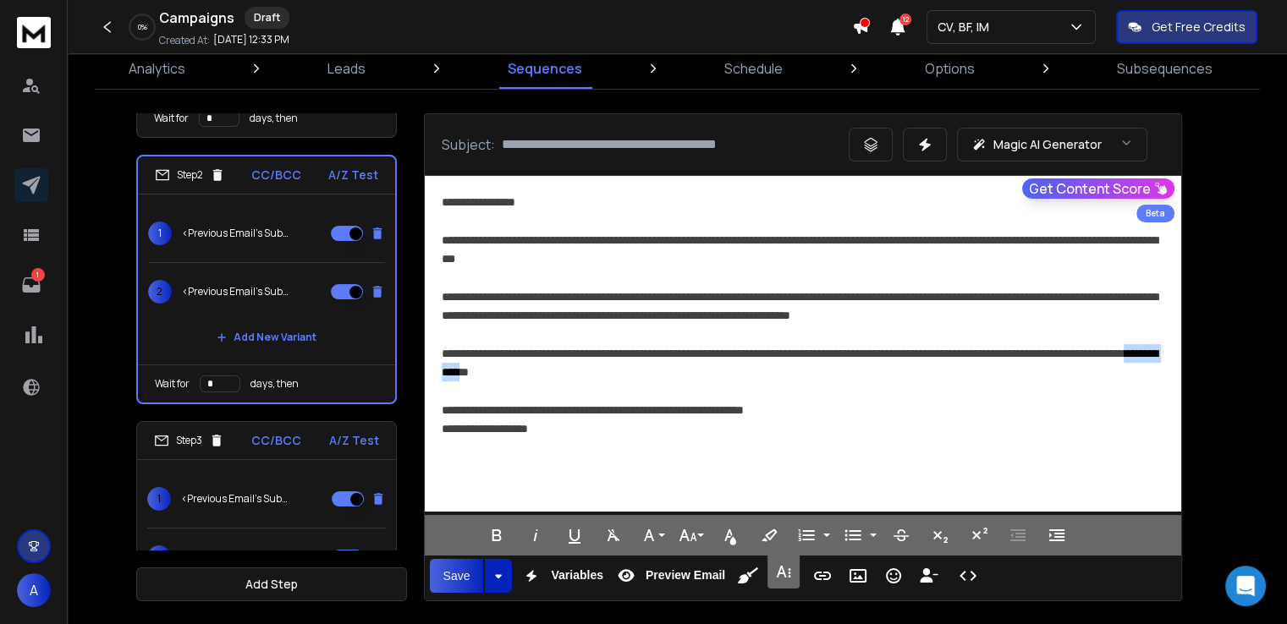
drag, startPoint x: 696, startPoint y: 373, endPoint x: 609, endPoint y: 376, distance: 87.2
click at [609, 376] on div "**********" at bounding box center [803, 363] width 723 height 38
click at [592, 573] on span "Variables" at bounding box center [576, 576] width 59 height 14
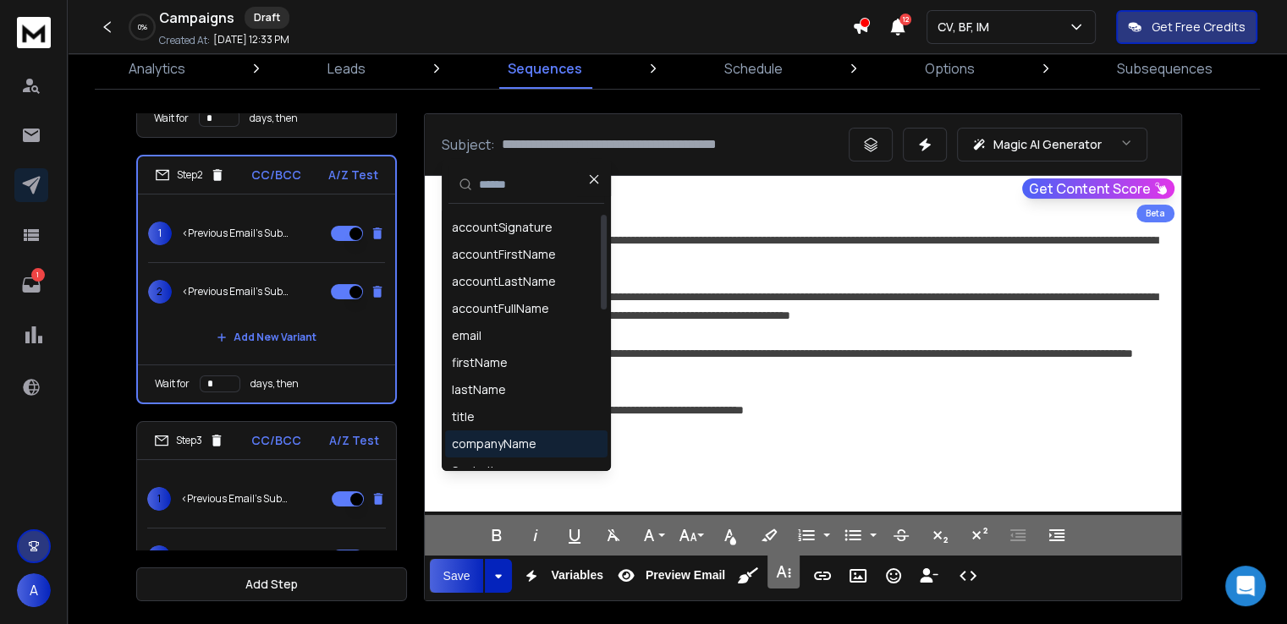
click at [580, 444] on div "companyName" at bounding box center [526, 444] width 162 height 27
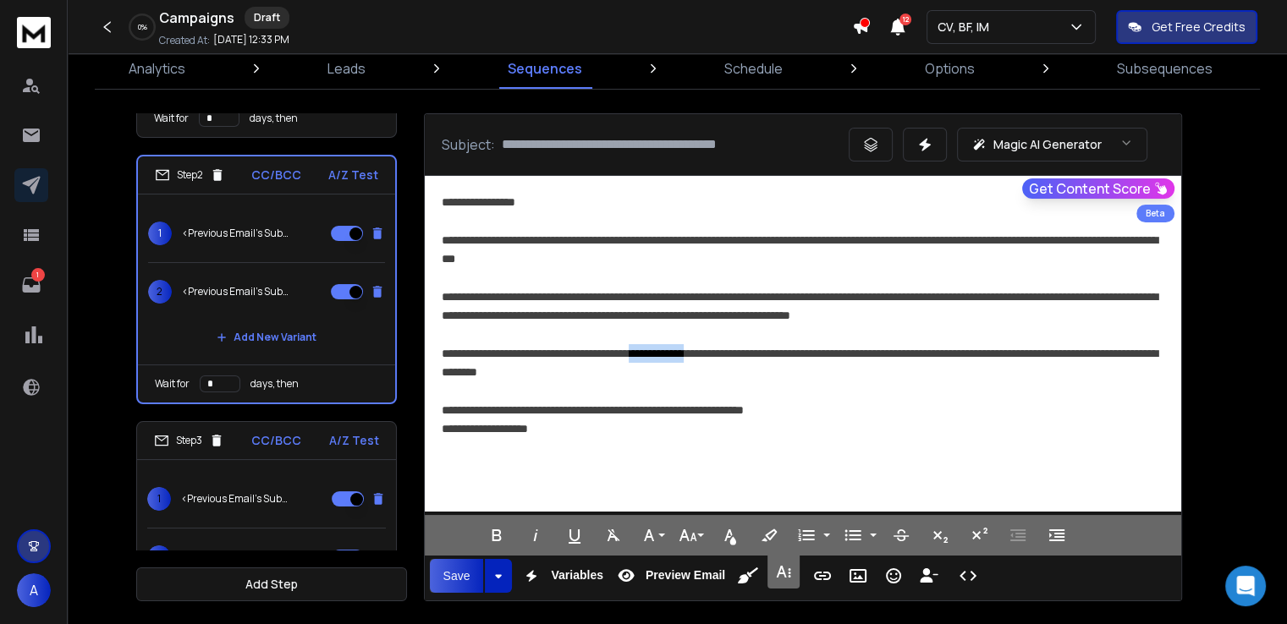
drag, startPoint x: 751, startPoint y: 356, endPoint x: 663, endPoint y: 359, distance: 88.0
click at [663, 359] on div "**********" at bounding box center [803, 363] width 723 height 38
click at [579, 569] on span "Variables" at bounding box center [576, 576] width 59 height 14
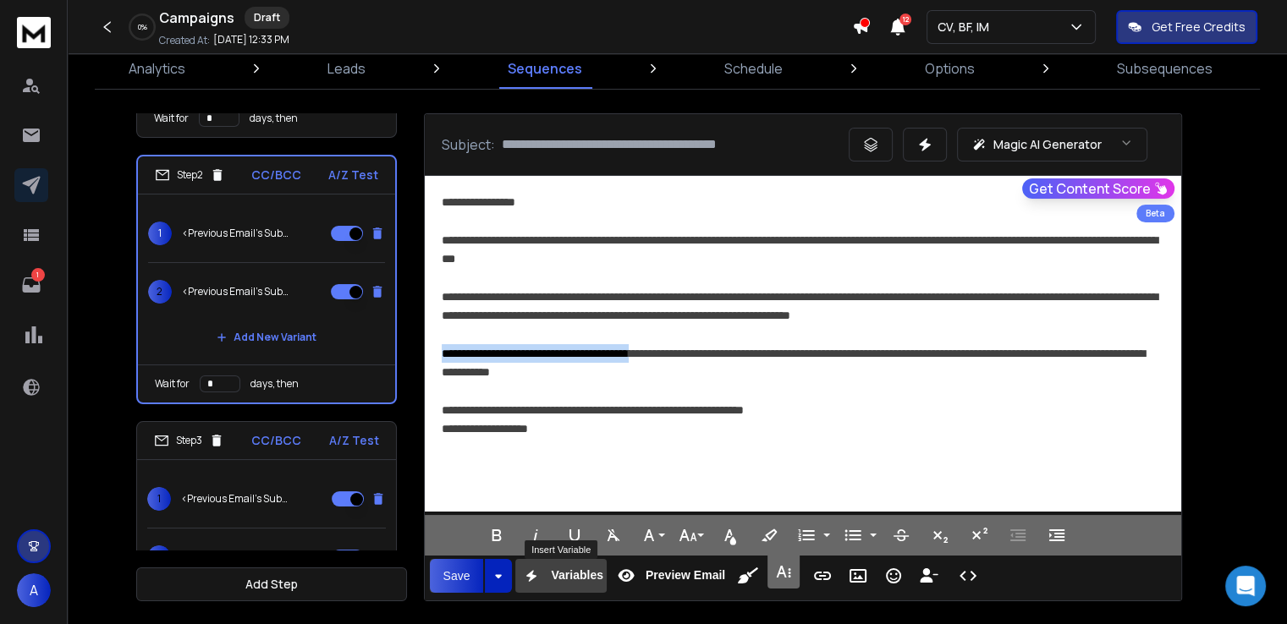
drag, startPoint x: 592, startPoint y: 573, endPoint x: 589, endPoint y: 561, distance: 12.3
click at [590, 571] on span "Variables" at bounding box center [576, 576] width 59 height 14
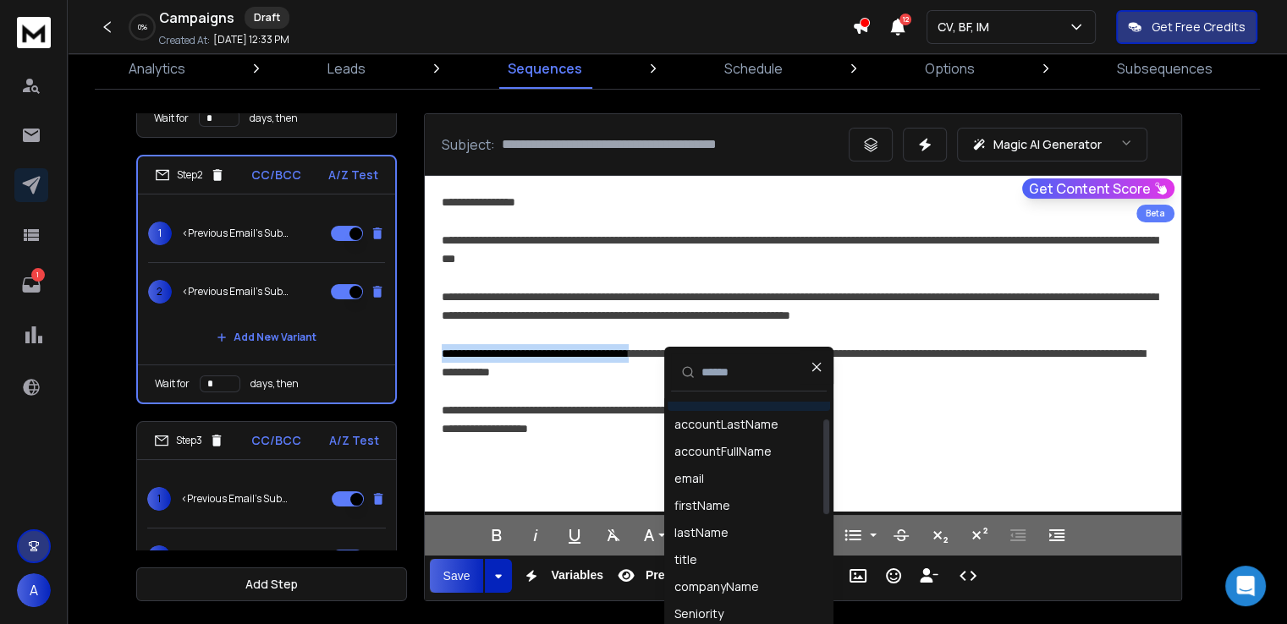
scroll to position [52, 0]
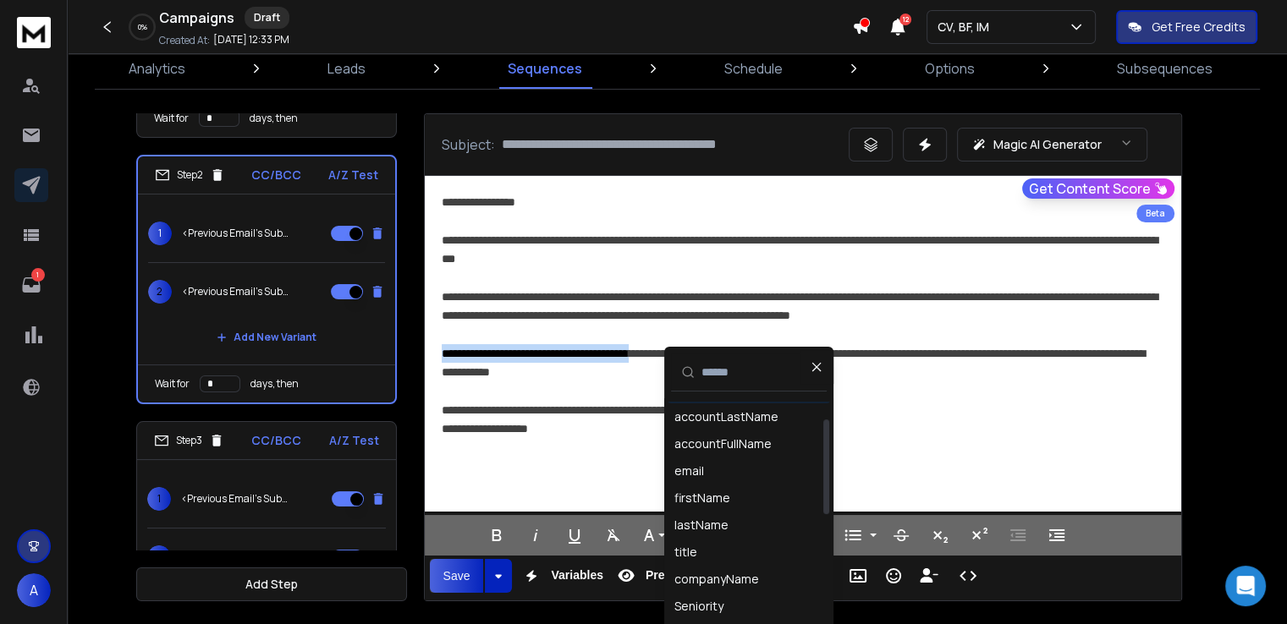
drag, startPoint x: 825, startPoint y: 440, endPoint x: 826, endPoint y: 463, distance: 22.9
click at [826, 459] on div at bounding box center [826, 467] width 6 height 95
click at [768, 572] on div "companyName" at bounding box center [749, 579] width 162 height 27
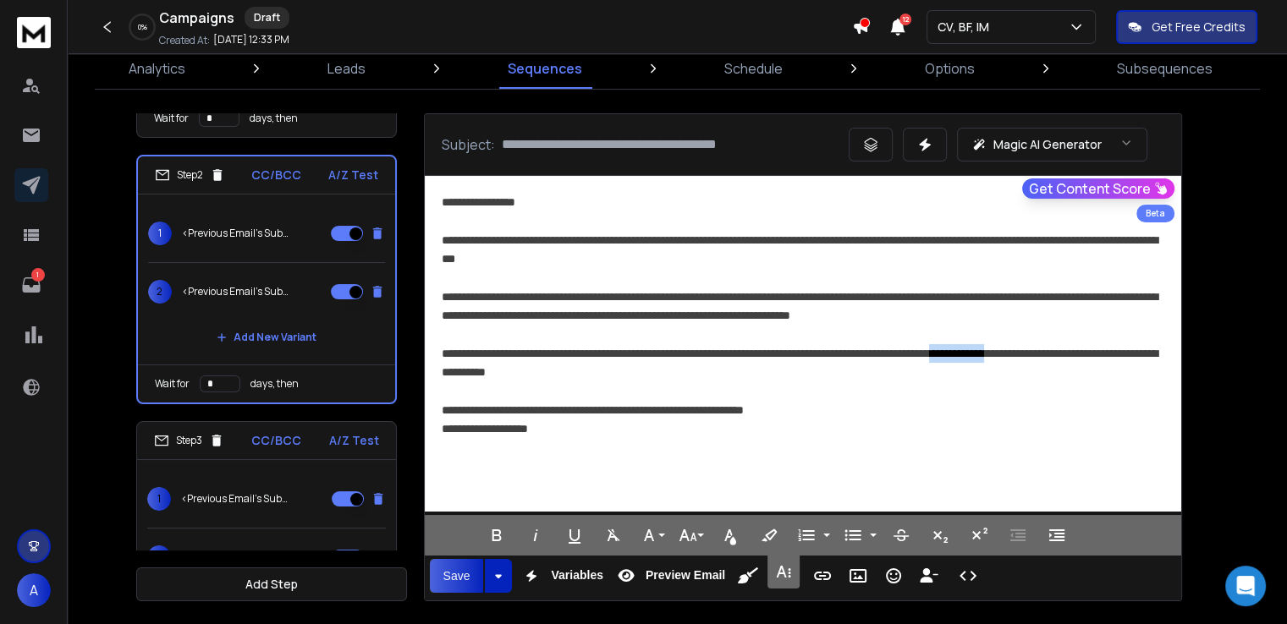
drag, startPoint x: 1135, startPoint y: 354, endPoint x: 1053, endPoint y: 351, distance: 81.3
click at [1047, 354] on div "**********" at bounding box center [803, 363] width 723 height 38
click at [563, 569] on span "Variables" at bounding box center [576, 576] width 59 height 14
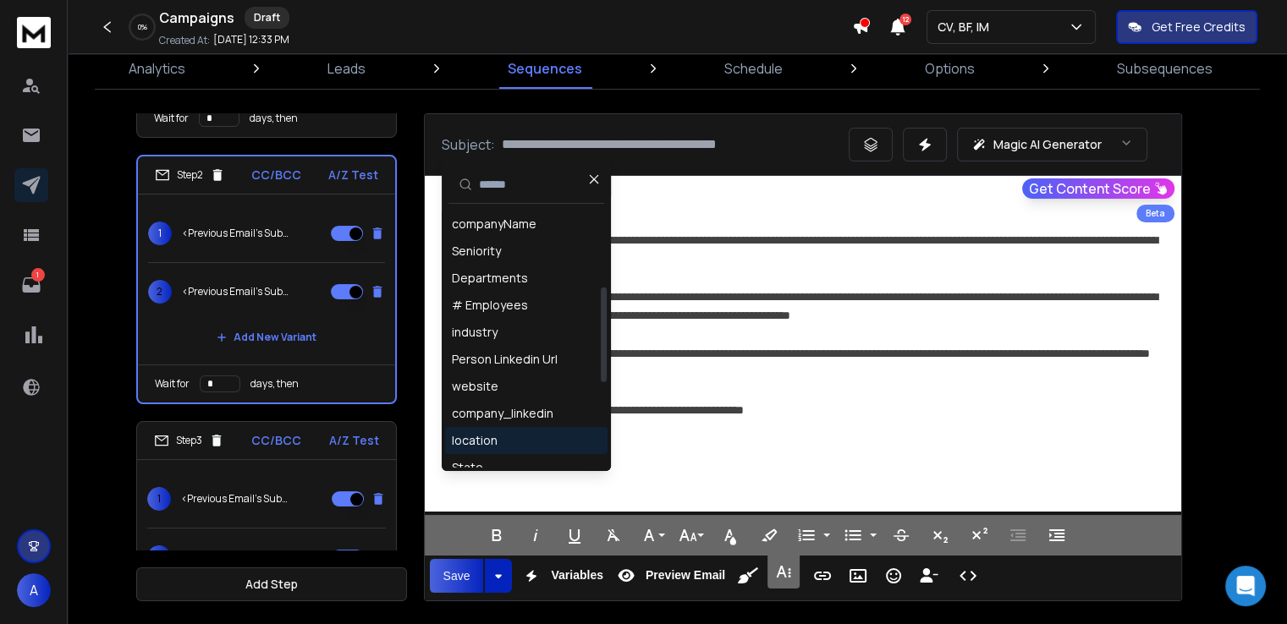
scroll to position [173, 0]
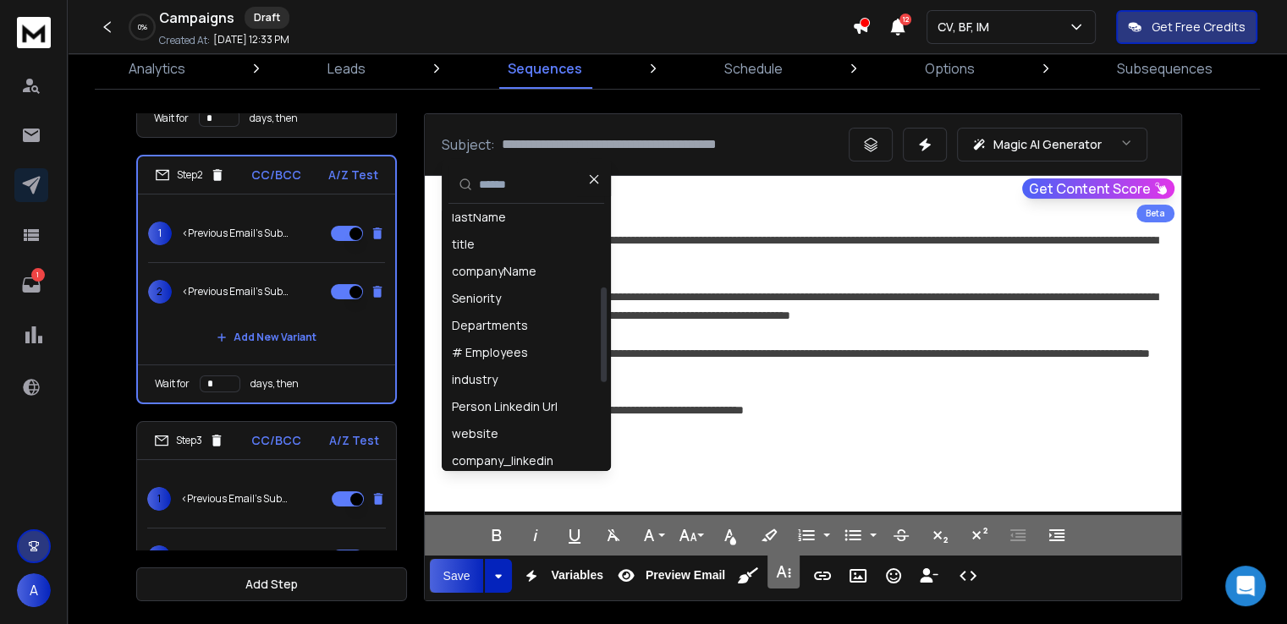
drag, startPoint x: 603, startPoint y: 362, endPoint x: 605, endPoint y: 302, distance: 60.1
click at [605, 302] on div at bounding box center [604, 335] width 6 height 95
click at [589, 272] on div "companyName" at bounding box center [526, 271] width 162 height 27
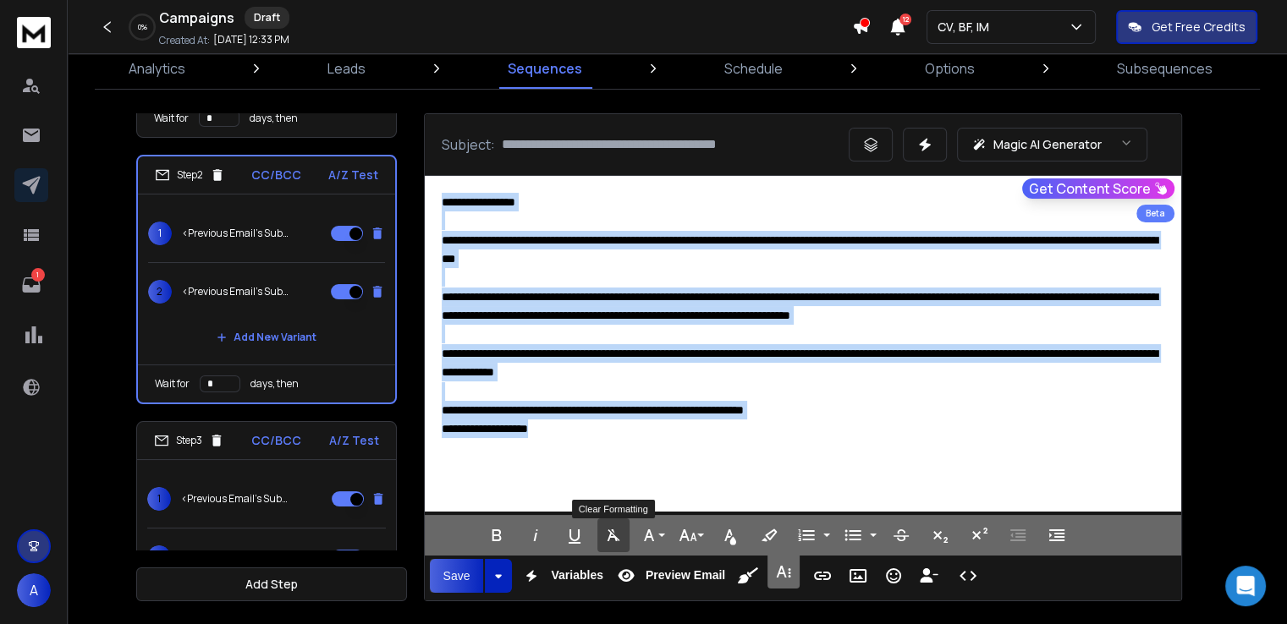
click at [613, 531] on icon "button" at bounding box center [613, 536] width 13 height 12
click at [755, 571] on icon "button" at bounding box center [748, 576] width 20 height 16
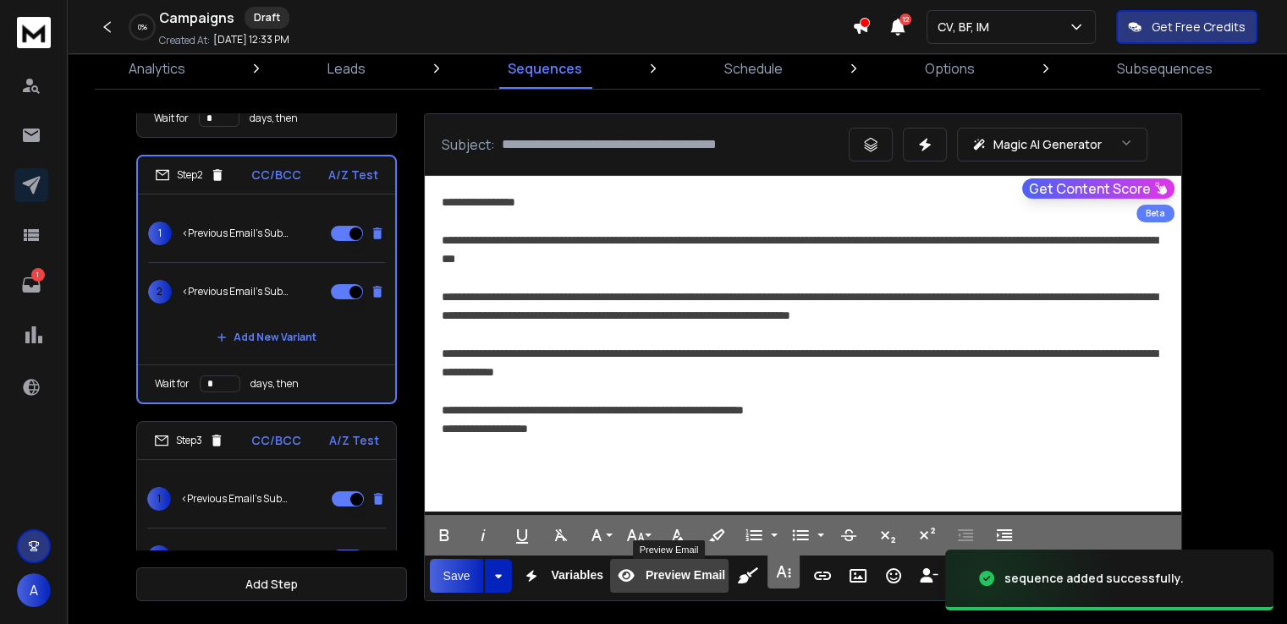
click at [683, 578] on span "Preview Email" at bounding box center [685, 576] width 86 height 14
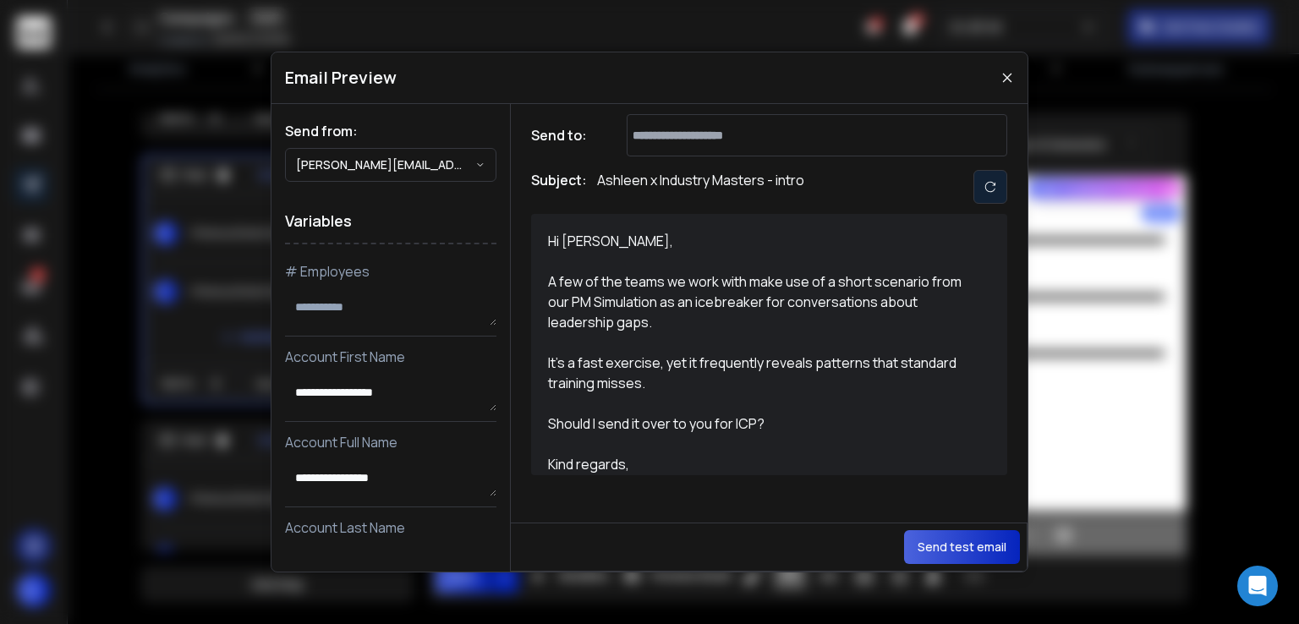
click at [992, 182] on icon at bounding box center [991, 187] width 12 height 12
click at [992, 181] on icon at bounding box center [991, 187] width 12 height 12
drag, startPoint x: 1008, startPoint y: 77, endPoint x: 987, endPoint y: 96, distance: 27.5
click at [999, 79] on div "Email Preview" at bounding box center [650, 77] width 756 height 51
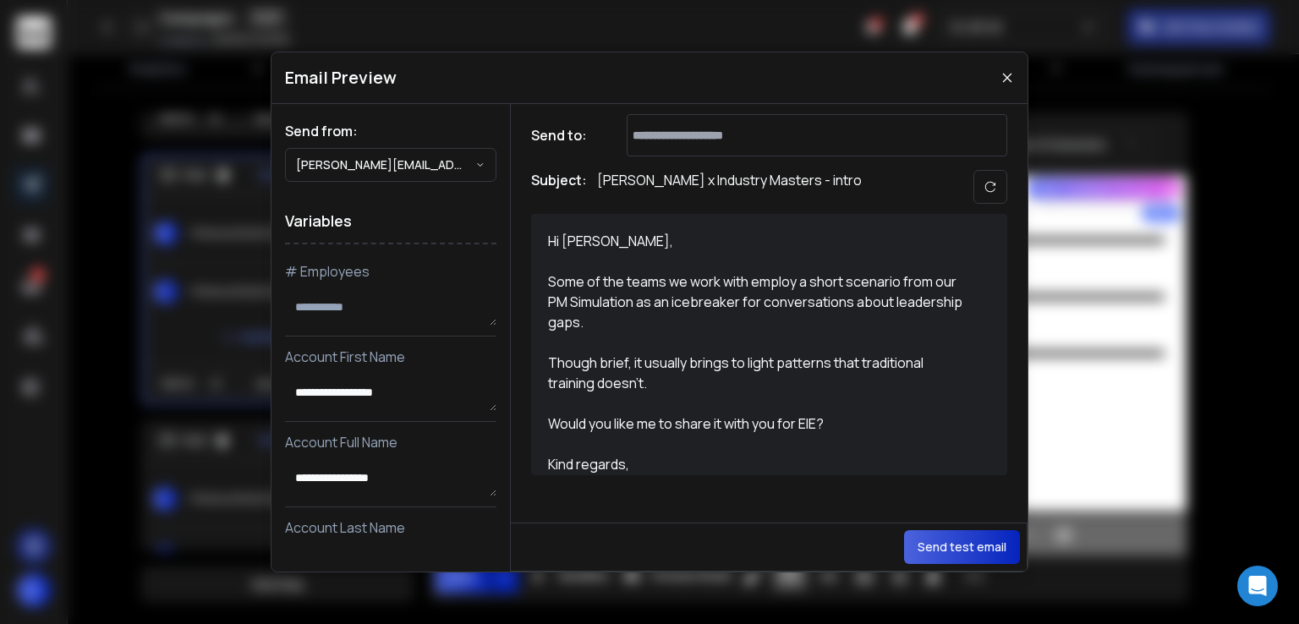
click at [1008, 72] on icon at bounding box center [1008, 78] width 14 height 14
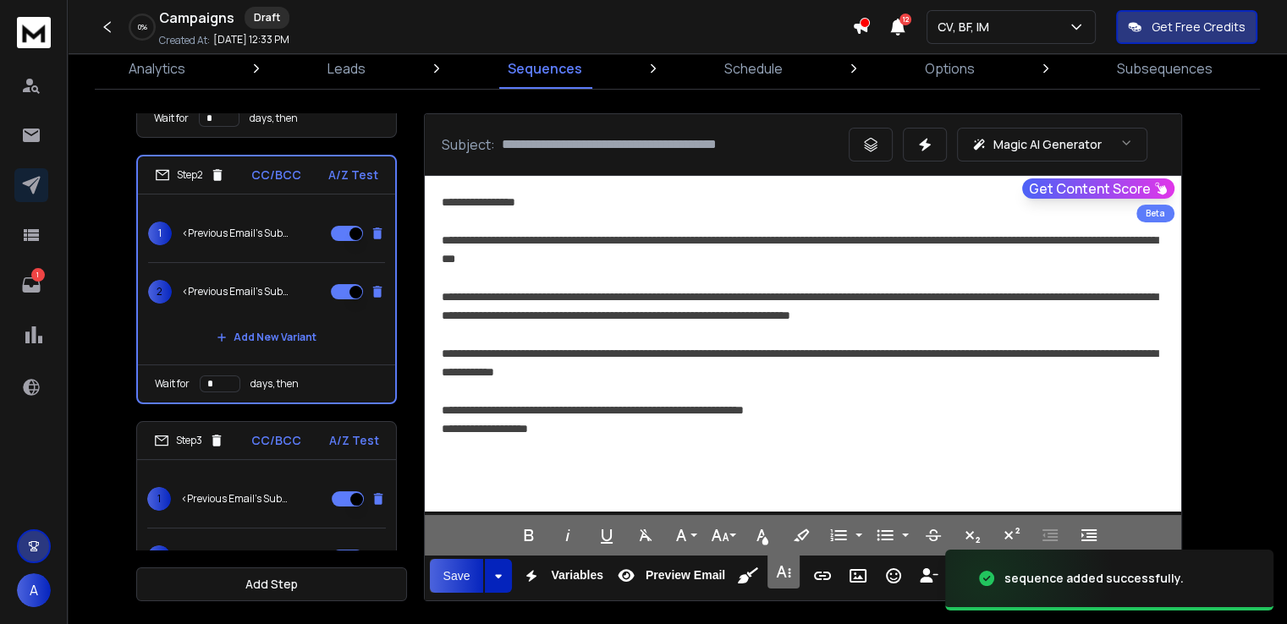
click at [264, 233] on p "<Previous Email's Subject>" at bounding box center [236, 234] width 108 height 14
click at [264, 236] on p "<Previous Email's Subject>" at bounding box center [236, 234] width 108 height 14
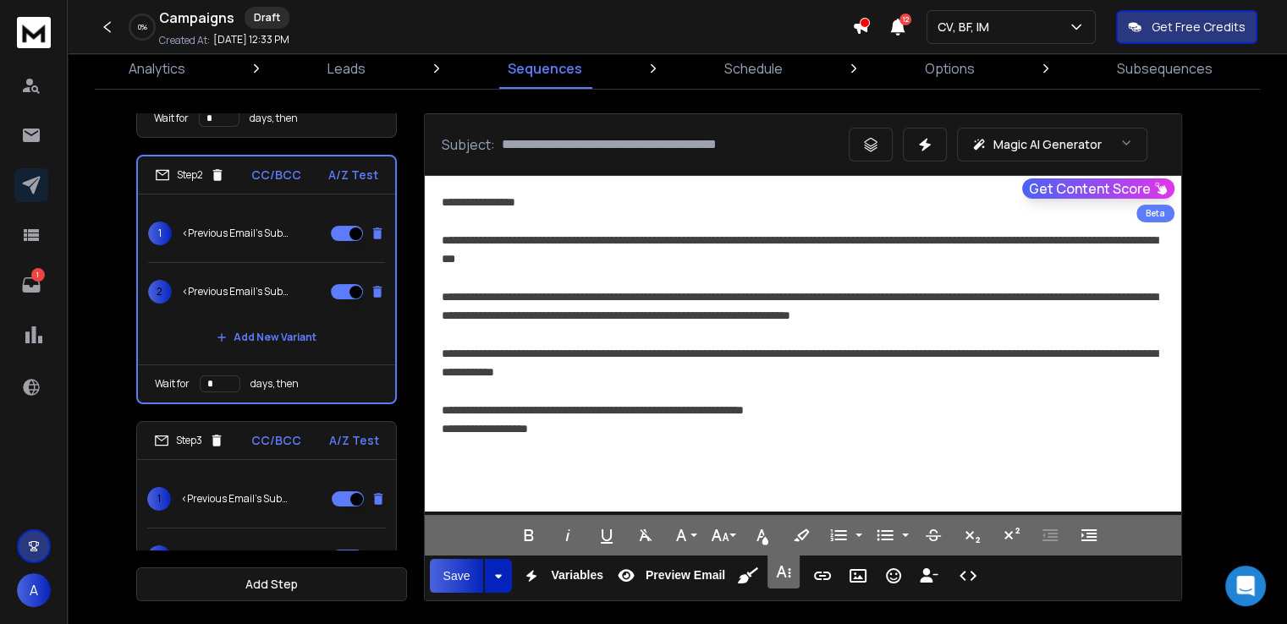
click at [260, 274] on div "2 <Previous Email's Subject>" at bounding box center [266, 292] width 237 height 58
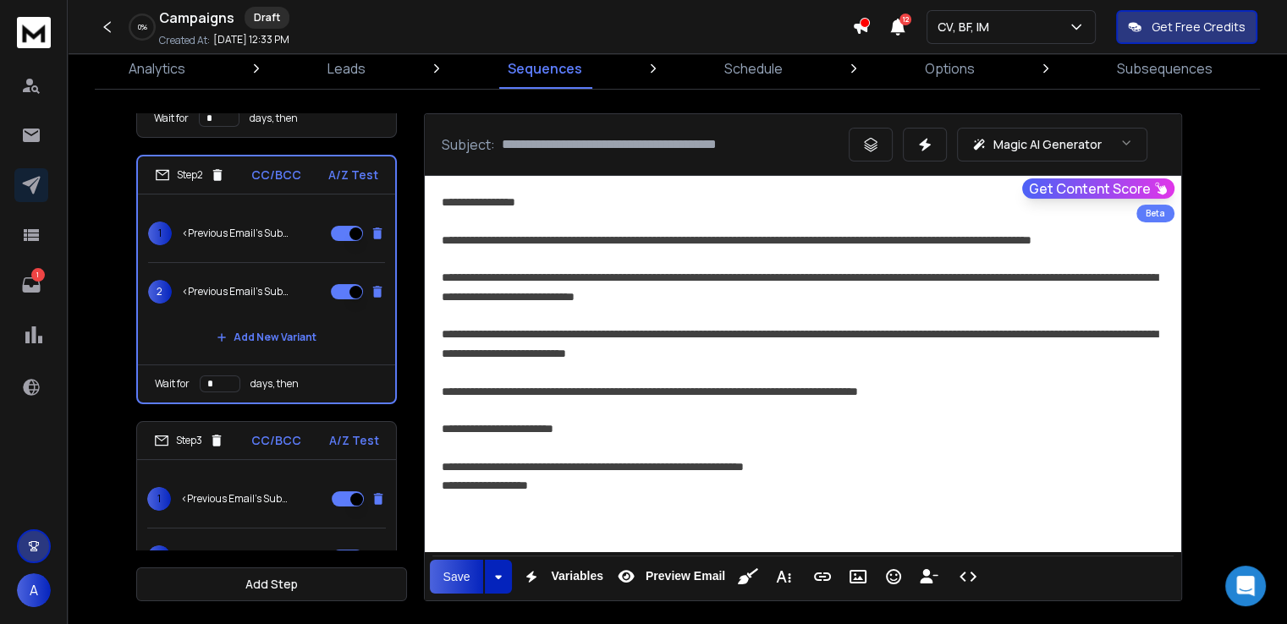
click at [245, 207] on div "1 <Previous Email's Subject>" at bounding box center [266, 234] width 237 height 58
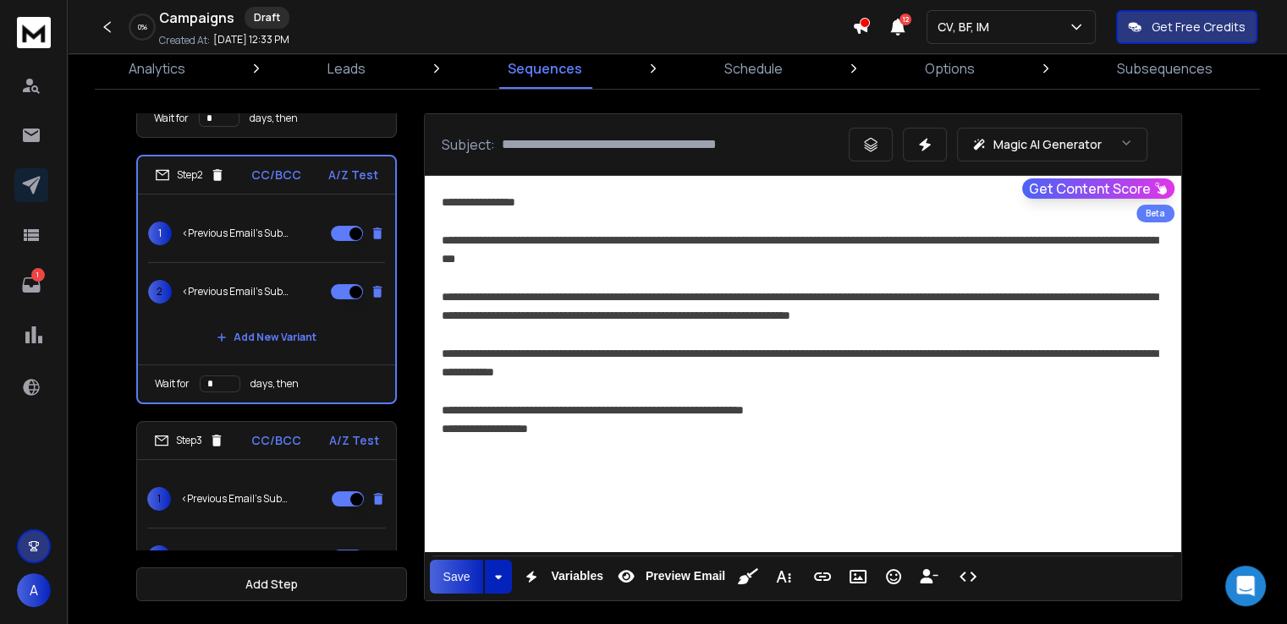
scroll to position [0, 0]
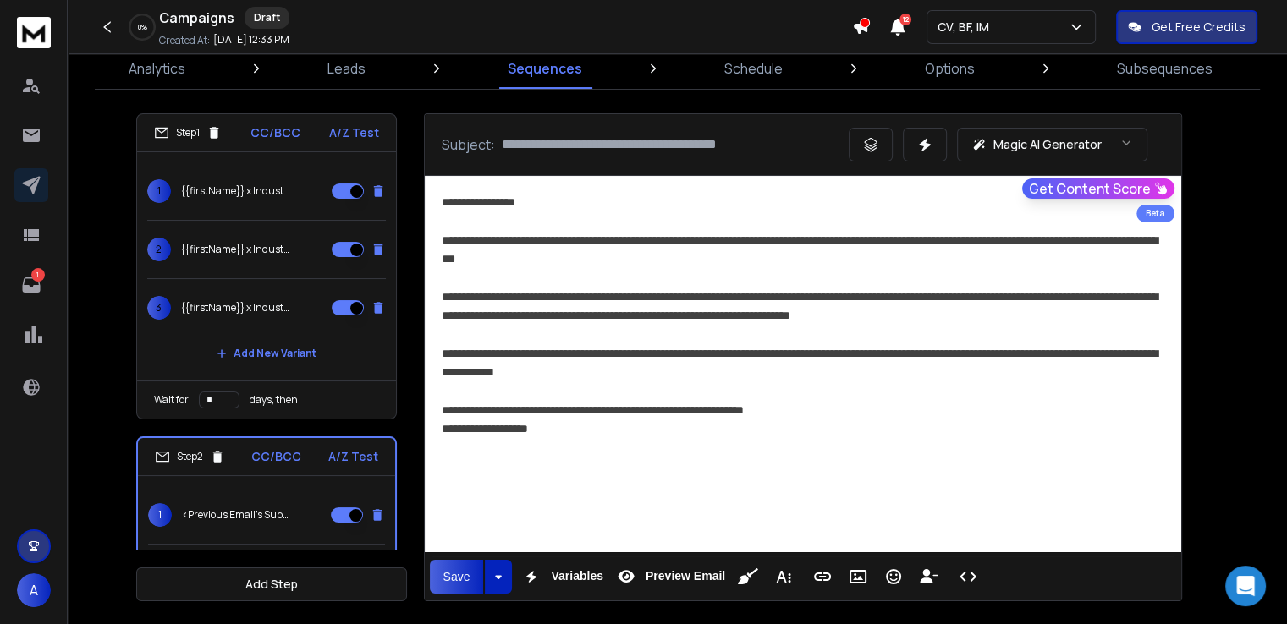
click at [253, 187] on p "{{firstName}} x Industry Masters - intro" at bounding box center [235, 191] width 108 height 14
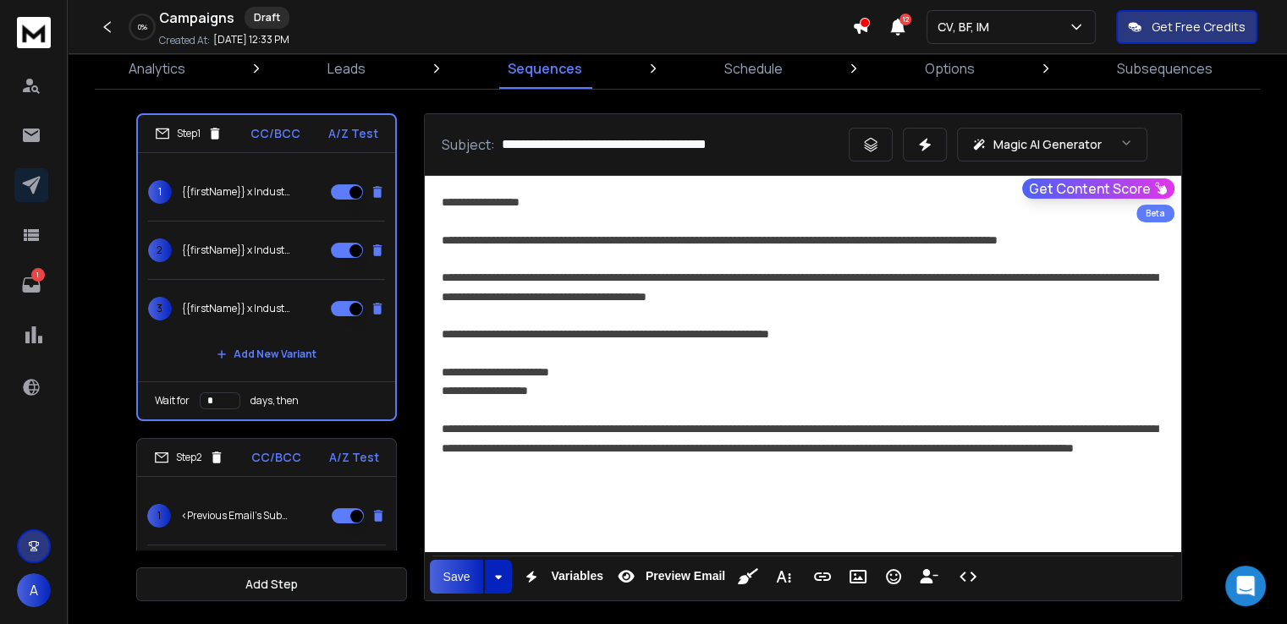
click at [281, 233] on div "2 {{firstName}} x Industry Masters" at bounding box center [266, 251] width 237 height 58
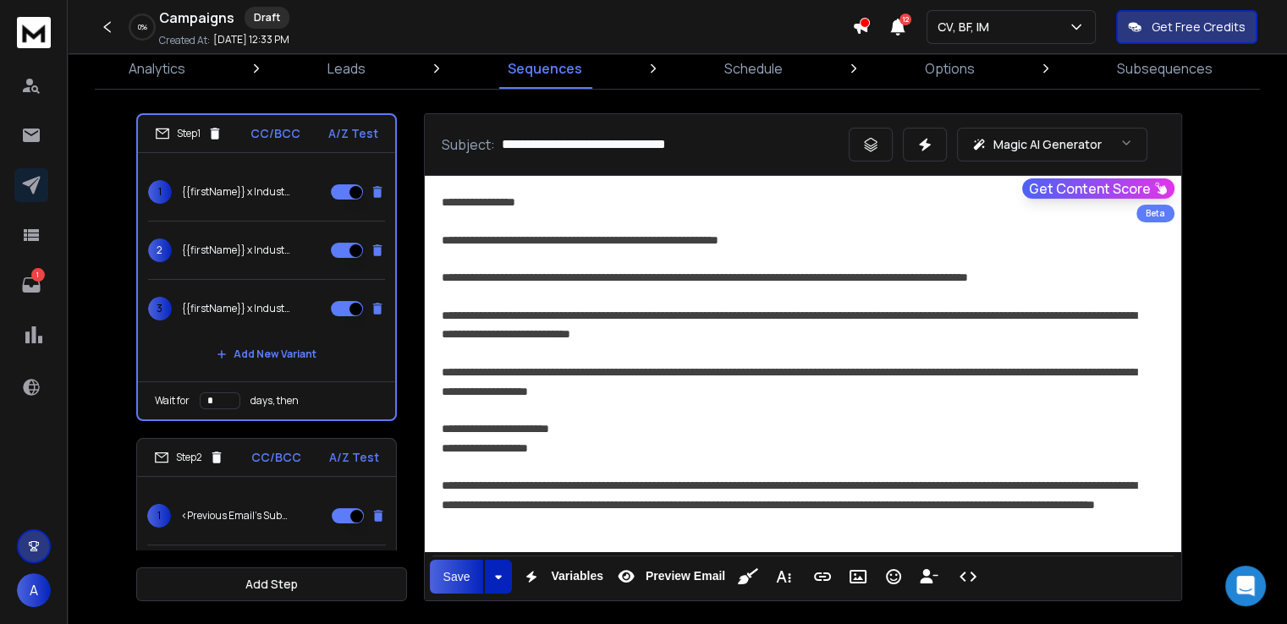
click at [287, 310] on p "{{firstName}} x Industry Masters - intro" at bounding box center [236, 309] width 108 height 14
type input "**********"
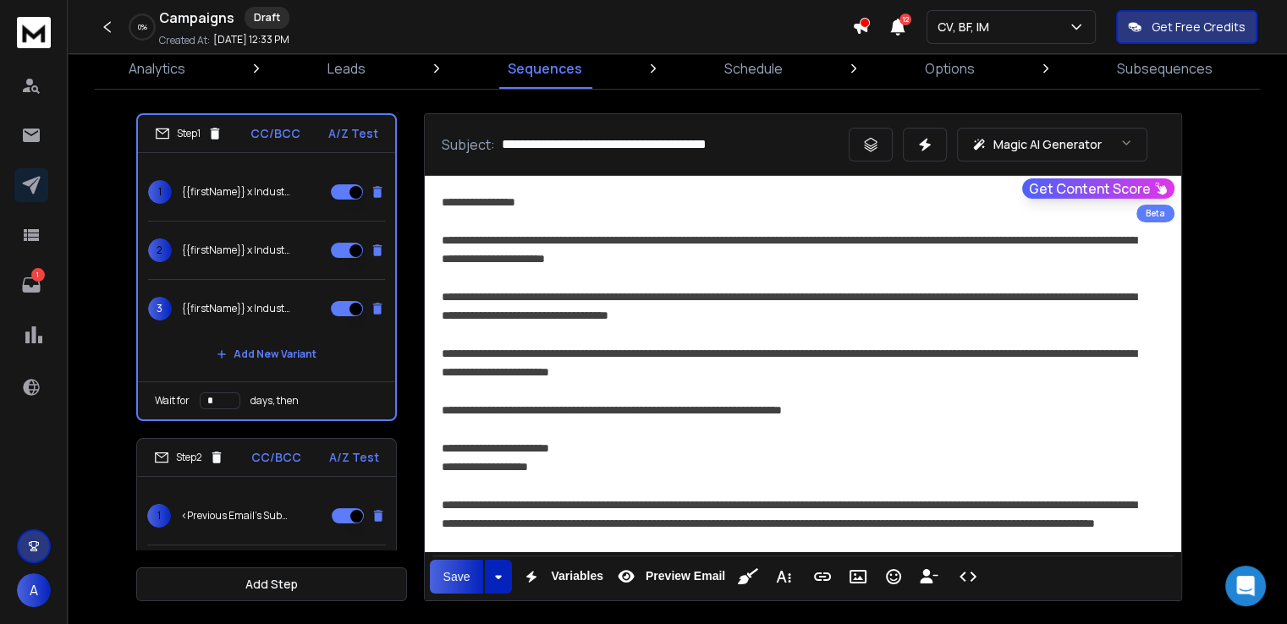
scroll to position [282, 0]
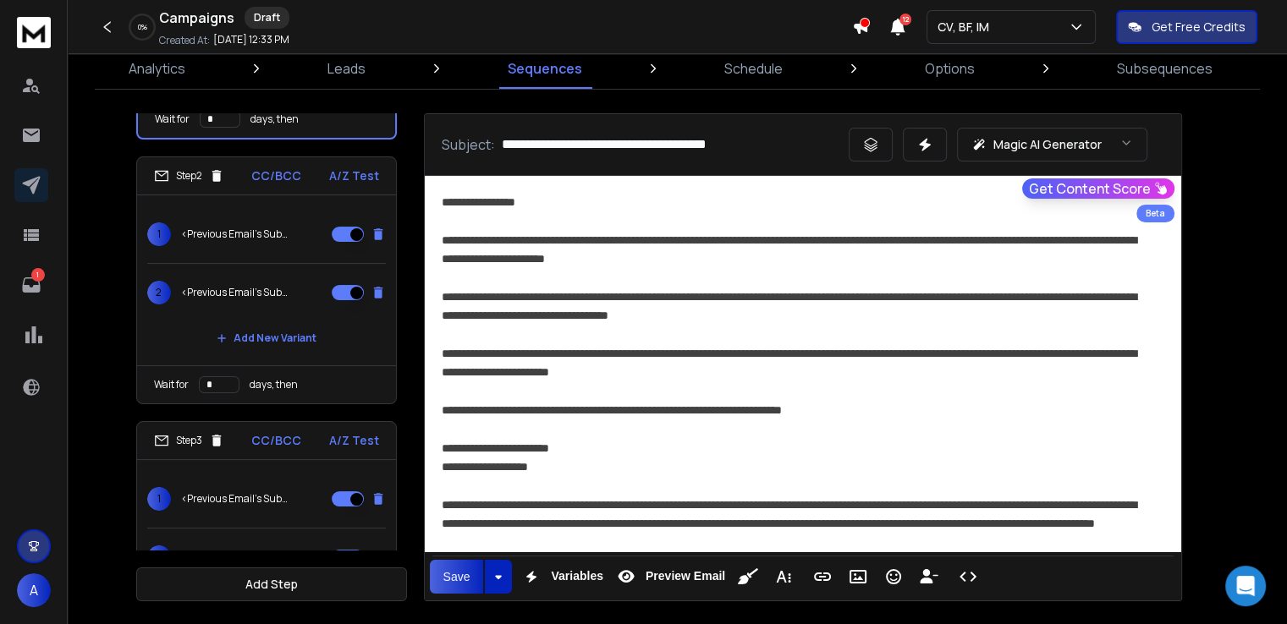
click at [260, 238] on p "<Previous Email's Subject>" at bounding box center [235, 235] width 108 height 14
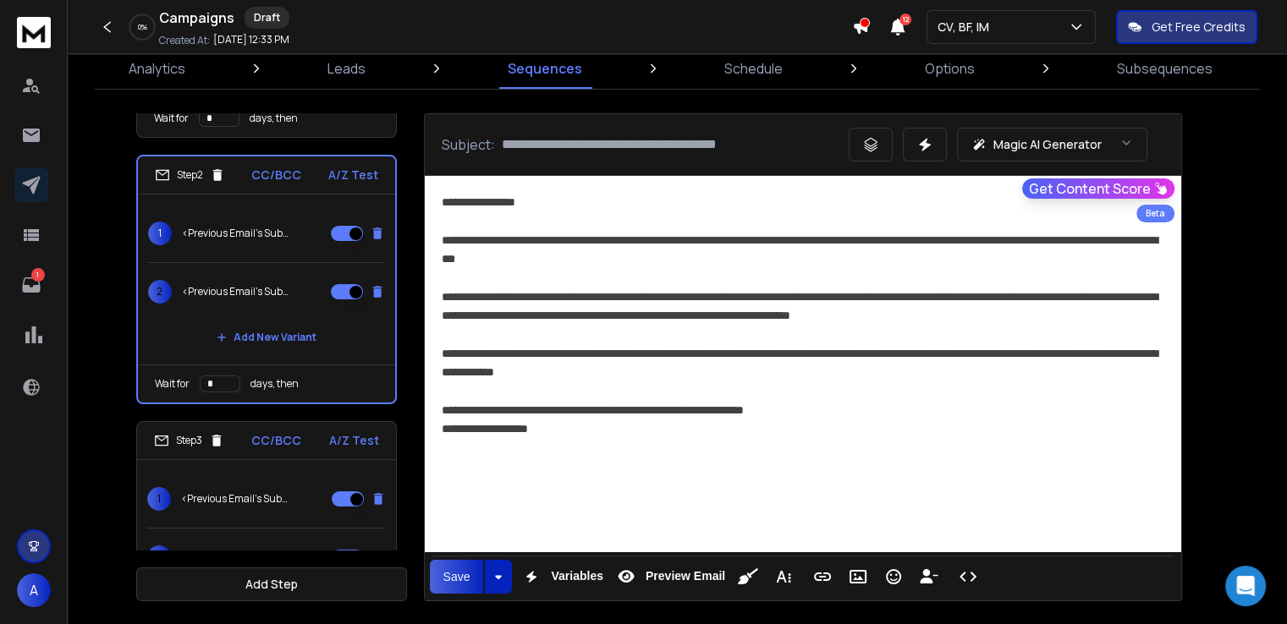
click at [270, 238] on div "1 <Previous Email's Subject>" at bounding box center [219, 234] width 142 height 24
click at [270, 280] on div "2 <Previous Email's Subject>" at bounding box center [219, 292] width 142 height 24
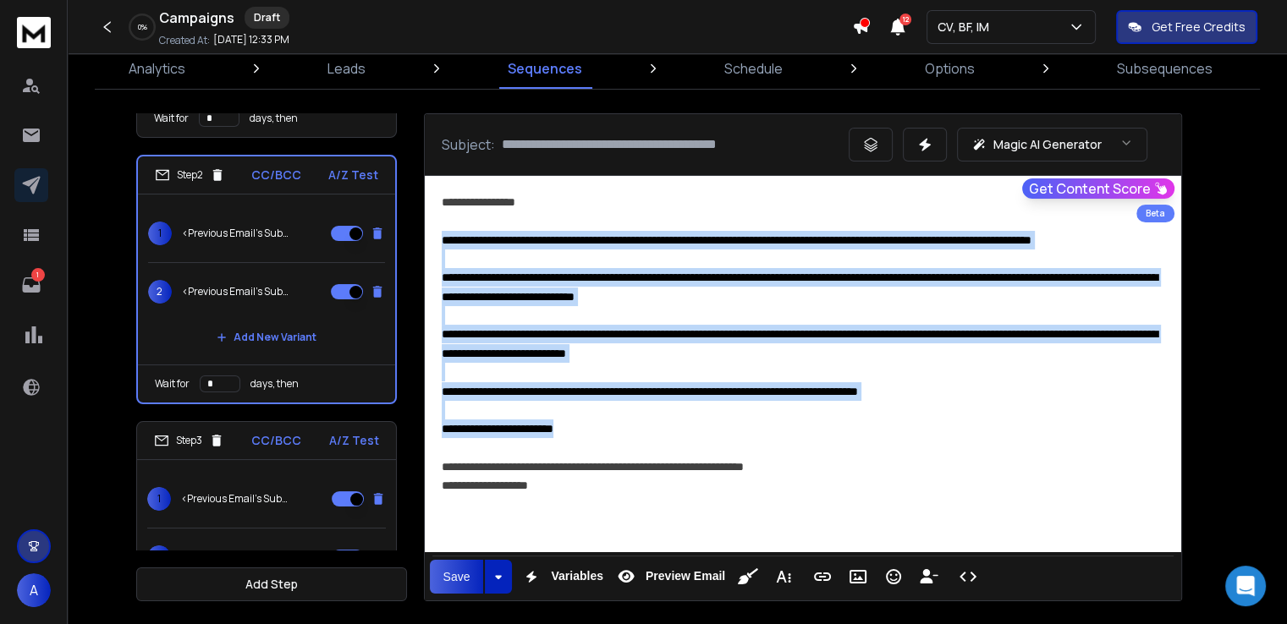
drag, startPoint x: 460, startPoint y: 241, endPoint x: 1014, endPoint y: 433, distance: 585.7
click at [1014, 433] on div "**********" at bounding box center [803, 363] width 756 height 375
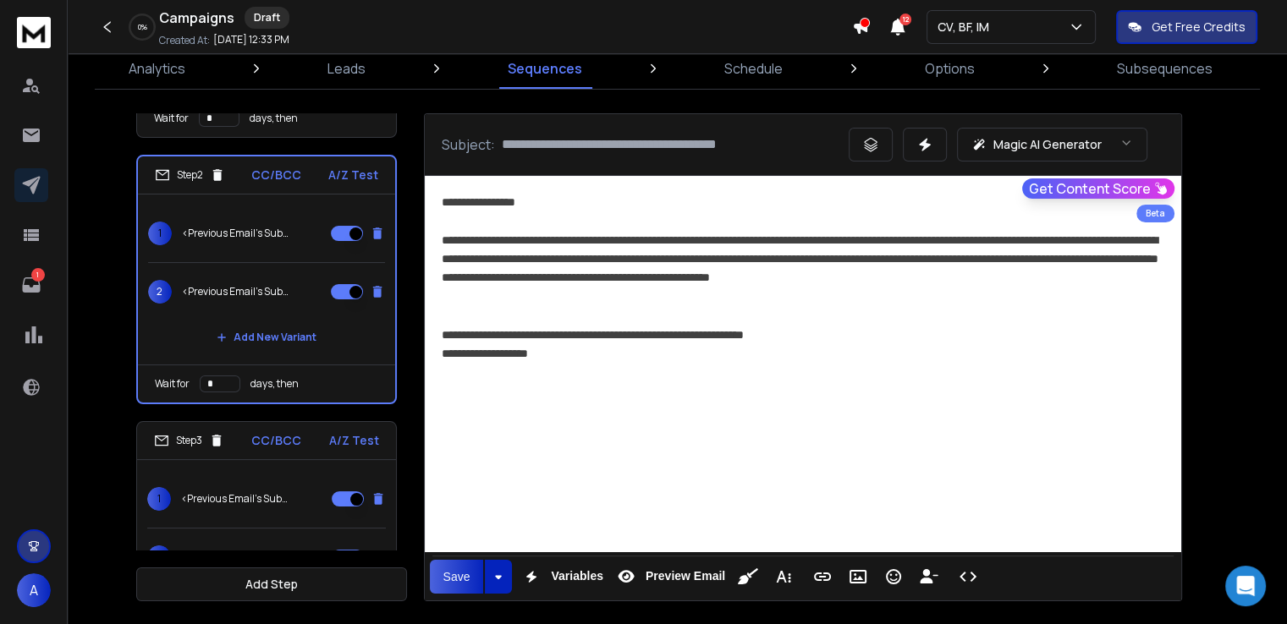
click at [1103, 240] on div "**********" at bounding box center [803, 269] width 723 height 76
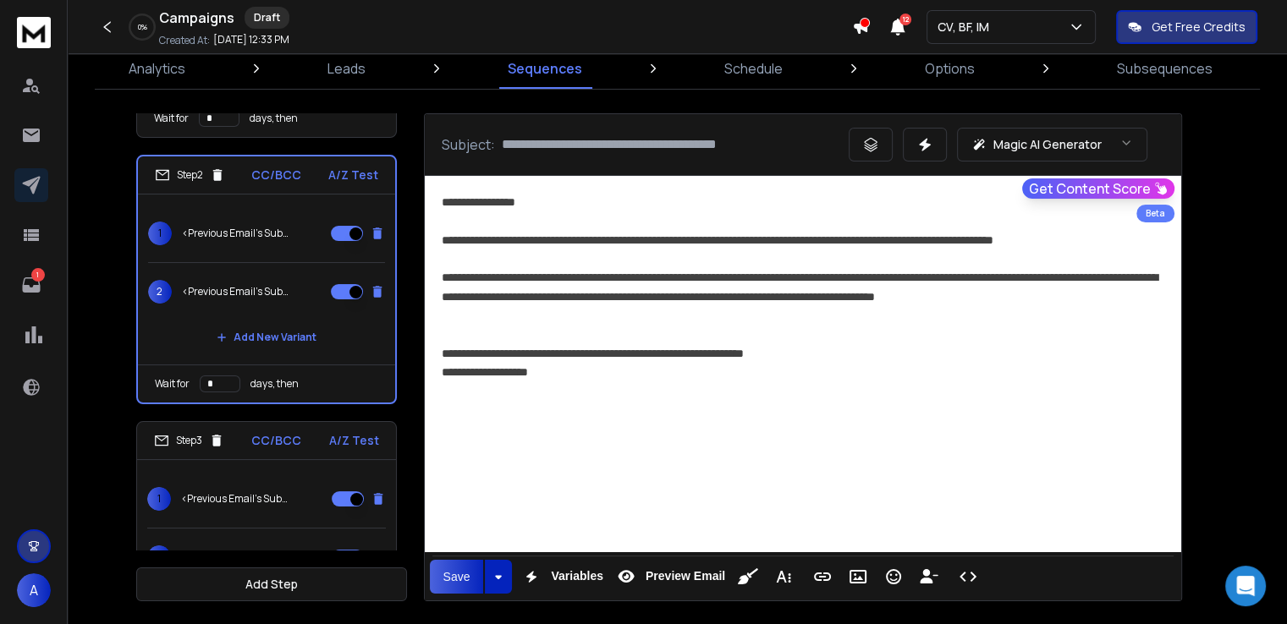
click at [1001, 303] on div "**********" at bounding box center [803, 296] width 723 height 57
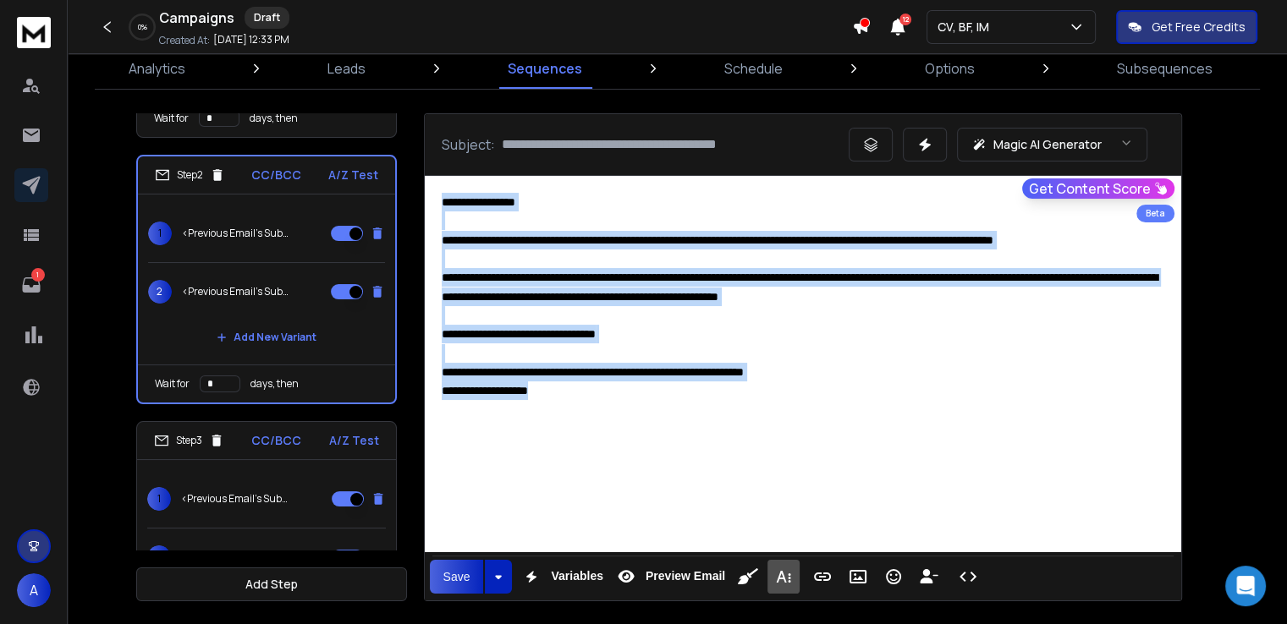
drag, startPoint x: 788, startPoint y: 572, endPoint x: 721, endPoint y: 600, distance: 73.2
click at [788, 572] on icon "button" at bounding box center [783, 577] width 20 height 20
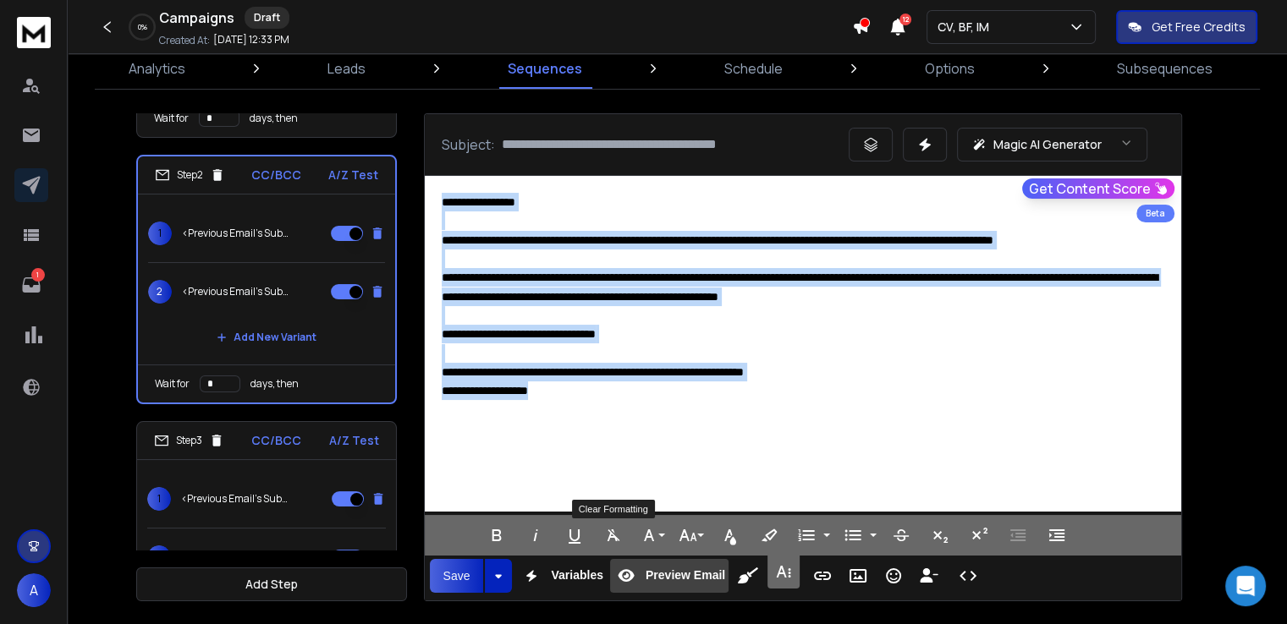
drag, startPoint x: 605, startPoint y: 532, endPoint x: 665, endPoint y: 558, distance: 65.5
click at [605, 533] on icon "button" at bounding box center [613, 535] width 20 height 20
drag, startPoint x: 747, startPoint y: 574, endPoint x: 687, endPoint y: 621, distance: 76.5
click at [745, 574] on icon "button" at bounding box center [748, 576] width 20 height 16
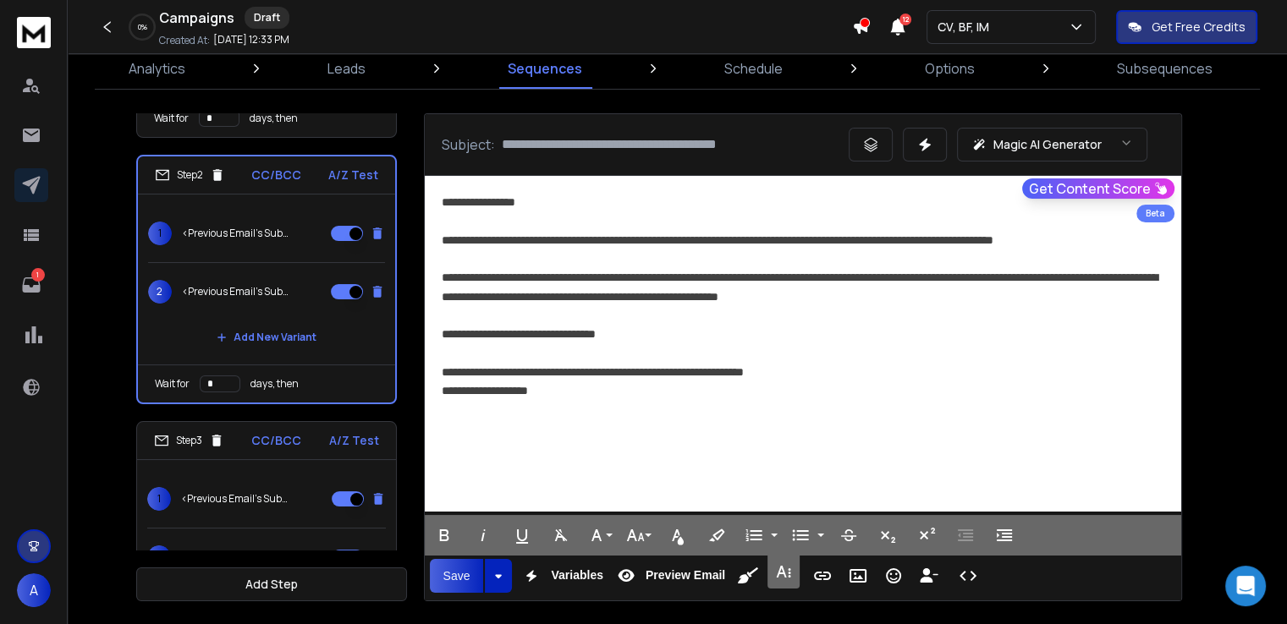
click at [221, 444] on icon at bounding box center [216, 440] width 15 height 15
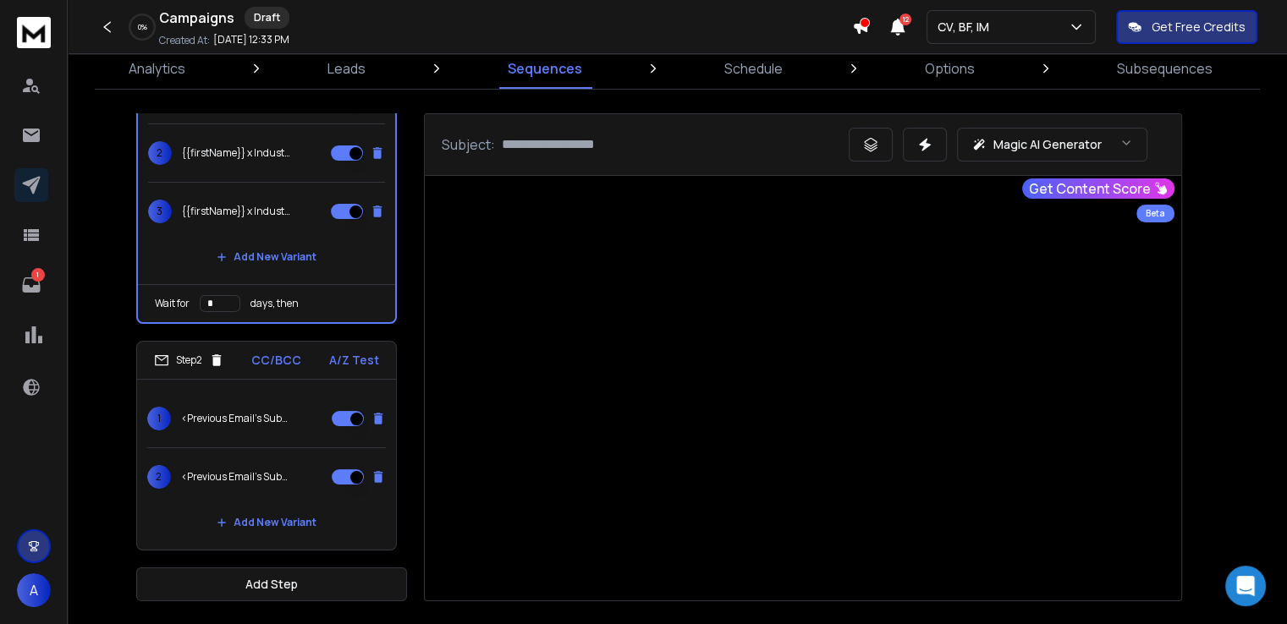
type input "**********"
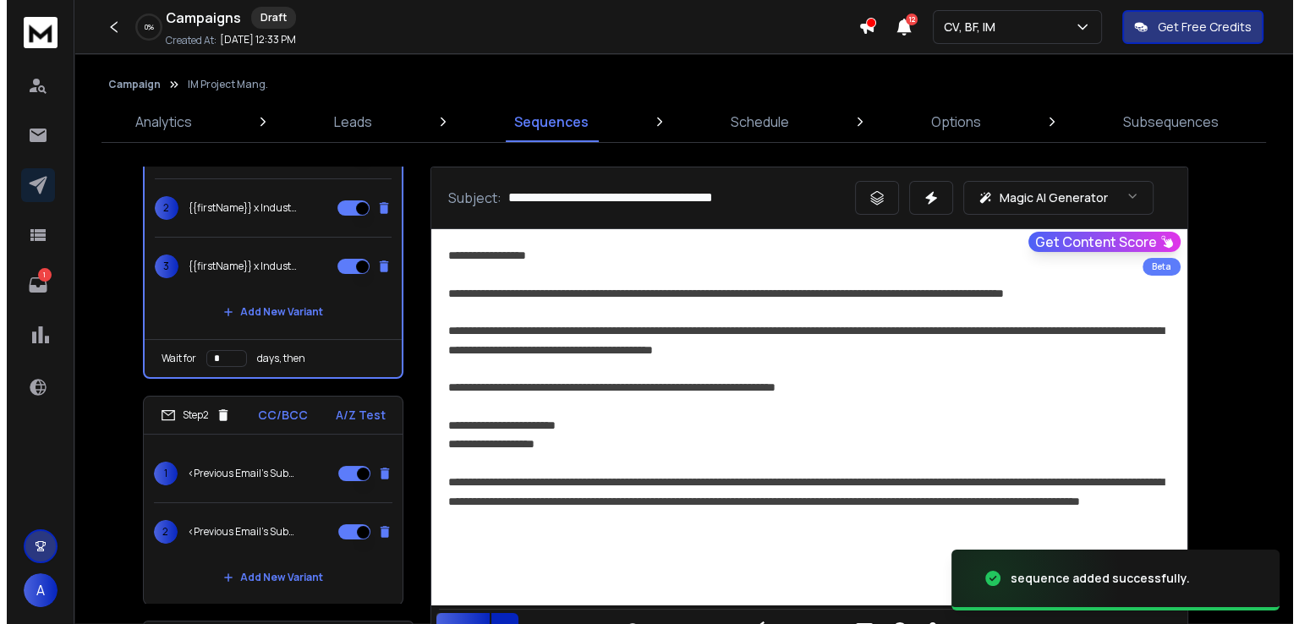
scroll to position [0, 0]
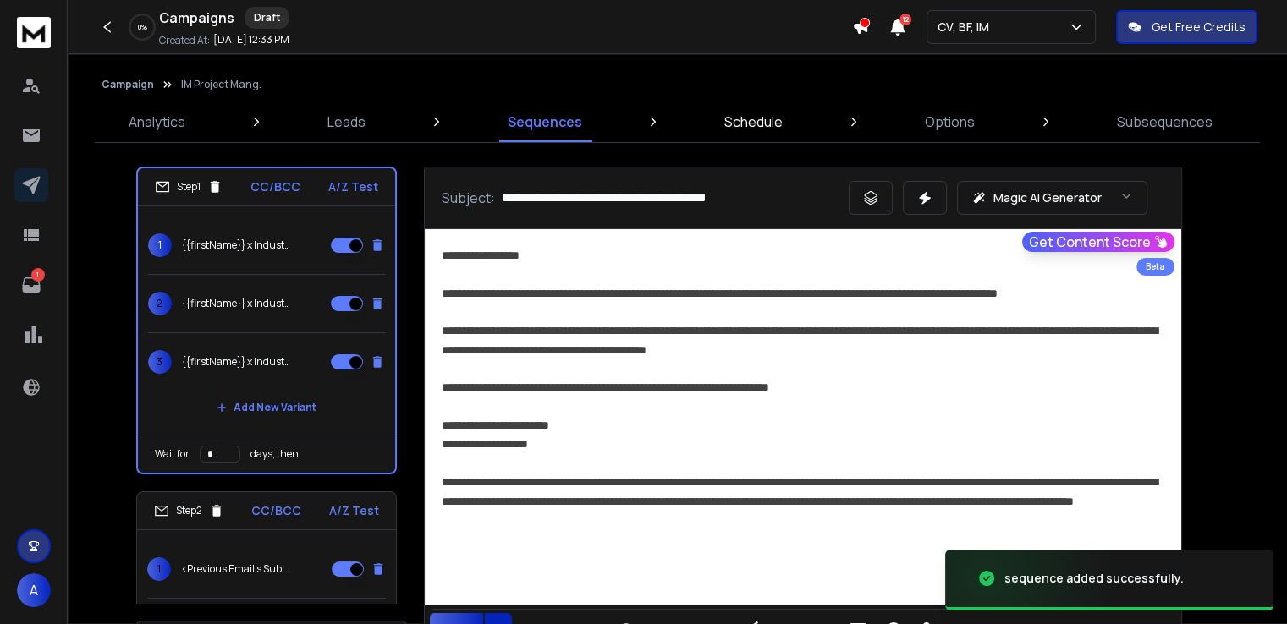
drag, startPoint x: 729, startPoint y: 129, endPoint x: 728, endPoint y: 139, distance: 10.2
click at [730, 128] on p "Schedule" at bounding box center [753, 122] width 58 height 20
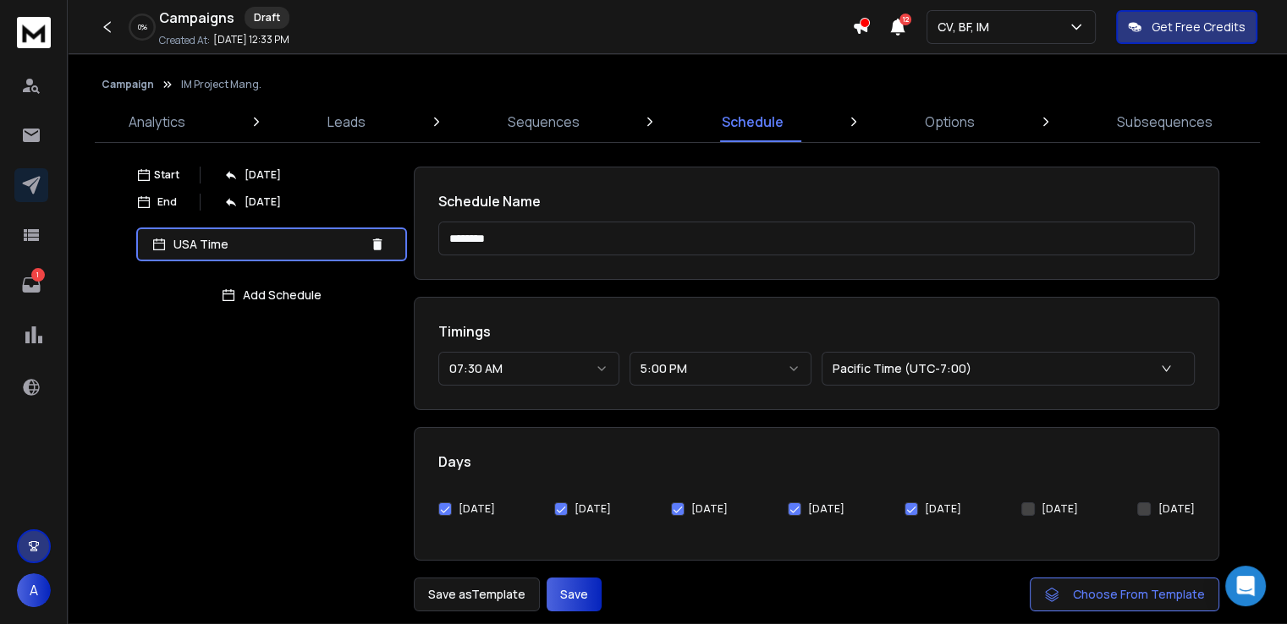
click at [281, 170] on p "Tue Jul 29 2025" at bounding box center [263, 175] width 36 height 14
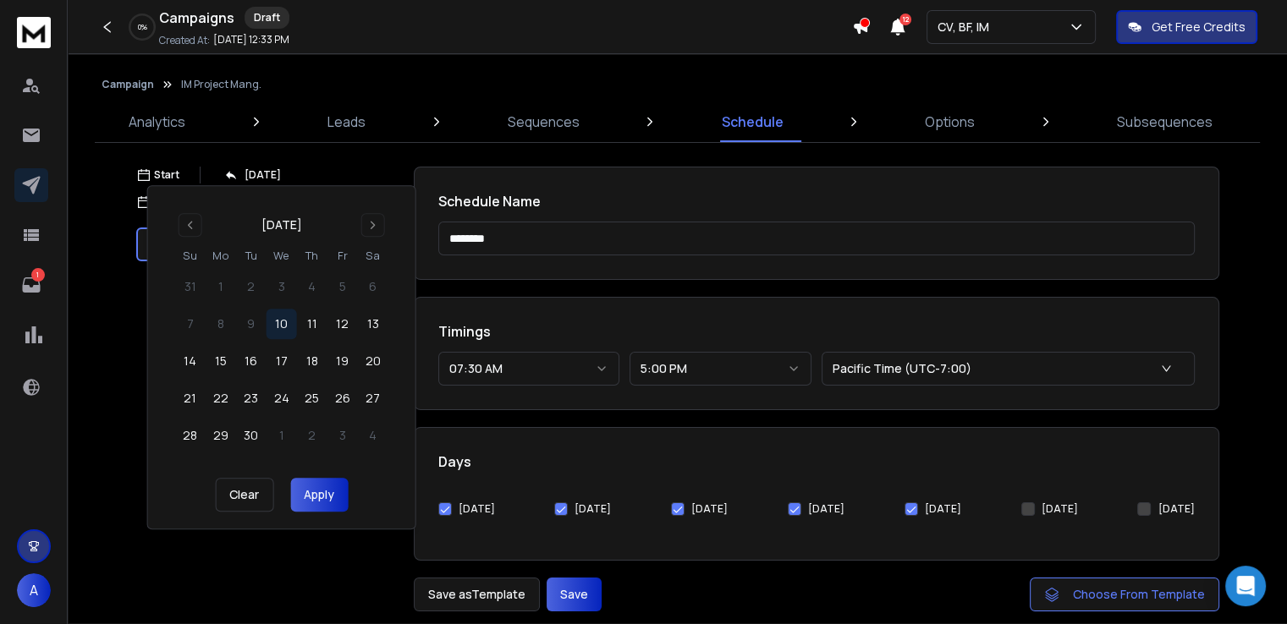
click at [290, 329] on button "10" at bounding box center [281, 324] width 30 height 30
click at [332, 485] on button "Apply" at bounding box center [319, 495] width 58 height 34
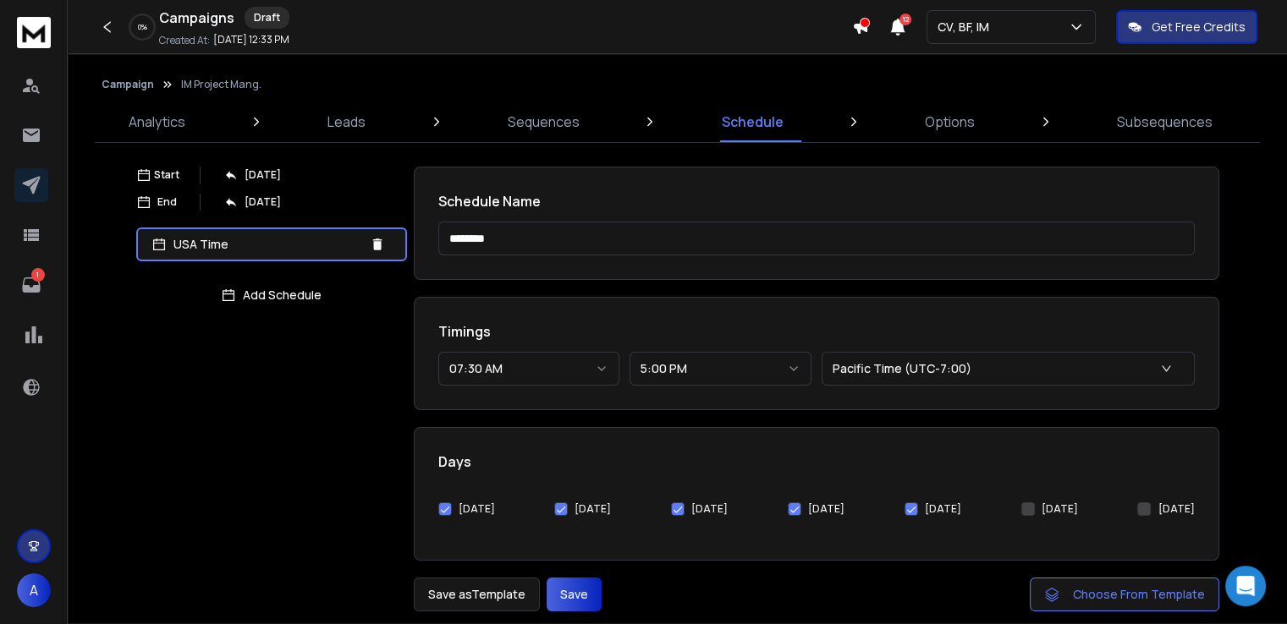
click at [580, 582] on button "Save" at bounding box center [574, 595] width 55 height 34
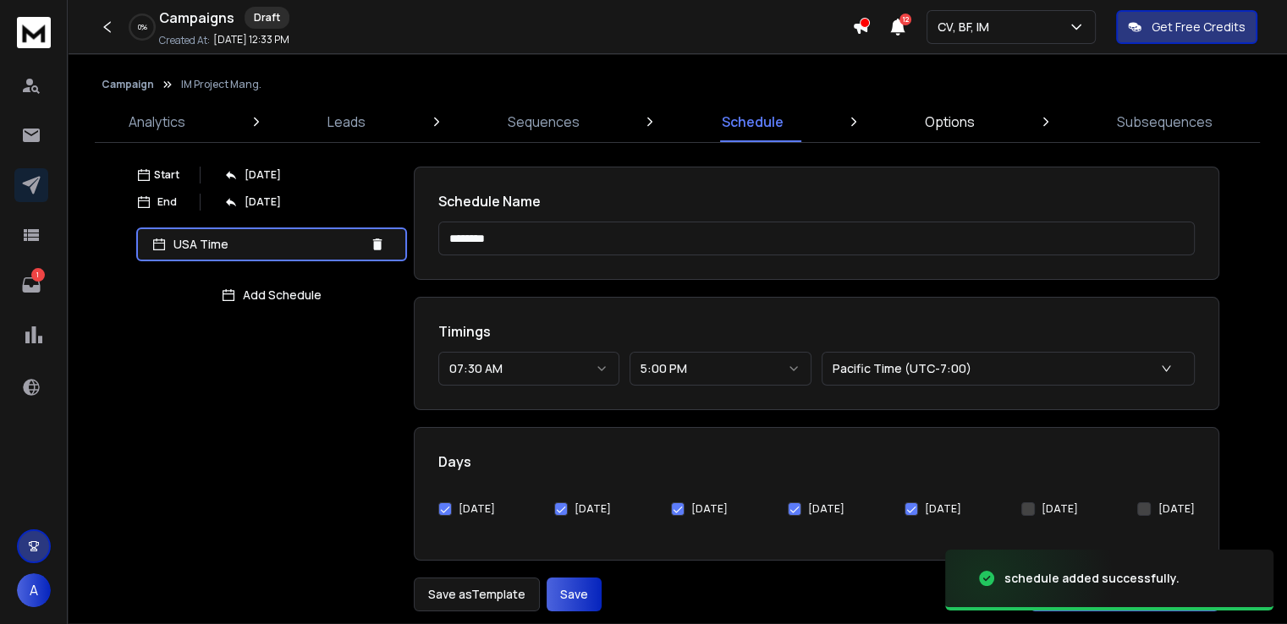
click at [927, 116] on p "Options" at bounding box center [950, 122] width 50 height 20
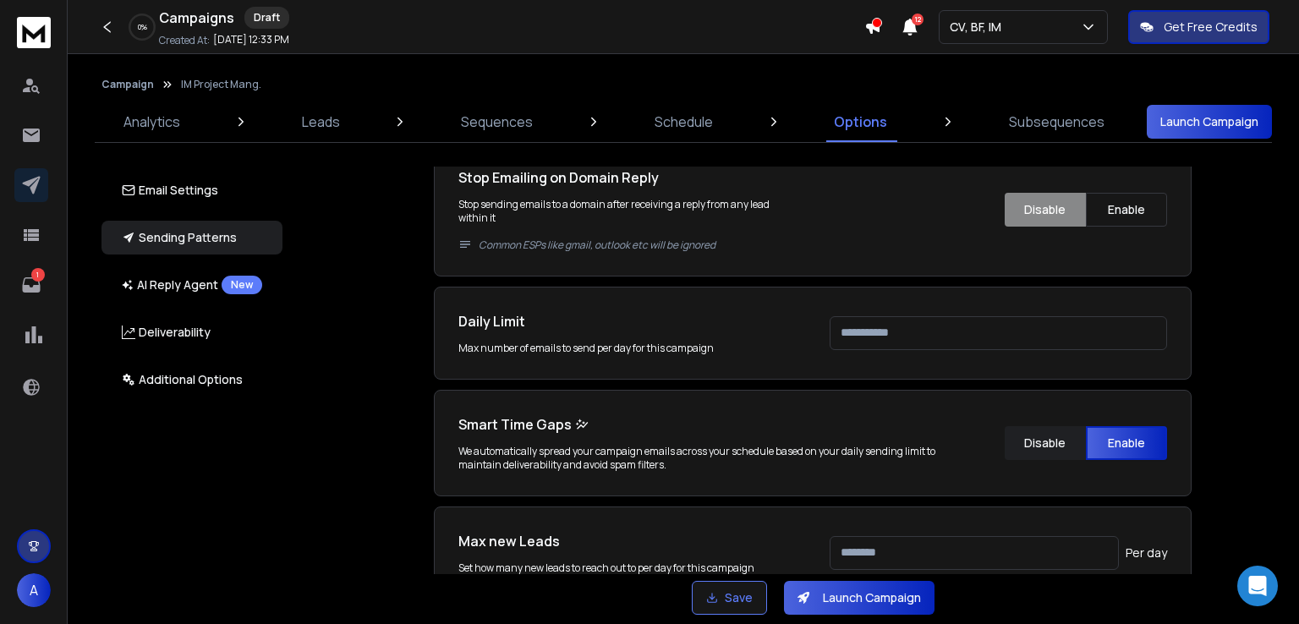
scroll to position [846, 0]
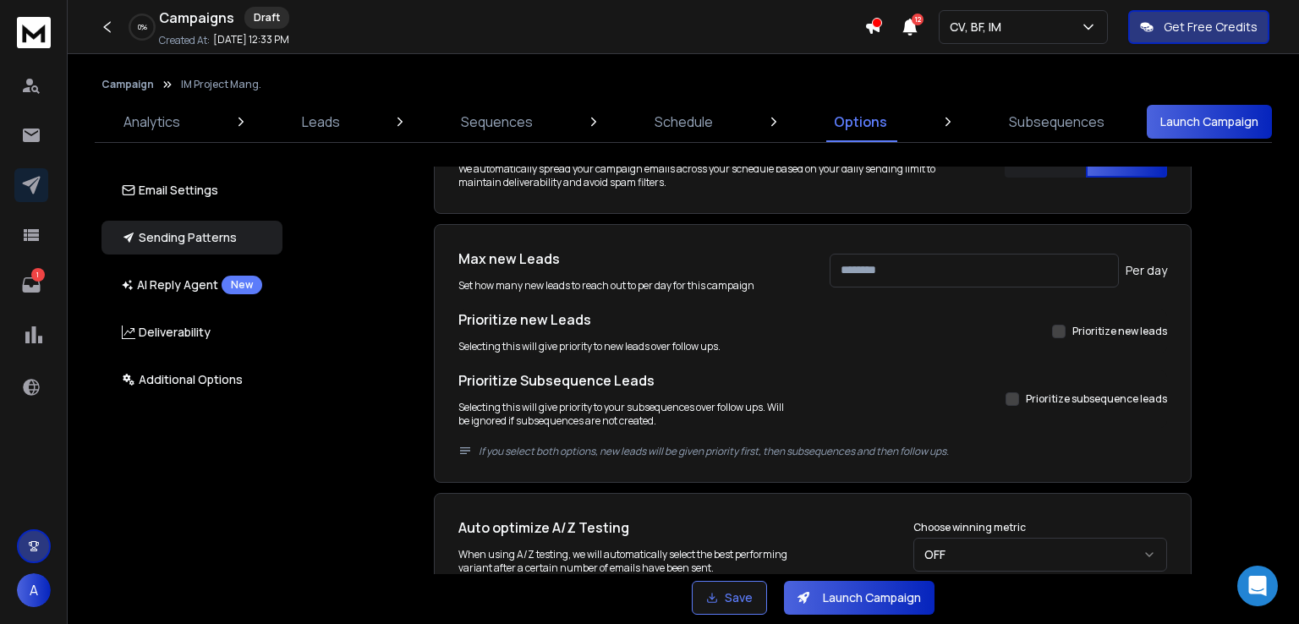
click at [1052, 329] on button "Prioritize new leads" at bounding box center [1059, 332] width 14 height 14
click at [755, 590] on button "Save" at bounding box center [729, 598] width 75 height 34
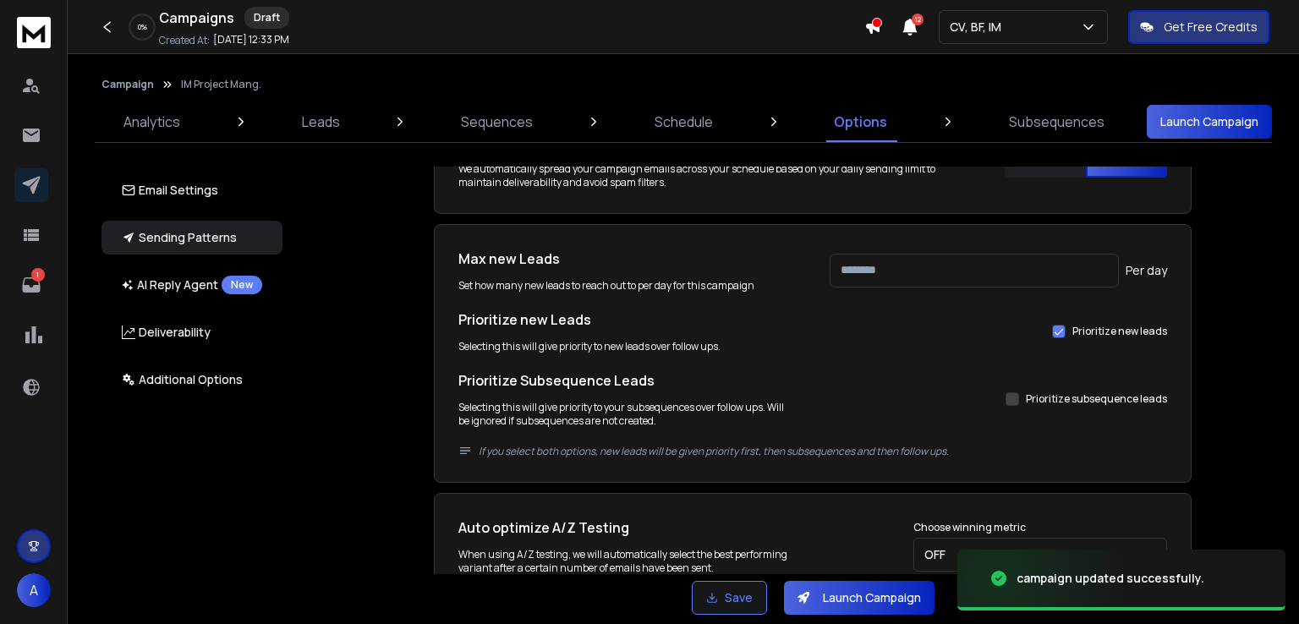
click at [877, 590] on button "Launch Campaign" at bounding box center [859, 598] width 151 height 34
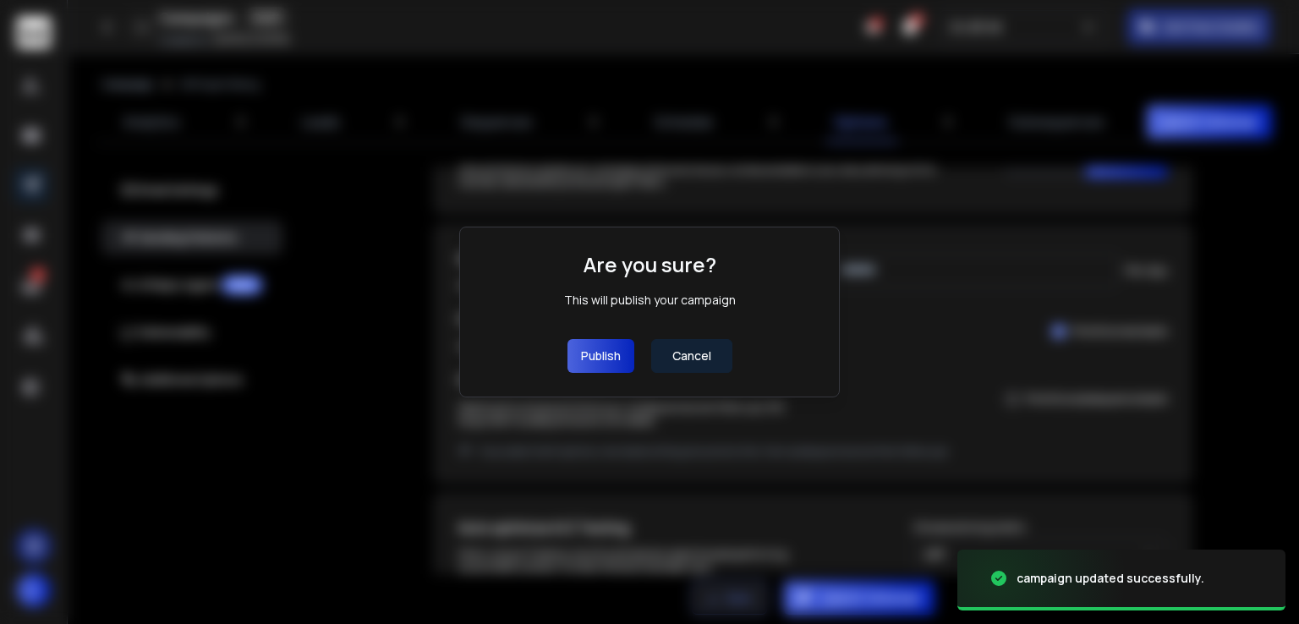
click at [607, 353] on button "Publish" at bounding box center [601, 356] width 67 height 34
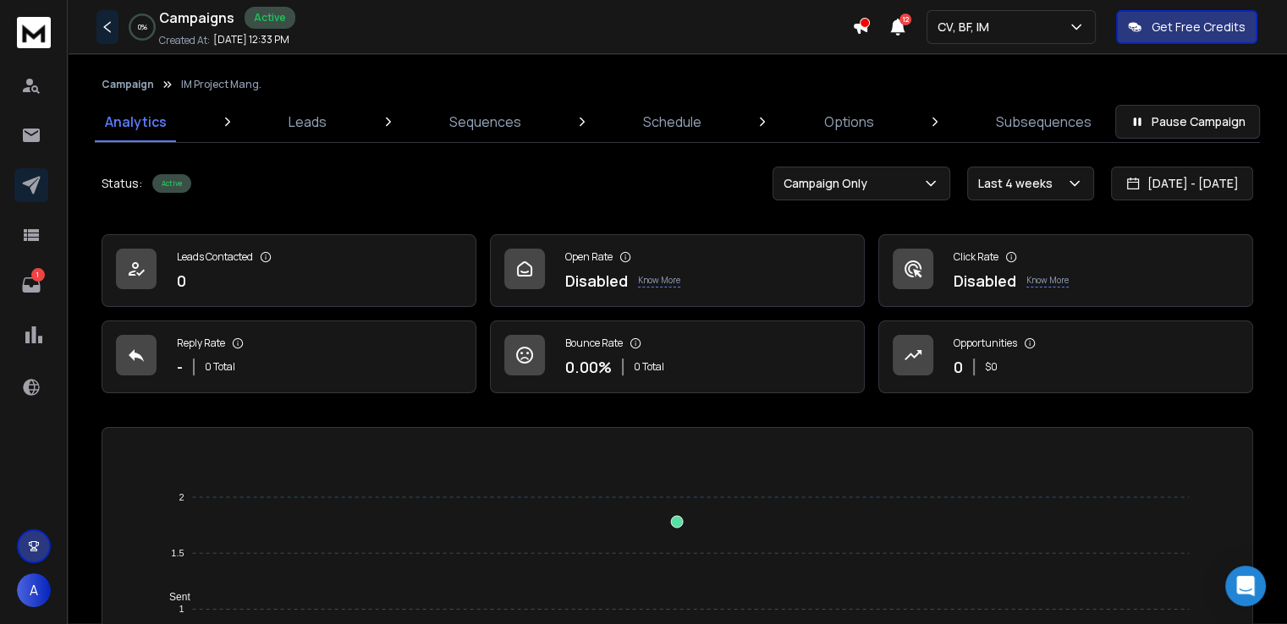
click at [102, 30] on icon at bounding box center [107, 26] width 15 height 15
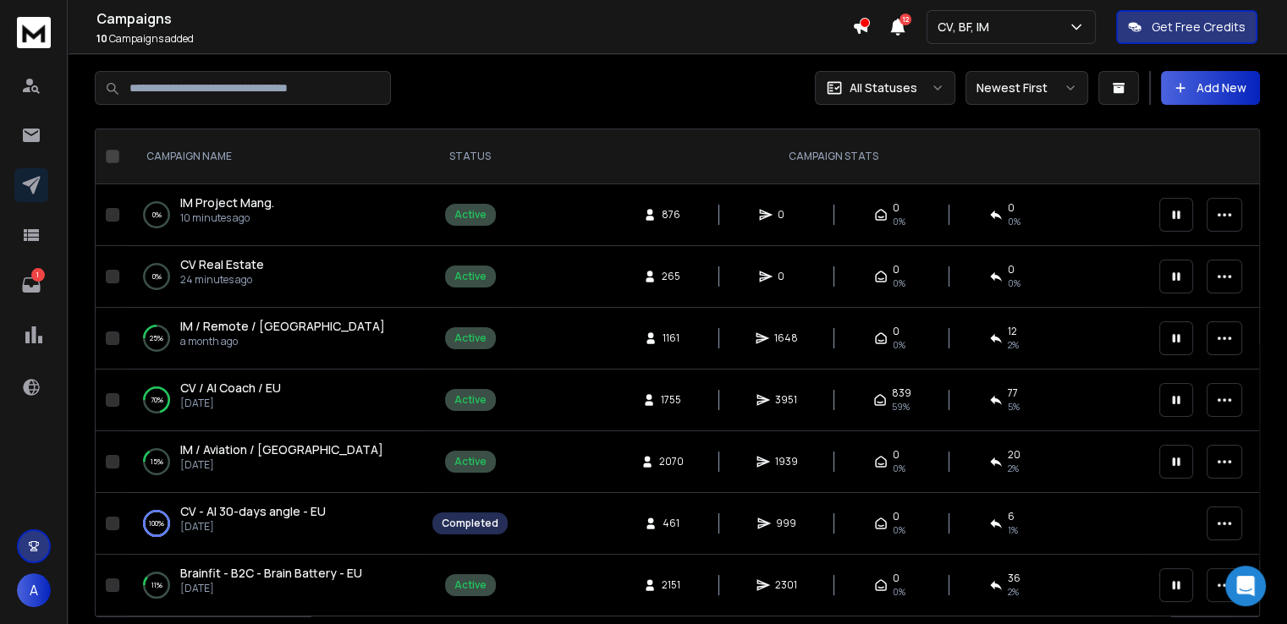
click at [1222, 215] on button "button" at bounding box center [1224, 215] width 36 height 34
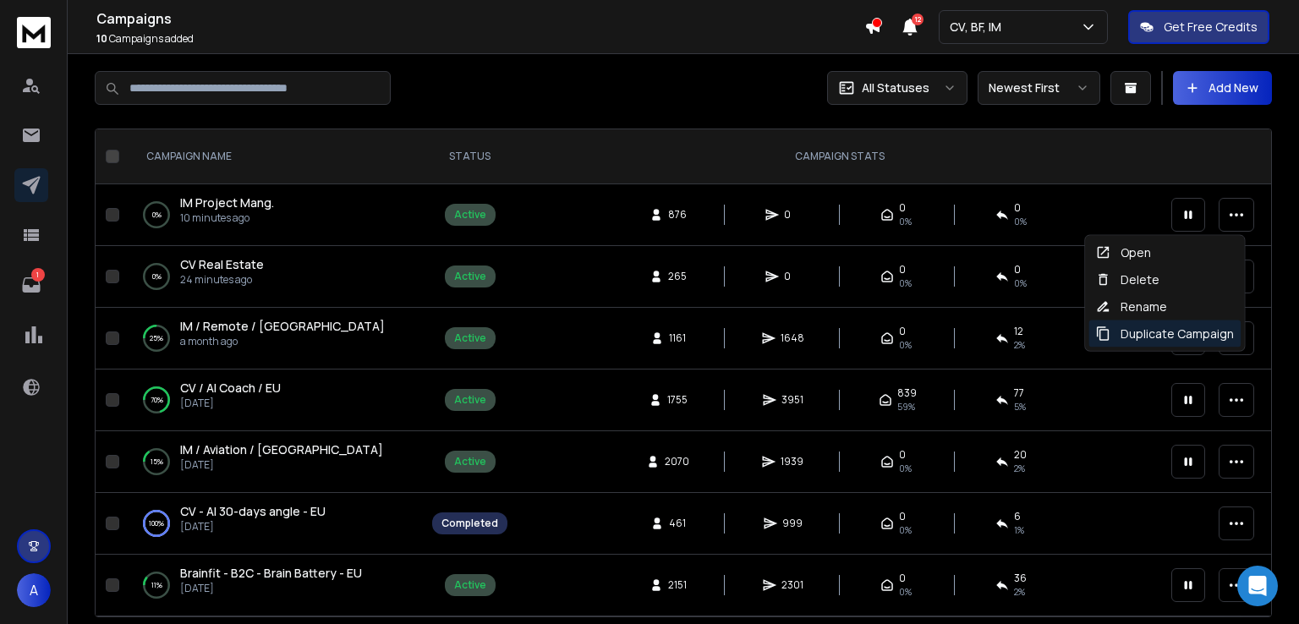
click at [1175, 335] on div "Duplicate Campaign" at bounding box center [1165, 334] width 139 height 17
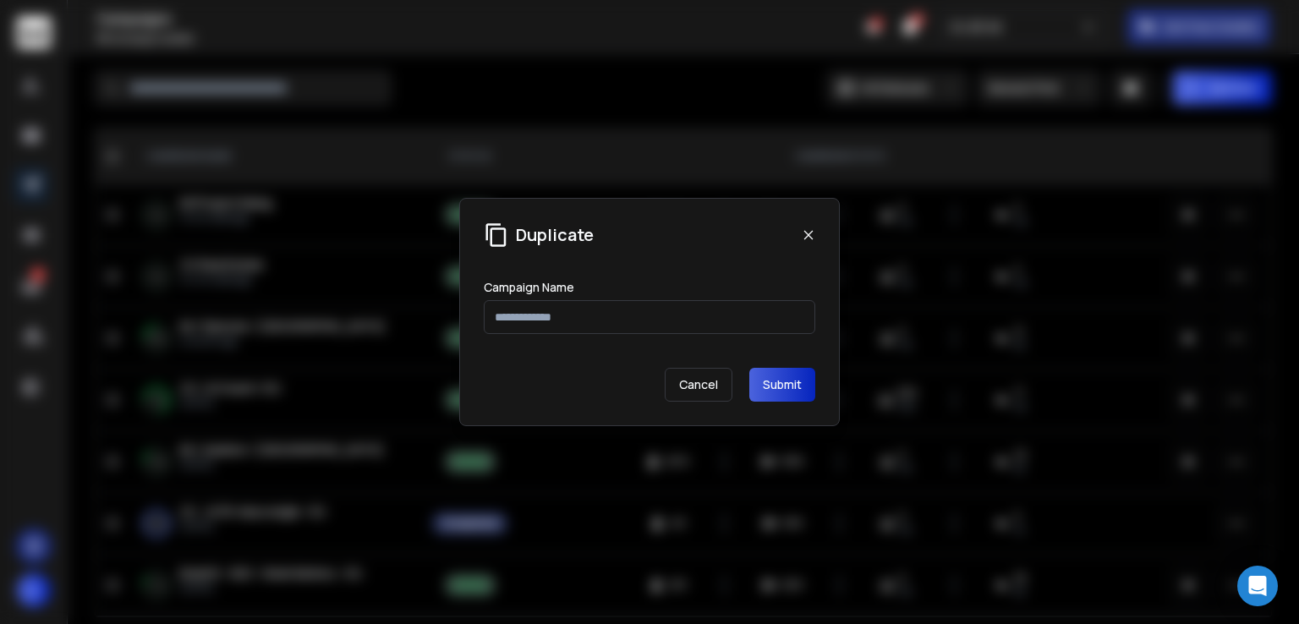
drag, startPoint x: 635, startPoint y: 316, endPoint x: 657, endPoint y: 298, distance: 28.3
click at [635, 316] on input "text" at bounding box center [650, 317] width 332 height 34
paste input "**********"
click at [510, 316] on input "**********" at bounding box center [650, 317] width 332 height 34
type input "**********"
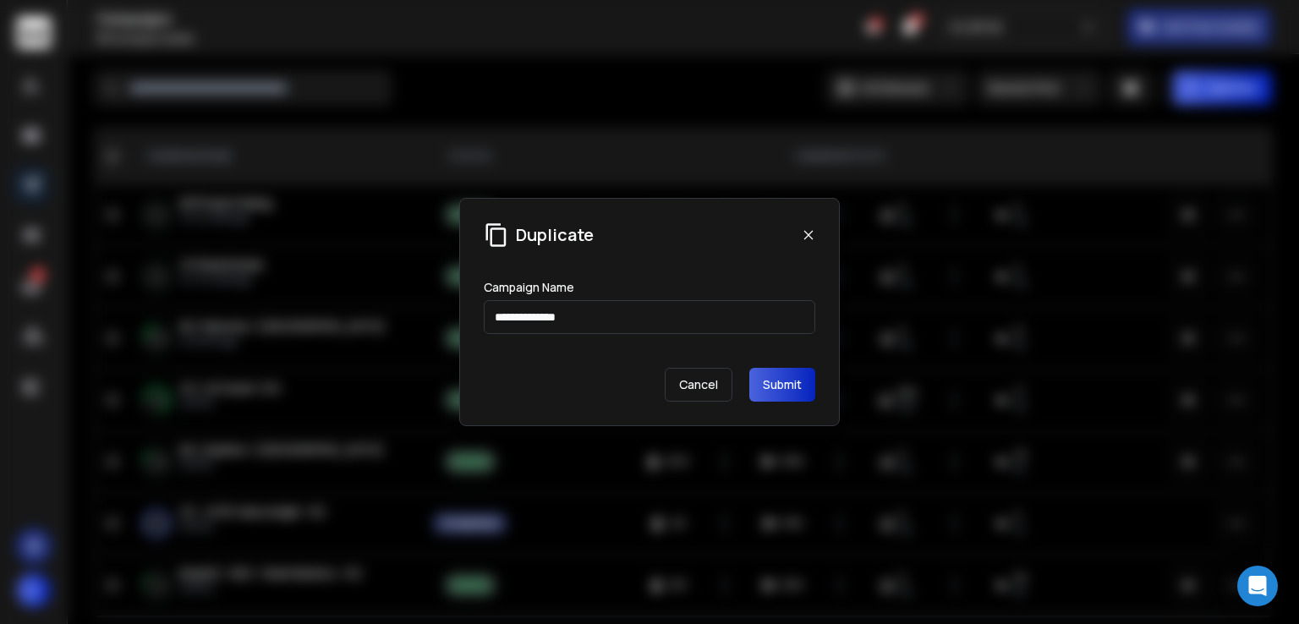
click at [781, 376] on button "Submit" at bounding box center [783, 385] width 66 height 34
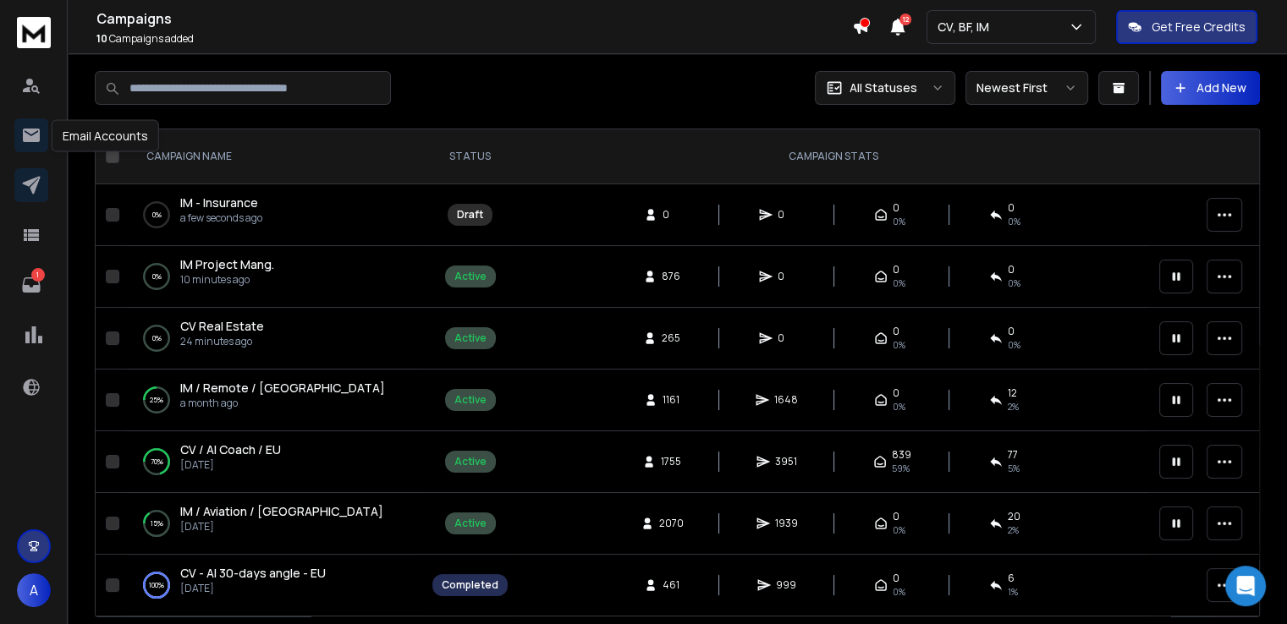
click at [37, 145] on icon at bounding box center [31, 135] width 20 height 20
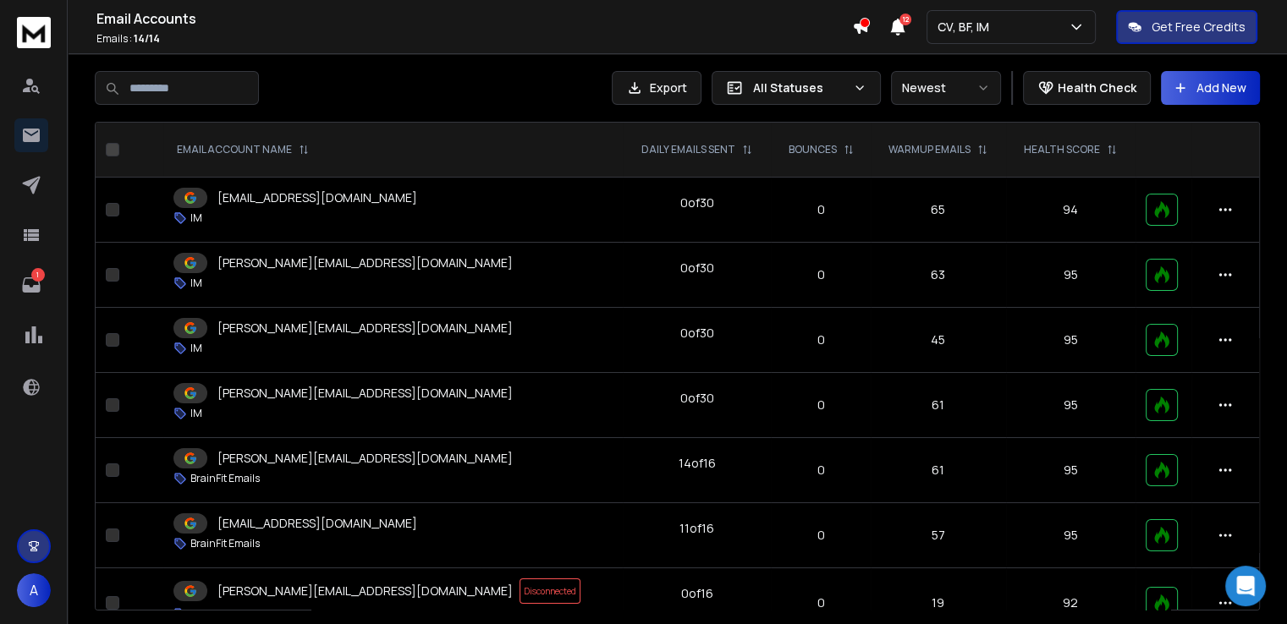
click at [301, 584] on p "[PERSON_NAME][EMAIL_ADDRESS][DOMAIN_NAME]" at bounding box center [364, 591] width 295 height 17
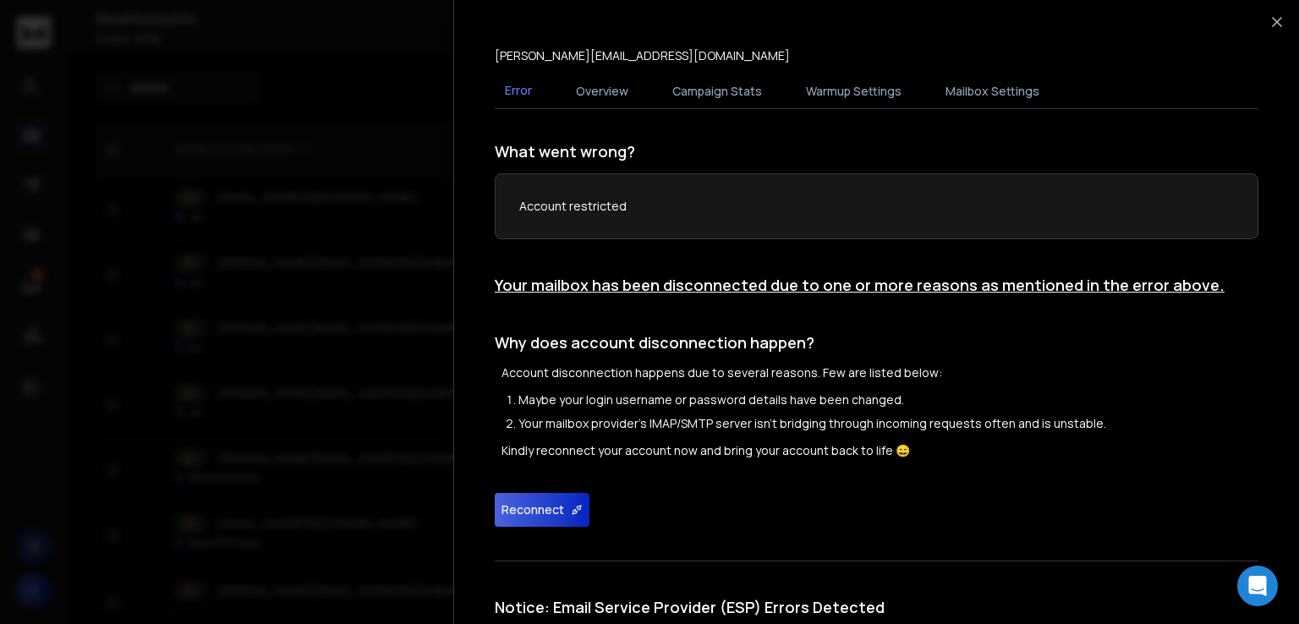
click at [546, 511] on button "Reconnect" at bounding box center [542, 510] width 95 height 34
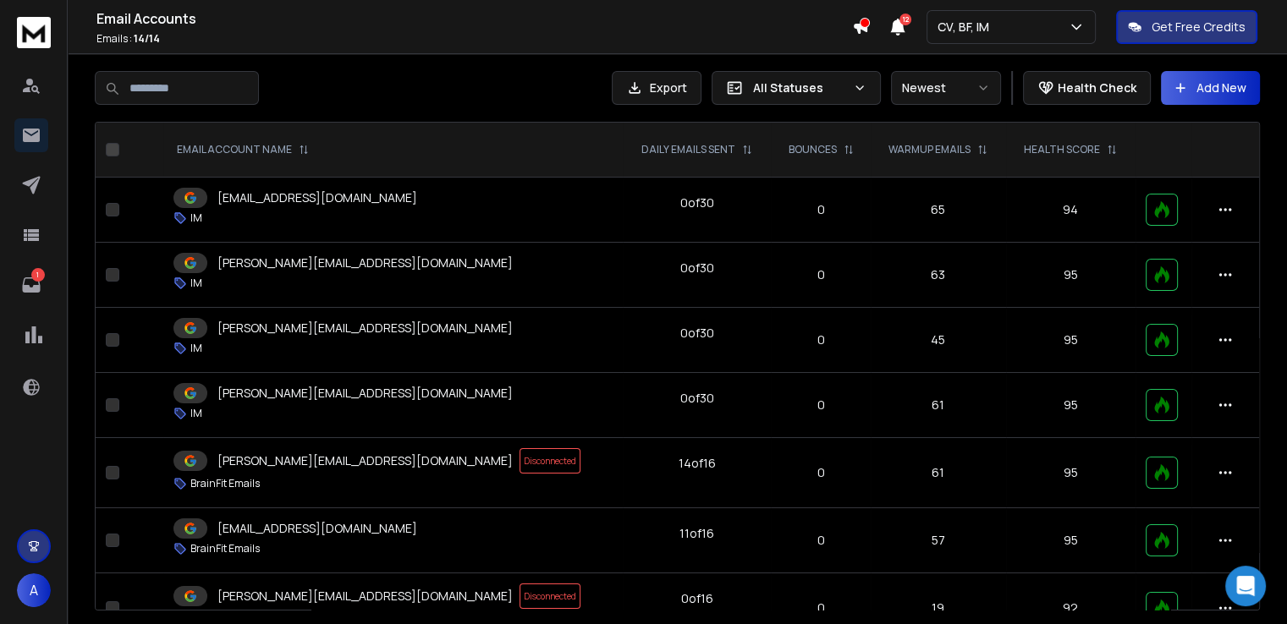
click at [320, 459] on p "[PERSON_NAME][EMAIL_ADDRESS][DOMAIN_NAME]" at bounding box center [364, 461] width 295 height 17
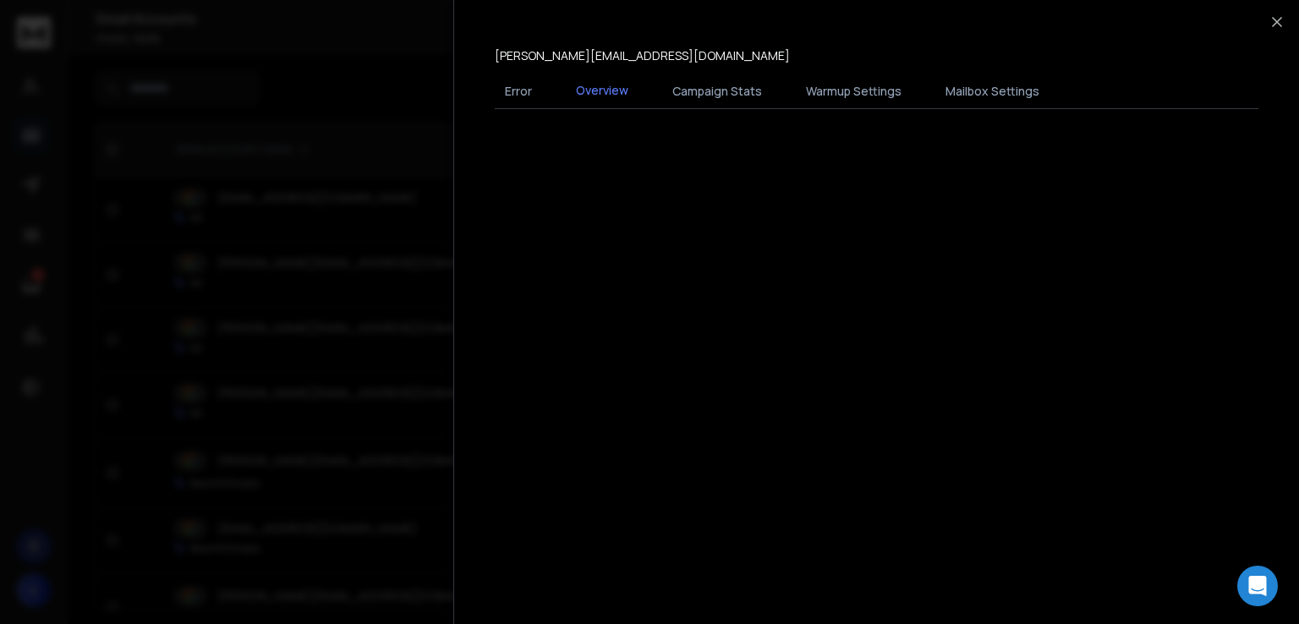
click at [392, 363] on div at bounding box center [649, 312] width 1299 height 624
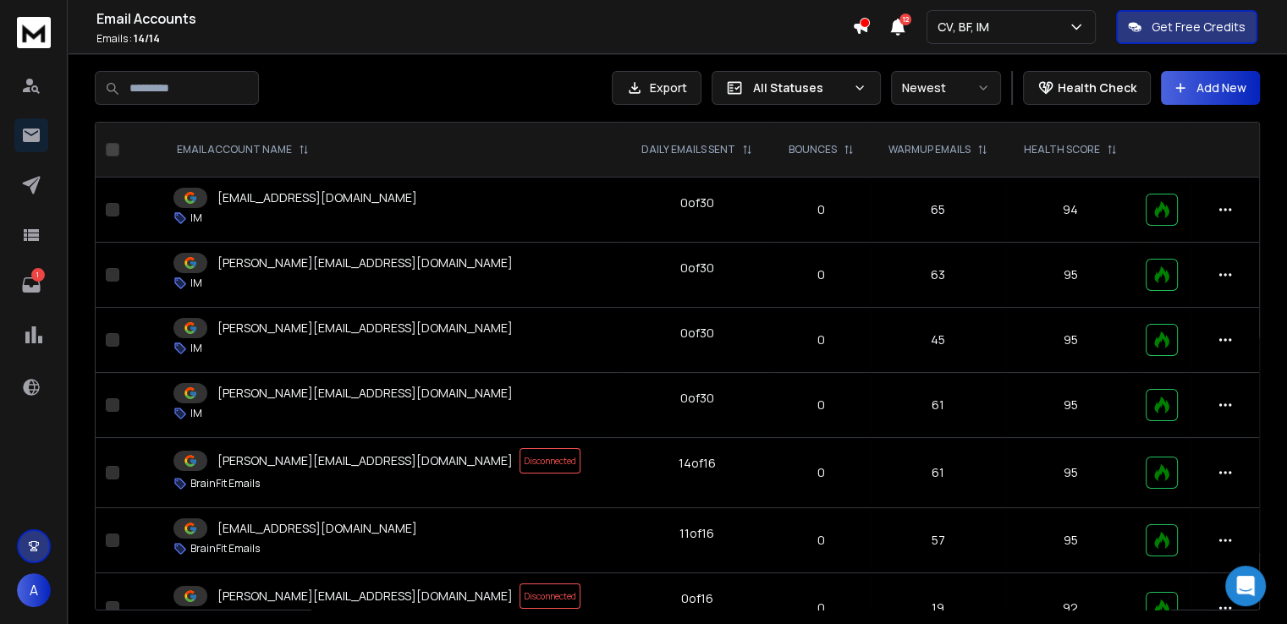
click at [852, 93] on div "All Statuses" at bounding box center [796, 88] width 169 height 34
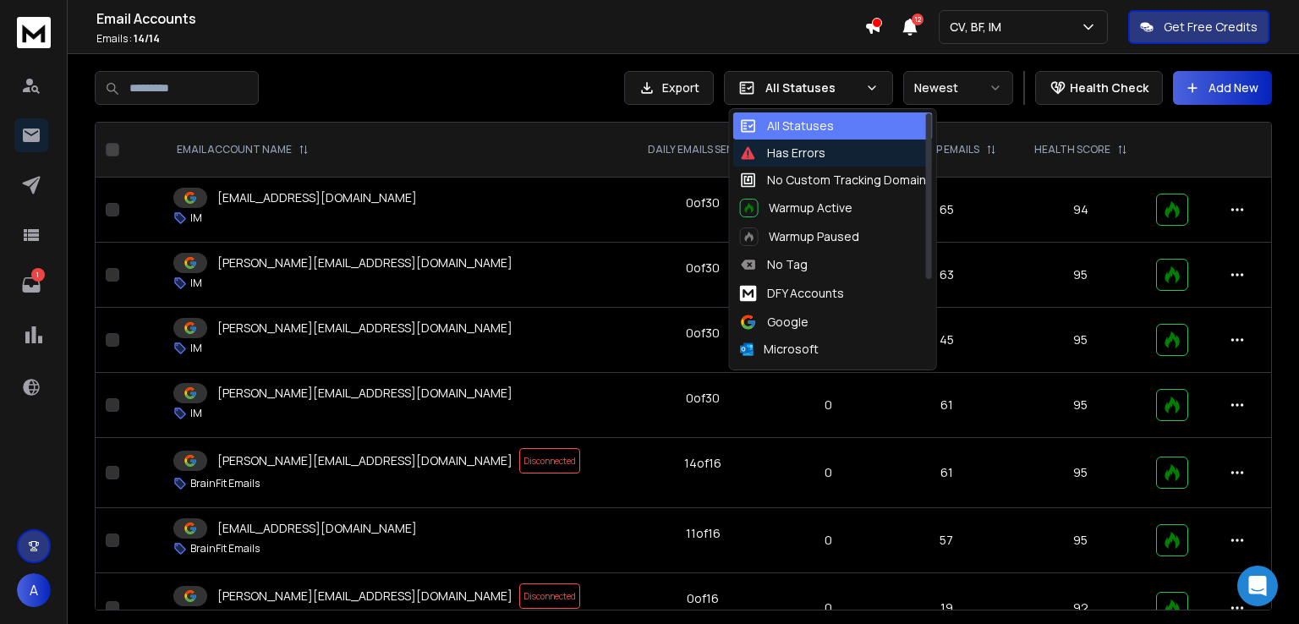
click at [839, 149] on div "Has Errors" at bounding box center [834, 153] width 200 height 27
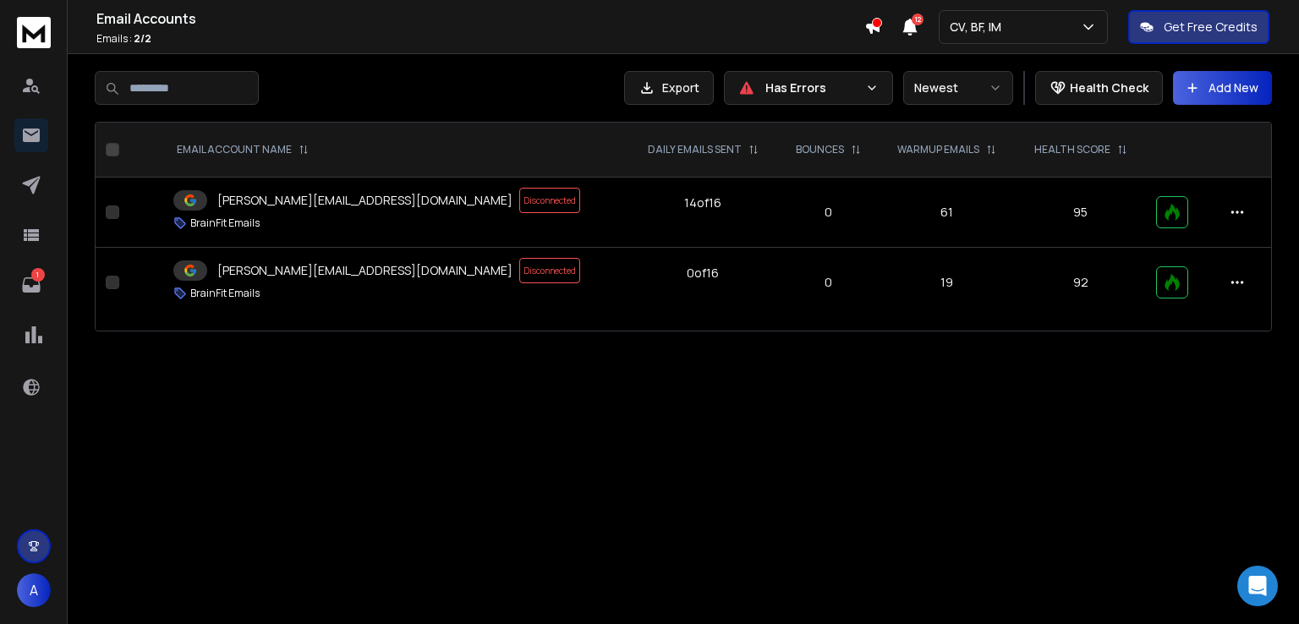
click at [308, 266] on p "[PERSON_NAME][EMAIL_ADDRESS][DOMAIN_NAME]" at bounding box center [364, 270] width 295 height 17
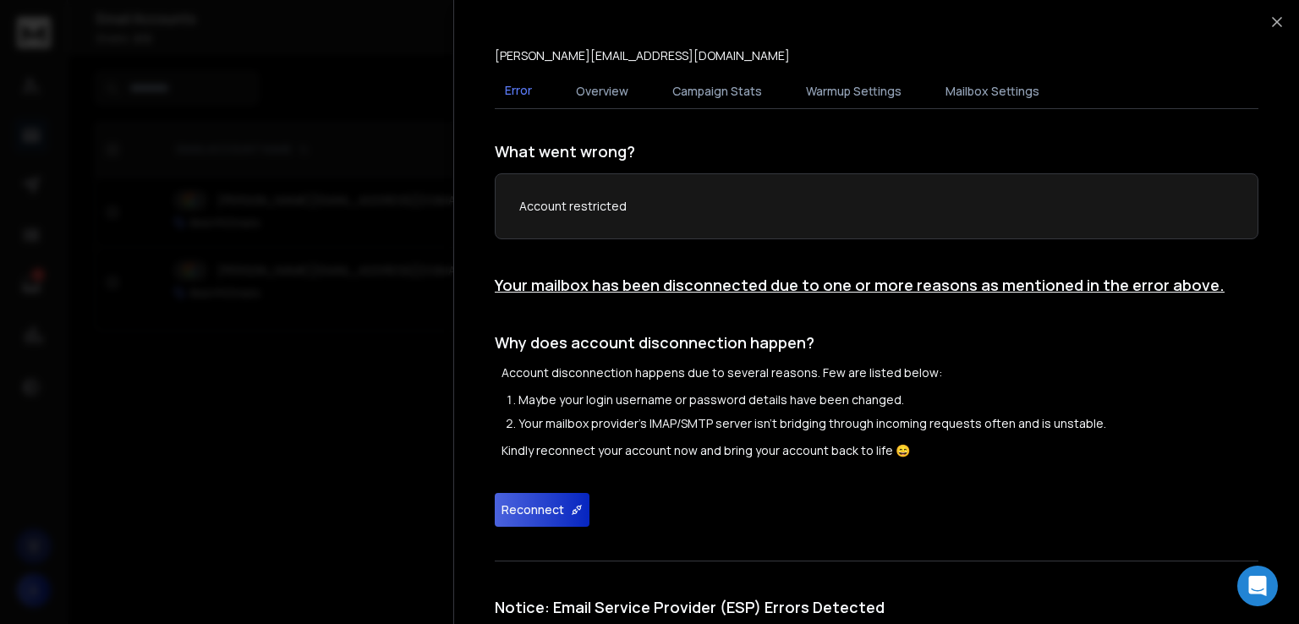
click at [566, 511] on button "Reconnect" at bounding box center [542, 510] width 95 height 34
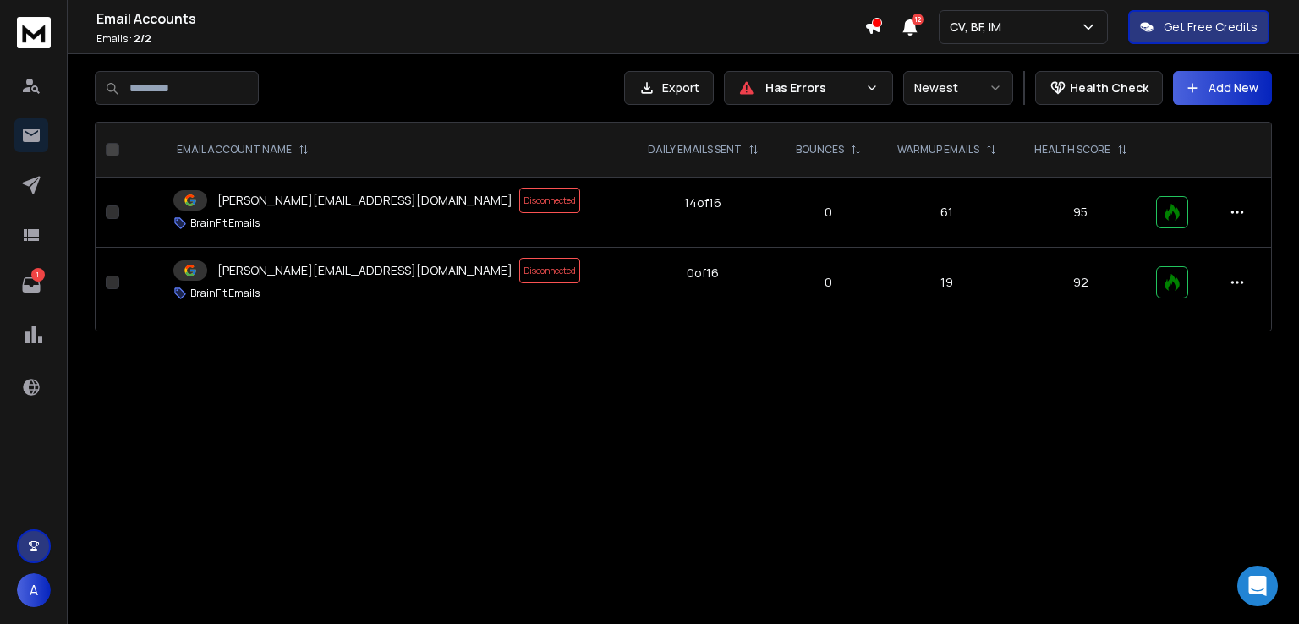
click at [827, 96] on p "Has Errors" at bounding box center [812, 88] width 93 height 17
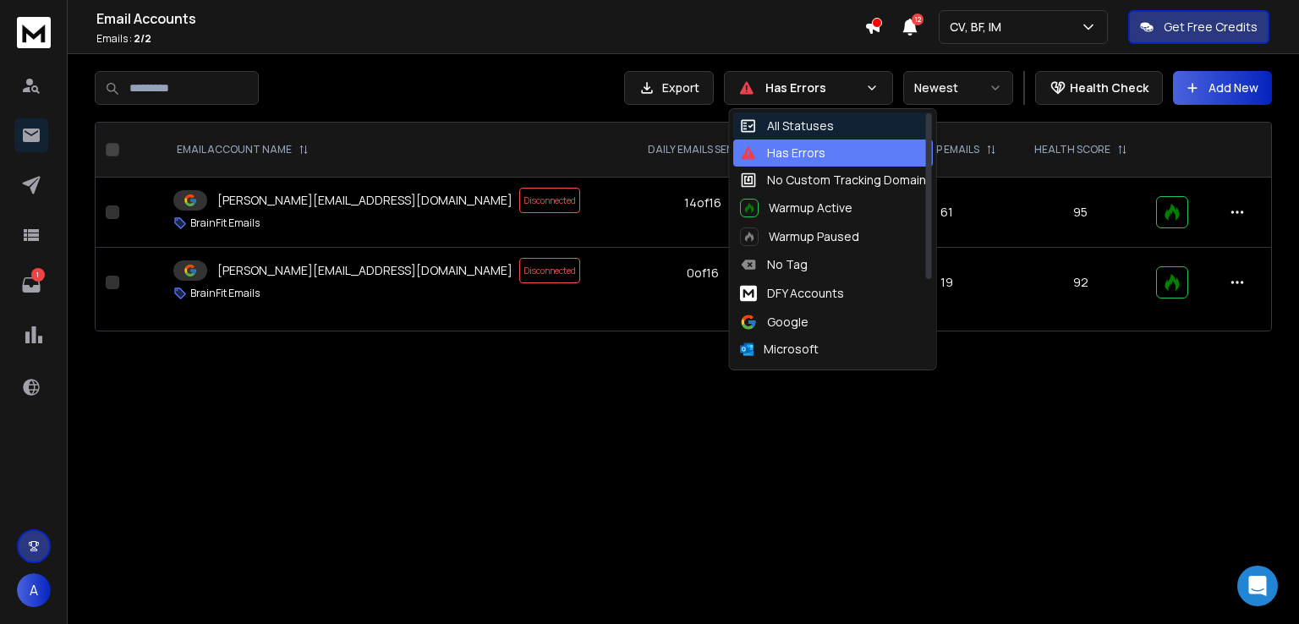
click at [832, 128] on div "All Statuses" at bounding box center [834, 126] width 200 height 27
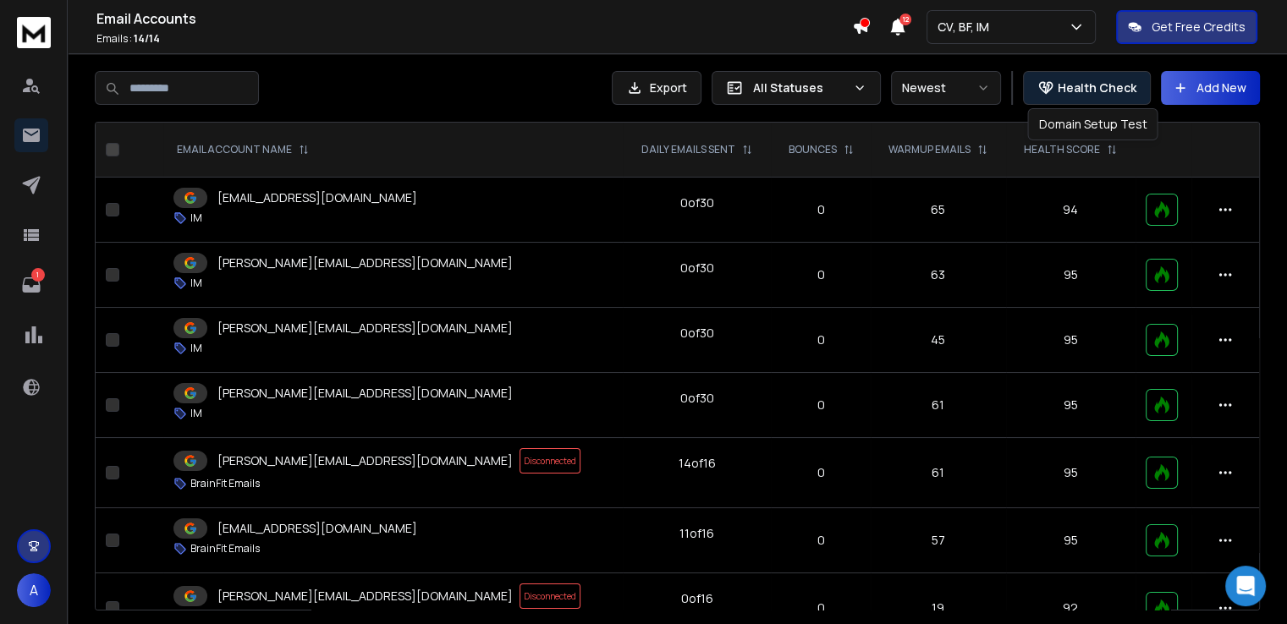
click at [1072, 92] on p "Health Check" at bounding box center [1097, 88] width 79 height 17
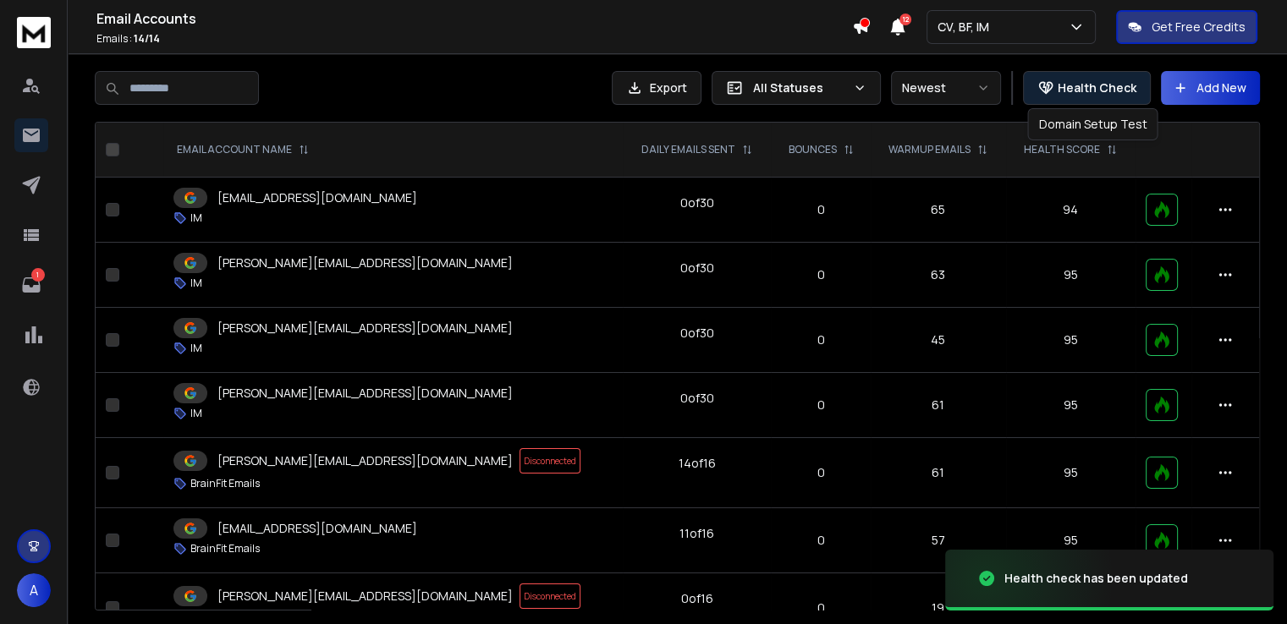
click at [324, 448] on div "[PERSON_NAME][EMAIL_ADDRESS][DOMAIN_NAME] Disconnected" at bounding box center [392, 460] width 439 height 25
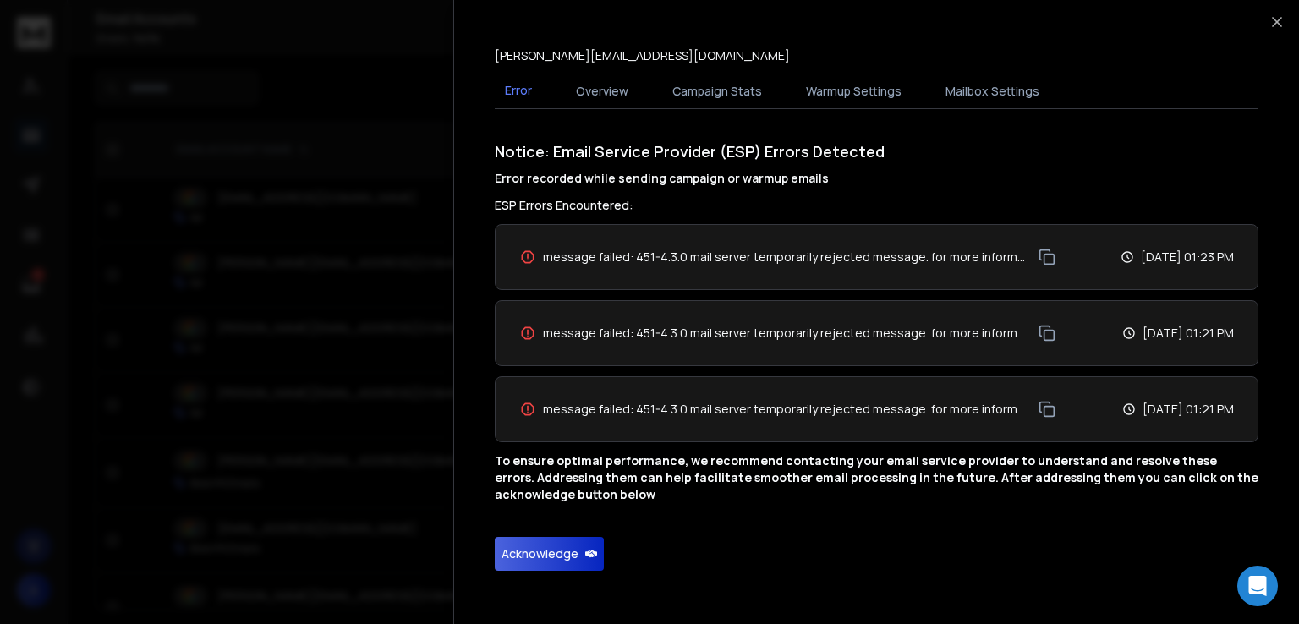
click at [355, 434] on div at bounding box center [649, 312] width 1299 height 624
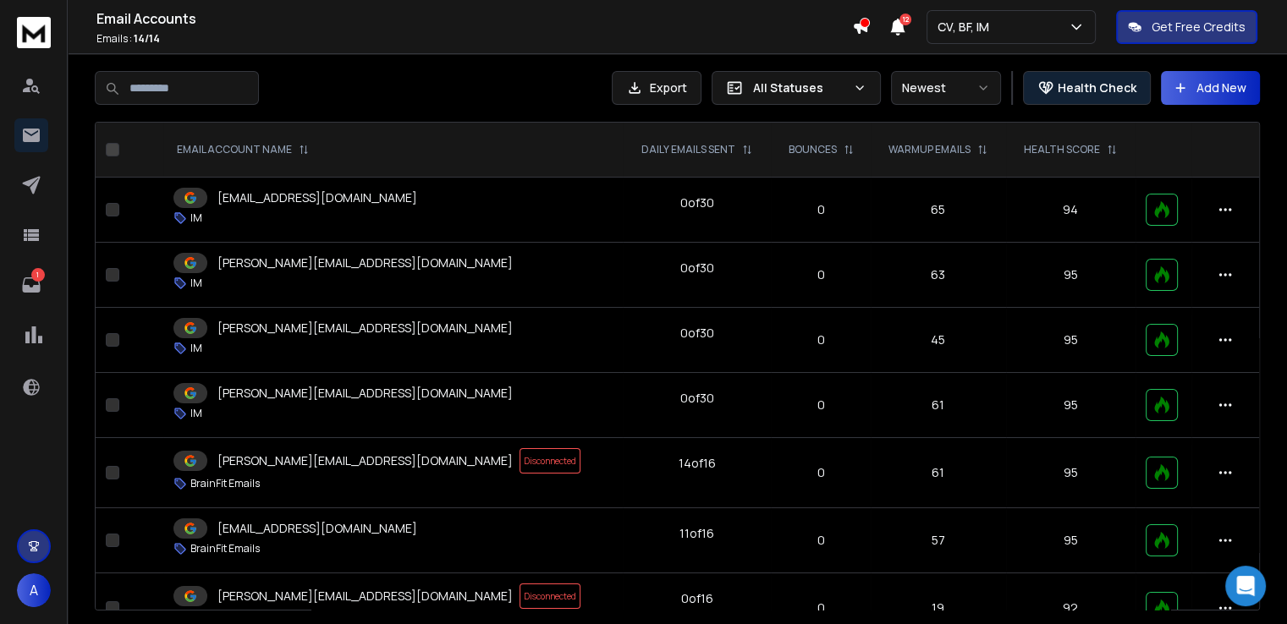
click at [442, 584] on div "[PERSON_NAME][EMAIL_ADDRESS][DOMAIN_NAME] Disconnected" at bounding box center [392, 596] width 439 height 25
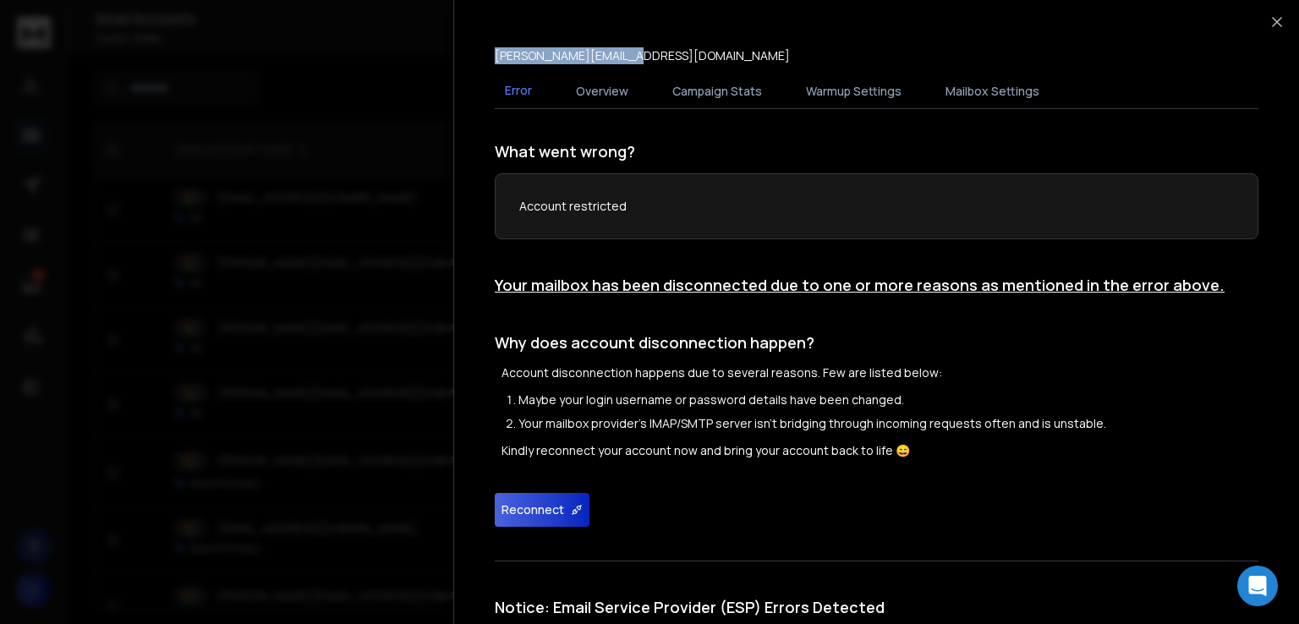
copy p "[PERSON_NAME][EMAIL_ADDRESS][DOMAIN_NAME]"
drag, startPoint x: 647, startPoint y: 56, endPoint x: 510, endPoint y: 85, distance: 140.2
click at [500, 55] on div "[PERSON_NAME][EMAIL_ADDRESS][DOMAIN_NAME]" at bounding box center [877, 55] width 764 height 17
click at [553, 499] on button "Reconnect" at bounding box center [542, 510] width 95 height 34
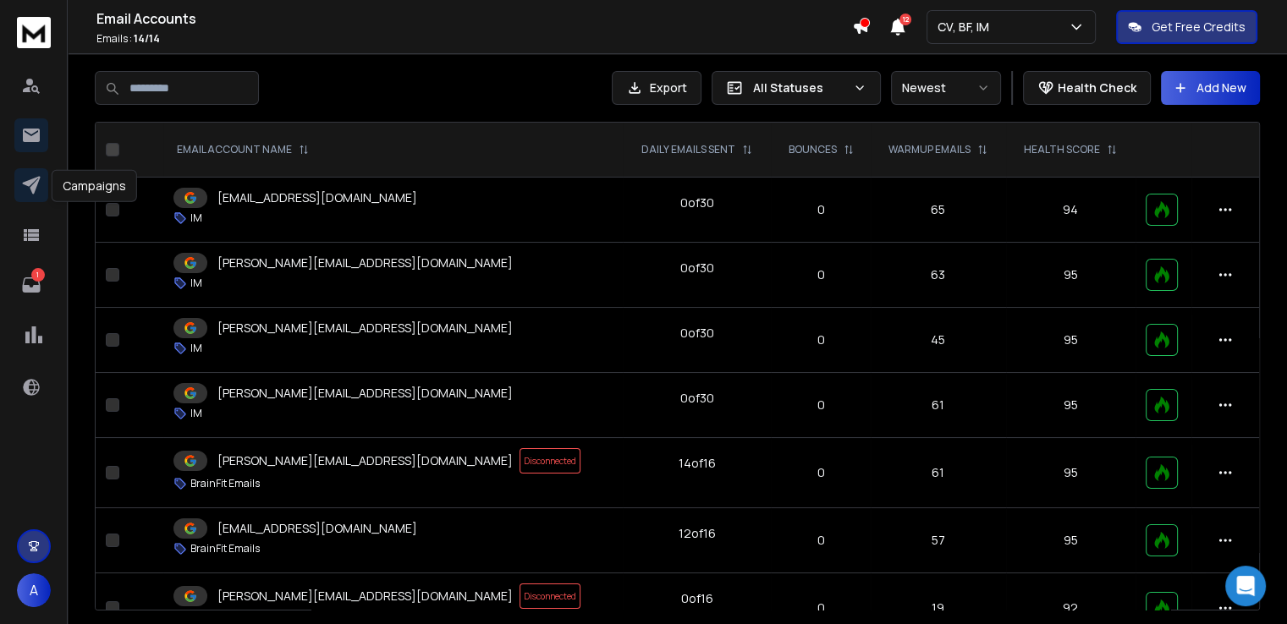
click at [36, 190] on icon at bounding box center [31, 185] width 20 height 20
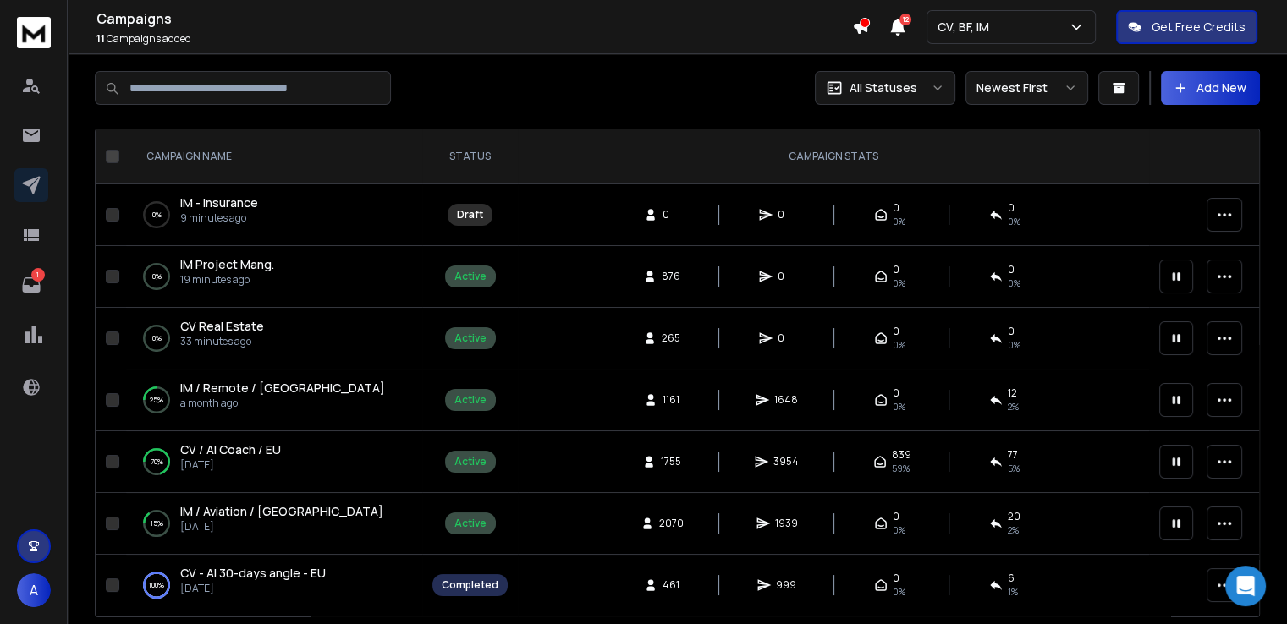
click at [234, 203] on span "IM - Insurance" at bounding box center [219, 203] width 78 height 16
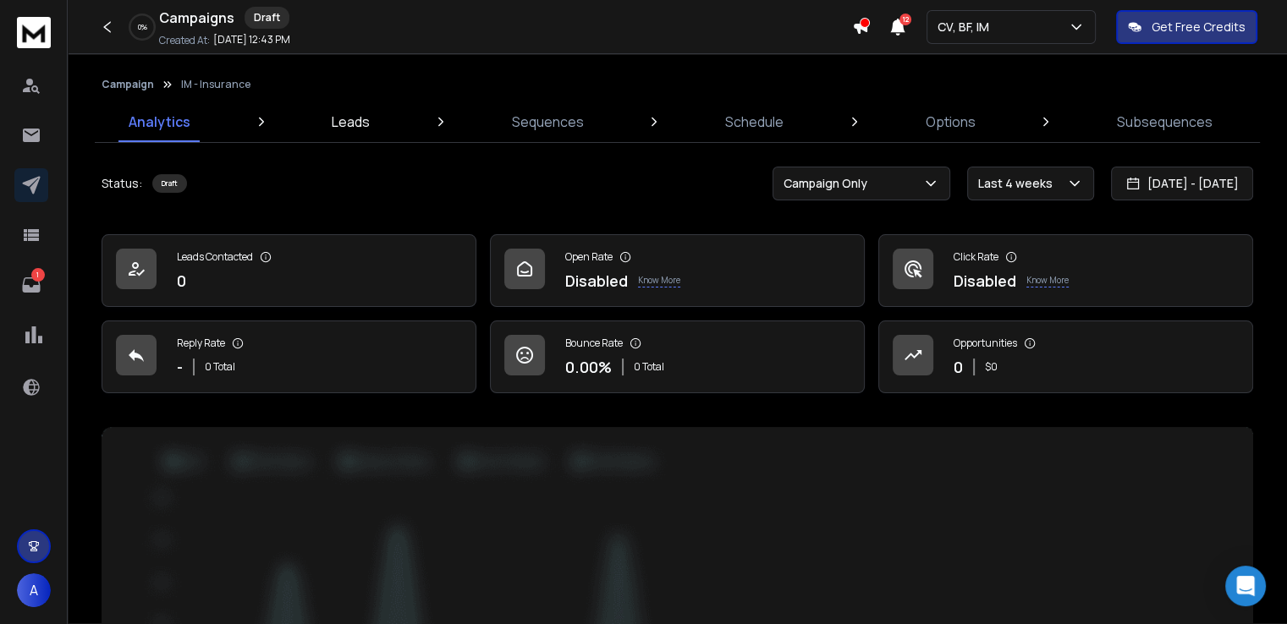
click at [362, 131] on p "Leads" at bounding box center [351, 122] width 38 height 20
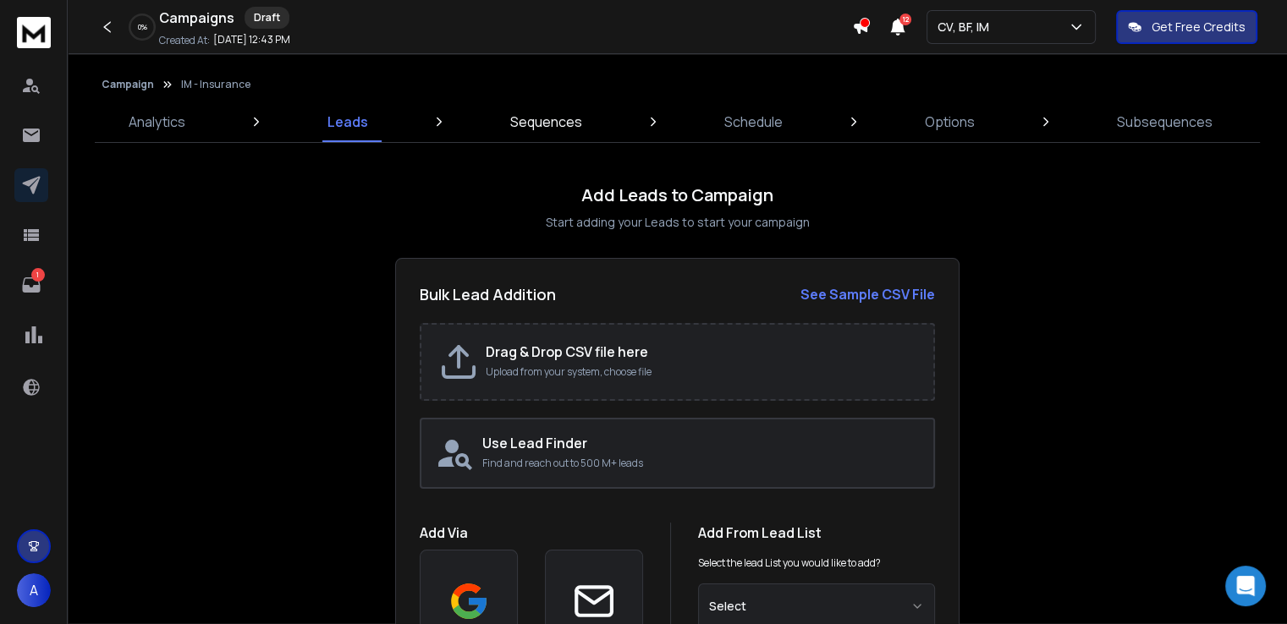
click at [534, 132] on link "Sequences" at bounding box center [546, 122] width 92 height 41
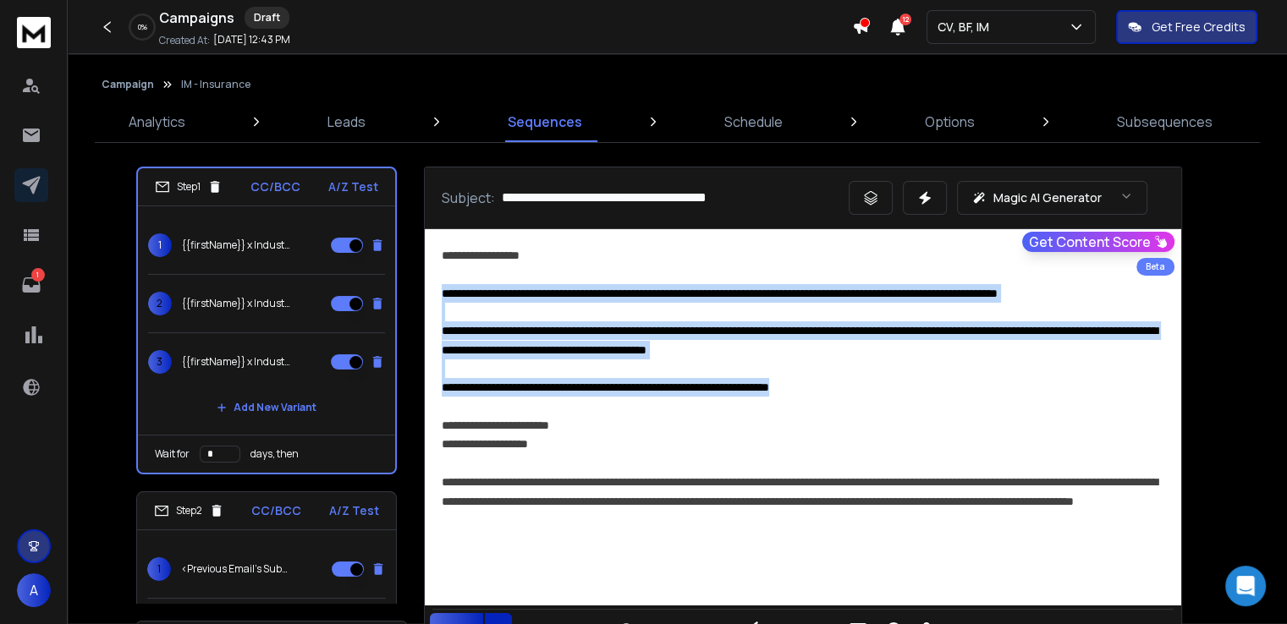
drag, startPoint x: 454, startPoint y: 296, endPoint x: 888, endPoint y: 395, distance: 445.2
click at [889, 394] on div "**********" at bounding box center [803, 416] width 756 height 375
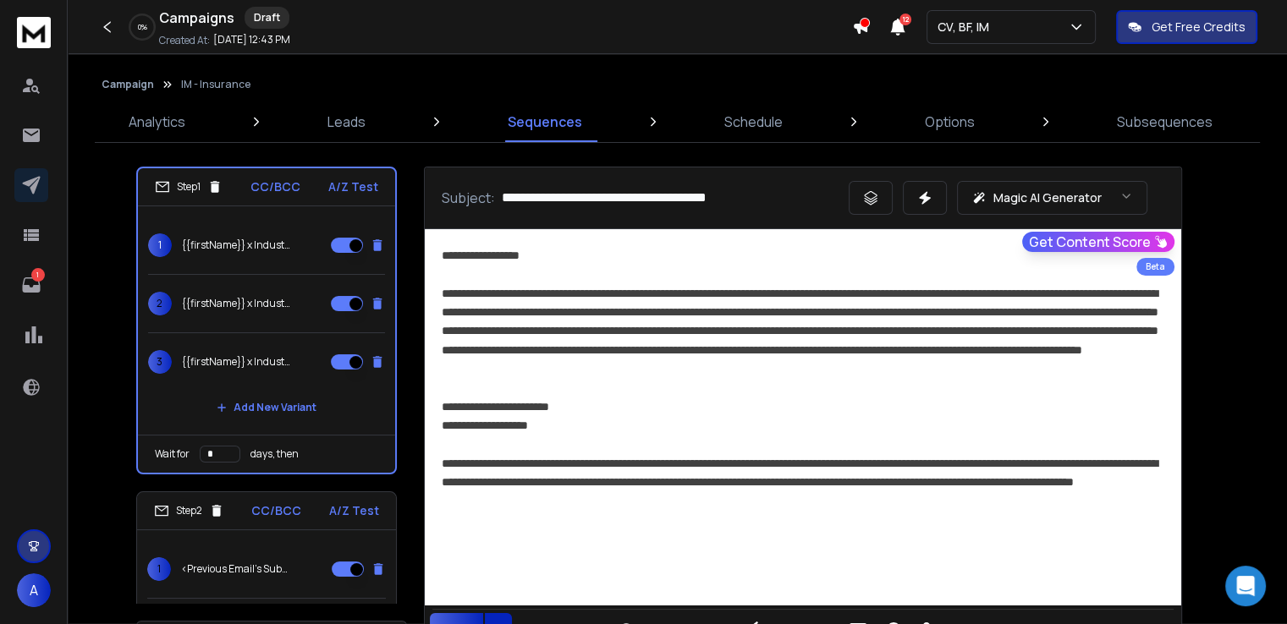
click at [916, 309] on div "**********" at bounding box center [803, 331] width 723 height 95
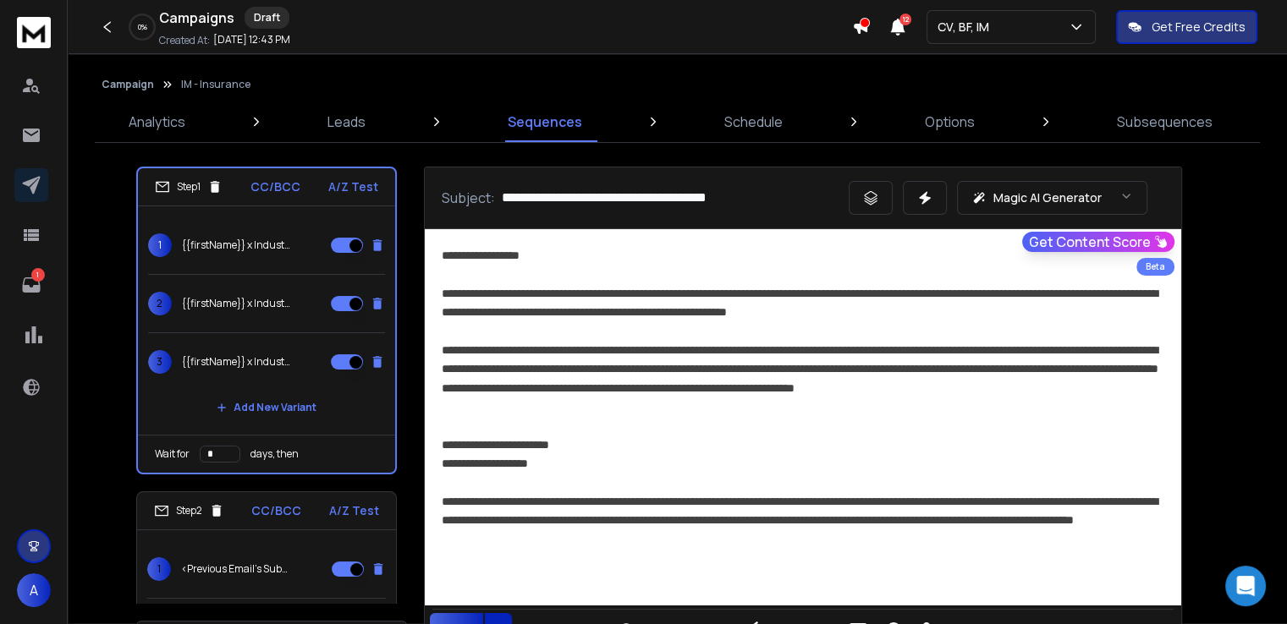
click at [969, 350] on div "**********" at bounding box center [803, 379] width 723 height 76
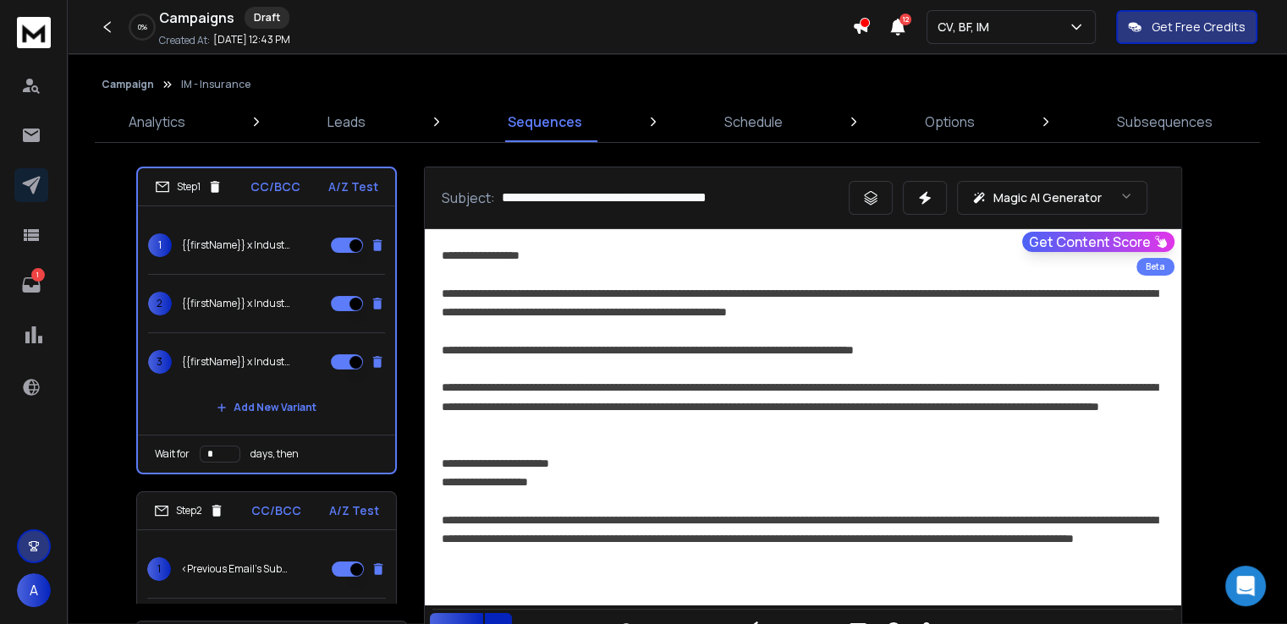
click at [1019, 387] on div "**********" at bounding box center [803, 406] width 723 height 57
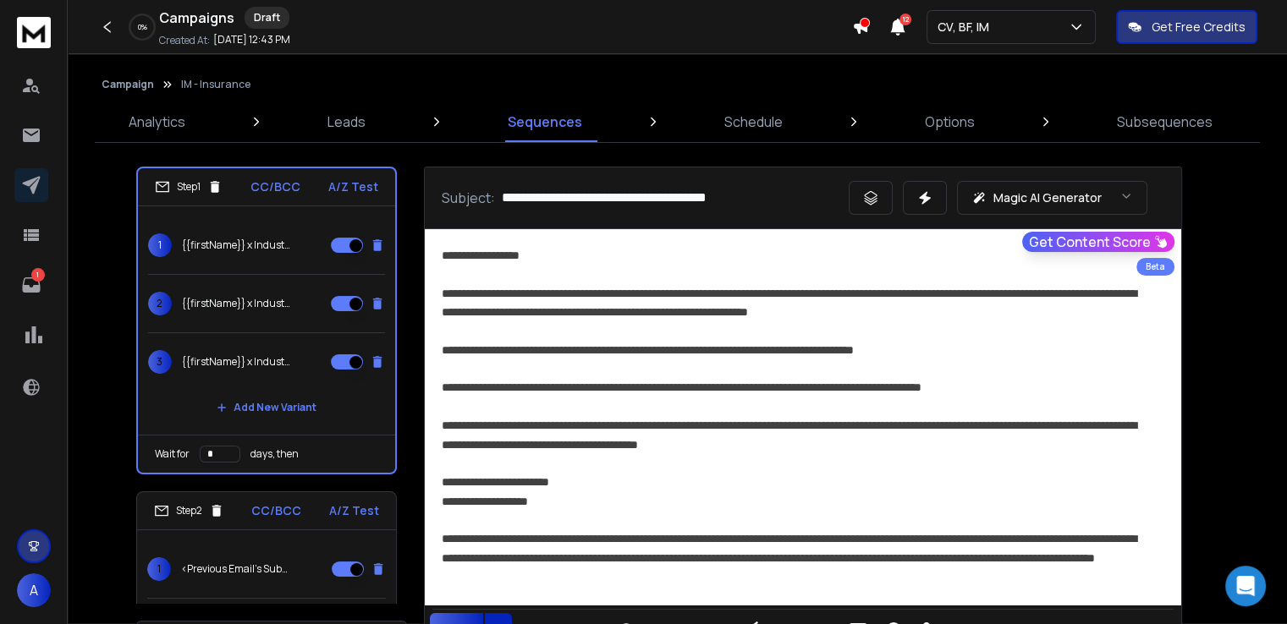
click at [751, 381] on div "**********" at bounding box center [797, 387] width 710 height 19
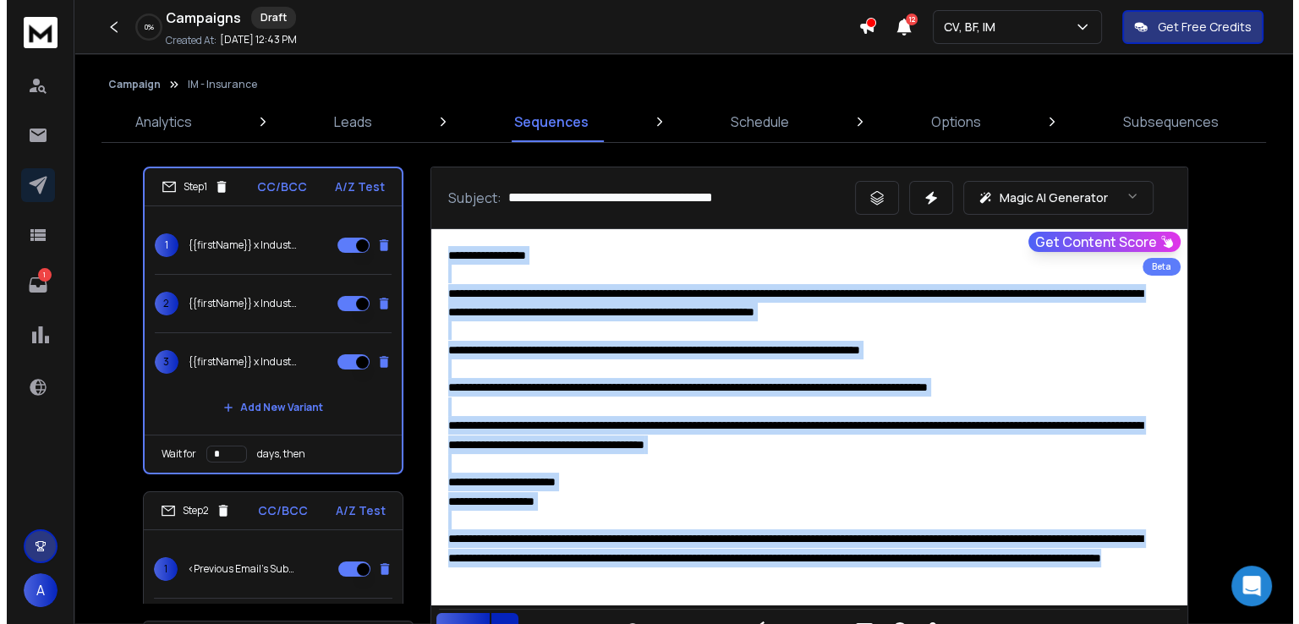
scroll to position [53, 0]
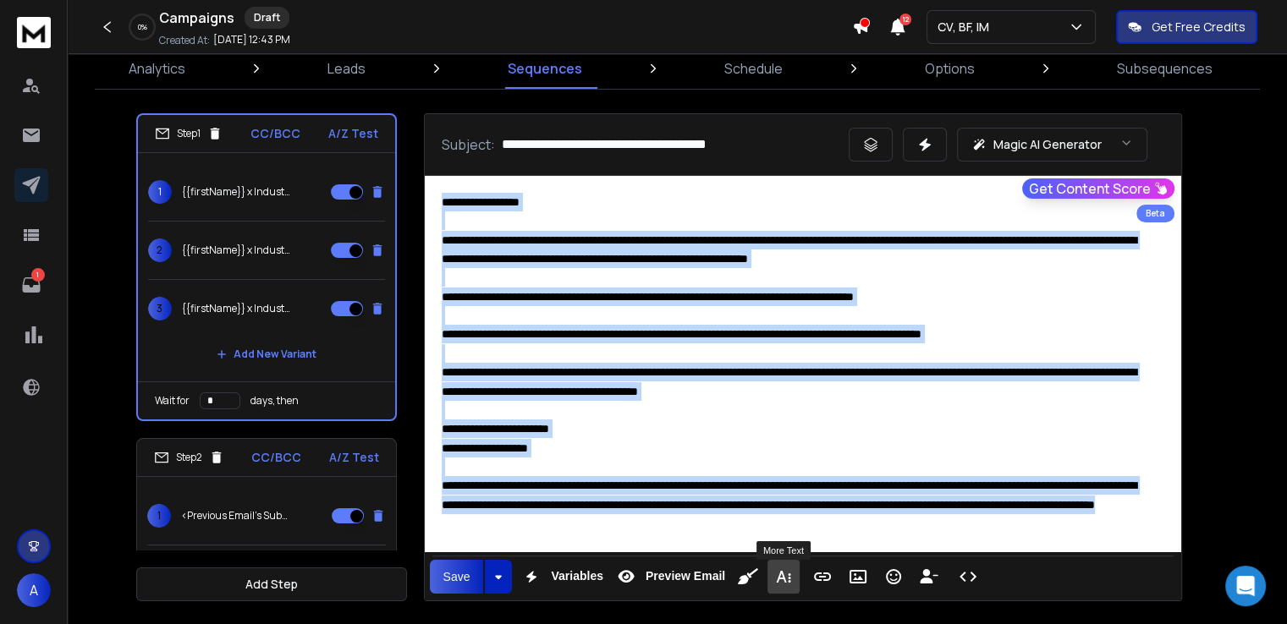
click at [782, 578] on icon "button" at bounding box center [784, 577] width 14 height 12
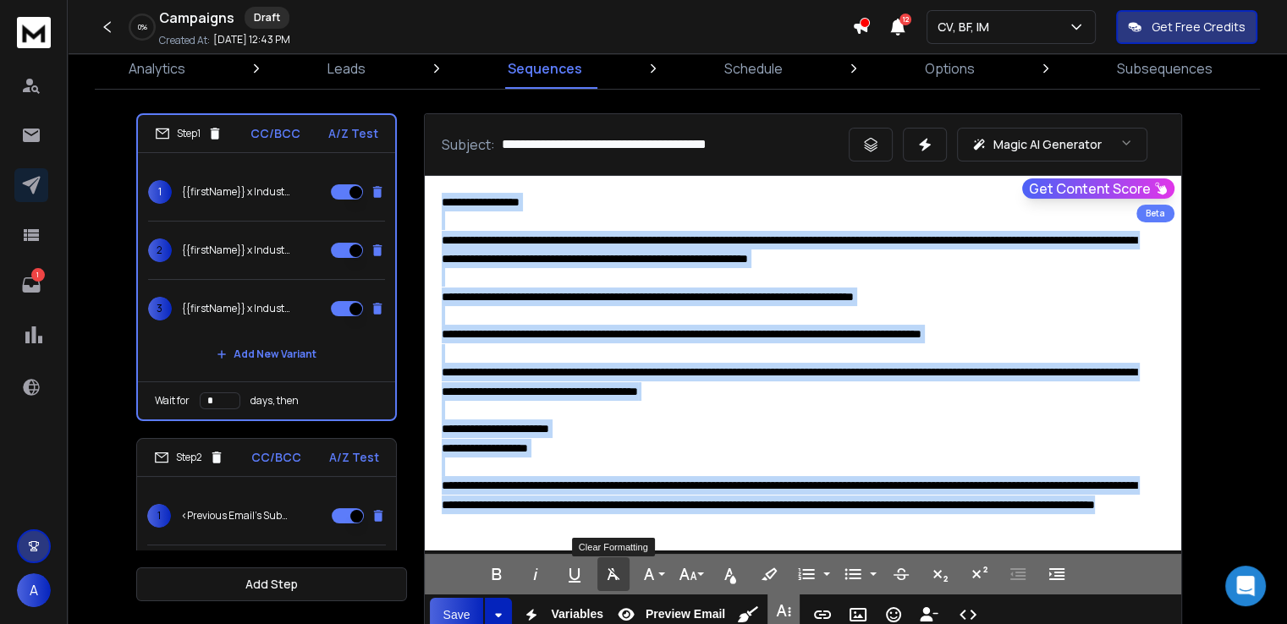
click at [622, 576] on icon "button" at bounding box center [613, 574] width 20 height 20
click at [745, 610] on icon "button" at bounding box center [748, 615] width 20 height 16
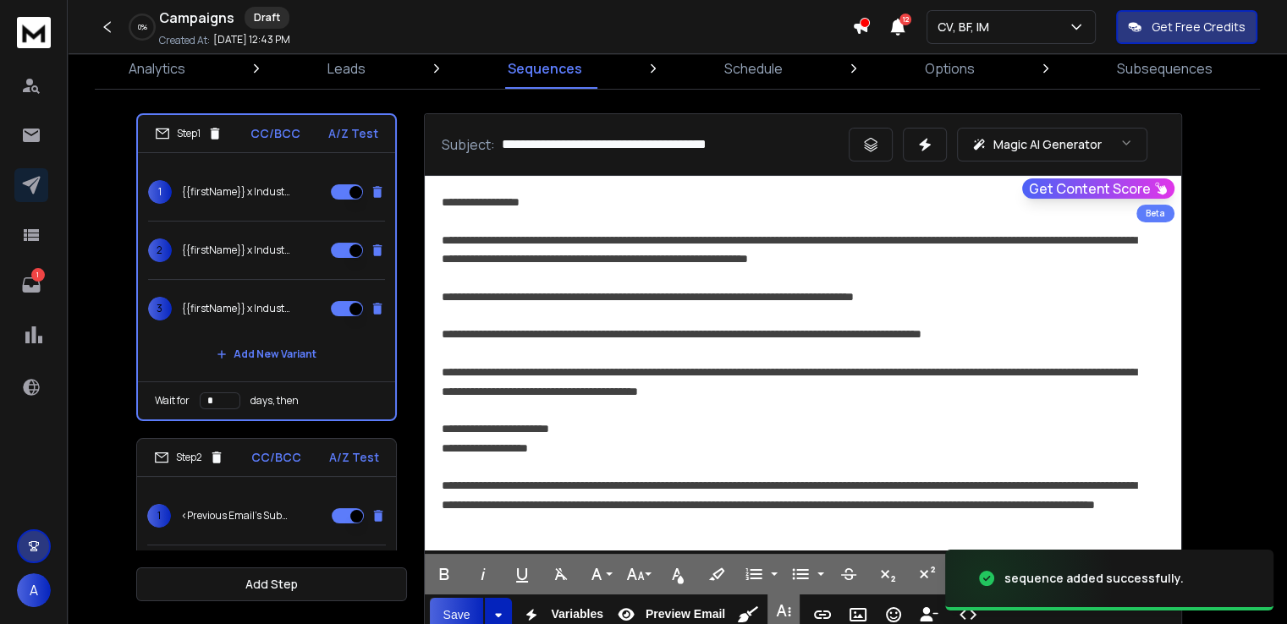
click at [270, 261] on div "2 {{firstName}} x Industry Masters" at bounding box center [266, 251] width 237 height 58
type input "**********"
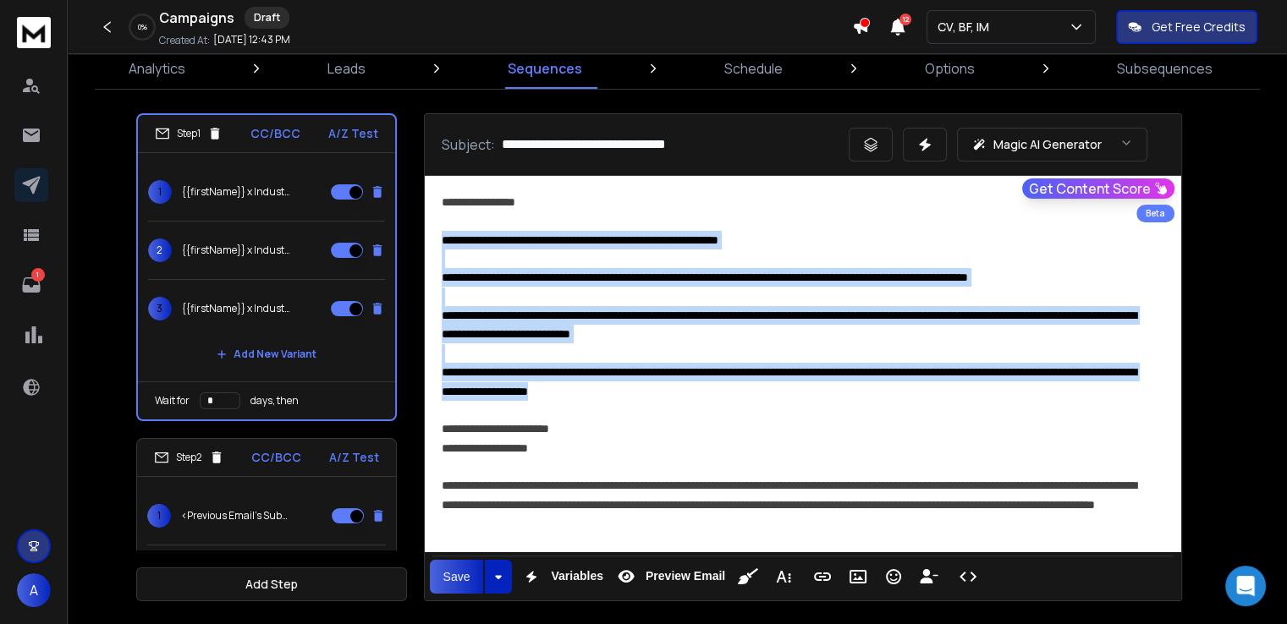
drag, startPoint x: 437, startPoint y: 241, endPoint x: 752, endPoint y: 393, distance: 349.3
click at [752, 393] on div "**********" at bounding box center [803, 363] width 756 height 375
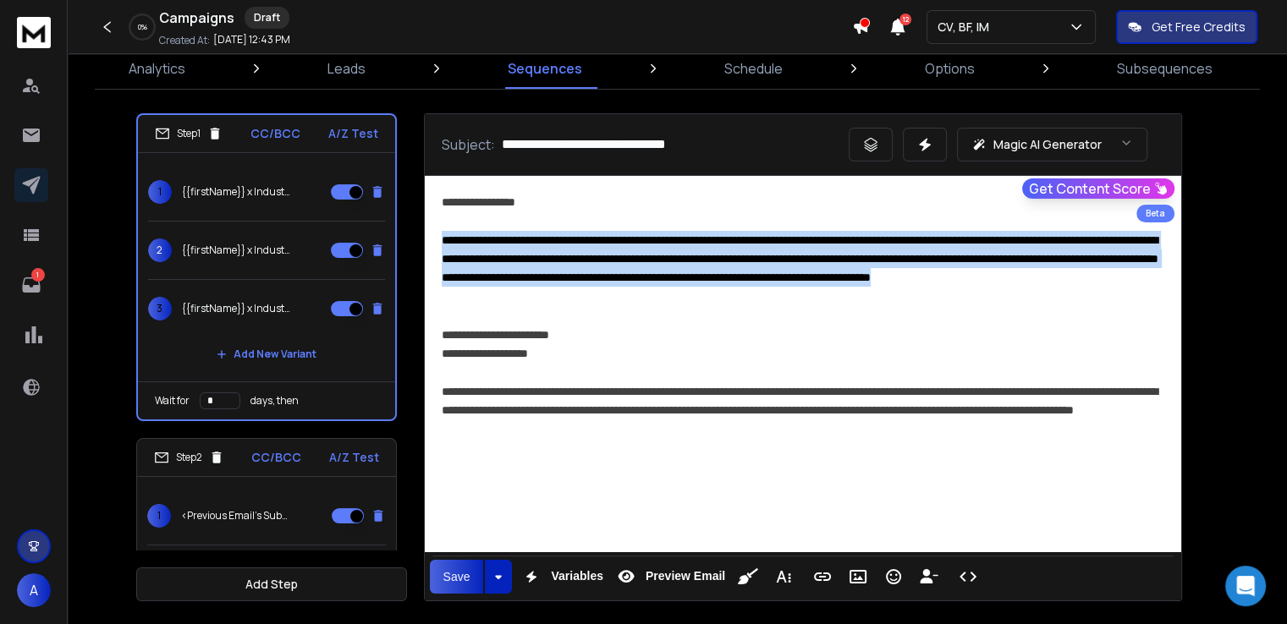
drag, startPoint x: 437, startPoint y: 239, endPoint x: 657, endPoint y: 296, distance: 227.2
click at [657, 296] on div "**********" at bounding box center [803, 363] width 756 height 375
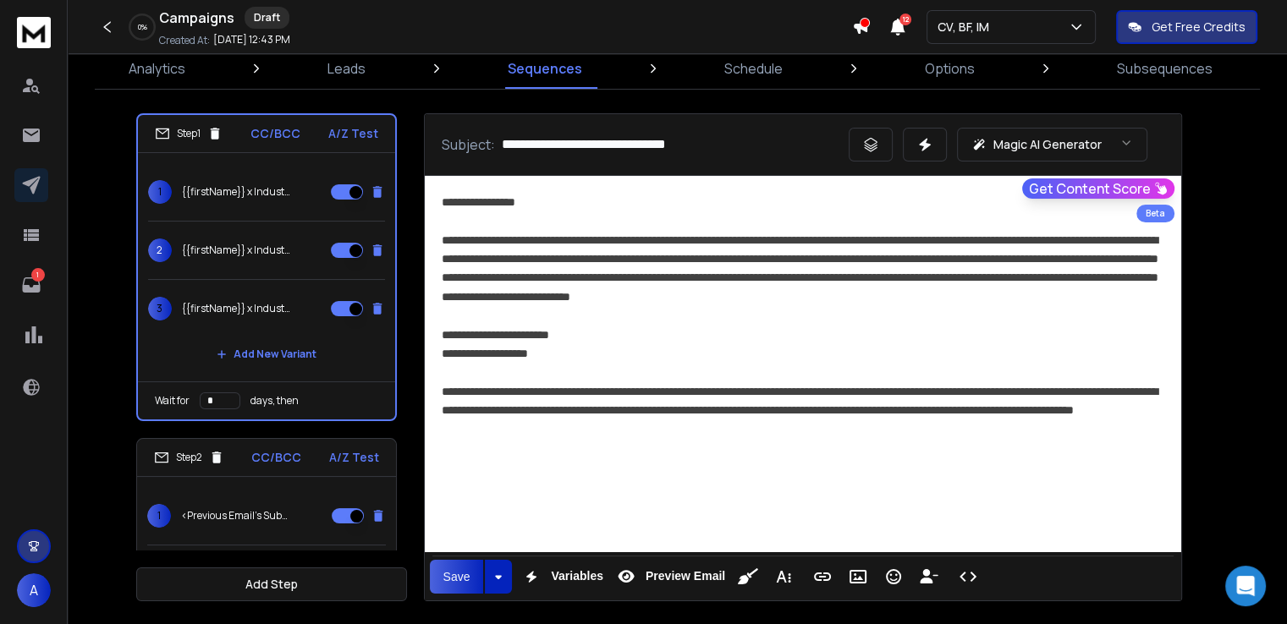
click at [1111, 240] on div "**********" at bounding box center [803, 269] width 723 height 76
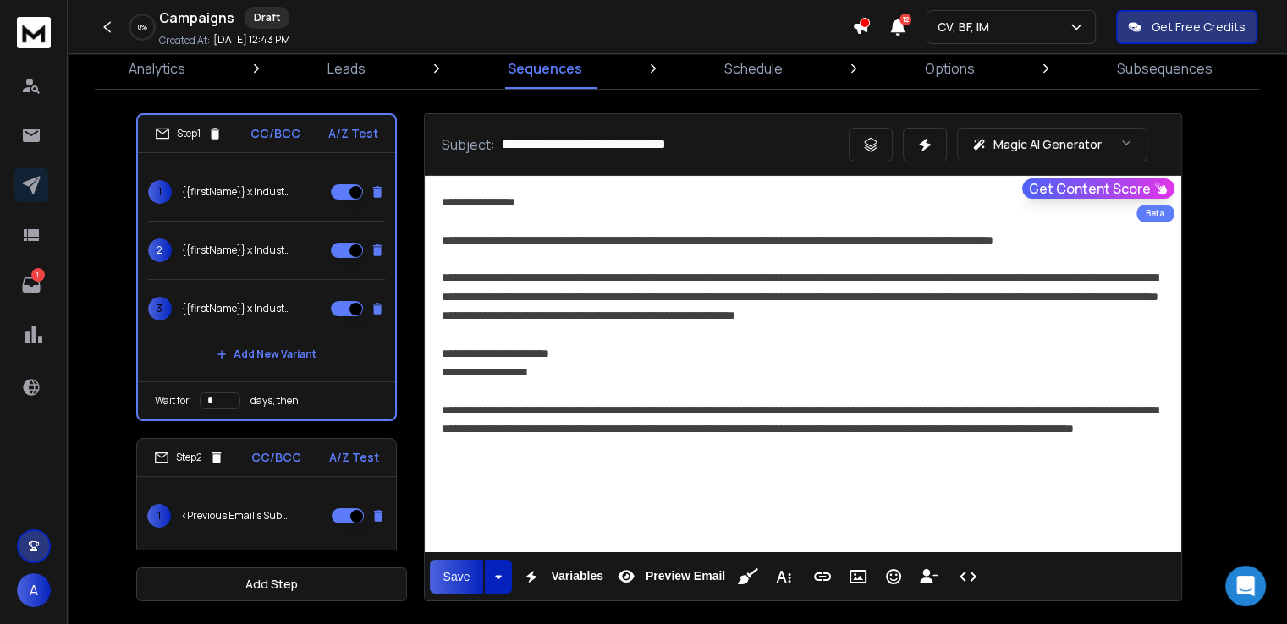
click at [849, 300] on div "**********" at bounding box center [803, 296] width 723 height 57
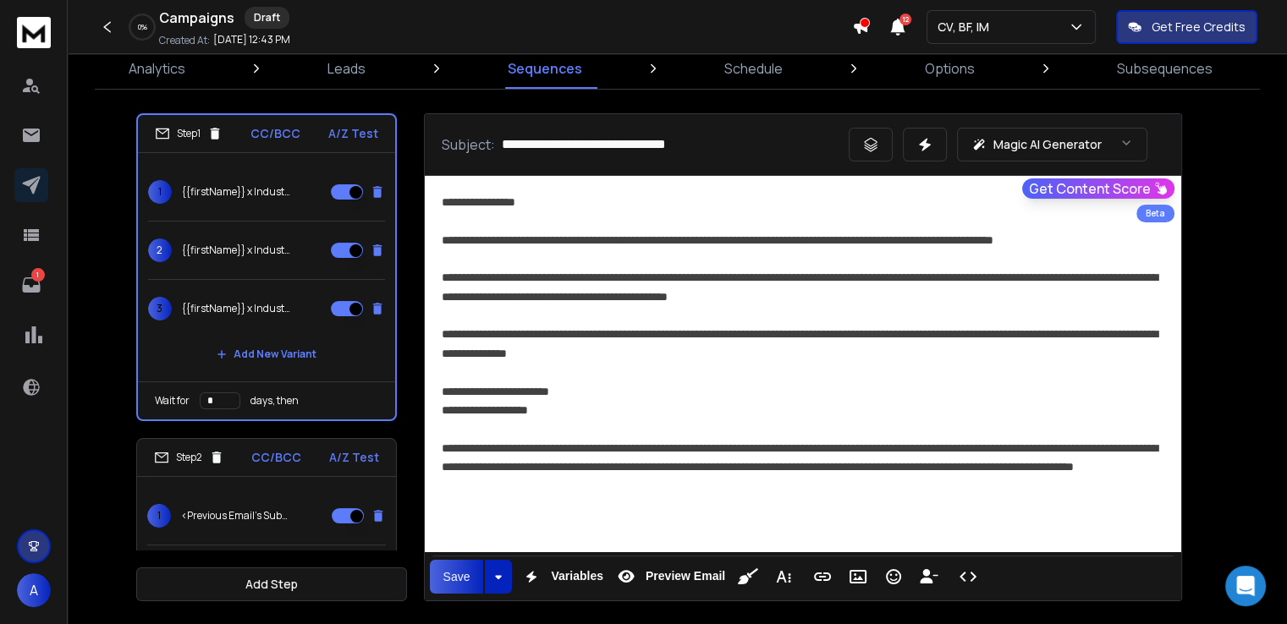
click at [762, 354] on div "**********" at bounding box center [803, 344] width 723 height 38
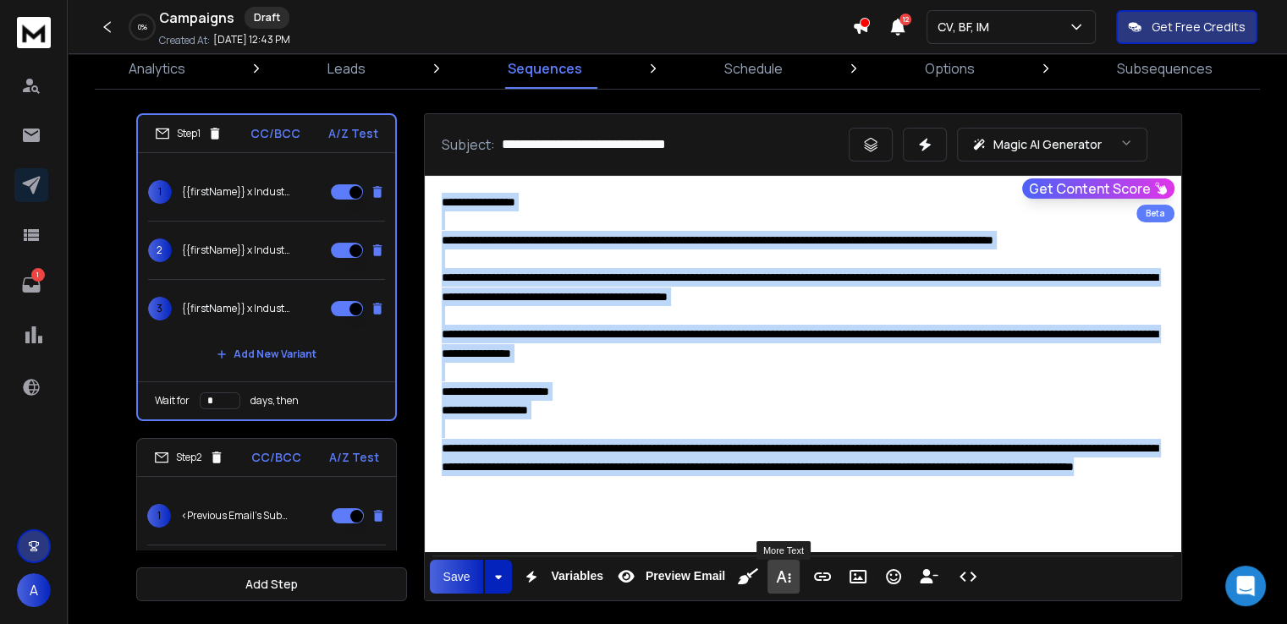
click at [785, 583] on icon "button" at bounding box center [783, 577] width 20 height 20
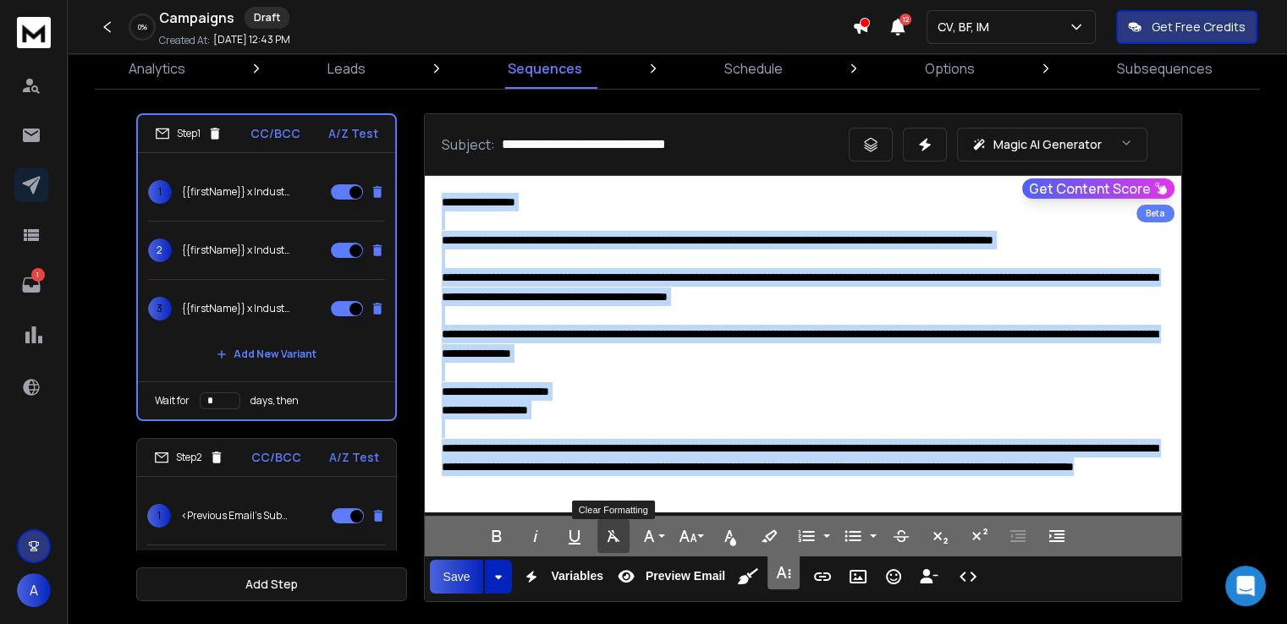
click at [602, 536] on button "Clear Formatting" at bounding box center [613, 536] width 32 height 34
drag, startPoint x: 757, startPoint y: 577, endPoint x: 735, endPoint y: 584, distance: 23.0
click at [754, 577] on icon "button" at bounding box center [748, 577] width 20 height 16
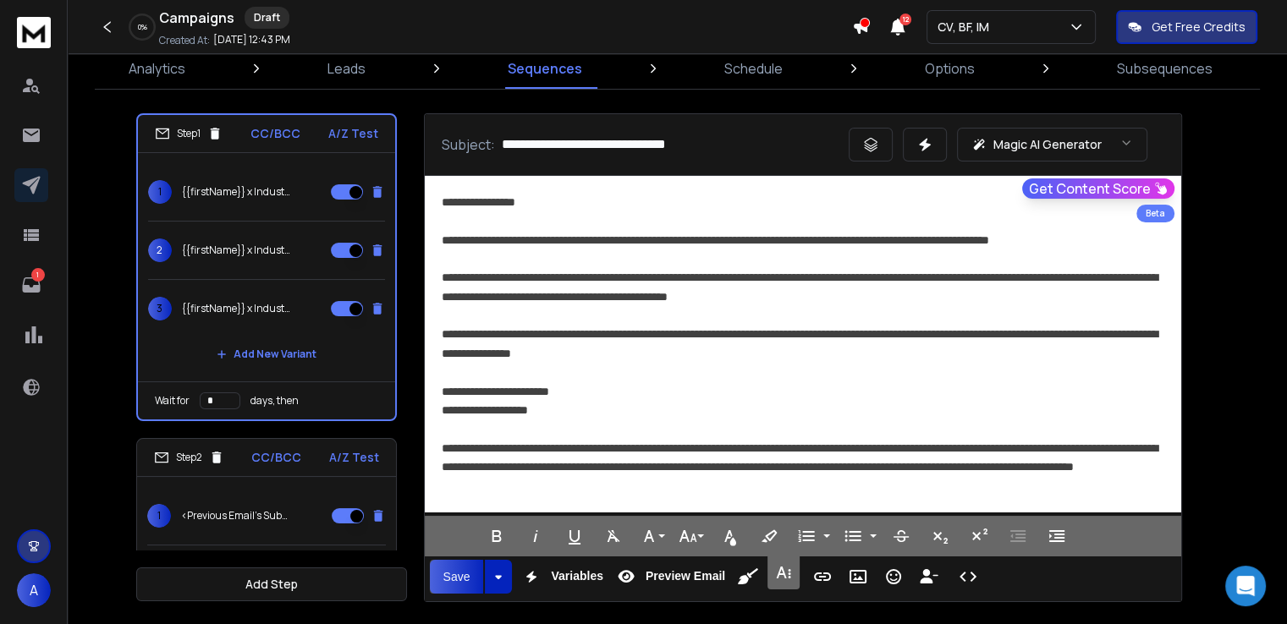
click at [475, 576] on div "Save" at bounding box center [457, 577] width 54 height 34
click at [870, 300] on div "**********" at bounding box center [803, 287] width 723 height 38
drag, startPoint x: 443, startPoint y: 570, endPoint x: 520, endPoint y: 571, distance: 77.0
click at [442, 569] on div "Save" at bounding box center [457, 577] width 54 height 34
click at [863, 299] on div "**********" at bounding box center [803, 287] width 723 height 38
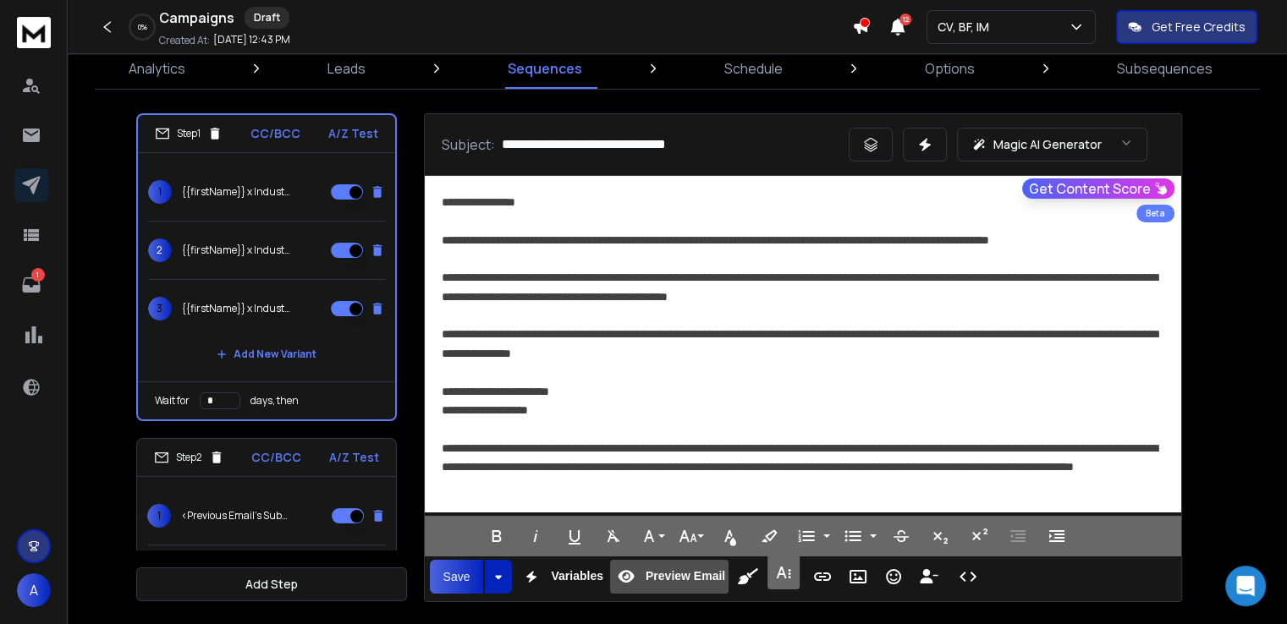
click at [657, 572] on span "Preview Email" at bounding box center [685, 576] width 86 height 14
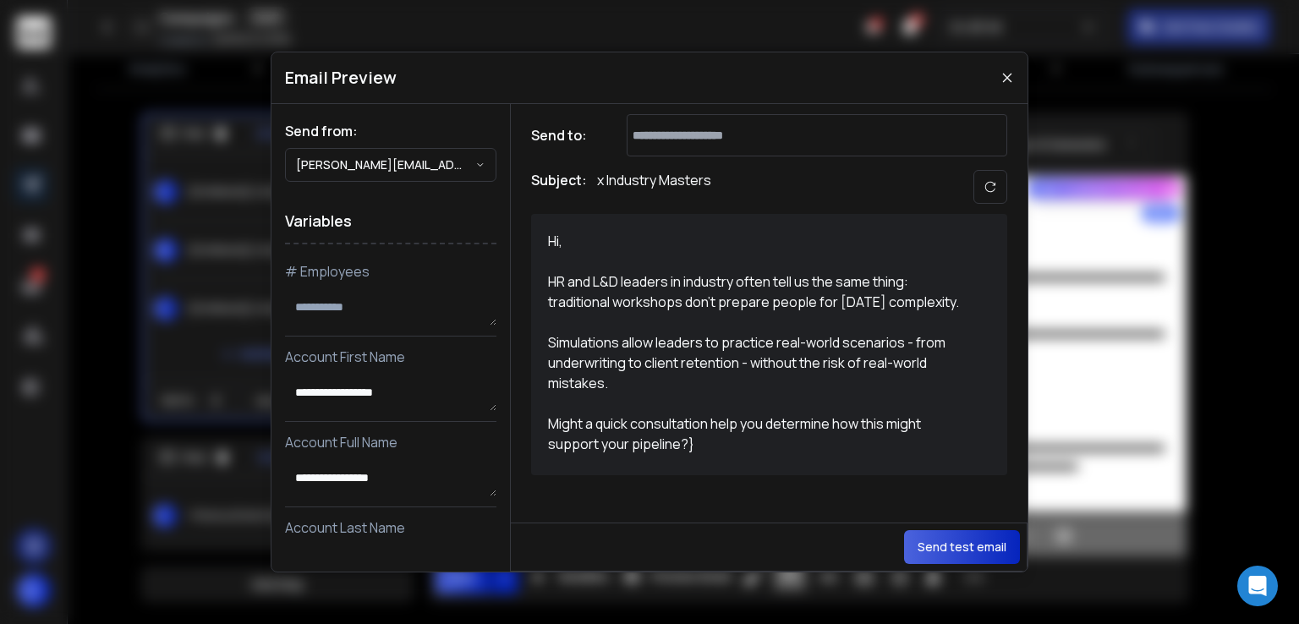
click at [1005, 69] on div "Email Preview" at bounding box center [650, 77] width 756 height 51
click at [1008, 76] on icon at bounding box center [1008, 78] width 14 height 14
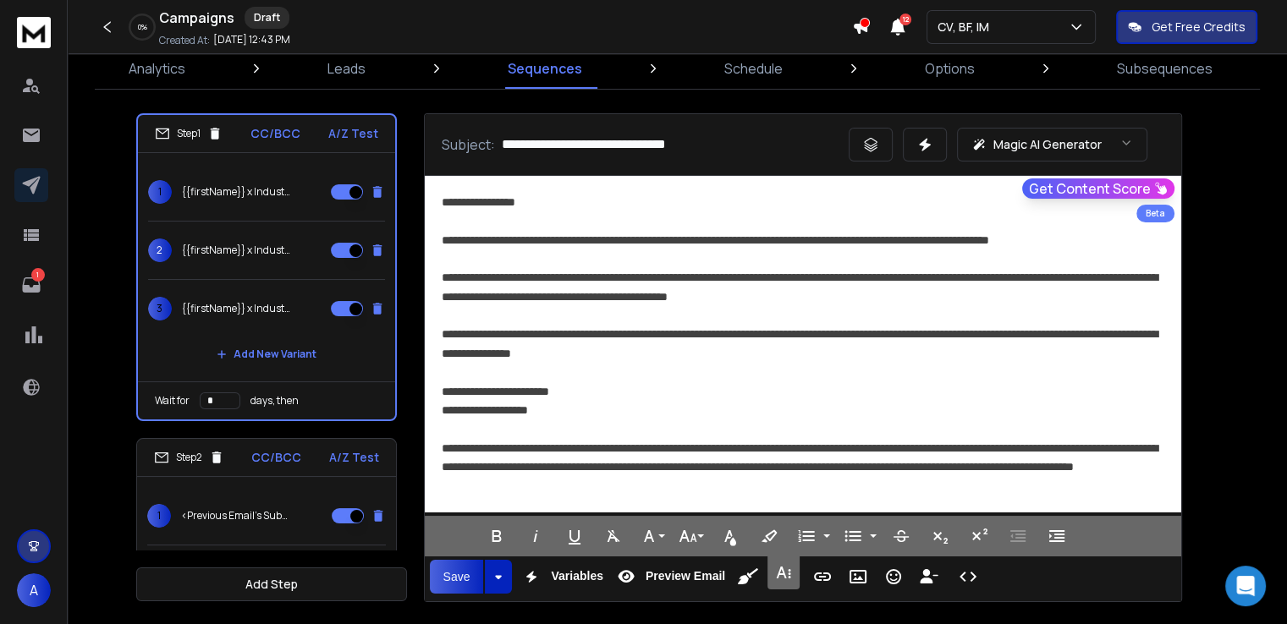
click at [450, 334] on div "**********" at bounding box center [803, 344] width 723 height 38
click at [973, 334] on div "**********" at bounding box center [803, 344] width 723 height 38
click at [709, 332] on div "**********" at bounding box center [803, 344] width 723 height 38
drag, startPoint x: 533, startPoint y: 338, endPoint x: 496, endPoint y: 349, distance: 38.8
click at [532, 338] on div "**********" at bounding box center [803, 344] width 723 height 38
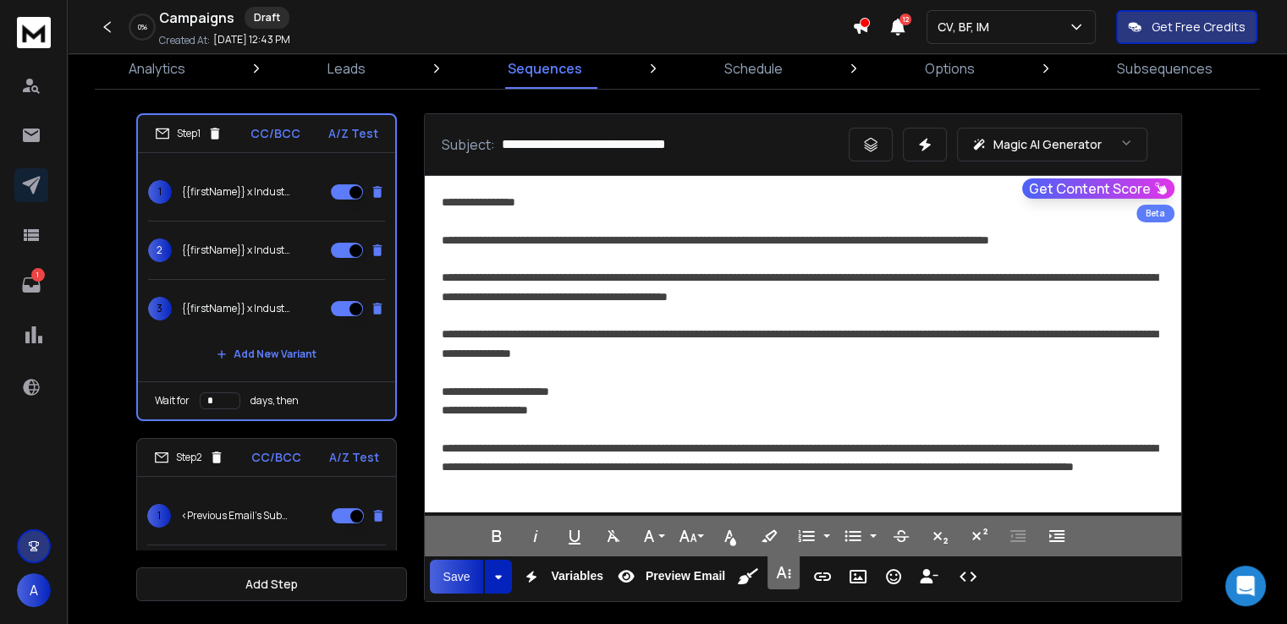
click at [732, 356] on div "**********" at bounding box center [803, 344] width 723 height 38
drag, startPoint x: 451, startPoint y: 583, endPoint x: 514, endPoint y: 606, distance: 66.6
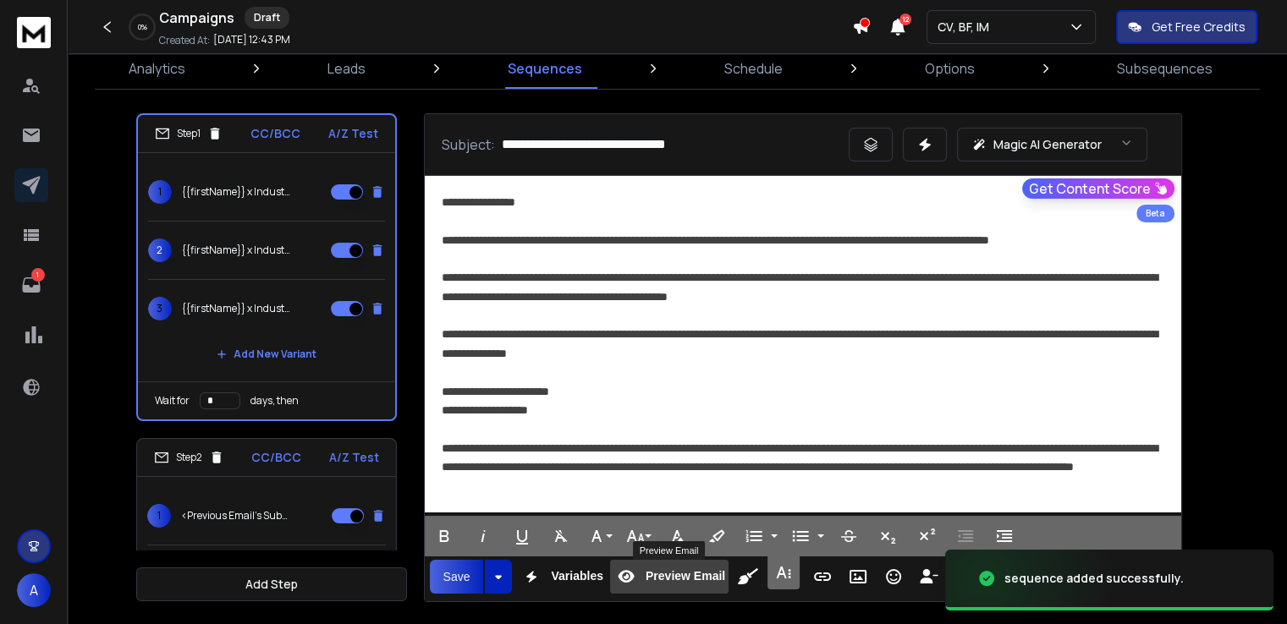
click at [696, 580] on span "Preview Email" at bounding box center [685, 576] width 86 height 14
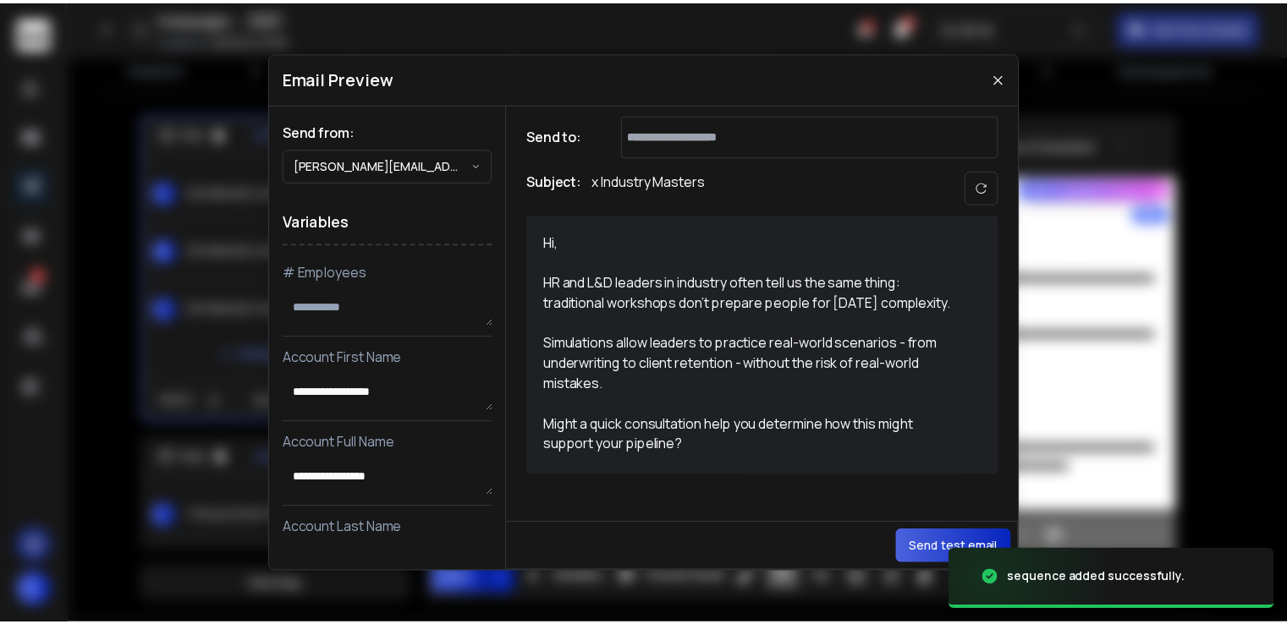
scroll to position [162, 0]
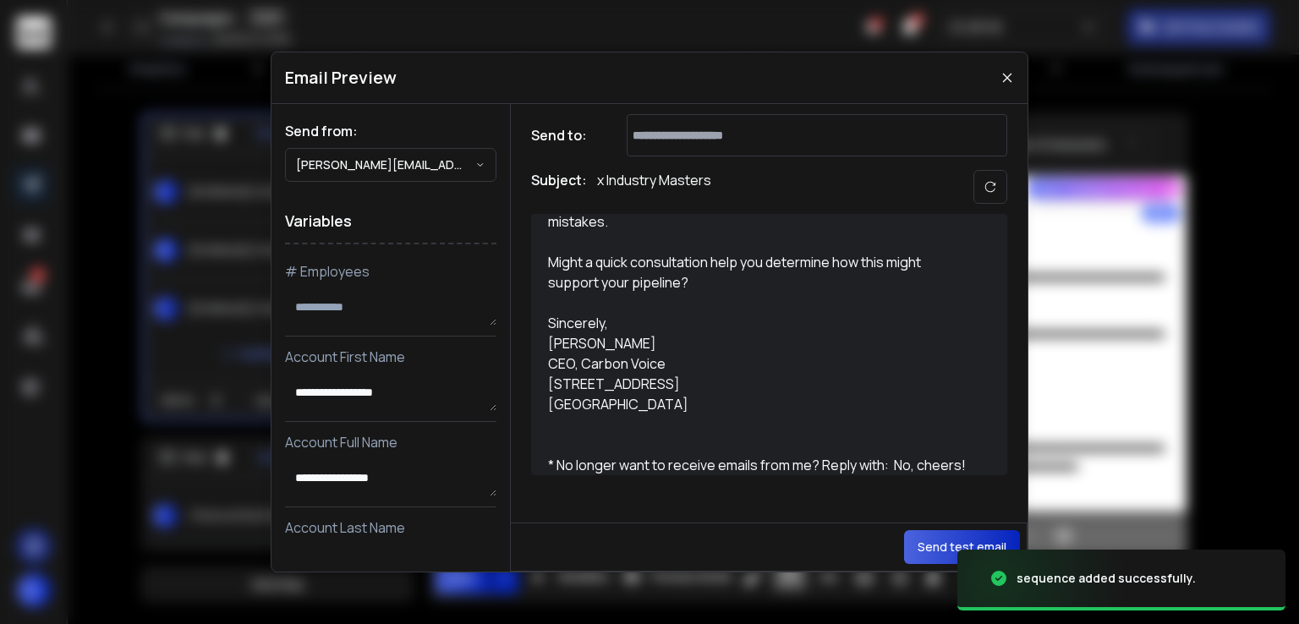
click at [1004, 74] on icon at bounding box center [1007, 78] width 9 height 9
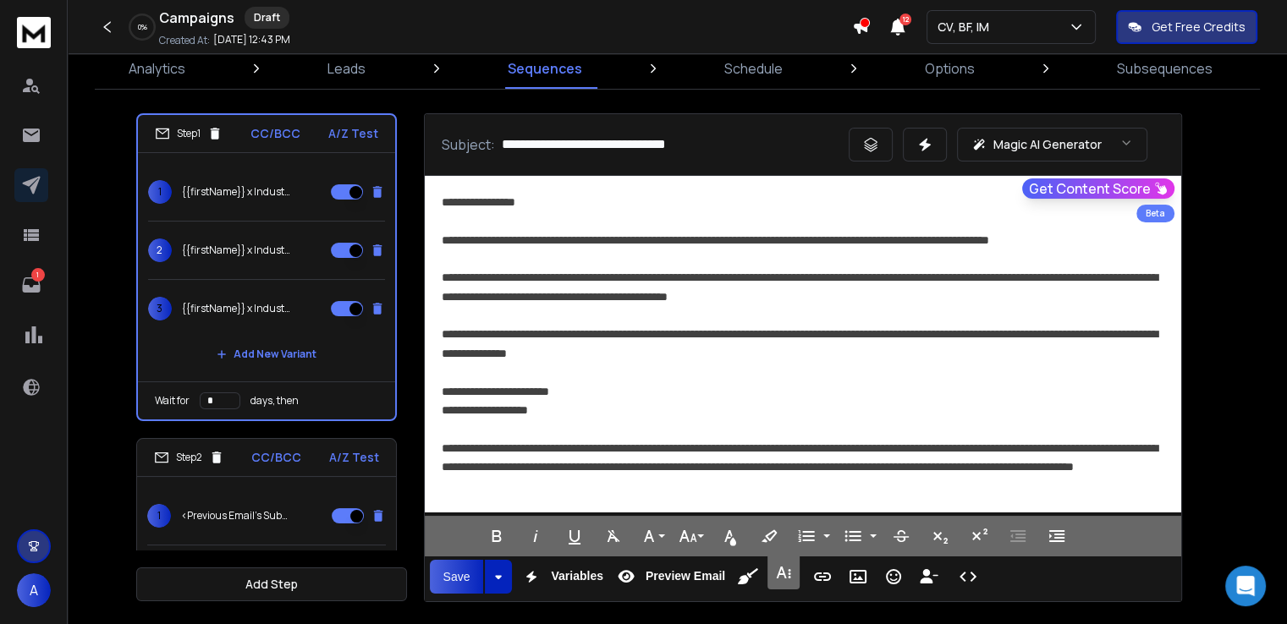
click at [266, 310] on p "{{firstName}} x Industry Masters - intro" at bounding box center [236, 309] width 108 height 14
type input "**********"
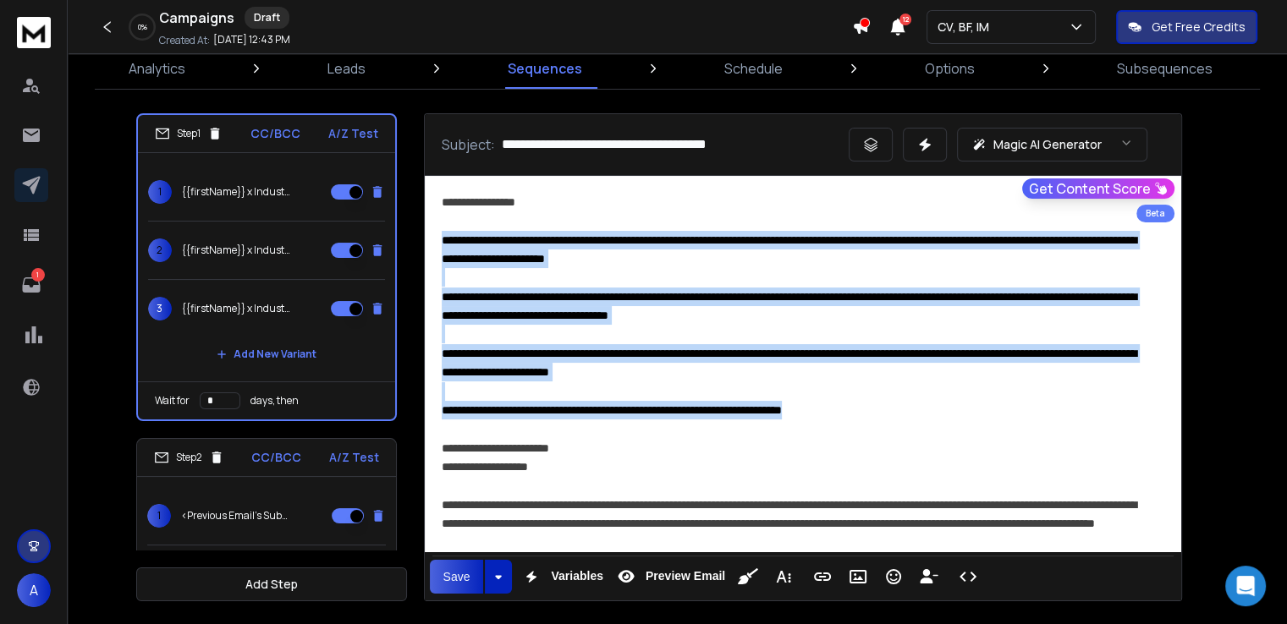
drag, startPoint x: 431, startPoint y: 238, endPoint x: 904, endPoint y: 413, distance: 503.5
click at [904, 413] on div "**********" at bounding box center [803, 363] width 756 height 375
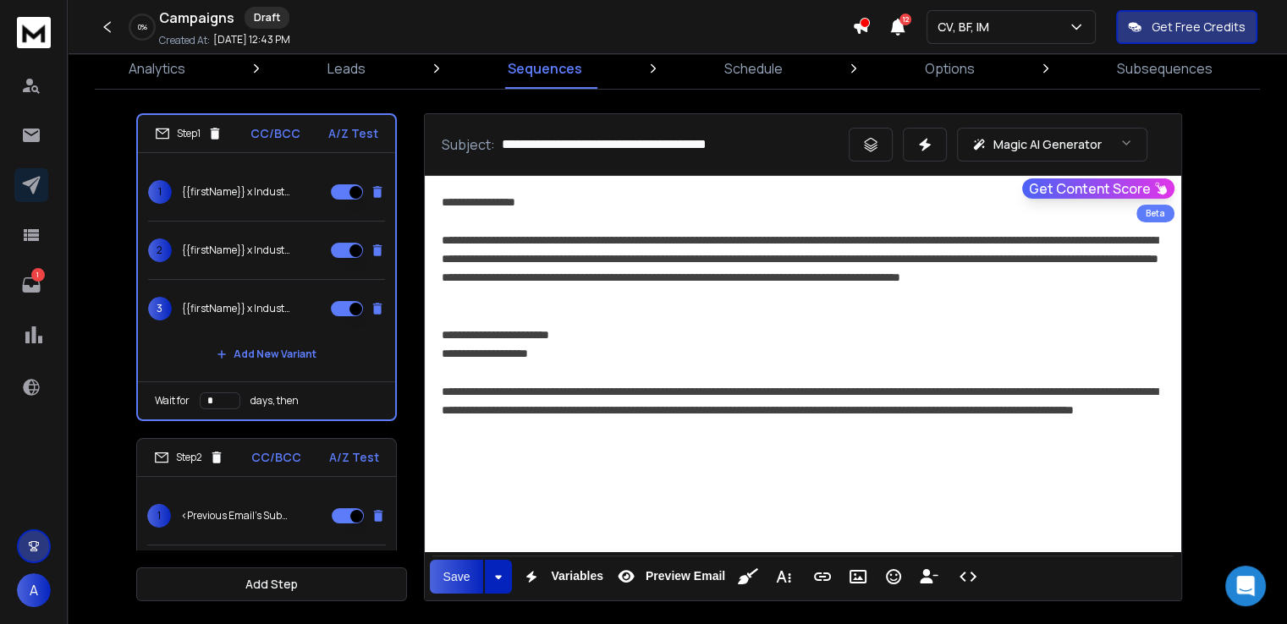
click at [942, 277] on div "**********" at bounding box center [803, 269] width 723 height 76
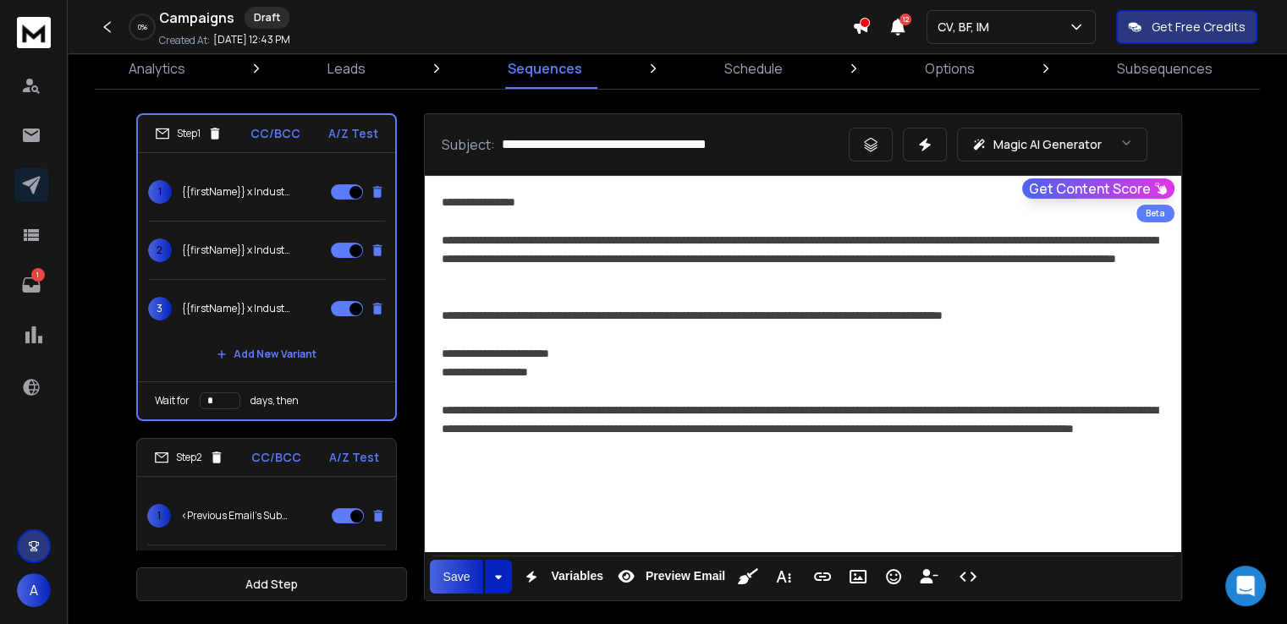
click at [865, 238] on div "**********" at bounding box center [803, 259] width 723 height 57
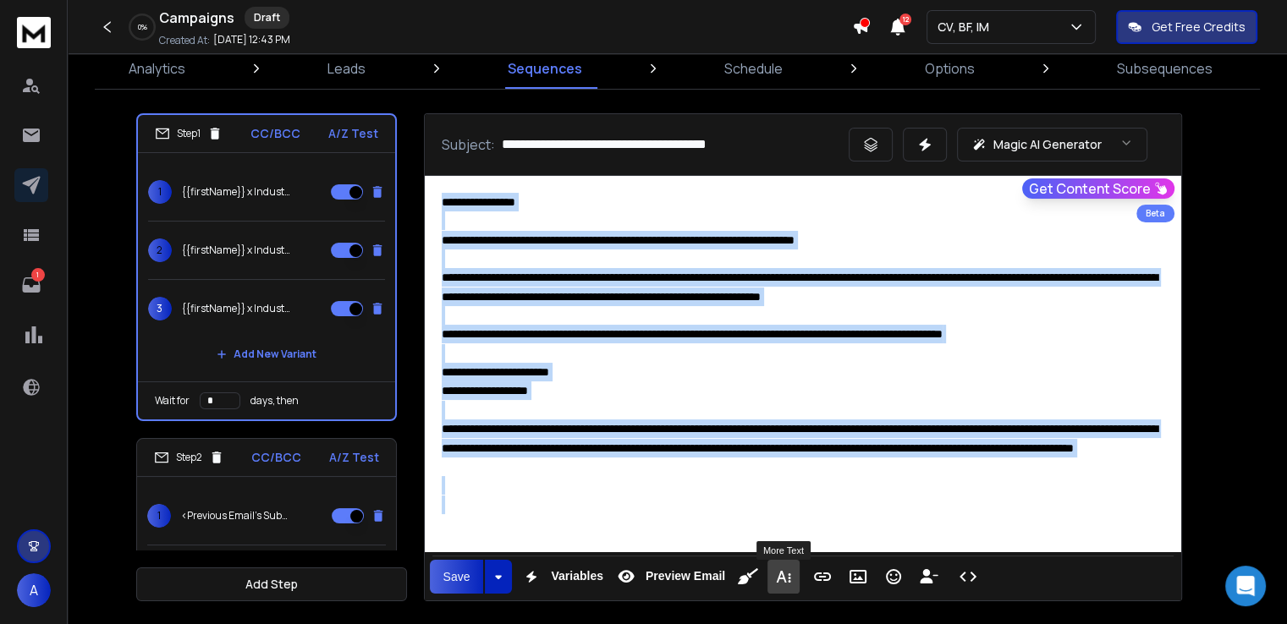
click at [794, 569] on button "More Text" at bounding box center [783, 577] width 32 height 34
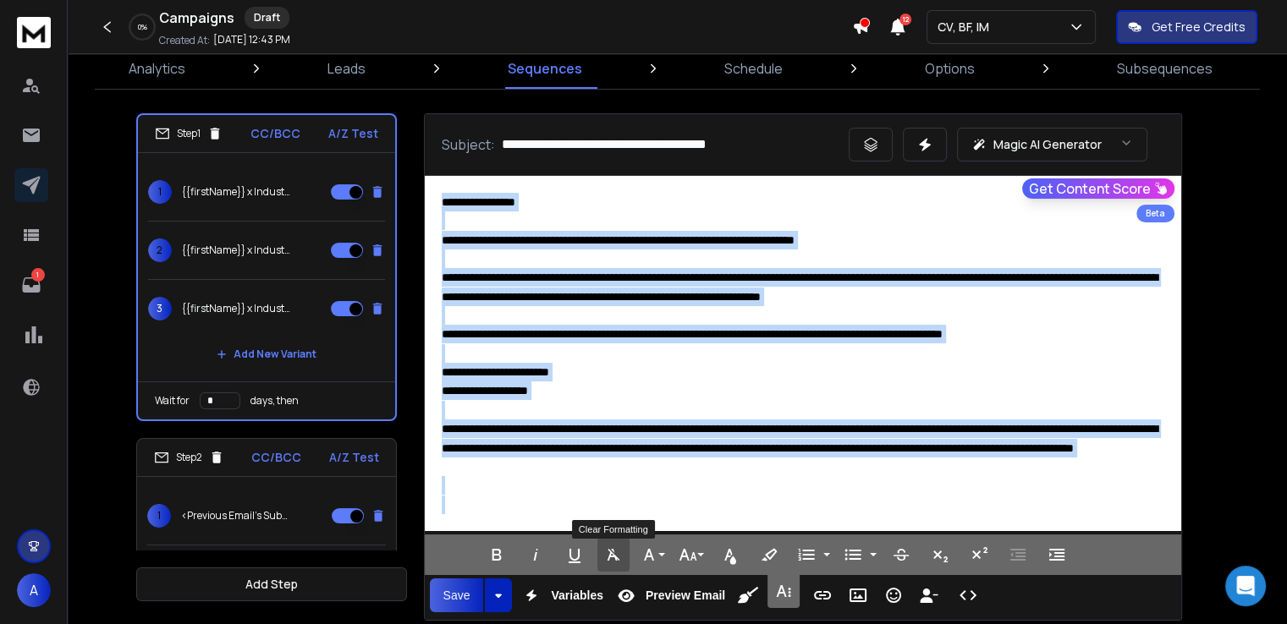
click at [613, 560] on icon "button" at bounding box center [613, 555] width 20 height 20
click at [732, 605] on button "Clean HTML" at bounding box center [748, 596] width 32 height 34
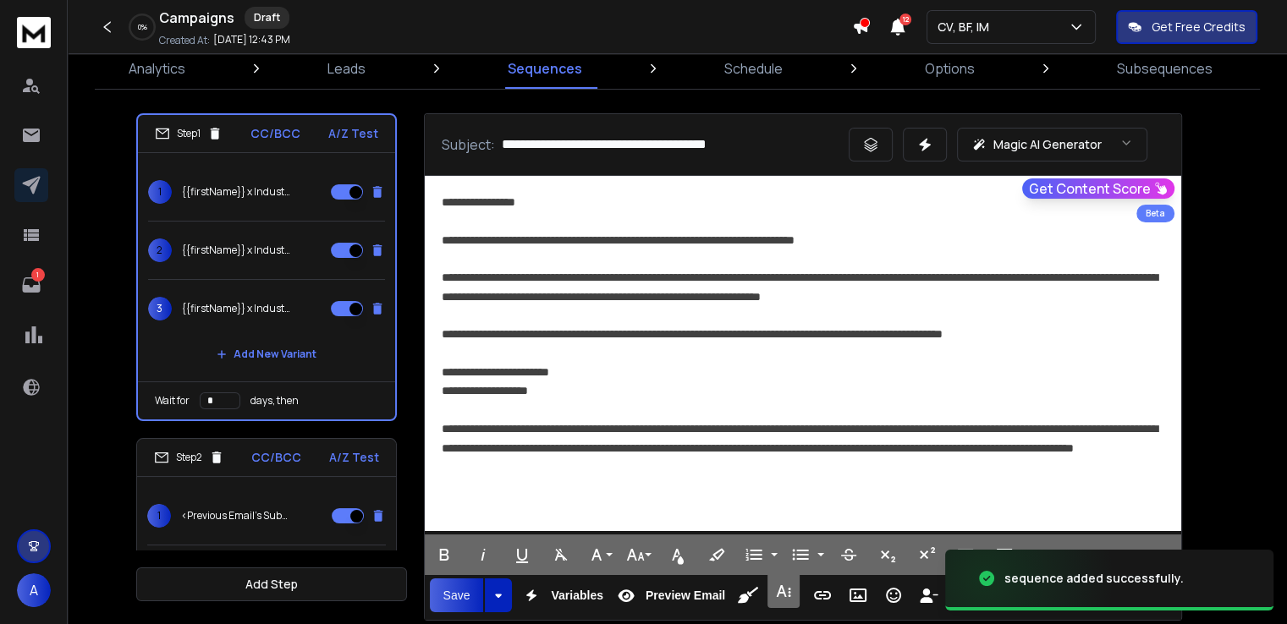
click at [218, 506] on div "1 <Previous Email's Subject>" at bounding box center [218, 516] width 142 height 24
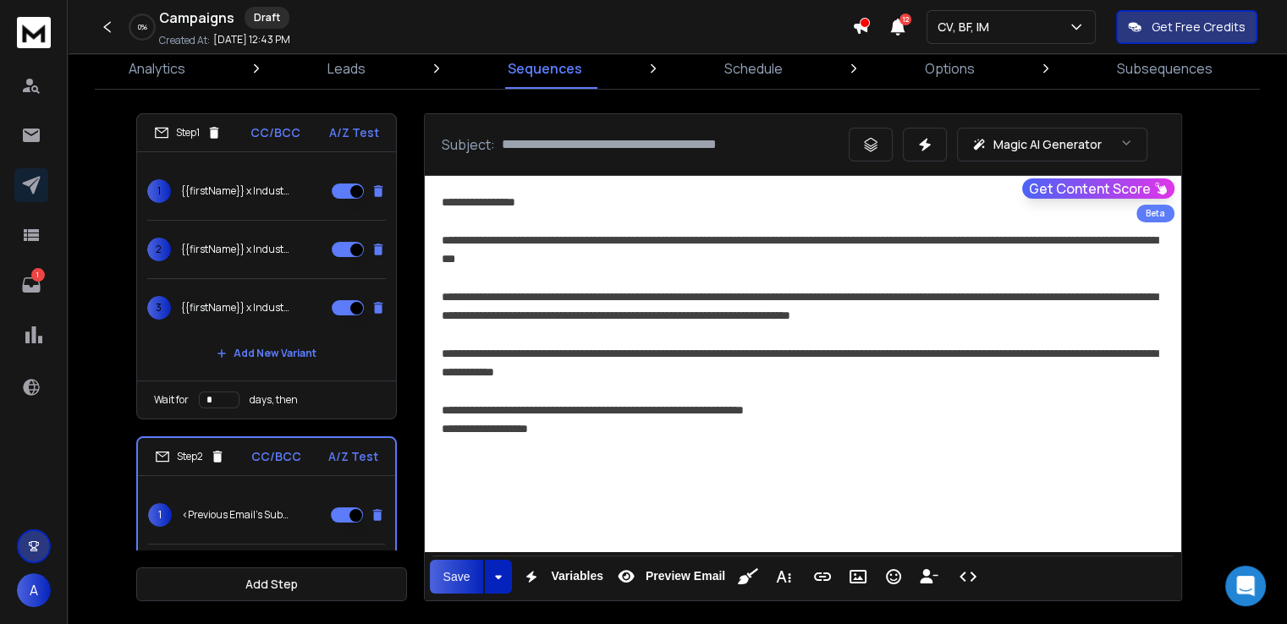
scroll to position [96, 0]
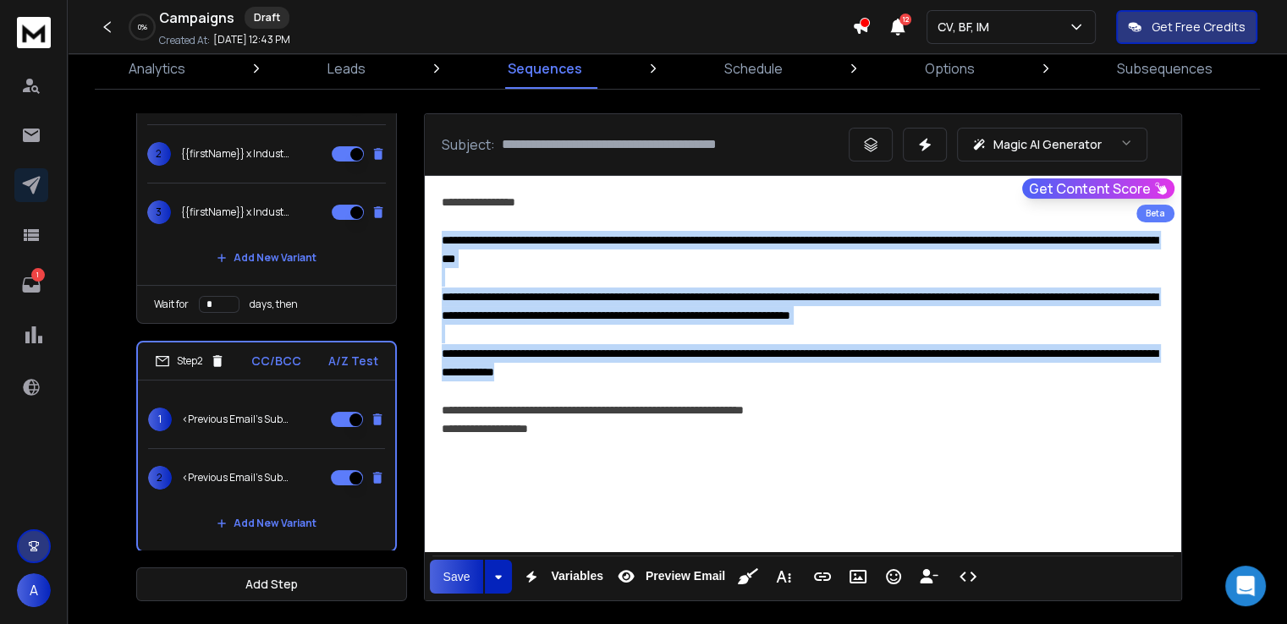
drag, startPoint x: 437, startPoint y: 245, endPoint x: 751, endPoint y: 379, distance: 342.3
click at [751, 379] on div "**********" at bounding box center [803, 363] width 756 height 375
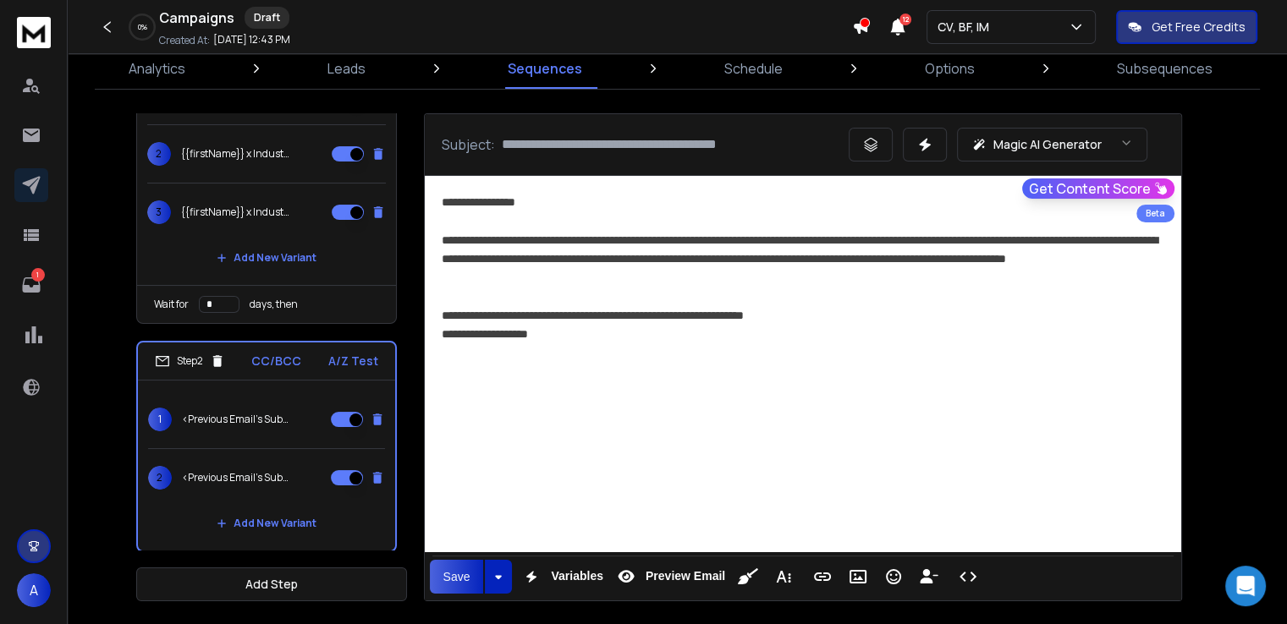
click at [751, 261] on div "**********" at bounding box center [803, 259] width 723 height 57
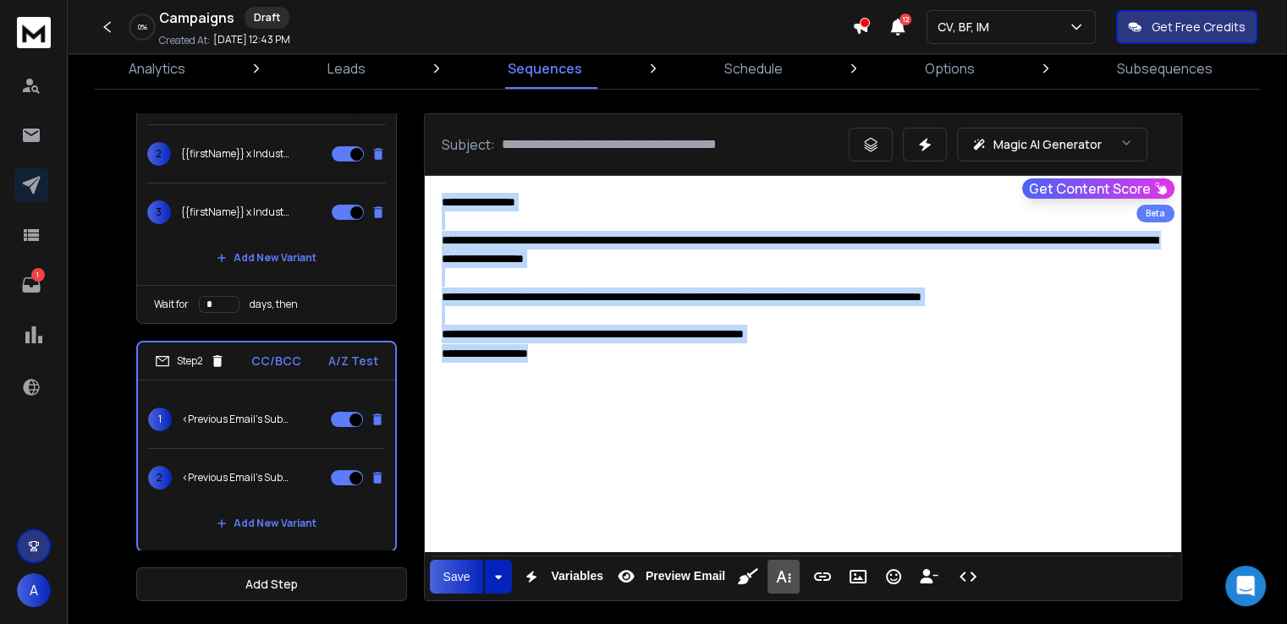
click at [794, 576] on button "More Text" at bounding box center [783, 577] width 32 height 34
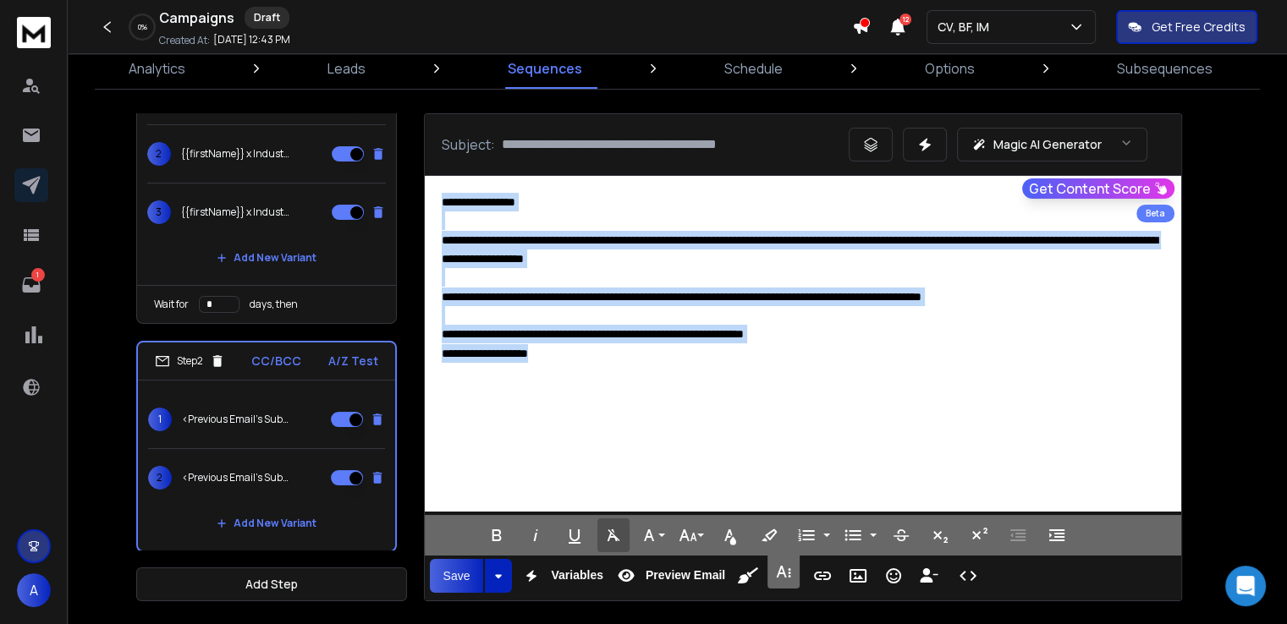
click at [608, 539] on icon "button" at bounding box center [613, 536] width 13 height 12
click at [755, 577] on icon "button" at bounding box center [748, 576] width 20 height 16
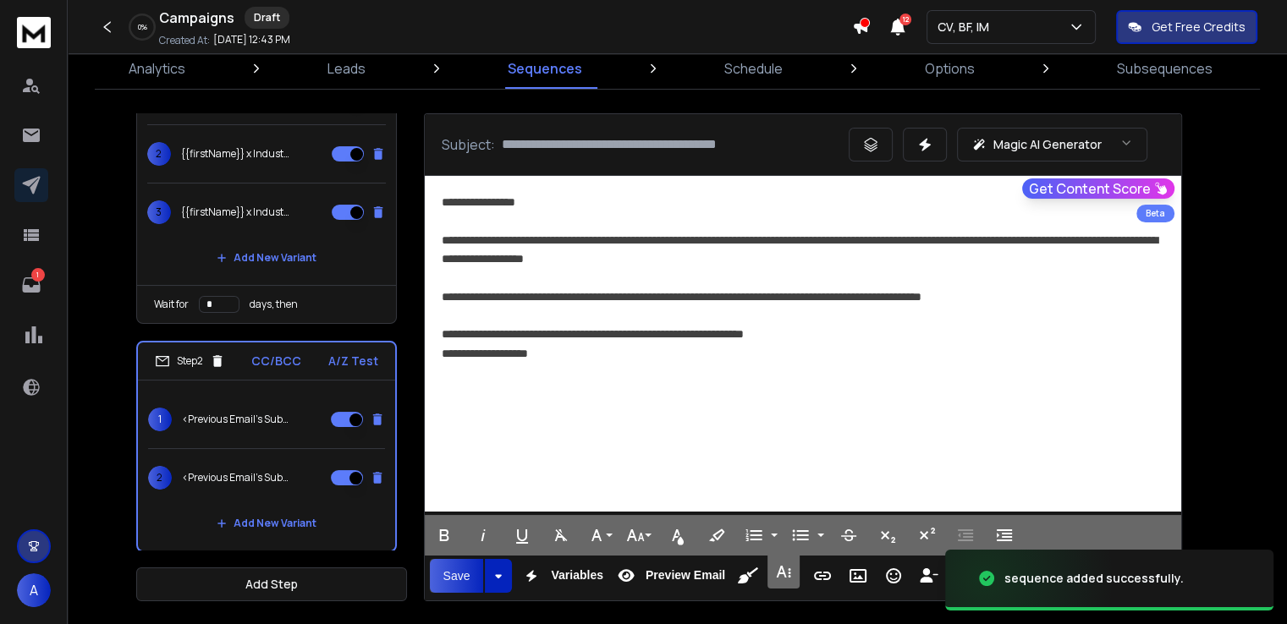
click at [270, 468] on div "2 <Previous Email's Subject>" at bounding box center [219, 478] width 142 height 24
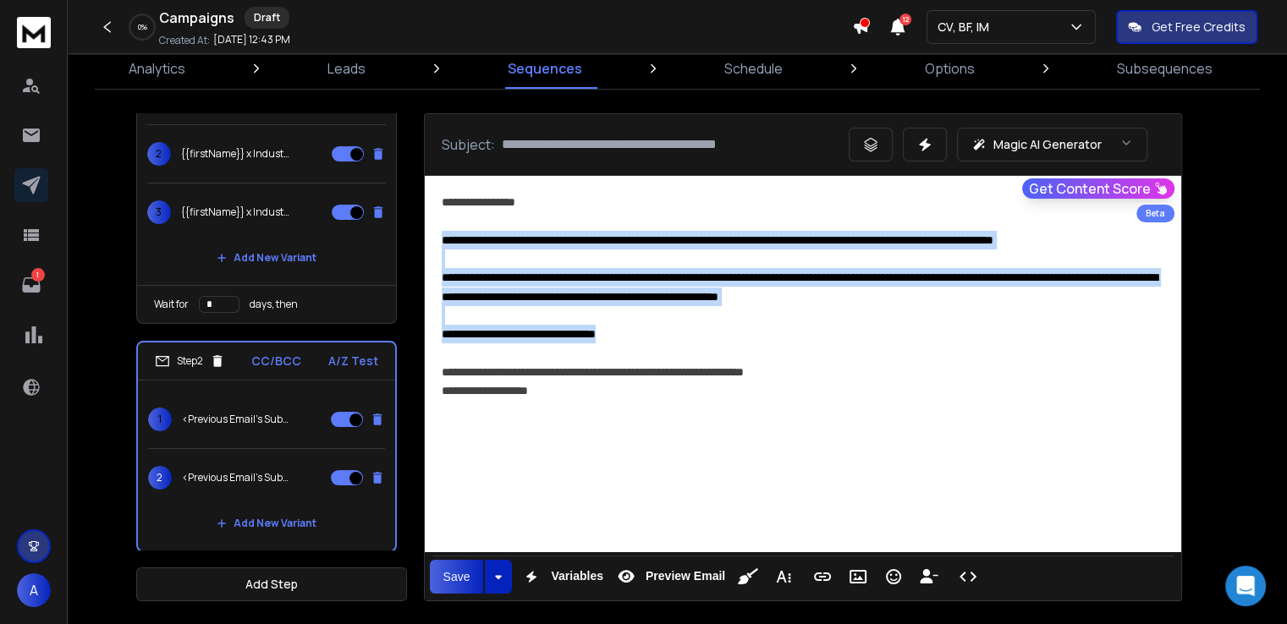
drag, startPoint x: 432, startPoint y: 236, endPoint x: 700, endPoint y: 338, distance: 286.0
click at [700, 338] on div "**********" at bounding box center [803, 363] width 756 height 375
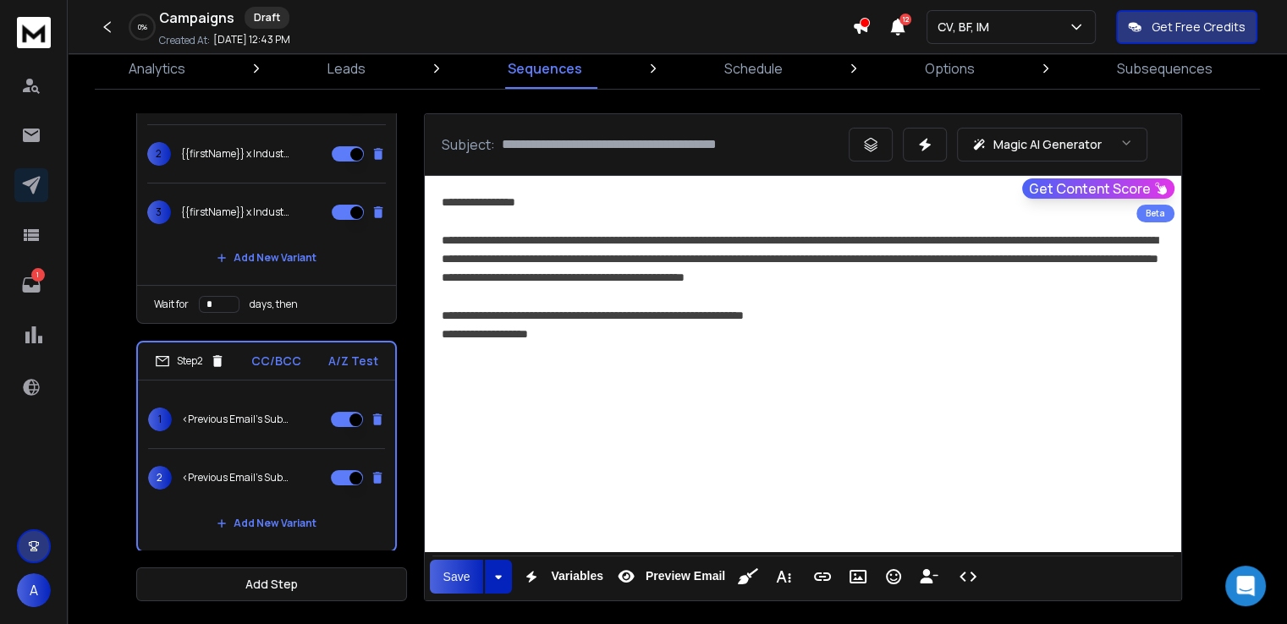
click at [569, 262] on div "**********" at bounding box center [803, 259] width 723 height 57
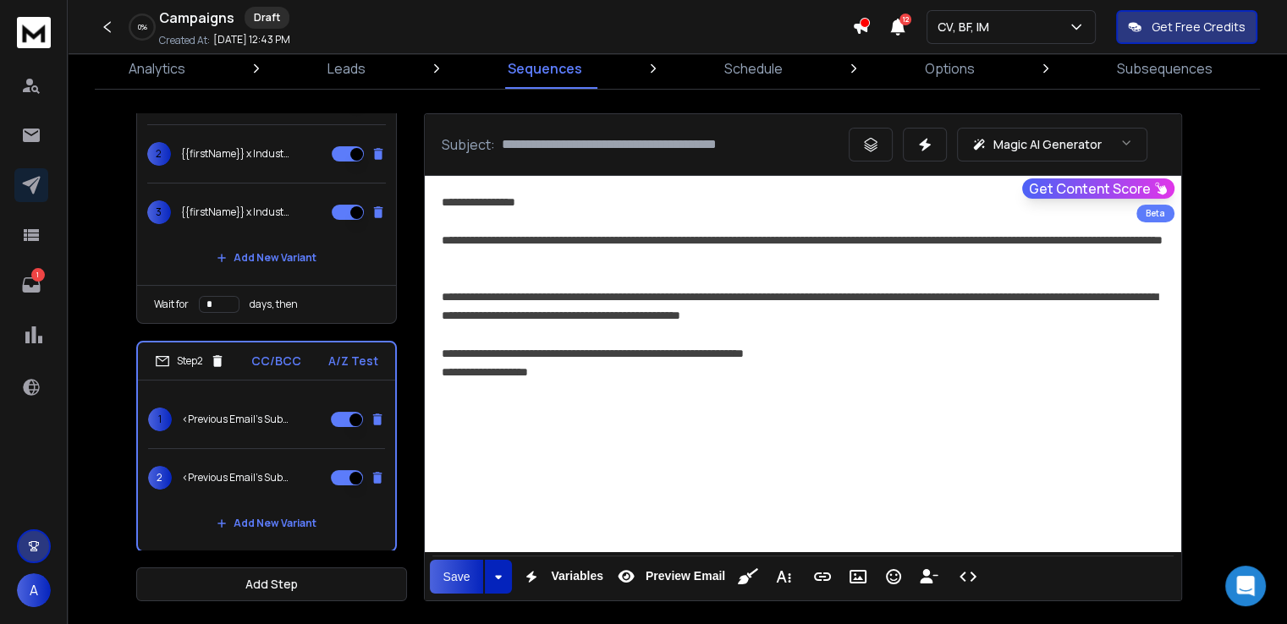
click at [676, 319] on div "**********" at bounding box center [803, 307] width 723 height 38
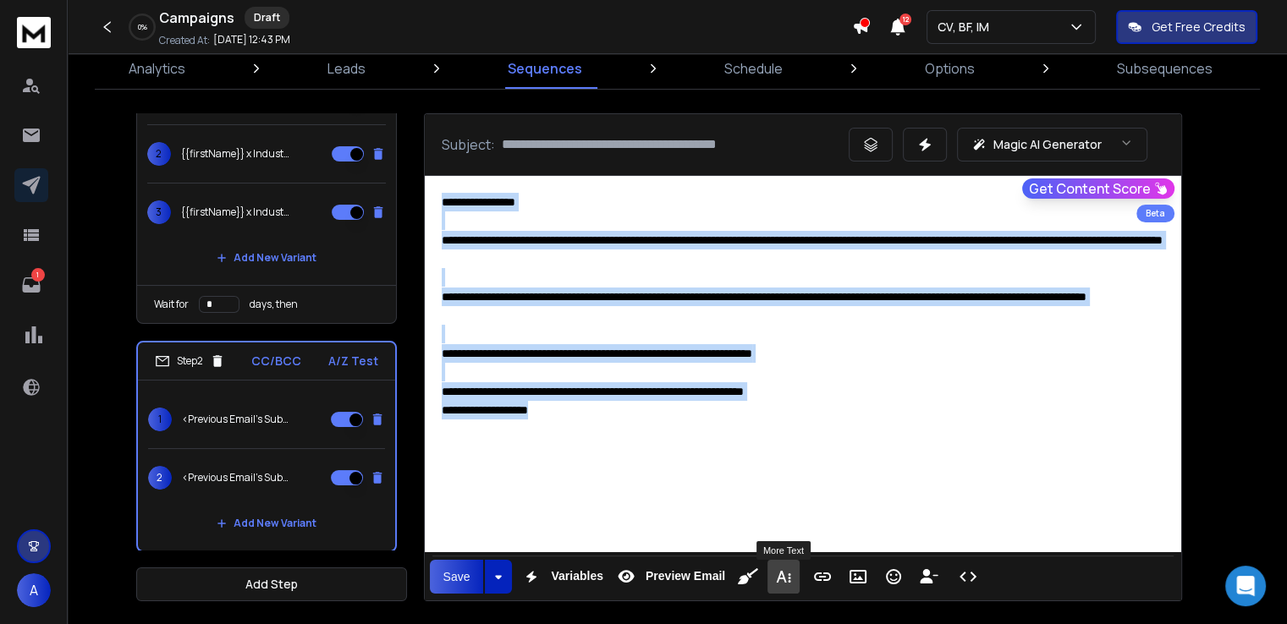
click at [772, 580] on button "More Text" at bounding box center [783, 577] width 32 height 34
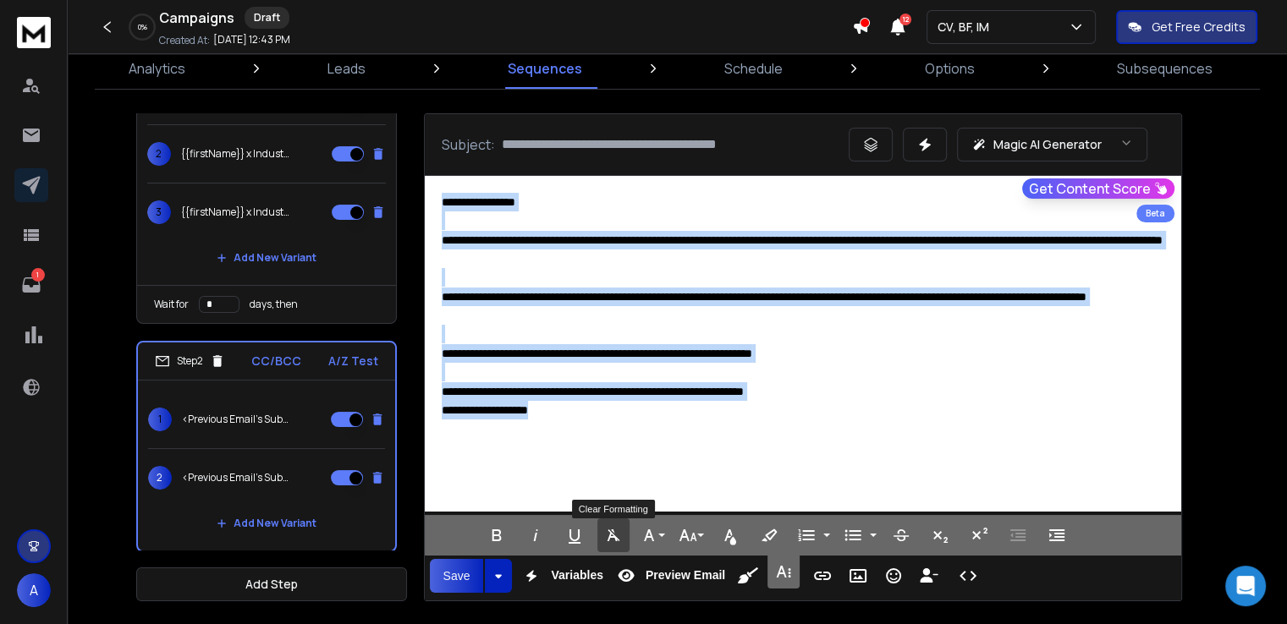
click at [612, 530] on icon "button" at bounding box center [613, 535] width 20 height 20
click at [738, 576] on icon "button" at bounding box center [748, 576] width 20 height 16
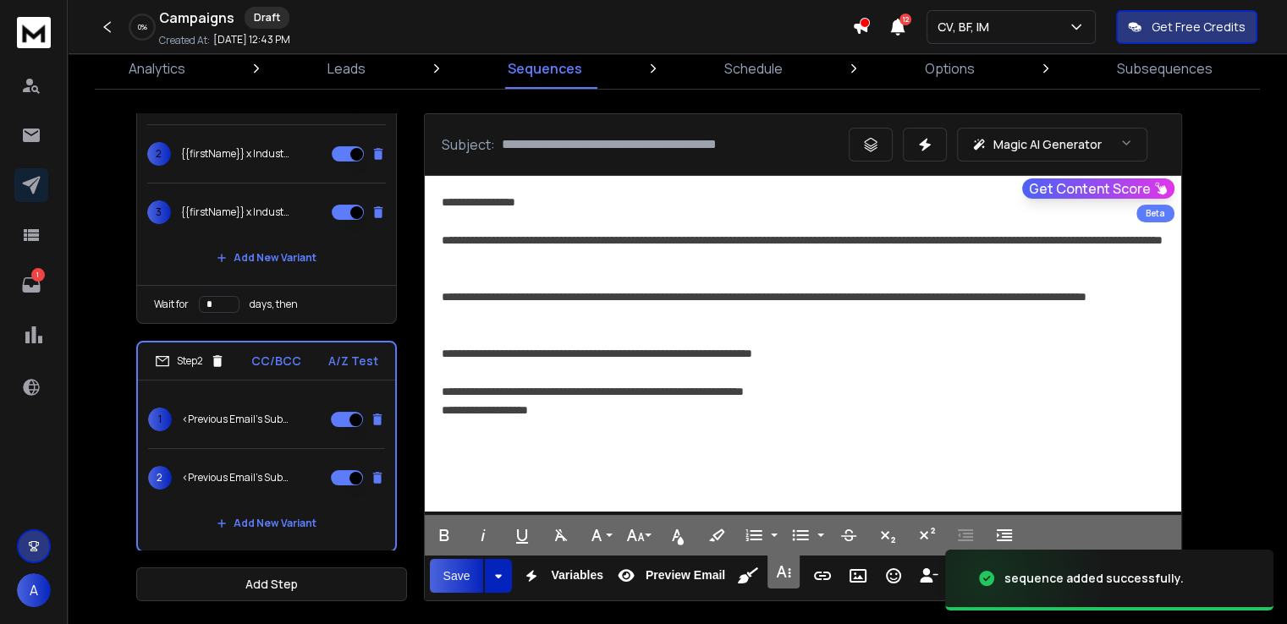
scroll to position [0, 0]
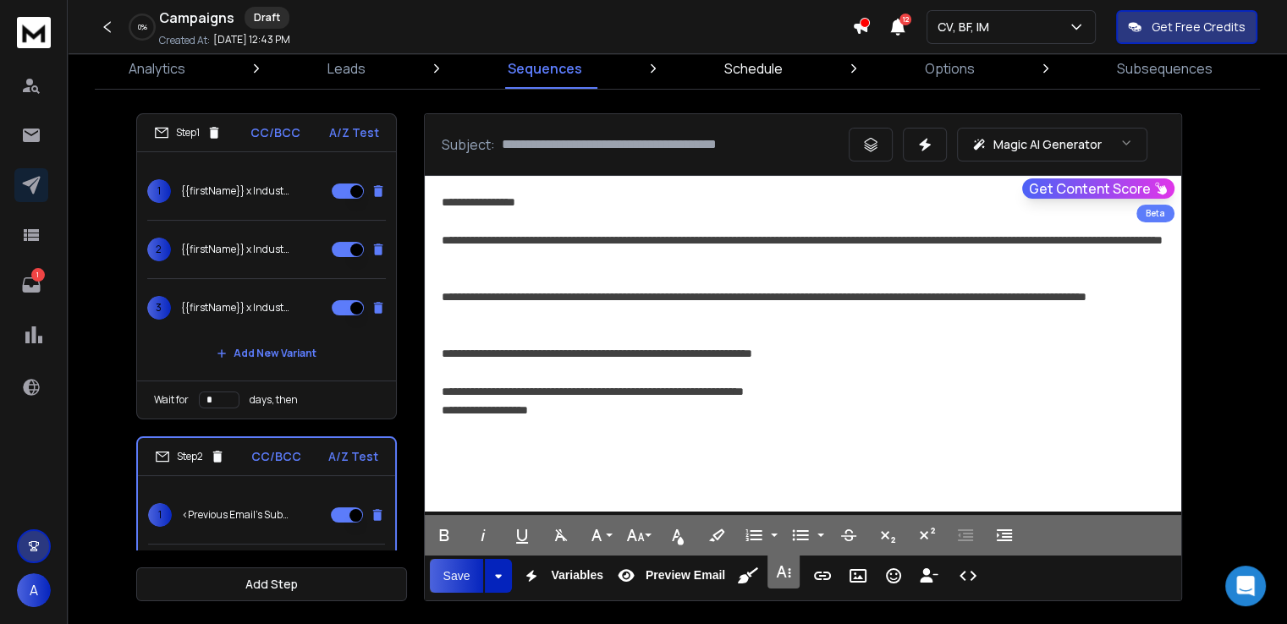
click at [759, 67] on p "Schedule" at bounding box center [753, 68] width 58 height 20
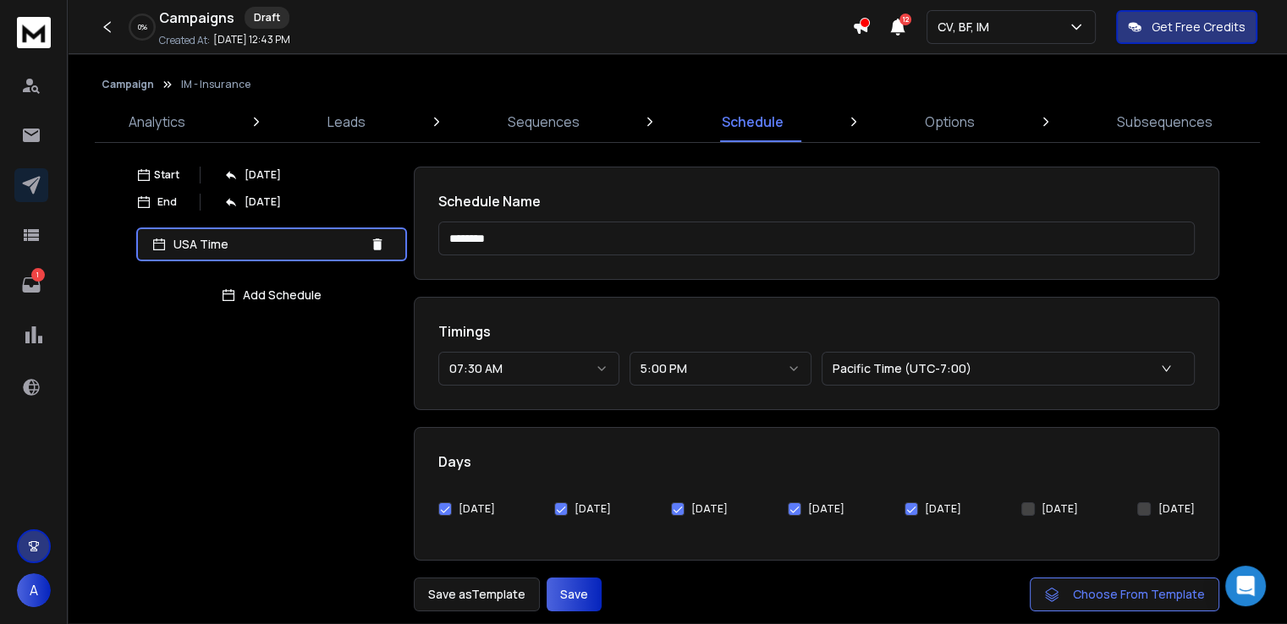
click at [578, 595] on button "Save" at bounding box center [574, 595] width 55 height 34
click at [911, 133] on div "Analytics Leads Sequences Schedule Options Subsequences" at bounding box center [670, 122] width 1151 height 41
click at [931, 122] on p "Options" at bounding box center [950, 122] width 50 height 20
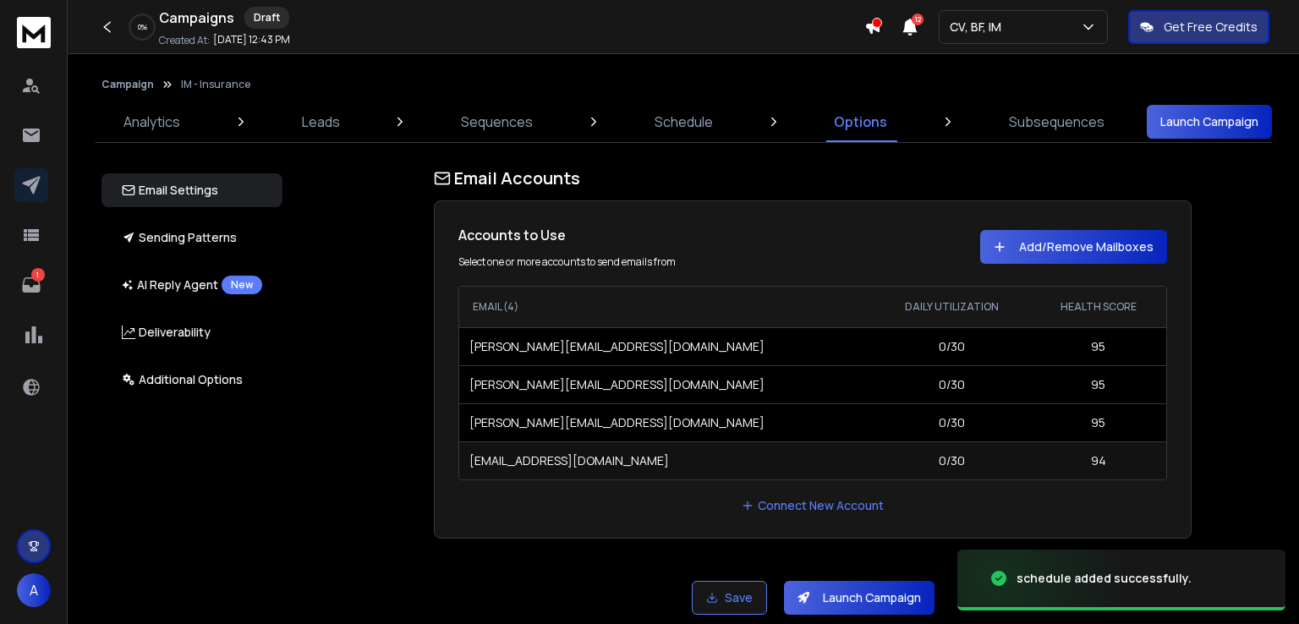
scroll to position [282, 0]
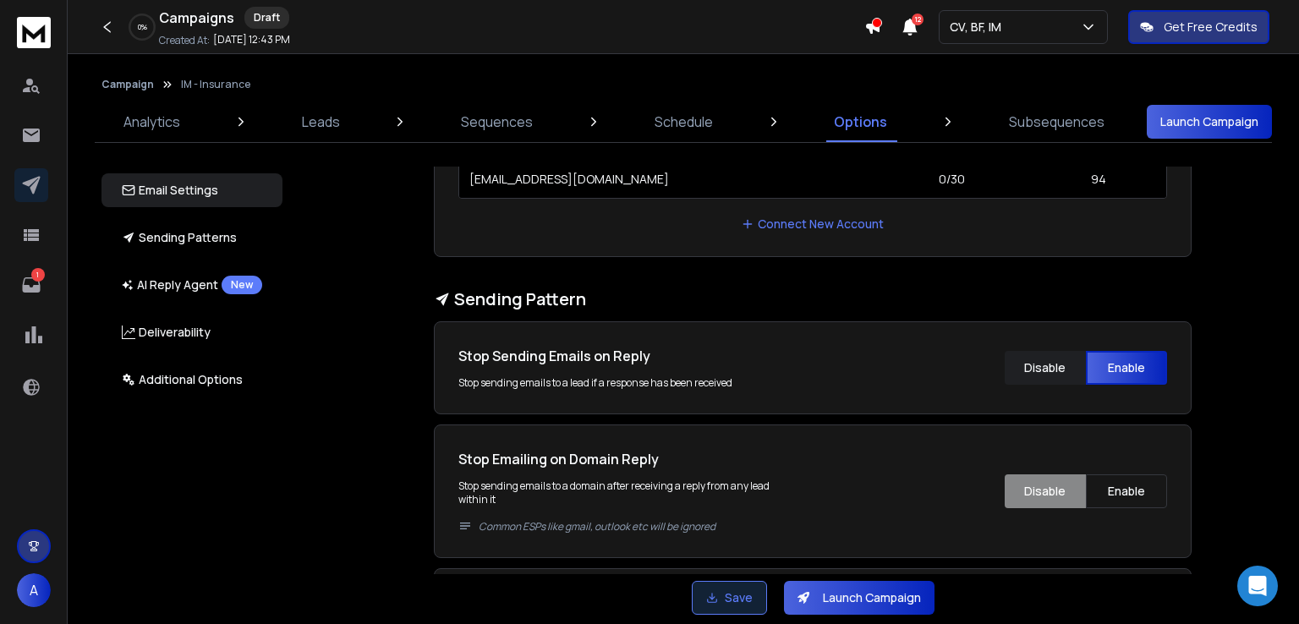
click at [749, 607] on button "Save" at bounding box center [729, 598] width 75 height 34
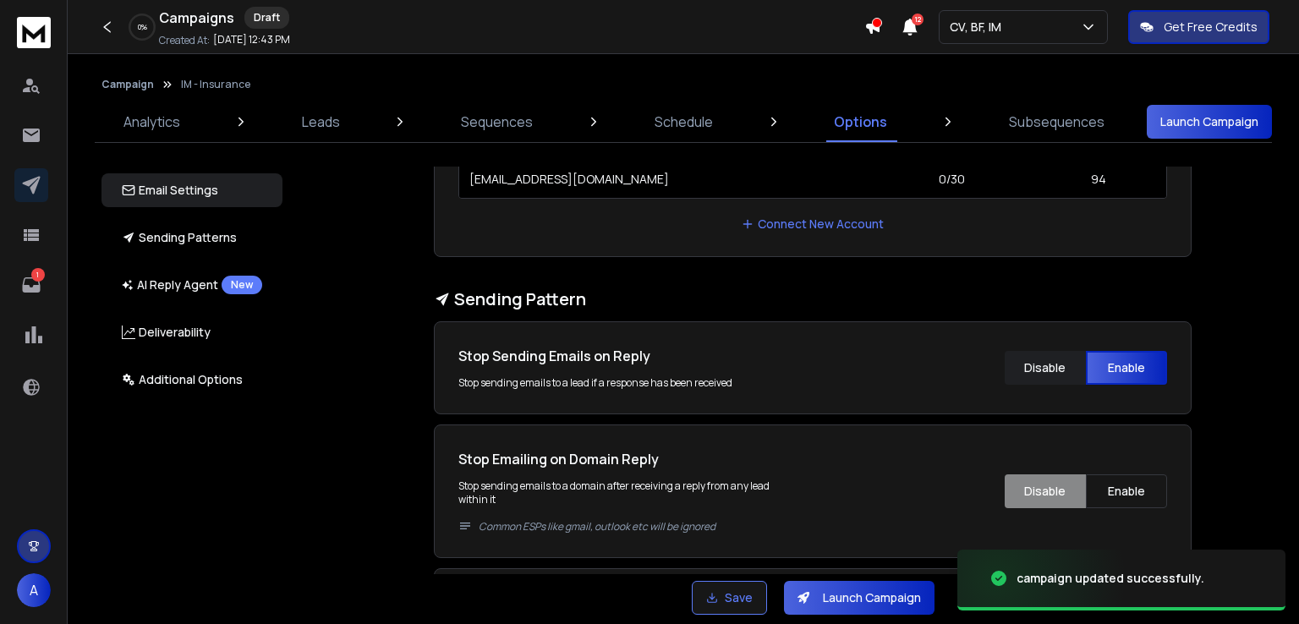
click at [860, 607] on button "Launch Campaign" at bounding box center [859, 598] width 151 height 34
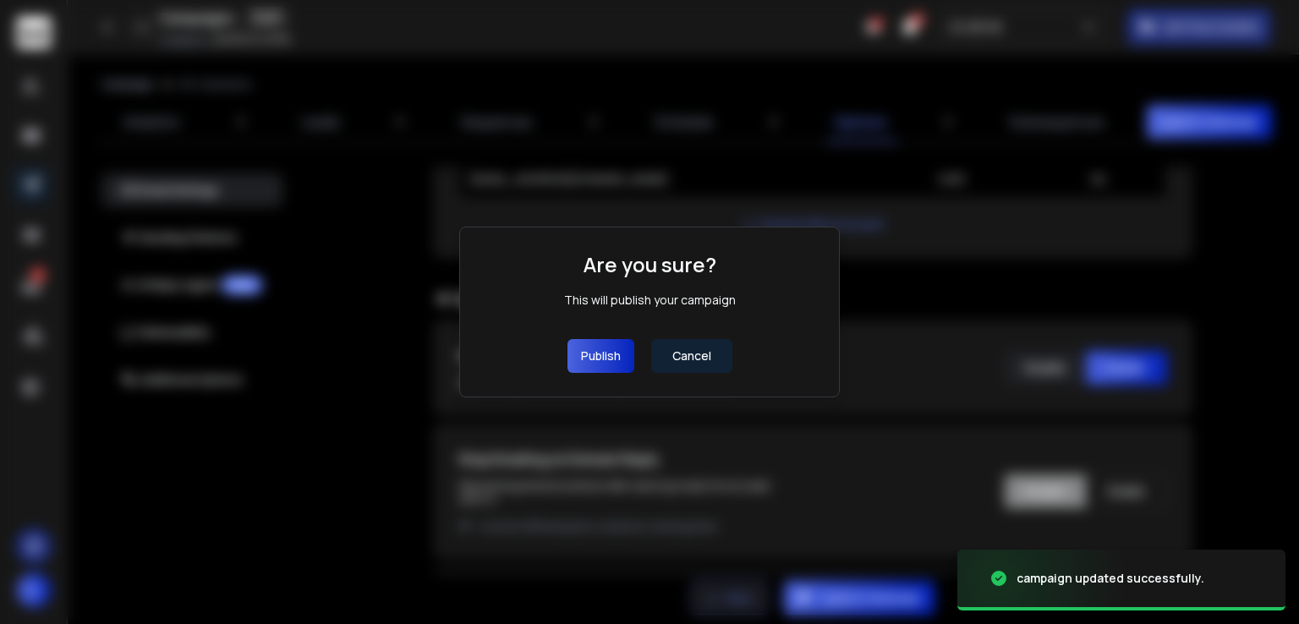
click at [604, 356] on button "Publish" at bounding box center [601, 356] width 67 height 34
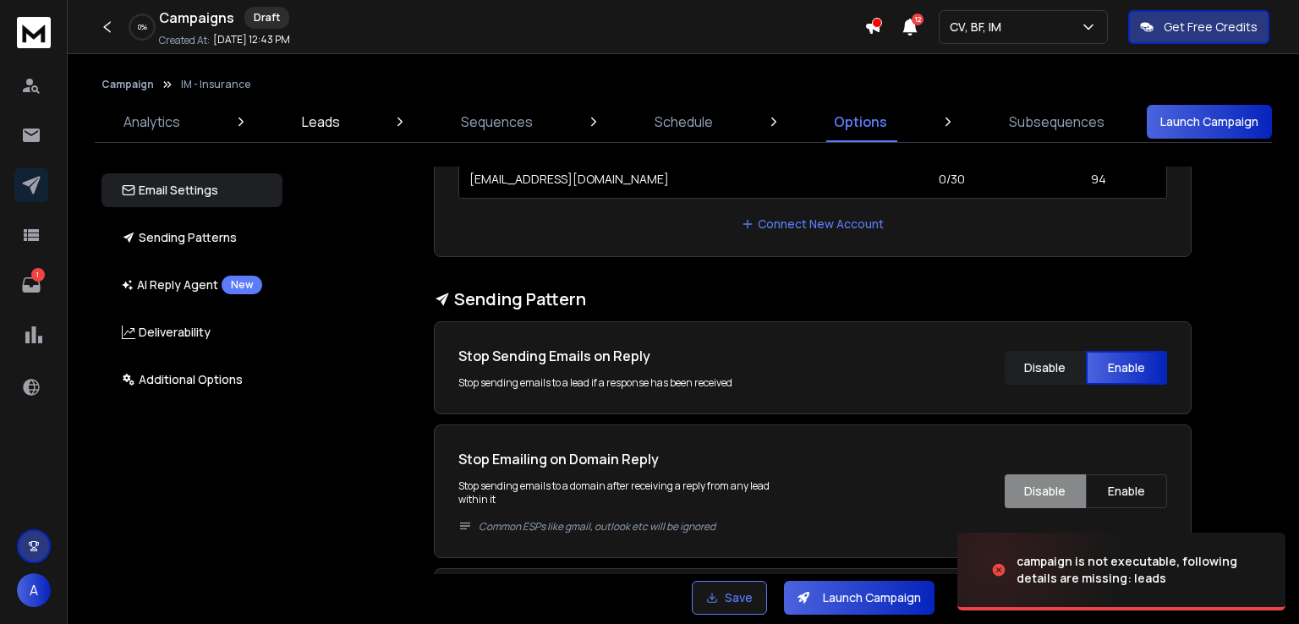
click at [310, 124] on p "Leads" at bounding box center [321, 122] width 38 height 20
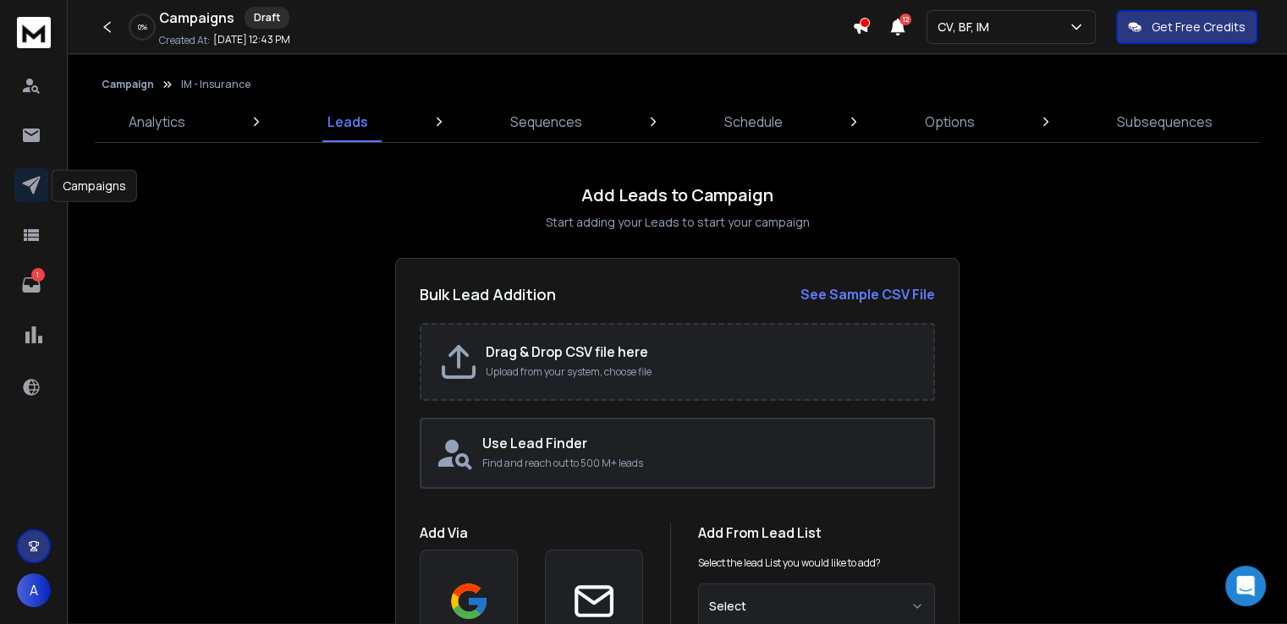
click at [29, 180] on icon at bounding box center [31, 185] width 20 height 20
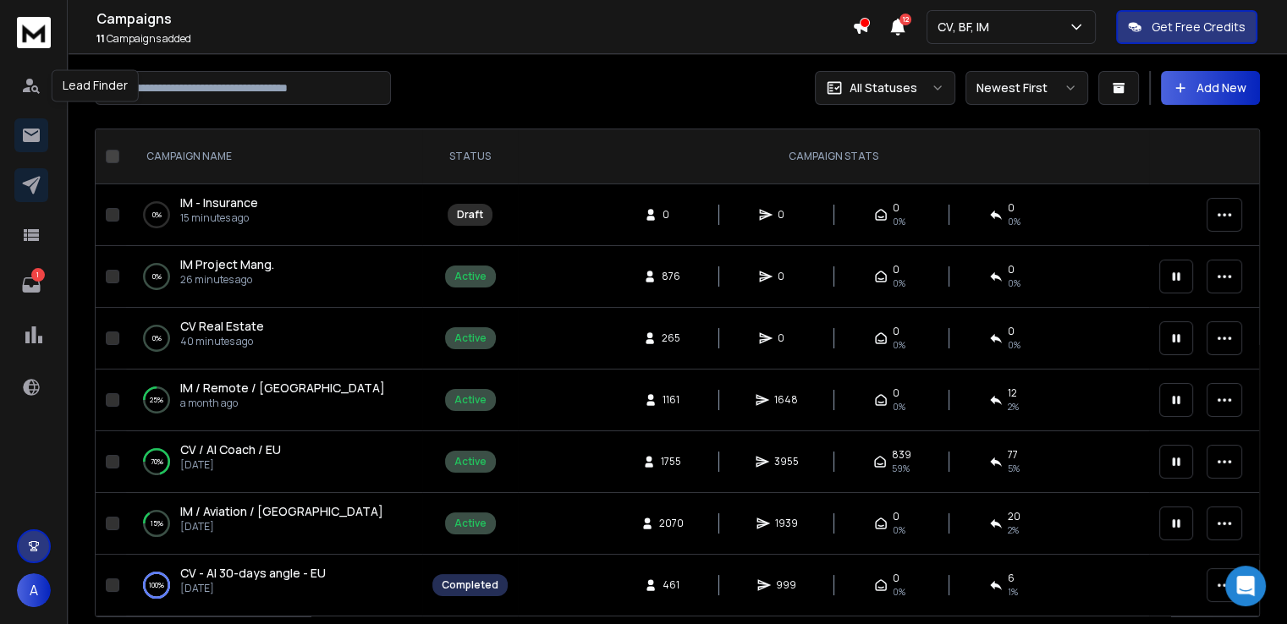
click at [28, 131] on icon at bounding box center [31, 136] width 17 height 14
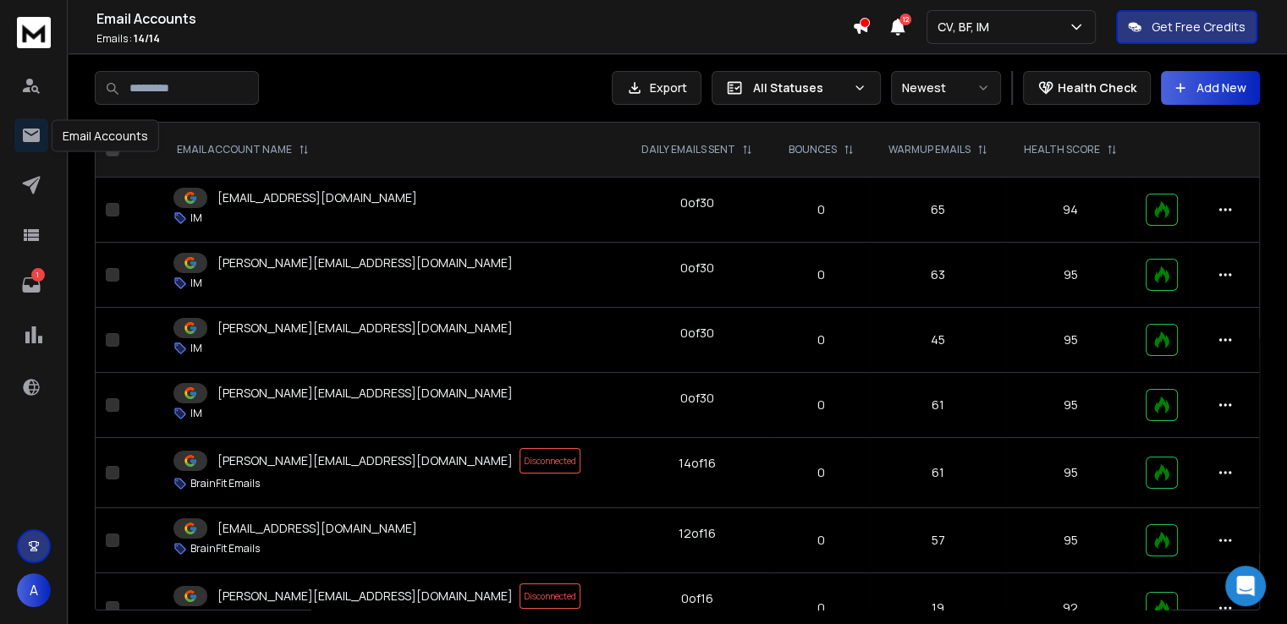
click at [953, 84] on button "Newest" at bounding box center [946, 88] width 110 height 34
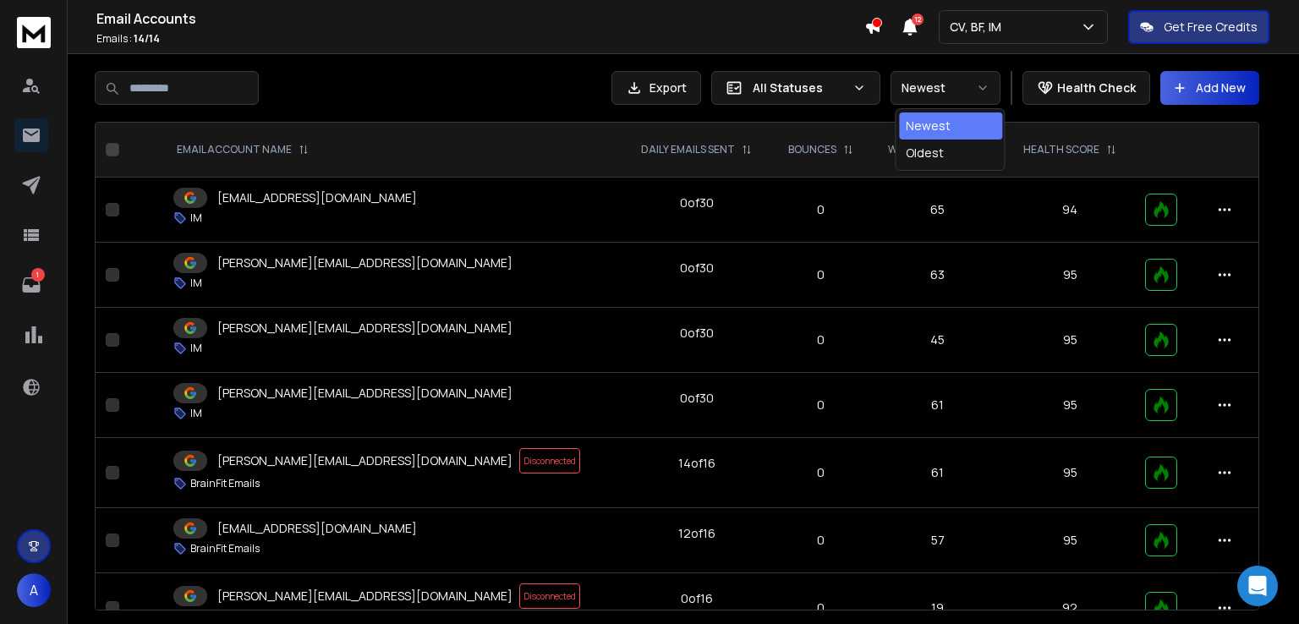
click at [834, 87] on p "All Statuses" at bounding box center [799, 88] width 93 height 17
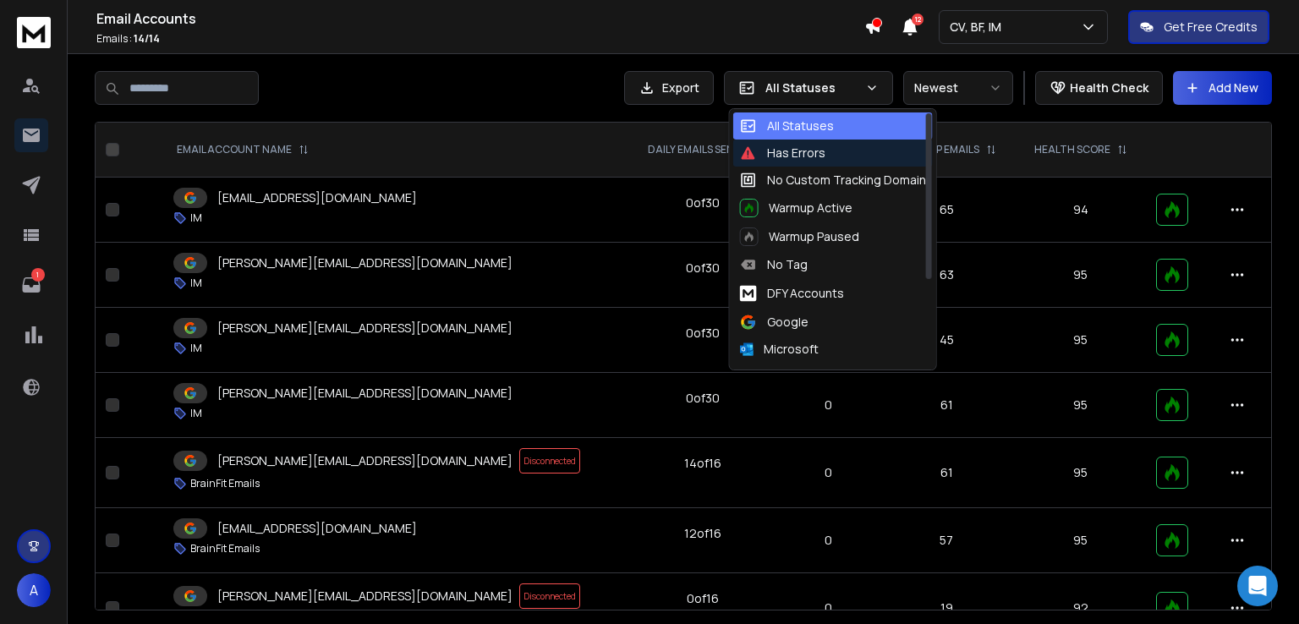
click at [831, 141] on div "Has Errors" at bounding box center [834, 153] width 200 height 27
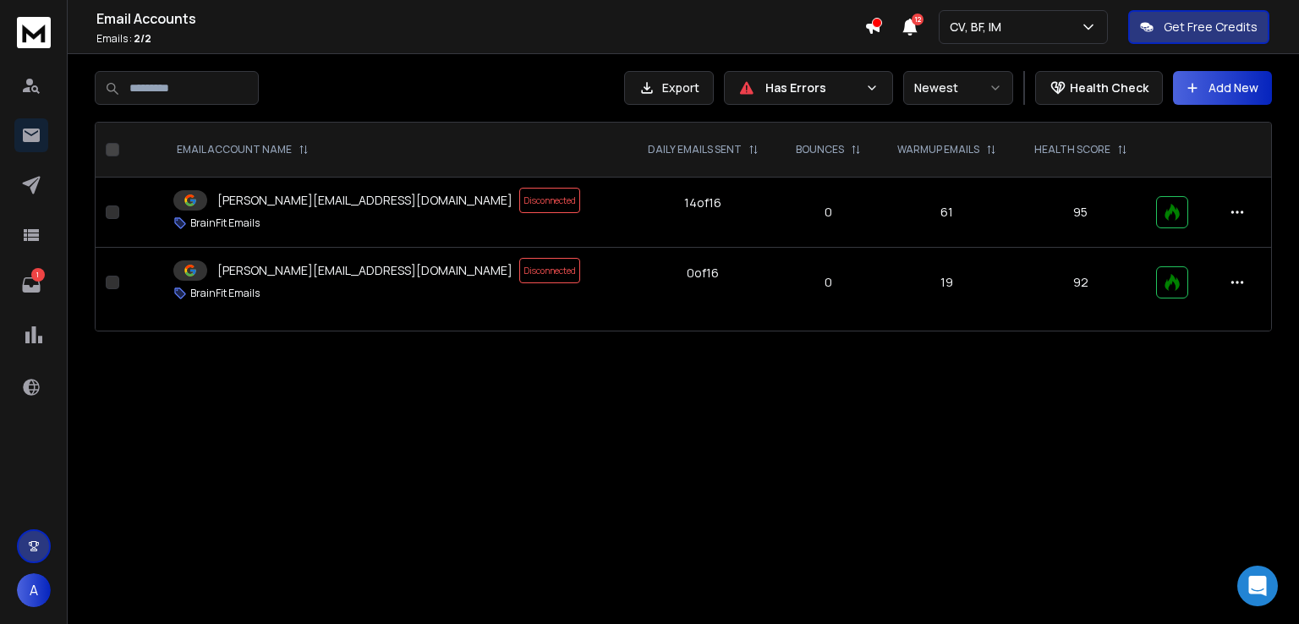
click at [264, 272] on p "[PERSON_NAME][EMAIL_ADDRESS][DOMAIN_NAME]" at bounding box center [364, 270] width 295 height 17
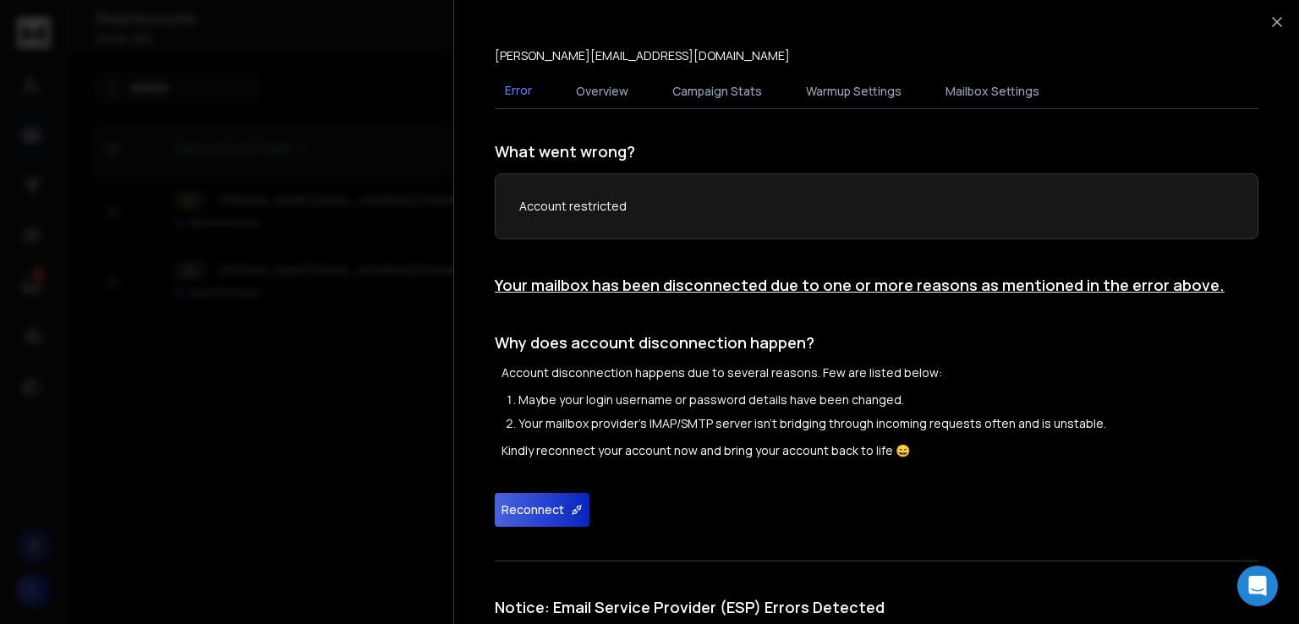
click at [636, 88] on button "Overview" at bounding box center [602, 91] width 73 height 37
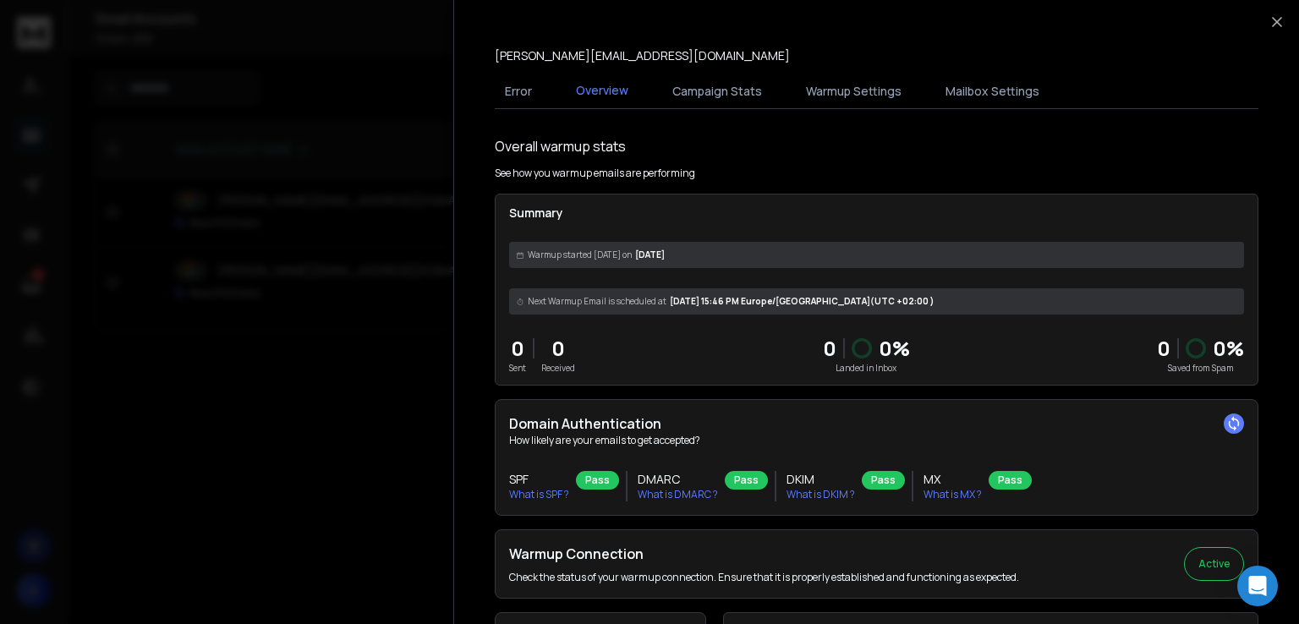
click at [711, 85] on button "Campaign Stats" at bounding box center [717, 91] width 110 height 37
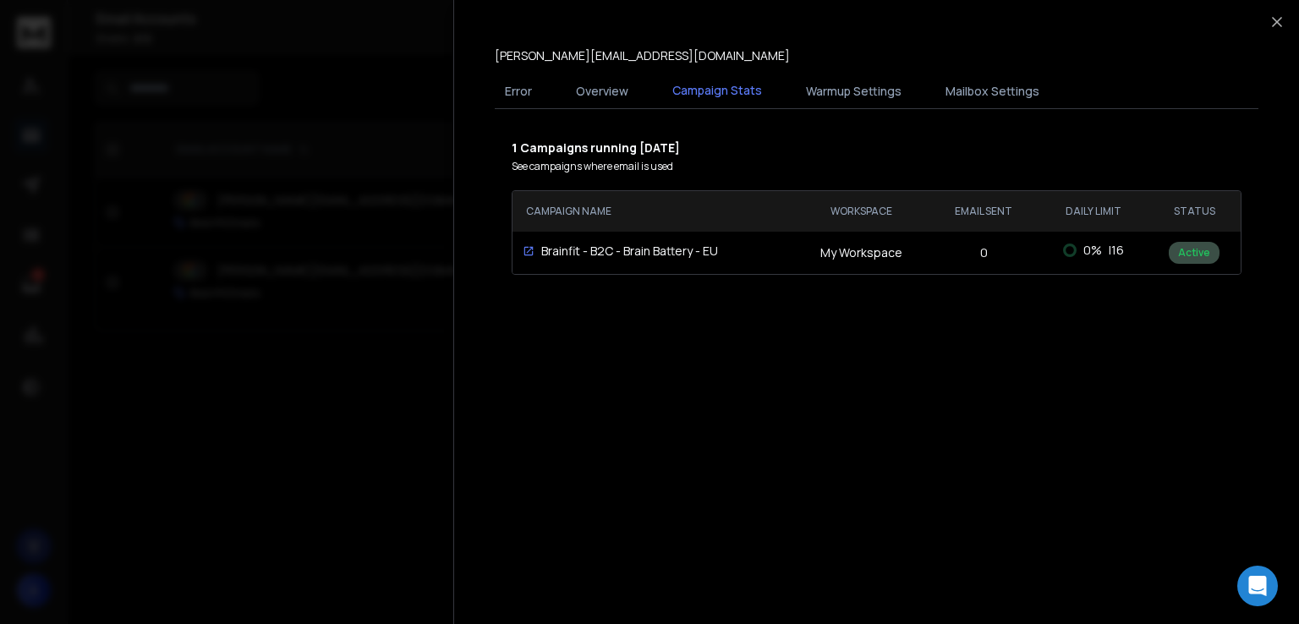
click at [362, 181] on div at bounding box center [649, 312] width 1299 height 624
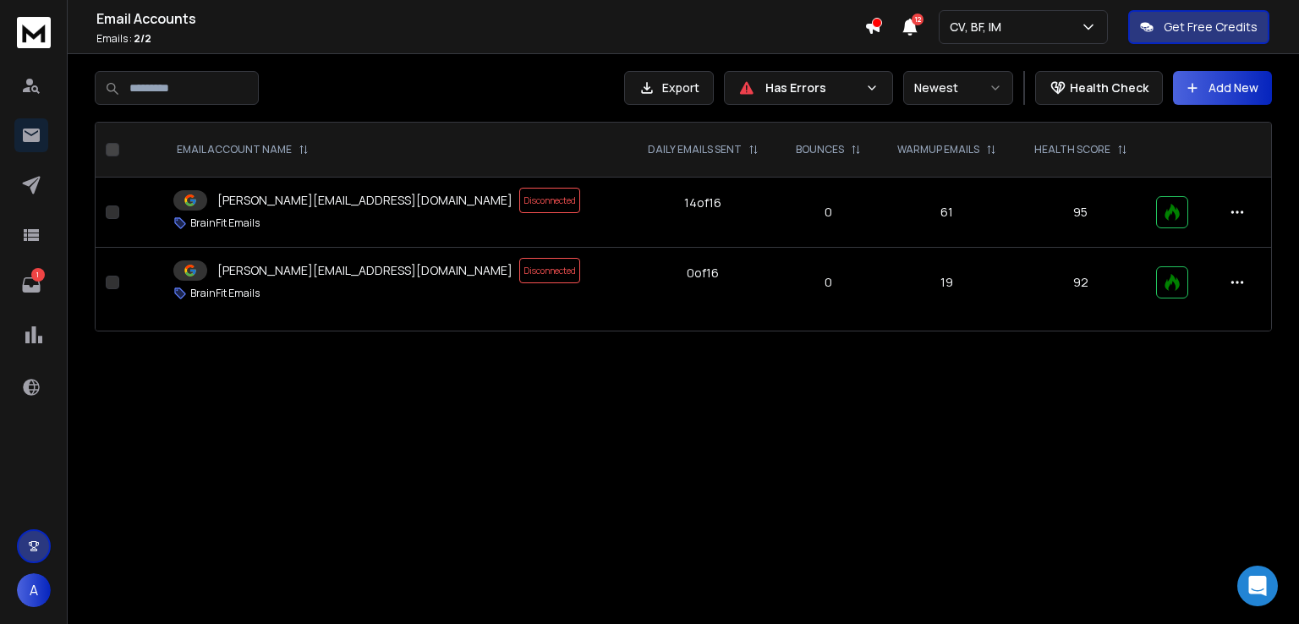
click at [338, 288] on div "BrainFit Emails" at bounding box center [395, 294] width 444 height 14
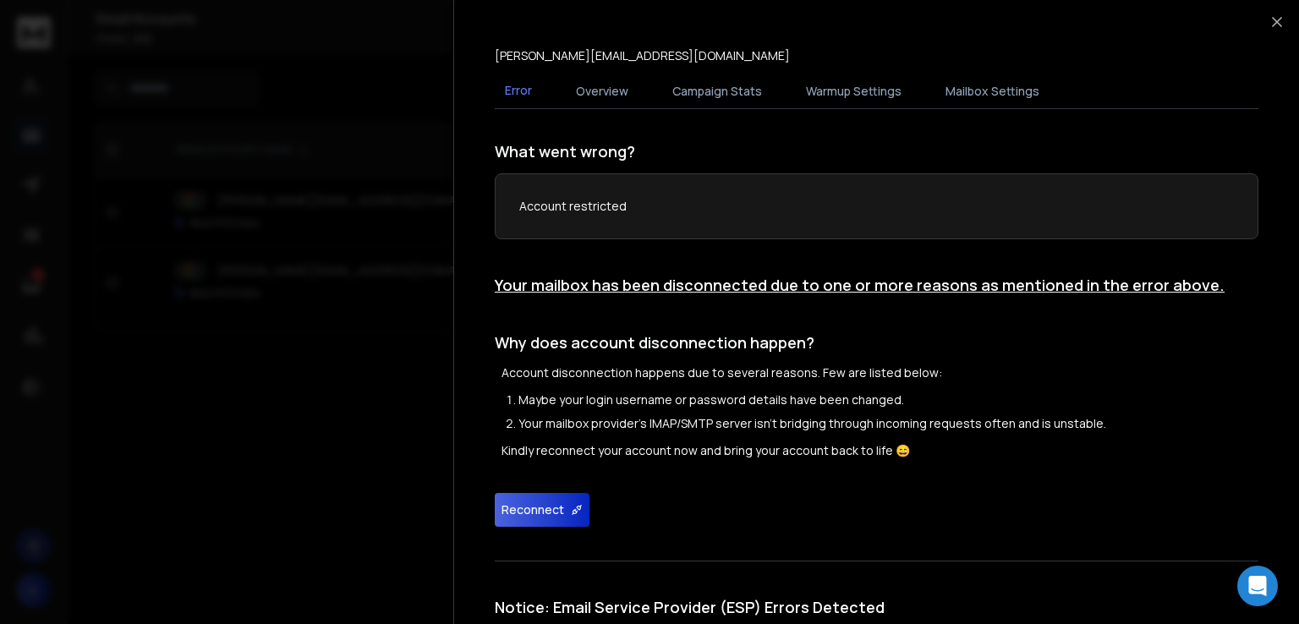
click at [541, 495] on button "Reconnect" at bounding box center [542, 510] width 95 height 34
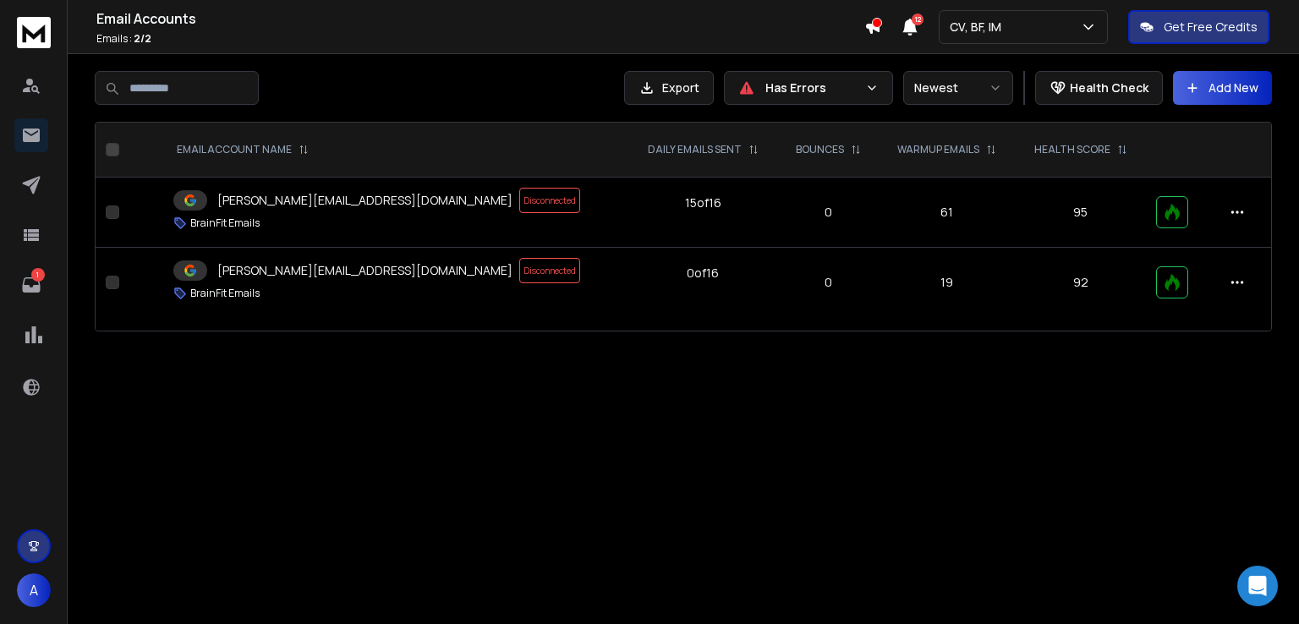
click at [768, 87] on div "Has Errors" at bounding box center [799, 88] width 120 height 17
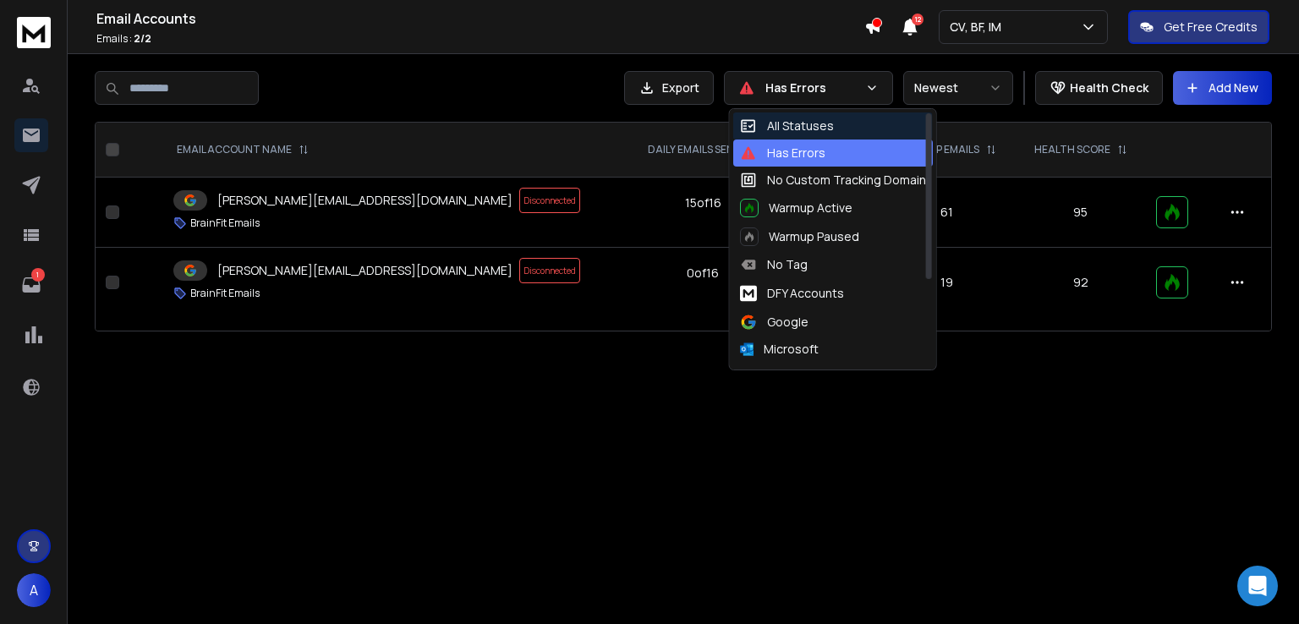
click at [783, 126] on div "All Statuses" at bounding box center [787, 126] width 94 height 17
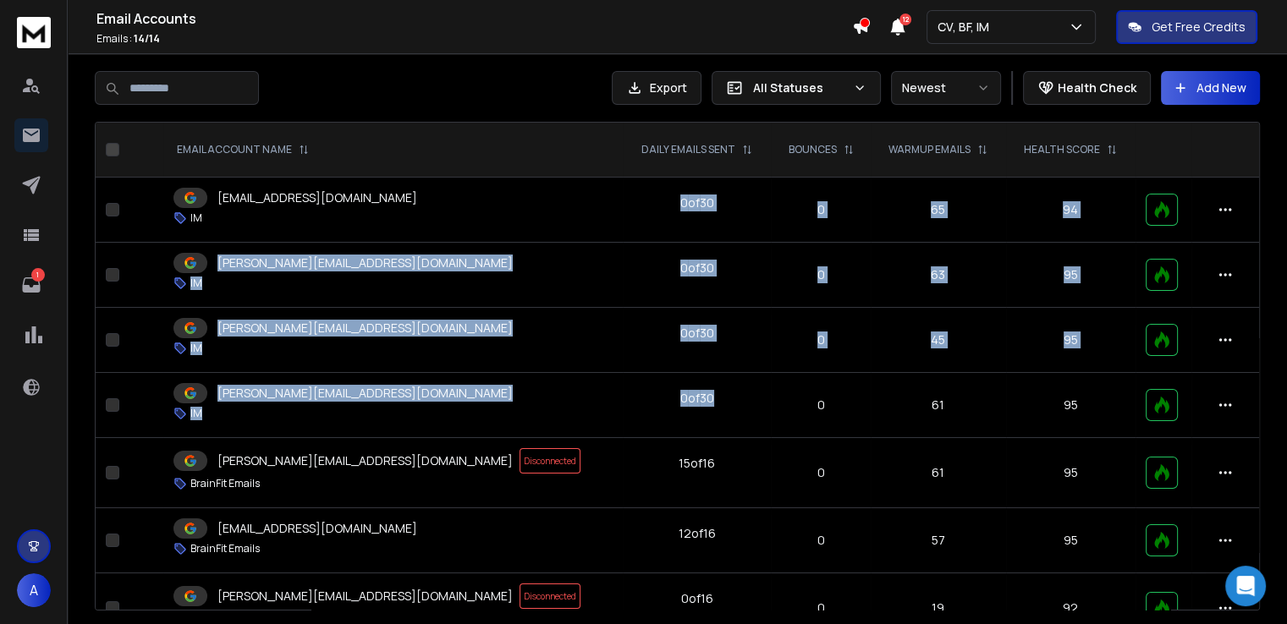
drag, startPoint x: 579, startPoint y: 208, endPoint x: 624, endPoint y: 400, distance: 197.2
click at [624, 400] on td "0 of 30" at bounding box center [697, 395] width 148 height 44
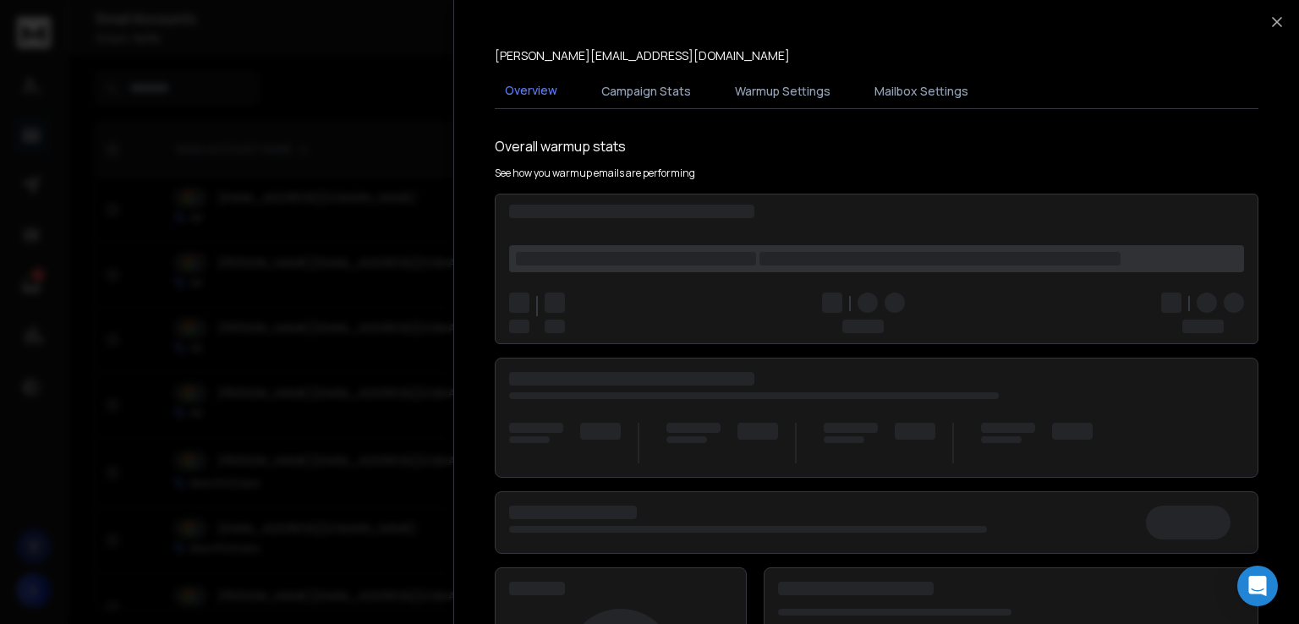
click at [455, 258] on div "Multi Select Table Sheet [PERSON_NAME][EMAIL_ADDRESS][DOMAIN_NAME] Overview Cam…" at bounding box center [876, 312] width 846 height 624
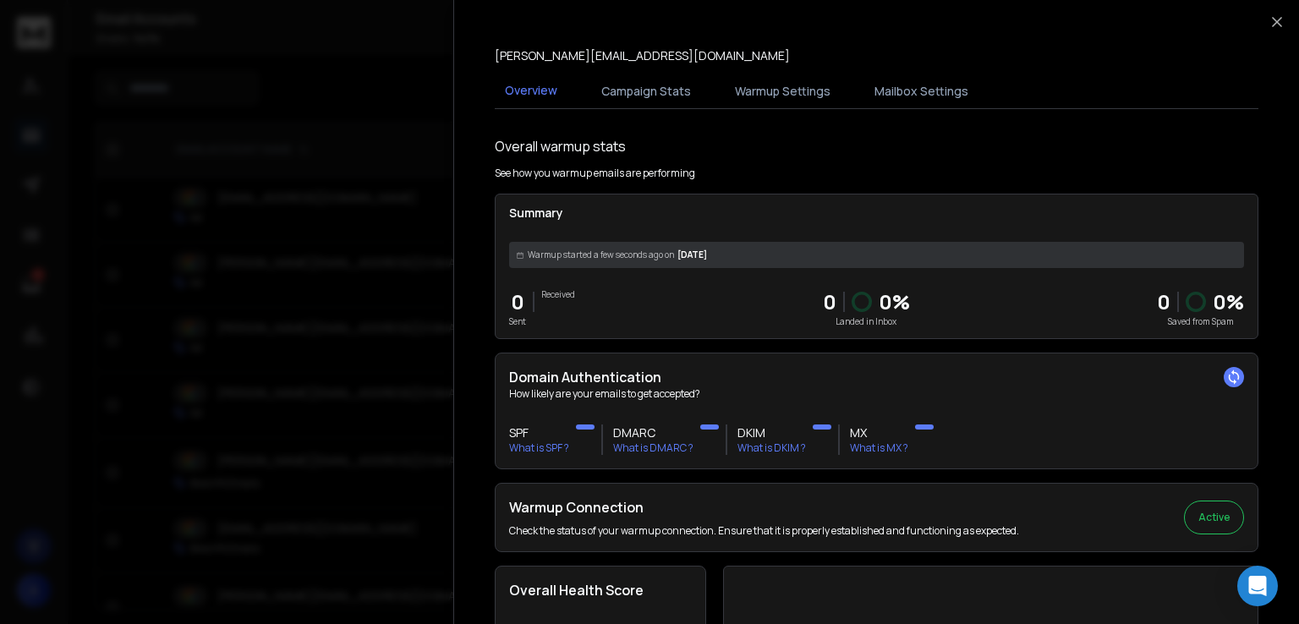
click at [384, 171] on div at bounding box center [649, 312] width 1299 height 624
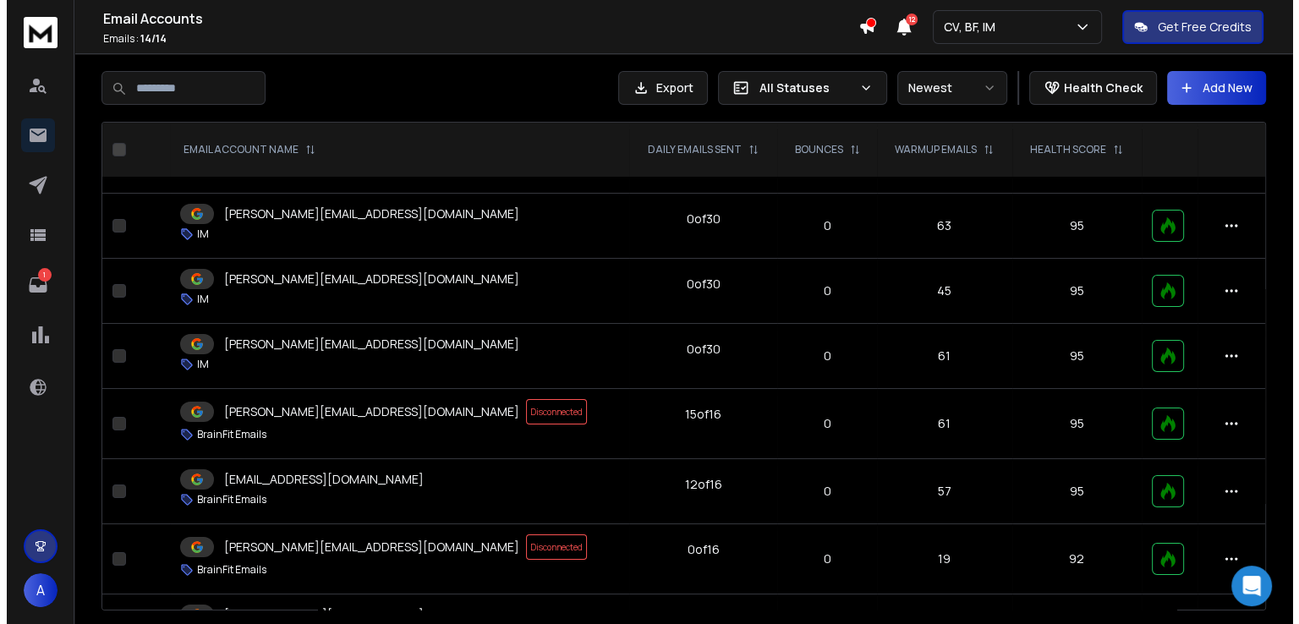
scroll to position [91, 0]
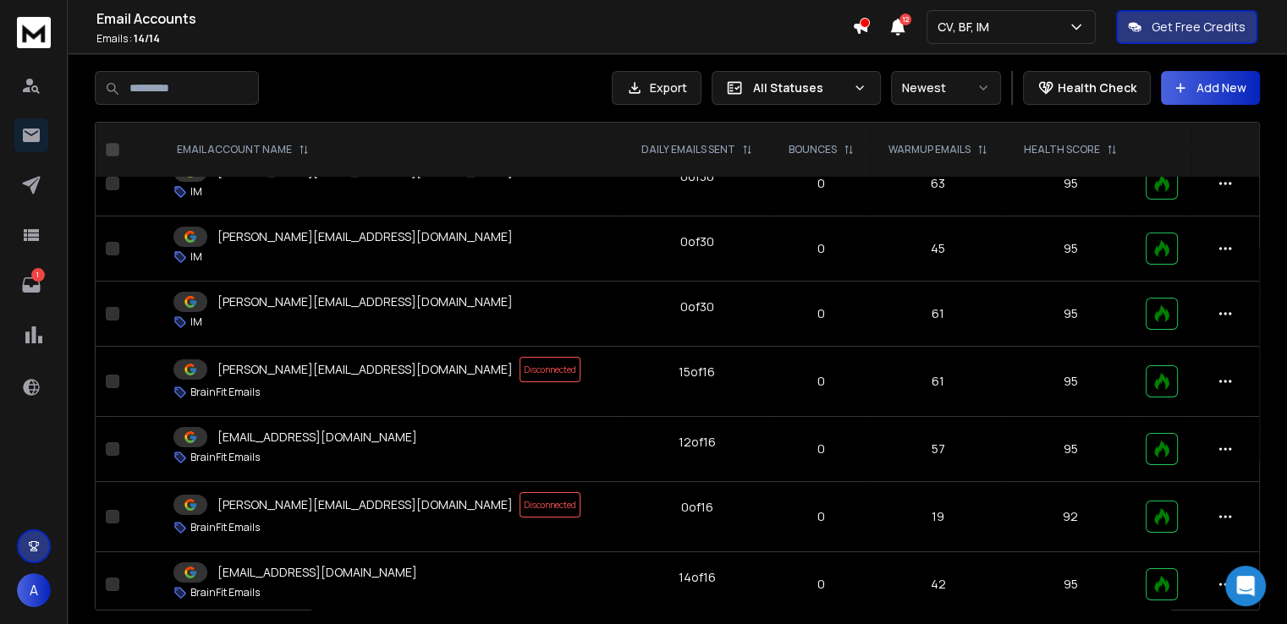
click at [832, 85] on p "All Statuses" at bounding box center [799, 88] width 93 height 17
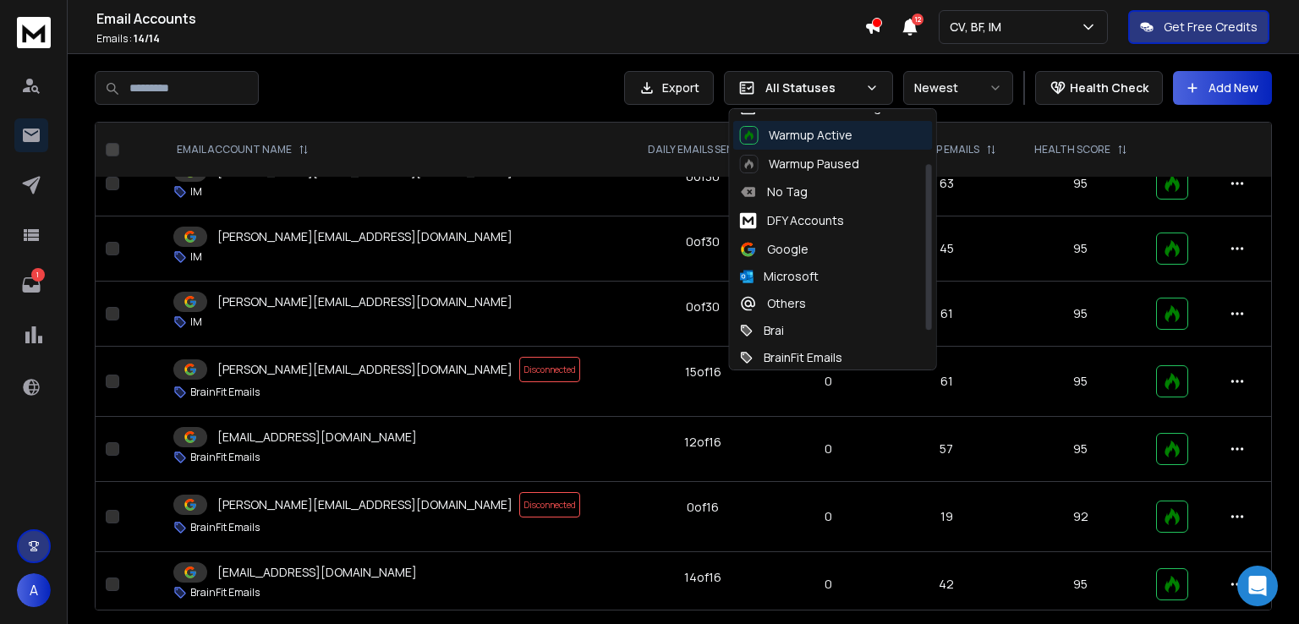
scroll to position [131, 0]
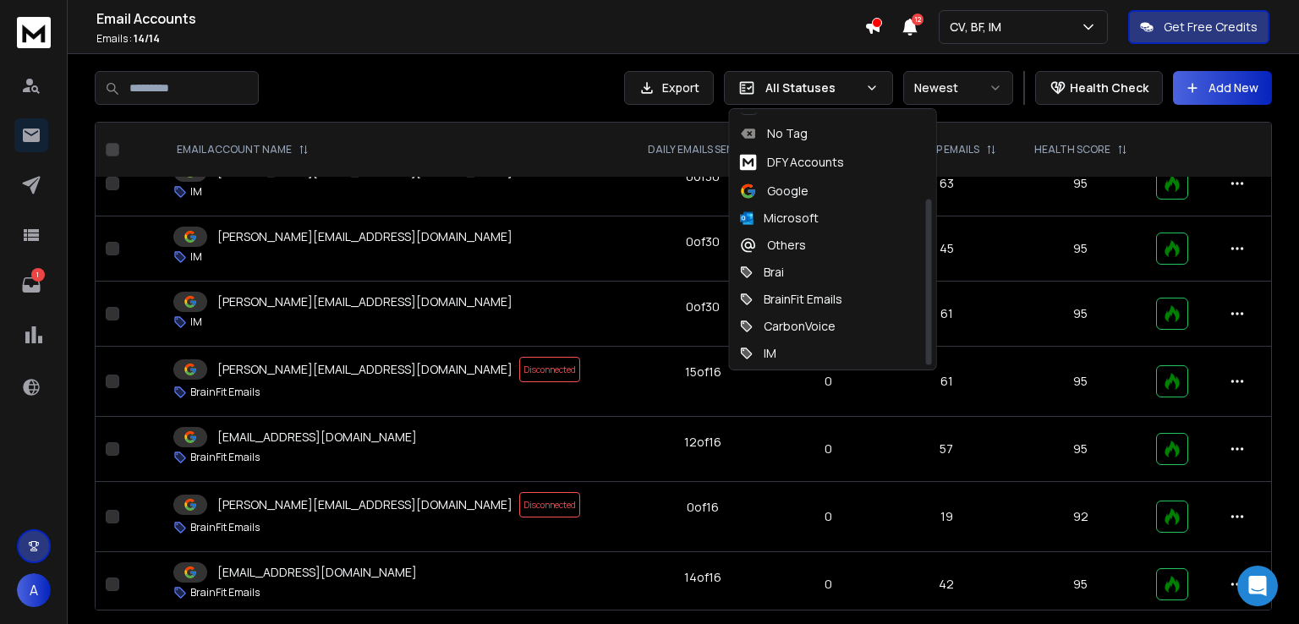
drag, startPoint x: 920, startPoint y: 200, endPoint x: 907, endPoint y: 316, distance: 116.7
click at [926, 315] on div at bounding box center [929, 283] width 6 height 166
click at [805, 298] on div "BrainFit Emails" at bounding box center [791, 299] width 102 height 17
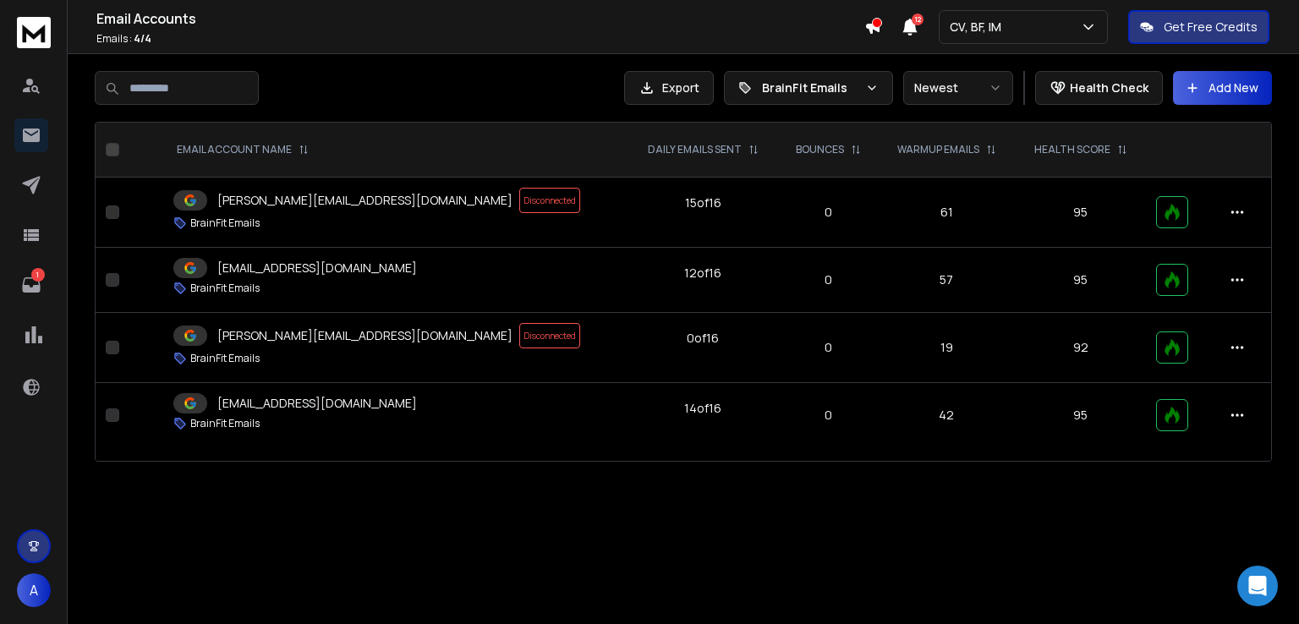
click at [761, 88] on div "BrainFit Emails" at bounding box center [799, 88] width 120 height 17
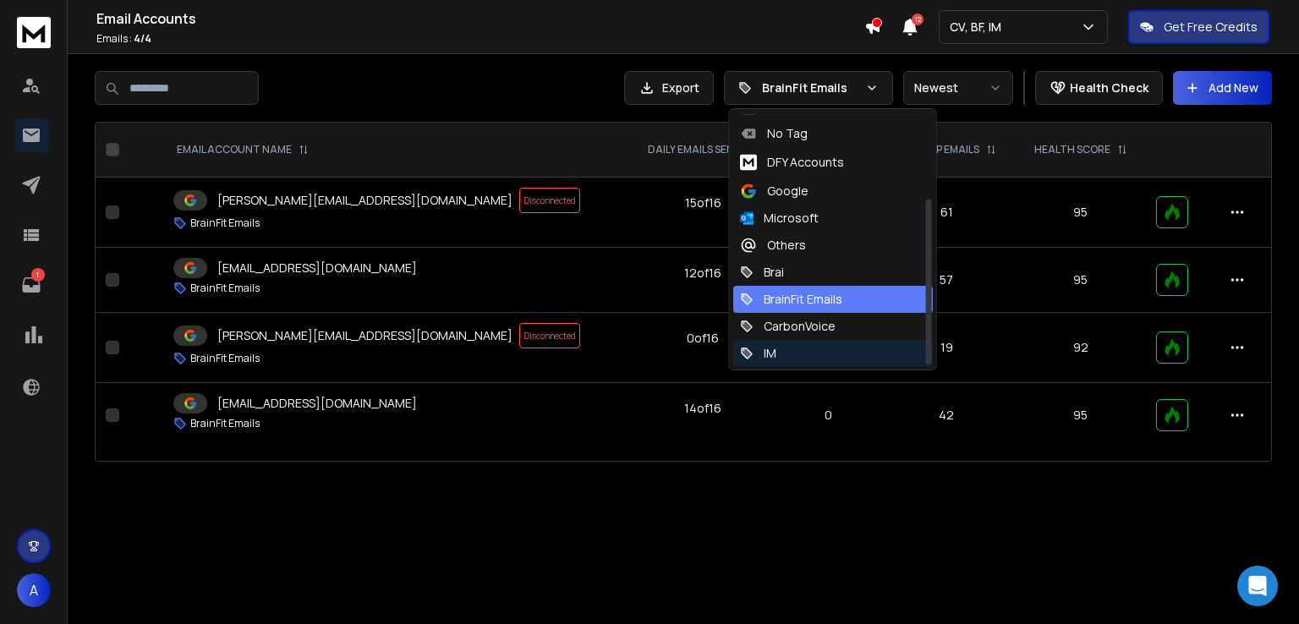
click at [808, 357] on div "IM" at bounding box center [834, 353] width 200 height 27
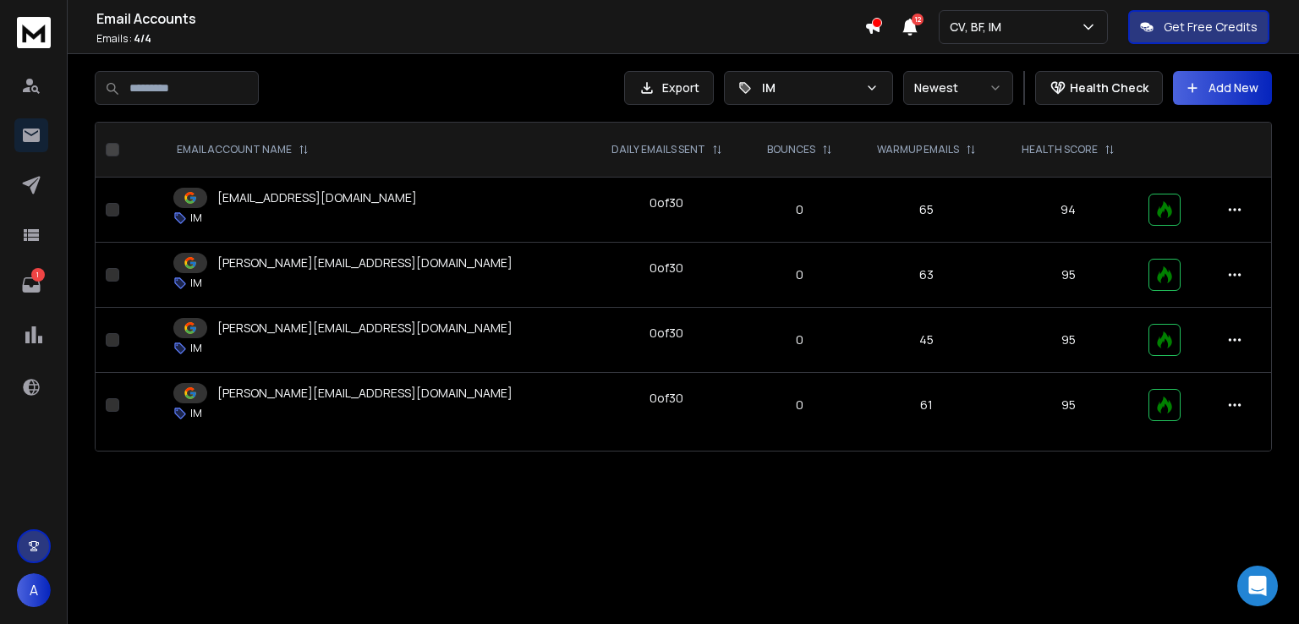
click at [801, 89] on p "IM" at bounding box center [810, 88] width 96 height 17
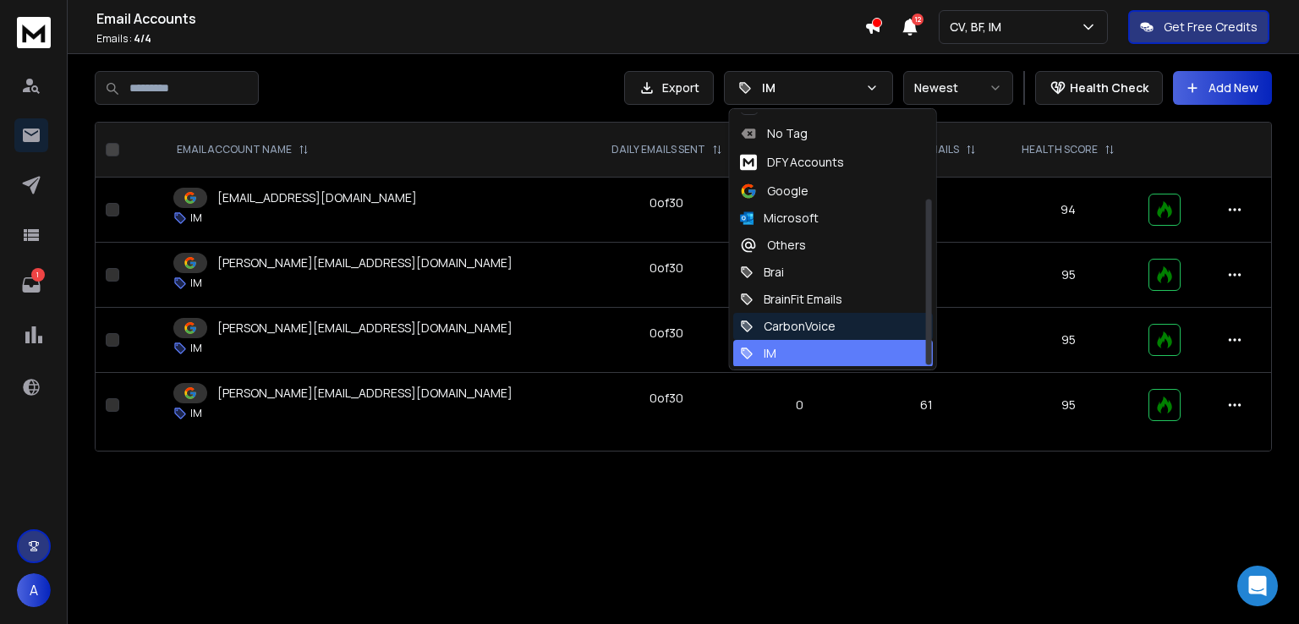
click at [819, 325] on div "CarbonVoice" at bounding box center [788, 326] width 96 height 17
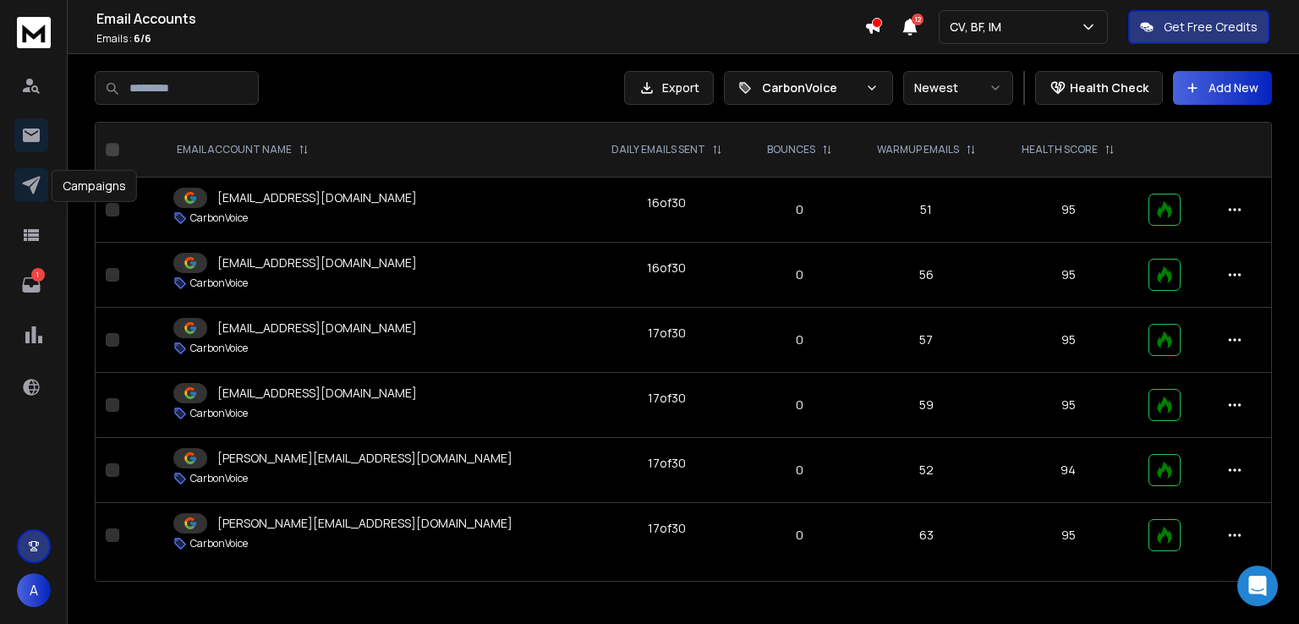
click at [36, 181] on icon at bounding box center [31, 185] width 18 height 18
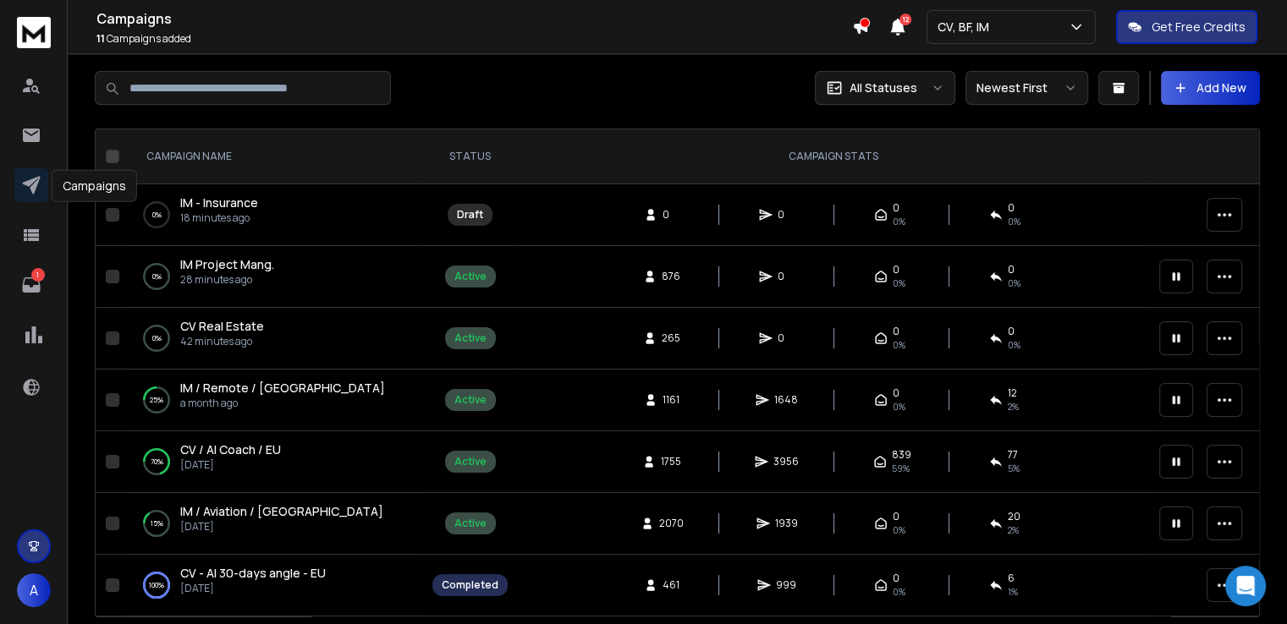
click at [206, 265] on span "IM Project Mang." at bounding box center [227, 264] width 94 height 16
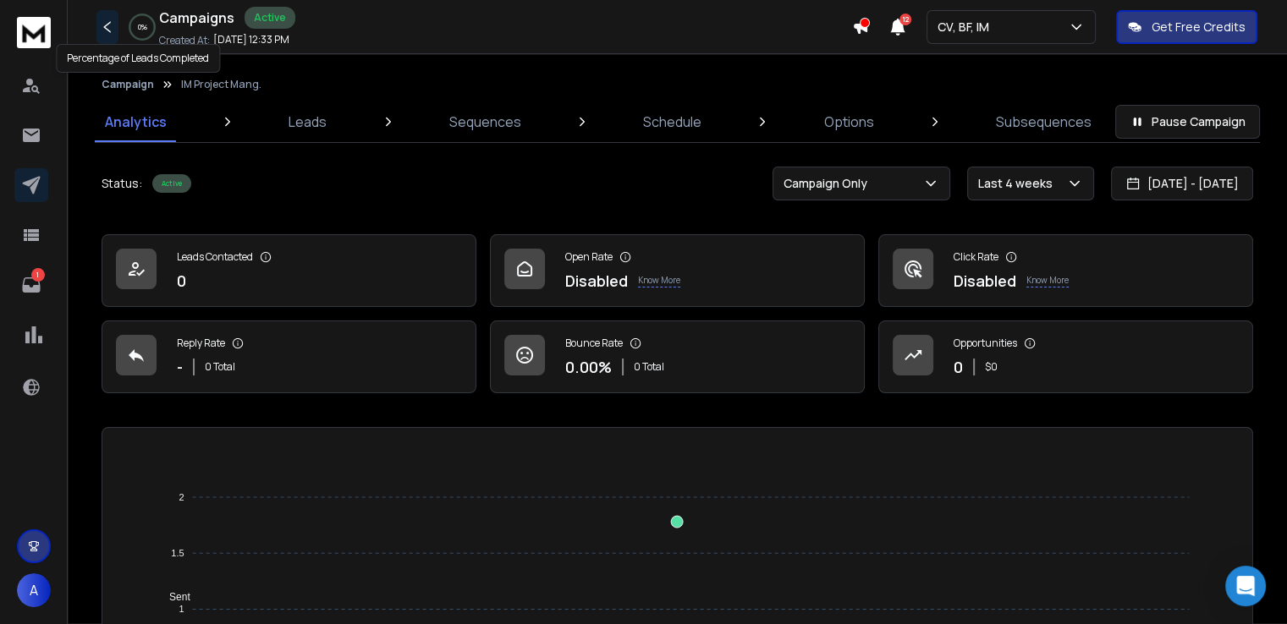
click at [105, 19] on icon at bounding box center [107, 26] width 15 height 15
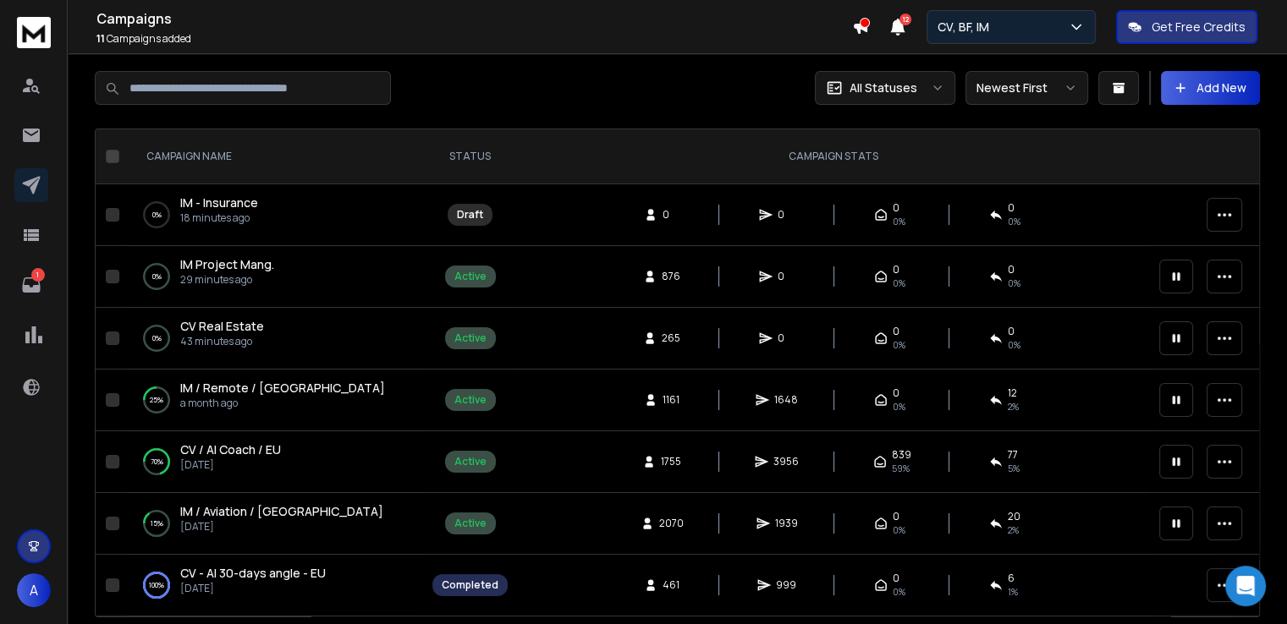
click at [1038, 28] on div "CV, BF, IM" at bounding box center [1010, 27] width 147 height 17
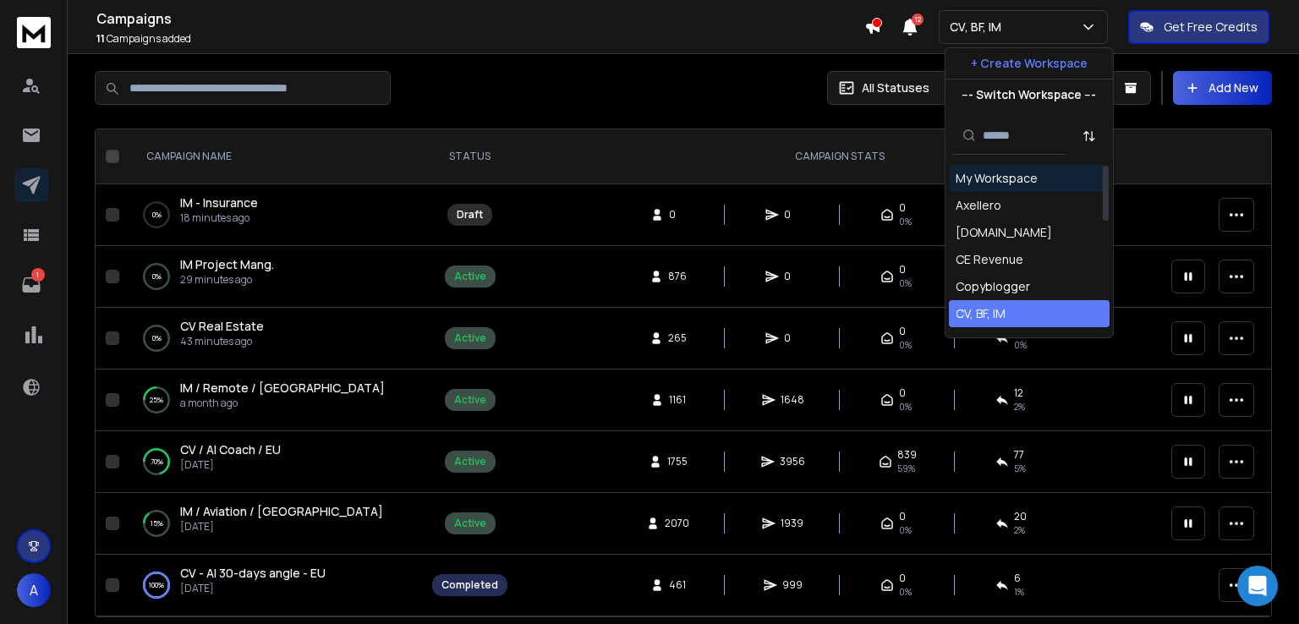
click at [1008, 181] on div "My Workspace" at bounding box center [997, 178] width 82 height 17
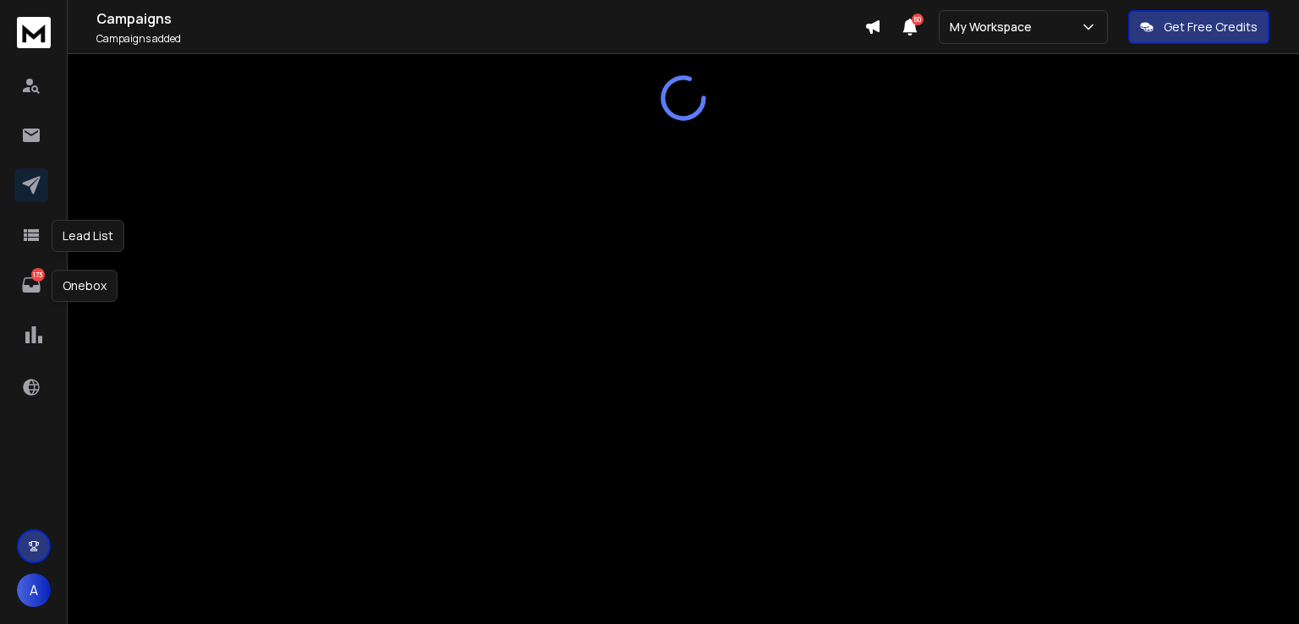
click at [32, 281] on p "173" at bounding box center [38, 275] width 14 height 14
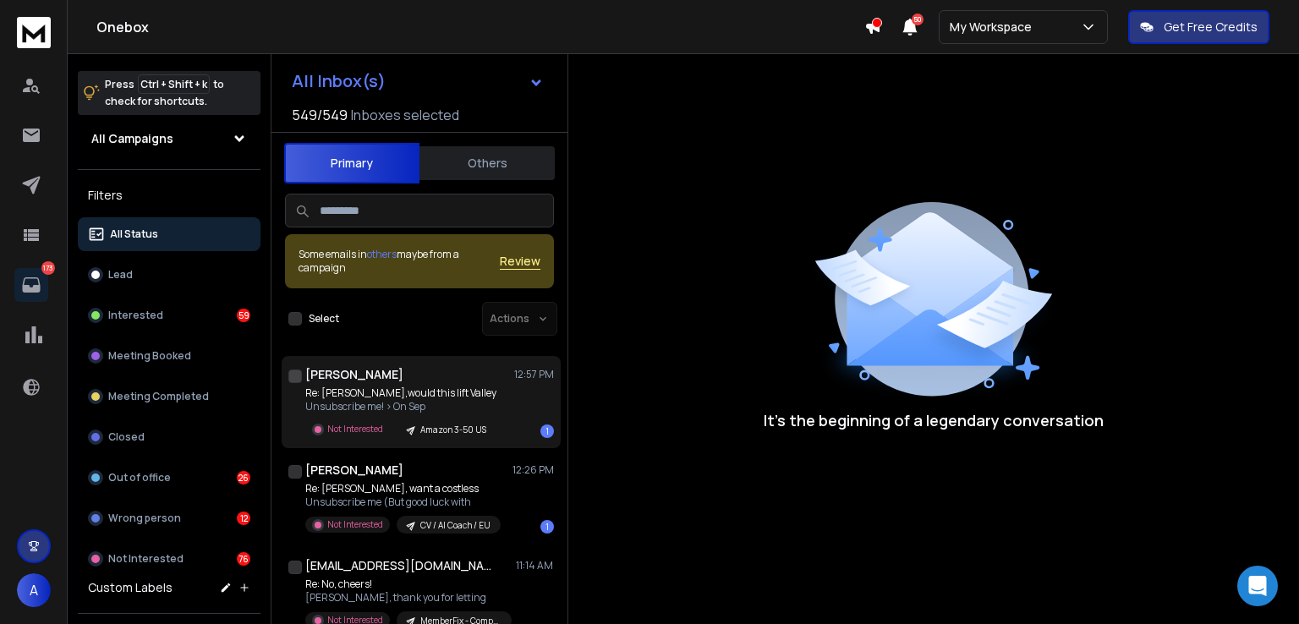
click at [530, 390] on div "Re: [PERSON_NAME],would this lift Valley Unsubscribe me! > On Sep Not Intereste…" at bounding box center [429, 413] width 249 height 52
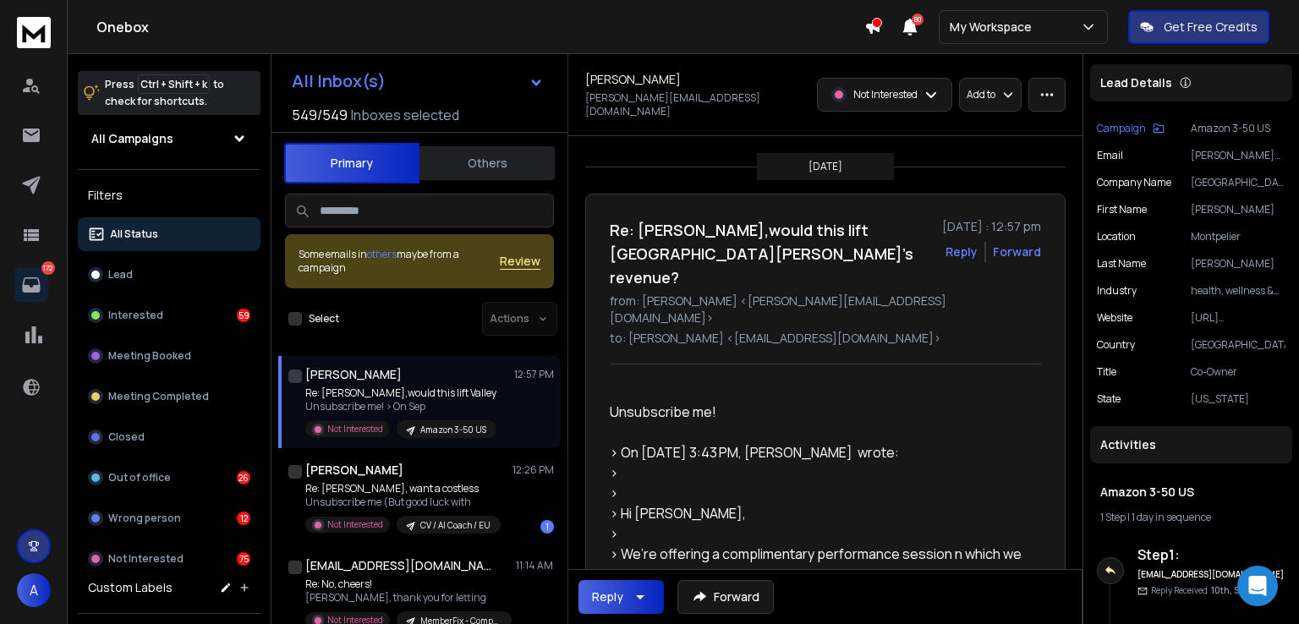
click at [1052, 78] on button "button" at bounding box center [1047, 95] width 37 height 34
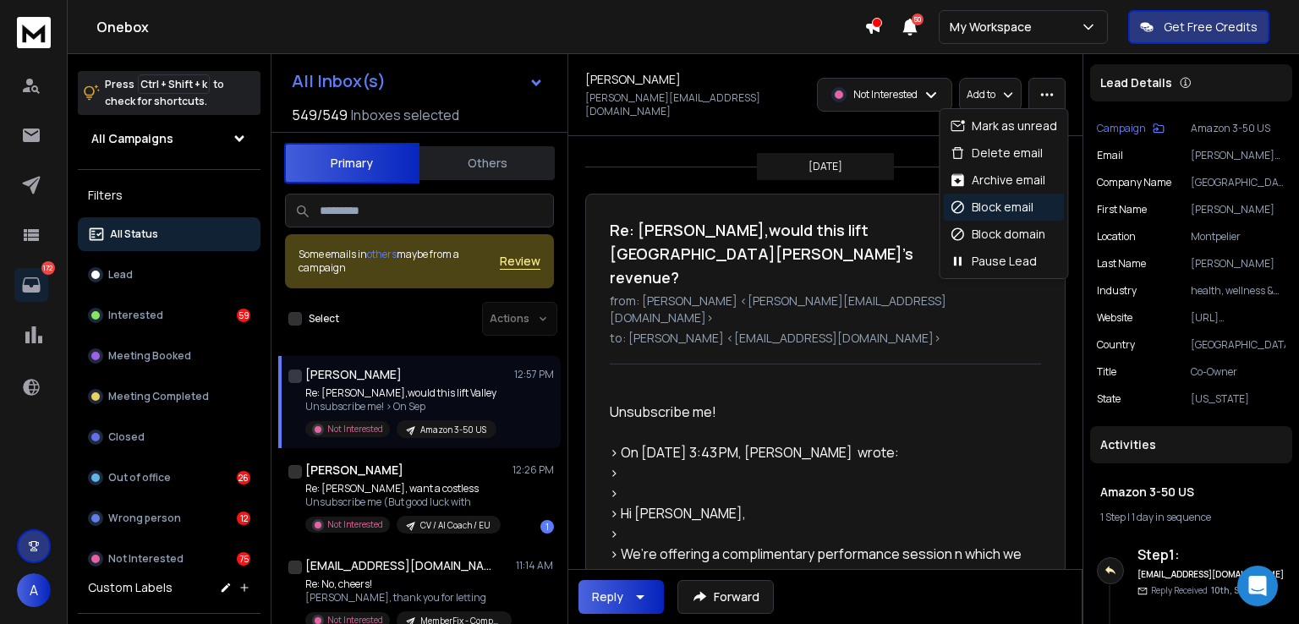
click at [1039, 197] on div "Block email" at bounding box center [1003, 207] width 121 height 27
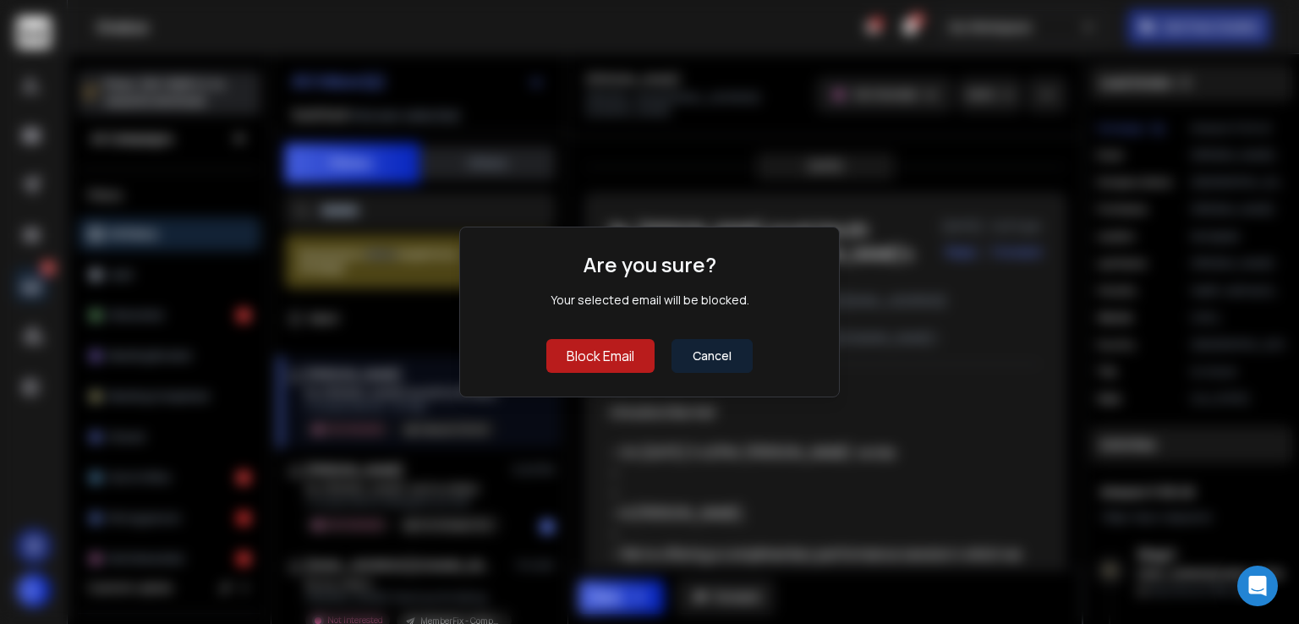
click at [575, 349] on button "Block Email" at bounding box center [601, 356] width 108 height 34
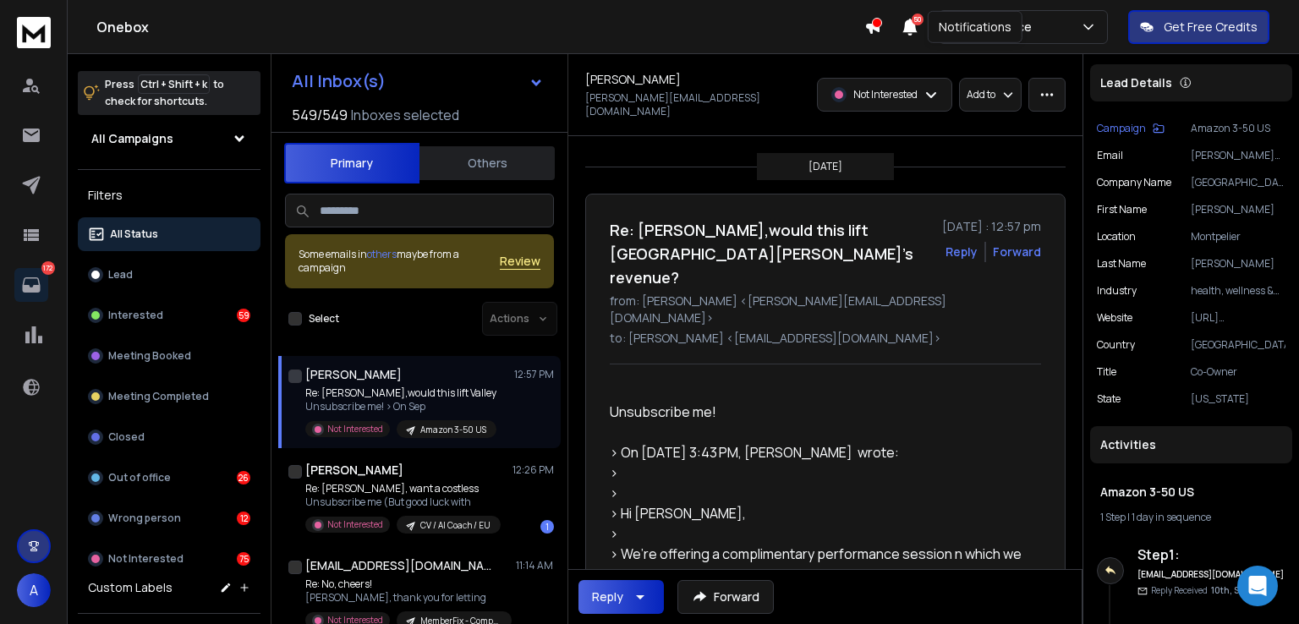
click at [997, 25] on div "Notifications" at bounding box center [975, 27] width 95 height 32
click at [1064, 25] on div "My Workspace" at bounding box center [1023, 27] width 147 height 17
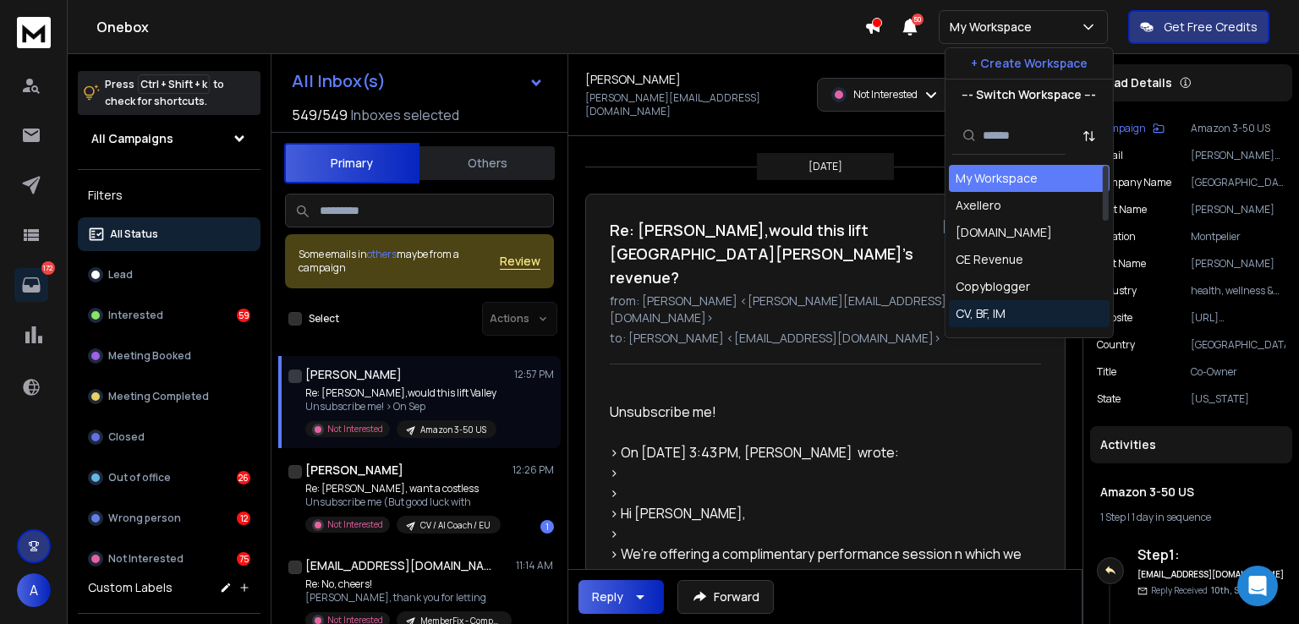
click at [1056, 313] on div "CV, BF, IM" at bounding box center [1029, 313] width 161 height 27
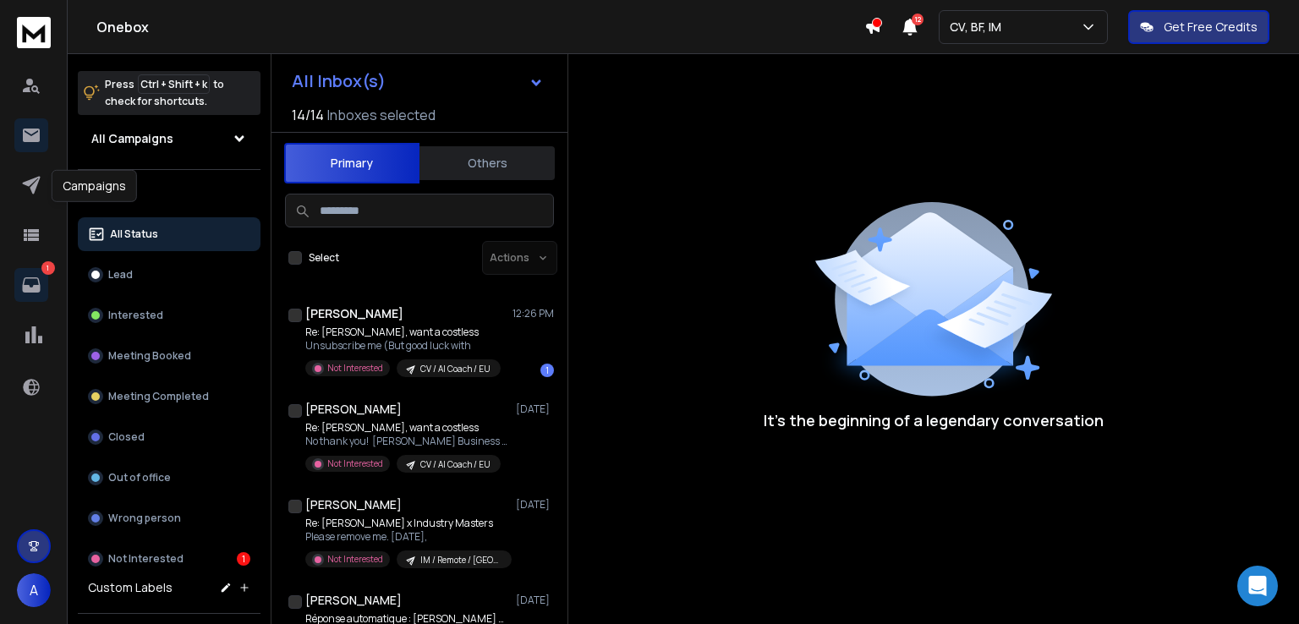
click at [30, 140] on icon at bounding box center [31, 136] width 17 height 14
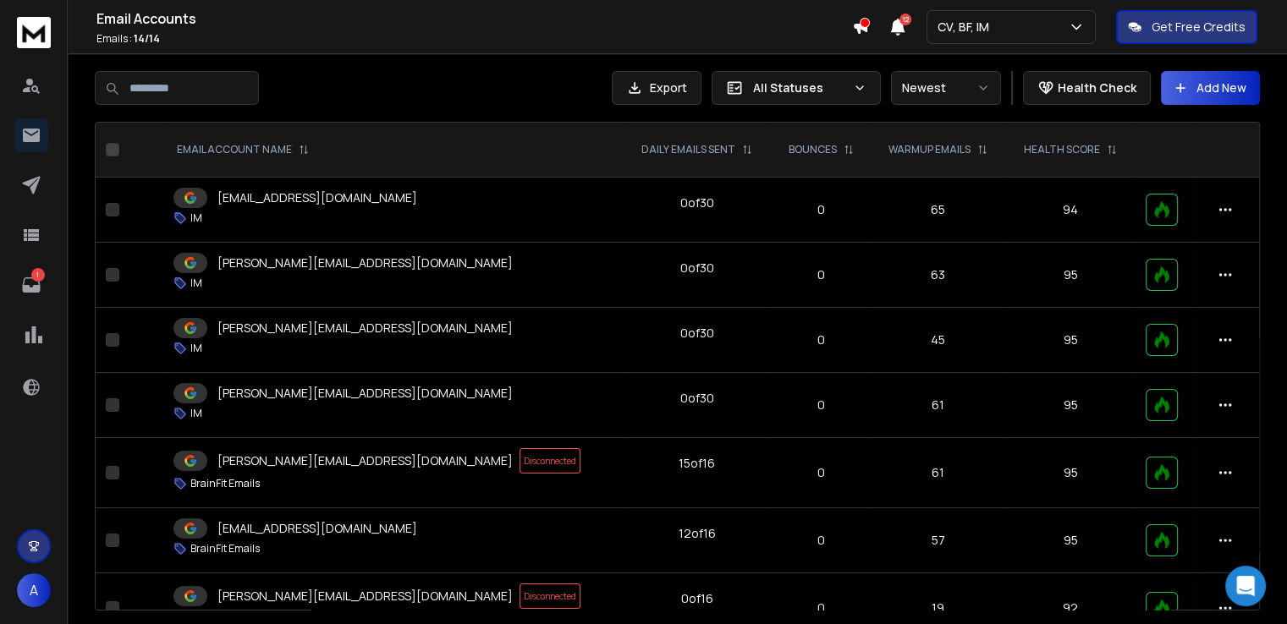
copy p "[DOMAIN_NAME]"
drag, startPoint x: 288, startPoint y: 203, endPoint x: 414, endPoint y: 197, distance: 126.2
click at [414, 197] on div "[EMAIL_ADDRESS][DOMAIN_NAME]" at bounding box center [392, 198] width 439 height 20
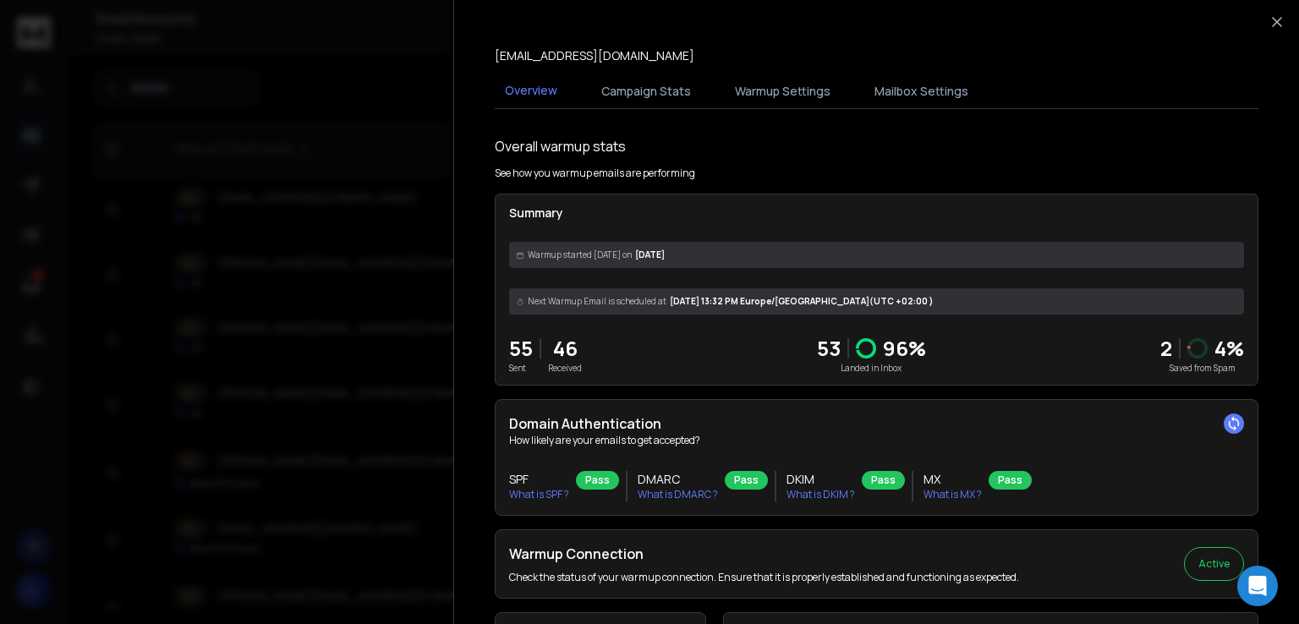
click at [382, 89] on div at bounding box center [649, 312] width 1299 height 624
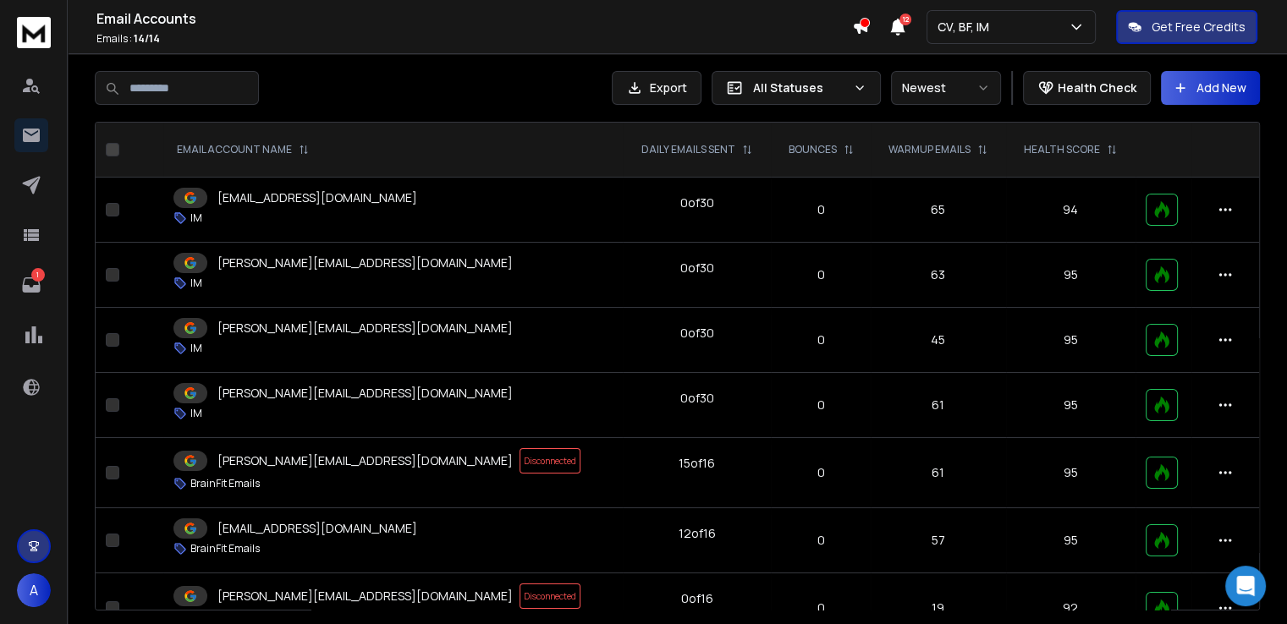
click at [305, 223] on div "IM" at bounding box center [392, 219] width 439 height 14
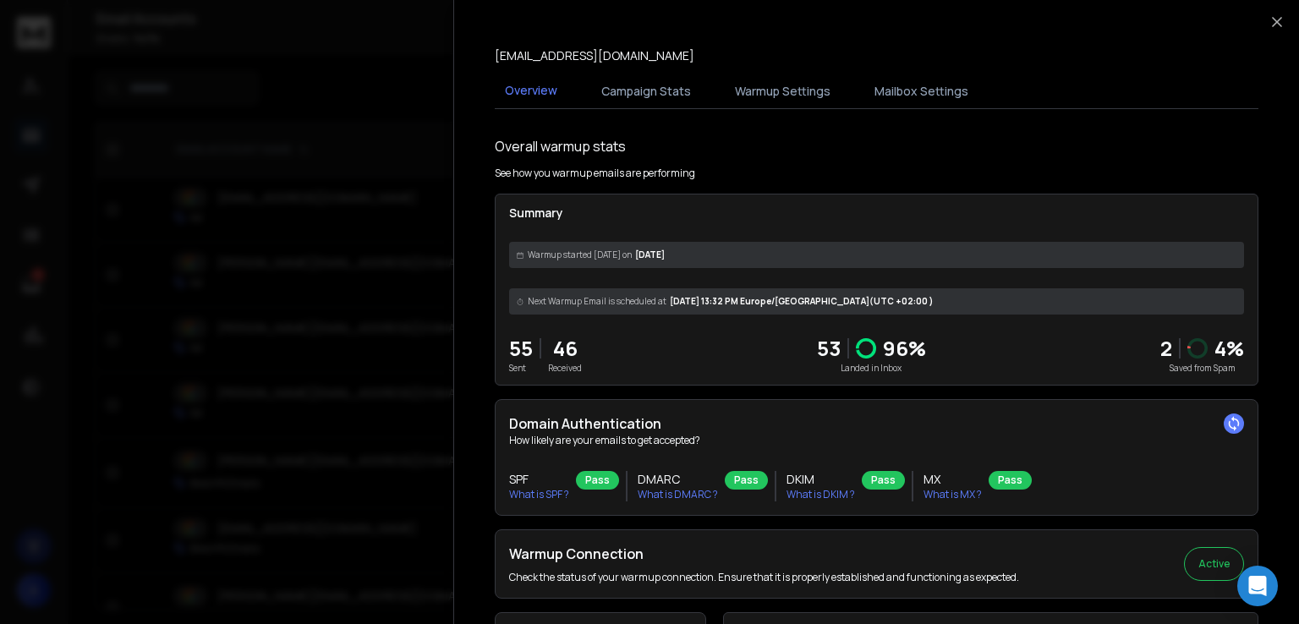
click at [614, 91] on button "Campaign Stats" at bounding box center [646, 91] width 110 height 37
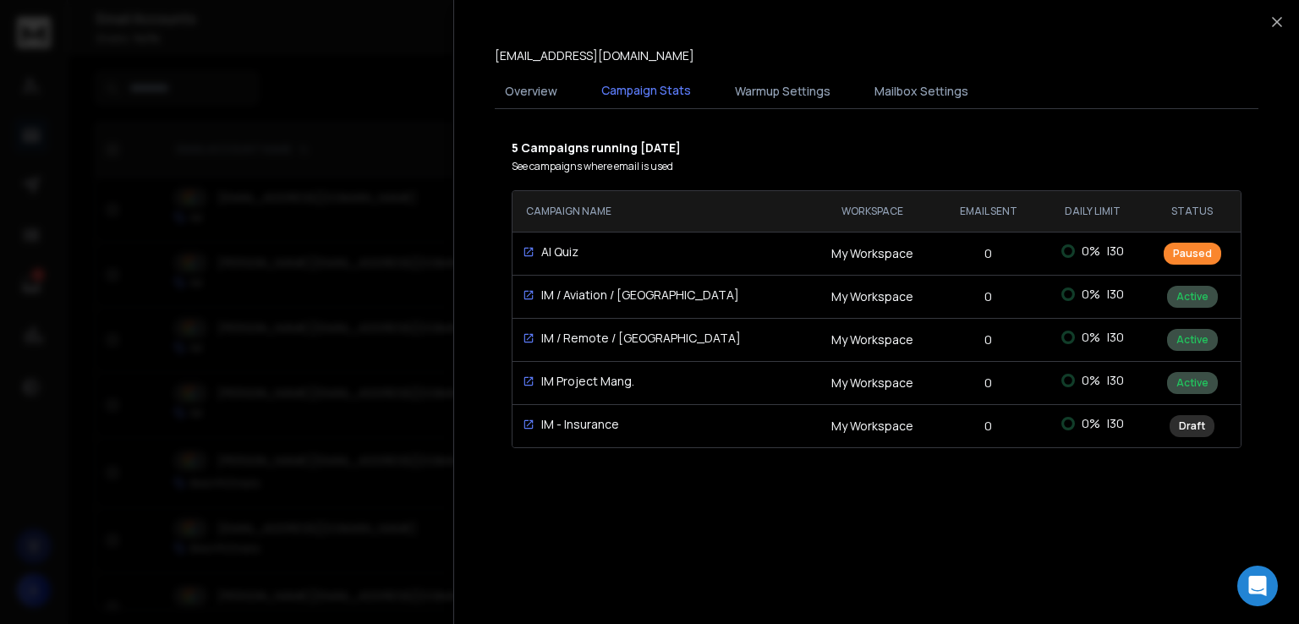
click at [805, 89] on button "Warmup Settings" at bounding box center [783, 91] width 116 height 37
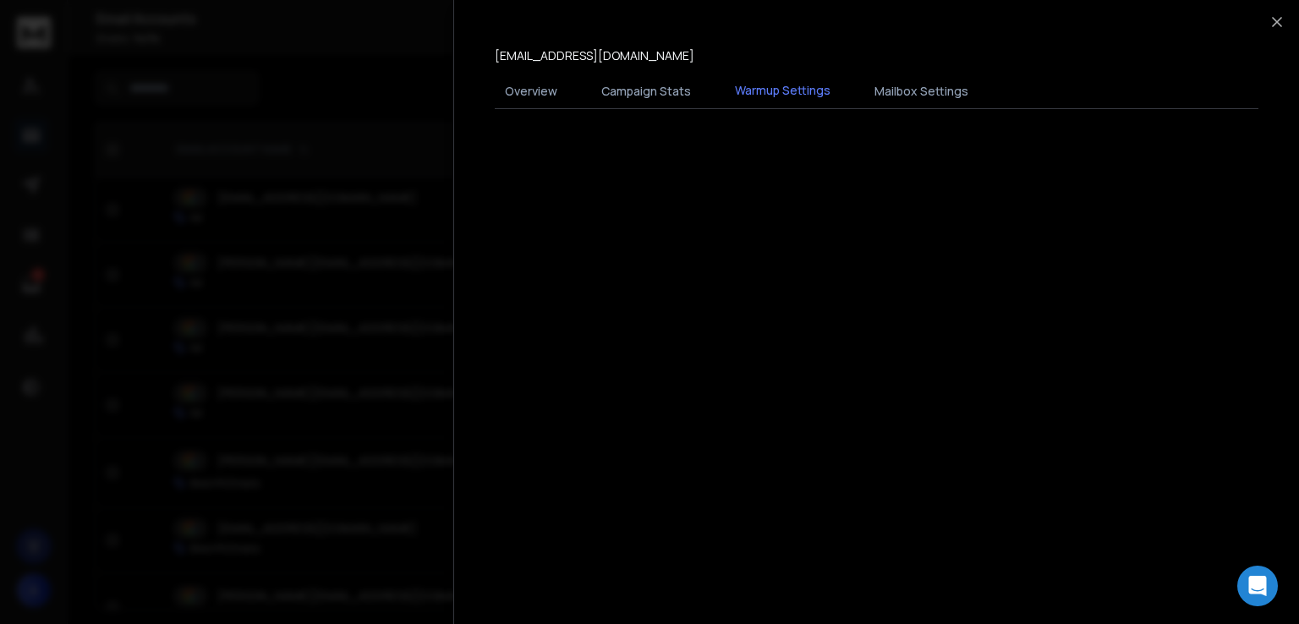
click at [898, 82] on button "Mailbox Settings" at bounding box center [922, 91] width 114 height 37
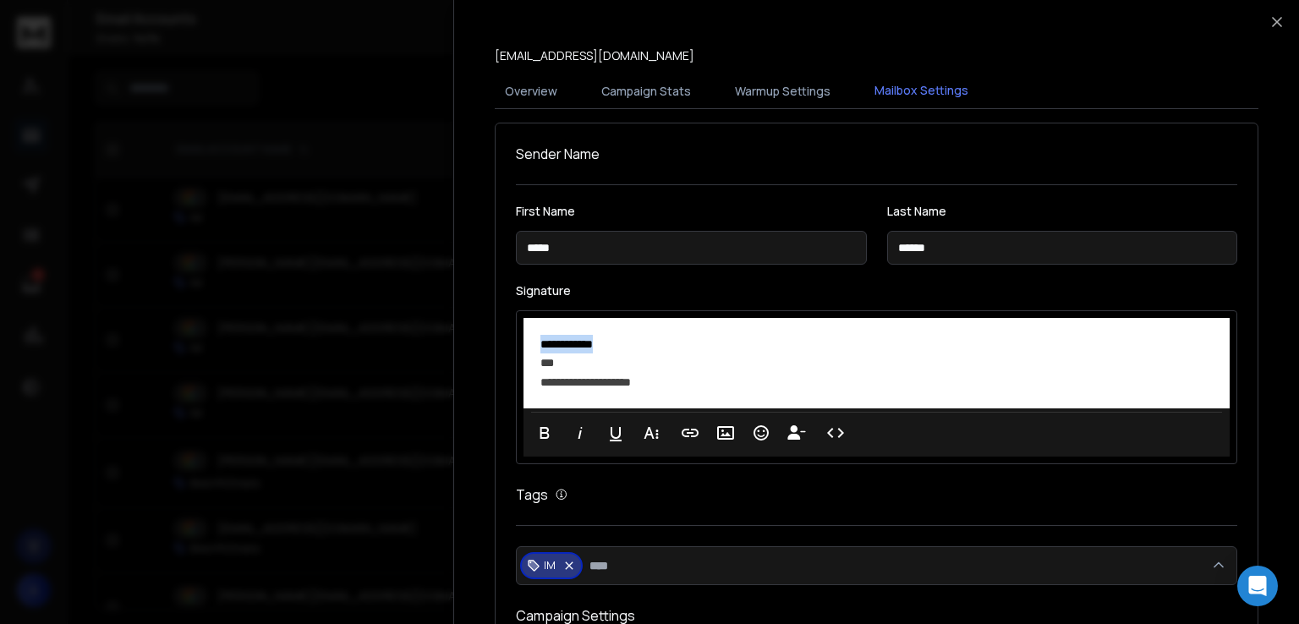
copy div "**********"
drag, startPoint x: 650, startPoint y: 343, endPoint x: 515, endPoint y: 343, distance: 134.5
click at [516, 343] on div "**********" at bounding box center [877, 387] width 722 height 154
click at [345, 221] on div at bounding box center [649, 312] width 1299 height 624
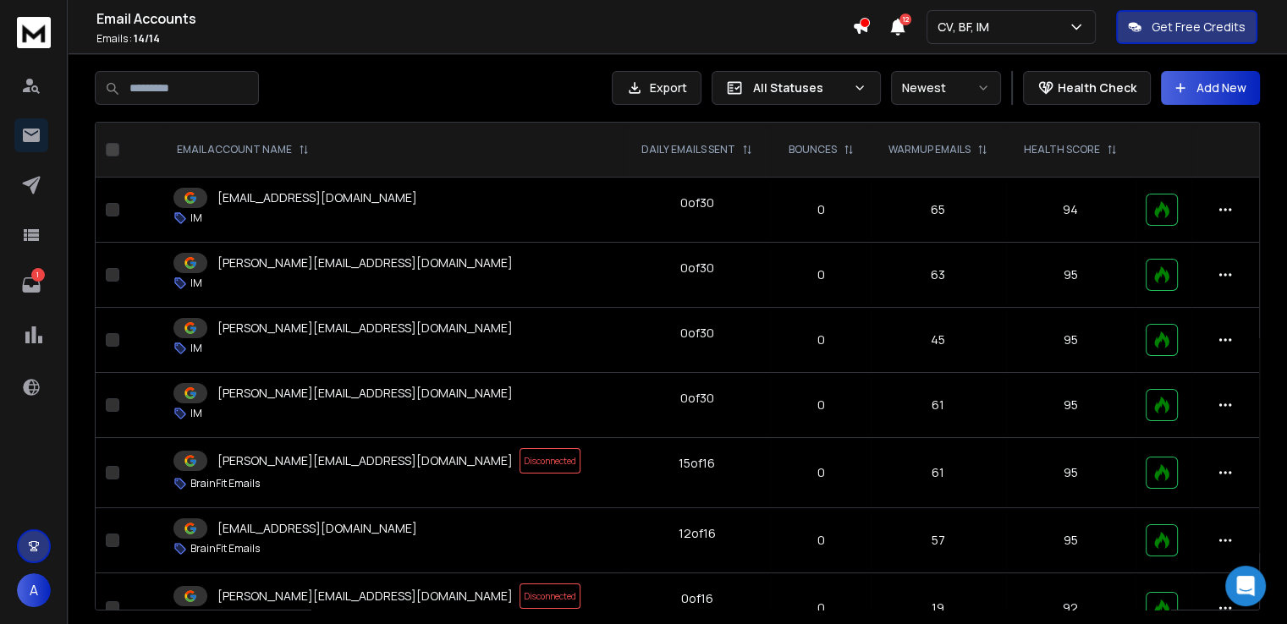
click at [287, 461] on p "matthewn@gobrainfit.com" at bounding box center [364, 461] width 295 height 17
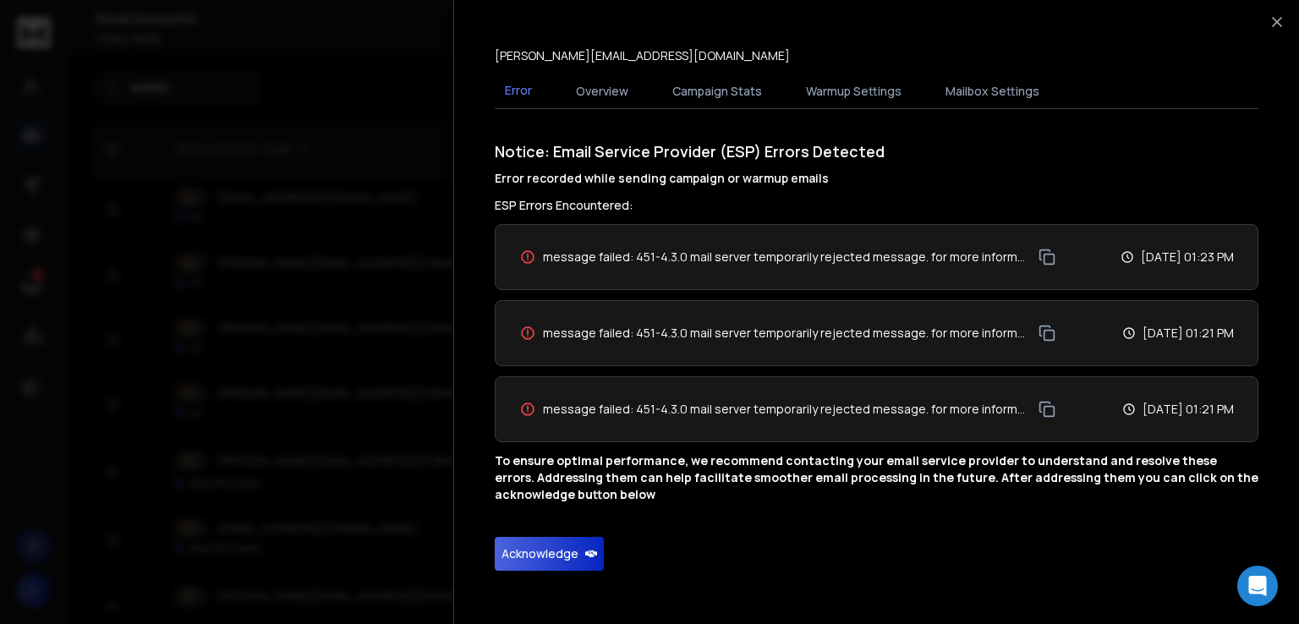
click at [964, 75] on button "Mailbox Settings" at bounding box center [993, 91] width 114 height 37
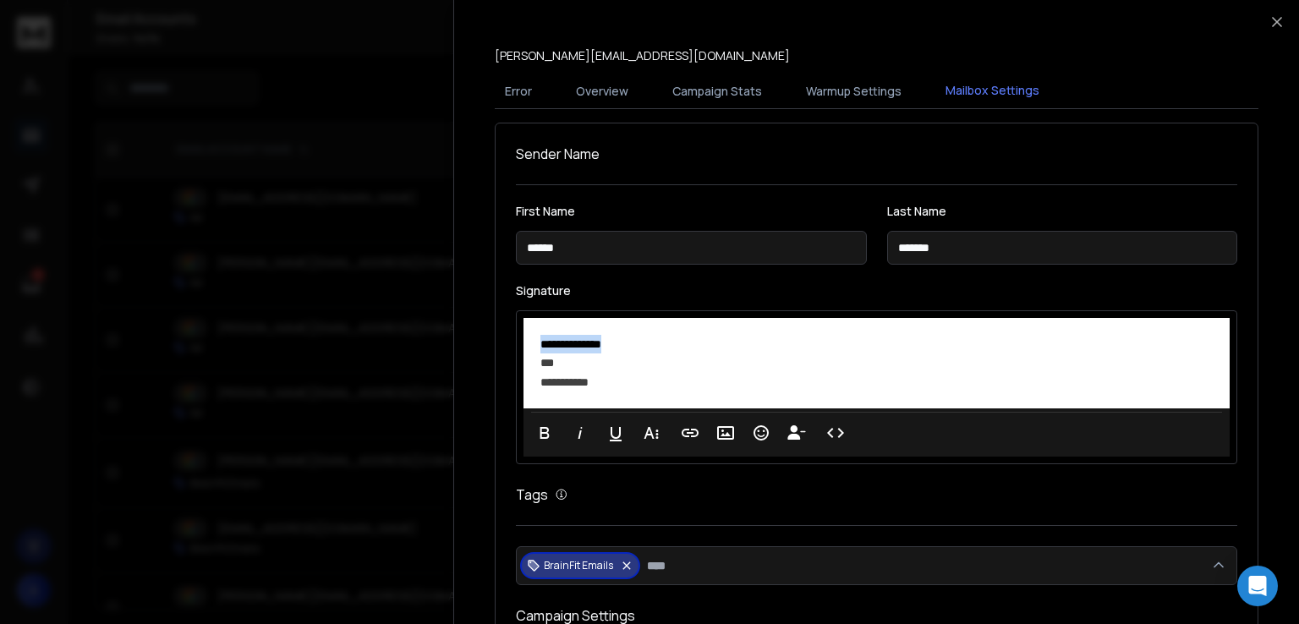
copy div "**********"
drag, startPoint x: 650, startPoint y: 332, endPoint x: 506, endPoint y: 336, distance: 143.9
click at [283, 174] on div at bounding box center [649, 312] width 1299 height 624
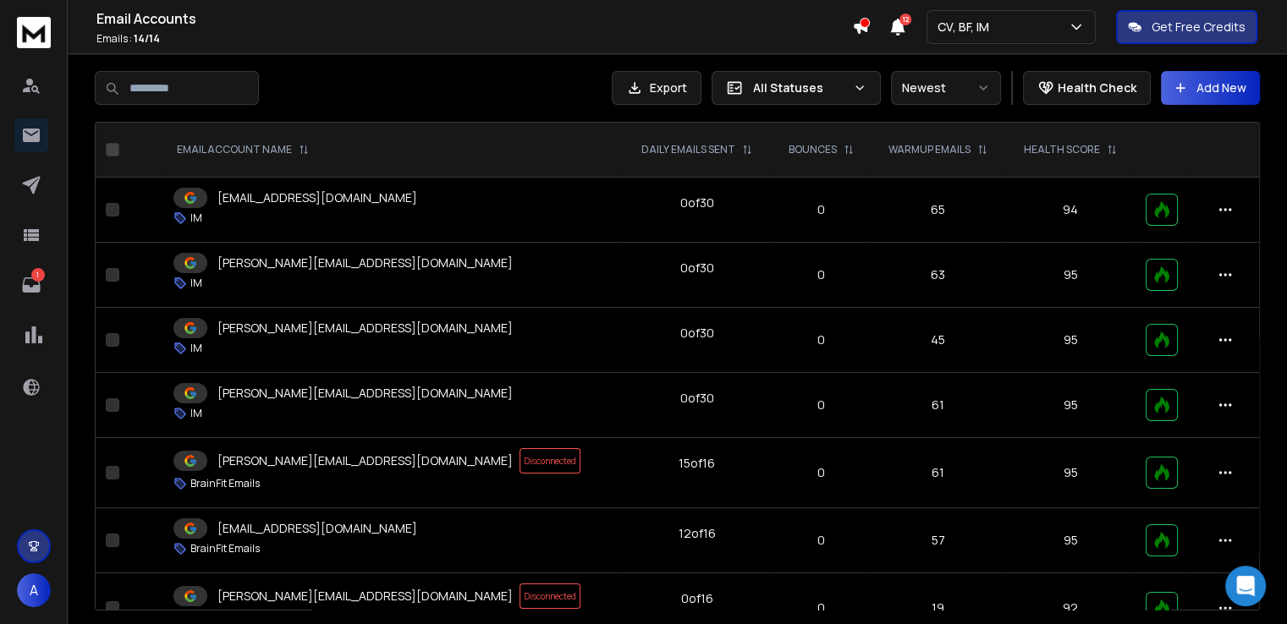
click at [289, 470] on div "matthewn@gobrainfit.com Disconnected" at bounding box center [392, 460] width 439 height 25
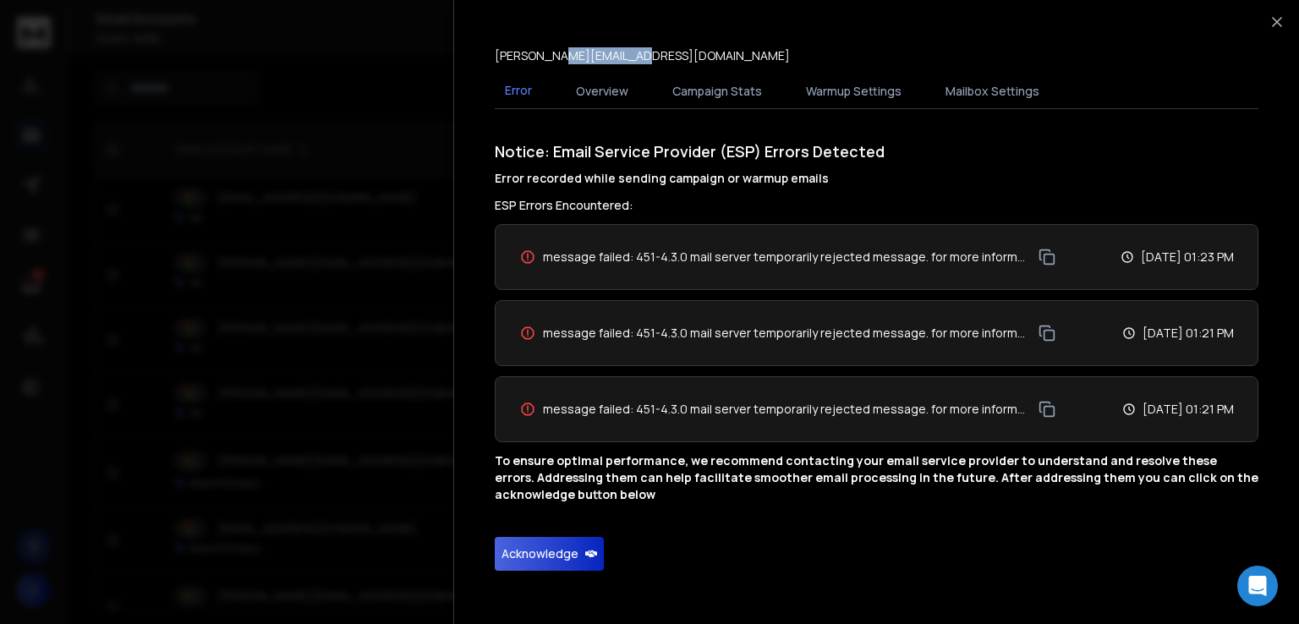
drag, startPoint x: 565, startPoint y: 59, endPoint x: 634, endPoint y: 52, distance: 68.9
click at [634, 52] on p "matthewn@gobrainfit.com" at bounding box center [642, 55] width 295 height 17
click at [635, 52] on p "matthewn@gobrainfit.com" at bounding box center [642, 55] width 295 height 17
copy p "gobrainfit.com"
drag, startPoint x: 646, startPoint y: 52, endPoint x: 562, endPoint y: 53, distance: 83.8
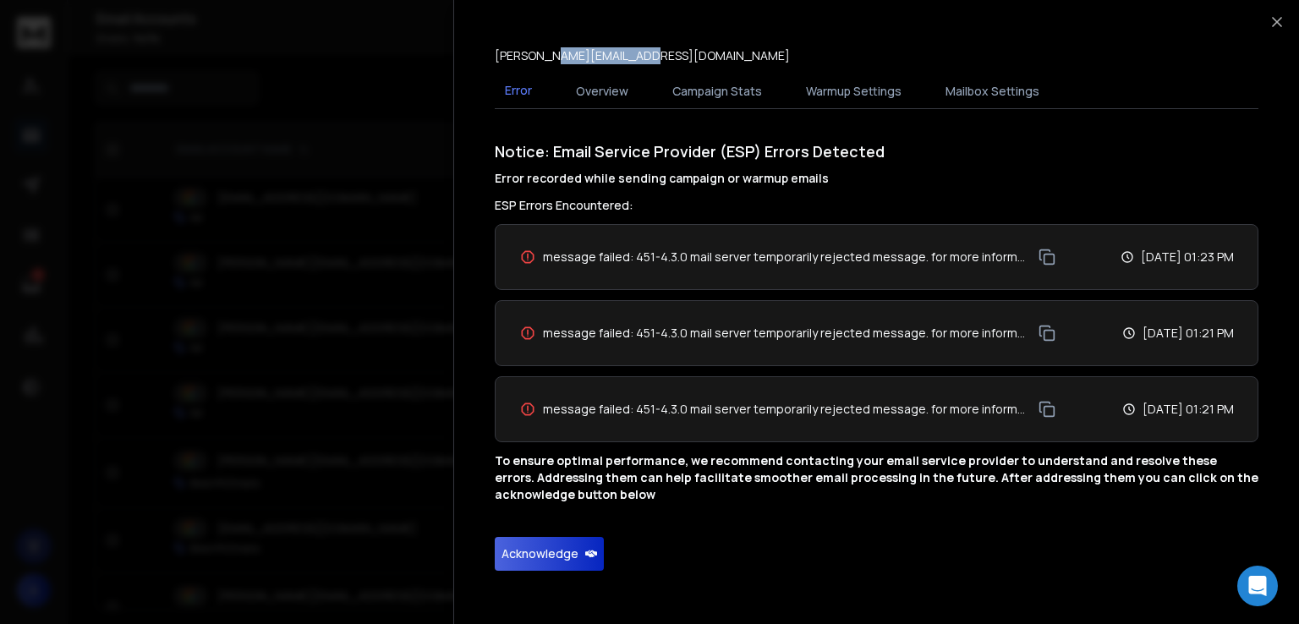
click at [562, 53] on div "matthewn@gobrainfit.com" at bounding box center [877, 55] width 764 height 17
click at [374, 201] on div at bounding box center [649, 312] width 1299 height 624
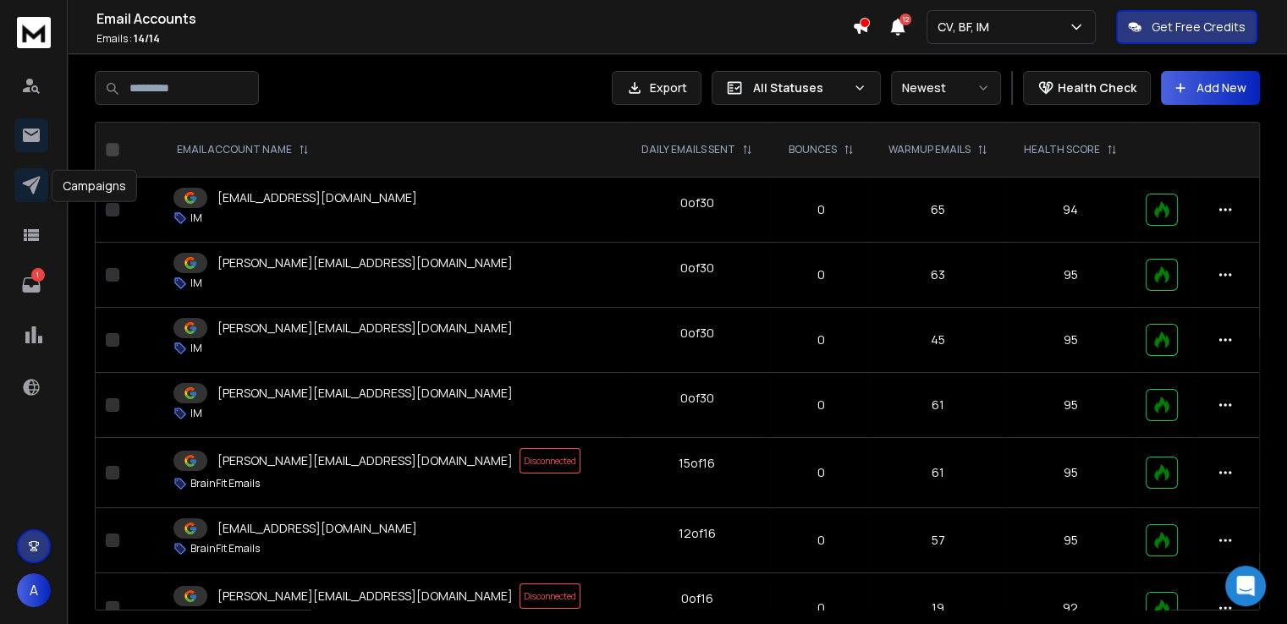
click at [23, 178] on icon at bounding box center [31, 185] width 20 height 20
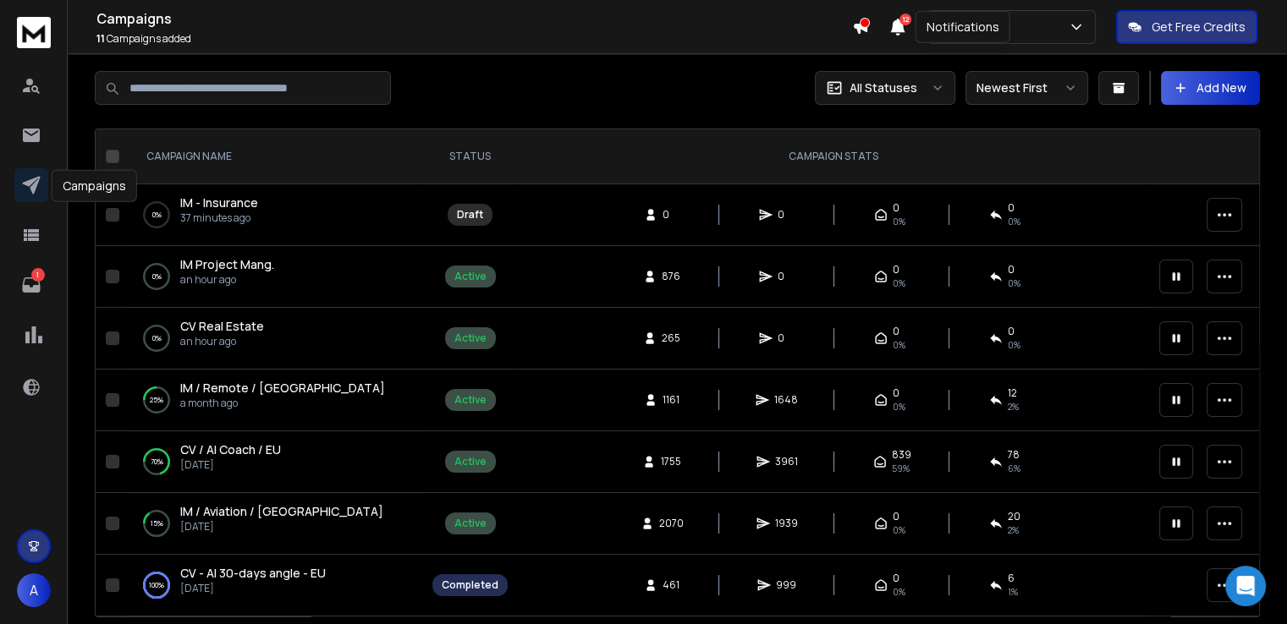
click at [956, 26] on div "Notifications" at bounding box center [962, 27] width 95 height 32
drag, startPoint x: 1076, startPoint y: 18, endPoint x: 1078, endPoint y: 30, distance: 12.0
click at [1076, 19] on icon "button" at bounding box center [1076, 27] width 17 height 17
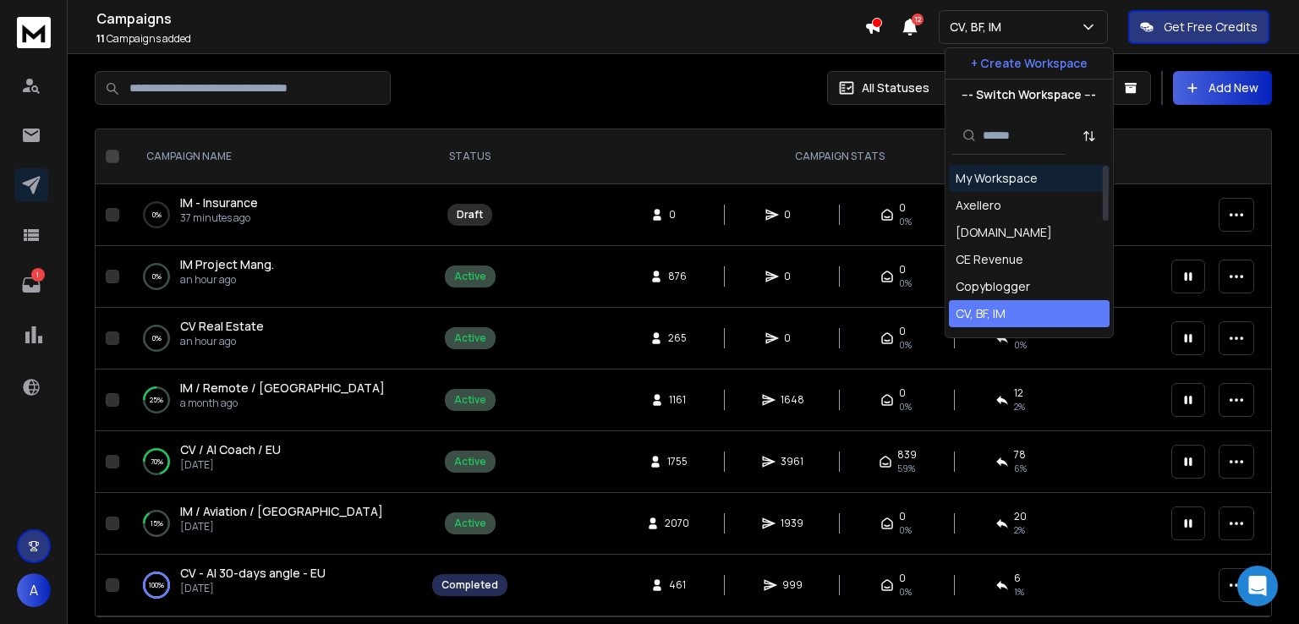
click at [1041, 183] on div "My Workspace" at bounding box center [1029, 178] width 161 height 27
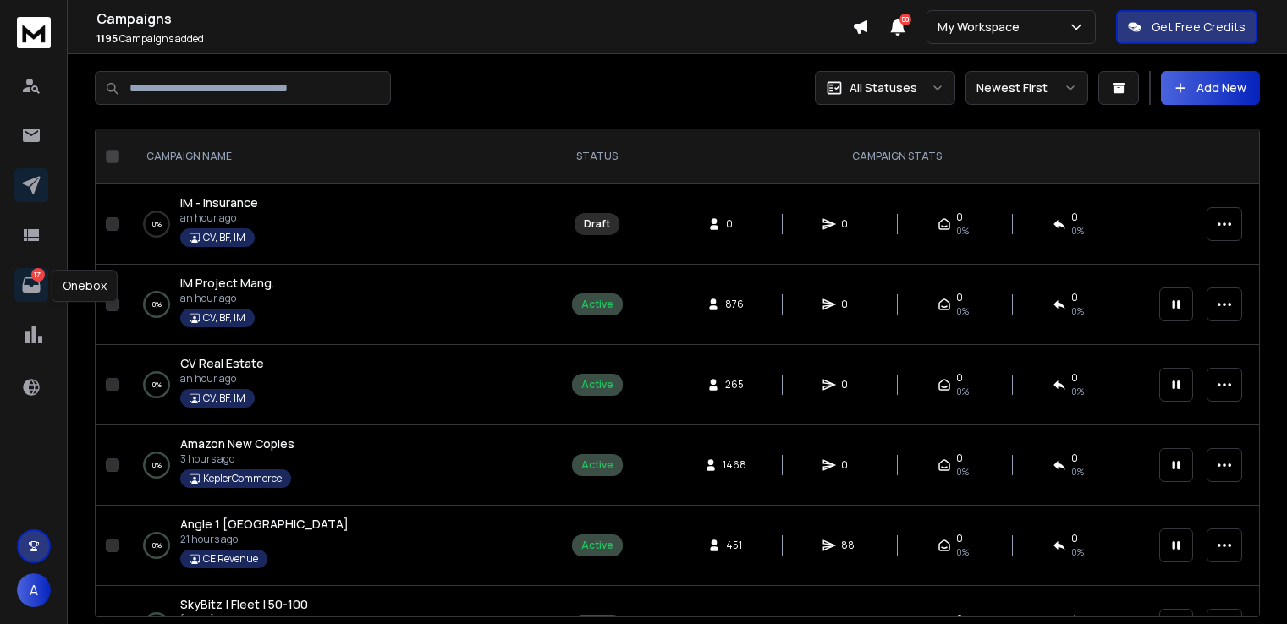
click at [35, 297] on link "171" at bounding box center [31, 285] width 34 height 34
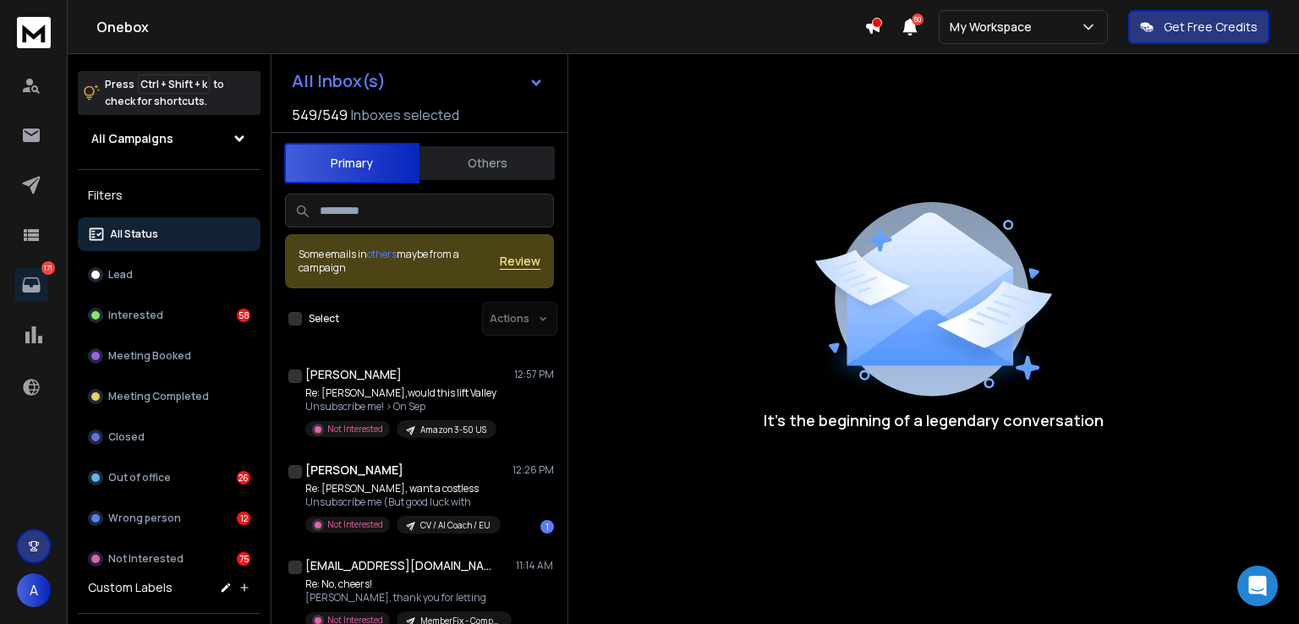
click at [558, 385] on div "[PERSON_NAME] 12:57 PM Re: [PERSON_NAME],would this lift Valley Unsubscribe me!…" at bounding box center [420, 584] width 296 height 462
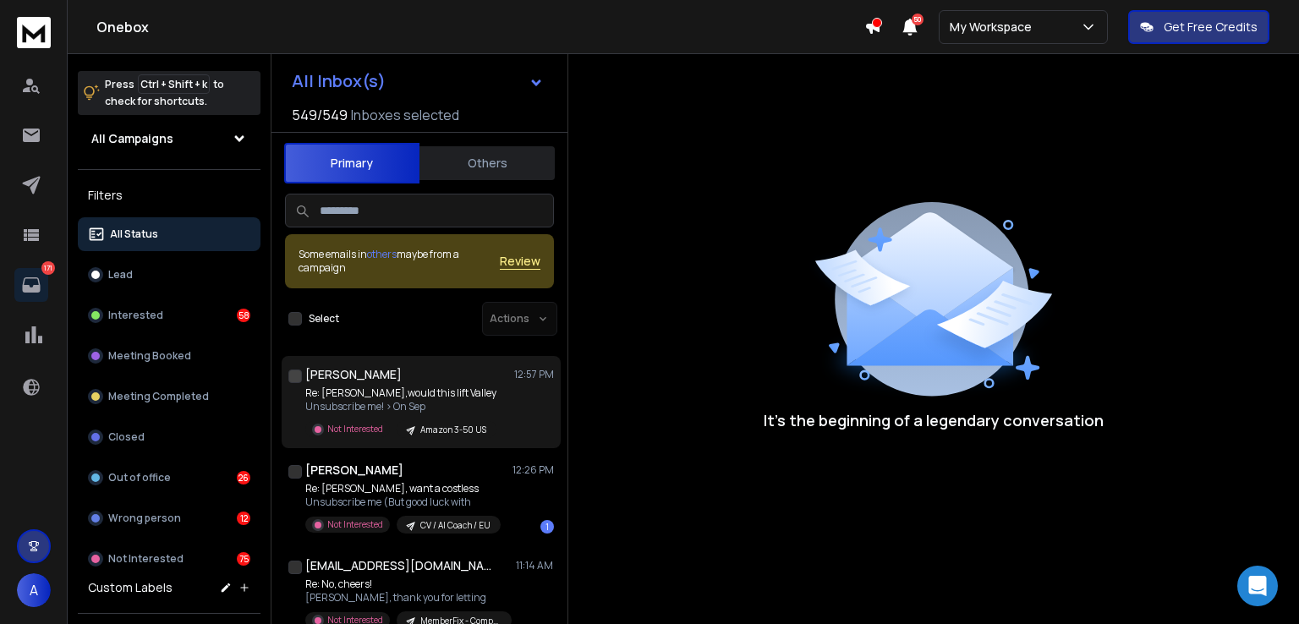
click at [541, 390] on div "Re: [PERSON_NAME],would this lift Valley Unsubscribe me! > On Sep Not Intereste…" at bounding box center [429, 413] width 249 height 52
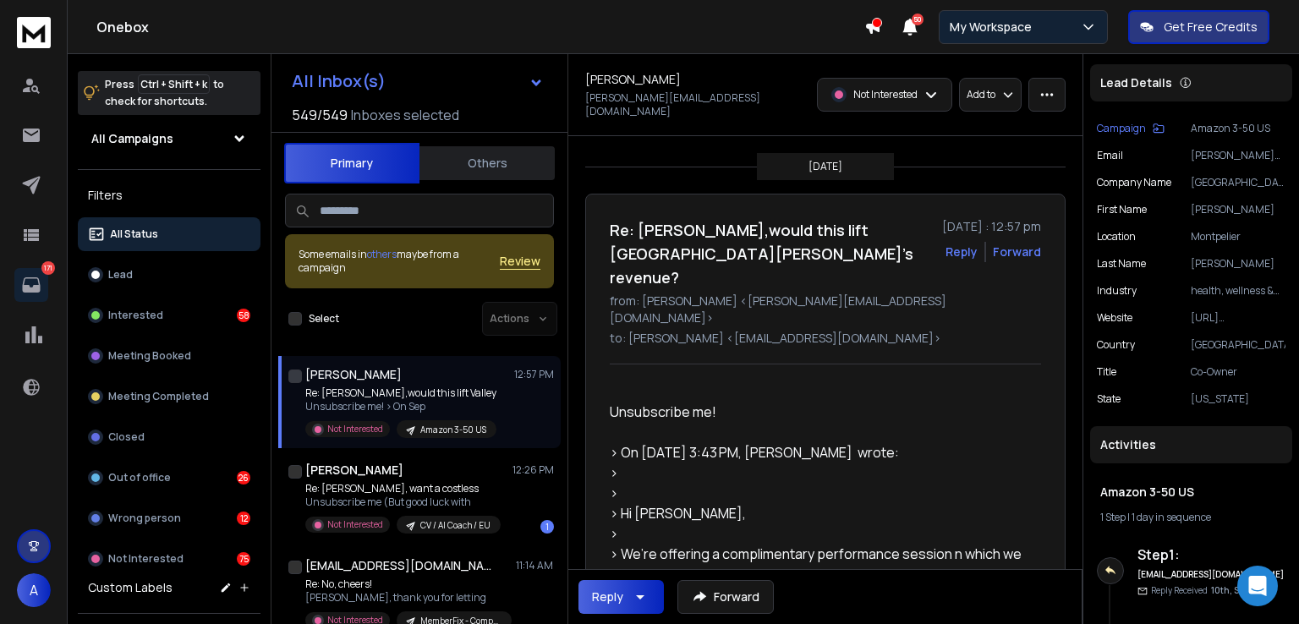
click at [1038, 31] on p "My Workspace" at bounding box center [994, 27] width 89 height 17
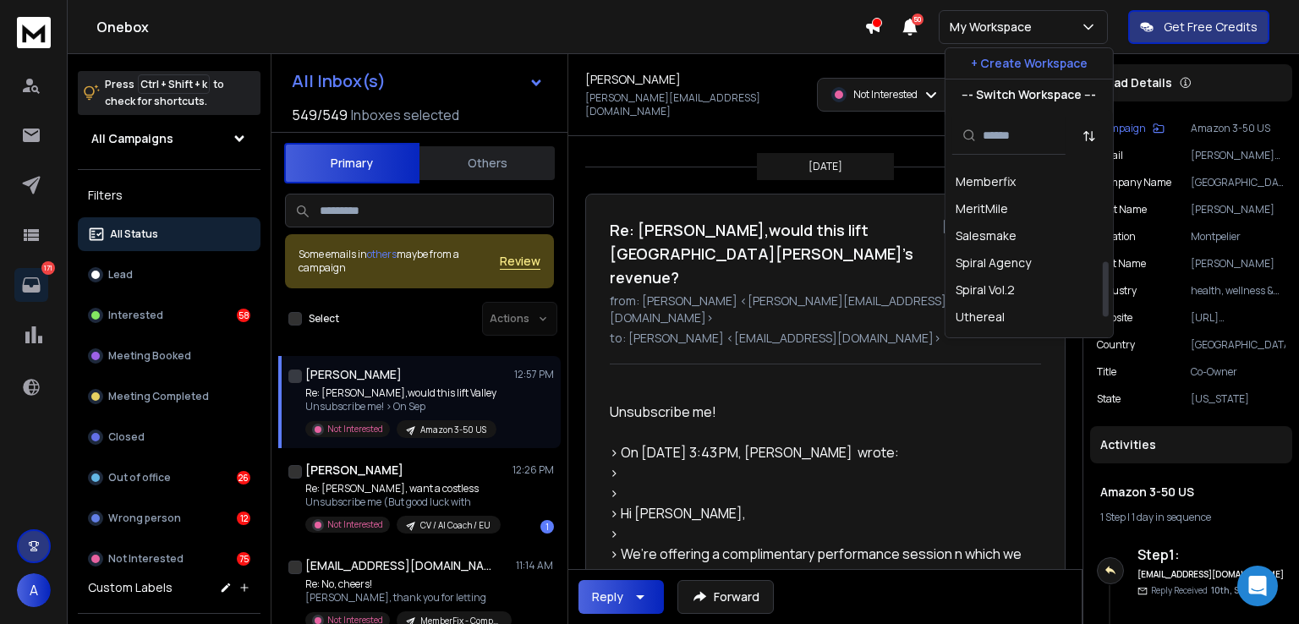
scroll to position [255, 0]
drag, startPoint x: 1107, startPoint y: 184, endPoint x: 1105, endPoint y: 268, distance: 83.8
click at [1105, 268] on div at bounding box center [1106, 276] width 6 height 55
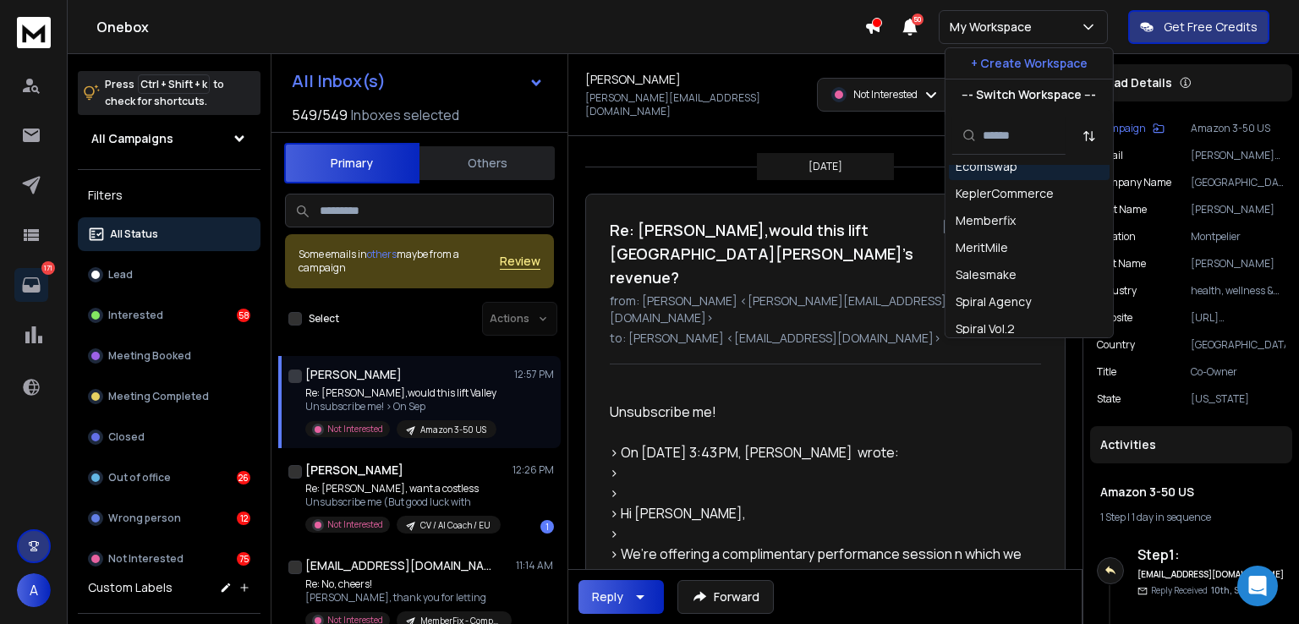
scroll to position [0, 0]
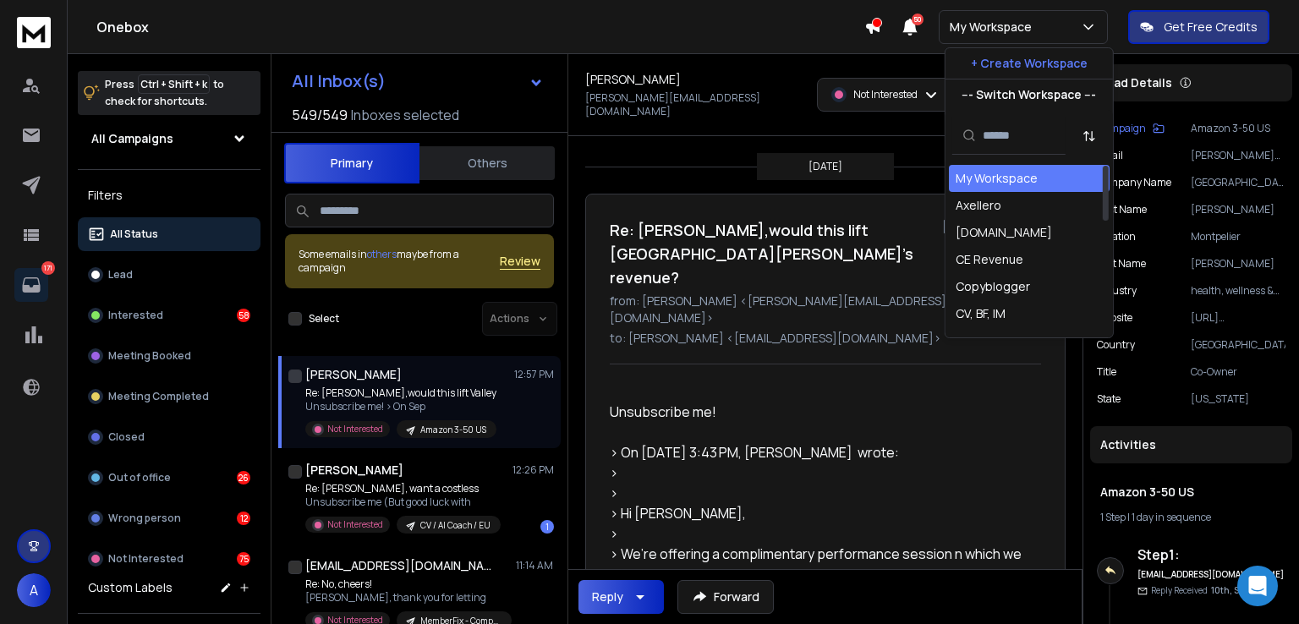
click at [1029, 183] on div "My Workspace" at bounding box center [997, 178] width 82 height 17
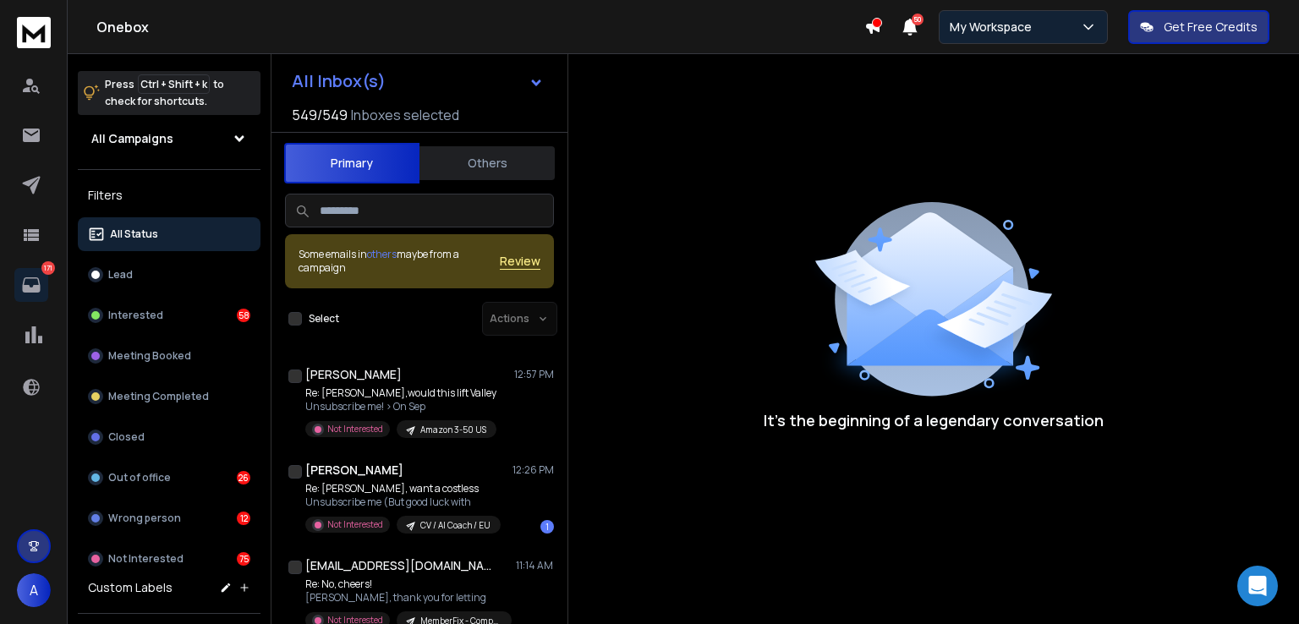
click at [1086, 14] on button "My Workspace" at bounding box center [1023, 27] width 169 height 34
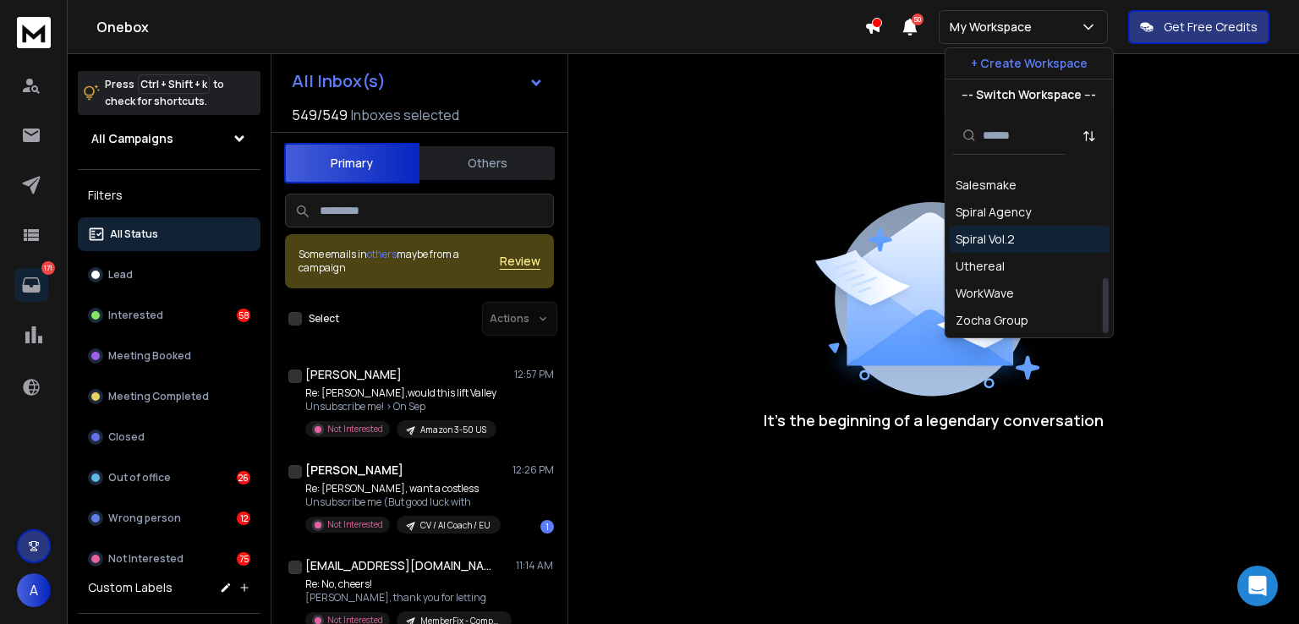
scroll to position [63, 0]
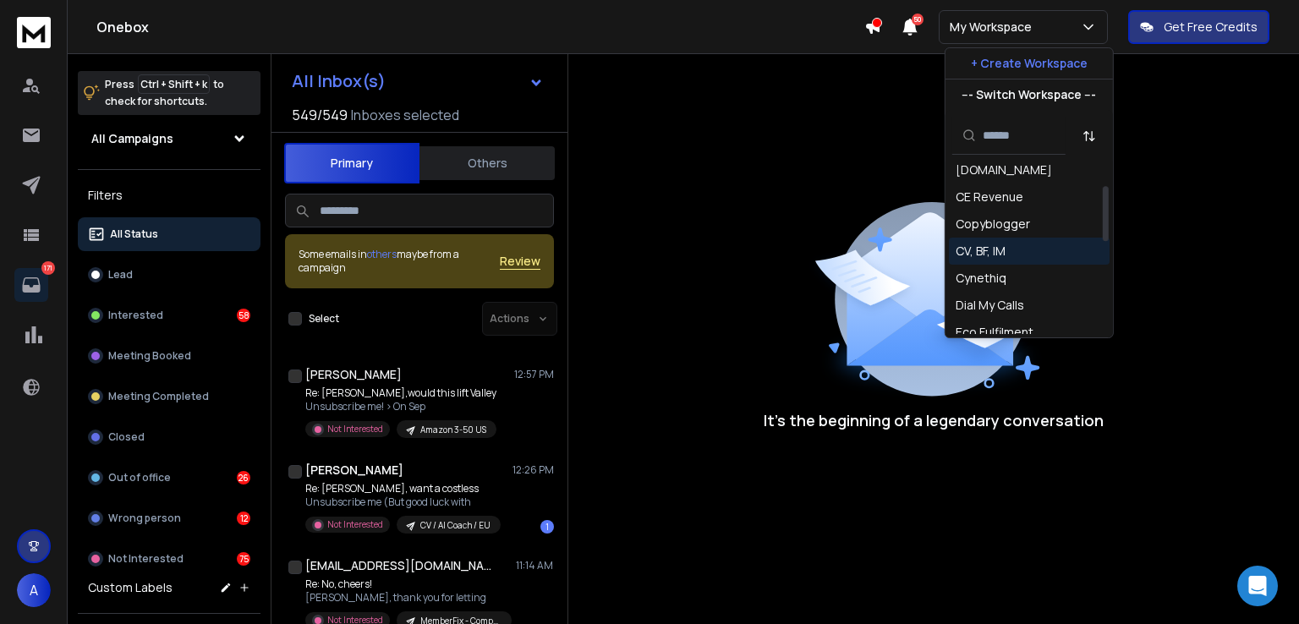
click at [1034, 240] on div "CV, BF, IM" at bounding box center [1029, 251] width 161 height 27
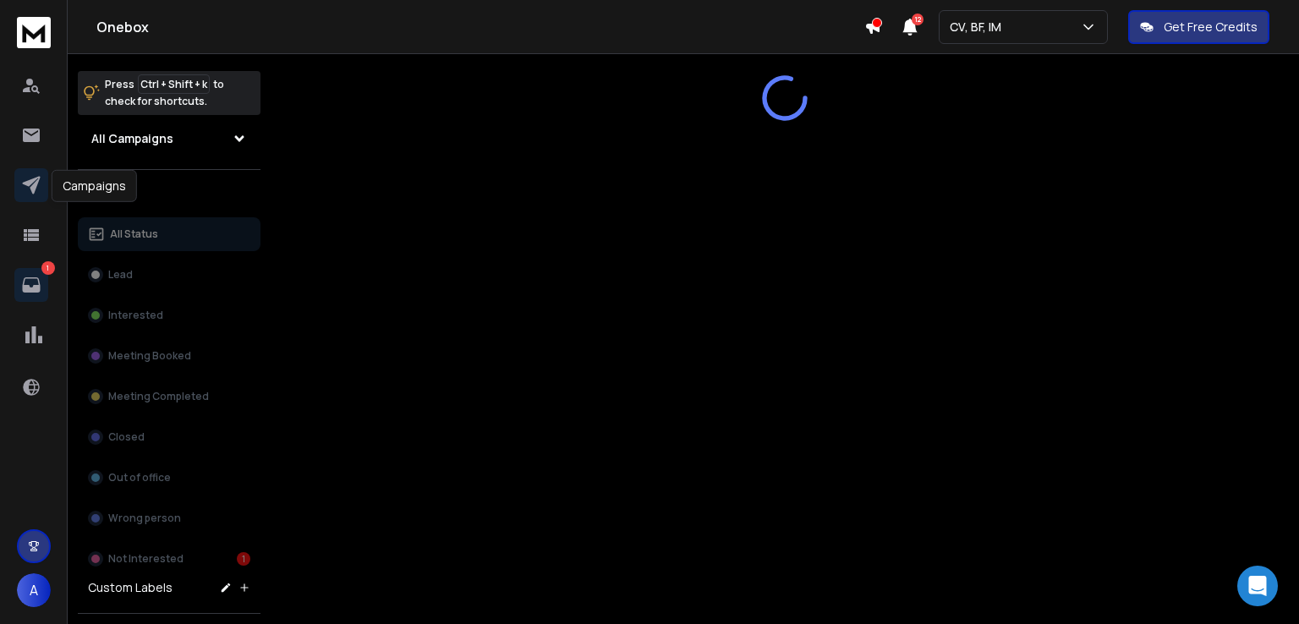
click at [37, 187] on icon at bounding box center [31, 185] width 20 height 20
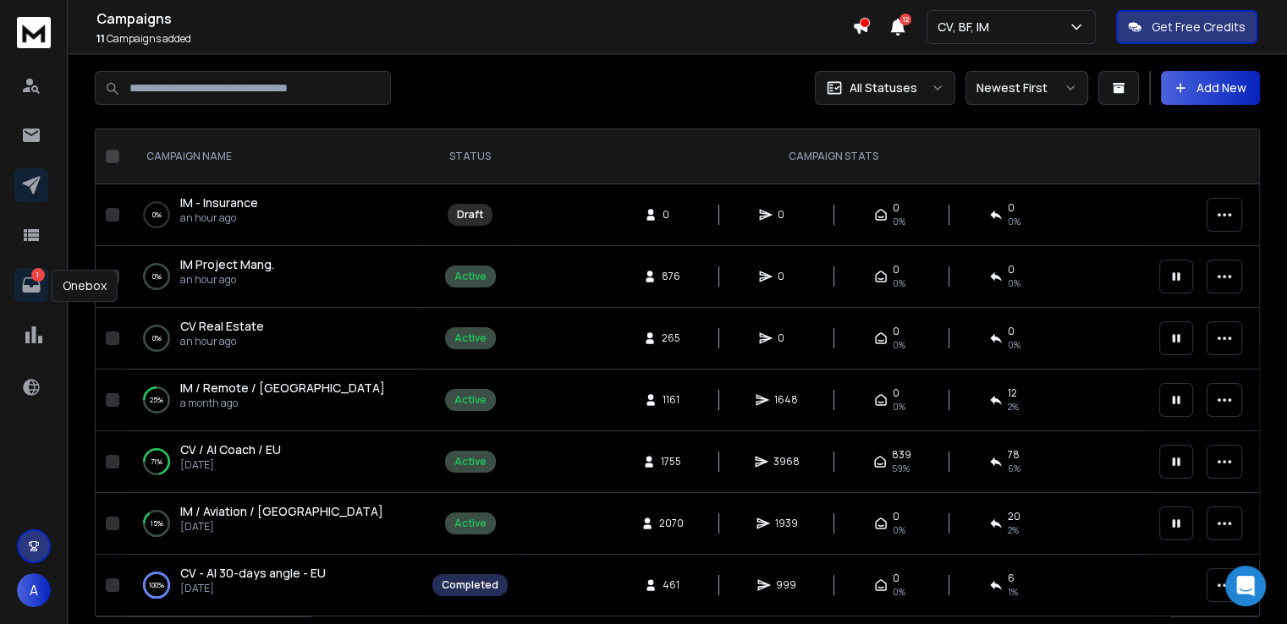
click at [41, 273] on p "1" at bounding box center [38, 275] width 14 height 14
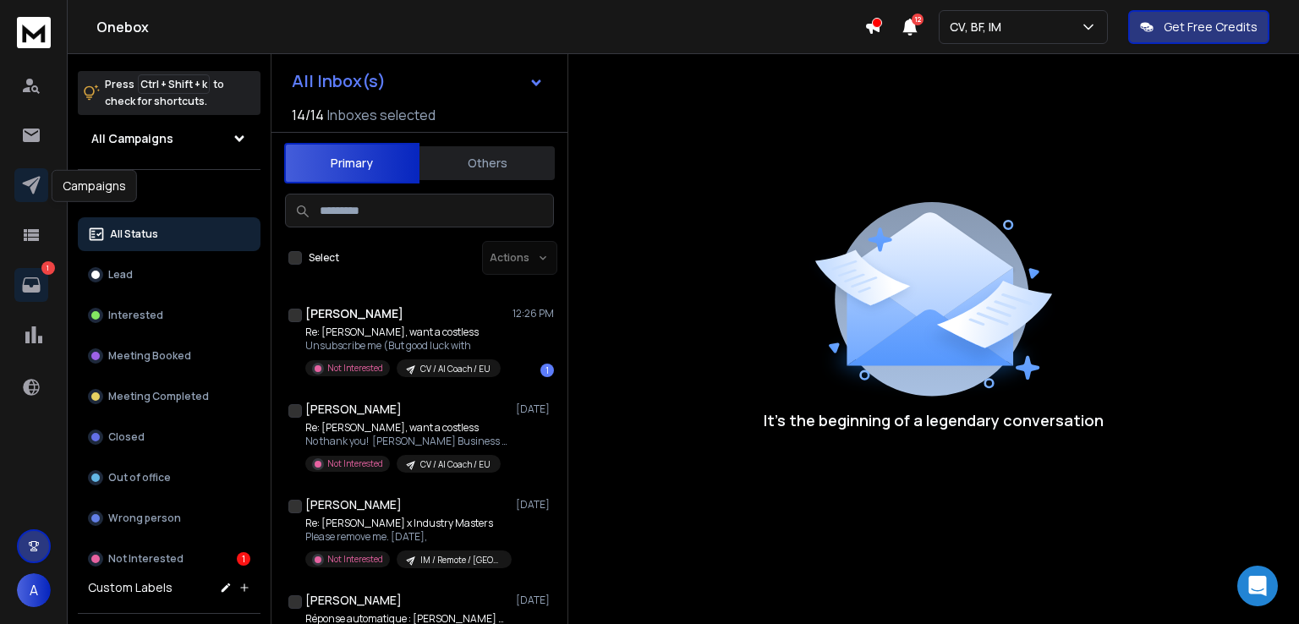
click at [37, 187] on icon at bounding box center [31, 185] width 20 height 20
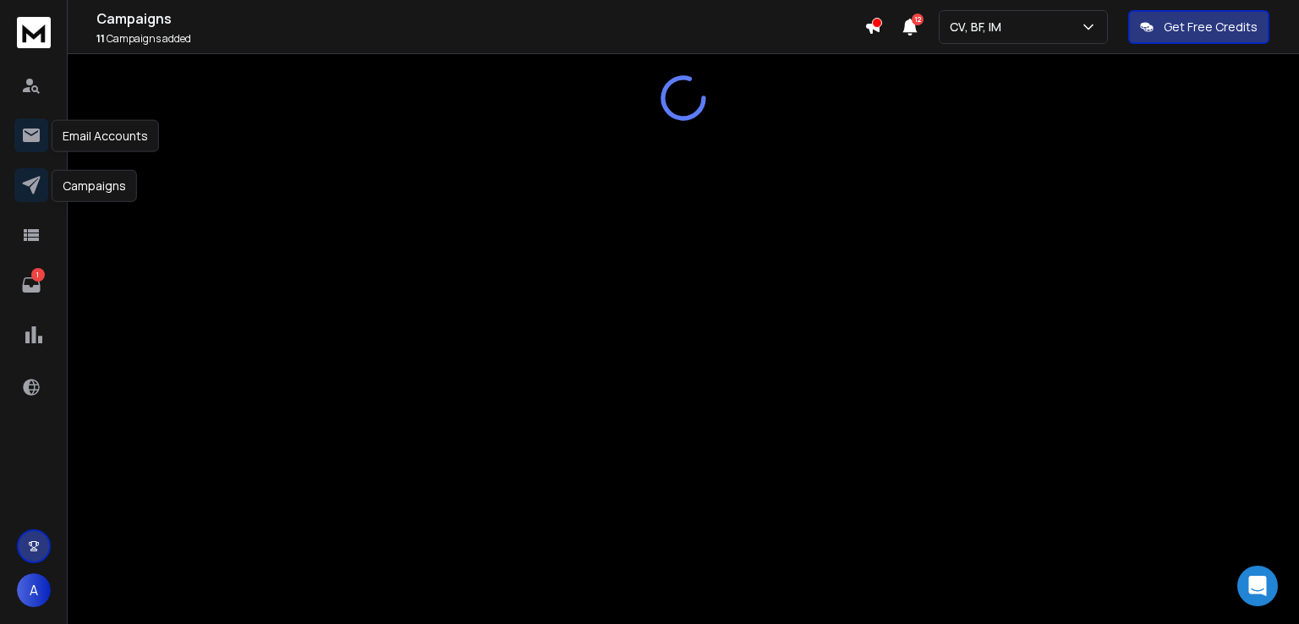
click at [19, 128] on link at bounding box center [31, 135] width 34 height 34
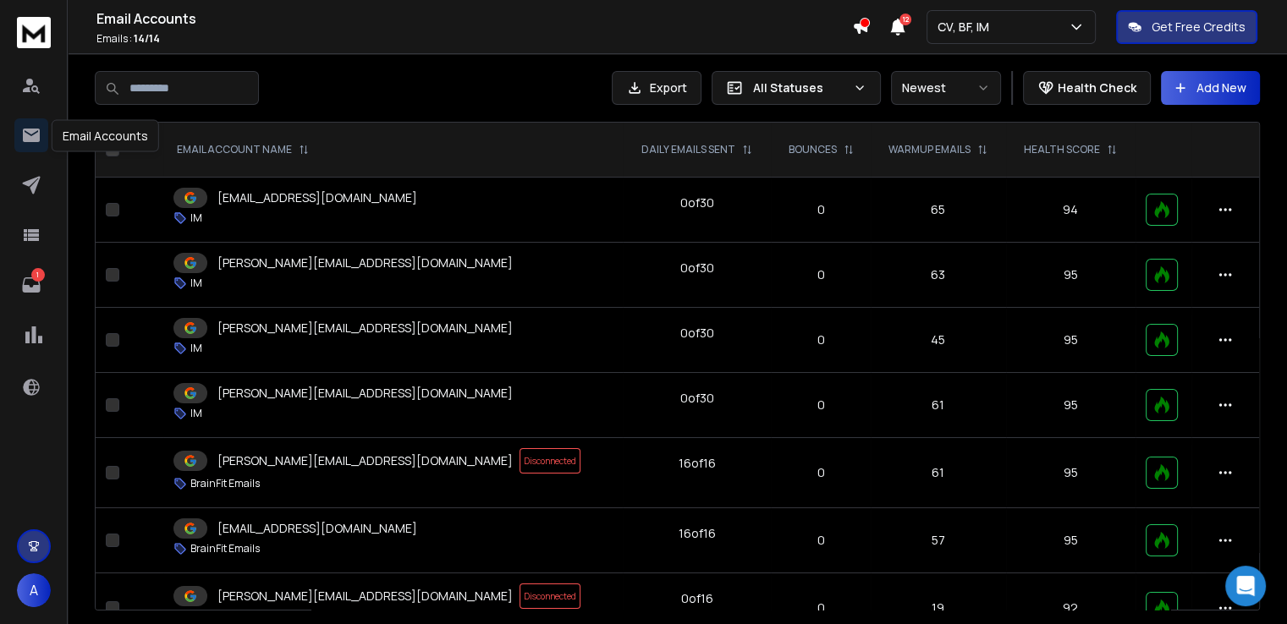
click at [846, 89] on p "All Statuses" at bounding box center [799, 88] width 93 height 17
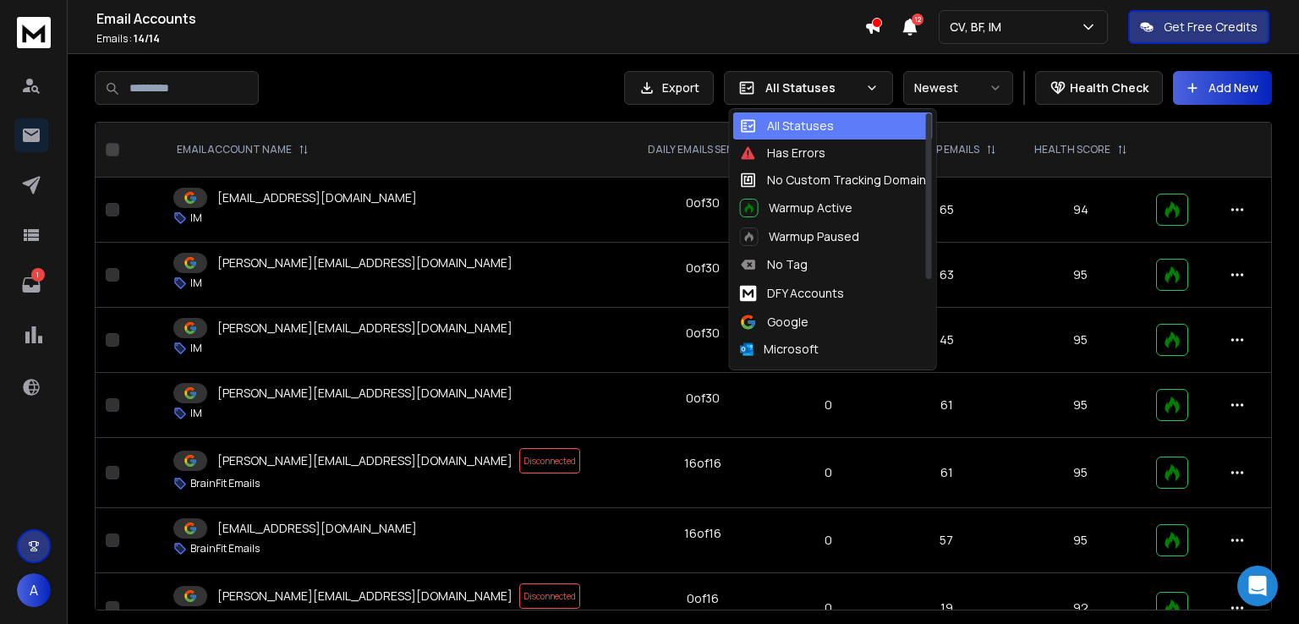
click at [849, 130] on div "All Statuses" at bounding box center [834, 126] width 200 height 27
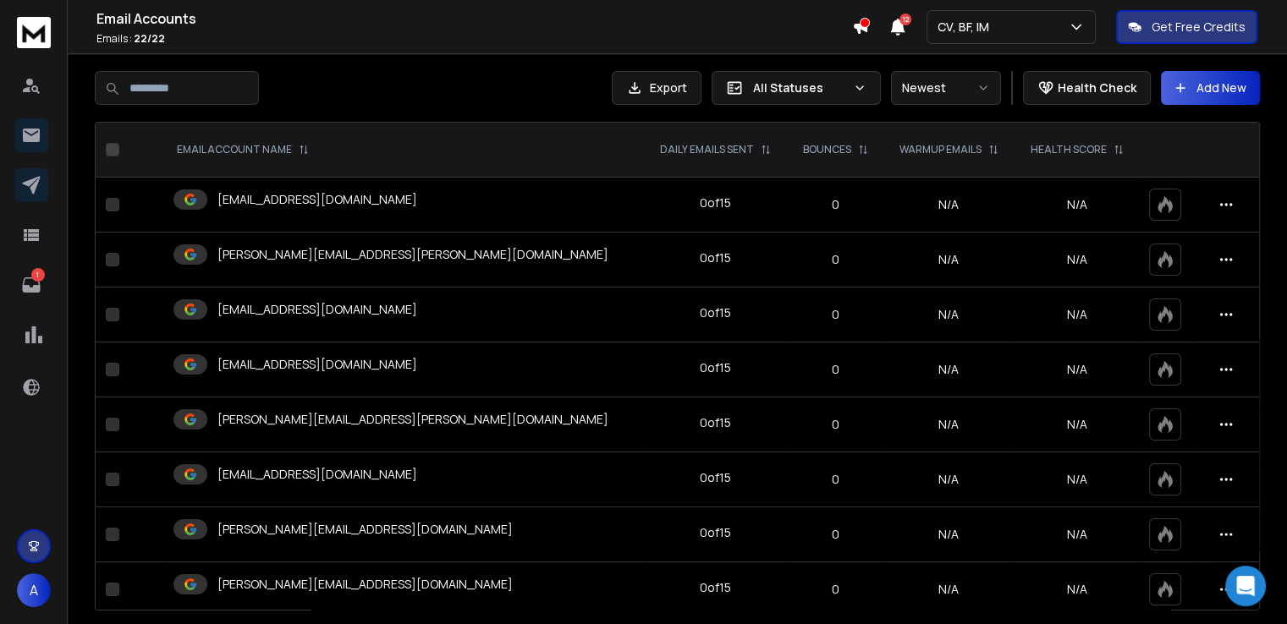
click at [32, 195] on link at bounding box center [31, 185] width 34 height 34
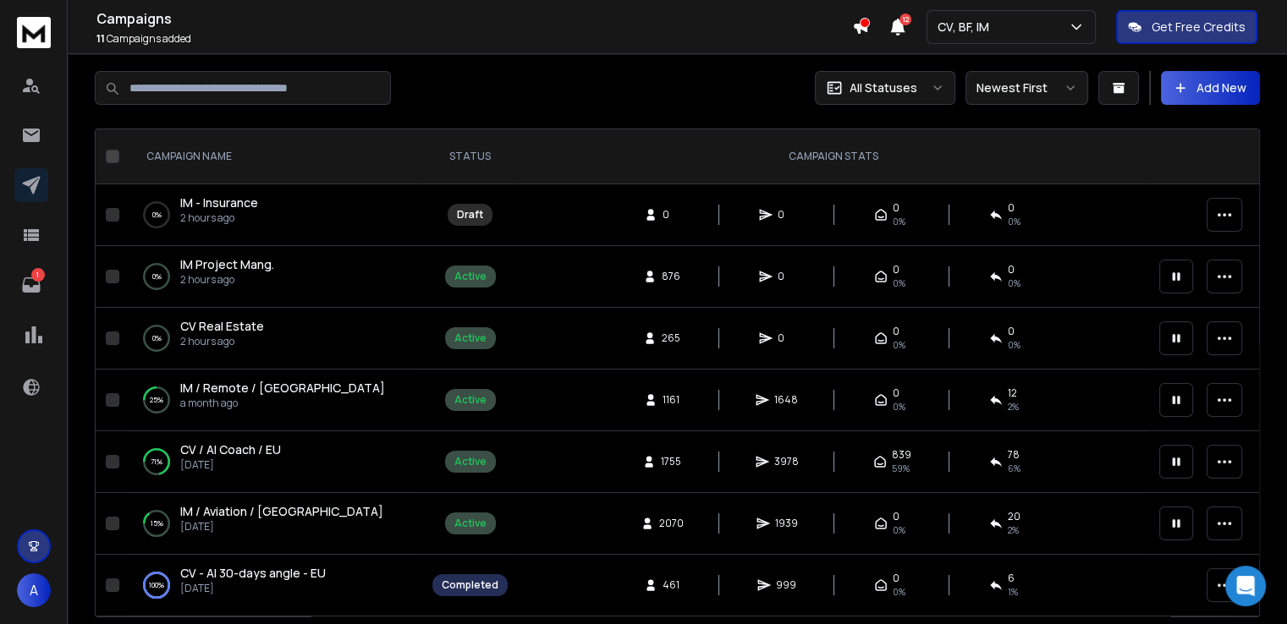
click at [259, 198] on div "0 % IM - Insurance 2 hours ago" at bounding box center [274, 215] width 262 height 41
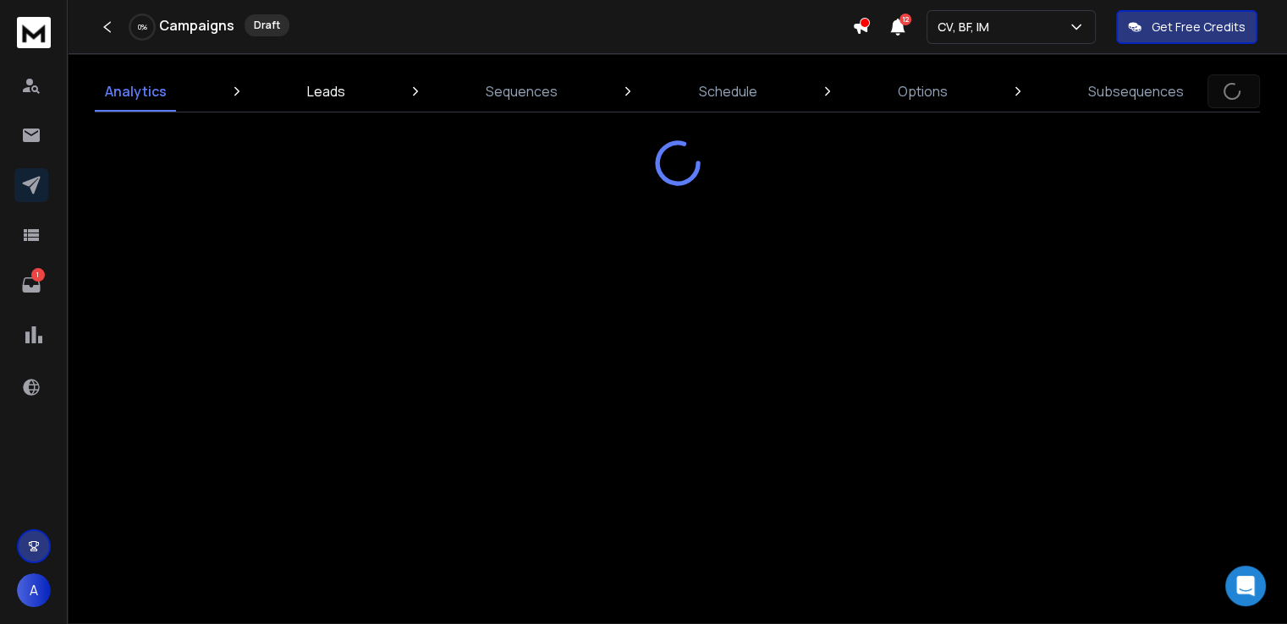
click at [310, 92] on p "Leads" at bounding box center [326, 91] width 38 height 20
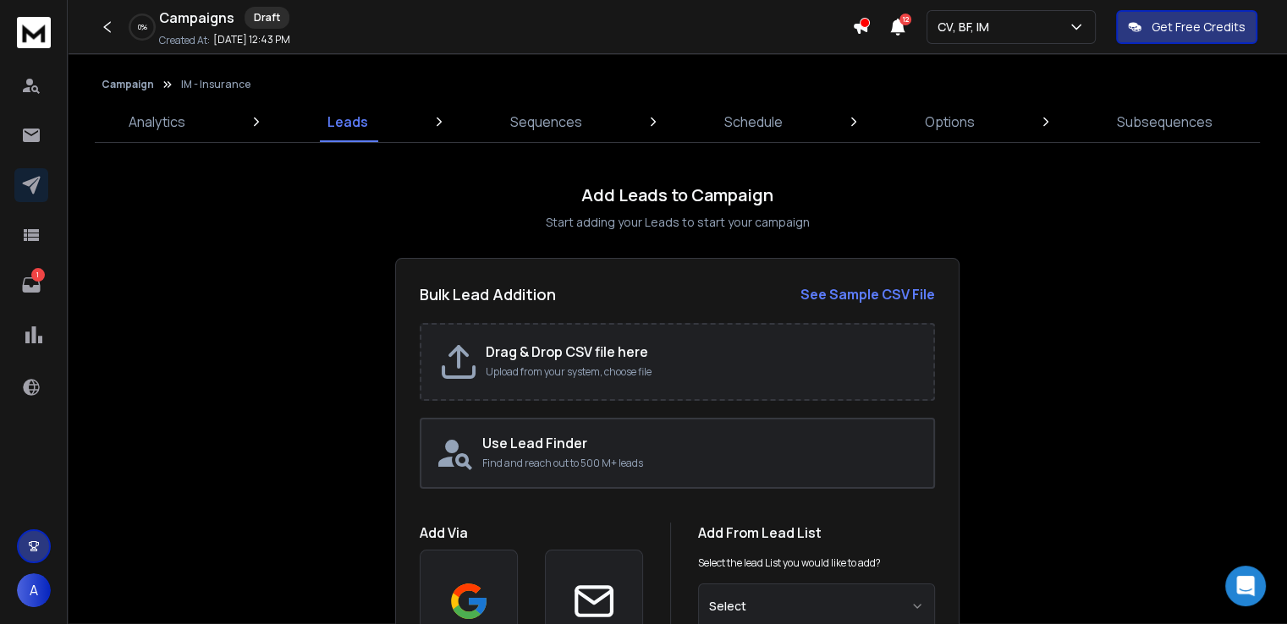
click at [501, 343] on h2 "Drag & Drop CSV file here" at bounding box center [701, 352] width 431 height 20
type input "**********"
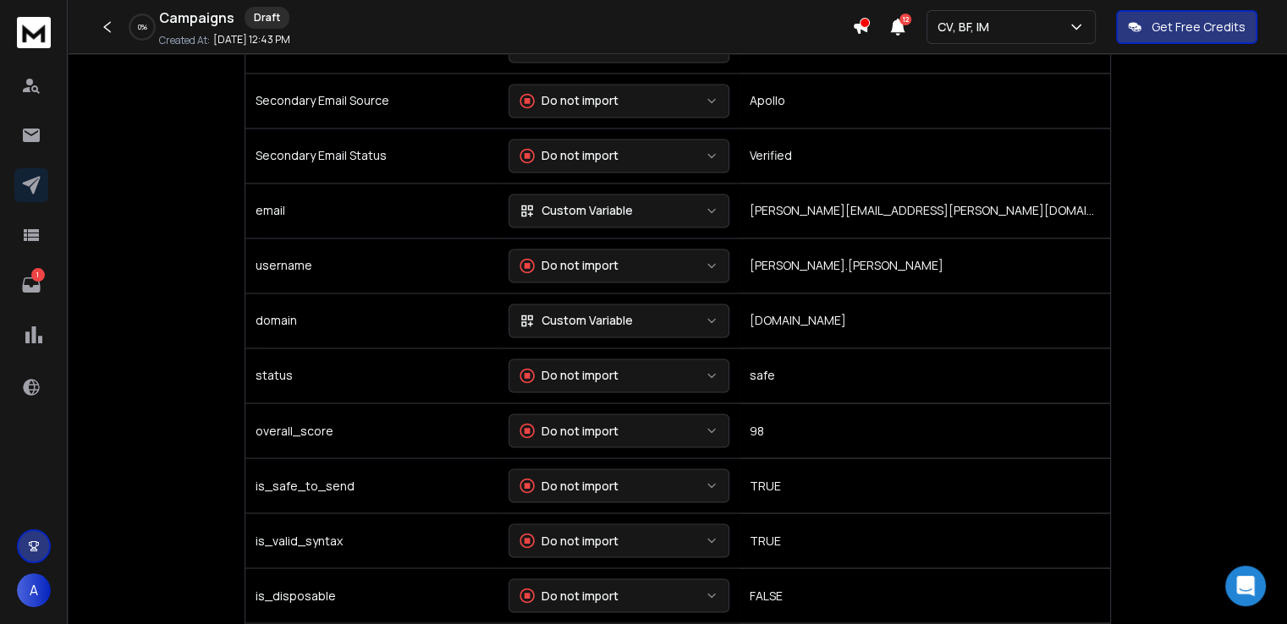
scroll to position [3618, 0]
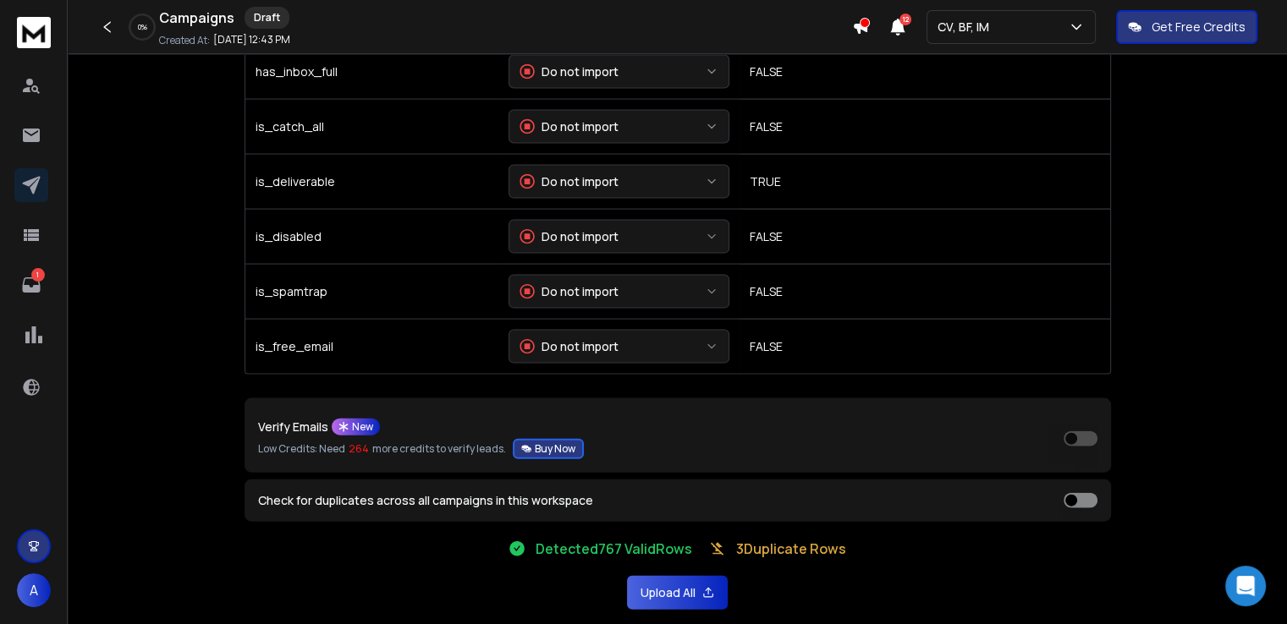
click at [662, 579] on button "Upload All" at bounding box center [677, 593] width 101 height 34
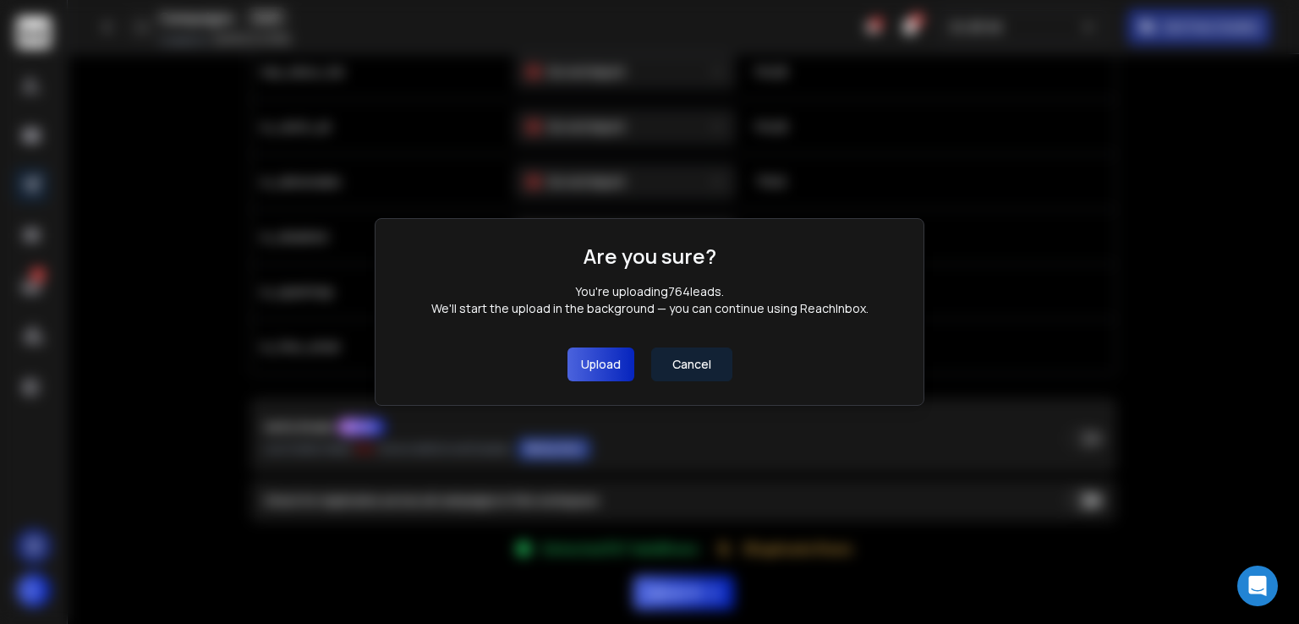
click at [600, 385] on div "Are you sure? You're uploading 764 lead s . We'll start the upload in the backg…" at bounding box center [650, 312] width 550 height 188
click at [595, 369] on button "Upload" at bounding box center [601, 365] width 67 height 34
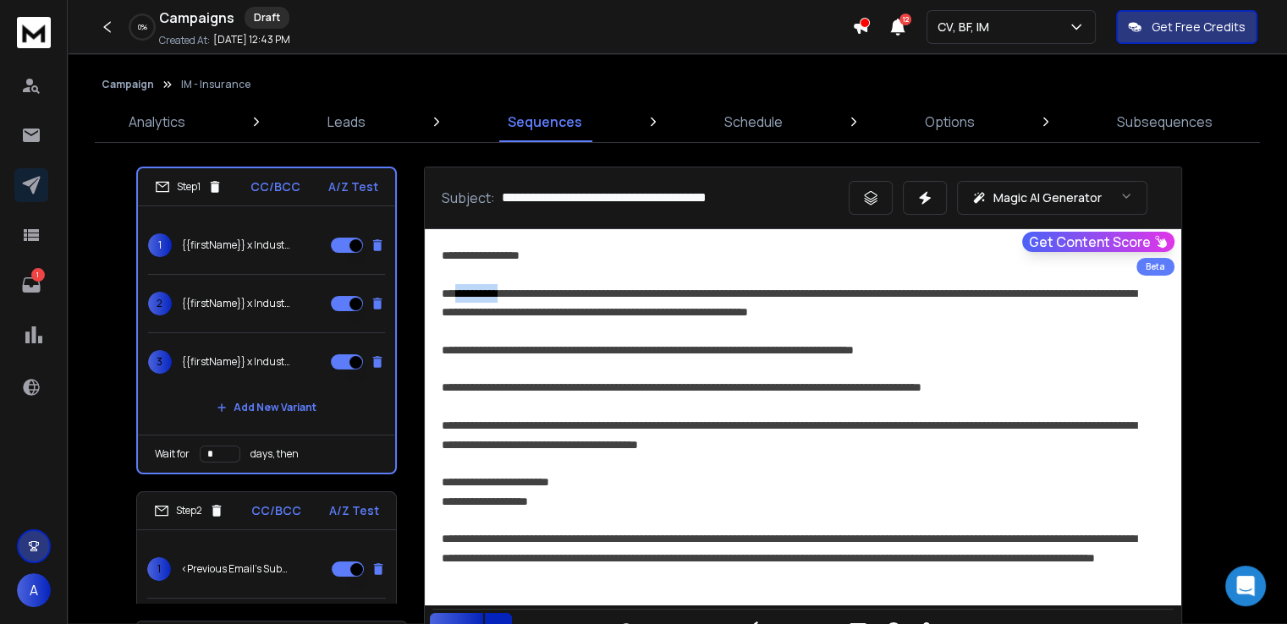
drag, startPoint x: 501, startPoint y: 284, endPoint x: 453, endPoint y: 284, distance: 48.2
click at [453, 284] on div "**********" at bounding box center [797, 303] width 710 height 38
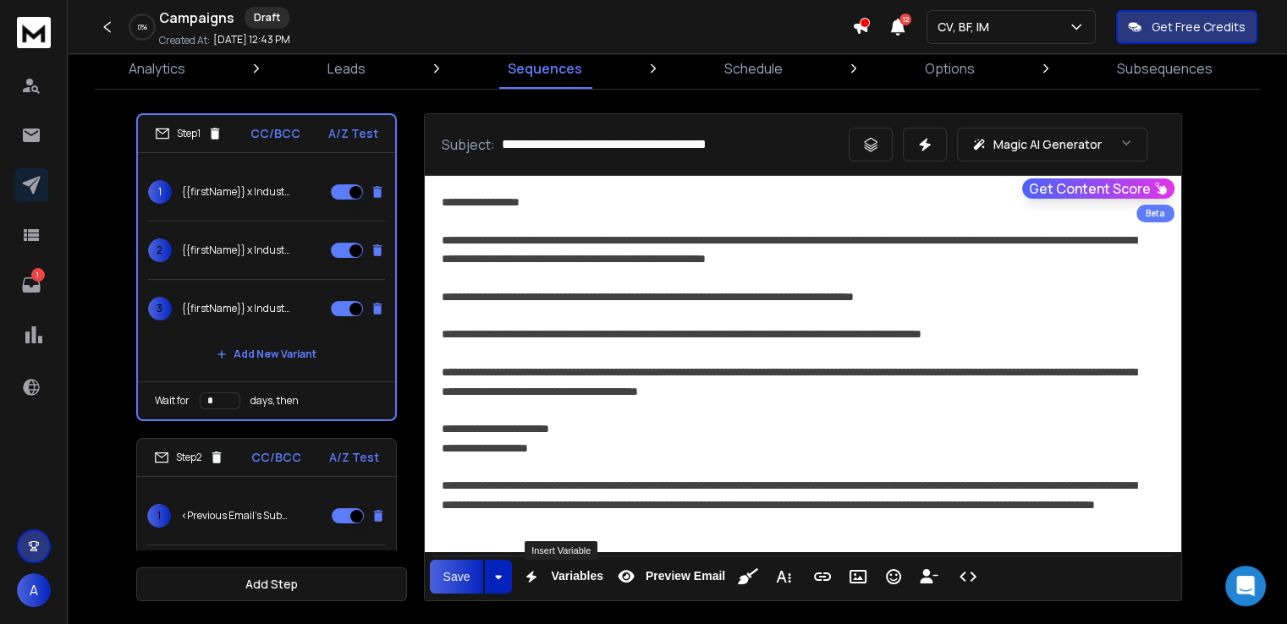
click at [580, 566] on div "Variables" at bounding box center [560, 576] width 91 height 27
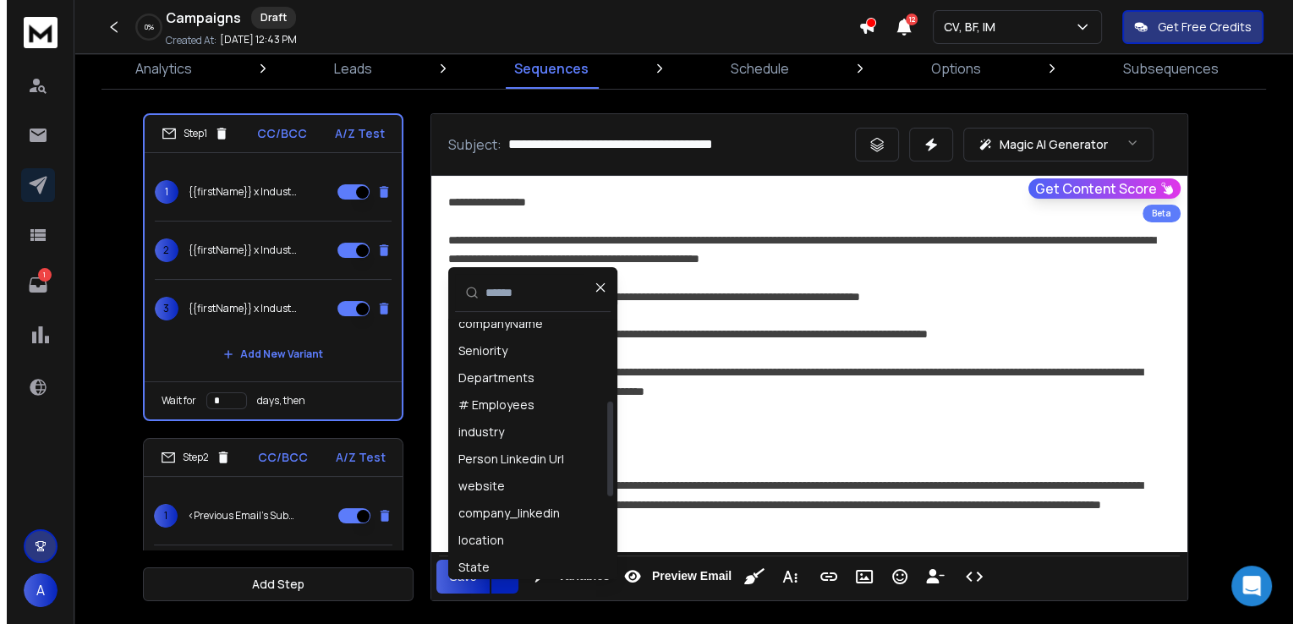
scroll to position [210, 0]
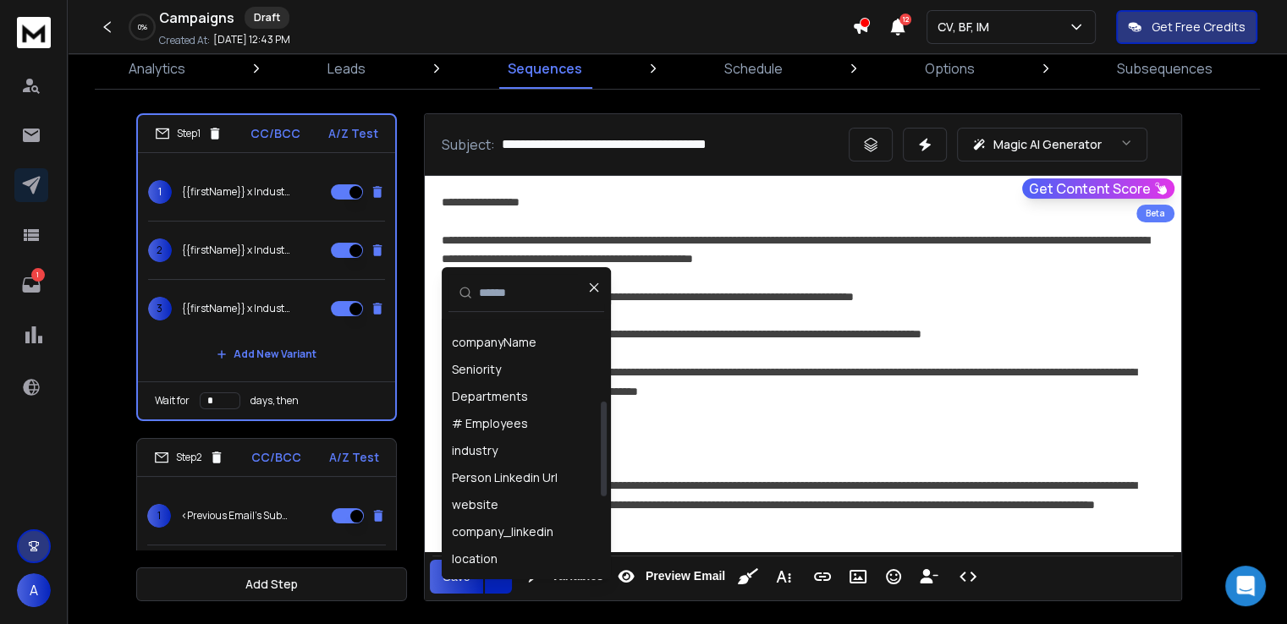
drag, startPoint x: 602, startPoint y: 525, endPoint x: 597, endPoint y: 446, distance: 79.7
click at [601, 446] on div at bounding box center [604, 449] width 6 height 95
click at [555, 438] on div "industry" at bounding box center [526, 450] width 162 height 27
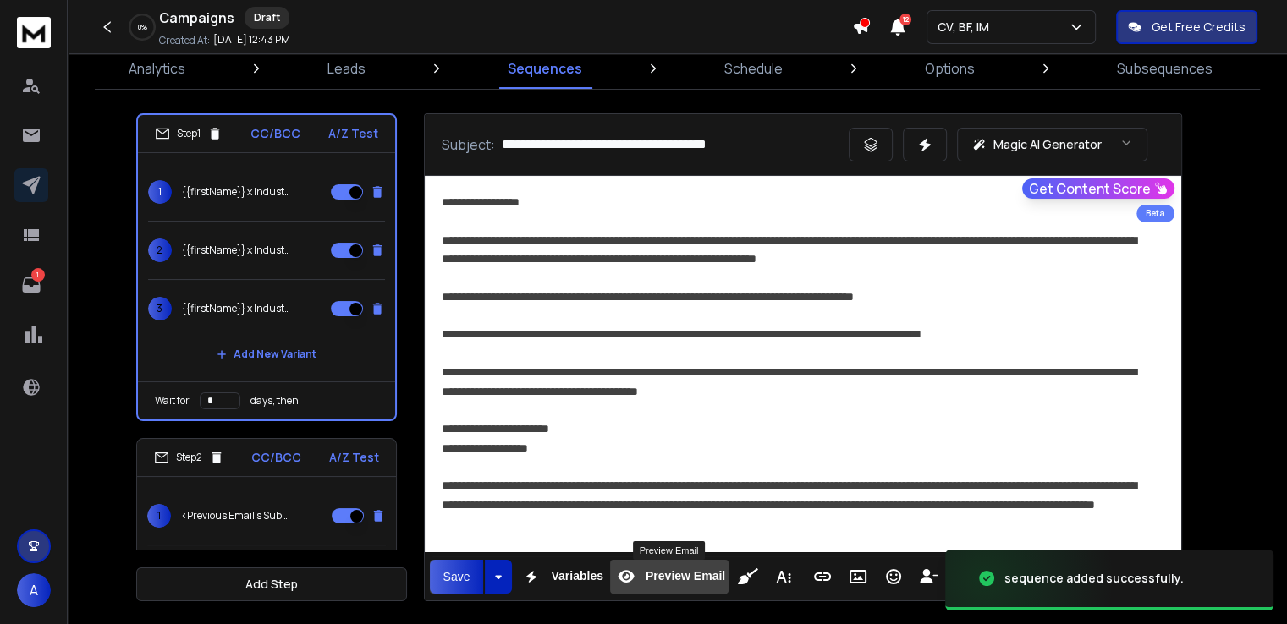
click at [687, 576] on span "Preview Email" at bounding box center [685, 576] width 86 height 14
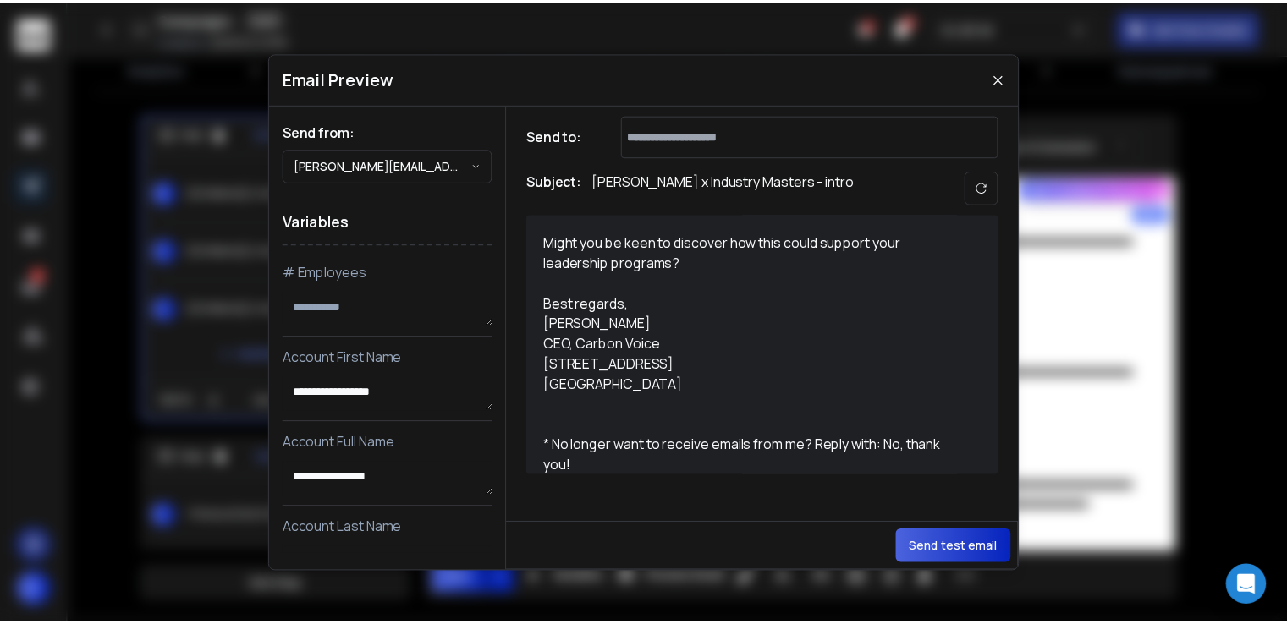
scroll to position [0, 0]
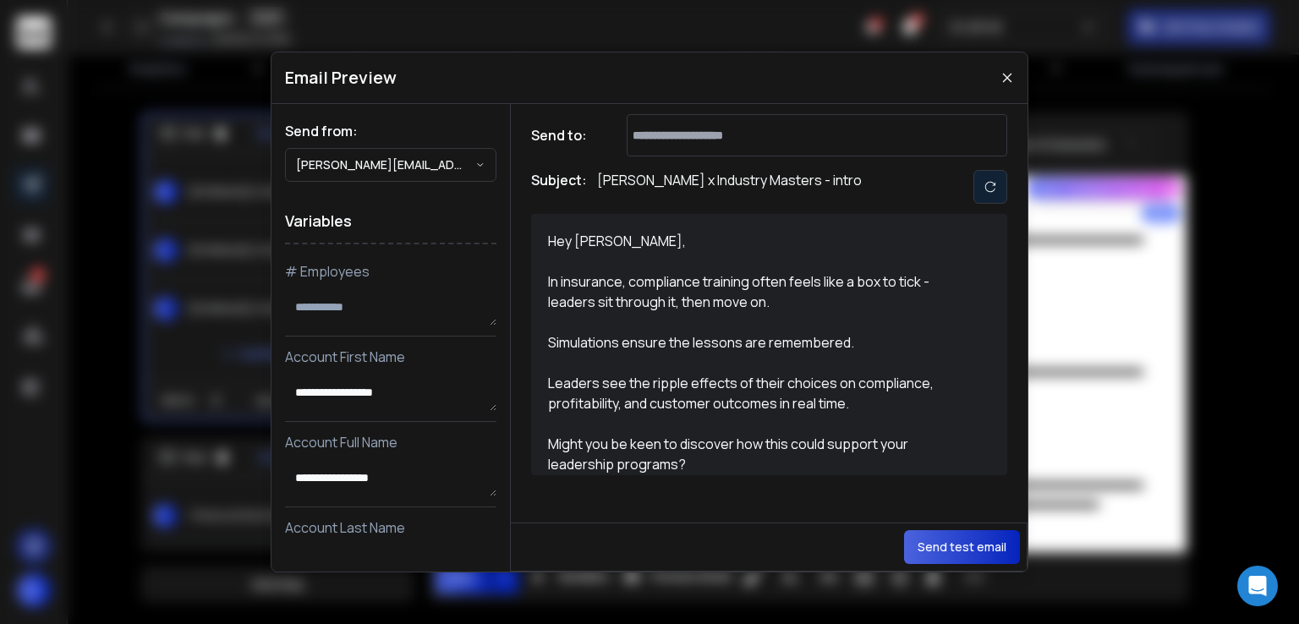
click at [990, 183] on icon at bounding box center [991, 187] width 12 height 12
click at [1002, 81] on icon at bounding box center [1008, 78] width 14 height 14
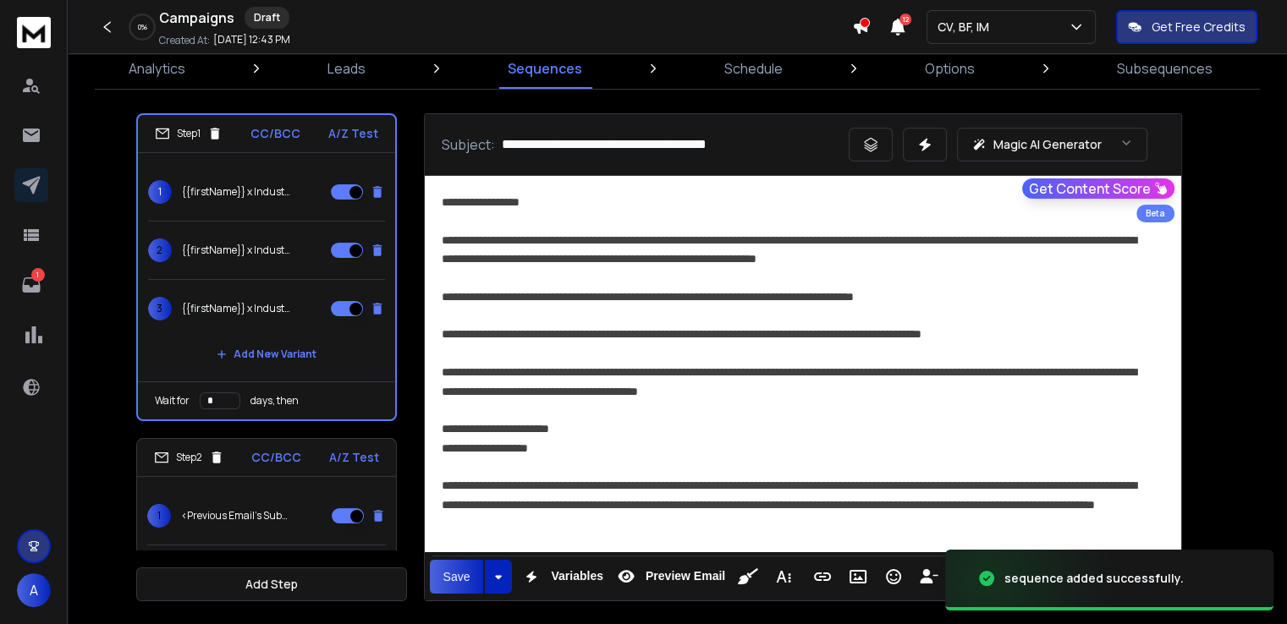
click at [245, 228] on div "2 {{firstName}} x Industry Masters" at bounding box center [266, 251] width 237 height 58
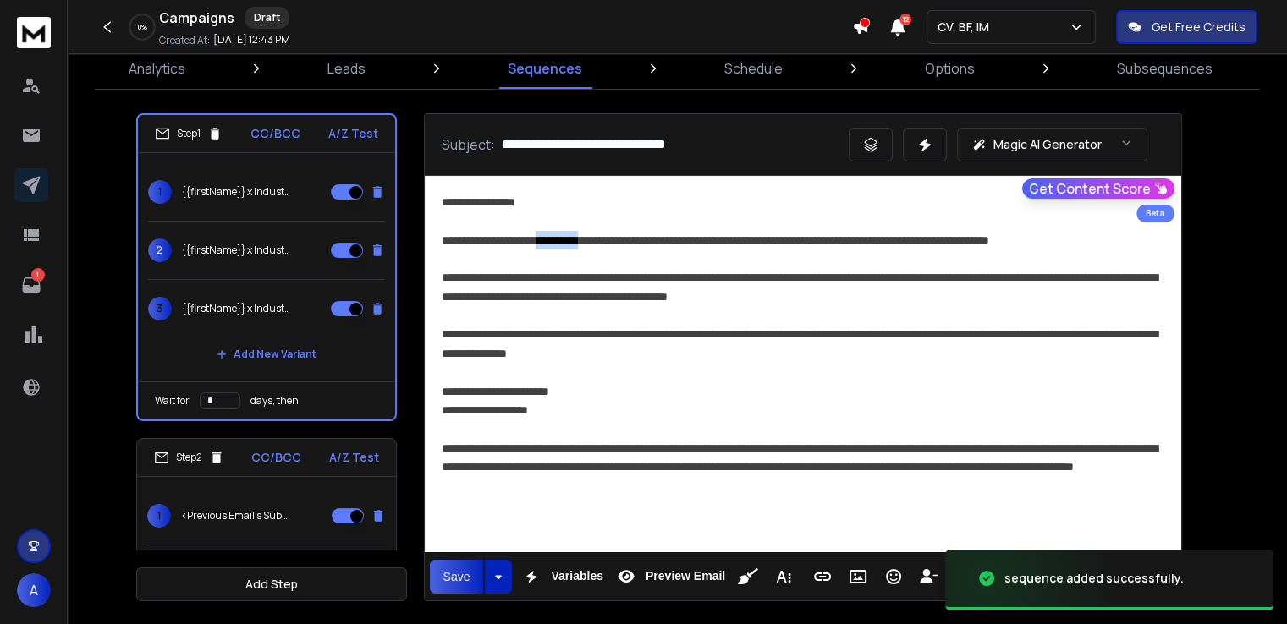
drag, startPoint x: 614, startPoint y: 239, endPoint x: 565, endPoint y: 237, distance: 49.1
click at [565, 237] on div "**********" at bounding box center [803, 240] width 723 height 19
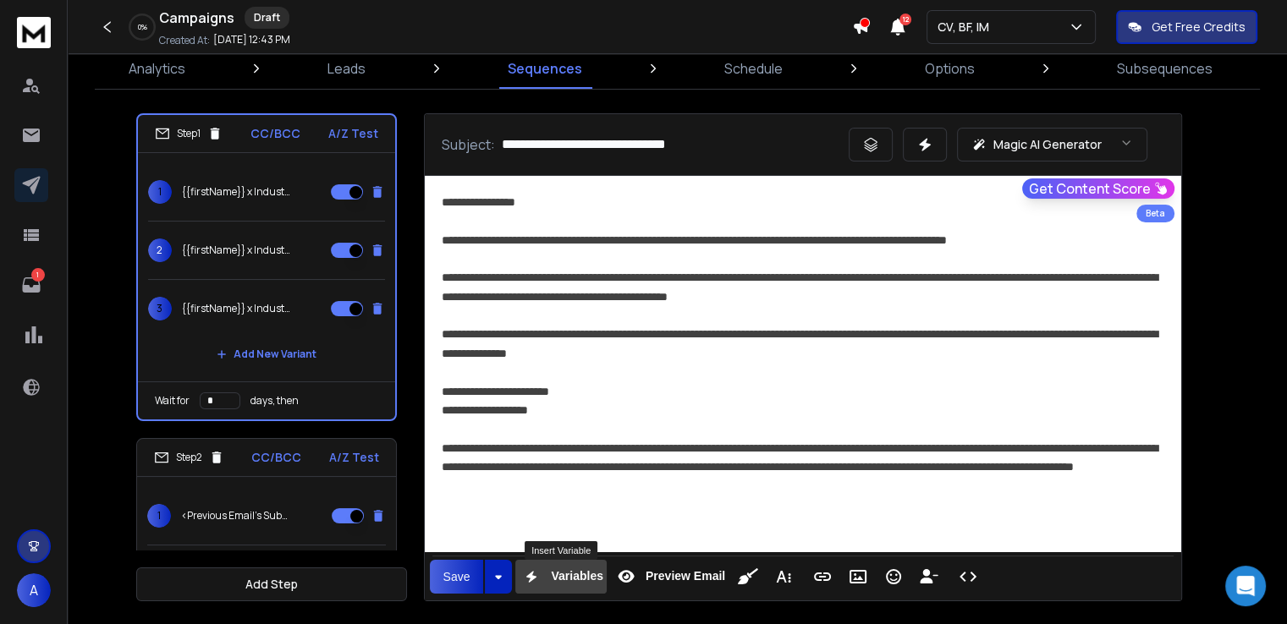
click at [575, 571] on span "Variables" at bounding box center [576, 576] width 59 height 14
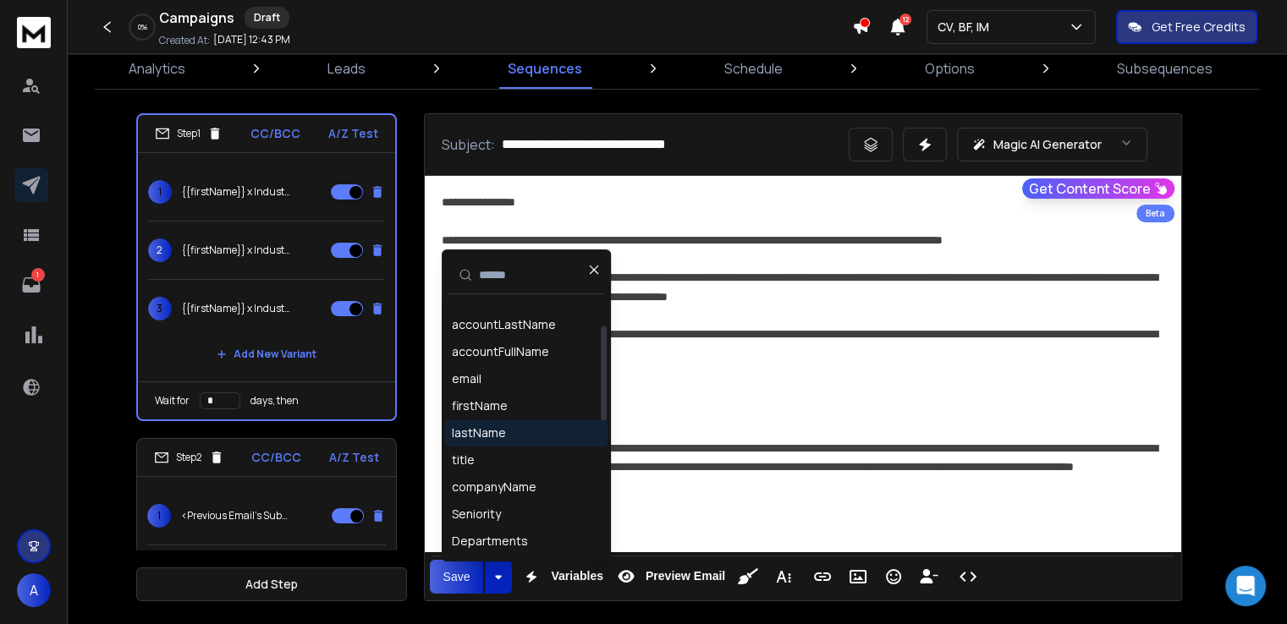
scroll to position [71, 0]
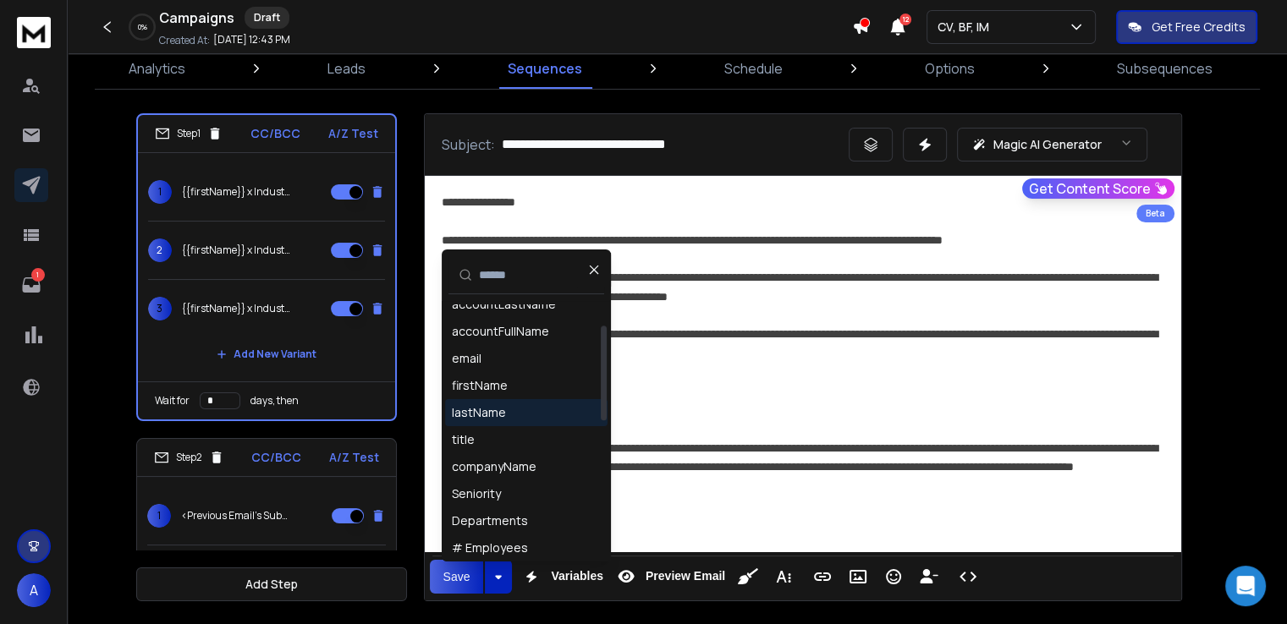
drag, startPoint x: 603, startPoint y: 341, endPoint x: 601, endPoint y: 374, distance: 33.1
click at [604, 367] on div at bounding box center [604, 373] width 6 height 95
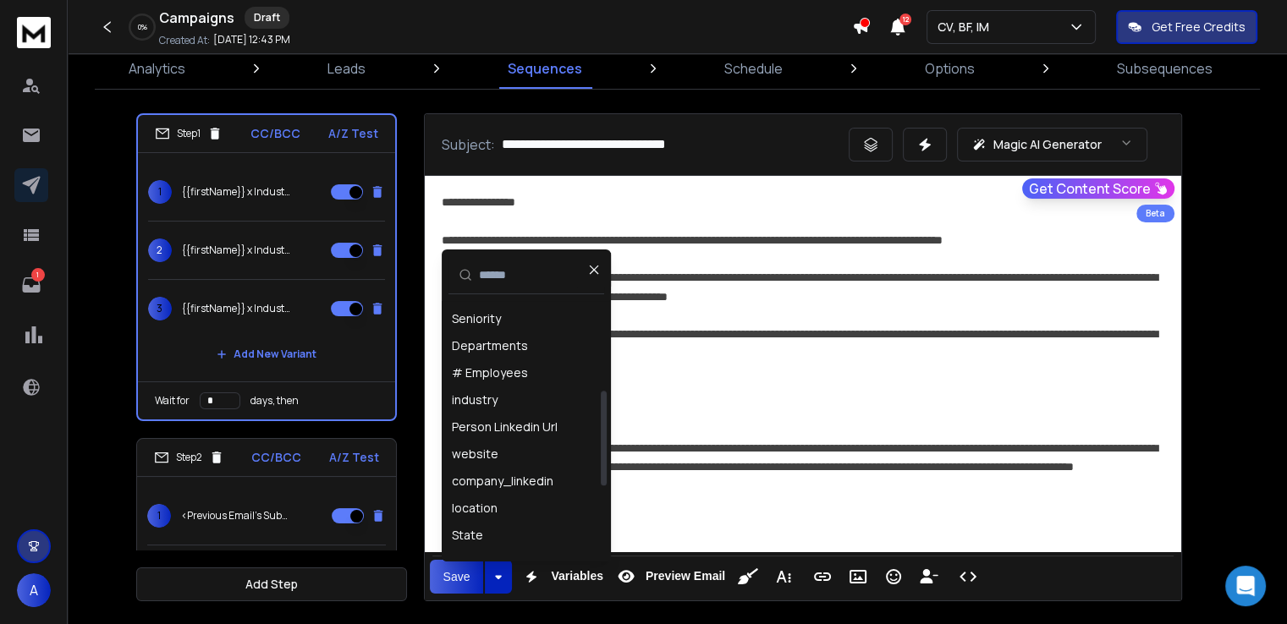
scroll to position [228, 0]
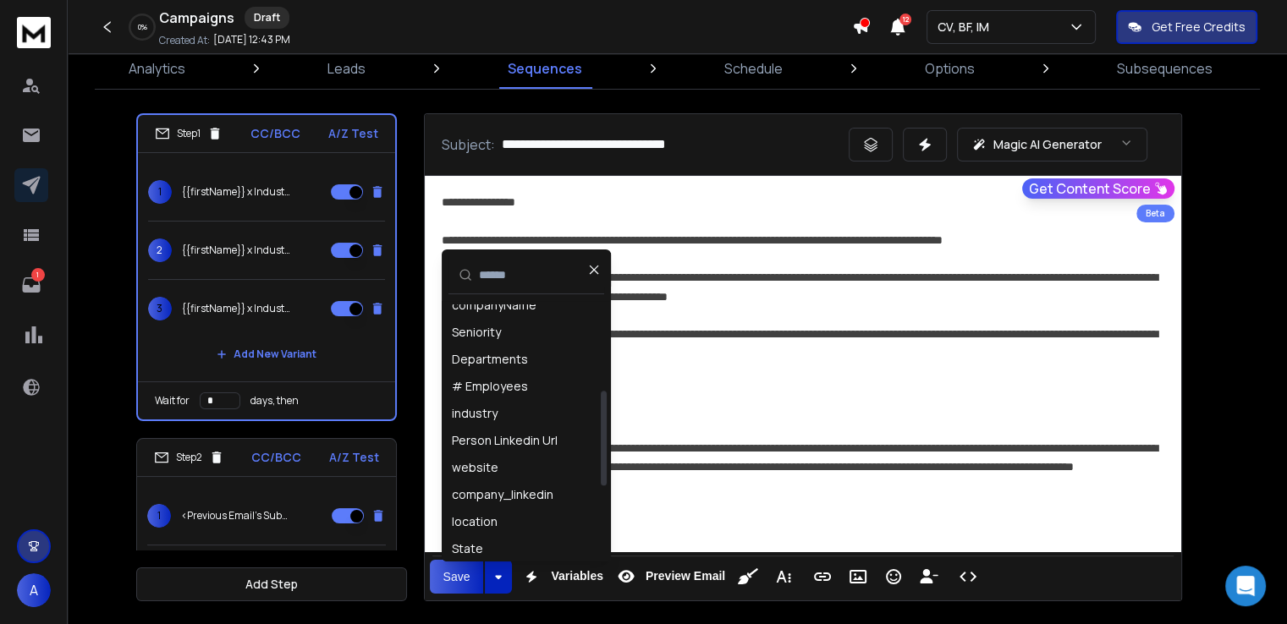
drag, startPoint x: 602, startPoint y: 489, endPoint x: 591, endPoint y: 418, distance: 72.0
click at [602, 417] on div at bounding box center [604, 438] width 6 height 95
click at [573, 416] on div "industry" at bounding box center [526, 414] width 162 height 27
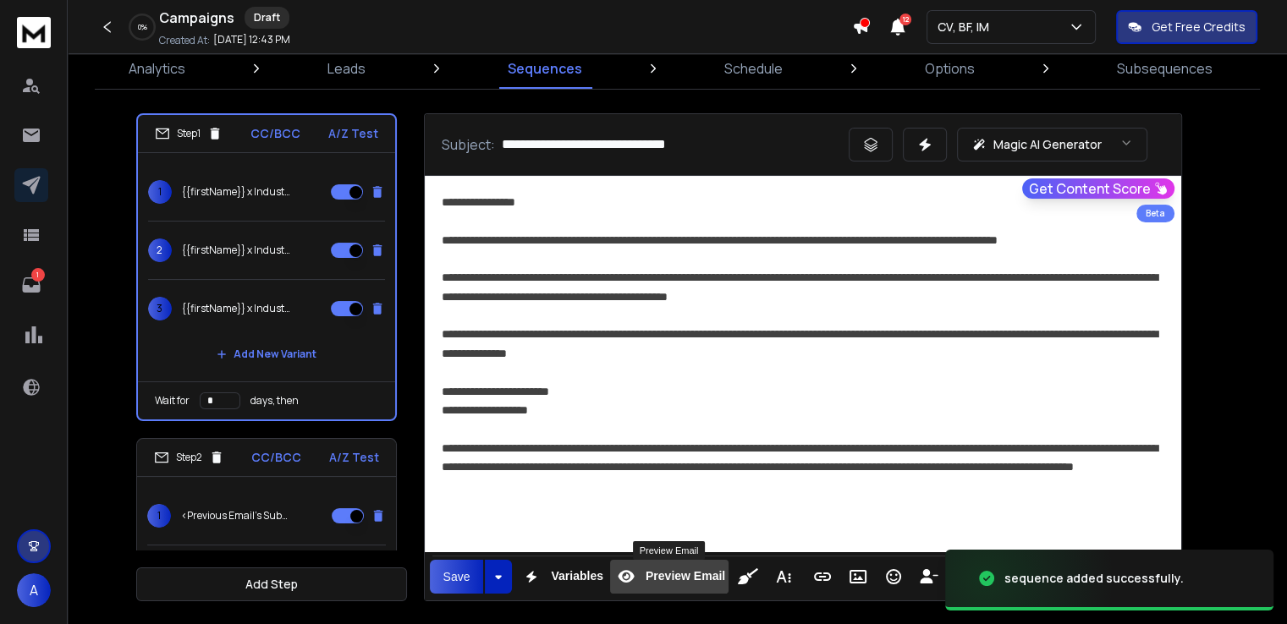
click at [657, 574] on span "Preview Email" at bounding box center [685, 576] width 86 height 14
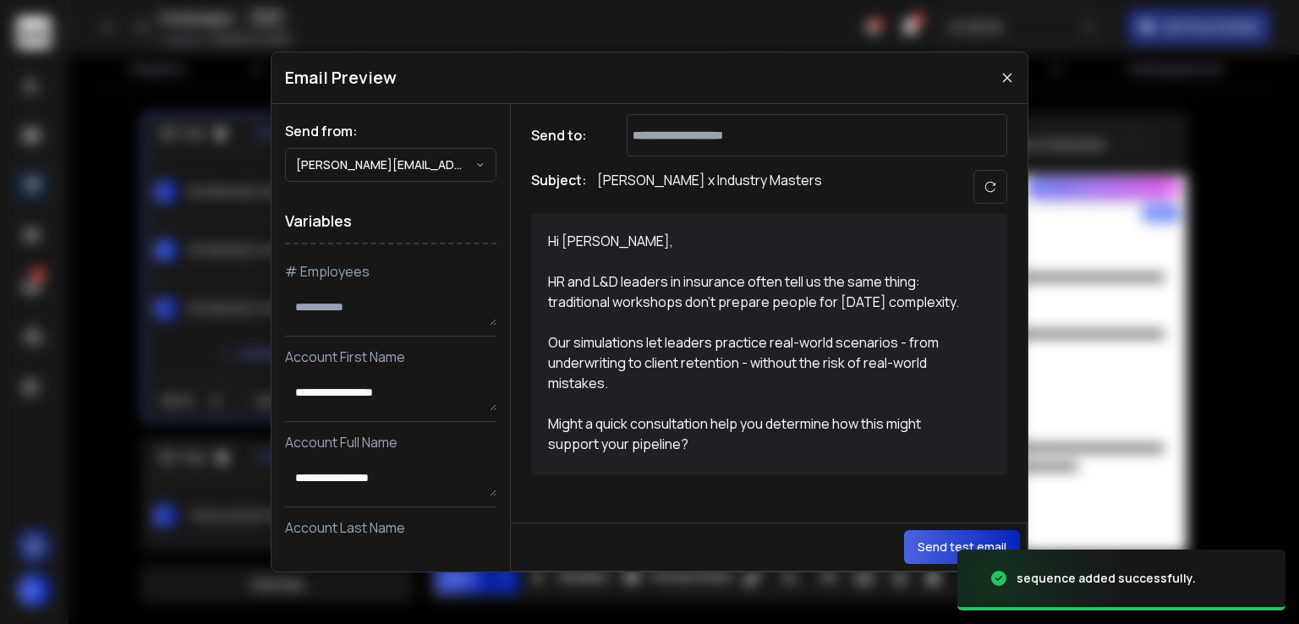
click at [1003, 78] on icon at bounding box center [1008, 78] width 14 height 14
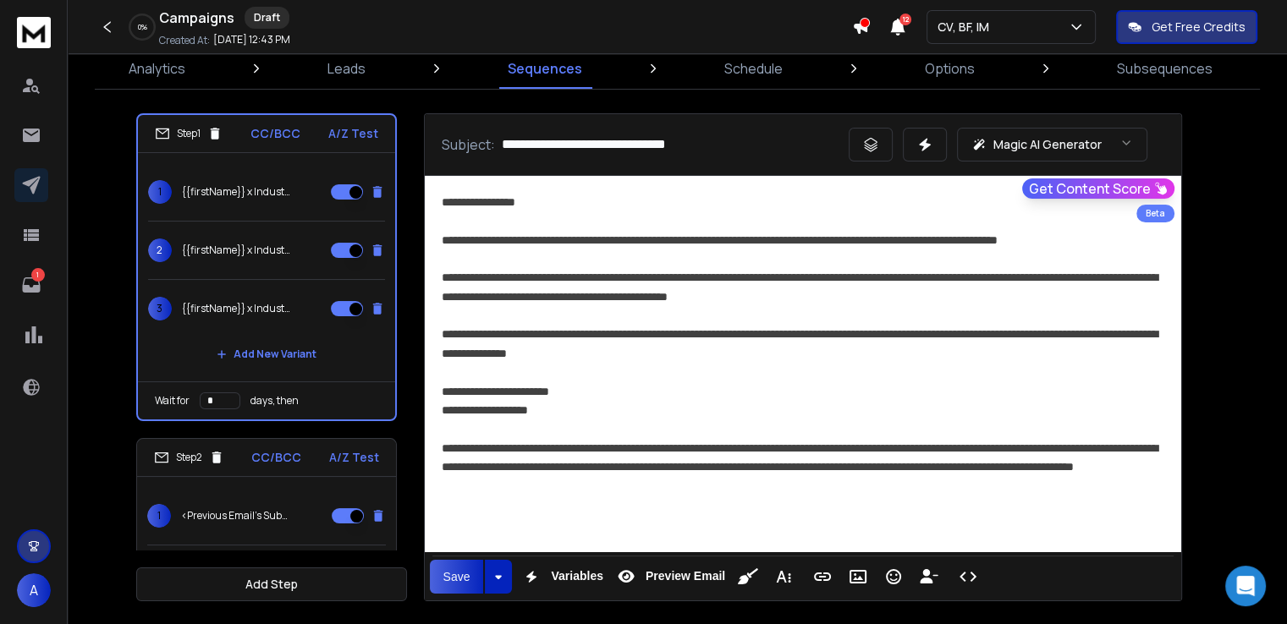
click at [267, 302] on p "{{firstName}} x Industry Masters - intro" at bounding box center [236, 309] width 108 height 14
type input "**********"
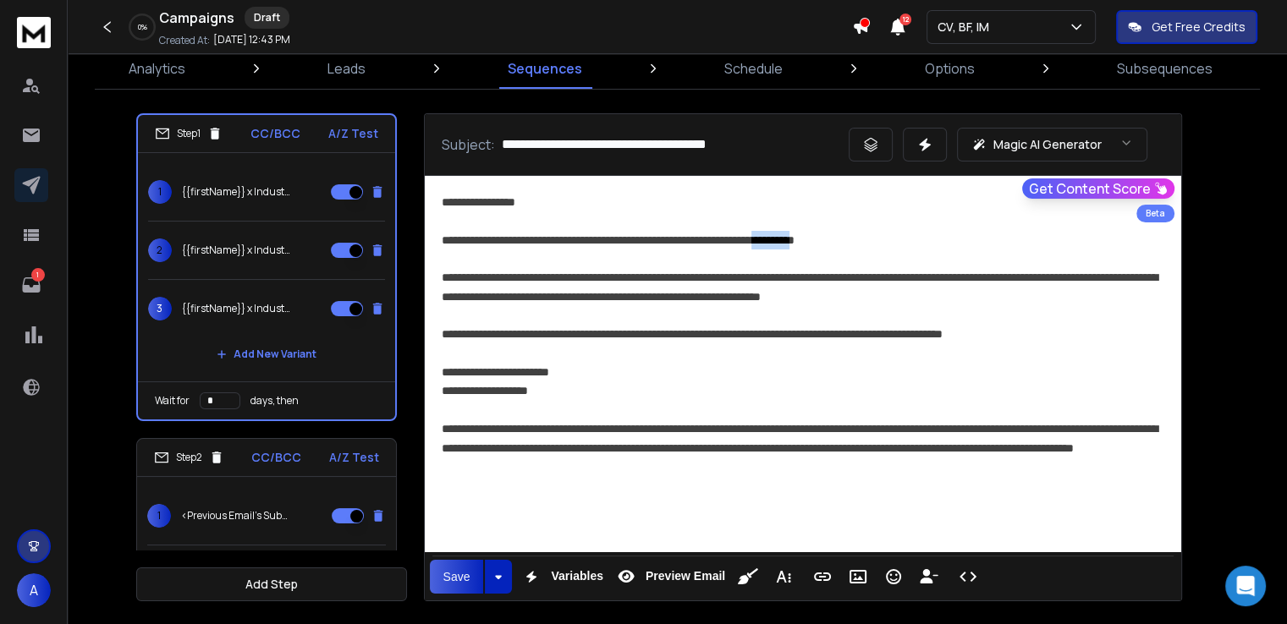
drag, startPoint x: 861, startPoint y: 236, endPoint x: 813, endPoint y: 234, distance: 48.3
click at [813, 234] on div "**********" at bounding box center [803, 240] width 723 height 19
click at [552, 576] on span "Variables" at bounding box center [576, 576] width 59 height 14
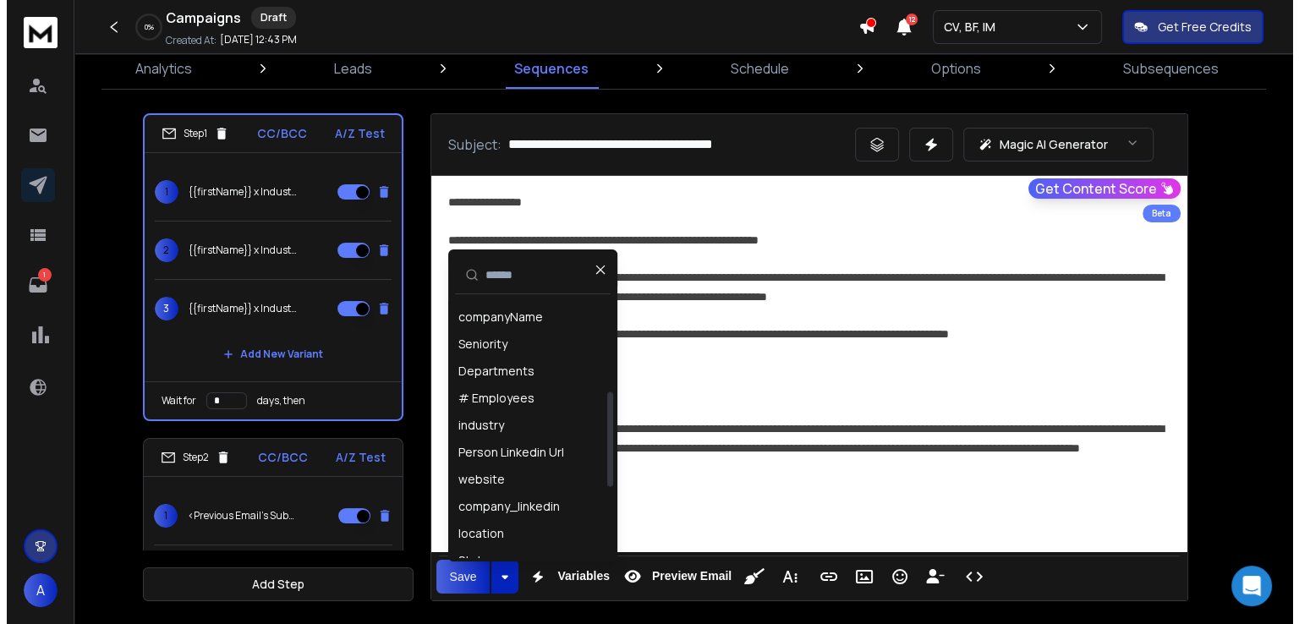
scroll to position [236, 0]
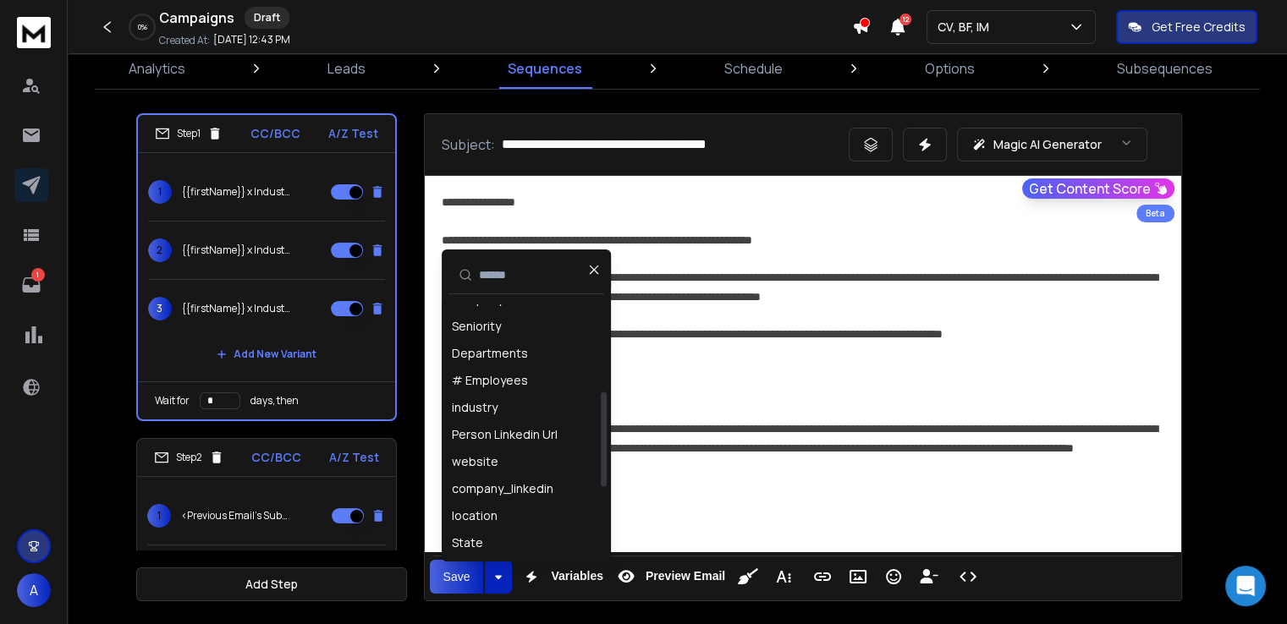
drag, startPoint x: 602, startPoint y: 369, endPoint x: 600, endPoint y: 457, distance: 88.0
click at [601, 457] on div at bounding box center [604, 440] width 6 height 95
click at [567, 393] on div "industry" at bounding box center [526, 406] width 162 height 27
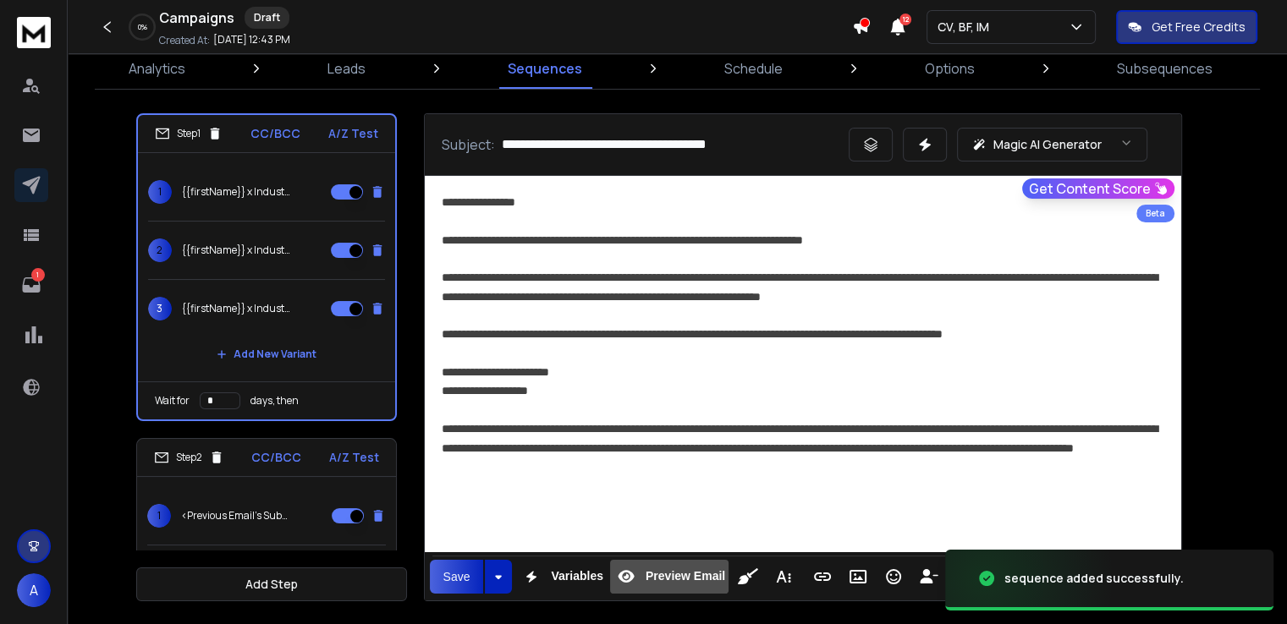
click at [662, 569] on span "Preview Email" at bounding box center [685, 576] width 86 height 14
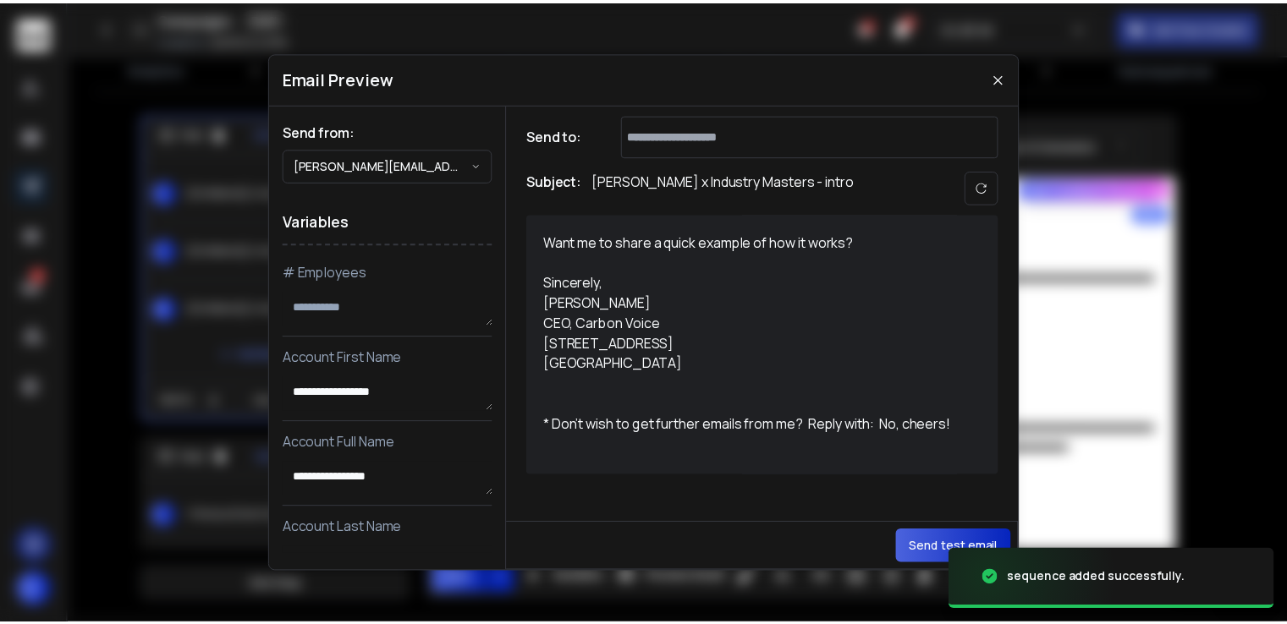
scroll to position [0, 0]
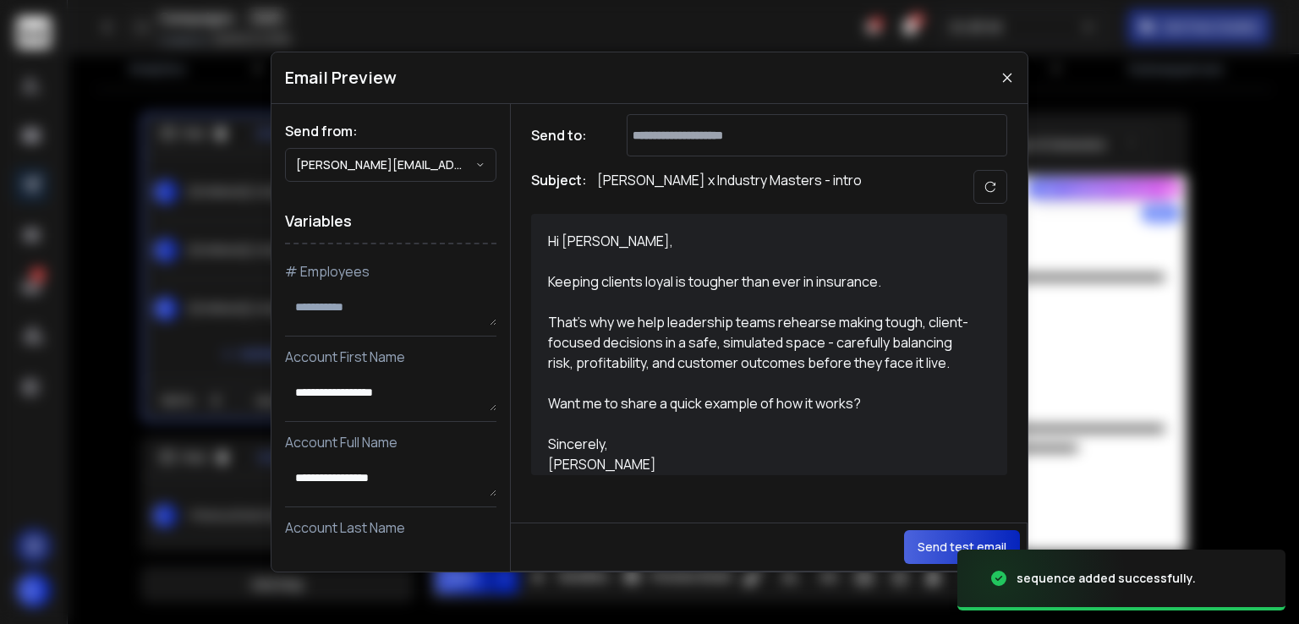
click at [1008, 77] on icon at bounding box center [1007, 78] width 9 height 9
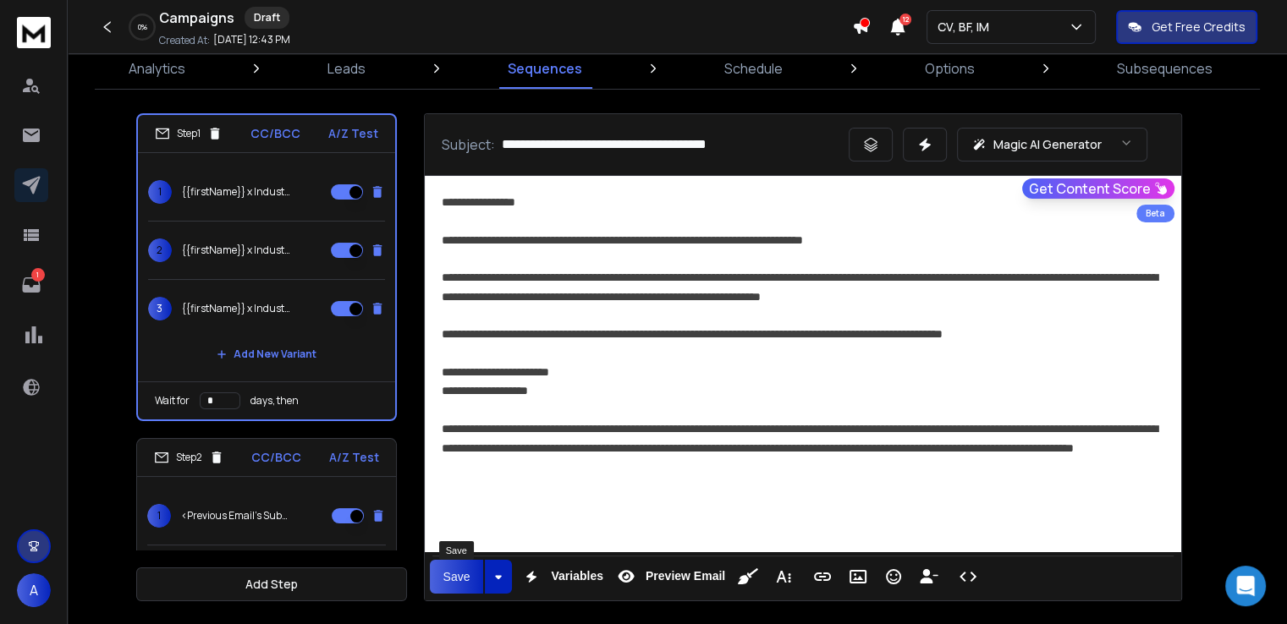
drag, startPoint x: 453, startPoint y: 564, endPoint x: 436, endPoint y: 554, distance: 20.5
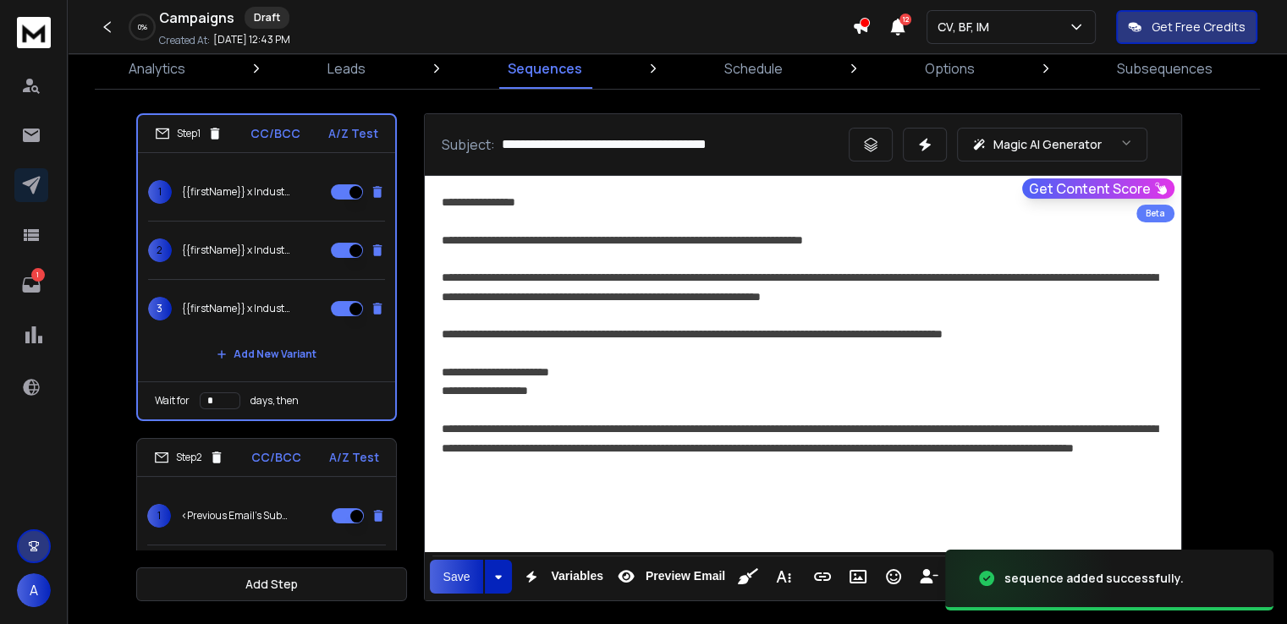
click at [244, 515] on p "<Previous Email's Subject>" at bounding box center [235, 516] width 108 height 14
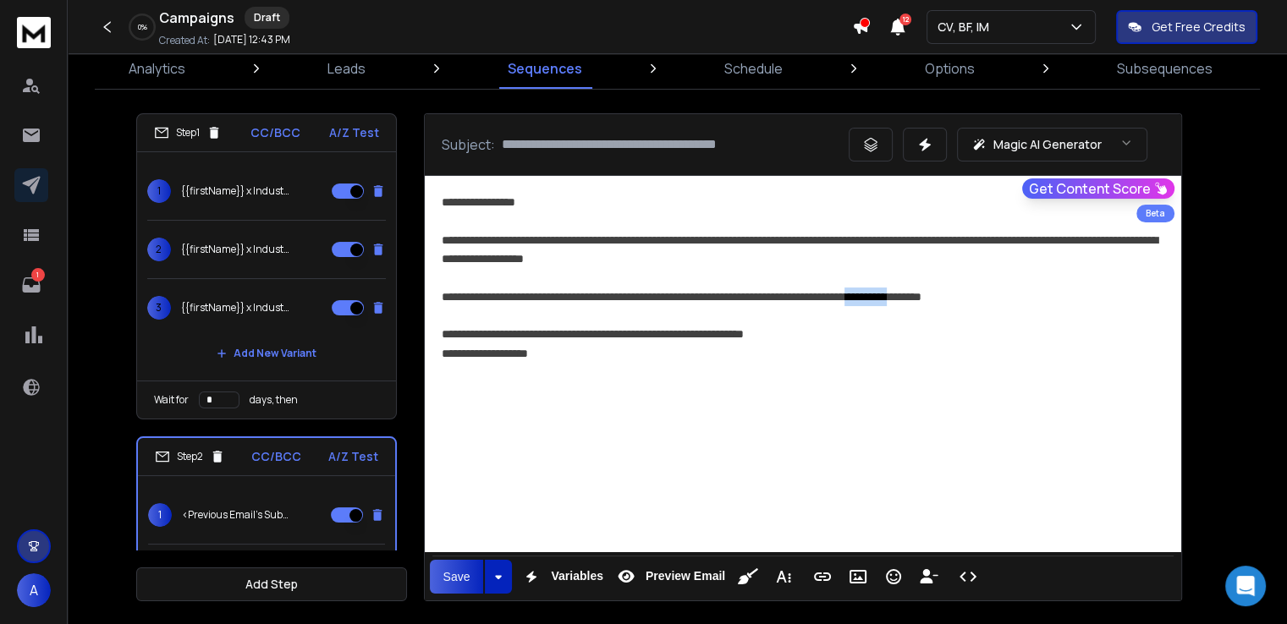
drag, startPoint x: 964, startPoint y: 302, endPoint x: 914, endPoint y: 300, distance: 50.8
click at [914, 300] on div "**********" at bounding box center [803, 297] width 723 height 19
click at [567, 564] on div "Variables" at bounding box center [560, 576] width 91 height 27
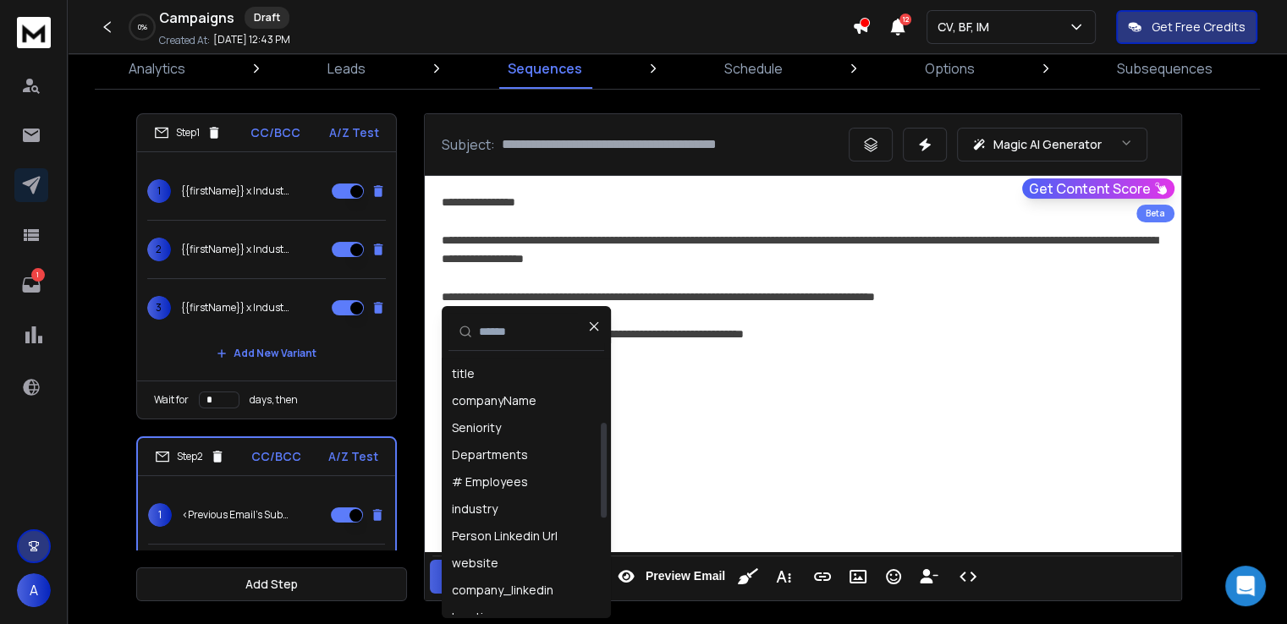
scroll to position [200, 0]
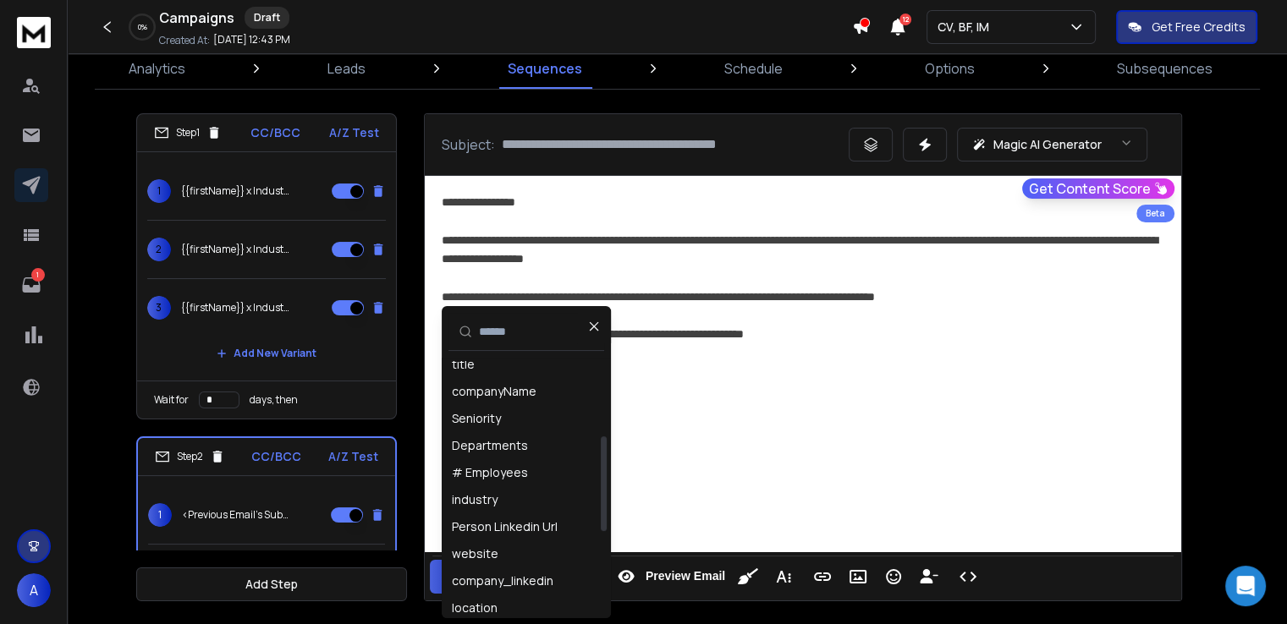
drag, startPoint x: 602, startPoint y: 415, endPoint x: 588, endPoint y: 489, distance: 75.7
click at [602, 489] on div at bounding box center [604, 484] width 6 height 95
click at [588, 489] on div "industry" at bounding box center [526, 499] width 162 height 27
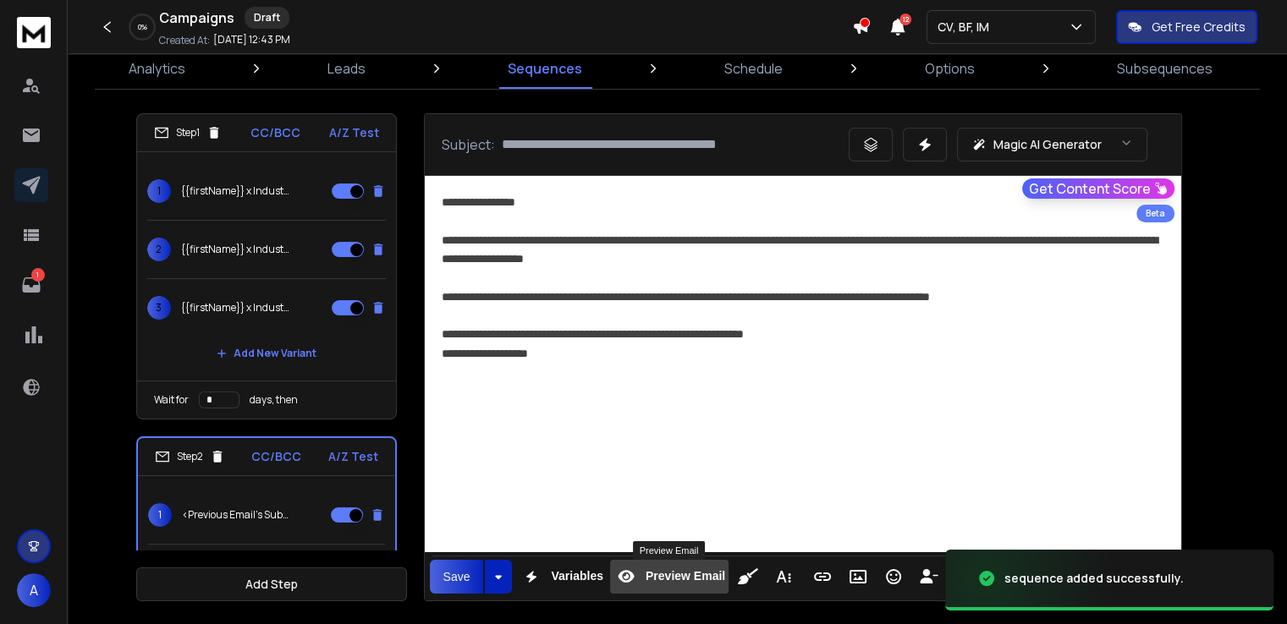
click at [698, 574] on span "Preview Email" at bounding box center [685, 576] width 86 height 14
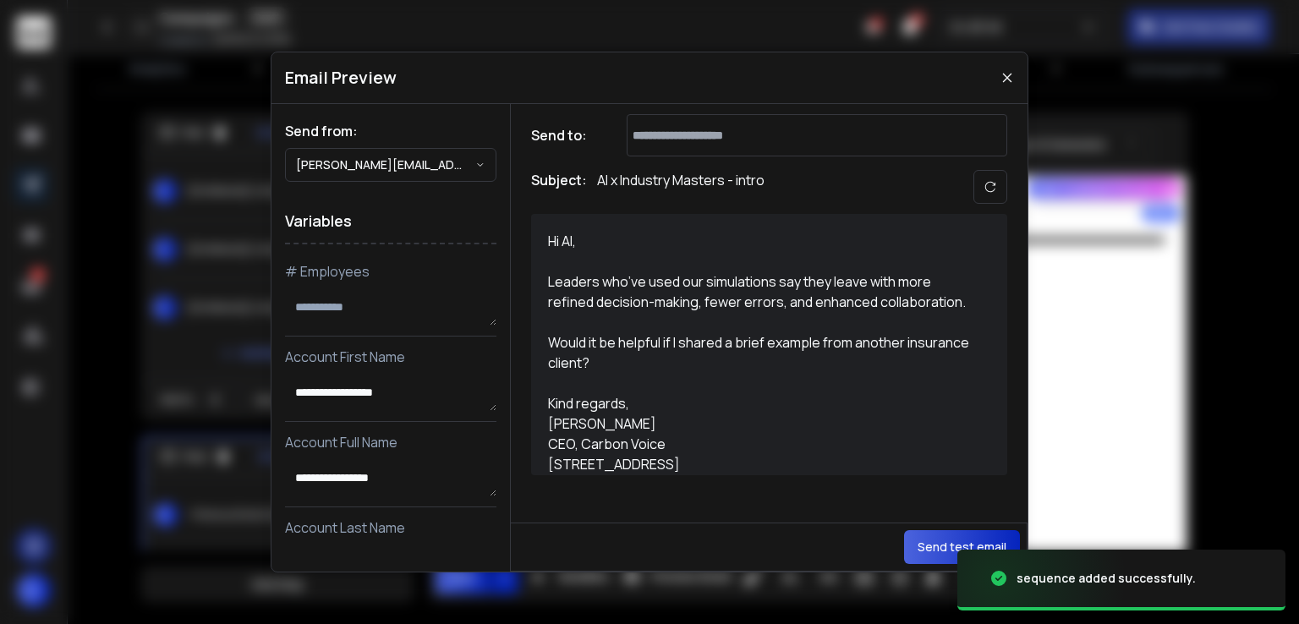
click at [1013, 77] on icon at bounding box center [1008, 78] width 14 height 14
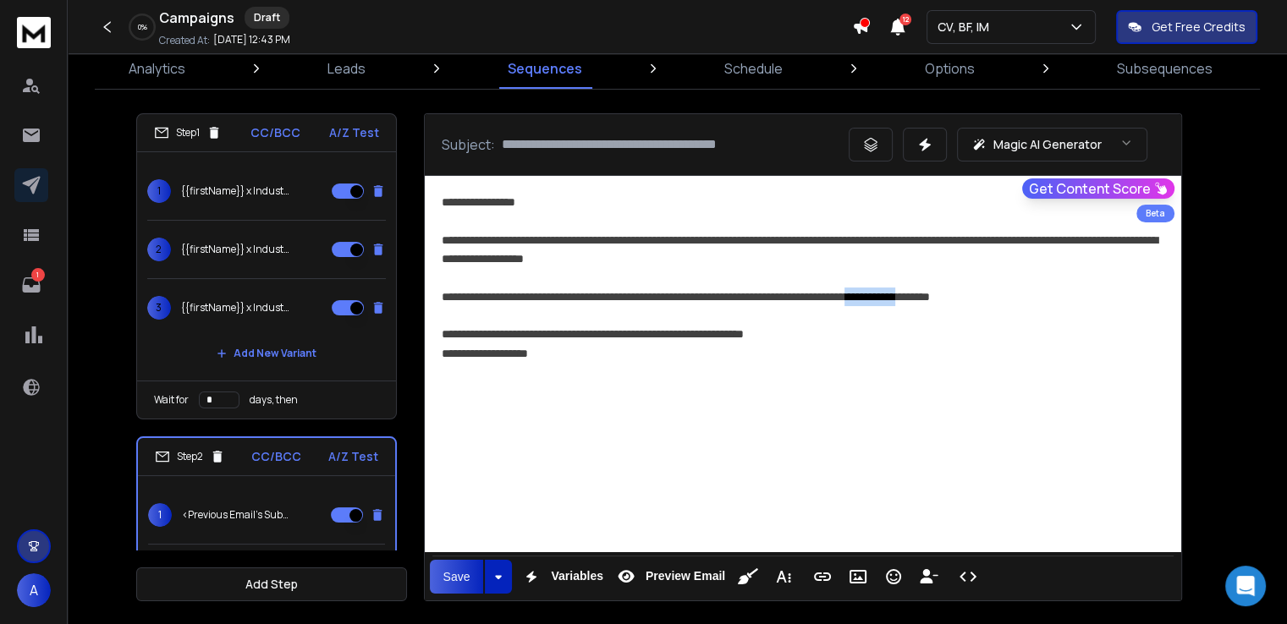
copy div "**********"
drag, startPoint x: 973, startPoint y: 300, endPoint x: 915, endPoint y: 300, distance: 58.4
click at [915, 300] on div "**********" at bounding box center [803, 297] width 723 height 19
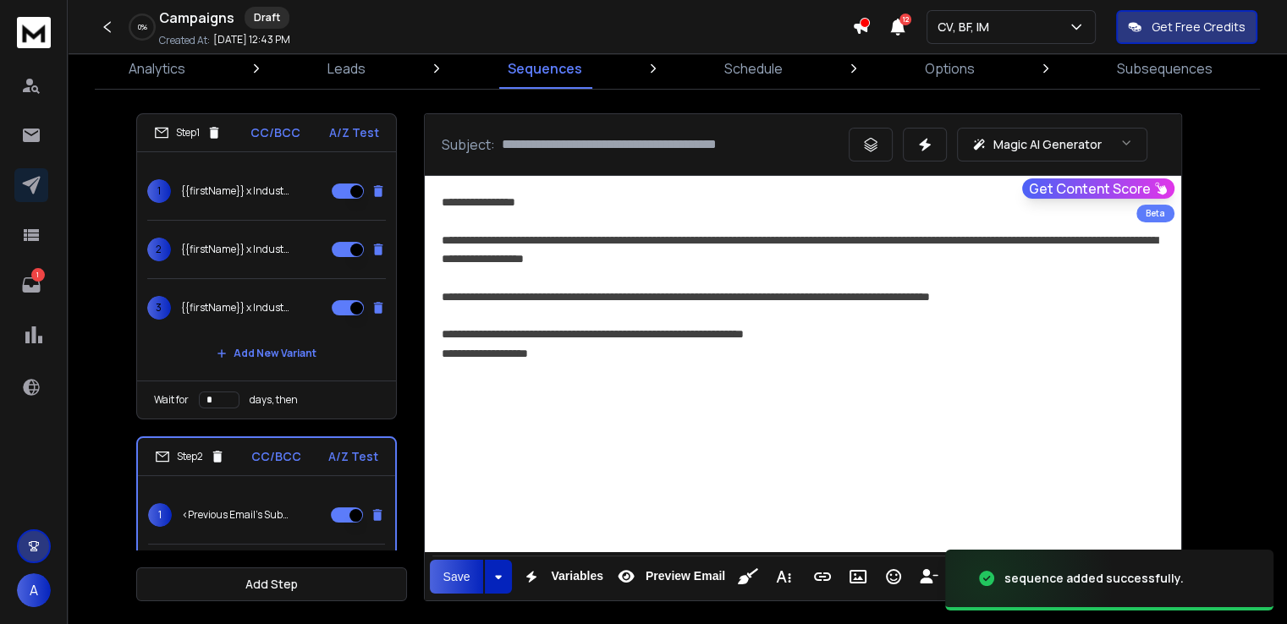
scroll to position [96, 0]
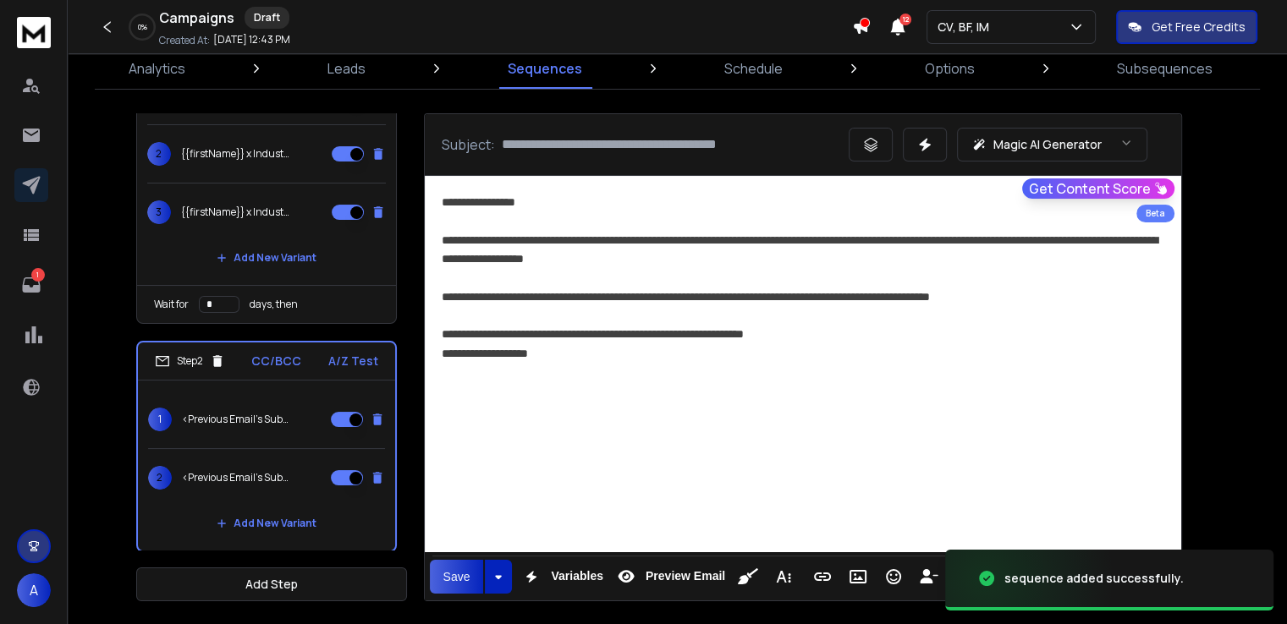
click at [264, 466] on div "2 <Previous Email's Subject>" at bounding box center [219, 478] width 142 height 24
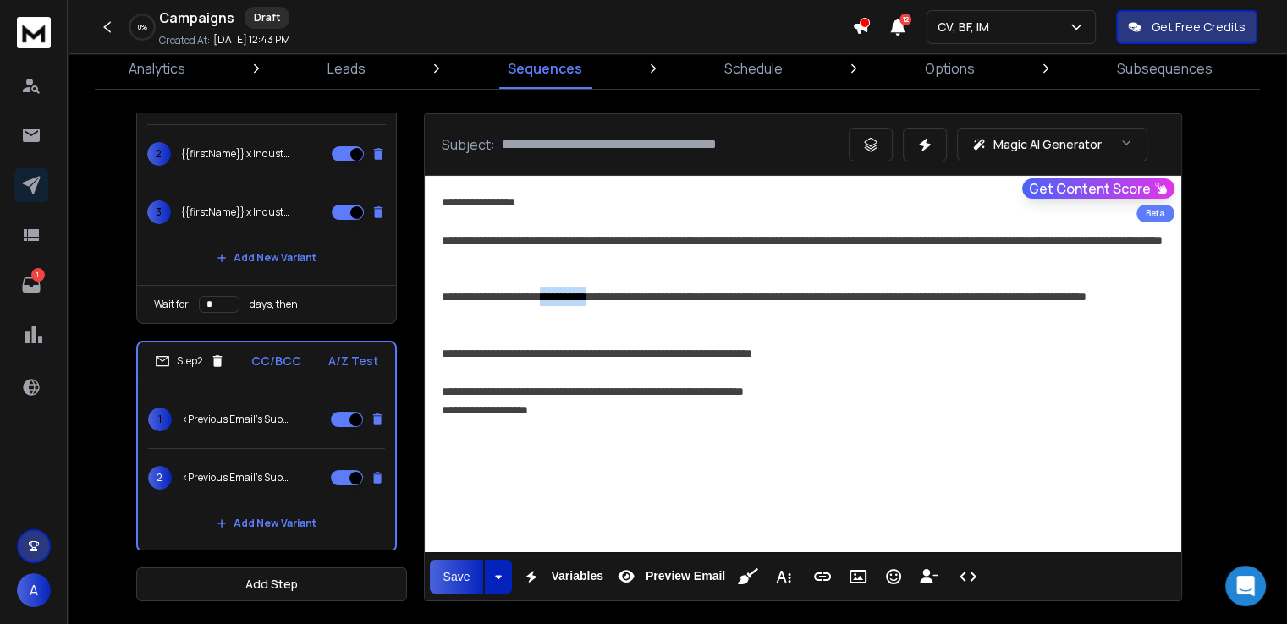
drag, startPoint x: 613, startPoint y: 297, endPoint x: 563, endPoint y: 299, distance: 49.9
click at [563, 299] on div "**********" at bounding box center [803, 307] width 723 height 38
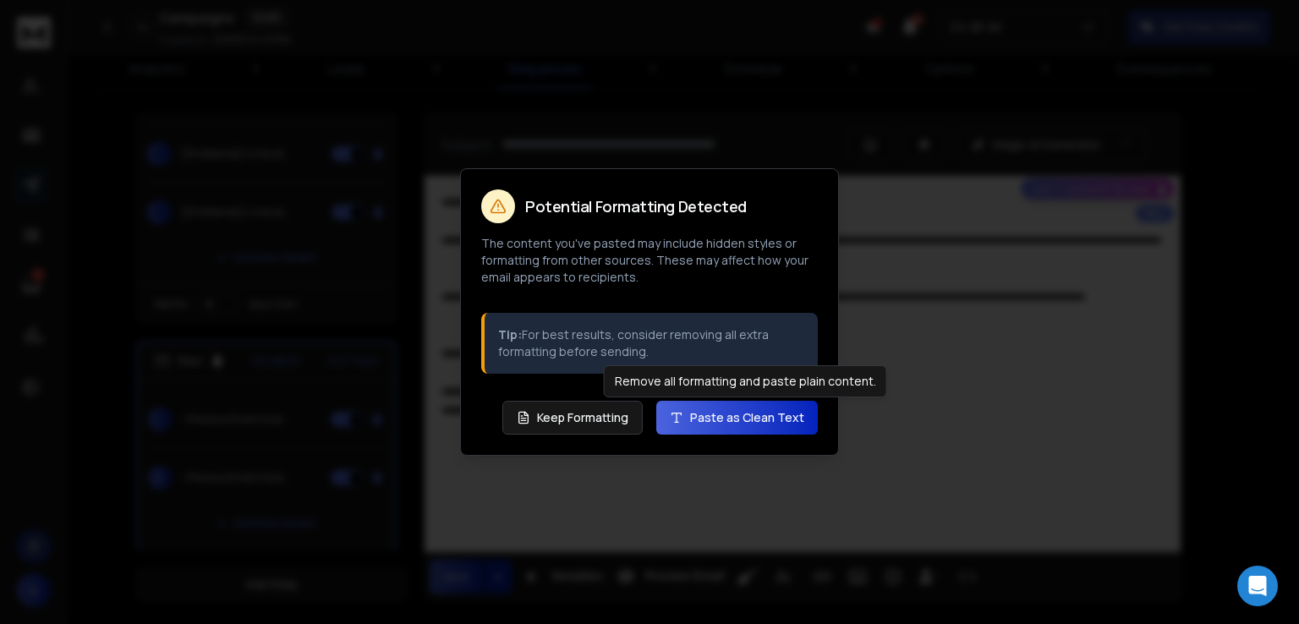
click at [724, 416] on button "Paste as Clean Text" at bounding box center [738, 418] width 162 height 34
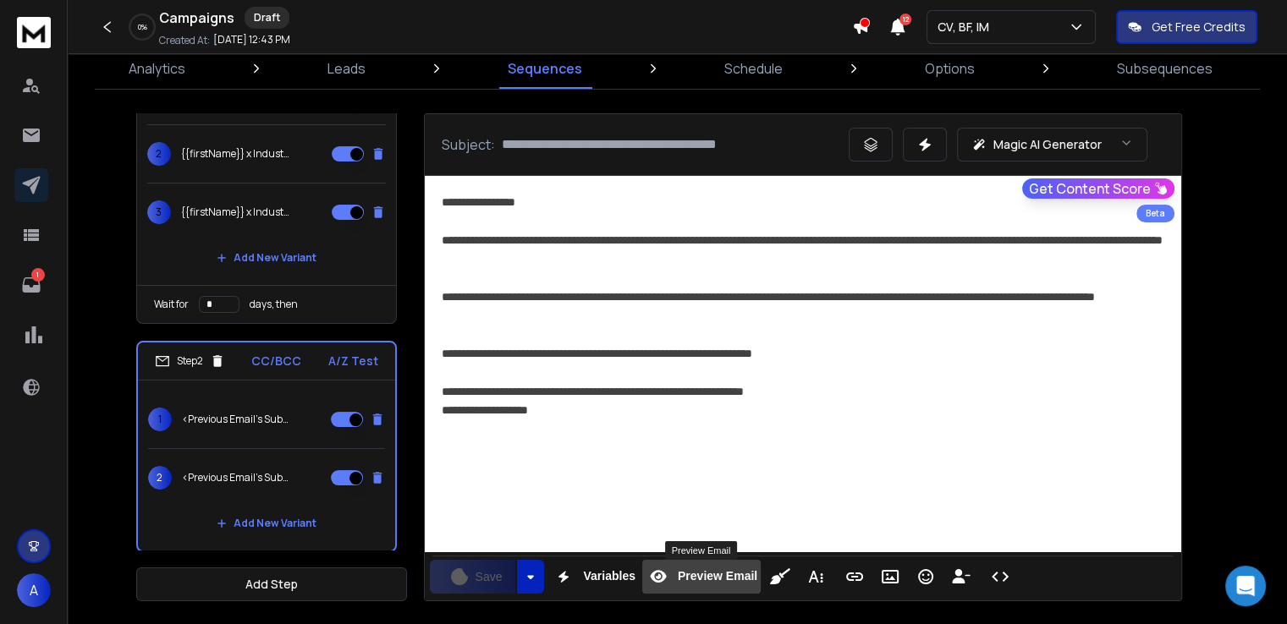
click at [675, 572] on span "Preview Email" at bounding box center [717, 576] width 86 height 14
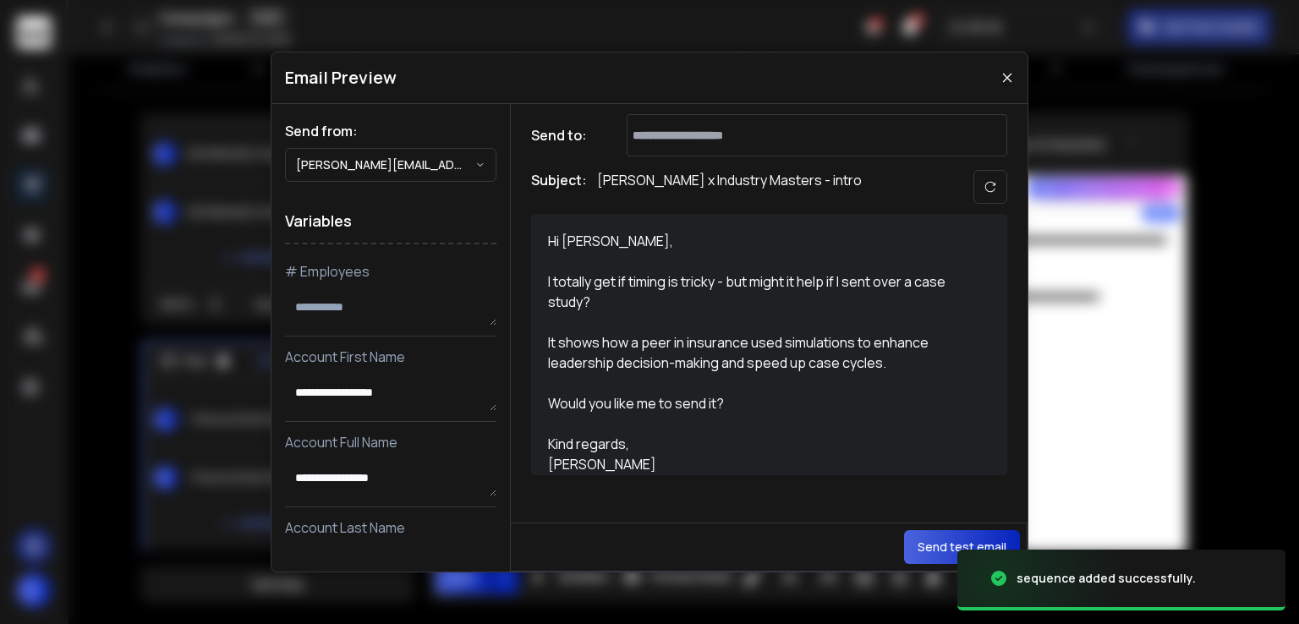
click at [1003, 74] on icon at bounding box center [1008, 78] width 14 height 14
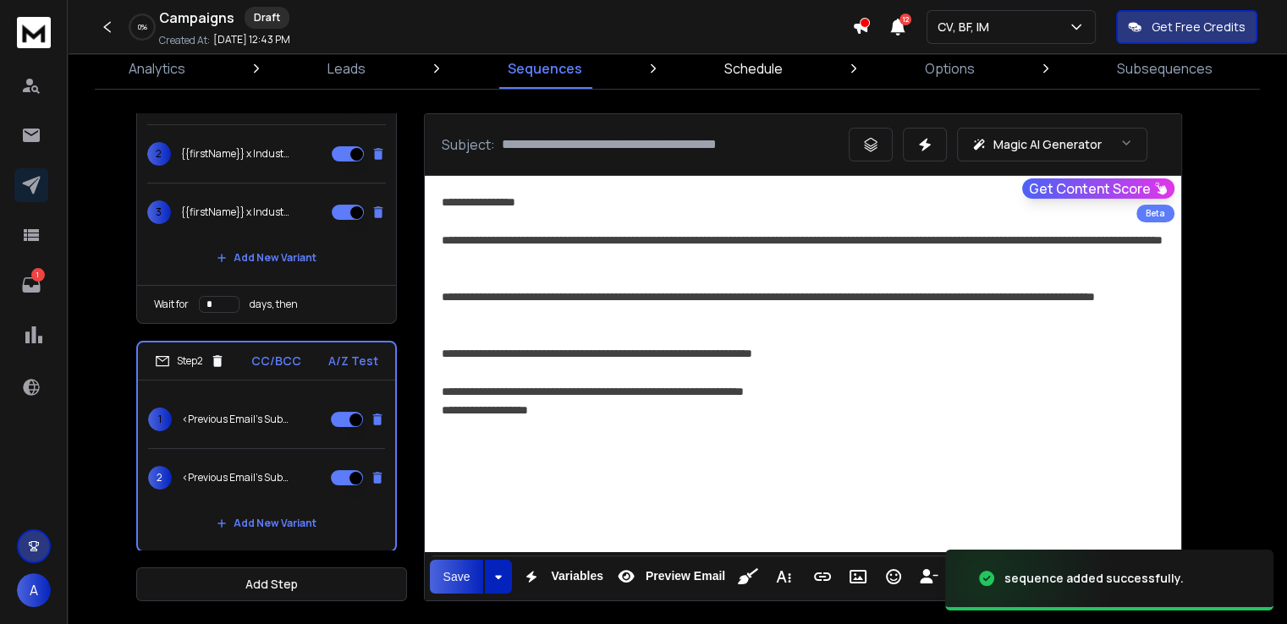
click at [756, 54] on link "Schedule" at bounding box center [753, 68] width 79 height 41
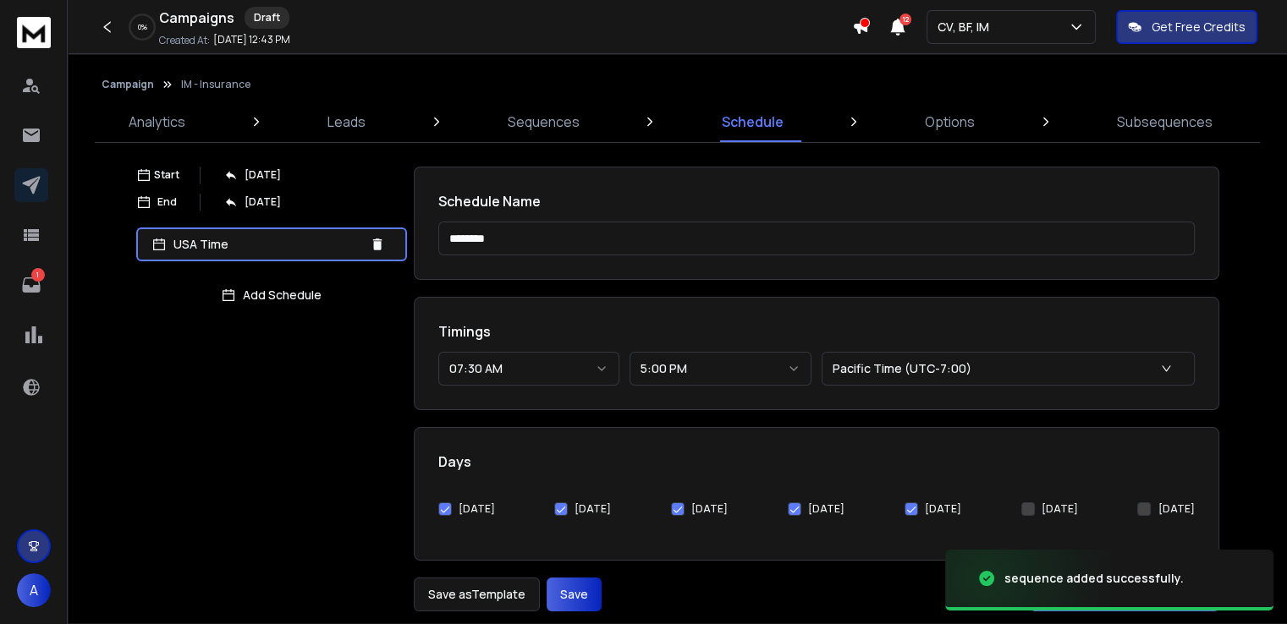
click at [585, 596] on button "Save" at bounding box center [574, 595] width 55 height 34
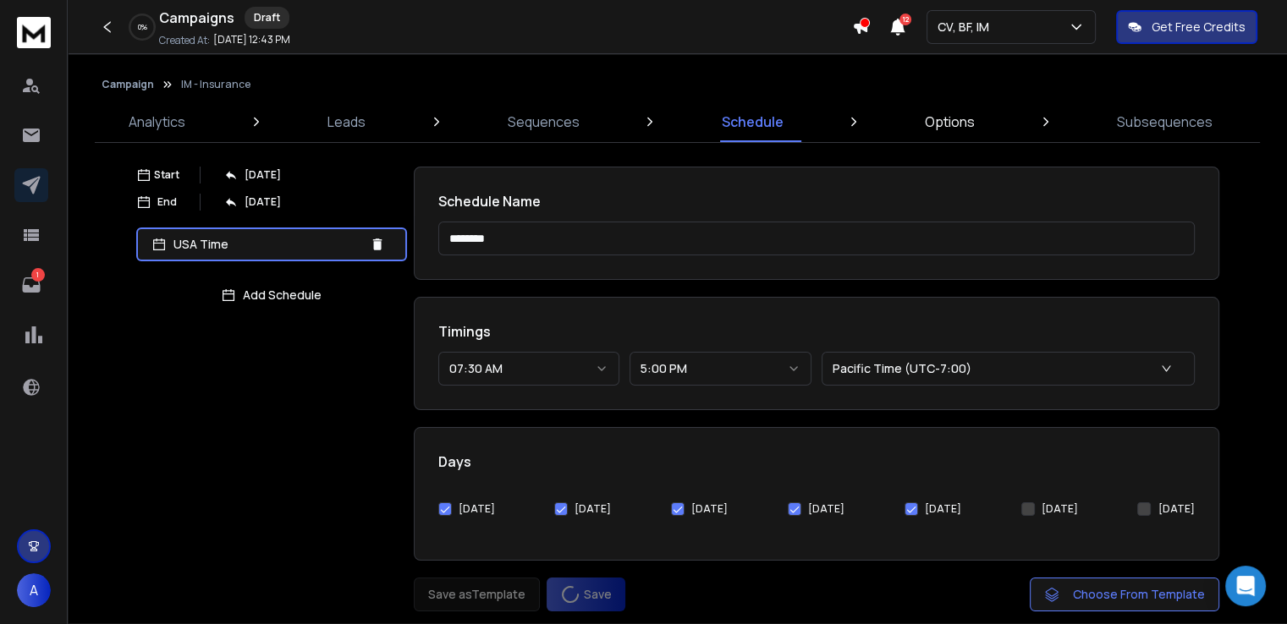
click at [940, 126] on p "Options" at bounding box center [950, 122] width 50 height 20
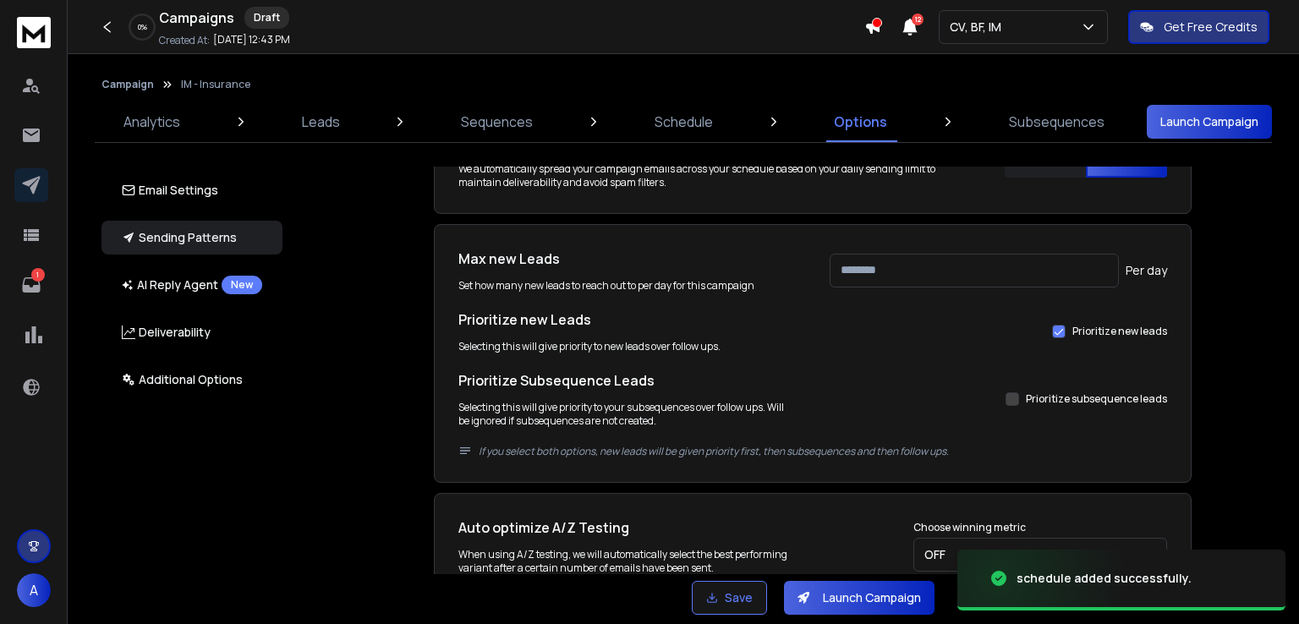
scroll to position [1128, 0]
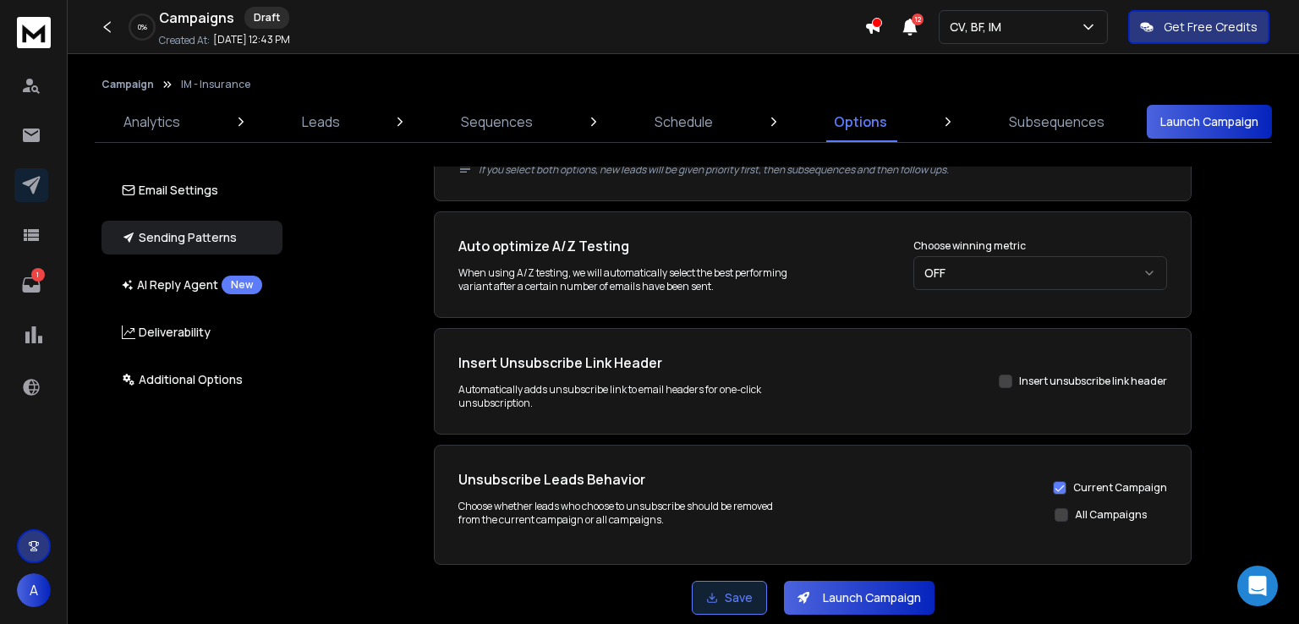
click at [734, 607] on button "Save" at bounding box center [729, 598] width 75 height 34
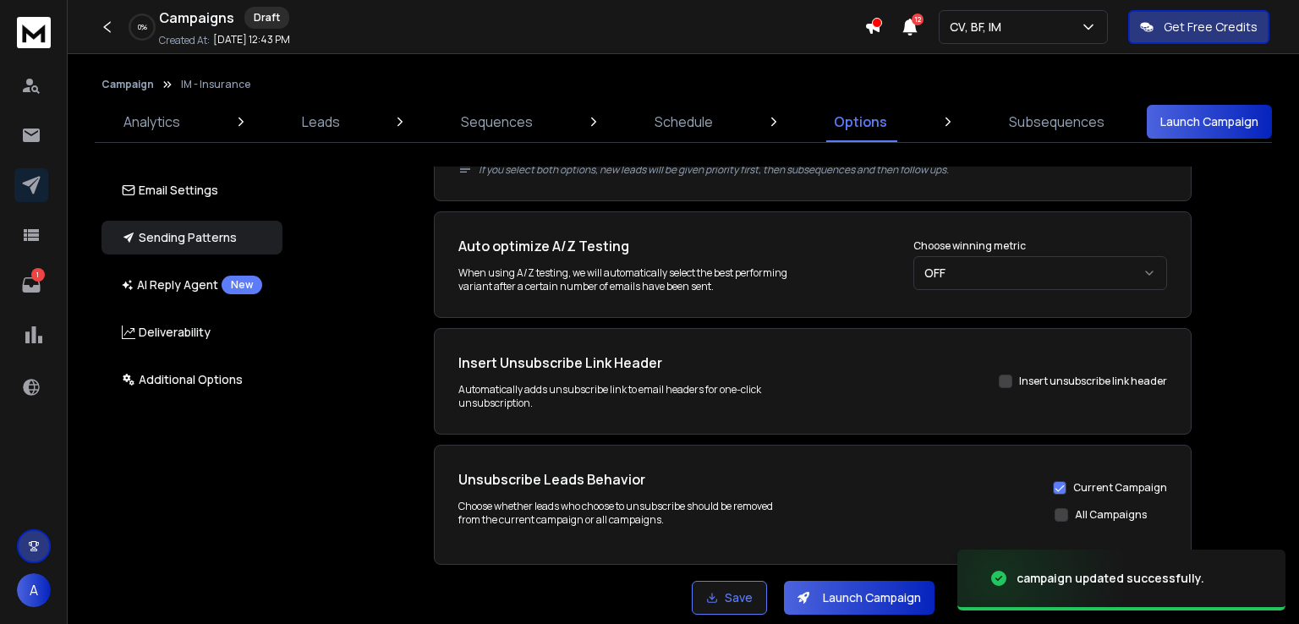
click at [805, 601] on icon at bounding box center [804, 598] width 12 height 12
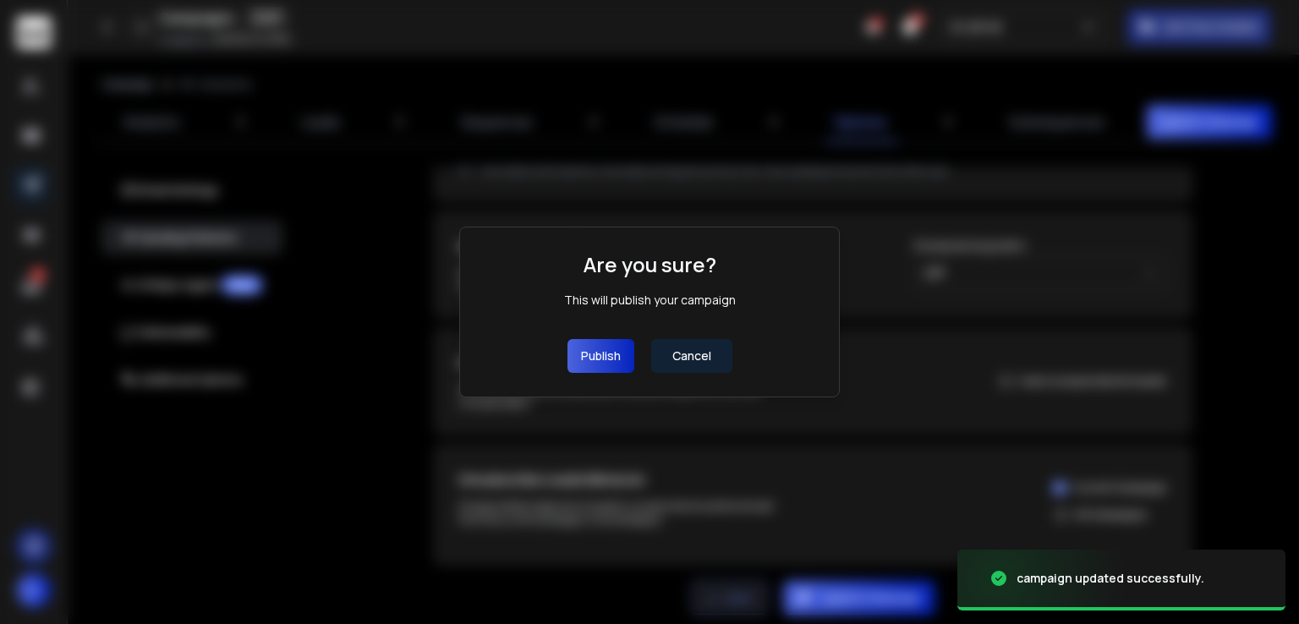
click at [579, 363] on button "Publish" at bounding box center [601, 356] width 67 height 34
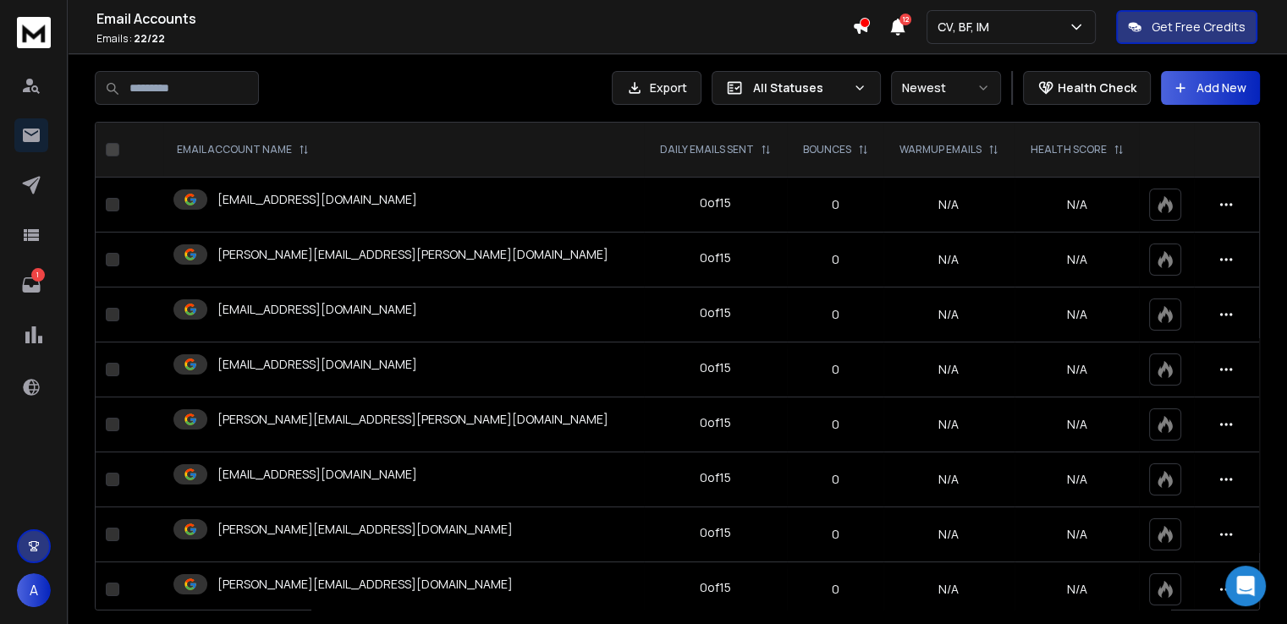
click at [112, 204] on button "button" at bounding box center [113, 205] width 14 height 14
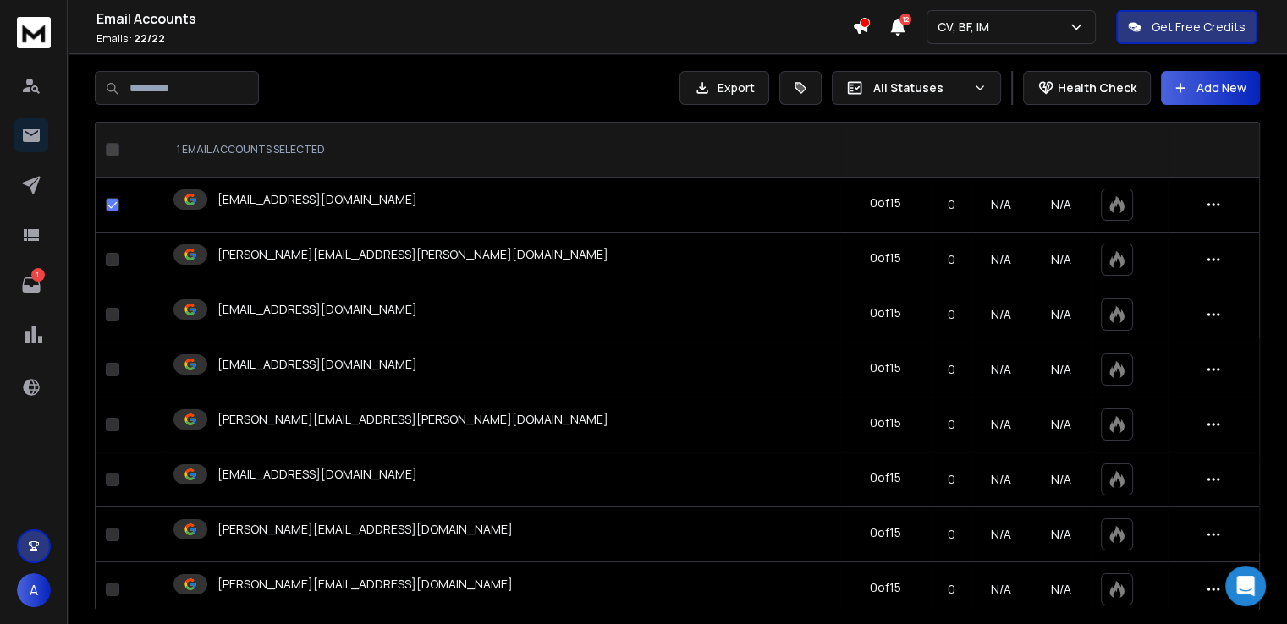
click at [111, 366] on button "button" at bounding box center [113, 370] width 14 height 14
click at [107, 477] on button "button" at bounding box center [113, 480] width 14 height 14
click at [112, 534] on button "button" at bounding box center [113, 535] width 14 height 14
click at [805, 91] on icon at bounding box center [801, 88] width 14 height 14
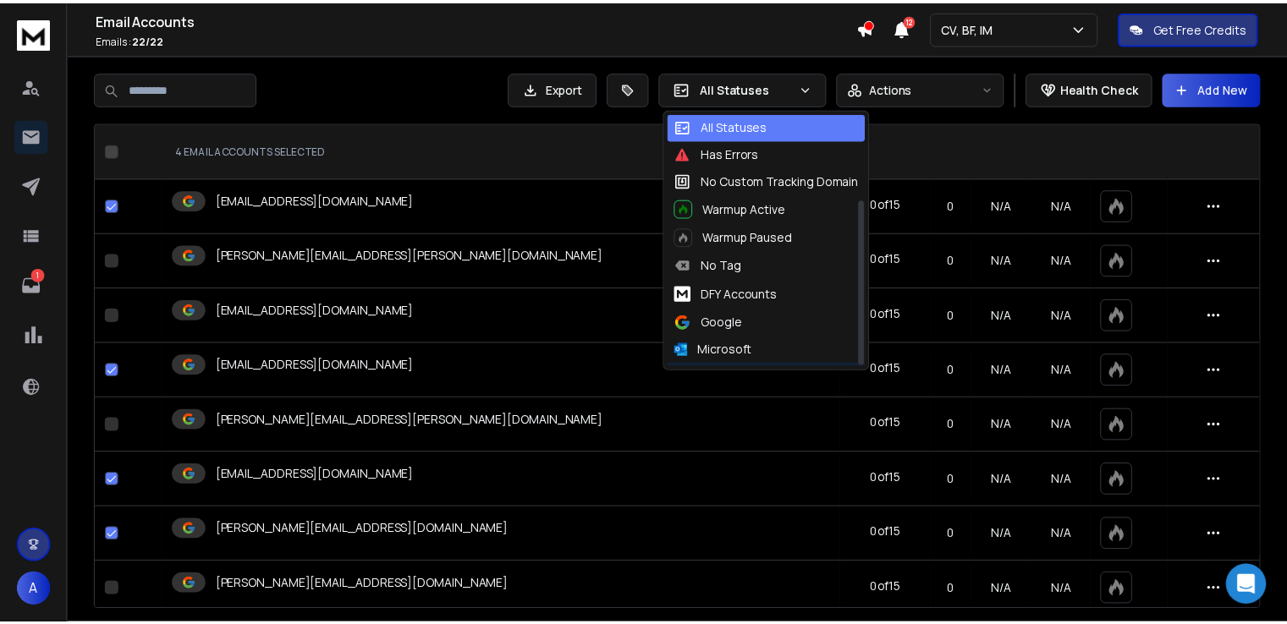
scroll to position [131, 0]
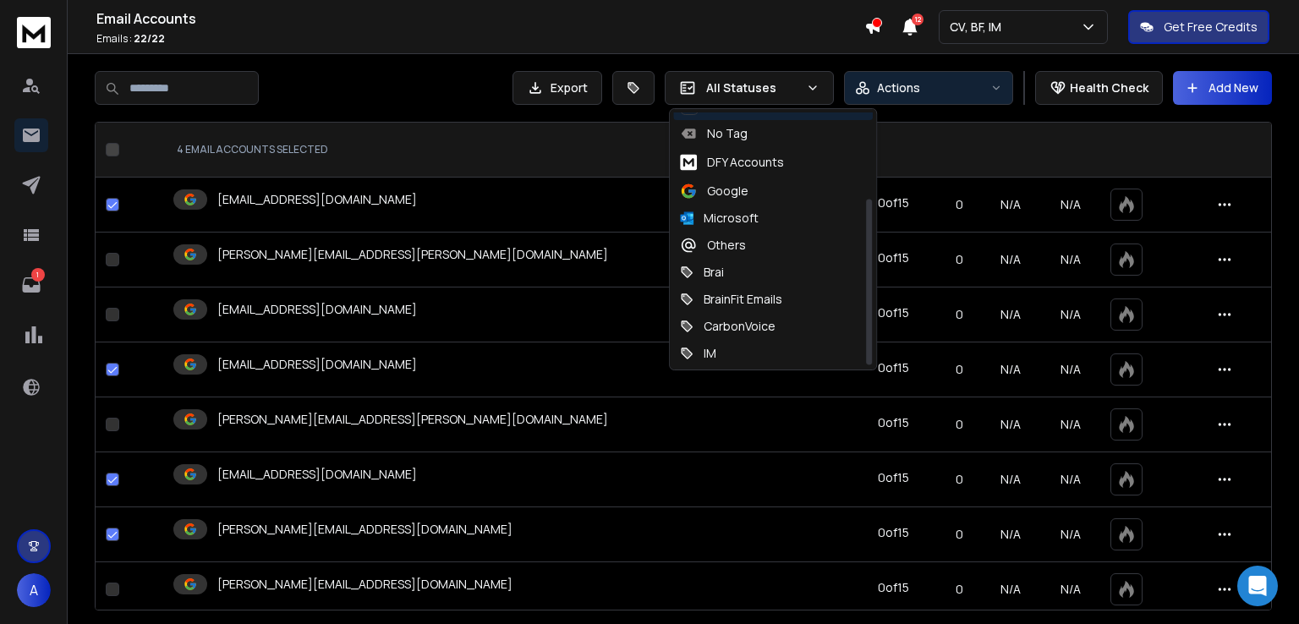
click at [952, 89] on div "Actions" at bounding box center [919, 88] width 129 height 17
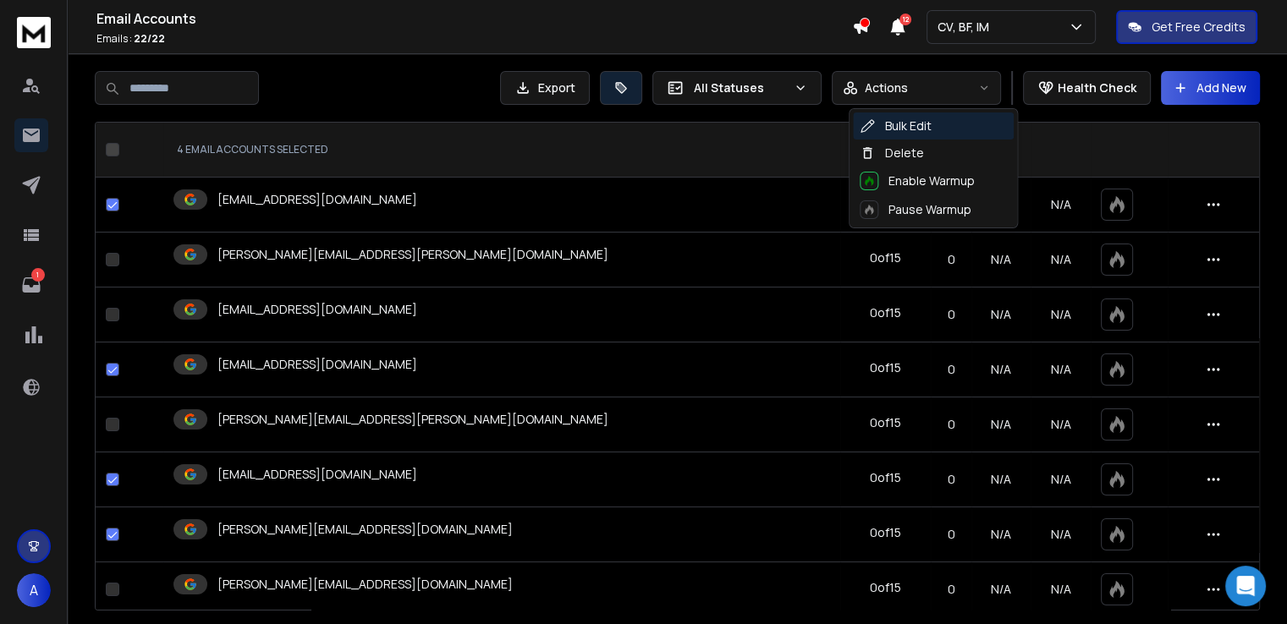
click at [642, 92] on button at bounding box center [621, 88] width 42 height 34
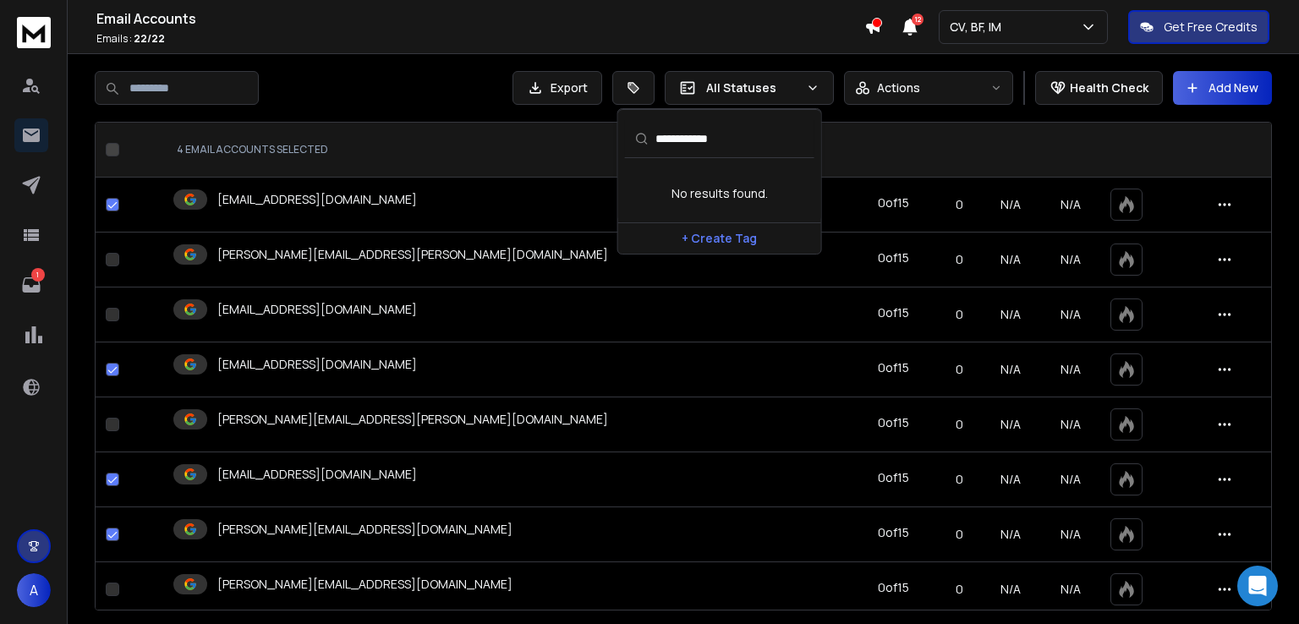
type input "**********"
click at [717, 230] on p "+ Create Tag" at bounding box center [719, 238] width 75 height 17
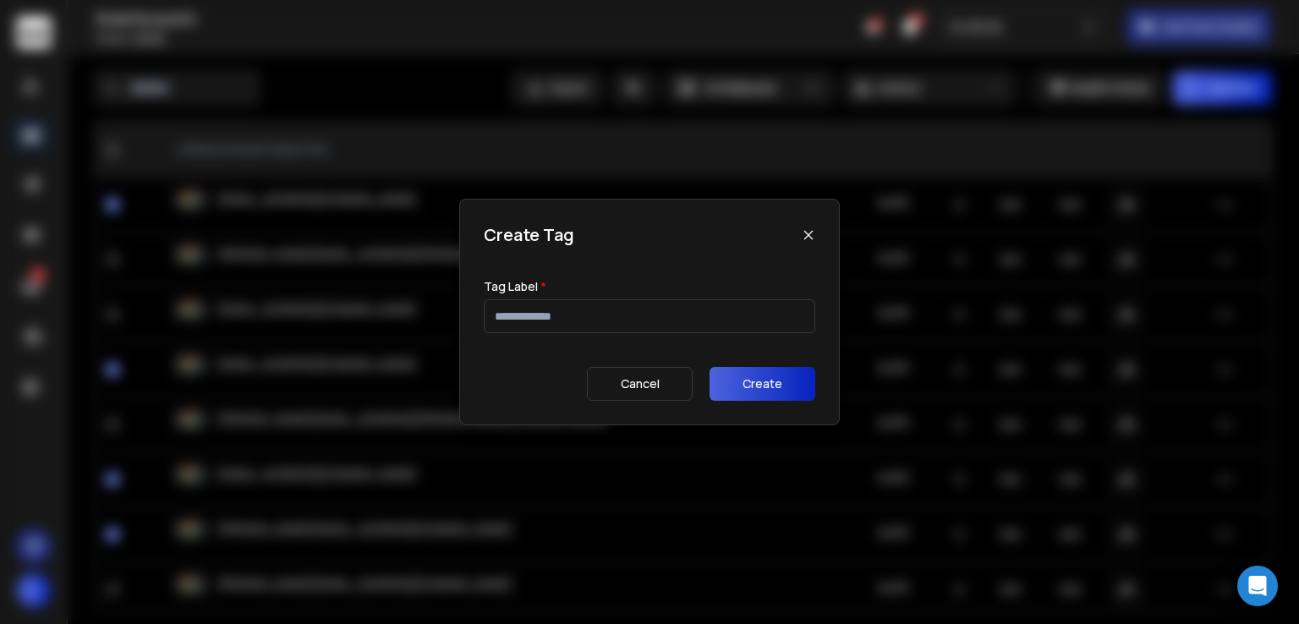
click at [616, 313] on input "text" at bounding box center [650, 316] width 332 height 34
type input "**********"
click at [728, 364] on form "**********" at bounding box center [650, 341] width 332 height 120
click at [750, 386] on button "Create" at bounding box center [763, 384] width 106 height 34
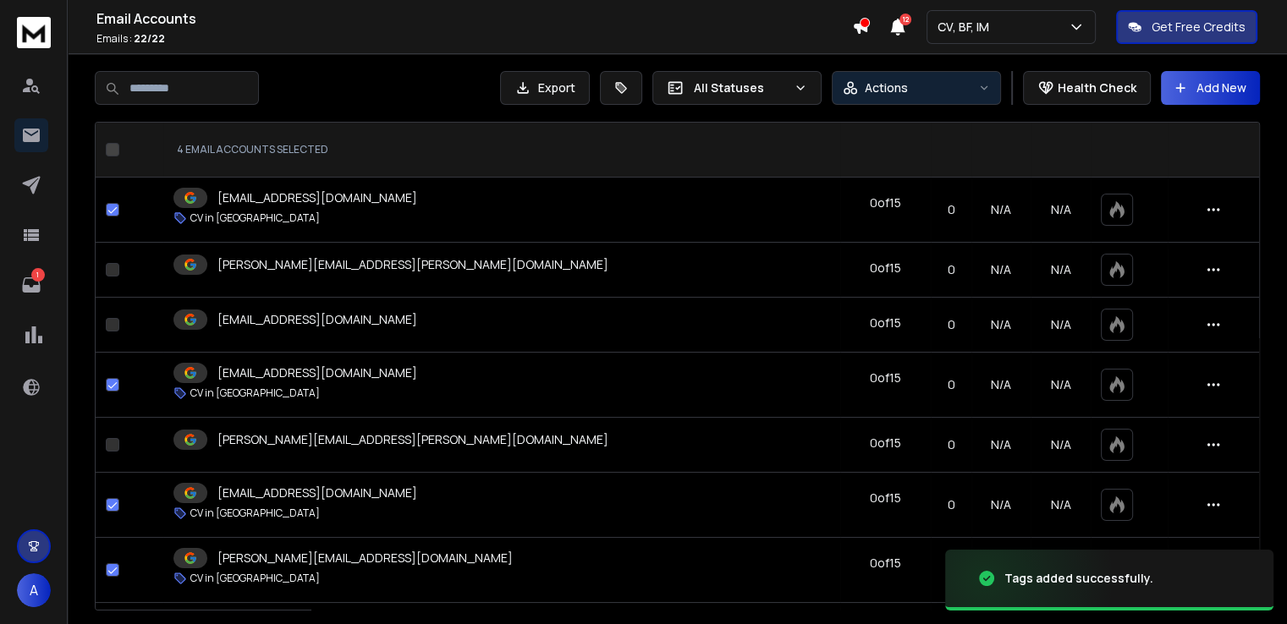
click at [907, 78] on button "Actions" at bounding box center [916, 88] width 169 height 34
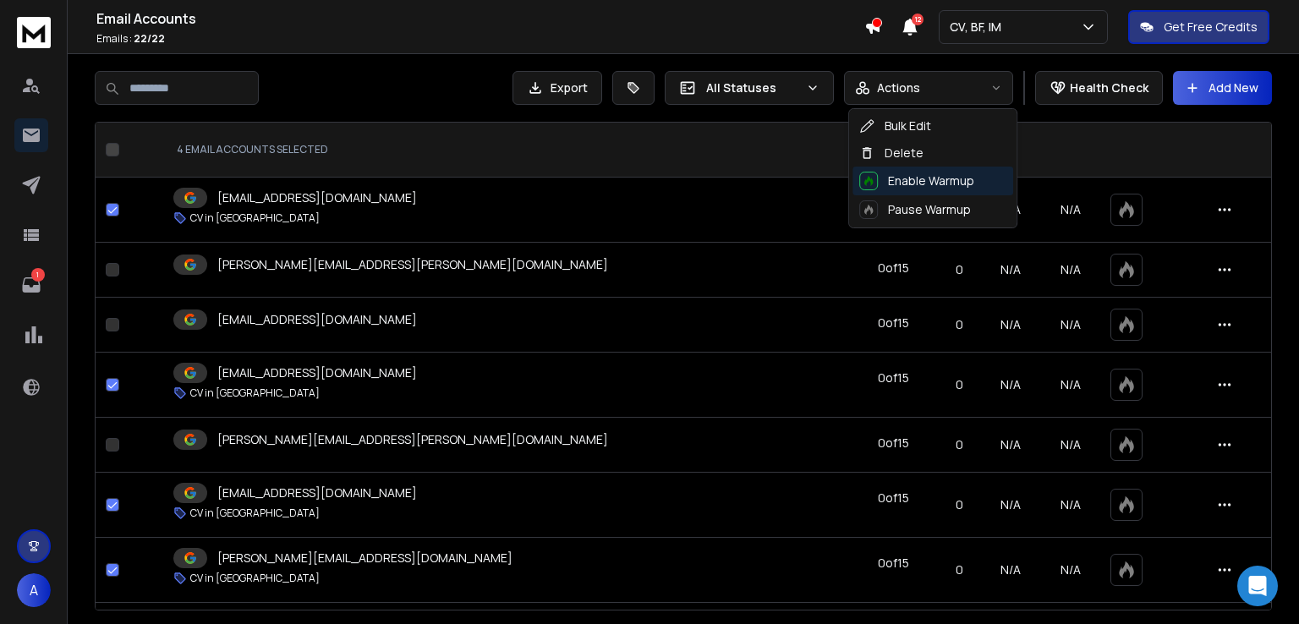
click at [946, 179] on div "Enable Warmup" at bounding box center [917, 181] width 115 height 19
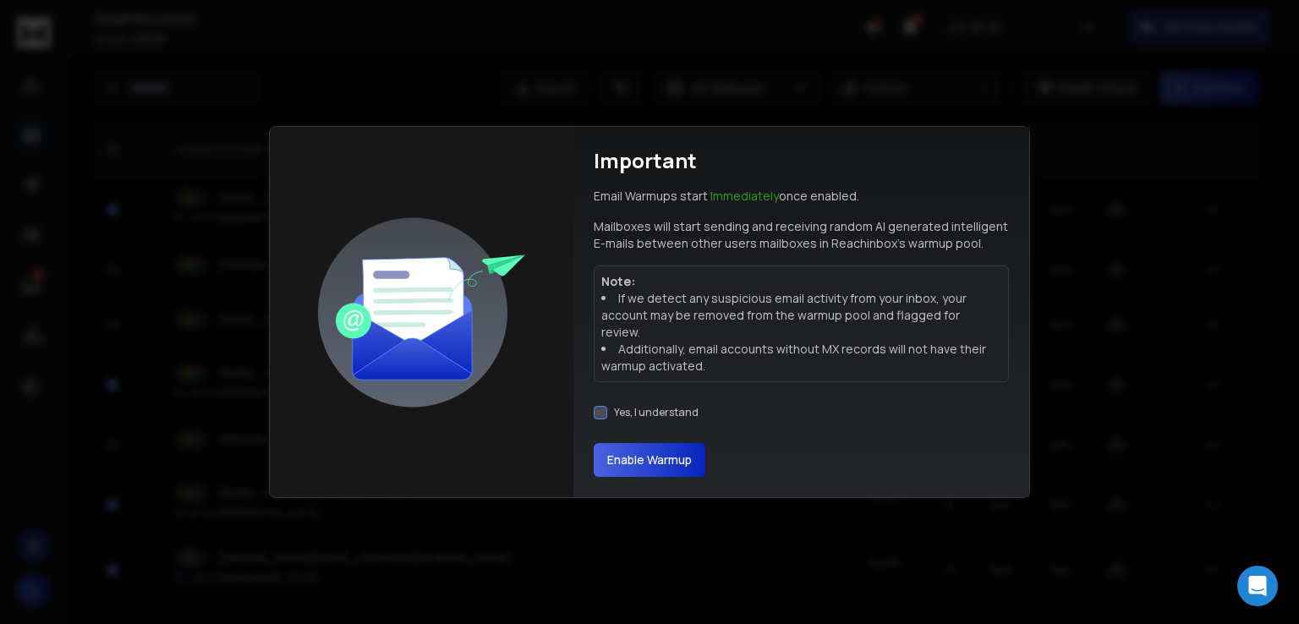
click at [599, 406] on button "Yes, I understand" at bounding box center [601, 413] width 14 height 14
click at [626, 443] on button "Enable Warmup" at bounding box center [650, 460] width 112 height 34
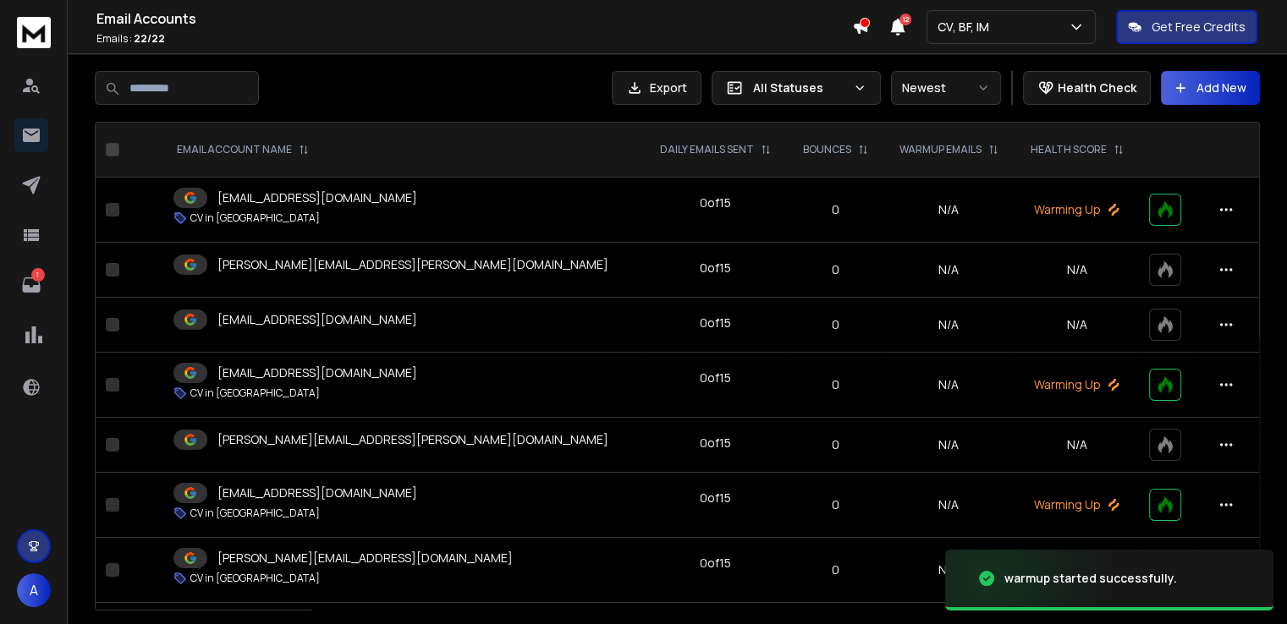
click at [110, 270] on button "button" at bounding box center [113, 270] width 14 height 14
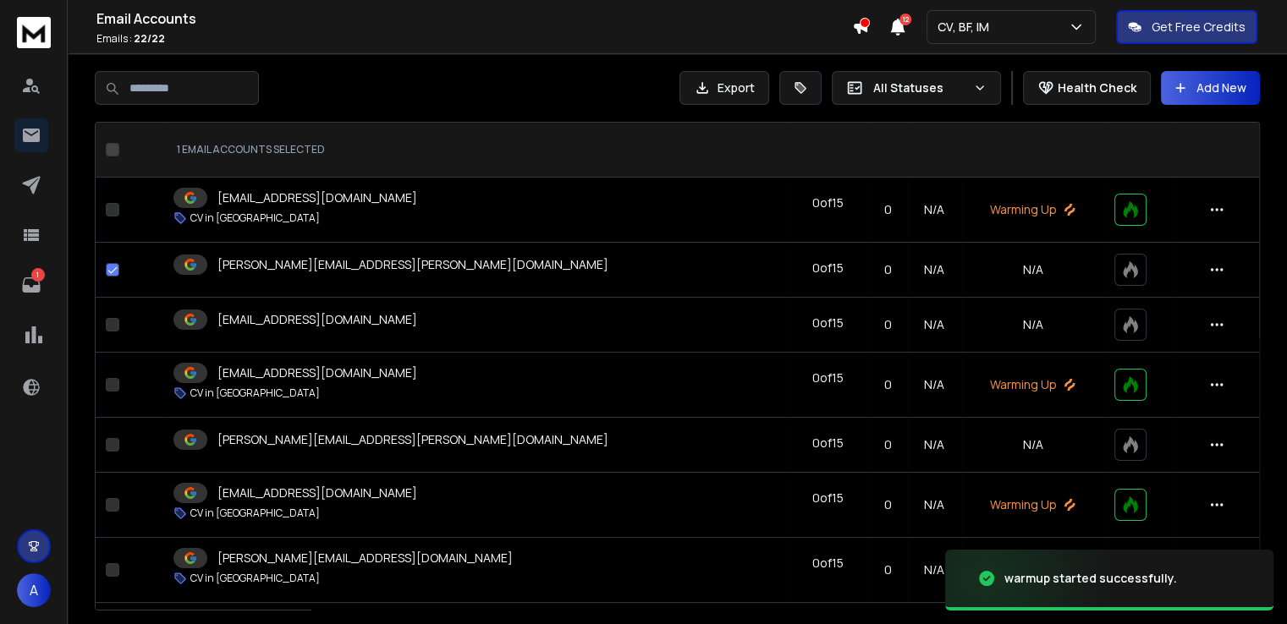
click at [110, 321] on button "button" at bounding box center [113, 325] width 14 height 14
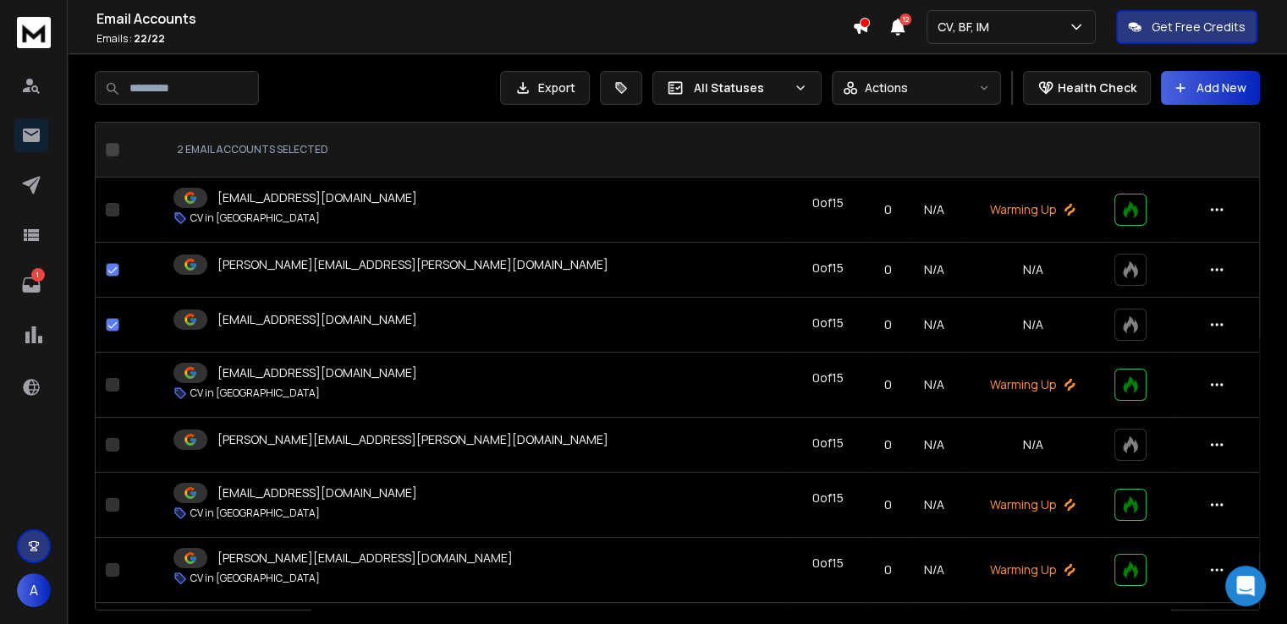
click at [110, 442] on button "button" at bounding box center [113, 445] width 14 height 14
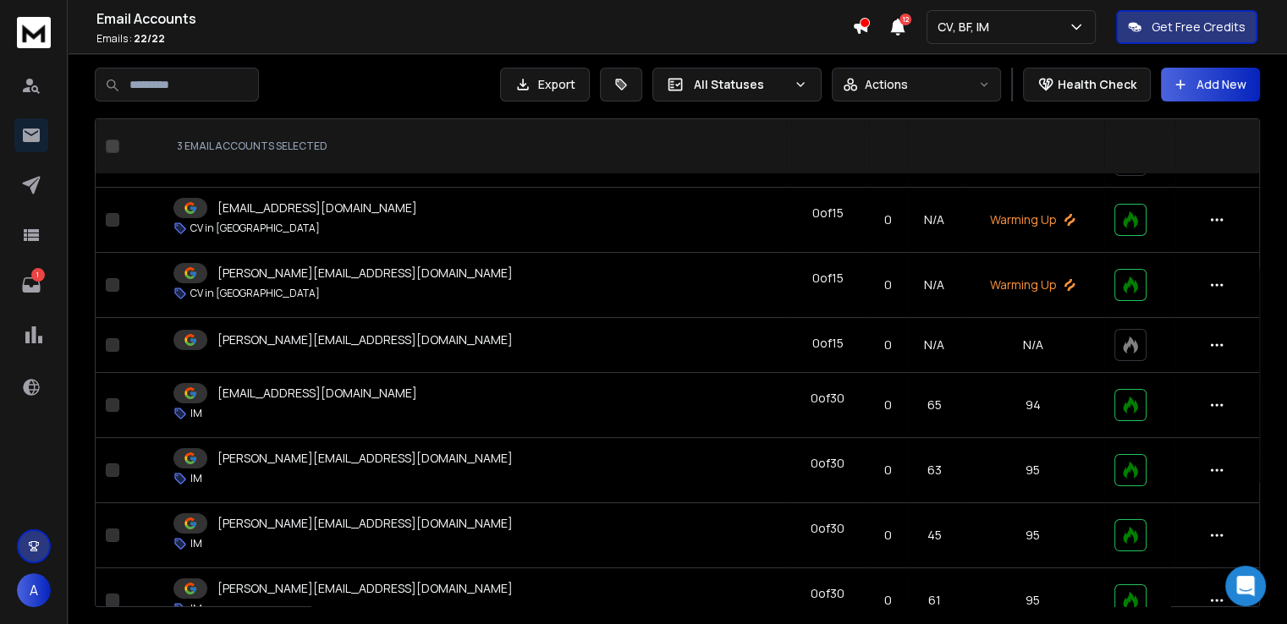
scroll to position [0, 0]
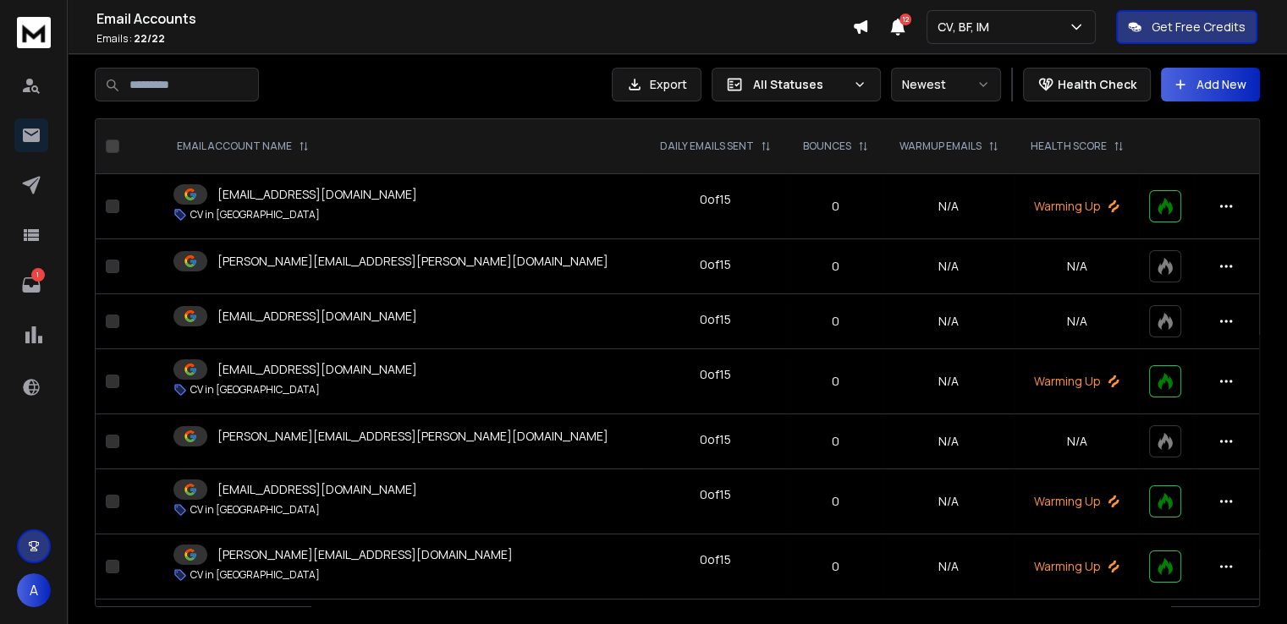
click at [788, 85] on p "All Statuses" at bounding box center [799, 84] width 93 height 17
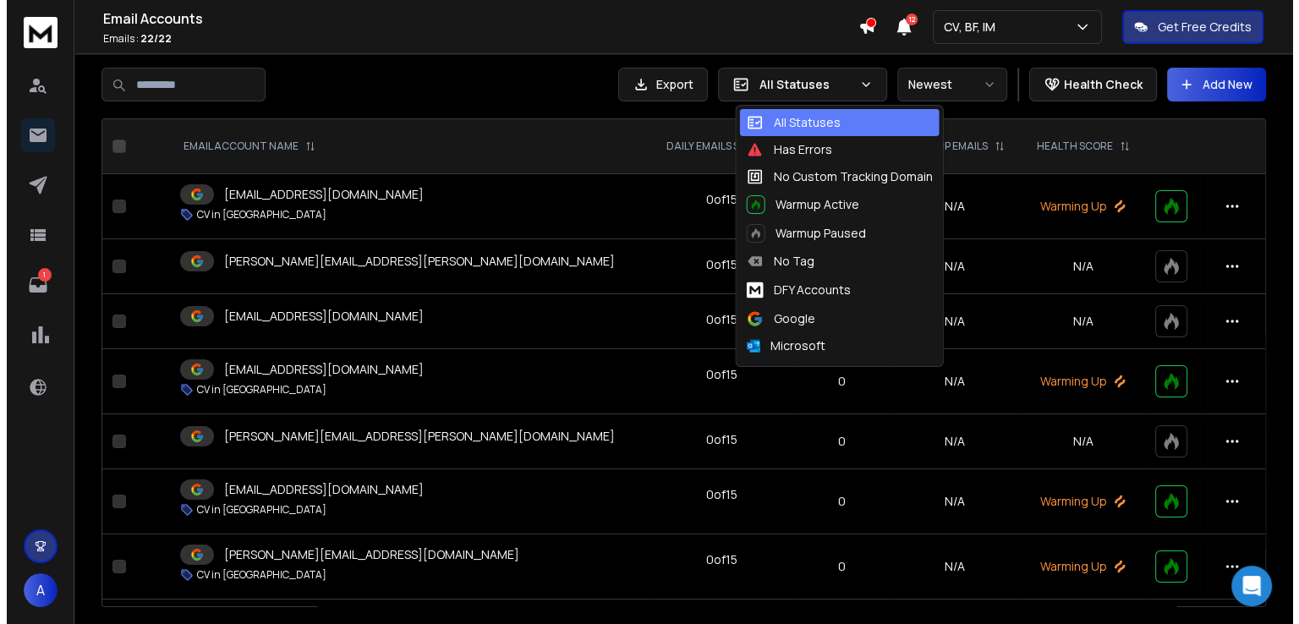
scroll to position [3, 0]
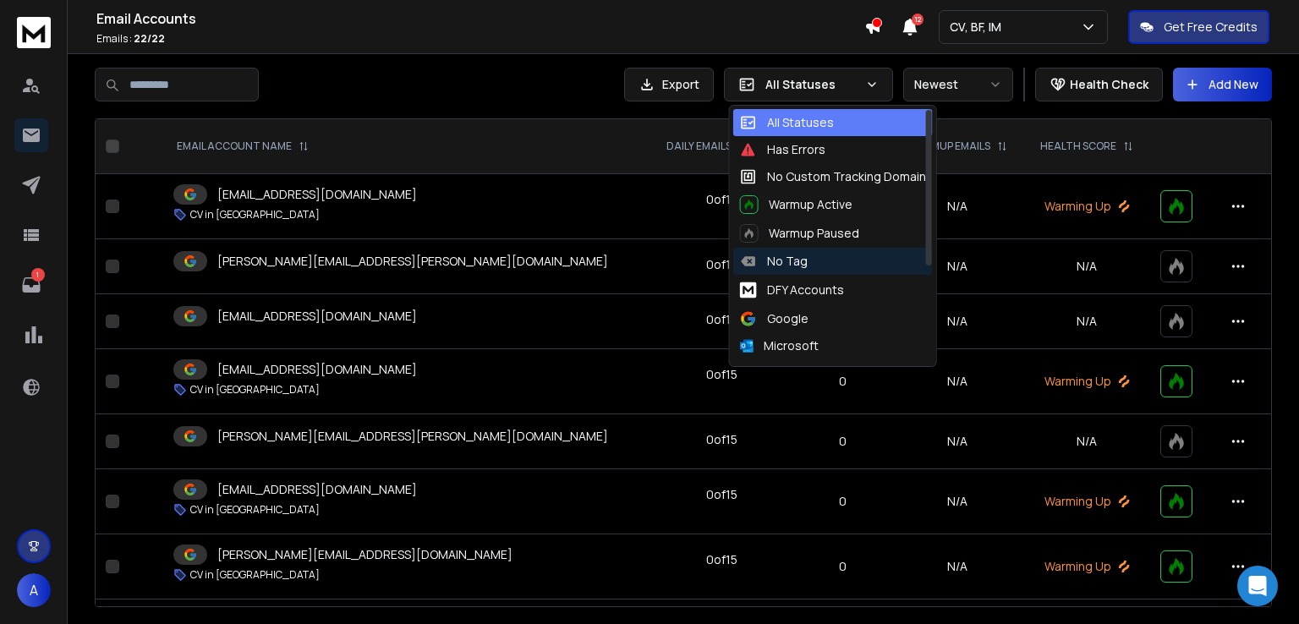
click at [802, 259] on div "No Tag" at bounding box center [774, 261] width 68 height 17
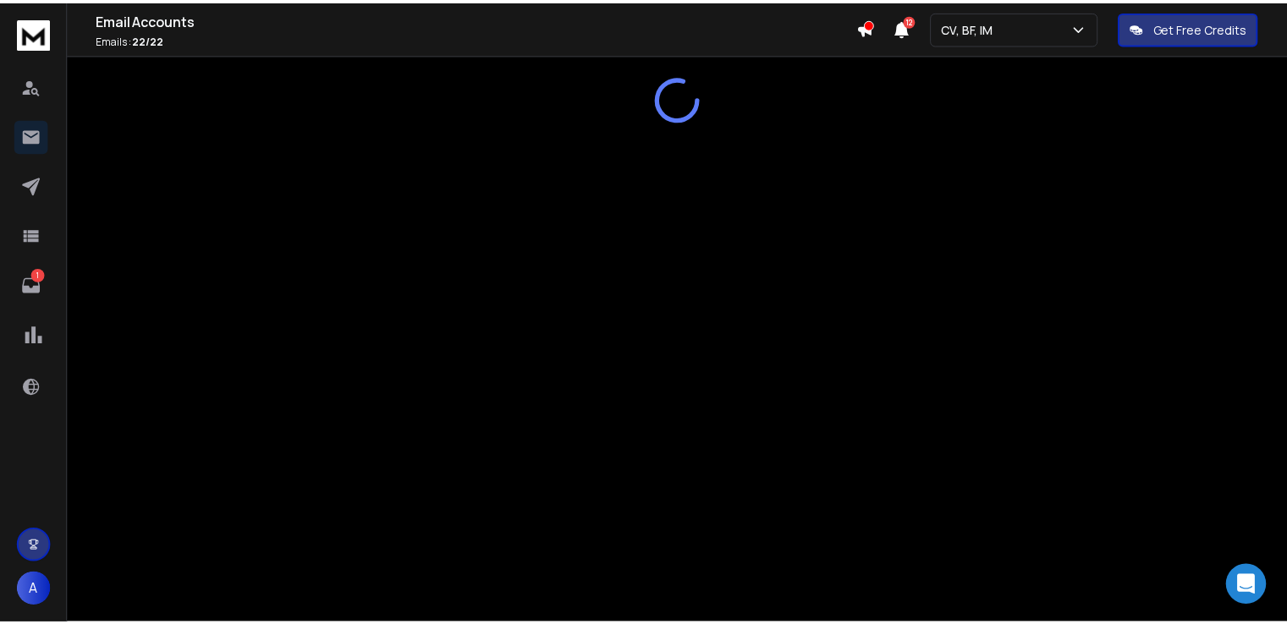
scroll to position [0, 0]
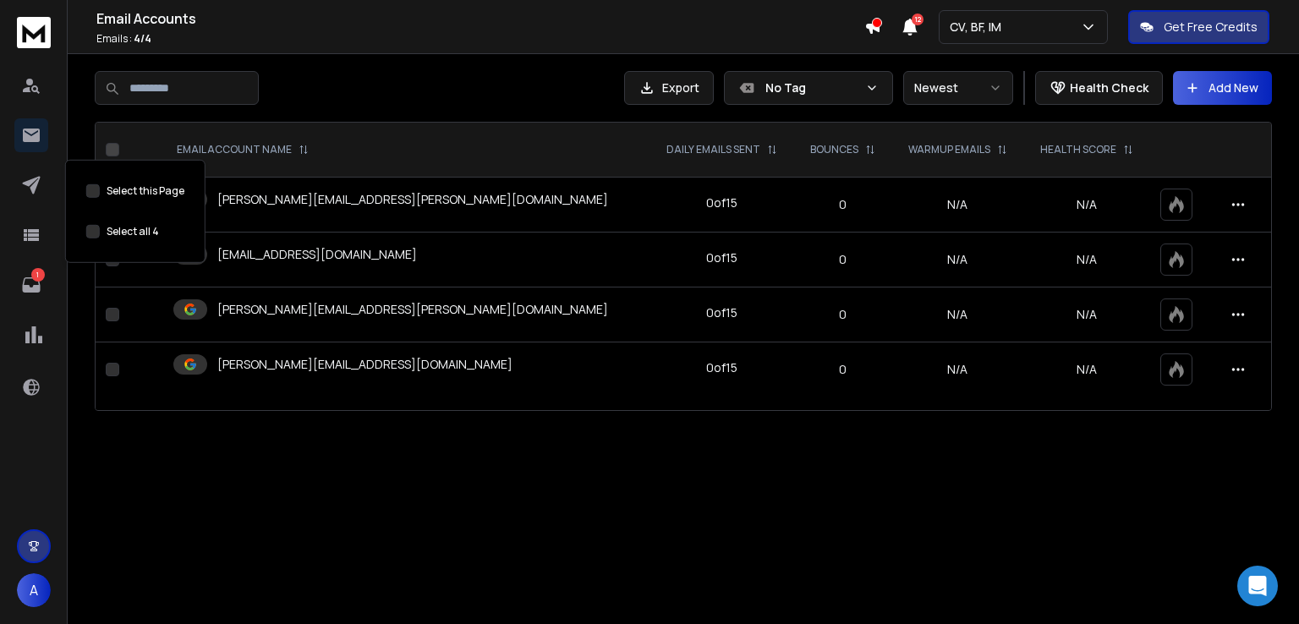
click at [113, 152] on button "Select this Page" at bounding box center [113, 150] width 14 height 14
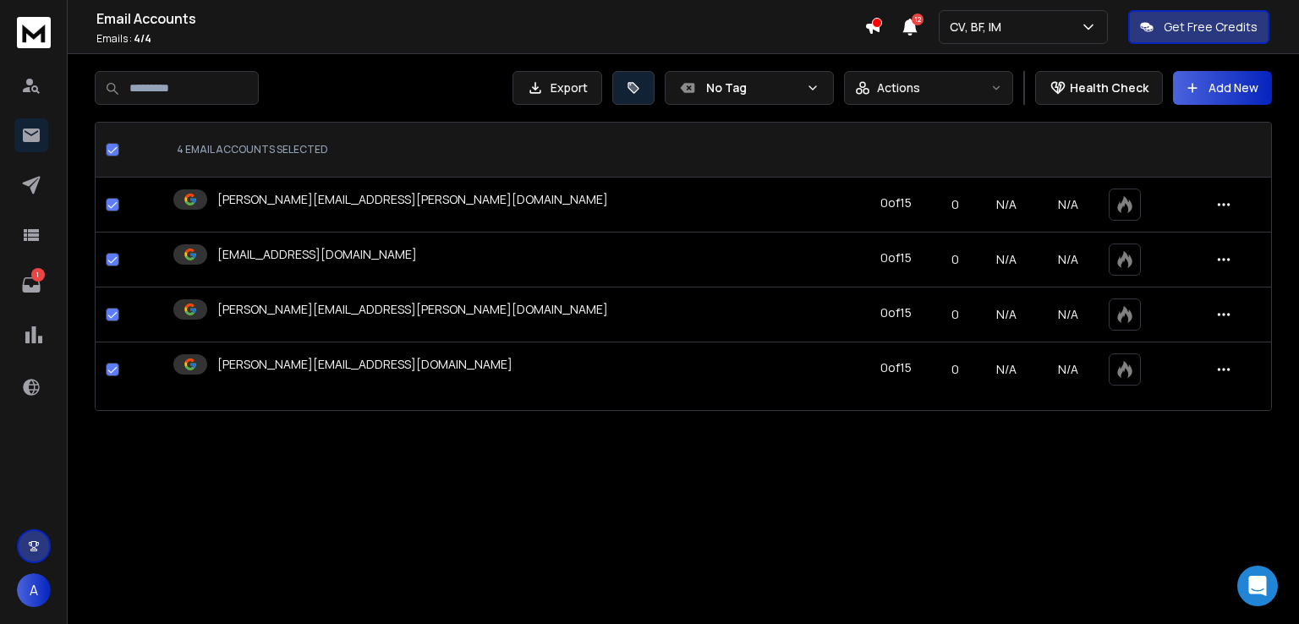
click at [629, 85] on button at bounding box center [634, 88] width 42 height 34
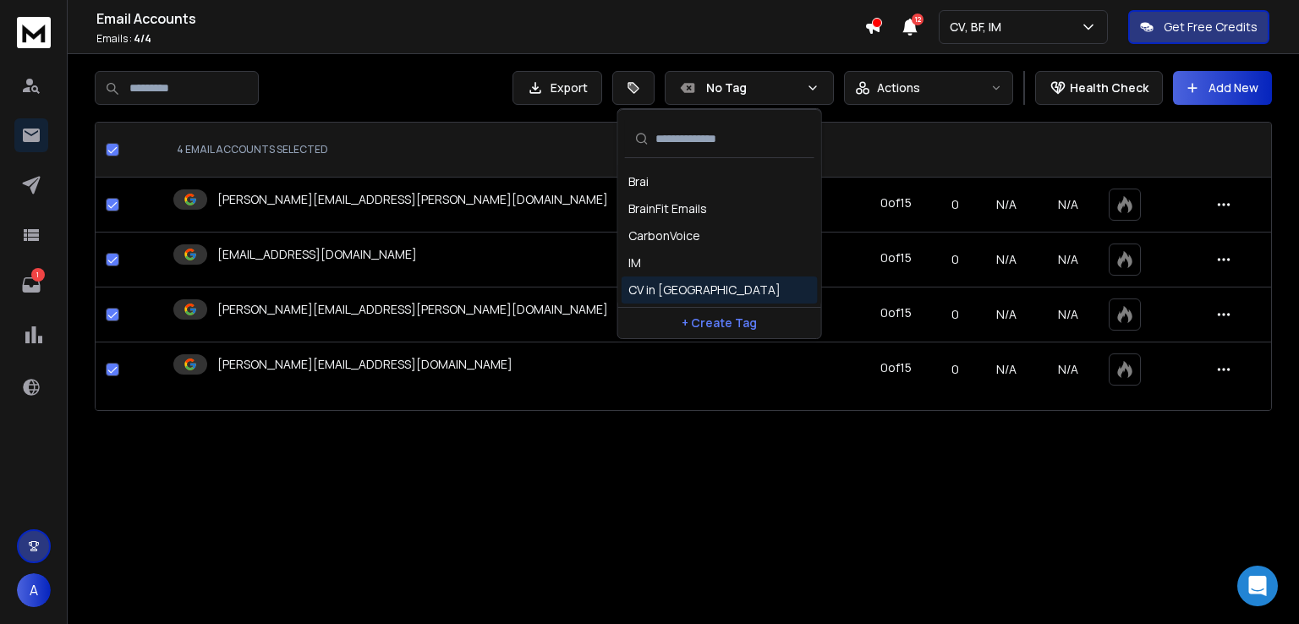
click at [718, 315] on p "+ Create Tag" at bounding box center [719, 323] width 75 height 17
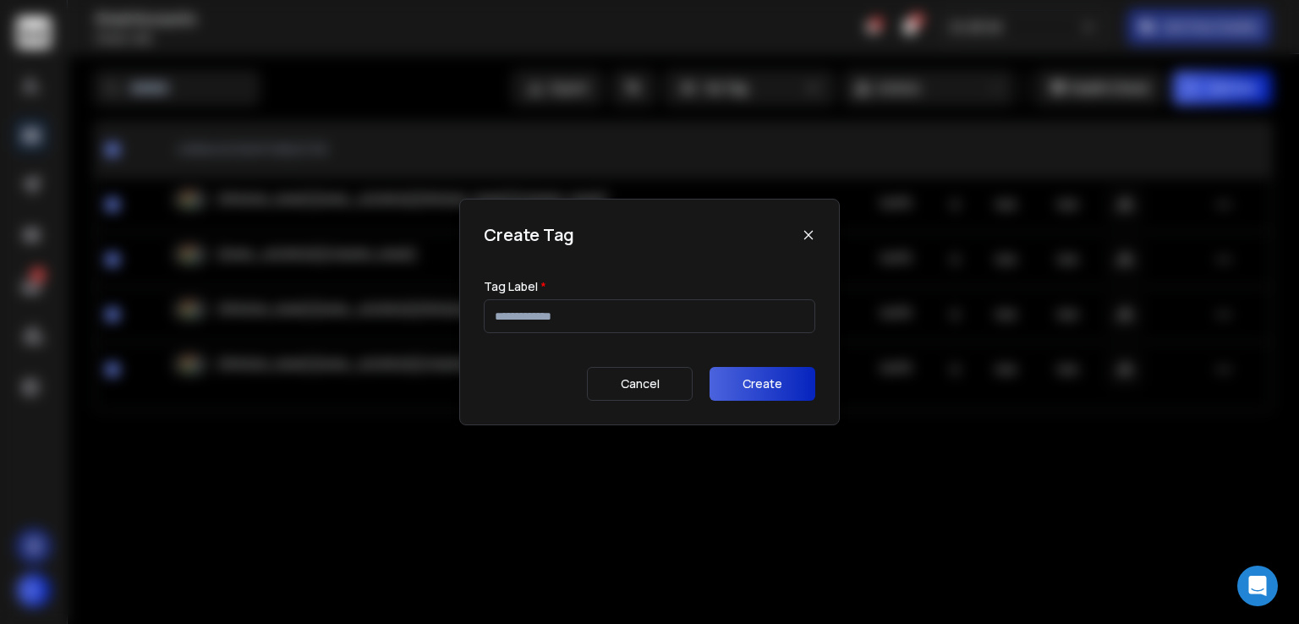
click at [715, 317] on input "text" at bounding box center [650, 316] width 332 height 34
paste input "**********"
drag, startPoint x: 509, startPoint y: 319, endPoint x: 437, endPoint y: 304, distance: 74.3
click at [436, 310] on div "**********" at bounding box center [649, 312] width 1299 height 261
type input "**********"
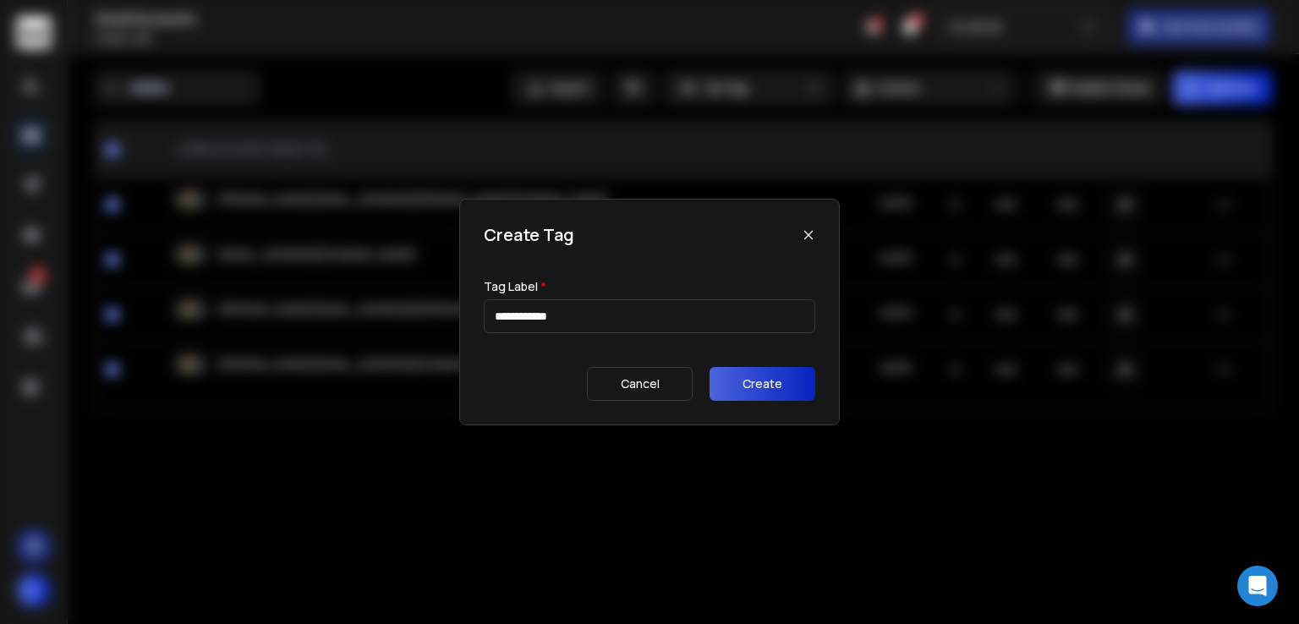
click at [772, 380] on button "Create" at bounding box center [763, 384] width 106 height 34
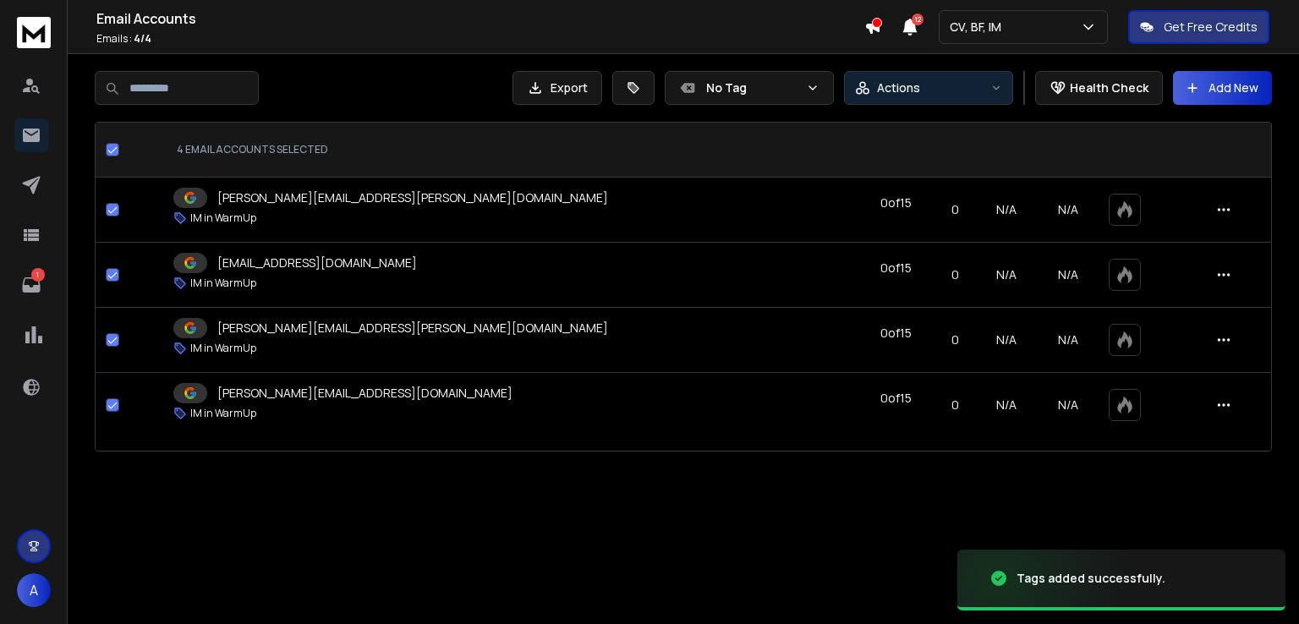
click at [927, 101] on button "Actions" at bounding box center [928, 88] width 169 height 34
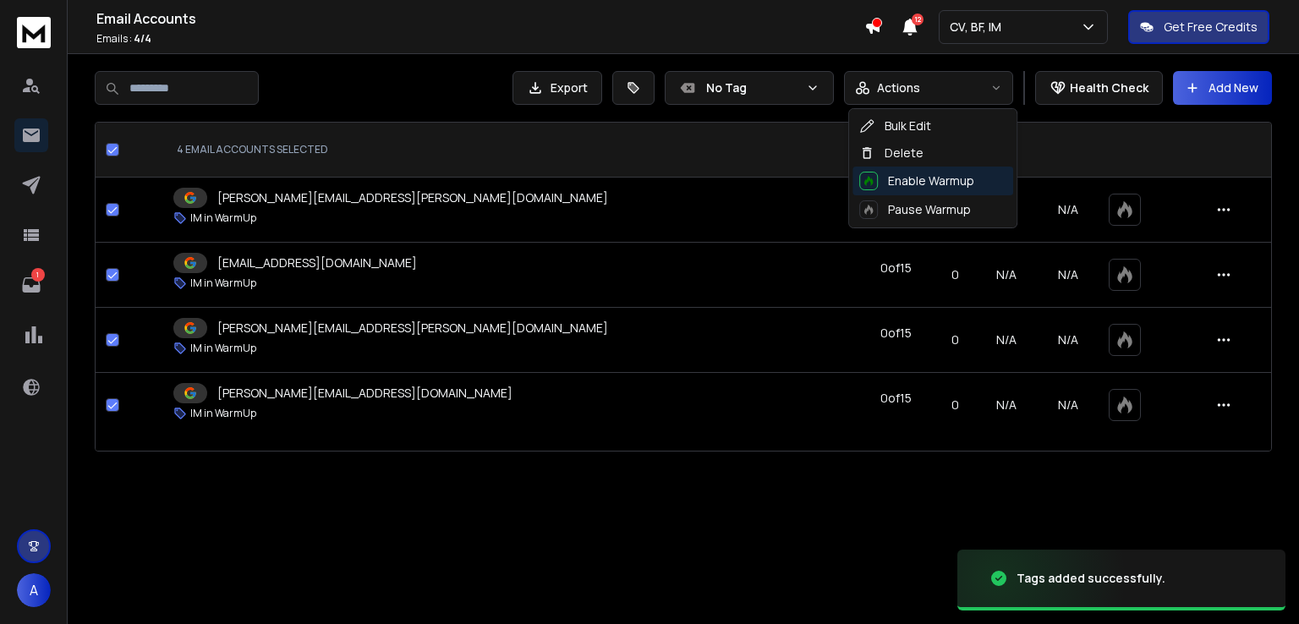
click at [932, 178] on div "Enable Warmup" at bounding box center [917, 181] width 115 height 19
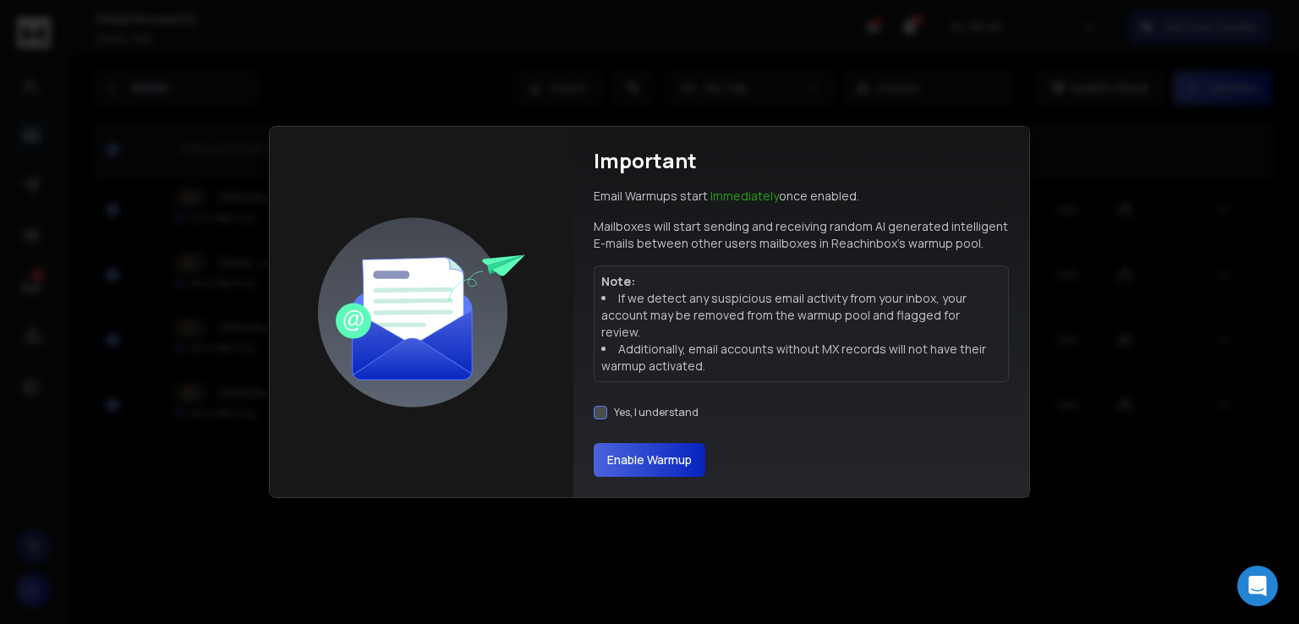
click at [603, 406] on button "Yes, I understand" at bounding box center [601, 413] width 14 height 14
click at [637, 449] on button "Enable Warmup" at bounding box center [650, 460] width 112 height 34
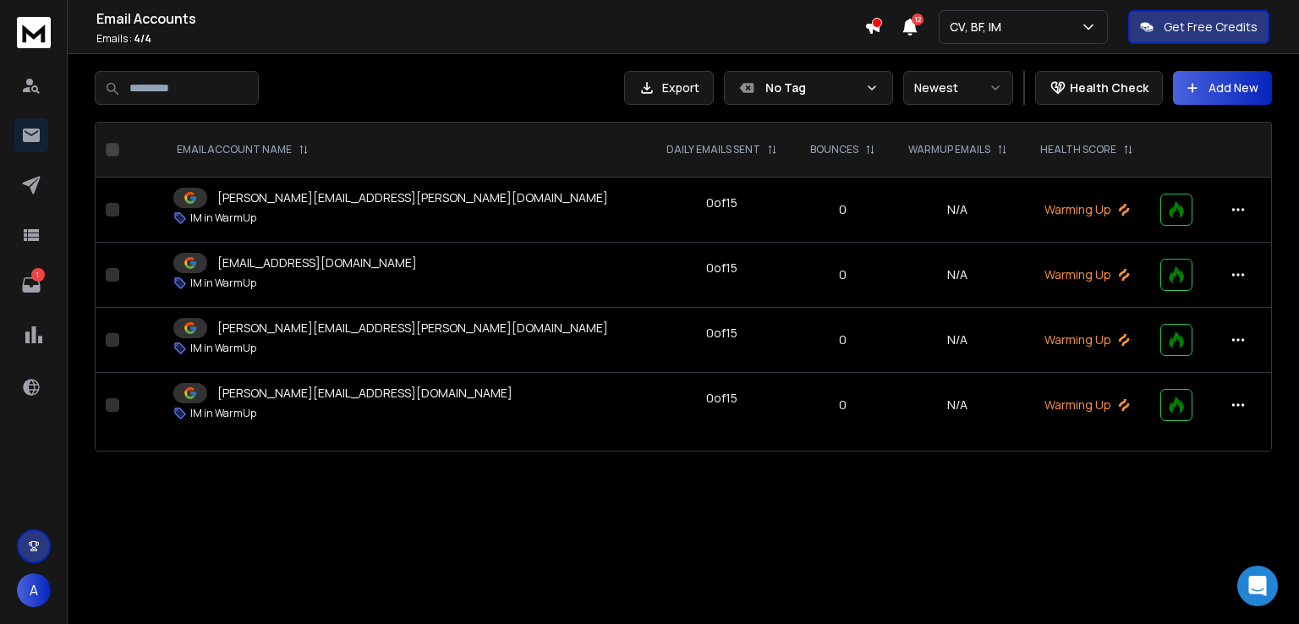
click at [820, 91] on p "No Tag" at bounding box center [812, 88] width 93 height 17
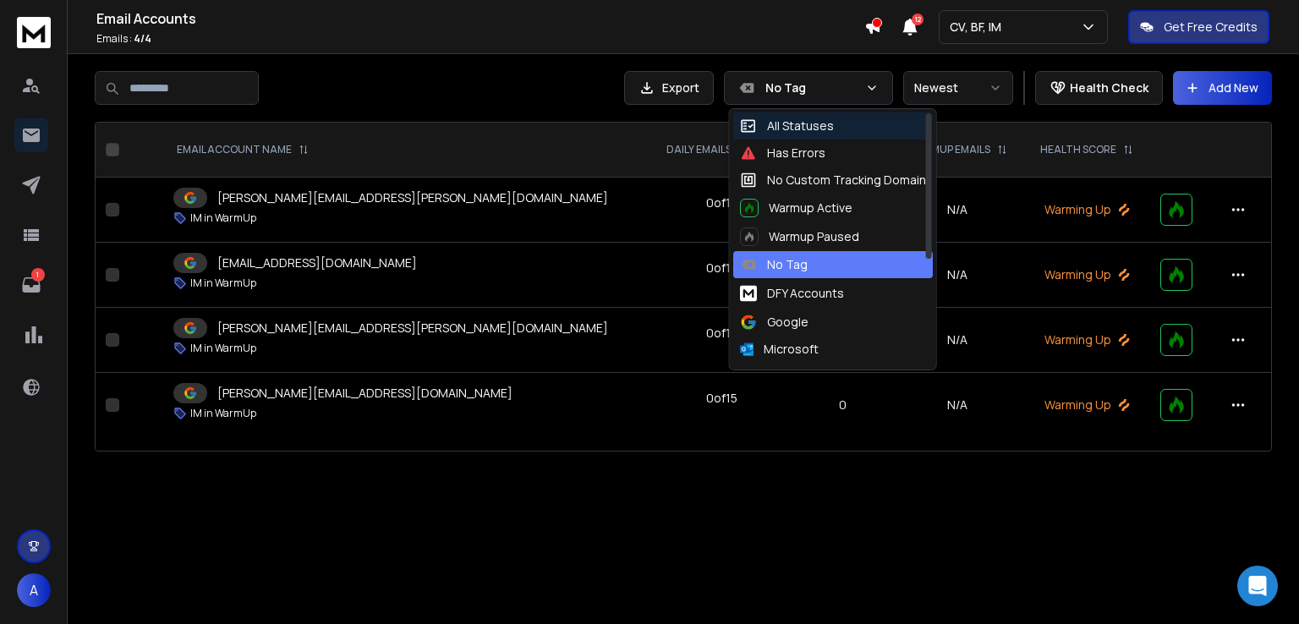
click at [826, 129] on div "All Statuses" at bounding box center [787, 126] width 94 height 17
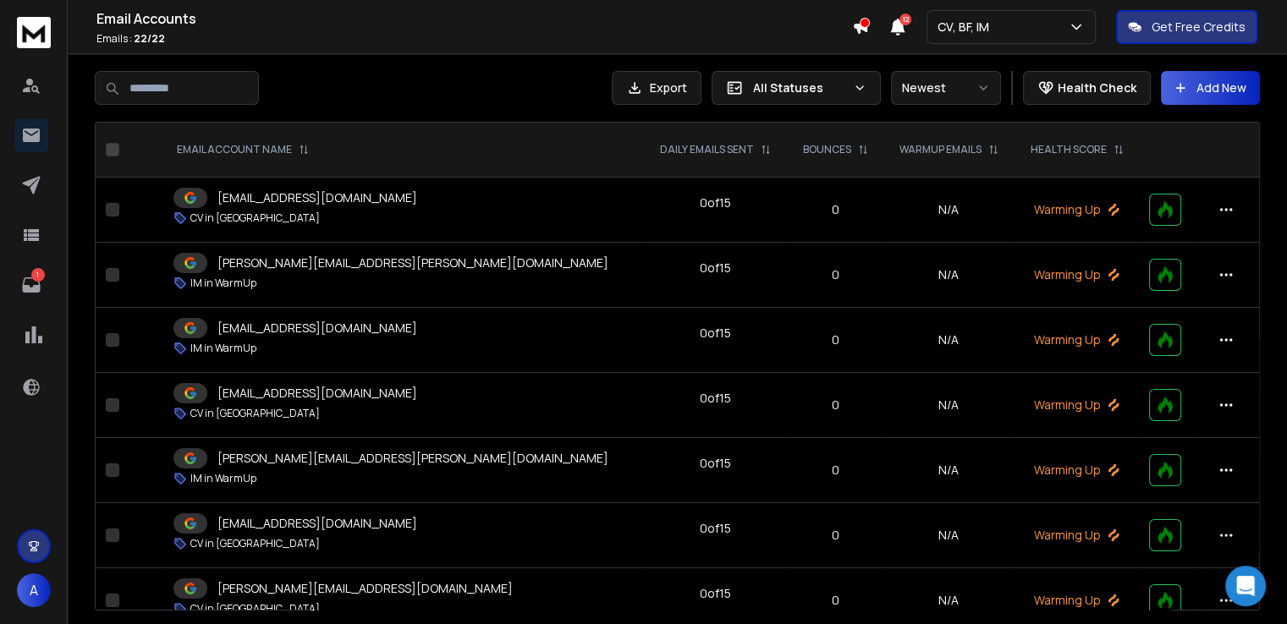
scroll to position [846, 0]
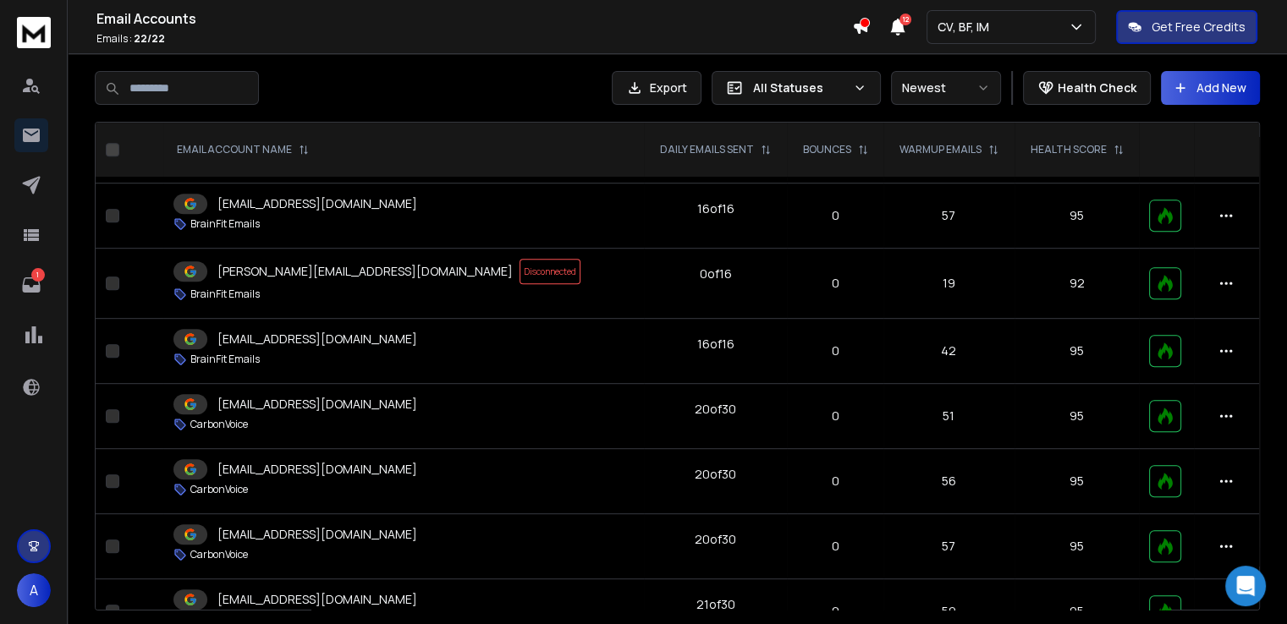
click at [295, 459] on div "[EMAIL_ADDRESS][DOMAIN_NAME]" at bounding box center [295, 469] width 244 height 20
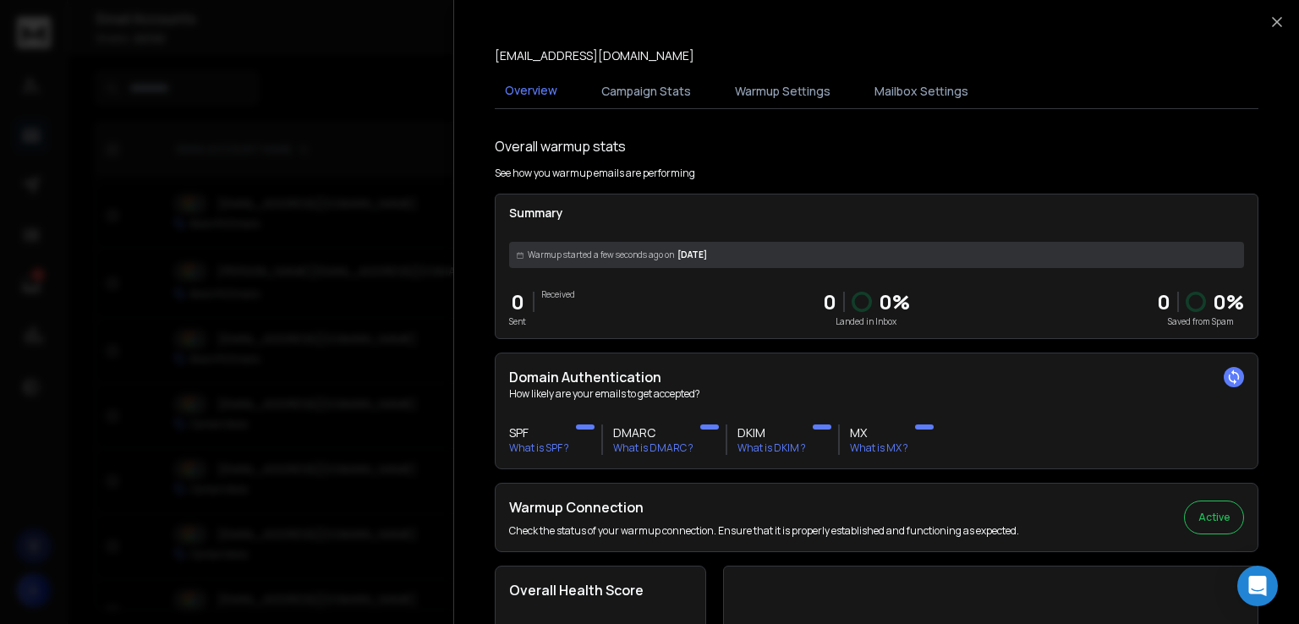
click at [924, 86] on button "Mailbox Settings" at bounding box center [922, 91] width 114 height 37
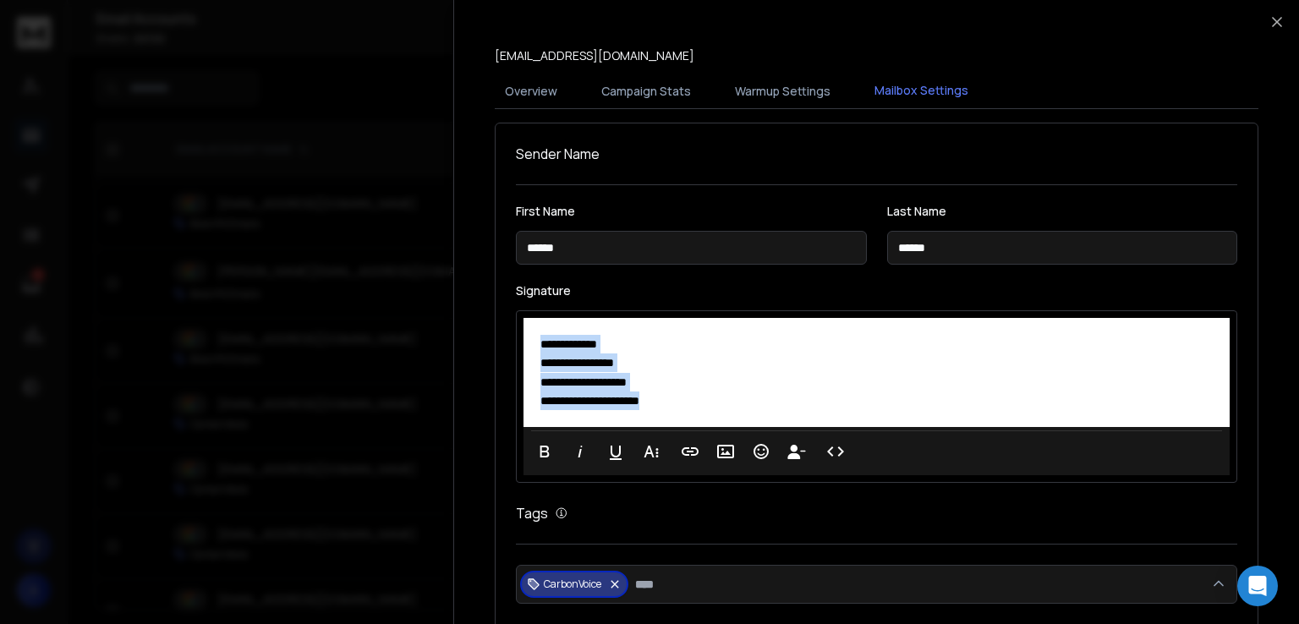
copy div "**********"
drag, startPoint x: 723, startPoint y: 402, endPoint x: 528, endPoint y: 321, distance: 211.3
click at [528, 321] on div "**********" at bounding box center [877, 372] width 706 height 109
click at [342, 129] on div at bounding box center [649, 312] width 1299 height 624
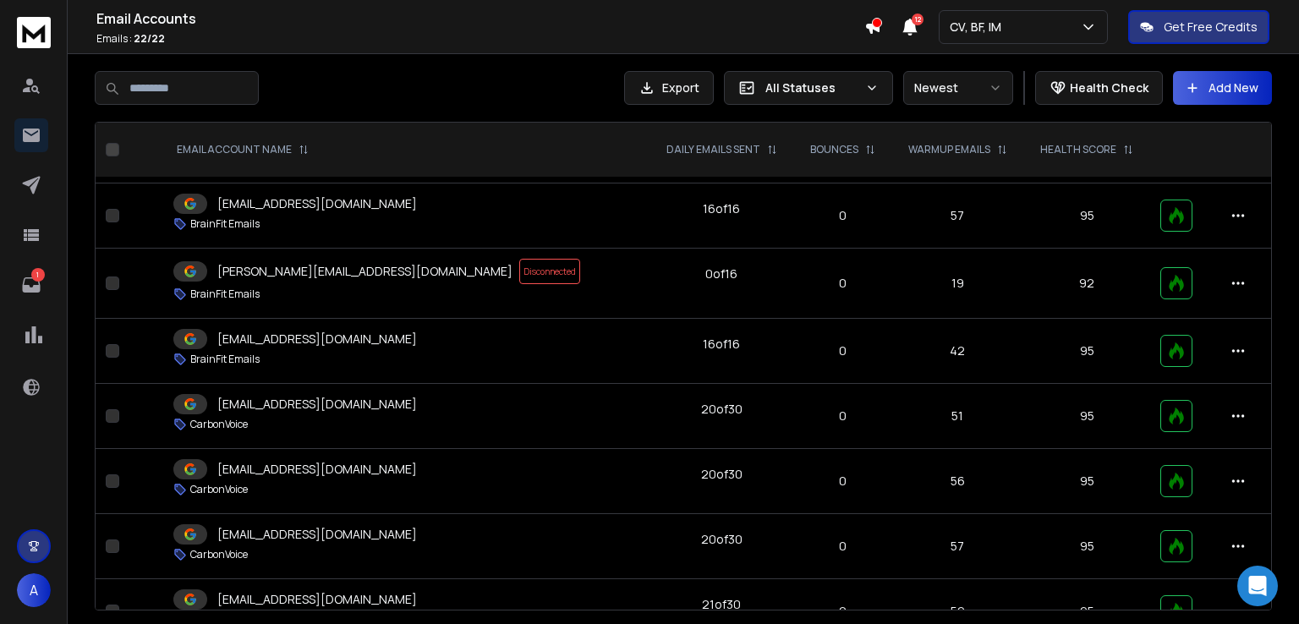
scroll to position [0, 0]
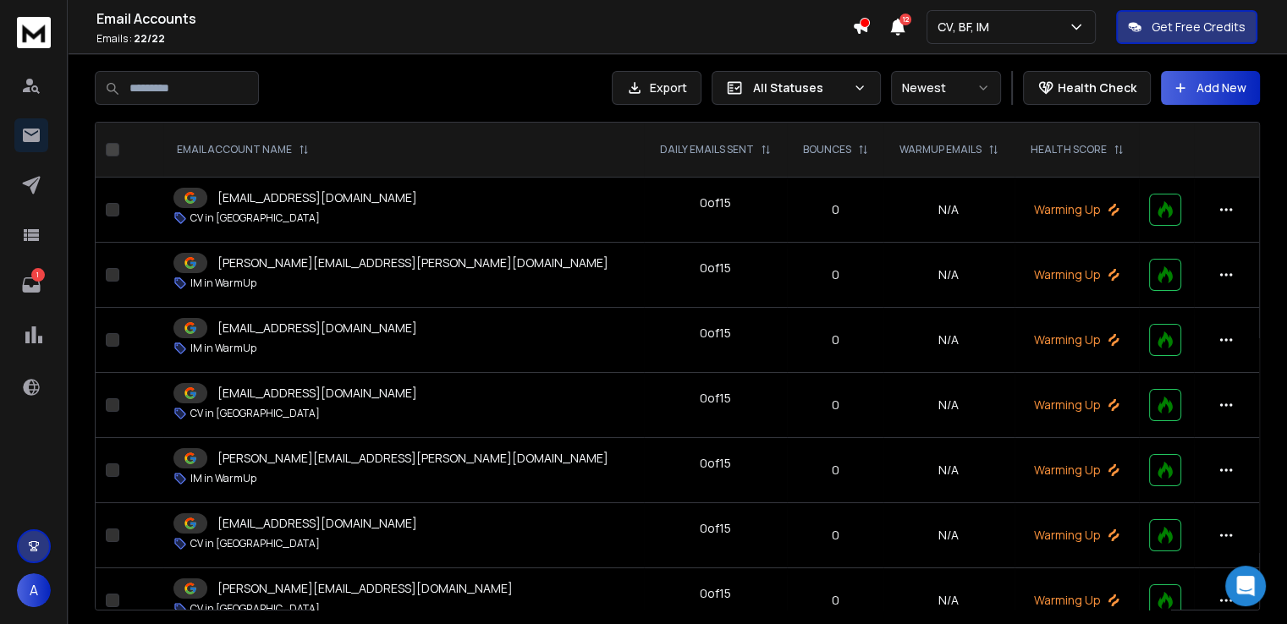
click at [788, 96] on p "All Statuses" at bounding box center [799, 88] width 93 height 17
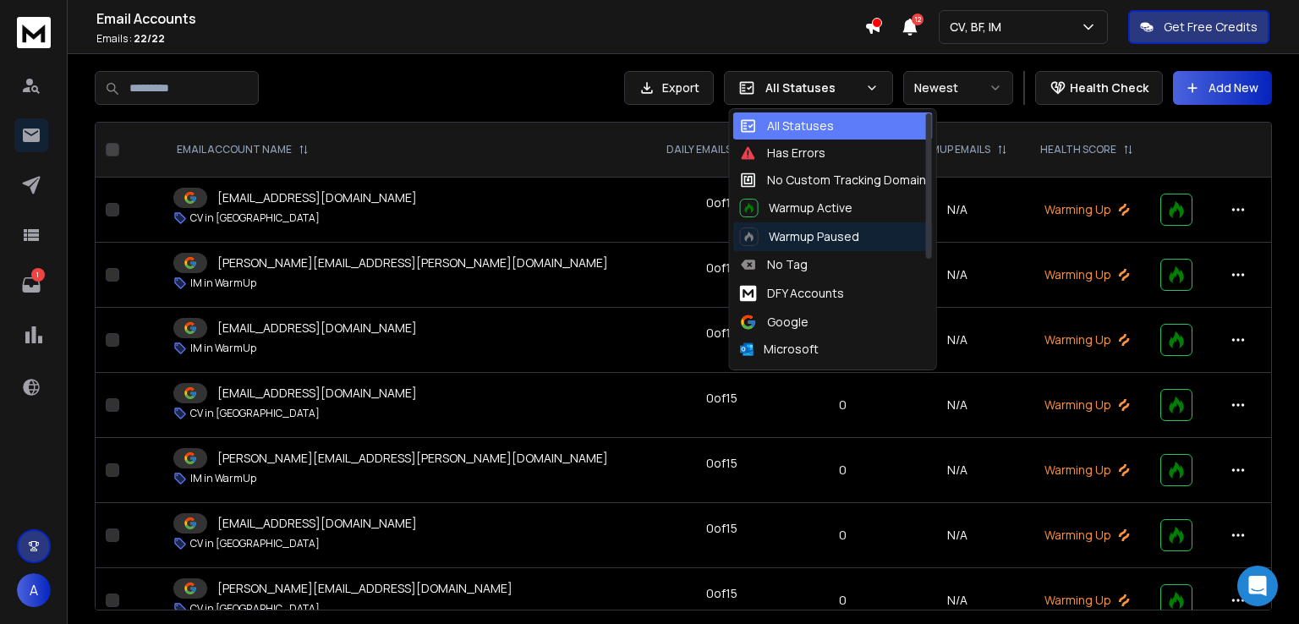
scroll to position [185, 0]
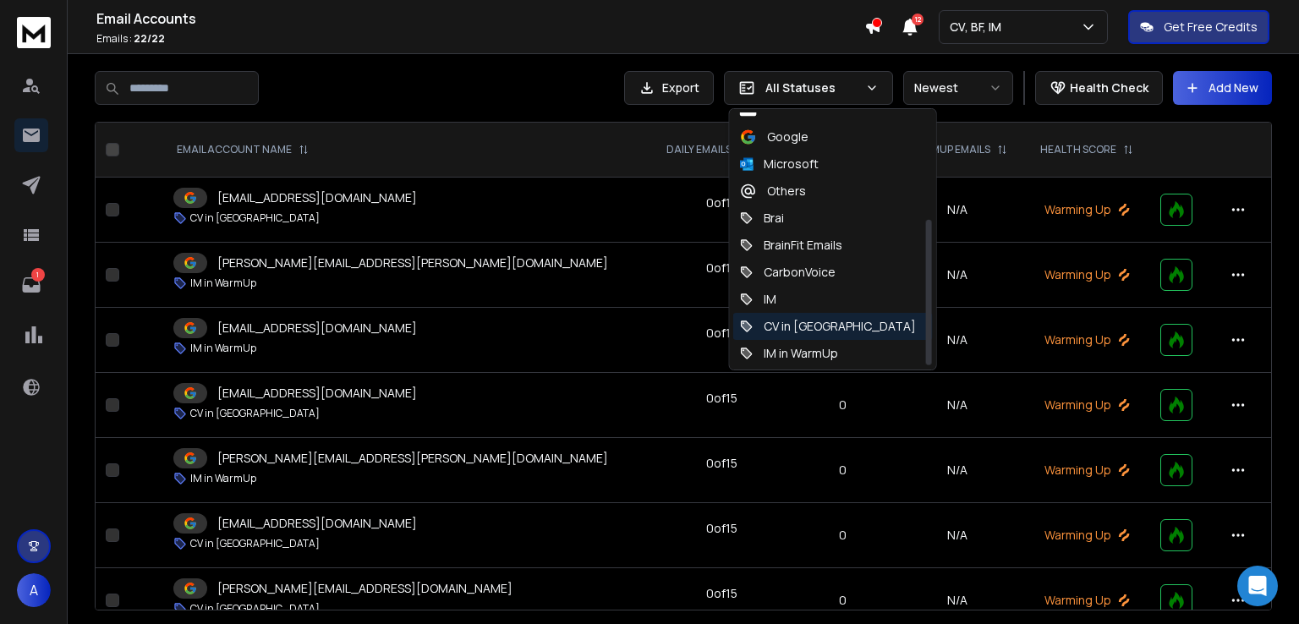
click at [819, 331] on div "CV in [GEOGRAPHIC_DATA]" at bounding box center [828, 326] width 176 height 17
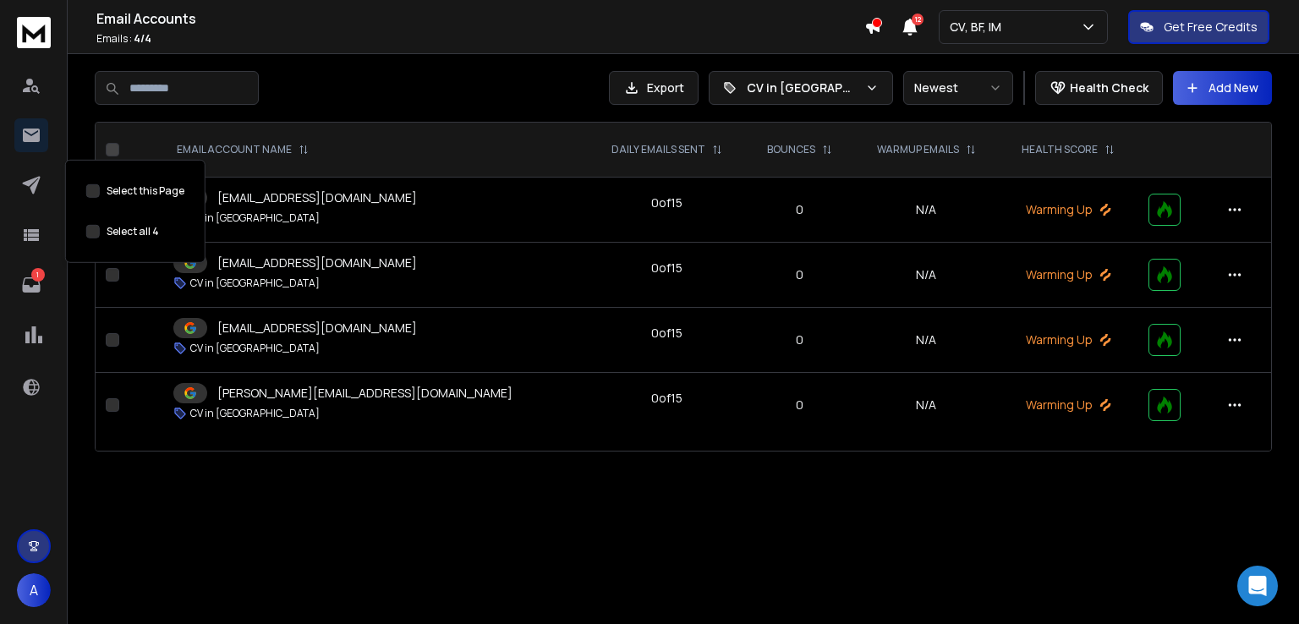
click at [112, 151] on button "Select this Page" at bounding box center [113, 150] width 14 height 14
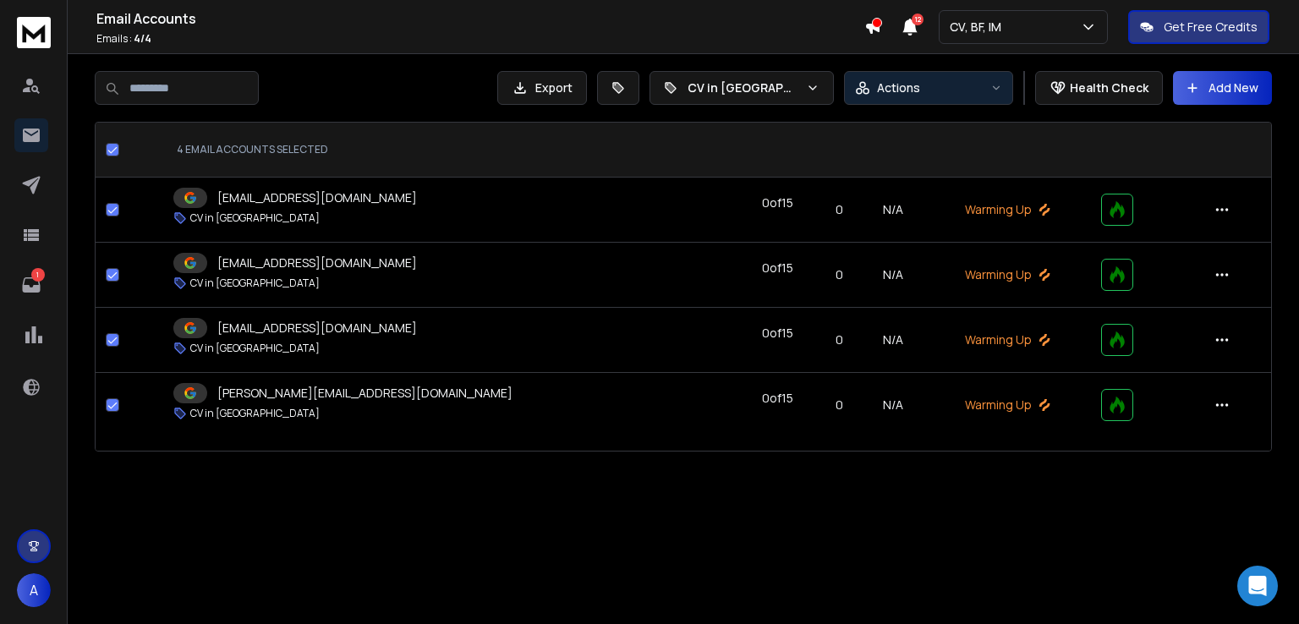
click at [921, 98] on button "Actions" at bounding box center [928, 88] width 169 height 34
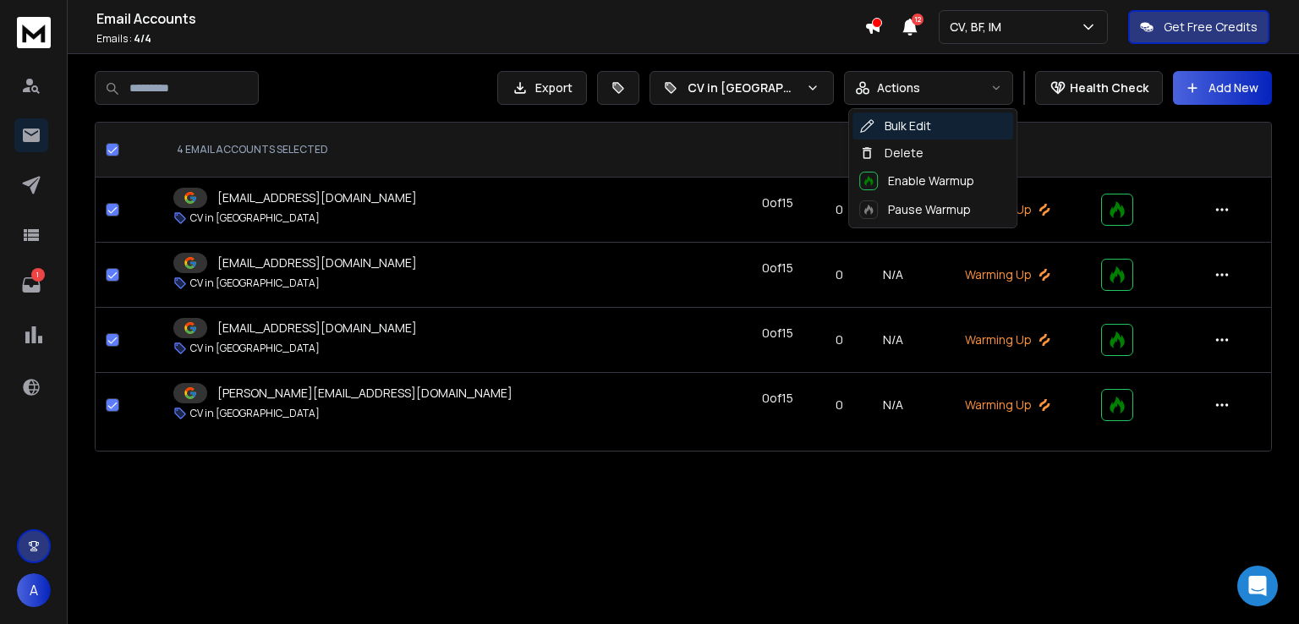
drag, startPoint x: 917, startPoint y: 129, endPoint x: 917, endPoint y: 142, distance: 12.7
click at [917, 129] on div "Bulk Edit" at bounding box center [896, 126] width 72 height 17
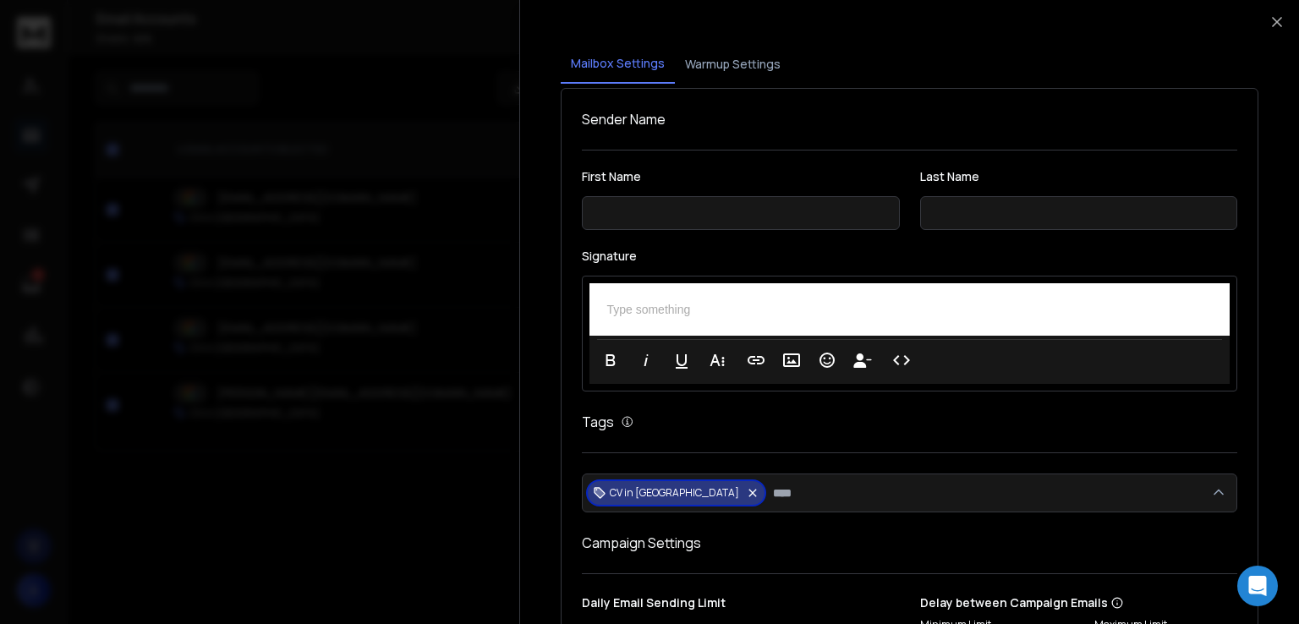
click at [790, 317] on div at bounding box center [910, 309] width 607 height 19
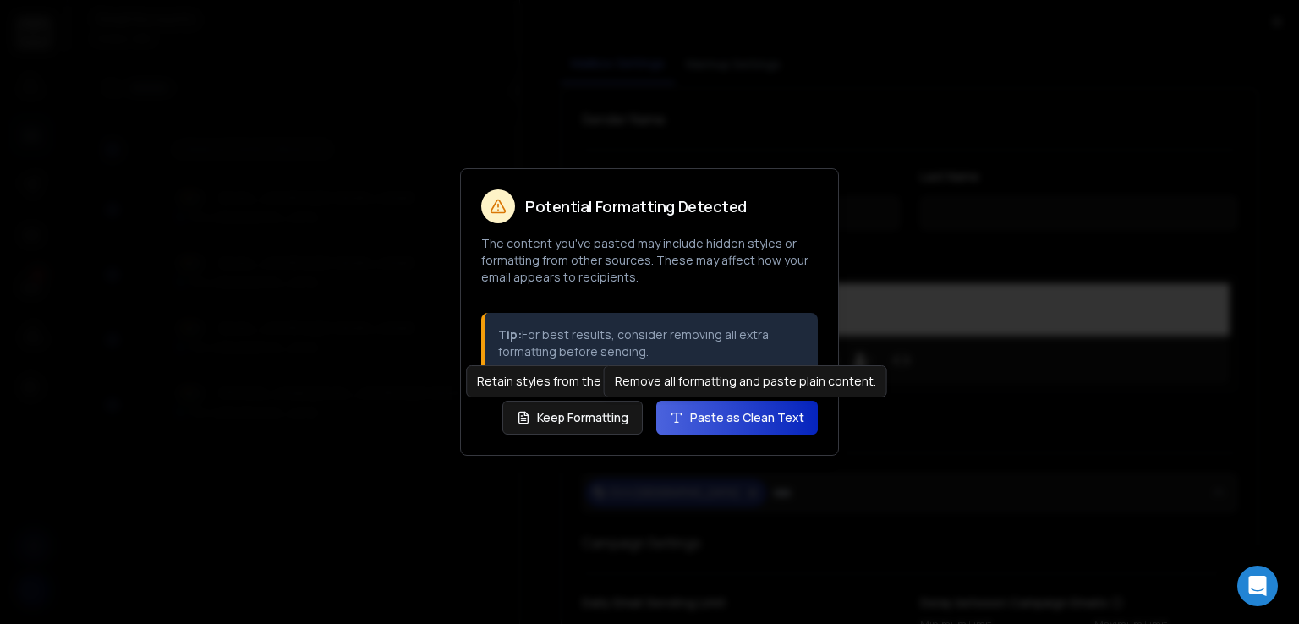
click at [692, 420] on button "Paste as Clean Text" at bounding box center [738, 418] width 162 height 34
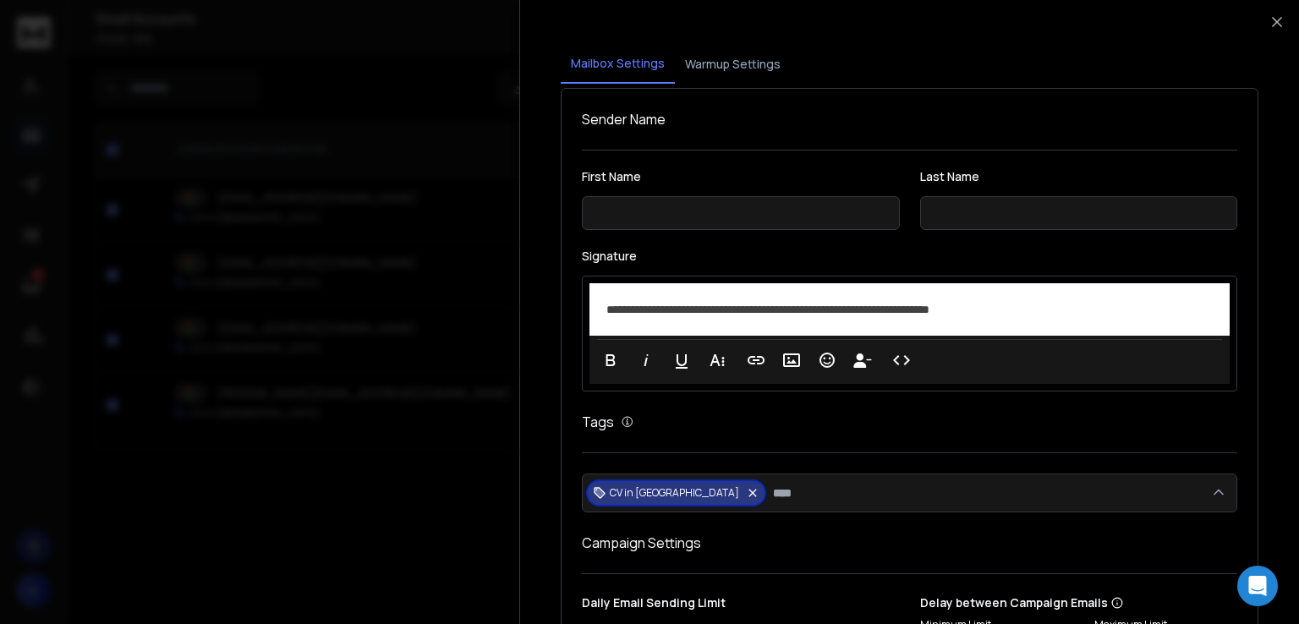
click at [716, 309] on div "**********" at bounding box center [908, 309] width 602 height 19
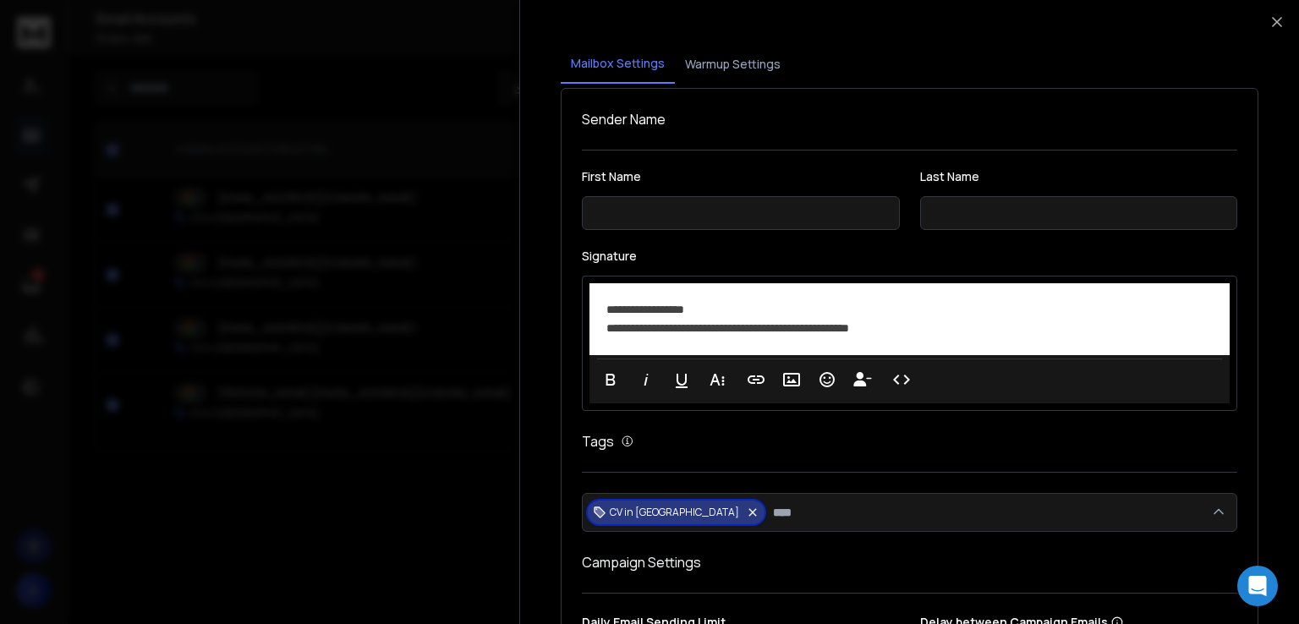
click at [751, 329] on div "**********" at bounding box center [908, 328] width 602 height 19
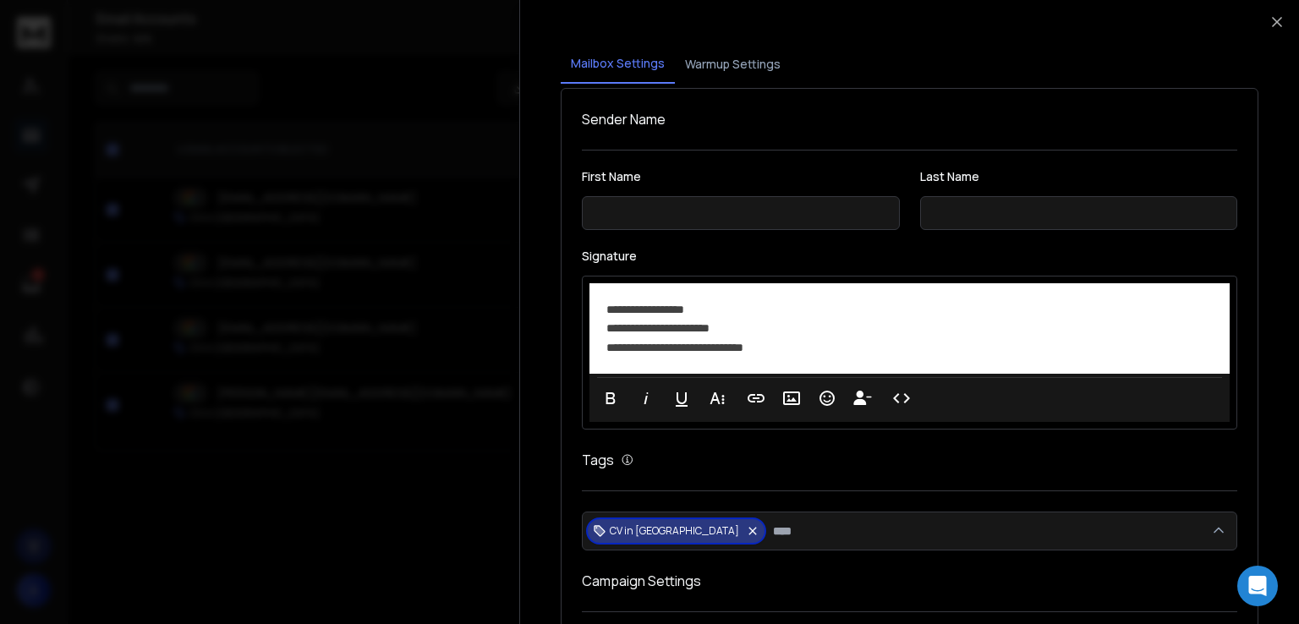
scroll to position [425, 0]
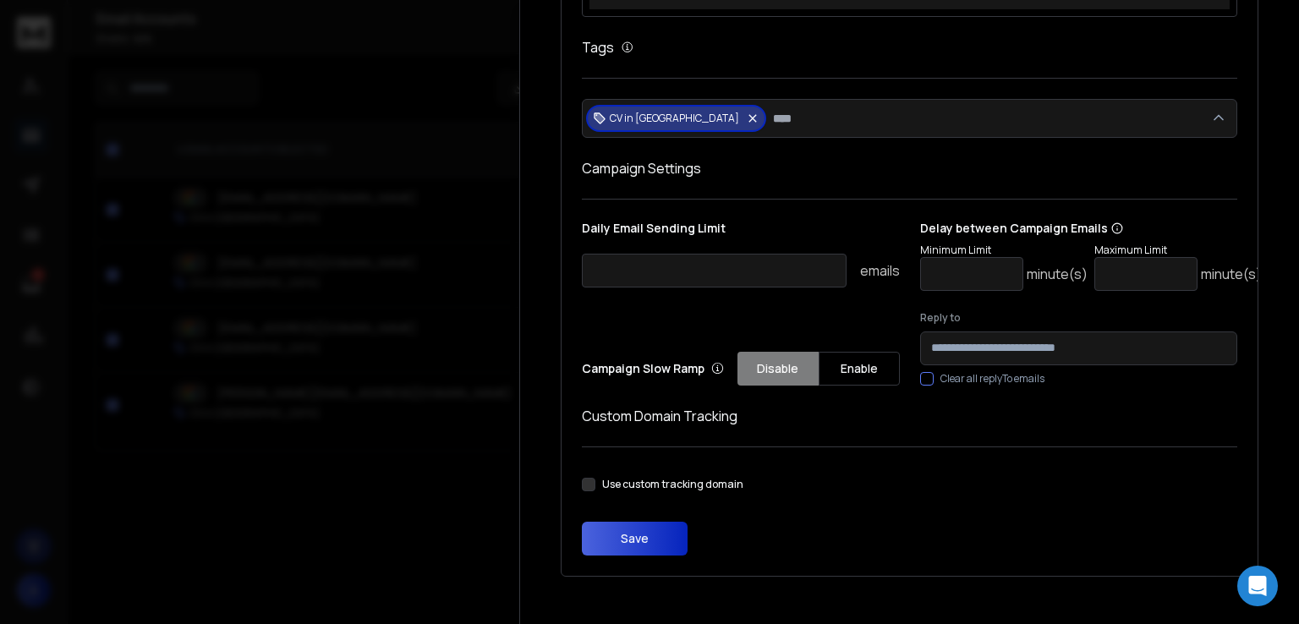
click at [637, 500] on form "**********" at bounding box center [910, 157] width 656 height 798
click at [647, 522] on button "Save" at bounding box center [635, 539] width 106 height 34
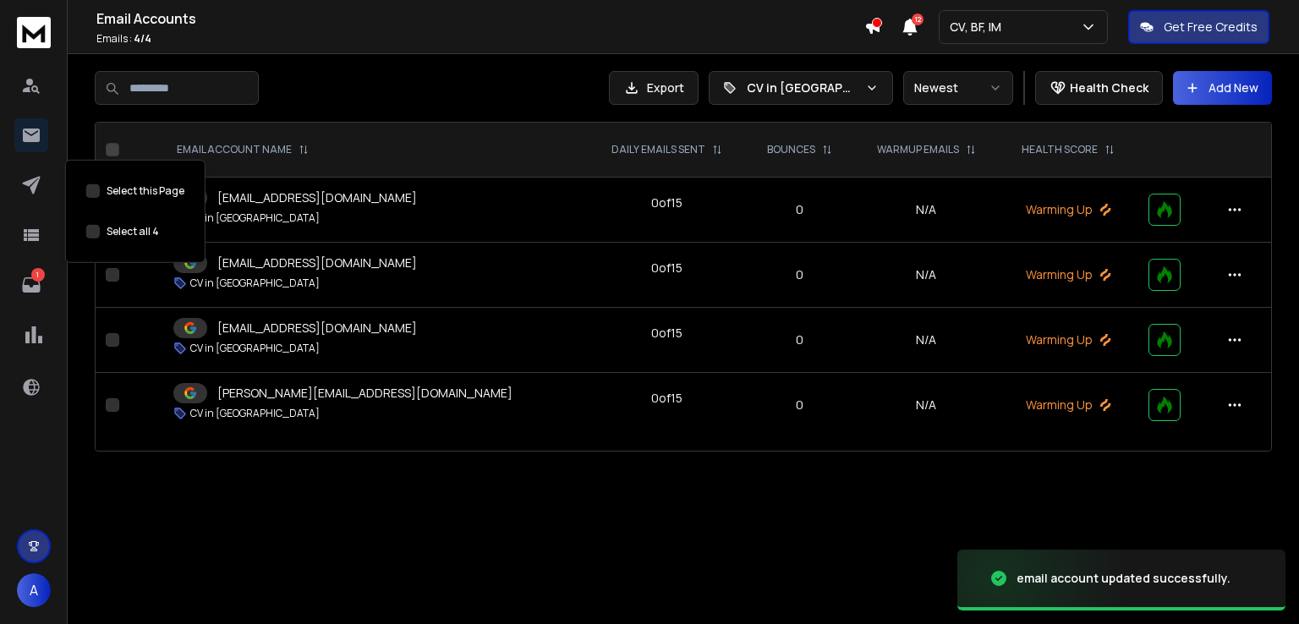
click at [112, 143] on button "Select this Page" at bounding box center [113, 150] width 14 height 14
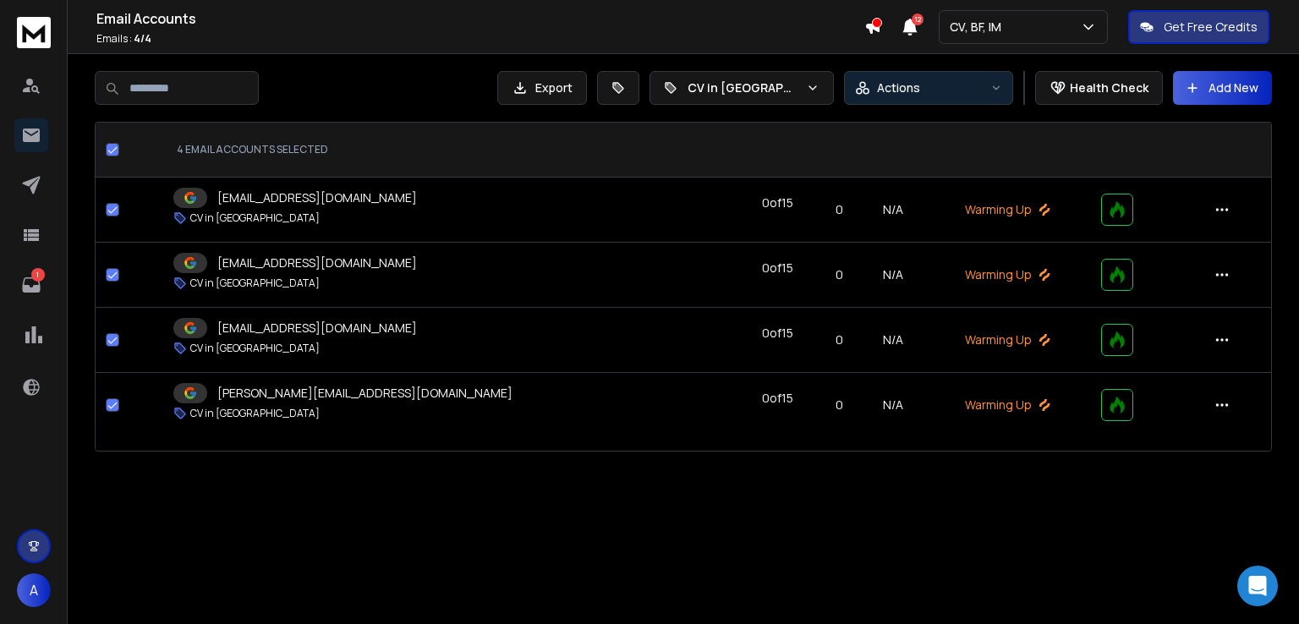
click at [937, 82] on div "Actions" at bounding box center [919, 88] width 129 height 17
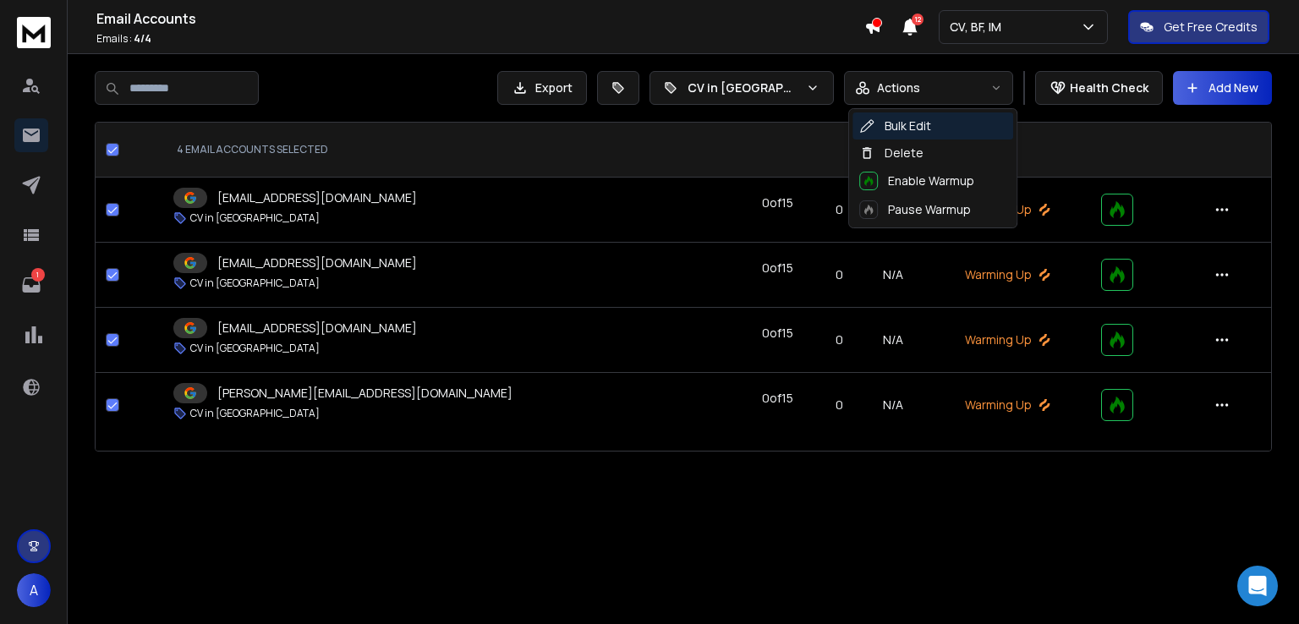
click at [936, 126] on div "Bulk Edit" at bounding box center [933, 126] width 161 height 27
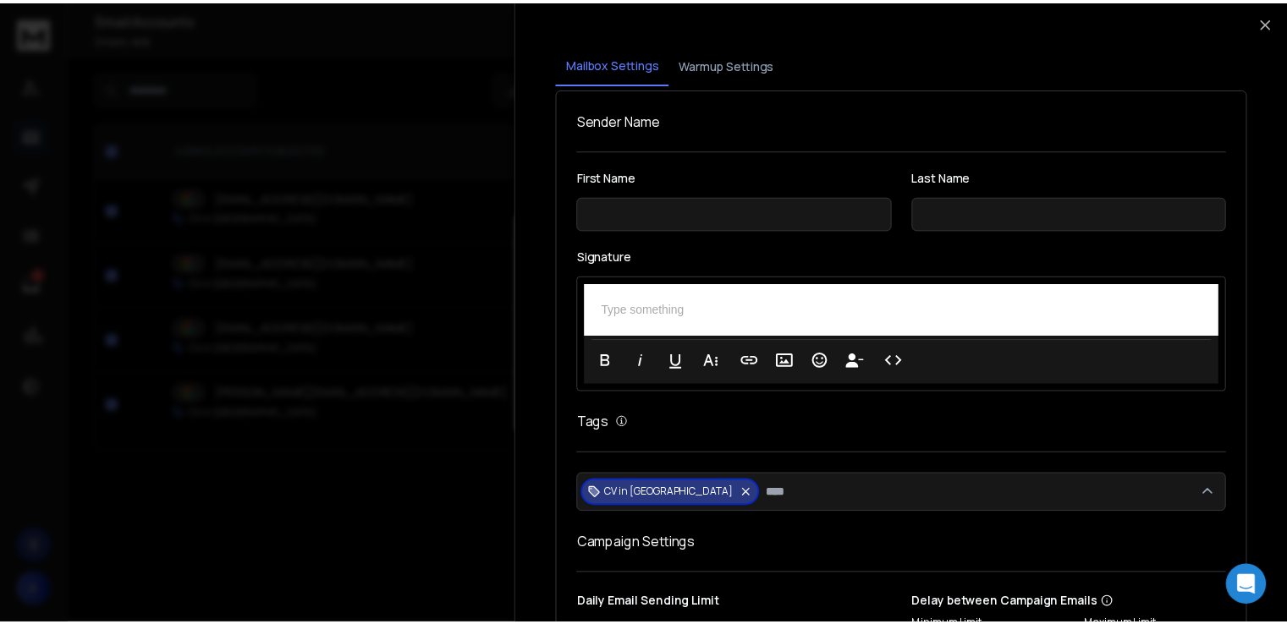
scroll to position [387, 0]
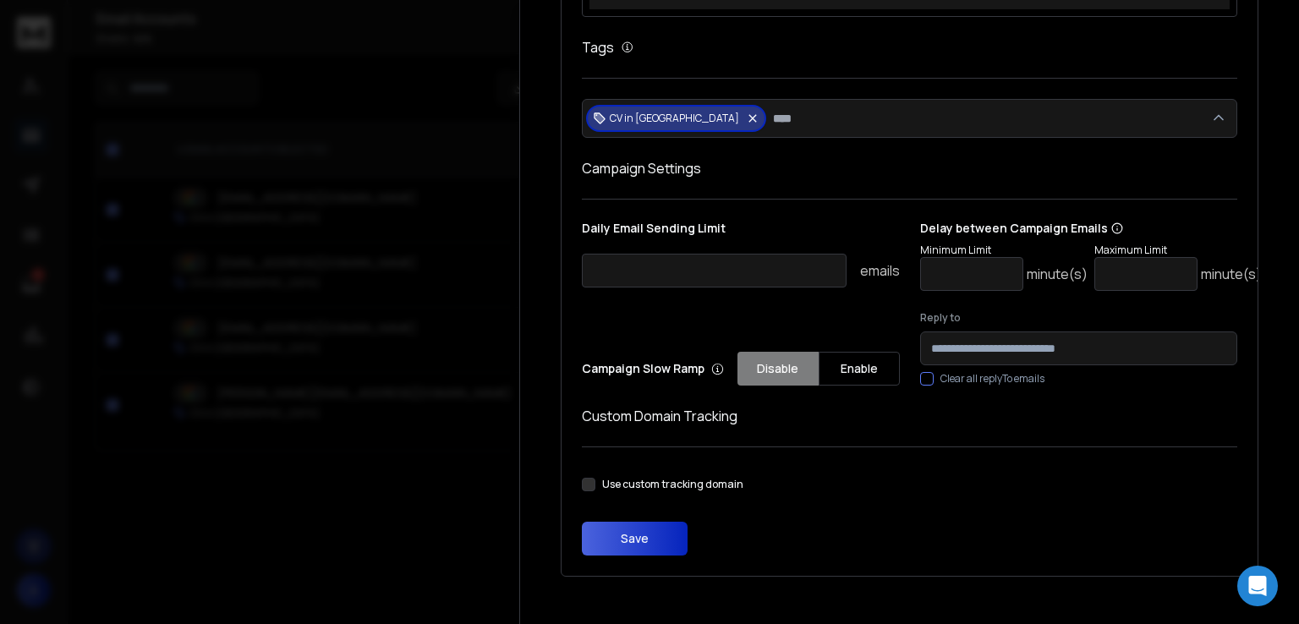
click at [966, 257] on input "number" at bounding box center [971, 274] width 103 height 34
click at [1130, 257] on input "number" at bounding box center [1146, 274] width 103 height 34
type input "**"
click at [954, 271] on input "number" at bounding box center [971, 274] width 103 height 34
type input "*"
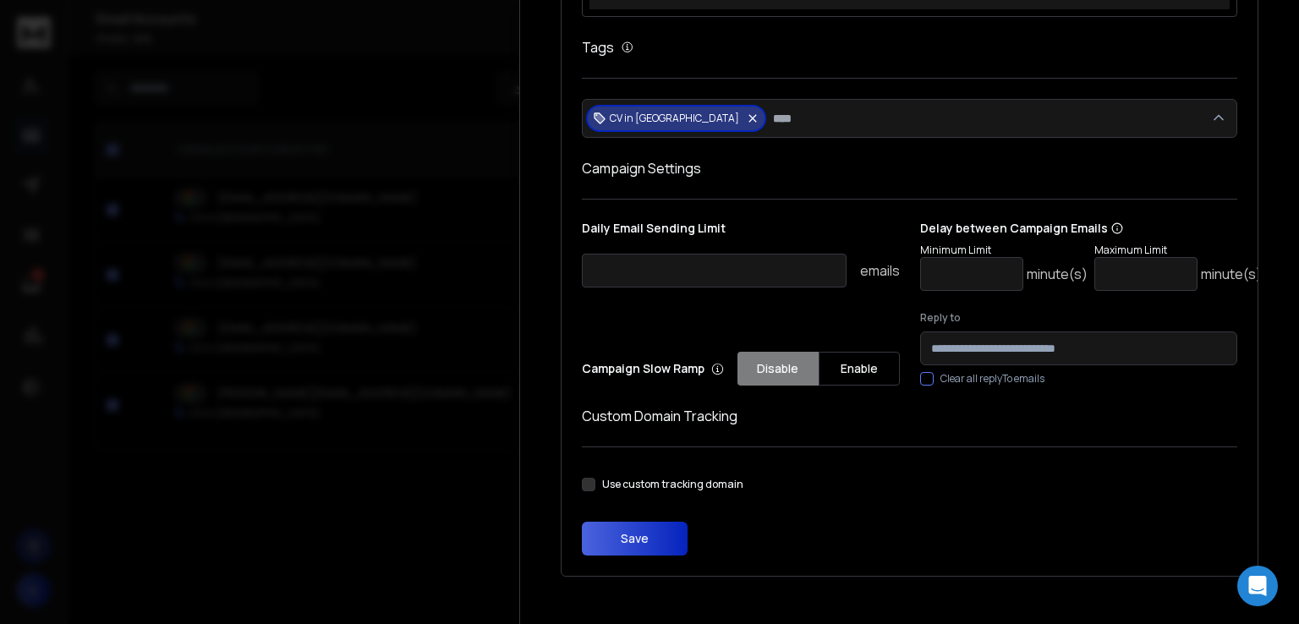
click at [749, 250] on div "emails" at bounding box center [740, 270] width 317 height 41
click at [745, 254] on input "number" at bounding box center [714, 271] width 264 height 34
type input "*"
click at [678, 529] on button "Save" at bounding box center [635, 539] width 106 height 34
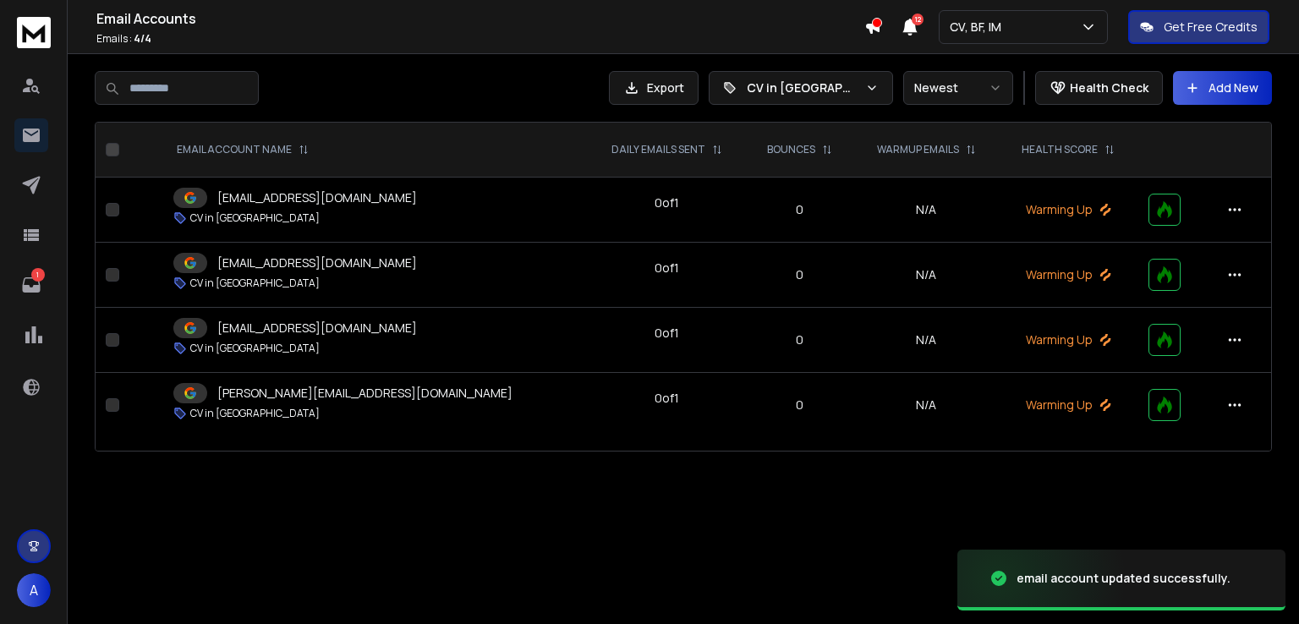
click at [846, 92] on p "CV in [GEOGRAPHIC_DATA]" at bounding box center [803, 88] width 112 height 17
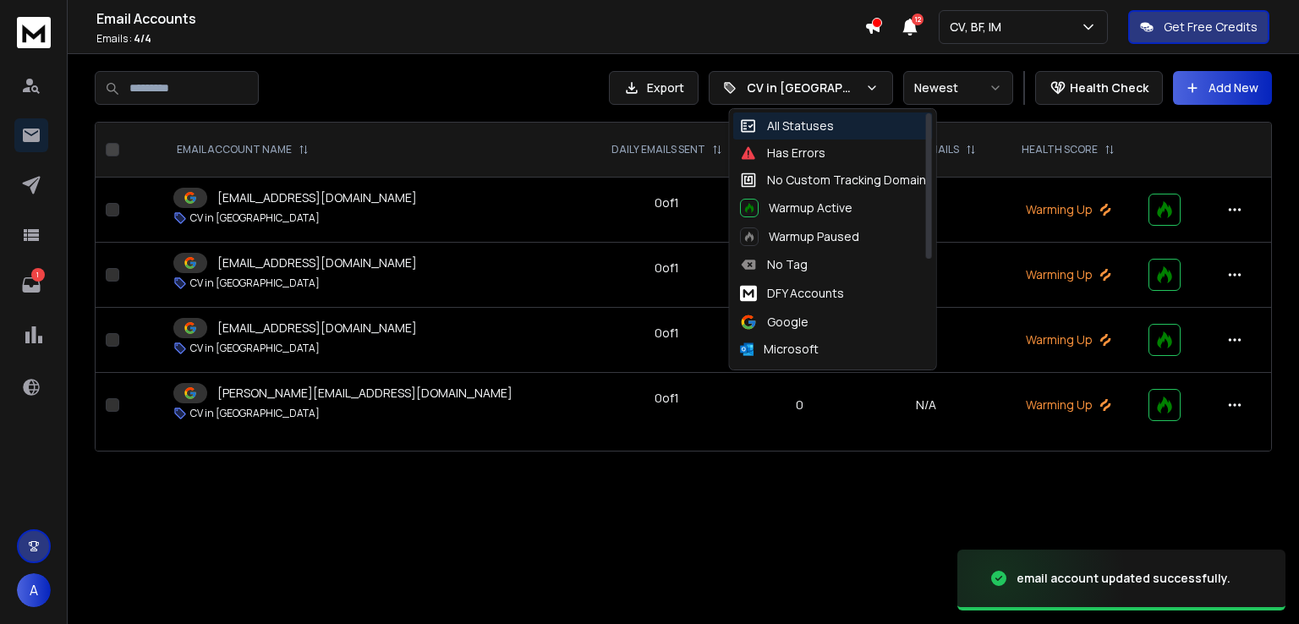
click at [815, 129] on div "All Statuses" at bounding box center [787, 126] width 94 height 17
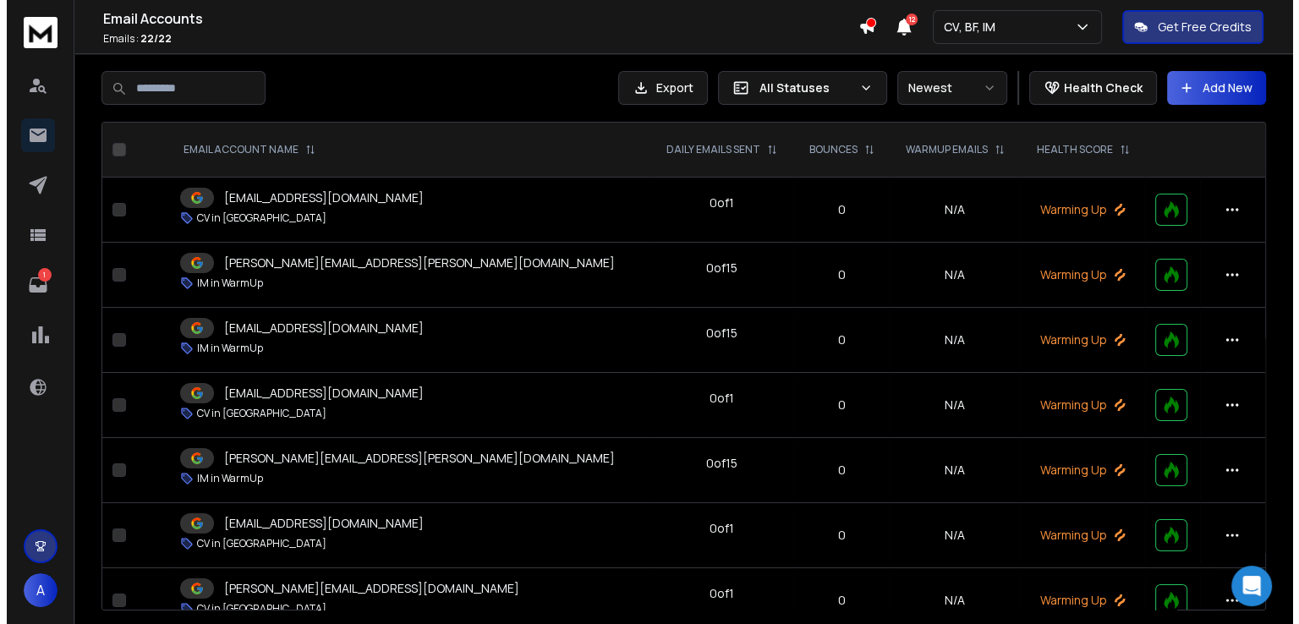
scroll to position [282, 0]
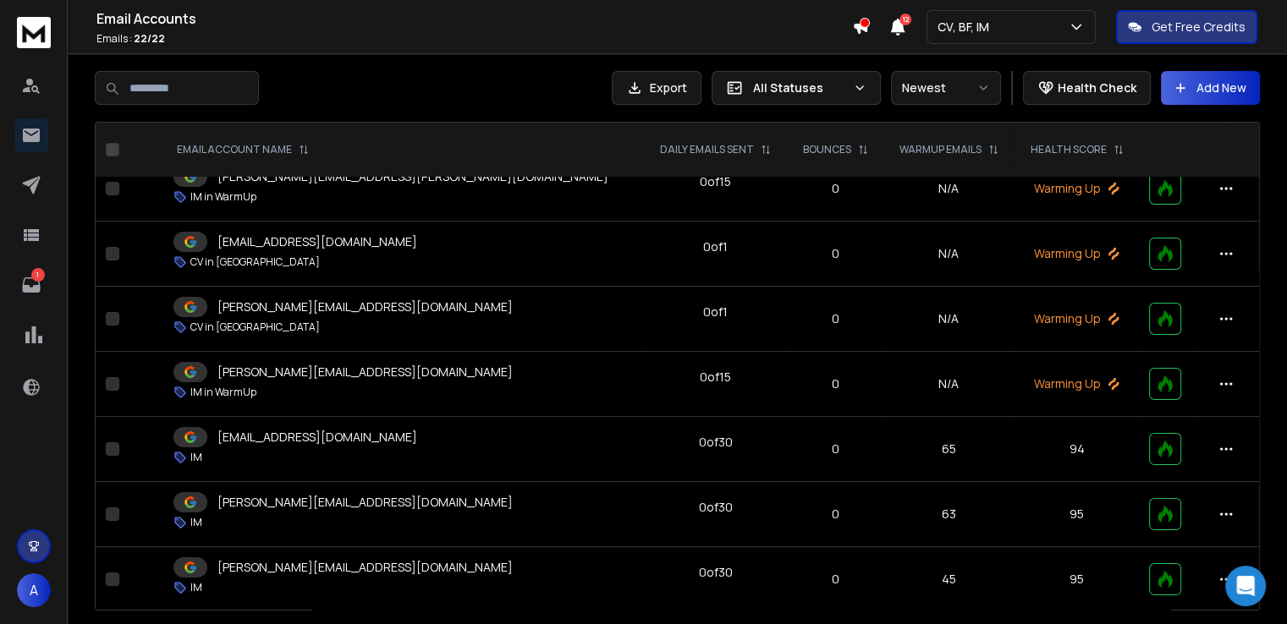
click at [313, 444] on div "[EMAIL_ADDRESS][DOMAIN_NAME]" at bounding box center [295, 437] width 244 height 20
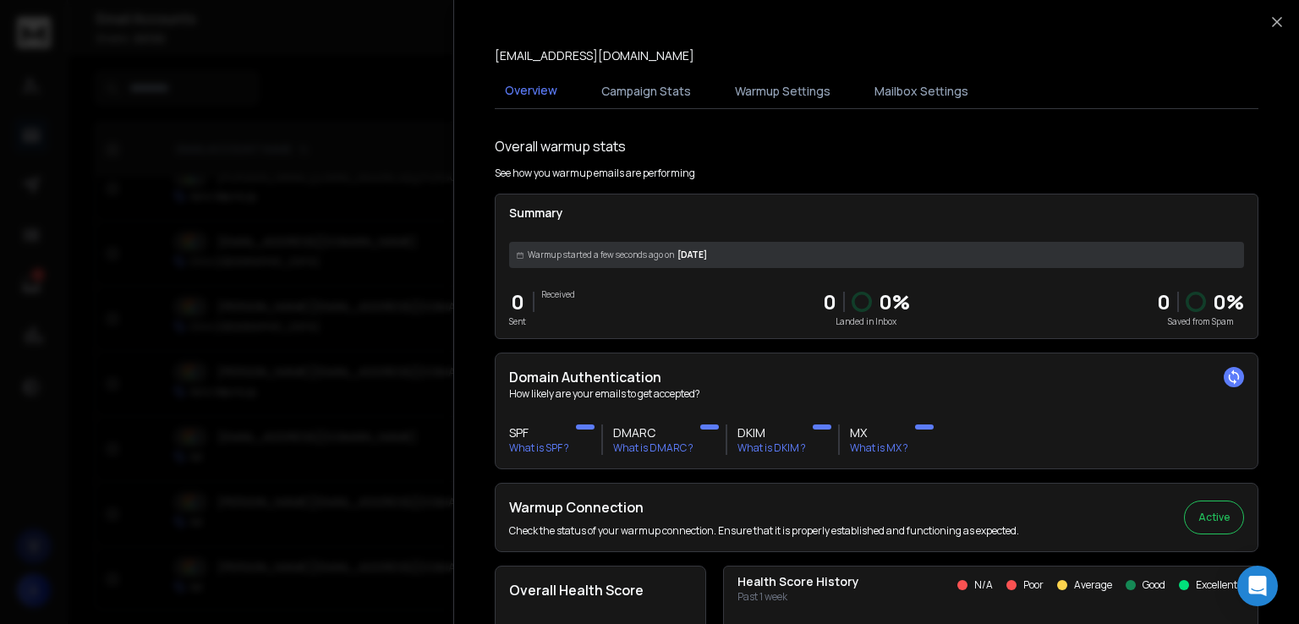
drag, startPoint x: 942, startPoint y: 82, endPoint x: 932, endPoint y: 96, distance: 17.1
click at [941, 82] on button "Mailbox Settings" at bounding box center [922, 91] width 114 height 37
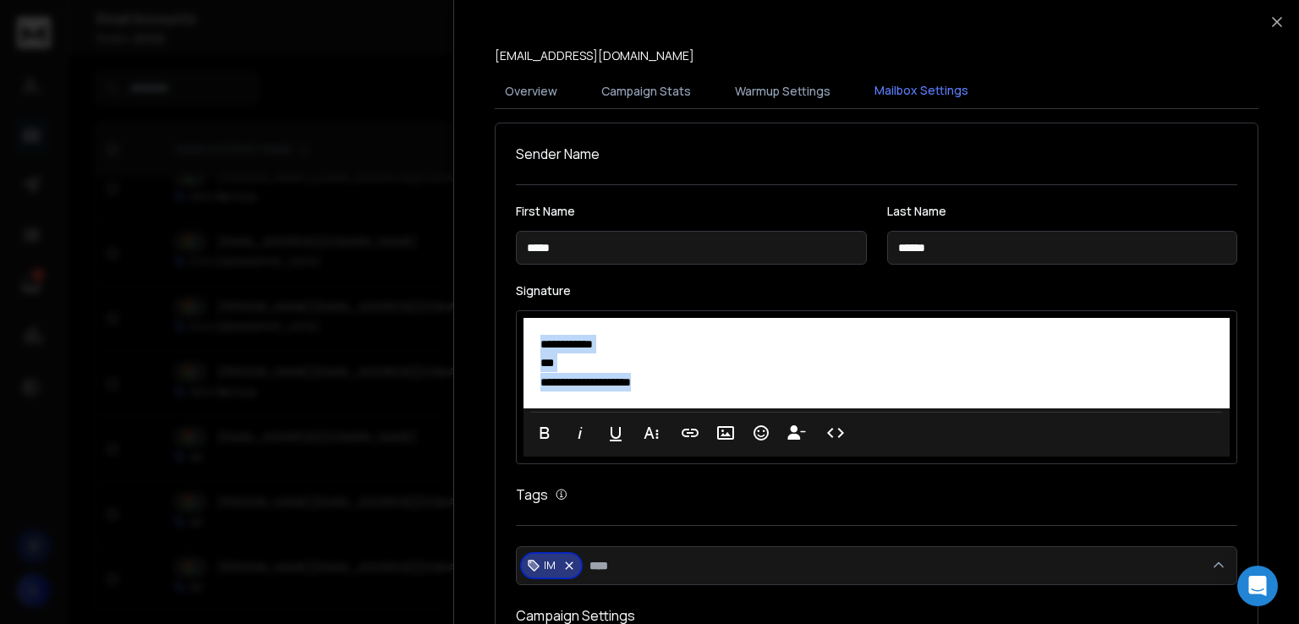
copy div "**********"
drag, startPoint x: 662, startPoint y: 383, endPoint x: 536, endPoint y: 337, distance: 134.4
click at [536, 337] on div "**********" at bounding box center [877, 363] width 706 height 91
click at [261, 295] on div at bounding box center [649, 312] width 1299 height 624
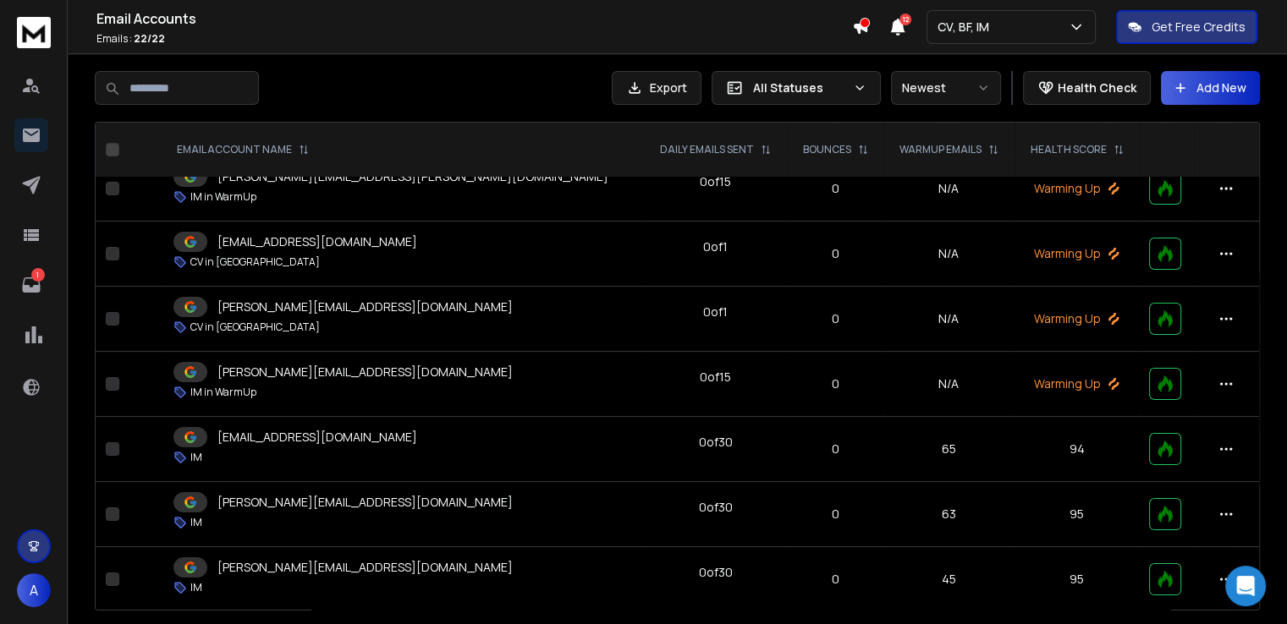
click at [949, 86] on button "Newest" at bounding box center [946, 88] width 110 height 34
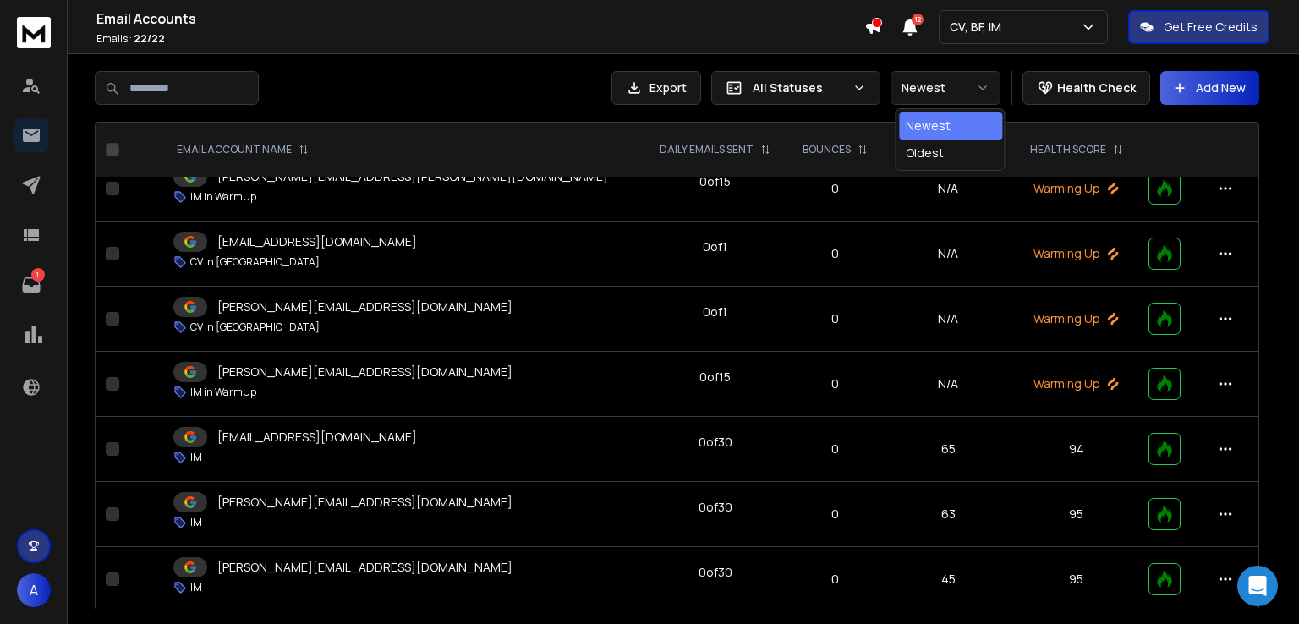
click at [828, 81] on p "All Statuses" at bounding box center [799, 88] width 93 height 17
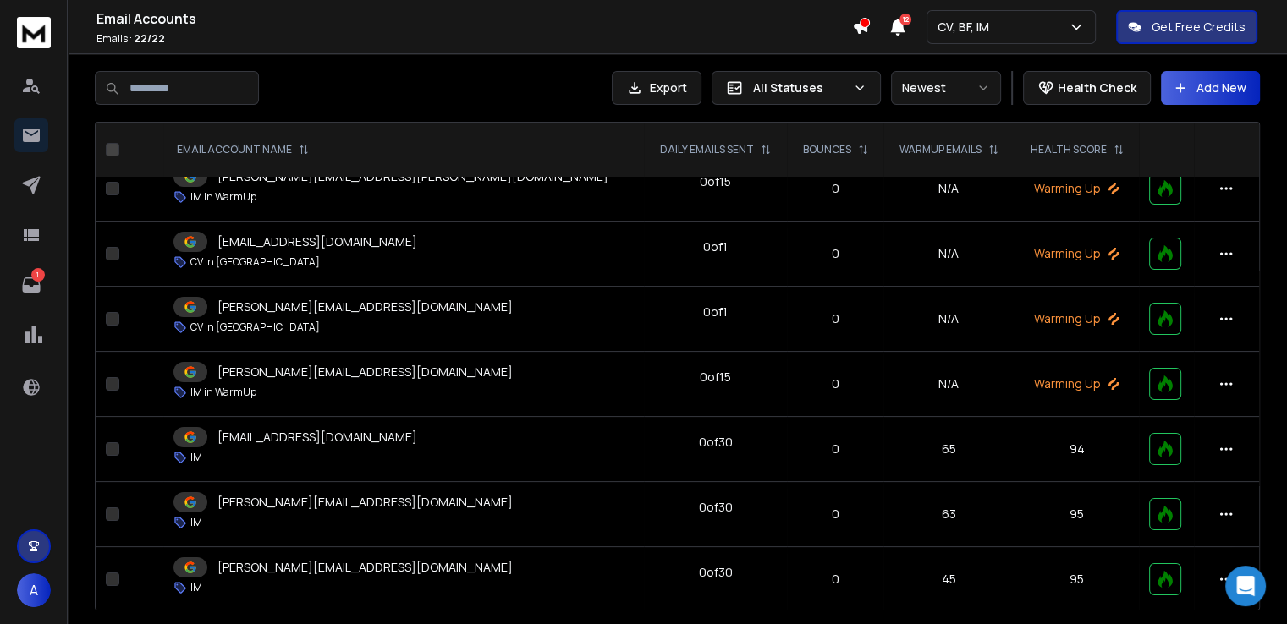
click at [809, 91] on p "All Statuses" at bounding box center [799, 88] width 93 height 17
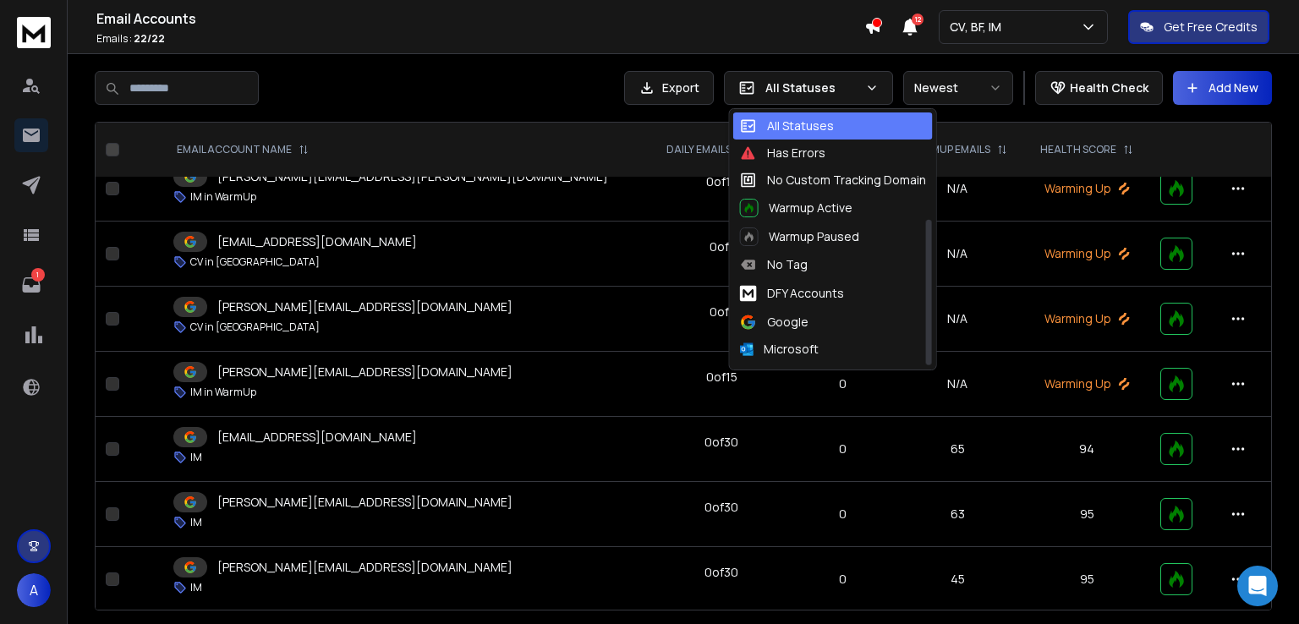
scroll to position [185, 0]
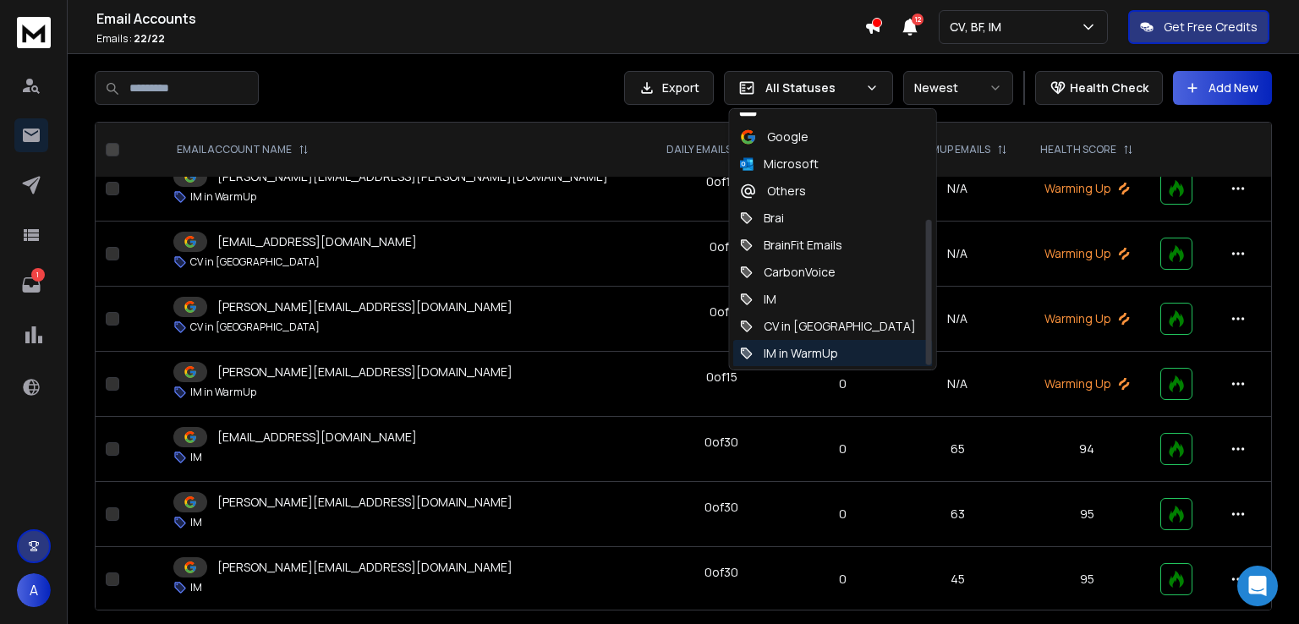
click at [819, 347] on div "IM in WarmUp" at bounding box center [789, 353] width 98 height 17
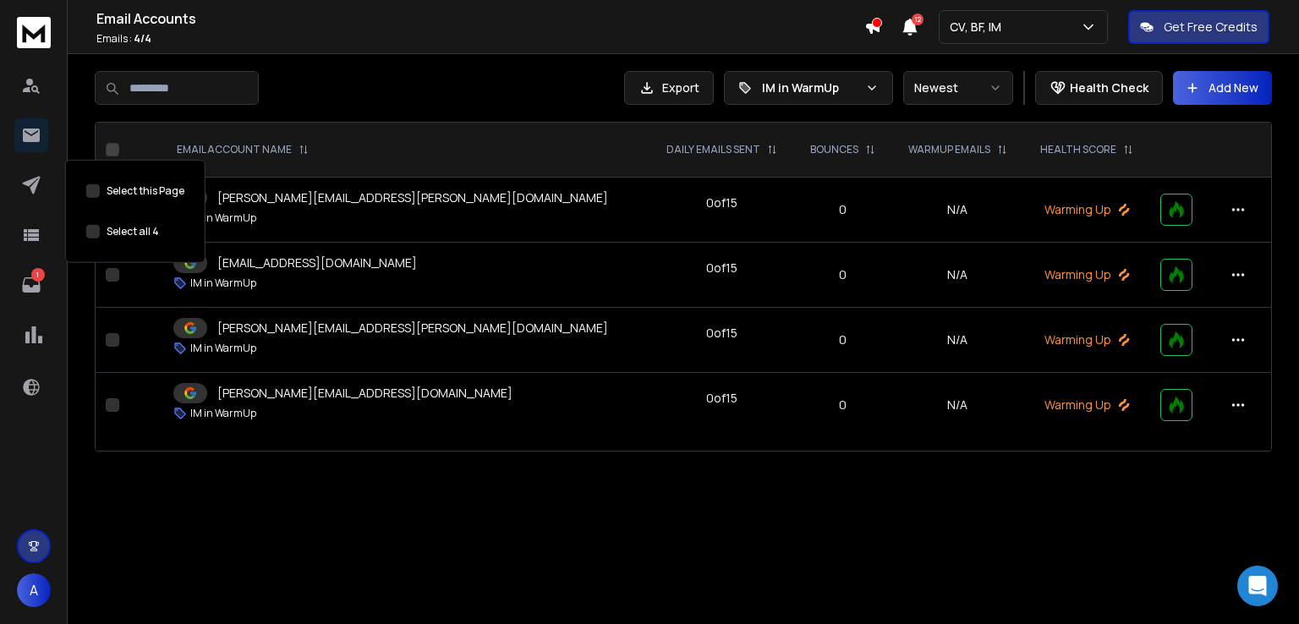
click at [113, 146] on button "Select this Page" at bounding box center [113, 150] width 14 height 14
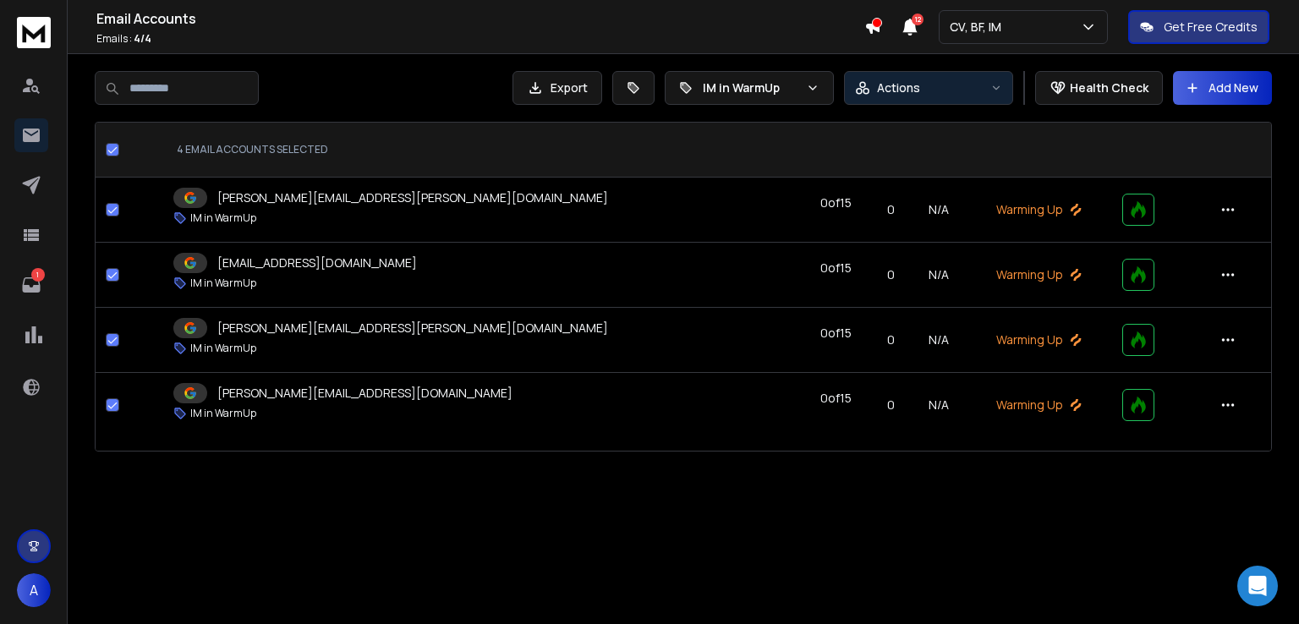
click at [943, 92] on div "Actions" at bounding box center [919, 88] width 129 height 17
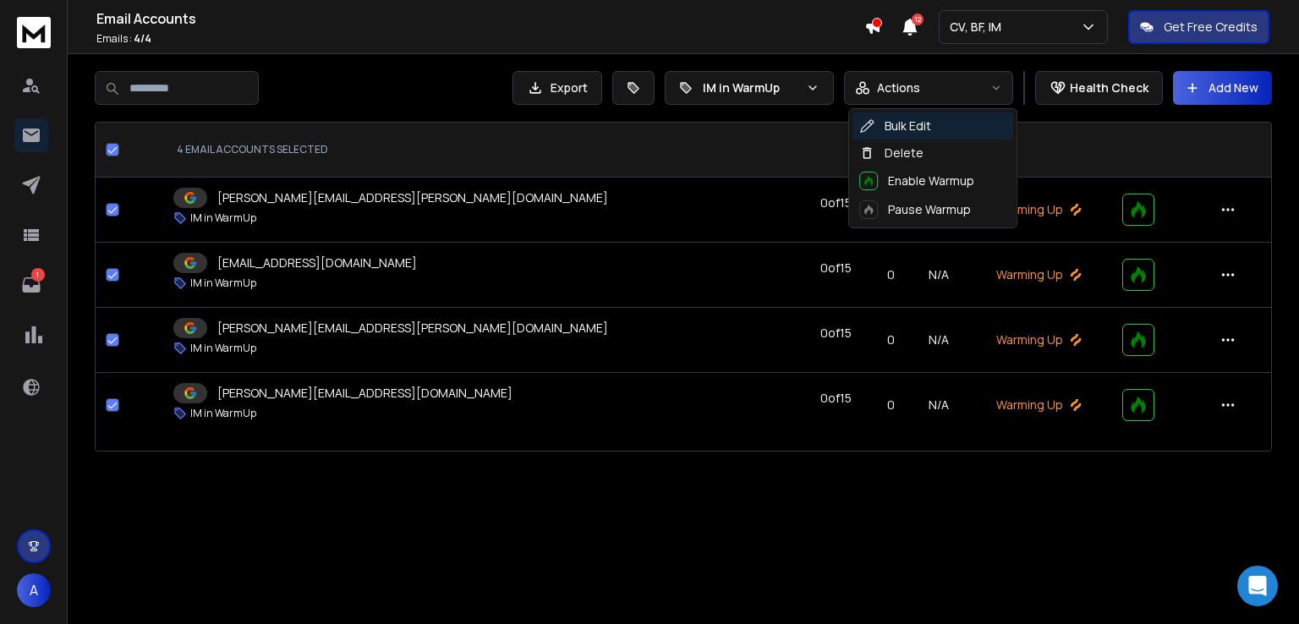
click at [931, 133] on div "Bulk Edit" at bounding box center [896, 126] width 72 height 17
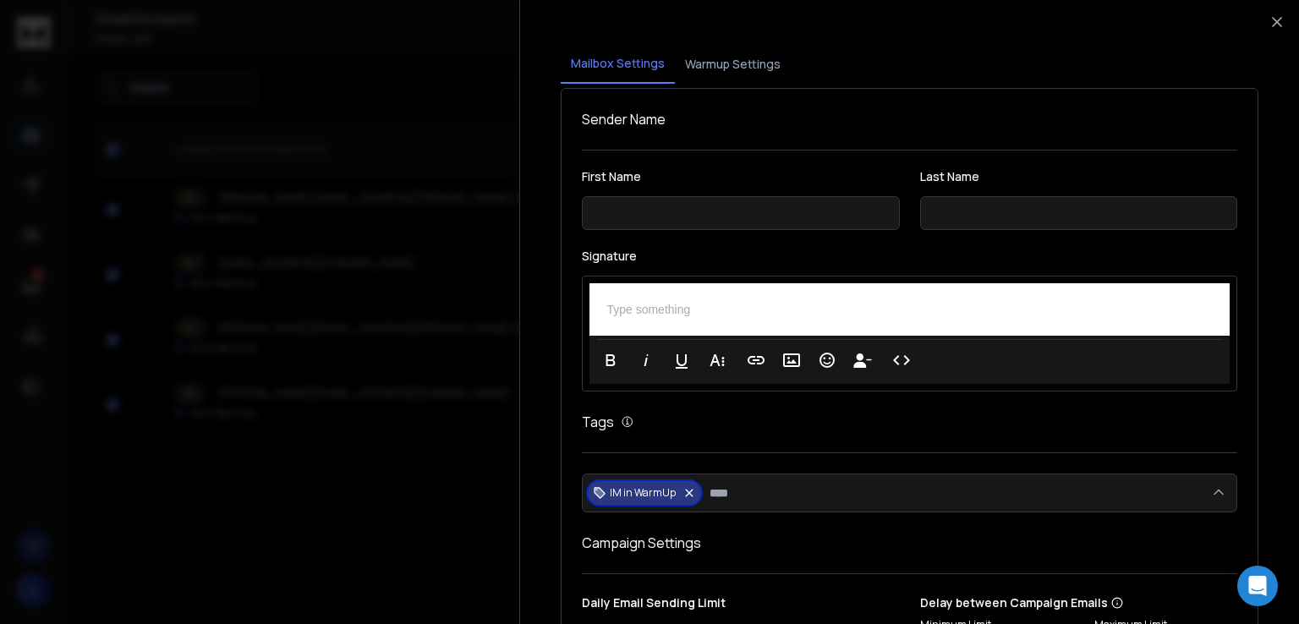
click at [794, 299] on div at bounding box center [910, 309] width 640 height 52
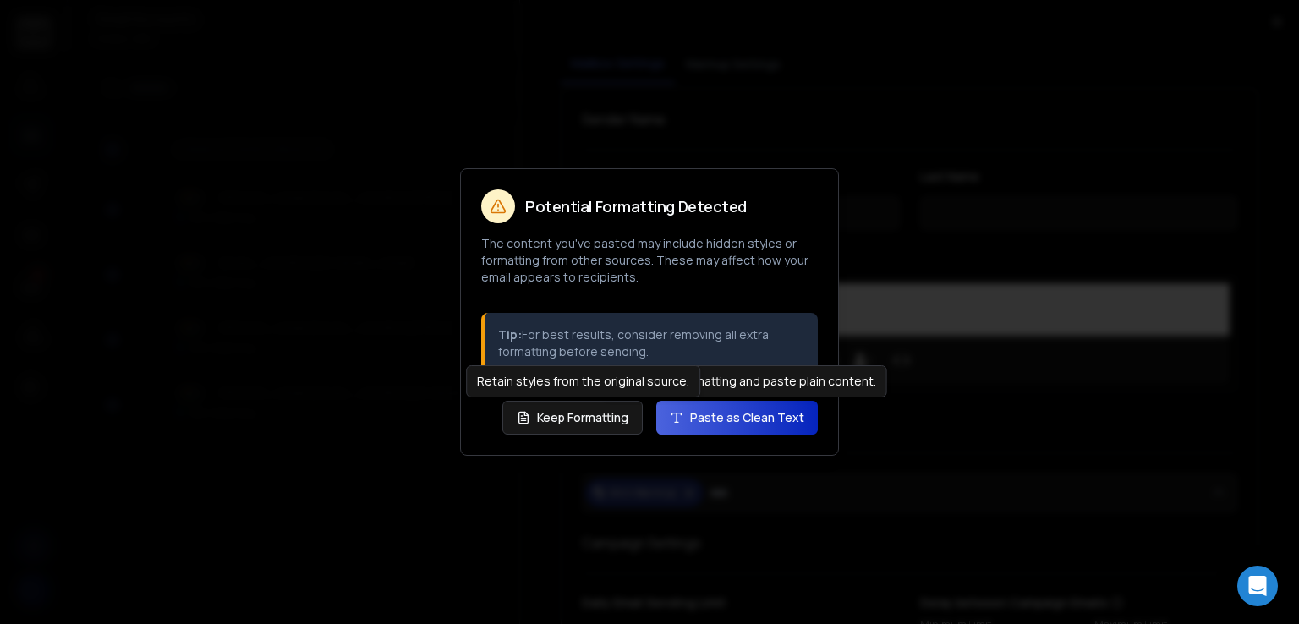
click at [602, 417] on button "Keep Formatting" at bounding box center [573, 418] width 140 height 34
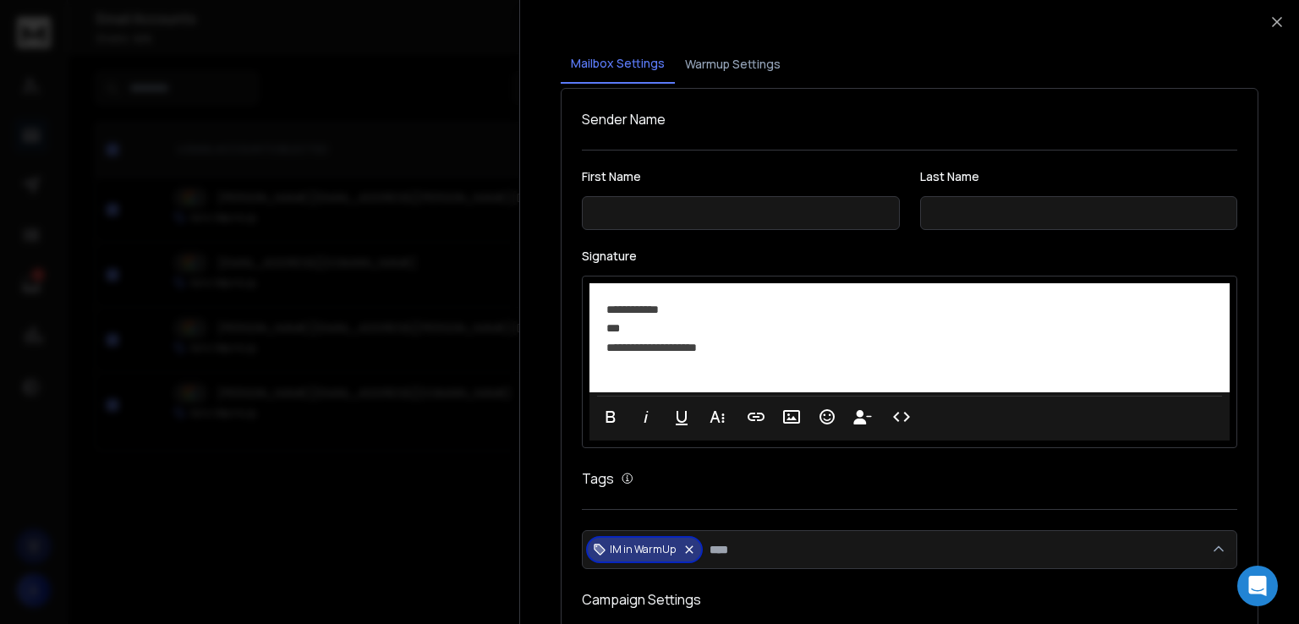
scroll to position [282, 0]
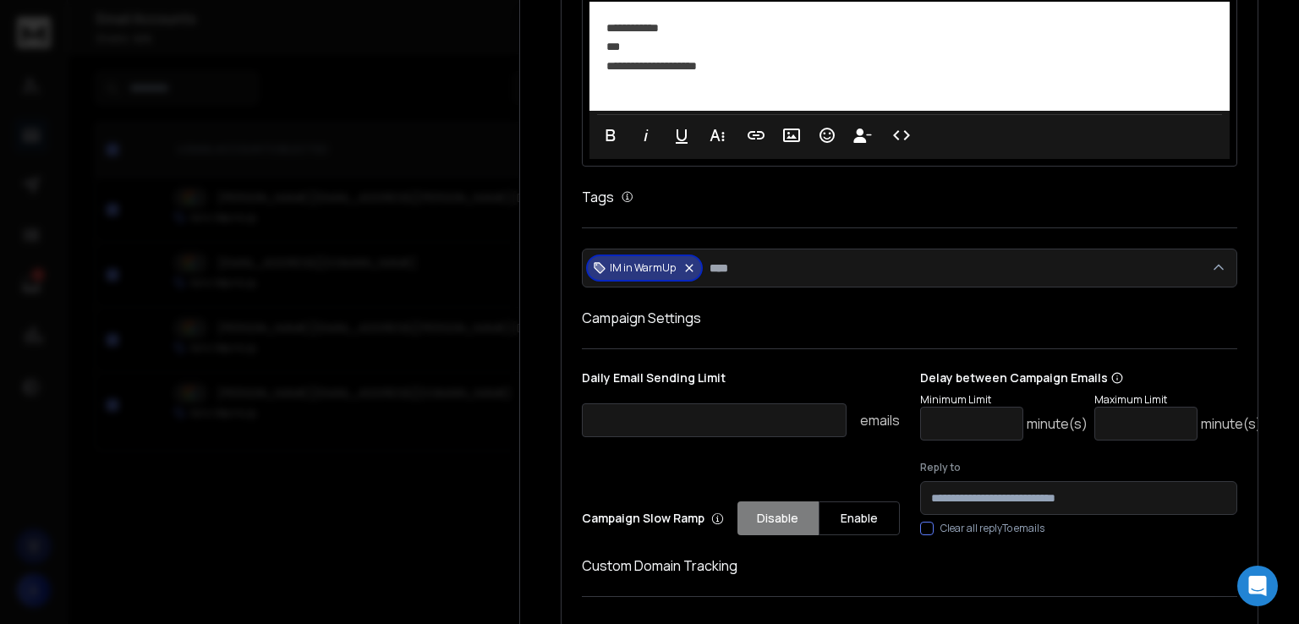
click at [755, 422] on input "number" at bounding box center [714, 421] width 264 height 34
type input "*"
click at [1188, 426] on input "number" at bounding box center [1146, 424] width 103 height 34
type input "**"
click at [942, 427] on input "number" at bounding box center [971, 424] width 103 height 34
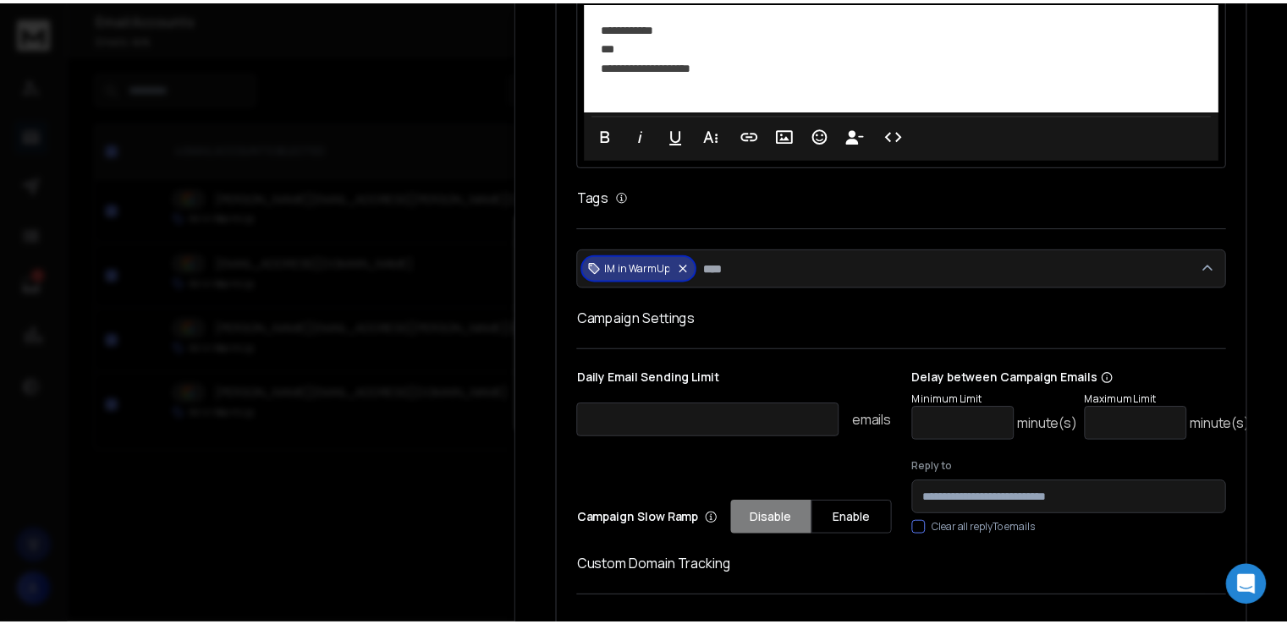
scroll to position [443, 0]
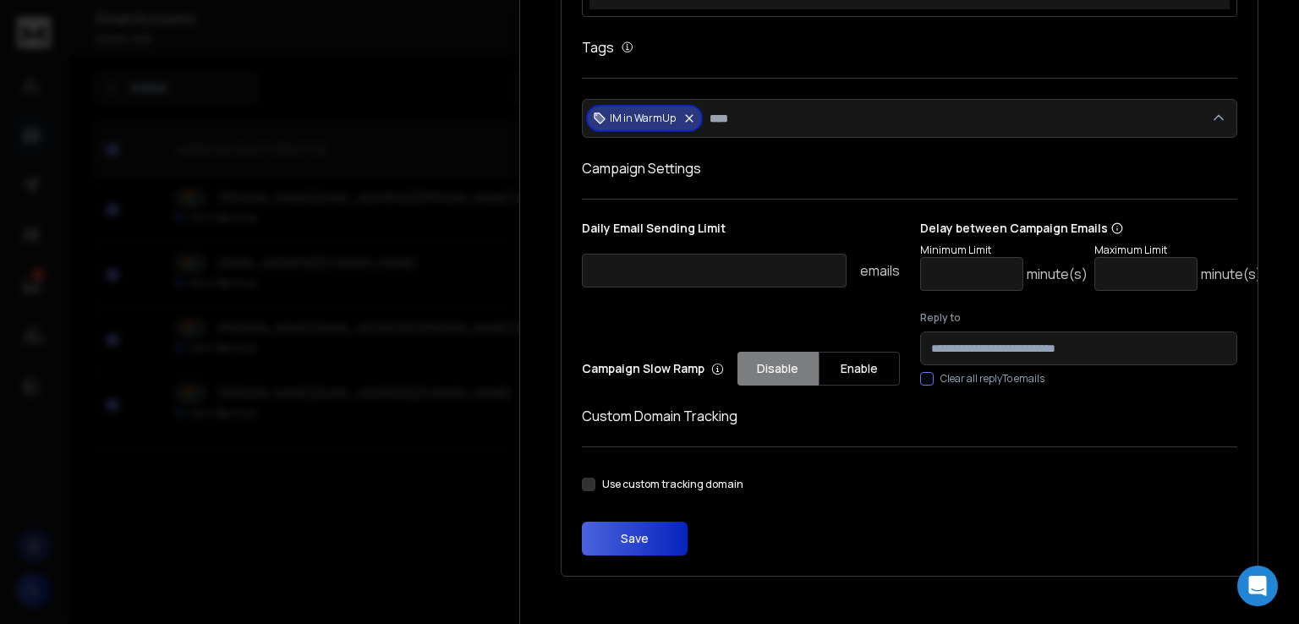
type input "*"
click at [653, 531] on button "Save" at bounding box center [635, 539] width 106 height 34
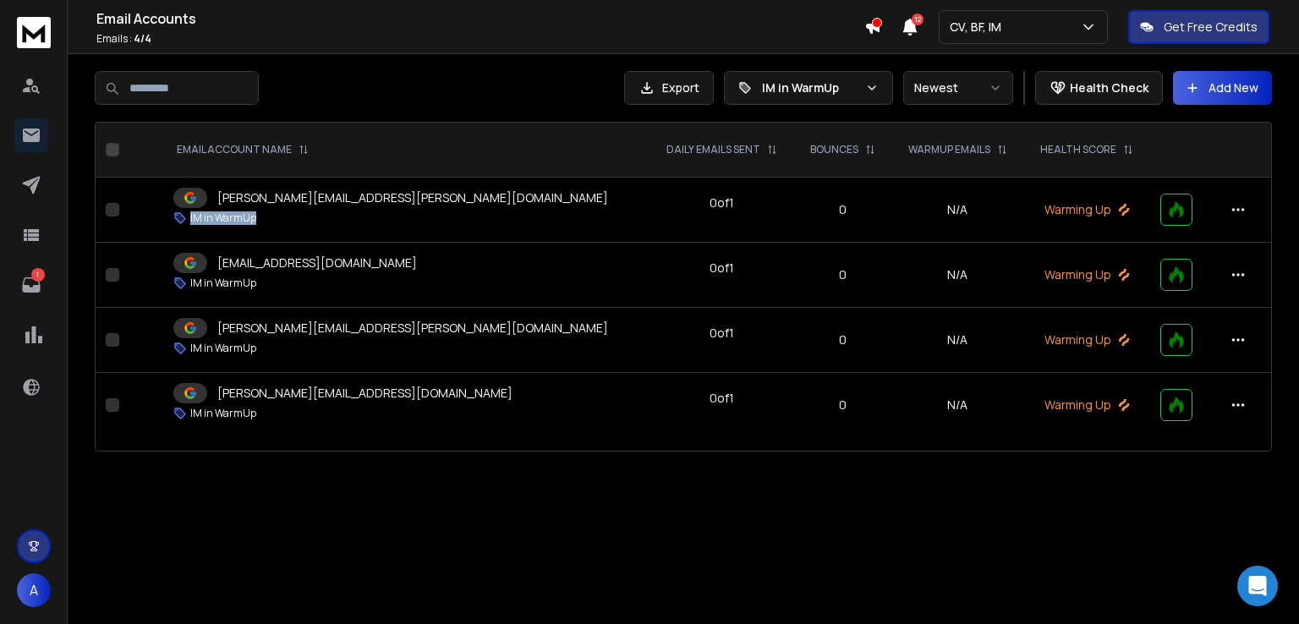
copy p "IM in WarmUp"
drag, startPoint x: 269, startPoint y: 211, endPoint x: 187, endPoint y: 220, distance: 82.6
click at [187, 220] on div "IM in WarmUp" at bounding box center [406, 219] width 466 height 14
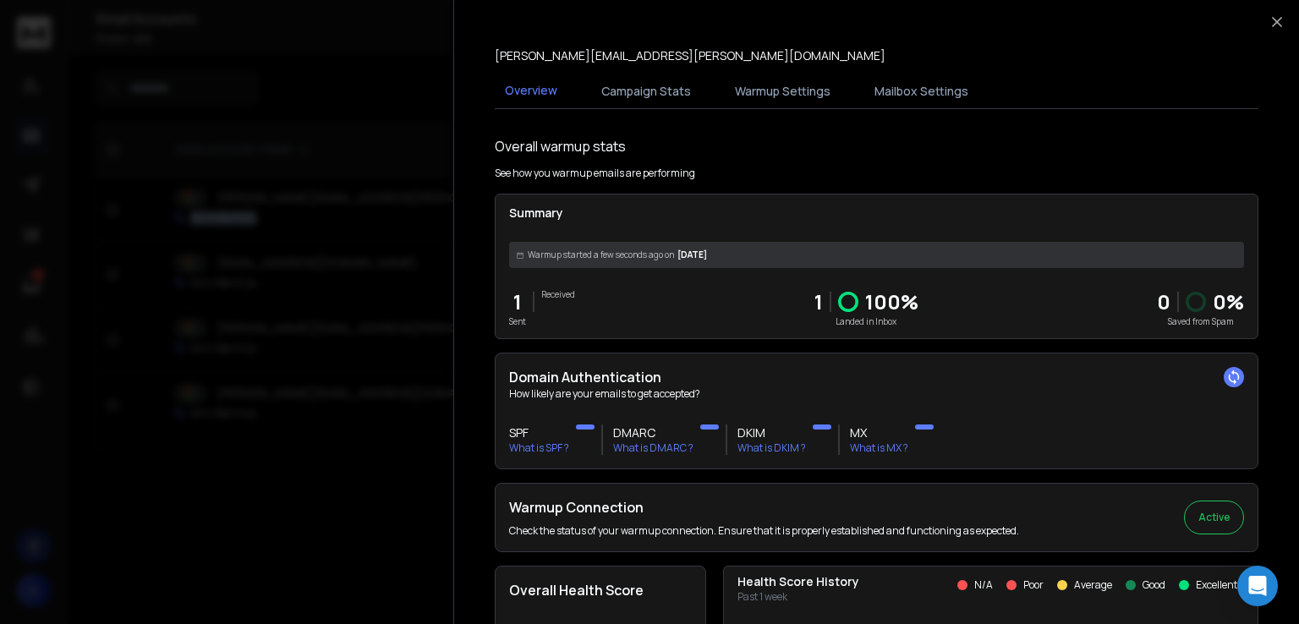
click at [431, 79] on div at bounding box center [649, 312] width 1299 height 624
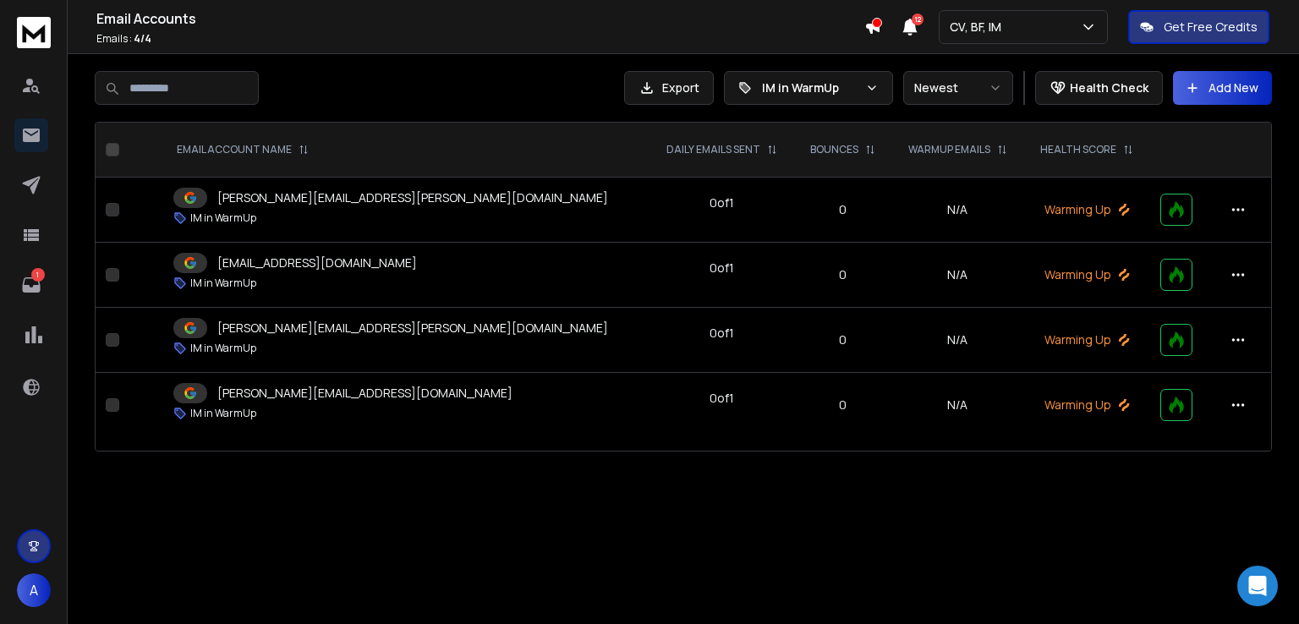
click at [739, 85] on div "IM in WarmUp" at bounding box center [808, 88] width 169 height 34
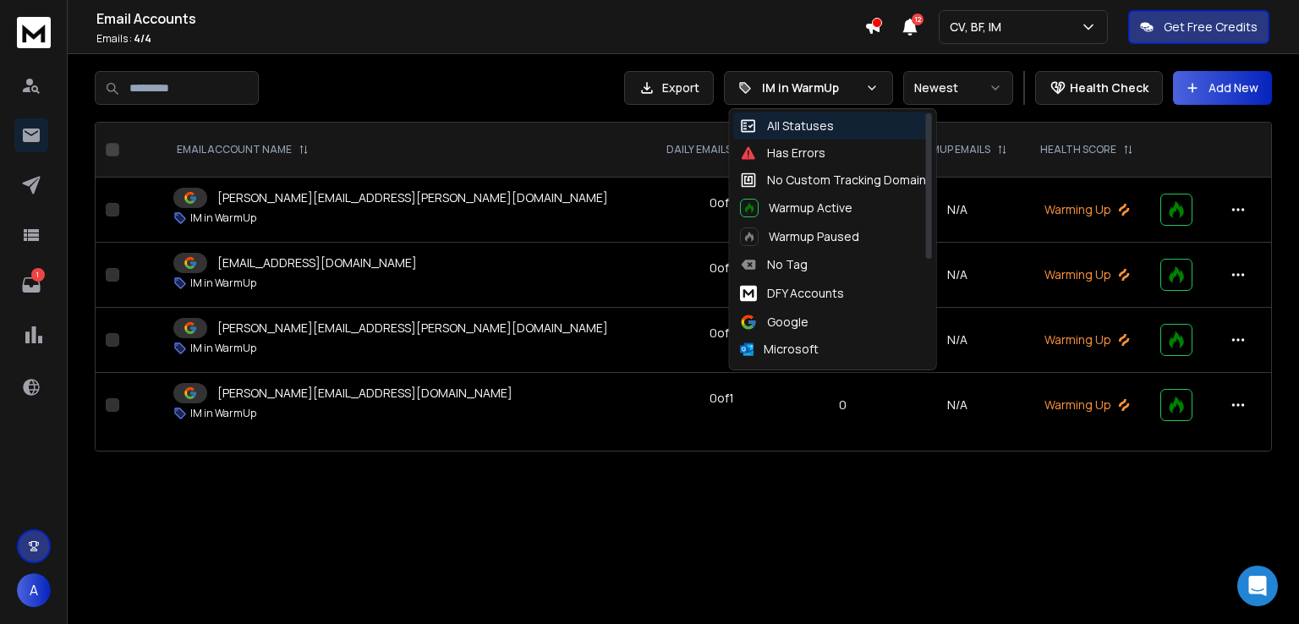
click at [751, 125] on icon at bounding box center [749, 126] width 10 height 7
